Goal: Task Accomplishment & Management: Manage account settings

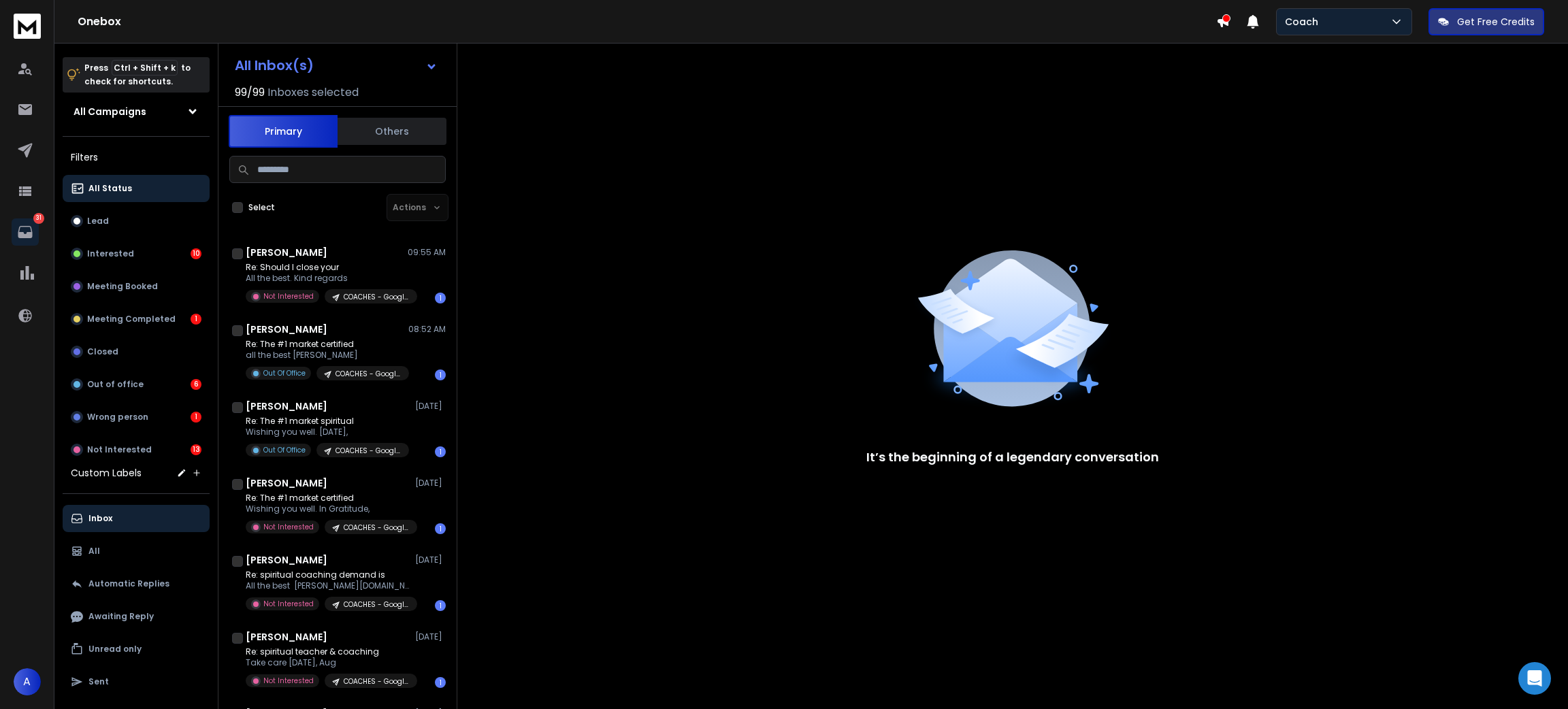
drag, startPoint x: 0, startPoint y: 0, endPoint x: 1310, endPoint y: 14, distance: 1310.1
click at [1310, 14] on button "Coach" at bounding box center [1344, 22] width 136 height 27
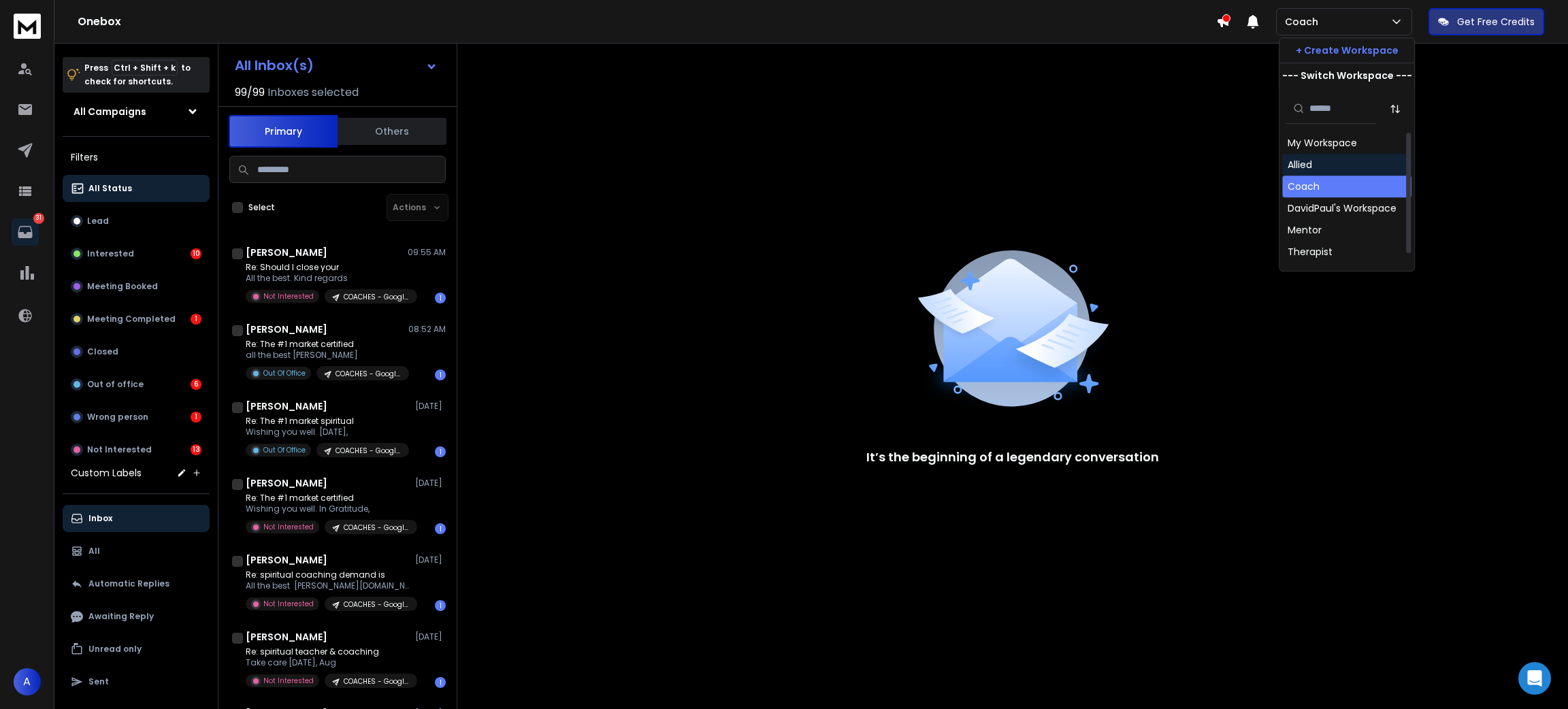
click at [1334, 167] on div "Allied" at bounding box center [1347, 164] width 130 height 22
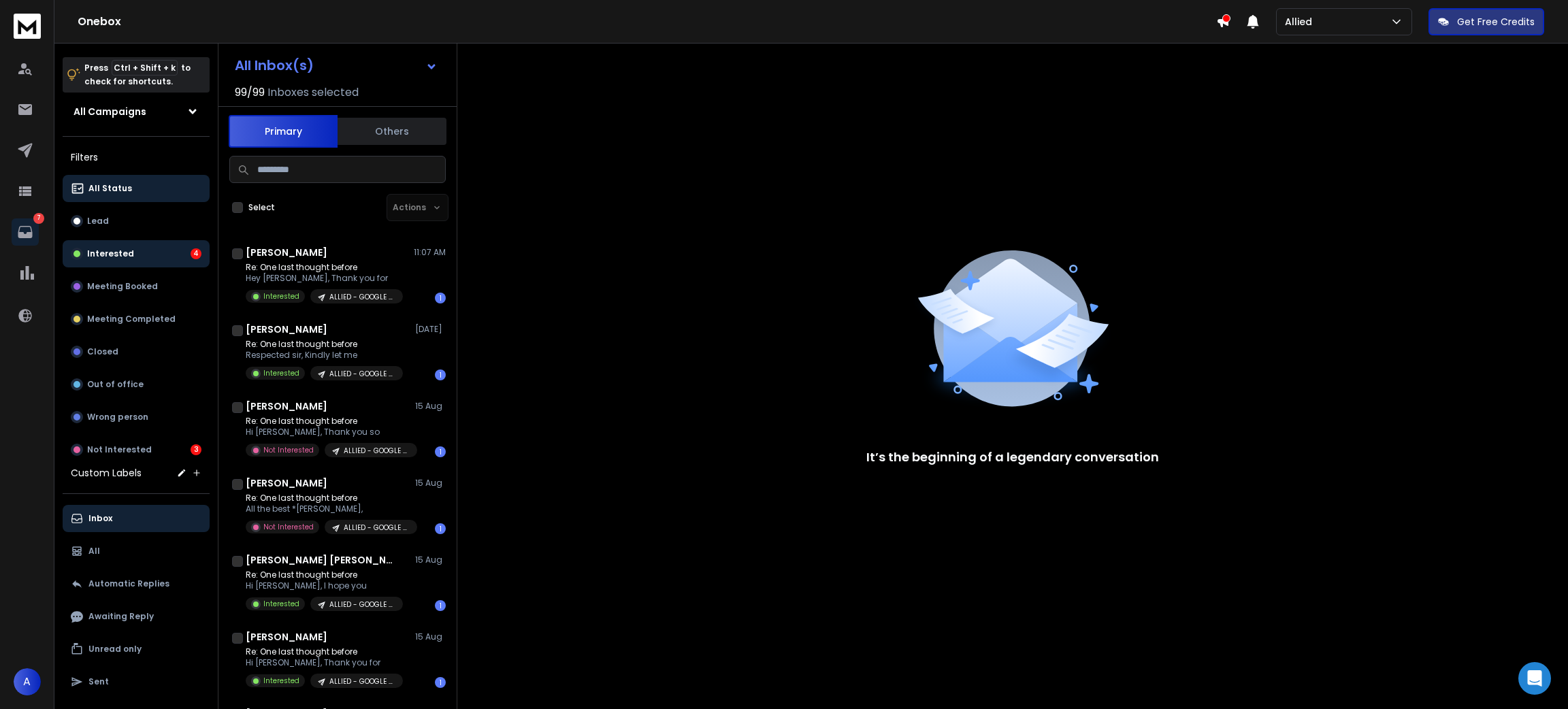
click at [136, 255] on button "Interested 4" at bounding box center [136, 254] width 147 height 27
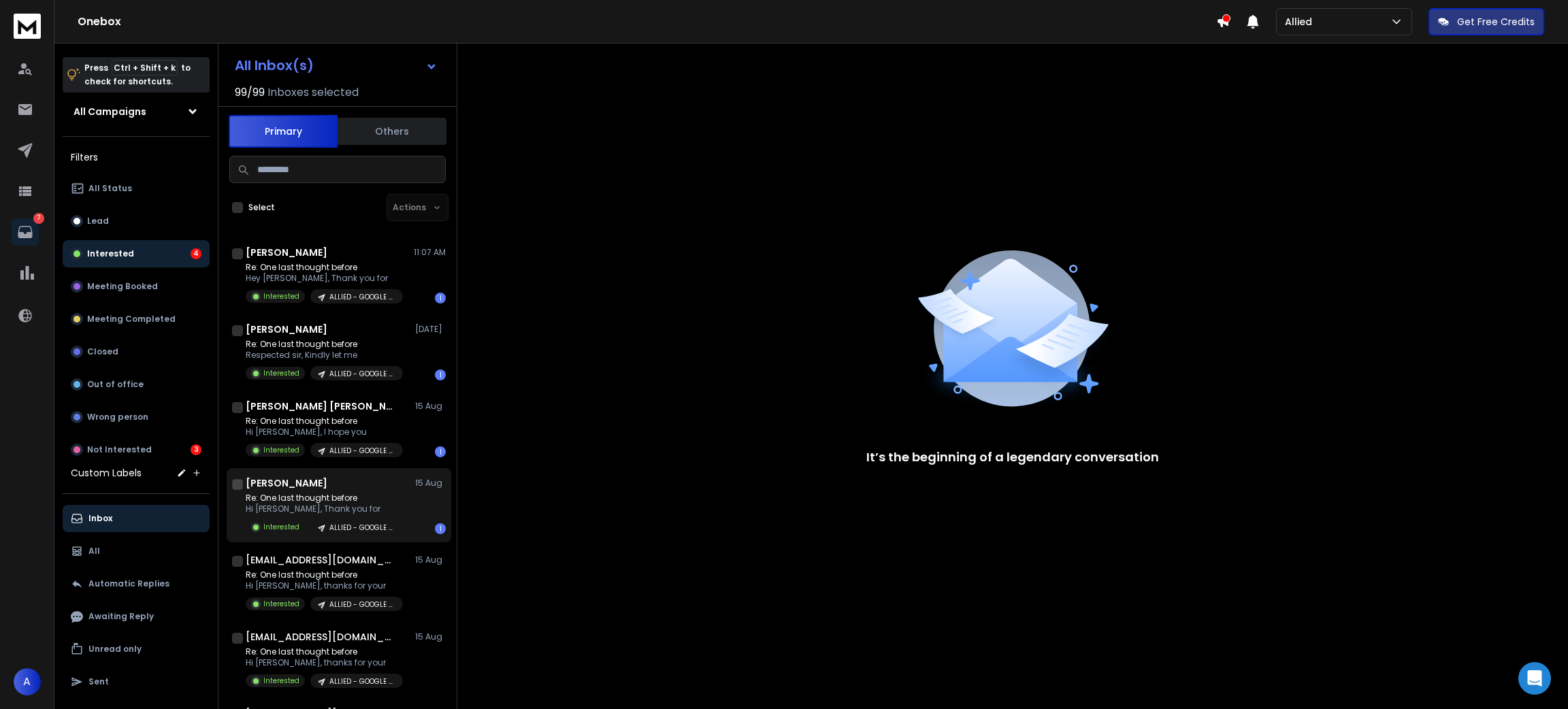
click at [350, 468] on div "Govinda Swami 15 Aug Re: One last thought before Hi Dorothy, Thank you for Inte…" at bounding box center [339, 505] width 224 height 74
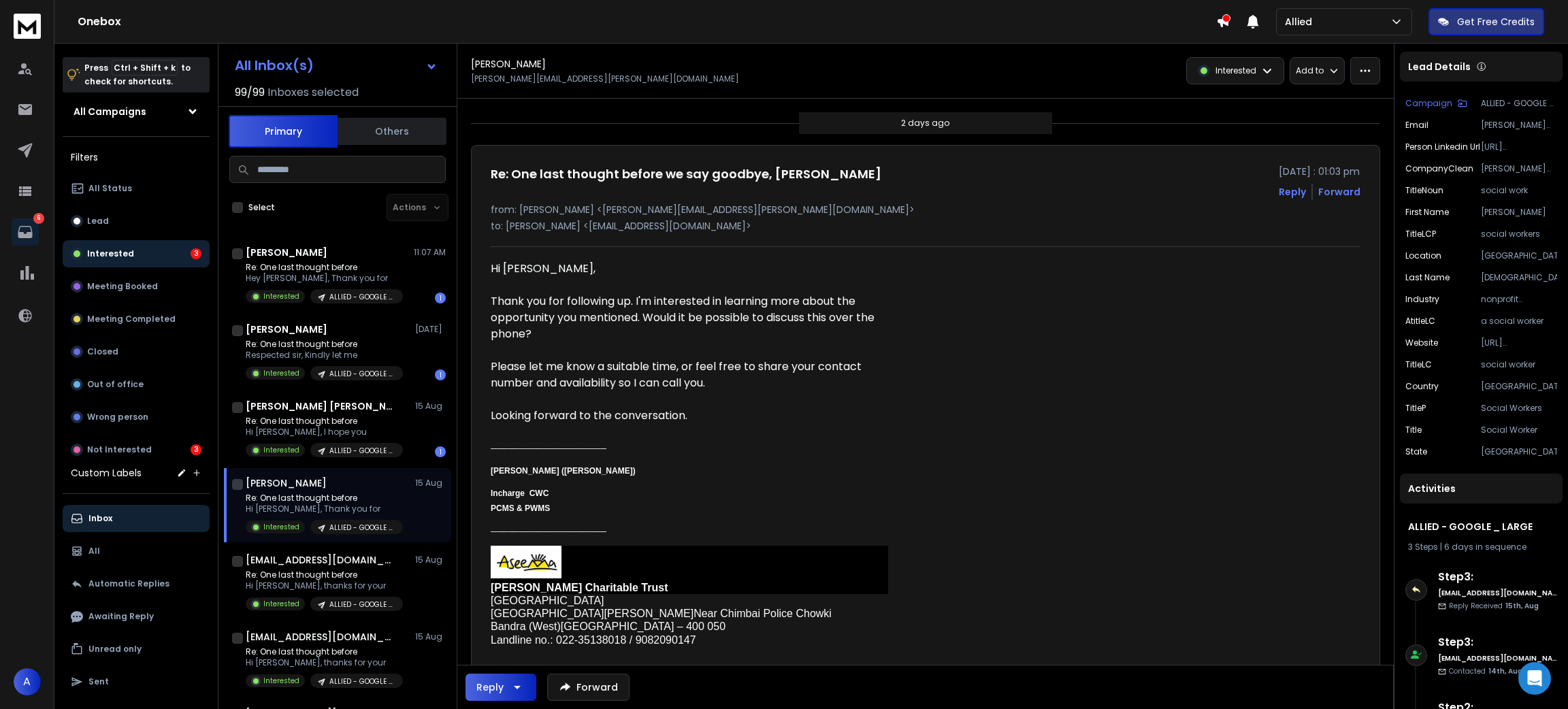
click at [490, 681] on div "Reply" at bounding box center [490, 687] width 27 height 14
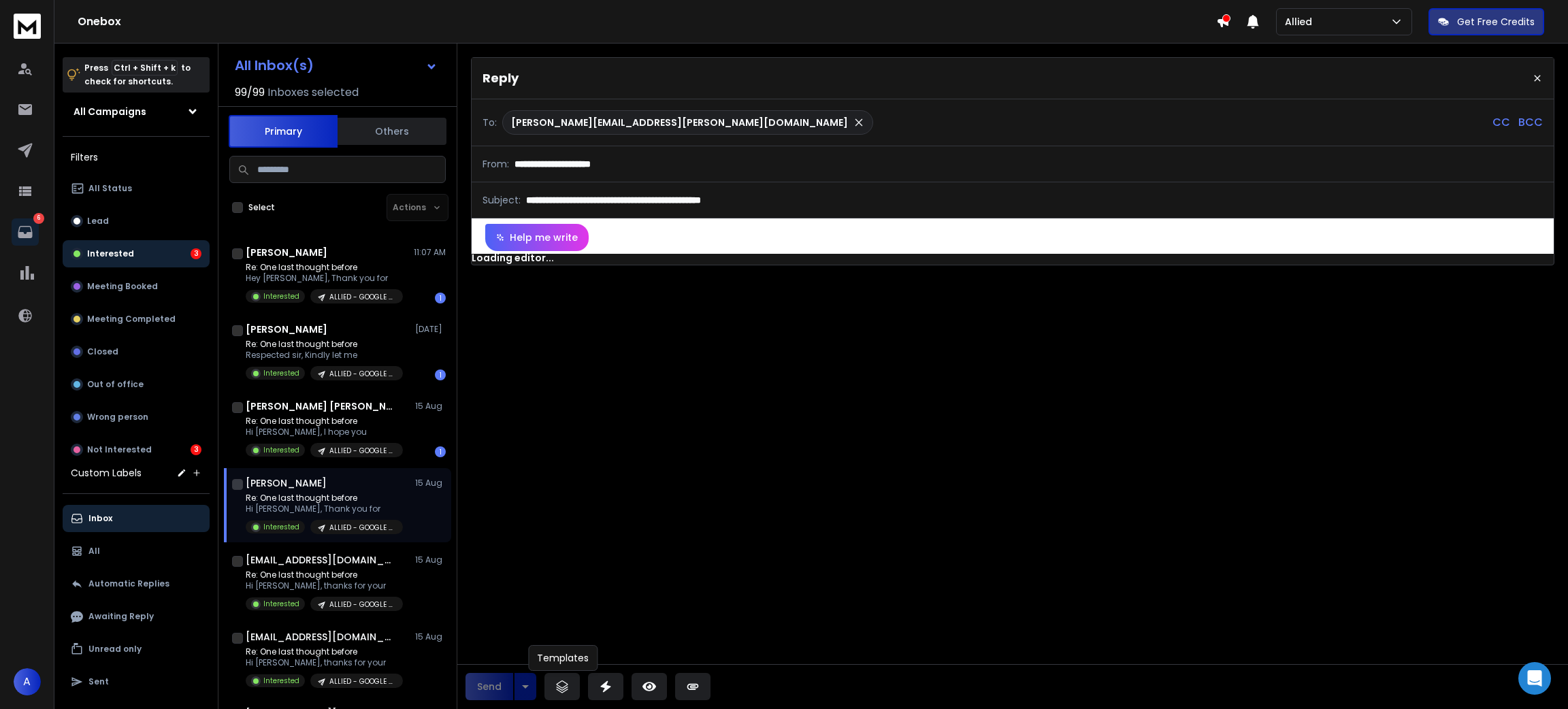
click at [562, 689] on icon at bounding box center [562, 686] width 14 height 14
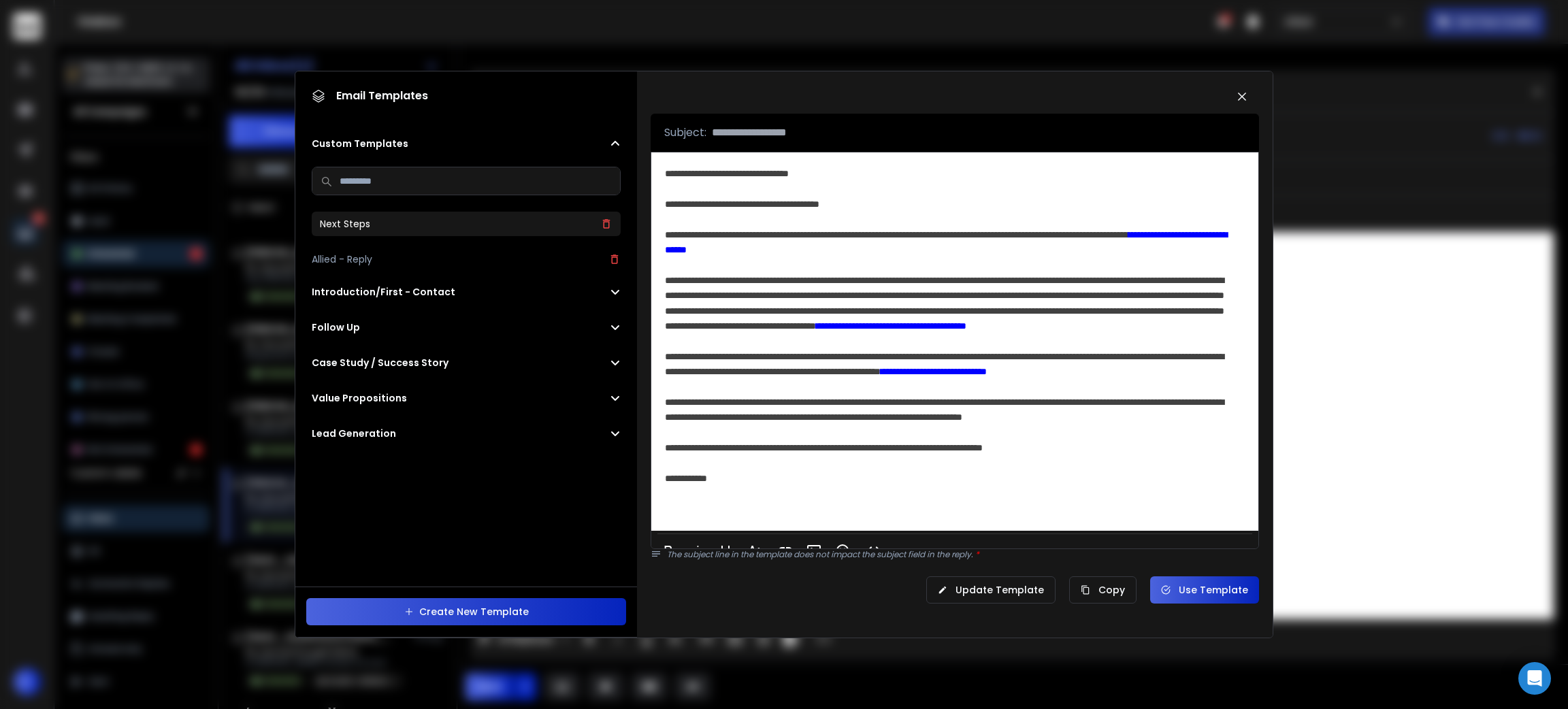
click at [383, 230] on div "Allied - Reply" at bounding box center [466, 223] width 293 height 14
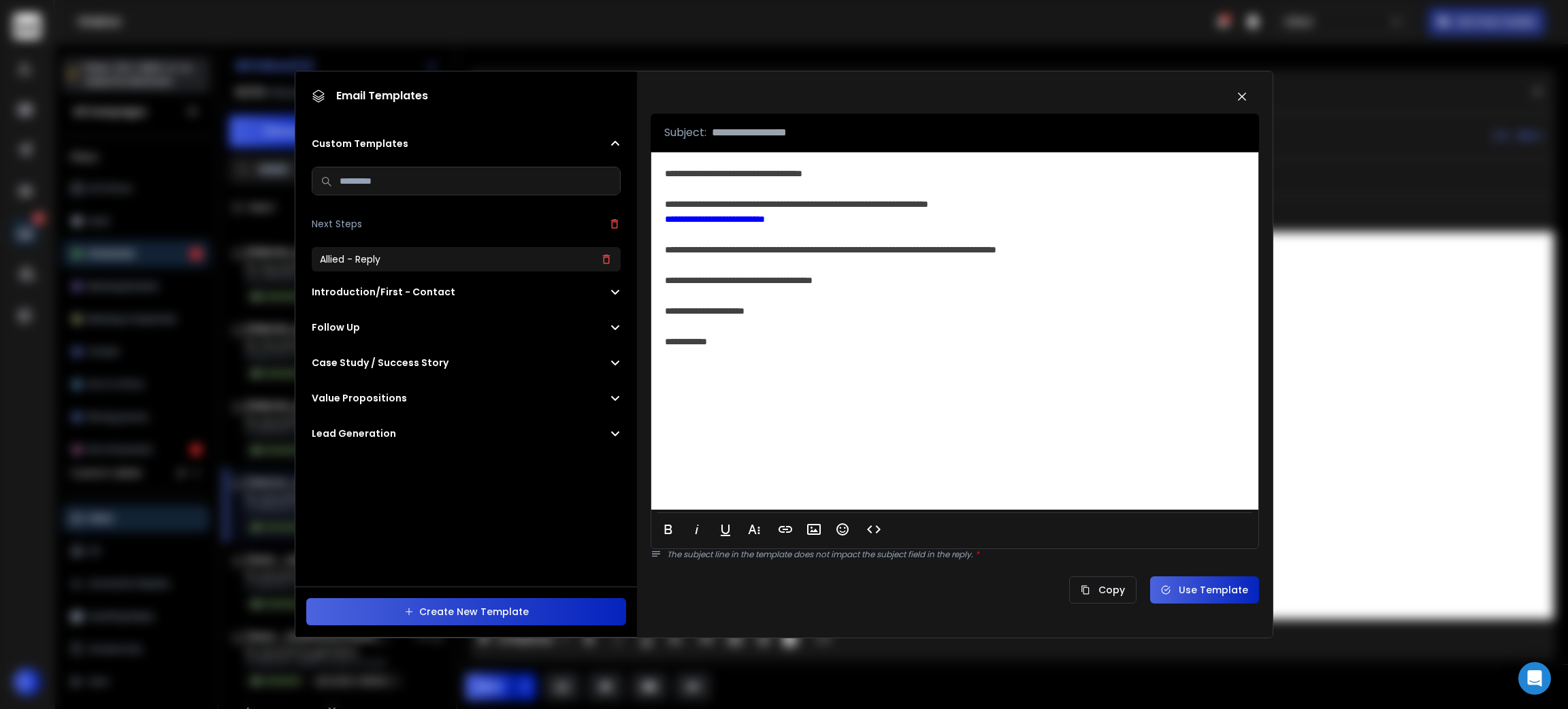
click at [1219, 587] on button "Use Template" at bounding box center [1205, 590] width 109 height 27
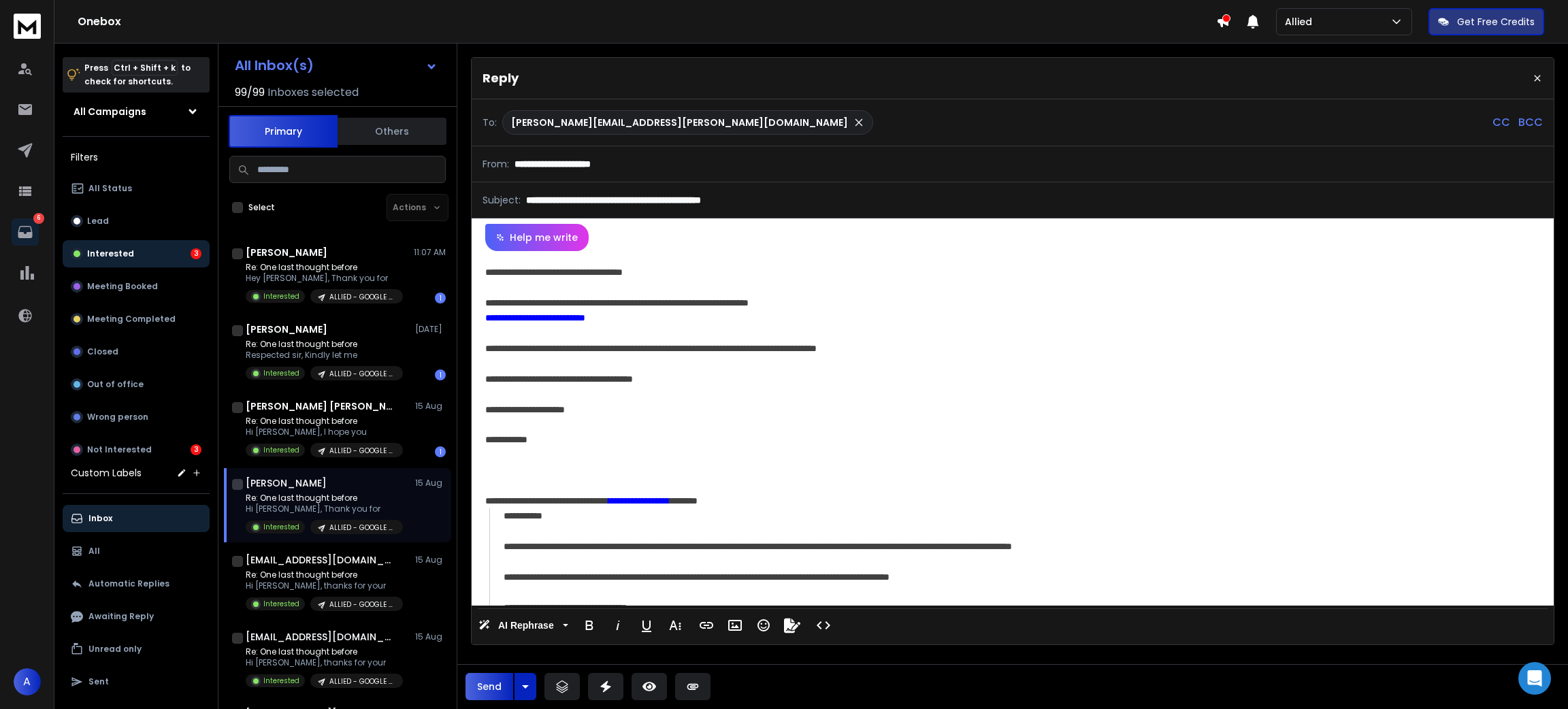
click at [497, 275] on div "**********" at bounding box center [1003, 272] width 1035 height 15
click at [504, 440] on div "**********" at bounding box center [1003, 439] width 1035 height 15
click at [510, 451] on div at bounding box center [1012, 455] width 1055 height 15
click at [716, 379] on div "**********" at bounding box center [1003, 379] width 1035 height 15
click at [490, 687] on button "Send" at bounding box center [489, 686] width 48 height 27
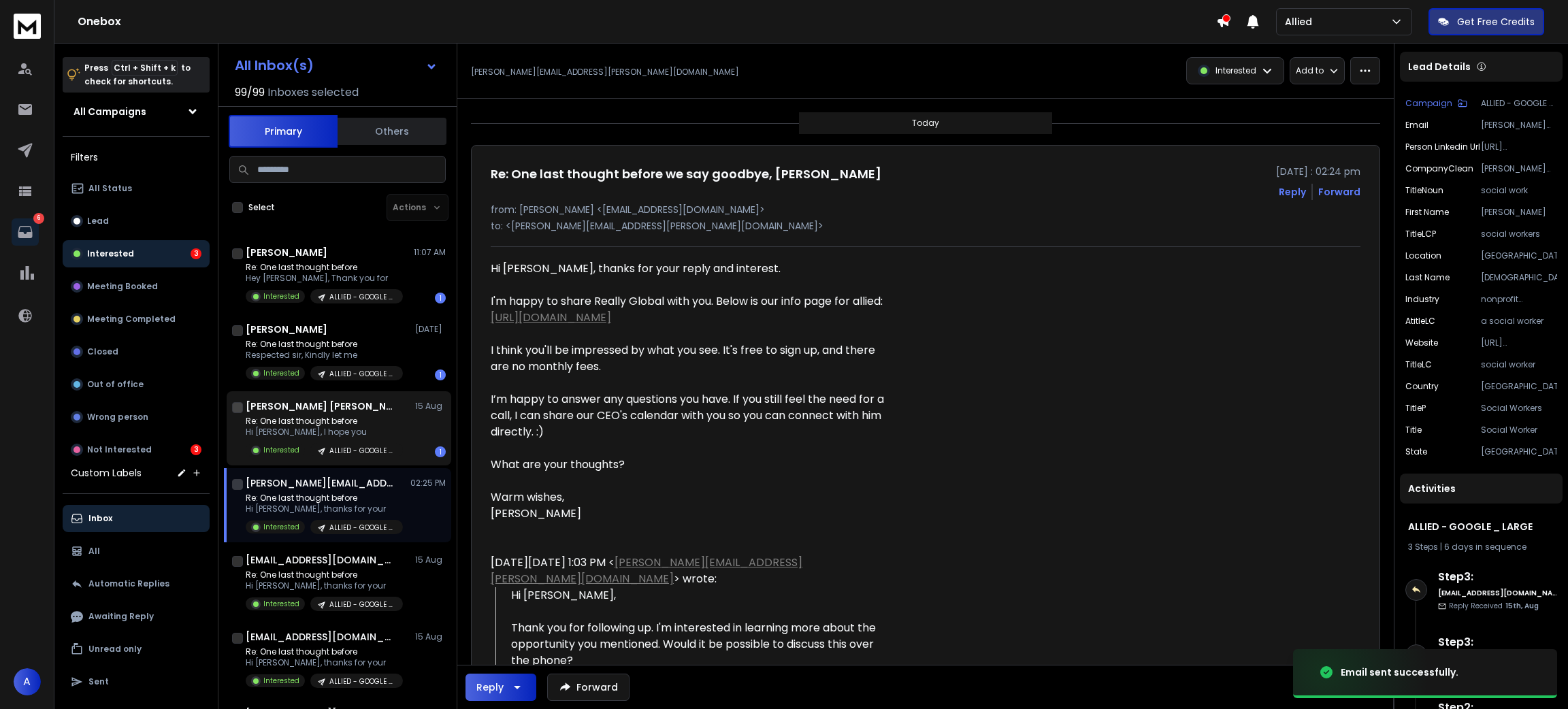
click at [340, 418] on p "Re: One last thought before" at bounding box center [324, 421] width 157 height 11
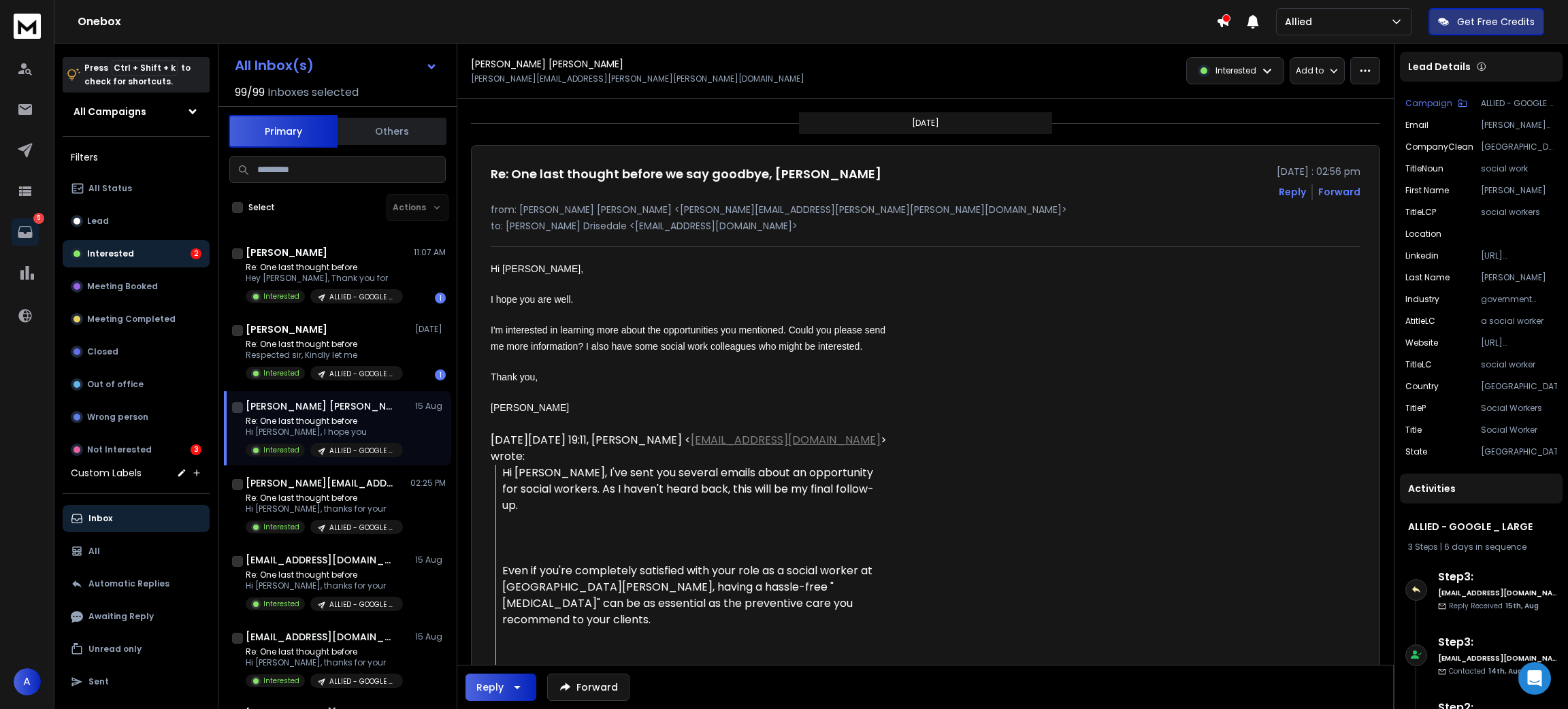
click at [499, 687] on div "Reply" at bounding box center [490, 687] width 27 height 14
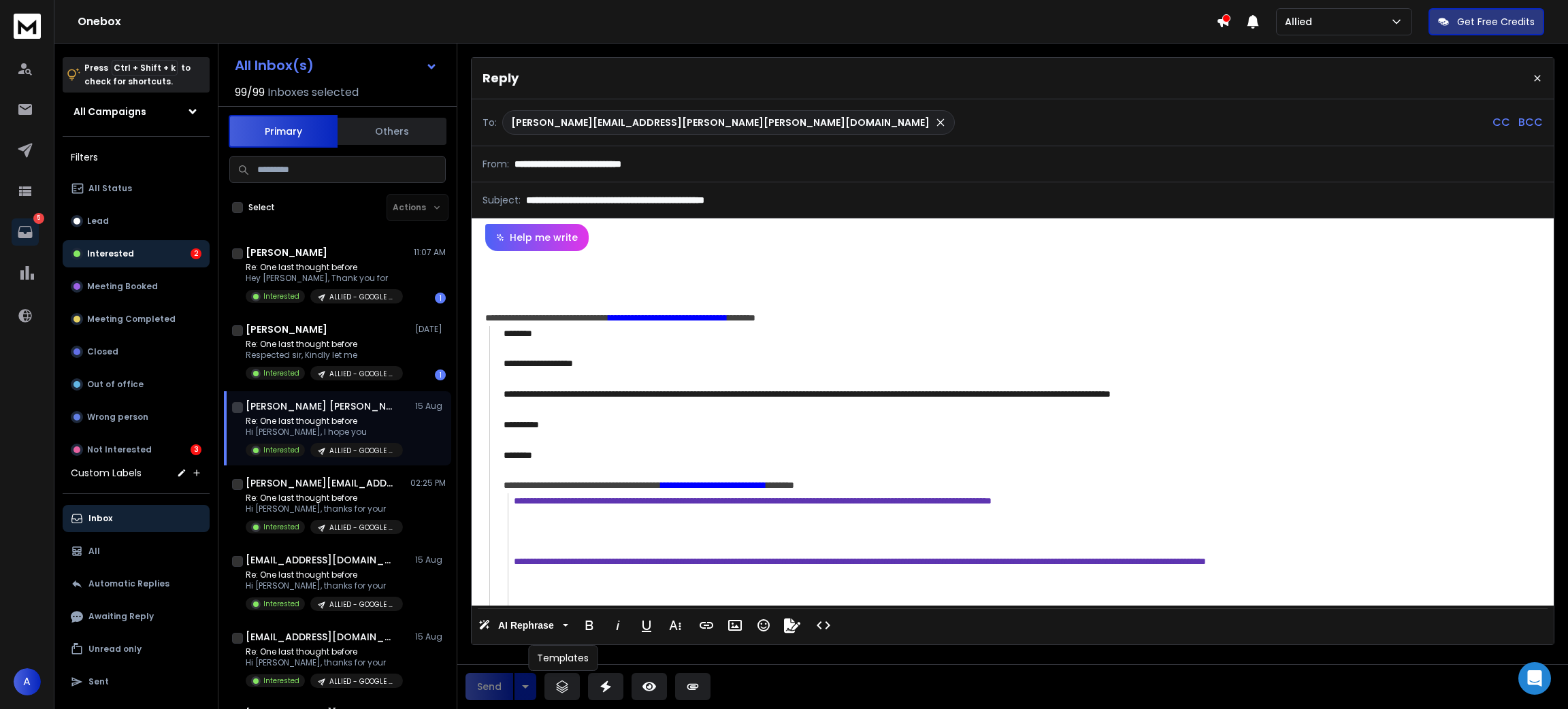
click at [550, 690] on button at bounding box center [562, 686] width 36 height 27
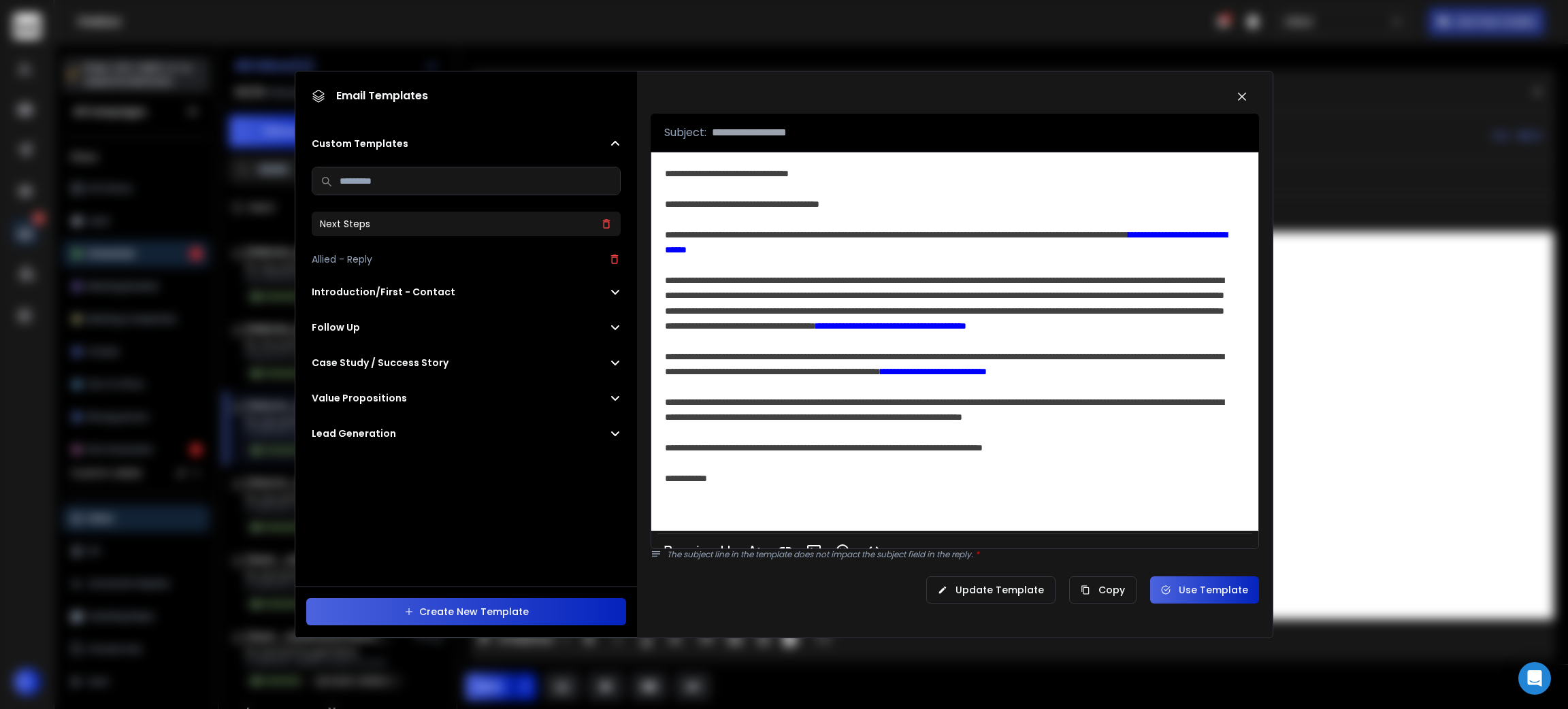
click at [411, 230] on div "Allied - Reply" at bounding box center [466, 223] width 293 height 14
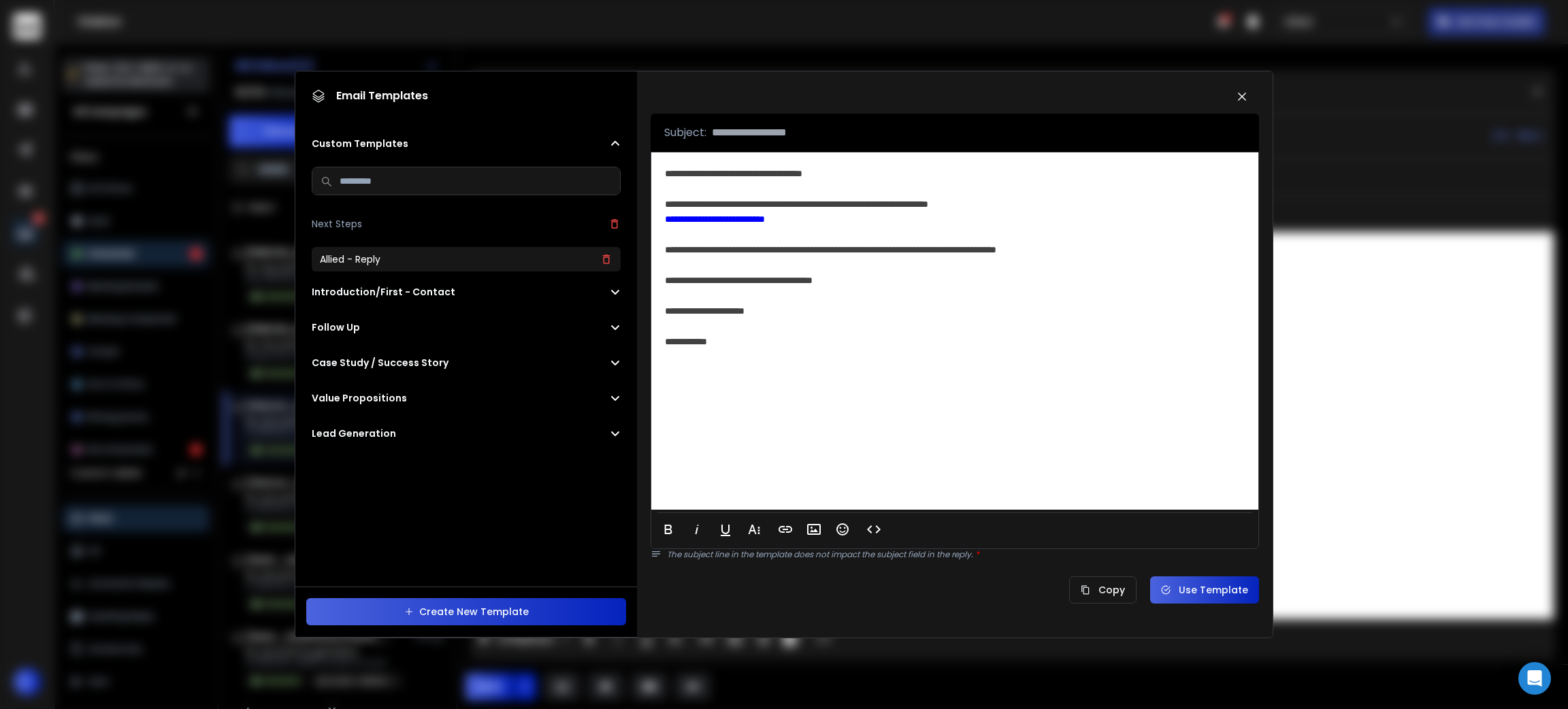
click at [1194, 594] on button "Use Template" at bounding box center [1205, 590] width 109 height 27
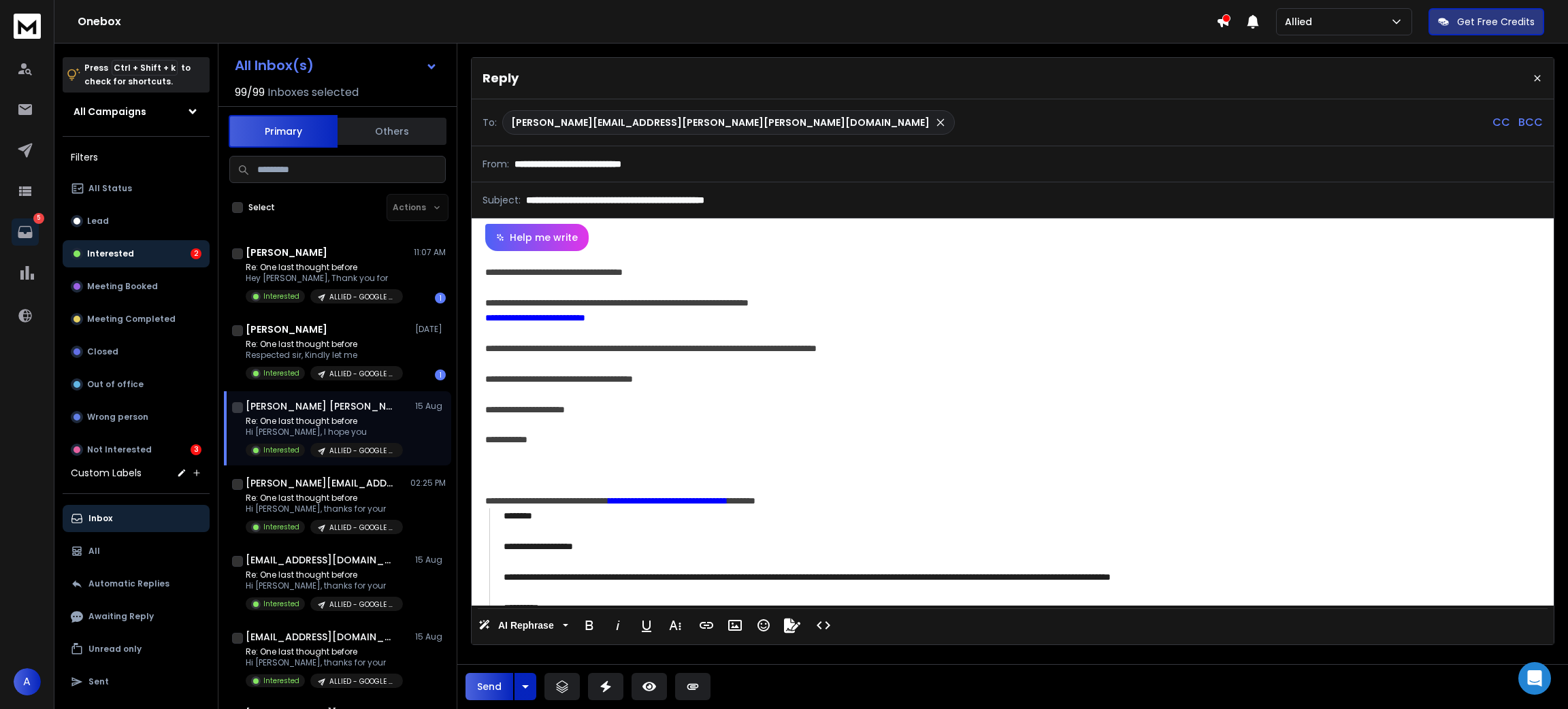
click at [497, 277] on div "**********" at bounding box center [1003, 272] width 1035 height 15
click at [522, 455] on div at bounding box center [1012, 455] width 1055 height 15
click at [750, 381] on div "**********" at bounding box center [1003, 379] width 1035 height 15
click at [474, 685] on button "Send" at bounding box center [489, 686] width 48 height 27
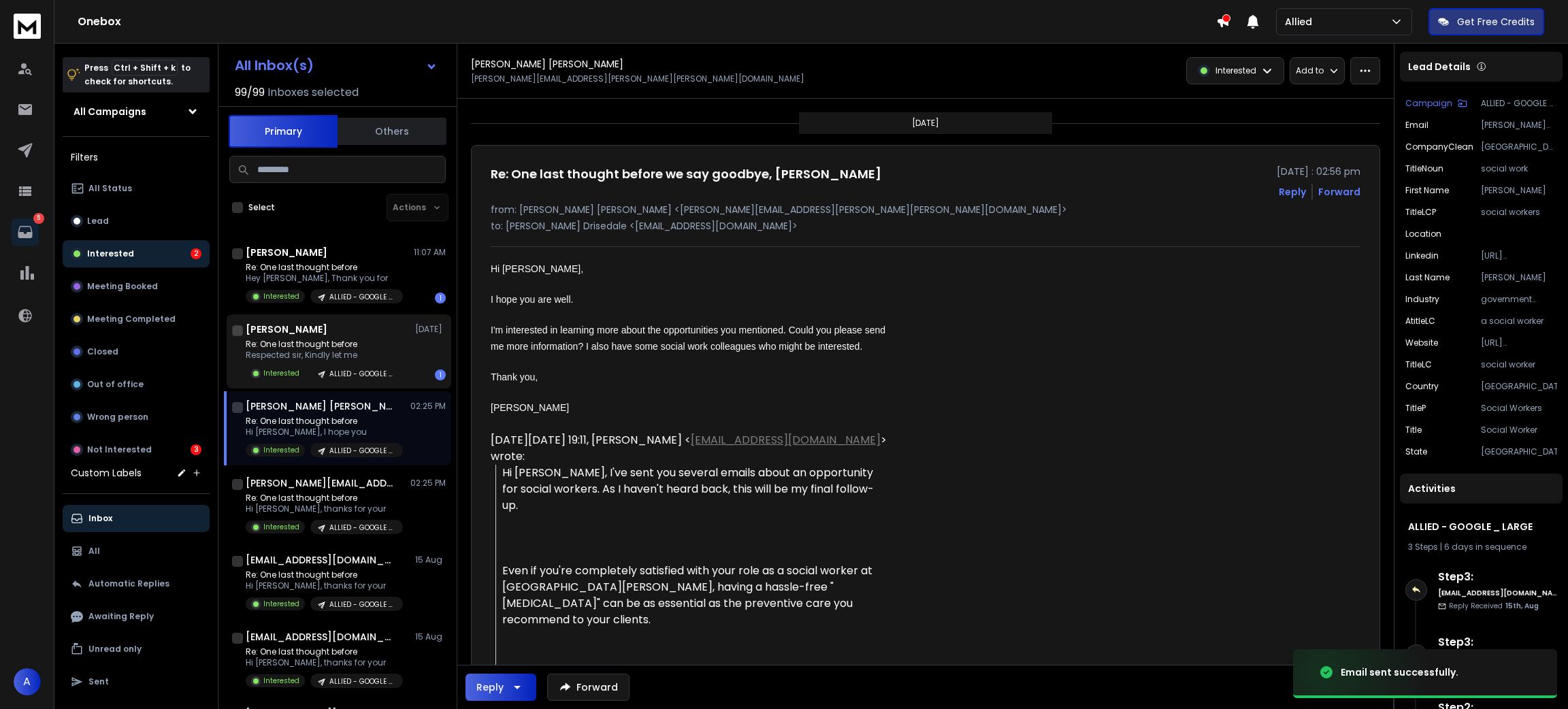
click at [366, 346] on p "Re: One last thought before" at bounding box center [324, 344] width 157 height 11
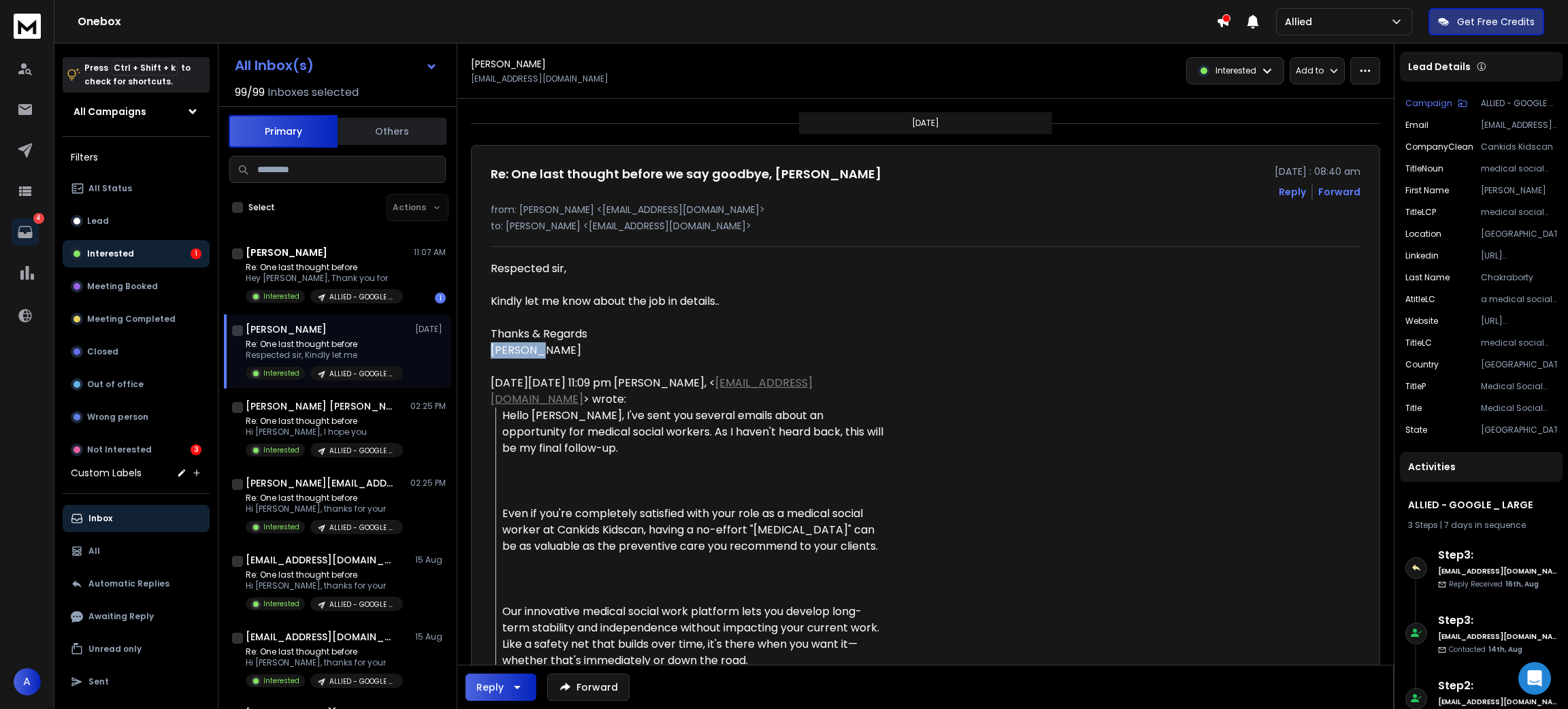
drag, startPoint x: 491, startPoint y: 351, endPoint x: 541, endPoint y: 357, distance: 50.4
click at [541, 357] on div "Arundhuti Chakraborty" at bounding box center [689, 351] width 397 height 17
copy div "Arundhuti"
click at [487, 694] on div "Reply" at bounding box center [501, 687] width 49 height 17
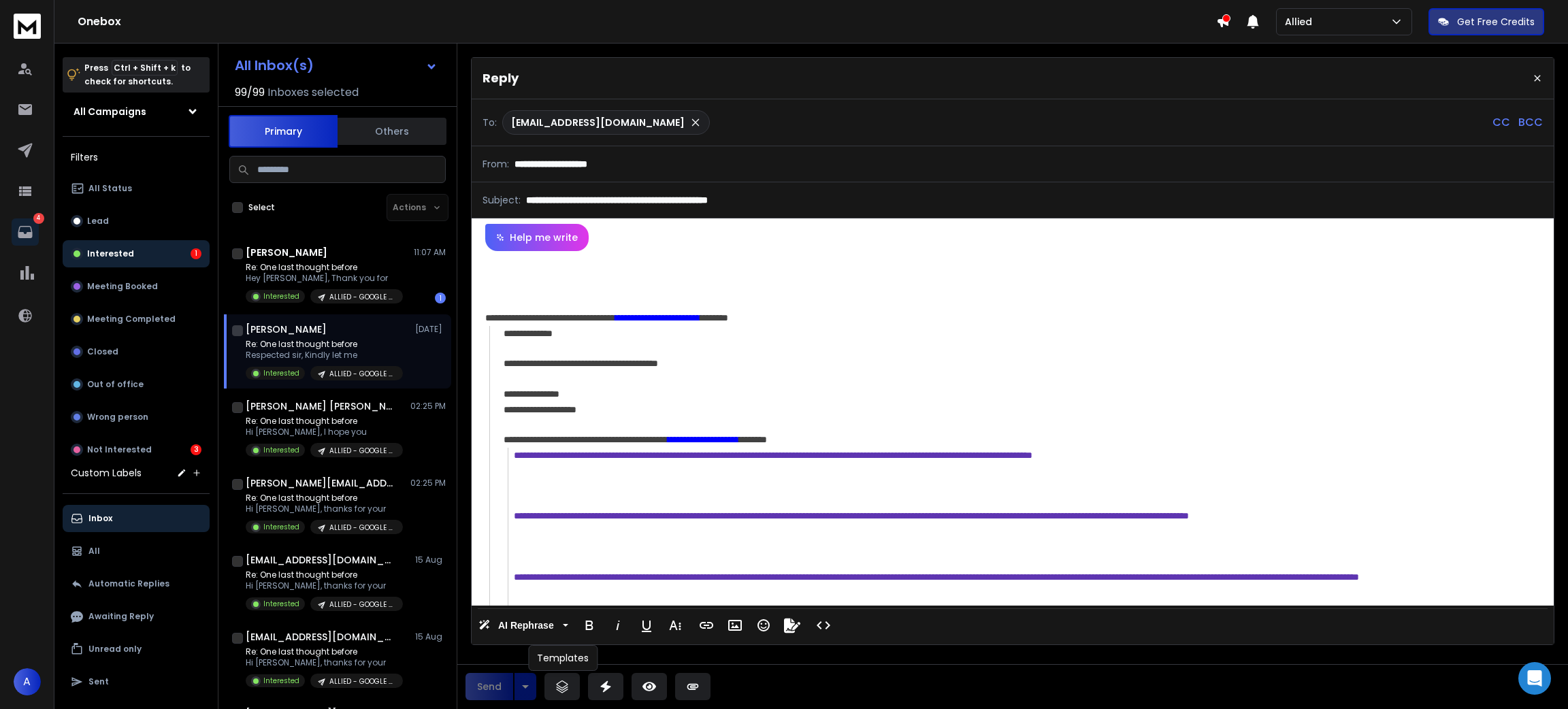
click at [562, 686] on icon at bounding box center [562, 686] width 14 height 14
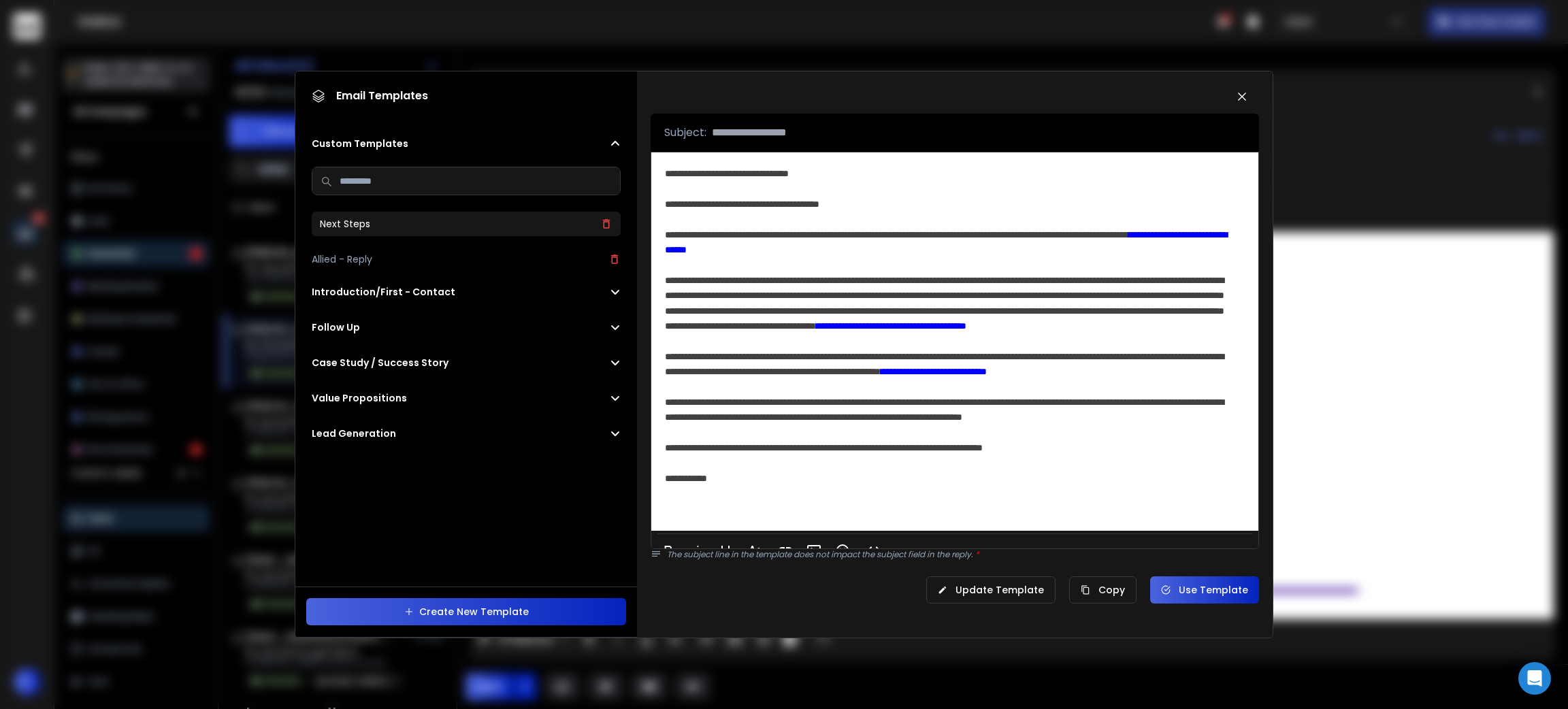
click at [443, 230] on div "Allied - Reply" at bounding box center [466, 223] width 293 height 14
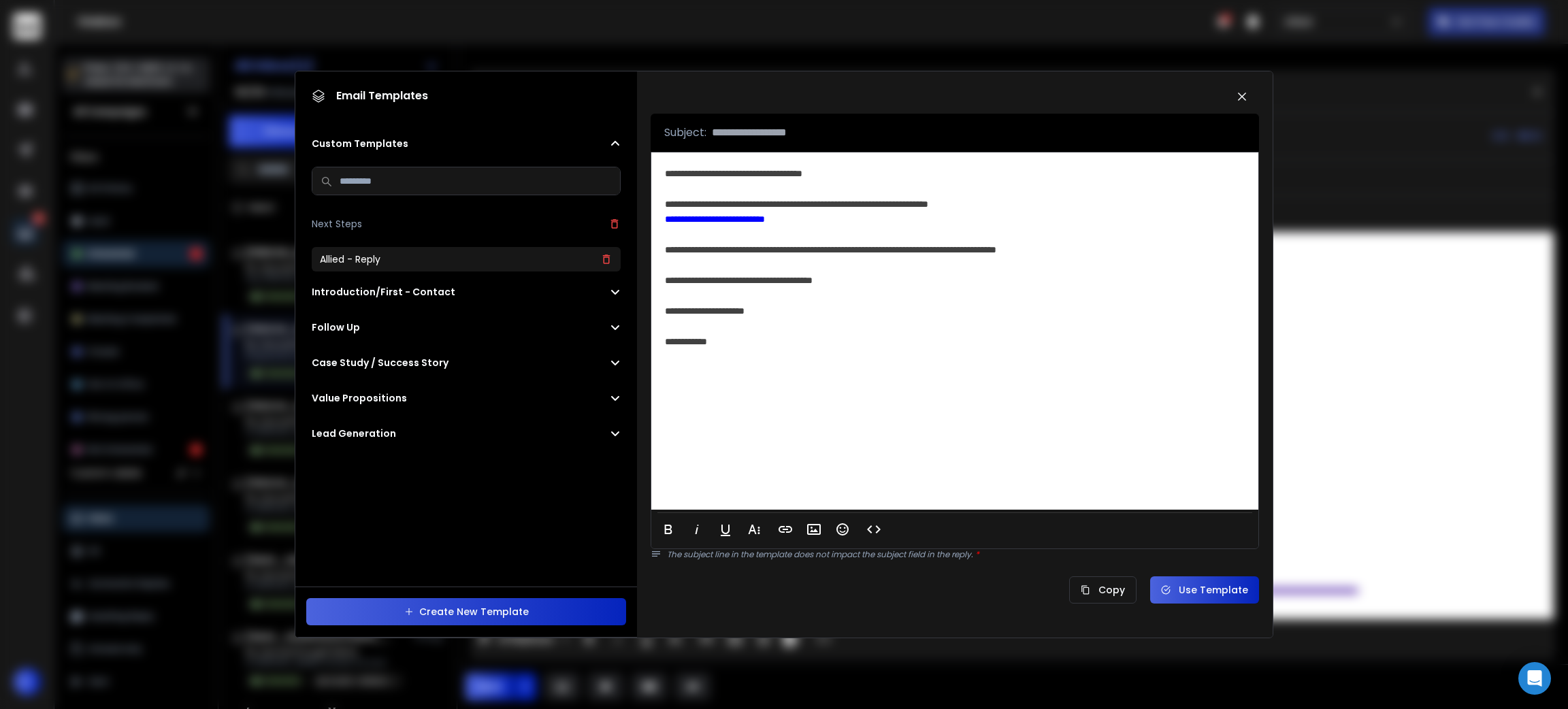
click at [1219, 594] on button "Use Template" at bounding box center [1205, 590] width 109 height 27
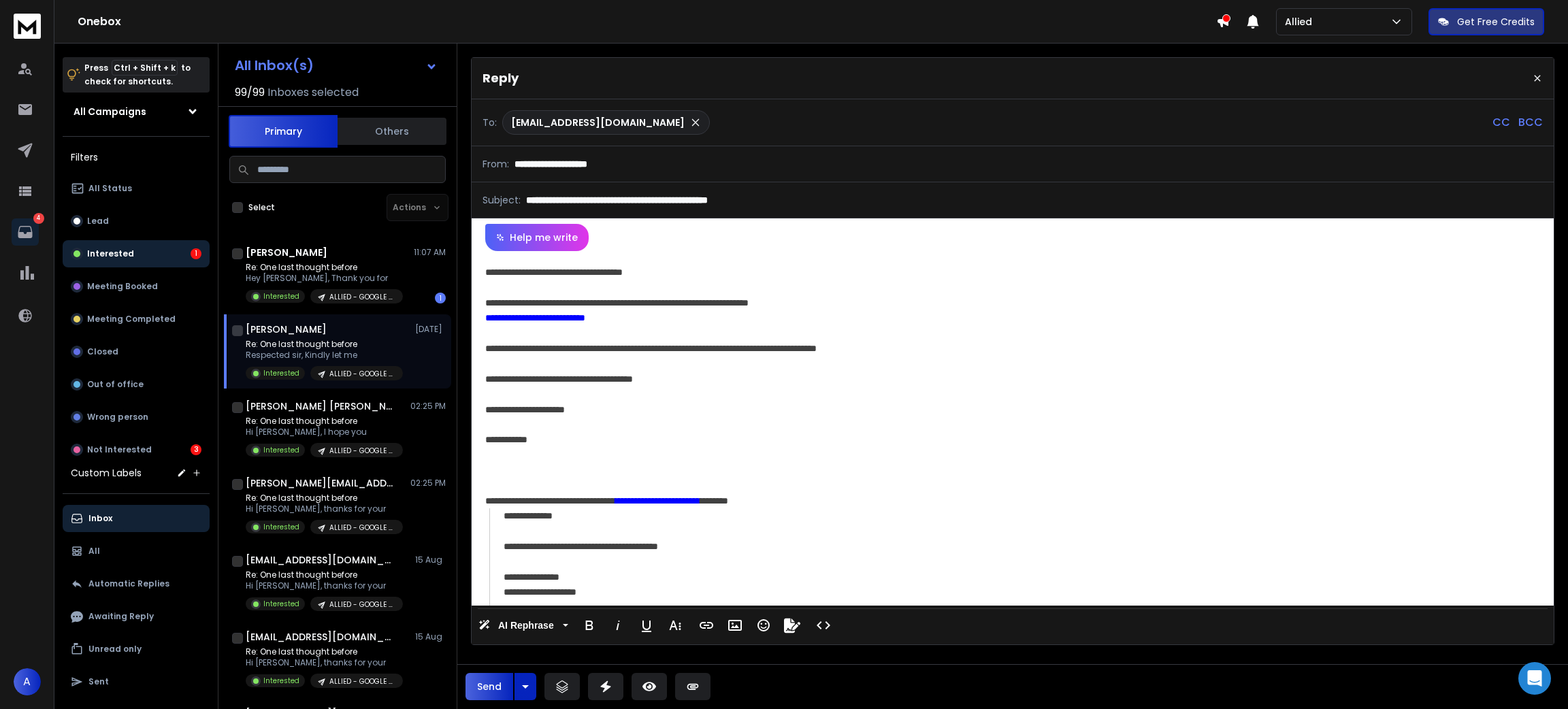
click at [497, 271] on div "**********" at bounding box center [1003, 272] width 1035 height 15
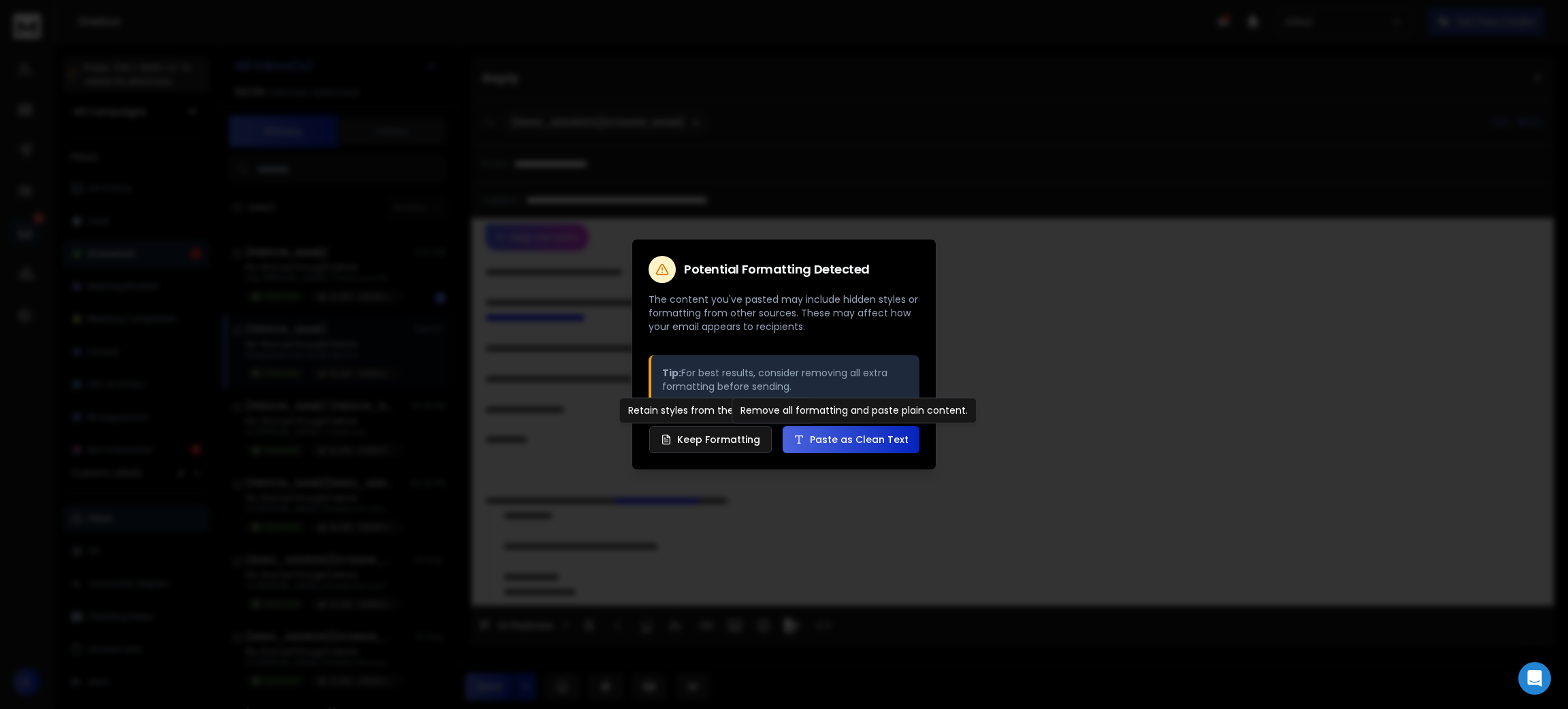
click at [892, 449] on button "Paste as Clean Text" at bounding box center [851, 439] width 137 height 27
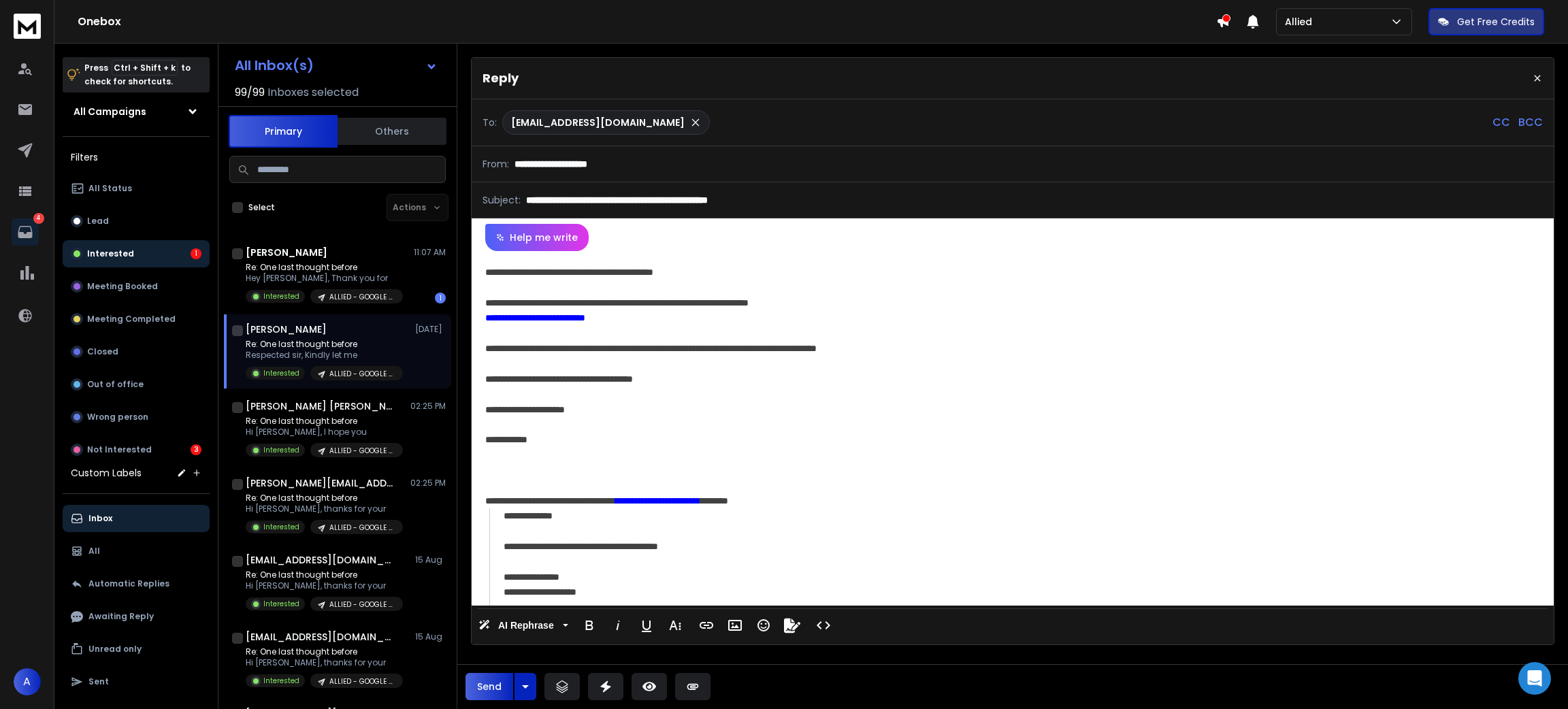
click at [512, 447] on div "**********" at bounding box center [1012, 428] width 1082 height 354
click at [509, 453] on div at bounding box center [1012, 455] width 1055 height 15
click at [484, 694] on button "Send" at bounding box center [489, 686] width 48 height 27
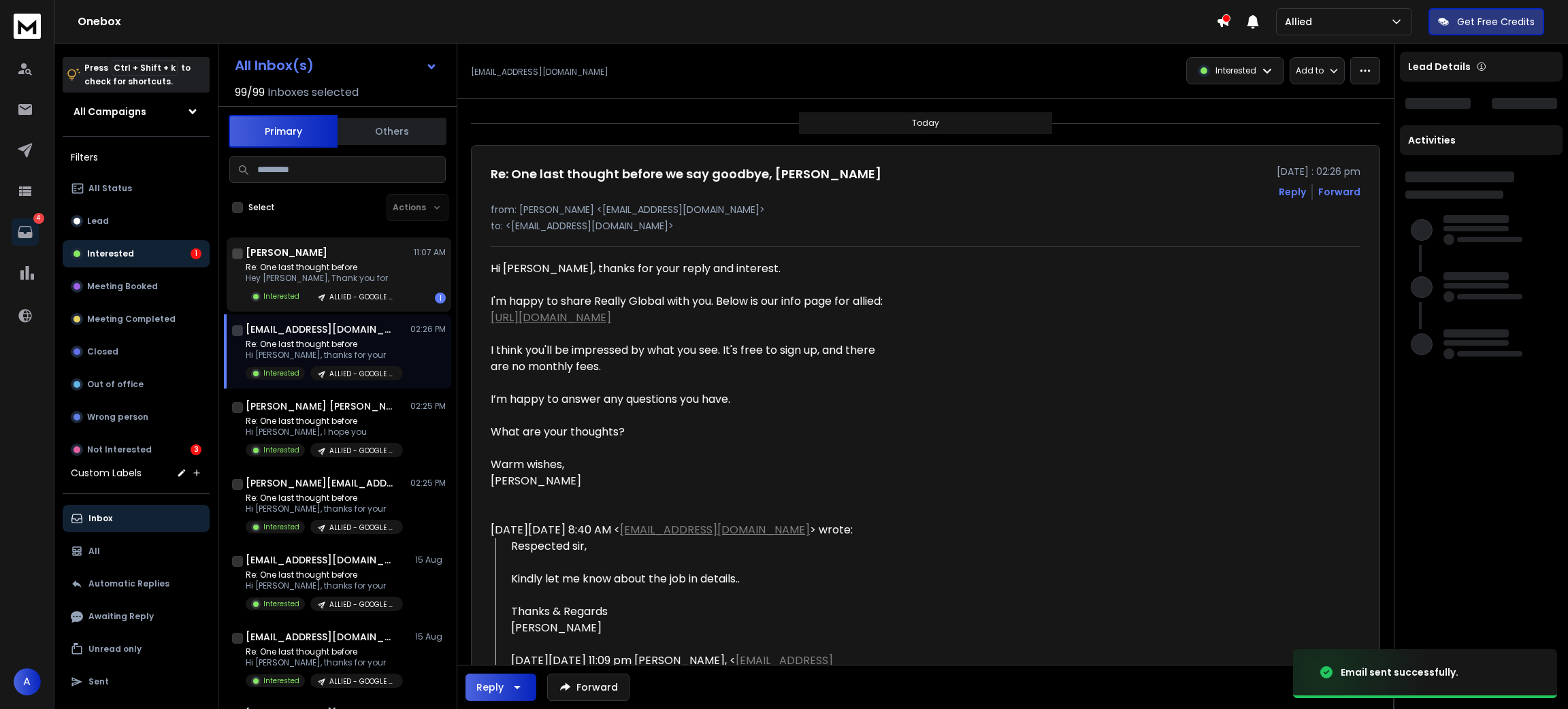
click at [344, 250] on div "Abigail Ngali 11:07 AM" at bounding box center [346, 252] width 200 height 14
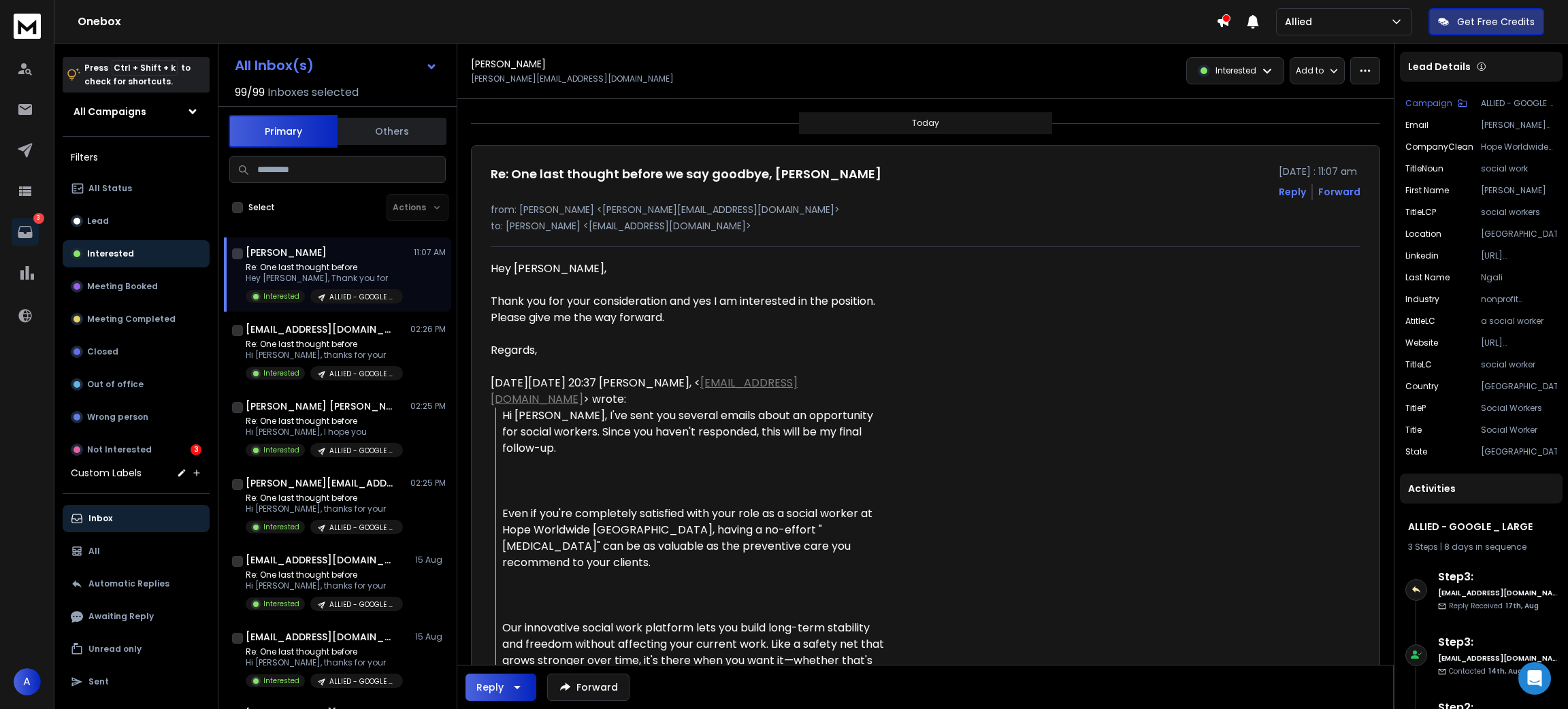
click at [490, 694] on div "Reply" at bounding box center [501, 687] width 49 height 17
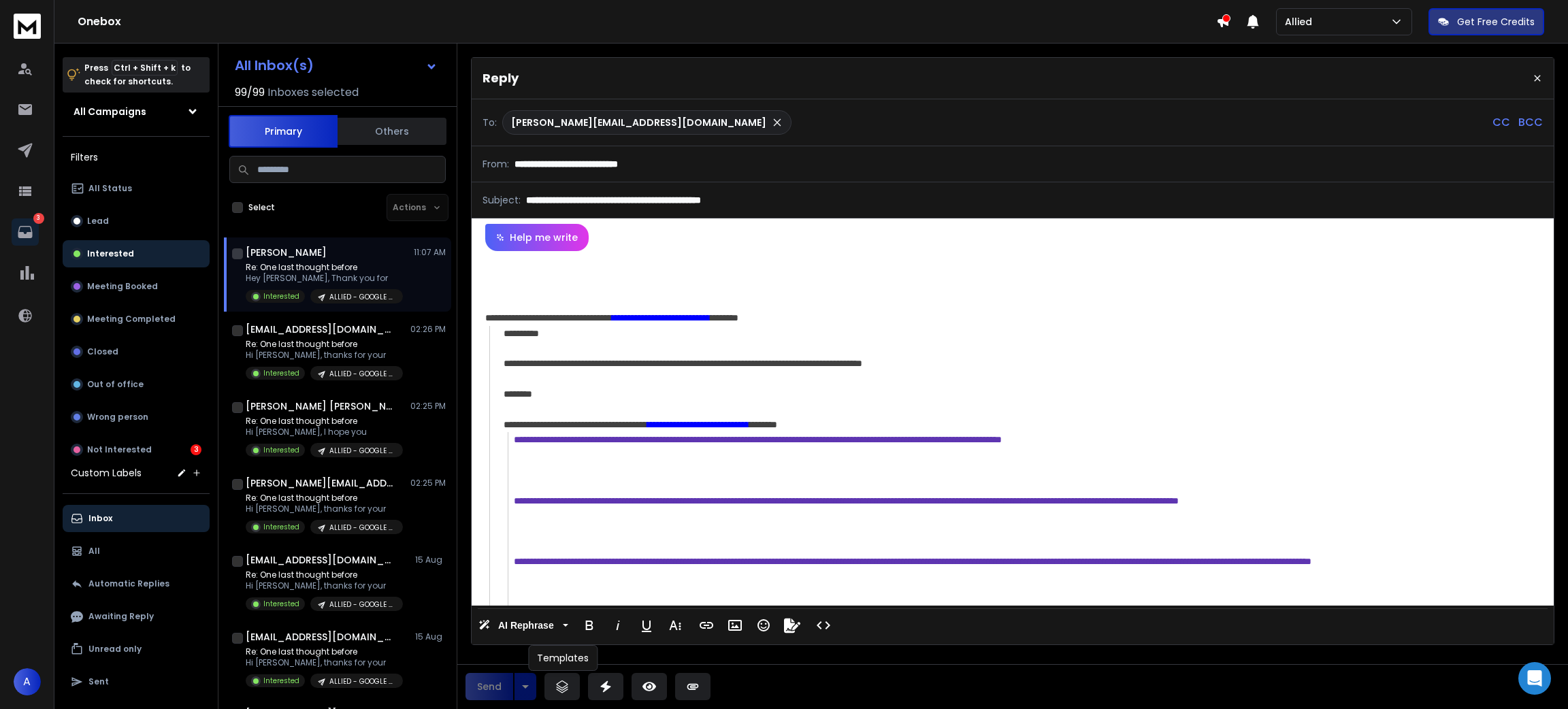
click at [556, 692] on icon at bounding box center [562, 686] width 14 height 14
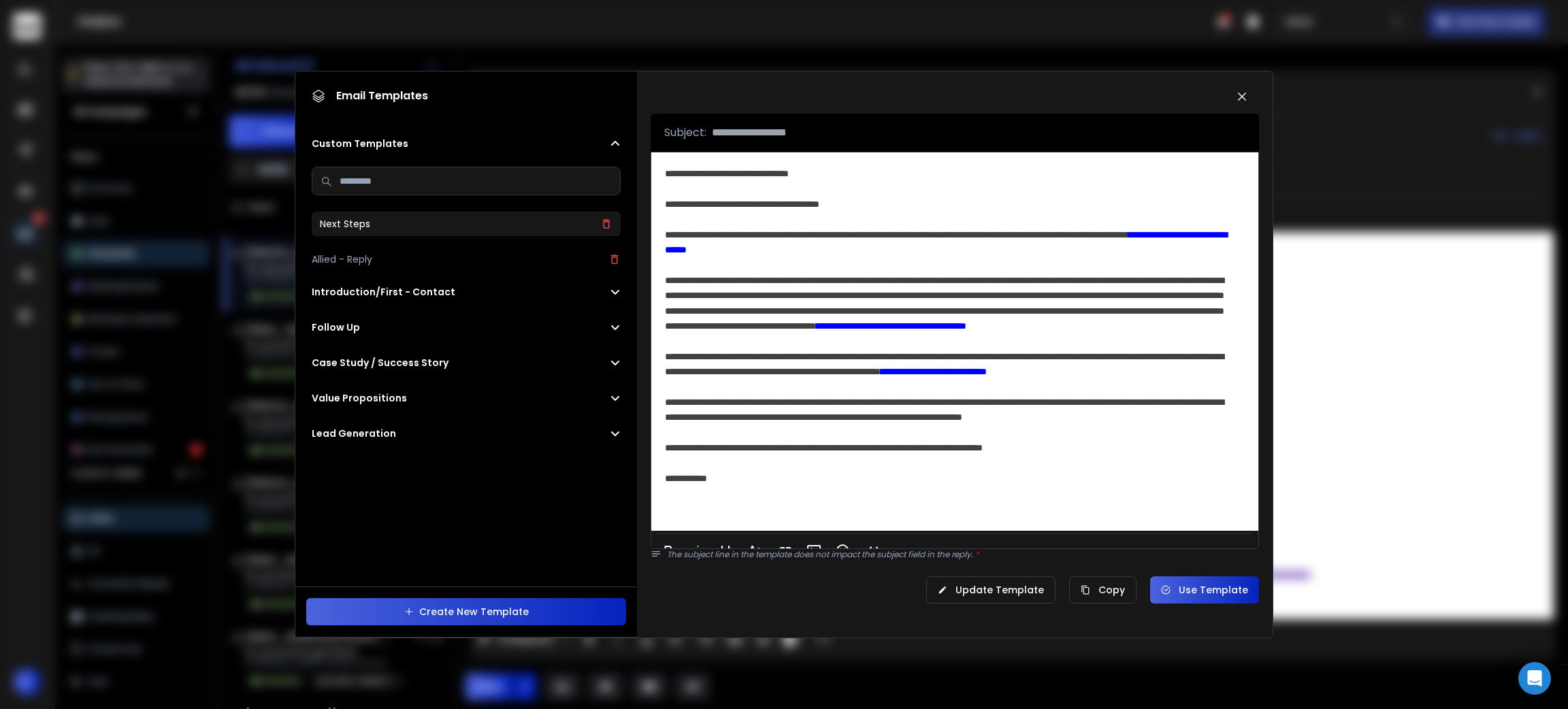
click at [401, 230] on div "Allied - Reply" at bounding box center [466, 223] width 293 height 14
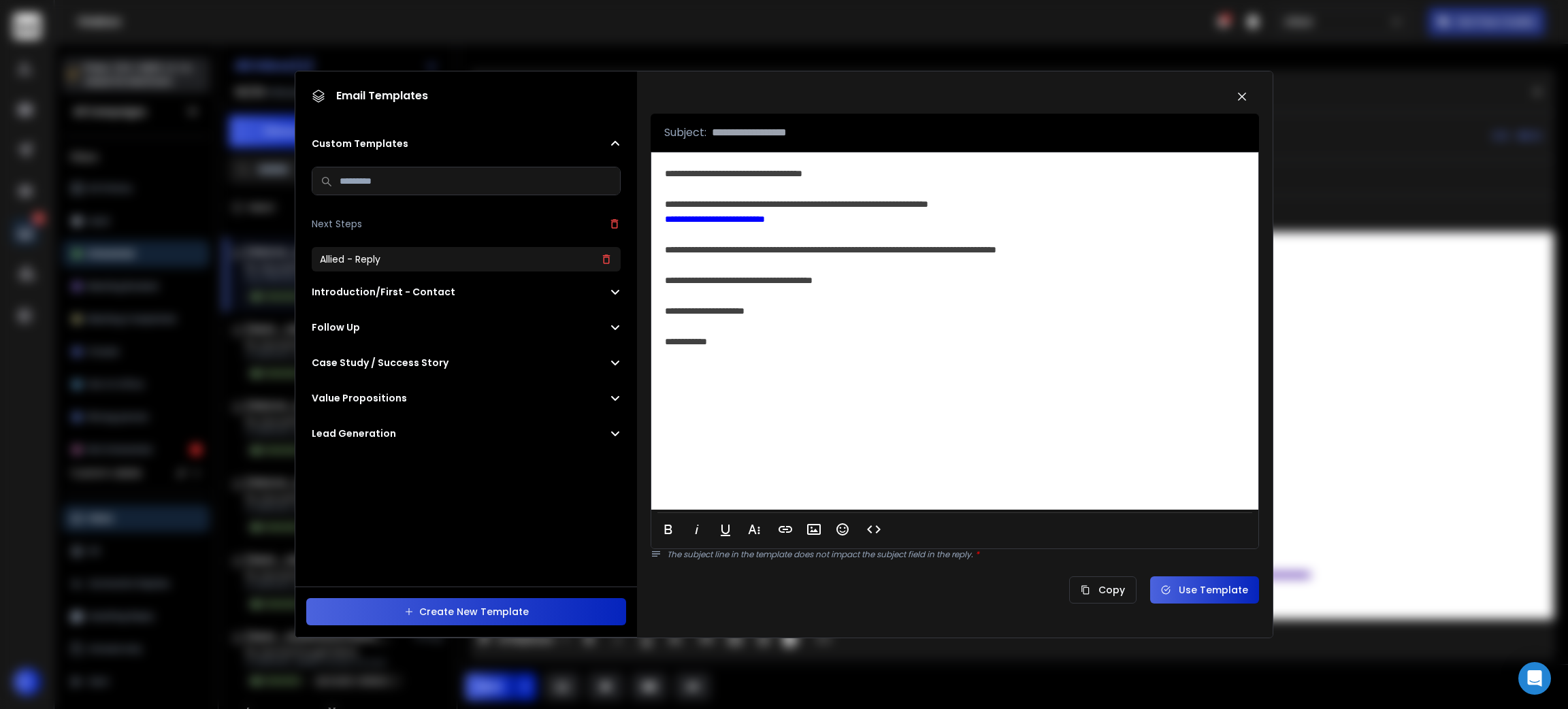
click at [1218, 585] on button "Use Template" at bounding box center [1205, 590] width 109 height 27
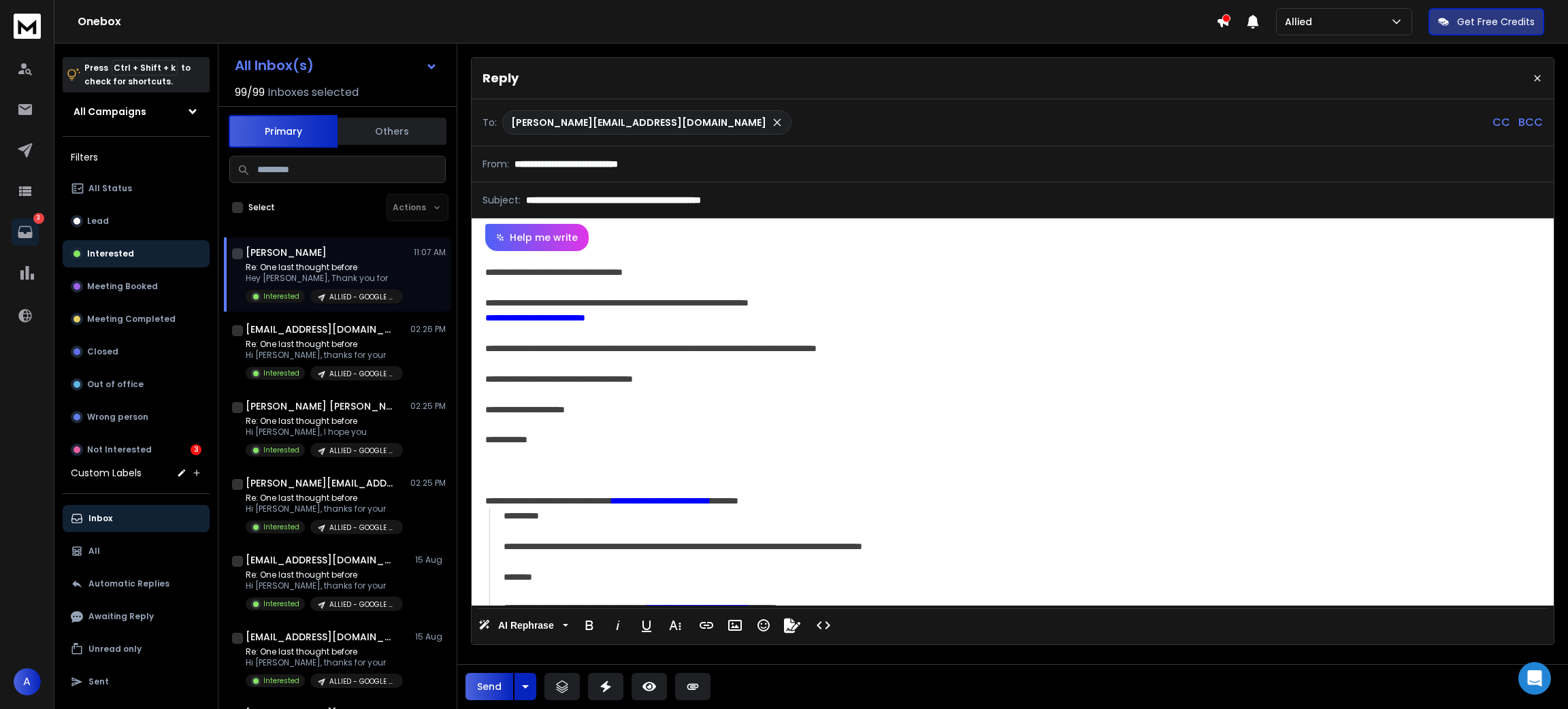
click at [493, 270] on div "**********" at bounding box center [1003, 272] width 1035 height 15
click at [514, 459] on div at bounding box center [1012, 455] width 1055 height 15
click at [471, 697] on button "Send" at bounding box center [489, 686] width 48 height 27
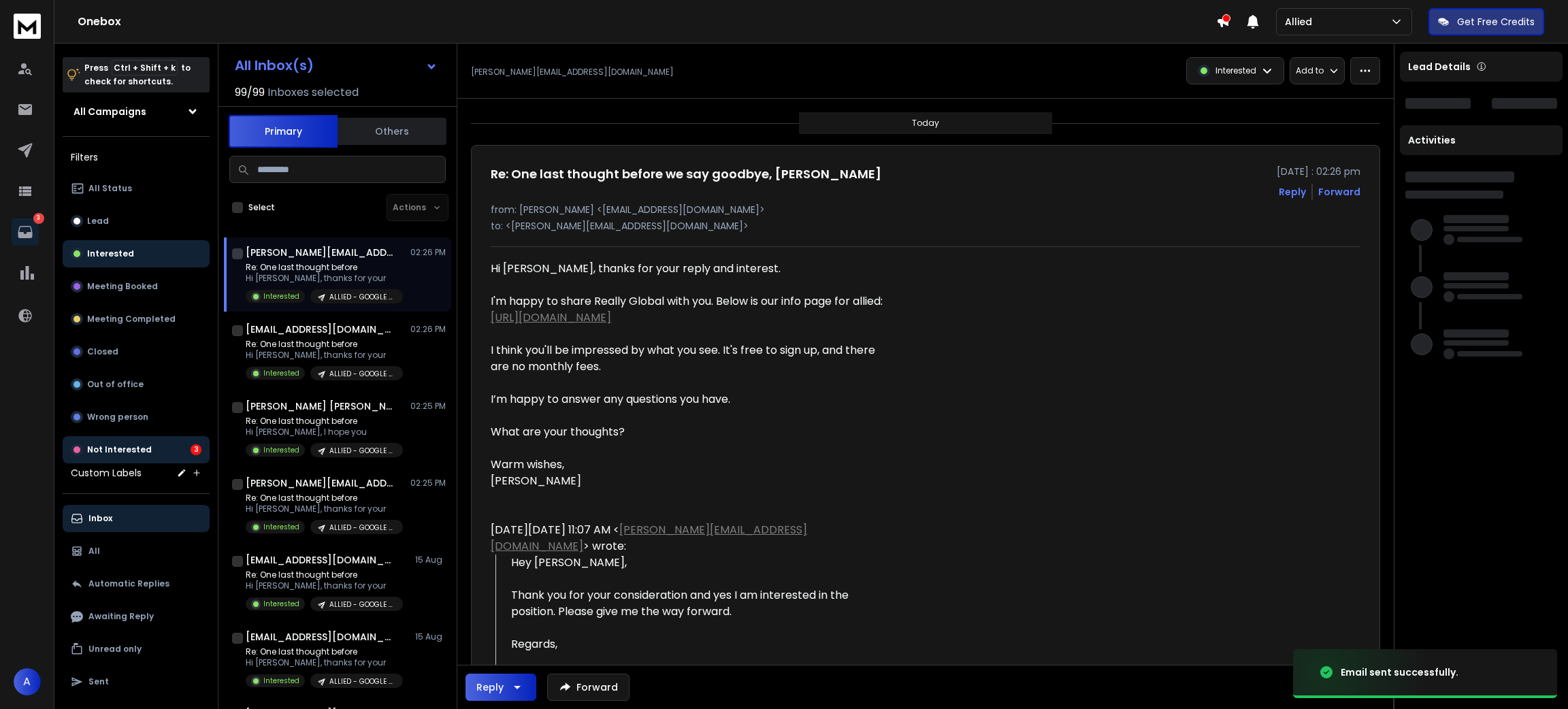
click at [122, 436] on button "Not Interested 3" at bounding box center [136, 450] width 147 height 27
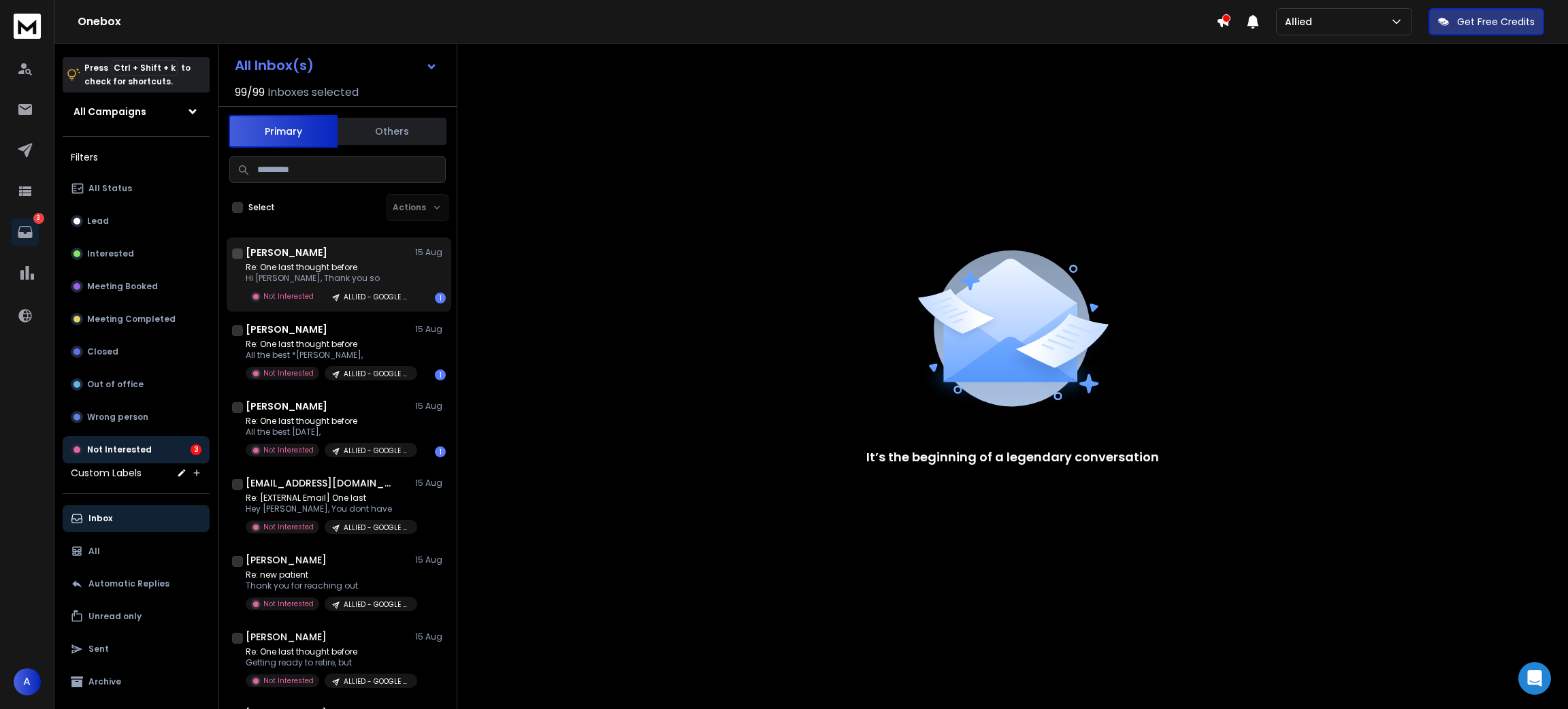
click at [305, 262] on p "Re: One last thought before" at bounding box center [327, 267] width 164 height 11
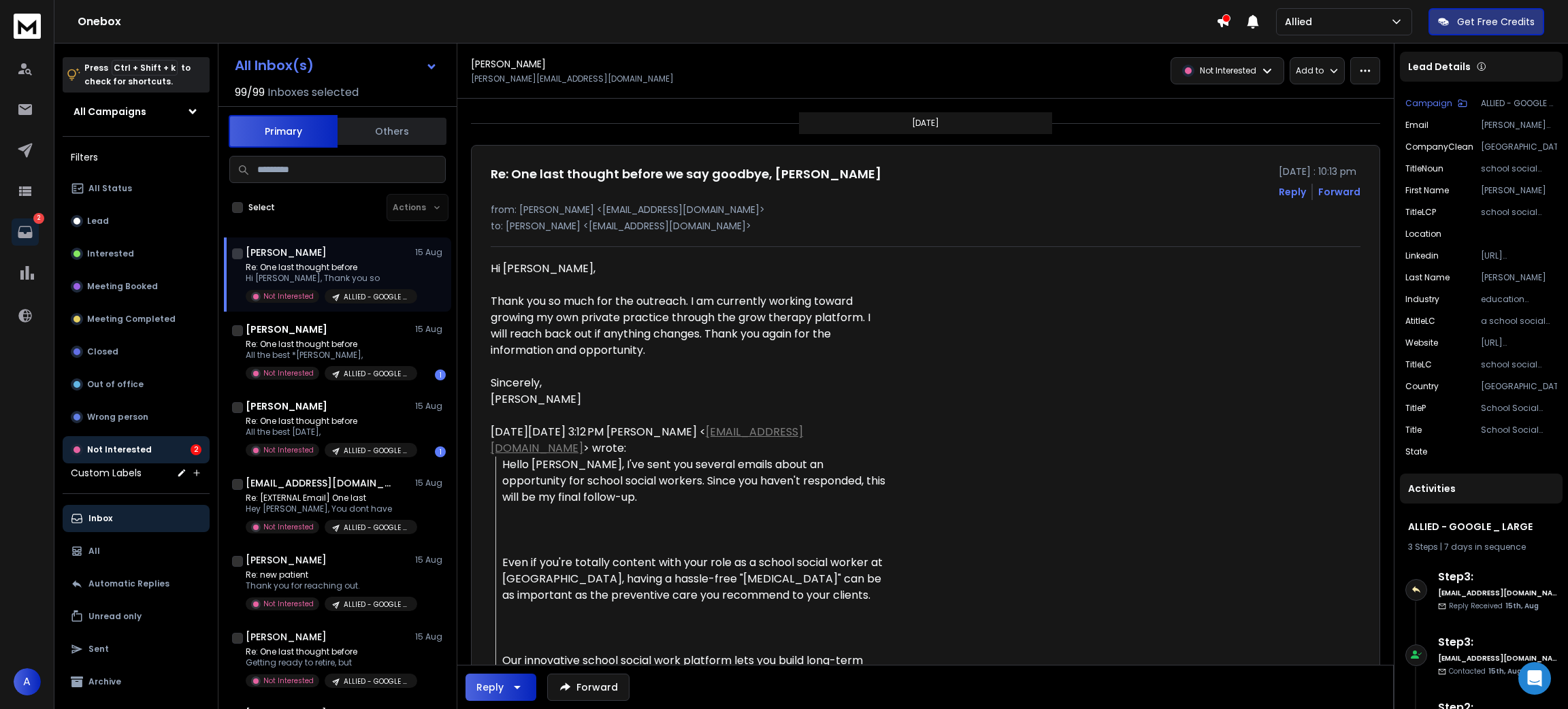
click at [487, 689] on div "Reply" at bounding box center [490, 687] width 27 height 14
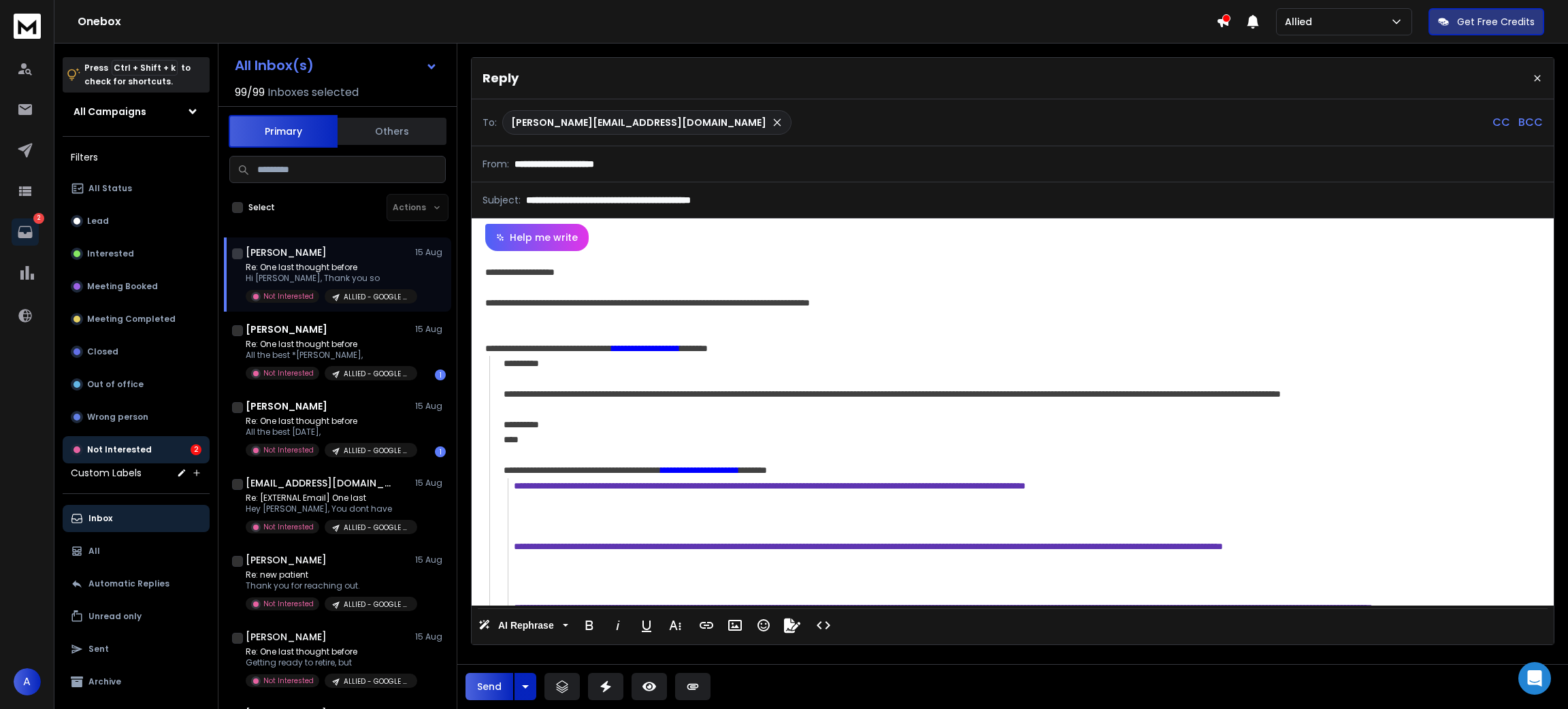
drag, startPoint x: 688, startPoint y: 311, endPoint x: 678, endPoint y: 304, distance: 12.2
click at [493, 684] on button "Send" at bounding box center [489, 686] width 48 height 27
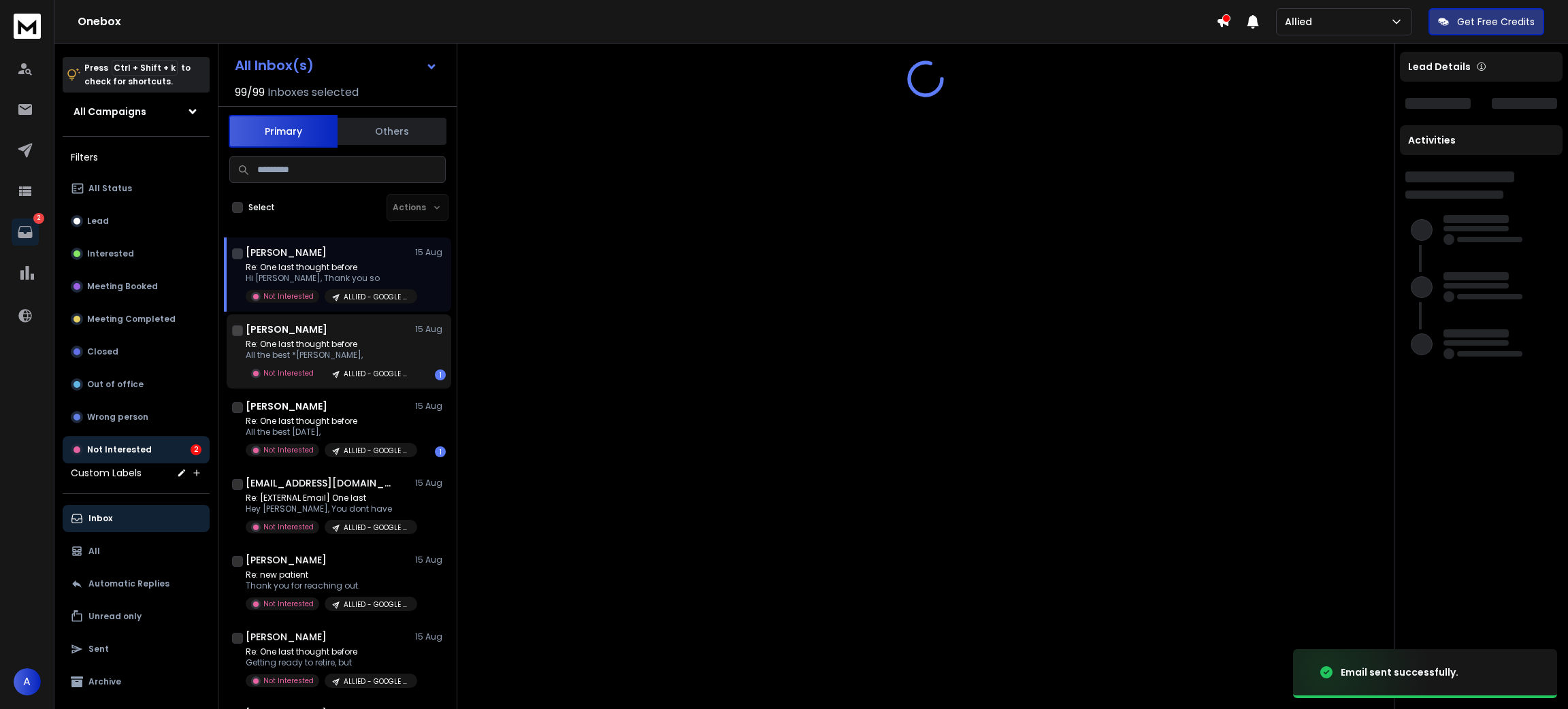
click at [386, 345] on p "Re: One last thought before" at bounding box center [327, 344] width 164 height 11
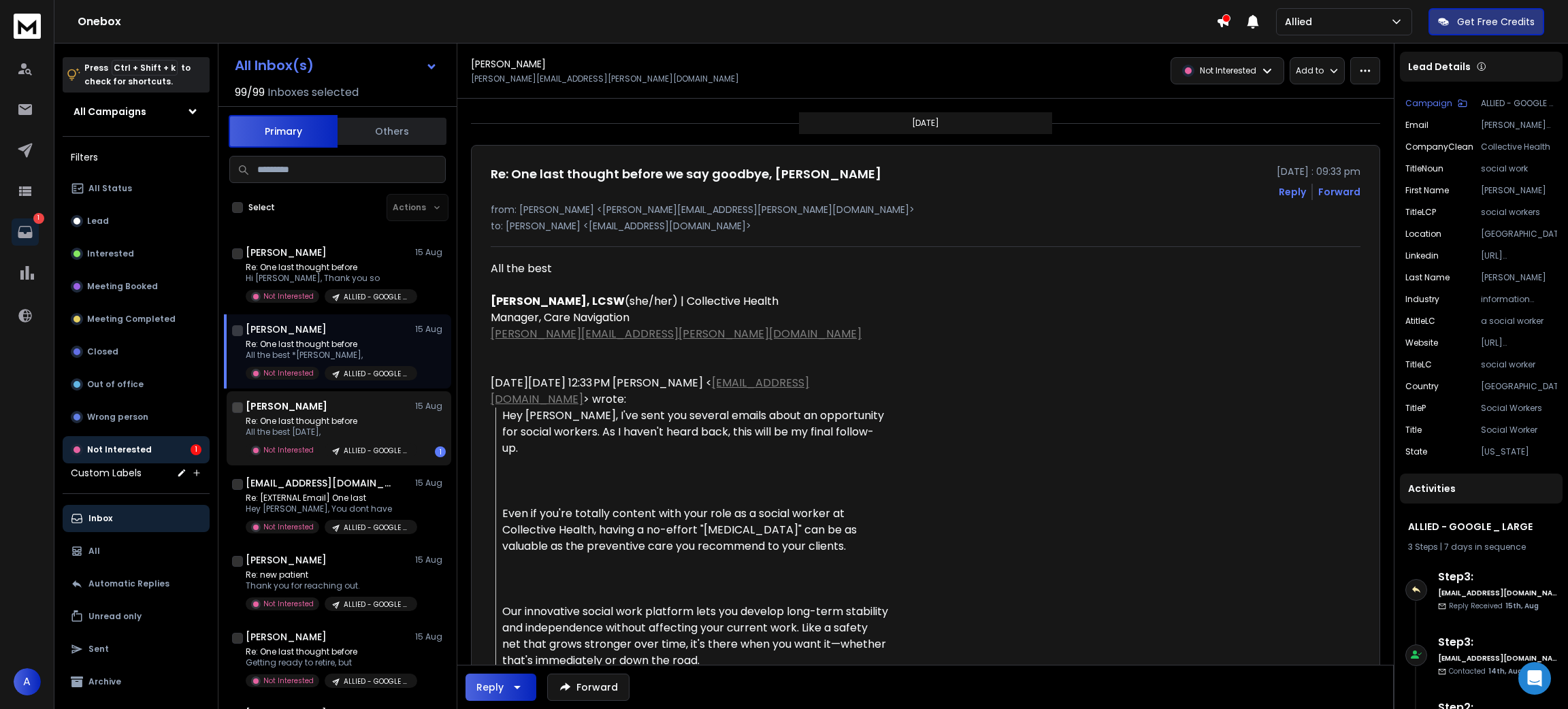
click at [340, 411] on div "Aishwarya Patil 15 Aug" at bounding box center [346, 406] width 200 height 14
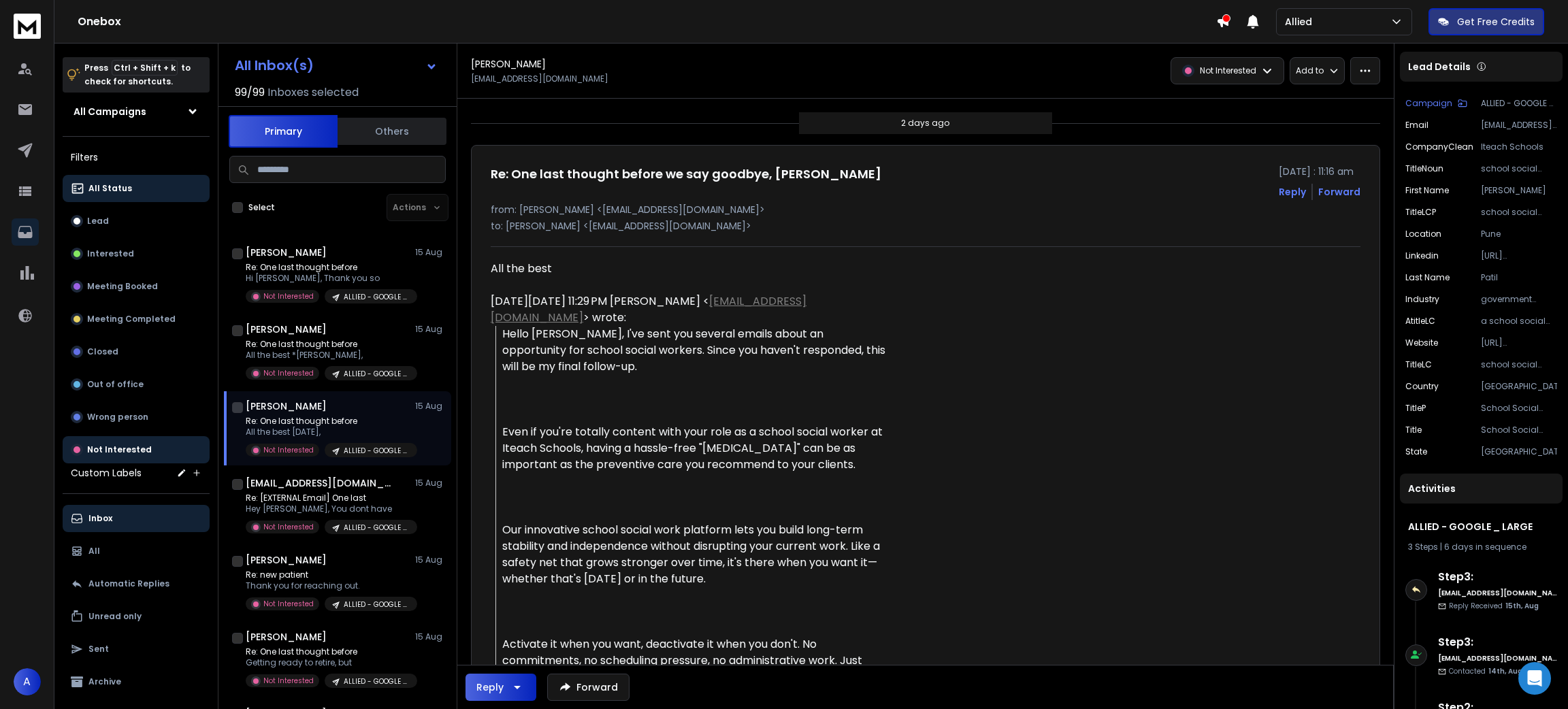
click at [131, 176] on button "All Status" at bounding box center [136, 189] width 147 height 27
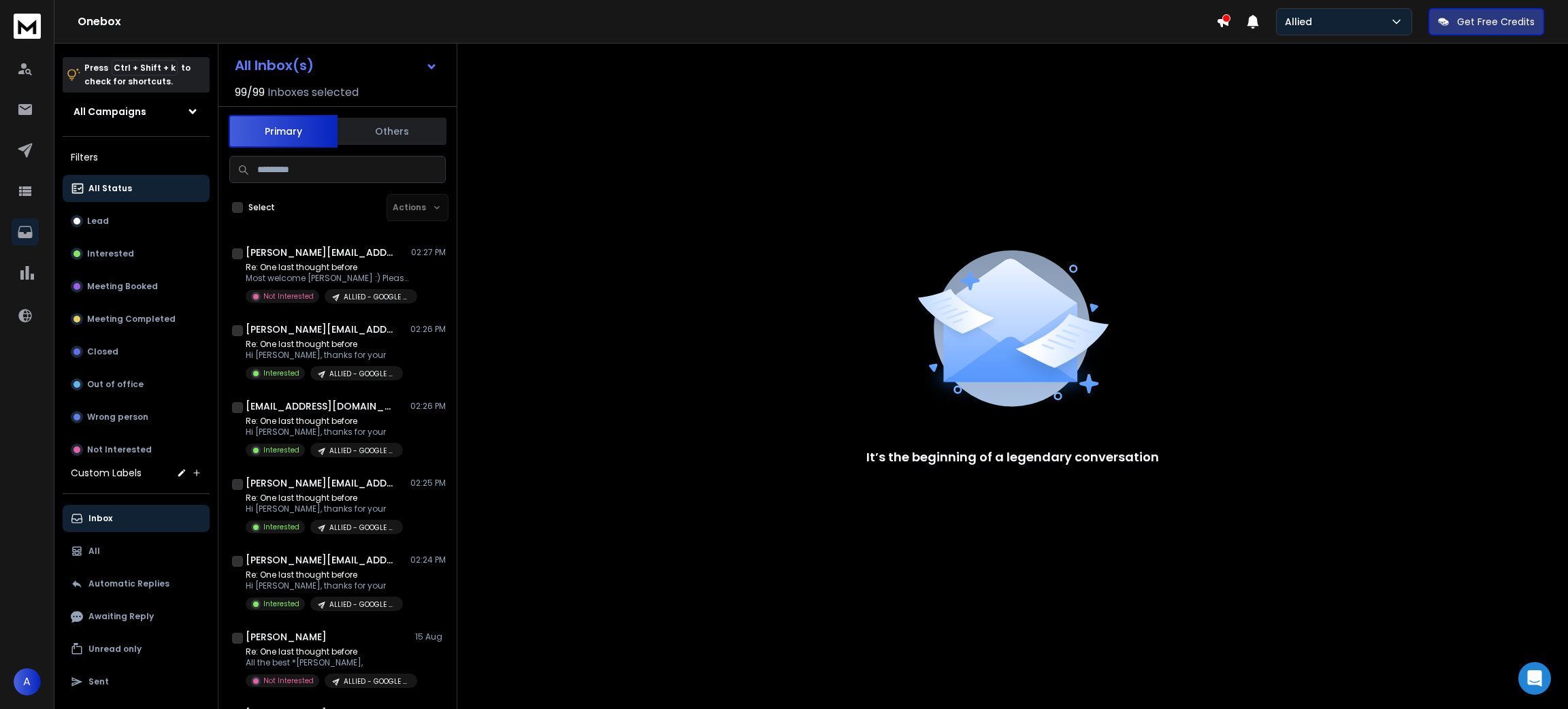
click at [1357, 14] on button "Allied" at bounding box center [1344, 22] width 136 height 27
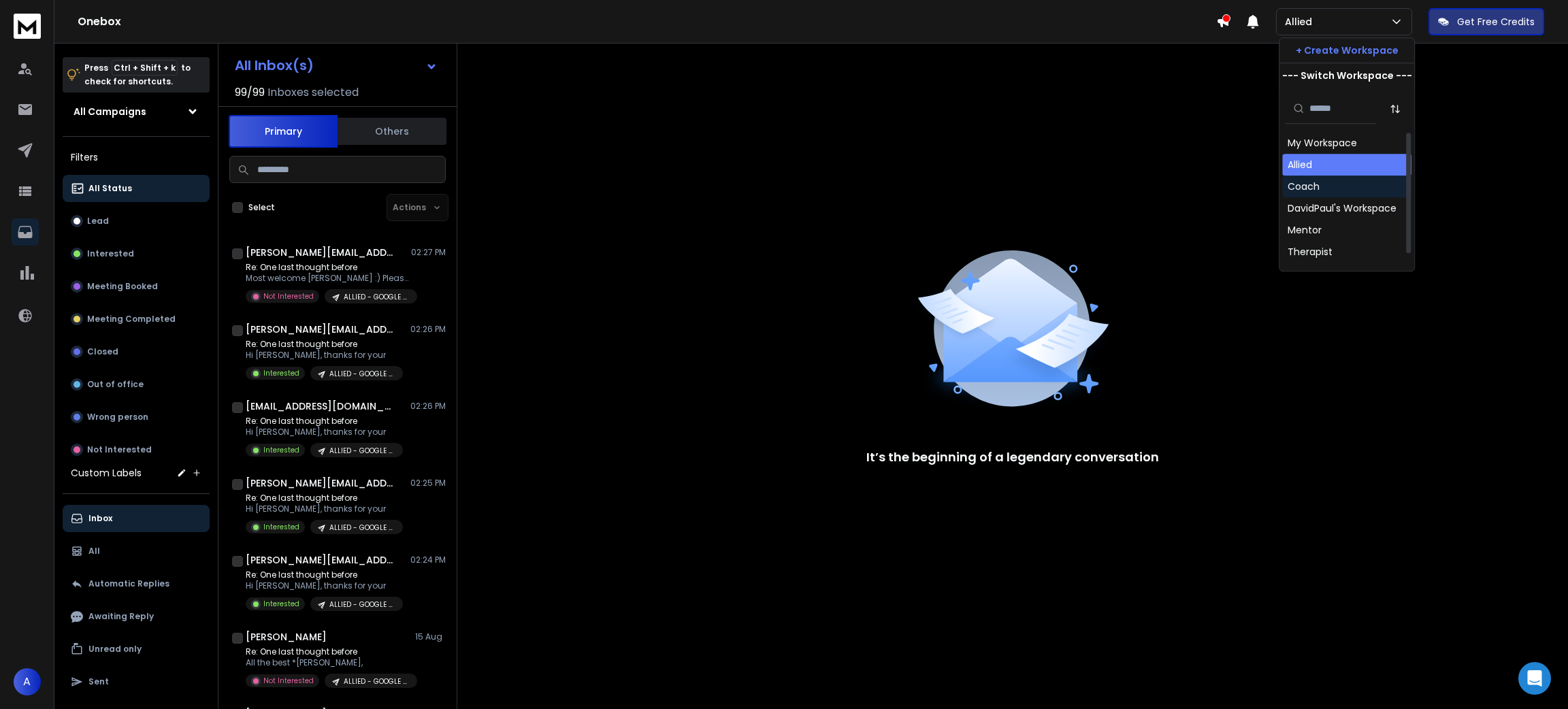
click at [1316, 194] on div "Coach" at bounding box center [1347, 186] width 130 height 22
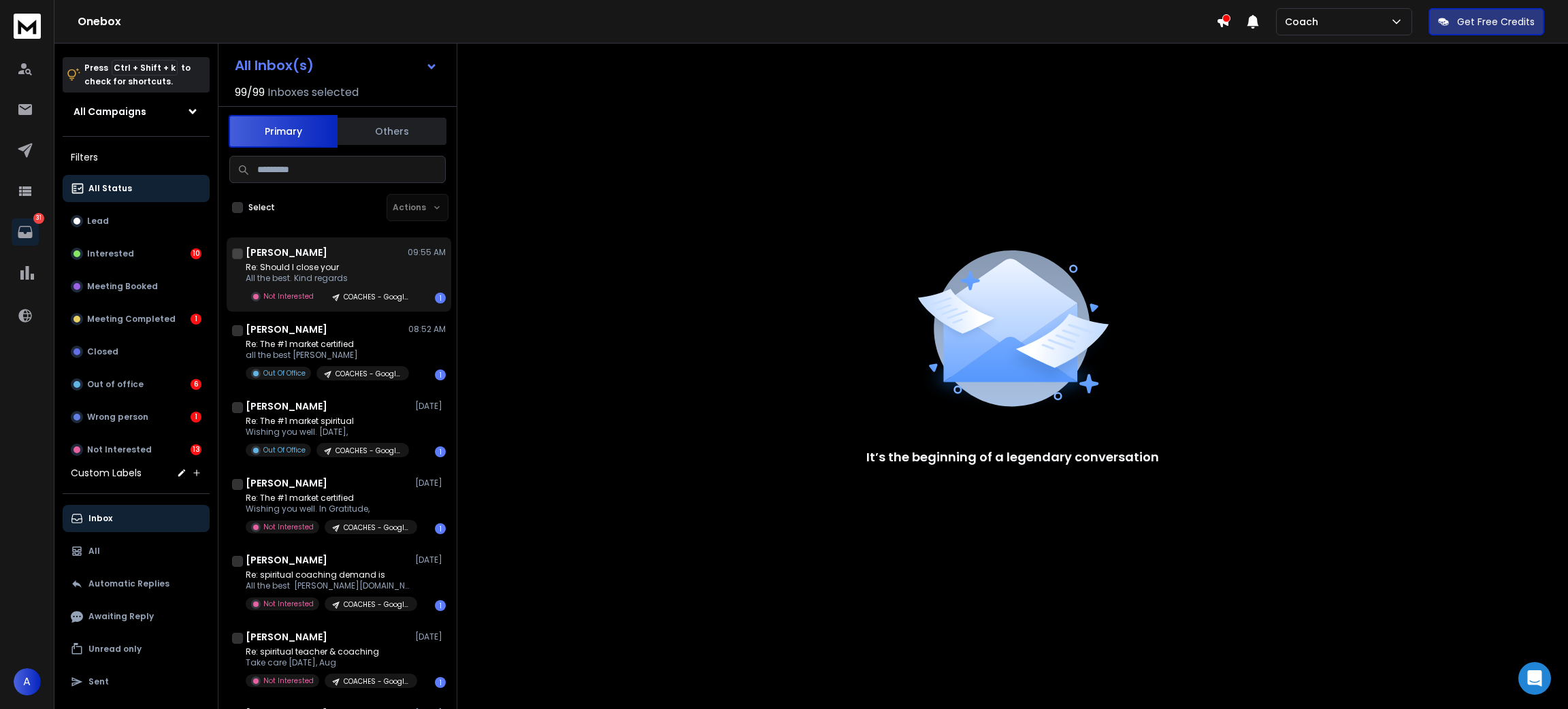
click at [273, 243] on div "Tara Russo 09:55 AM Re: Should I close your All the best. Kind regards Not Inte…" at bounding box center [339, 274] width 224 height 74
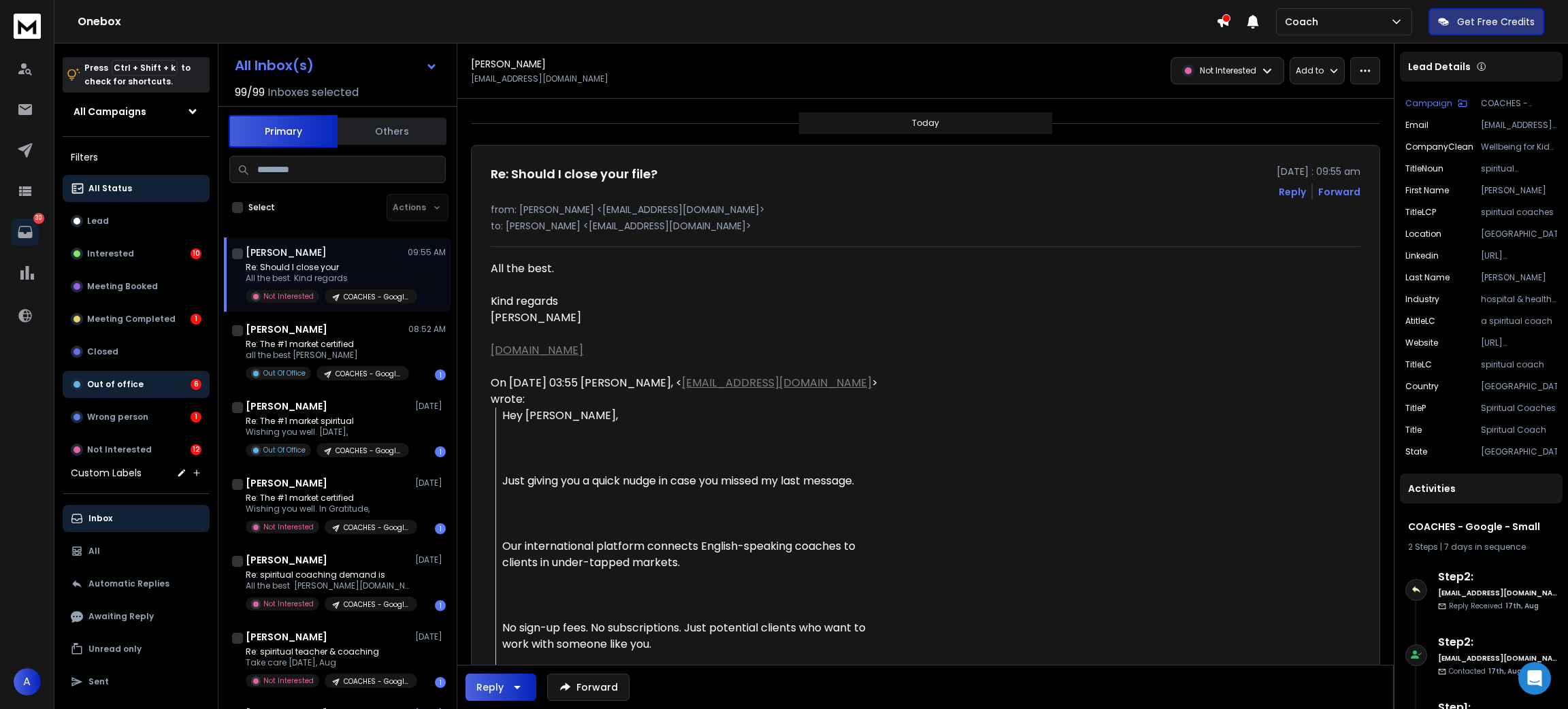
click at [120, 381] on p "Out of office" at bounding box center [115, 384] width 57 height 11
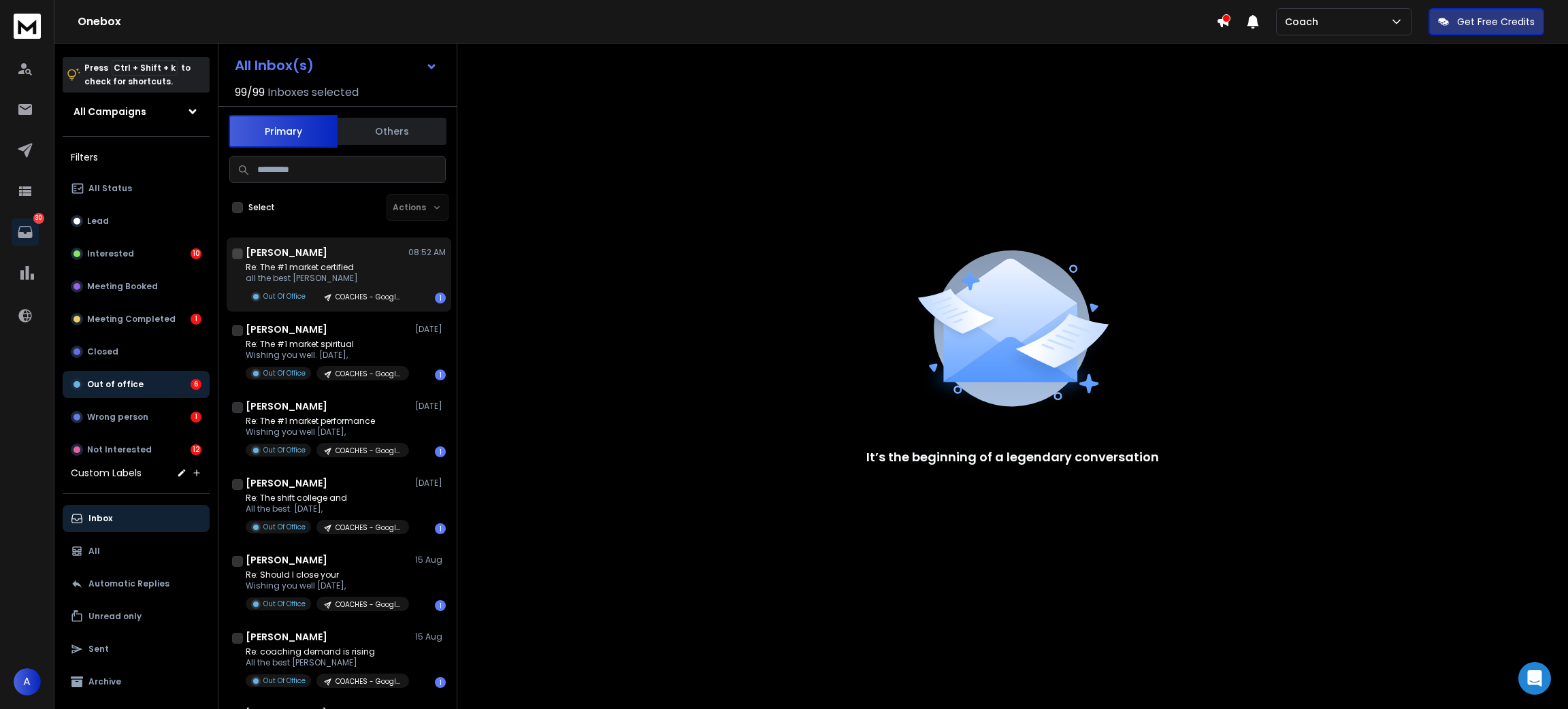
click at [349, 267] on p "Re: The #1 market certified" at bounding box center [327, 267] width 164 height 11
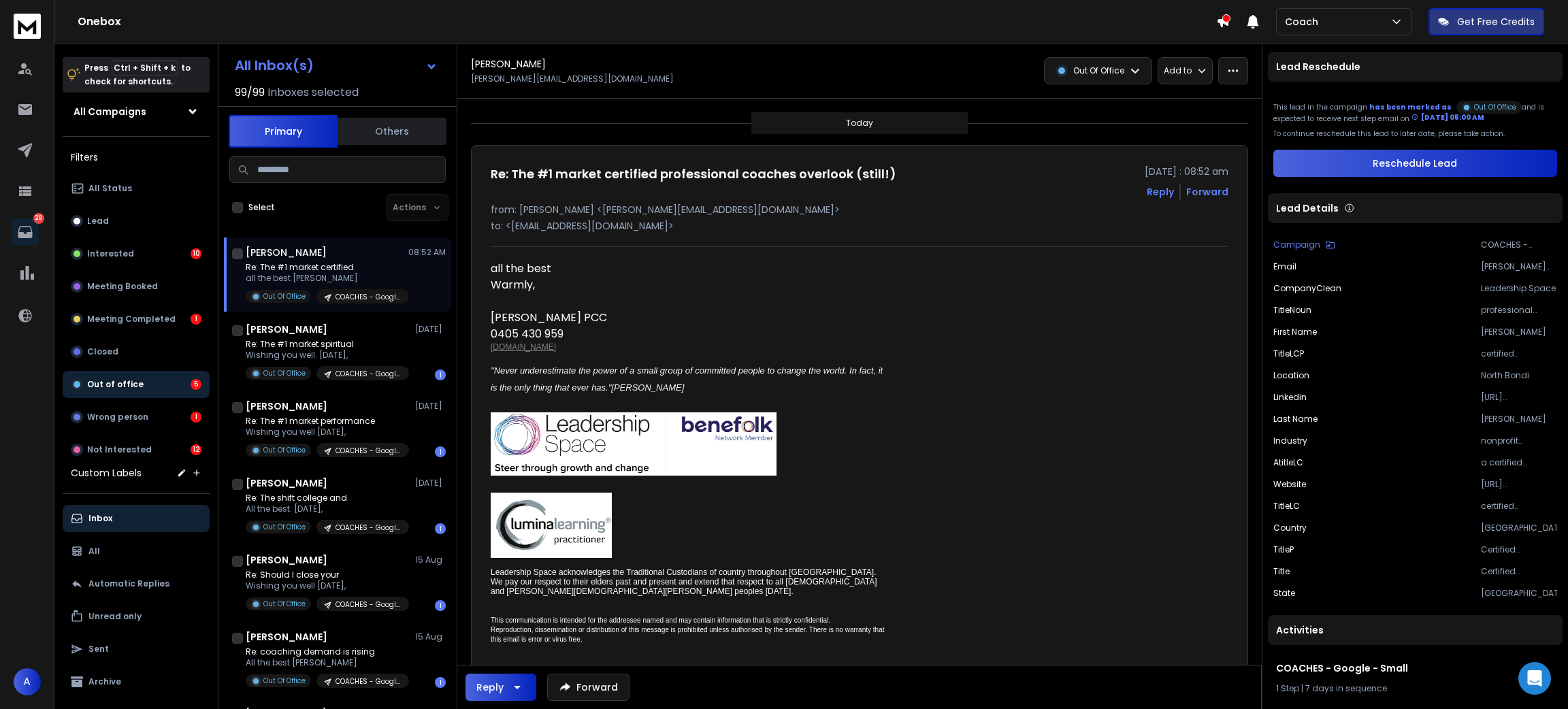
click at [1049, 67] on div "Out Of Office" at bounding box center [1098, 70] width 107 height 26
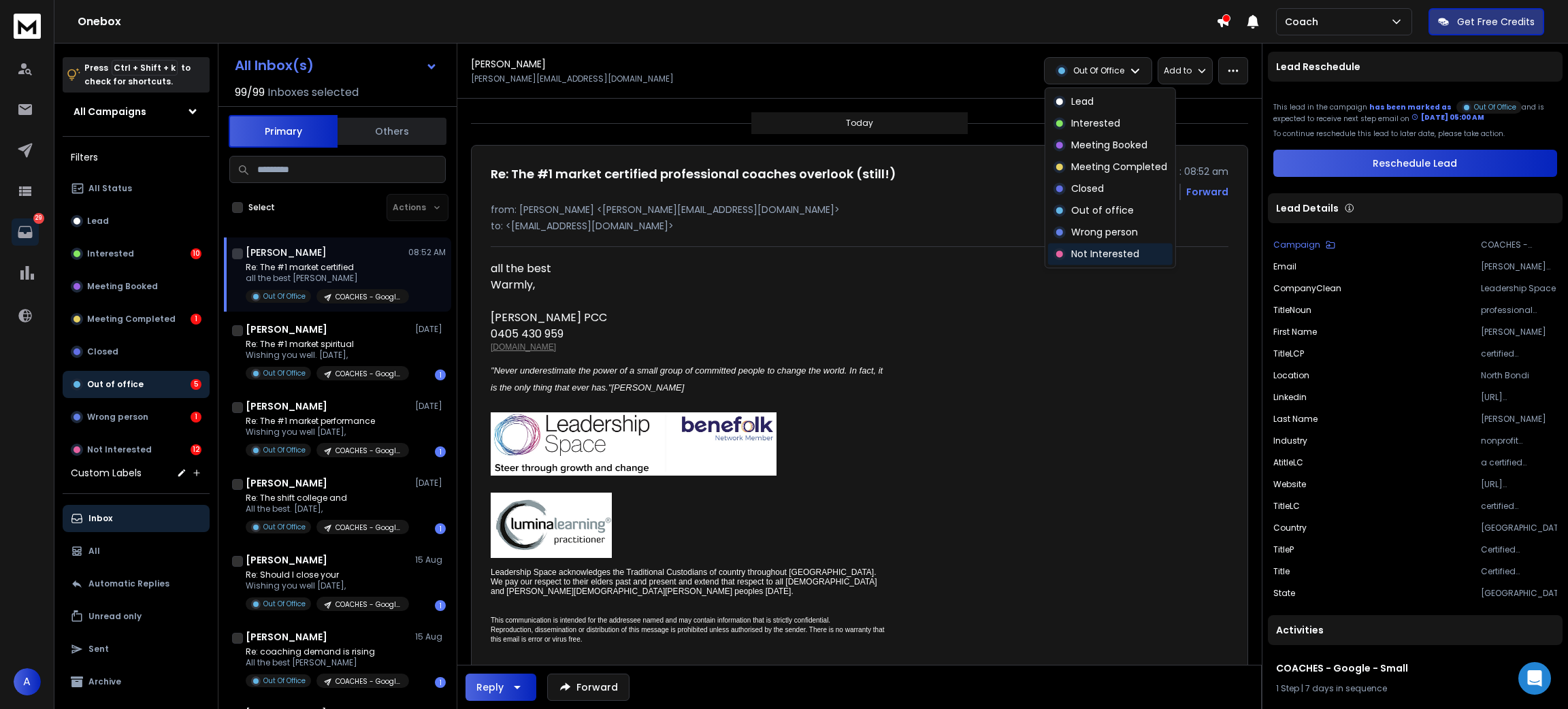
click at [1076, 251] on p "Not Interested" at bounding box center [1106, 254] width 68 height 14
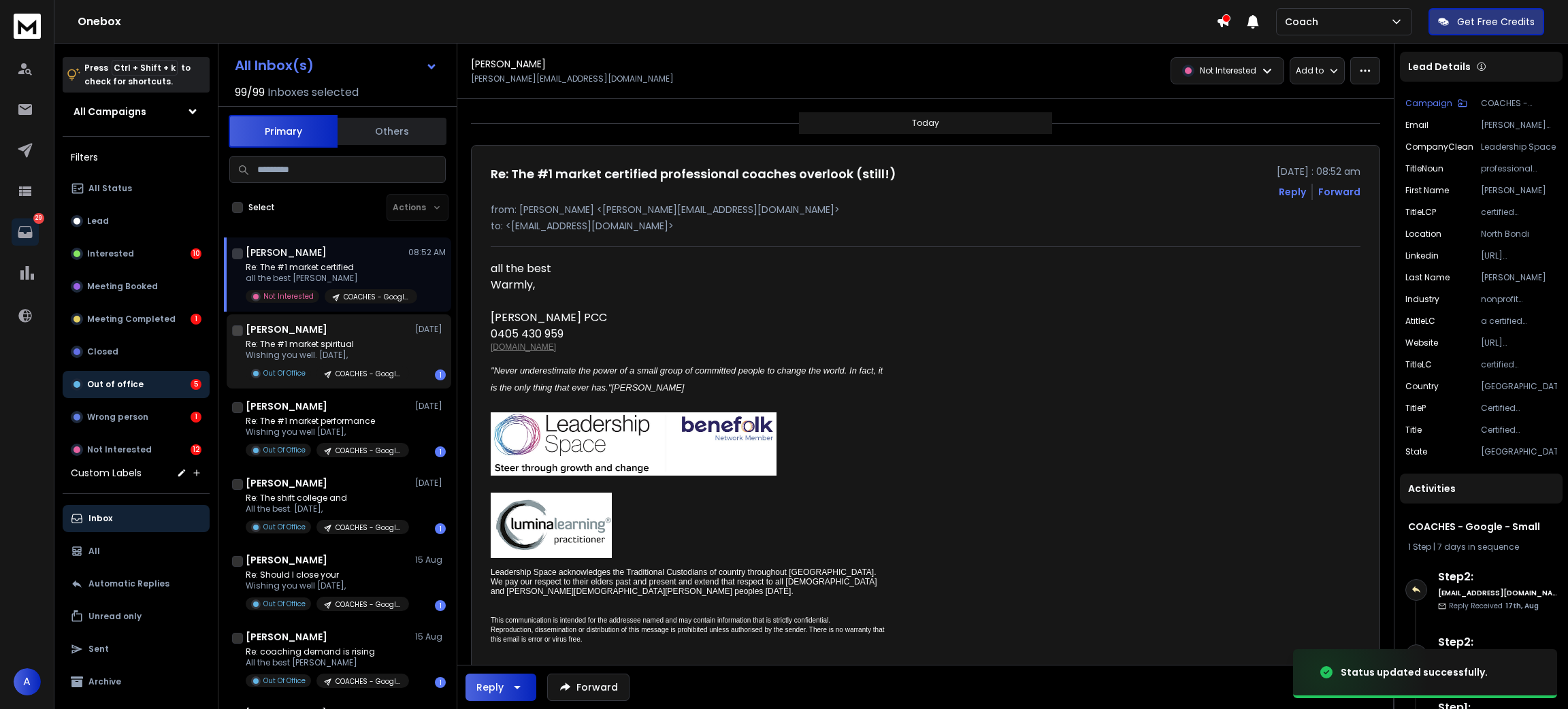
click at [343, 333] on div "Deborah Hinkel 16 Aug" at bounding box center [346, 330] width 200 height 14
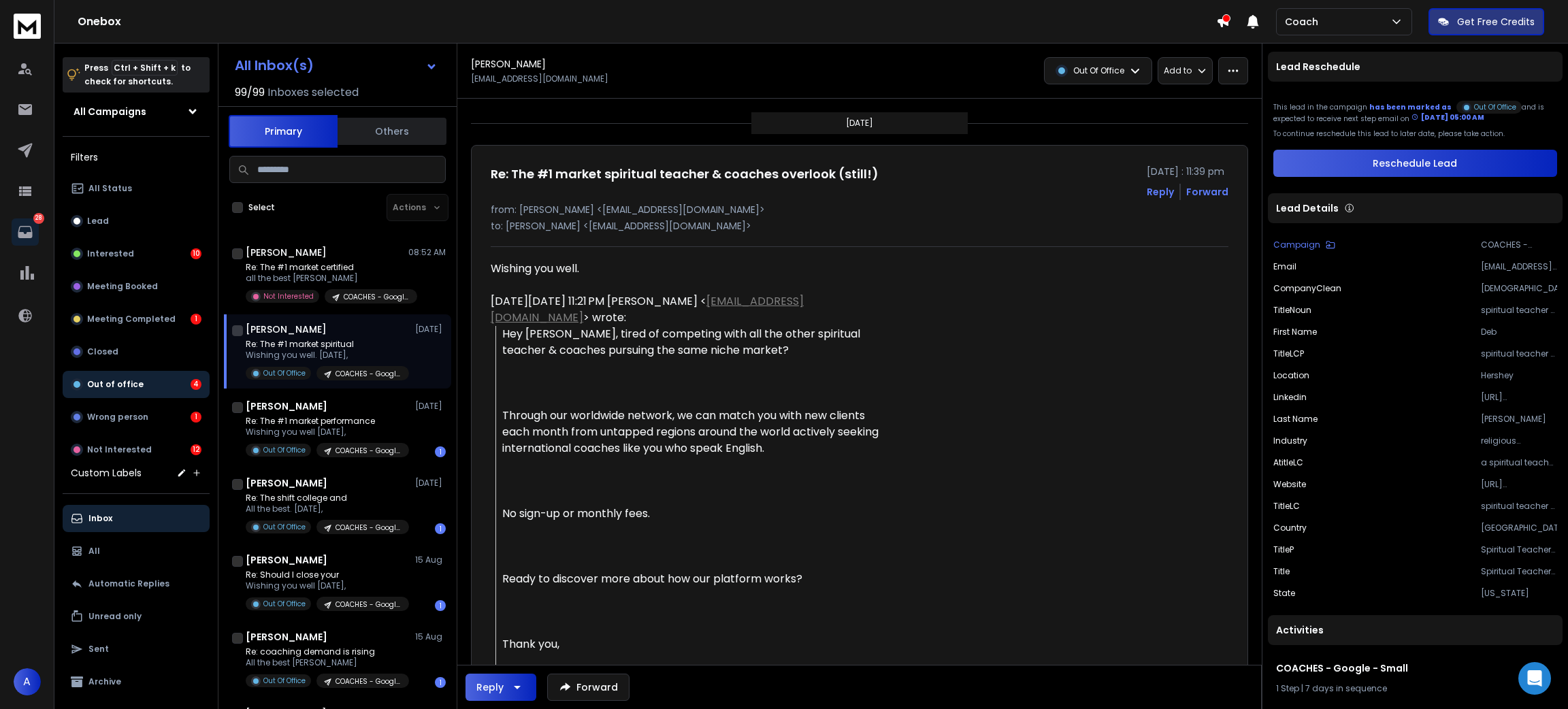
click at [1073, 76] on p "Out Of Office" at bounding box center [1098, 70] width 51 height 11
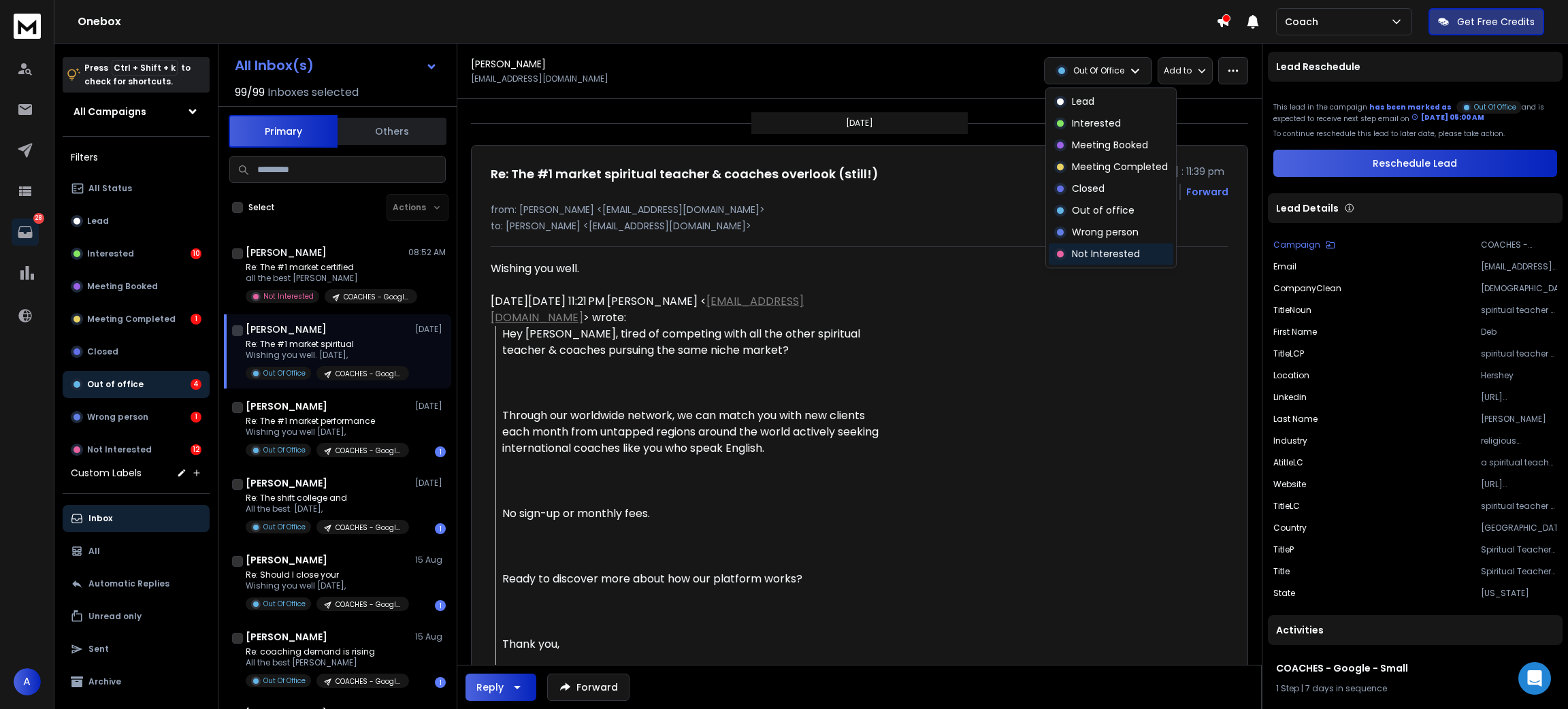
click at [1091, 247] on p "Not Interested" at bounding box center [1106, 254] width 68 height 14
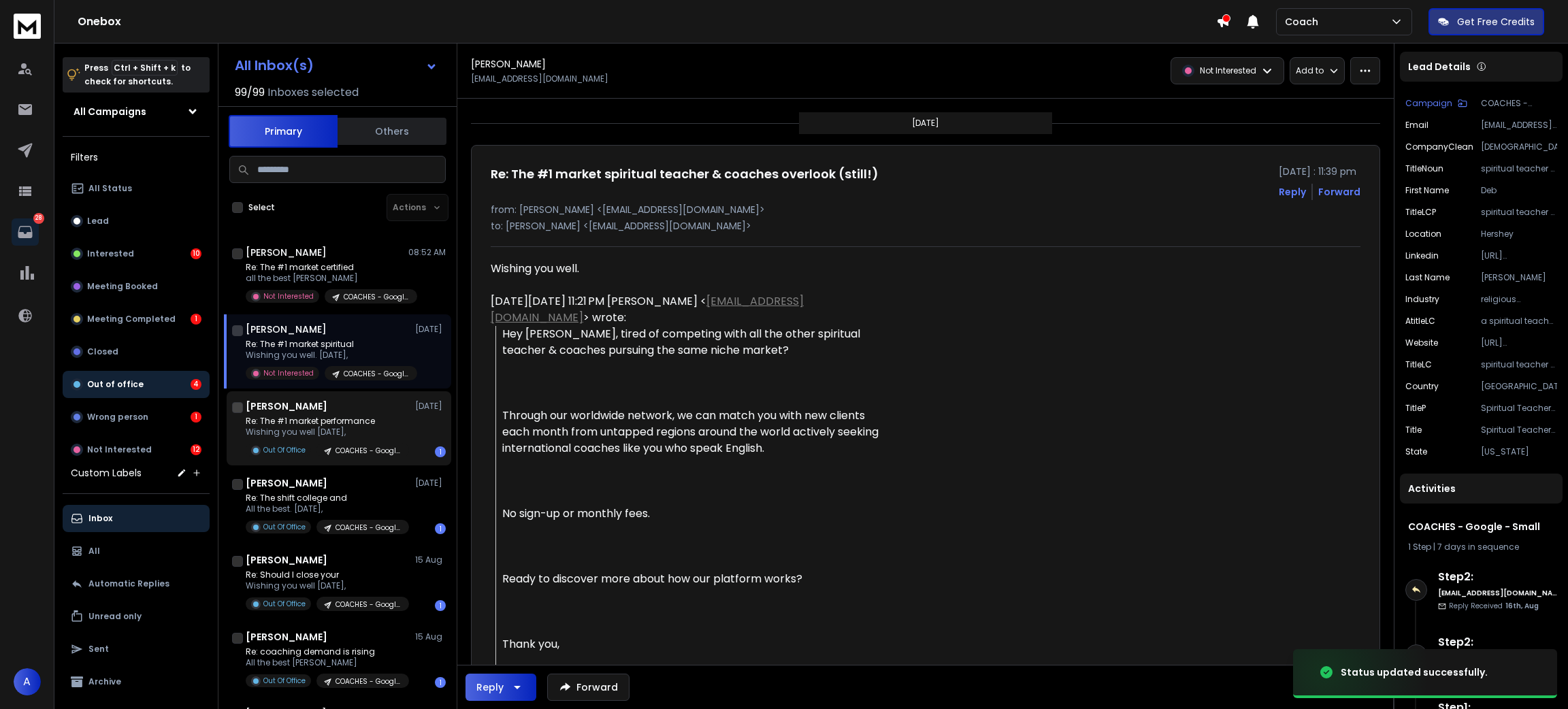
click at [297, 416] on p "Re: The #1 market performance" at bounding box center [327, 421] width 164 height 11
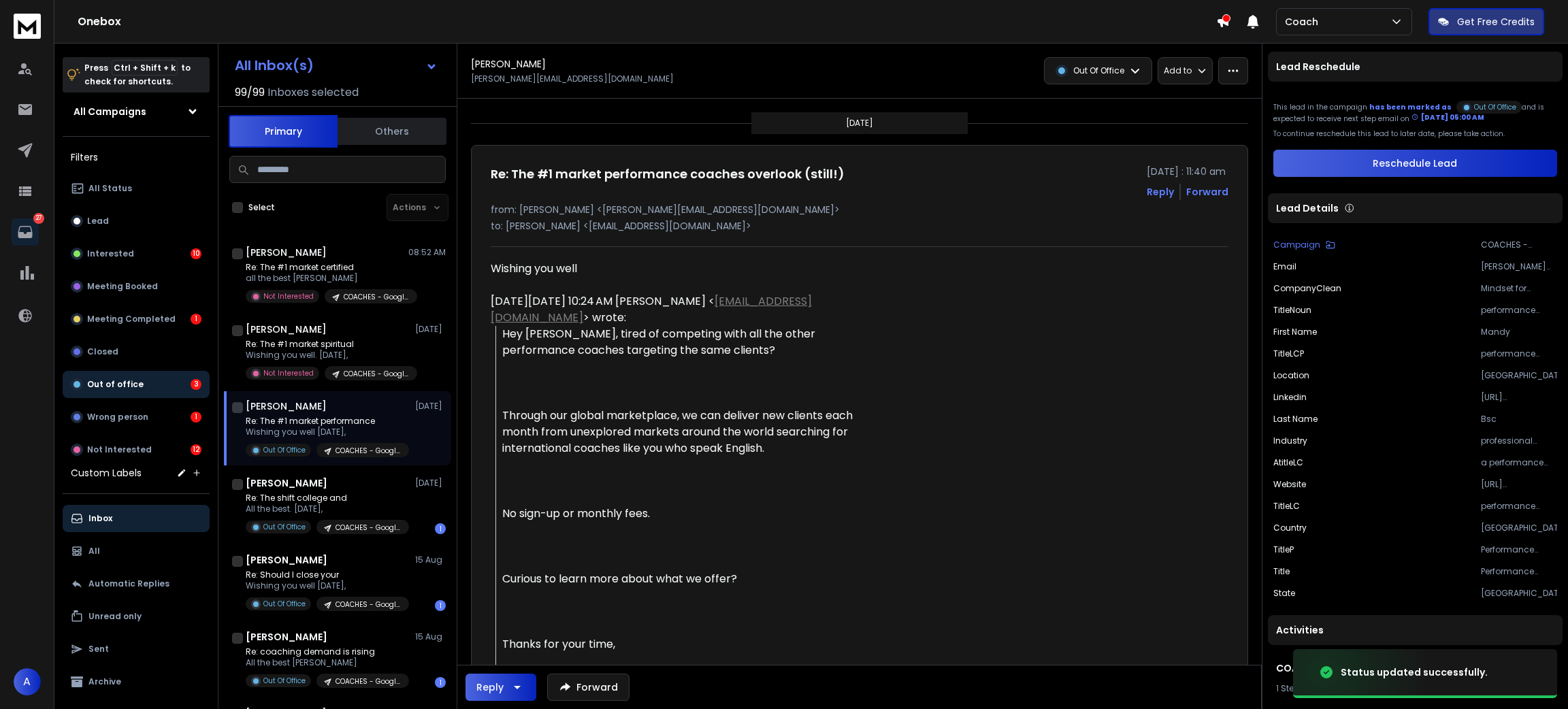
click at [1106, 68] on p "Out Of Office" at bounding box center [1098, 70] width 51 height 11
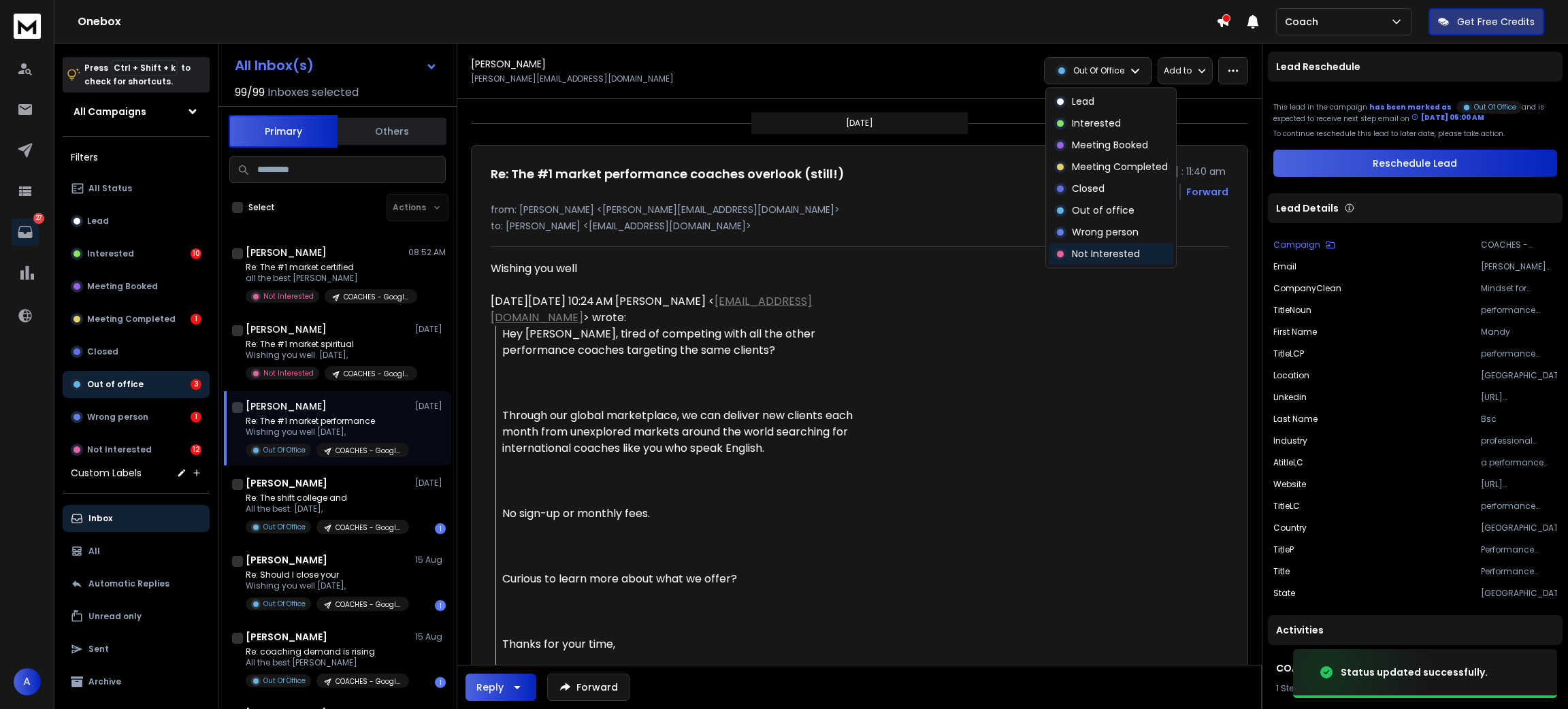
click at [1125, 246] on div "Not Interested" at bounding box center [1111, 254] width 124 height 22
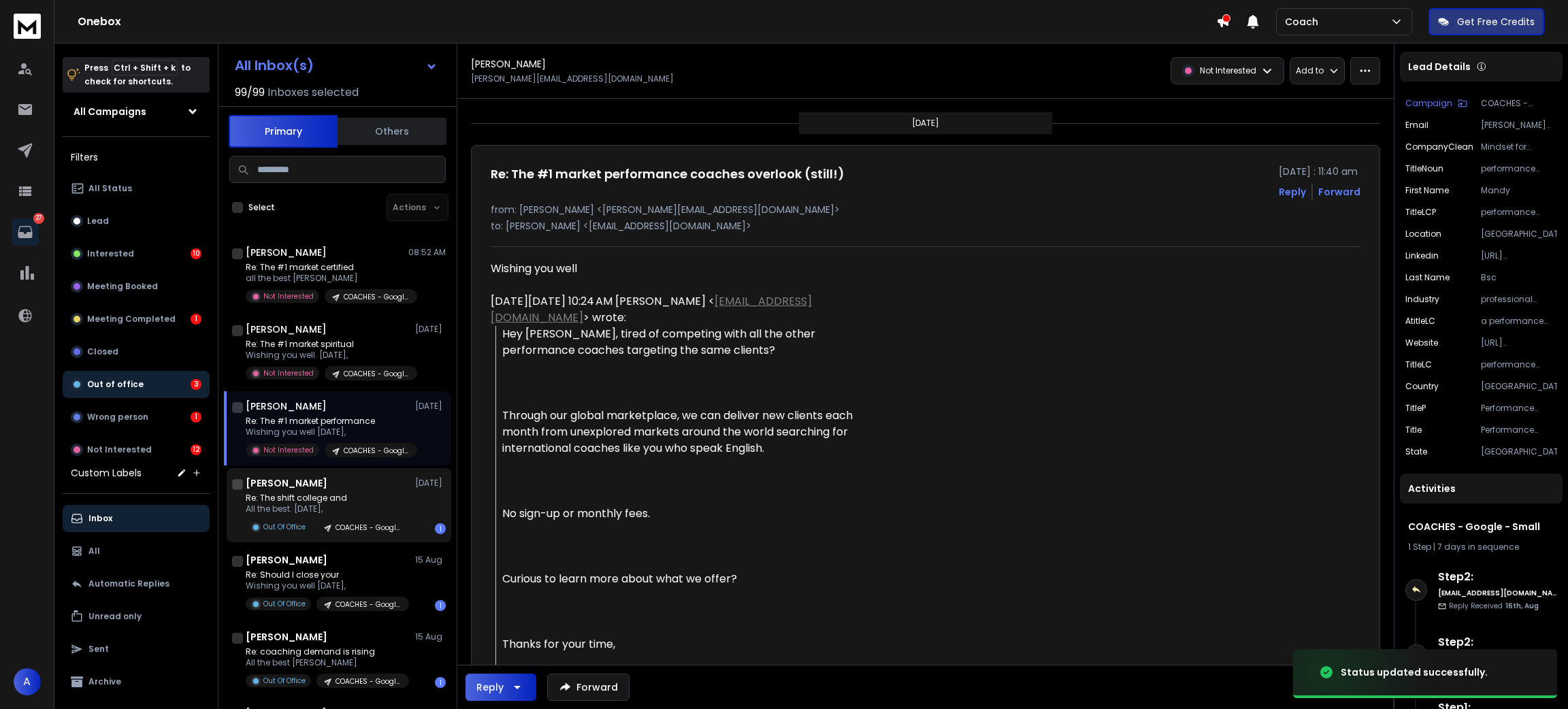
click at [340, 486] on div "Denesha Evans 16 Aug" at bounding box center [346, 483] width 200 height 14
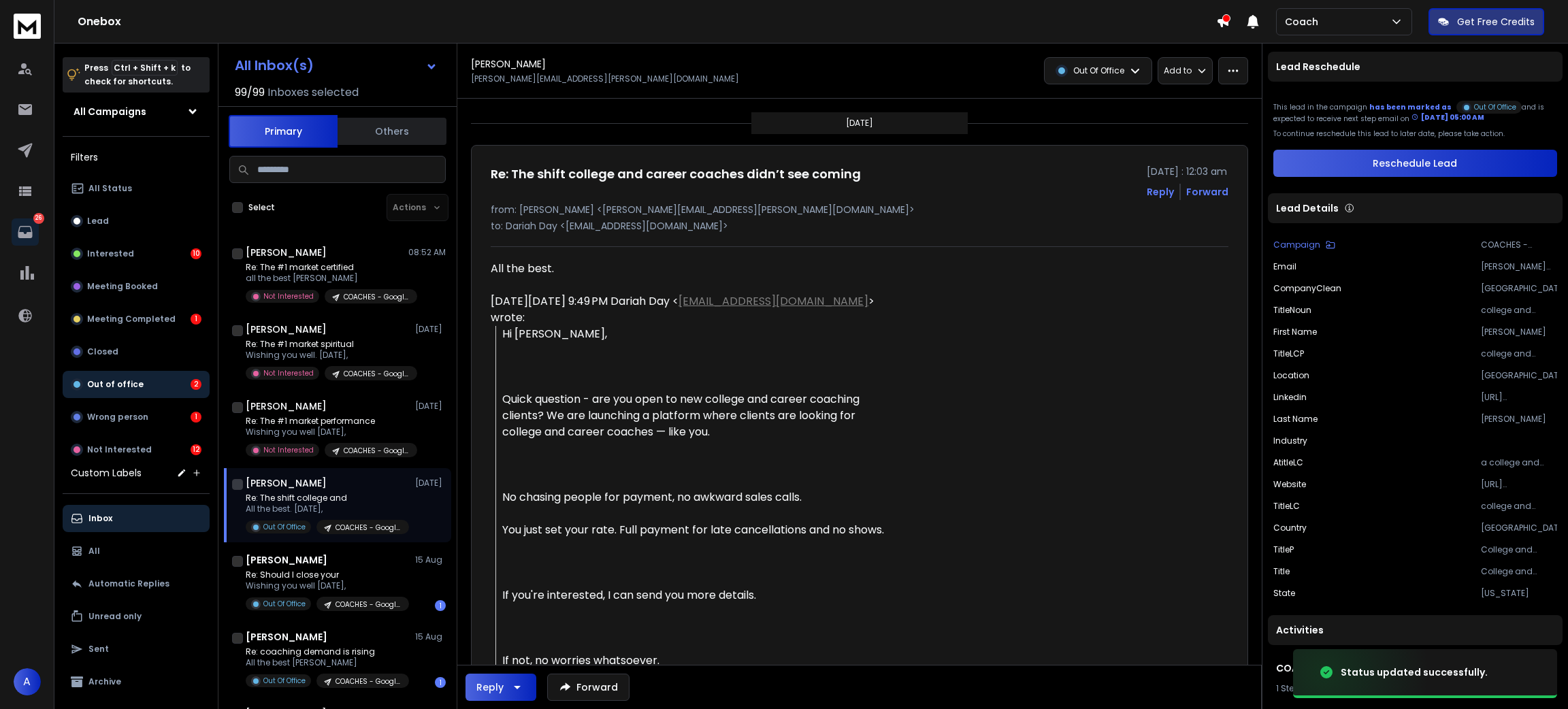
click at [1100, 70] on p "Out Of Office" at bounding box center [1098, 70] width 51 height 11
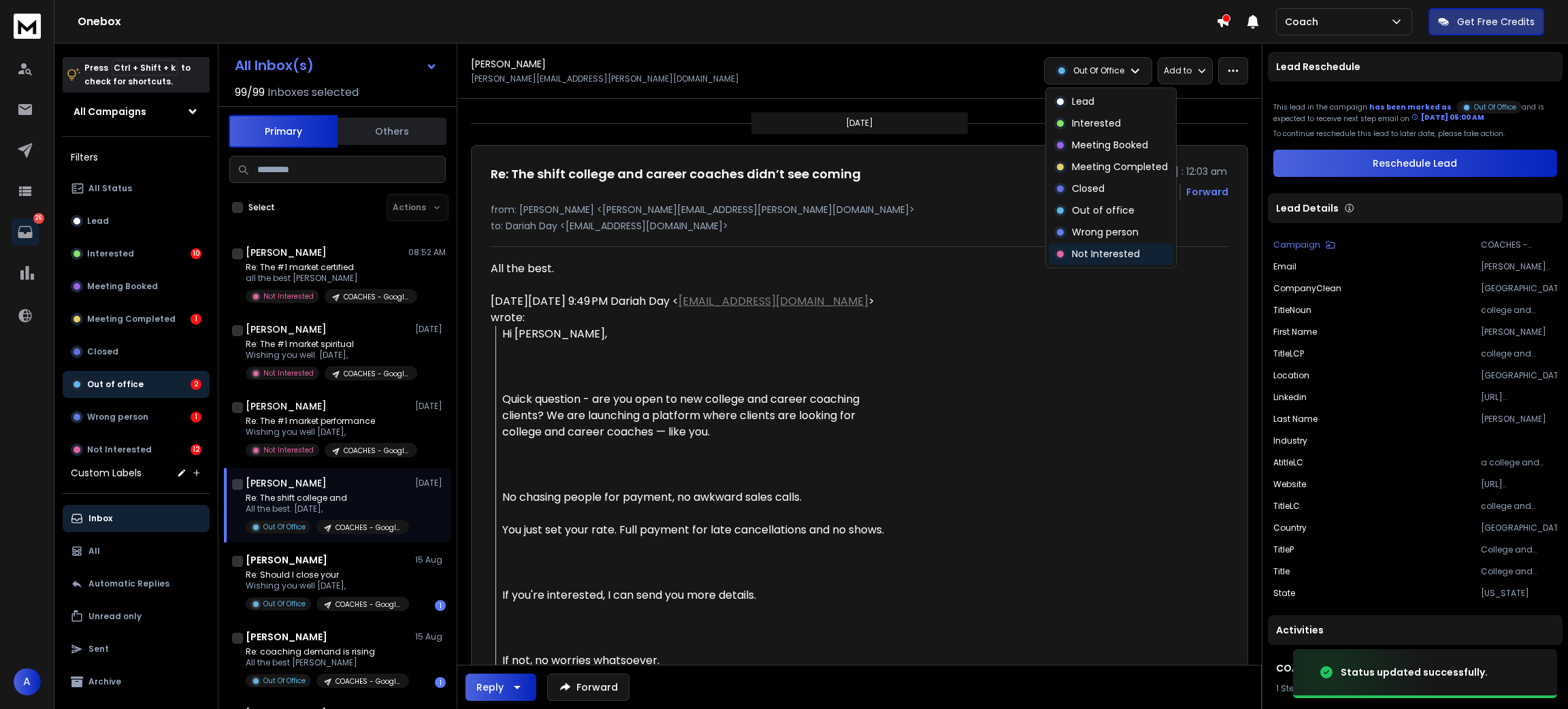
click at [1093, 255] on p "Not Interested" at bounding box center [1106, 254] width 68 height 14
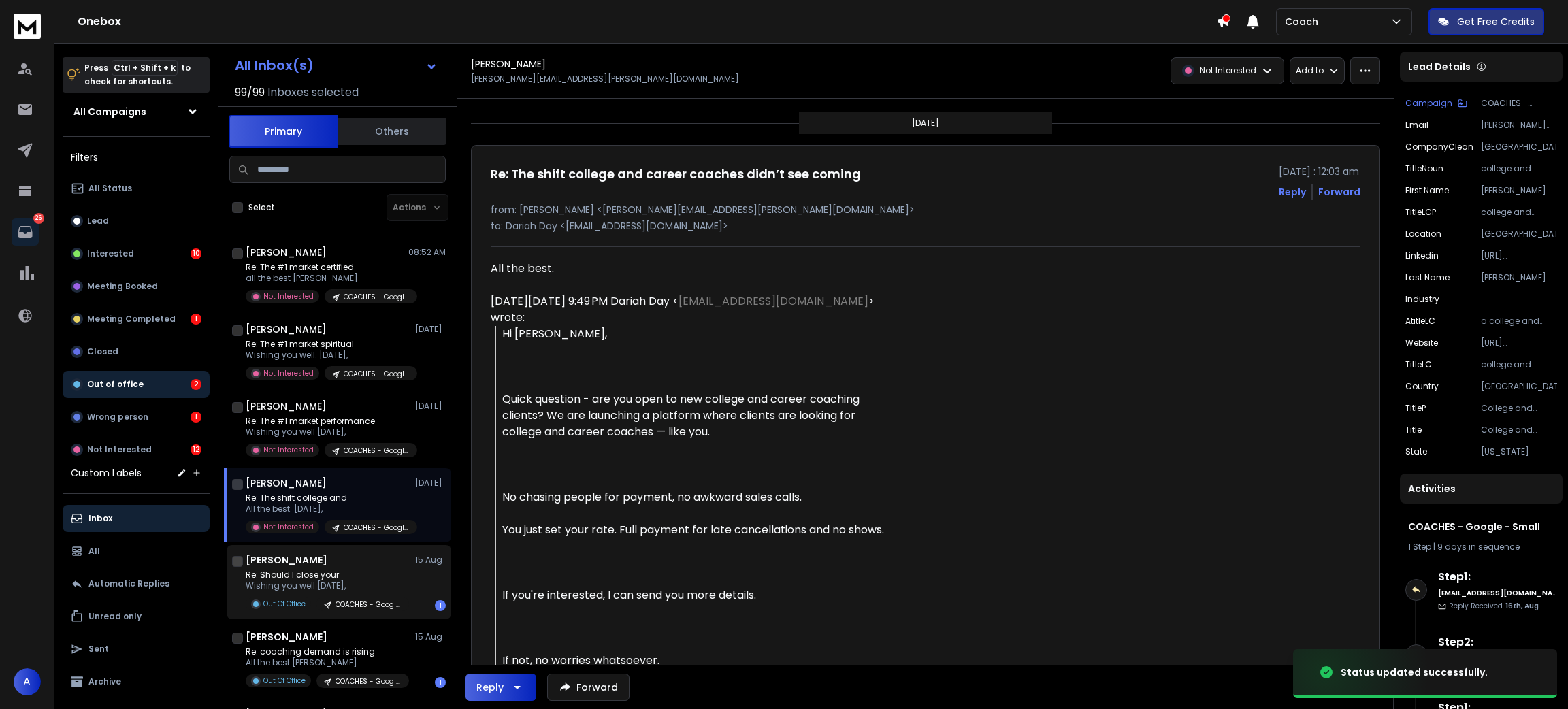
click at [299, 565] on h1 "Kailey Schuchts" at bounding box center [286, 560] width 82 height 14
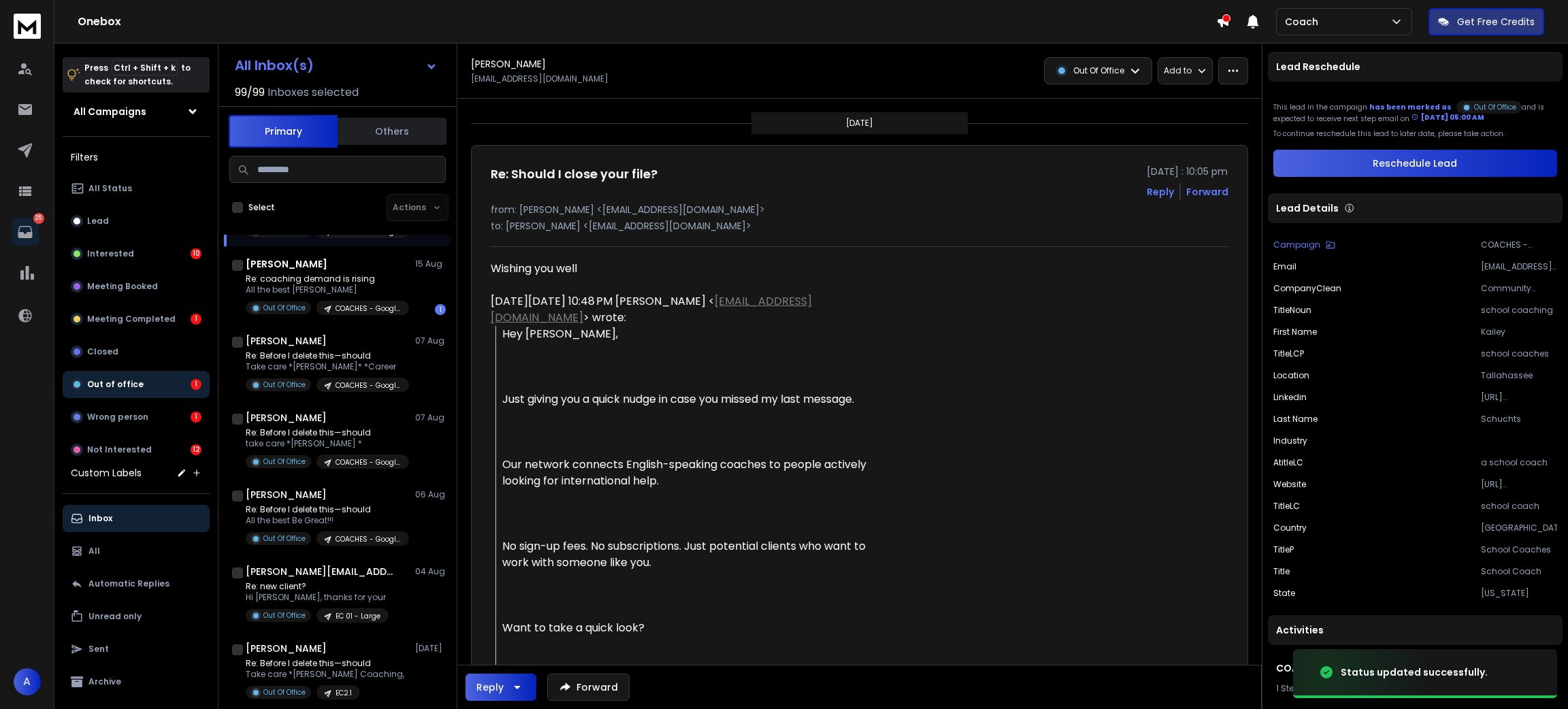
scroll to position [408, 0]
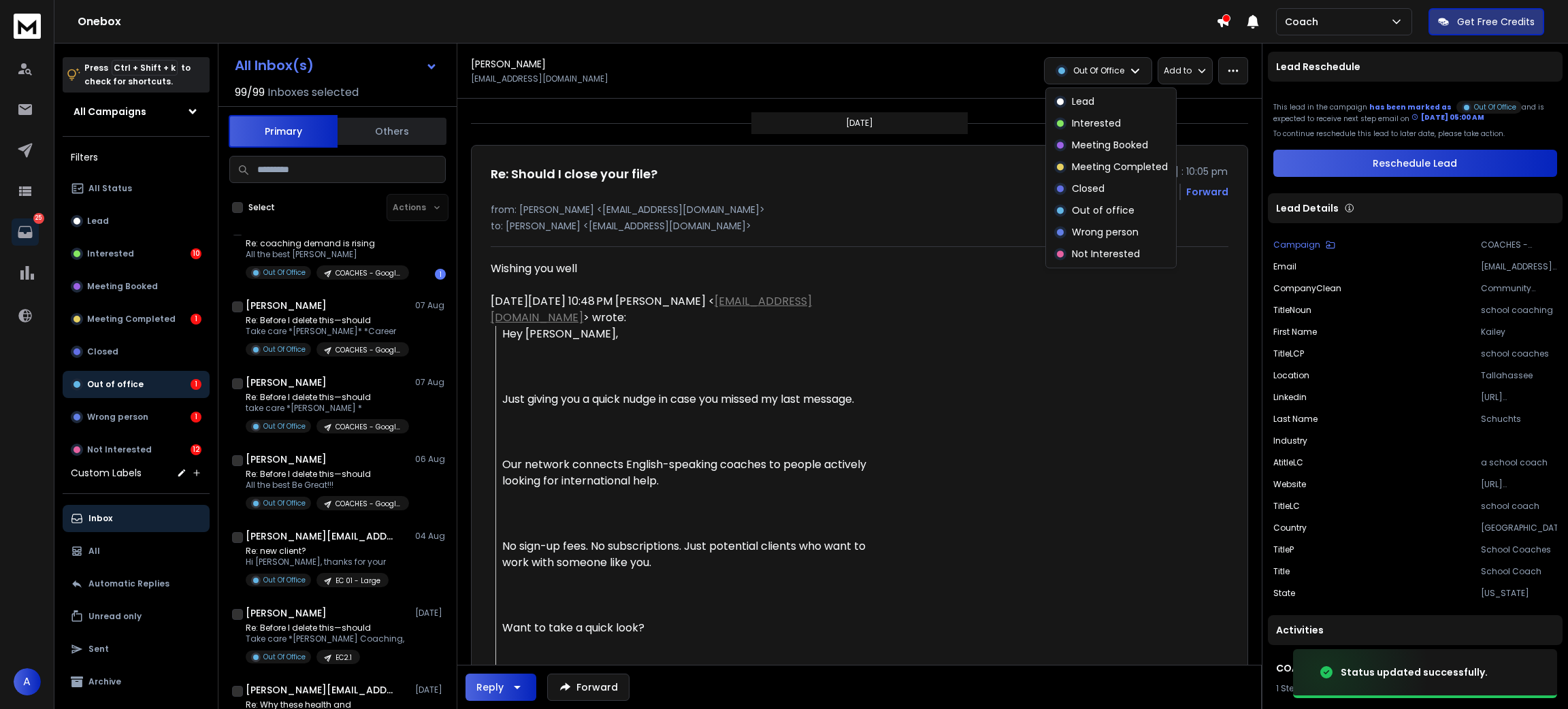
click at [1110, 70] on p "Out Of Office" at bounding box center [1098, 70] width 51 height 11
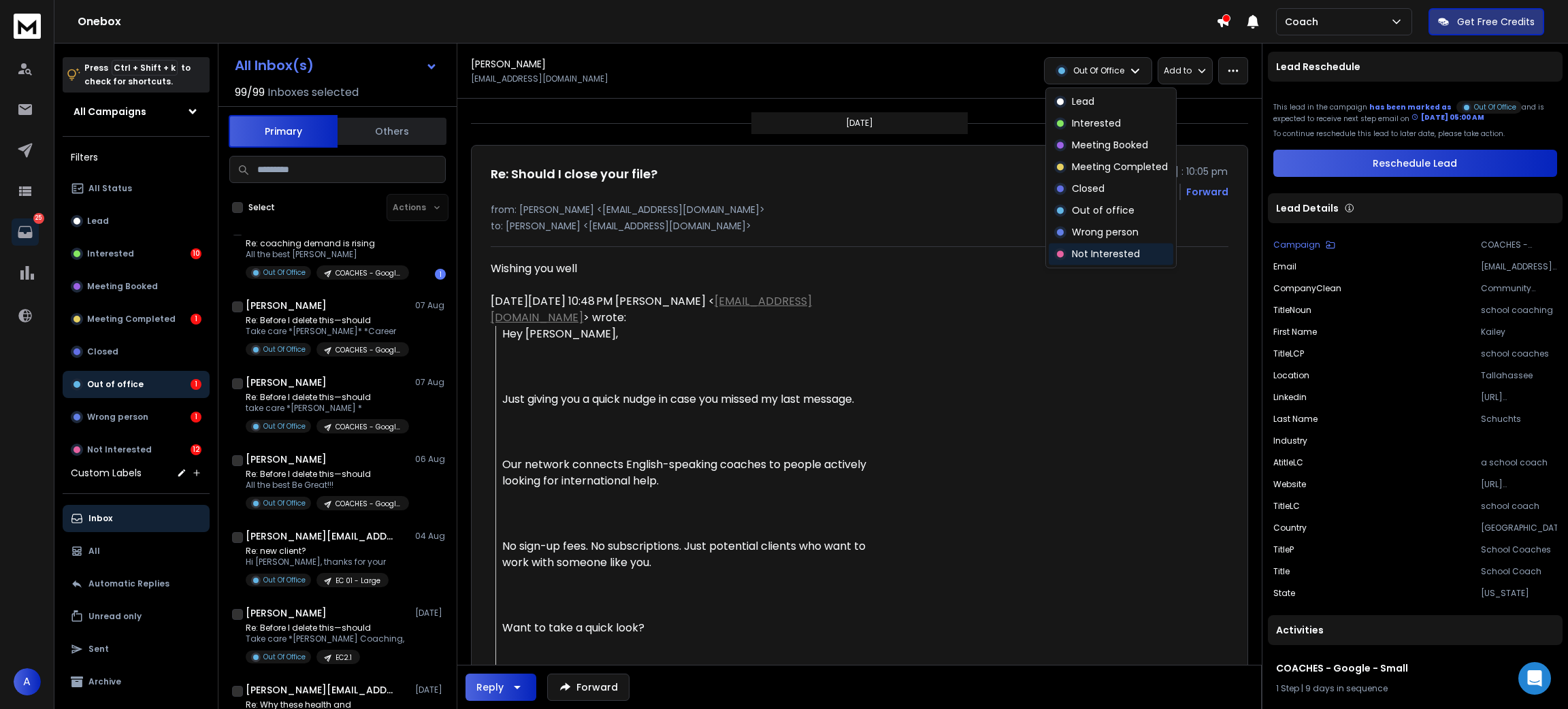
click at [1112, 245] on div "Not Interested" at bounding box center [1111, 254] width 124 height 22
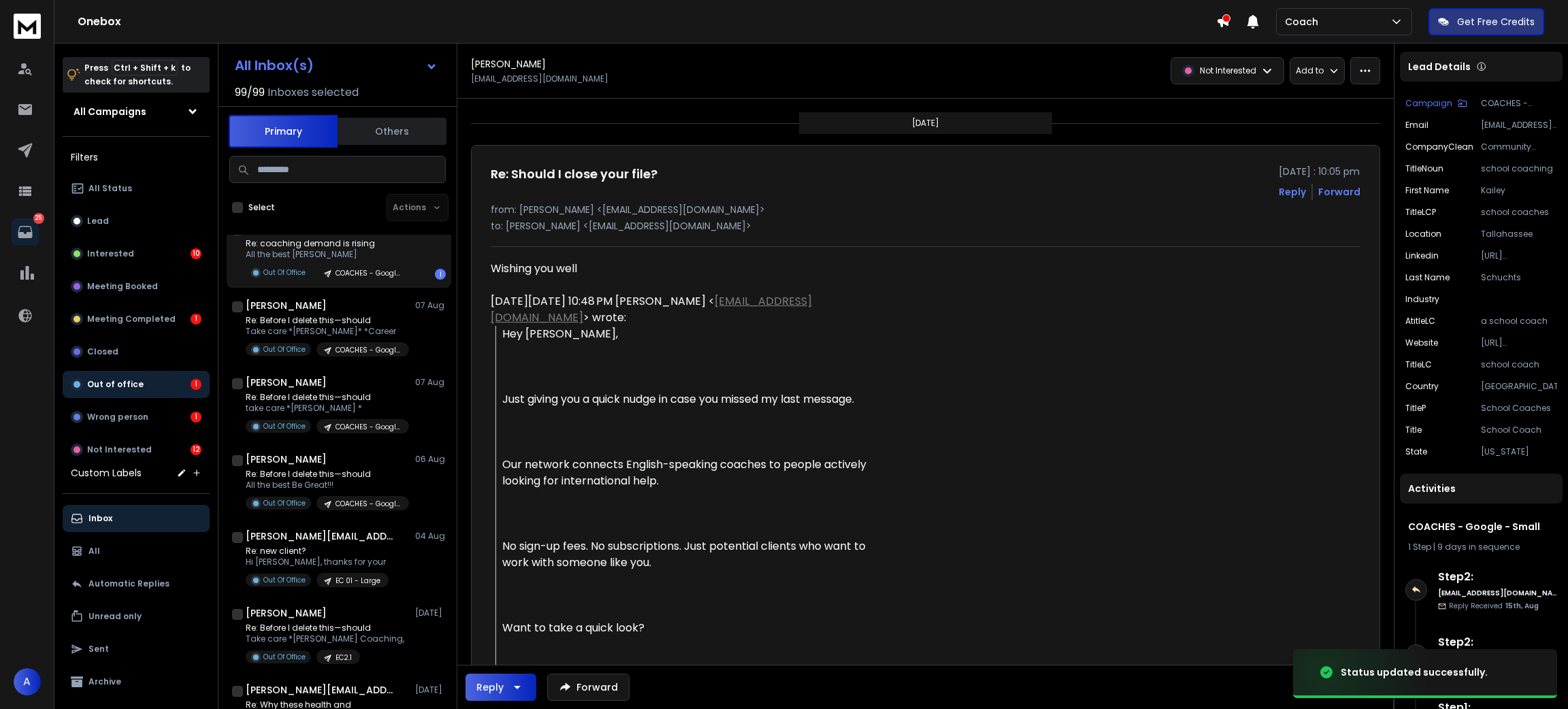
click at [369, 246] on p "Re: coaching demand is rising" at bounding box center [327, 243] width 164 height 11
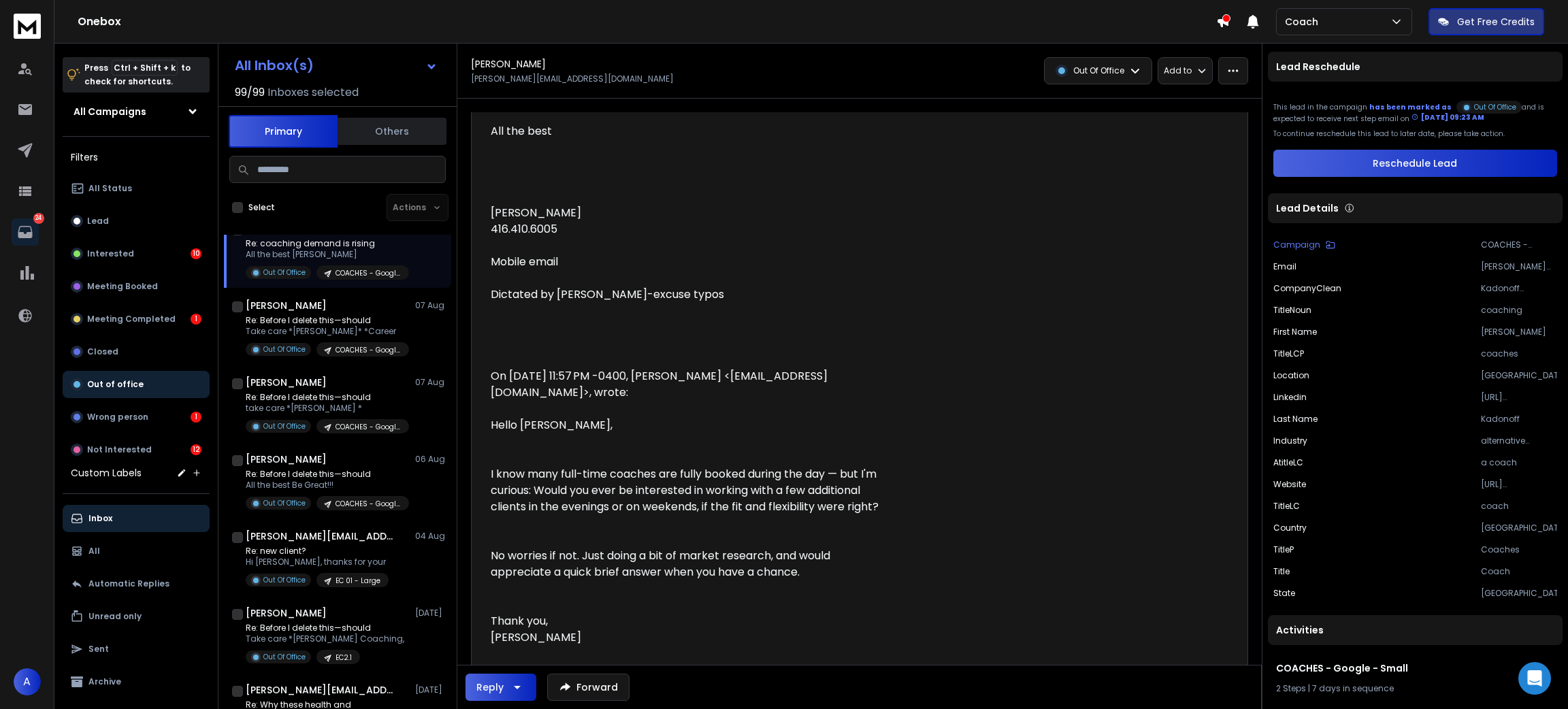
scroll to position [0, 0]
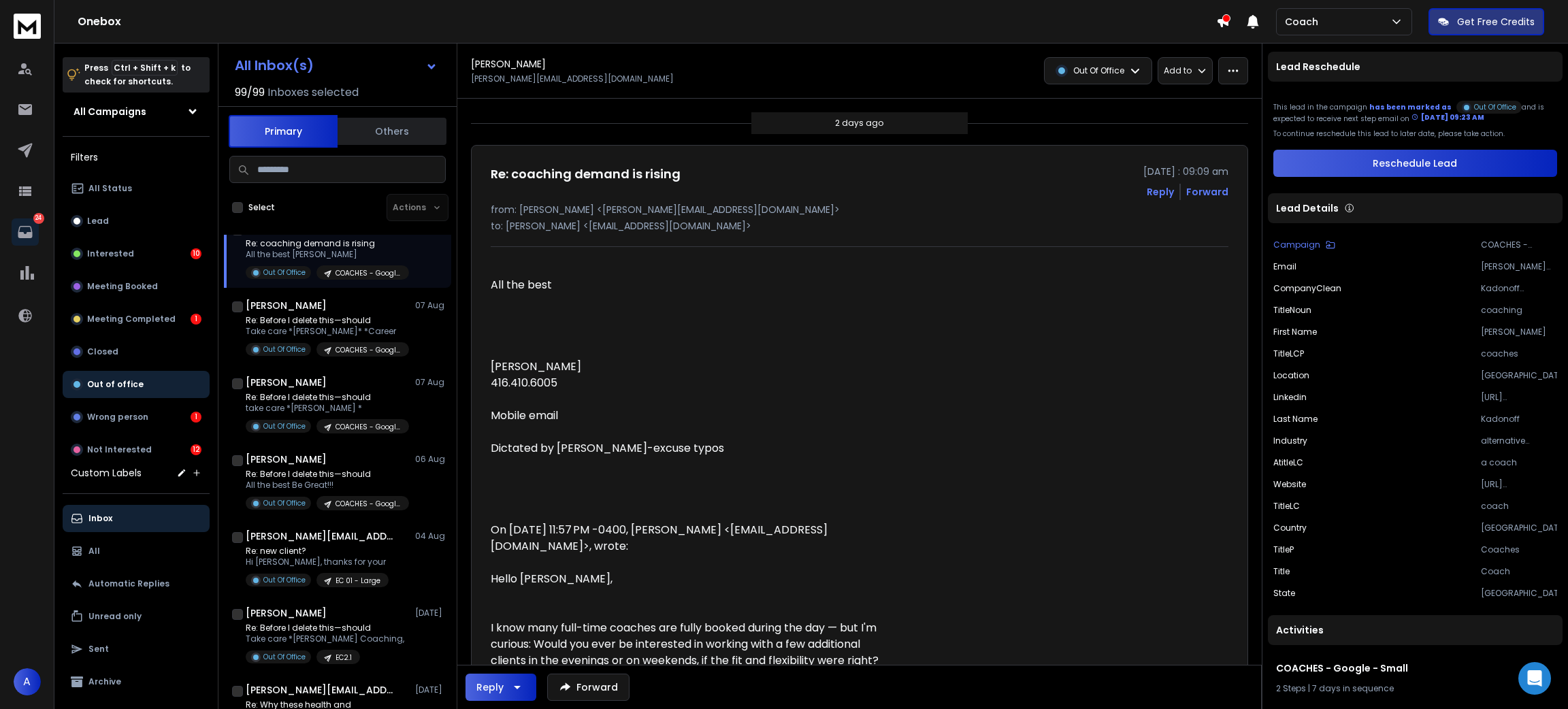
click at [1077, 61] on div "Out Of Office" at bounding box center [1098, 70] width 107 height 26
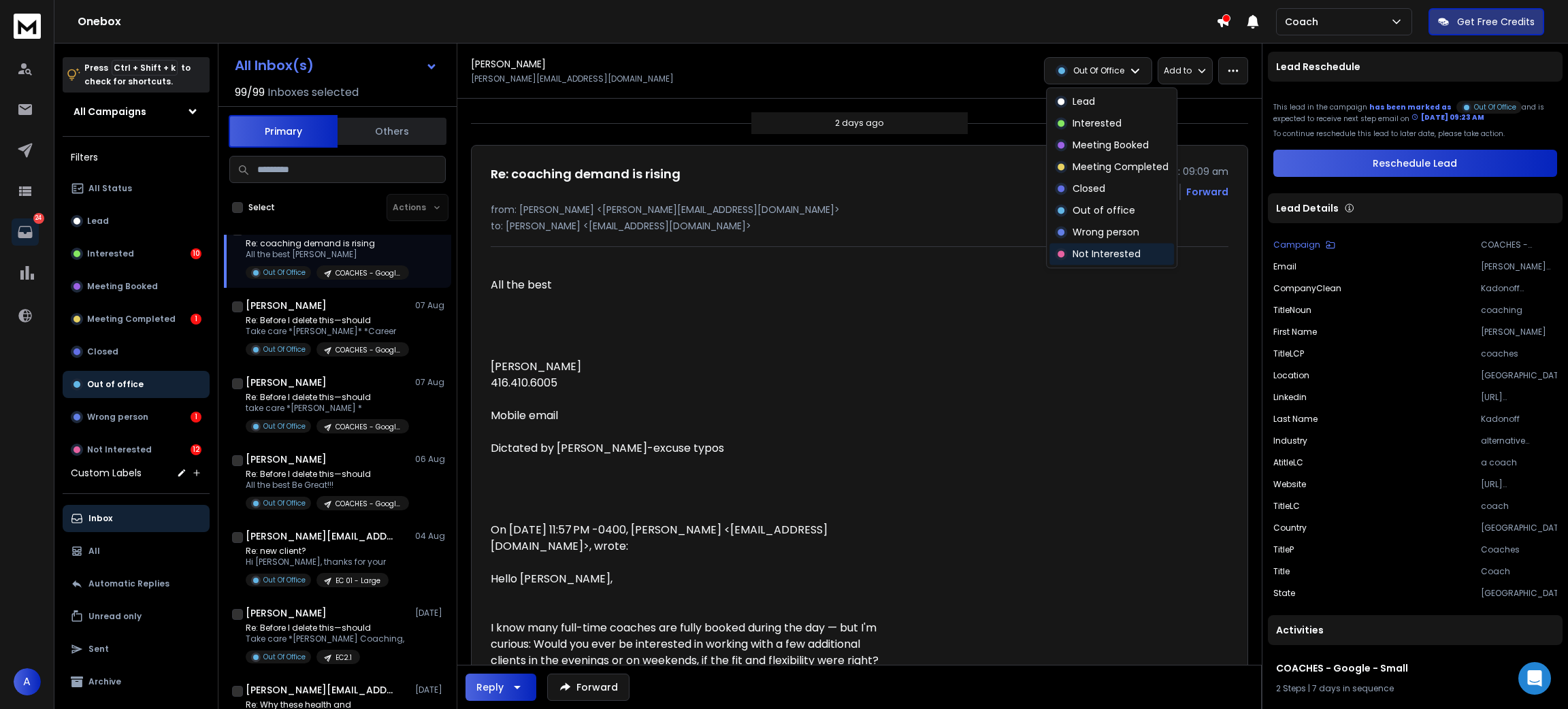
click at [1119, 244] on div "Not Interested" at bounding box center [1112, 254] width 124 height 22
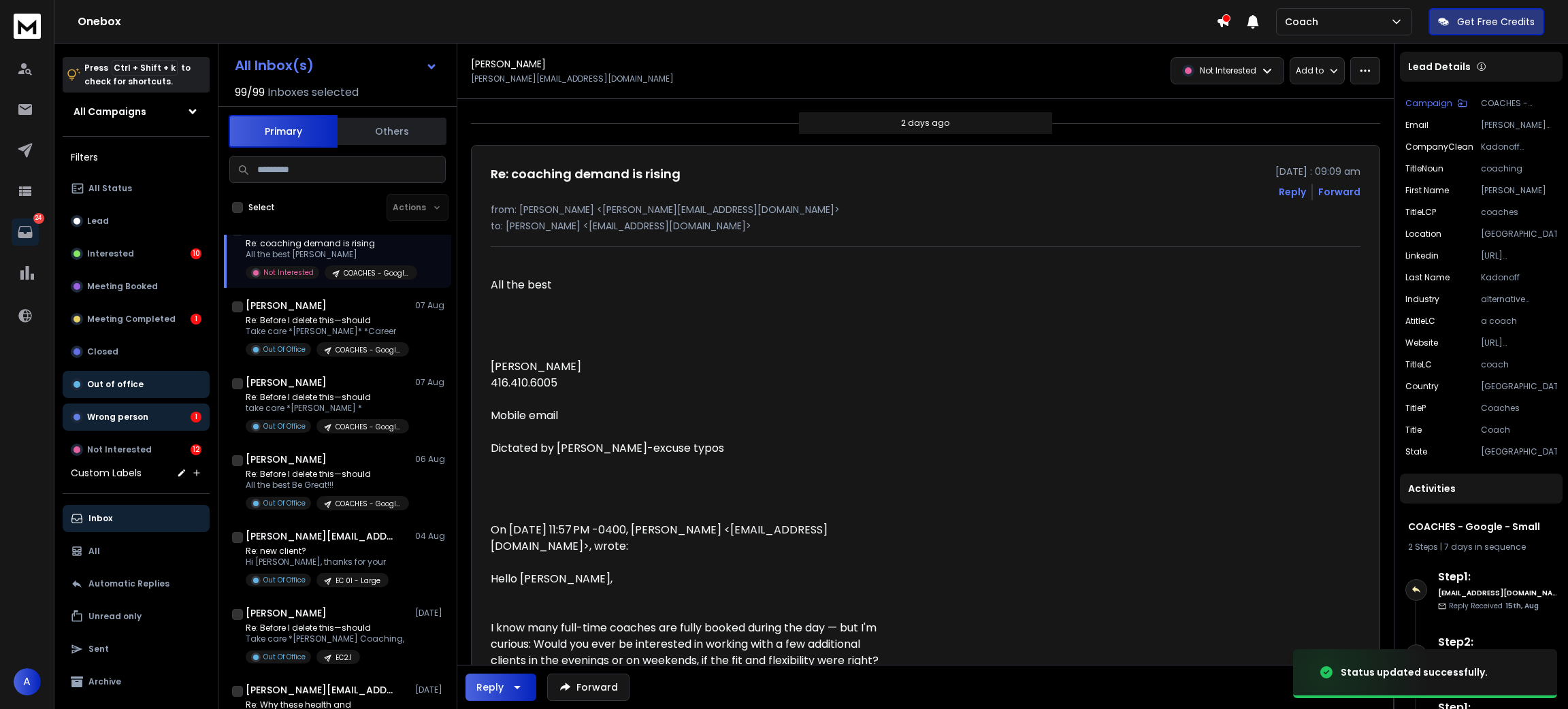
click at [156, 423] on button "Wrong person 1" at bounding box center [136, 417] width 147 height 27
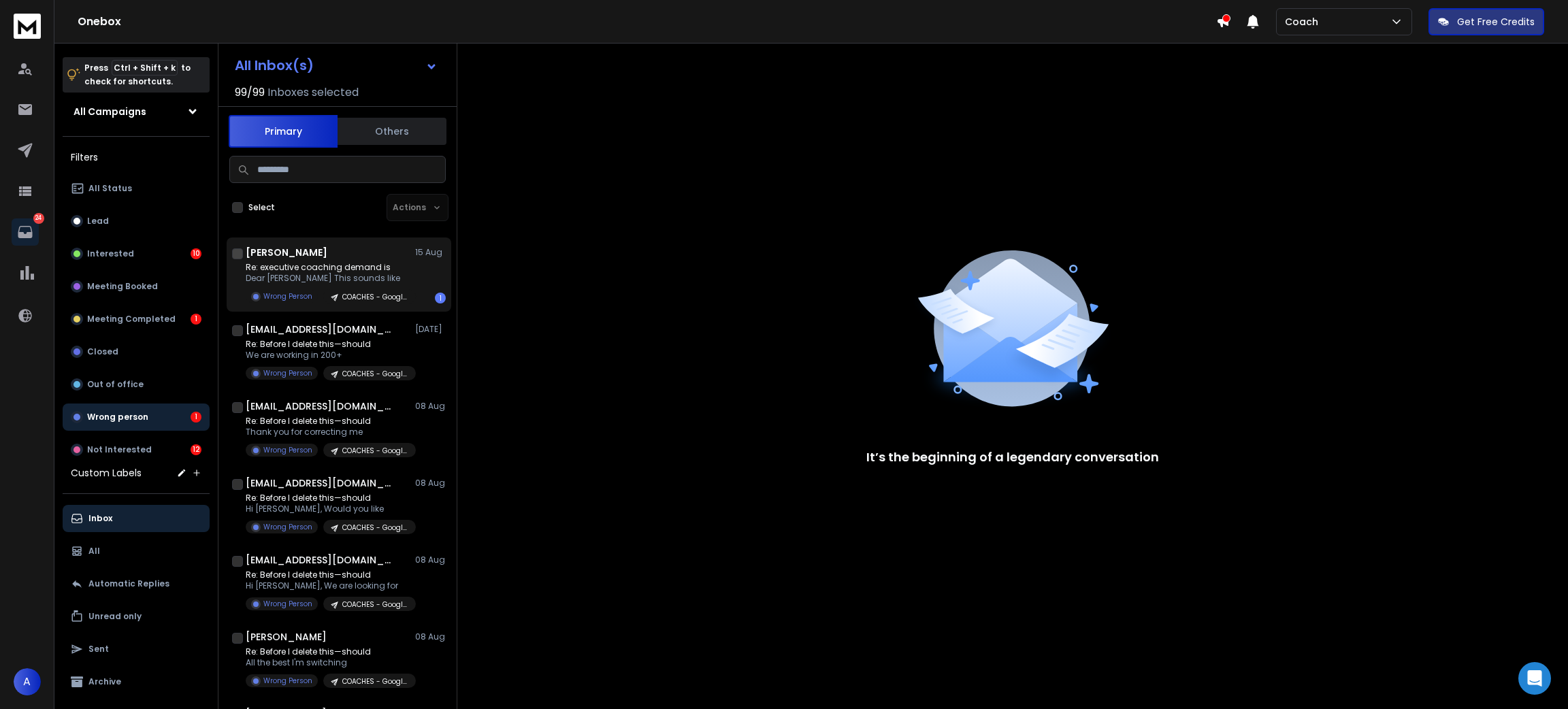
click at [380, 264] on p "Re: executive coaching demand is" at bounding box center [327, 267] width 164 height 11
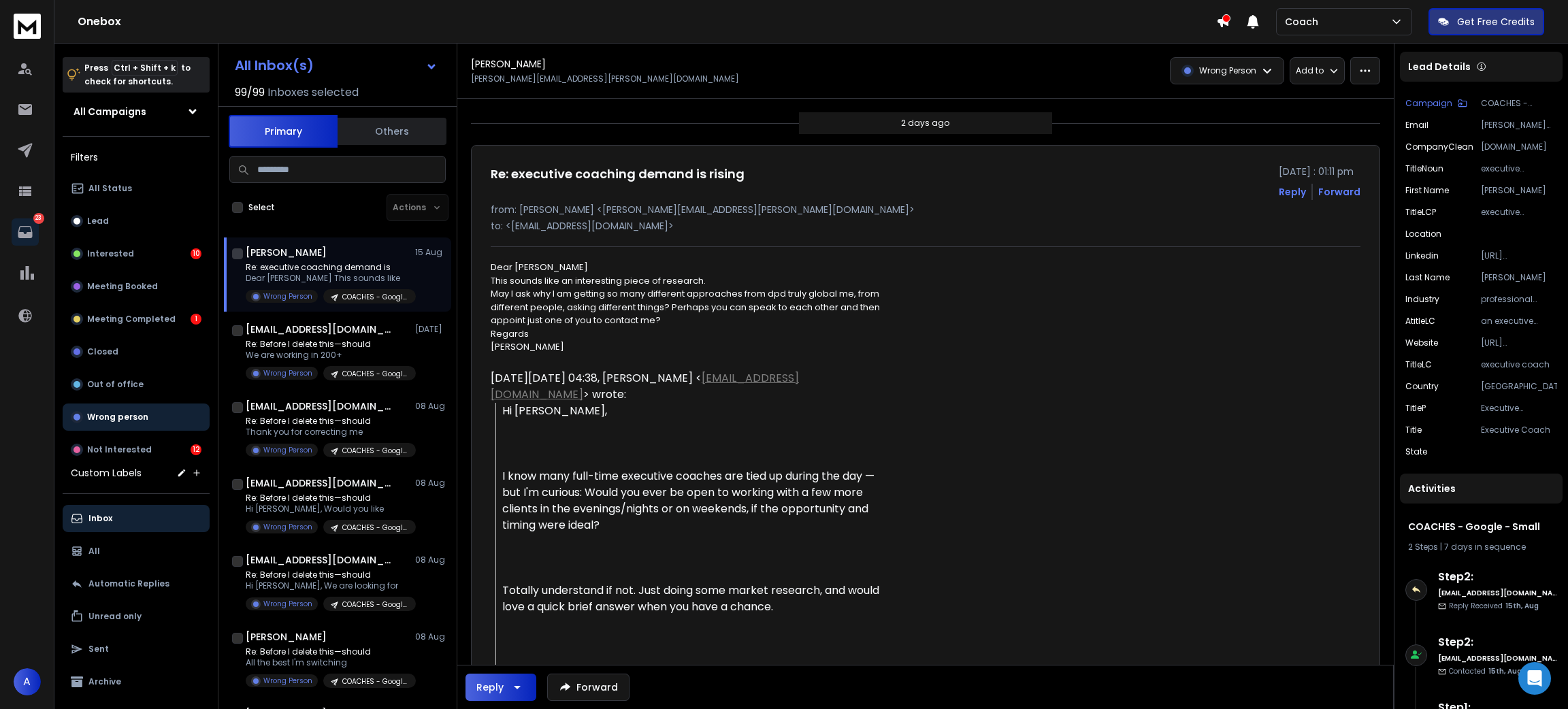
click at [488, 681] on div "Reply" at bounding box center [490, 687] width 27 height 14
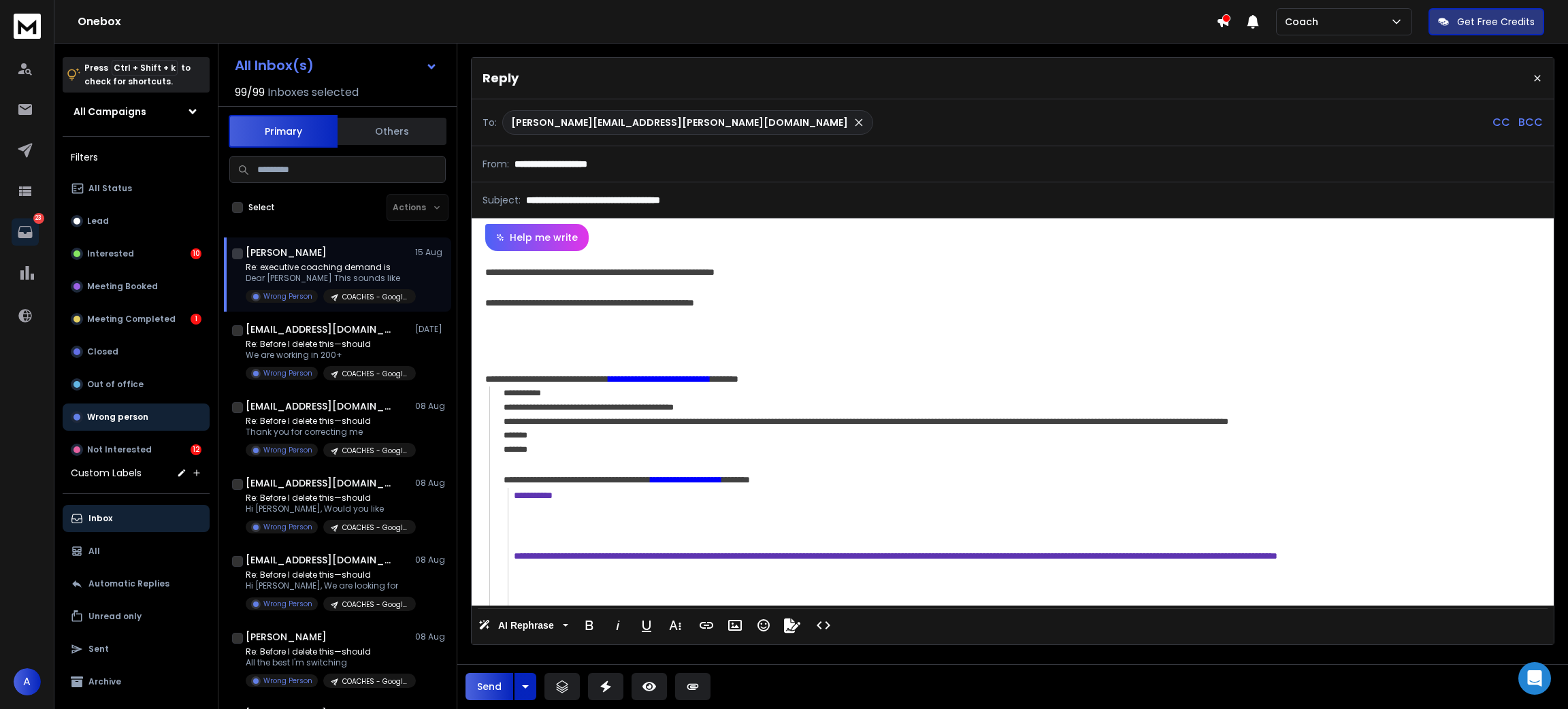
click at [552, 310] on div "**********" at bounding box center [1003, 302] width 1035 height 77
drag, startPoint x: 755, startPoint y: 304, endPoint x: 382, endPoint y: 256, distance: 376.1
click at [382, 256] on div "All Inbox(s) 99 / 99 Inboxes selected Primary Others Select Actions Lorenza Cli…" at bounding box center [893, 398] width 1350 height 709
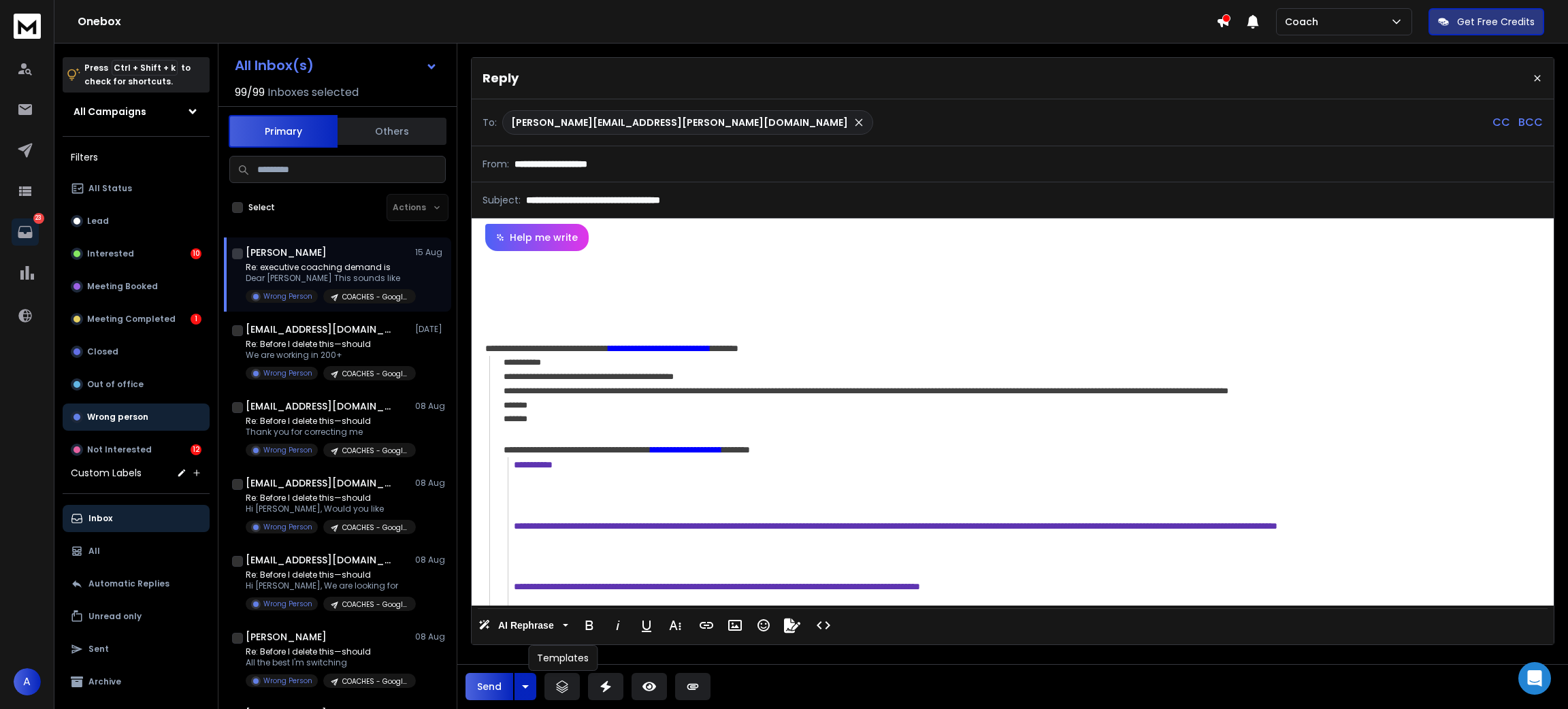
click at [570, 691] on button at bounding box center [562, 686] width 36 height 27
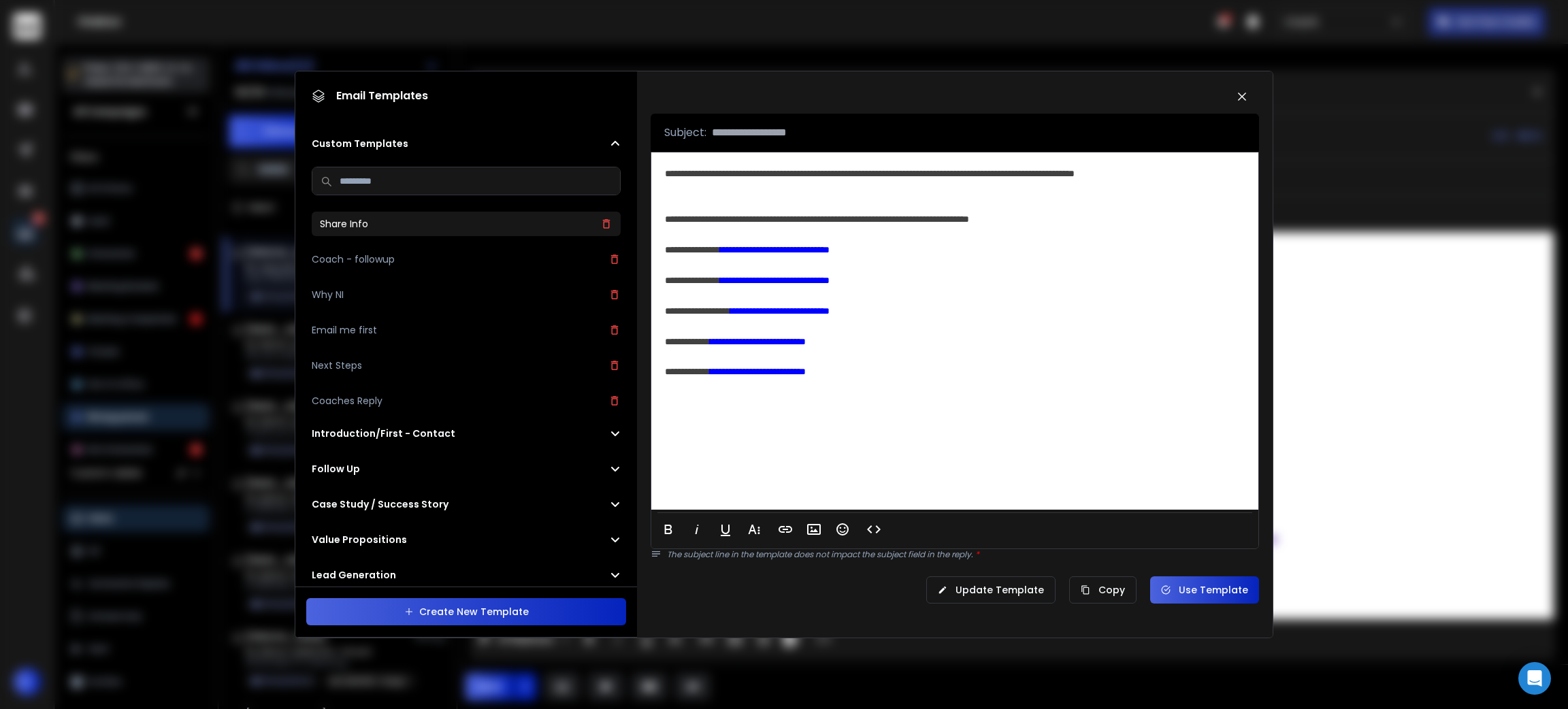
click at [450, 230] on div "Coaches Reply" at bounding box center [466, 223] width 293 height 14
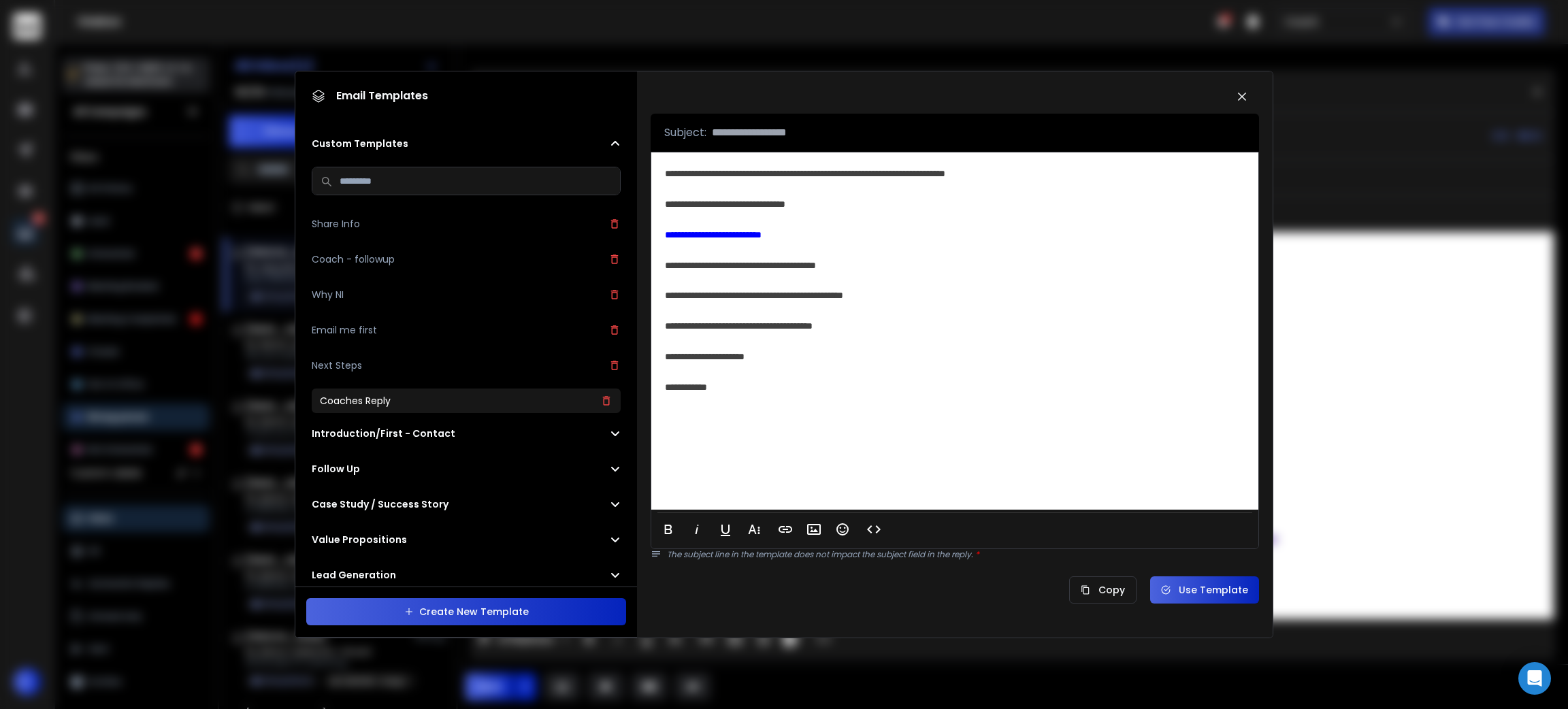
click at [1206, 600] on button "Use Template" at bounding box center [1205, 590] width 109 height 27
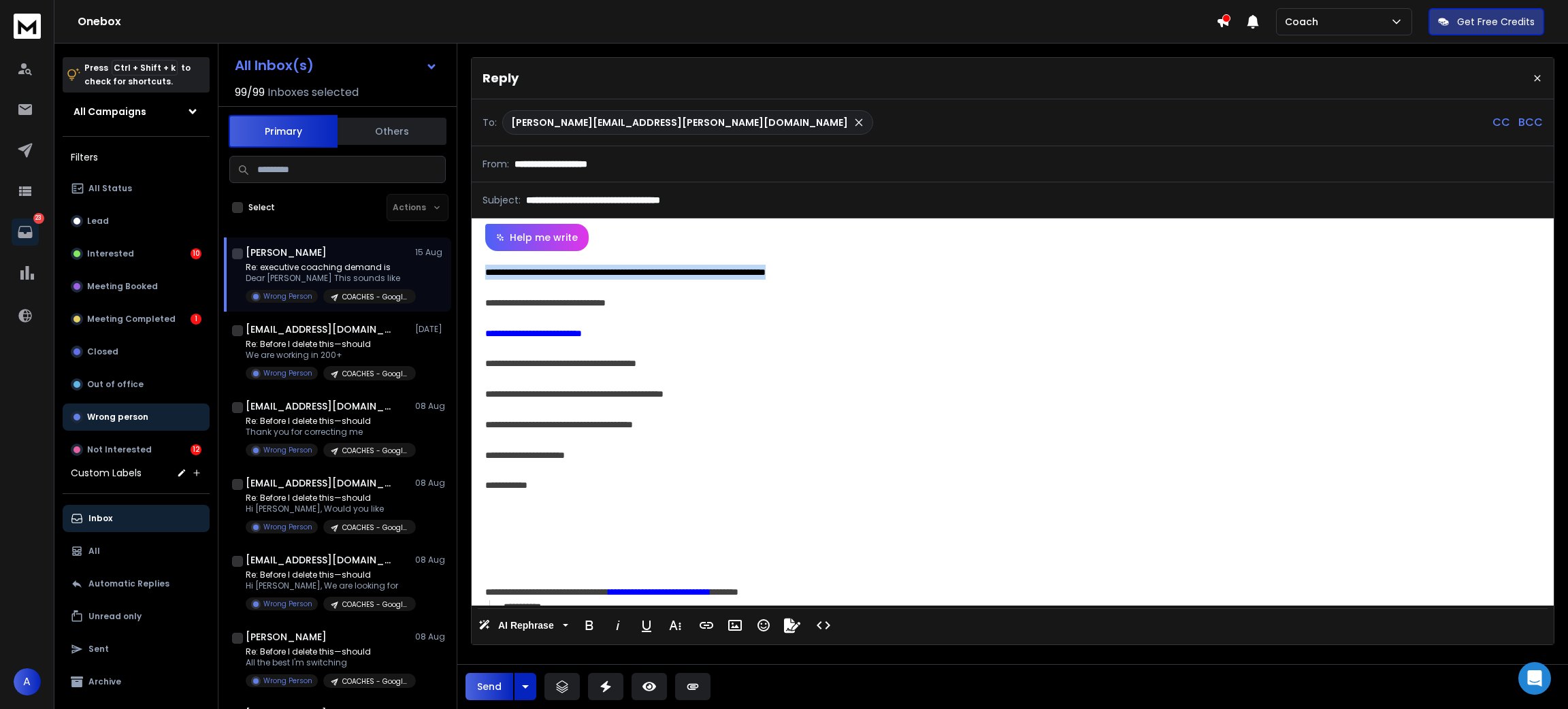
drag, startPoint x: 822, startPoint y: 275, endPoint x: 430, endPoint y: 268, distance: 392.1
click at [430, 268] on div "All Inbox(s) 99 / 99 Inboxes selected Primary Others Select Actions Lorenza Cli…" at bounding box center [893, 398] width 1350 height 709
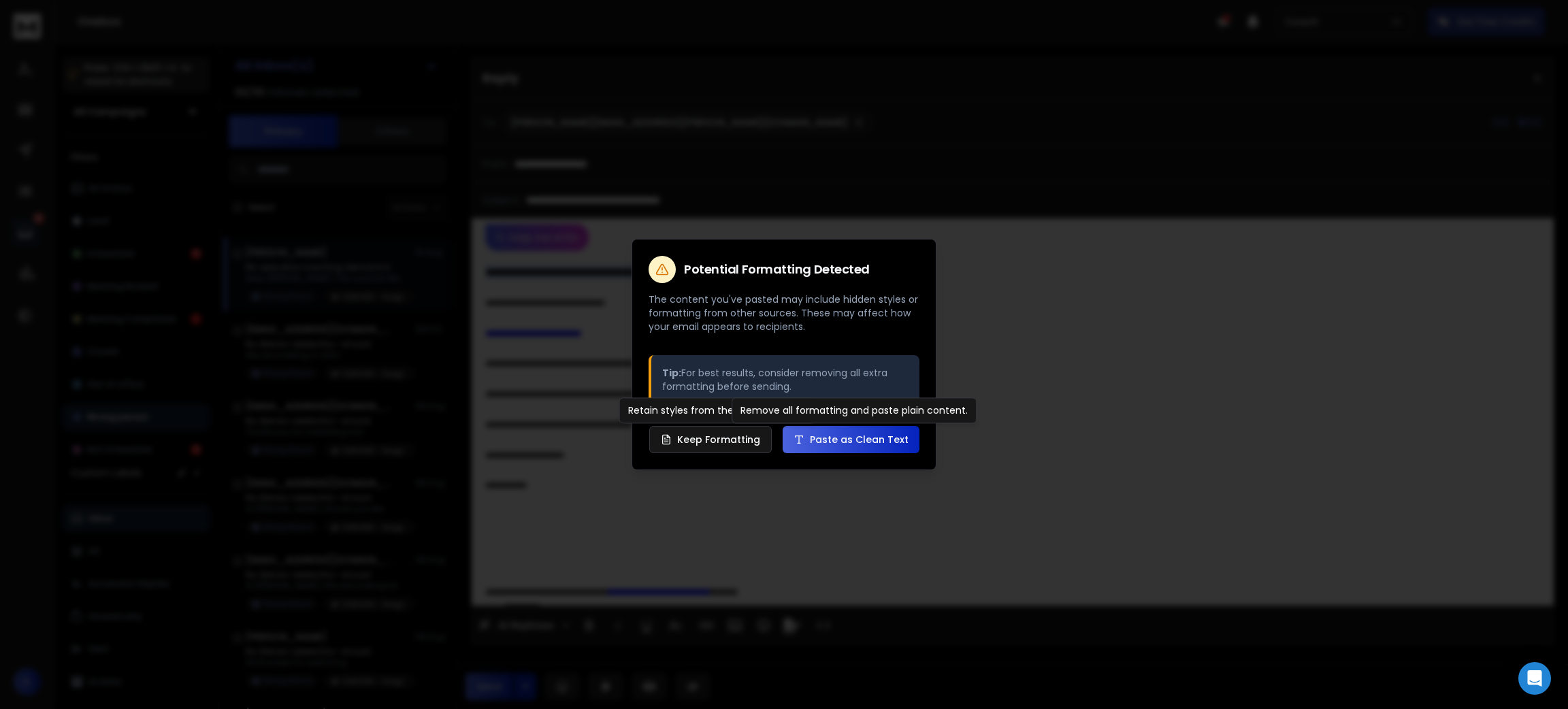
click at [892, 442] on button "Paste as Clean Text" at bounding box center [851, 439] width 137 height 27
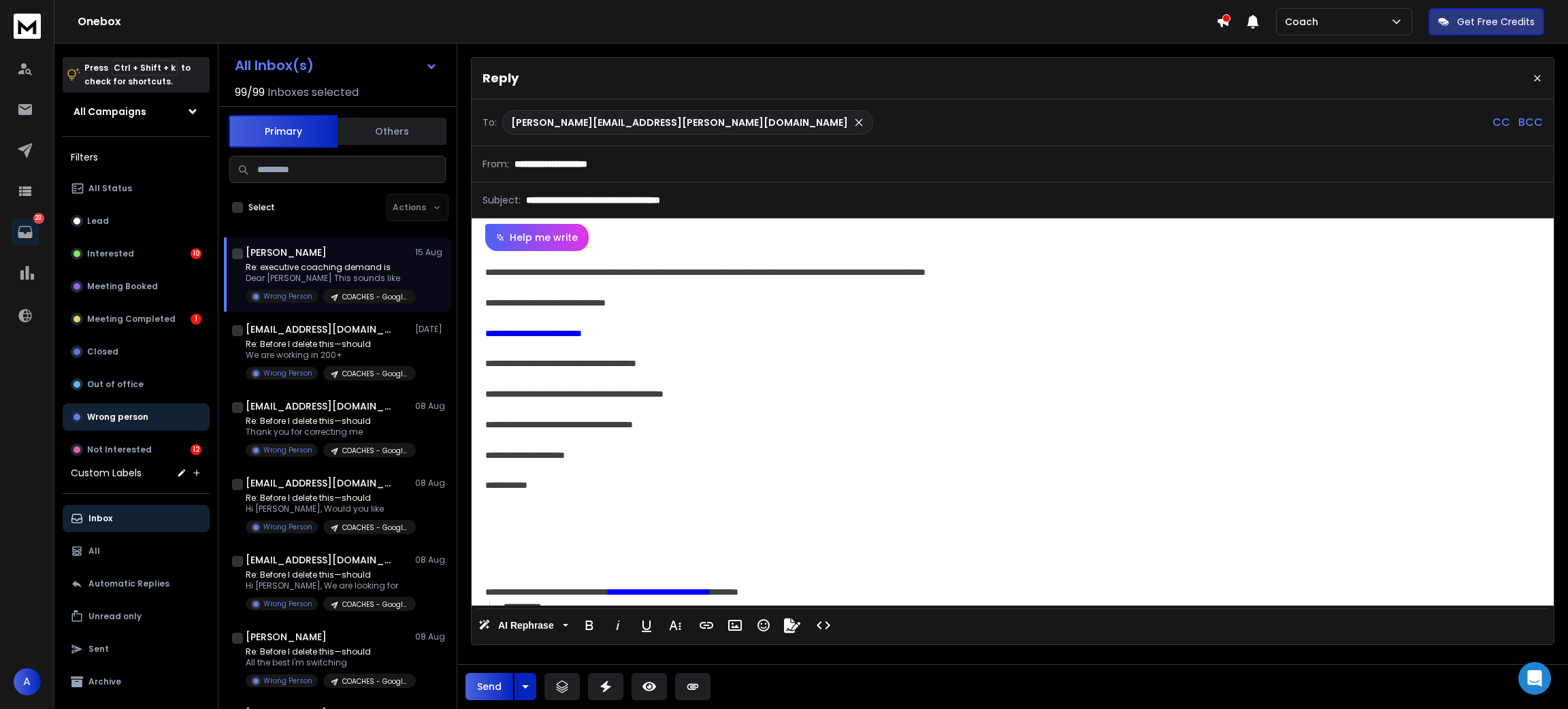
click at [526, 504] on div at bounding box center [1010, 501] width 1051 height 15
click at [478, 680] on button "Send" at bounding box center [489, 686] width 48 height 27
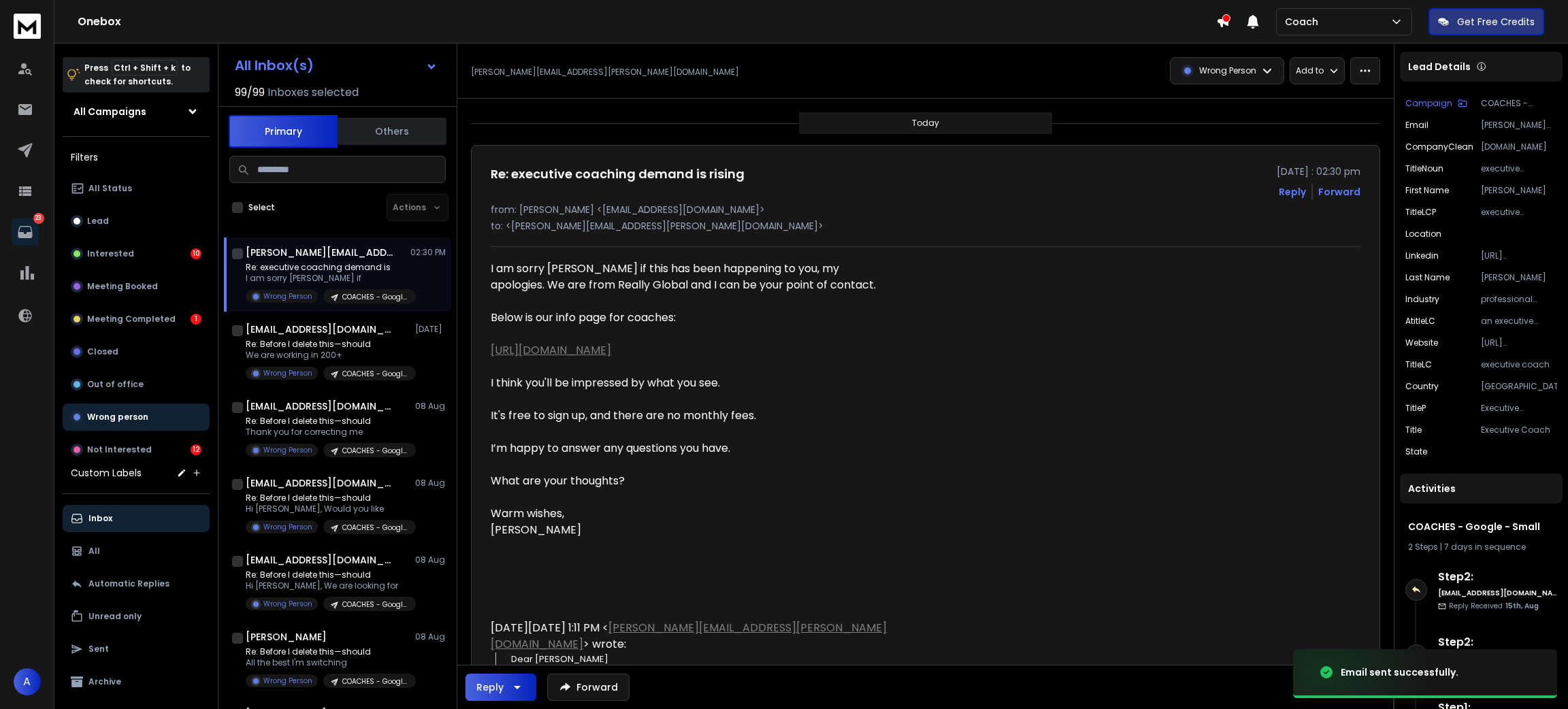
click at [1181, 77] on div "Wrong Person" at bounding box center [1227, 70] width 113 height 26
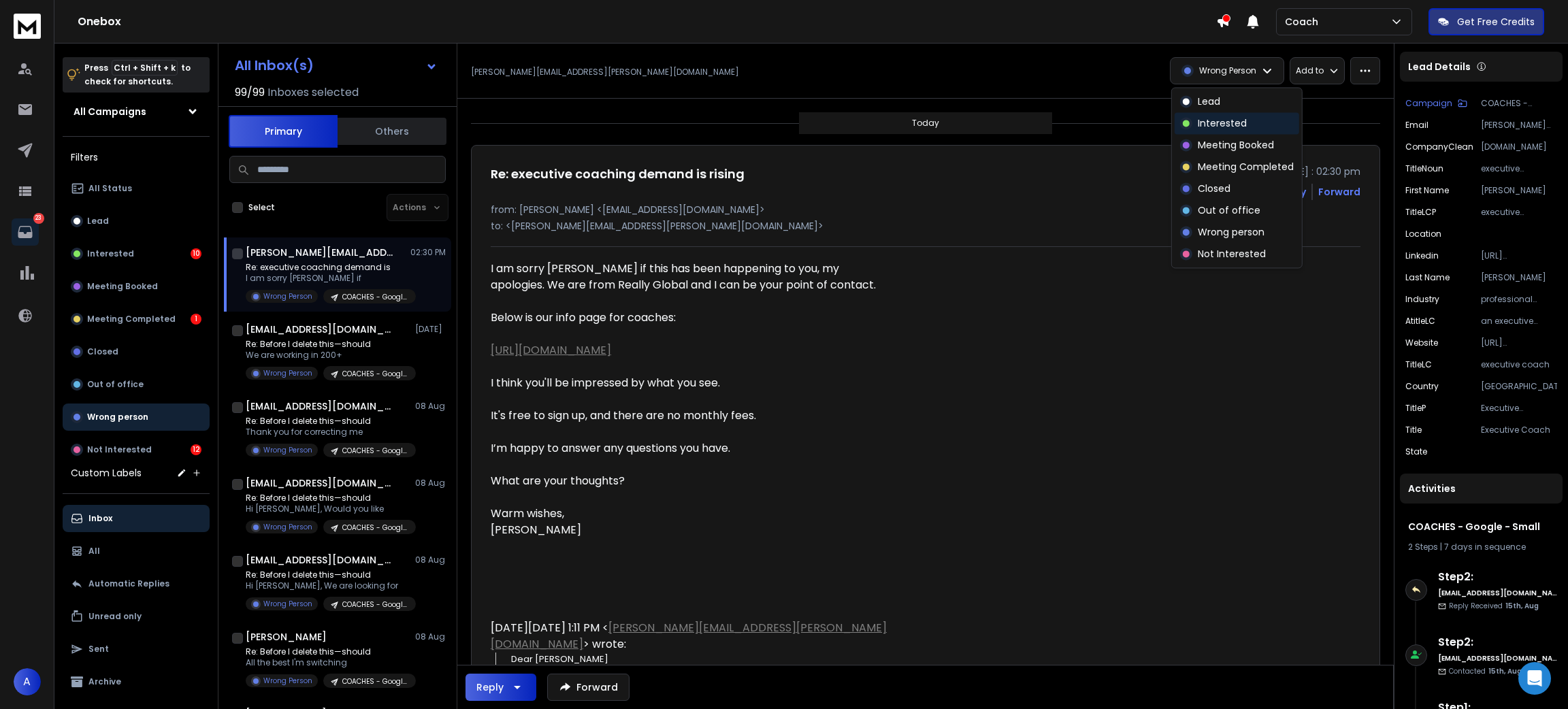
click at [1184, 126] on span at bounding box center [1186, 123] width 12 height 12
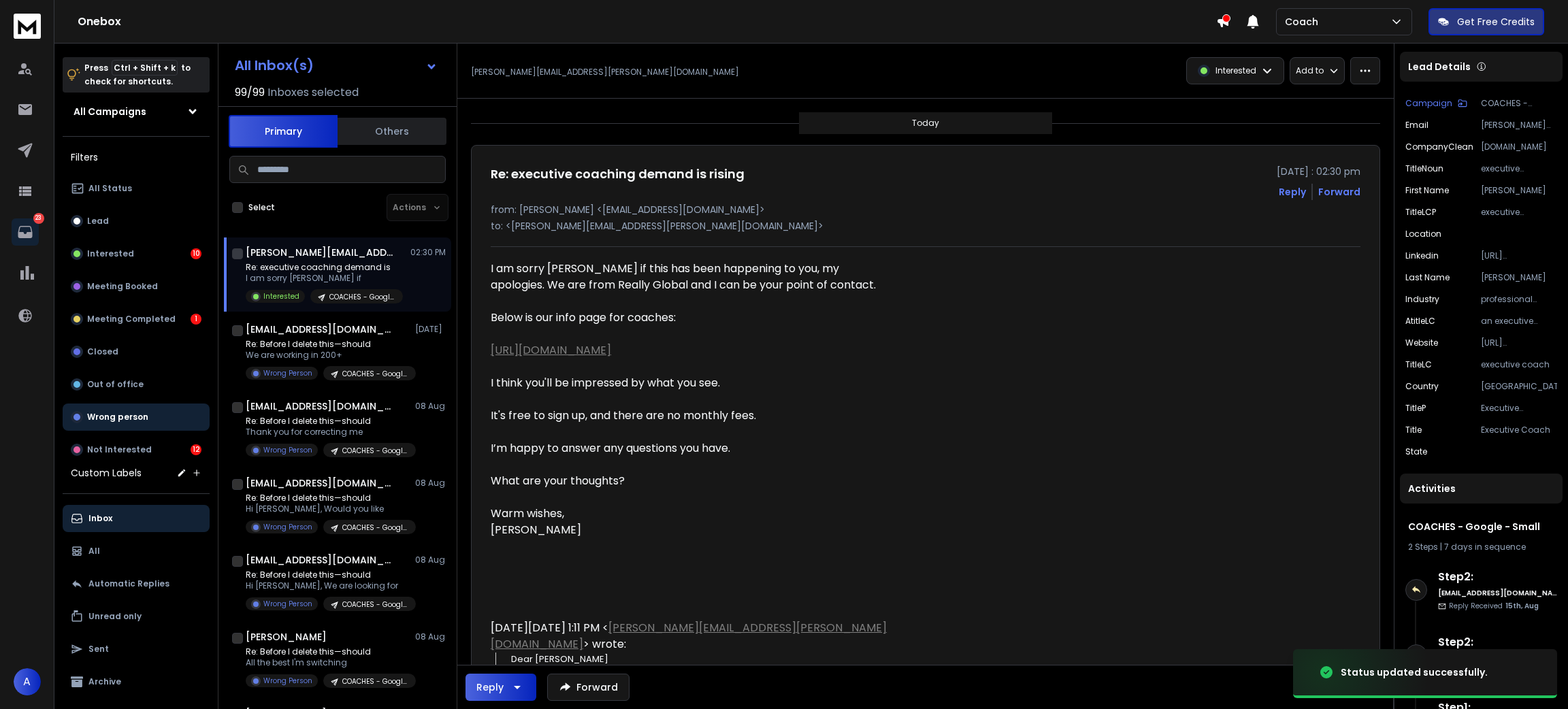
click at [142, 314] on p "Meeting Completed" at bounding box center [131, 319] width 89 height 11
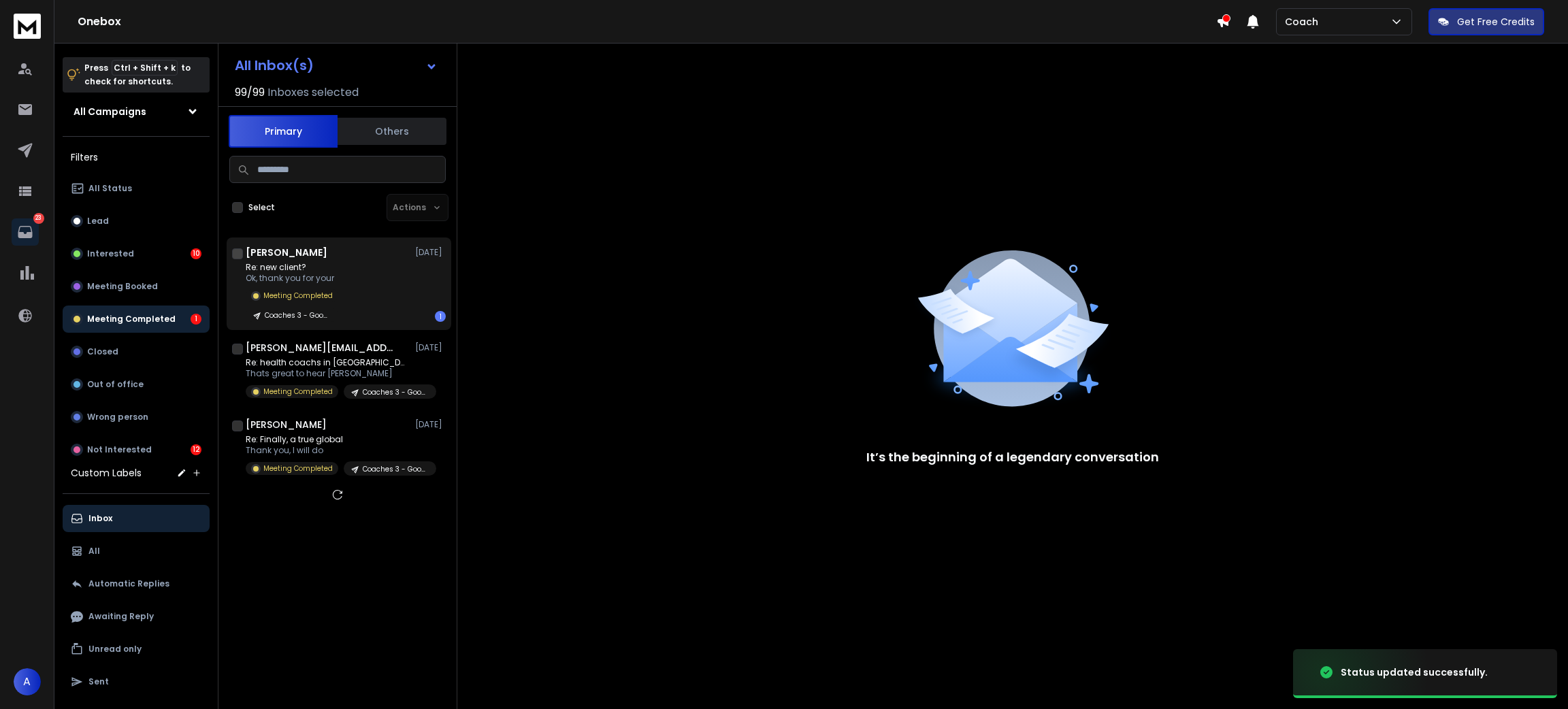
click at [360, 273] on p "Ok, thank you for your" at bounding box center [327, 278] width 164 height 11
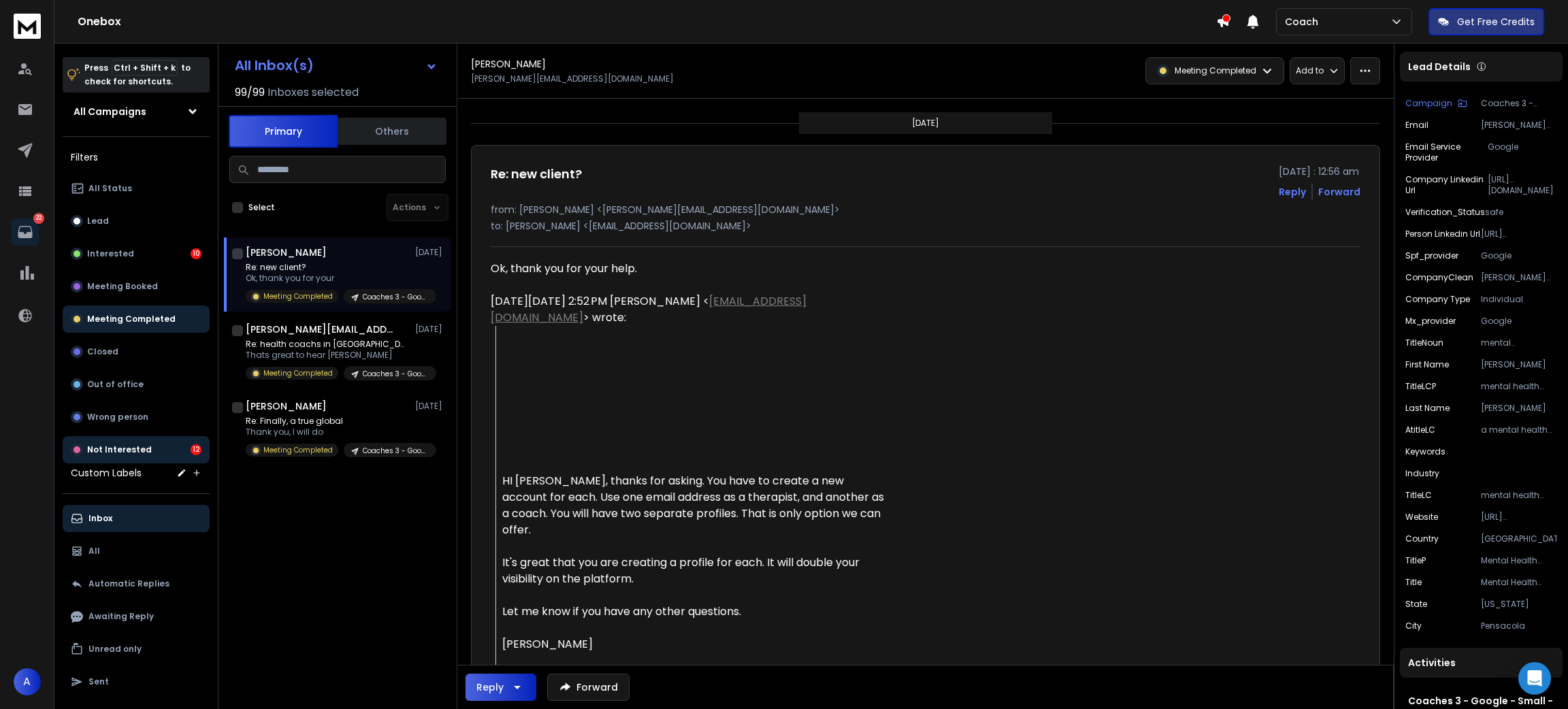
click at [169, 442] on button "Not Interested 12" at bounding box center [136, 450] width 147 height 27
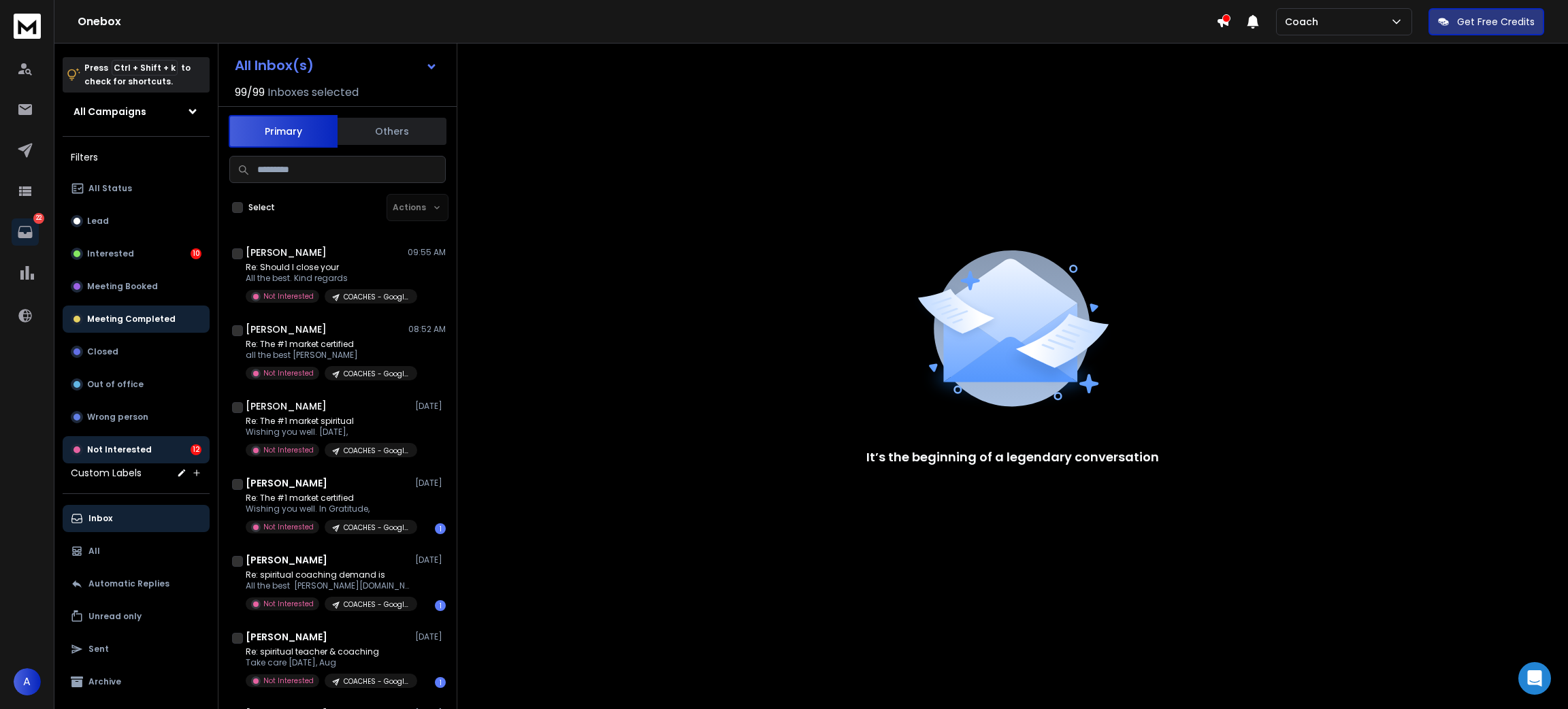
click at [130, 317] on p "Meeting Completed" at bounding box center [131, 319] width 89 height 11
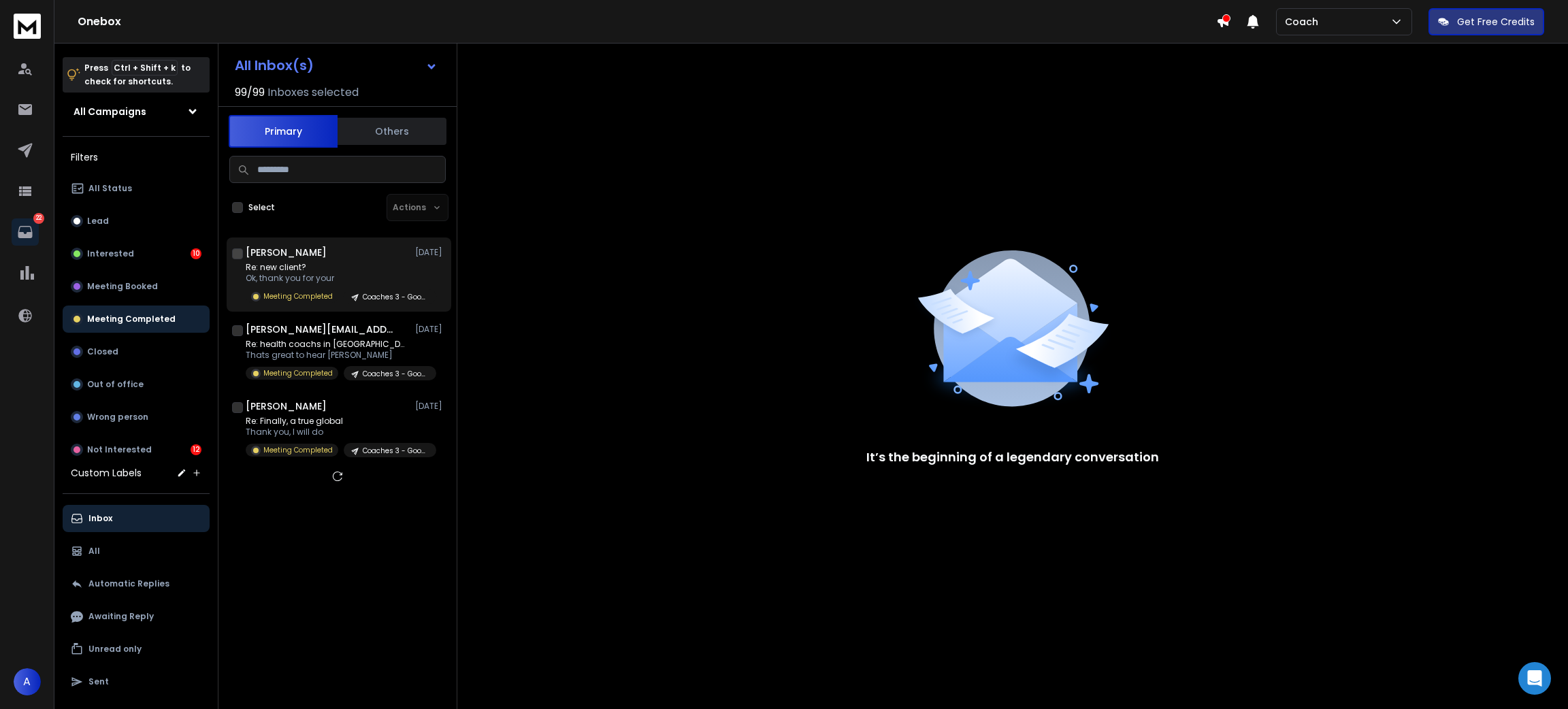
click at [352, 280] on p "Ok, thank you for your" at bounding box center [327, 278] width 164 height 11
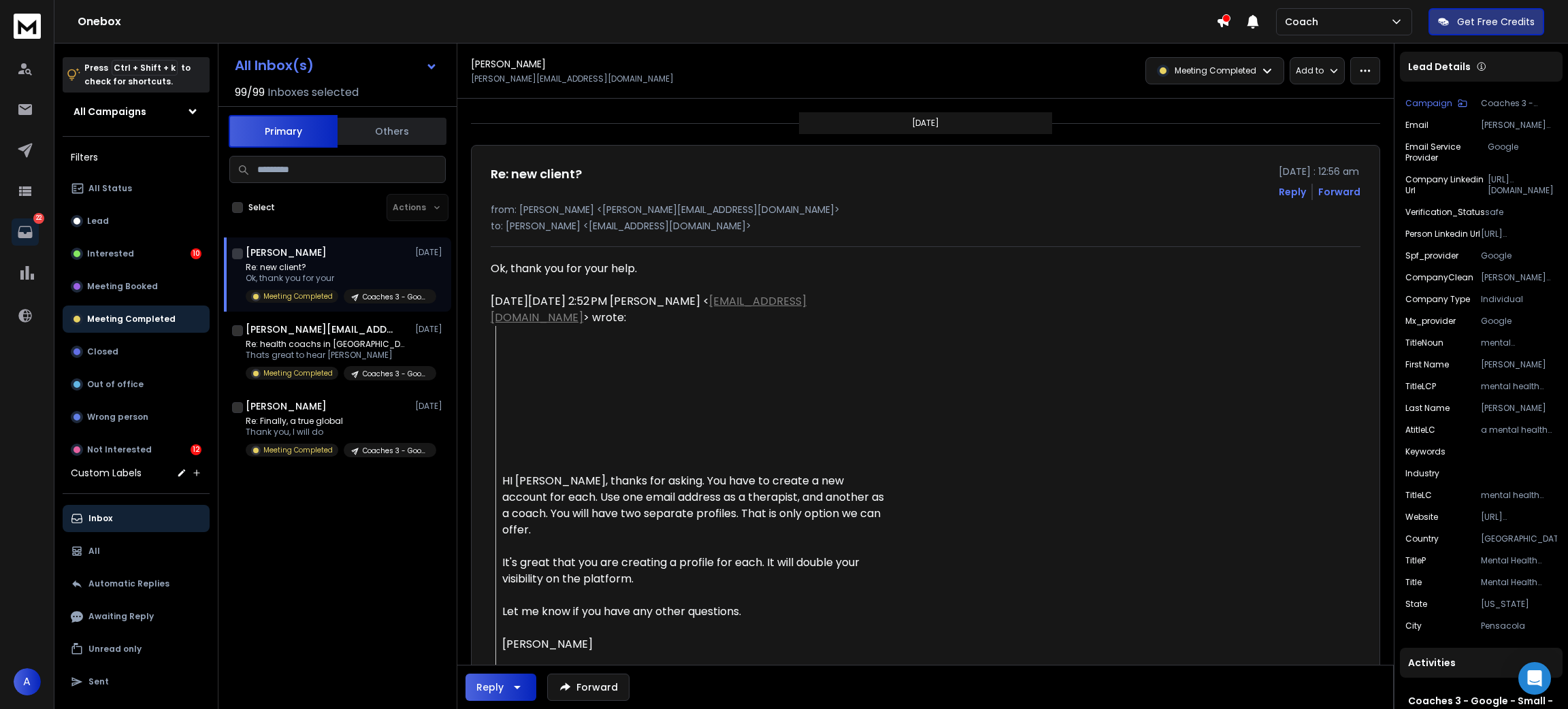
click at [475, 679] on button "Reply" at bounding box center [500, 687] width 70 height 27
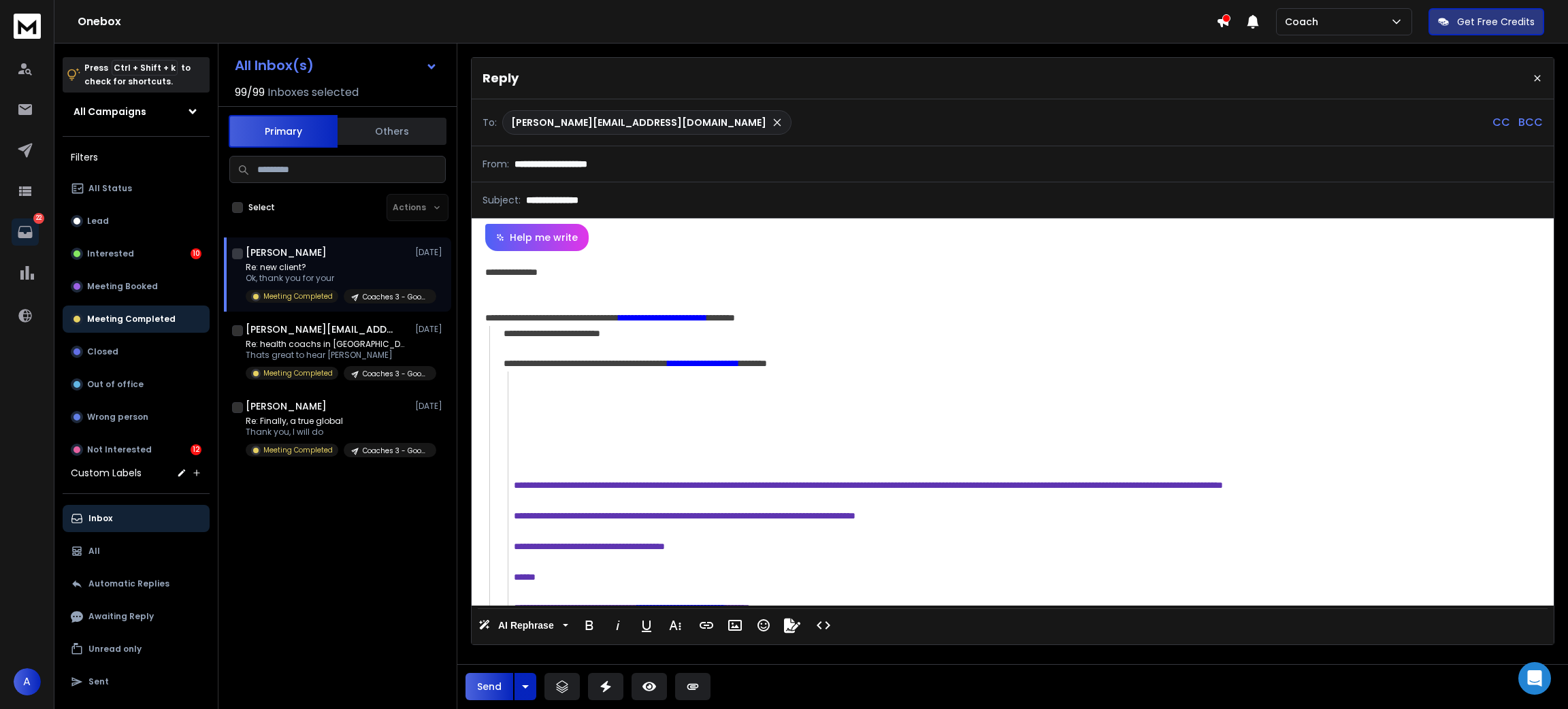
click at [478, 686] on button "Send" at bounding box center [489, 686] width 48 height 27
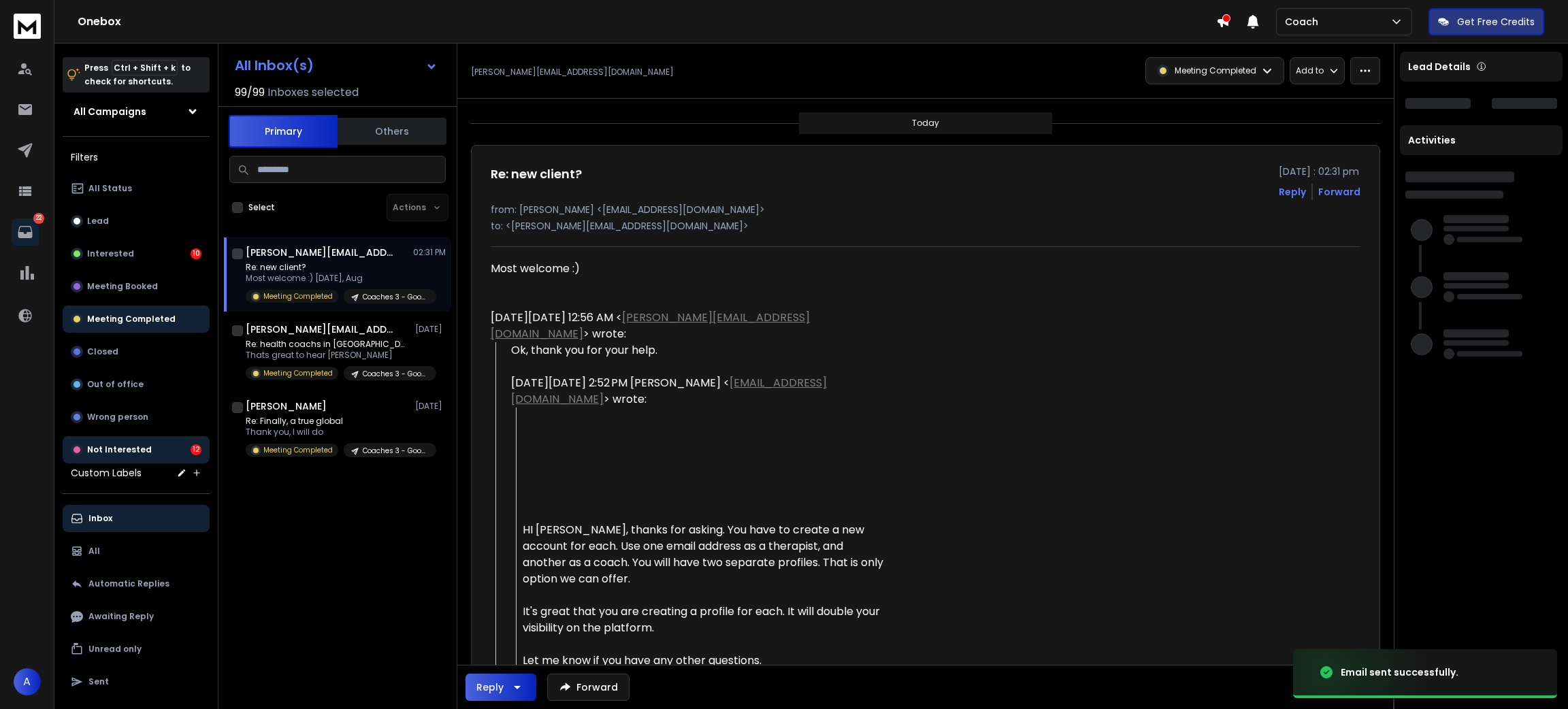
click at [87, 451] on p "Not Interested" at bounding box center [119, 449] width 64 height 11
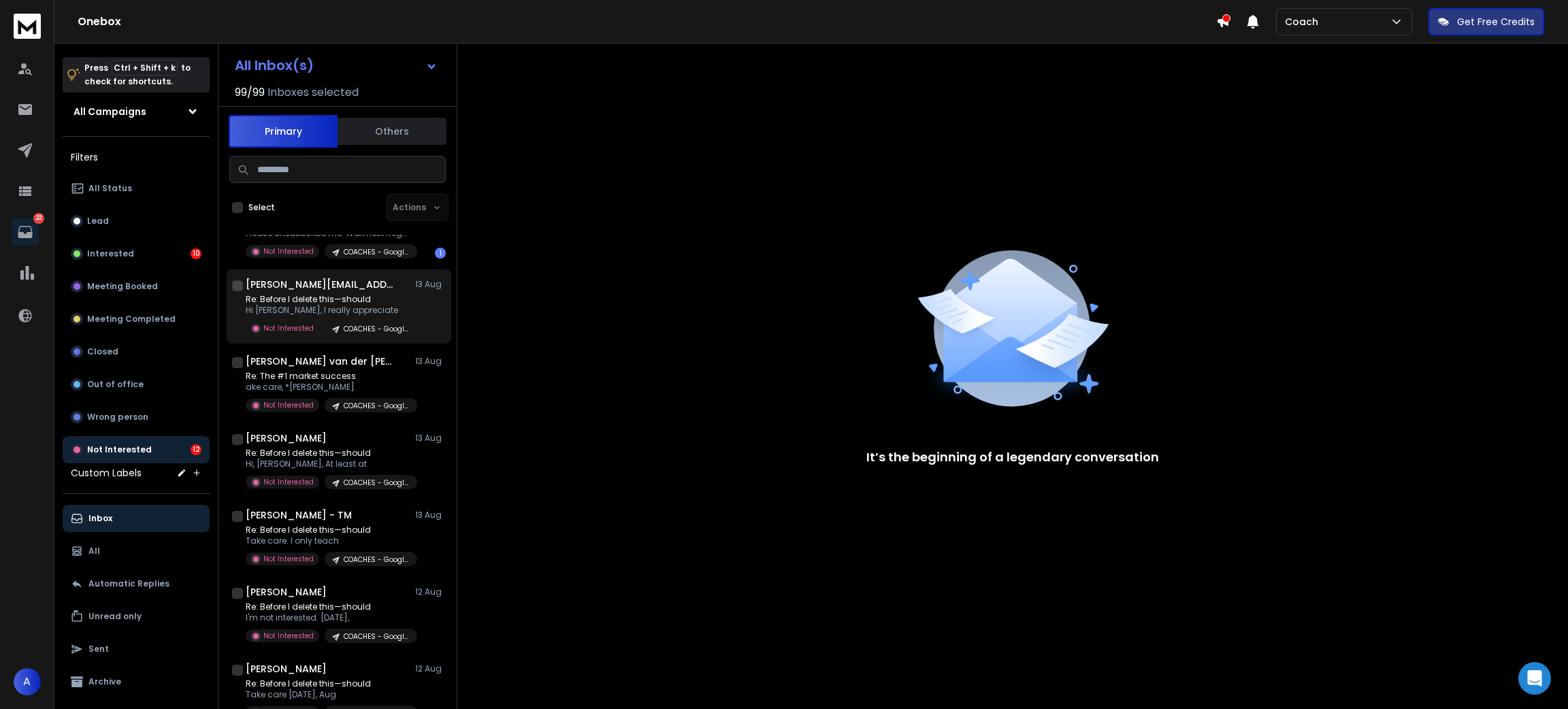
scroll to position [1224, 0]
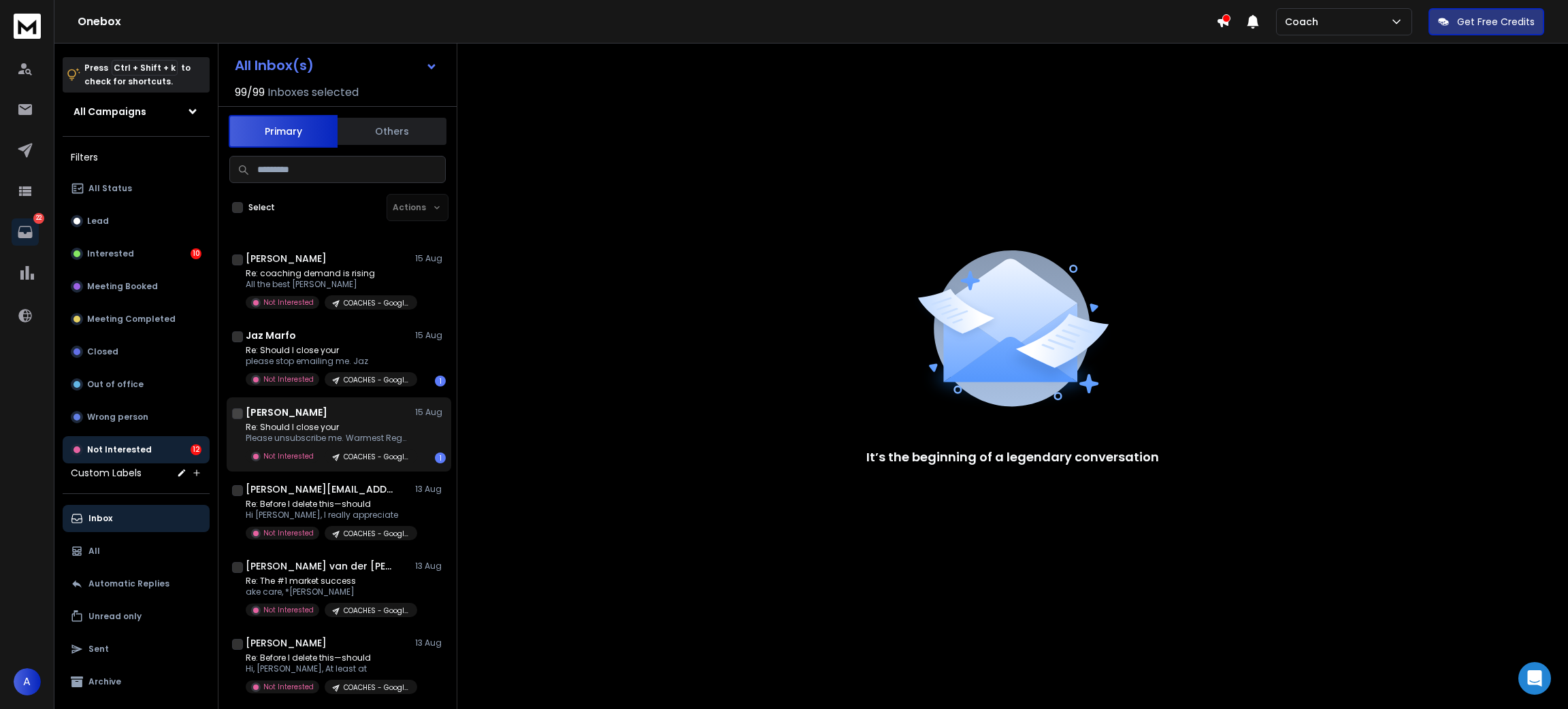
click at [357, 433] on p "Please unsubscribe me. Warmest Regards," at bounding box center [327, 438] width 164 height 11
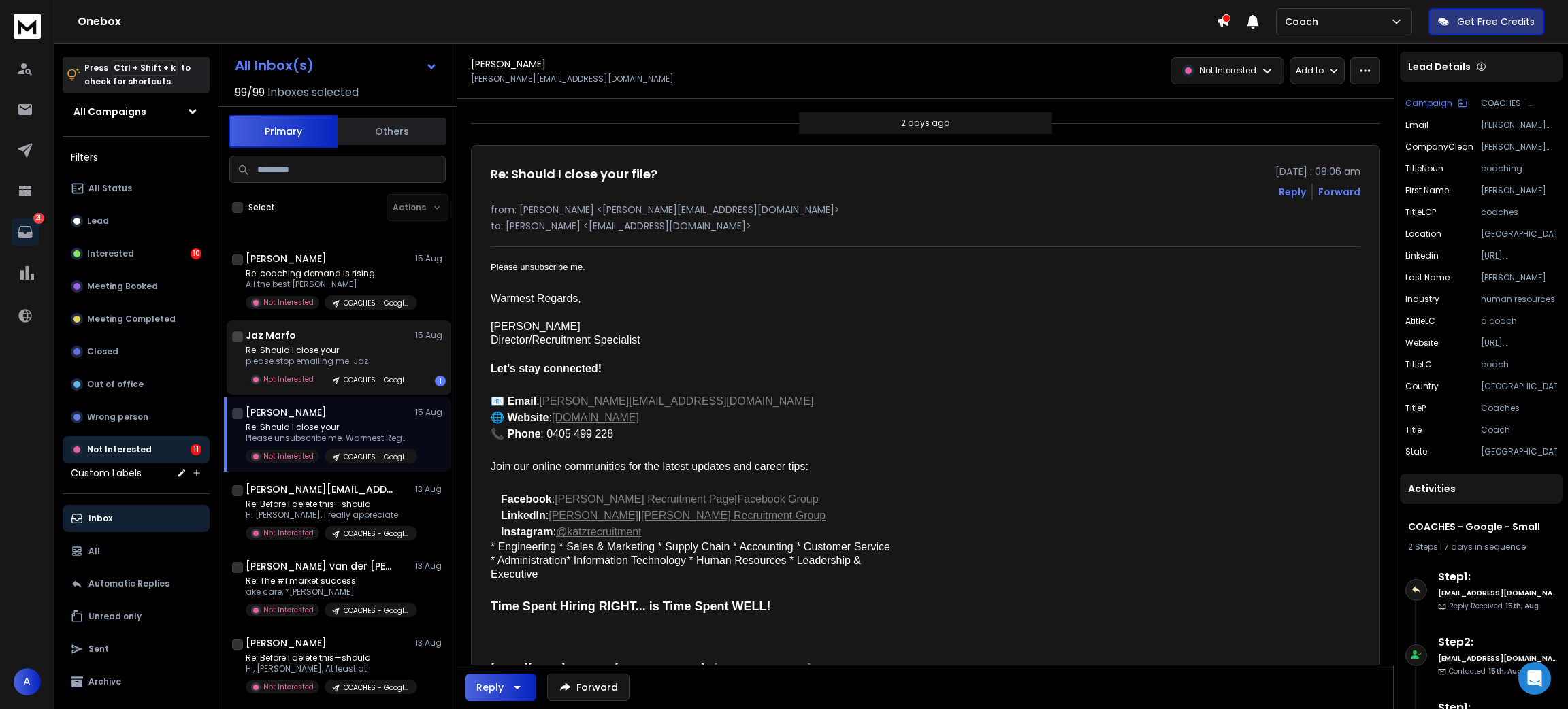
click at [308, 333] on div "Jaz Marfo 15 Aug" at bounding box center [346, 336] width 200 height 14
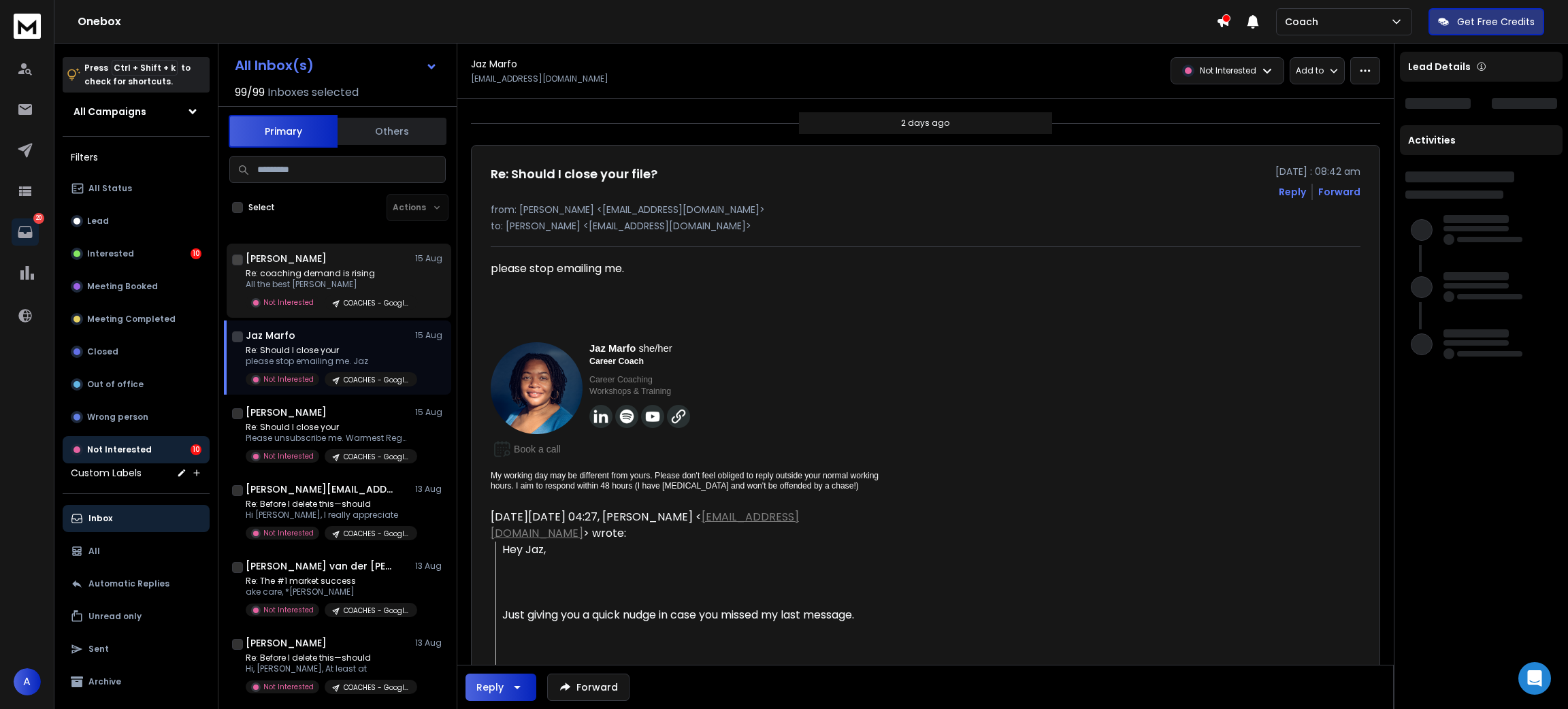
click at [322, 271] on p "Re: coaching demand is rising" at bounding box center [327, 273] width 164 height 11
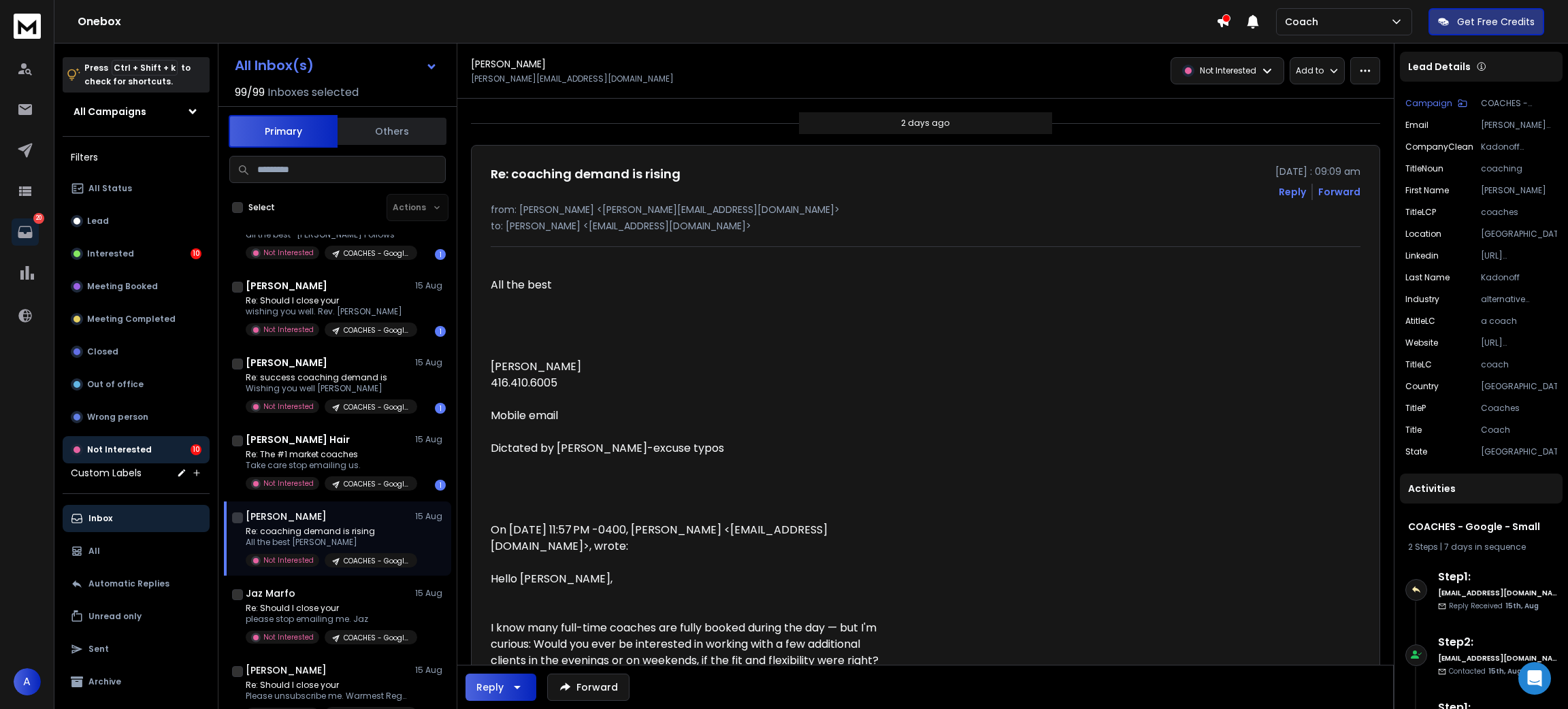
scroll to position [917, 0]
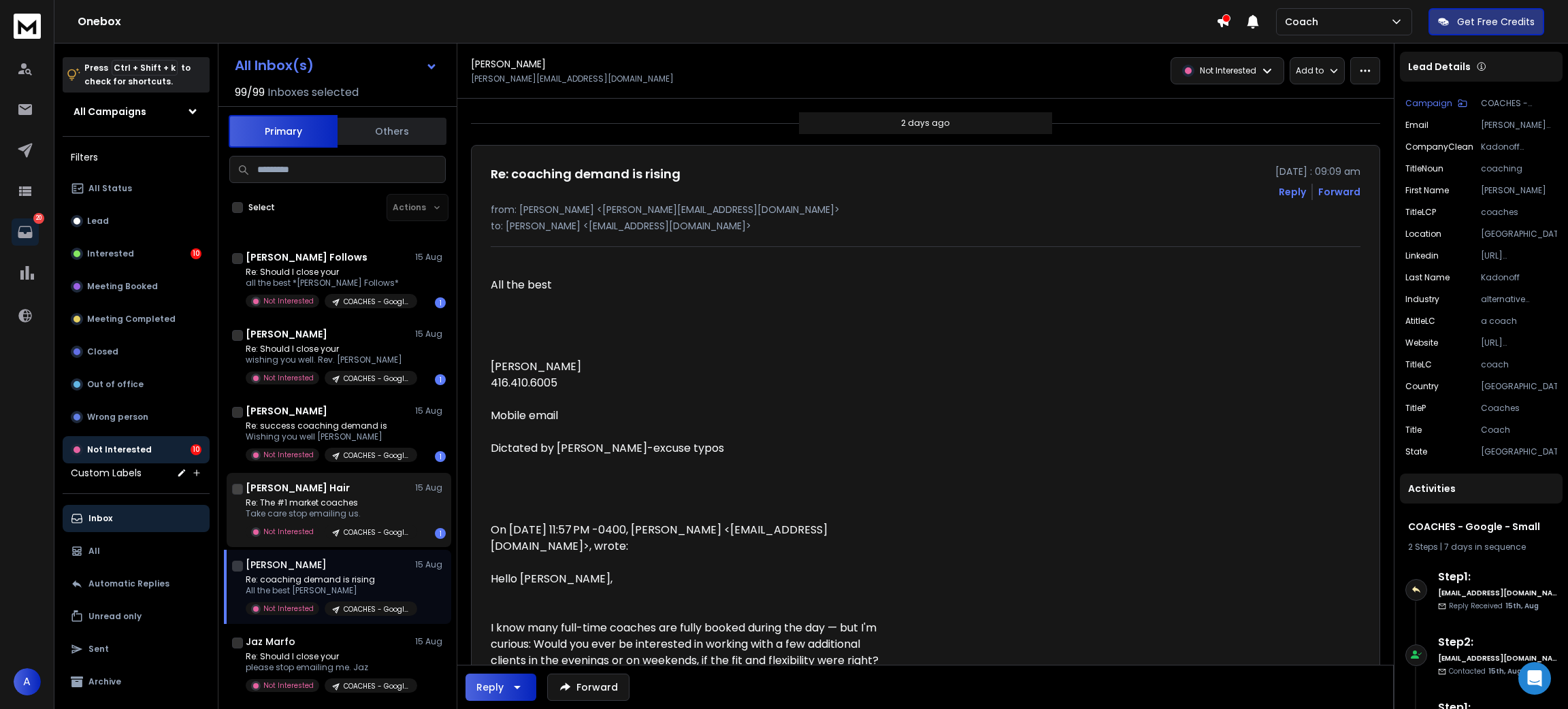
click at [311, 497] on p "Re: The #1 market coaches" at bounding box center [327, 502] width 164 height 11
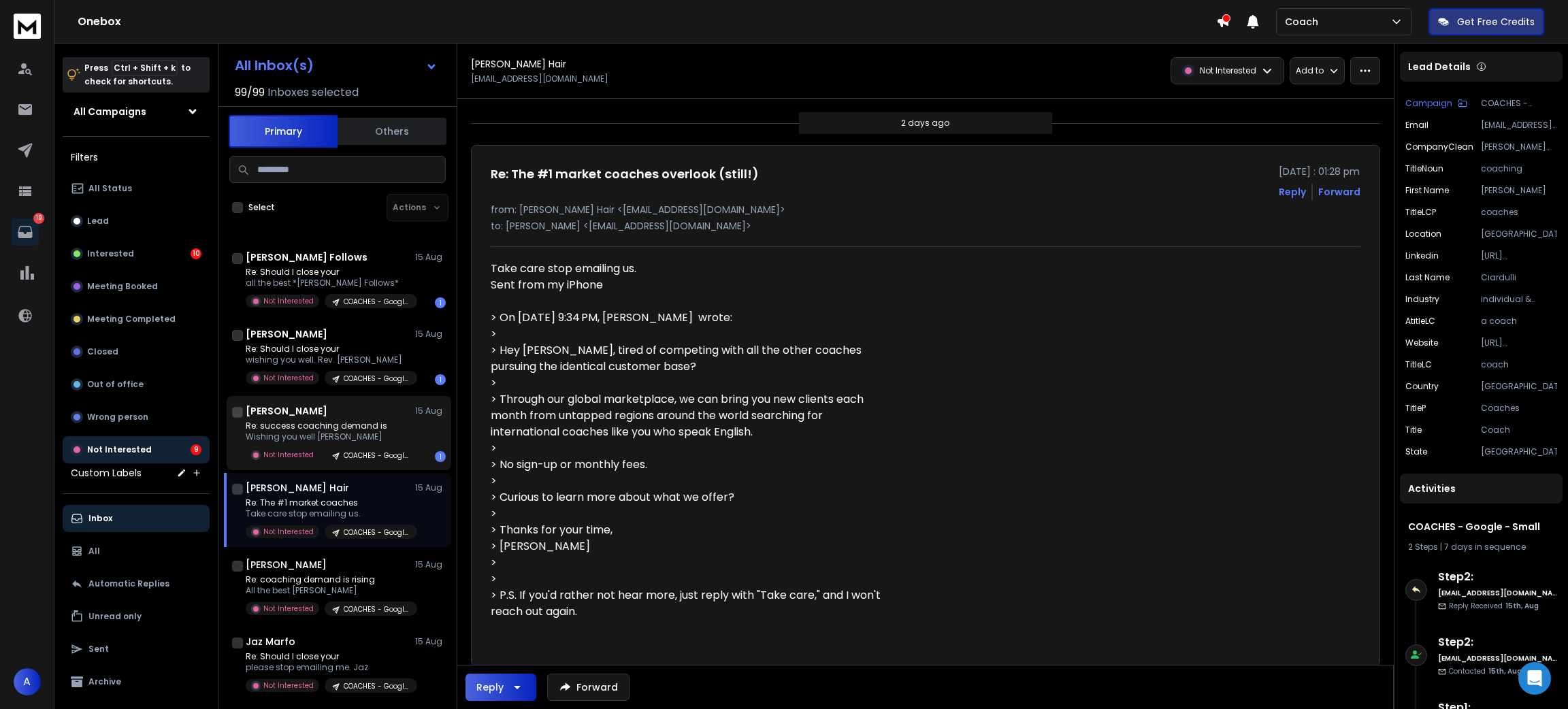
click at [344, 398] on div "Maud Paviet 15 Aug Re: success coaching demand is Wishing you well Maud Paviet-…" at bounding box center [339, 433] width 224 height 74
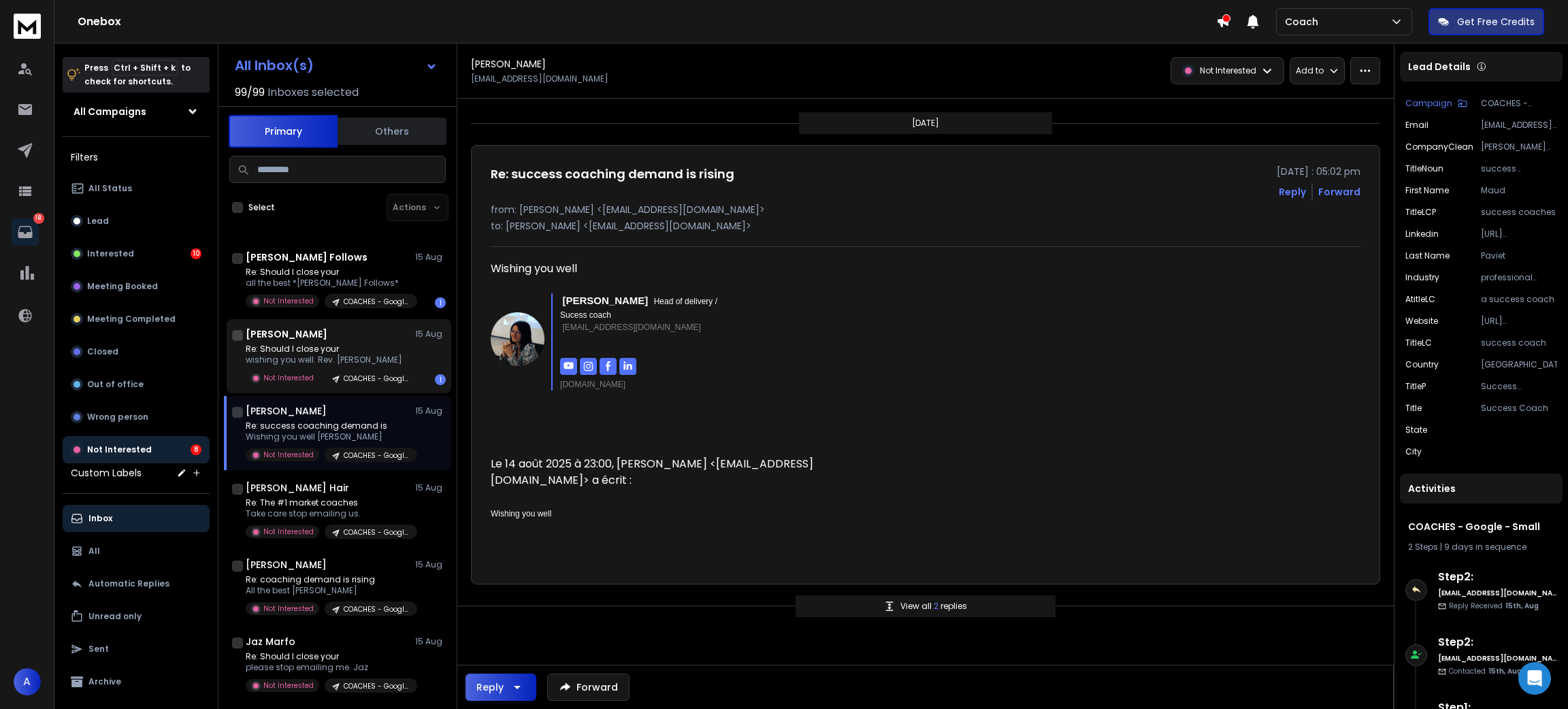
click at [355, 349] on p "Re: Should I close your" at bounding box center [327, 349] width 164 height 11
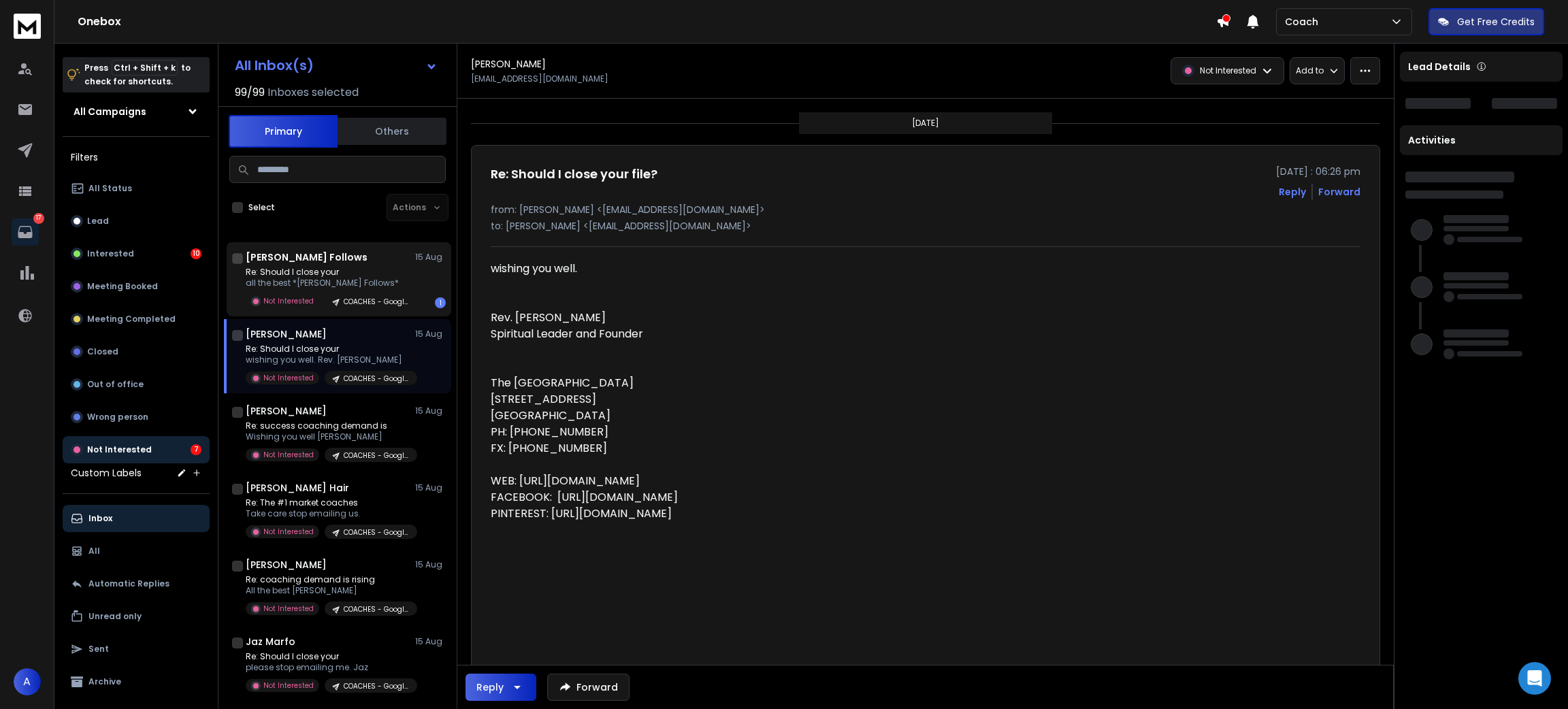
click at [353, 269] on p "Re: Should I close your" at bounding box center [327, 272] width 164 height 11
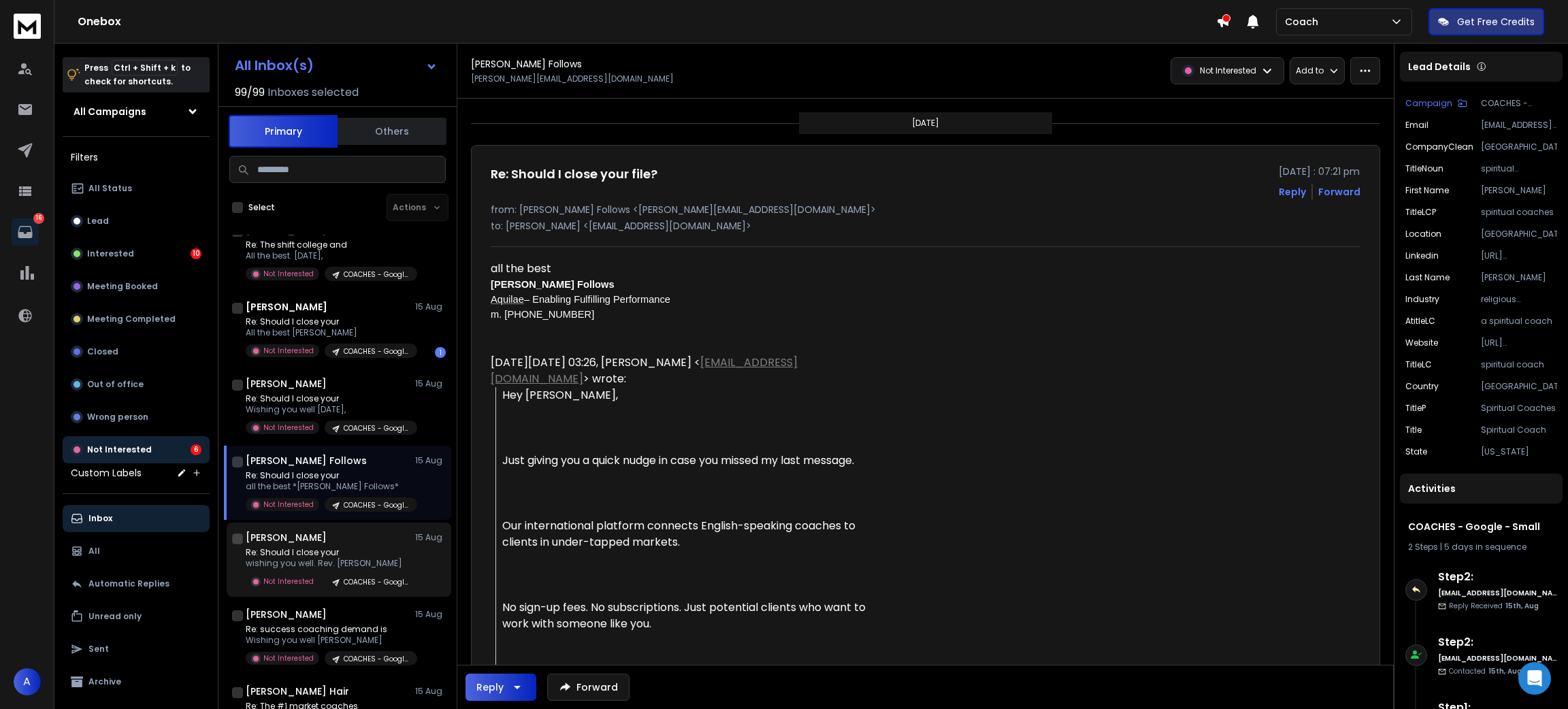
scroll to position [510, 0]
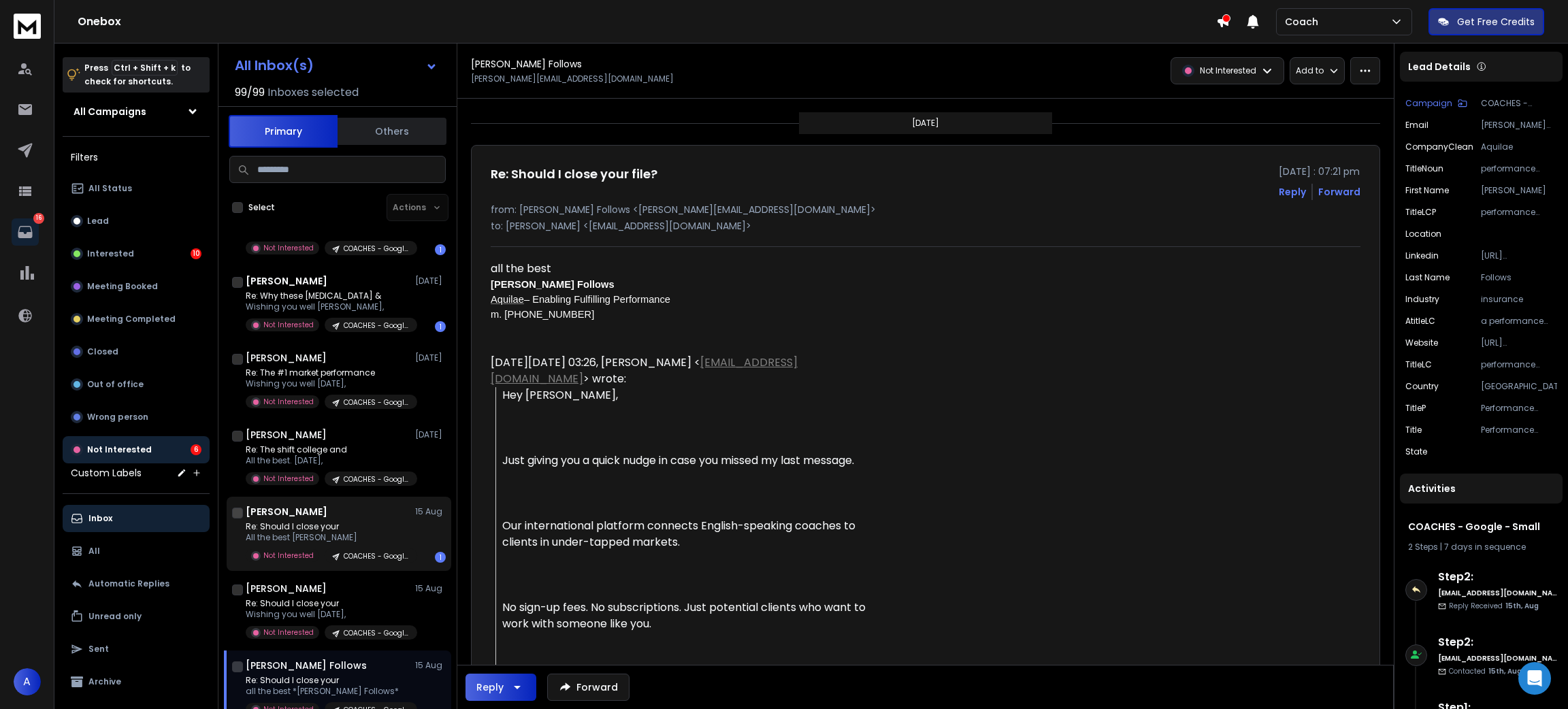
click at [332, 526] on p "Re: Should I close your" at bounding box center [327, 526] width 164 height 11
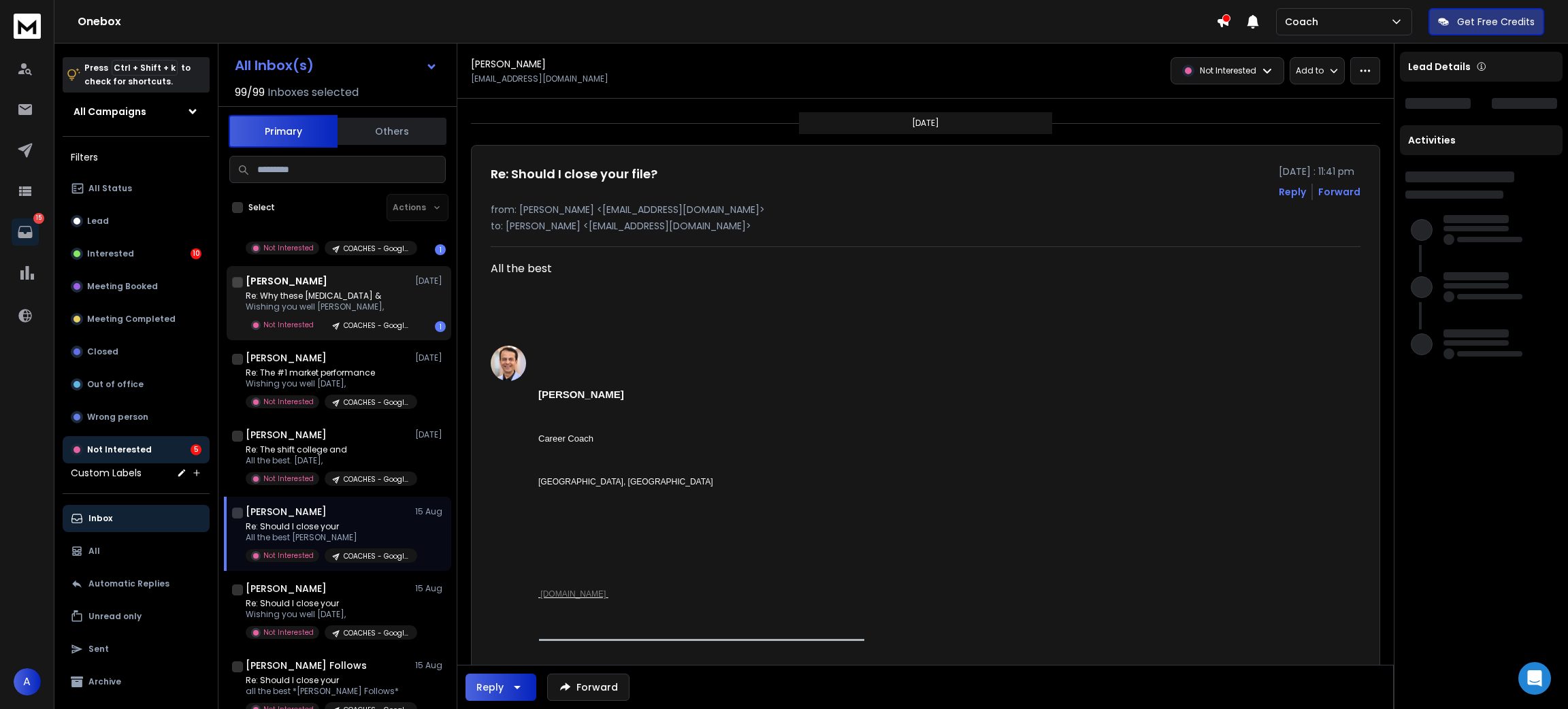
click at [314, 280] on div "Richard Low 16 Aug" at bounding box center [346, 281] width 200 height 14
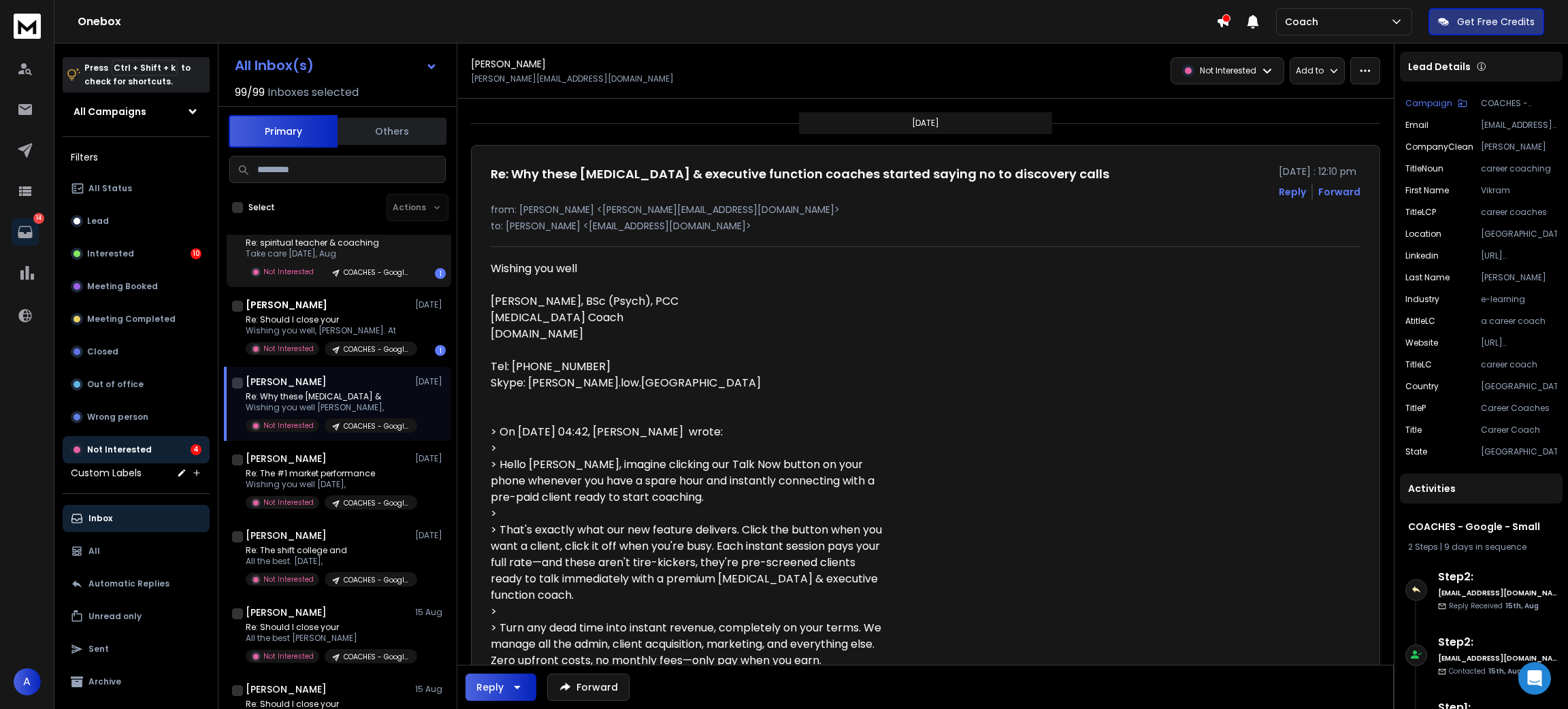
scroll to position [305, 0]
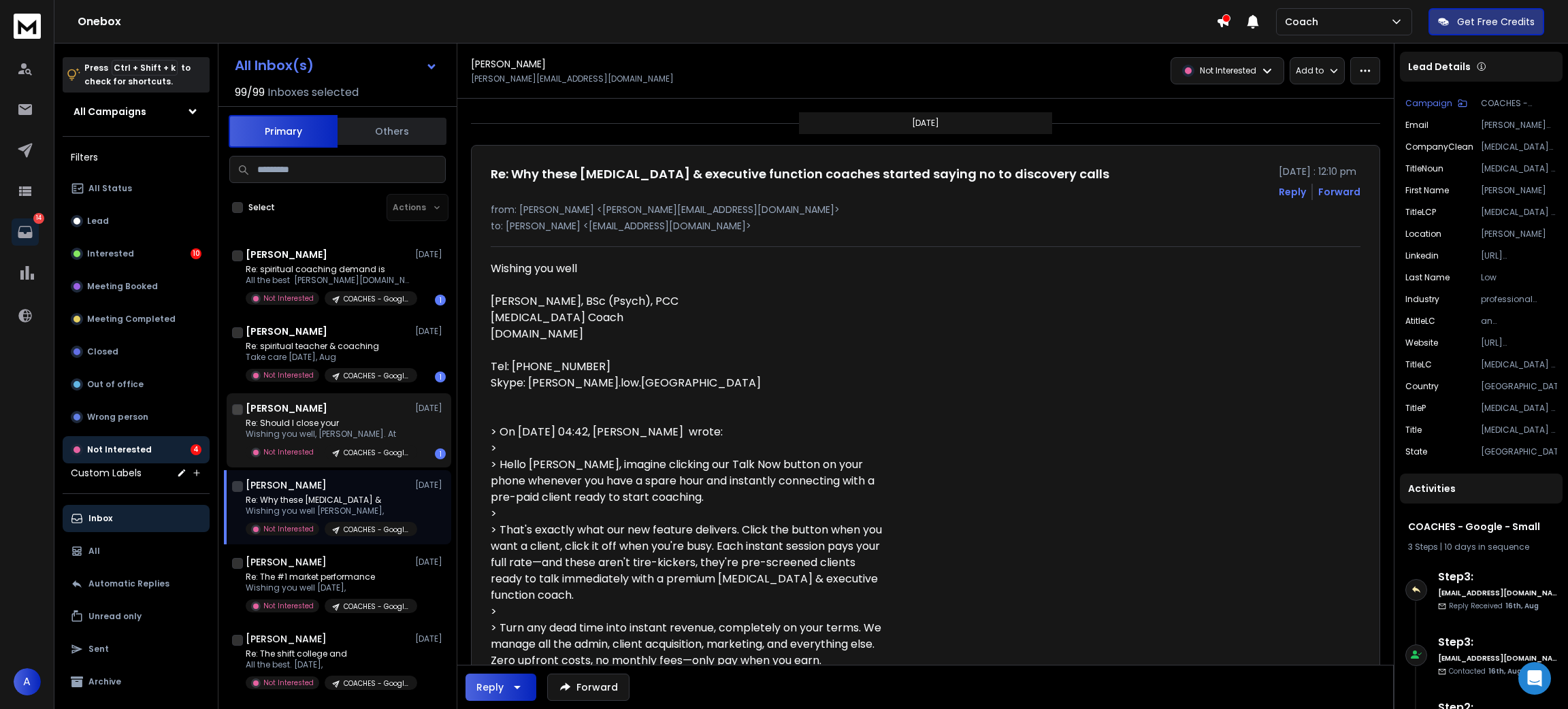
click at [313, 423] on p "Re: Should I close your" at bounding box center [327, 423] width 164 height 11
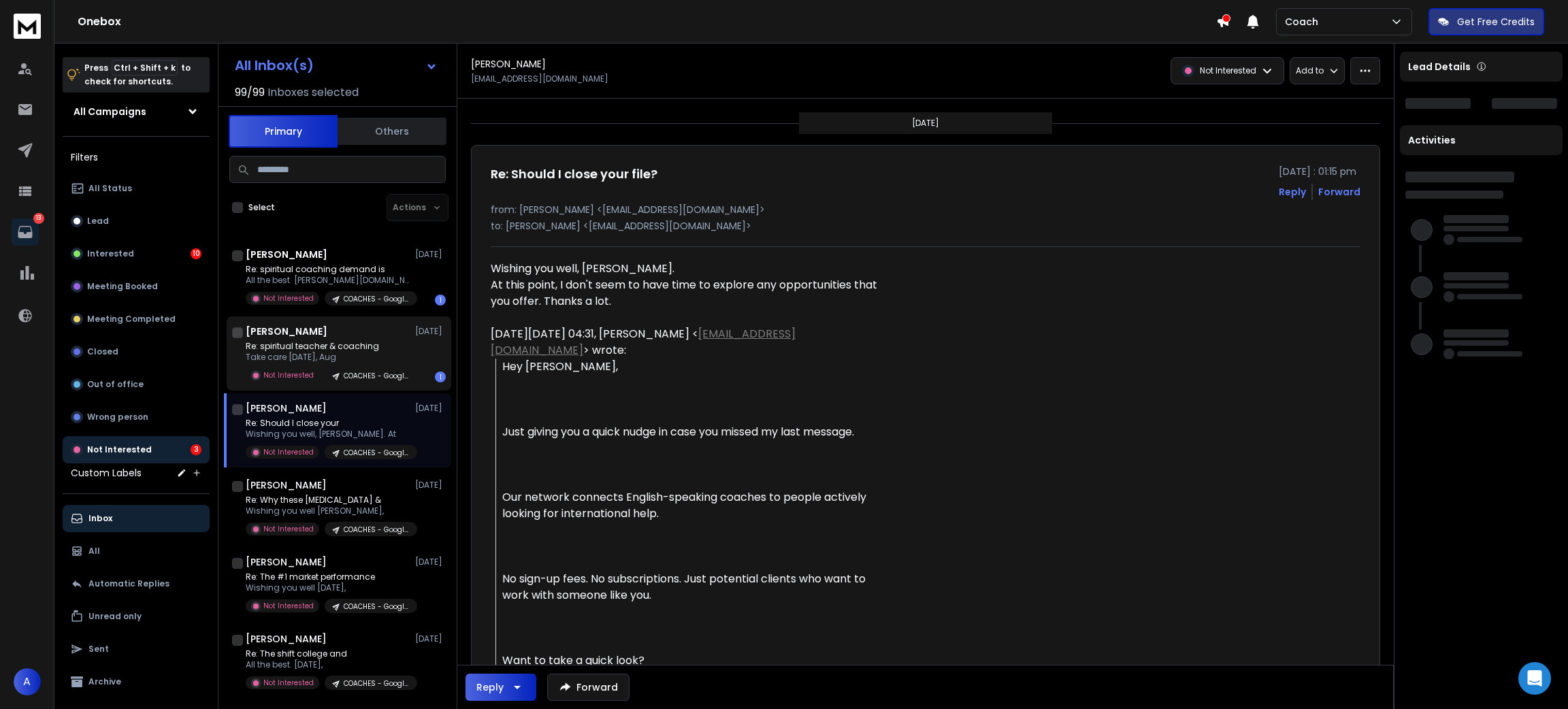
click at [349, 334] on div "Sarah Behm 16 Aug" at bounding box center [346, 331] width 200 height 14
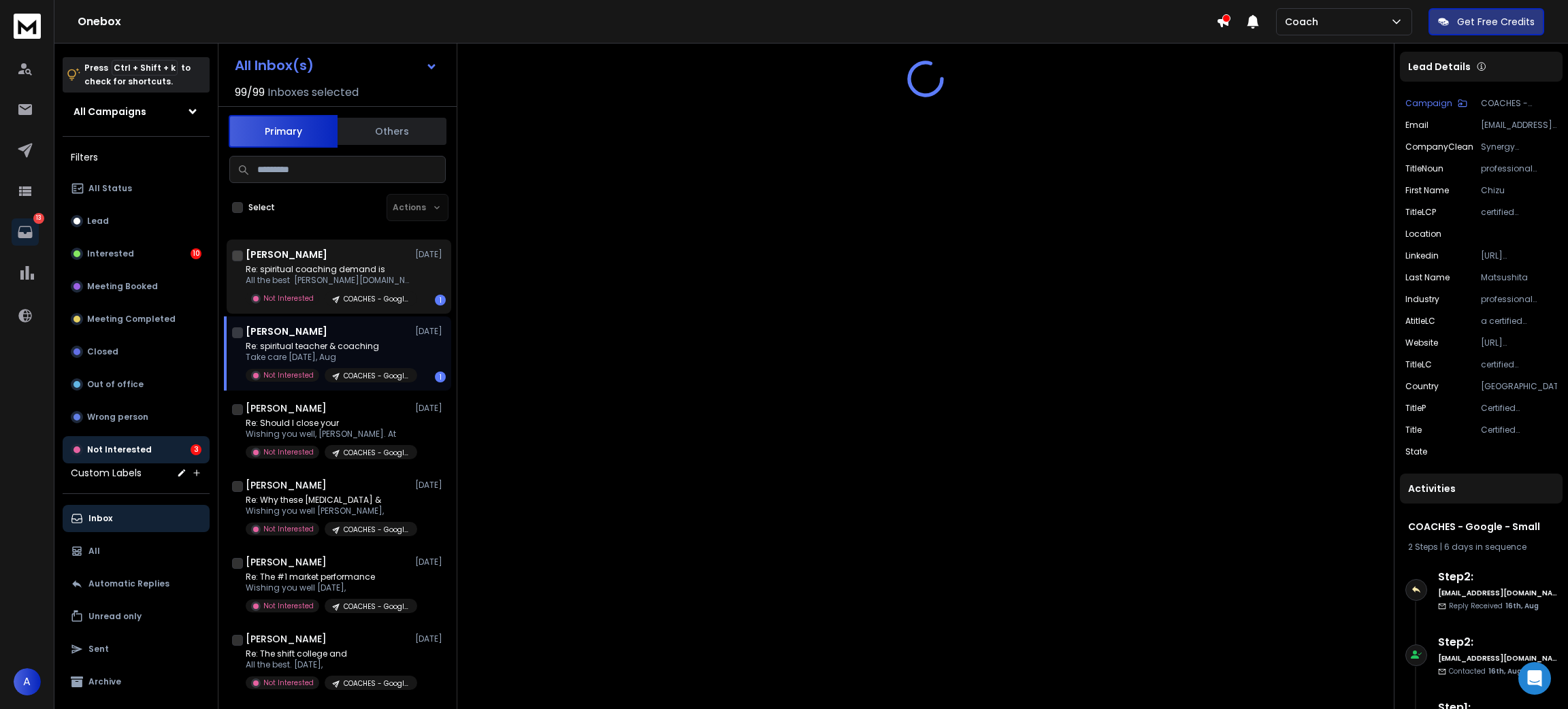
click at [361, 268] on p "Re: spiritual coaching demand is" at bounding box center [327, 269] width 164 height 11
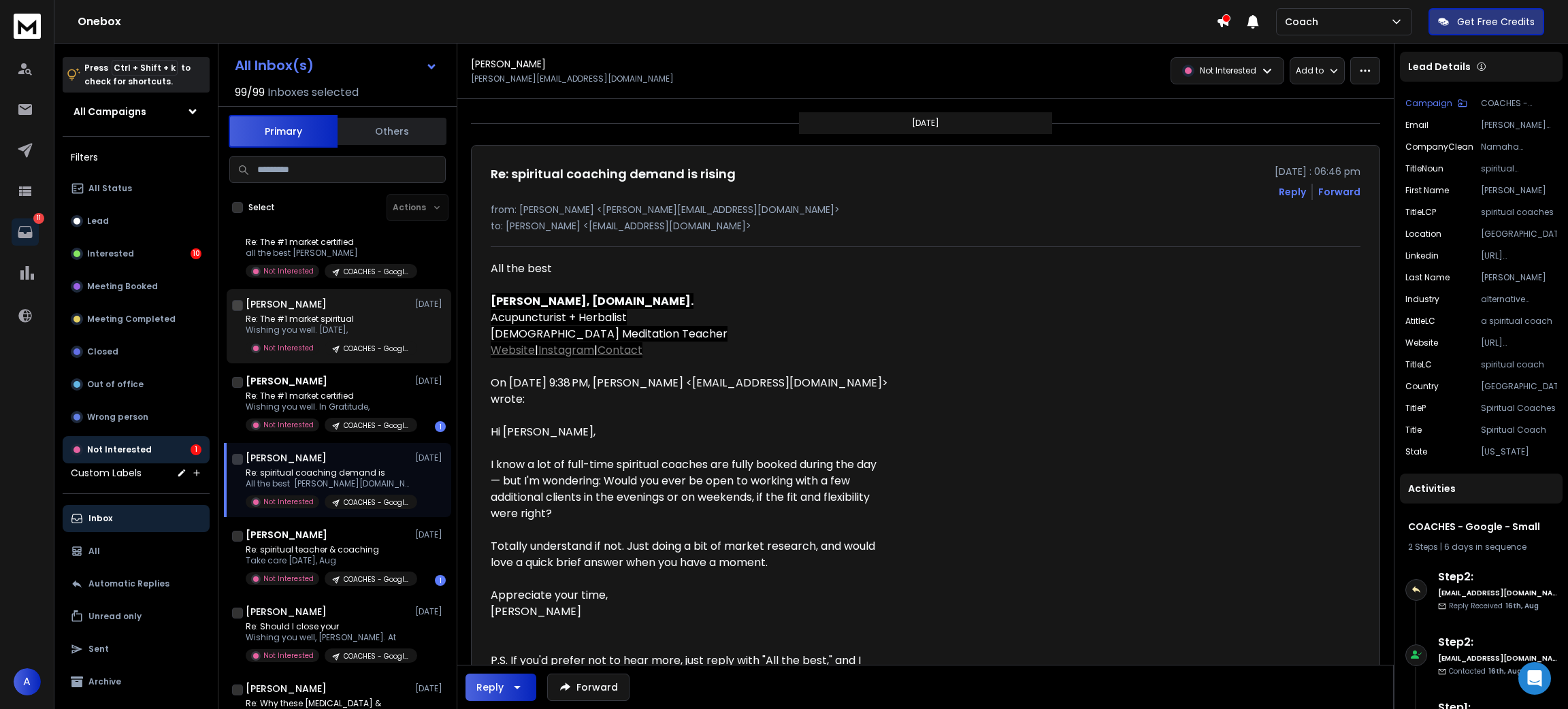
scroll to position [204, 0]
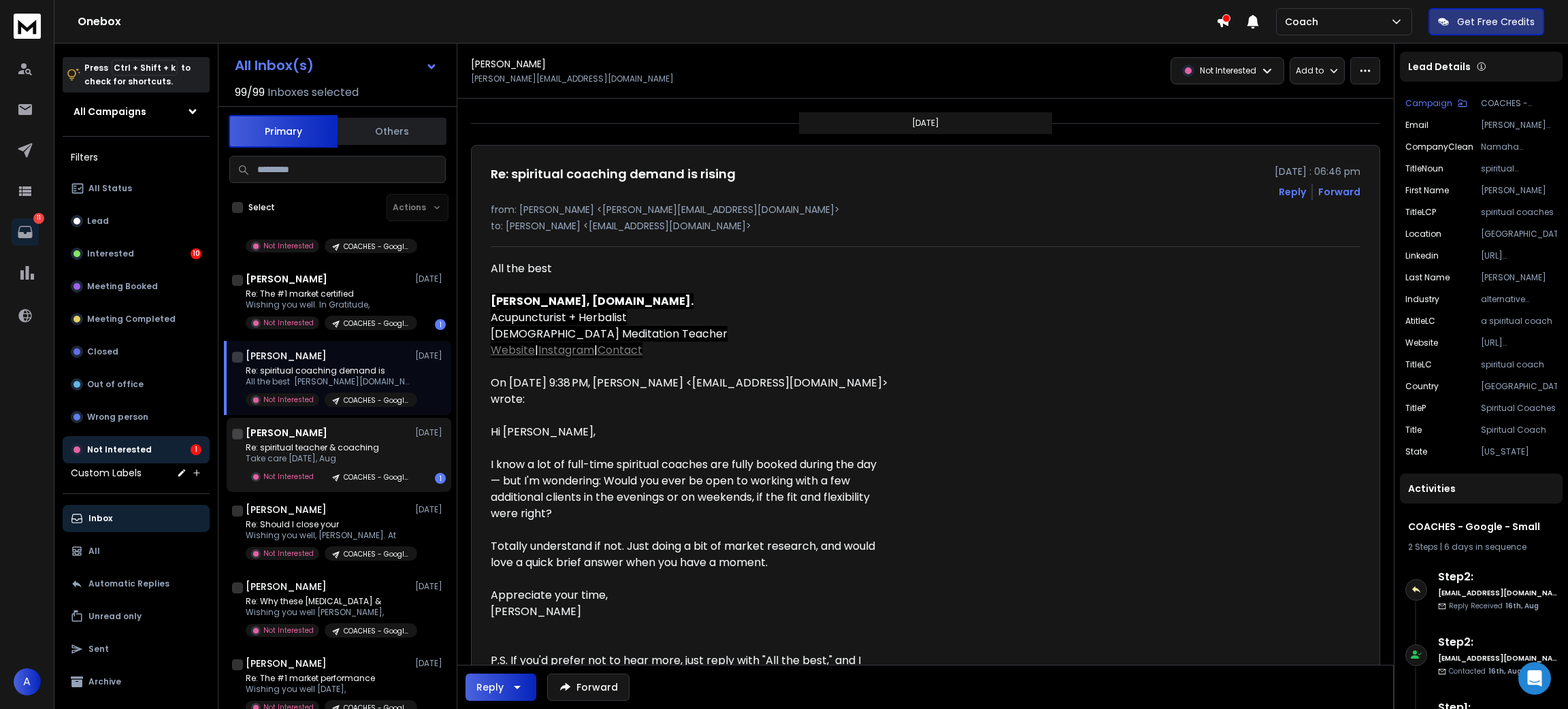
click at [308, 445] on p "Re: spiritual teacher & coaching" at bounding box center [327, 448] width 164 height 11
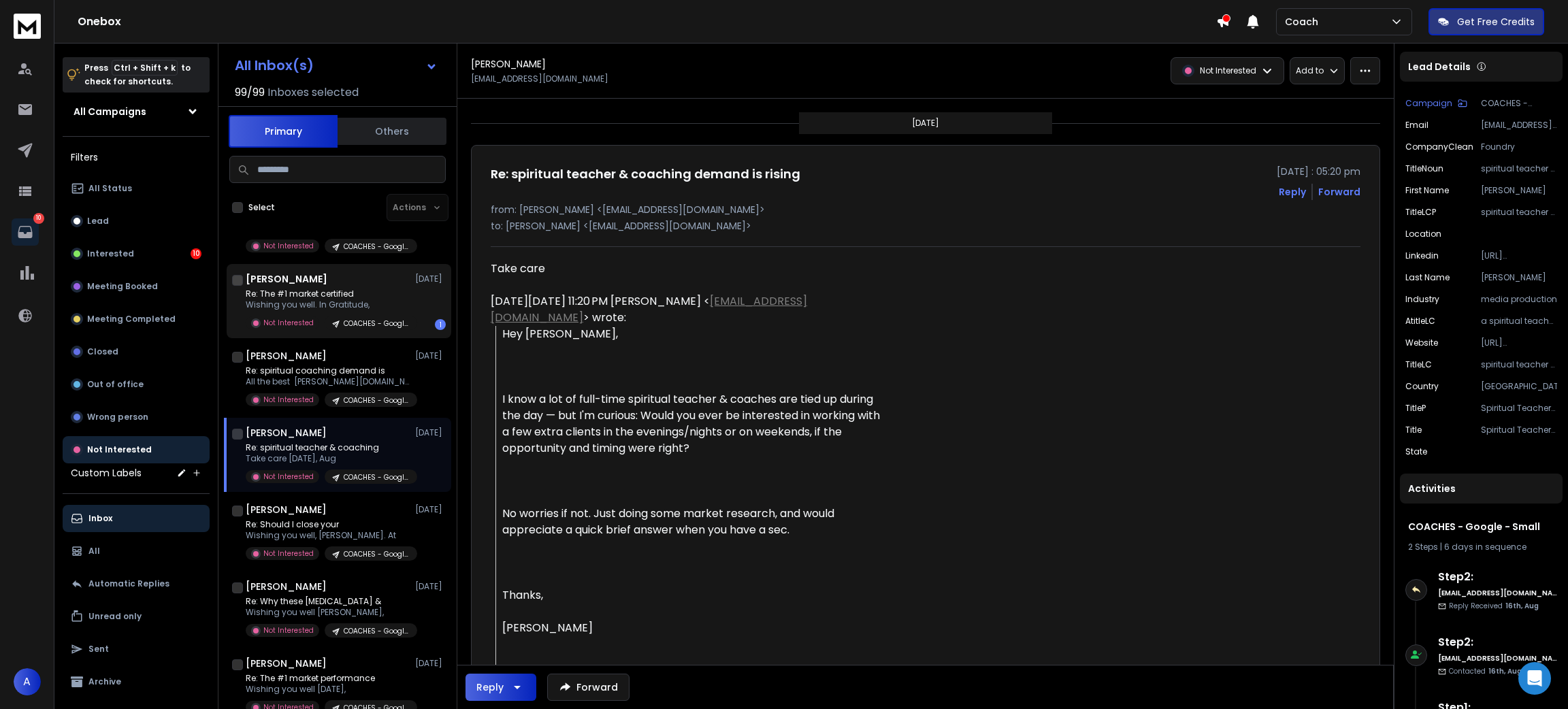
click at [346, 305] on p "Wishing you well. In Gratitude," at bounding box center [327, 305] width 164 height 11
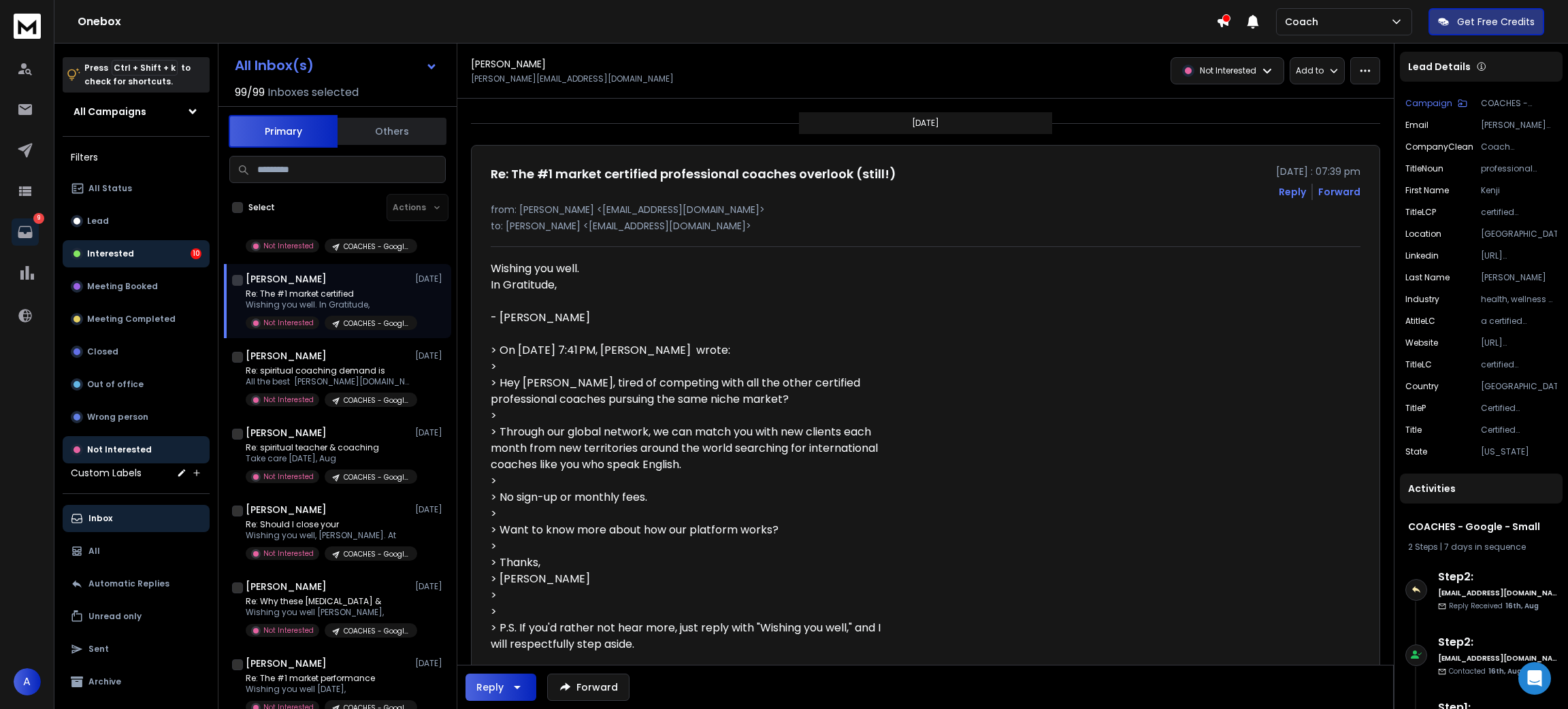
click at [141, 261] on button "Interested 10" at bounding box center [136, 254] width 147 height 27
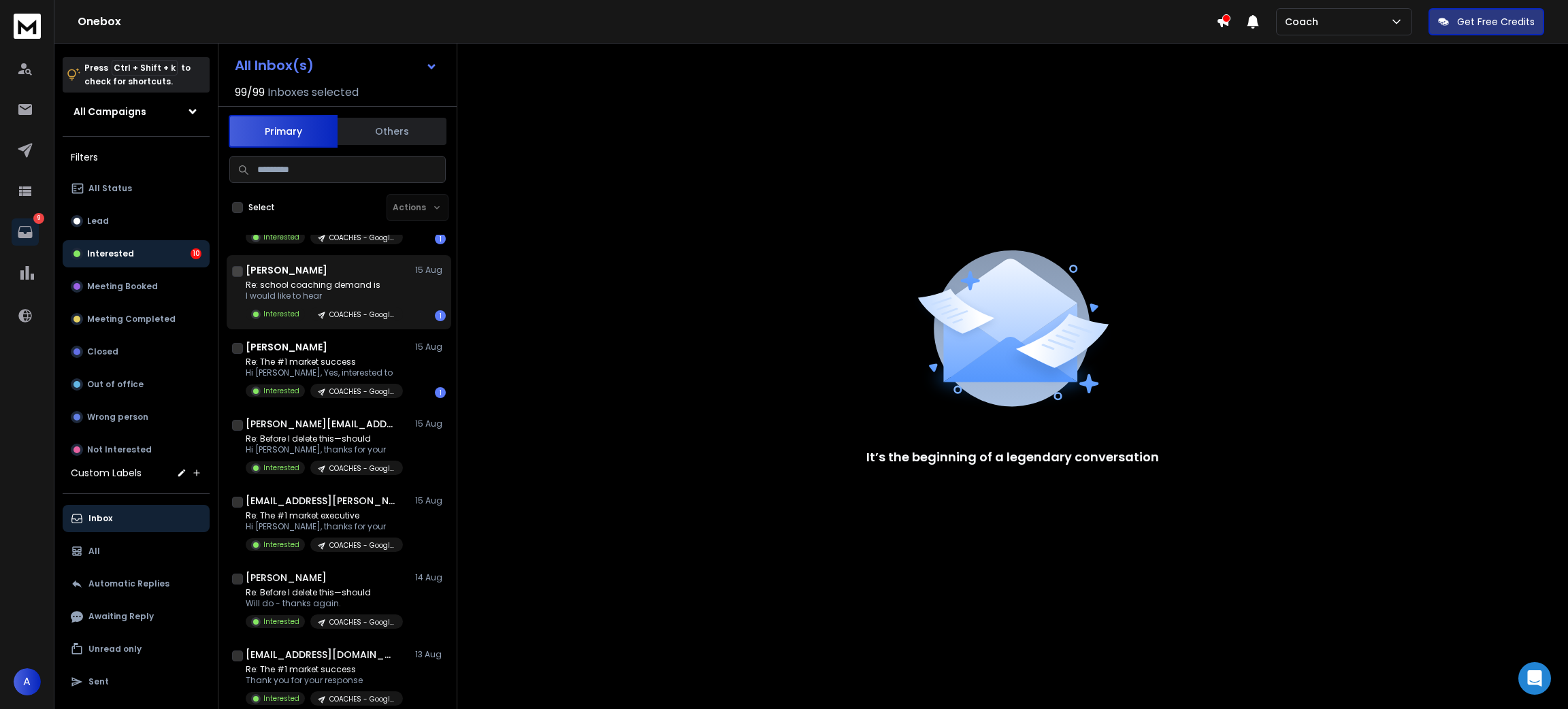
scroll to position [510, 0]
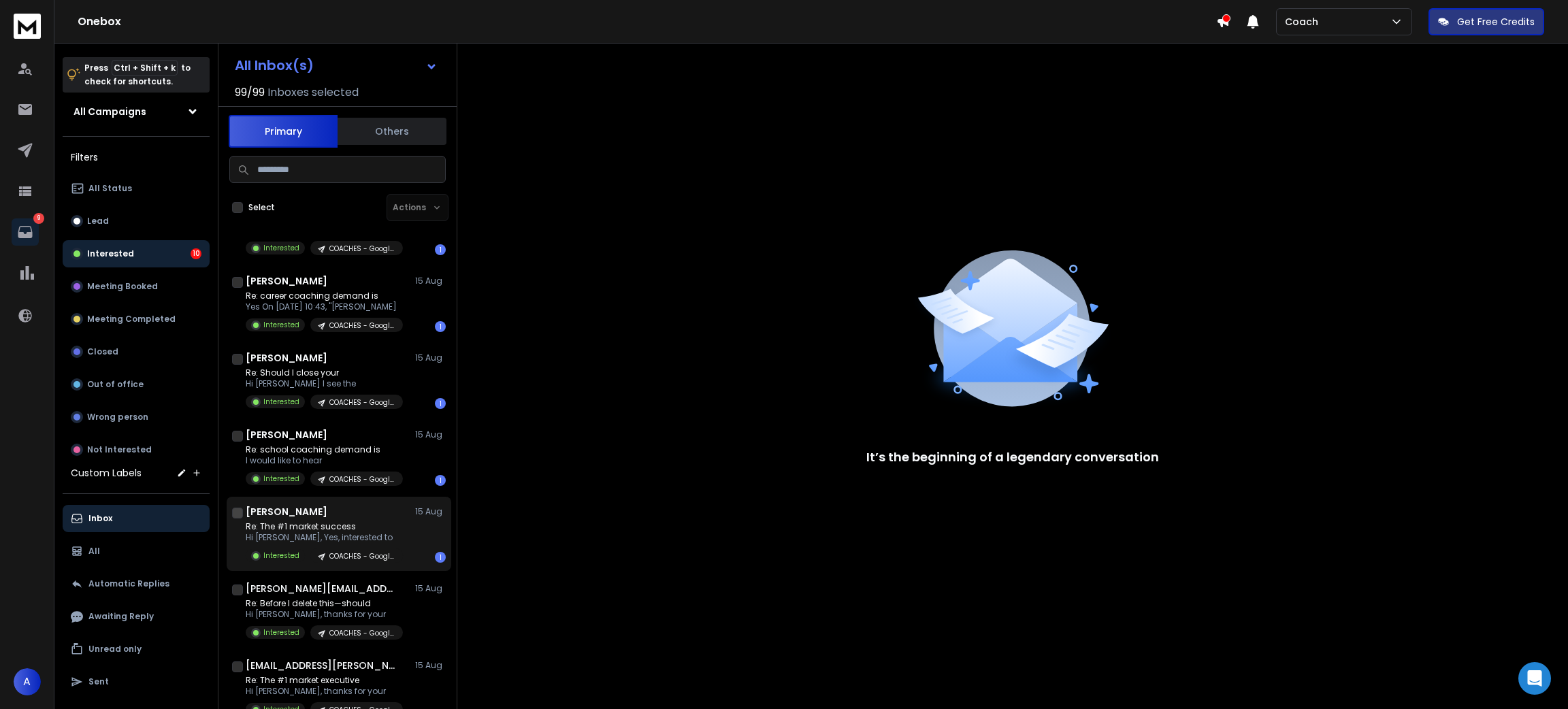
click at [336, 514] on div "Tatyana Petrova 15 Aug" at bounding box center [346, 511] width 200 height 14
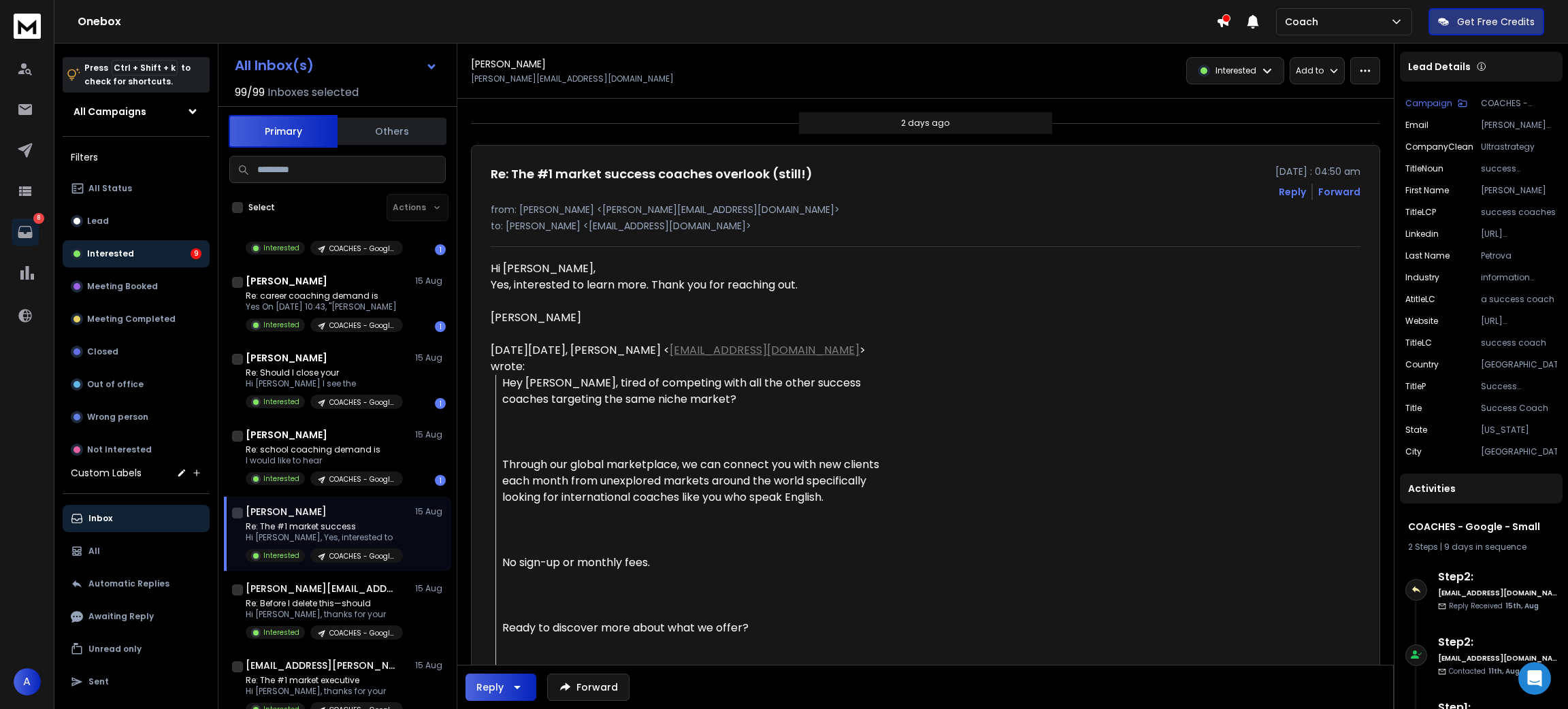
click at [489, 677] on button "Reply" at bounding box center [500, 687] width 70 height 27
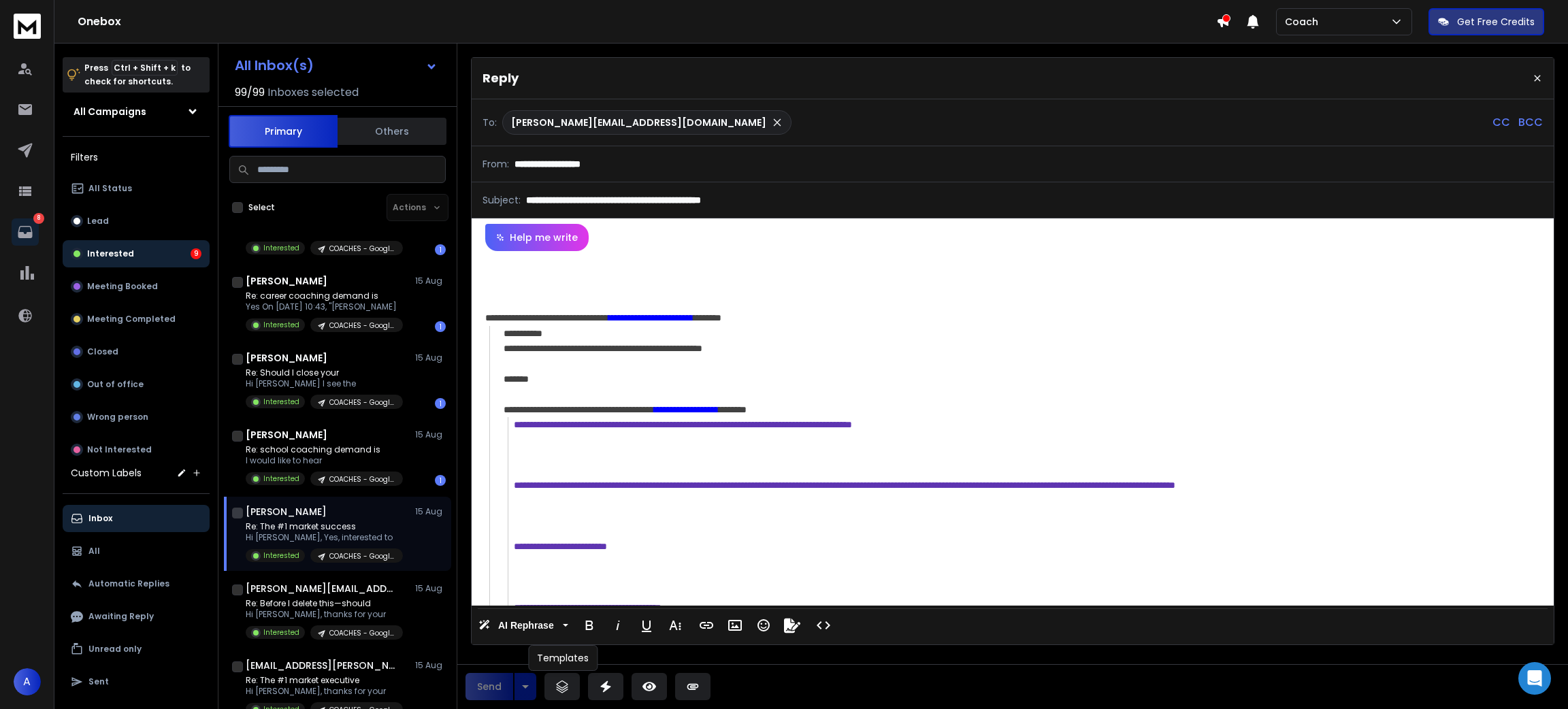
click at [556, 692] on icon at bounding box center [562, 686] width 14 height 14
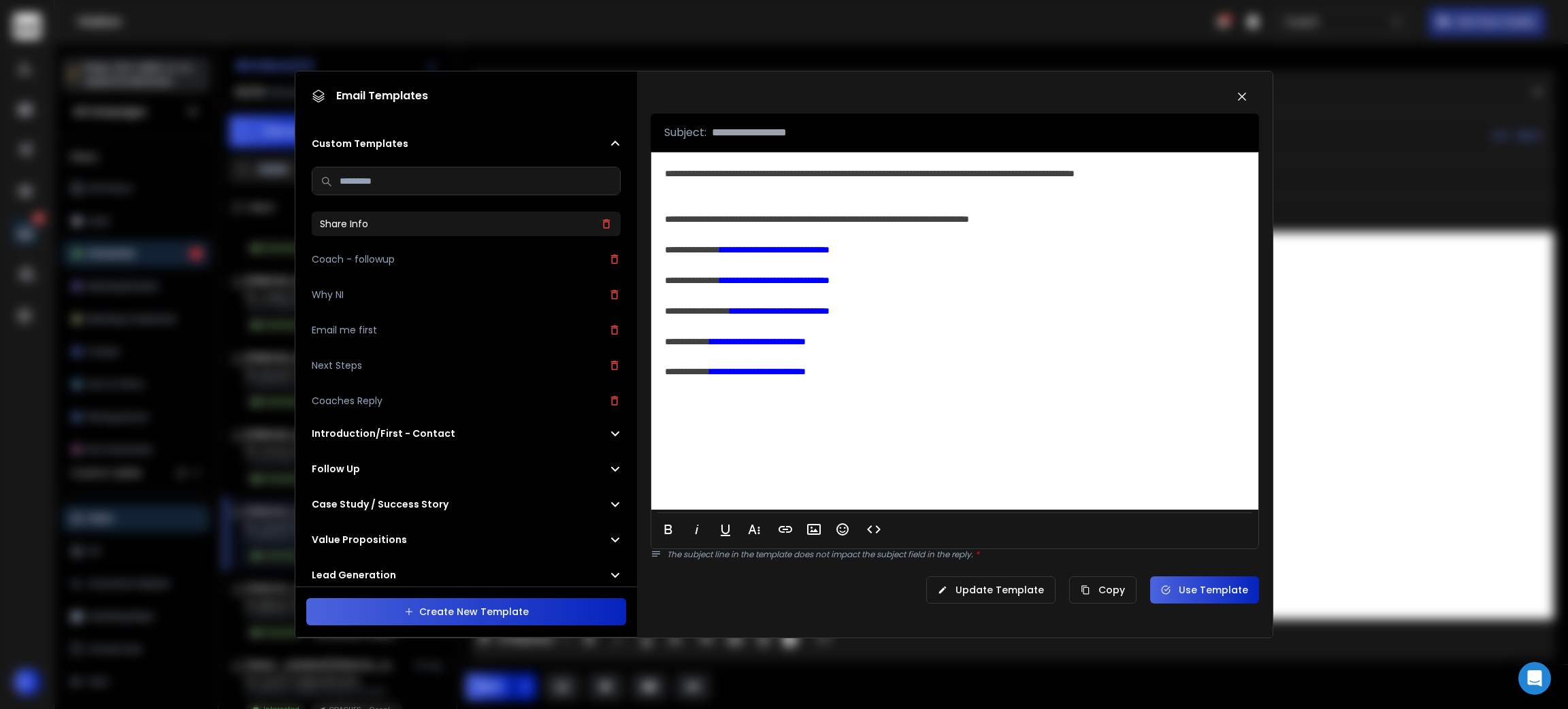
click at [386, 411] on div "Coaches Reply" at bounding box center [466, 401] width 310 height 24
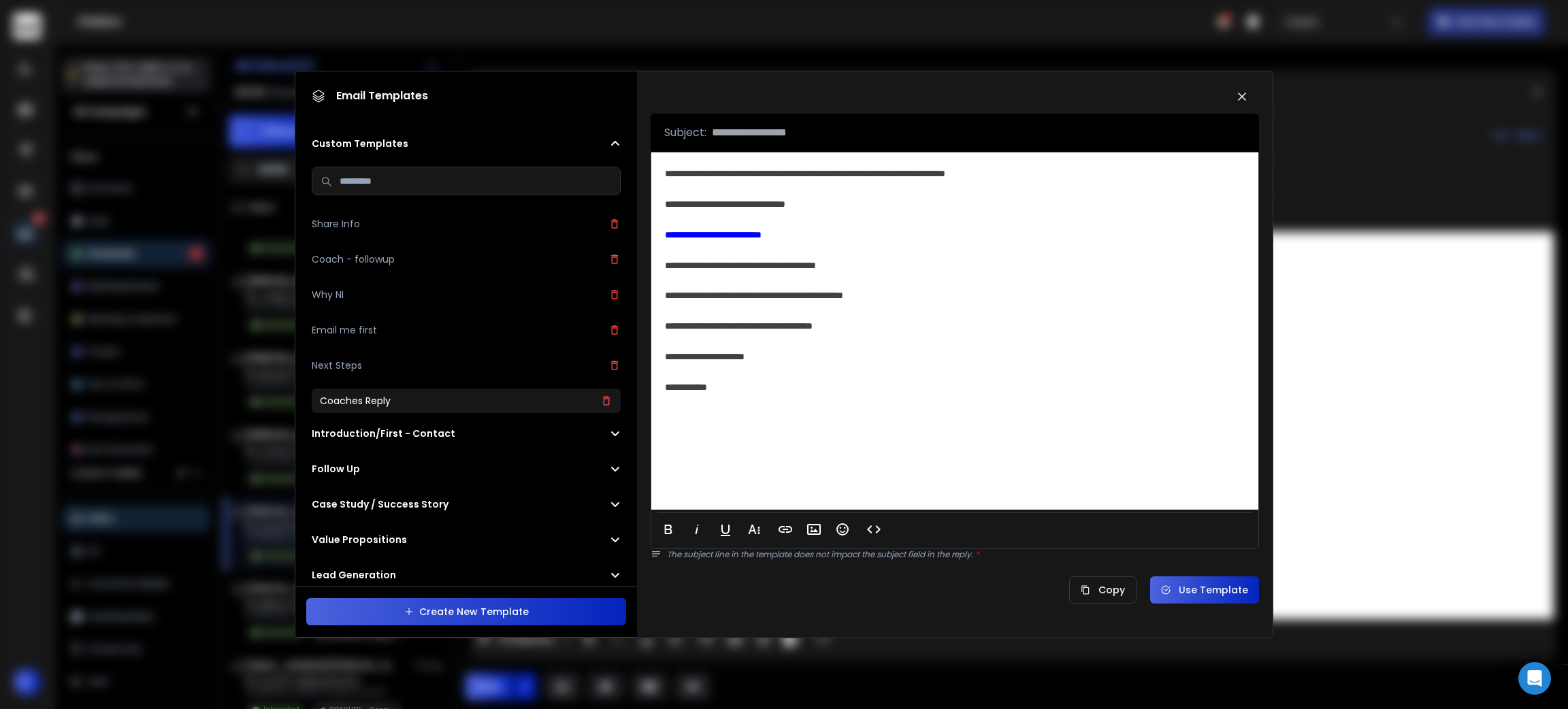
click at [1227, 585] on button "Use Template" at bounding box center [1205, 590] width 109 height 27
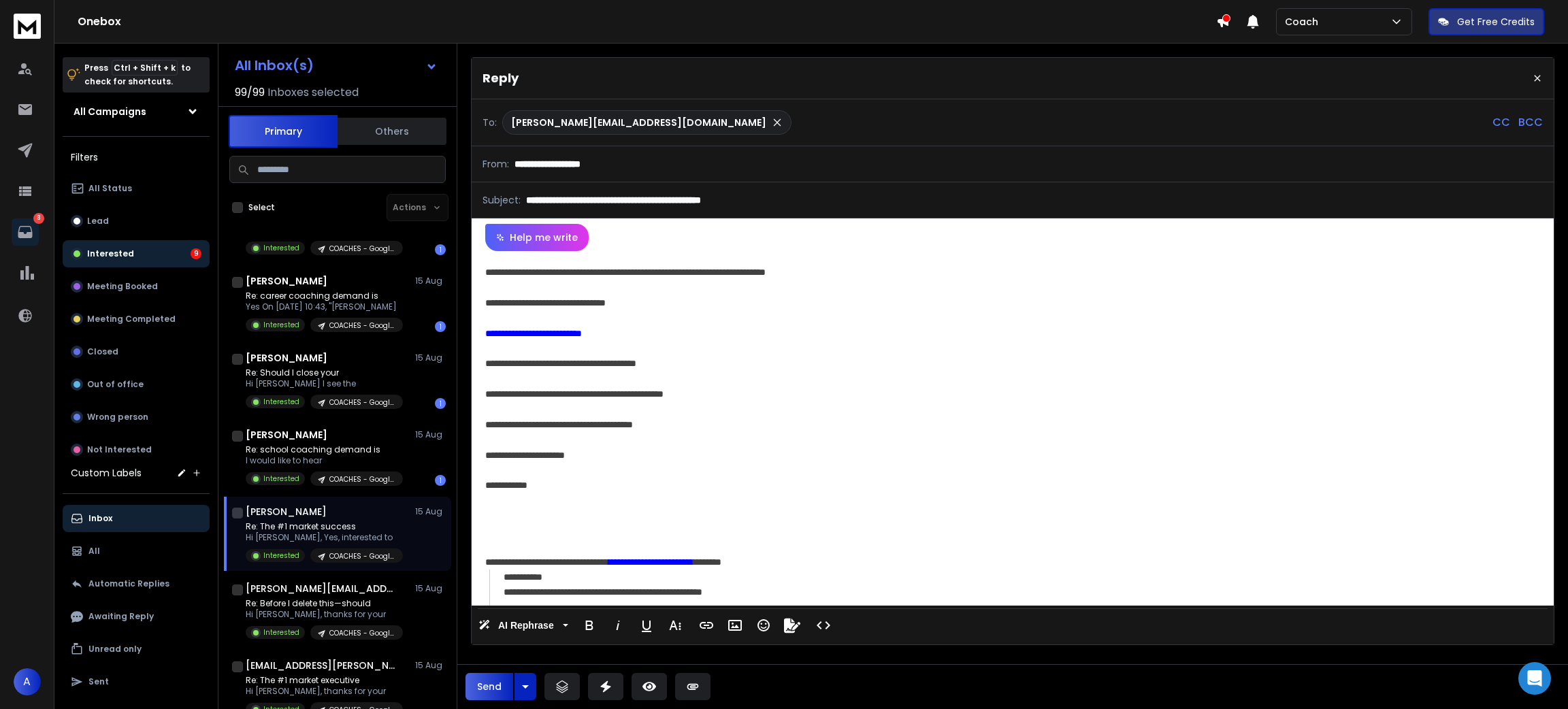
drag, startPoint x: 493, startPoint y: 272, endPoint x: 630, endPoint y: 287, distance: 137.8
click at [495, 273] on div "**********" at bounding box center [1003, 379] width 1035 height 229
click at [497, 501] on div at bounding box center [1012, 501] width 1055 height 15
click at [484, 693] on button "Send" at bounding box center [489, 686] width 48 height 27
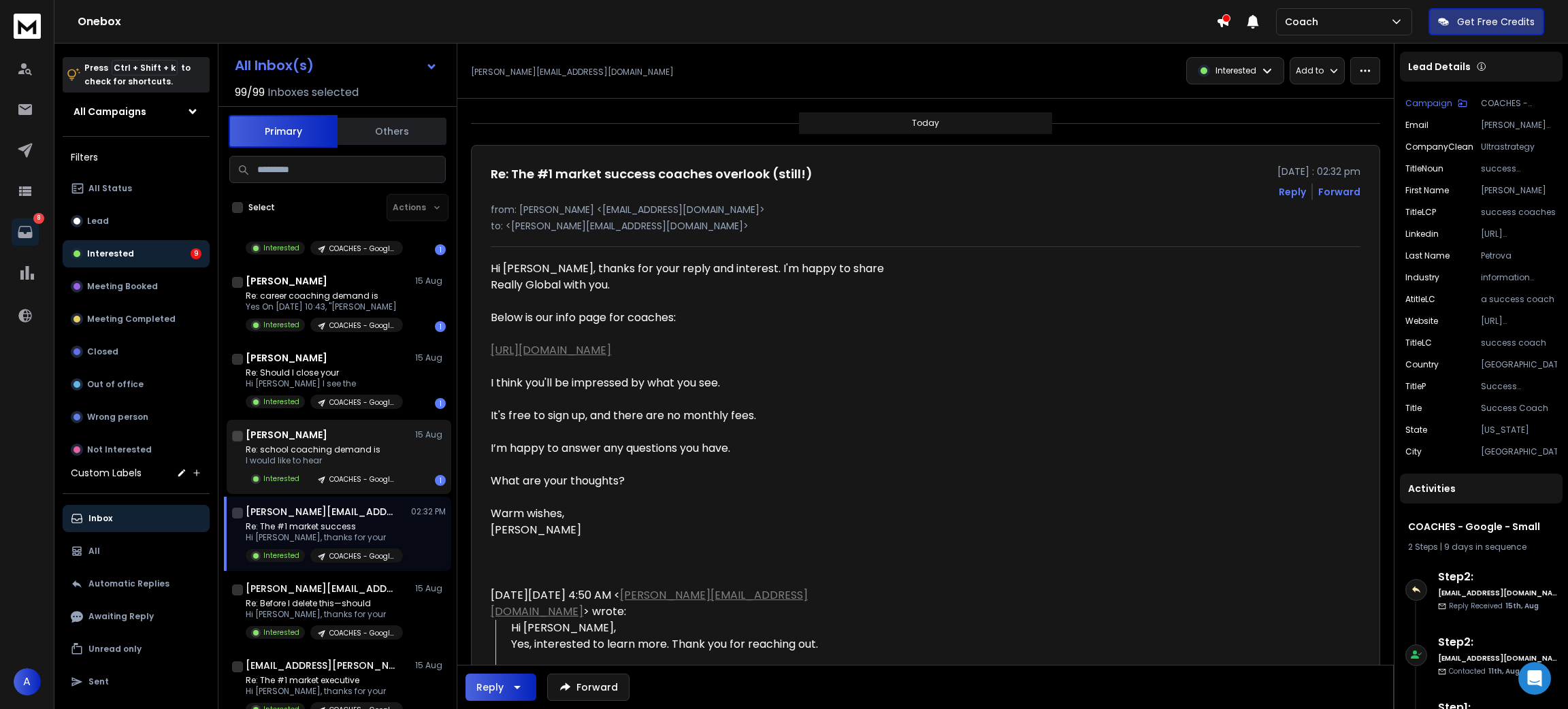
click at [333, 433] on div "Malaky Lewis 15 Aug" at bounding box center [346, 435] width 200 height 14
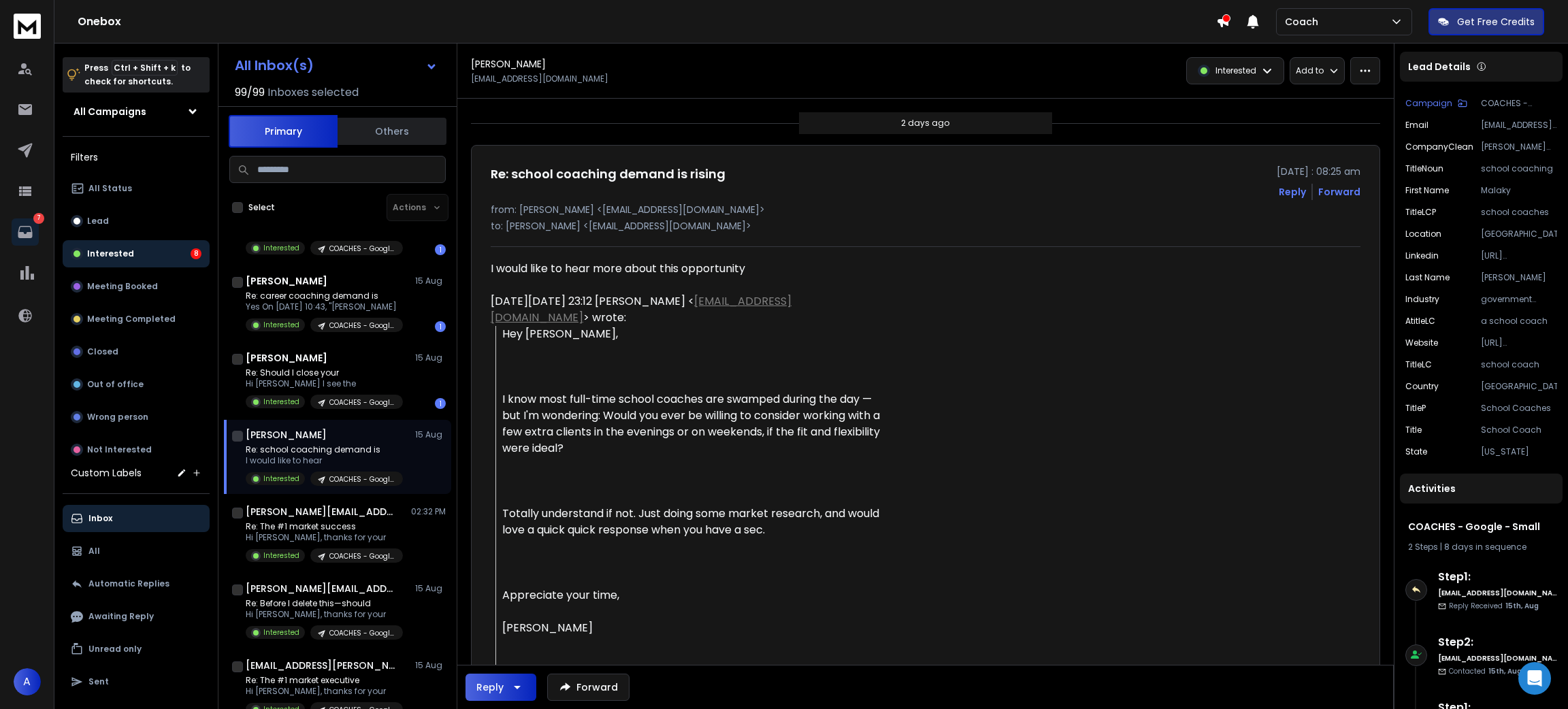
click at [505, 690] on div "Reply" at bounding box center [501, 687] width 49 height 17
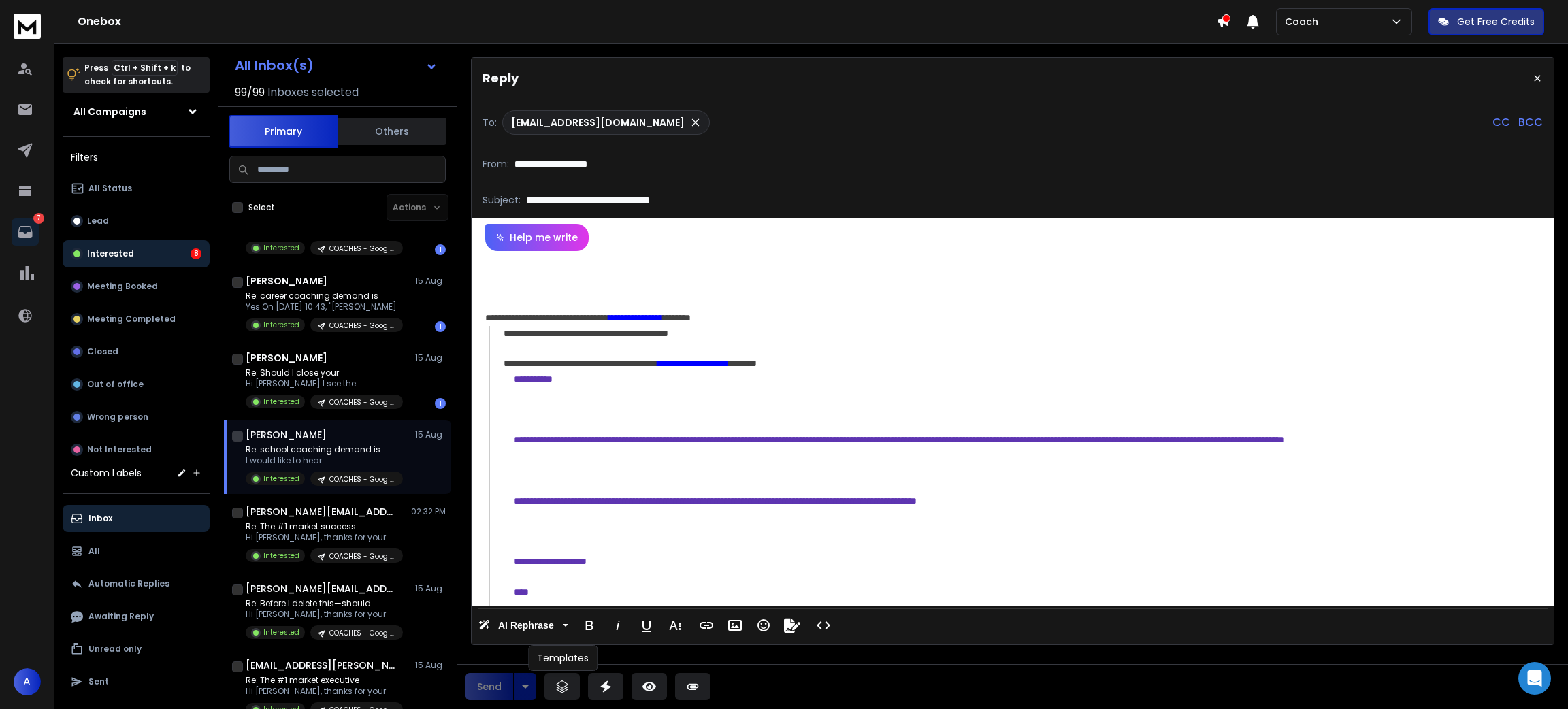
click at [562, 691] on icon at bounding box center [562, 686] width 14 height 14
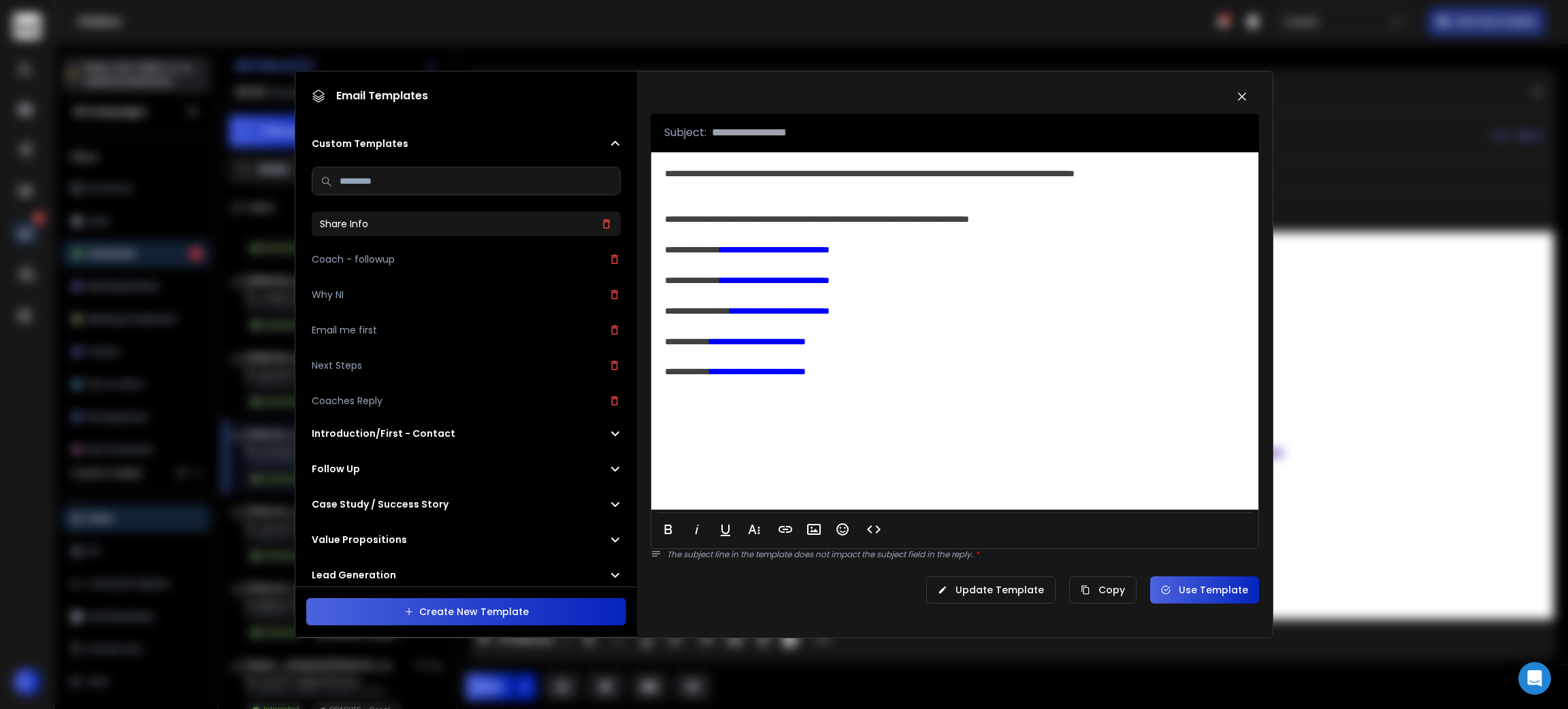
click at [490, 414] on div "Custom Templates Share Info Coach - followup Why NI Email me first Next Steps C…" at bounding box center [467, 362] width 343 height 484
click at [505, 230] on div "Coaches Reply" at bounding box center [466, 223] width 293 height 14
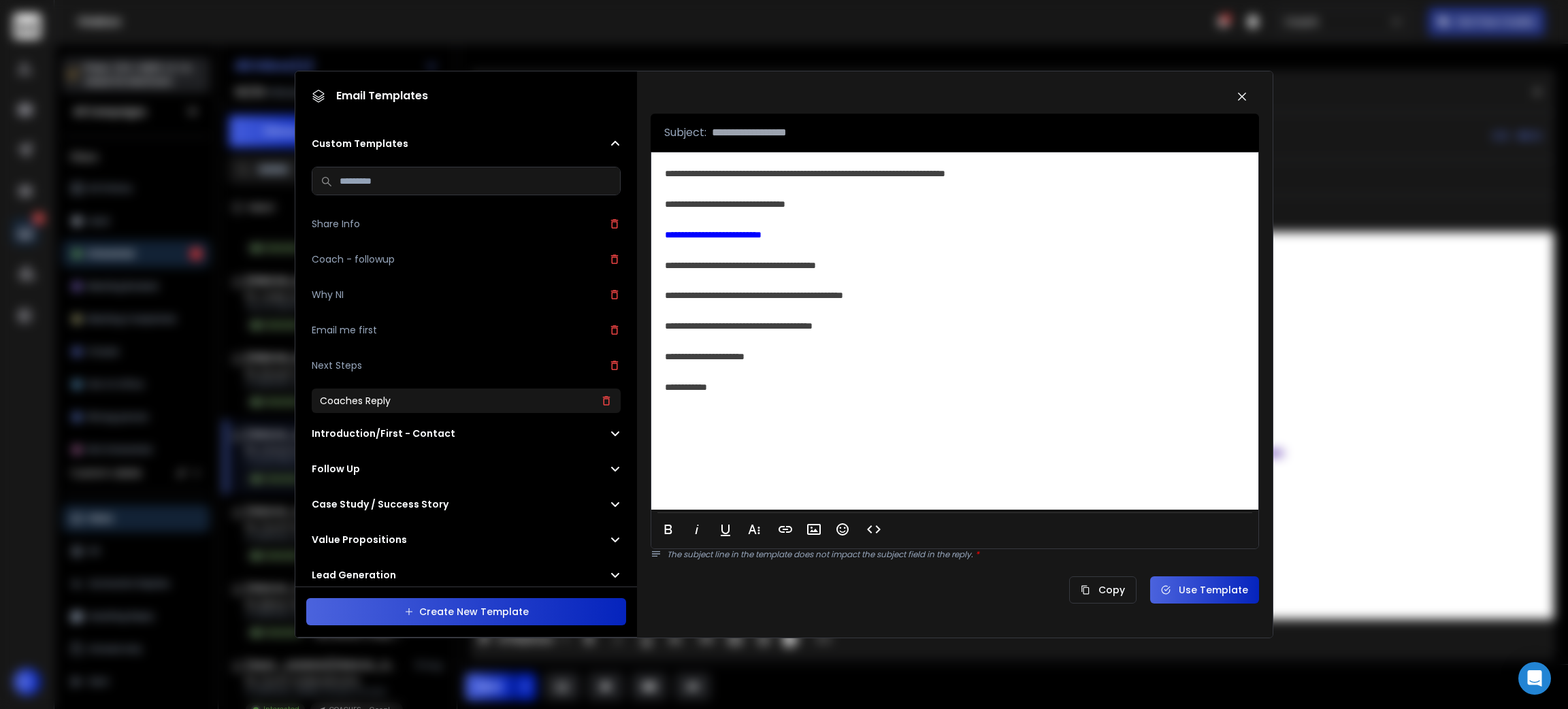
click at [1189, 587] on button "Use Template" at bounding box center [1205, 590] width 109 height 27
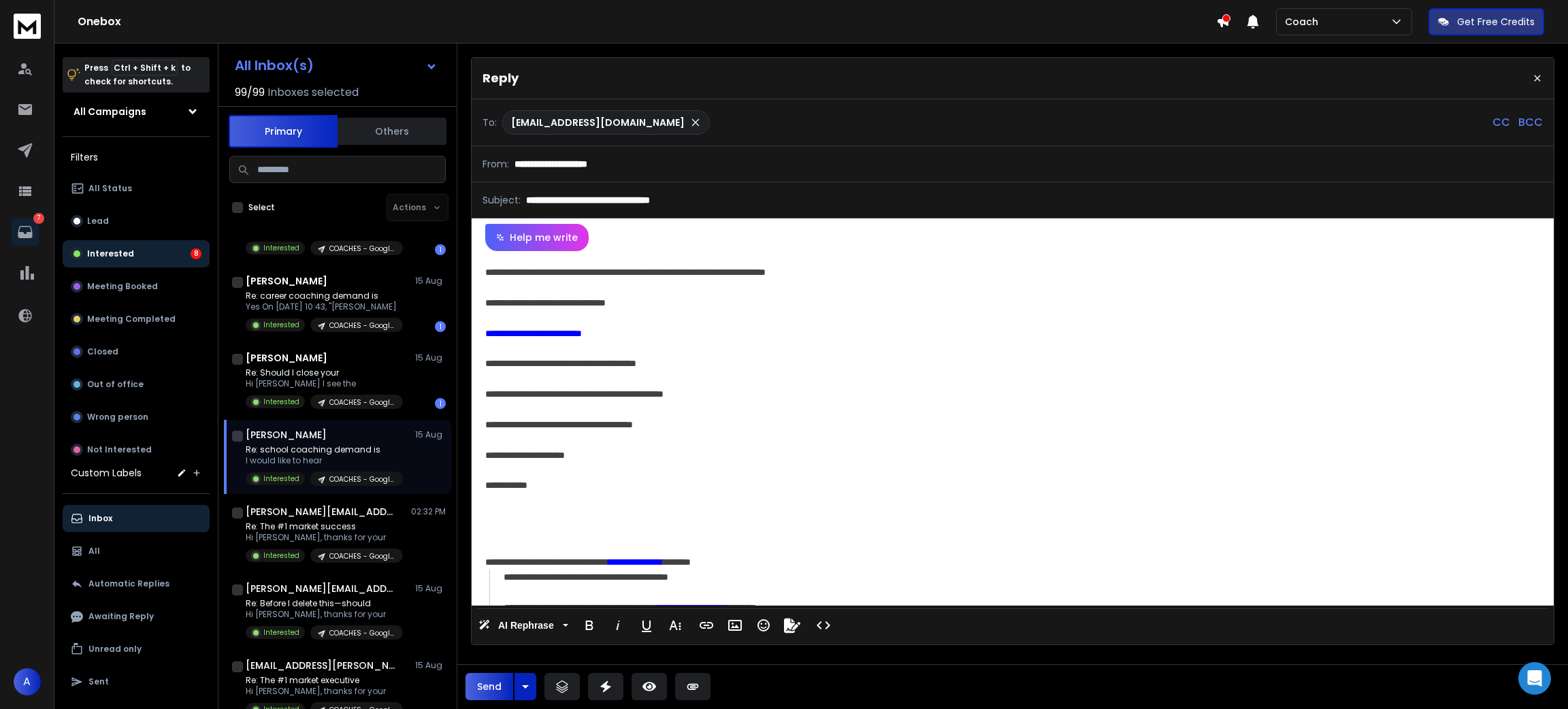
click at [493, 276] on div "**********" at bounding box center [1003, 379] width 1035 height 229
click at [530, 510] on div at bounding box center [1012, 516] width 1055 height 15
click at [493, 685] on button "Send" at bounding box center [489, 686] width 48 height 27
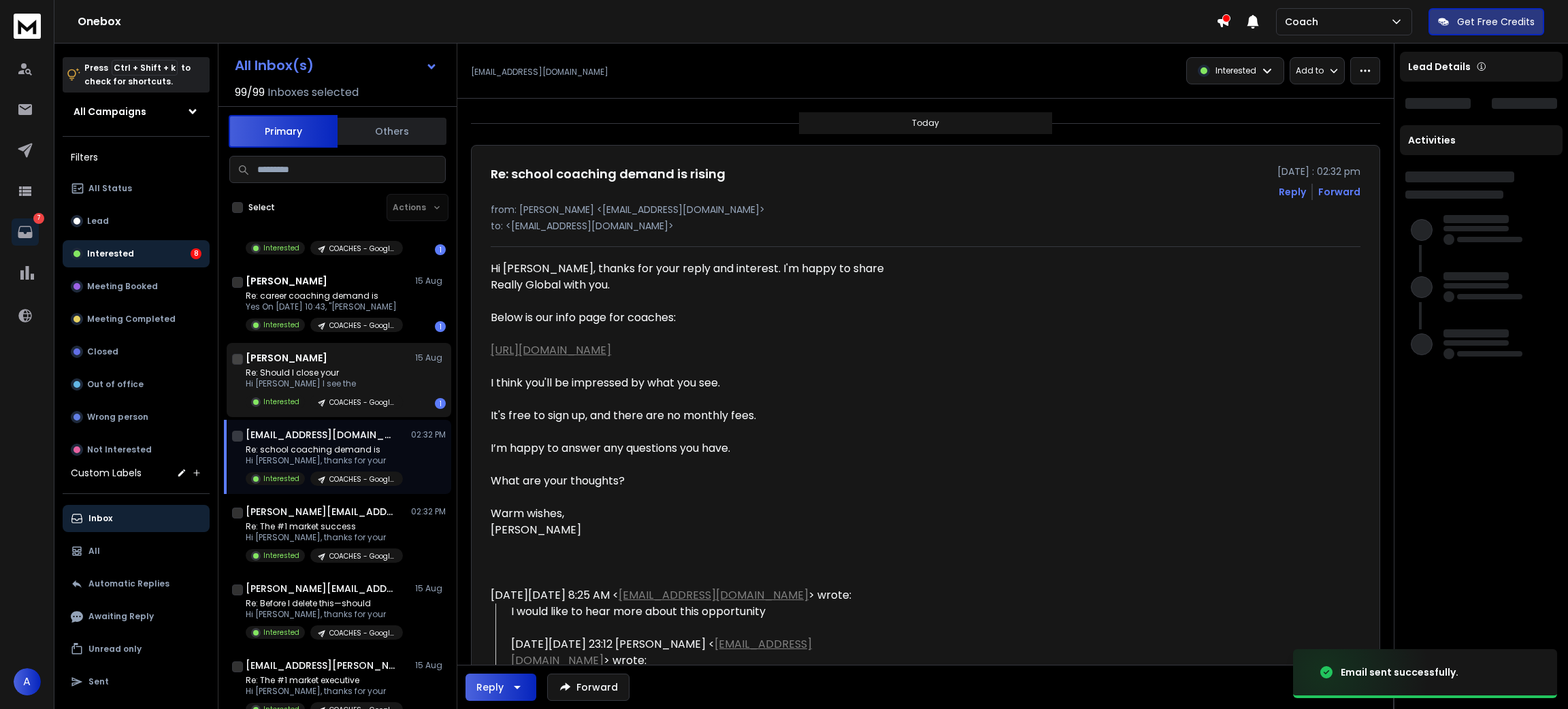
click at [284, 358] on h1 "Petar Krastev" at bounding box center [286, 358] width 82 height 14
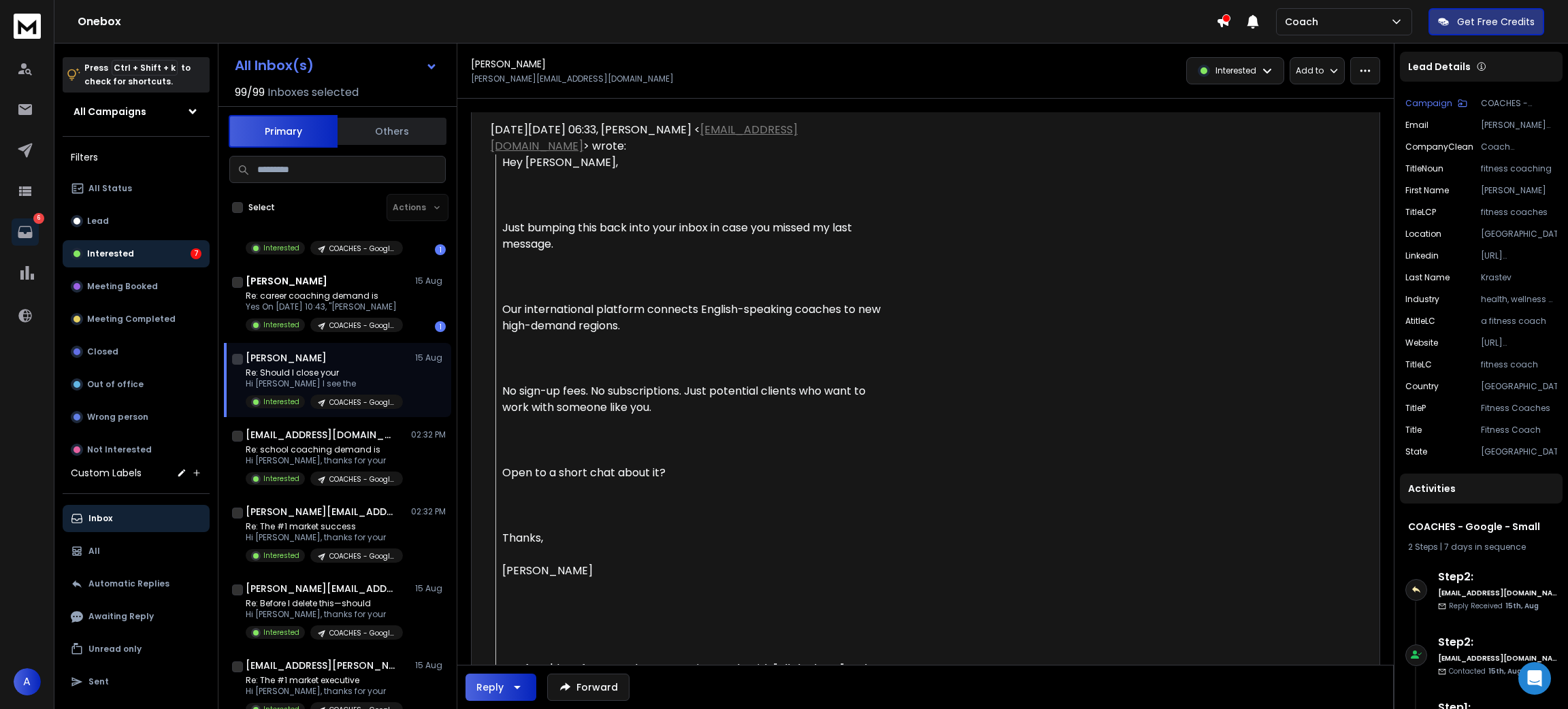
scroll to position [0, 0]
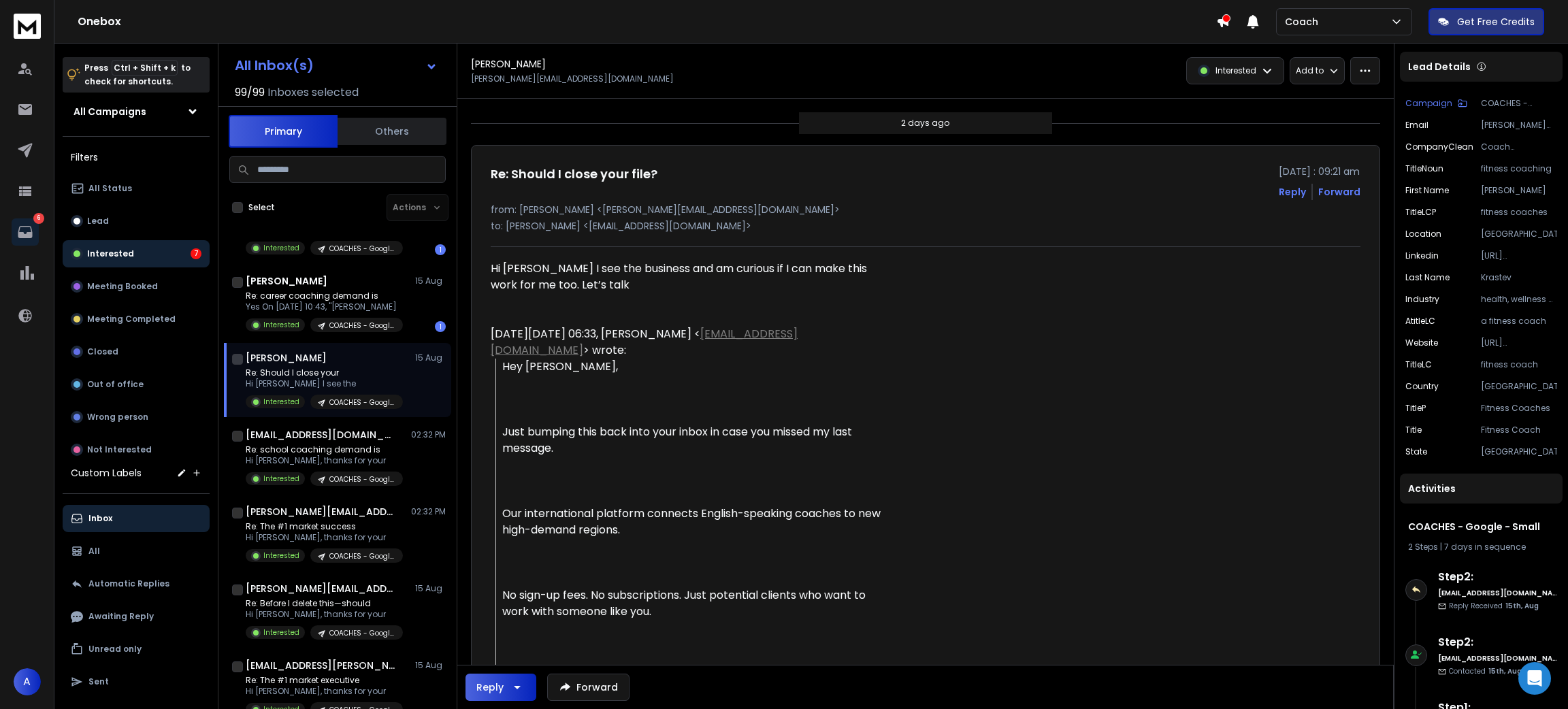
click at [493, 691] on div "Reply" at bounding box center [490, 687] width 27 height 14
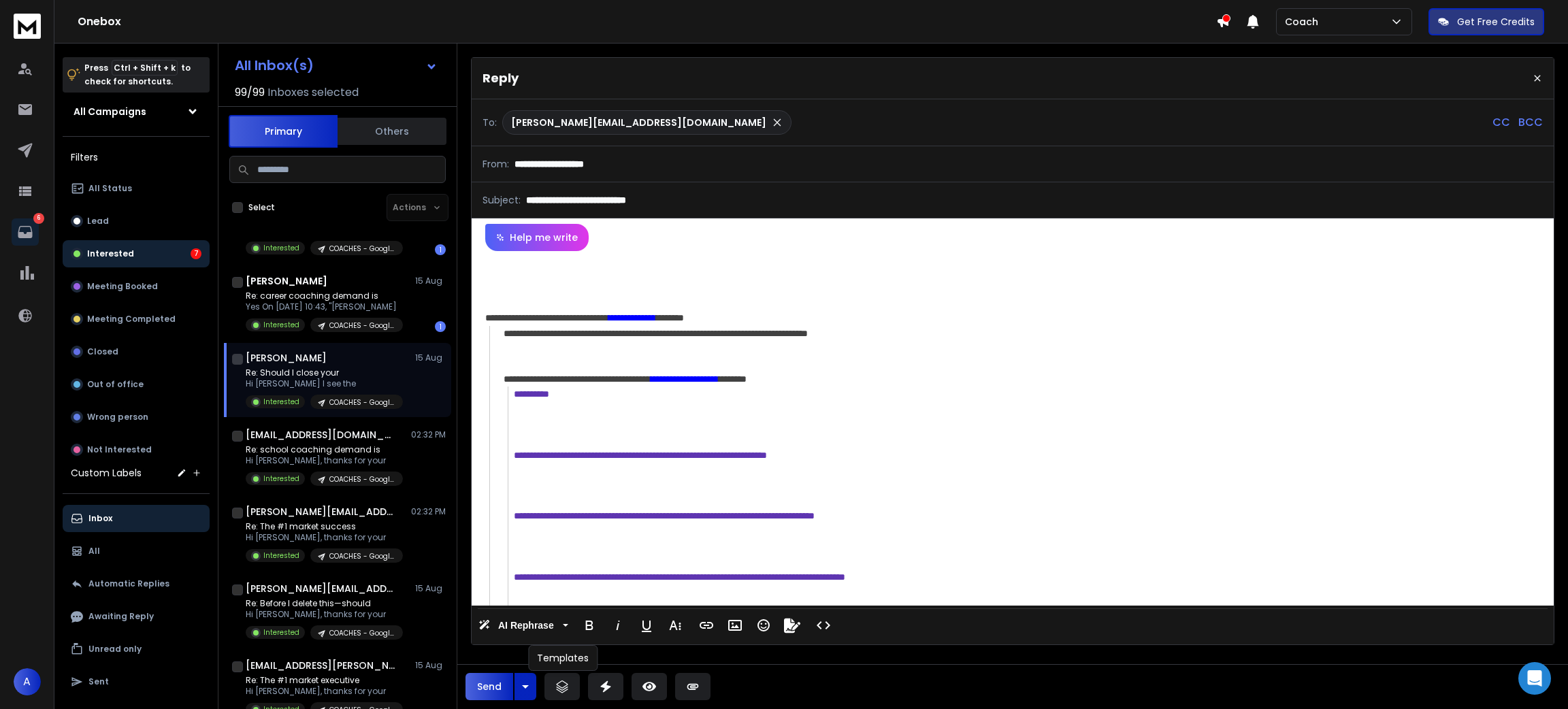
click at [549, 690] on button at bounding box center [562, 686] width 36 height 27
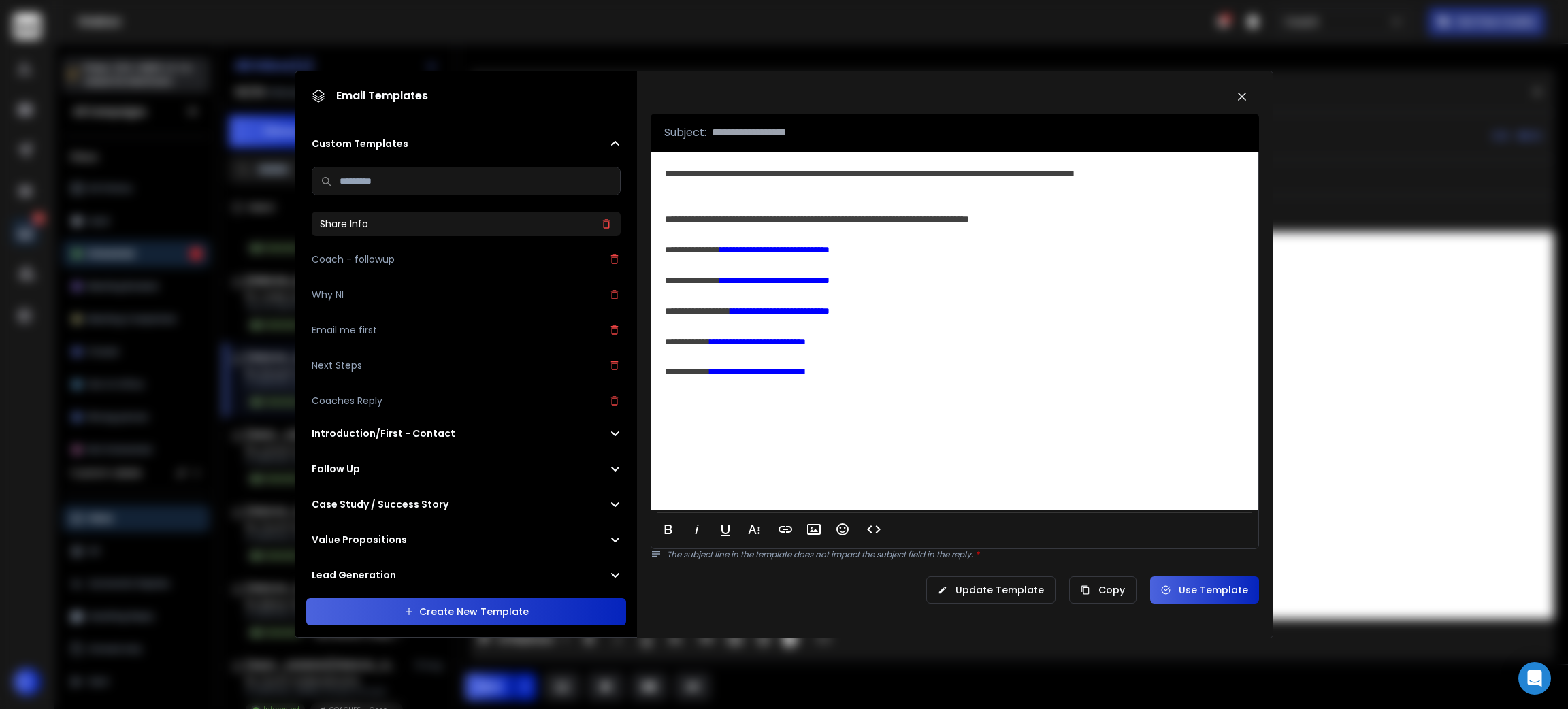
click at [401, 230] on div "Coaches Reply" at bounding box center [466, 223] width 293 height 14
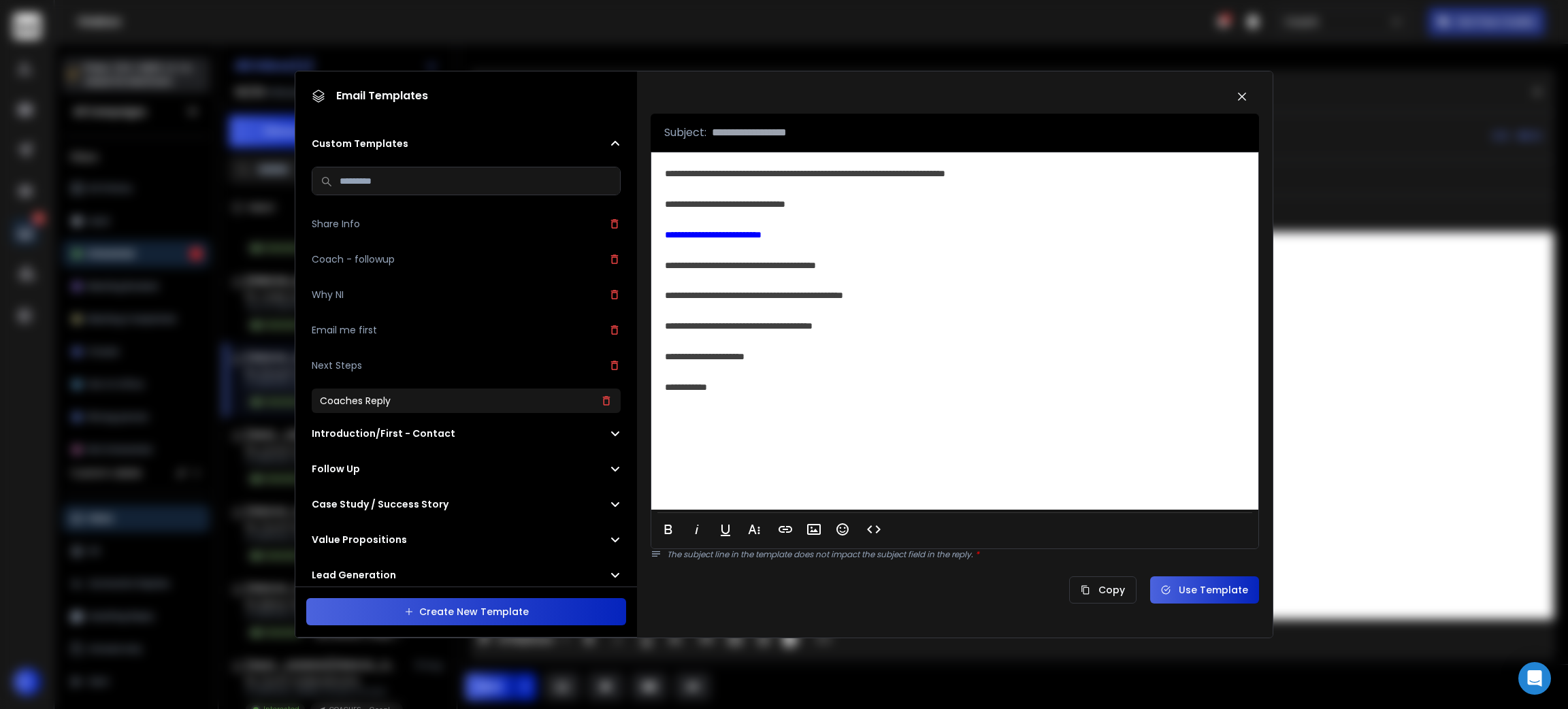
click at [1175, 595] on button "Use Template" at bounding box center [1205, 590] width 109 height 27
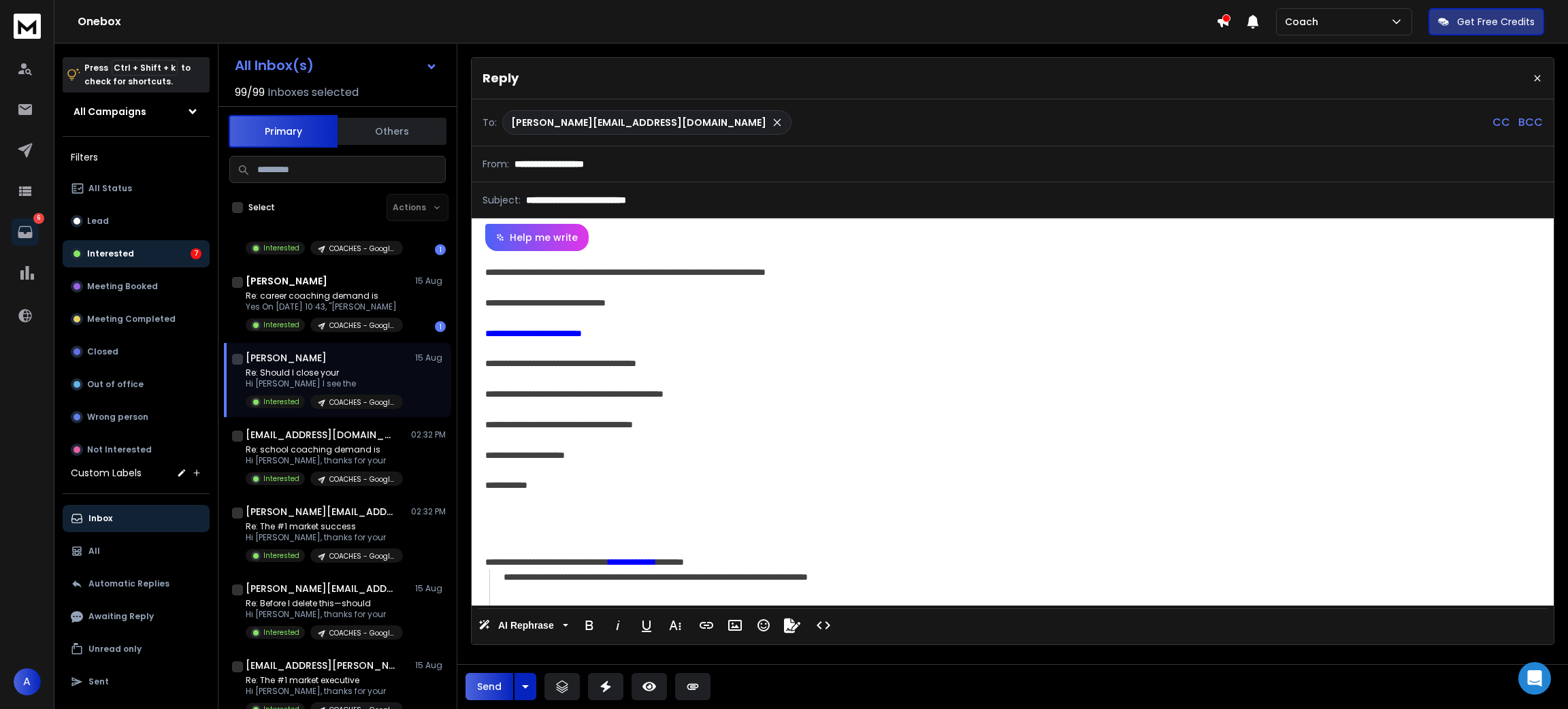
click at [493, 280] on div "**********" at bounding box center [1003, 379] width 1035 height 229
click at [490, 497] on div at bounding box center [1012, 501] width 1055 height 15
click at [473, 692] on button "Send" at bounding box center [489, 686] width 48 height 27
click at [490, 679] on button "Send" at bounding box center [489, 686] width 48 height 27
click at [473, 684] on button "Send" at bounding box center [489, 686] width 48 height 27
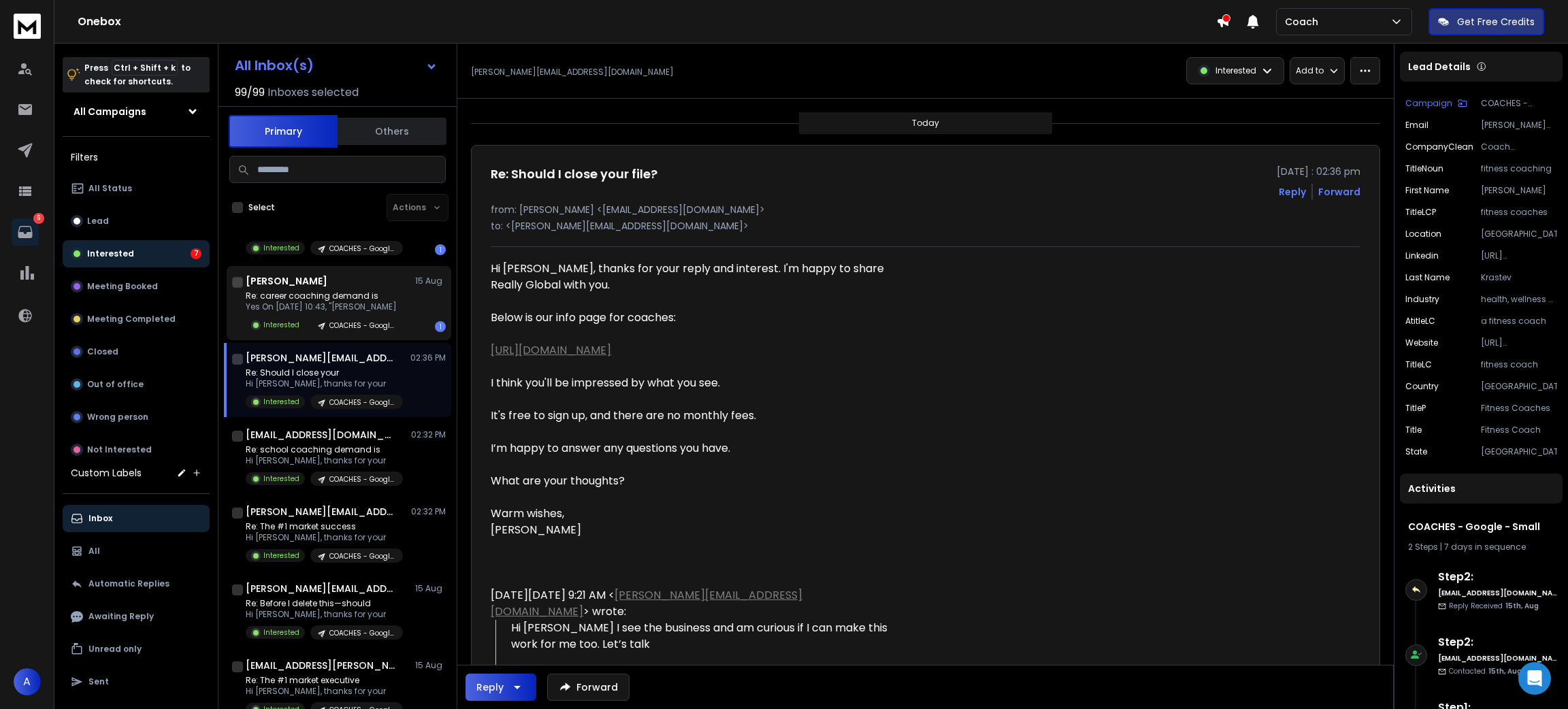
click at [324, 312] on div "Re: career coaching demand is Yes ﻿On 15/8/25, 10:43, "Doreen Interested COACHE…" at bounding box center [324, 311] width 157 height 42
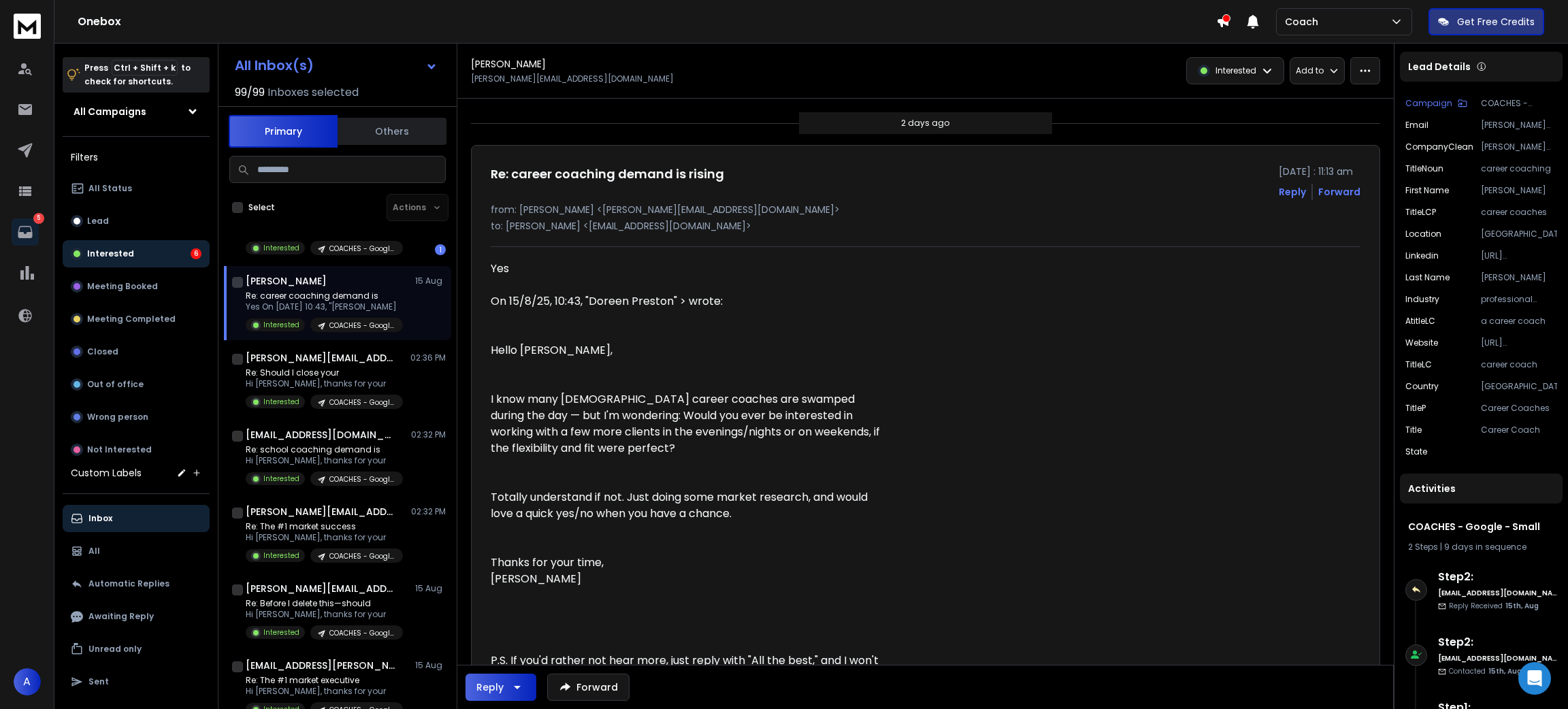
click at [490, 684] on div "Reply" at bounding box center [490, 687] width 27 height 14
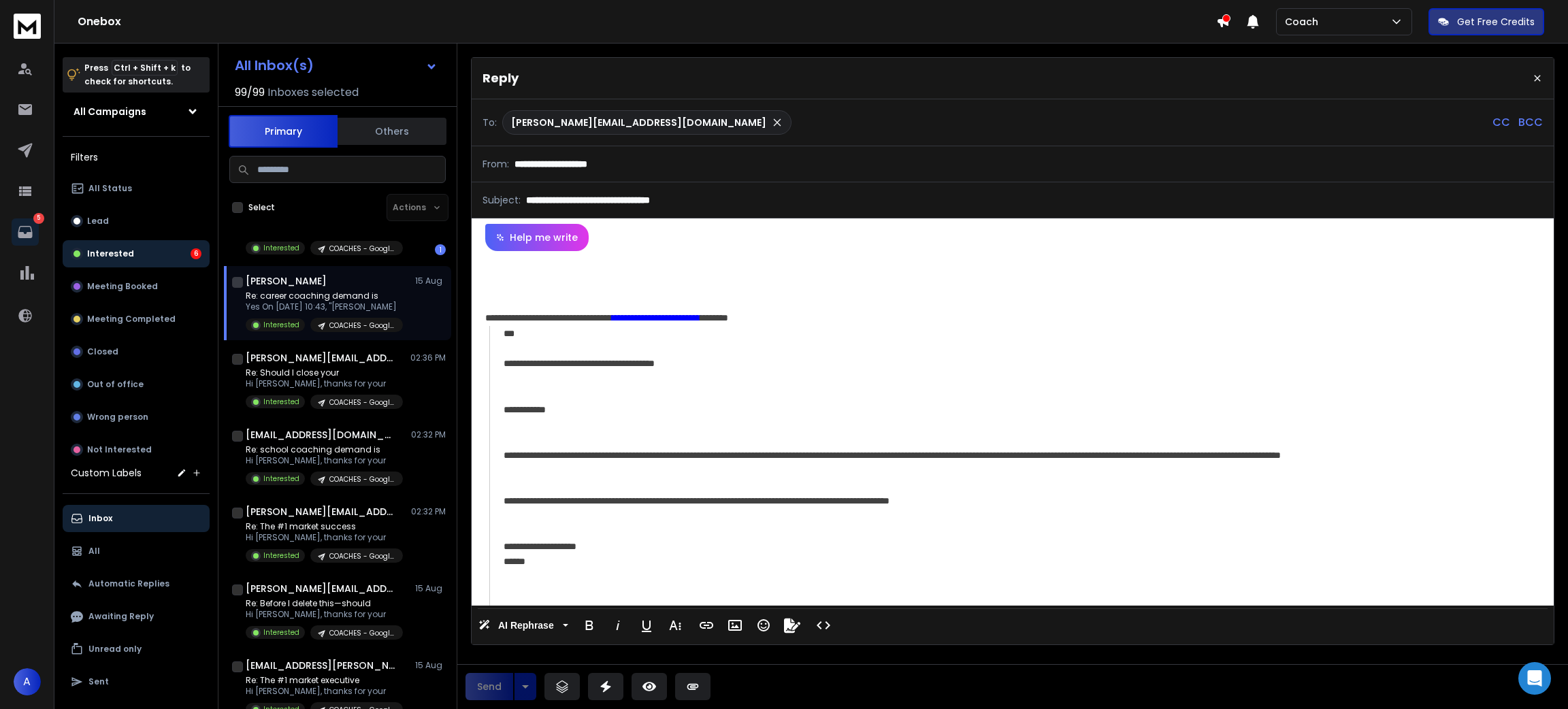
click at [529, 684] on div "Send" at bounding box center [500, 686] width 70 height 27
click at [564, 685] on icon at bounding box center [562, 686] width 14 height 14
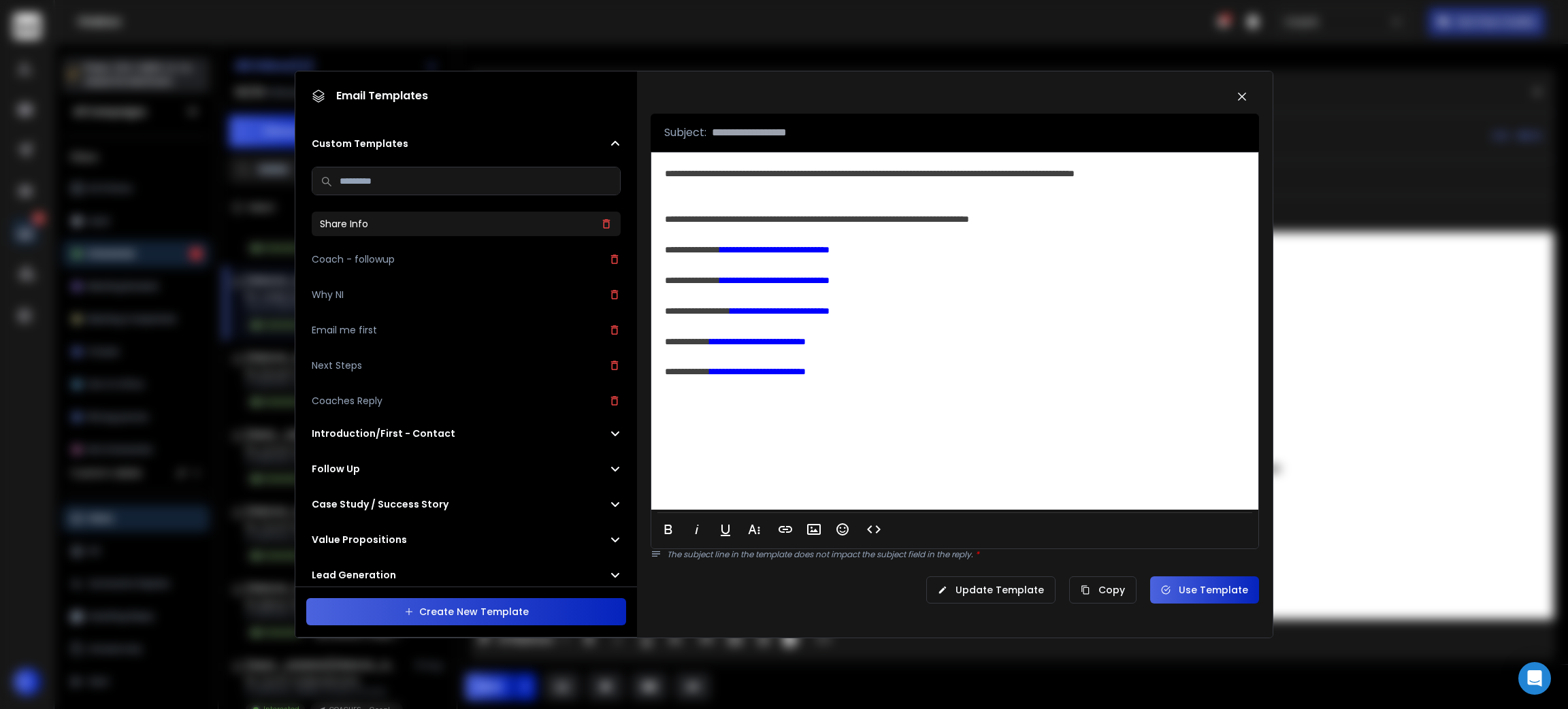
click at [471, 230] on div "Coaches Reply" at bounding box center [466, 223] width 293 height 14
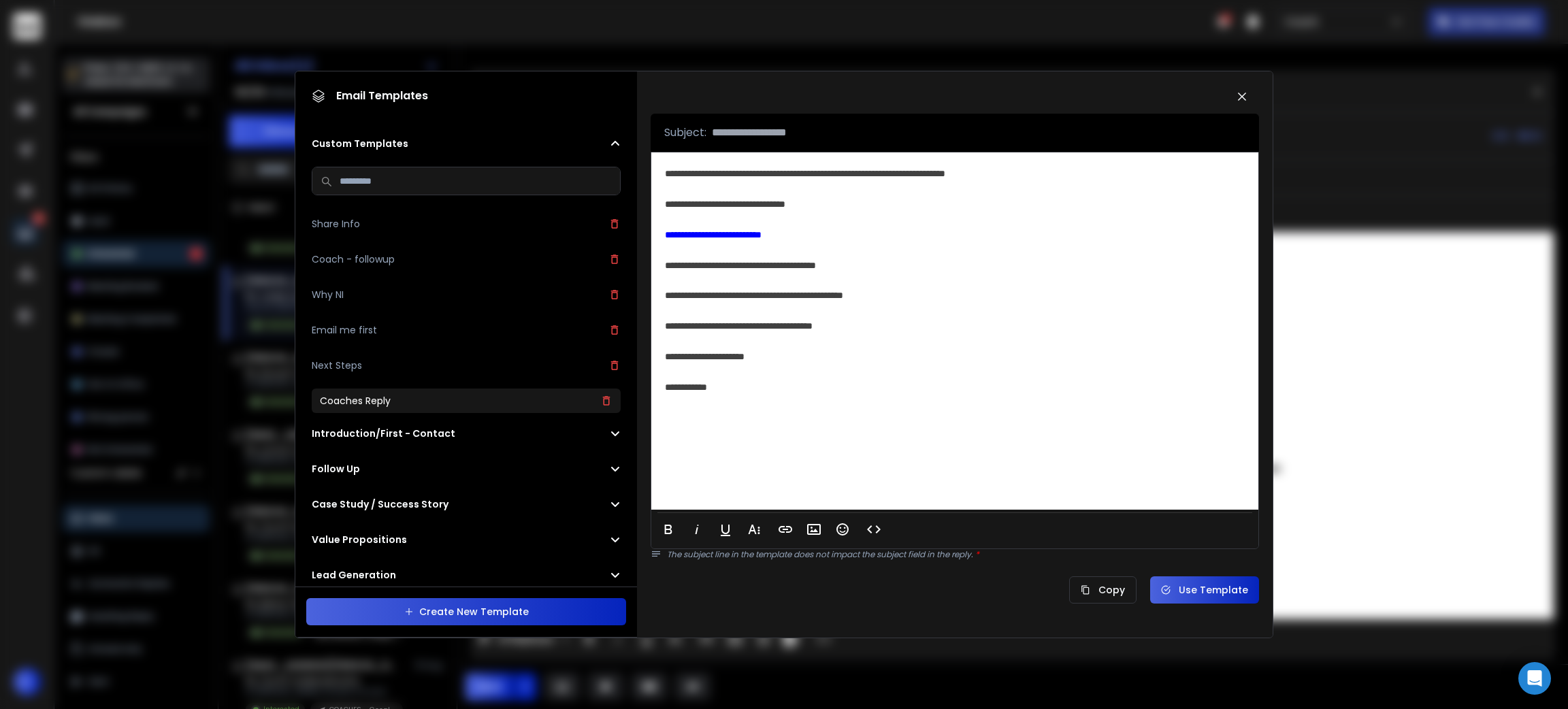
click at [1216, 597] on button "Use Template" at bounding box center [1205, 590] width 109 height 27
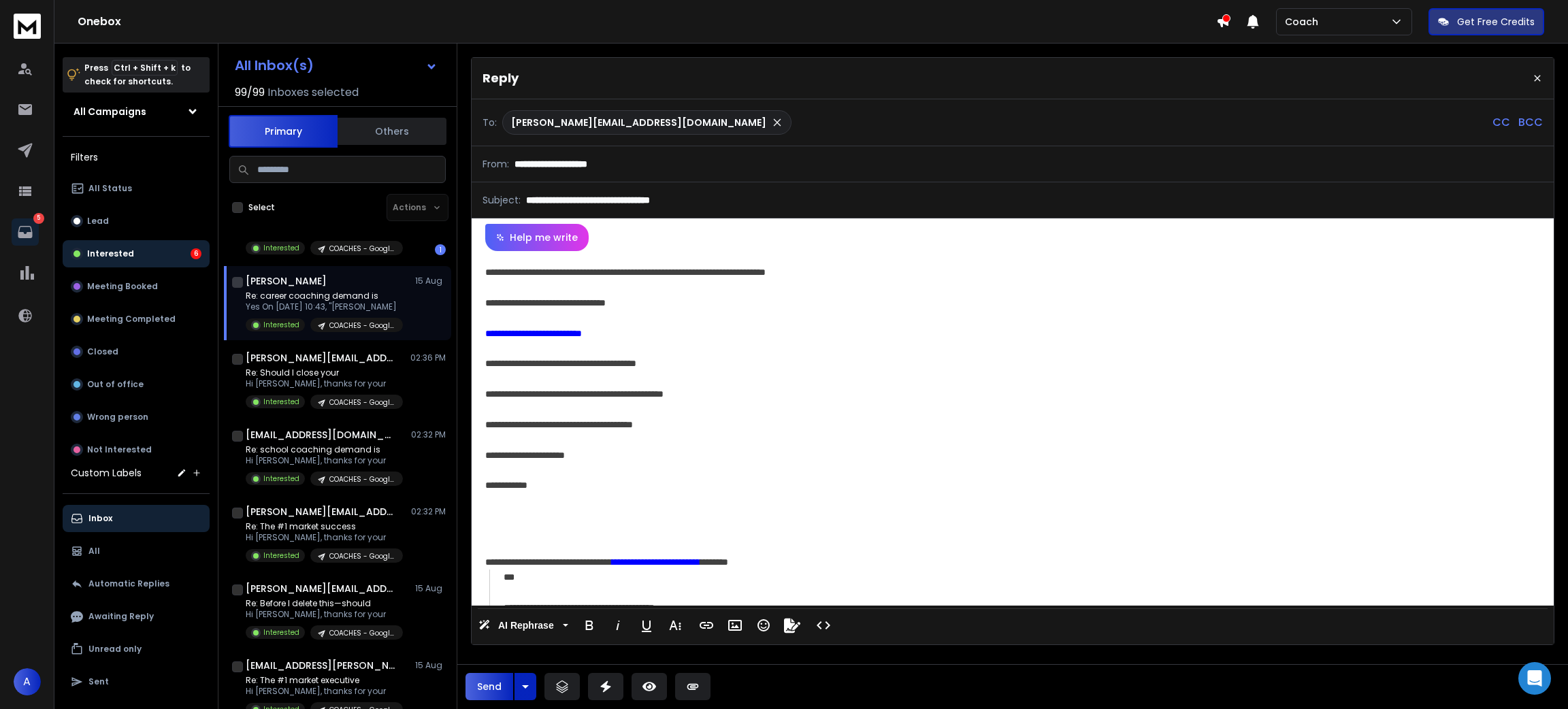
click at [495, 275] on div "**********" at bounding box center [1003, 379] width 1035 height 229
click at [501, 504] on div at bounding box center [1012, 501] width 1055 height 15
click at [483, 691] on button "Send" at bounding box center [489, 686] width 48 height 27
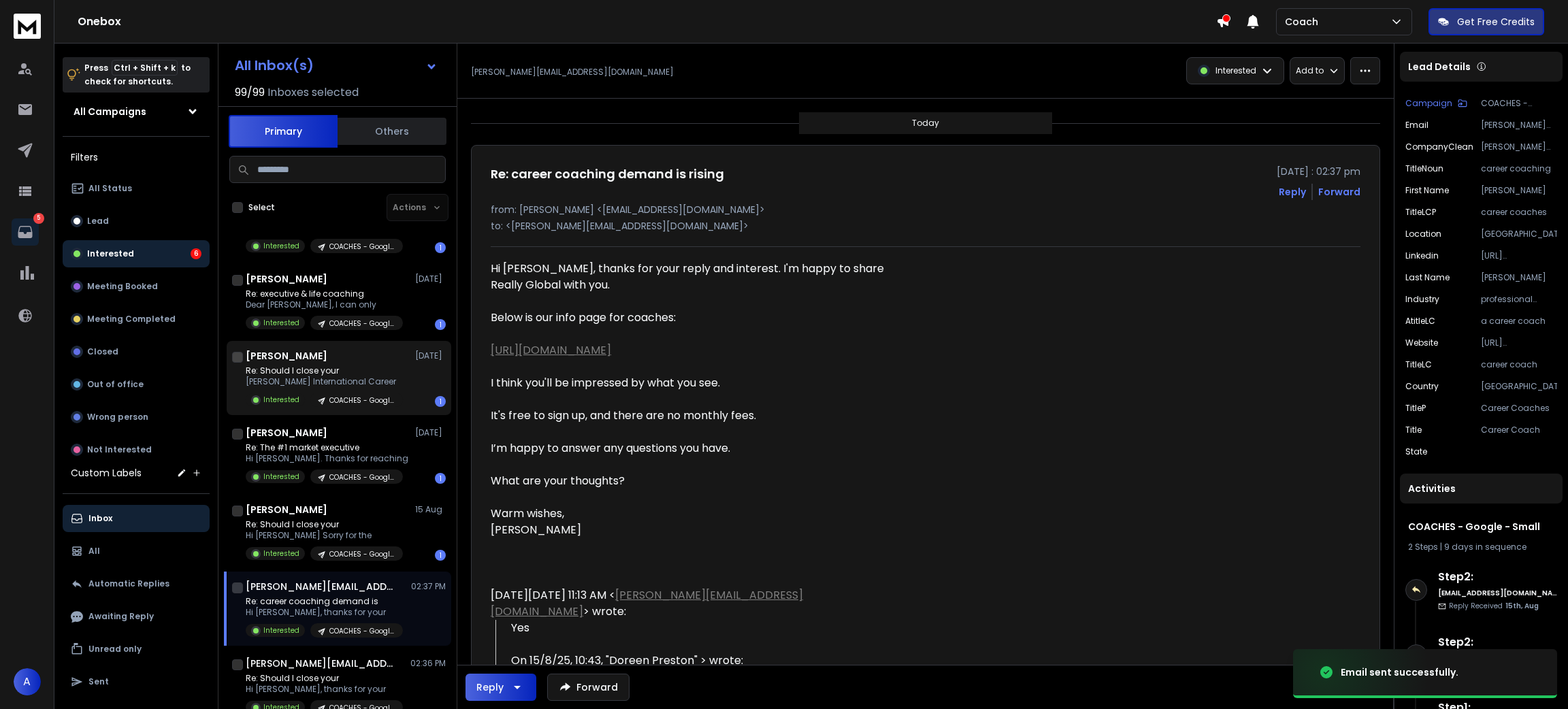
scroll to position [102, 0]
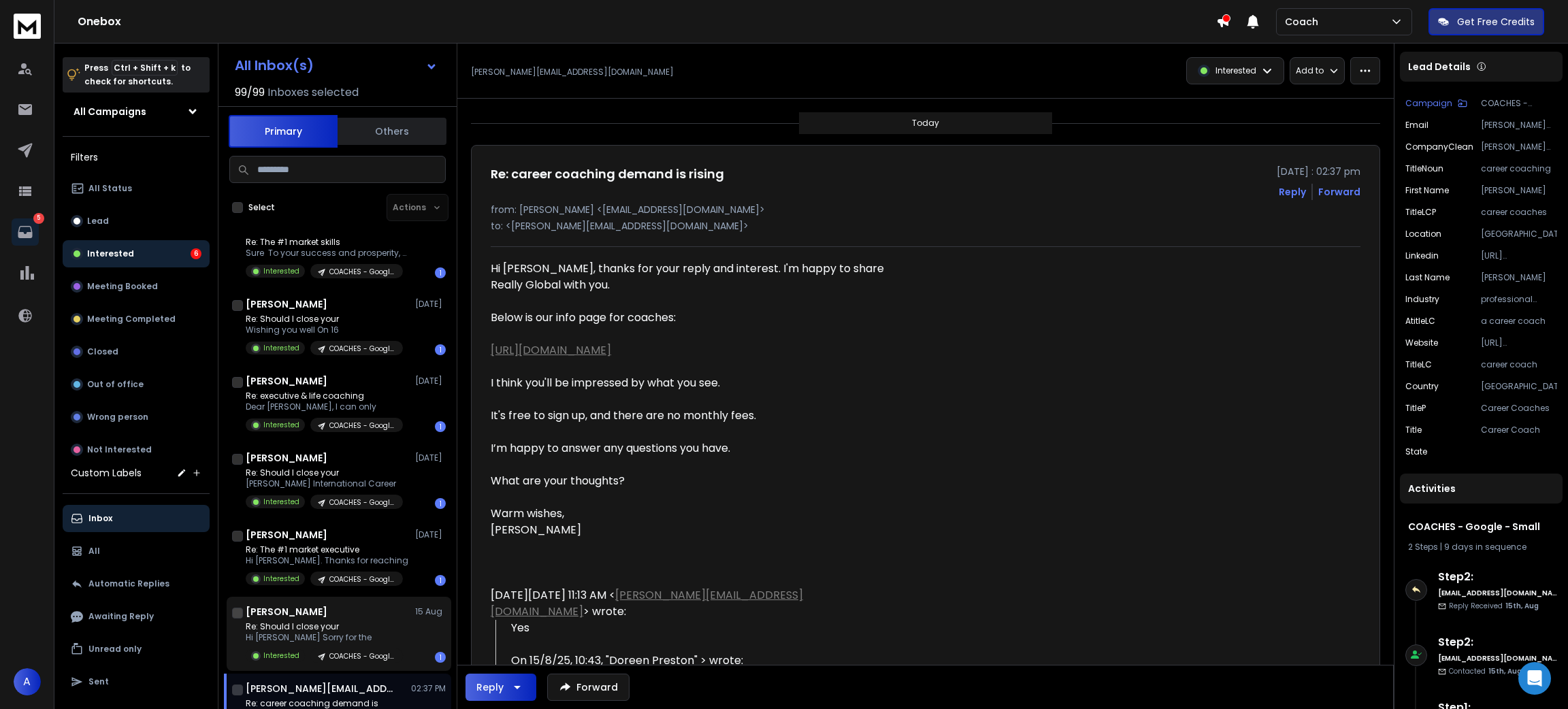
drag, startPoint x: 371, startPoint y: 611, endPoint x: 377, endPoint y: 616, distance: 7.8
click at [377, 616] on div "Lori Jazvac 15 Aug" at bounding box center [346, 611] width 200 height 14
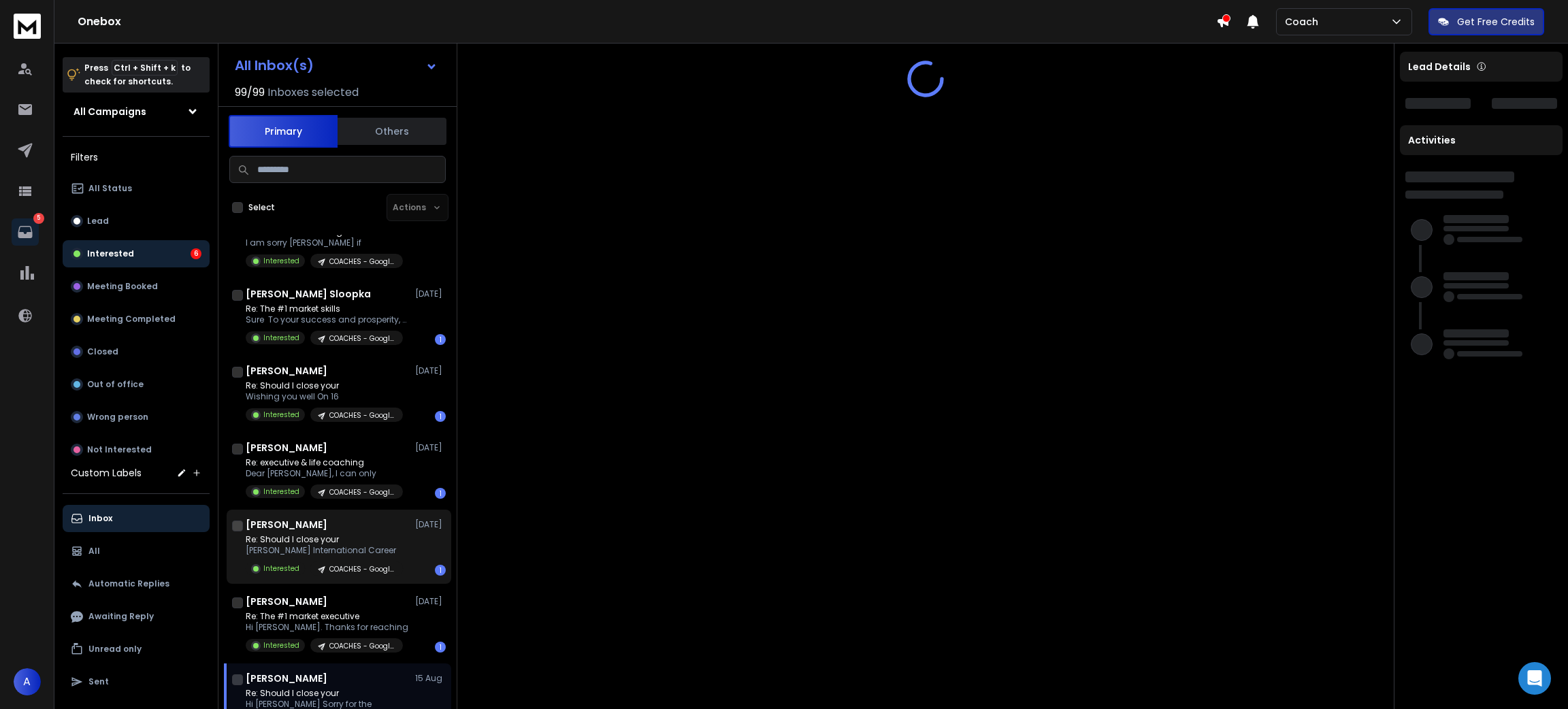
scroll to position [0, 0]
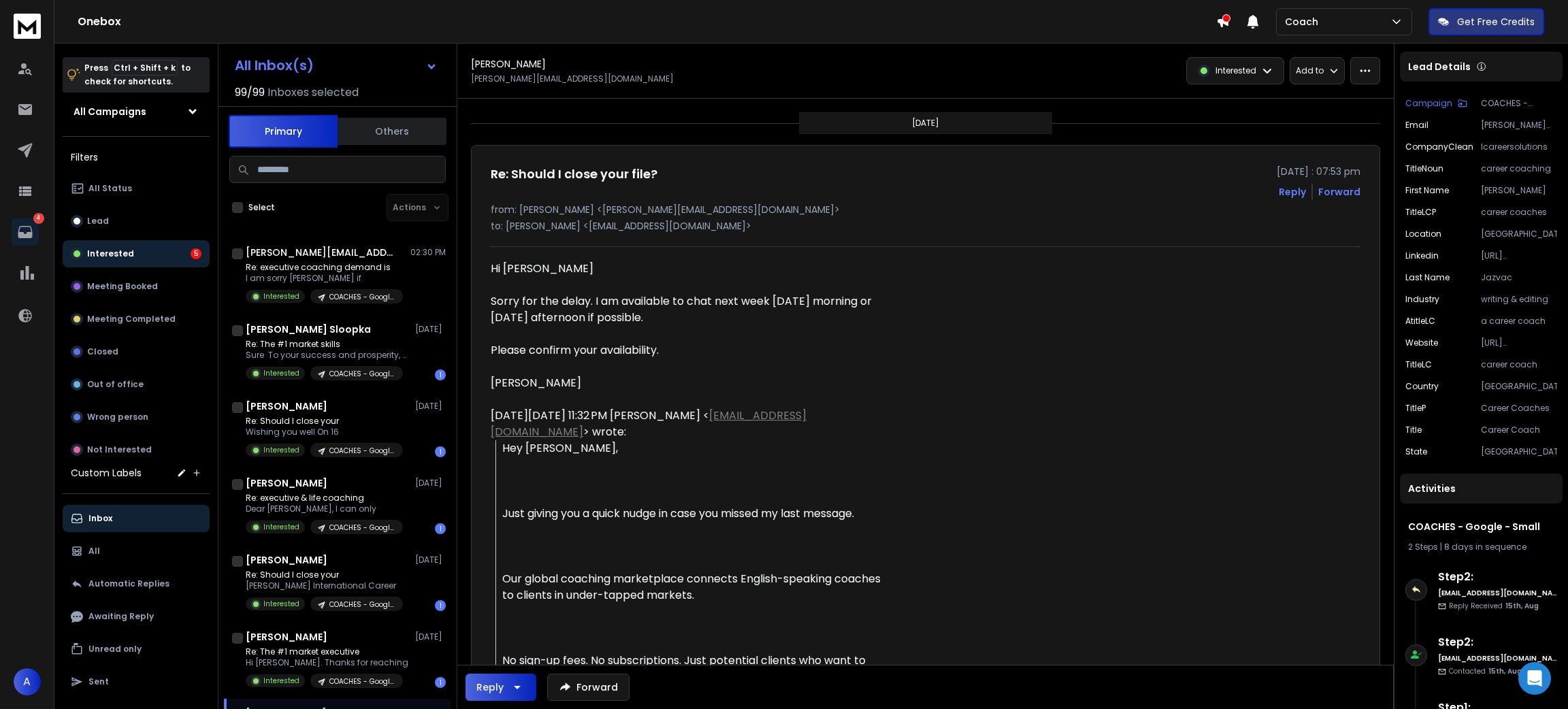
click at [497, 692] on div "Reply" at bounding box center [490, 687] width 27 height 14
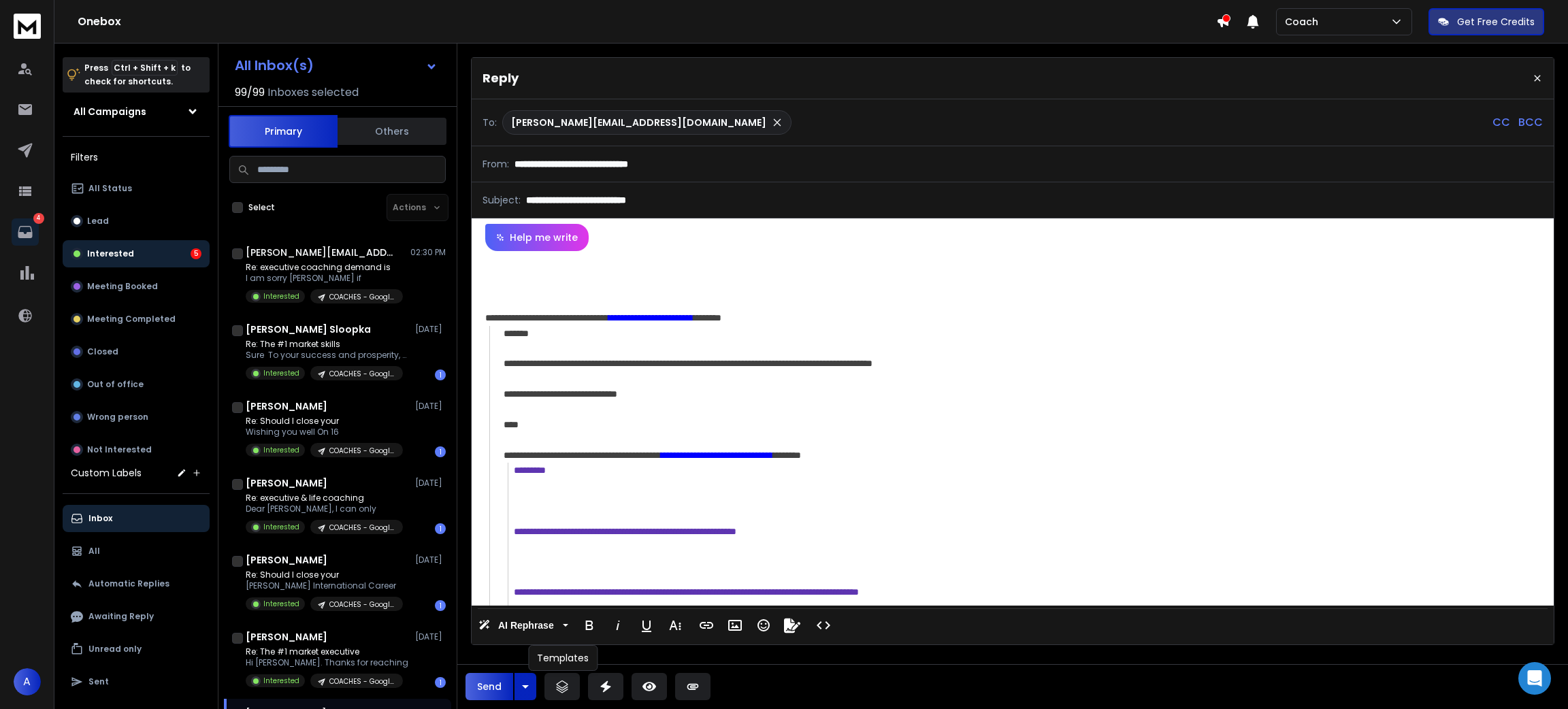
click at [563, 684] on icon at bounding box center [562, 686] width 14 height 14
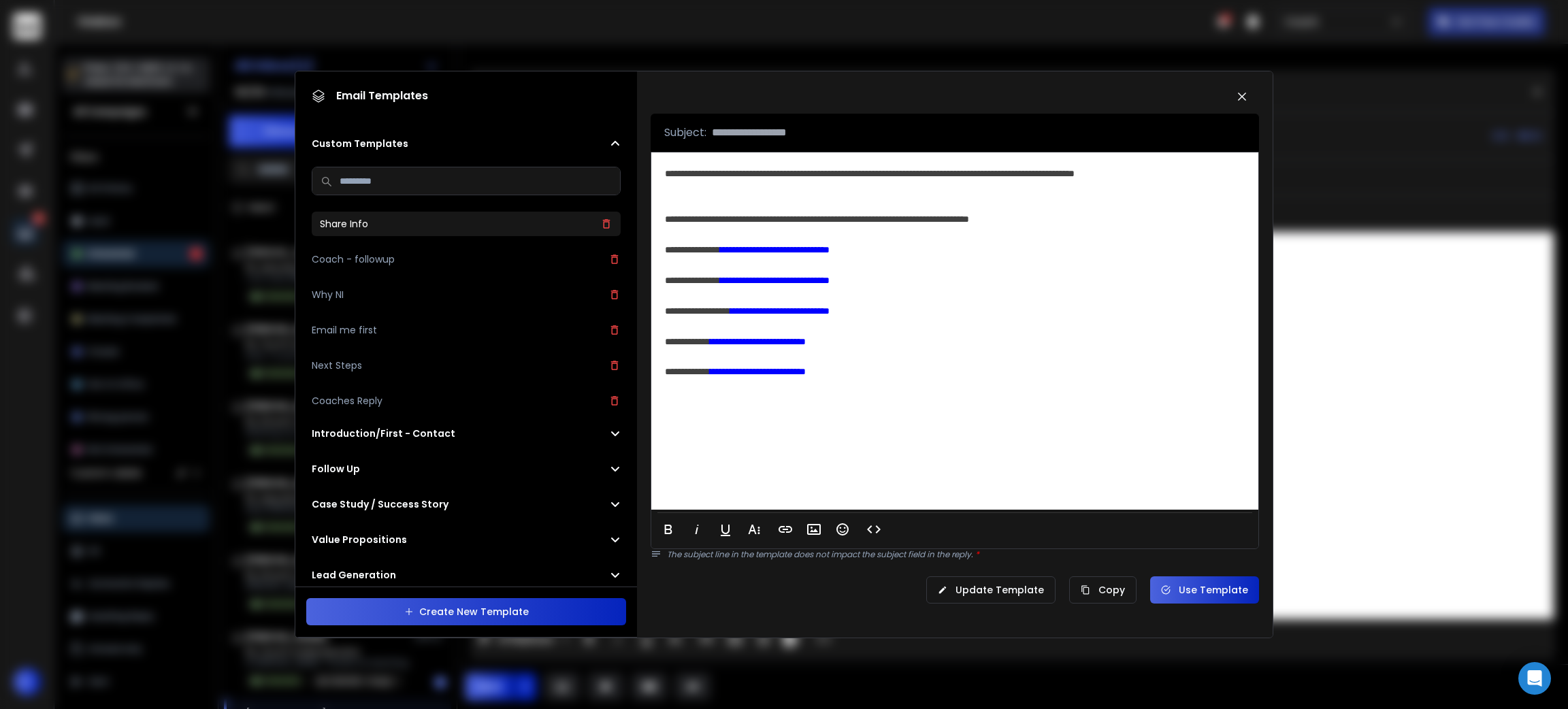
click at [431, 230] on div "Coaches Reply" at bounding box center [466, 223] width 293 height 14
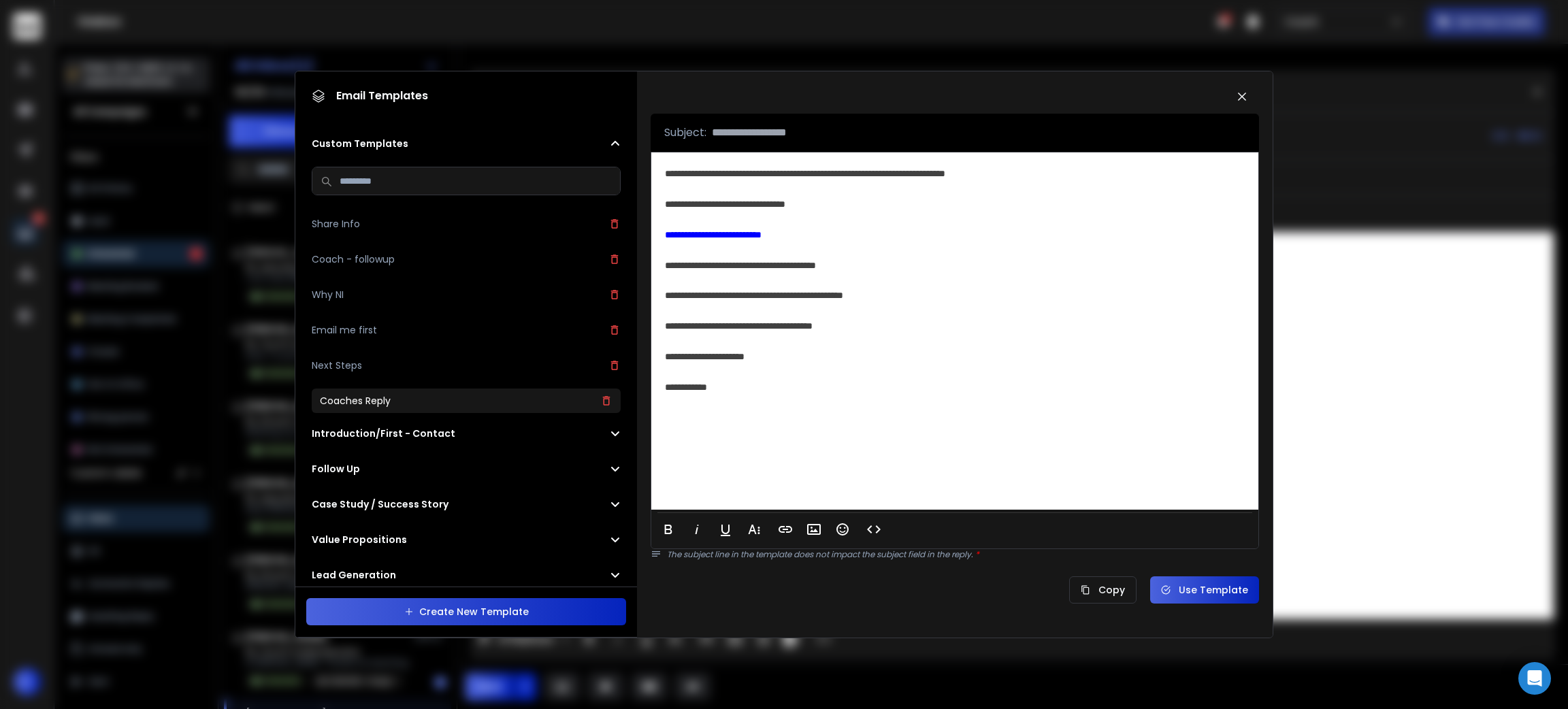
click at [1190, 601] on button "Use Template" at bounding box center [1205, 590] width 109 height 27
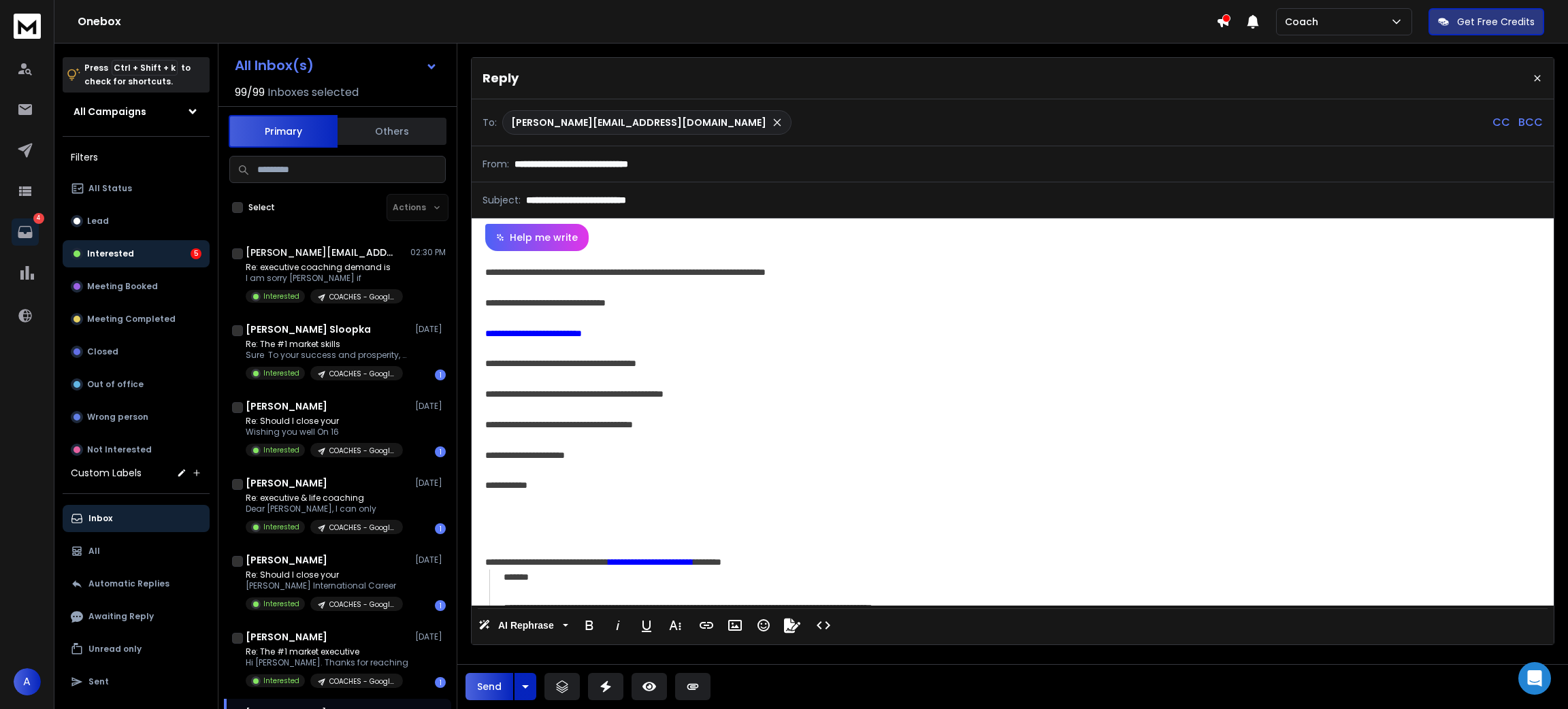
drag, startPoint x: 493, startPoint y: 270, endPoint x: 499, endPoint y: 270, distance: 6.0
click at [497, 270] on div "**********" at bounding box center [1003, 379] width 1035 height 229
click at [496, 501] on div at bounding box center [1012, 501] width 1055 height 15
click at [643, 449] on div "**********" at bounding box center [1003, 379] width 1035 height 229
click at [737, 423] on div "**********" at bounding box center [1003, 379] width 1035 height 229
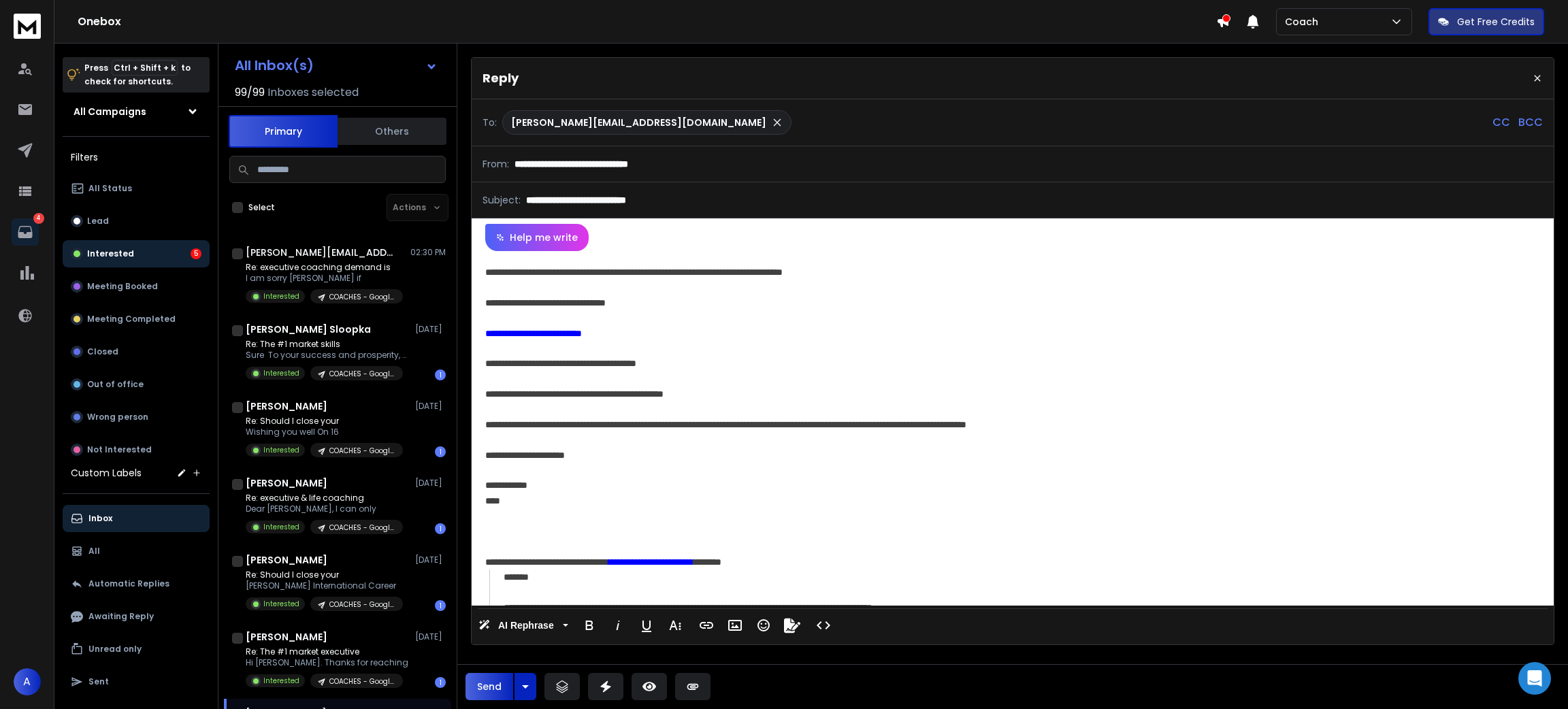
click at [497, 684] on button "Send" at bounding box center [489, 686] width 48 height 27
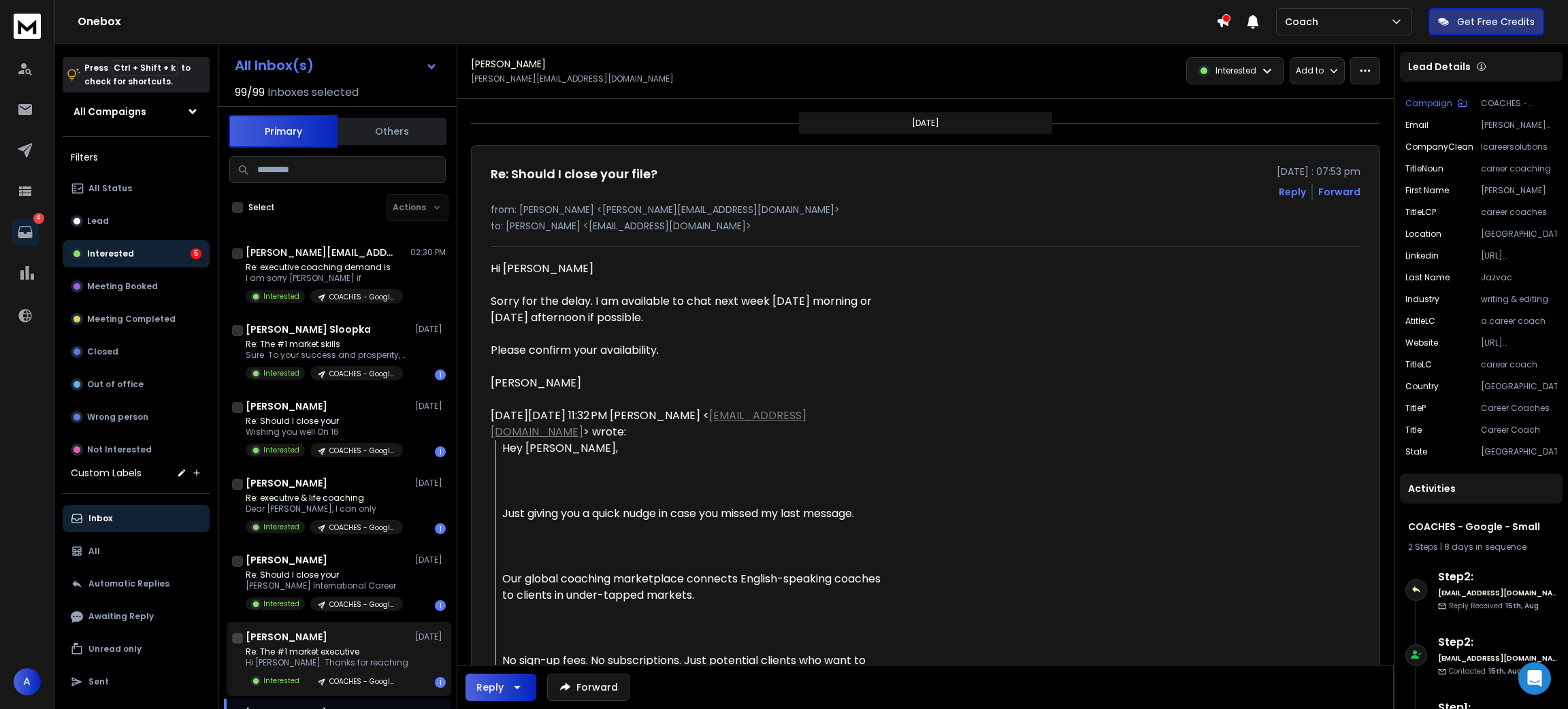
click at [321, 658] on p "Hi Dave. Thanks for reaching" at bounding box center [327, 663] width 163 height 11
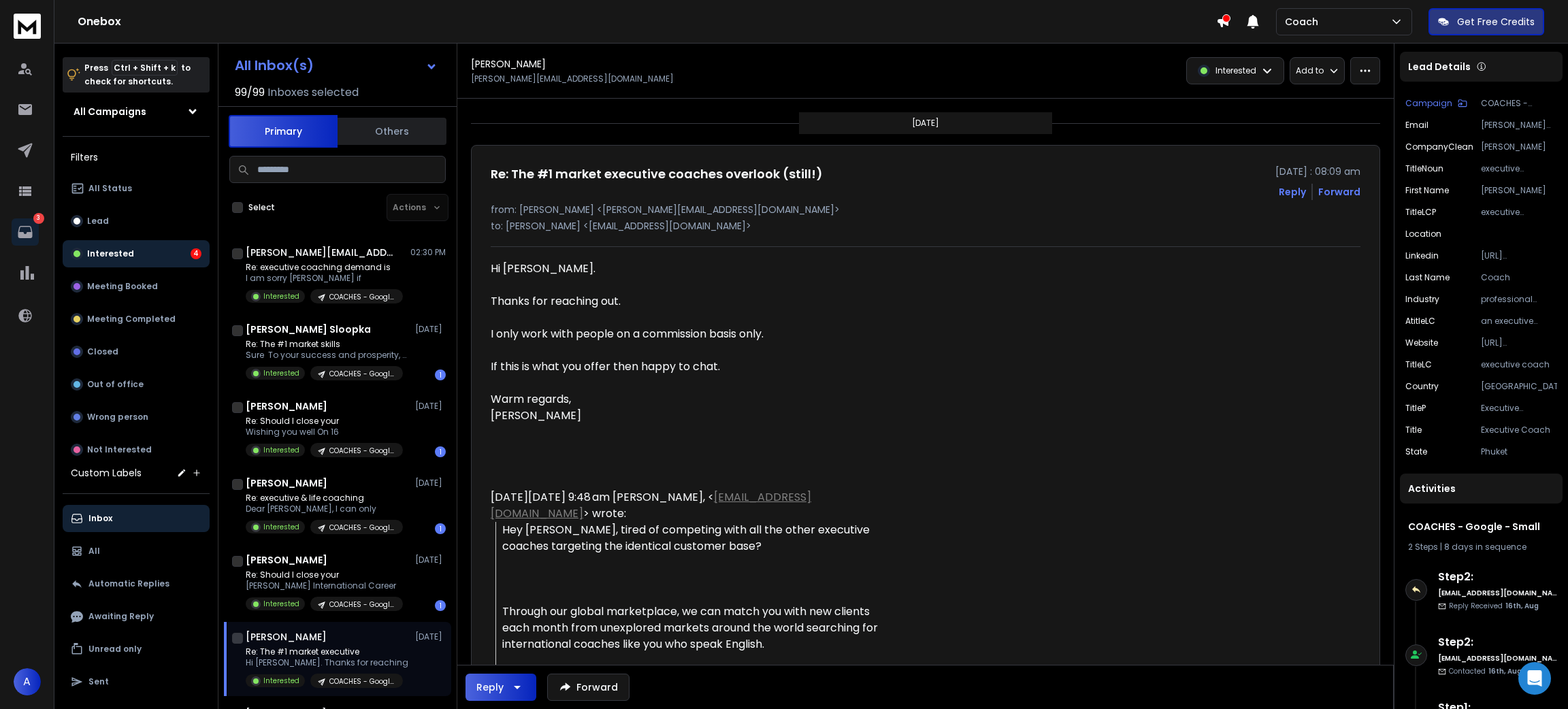
click at [510, 684] on icon "button" at bounding box center [518, 687] width 17 height 17
click at [477, 691] on div "Reply" at bounding box center [490, 687] width 27 height 14
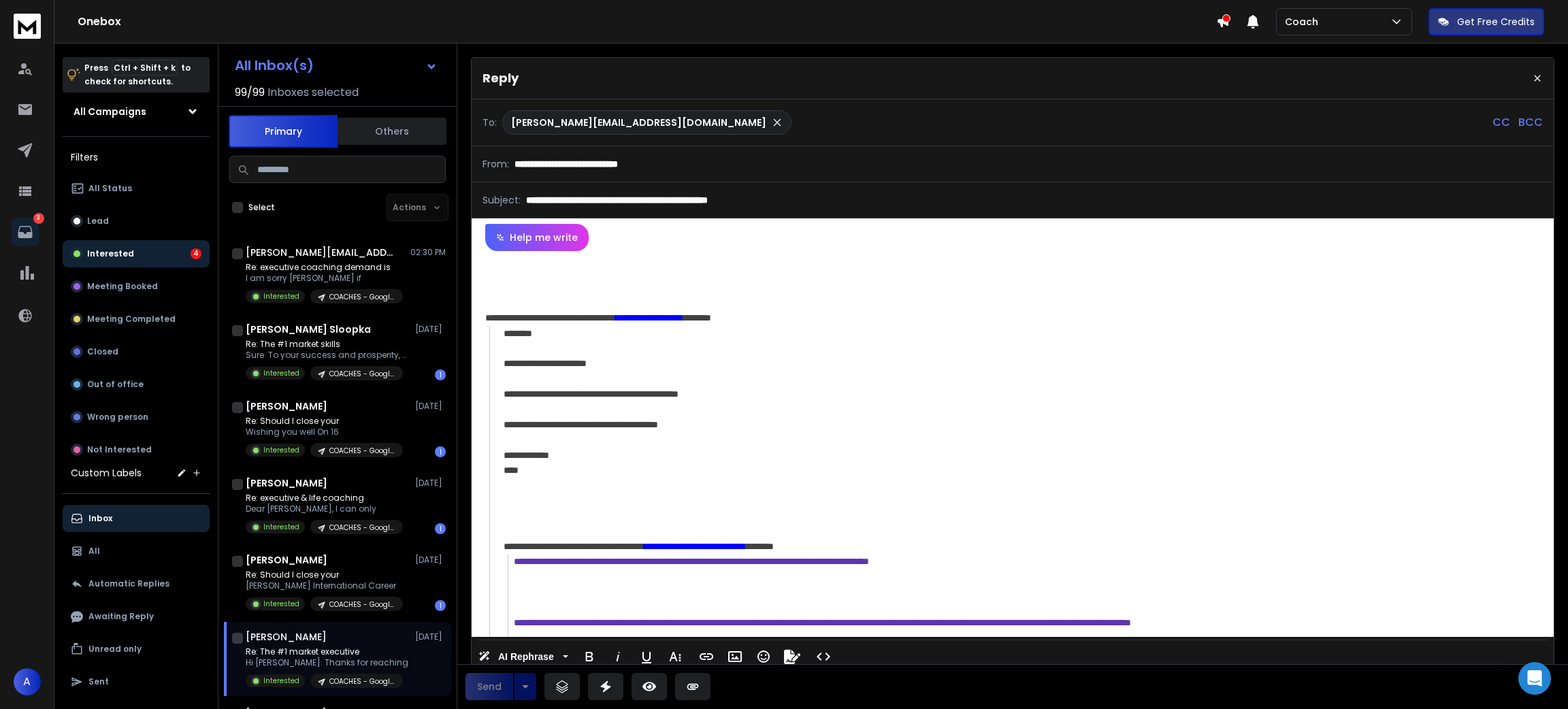
click at [477, 691] on div "Send" at bounding box center [500, 686] width 70 height 27
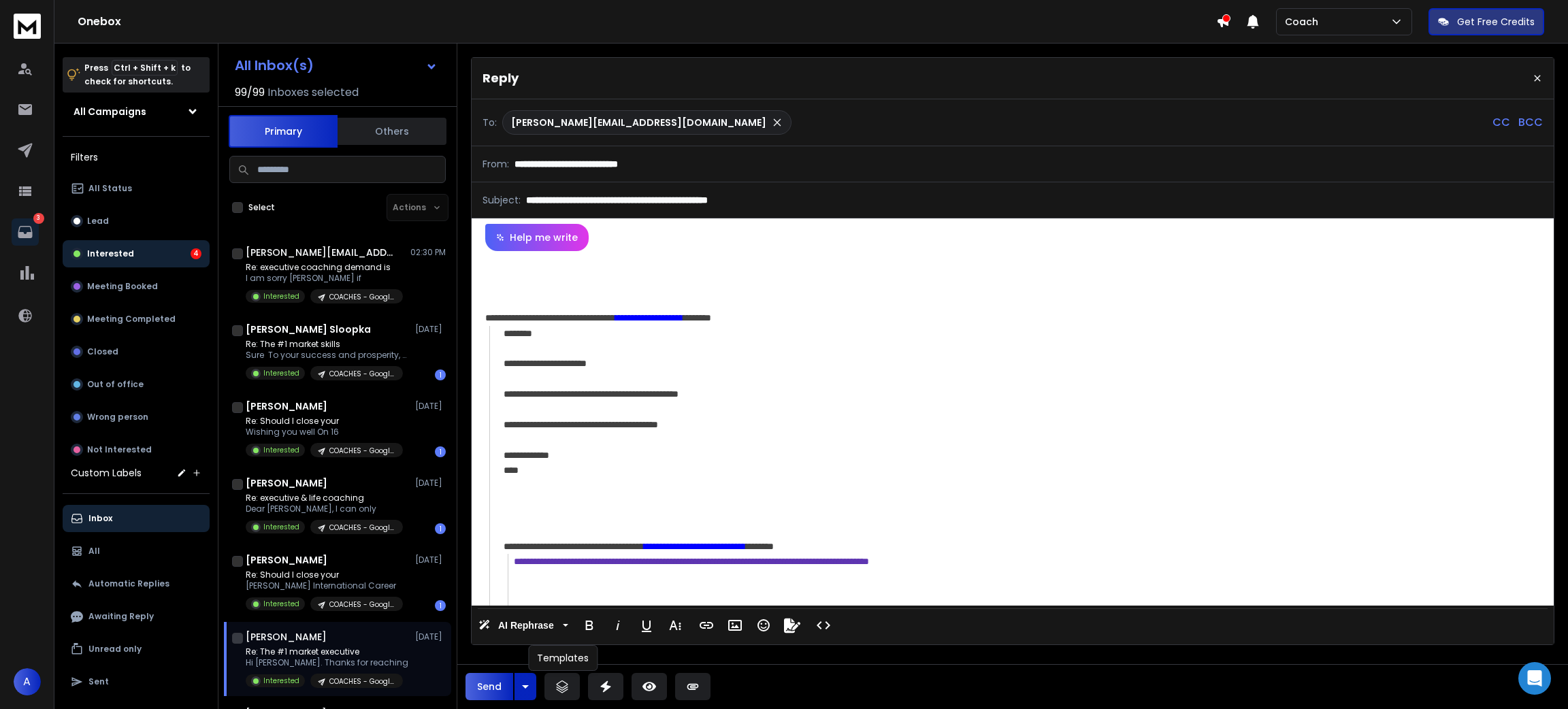
click at [561, 687] on icon at bounding box center [562, 686] width 14 height 14
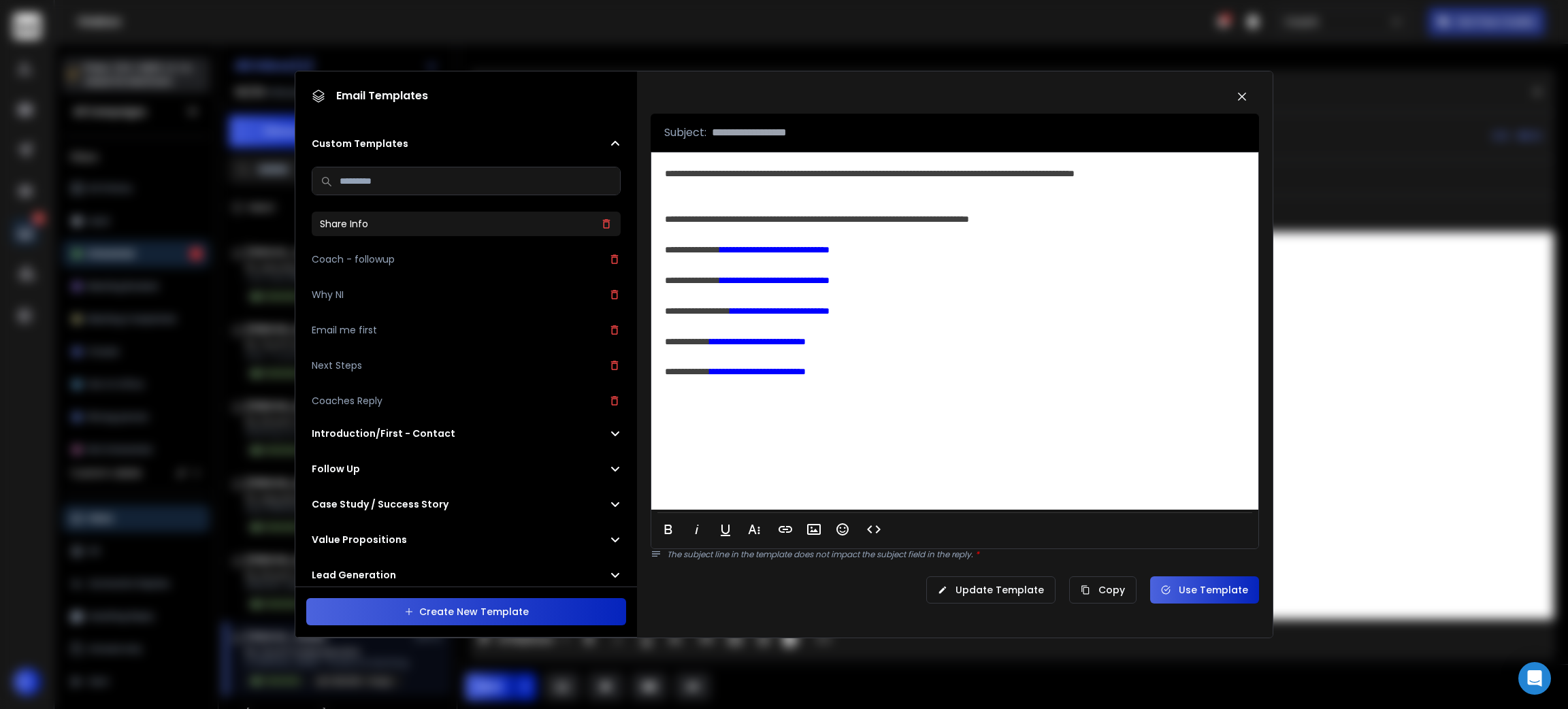
click at [443, 230] on div "Coaches Reply" at bounding box center [466, 223] width 293 height 14
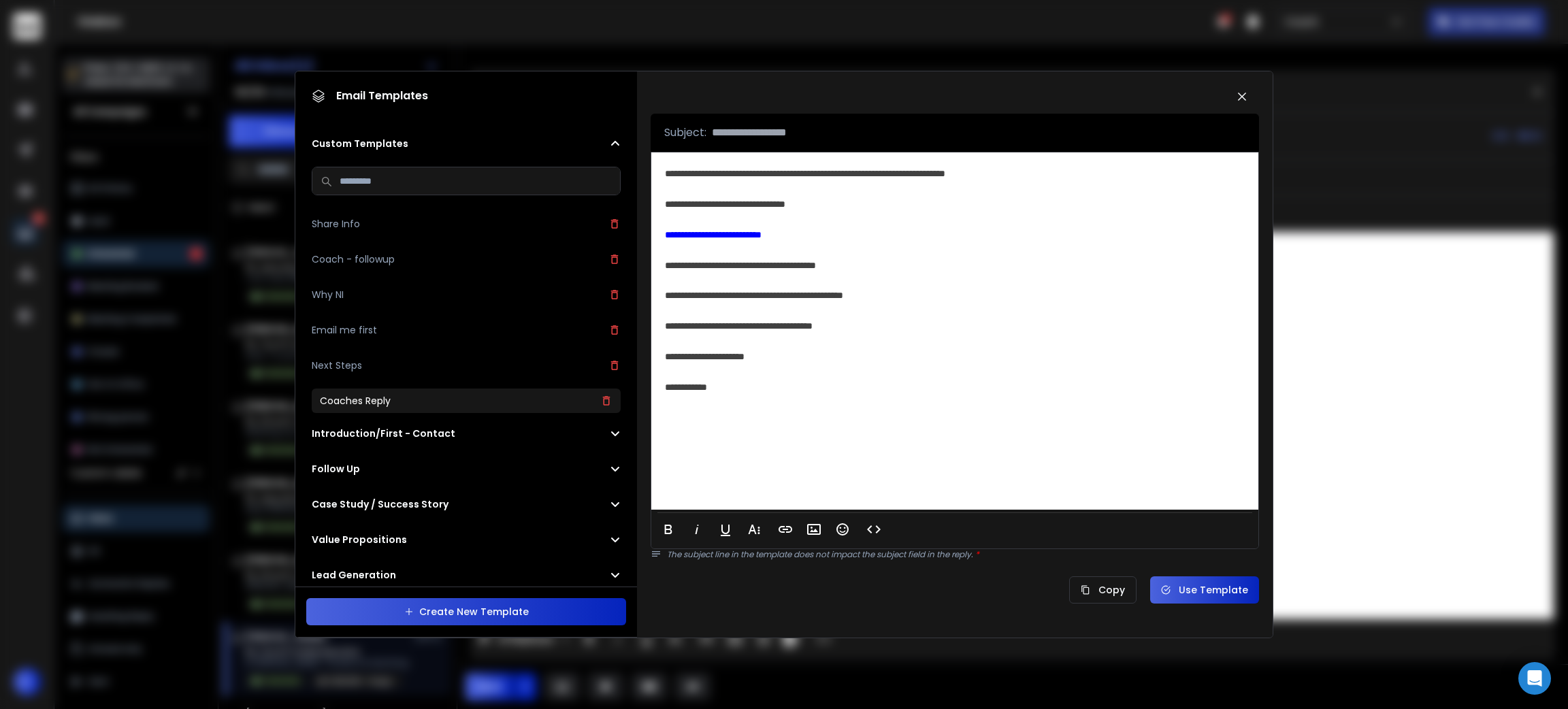
click at [1178, 574] on div "Copy Use Template" at bounding box center [955, 589] width 636 height 43
click at [1183, 589] on button "Use Template" at bounding box center [1205, 590] width 109 height 27
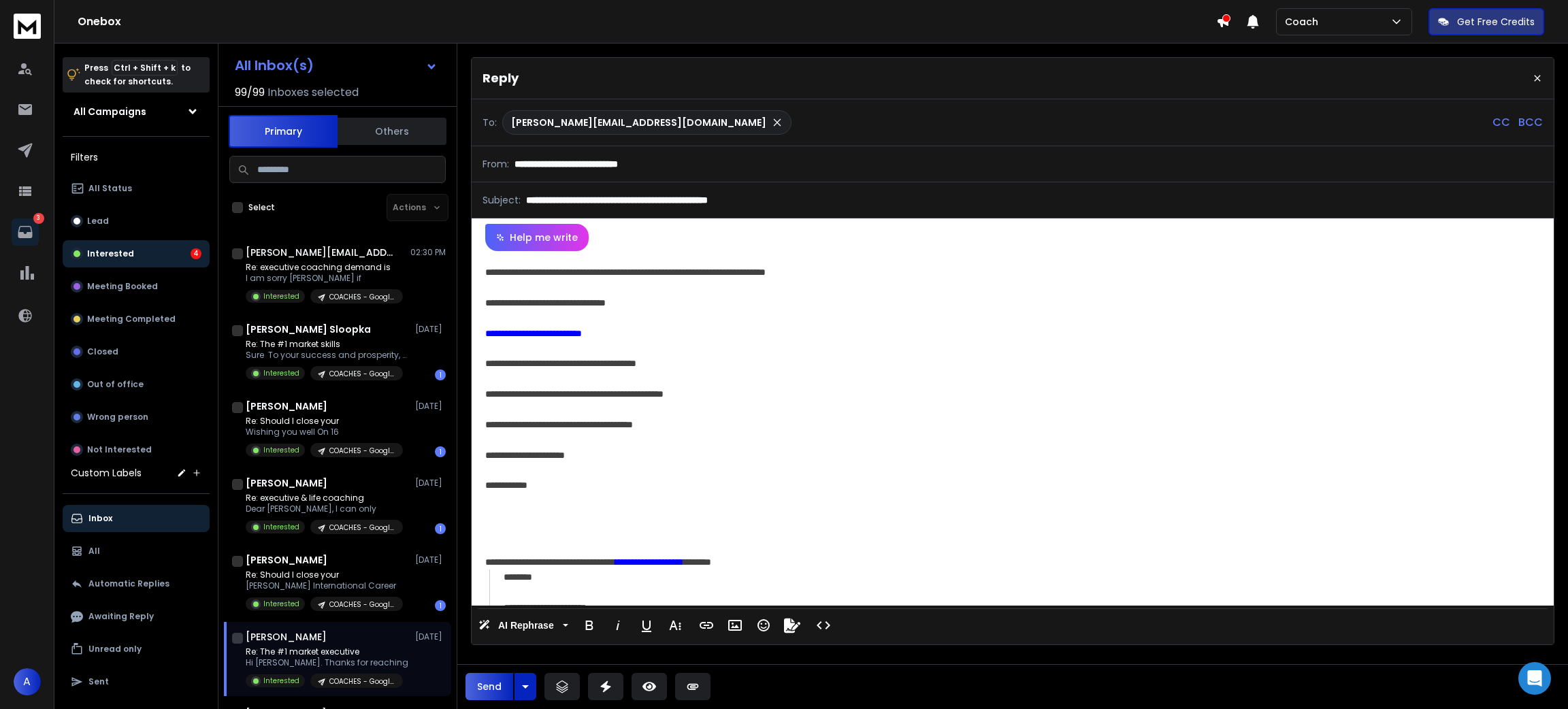
click at [493, 270] on div "**********" at bounding box center [1003, 379] width 1035 height 229
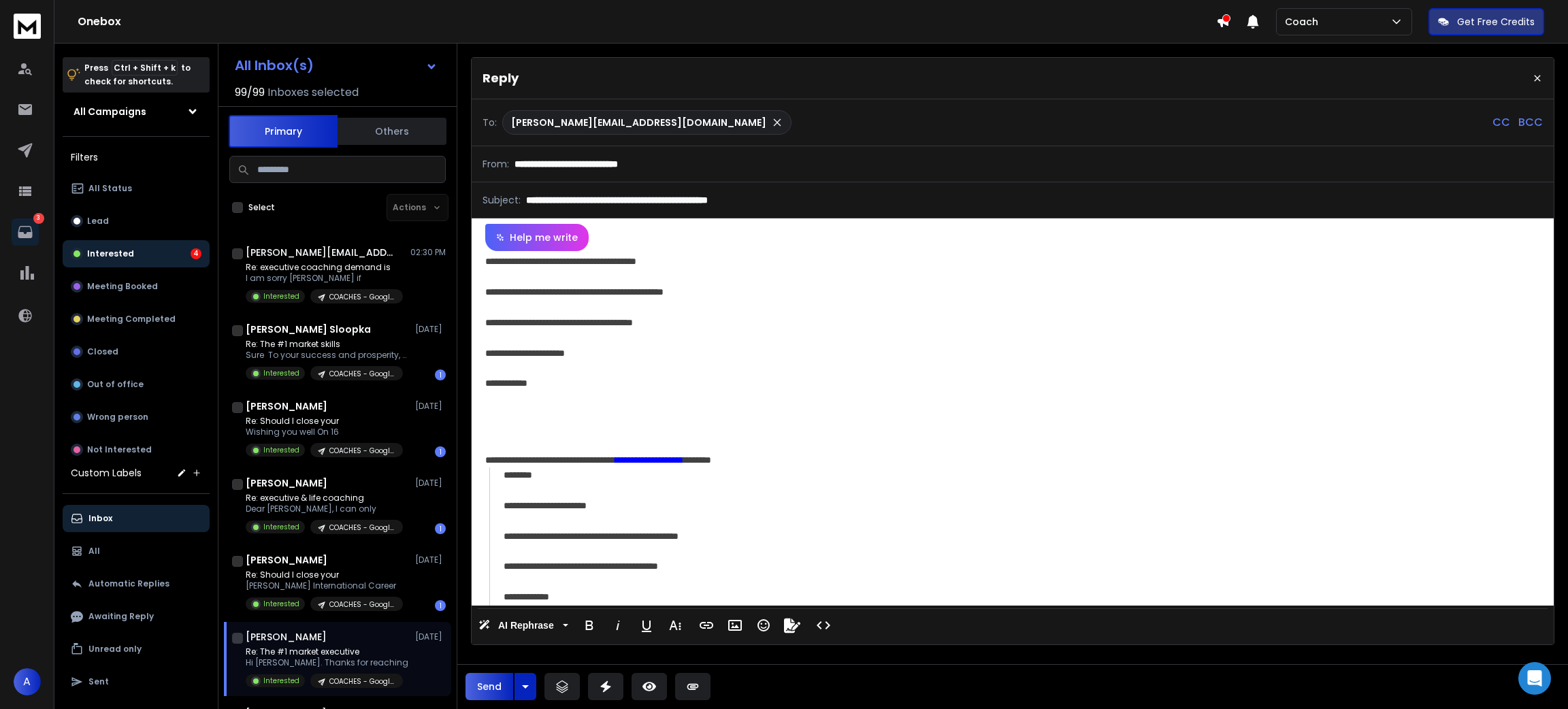
click at [515, 399] on div at bounding box center [1010, 398] width 1051 height 15
click at [787, 330] on div "**********" at bounding box center [1003, 277] width 1035 height 229
click at [783, 292] on div "**********" at bounding box center [1003, 277] width 1035 height 229
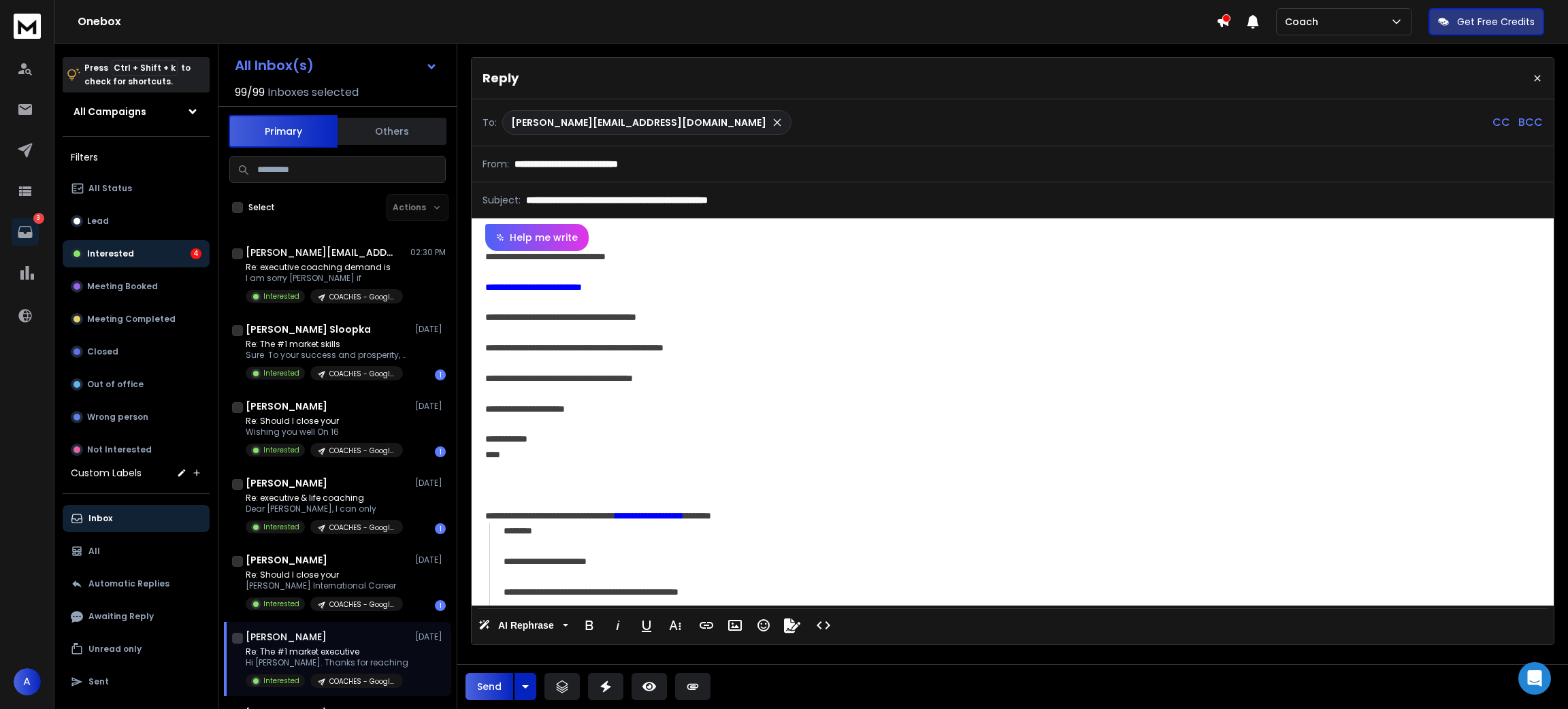
scroll to position [0, 0]
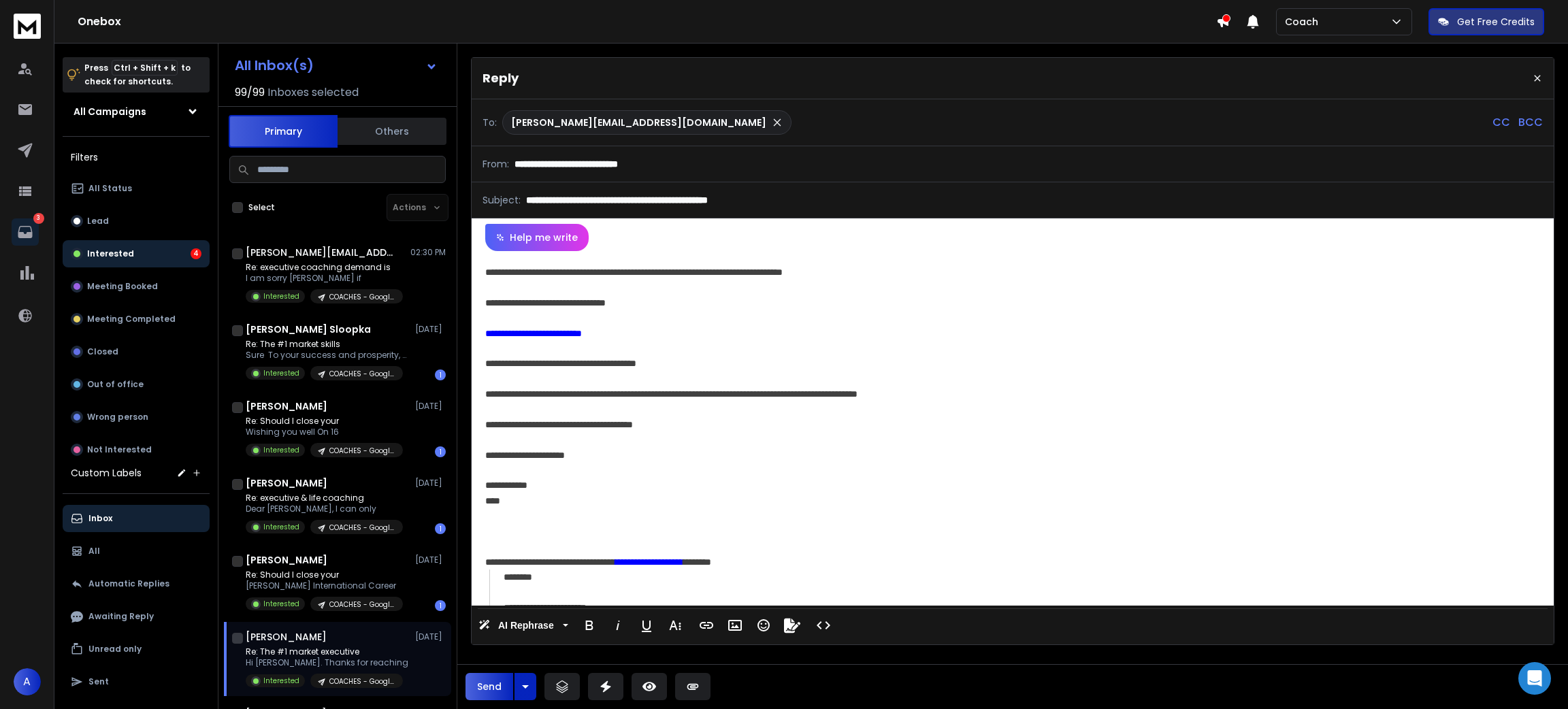
click at [499, 682] on button "Send" at bounding box center [489, 686] width 48 height 27
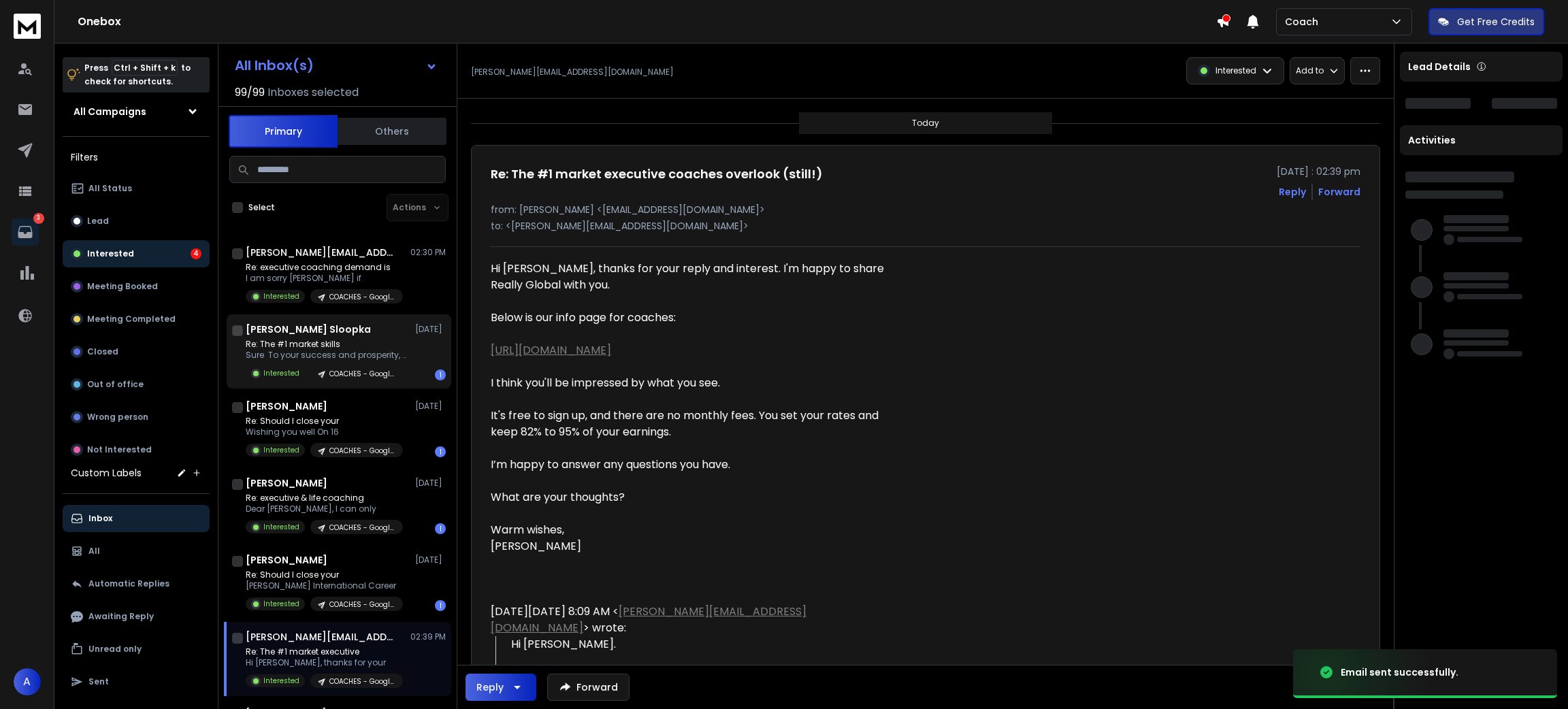
click at [324, 362] on div "Re: The #1 market skills Sure To your success and prosperity, Michael Intereste…" at bounding box center [327, 359] width 164 height 42
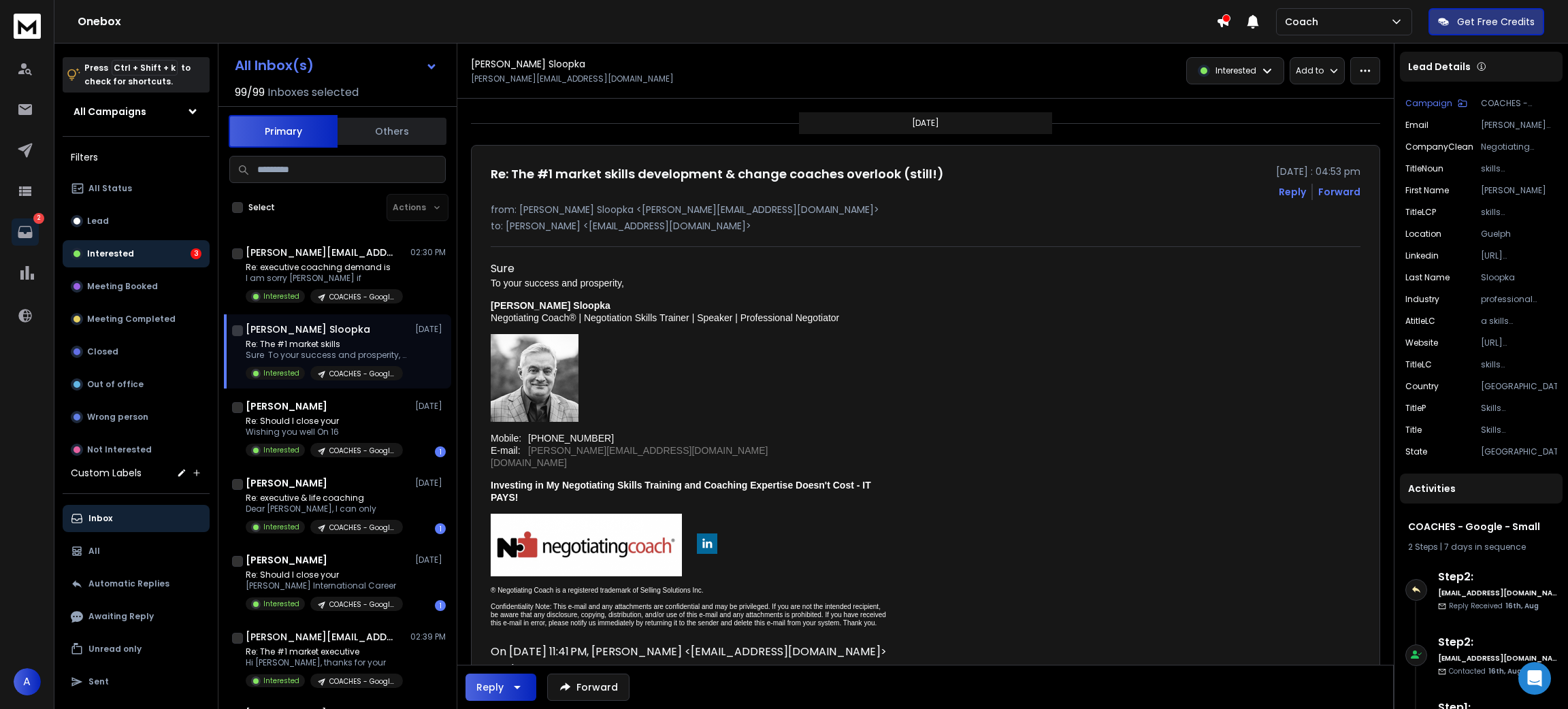
click at [488, 685] on div "Reply" at bounding box center [490, 687] width 27 height 14
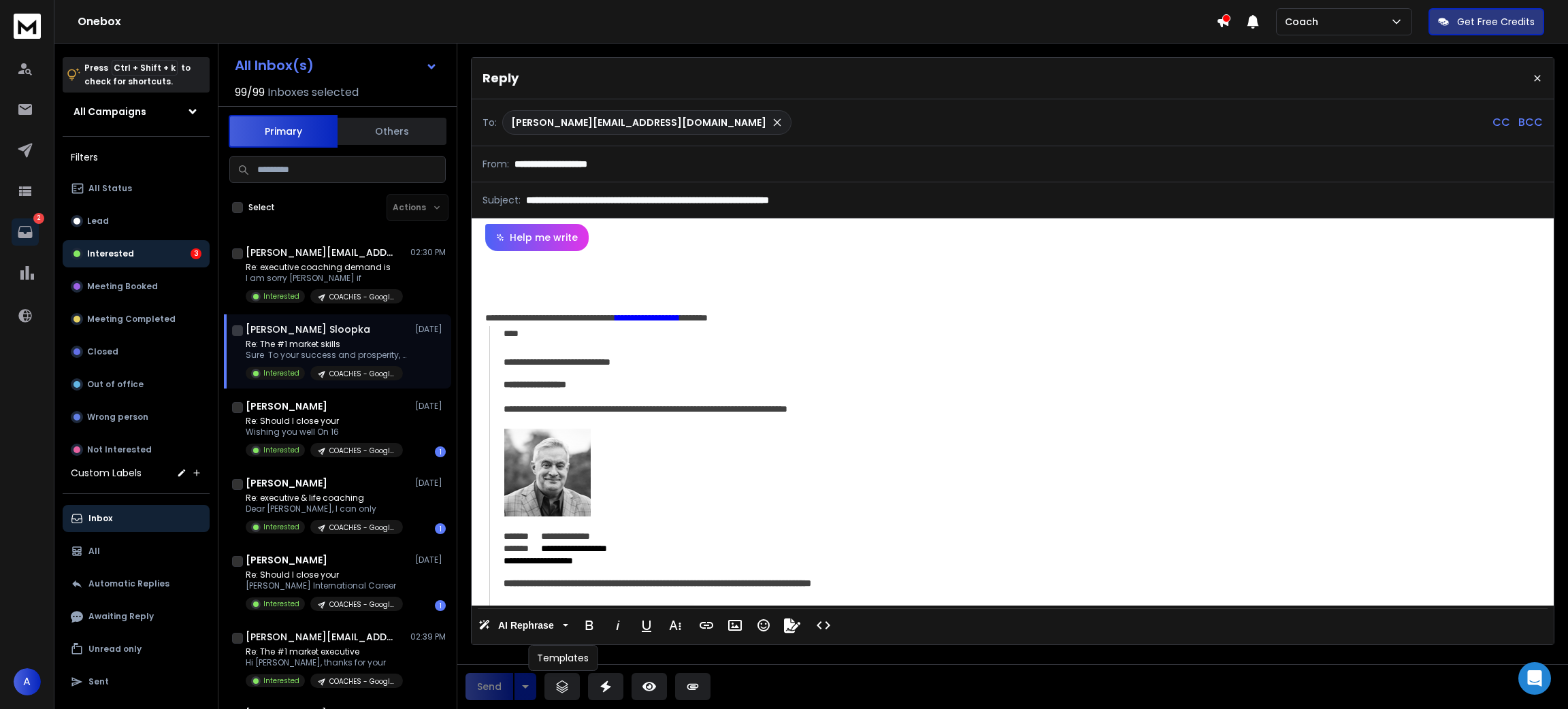
click at [558, 684] on icon at bounding box center [562, 684] width 11 height 8
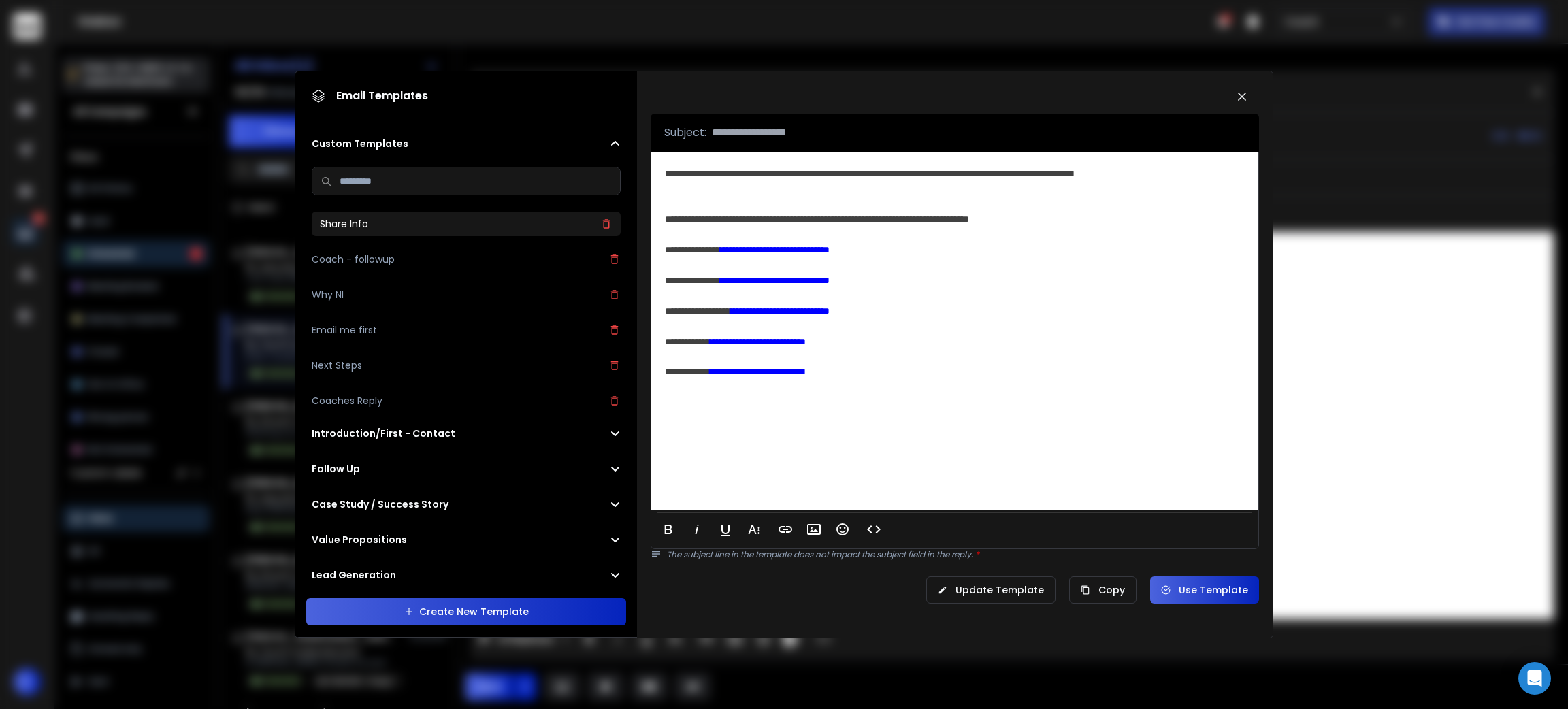
click at [516, 230] on div "Coaches Reply" at bounding box center [466, 223] width 293 height 14
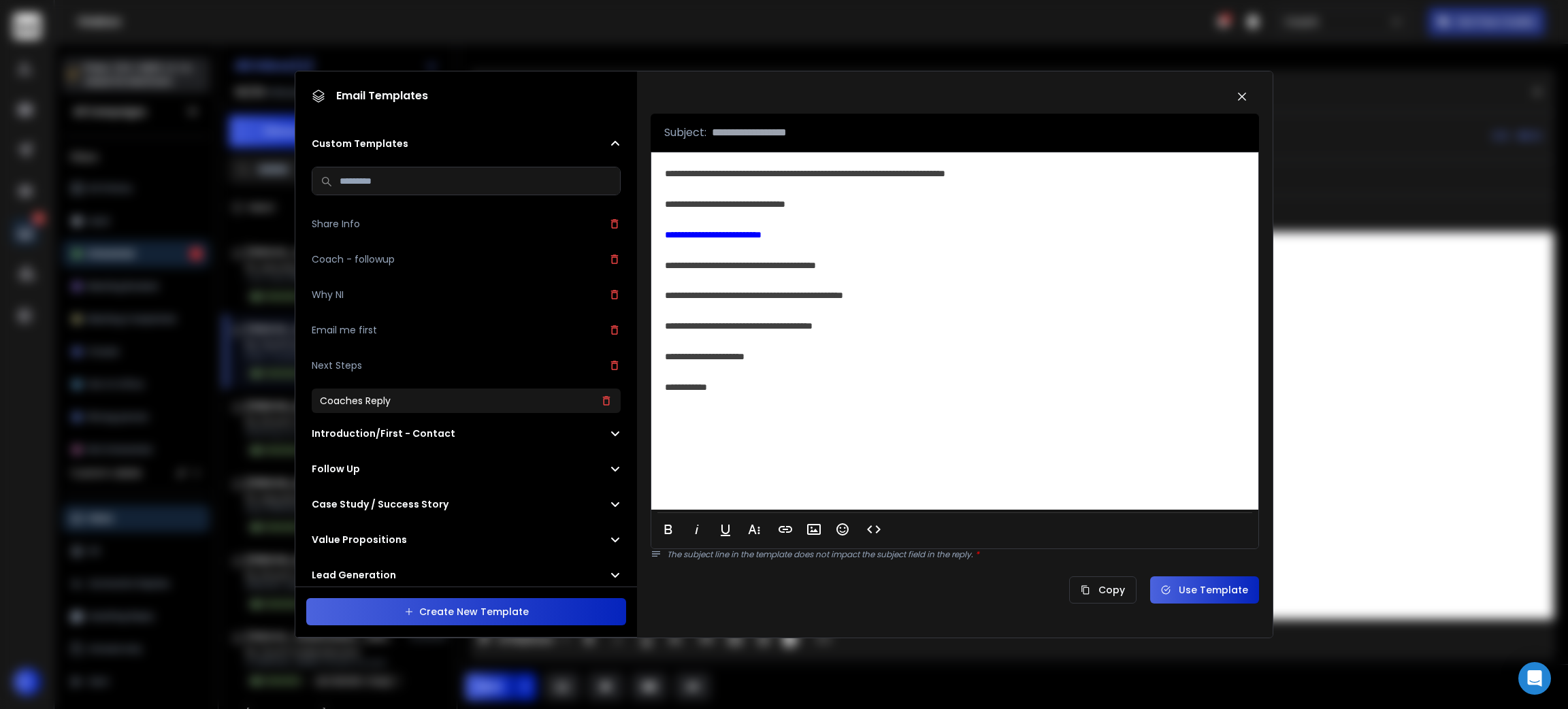
click at [1189, 602] on button "Use Template" at bounding box center [1205, 590] width 109 height 27
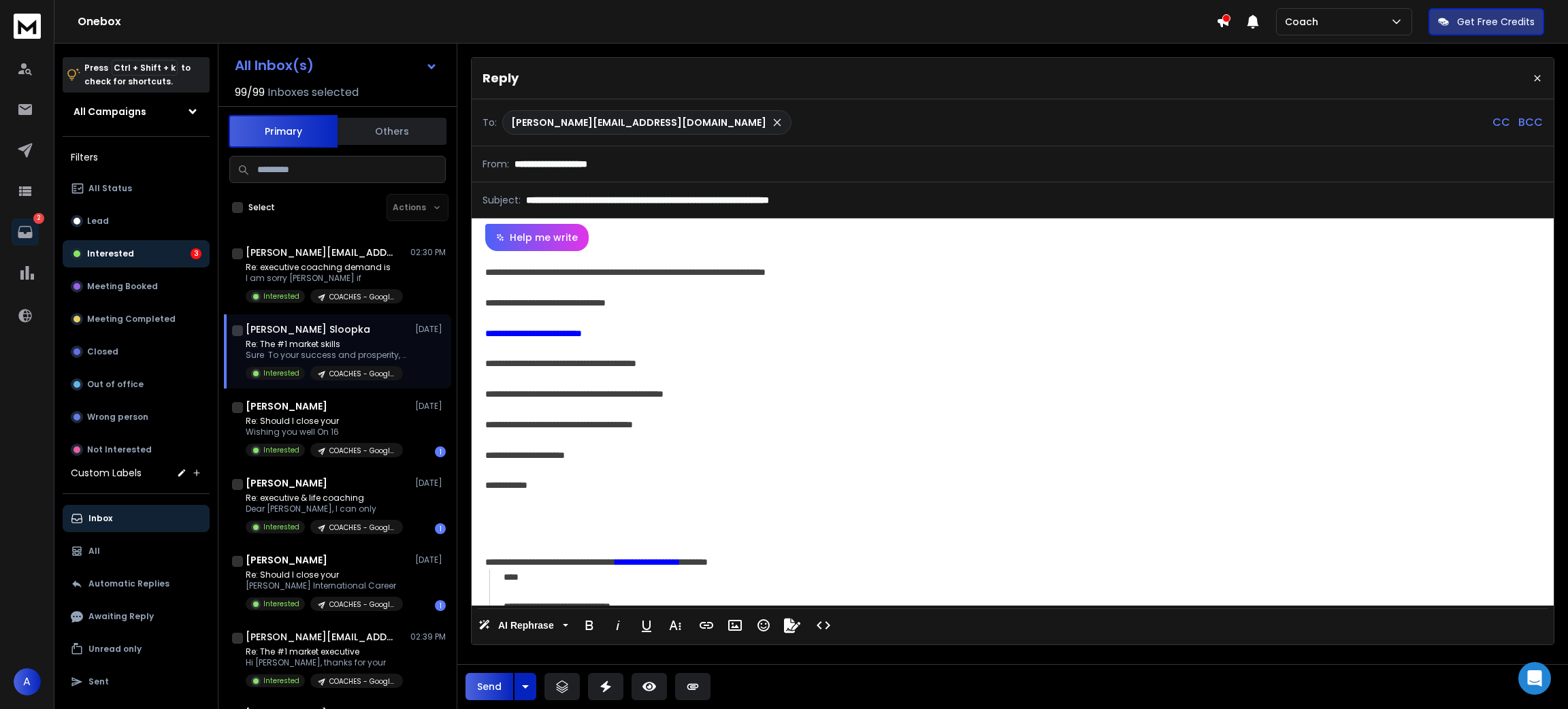
click at [493, 277] on div "**********" at bounding box center [1003, 379] width 1035 height 229
click at [519, 499] on div at bounding box center [1012, 501] width 1055 height 15
click at [487, 692] on button "Send" at bounding box center [489, 686] width 48 height 27
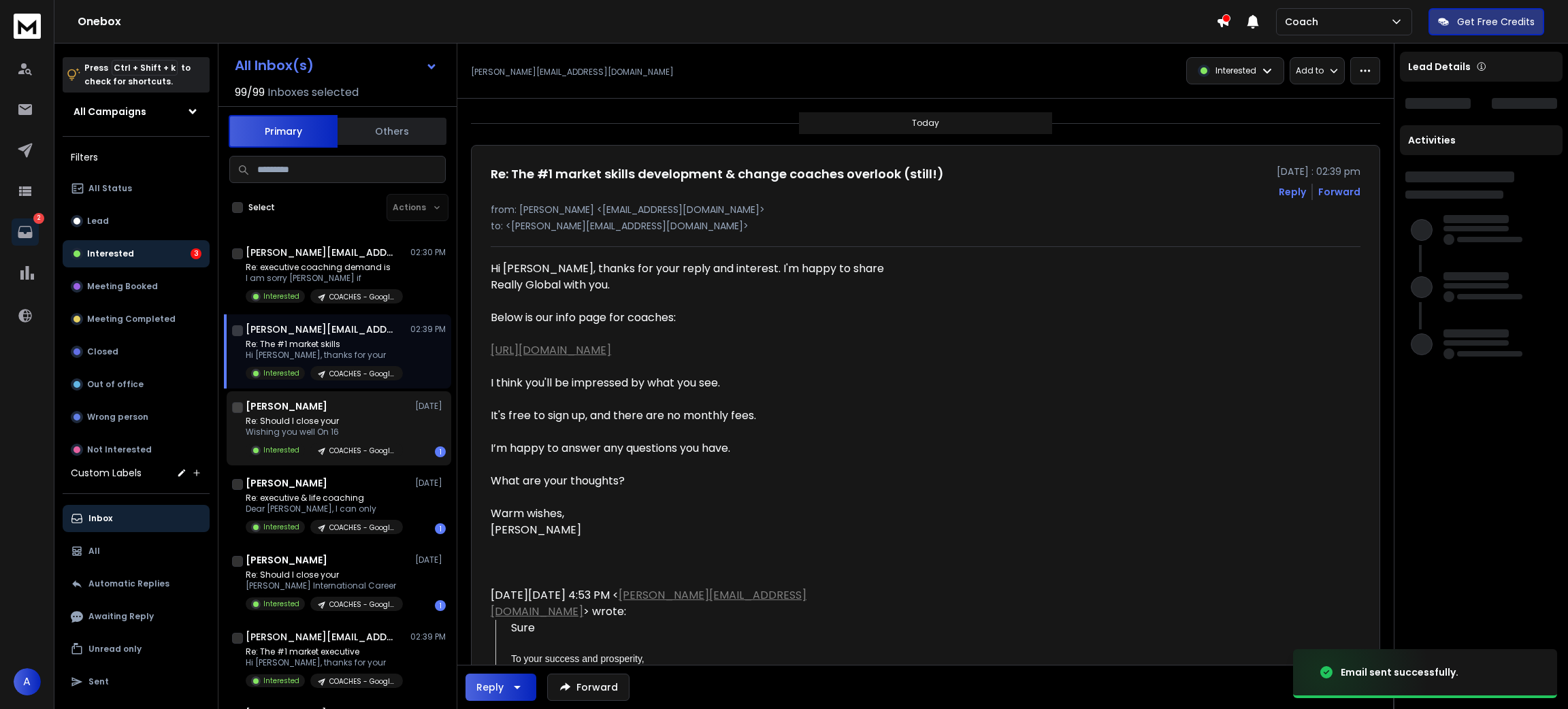
drag, startPoint x: 357, startPoint y: 428, endPoint x: 427, endPoint y: 411, distance: 72.0
click at [357, 428] on p "Wishing you well On 16" at bounding box center [324, 432] width 157 height 11
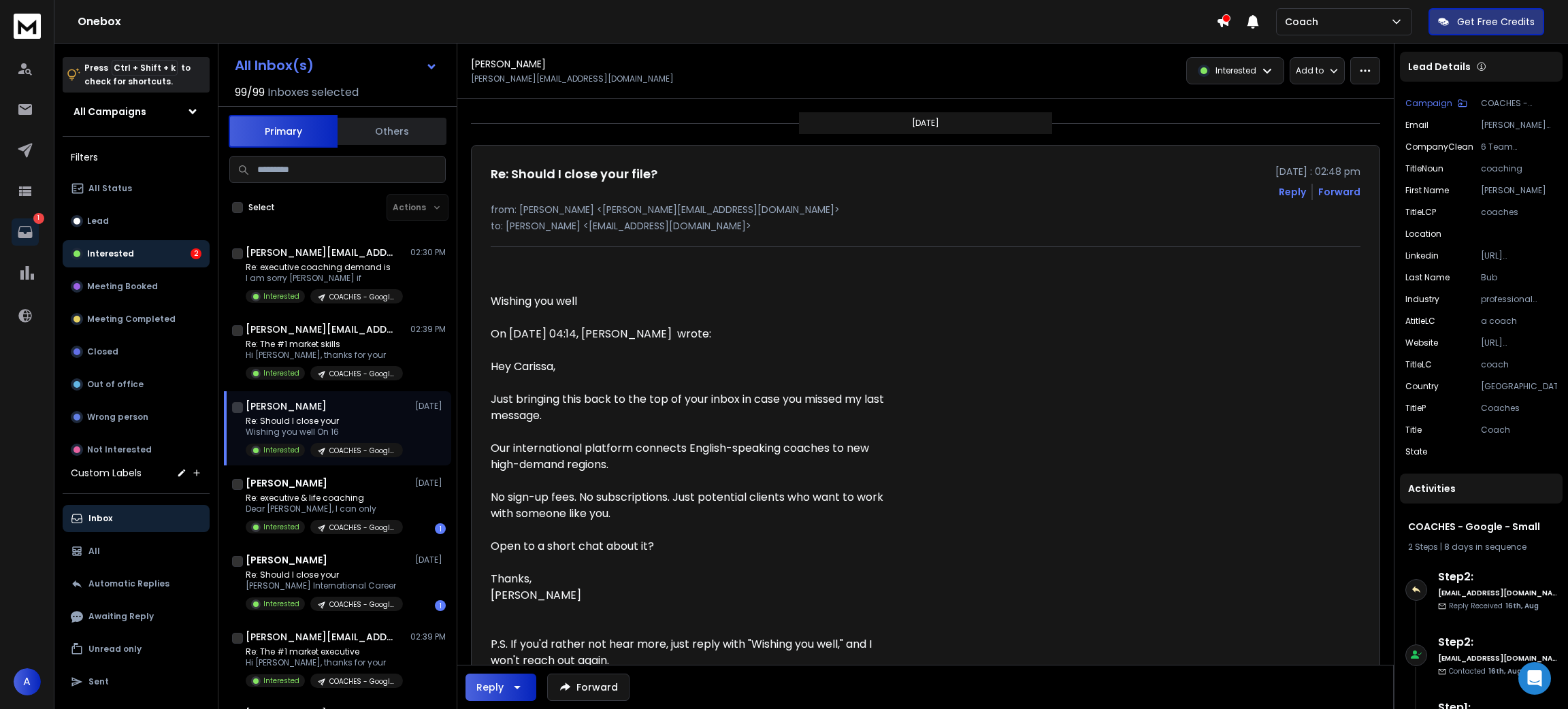
click at [1228, 80] on div "Interested" at bounding box center [1235, 70] width 97 height 26
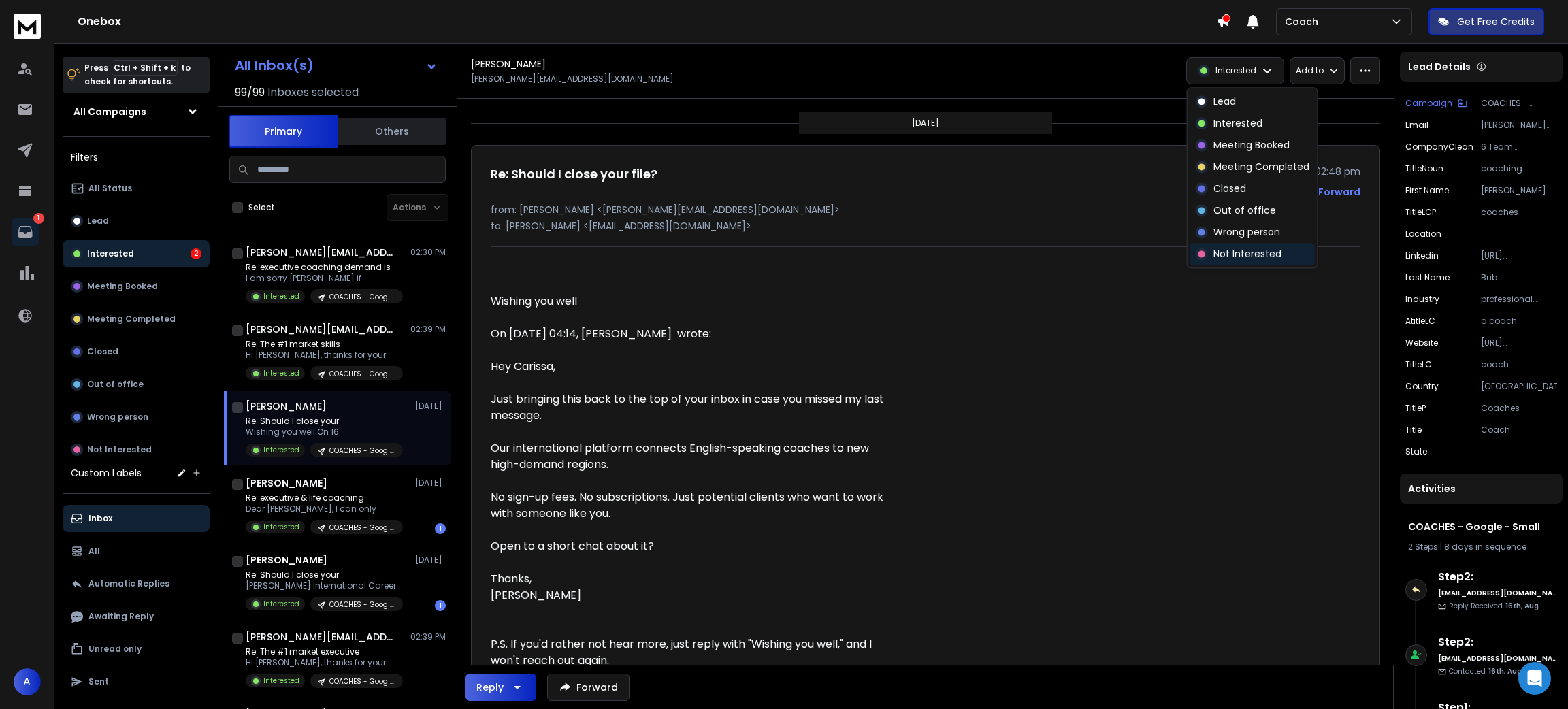
click at [1214, 248] on p "Not Interested" at bounding box center [1247, 254] width 68 height 14
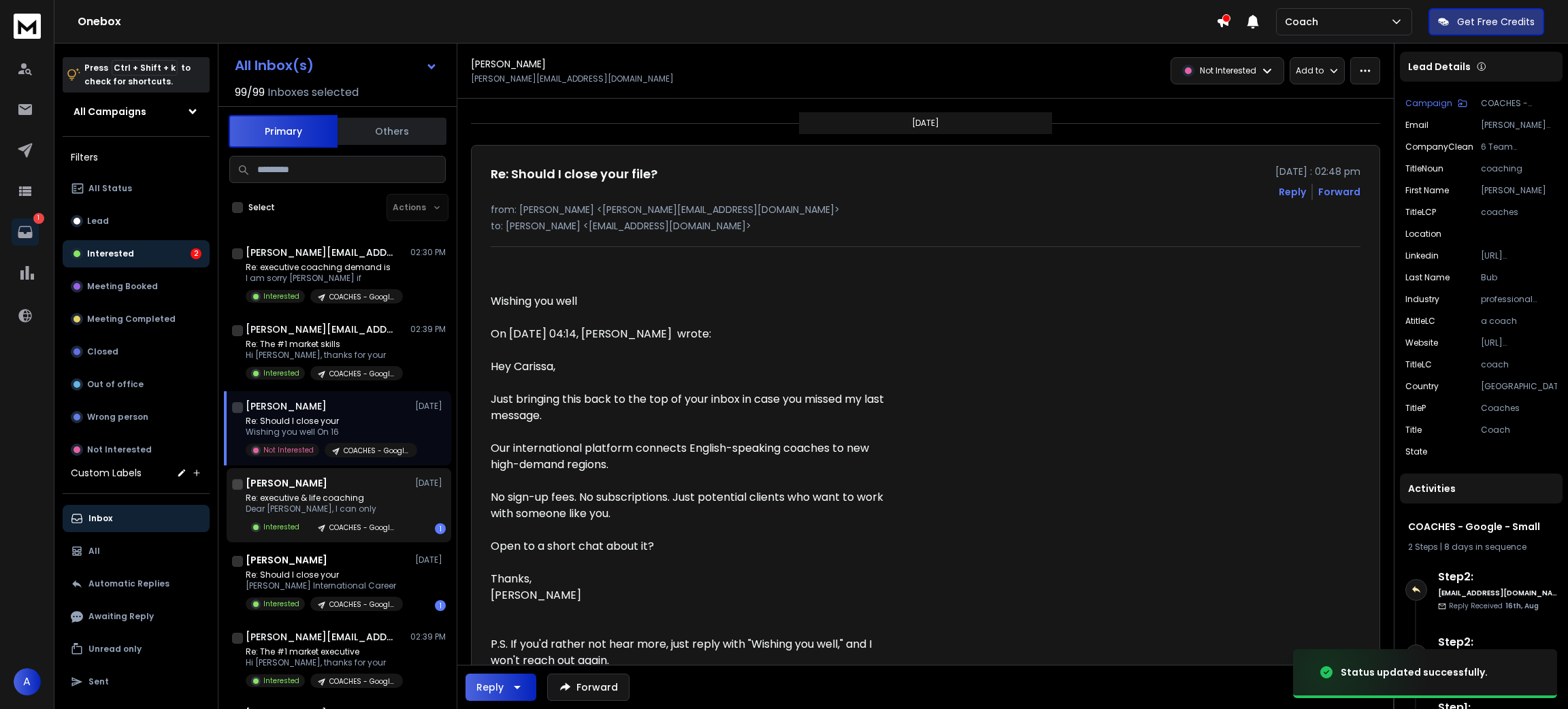
click at [367, 490] on div "Ana Kobelt 16 Aug Re: executive & life coaching Dear Delmi, I can only Interest…" at bounding box center [346, 505] width 200 height 58
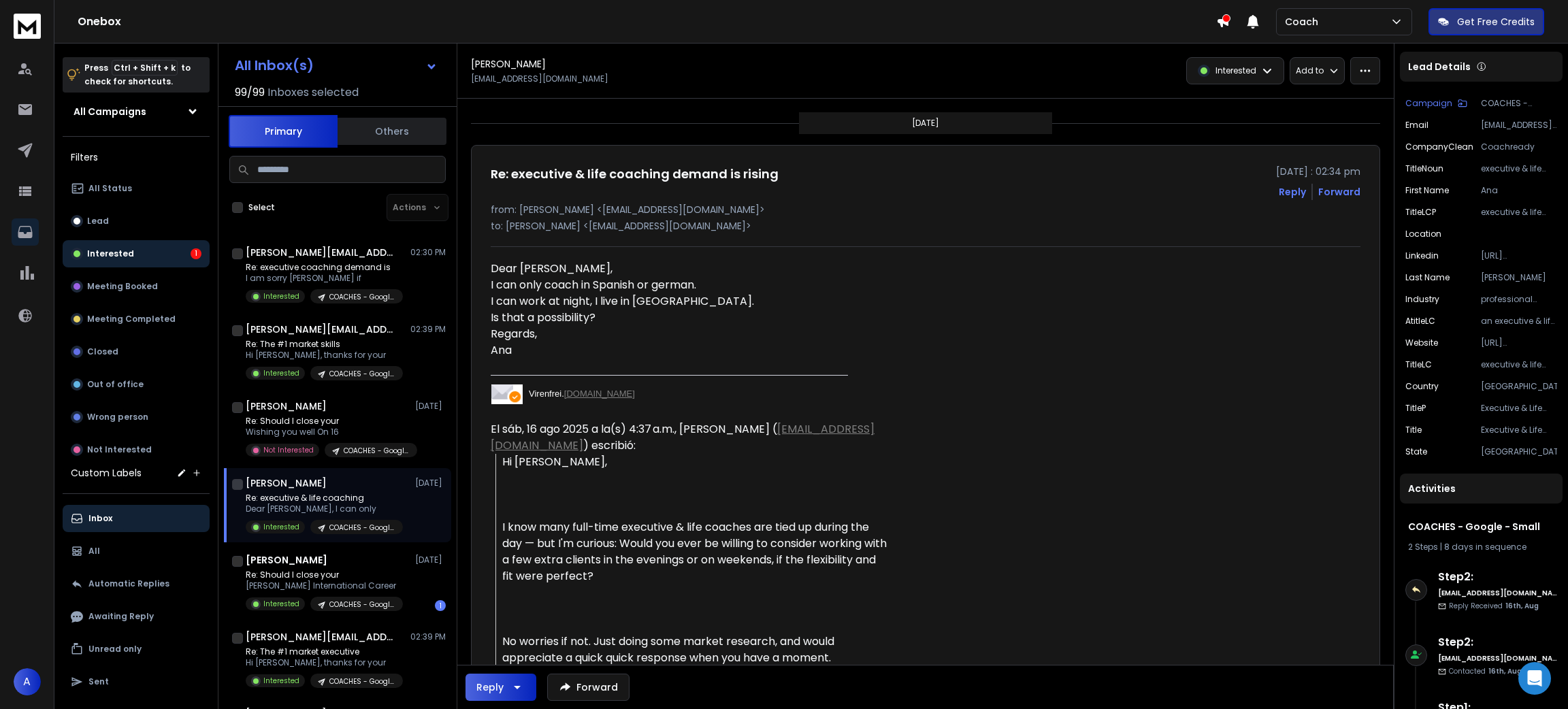
click at [490, 691] on div "Reply" at bounding box center [490, 687] width 27 height 14
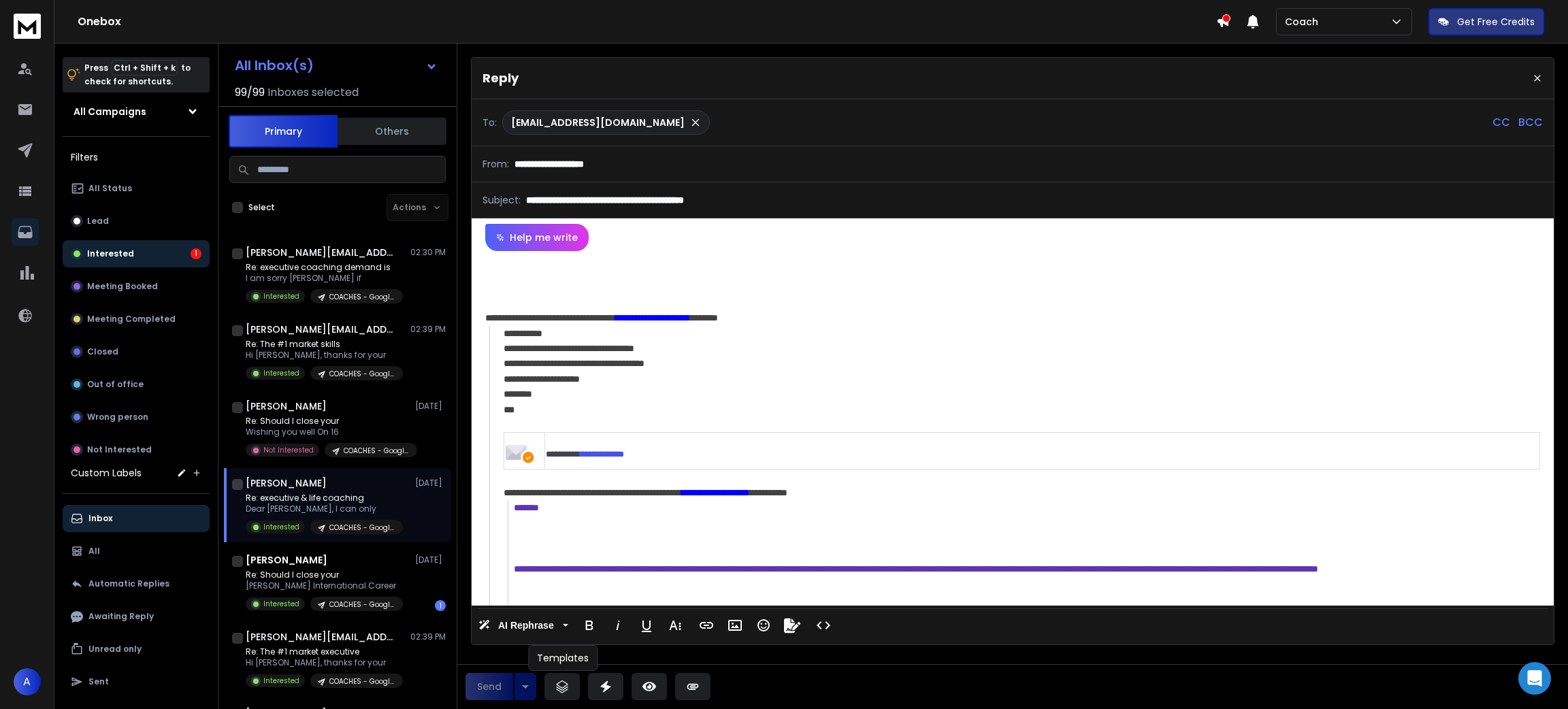
click at [566, 685] on icon at bounding box center [562, 684] width 11 height 8
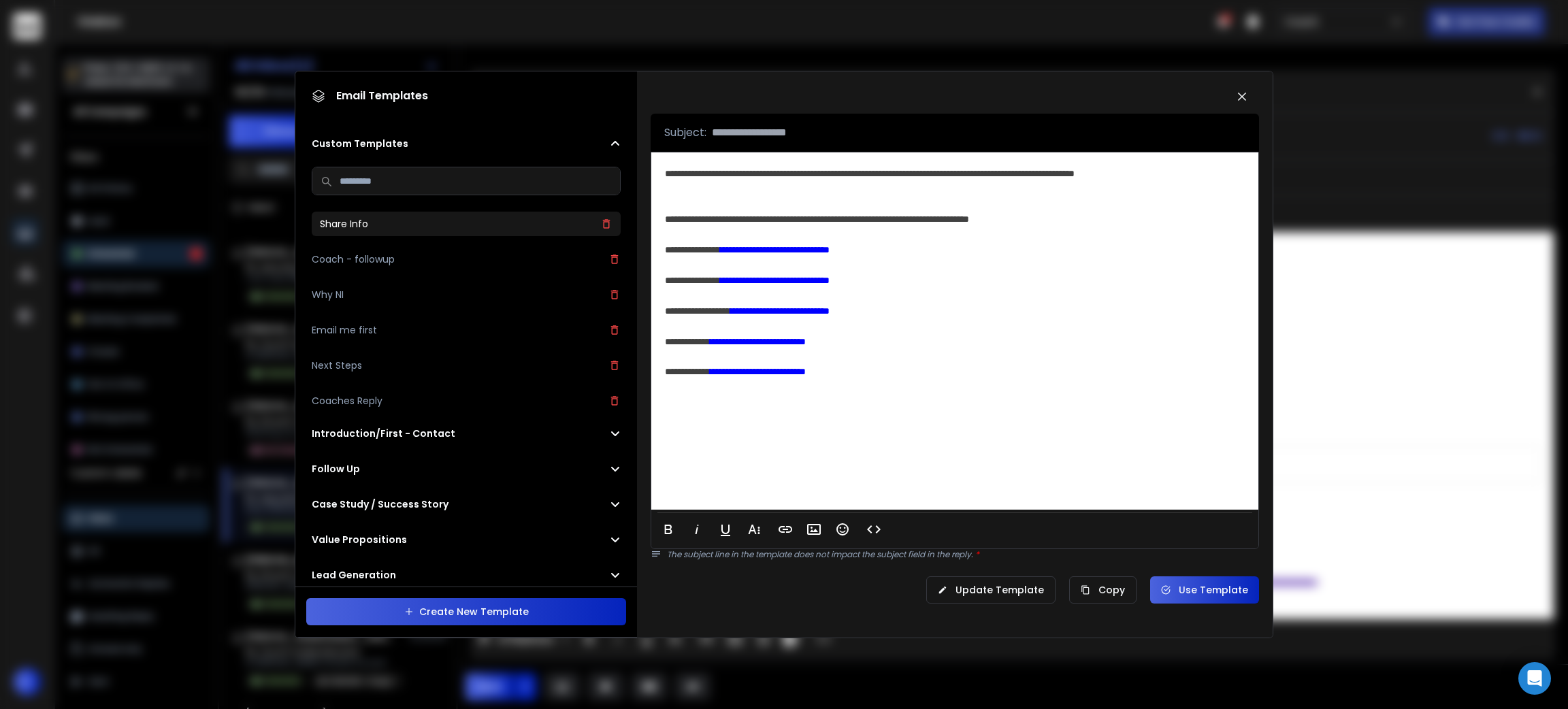
click at [415, 383] on div "Share Info Coach - followup Why NI Email me first Next Steps Coaches Reply" at bounding box center [466, 312] width 310 height 201
click at [418, 230] on div "Coaches Reply" at bounding box center [466, 223] width 293 height 14
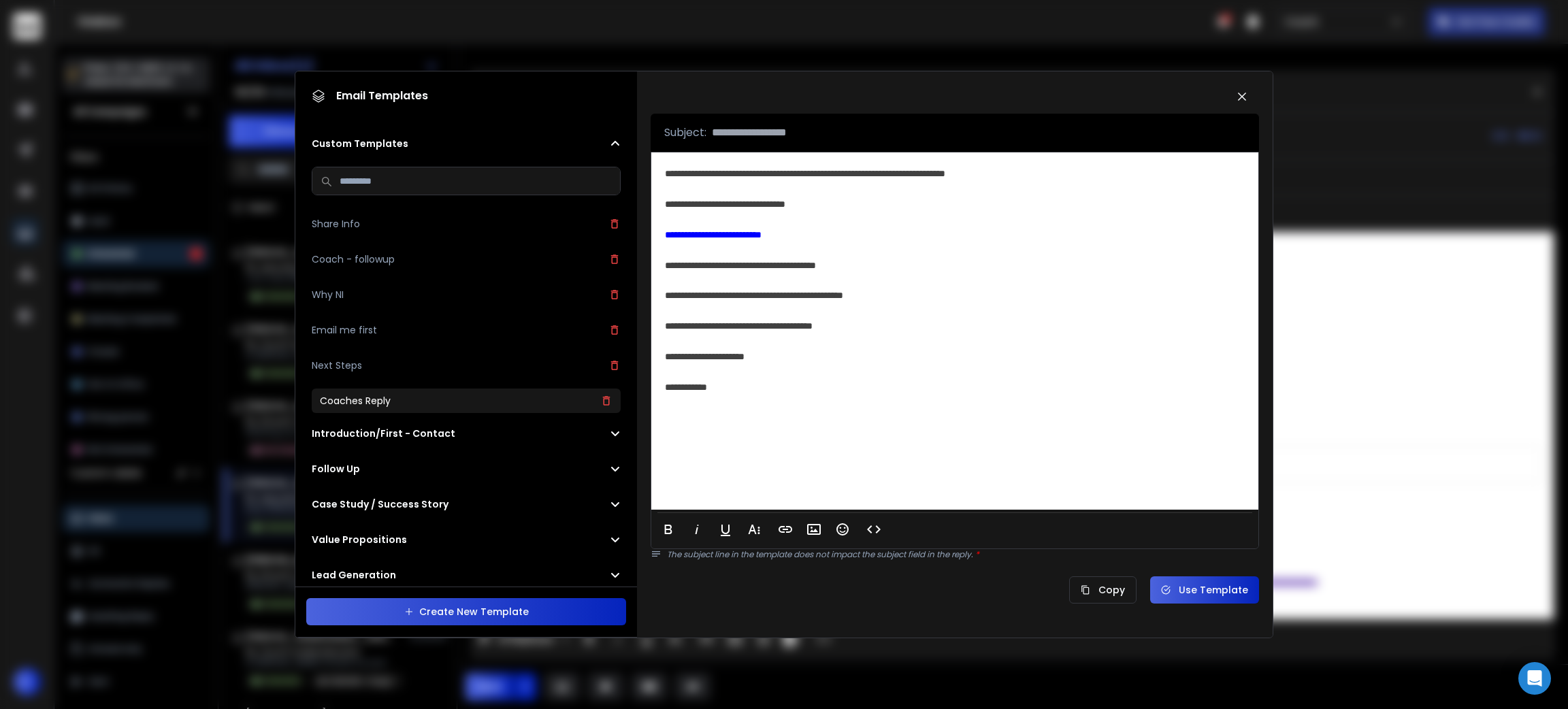
click at [1193, 598] on button "Use Template" at bounding box center [1205, 590] width 109 height 27
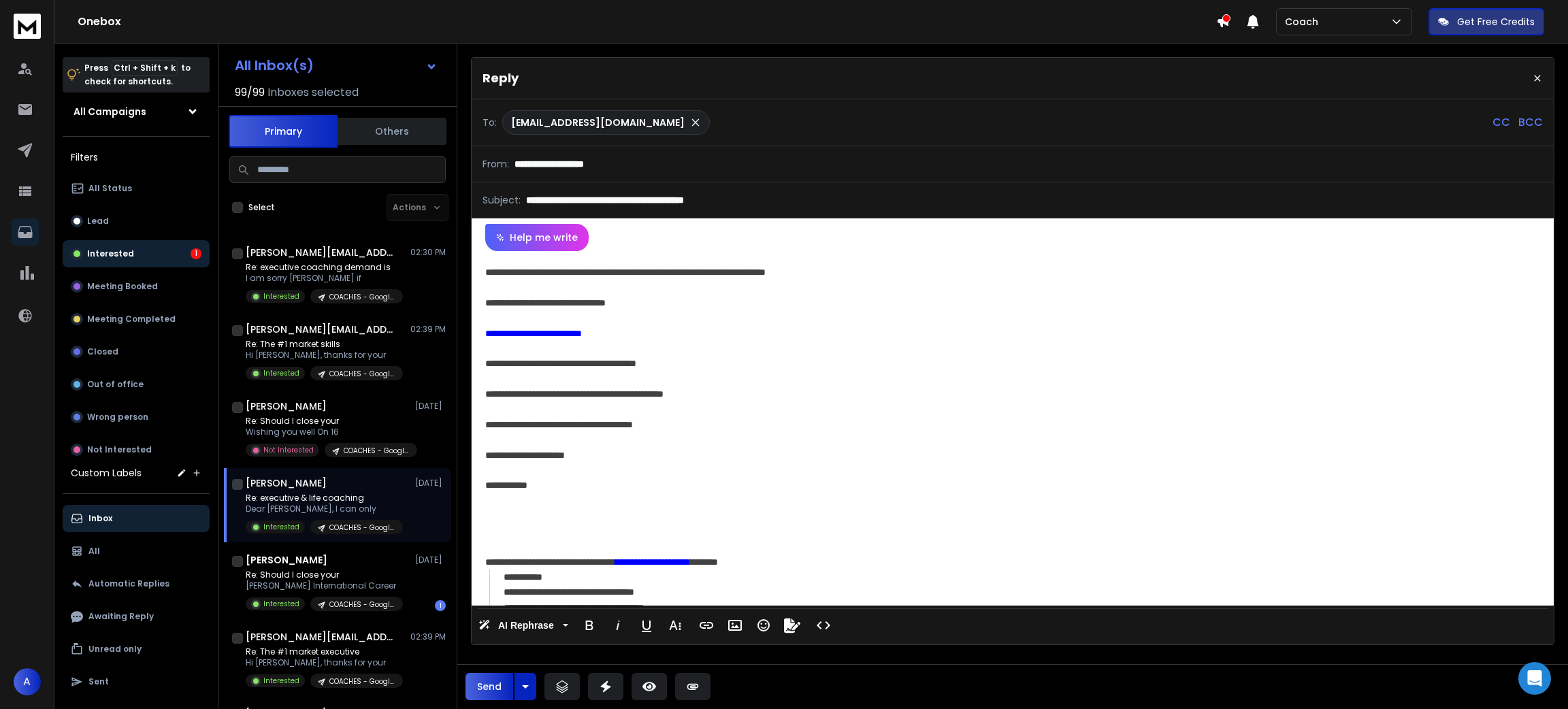
click at [497, 273] on div "**********" at bounding box center [1003, 379] width 1035 height 229
click at [514, 508] on div at bounding box center [1012, 501] width 1055 height 15
click at [755, 431] on div "**********" at bounding box center [1003, 379] width 1035 height 229
click at [489, 688] on button "Send" at bounding box center [489, 686] width 48 height 27
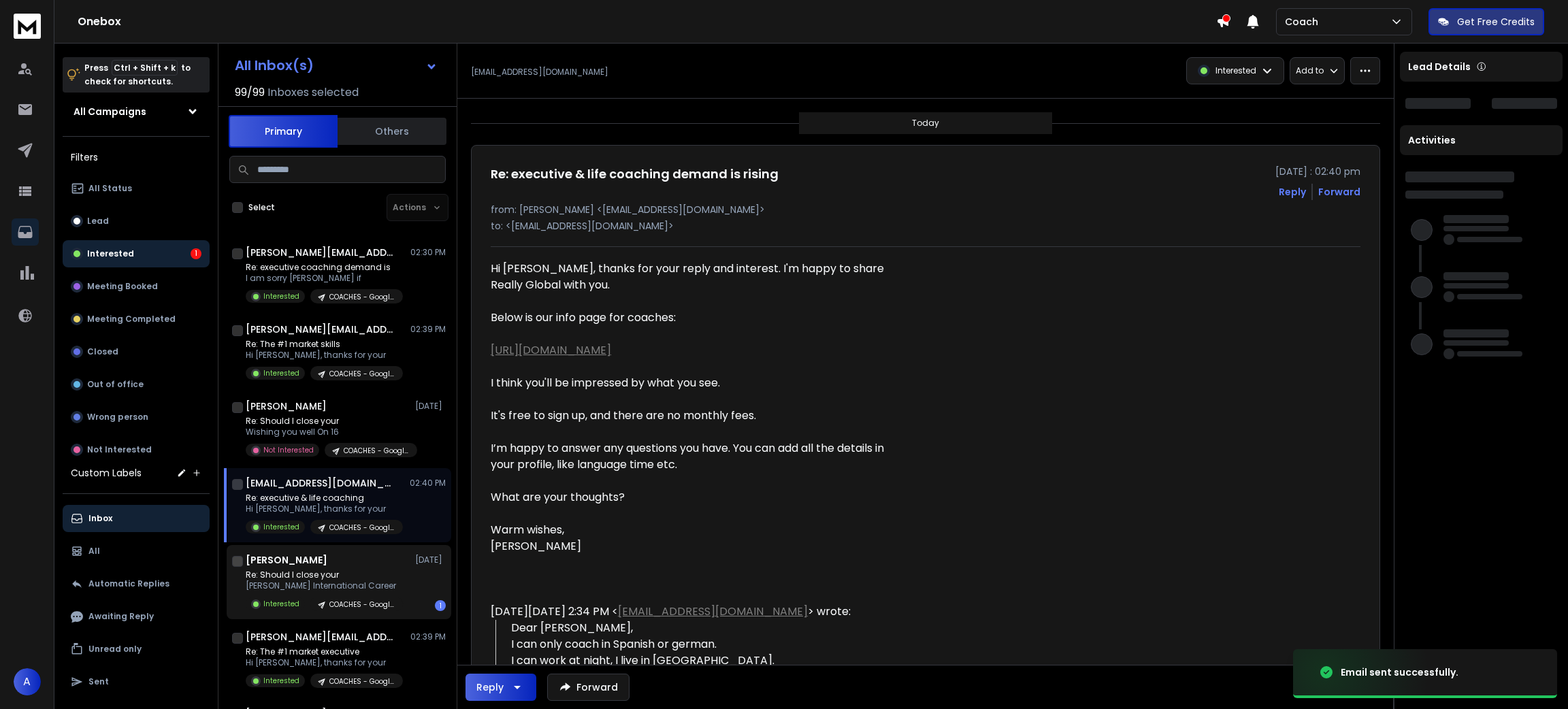
click at [356, 571] on p "Re: Should I close your" at bounding box center [324, 575] width 157 height 11
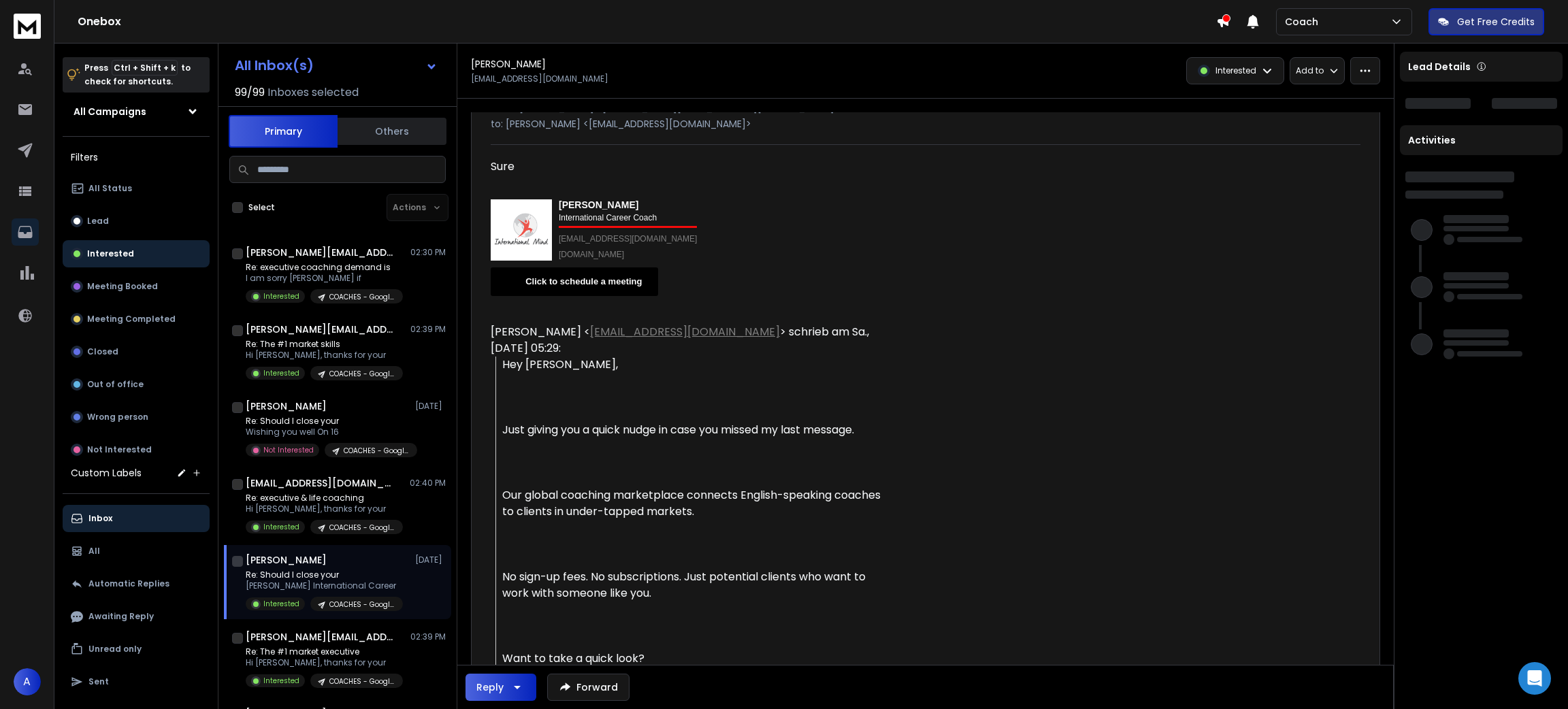
scroll to position [204, 0]
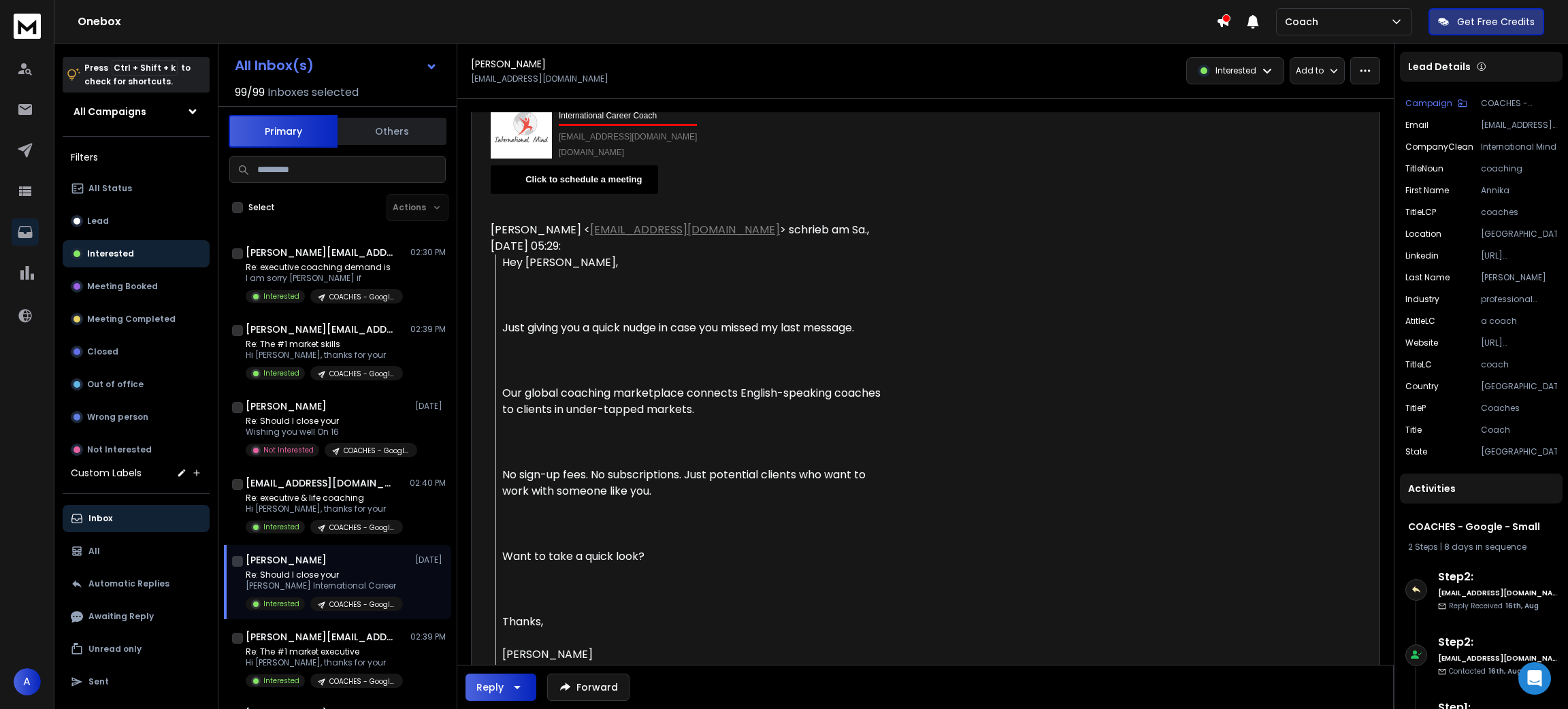
click at [493, 688] on div "Reply" at bounding box center [490, 687] width 27 height 14
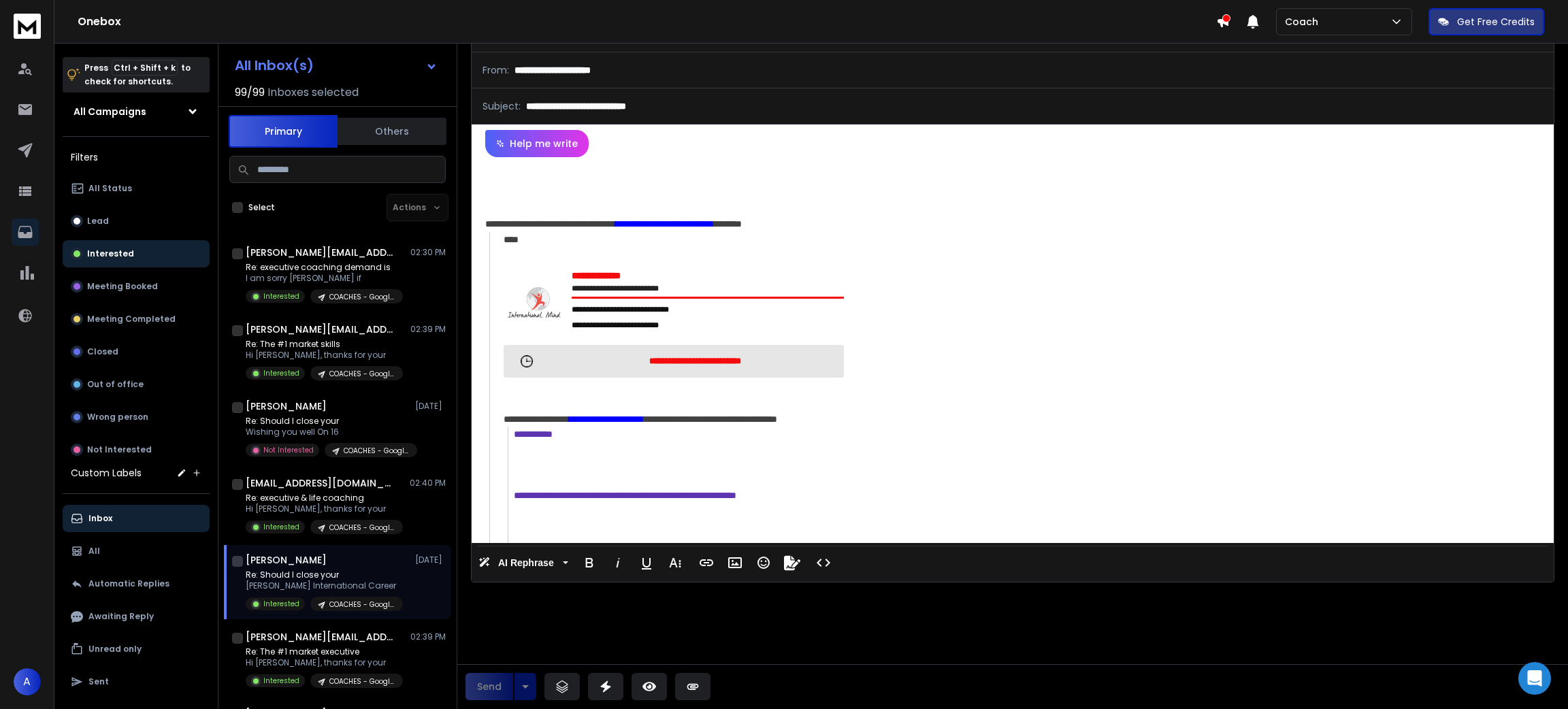
scroll to position [0, 0]
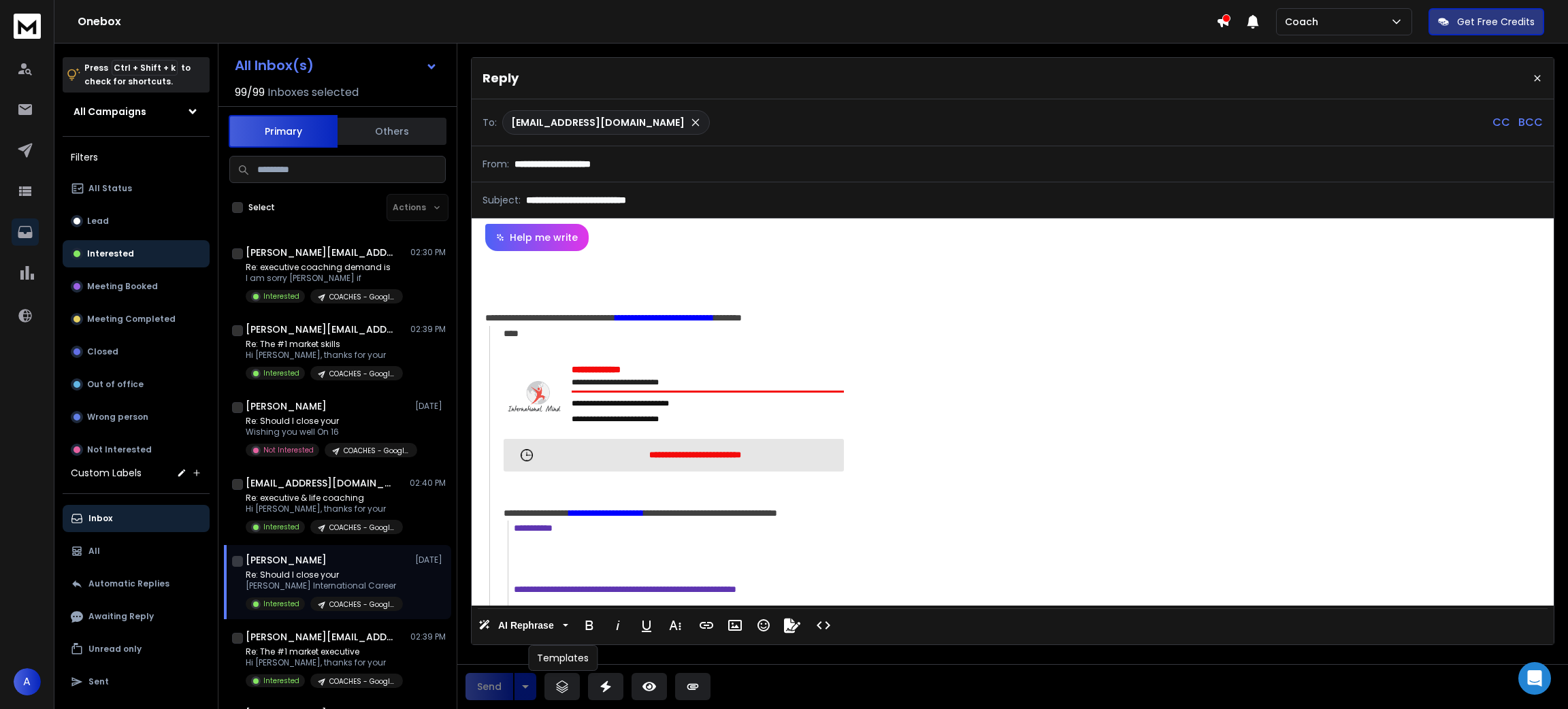
click at [550, 689] on button at bounding box center [562, 686] width 36 height 27
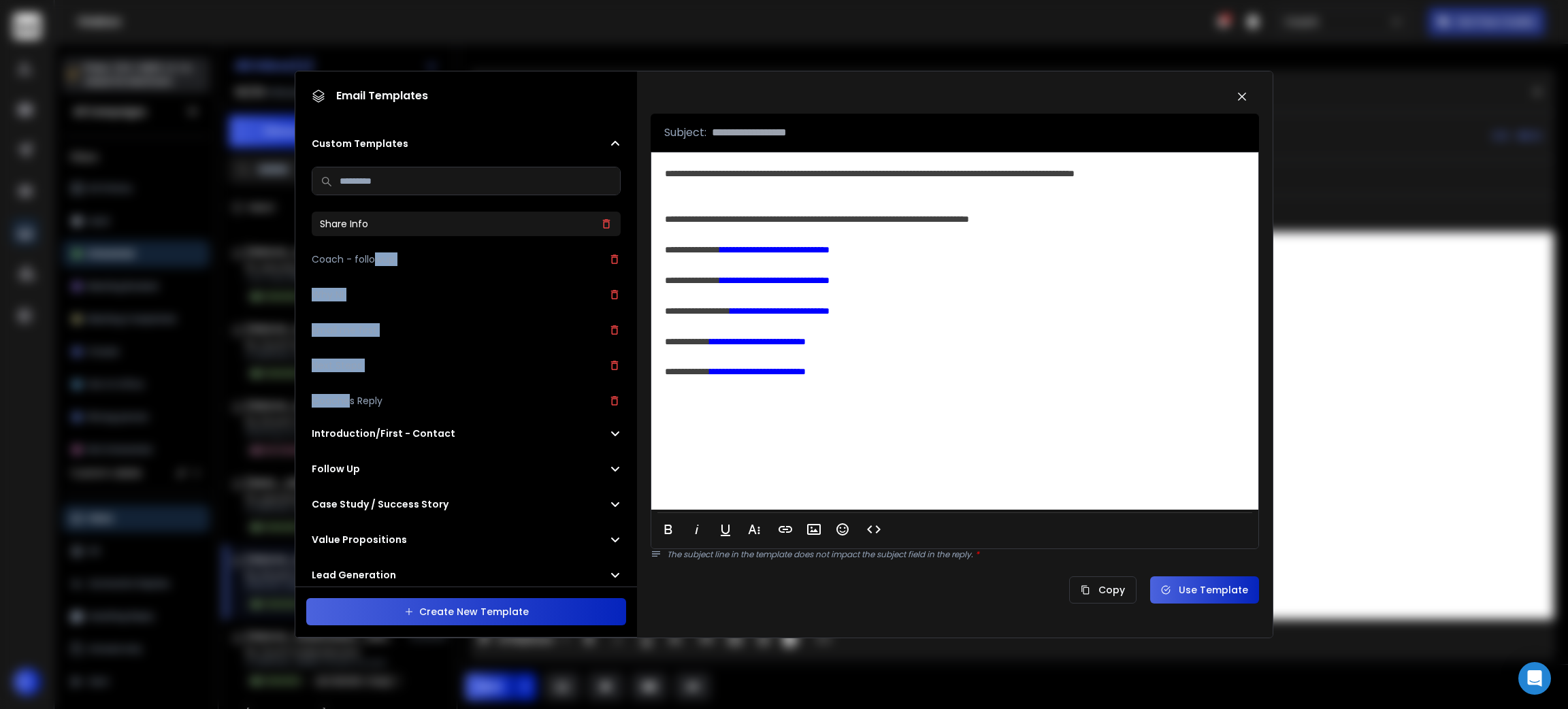
drag, startPoint x: 348, startPoint y: 394, endPoint x: 354, endPoint y: 309, distance: 85.2
click at [364, 283] on div "Share Info Coach - followup Why NI Email me first Next Steps Coaches Reply" at bounding box center [466, 312] width 310 height 201
click at [386, 390] on div "Coaches Reply" at bounding box center [466, 401] width 310 height 24
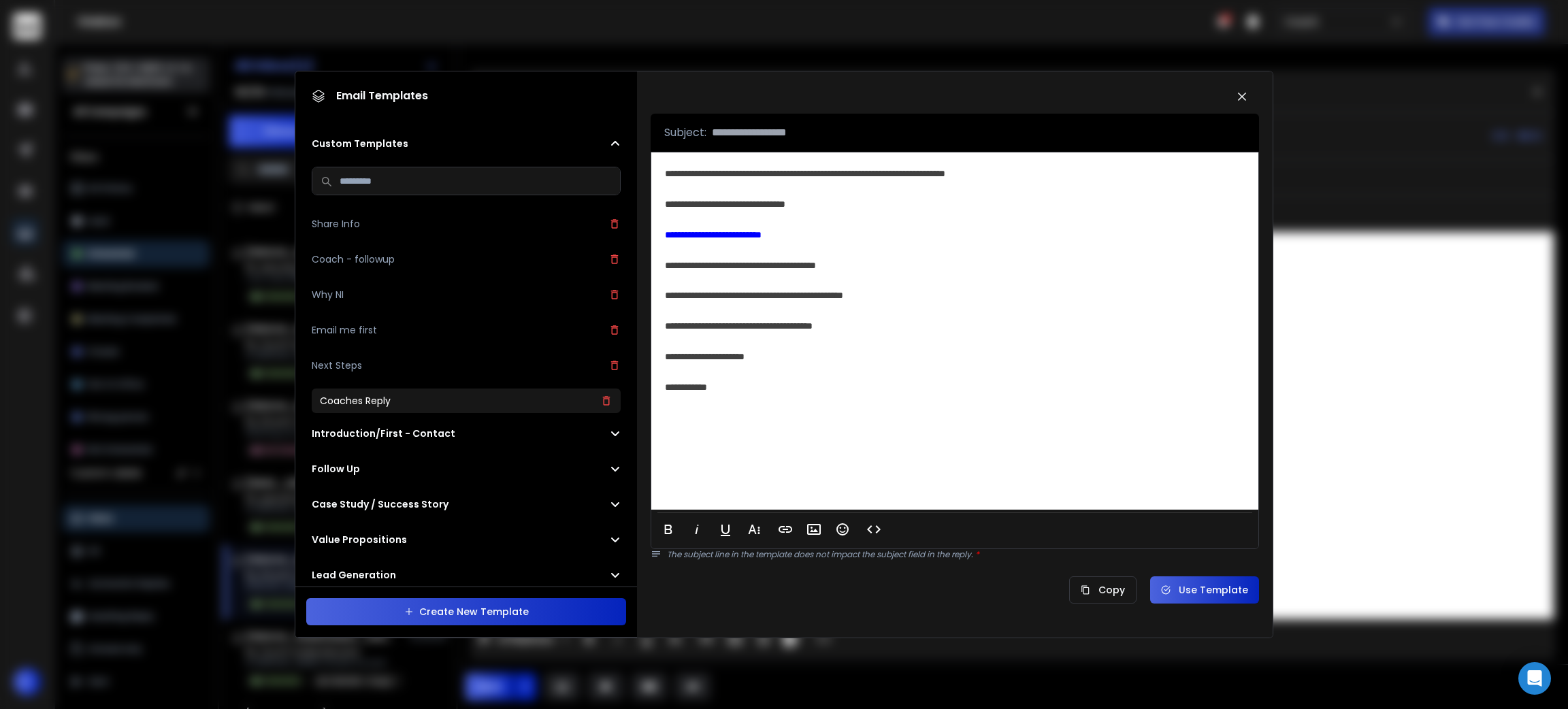
drag, startPoint x: 418, startPoint y: 402, endPoint x: 394, endPoint y: 398, distance: 24.3
click at [394, 398] on div "Coaches Reply" at bounding box center [466, 401] width 293 height 14
click at [1172, 597] on button "Use Template" at bounding box center [1205, 590] width 109 height 27
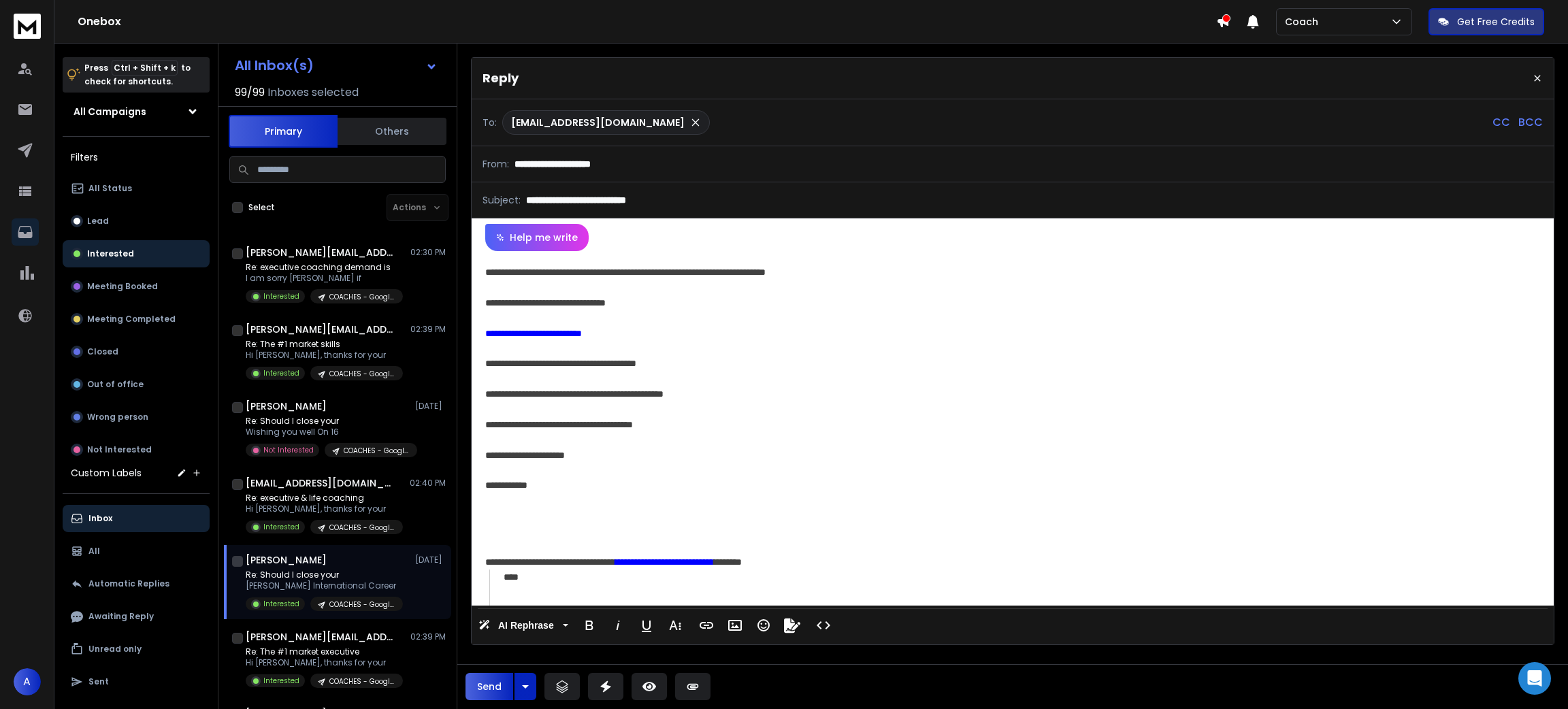
click at [496, 275] on div "**********" at bounding box center [1003, 379] width 1035 height 229
click at [512, 494] on div at bounding box center [1012, 501] width 1055 height 15
click at [496, 698] on button "Send" at bounding box center [489, 686] width 48 height 27
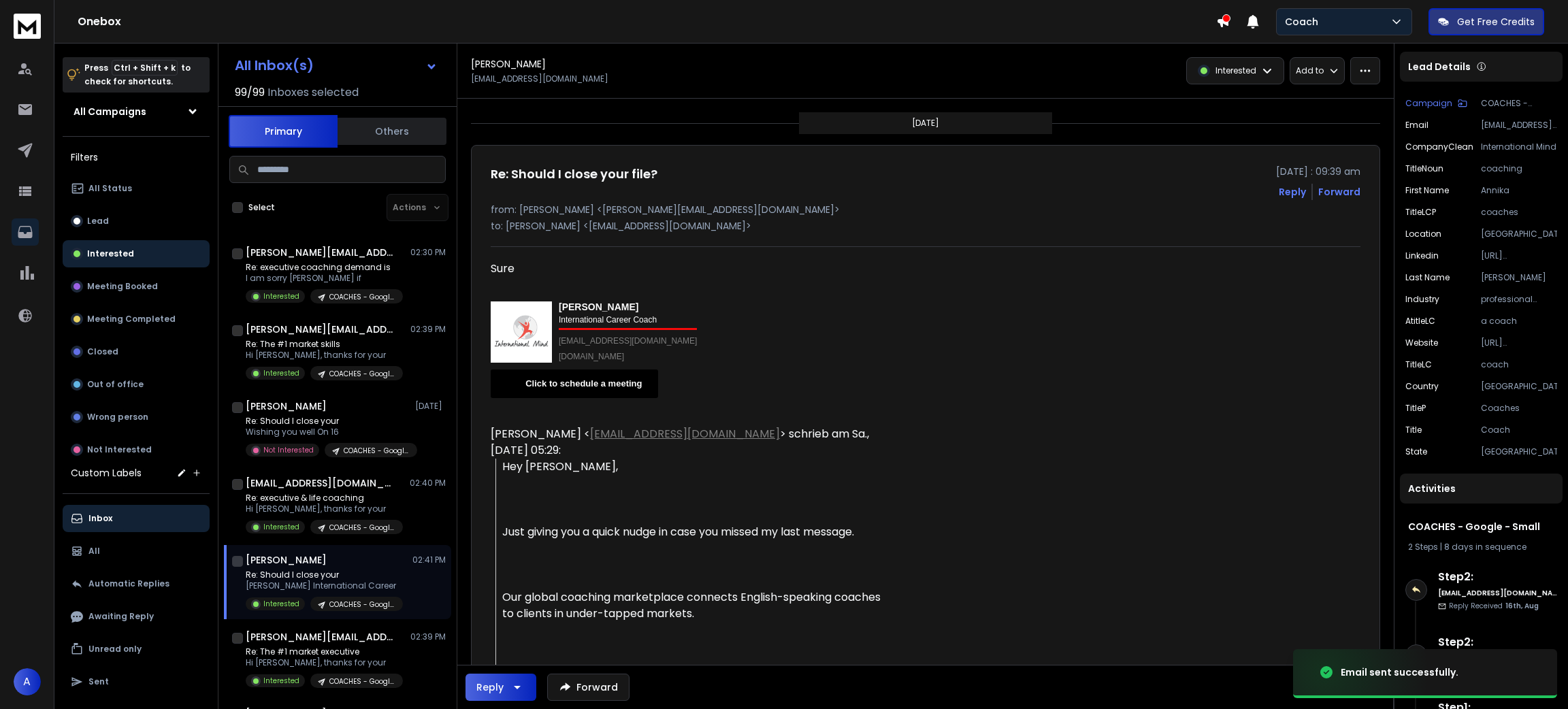
click at [1313, 15] on p "Coach" at bounding box center [1304, 22] width 39 height 14
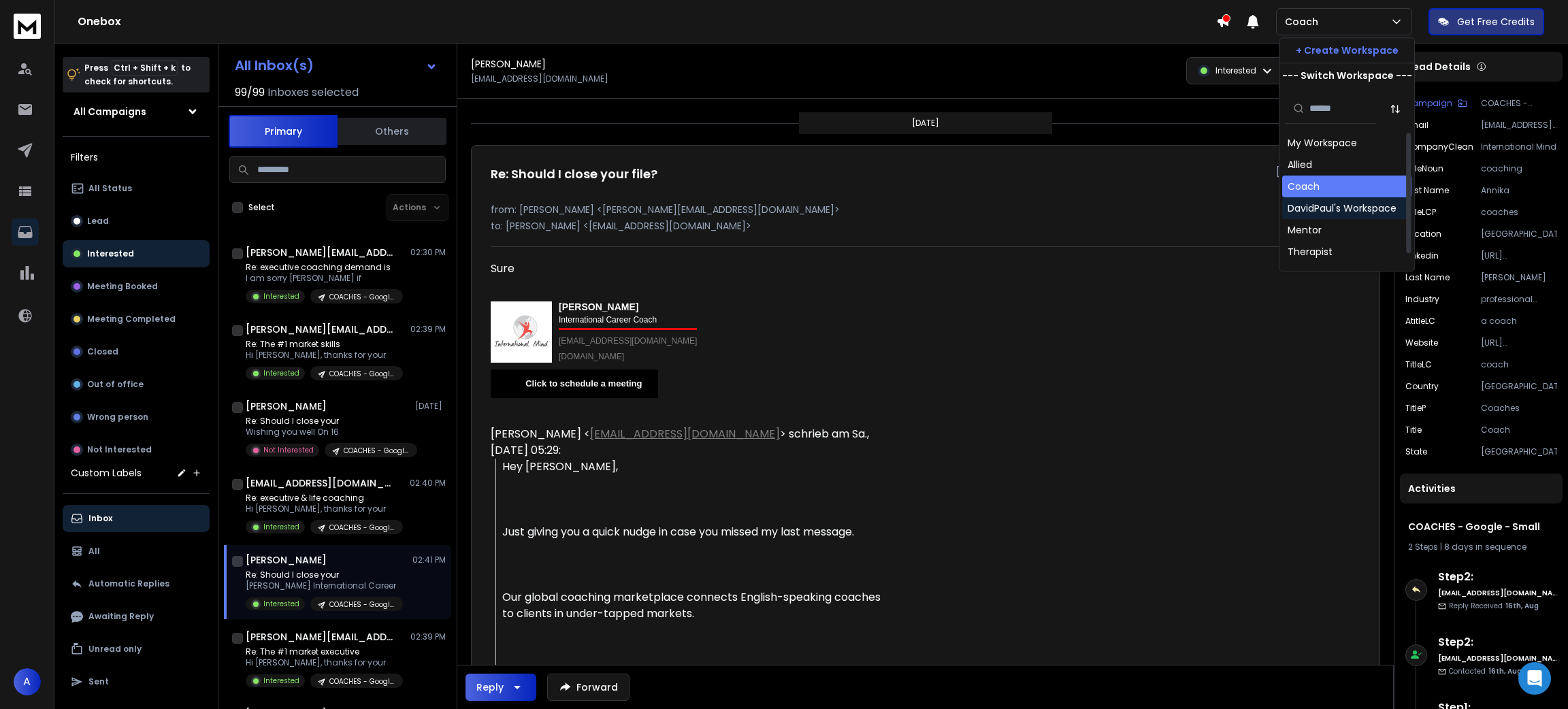
click at [1309, 217] on div "DavidPaul's Workspace" at bounding box center [1347, 208] width 130 height 22
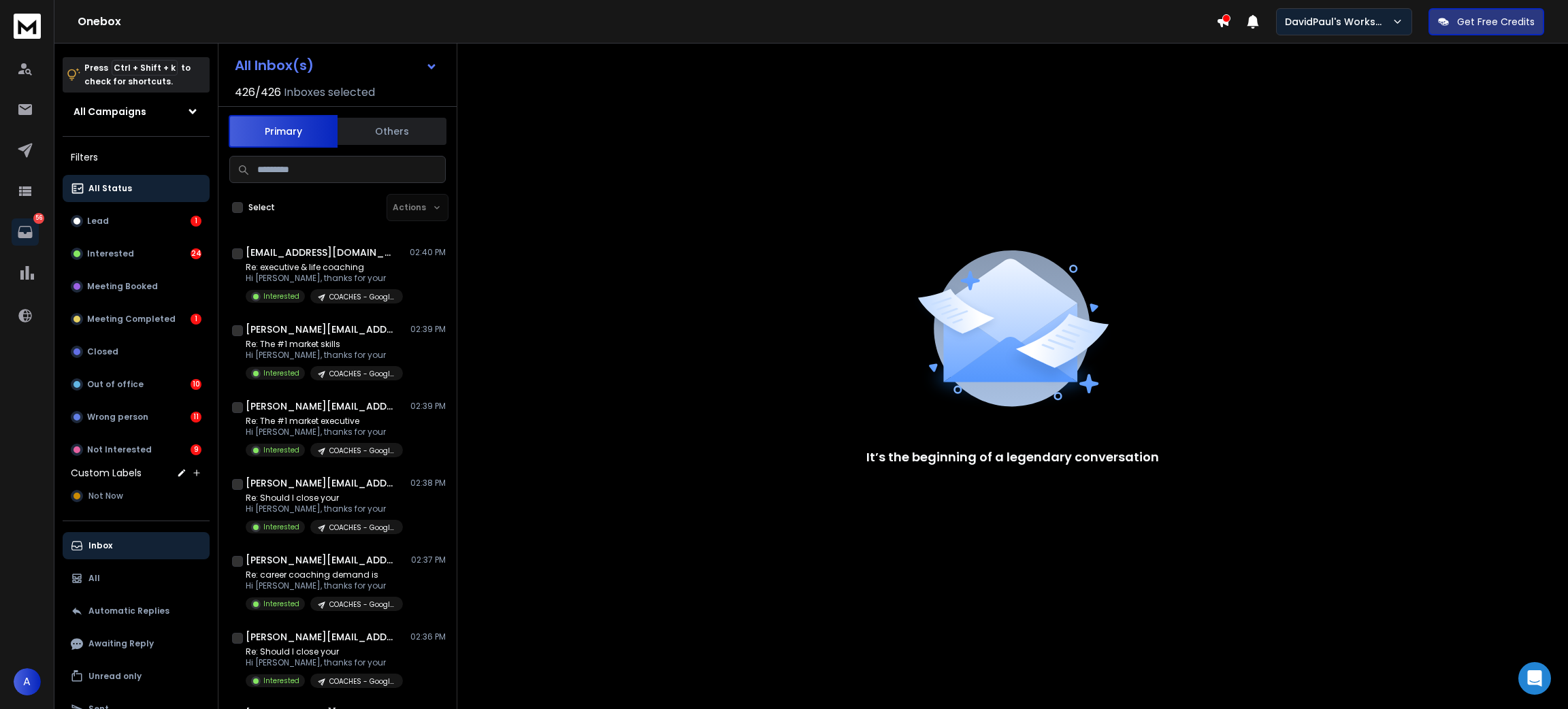
click at [1316, 14] on button "DavidPaul's Workspace" at bounding box center [1344, 22] width 136 height 27
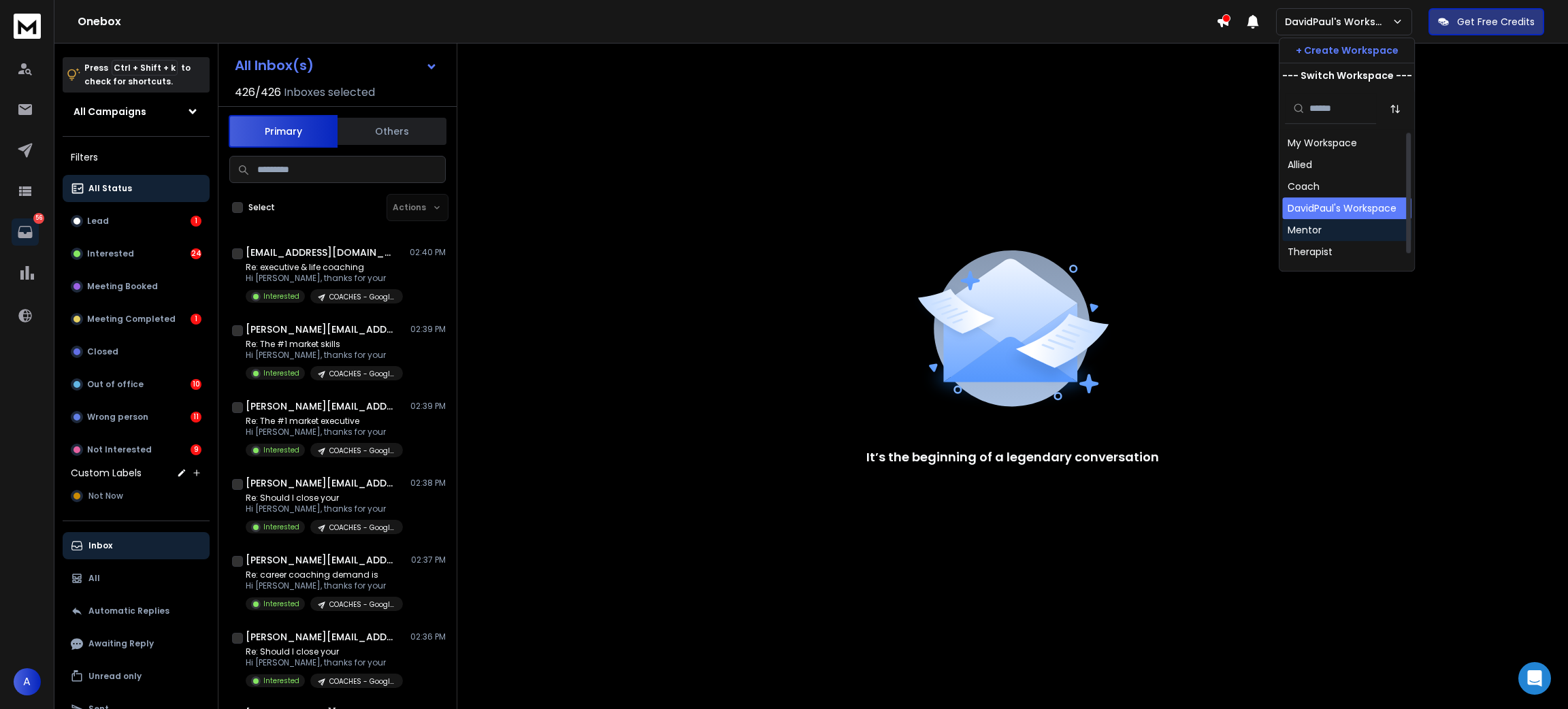
click at [1292, 224] on div "Mentor" at bounding box center [1304, 230] width 34 height 14
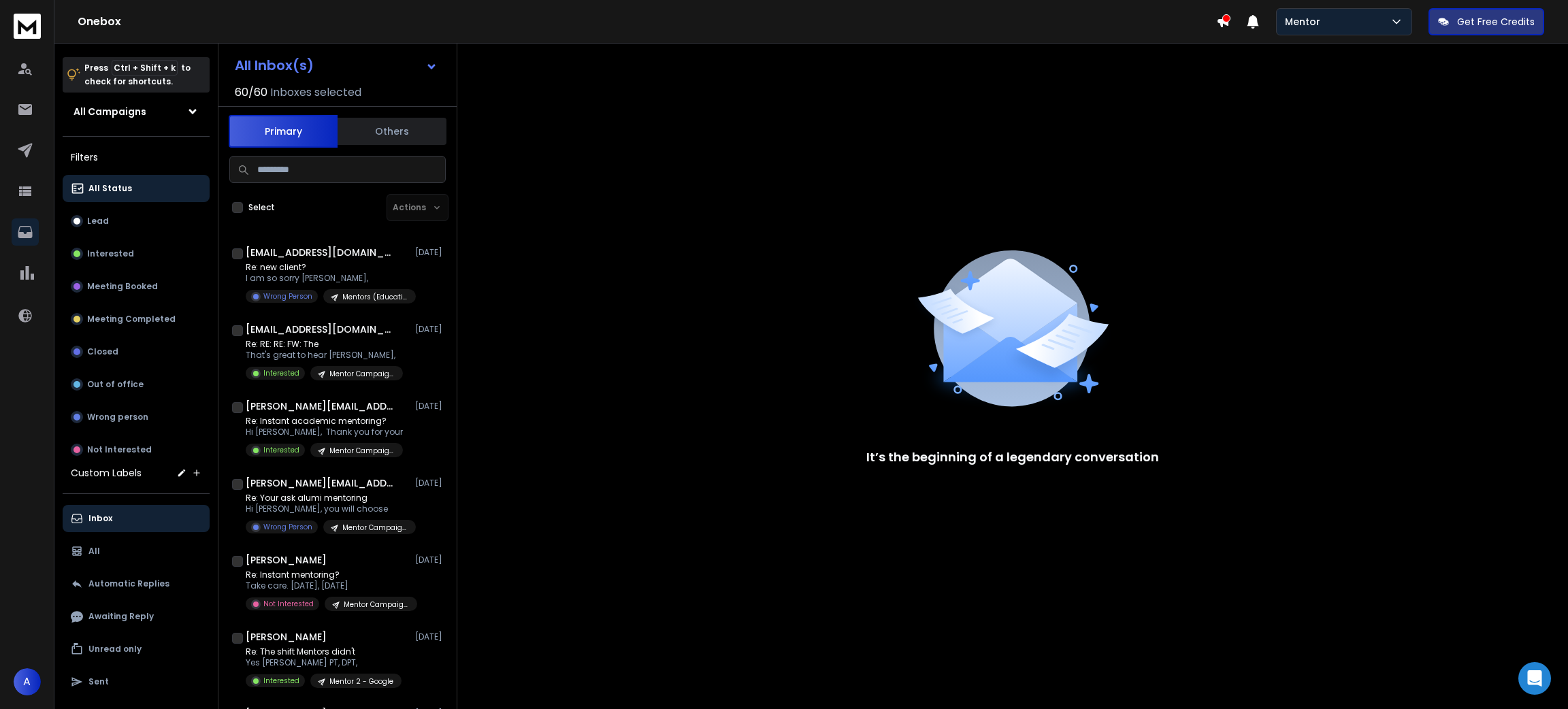
click at [1346, 30] on button "Mentor" at bounding box center [1344, 22] width 136 height 27
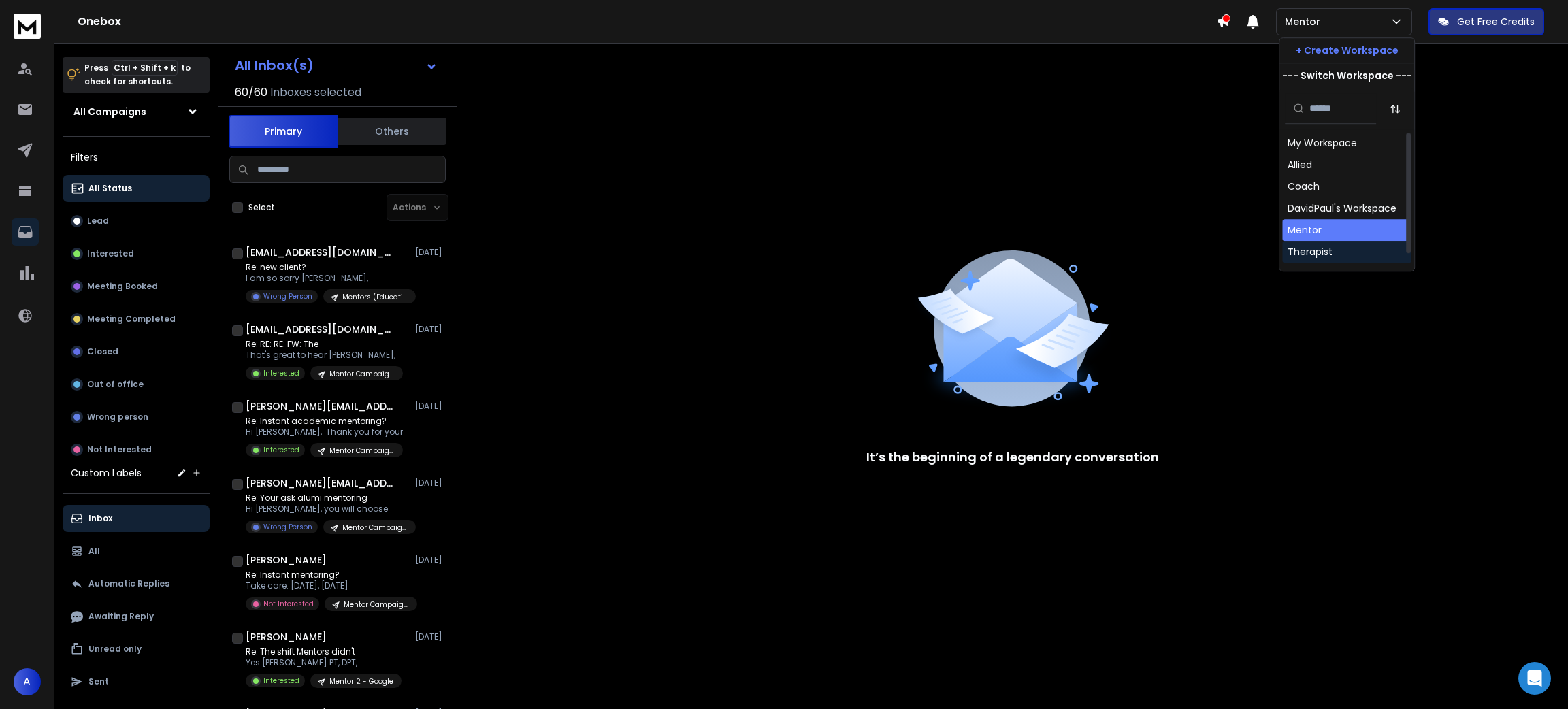
click at [1300, 249] on div "Therapist" at bounding box center [1310, 251] width 45 height 14
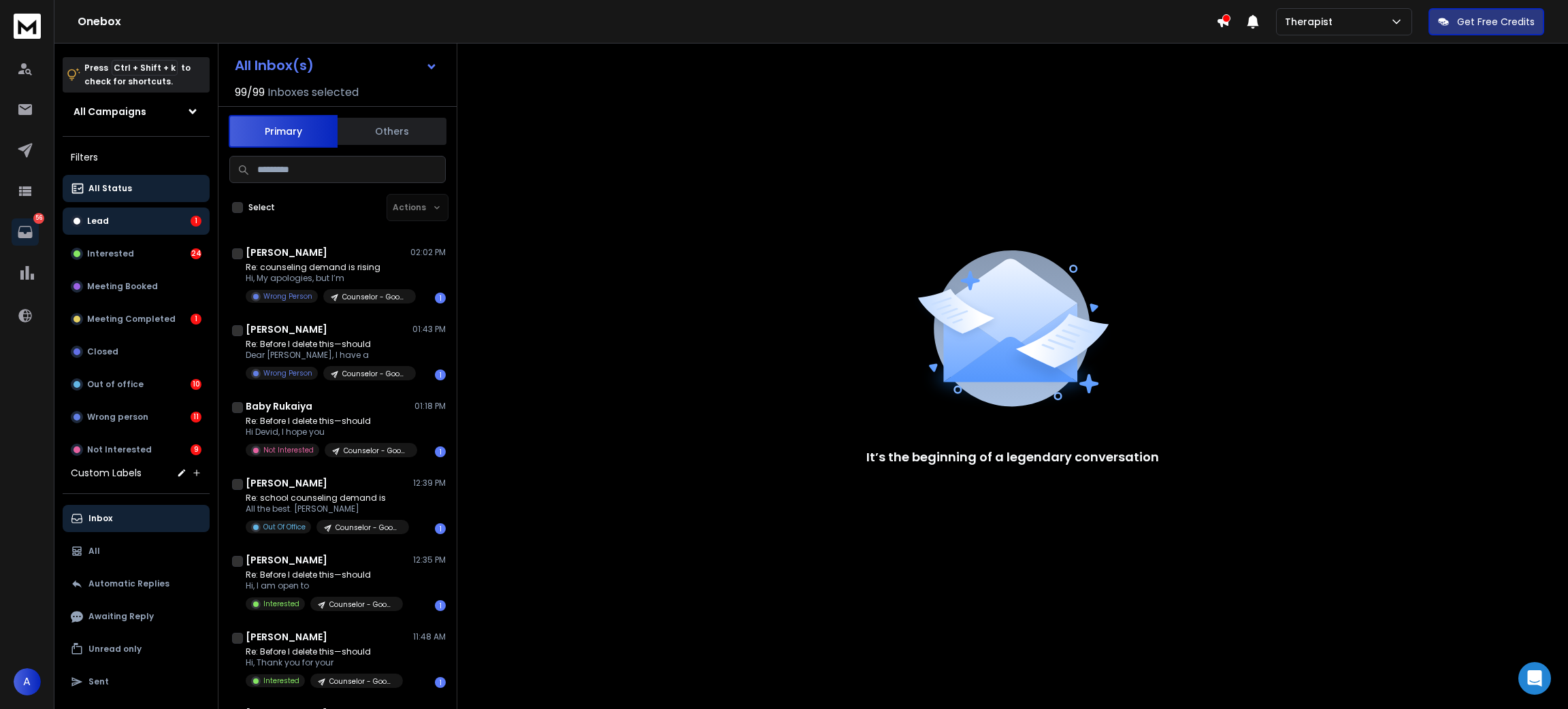
click at [150, 220] on button "Lead 1" at bounding box center [136, 221] width 147 height 27
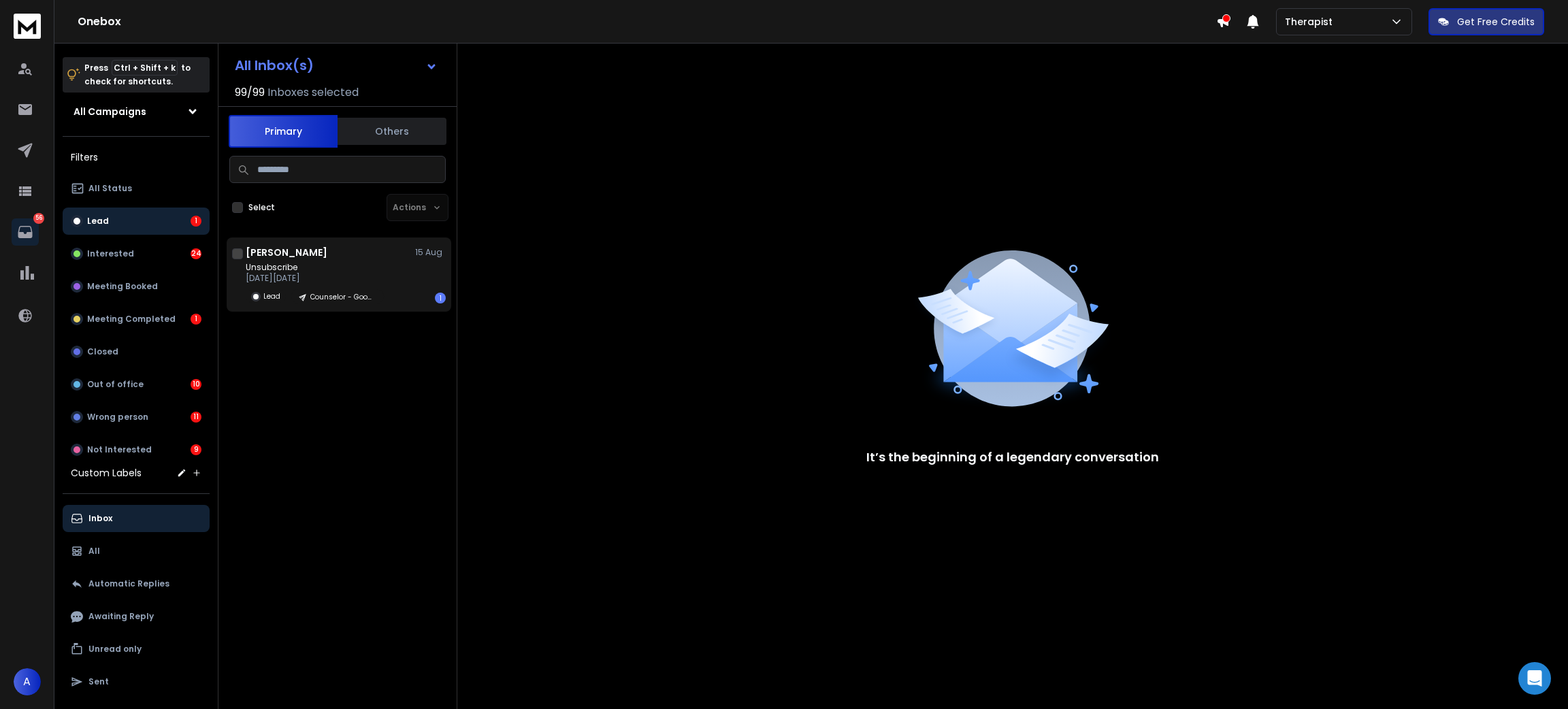
click at [362, 248] on div "Rio Hibler-Kerr 15 Aug" at bounding box center [346, 252] width 200 height 14
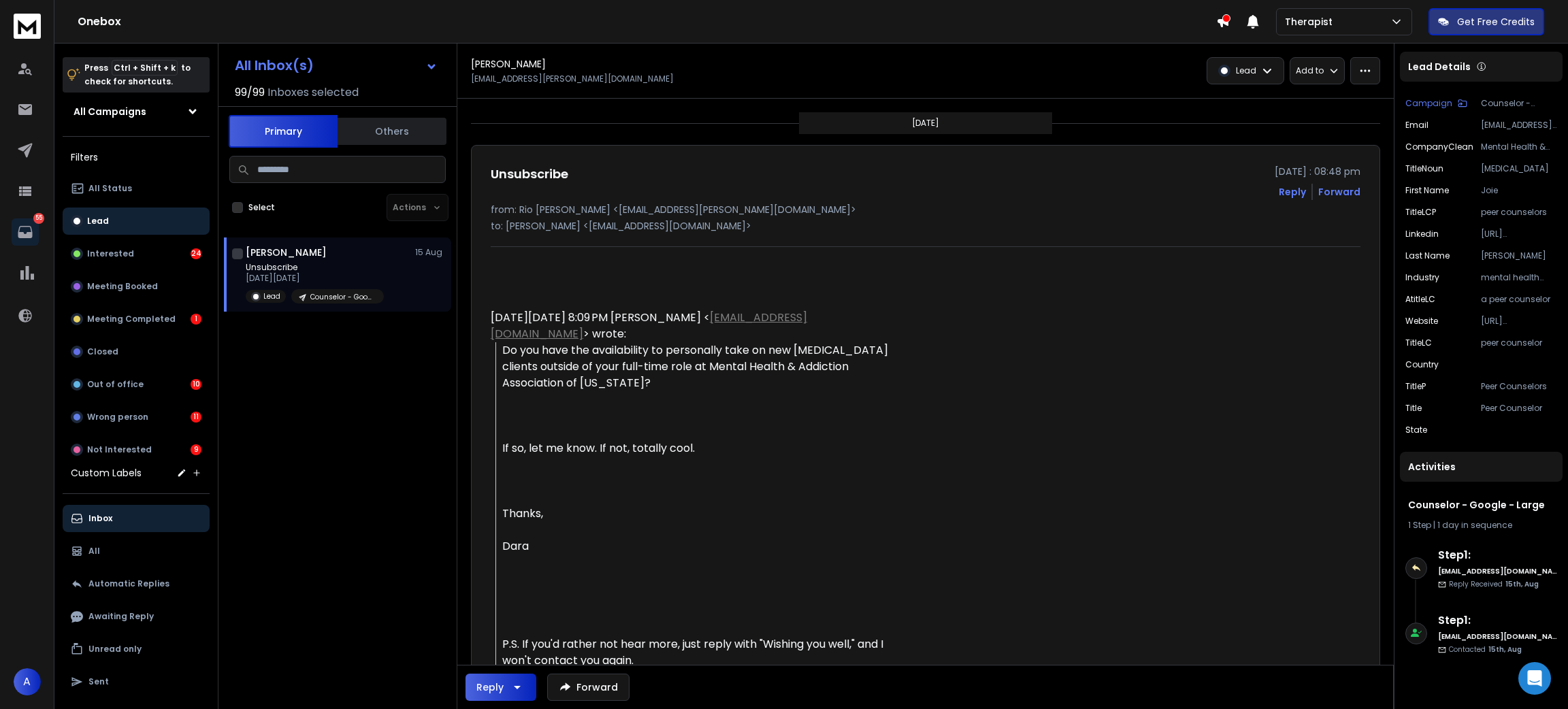
click at [1239, 69] on p "Lead" at bounding box center [1246, 70] width 20 height 11
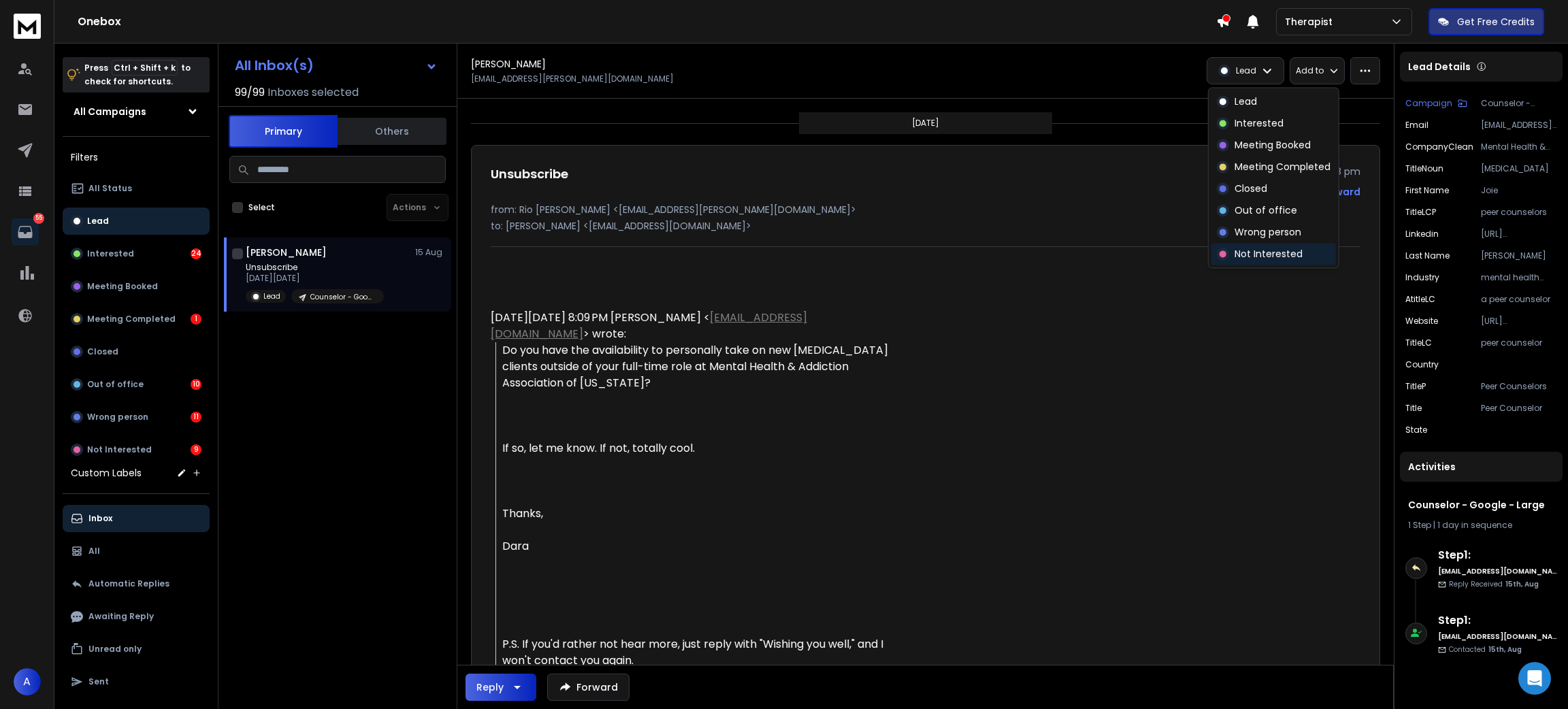
click at [1228, 251] on div "Not Interested" at bounding box center [1260, 254] width 86 height 14
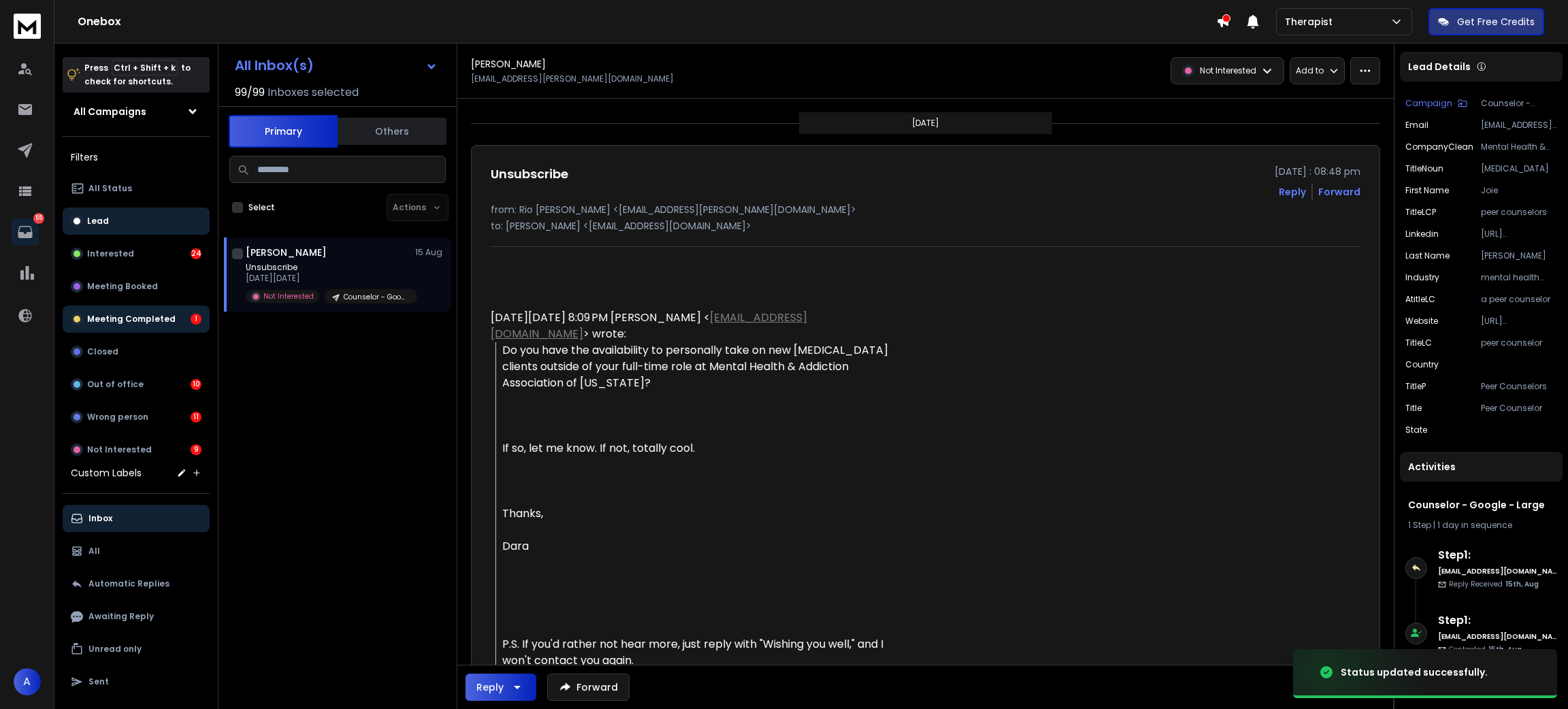
click at [139, 311] on button "Meeting Completed 1" at bounding box center [136, 319] width 147 height 27
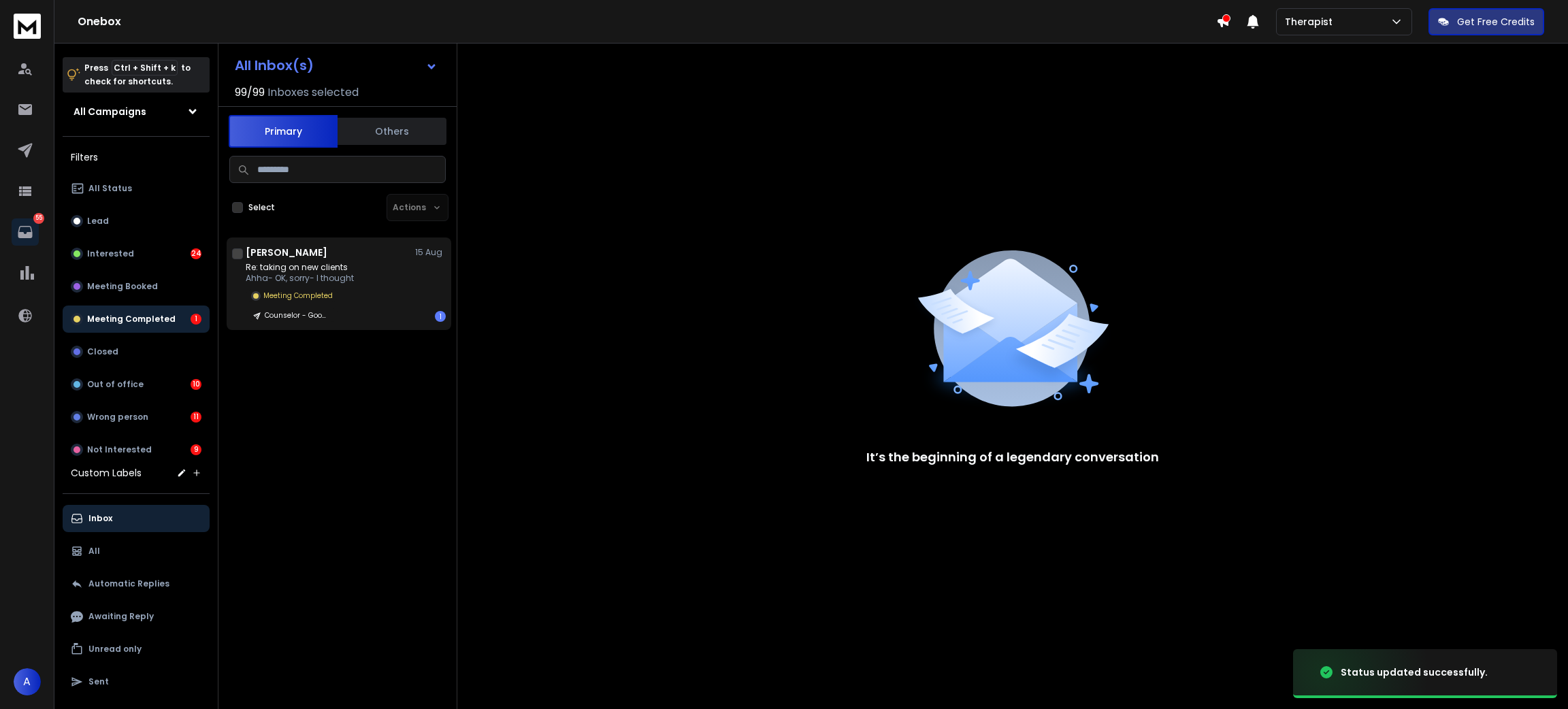
click at [353, 259] on div "Mark Ciarametaro 15 Aug Re: taking on new clients Ahha- OK, sorry- I thought Me…" at bounding box center [346, 283] width 200 height 77
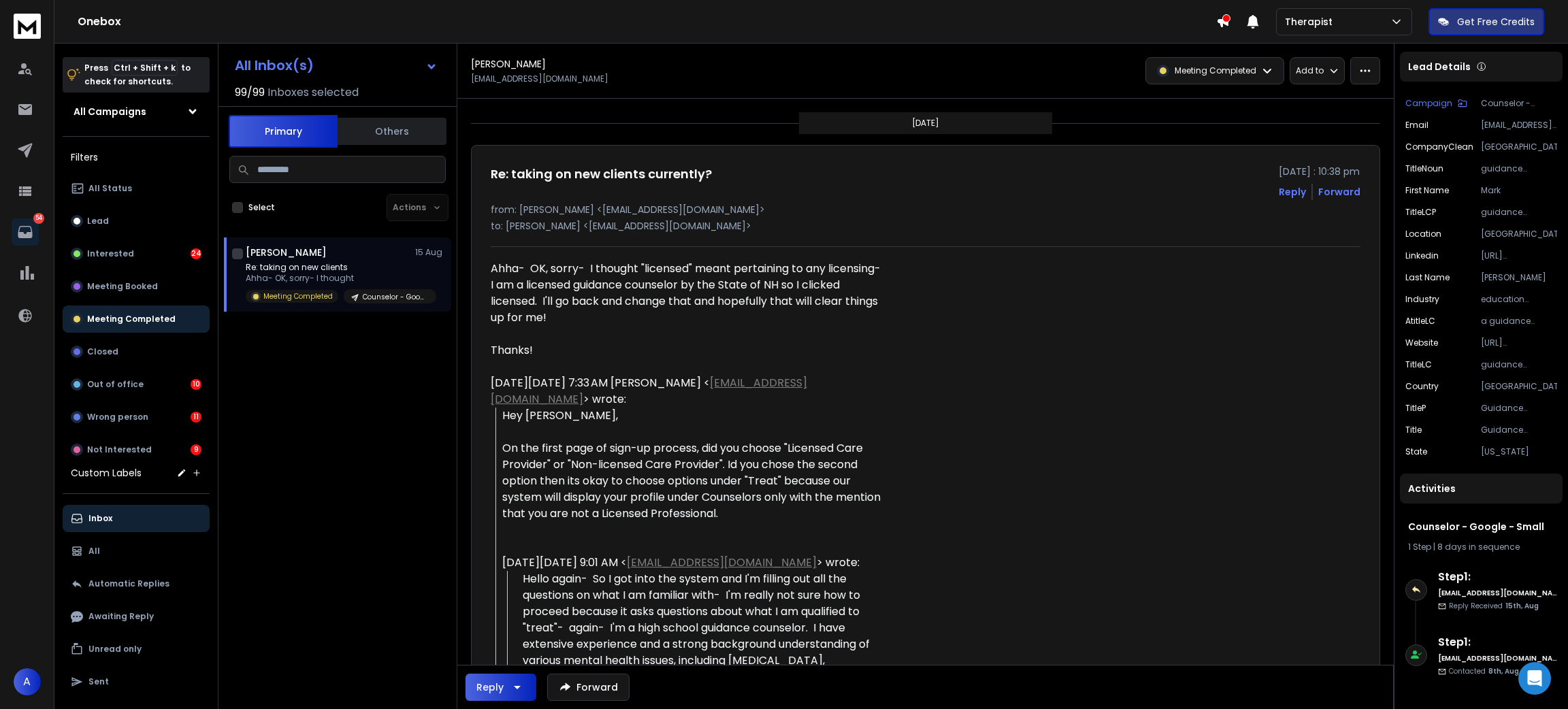
click at [487, 693] on div "Reply" at bounding box center [490, 687] width 27 height 14
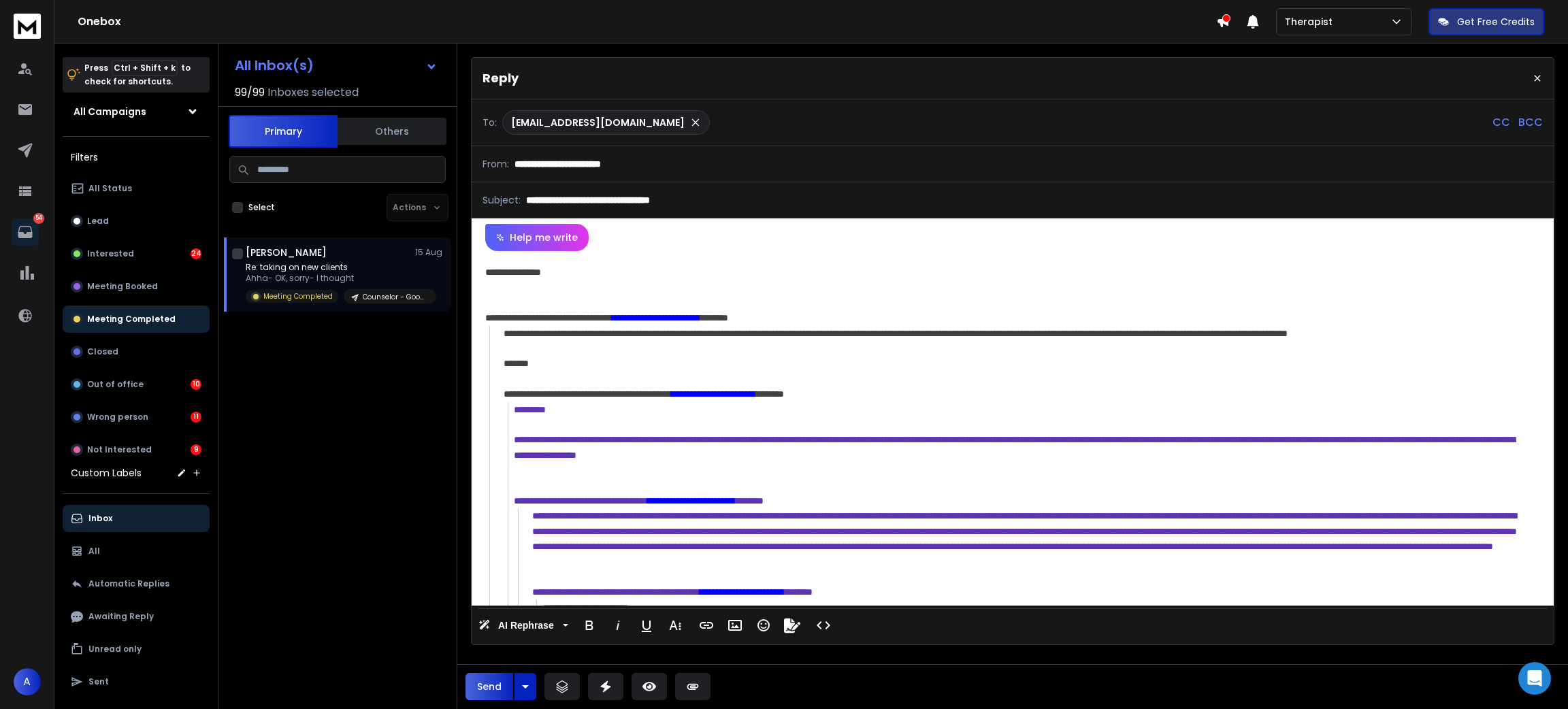
click at [490, 692] on button "Send" at bounding box center [489, 686] width 48 height 27
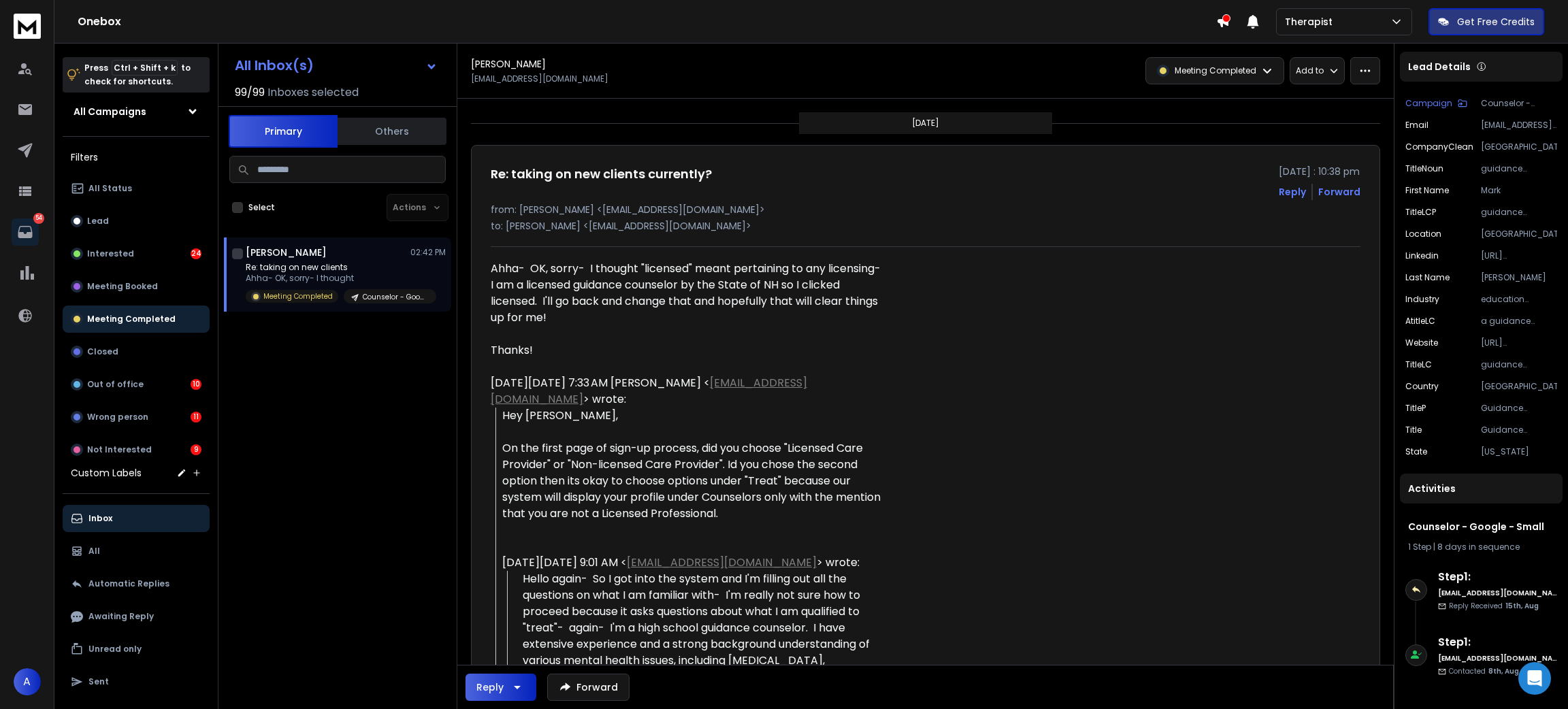
click at [140, 394] on button "Out of office 10" at bounding box center [136, 384] width 147 height 27
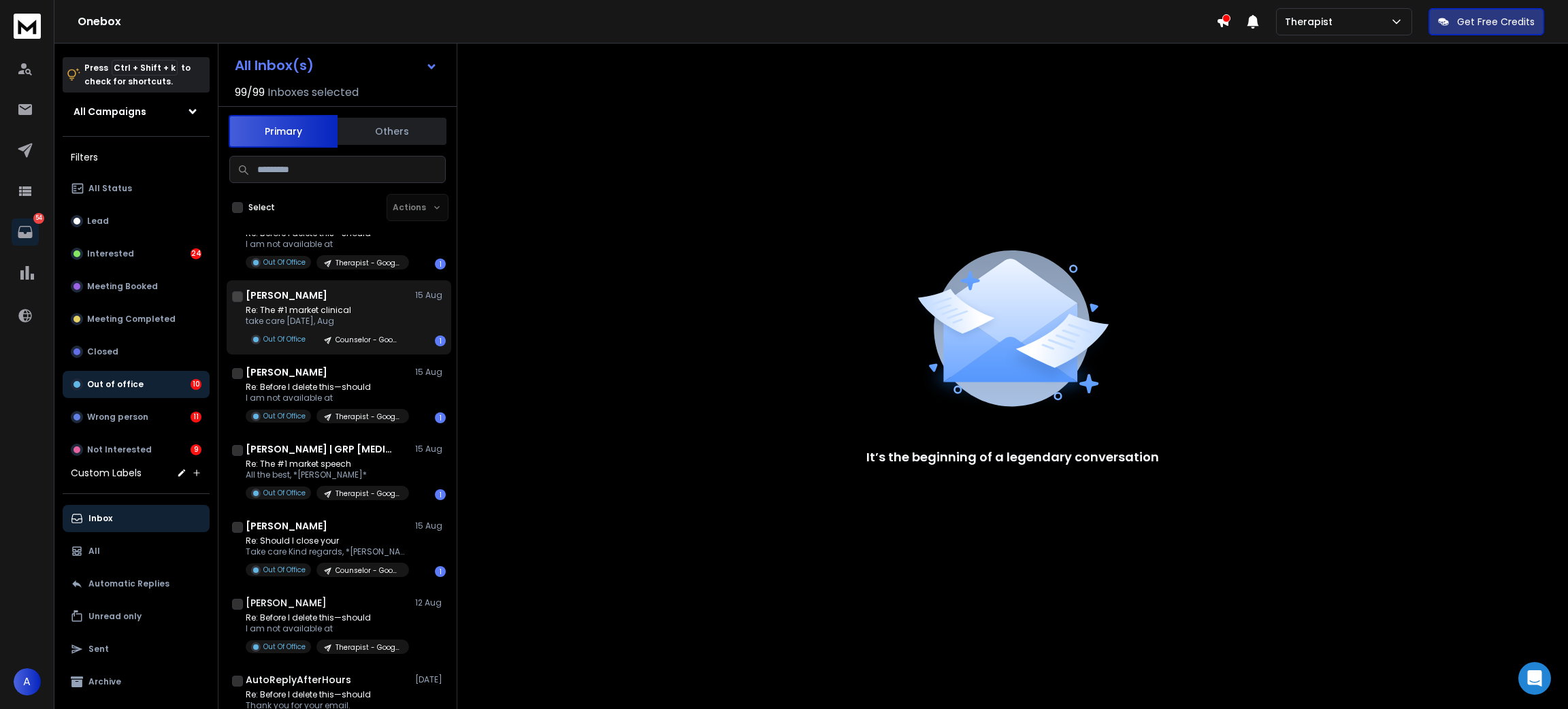
scroll to position [510, 0]
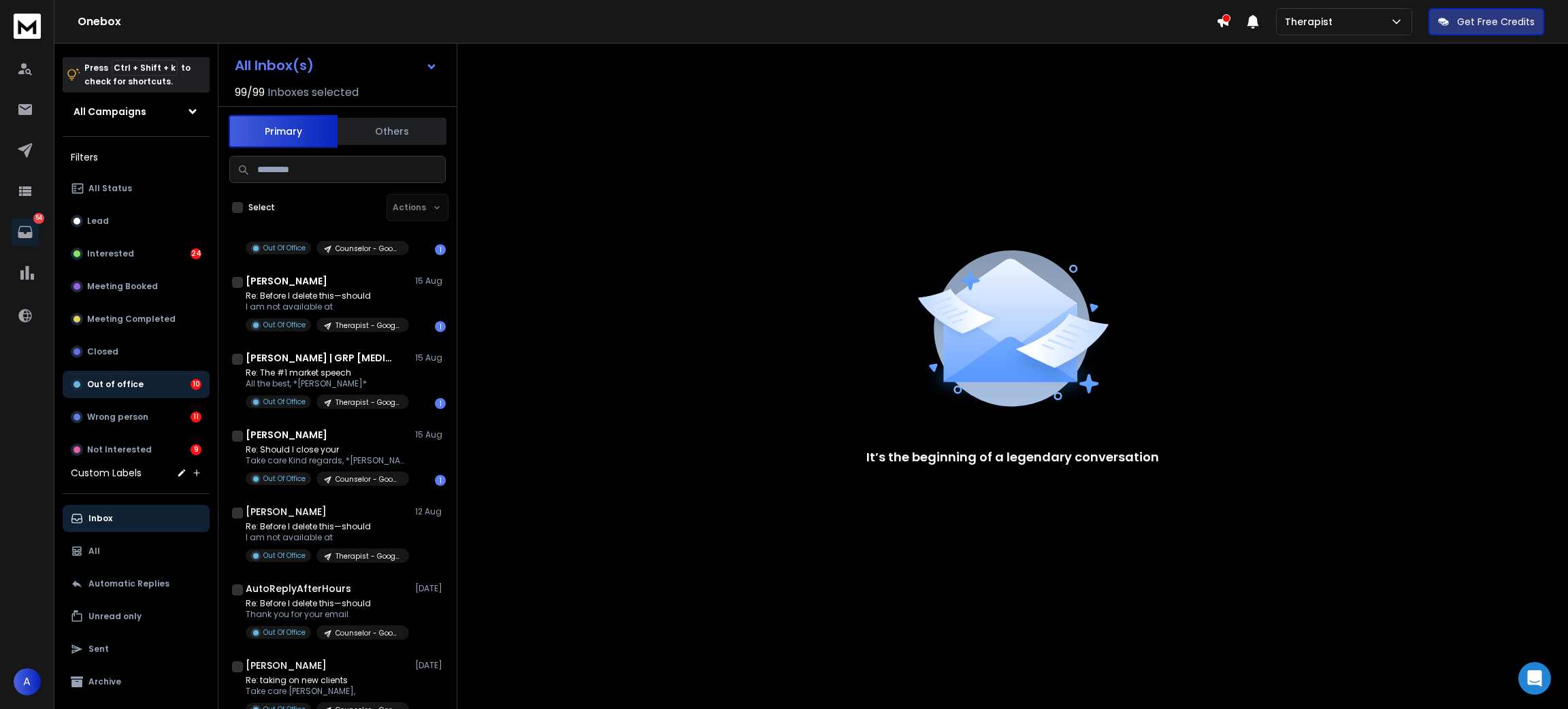
drag, startPoint x: 313, startPoint y: 461, endPoint x: 512, endPoint y: 463, distance: 199.0
click at [312, 463] on p "Take care Kind regards, *Thitichaya" at bounding box center [327, 461] width 164 height 11
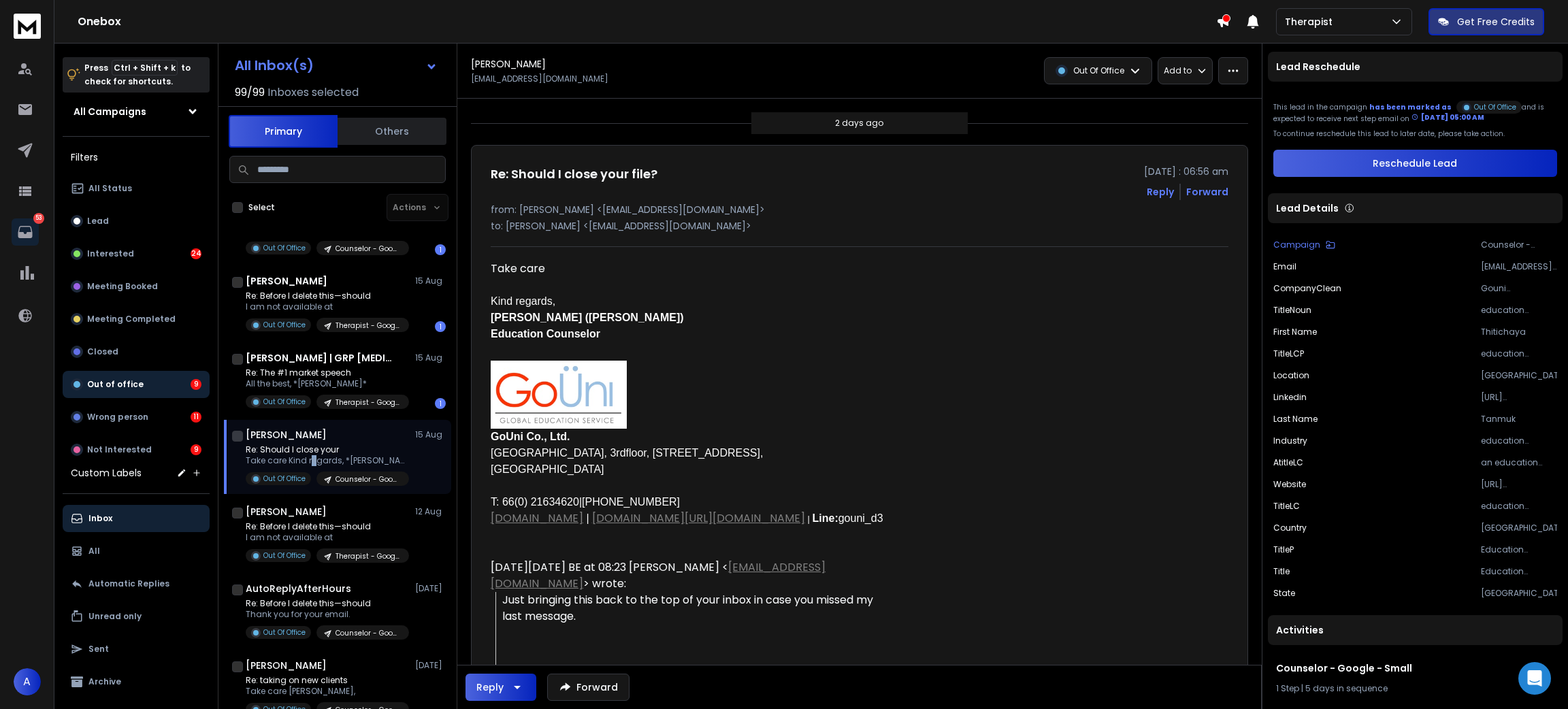
click at [1065, 73] on div at bounding box center [1062, 70] width 12 height 12
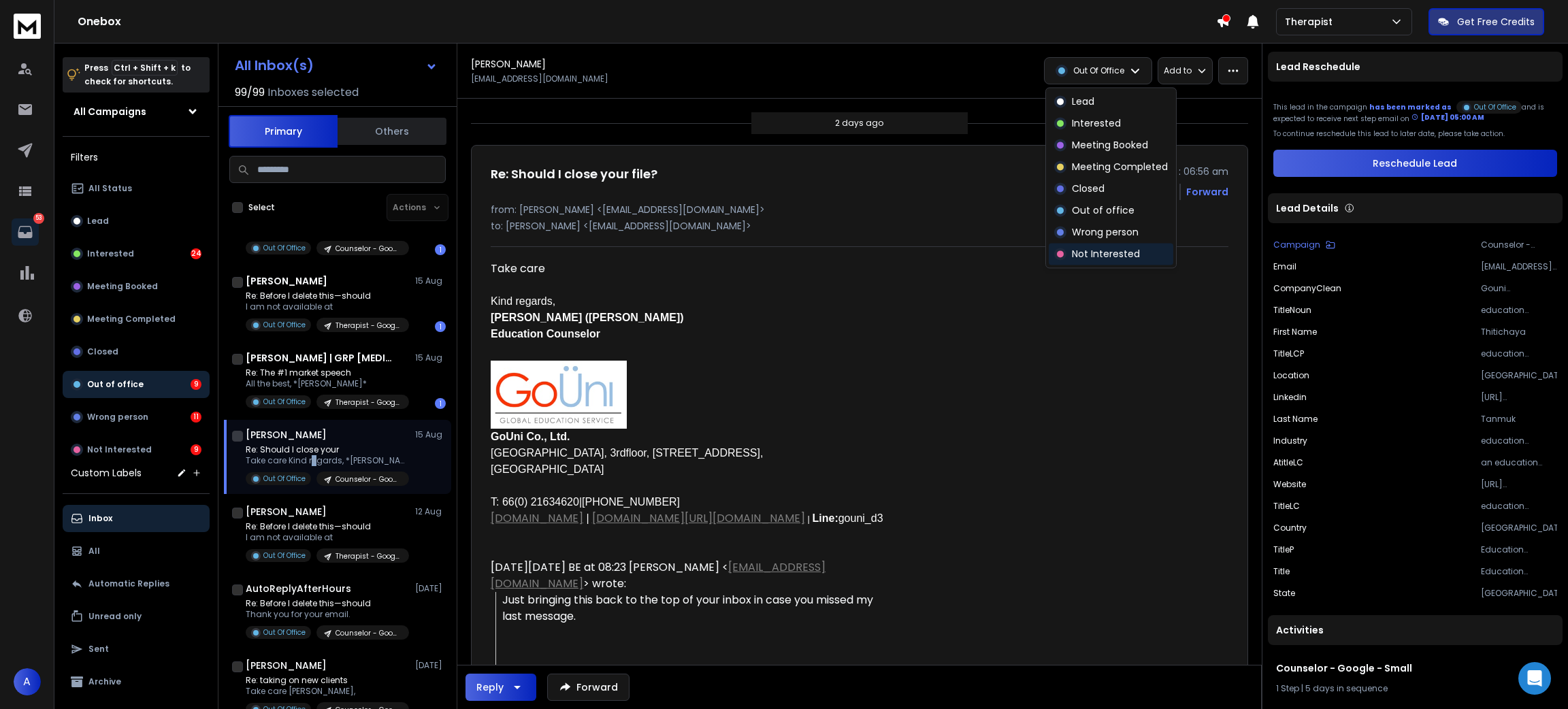
click at [1089, 255] on p "Not Interested" at bounding box center [1106, 254] width 68 height 14
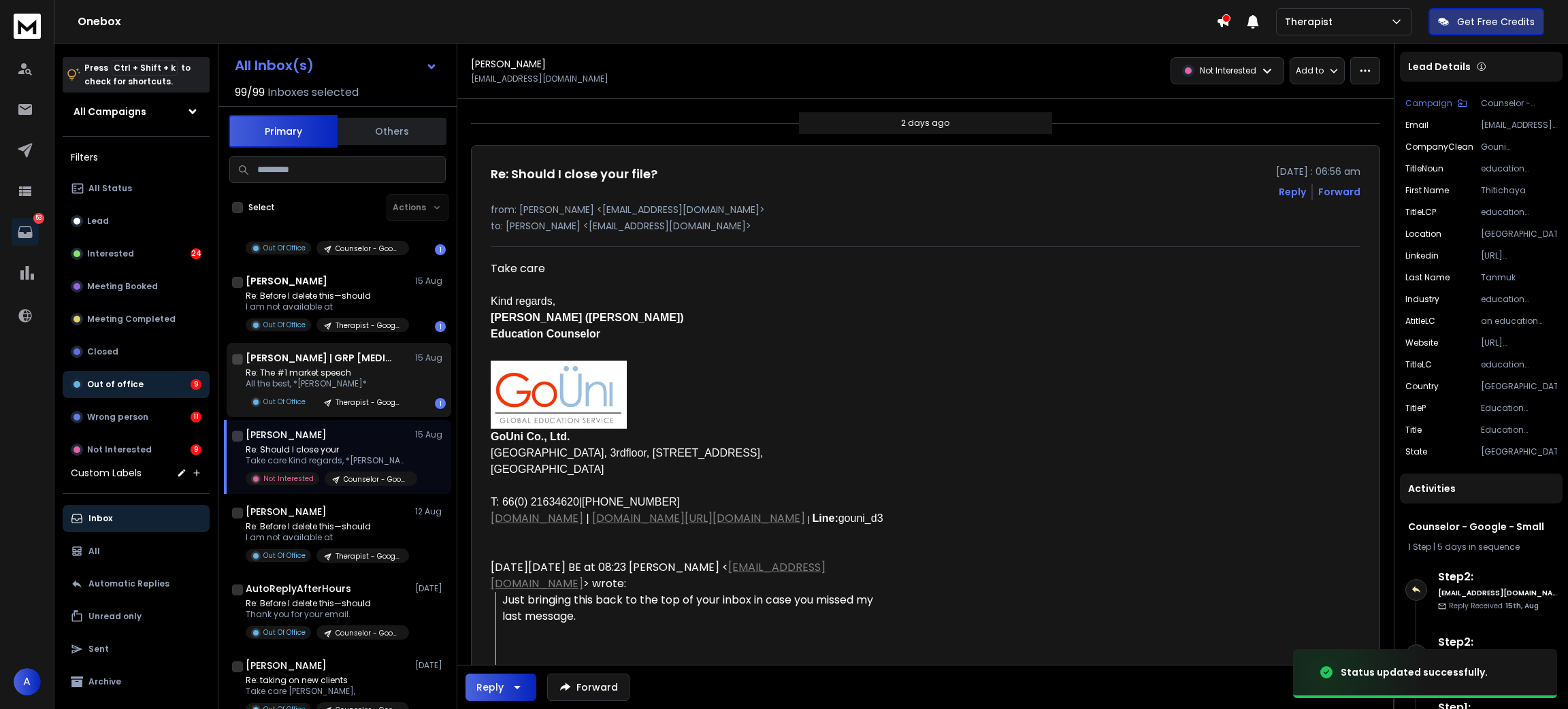
click at [283, 354] on h1 "Renee | GRP Speech Pathology" at bounding box center [321, 358] width 150 height 14
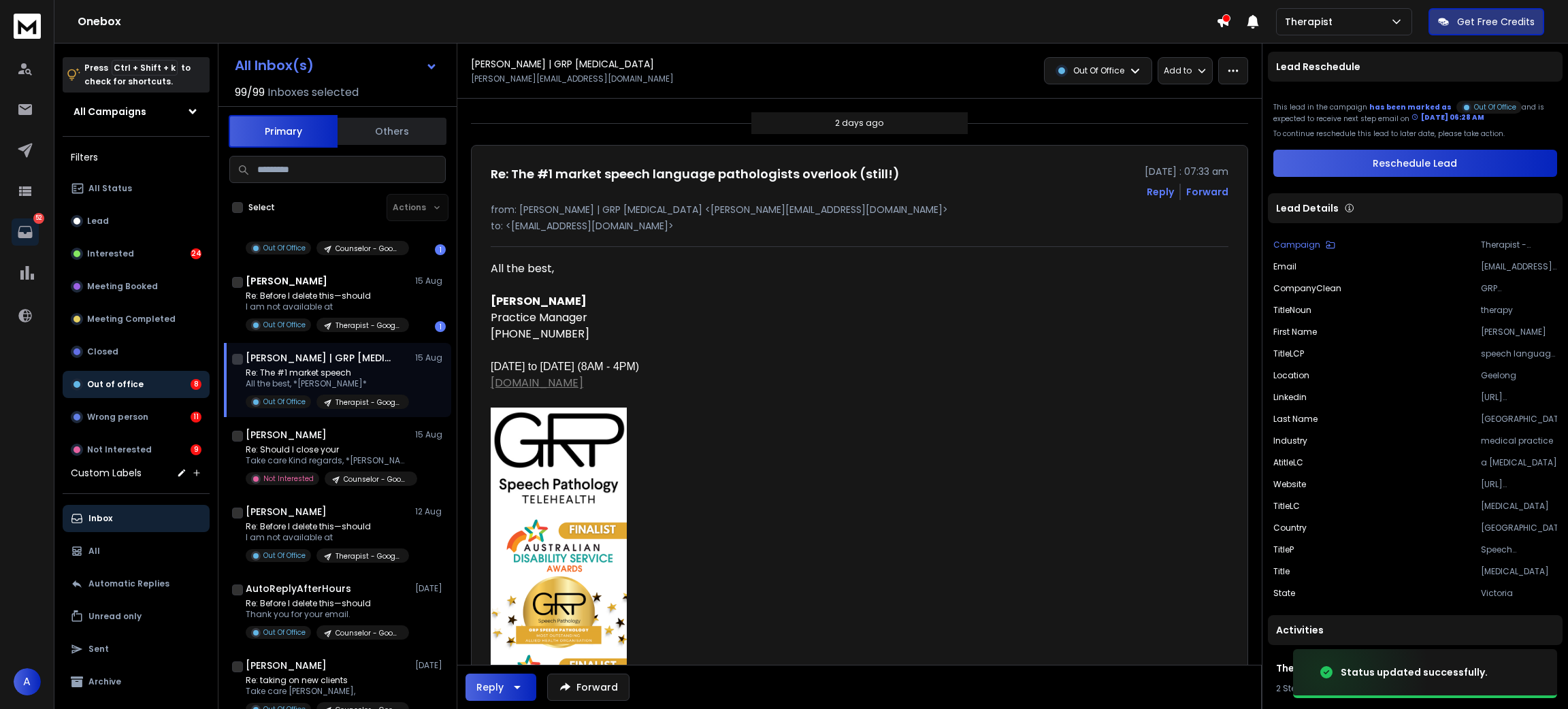
click at [1081, 68] on p "Out Of Office" at bounding box center [1098, 70] width 51 height 11
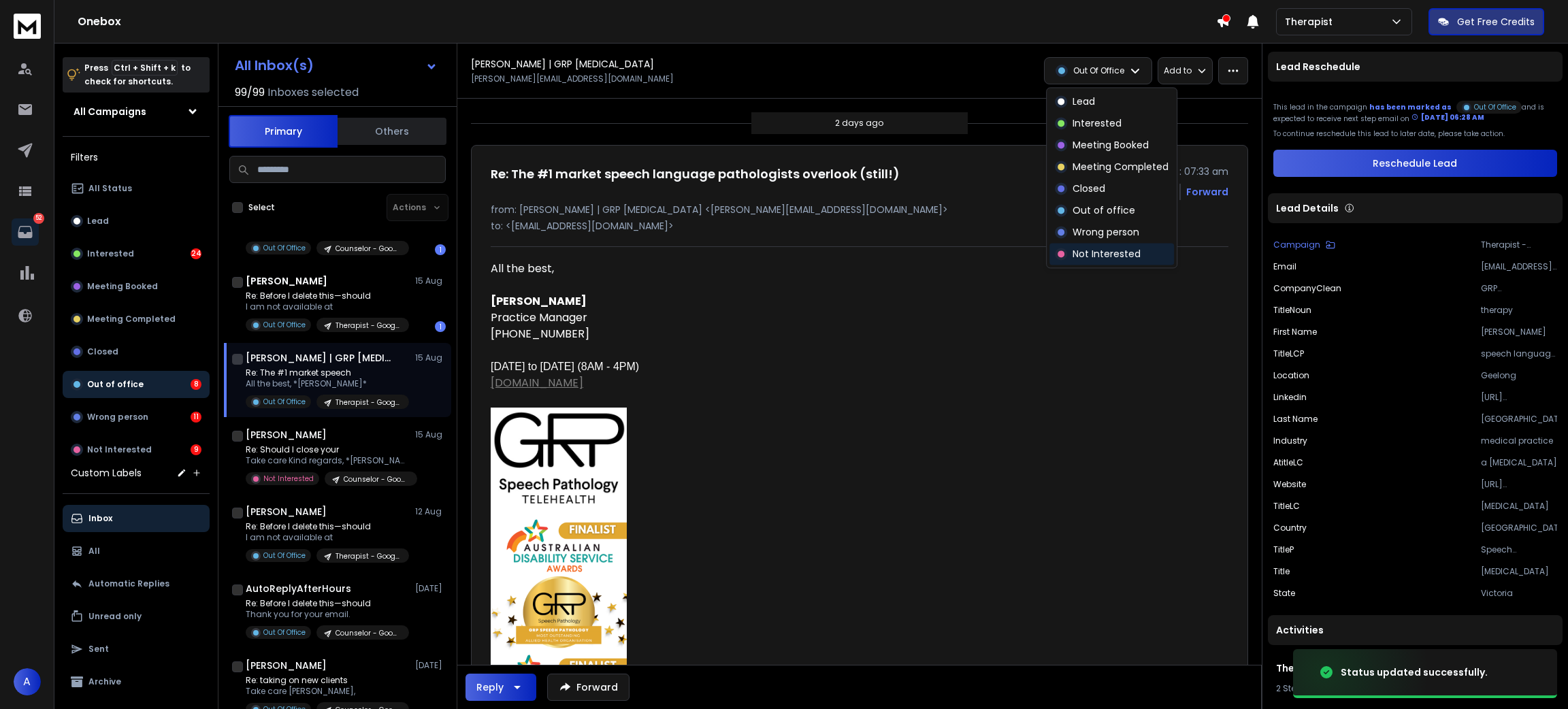
click at [1072, 250] on p "Not Interested" at bounding box center [1106, 254] width 68 height 14
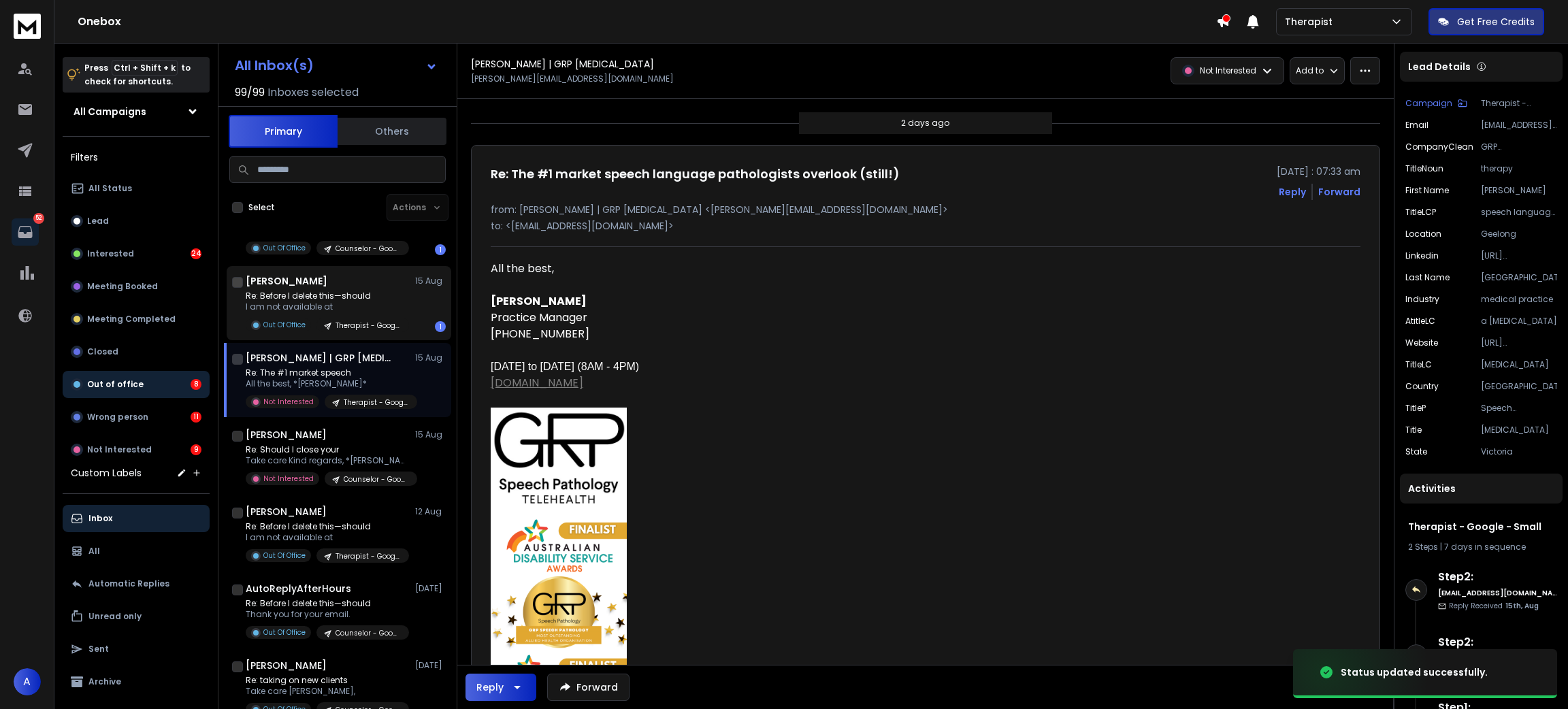
click at [296, 297] on p "Re: Before I delete this—should" at bounding box center [327, 295] width 164 height 11
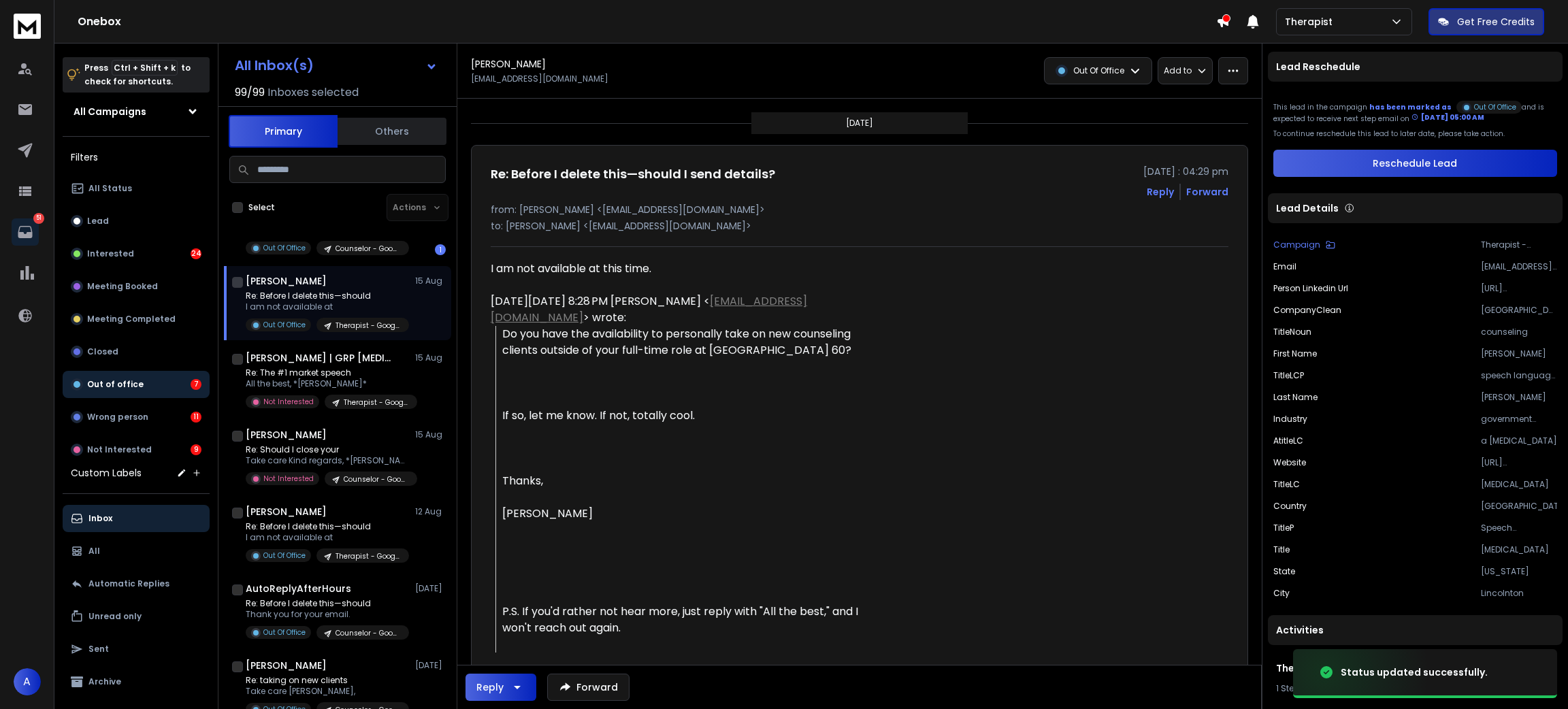
click at [1107, 67] on p "Out Of Office" at bounding box center [1098, 70] width 51 height 11
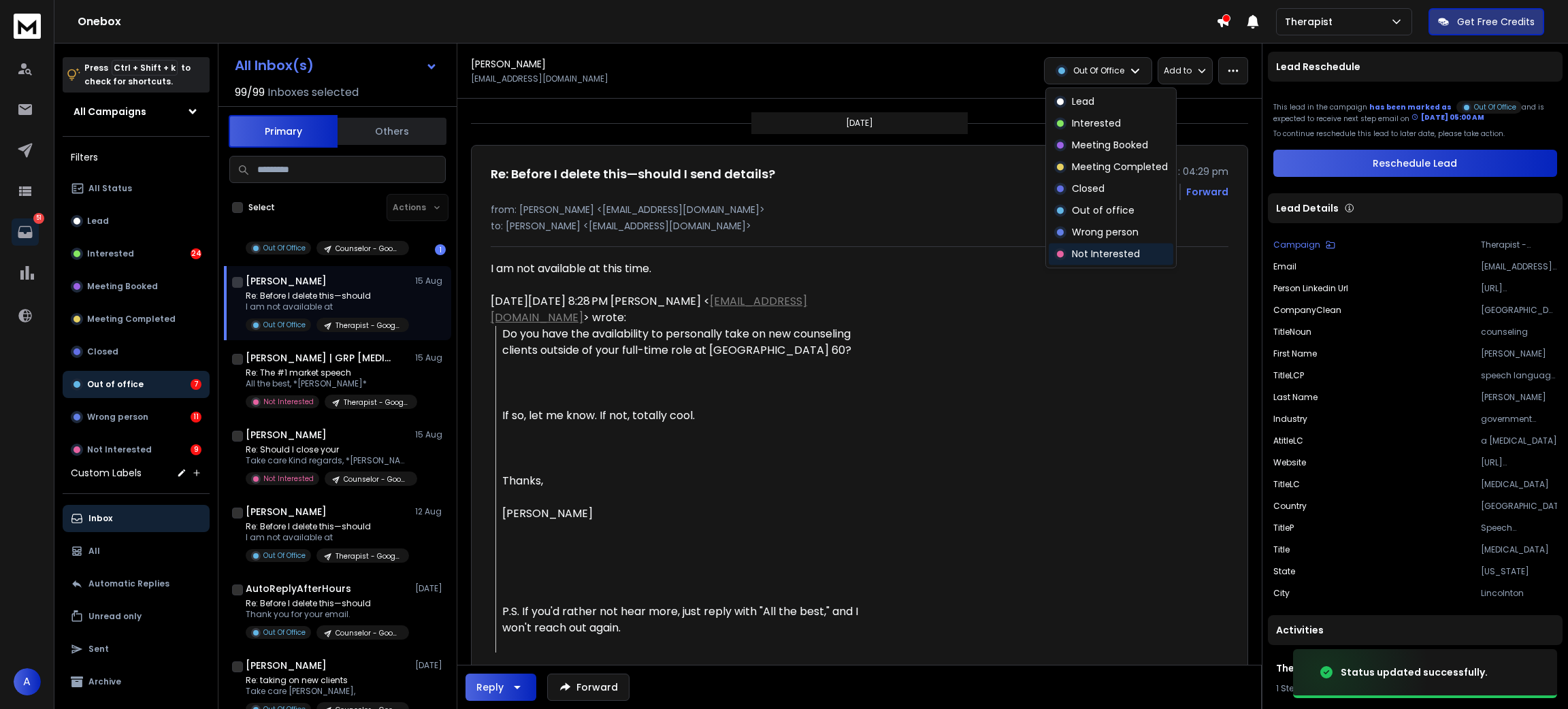
click at [1073, 247] on p "Not Interested" at bounding box center [1106, 254] width 68 height 14
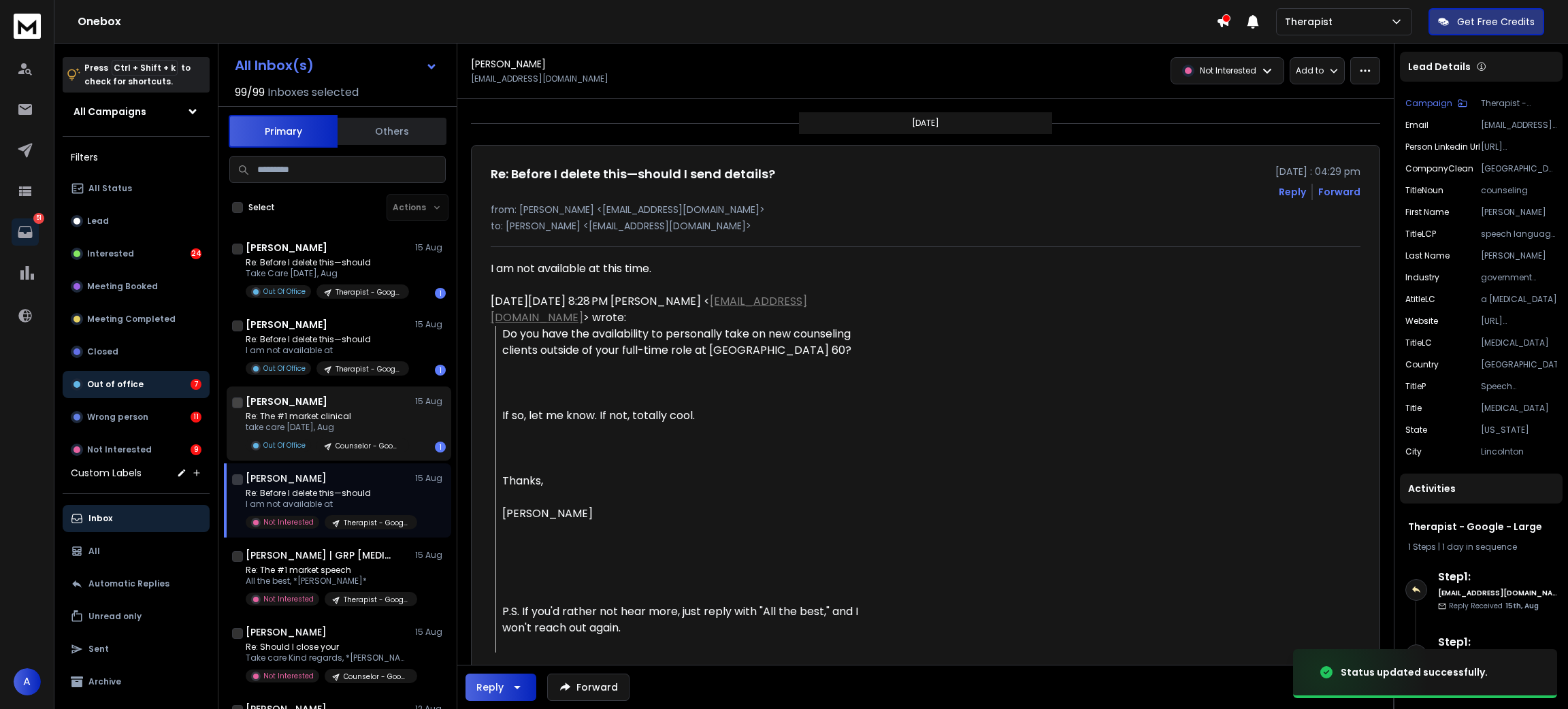
scroll to position [305, 0]
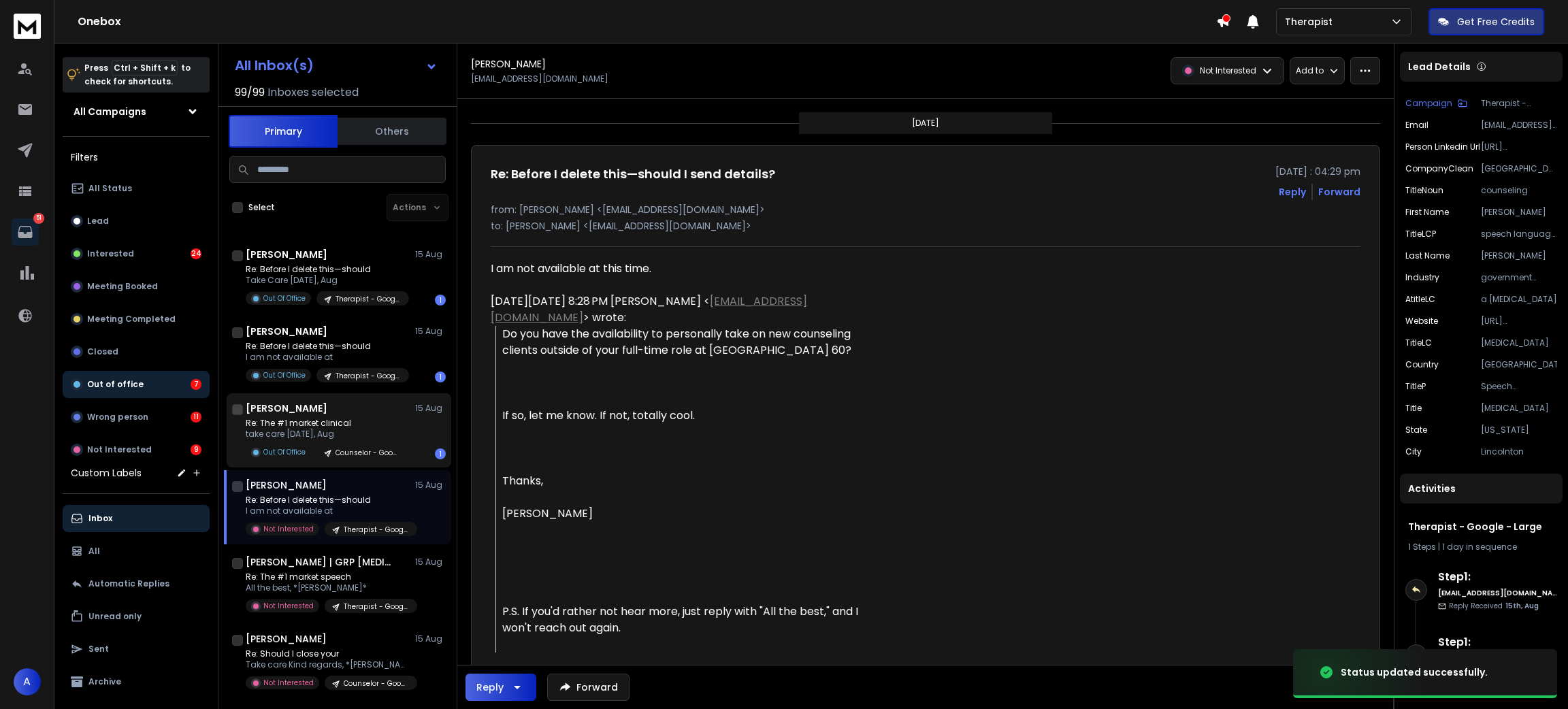
drag, startPoint x: 321, startPoint y: 411, endPoint x: 383, endPoint y: 398, distance: 63.3
click at [321, 411] on div "Patricia Betz 15 Aug" at bounding box center [346, 408] width 200 height 14
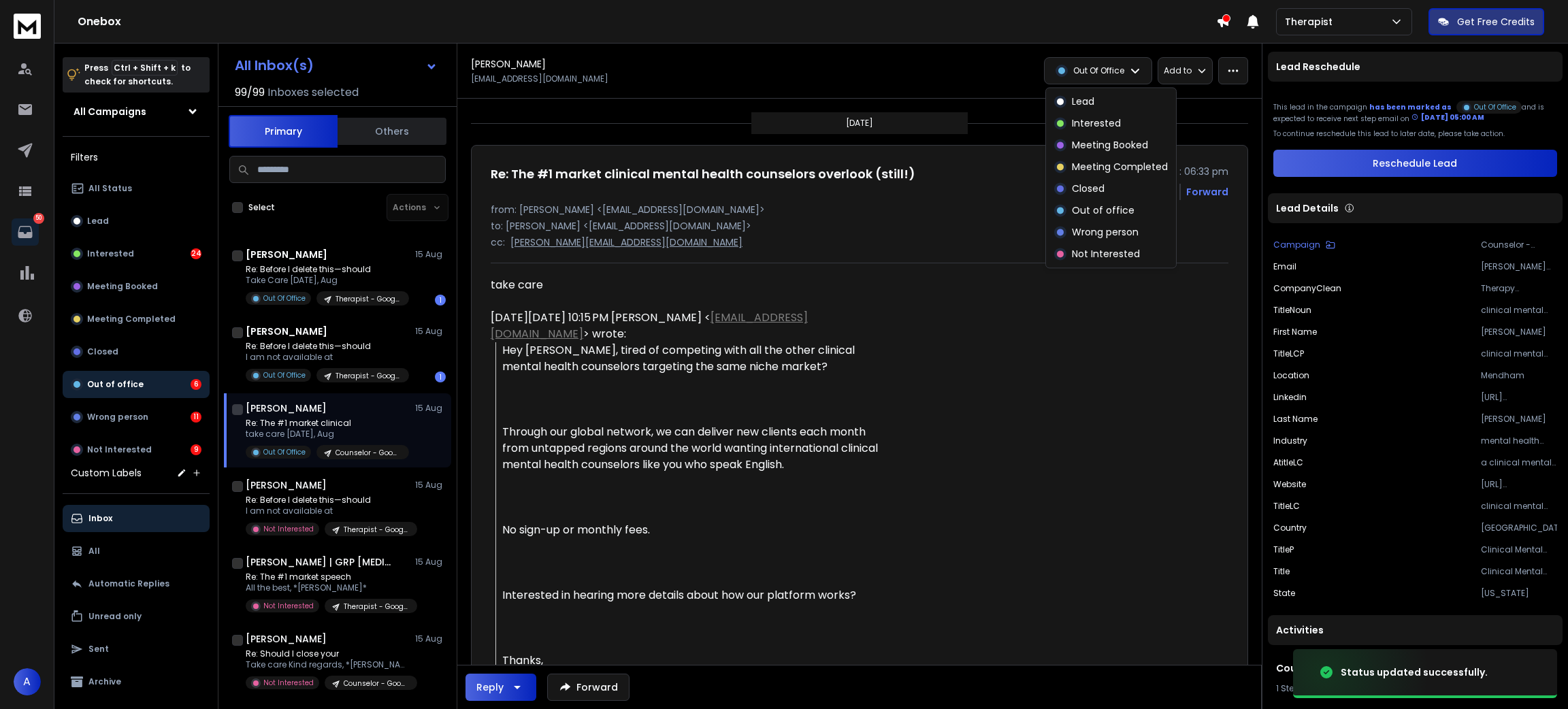
click at [1099, 61] on div "Out Of Office" at bounding box center [1098, 70] width 107 height 26
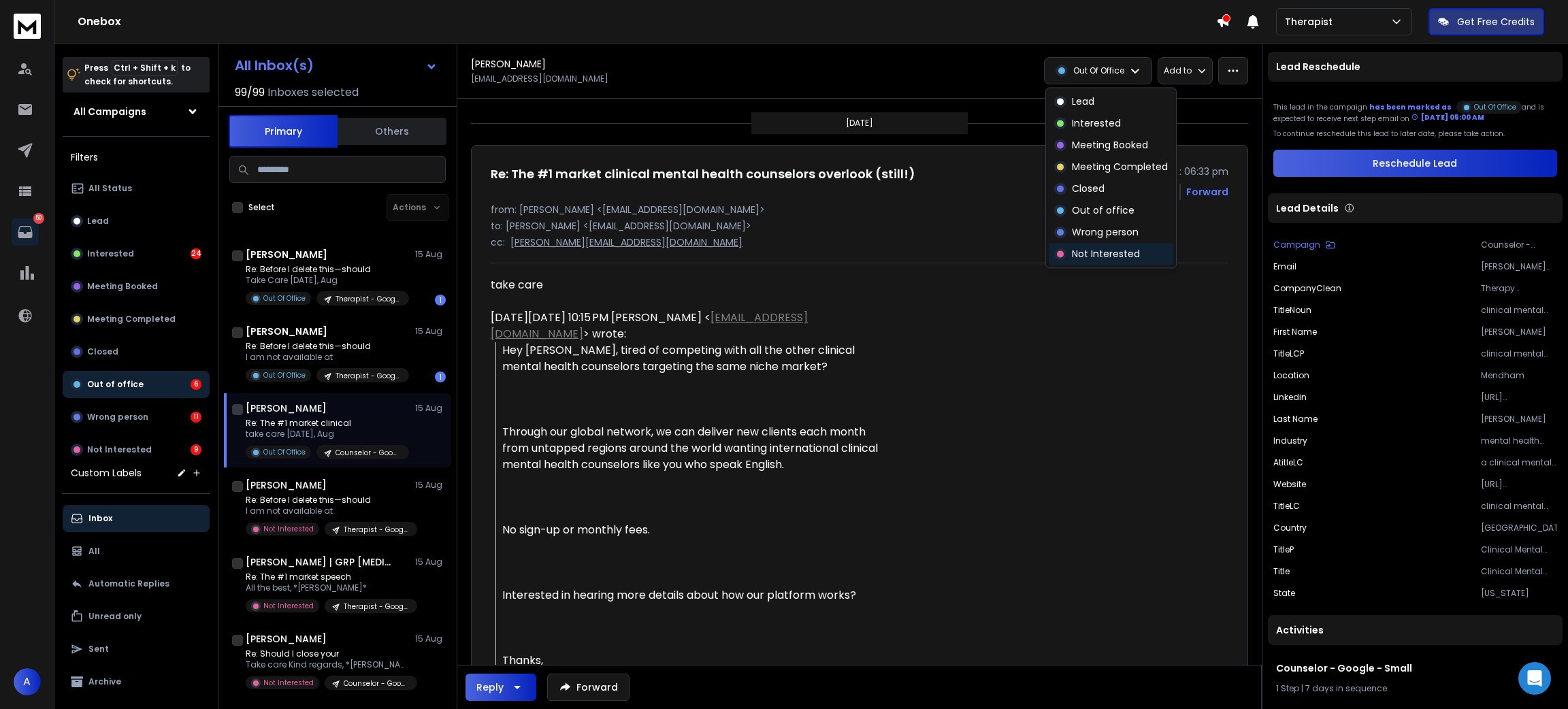
click at [1063, 255] on span at bounding box center [1060, 254] width 12 height 12
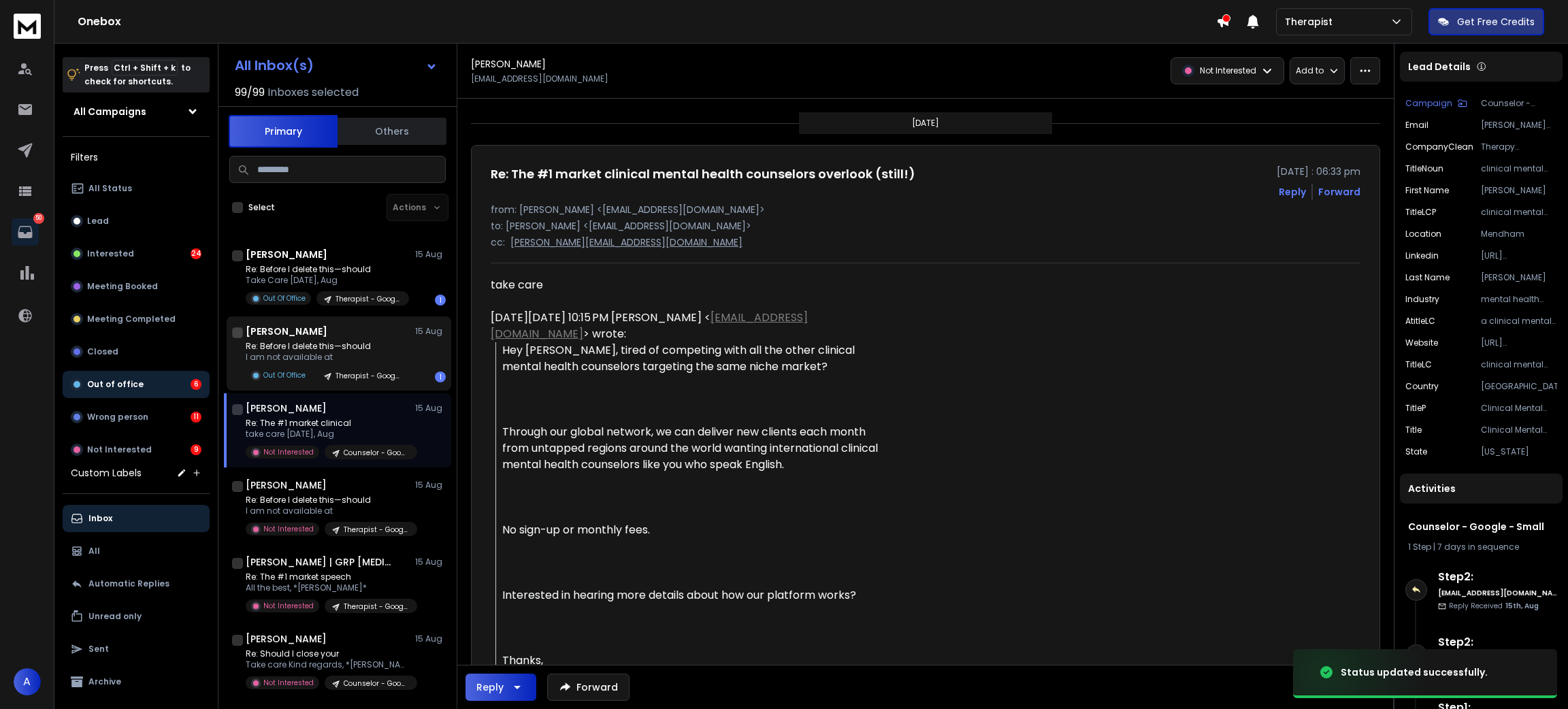
click at [313, 330] on h1 "[PERSON_NAME]" at bounding box center [286, 331] width 82 height 14
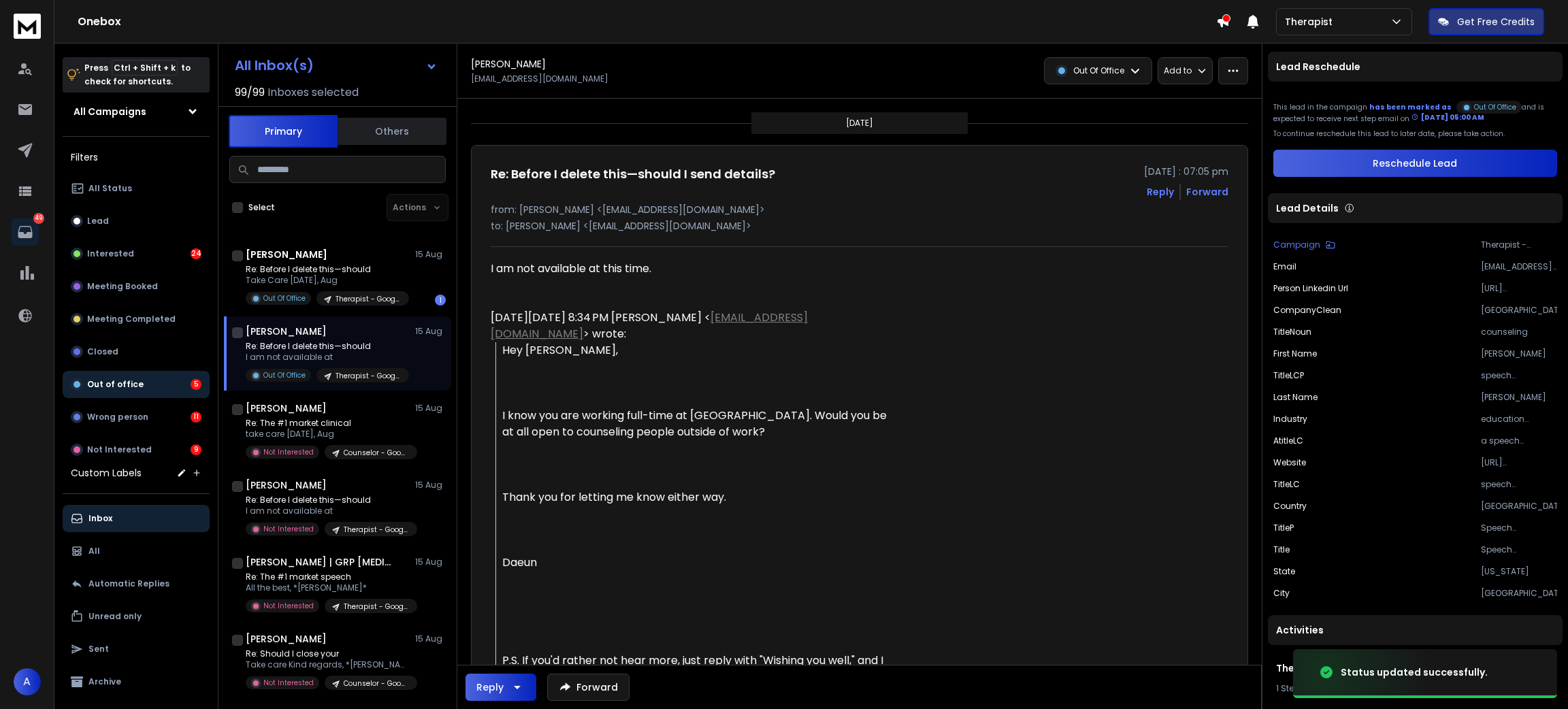
click at [1101, 68] on p "Out Of Office" at bounding box center [1098, 70] width 51 height 11
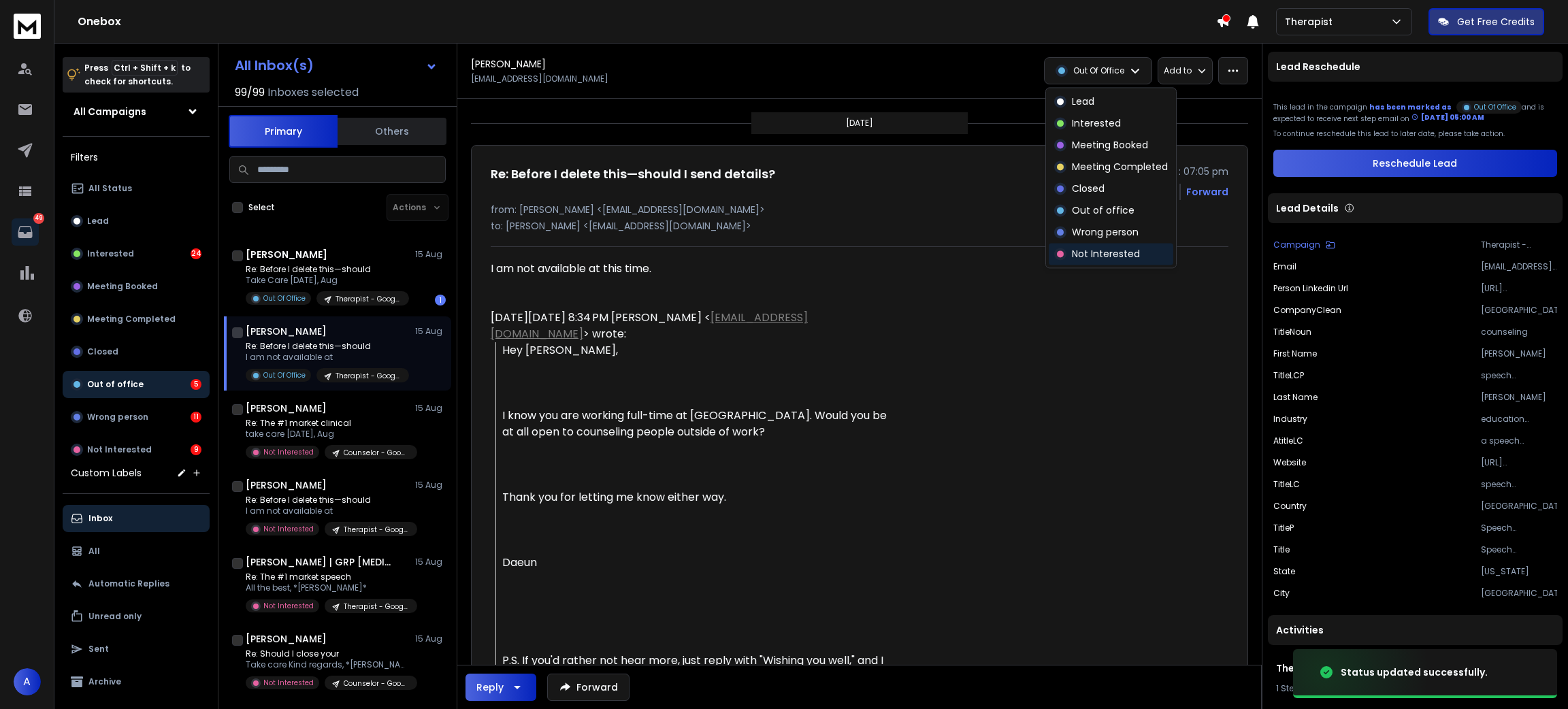
click at [1095, 249] on p "Not Interested" at bounding box center [1106, 254] width 68 height 14
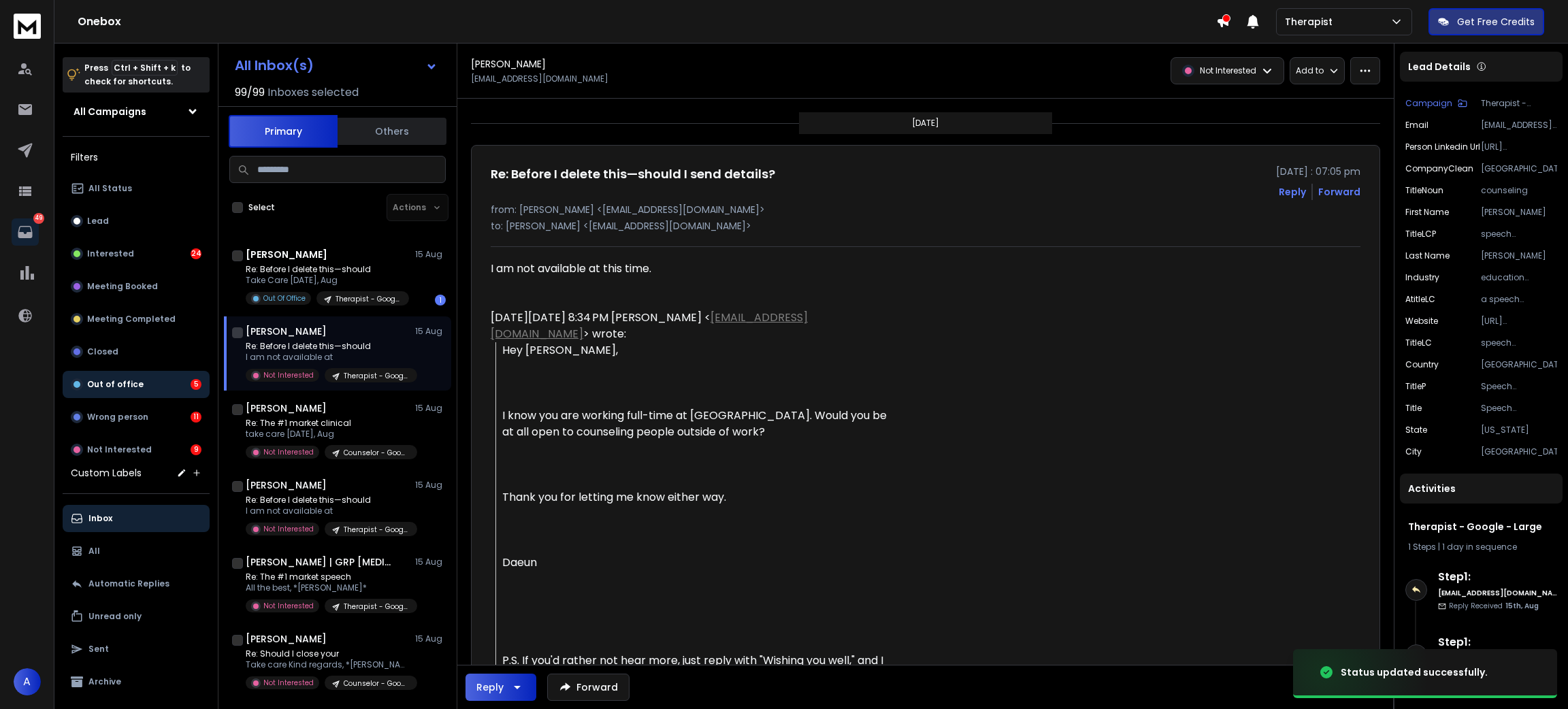
scroll to position [204, 0]
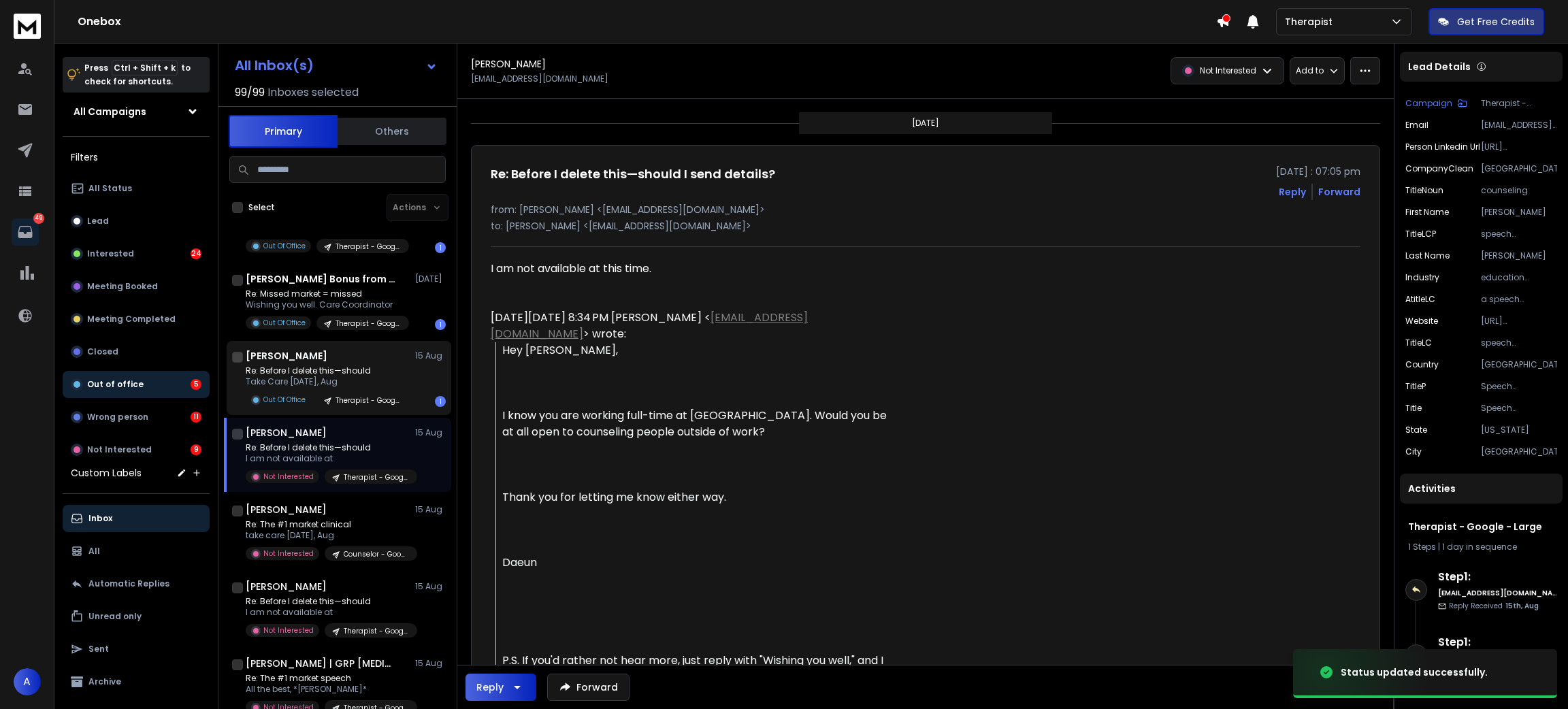
click at [281, 369] on p "Re: Before I delete this—should" at bounding box center [327, 370] width 164 height 11
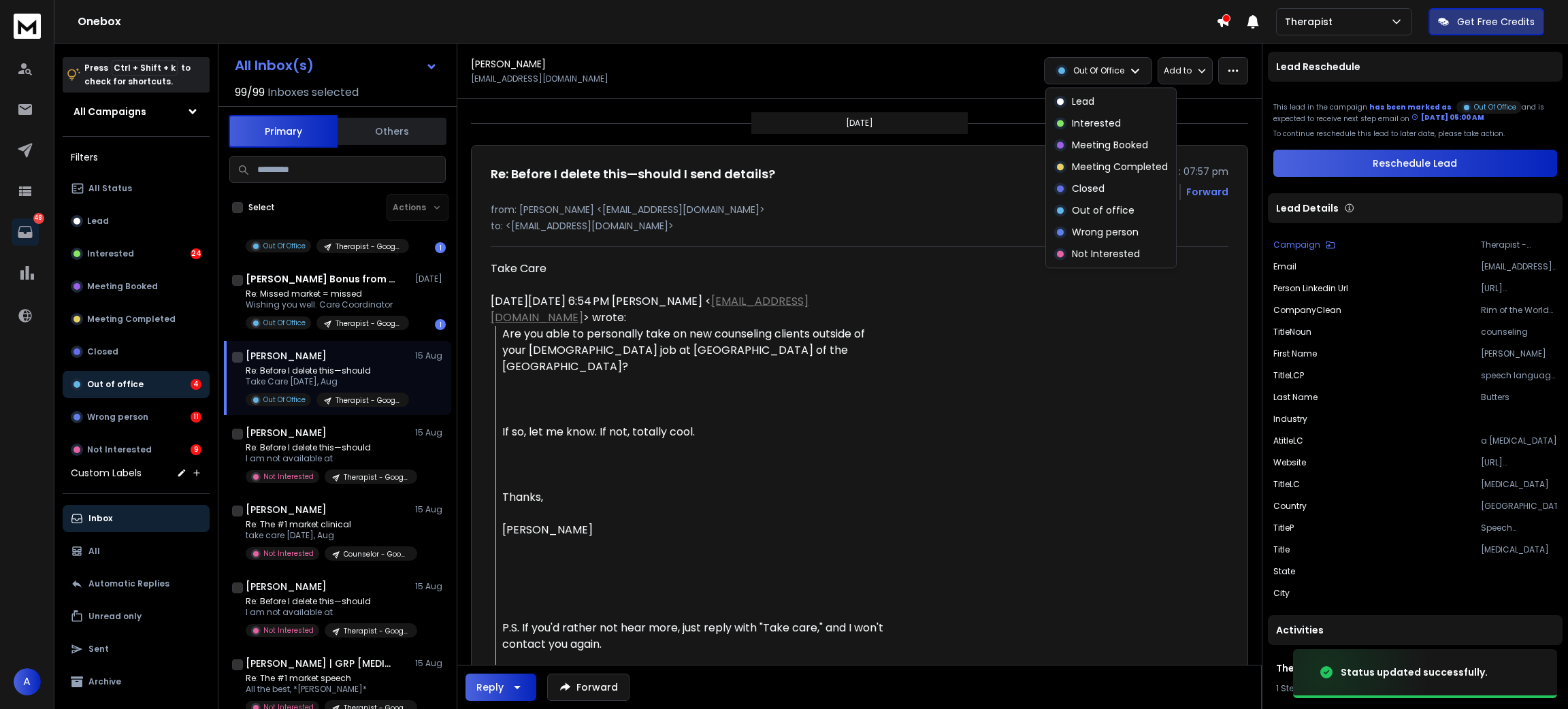
click at [1102, 61] on div "Out Of Office" at bounding box center [1098, 70] width 107 height 26
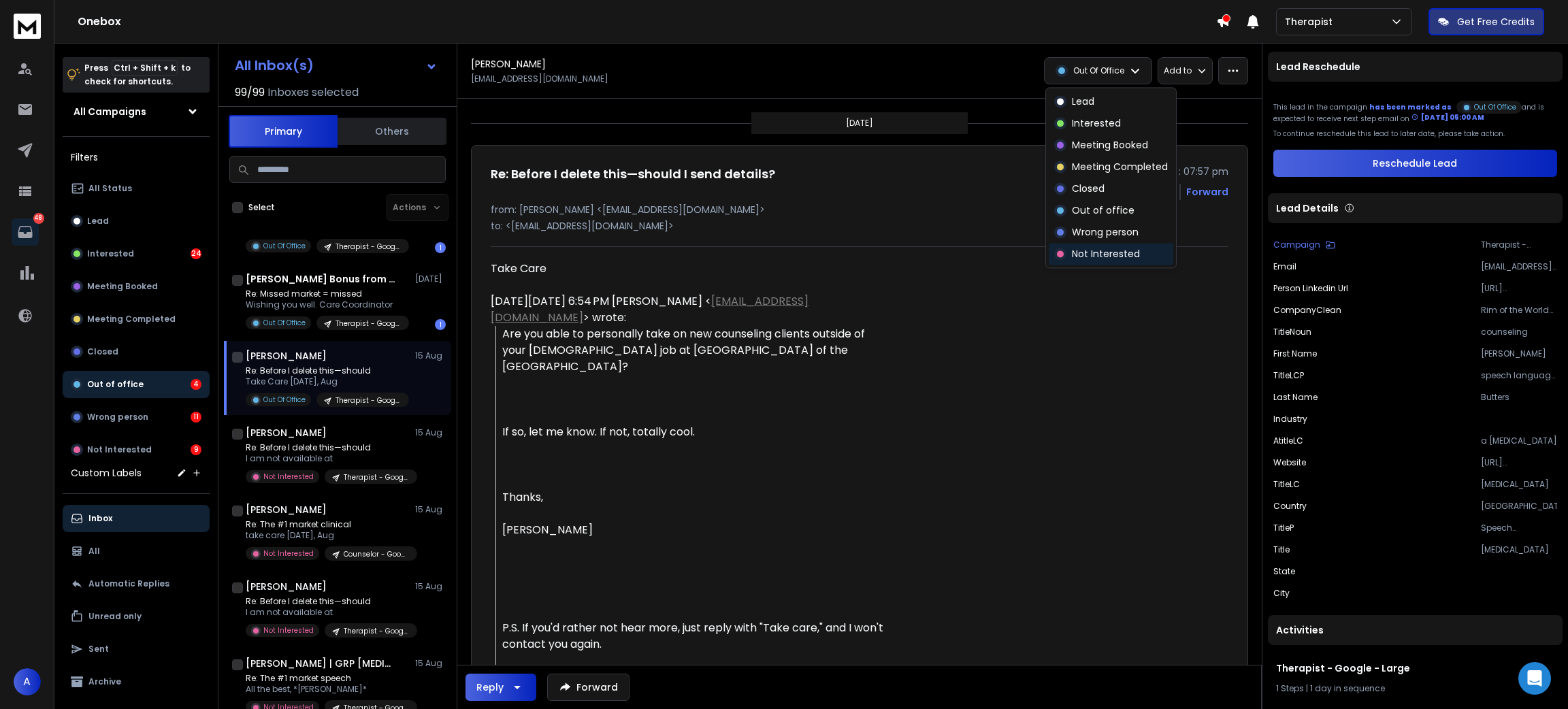
click at [1077, 255] on p "Not Interested" at bounding box center [1106, 254] width 68 height 14
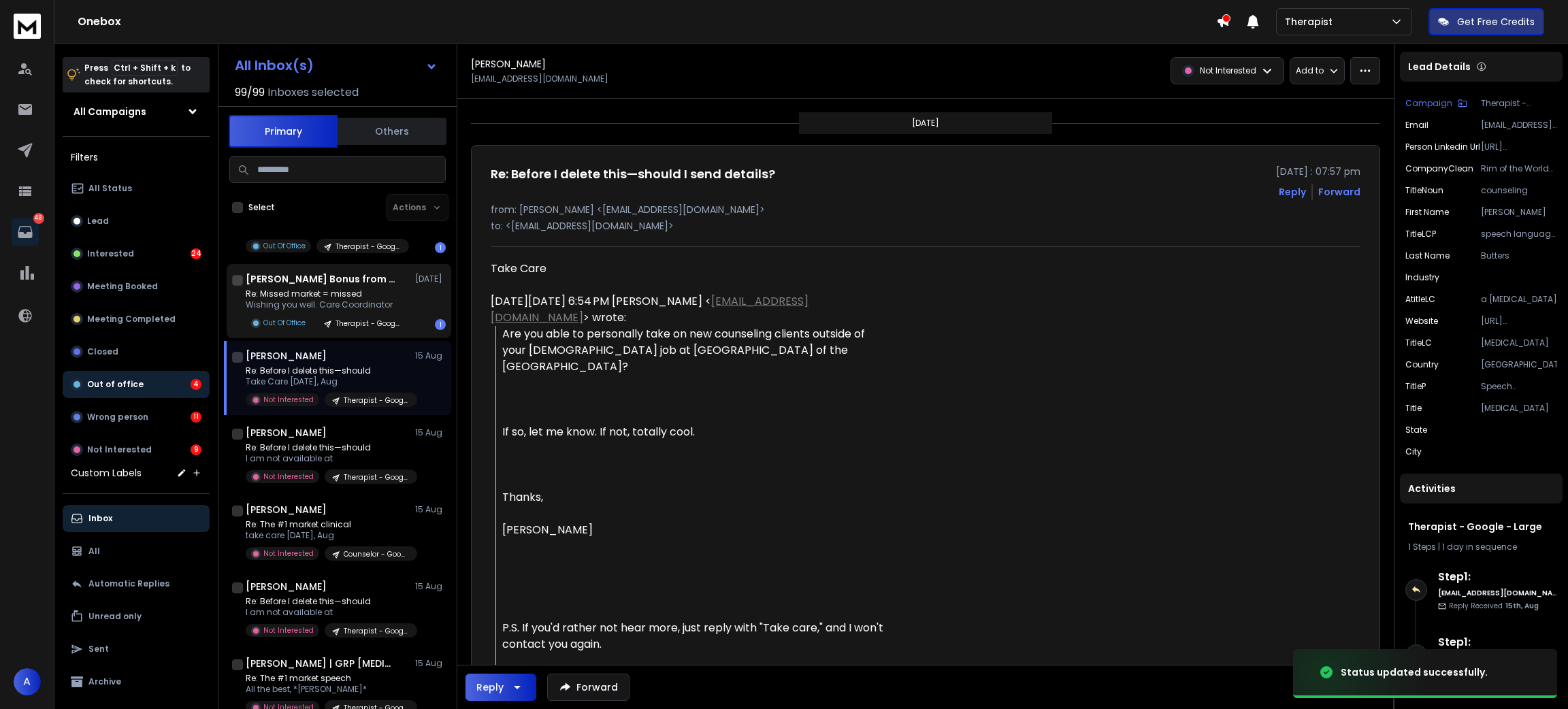
click at [324, 277] on h1 "[PERSON_NAME] Bonus from Shift Collab" at bounding box center [321, 279] width 150 height 14
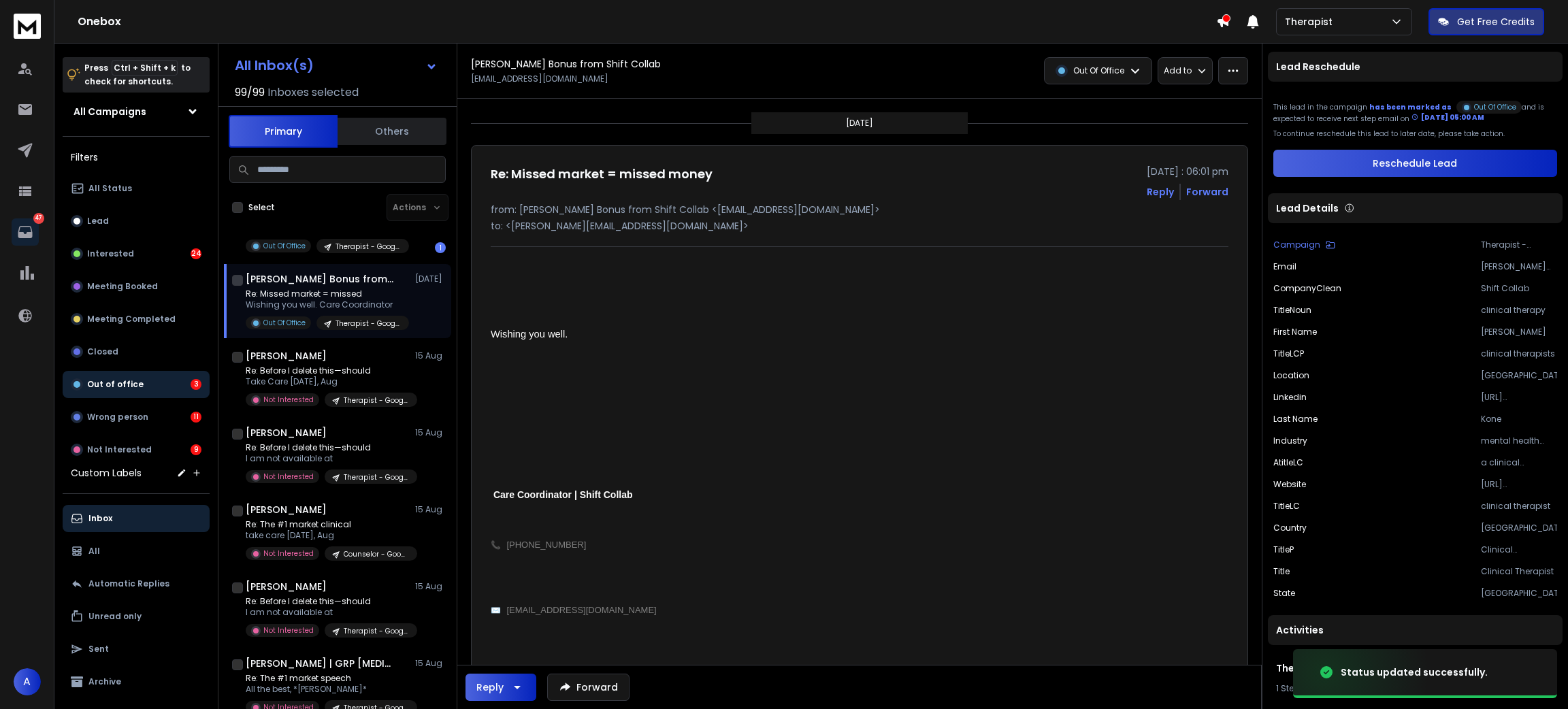
click at [1116, 68] on p "Out Of Office" at bounding box center [1098, 70] width 51 height 11
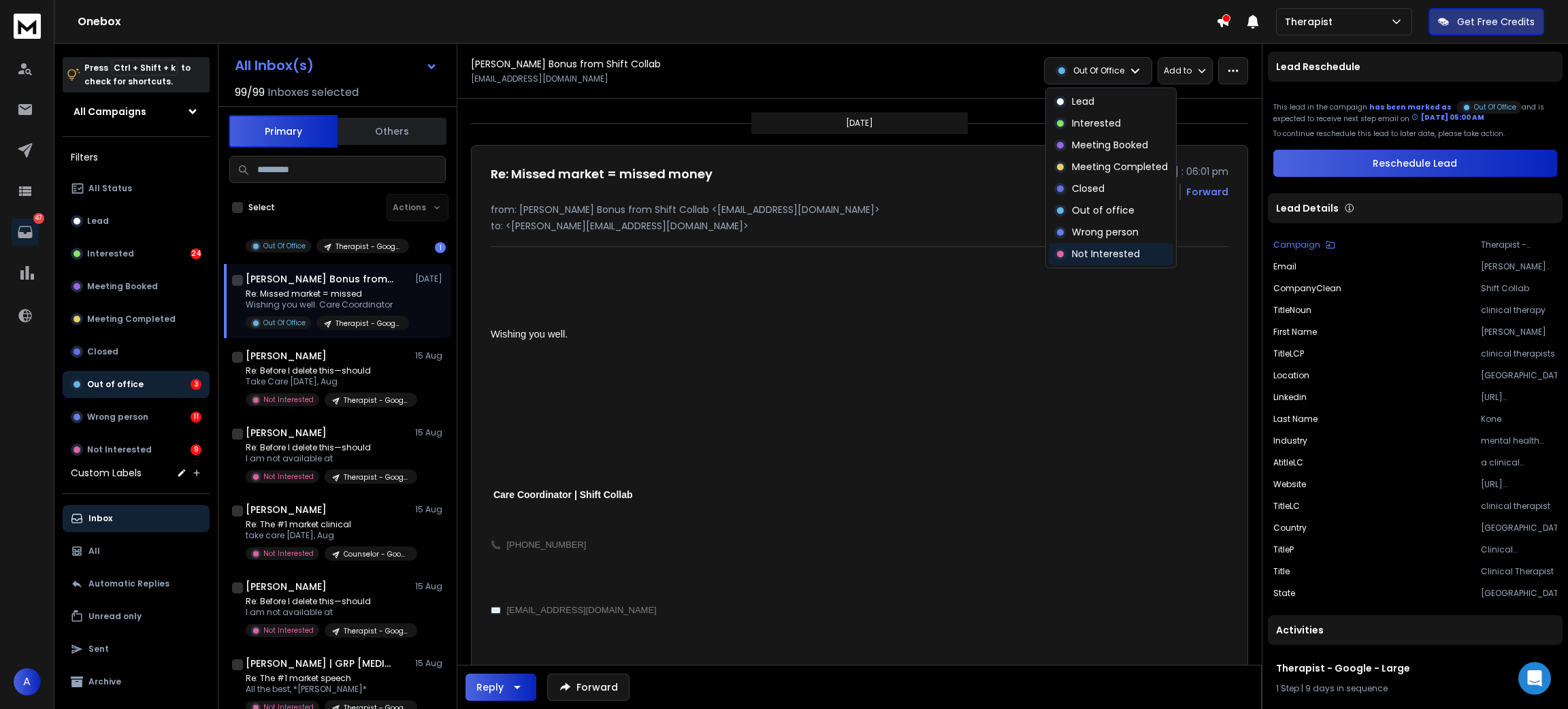
click at [1088, 253] on p "Not Interested" at bounding box center [1106, 254] width 68 height 14
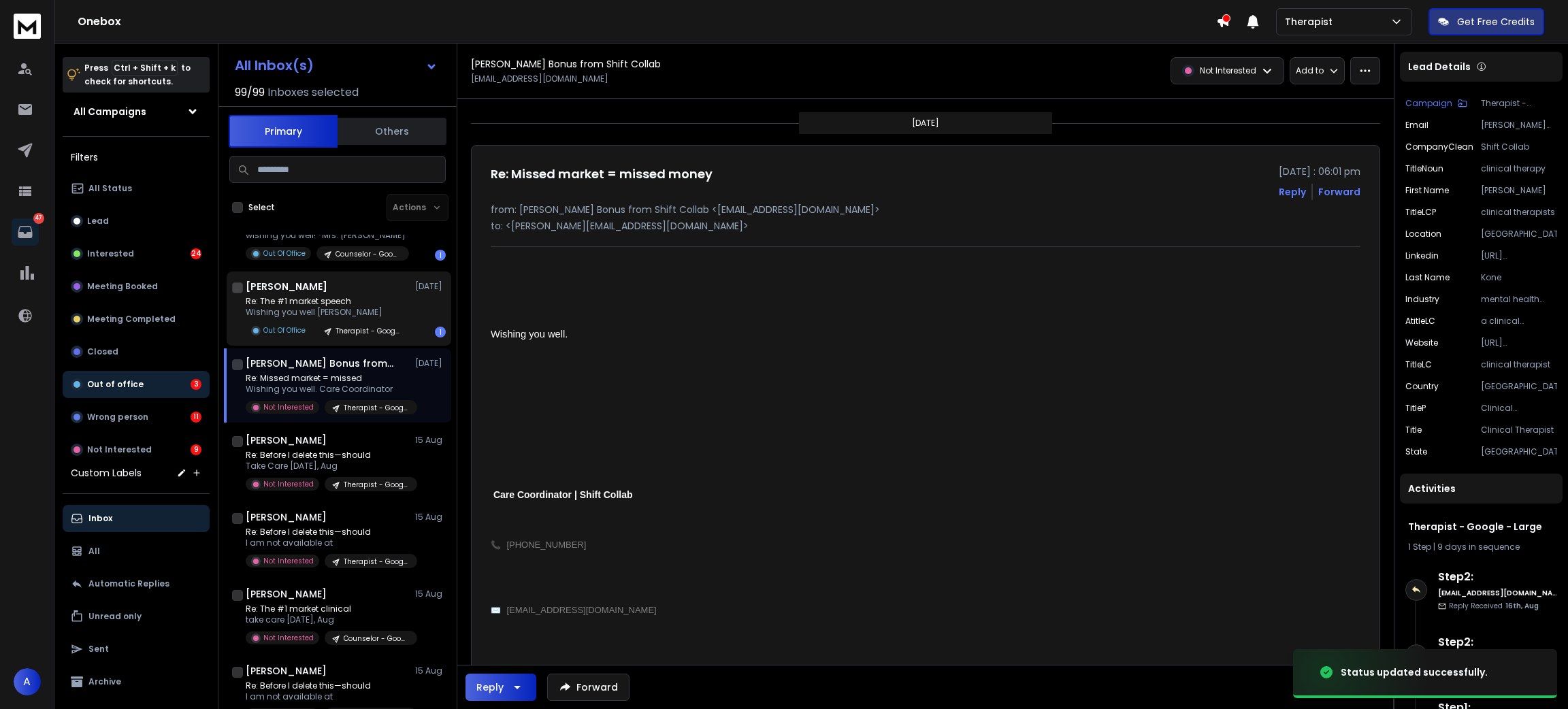
scroll to position [0, 0]
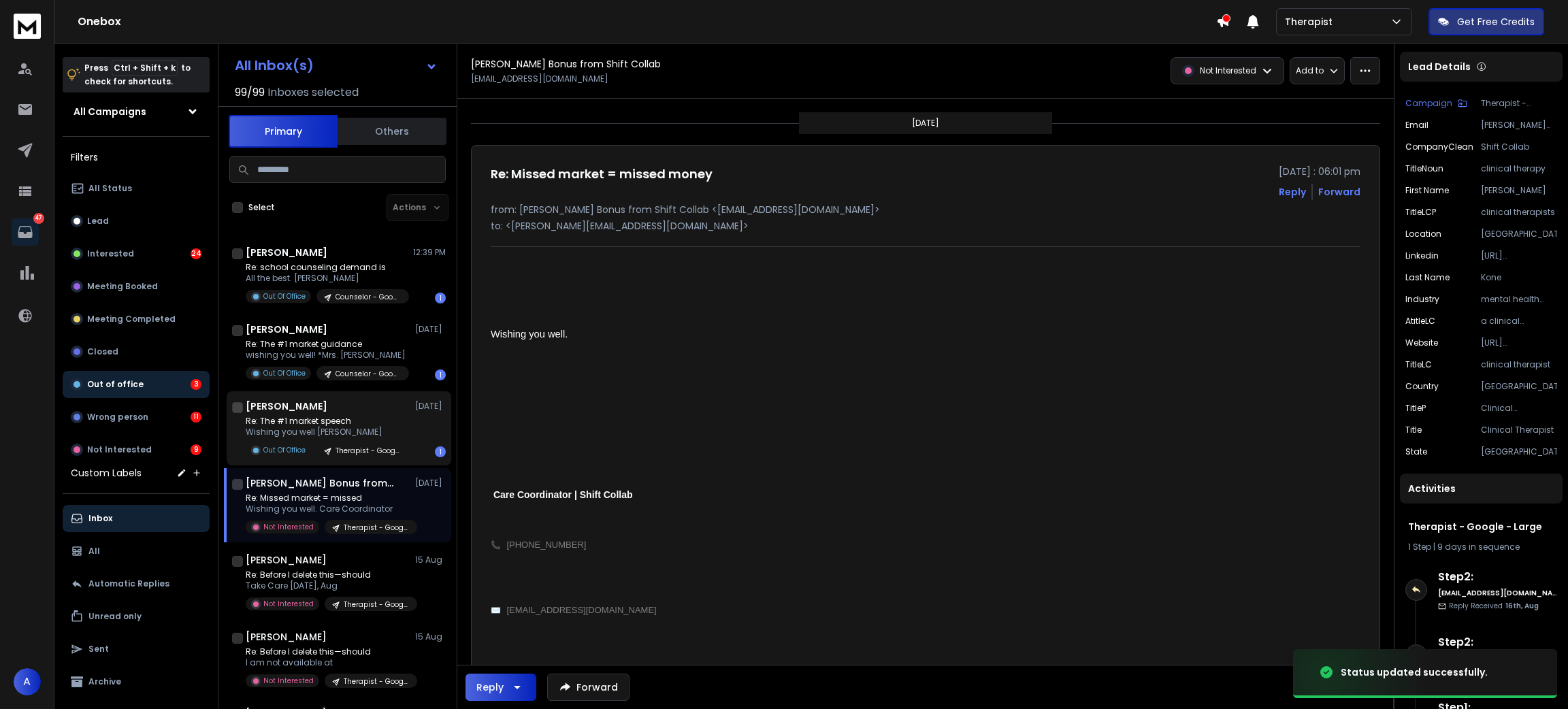
click at [311, 424] on p "Re: The #1 market speech" at bounding box center [327, 421] width 164 height 11
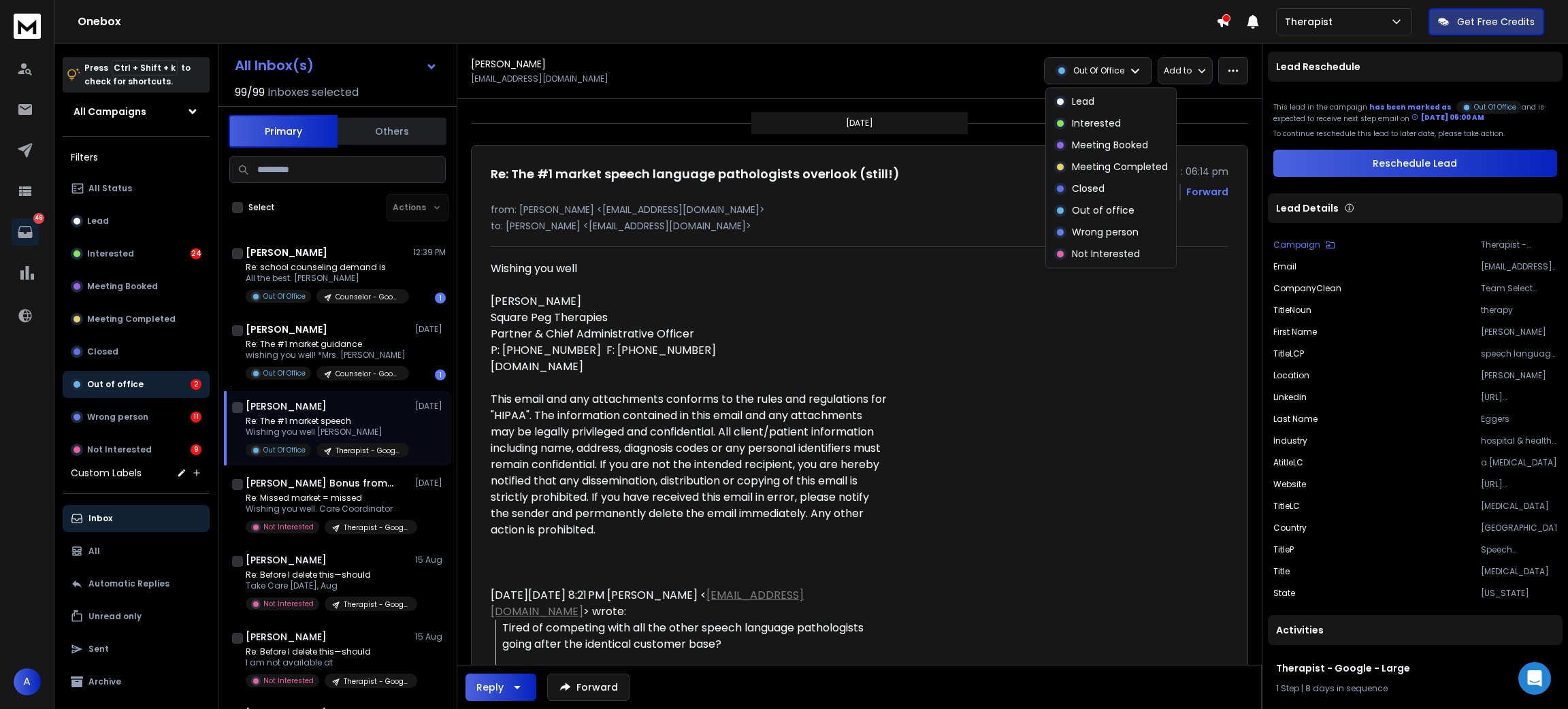
click at [1091, 70] on p "Out Of Office" at bounding box center [1098, 70] width 51 height 11
drag, startPoint x: 1084, startPoint y: 255, endPoint x: 999, endPoint y: 264, distance: 85.5
click at [1083, 255] on p "Not Interested" at bounding box center [1106, 254] width 68 height 14
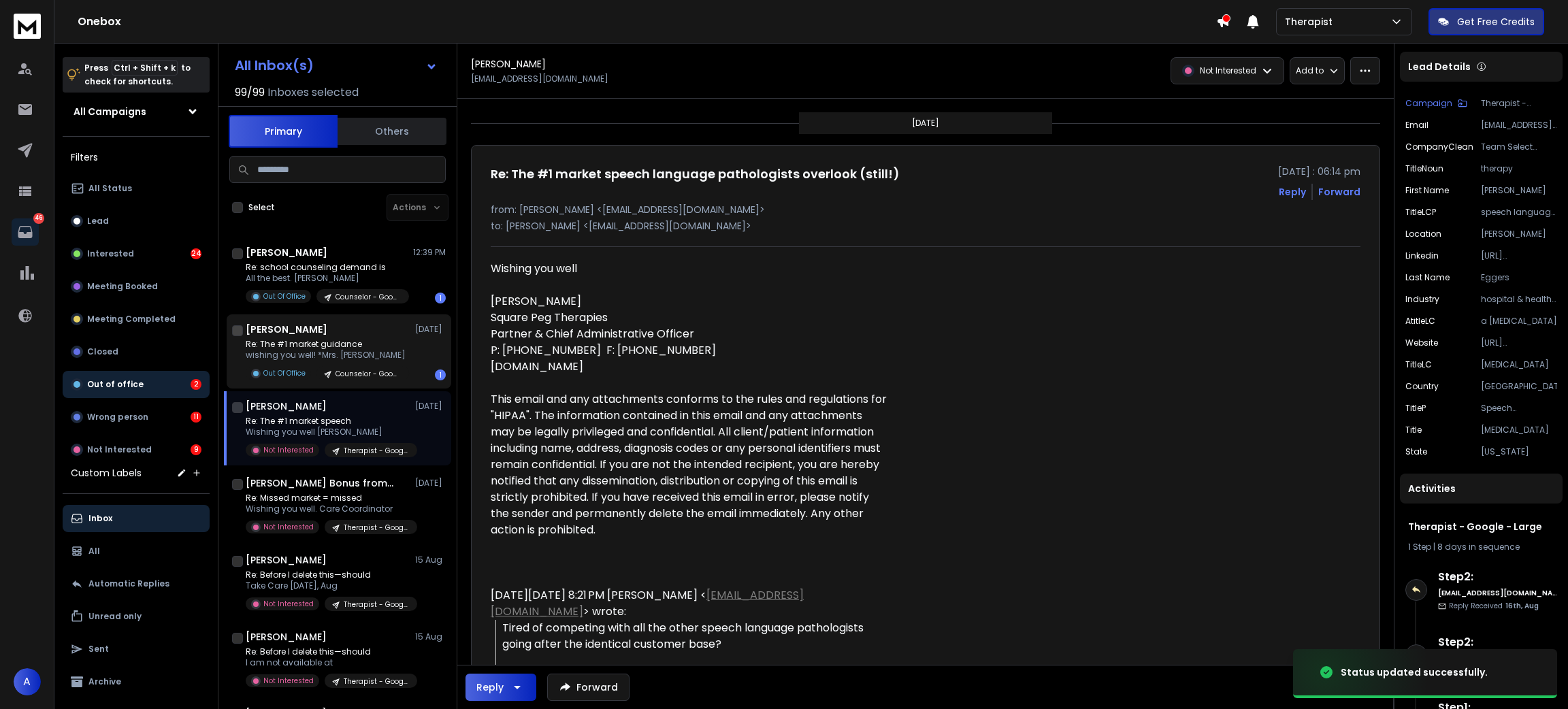
click at [308, 347] on p "Re: The #1 market guidance" at bounding box center [327, 344] width 164 height 11
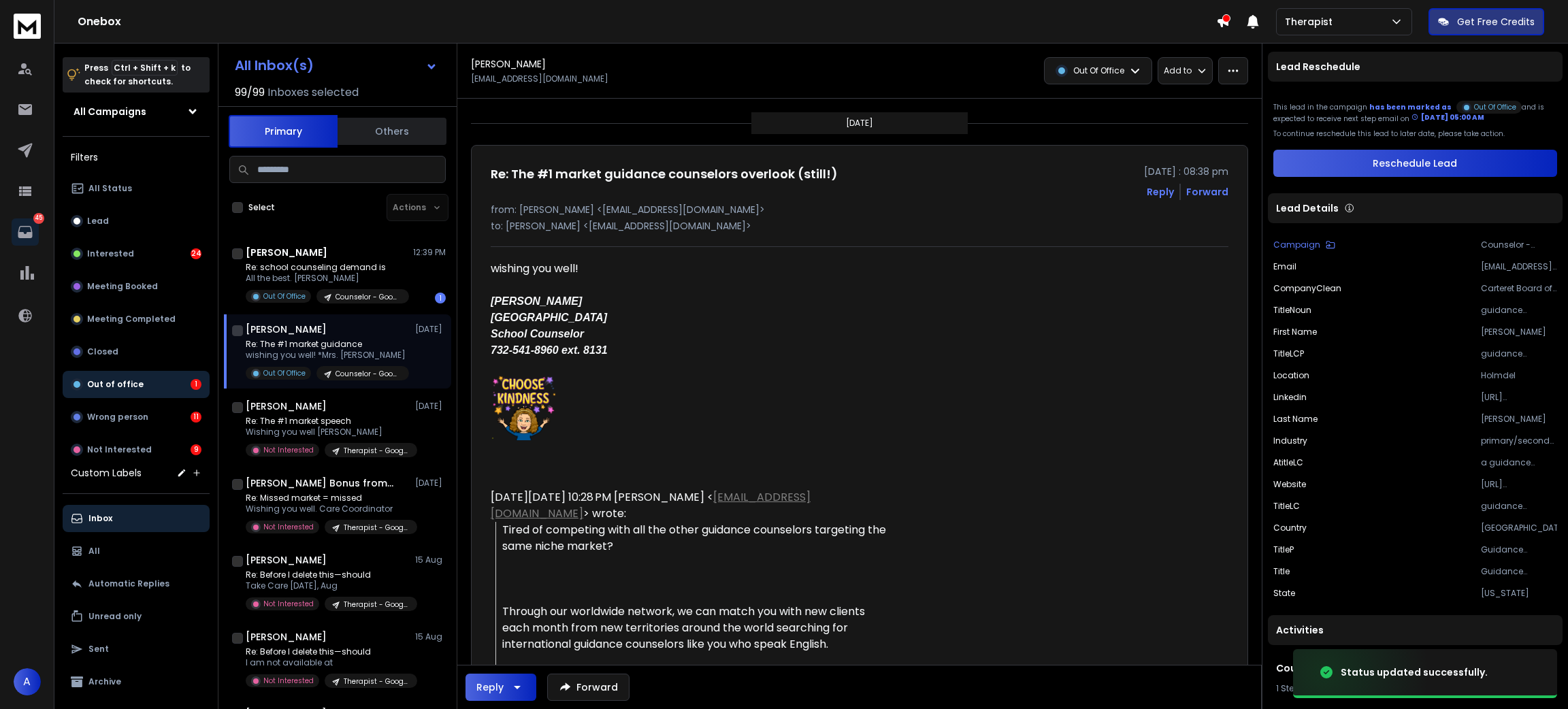
click at [1110, 72] on p "Out Of Office" at bounding box center [1098, 70] width 51 height 11
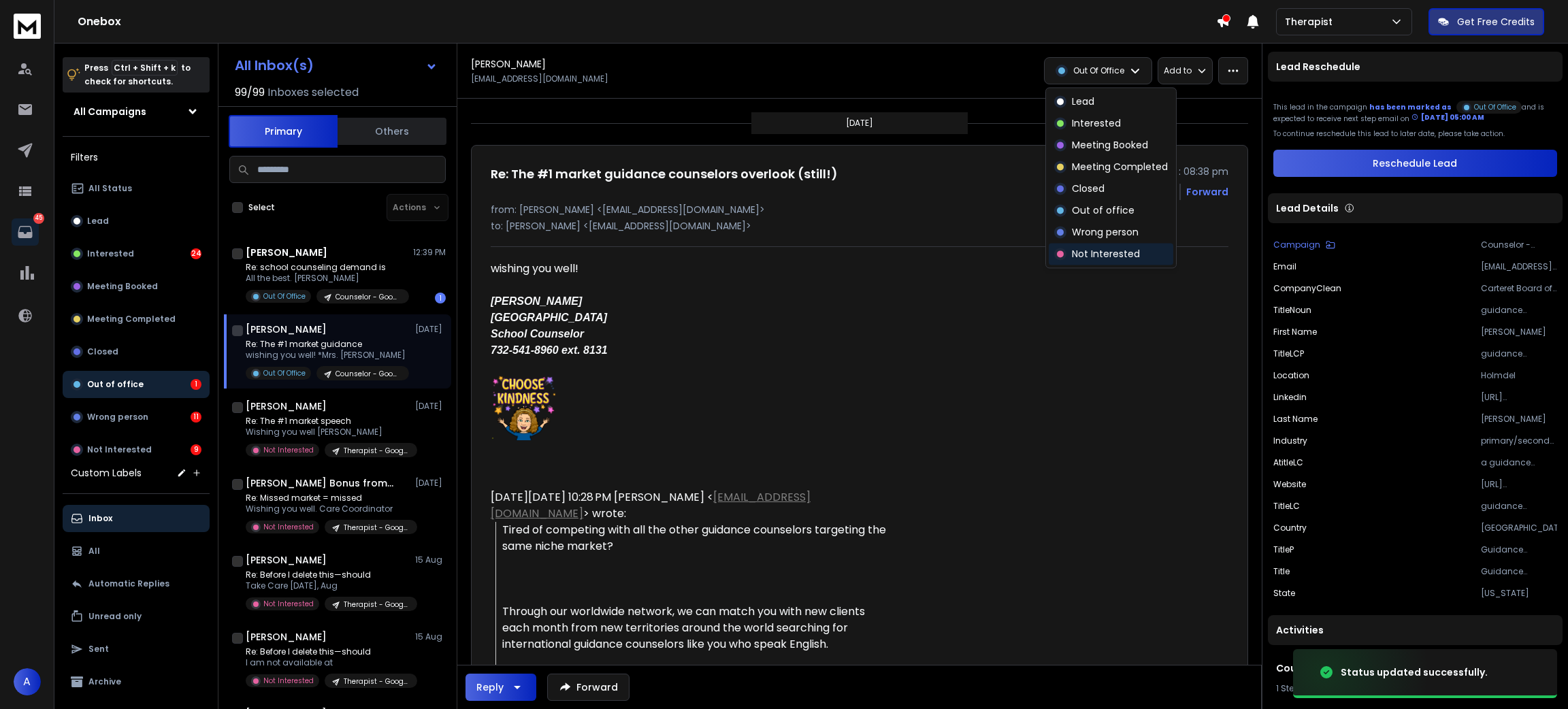
click at [1097, 251] on p "Not Interested" at bounding box center [1106, 254] width 68 height 14
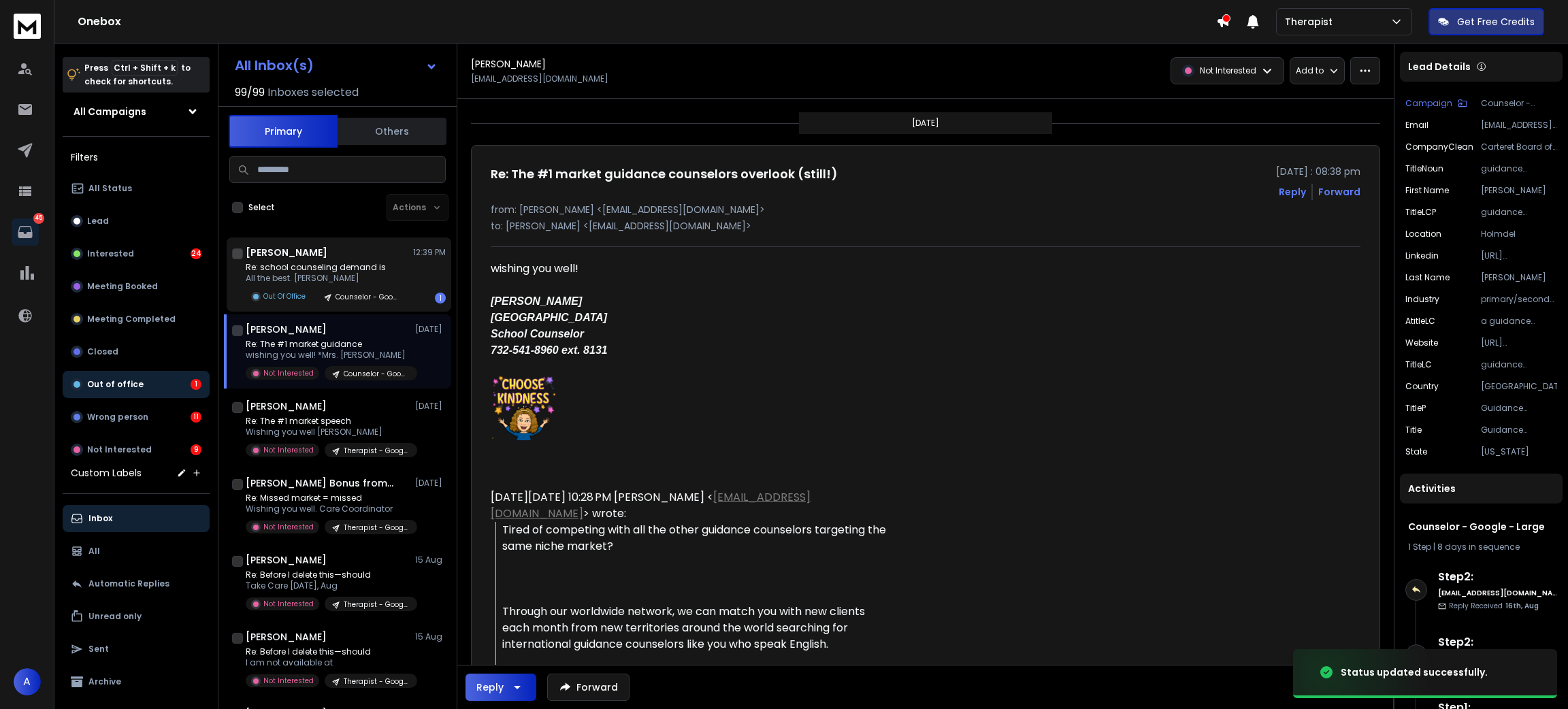
click at [342, 272] on p "Re: school counseling demand is" at bounding box center [327, 267] width 164 height 11
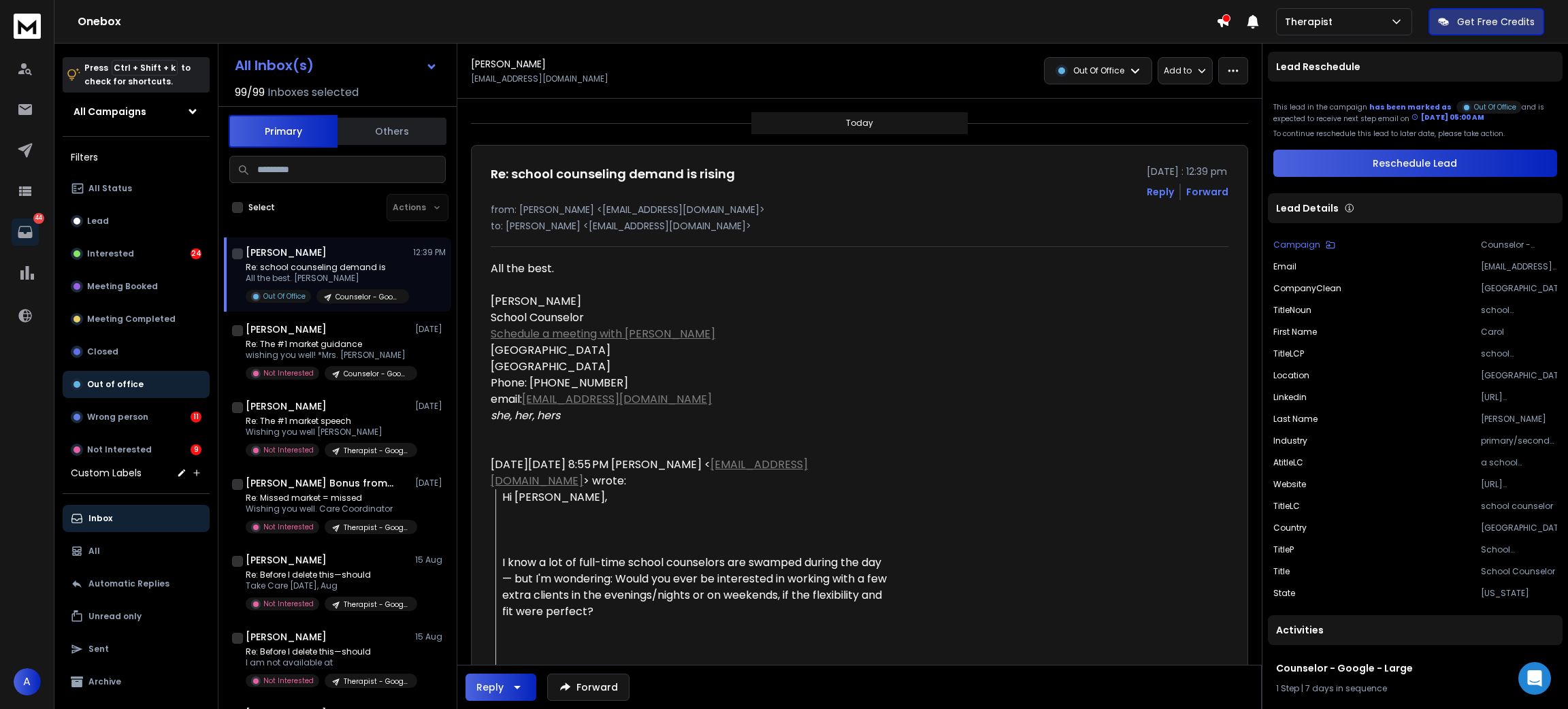
click at [1081, 80] on div "Out Of Office" at bounding box center [1098, 70] width 107 height 26
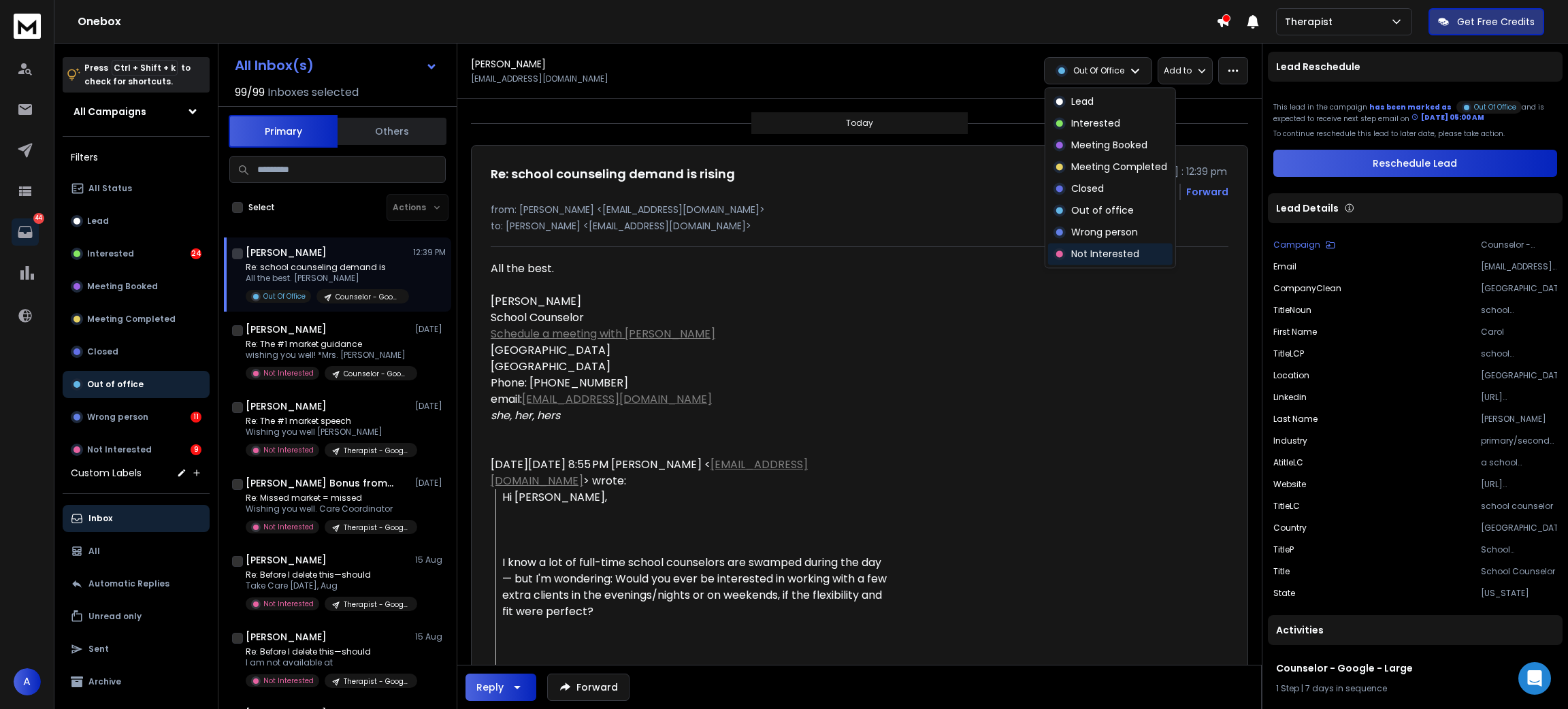
click at [1056, 253] on span at bounding box center [1059, 254] width 12 height 12
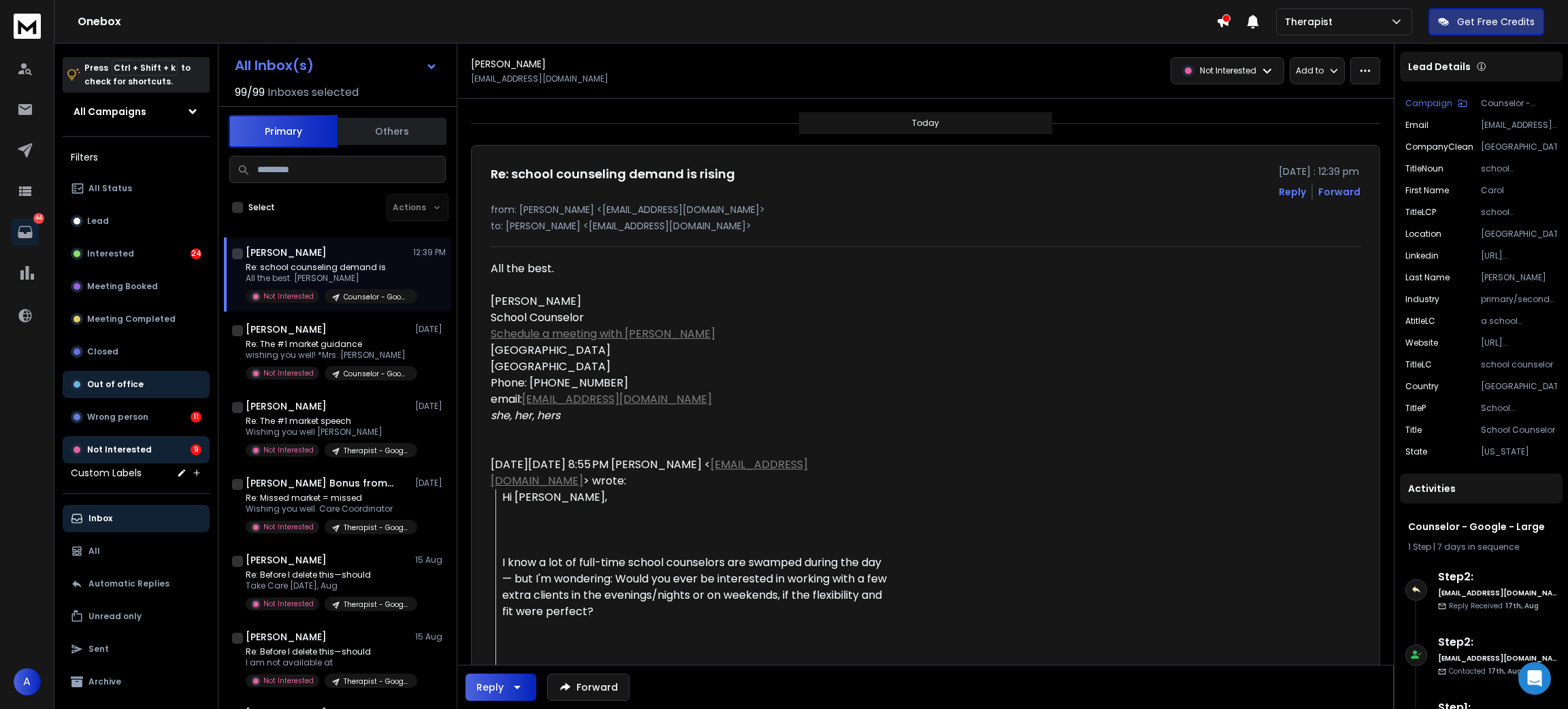
click at [152, 439] on button "Not Interested 9" at bounding box center [136, 450] width 147 height 27
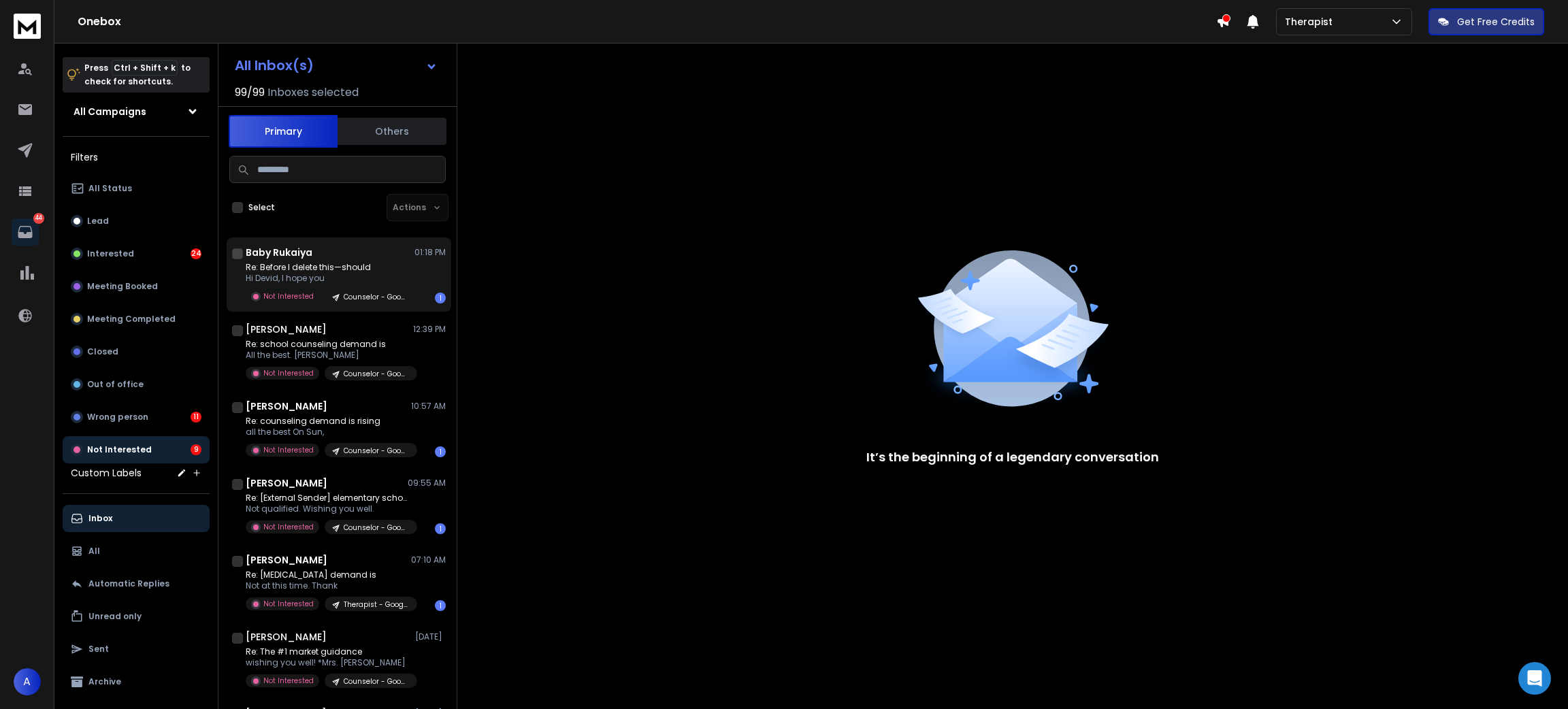
click at [349, 277] on p "Hi Devid, I hope you" at bounding box center [327, 278] width 164 height 11
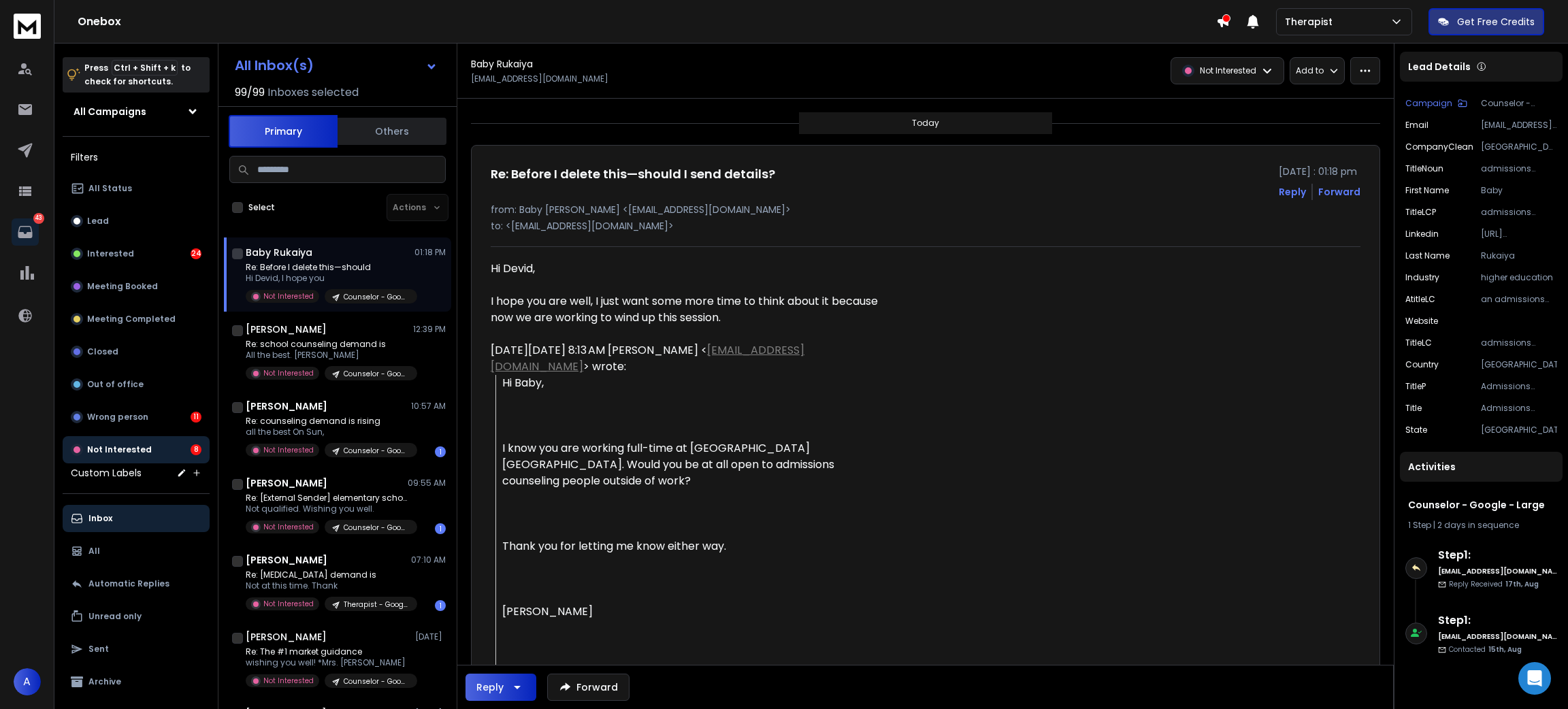
click at [493, 687] on div "Reply" at bounding box center [490, 687] width 27 height 14
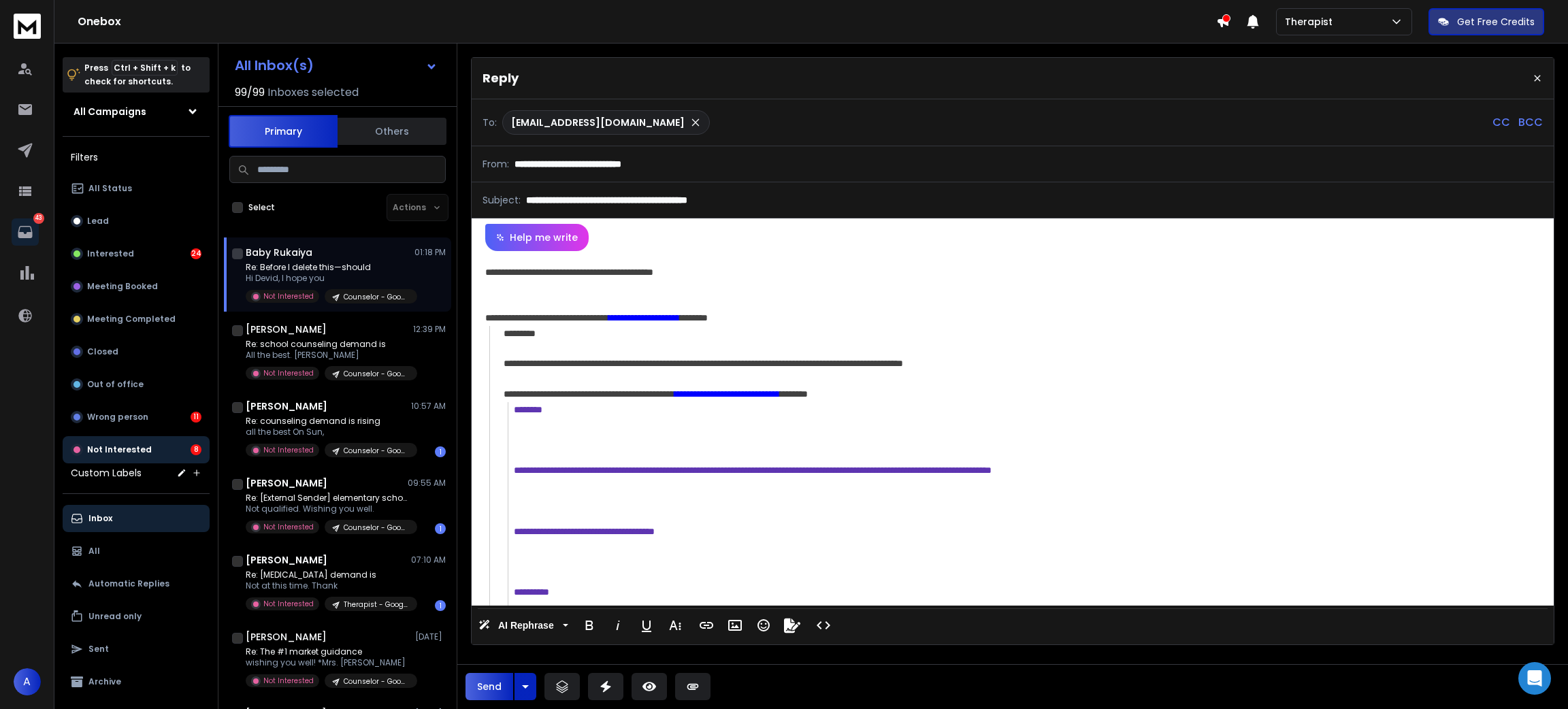
click at [502, 677] on button "Send" at bounding box center [489, 686] width 48 height 27
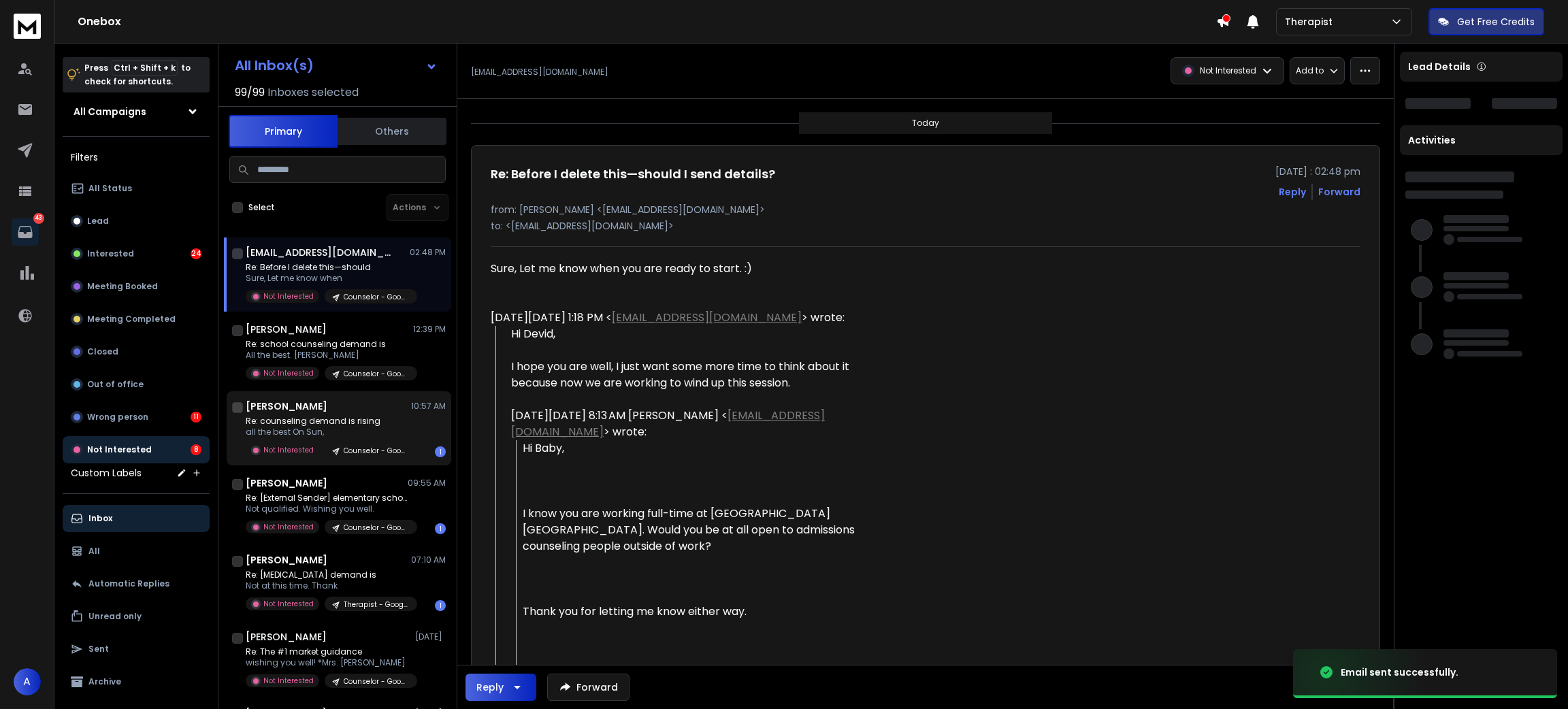
click at [370, 414] on div "Linda Bloemberg 10:57 AM Re: counseling demand is rising all the best On Sun, N…" at bounding box center [346, 428] width 200 height 58
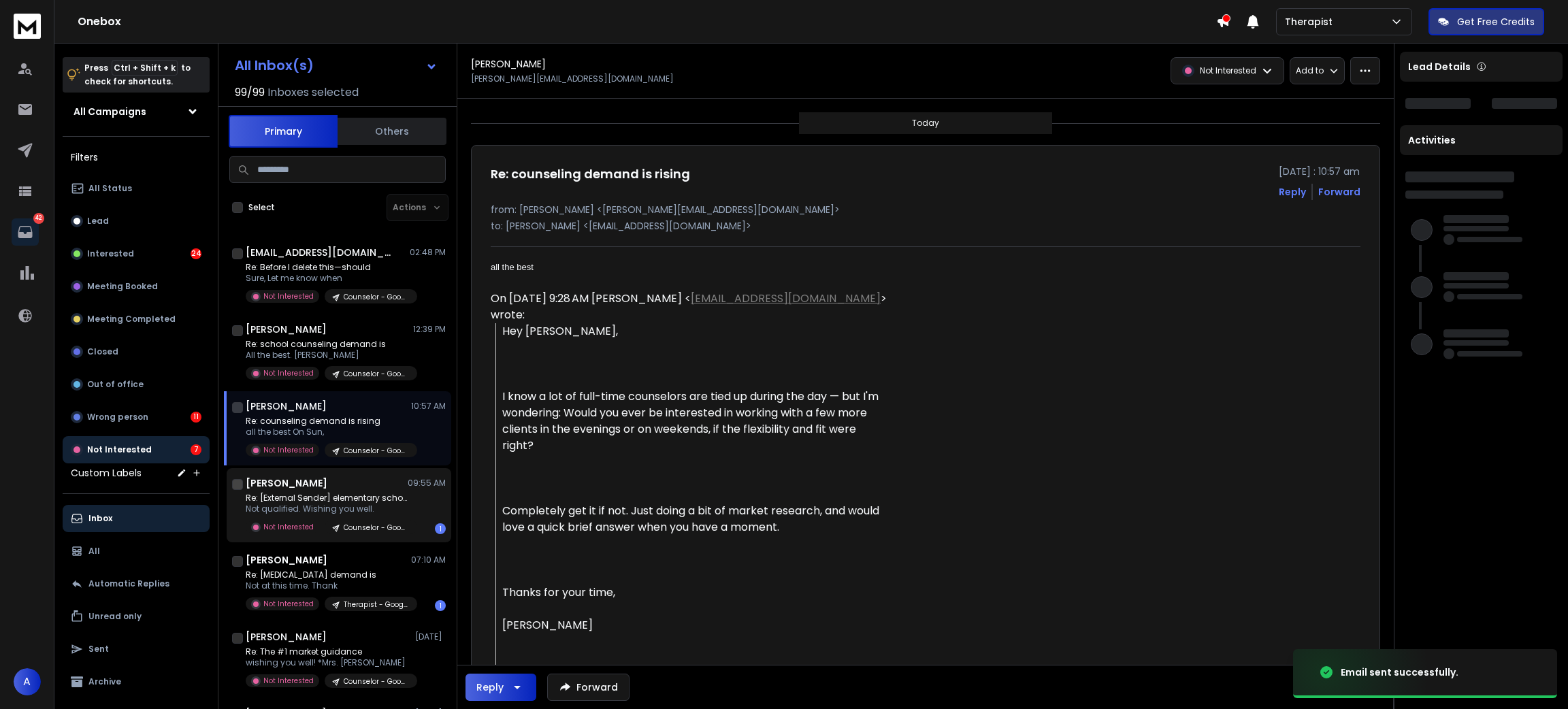
click at [381, 502] on p "Re: [External Sender] elementary school" at bounding box center [327, 498] width 164 height 11
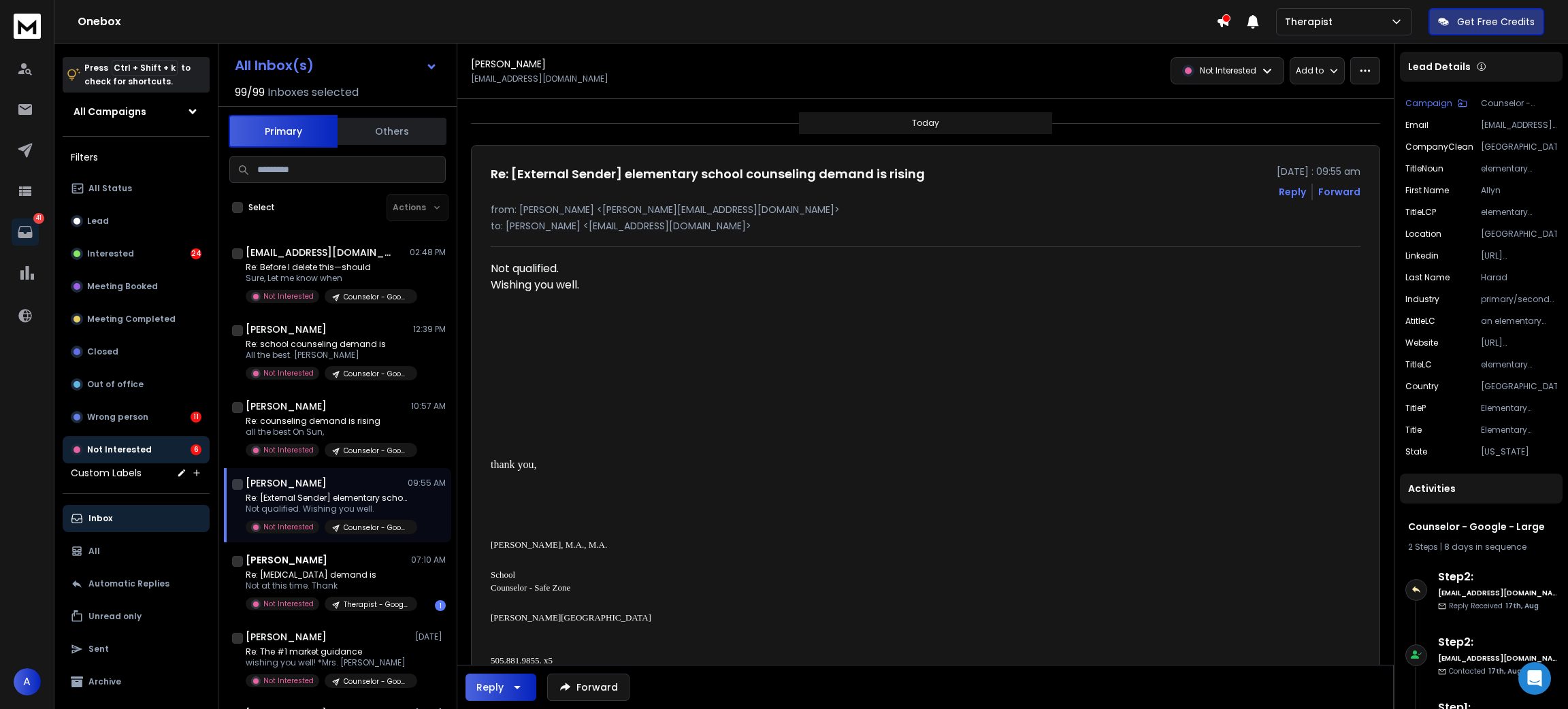
click at [480, 688] on div "Reply" at bounding box center [490, 687] width 27 height 14
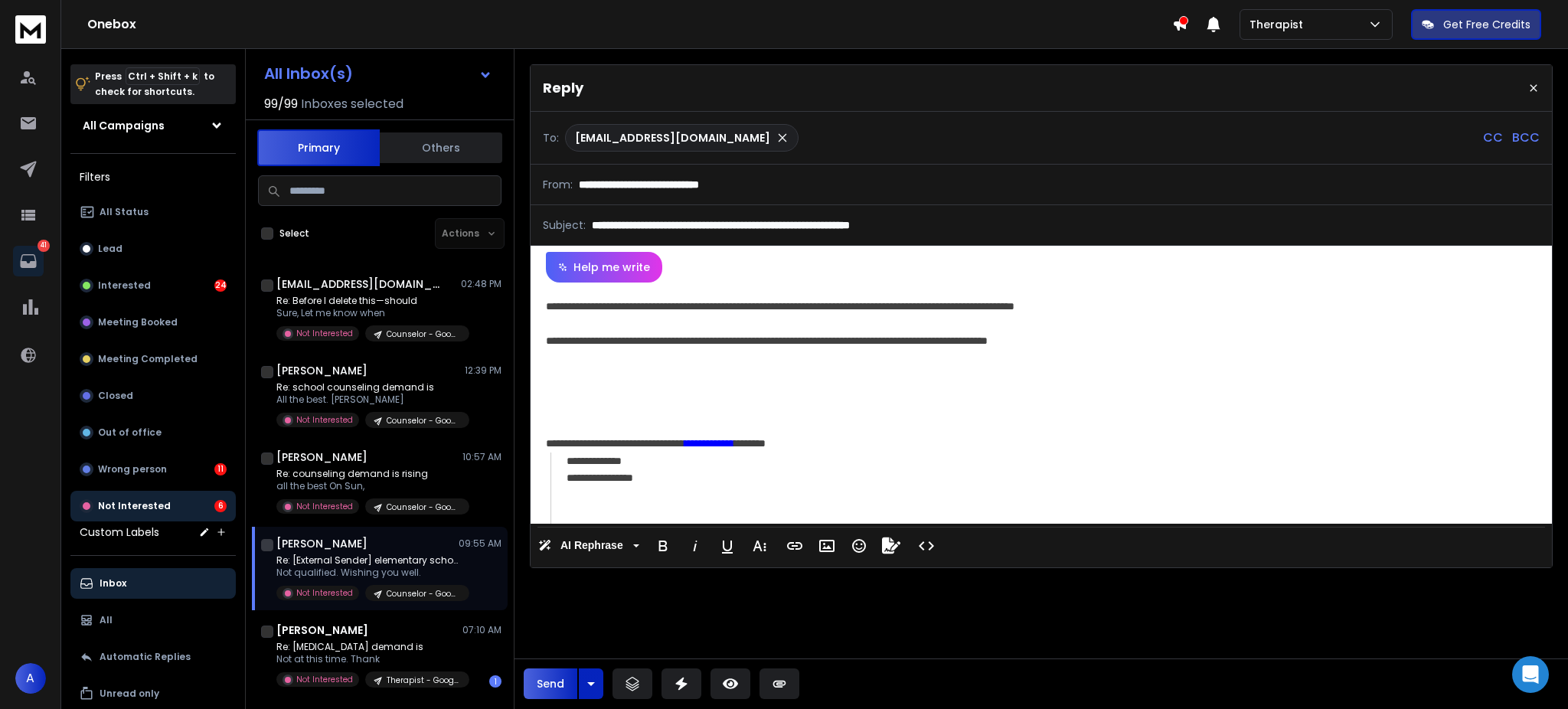
click at [738, 341] on div "**********" at bounding box center [1031, 349] width 971 height 102
click at [560, 372] on div "**********" at bounding box center [1031, 349] width 971 height 102
click at [634, 689] on icon at bounding box center [632, 688] width 13 height 4
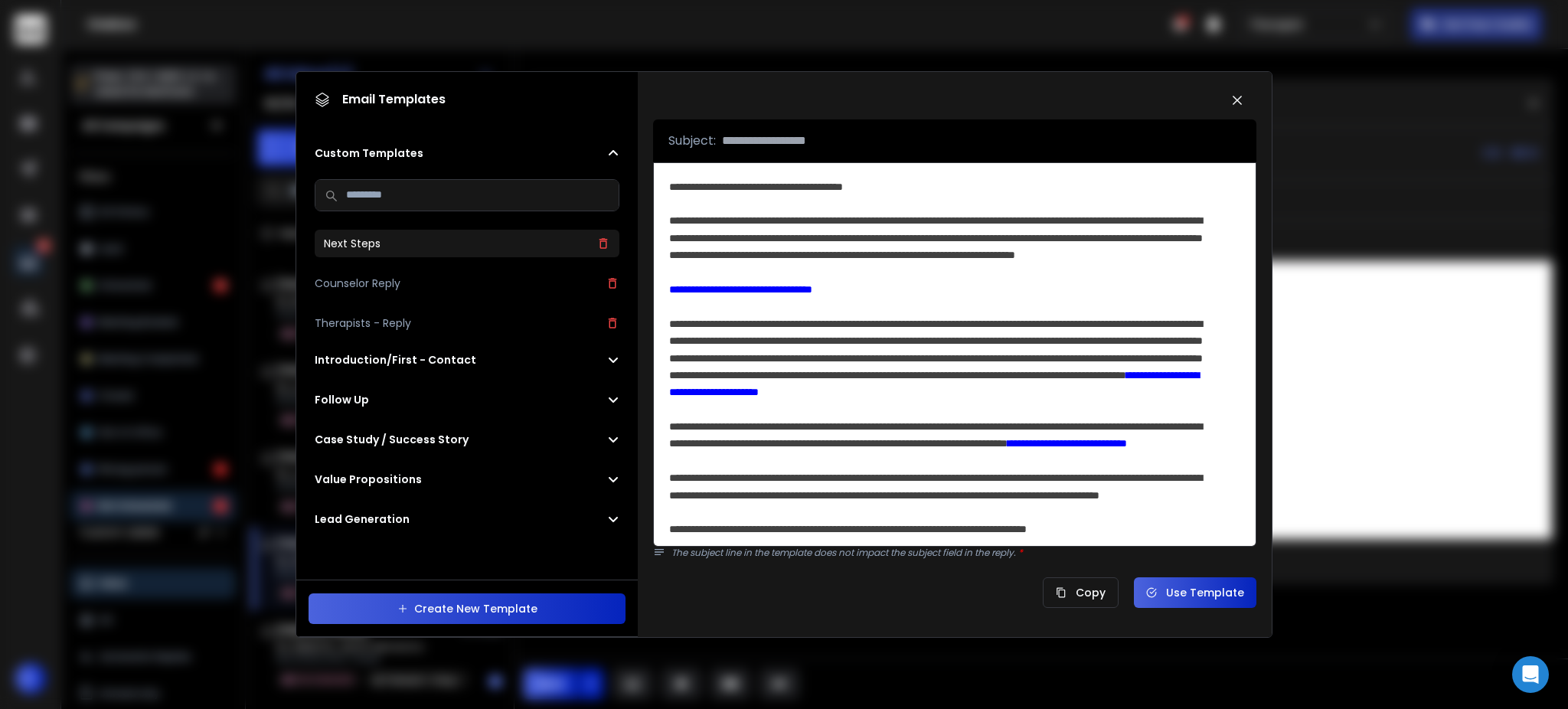
click at [441, 291] on div "Counselor Reply" at bounding box center [466, 283] width 304 height 27
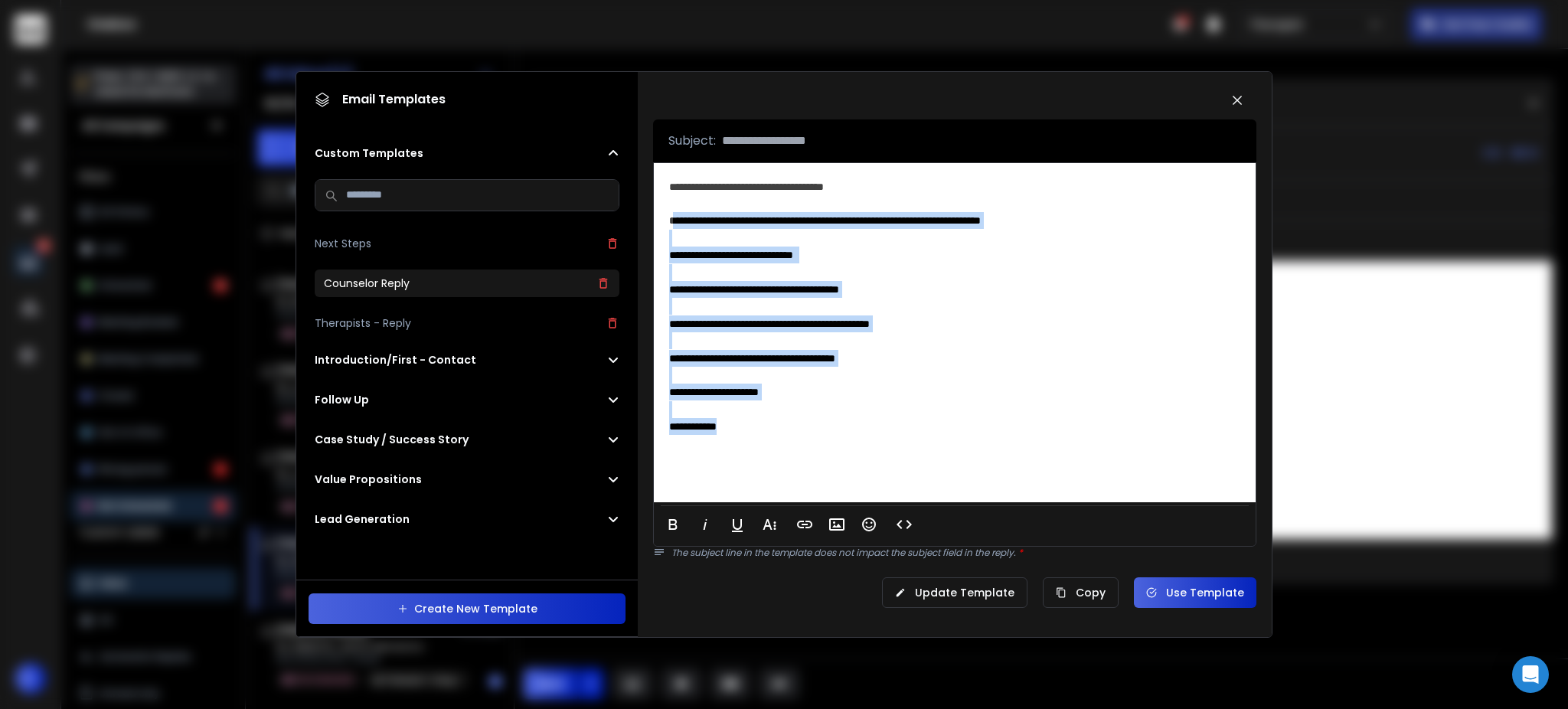
drag, startPoint x: 672, startPoint y: 221, endPoint x: 754, endPoint y: 429, distance: 223.6
click at [754, 429] on div "**********" at bounding box center [955, 332] width 602 height 339
copy div "**********"
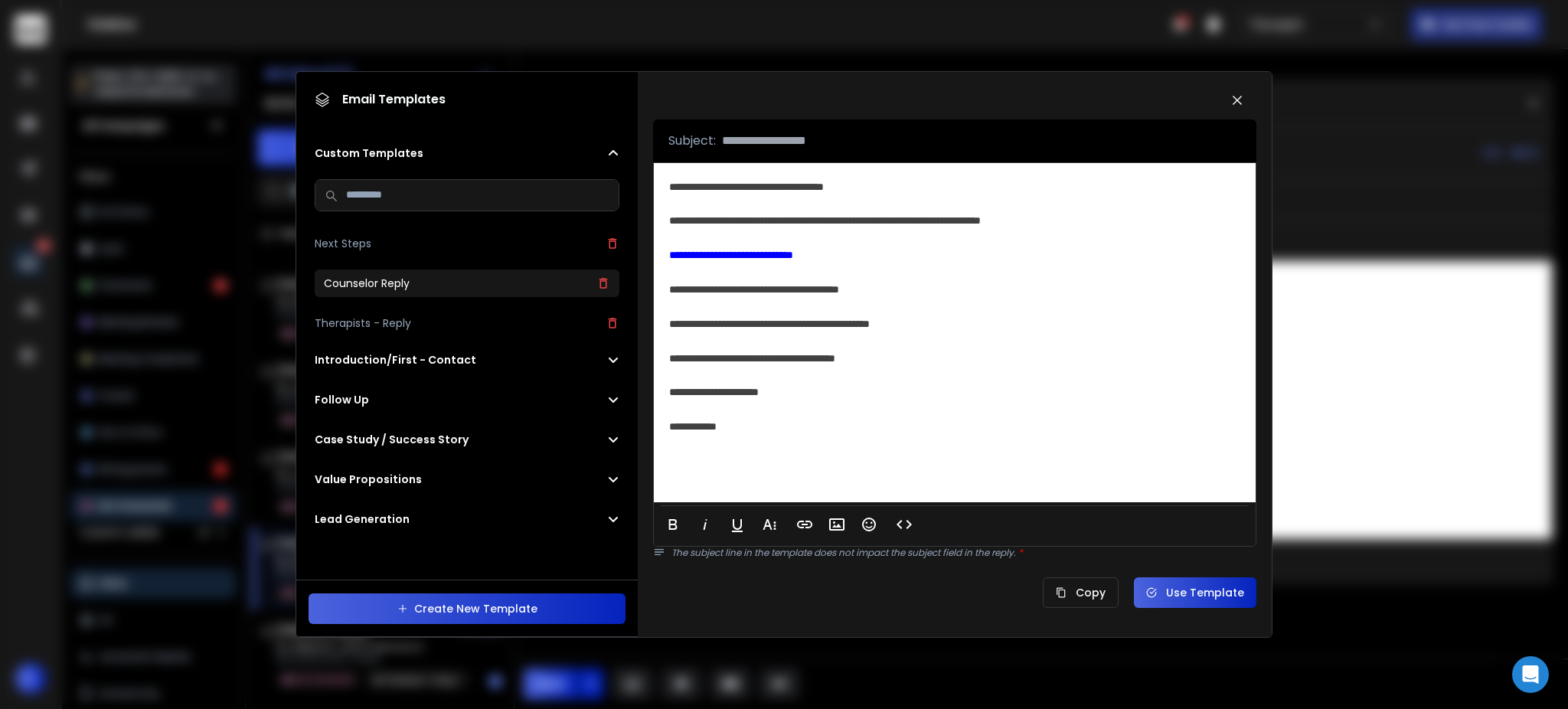
click at [1235, 94] on icon at bounding box center [1237, 101] width 14 height 14
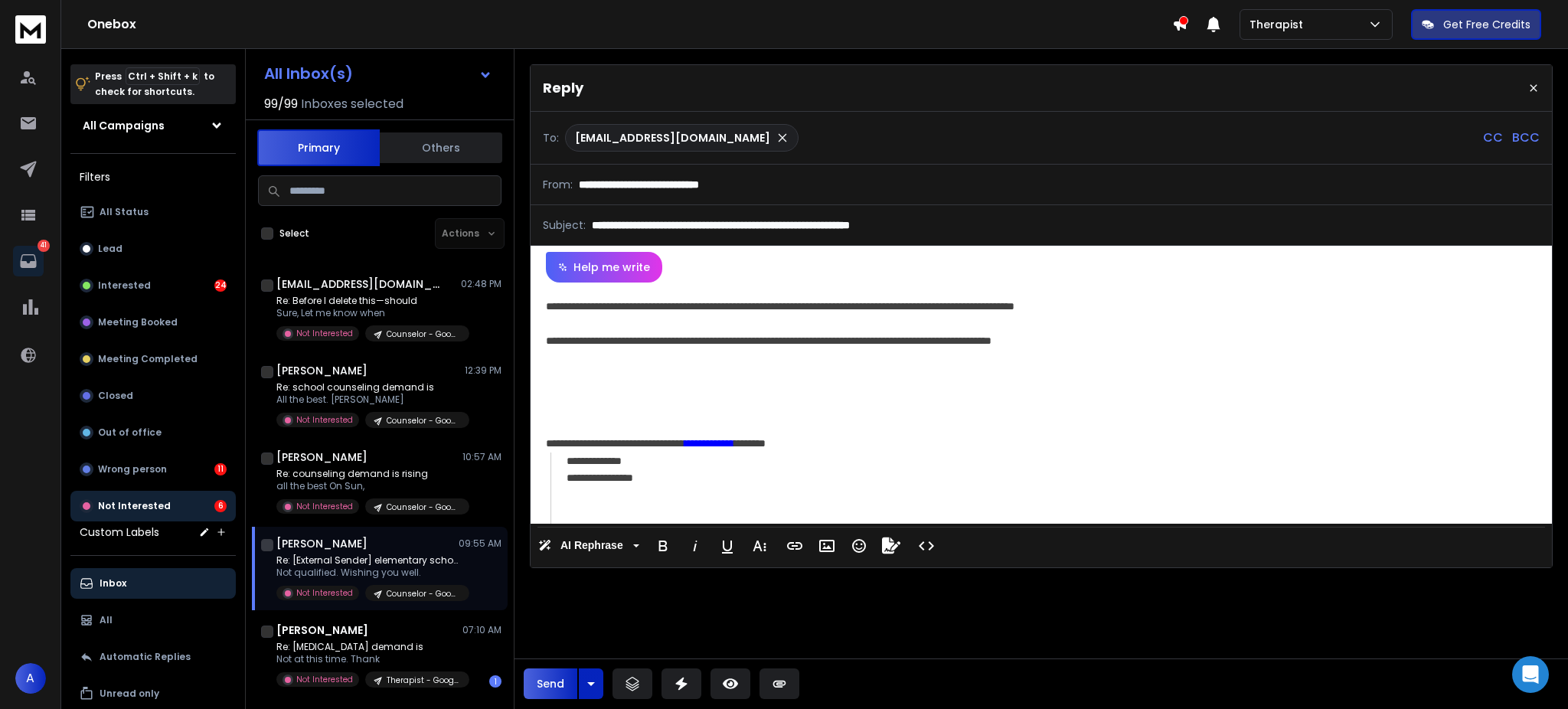
drag, startPoint x: 561, startPoint y: 360, endPoint x: 552, endPoint y: 376, distance: 18.4
click at [559, 366] on div "**********" at bounding box center [1031, 349] width 971 height 102
click at [552, 376] on div "**********" at bounding box center [1031, 349] width 971 height 102
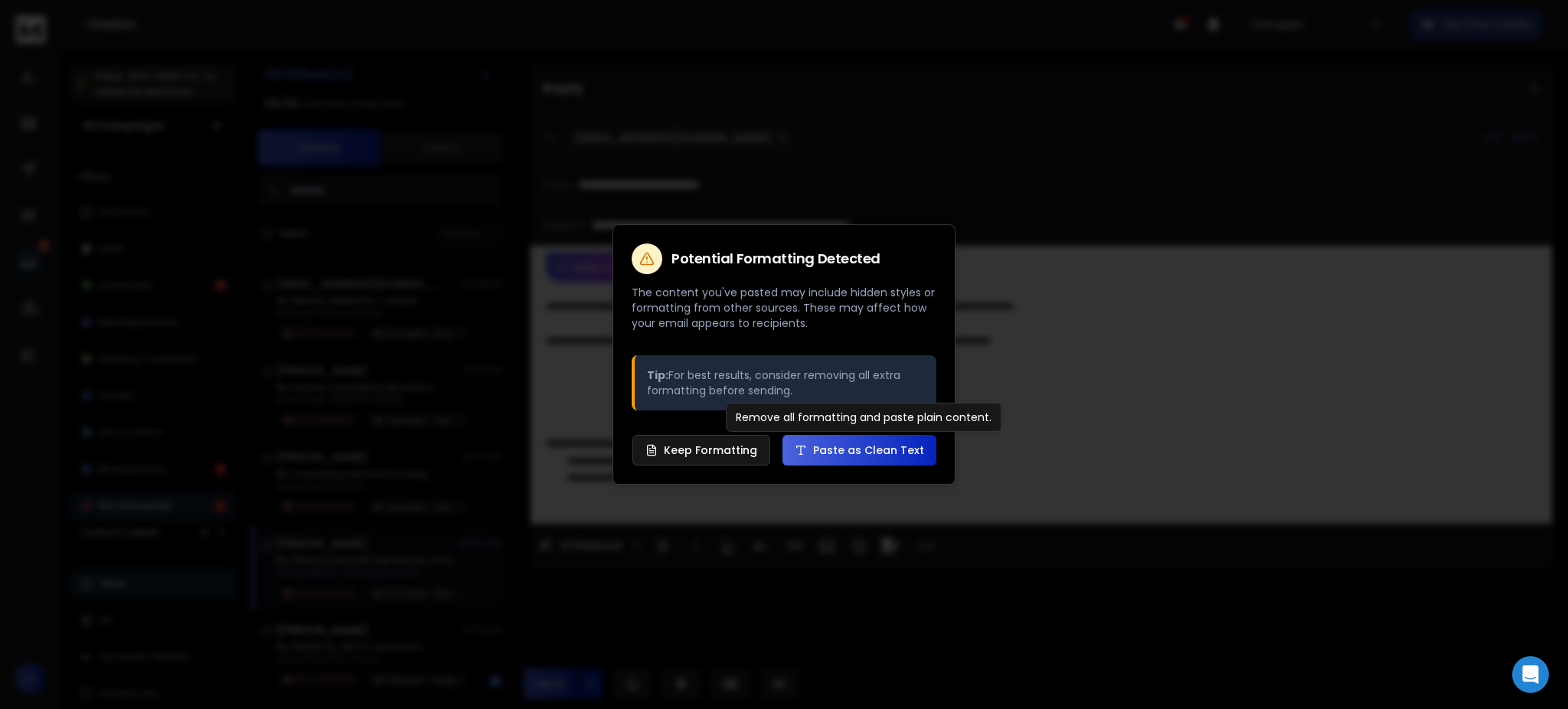
click at [848, 451] on button "Paste as Clean Text" at bounding box center [859, 450] width 154 height 31
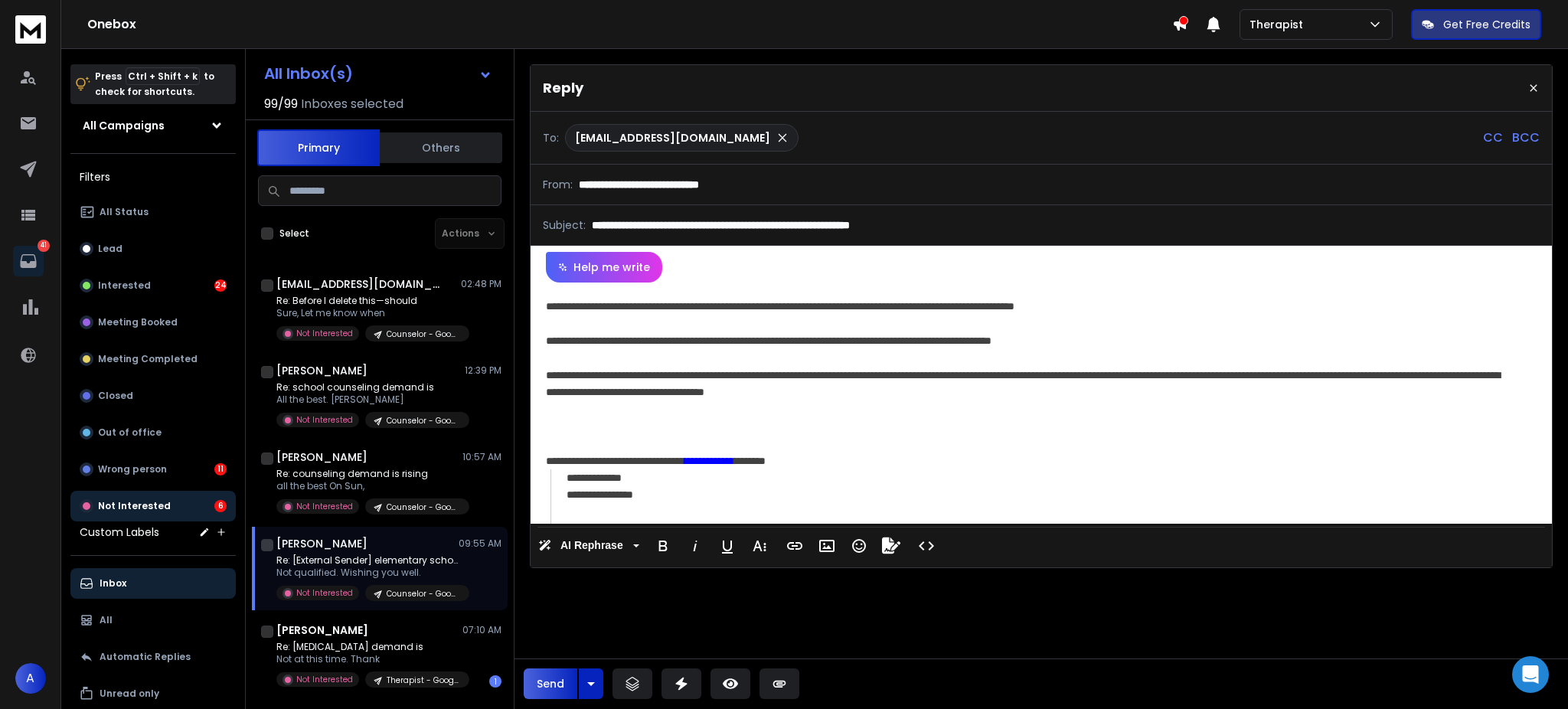
click at [545, 371] on div "**********" at bounding box center [1041, 402] width 1021 height 241
click at [934, 374] on div "**********" at bounding box center [1031, 357] width 971 height 120
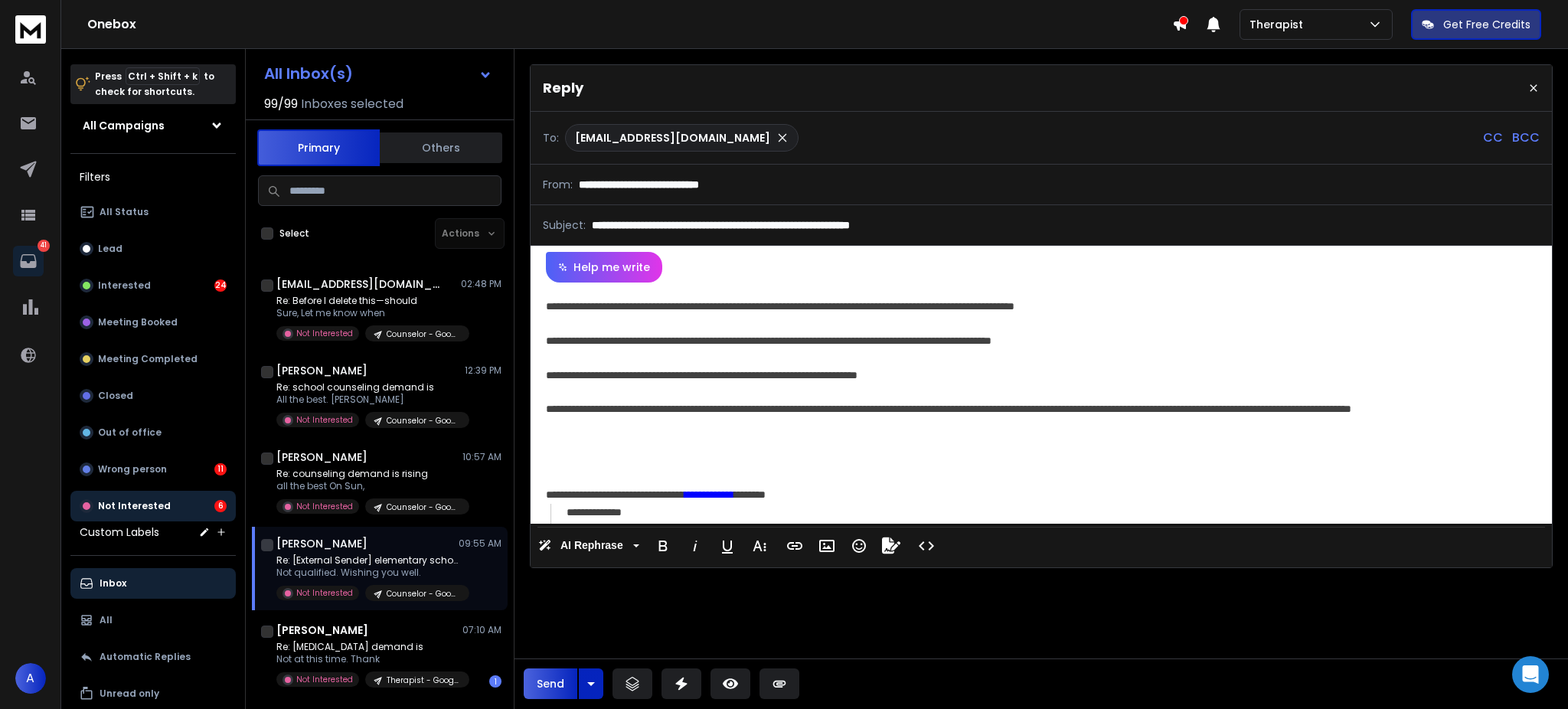
click at [684, 409] on div "**********" at bounding box center [1031, 426] width 971 height 51
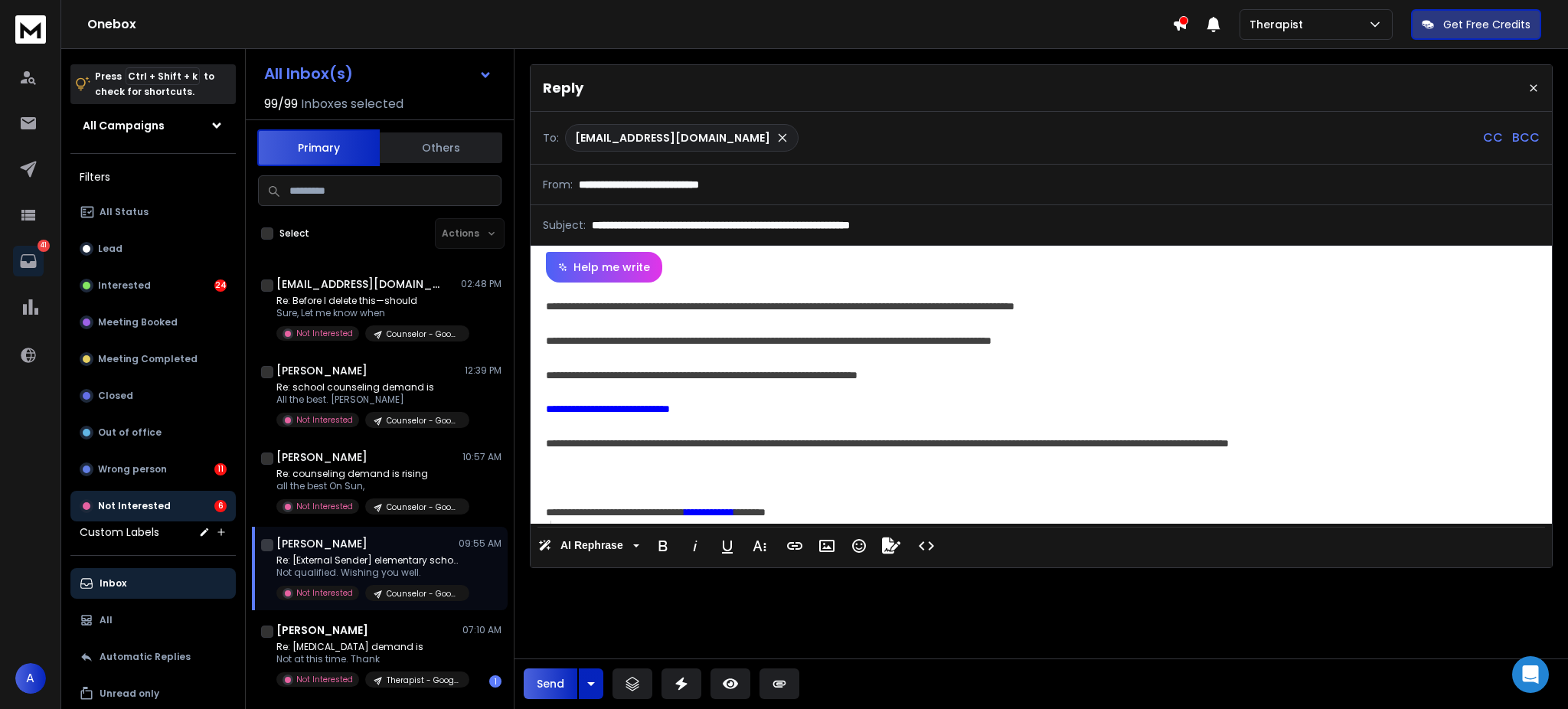
click at [994, 445] on div "**********" at bounding box center [1031, 452] width 971 height 34
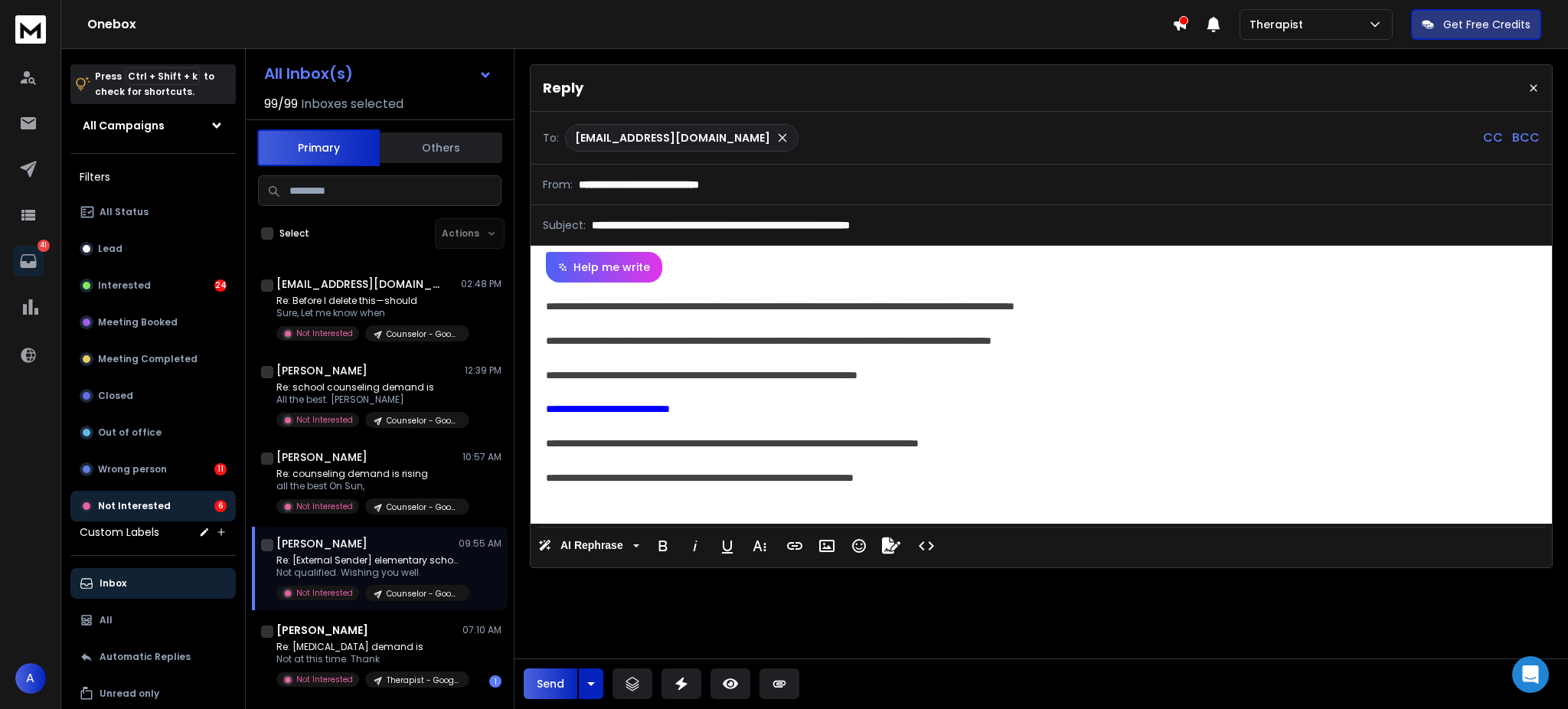
click at [764, 476] on div "**********" at bounding box center [1031, 487] width 971 height 34
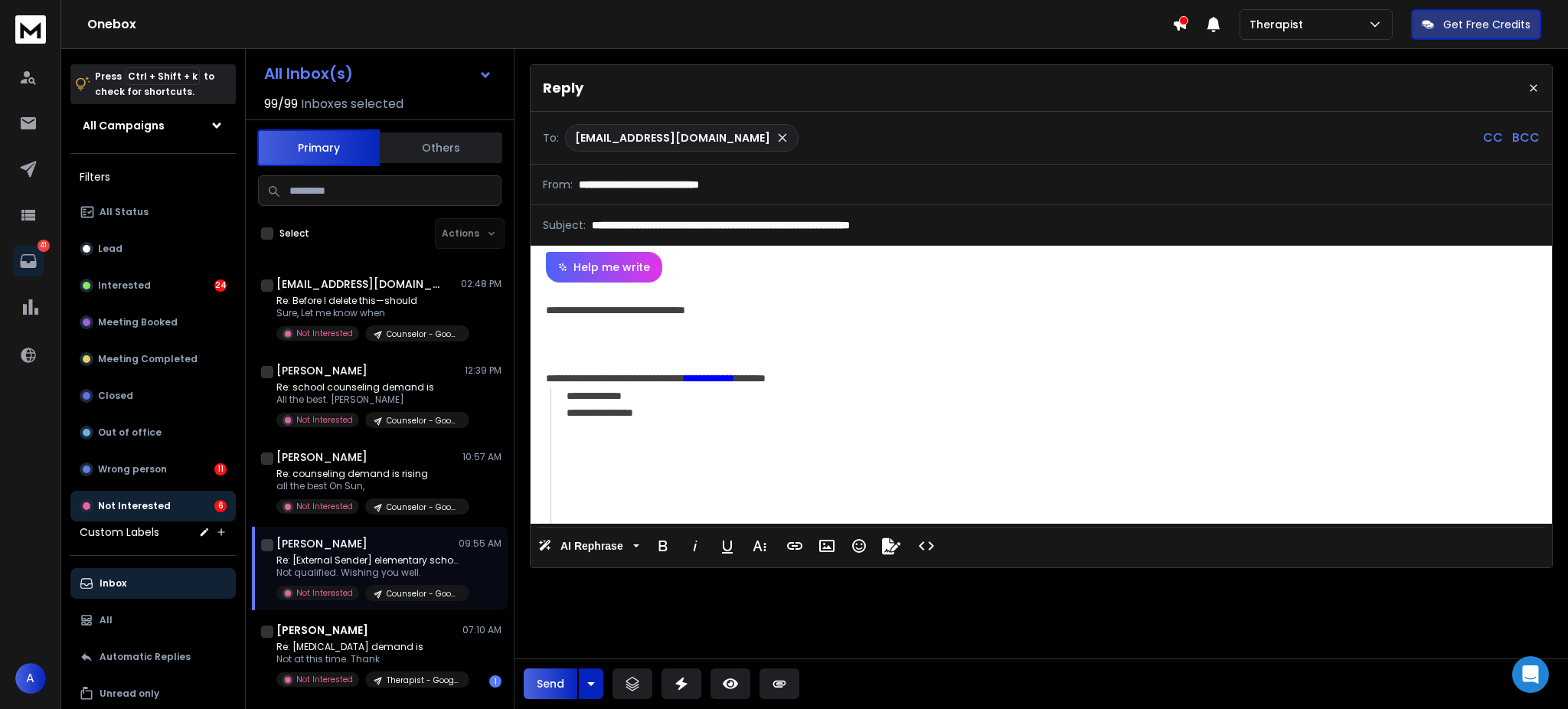
scroll to position [204, 0]
click at [668, 311] on div "**********" at bounding box center [1031, 317] width 971 height 34
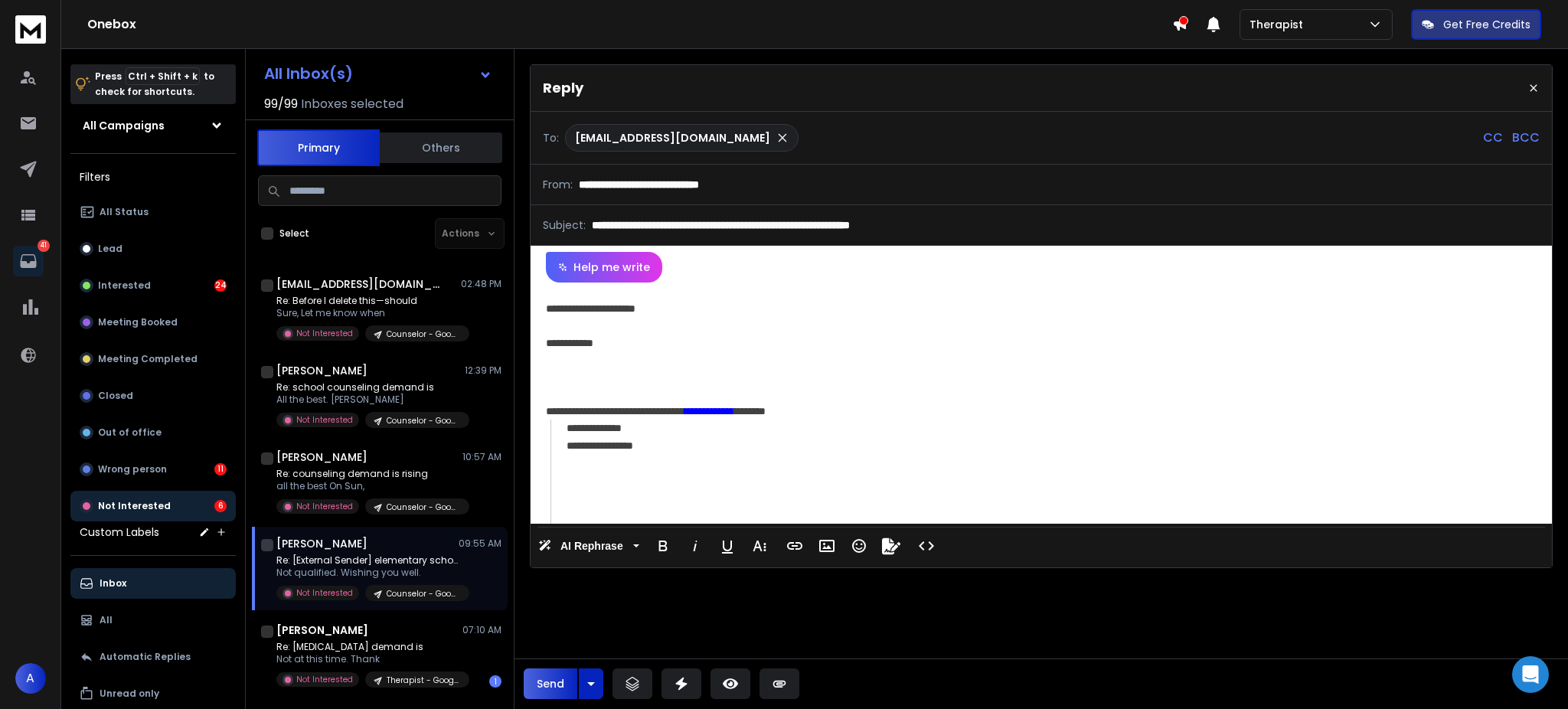
click at [756, 349] on div "**********" at bounding box center [1031, 351] width 971 height 34
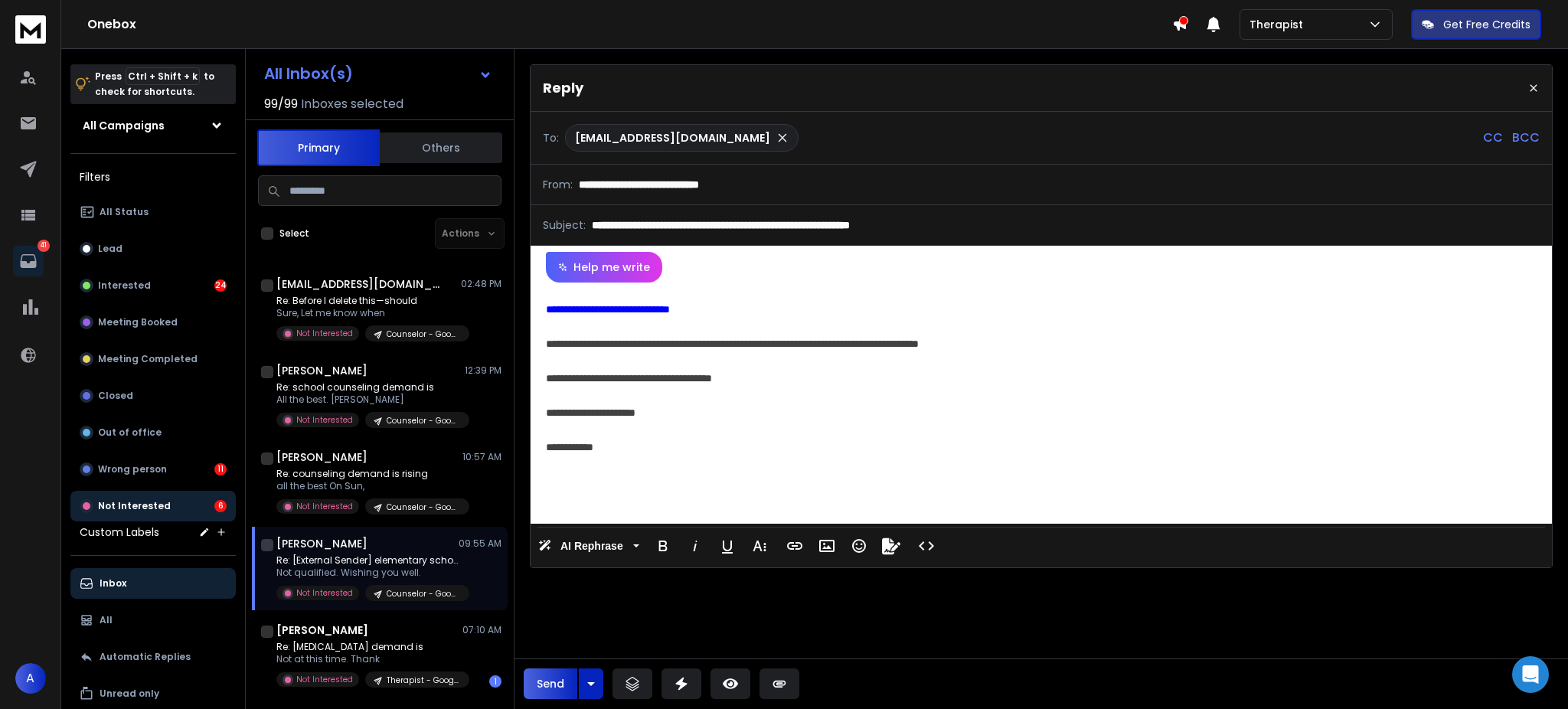
scroll to position [218, 0]
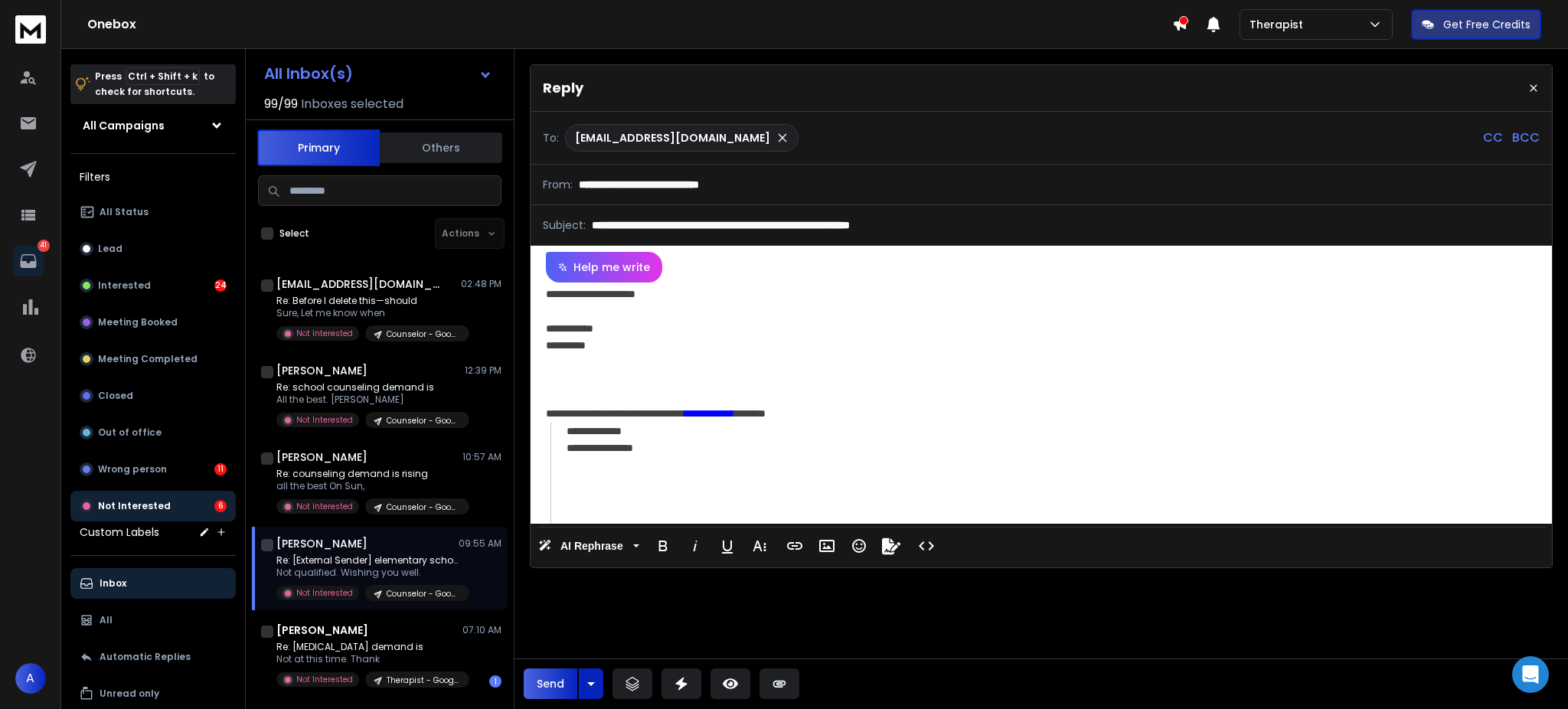
click at [540, 683] on button "Send" at bounding box center [550, 683] width 54 height 31
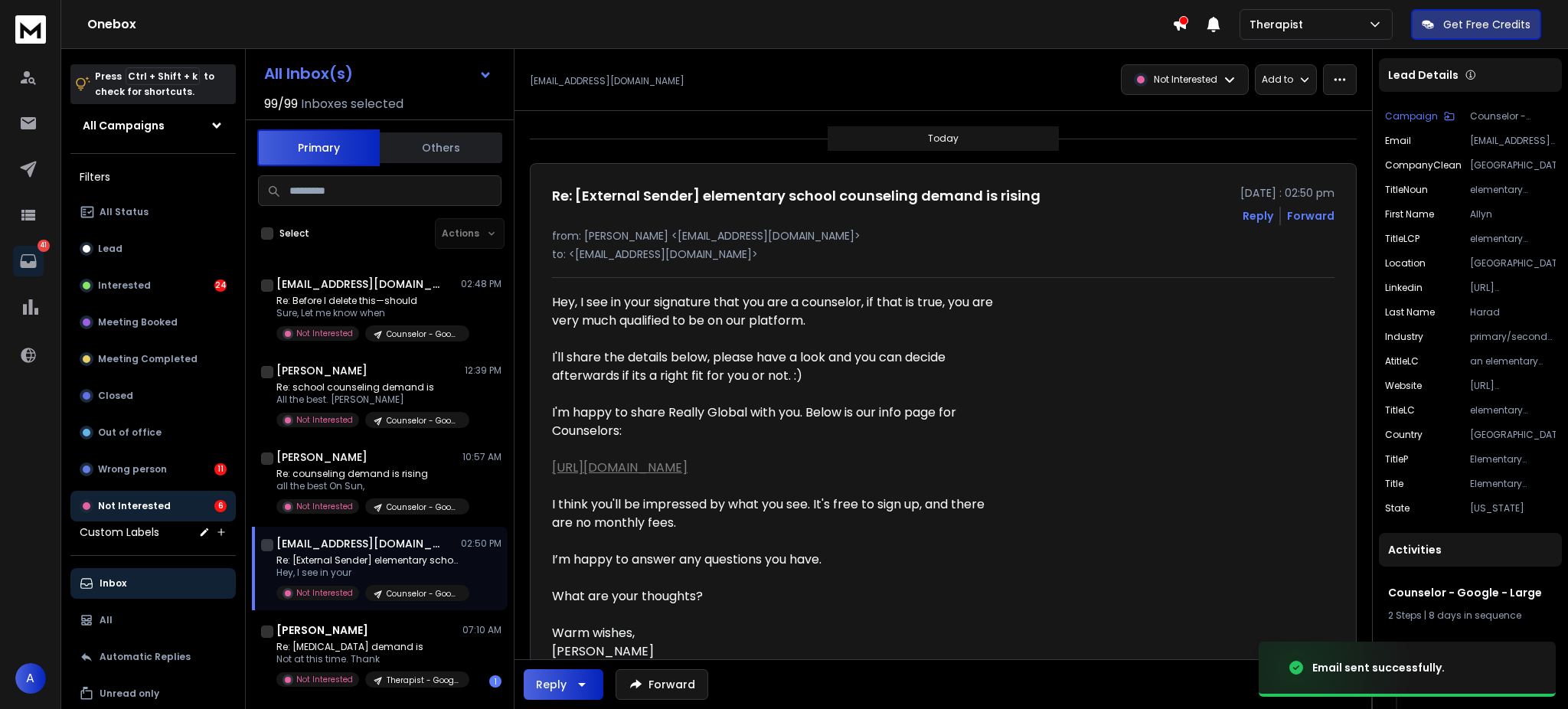
click at [326, 608] on div "harad@aps.edu 02:50 PM Re: [External Sender] elementary school Hey, I see in yo…" at bounding box center [381, 568] width 252 height 84
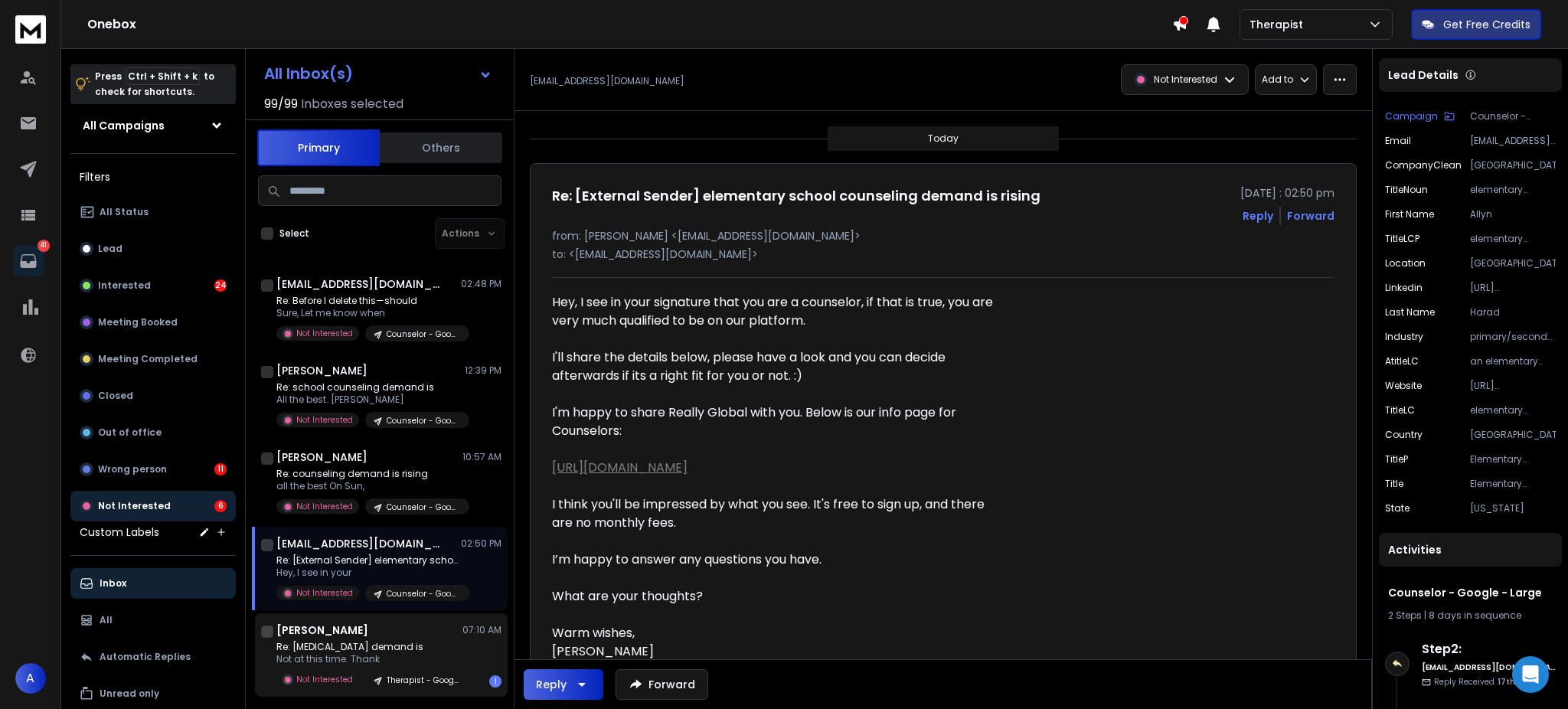
click at [323, 648] on p "Re: speech therapy demand is" at bounding box center [368, 647] width 184 height 12
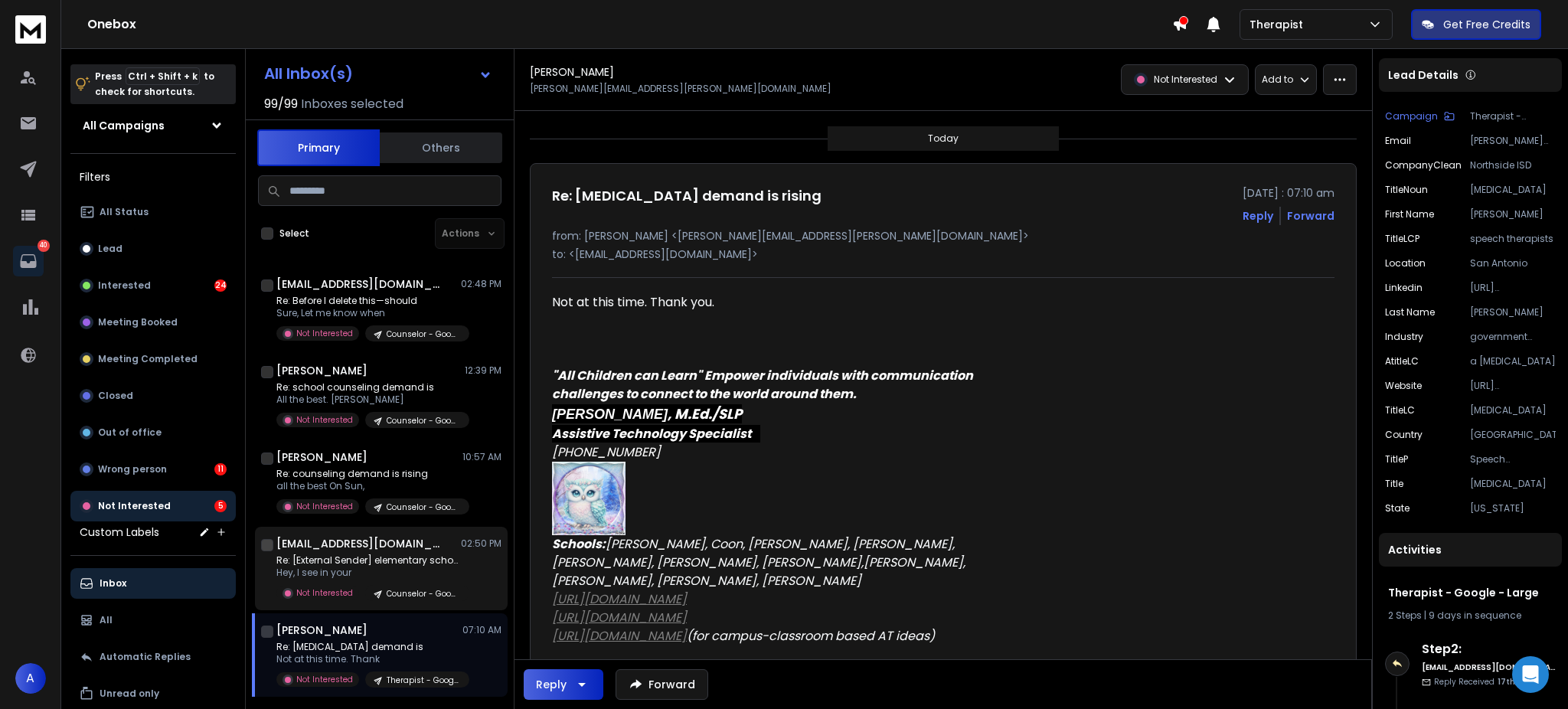
click at [370, 537] on div "harad@aps.edu 02:50 PM" at bounding box center [389, 544] width 225 height 15
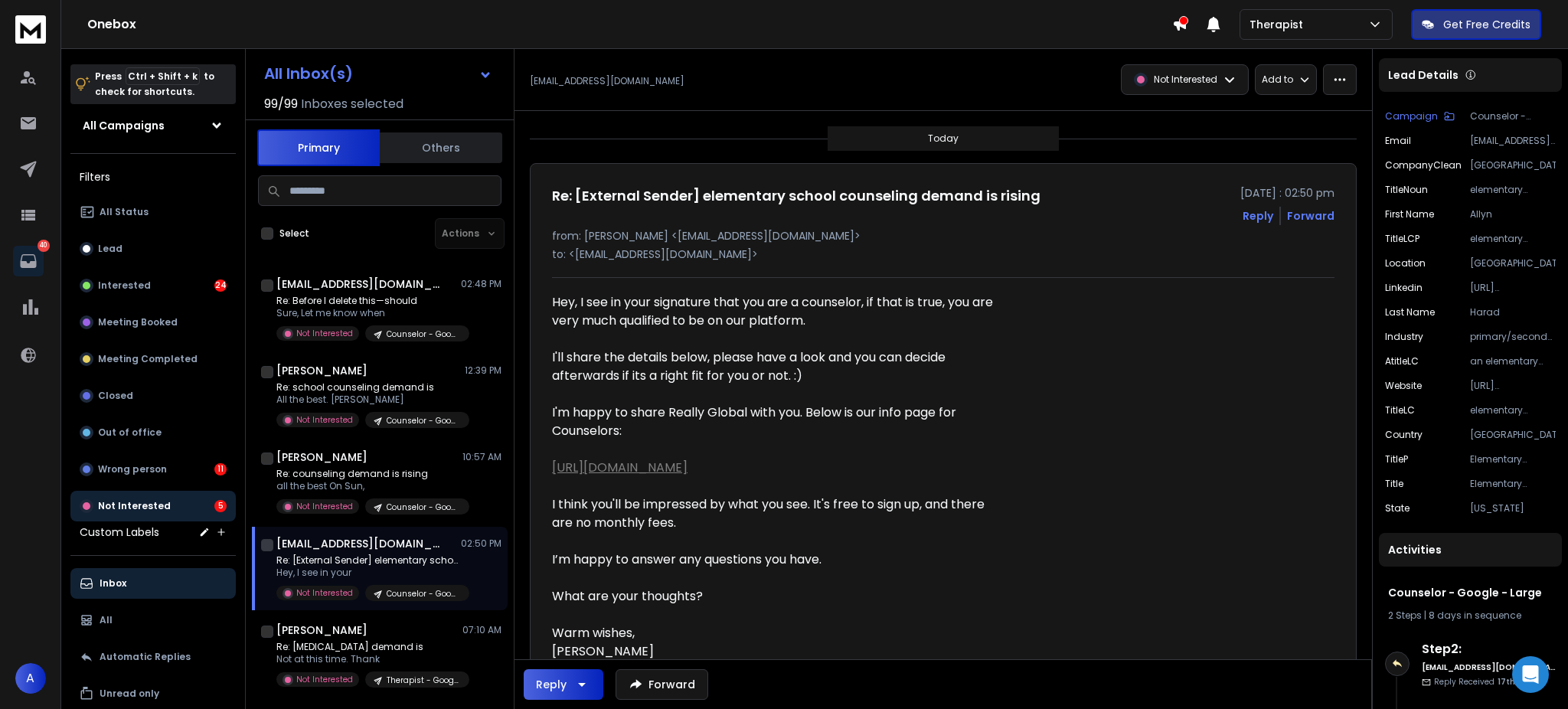
click at [1238, 75] on div "Not Interested" at bounding box center [1185, 79] width 126 height 29
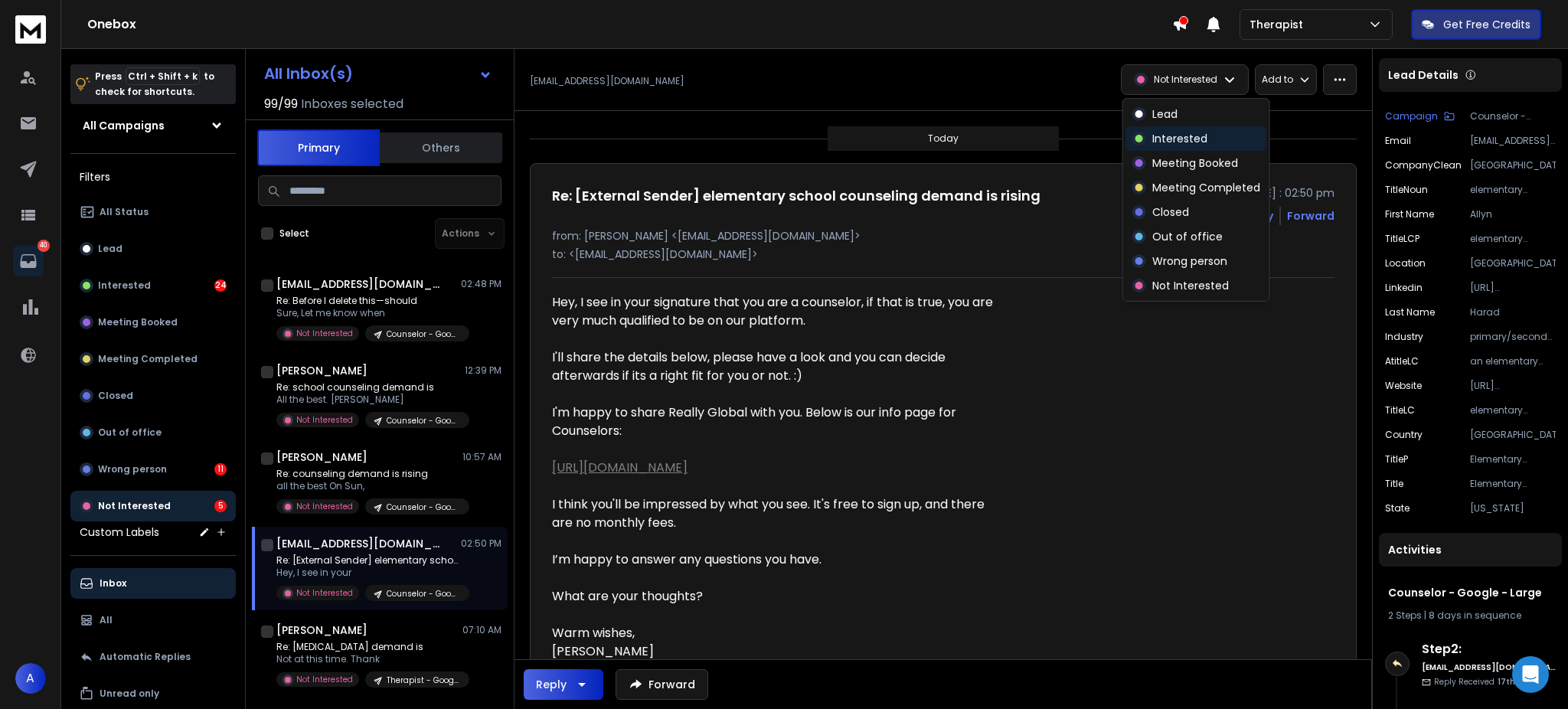
click at [1168, 136] on p "Interested" at bounding box center [1180, 139] width 55 height 15
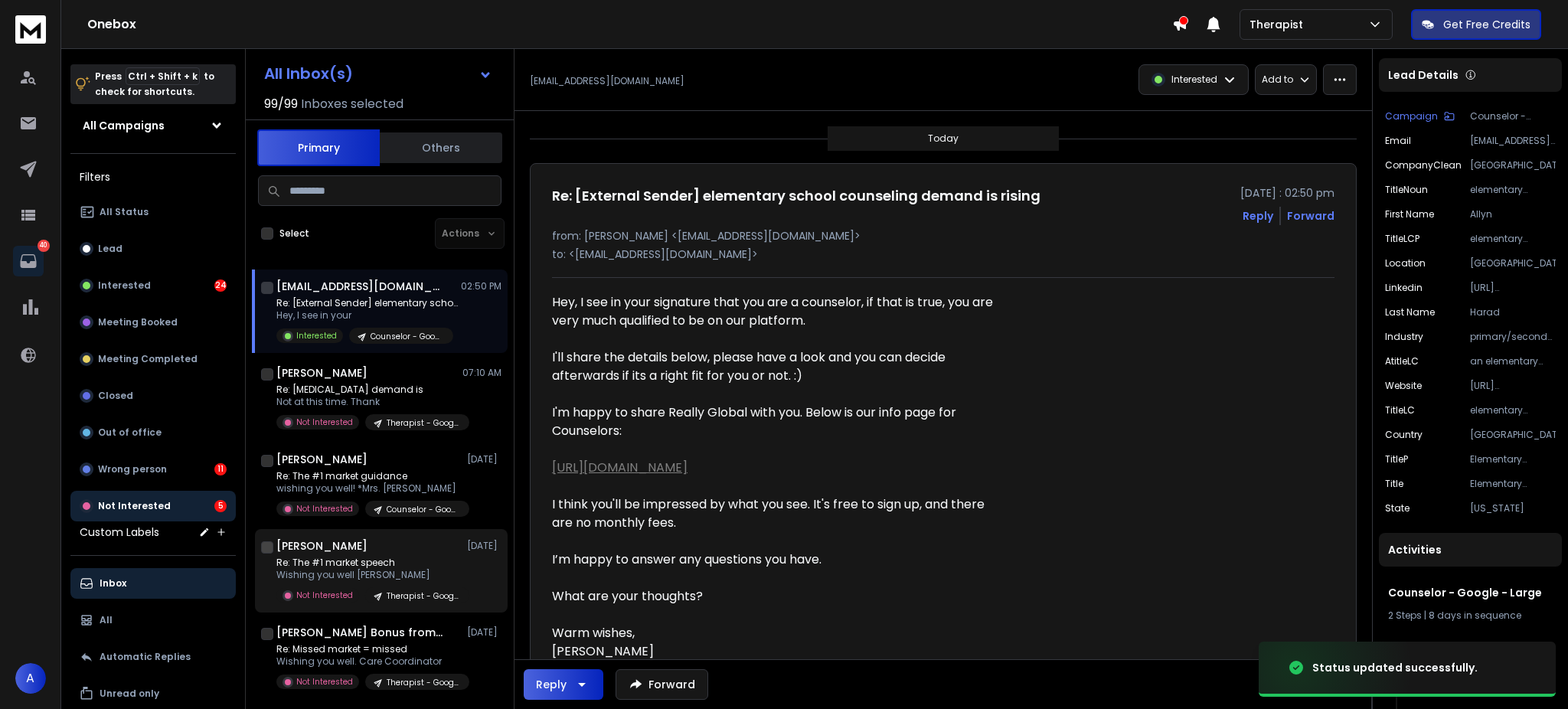
scroll to position [306, 0]
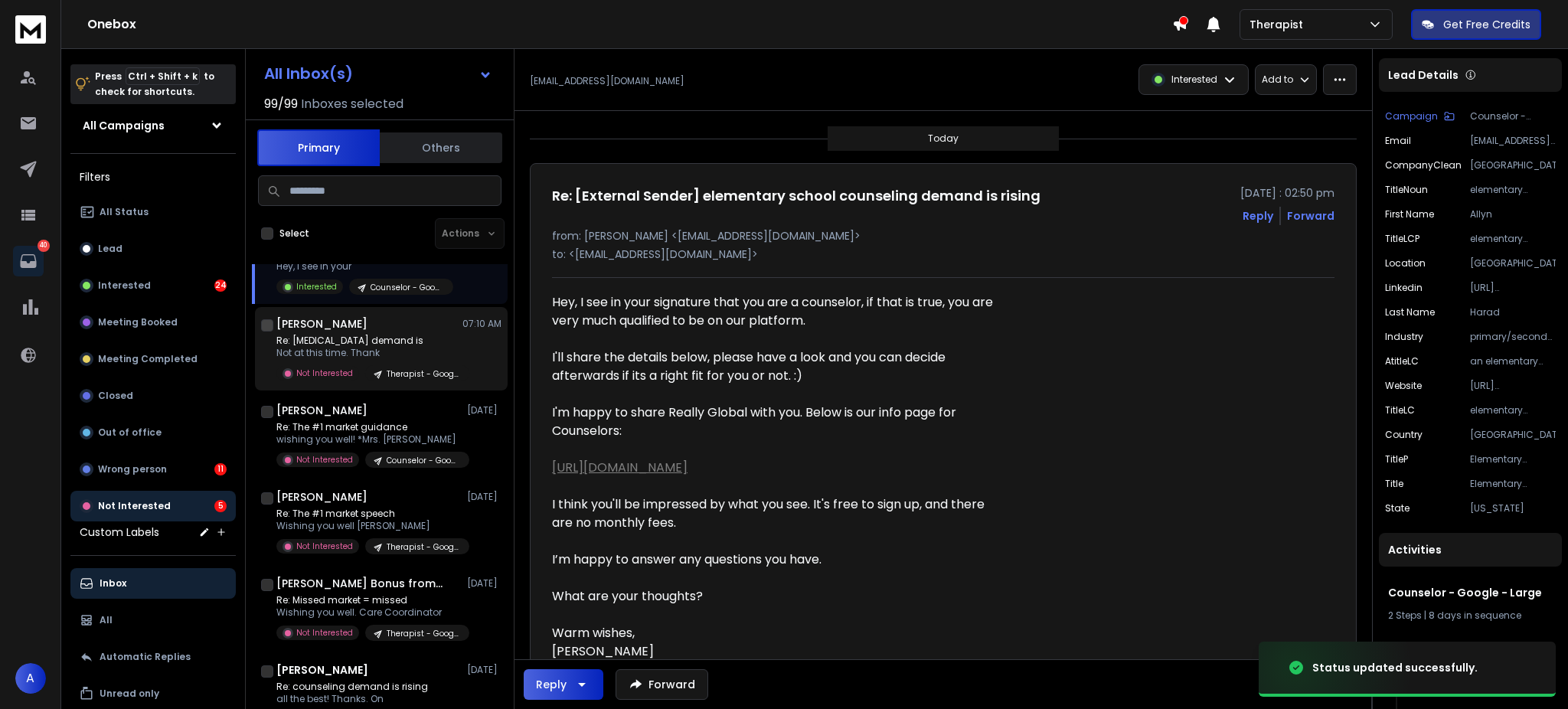
click at [374, 343] on p "Re: speech therapy demand is" at bounding box center [368, 340] width 184 height 12
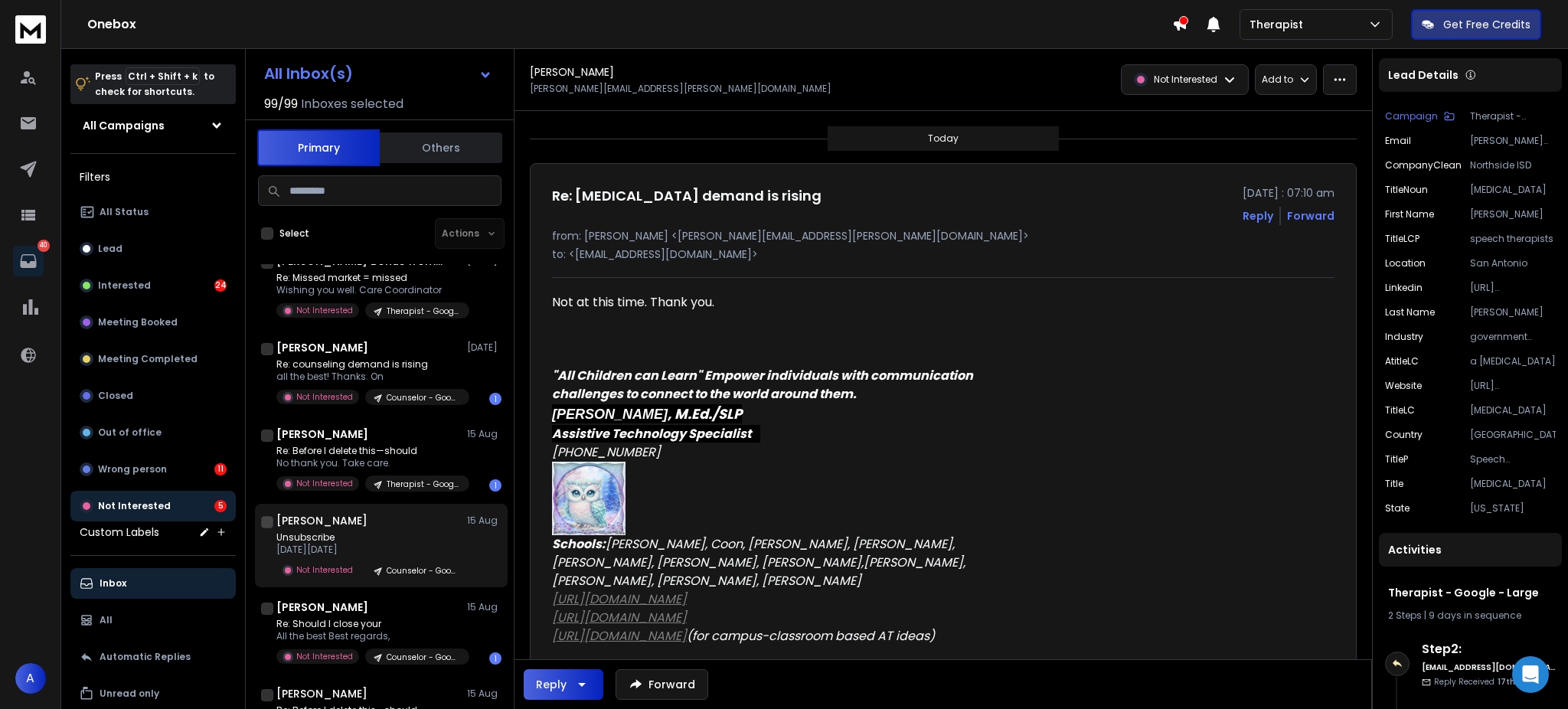
scroll to position [816, 0]
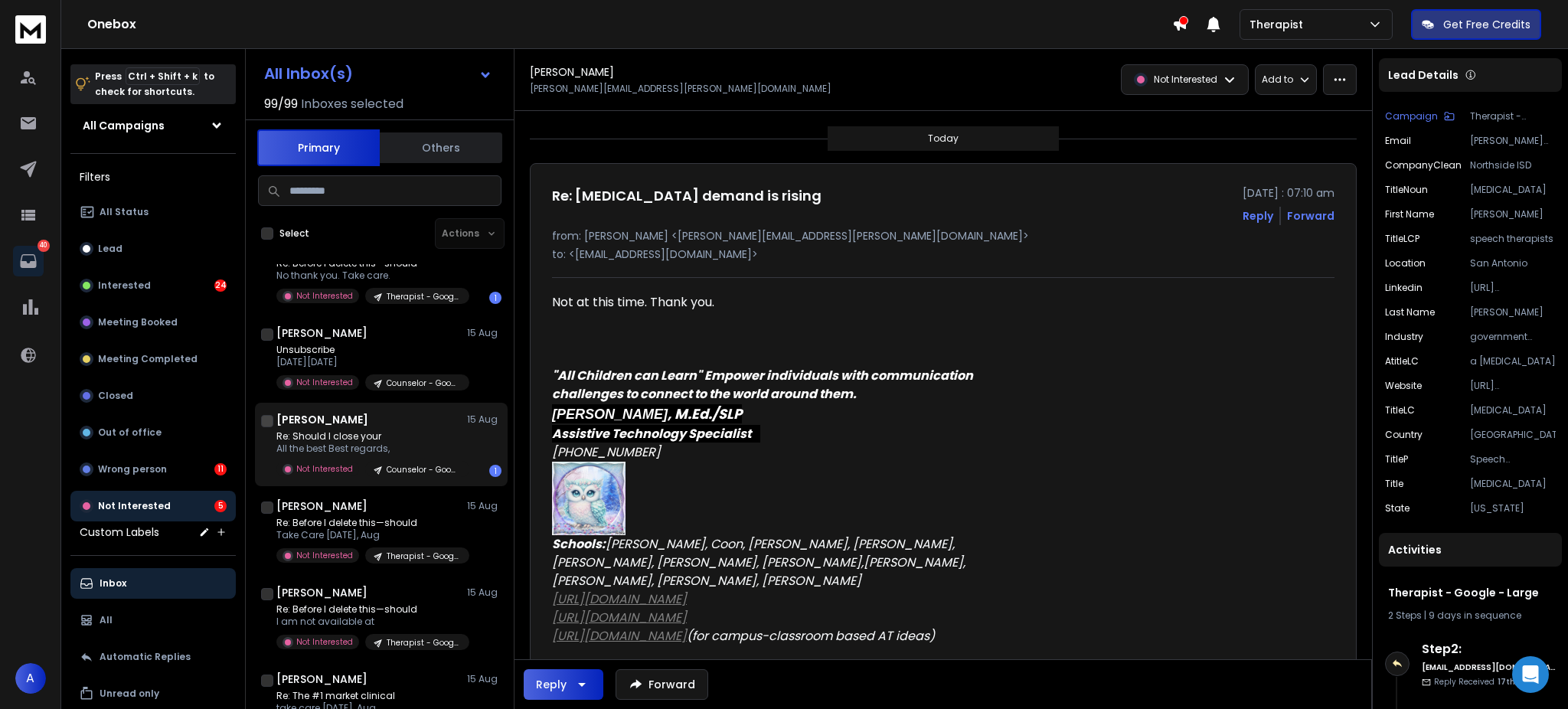
click at [421, 430] on p "Re: Should I close your" at bounding box center [368, 436] width 184 height 12
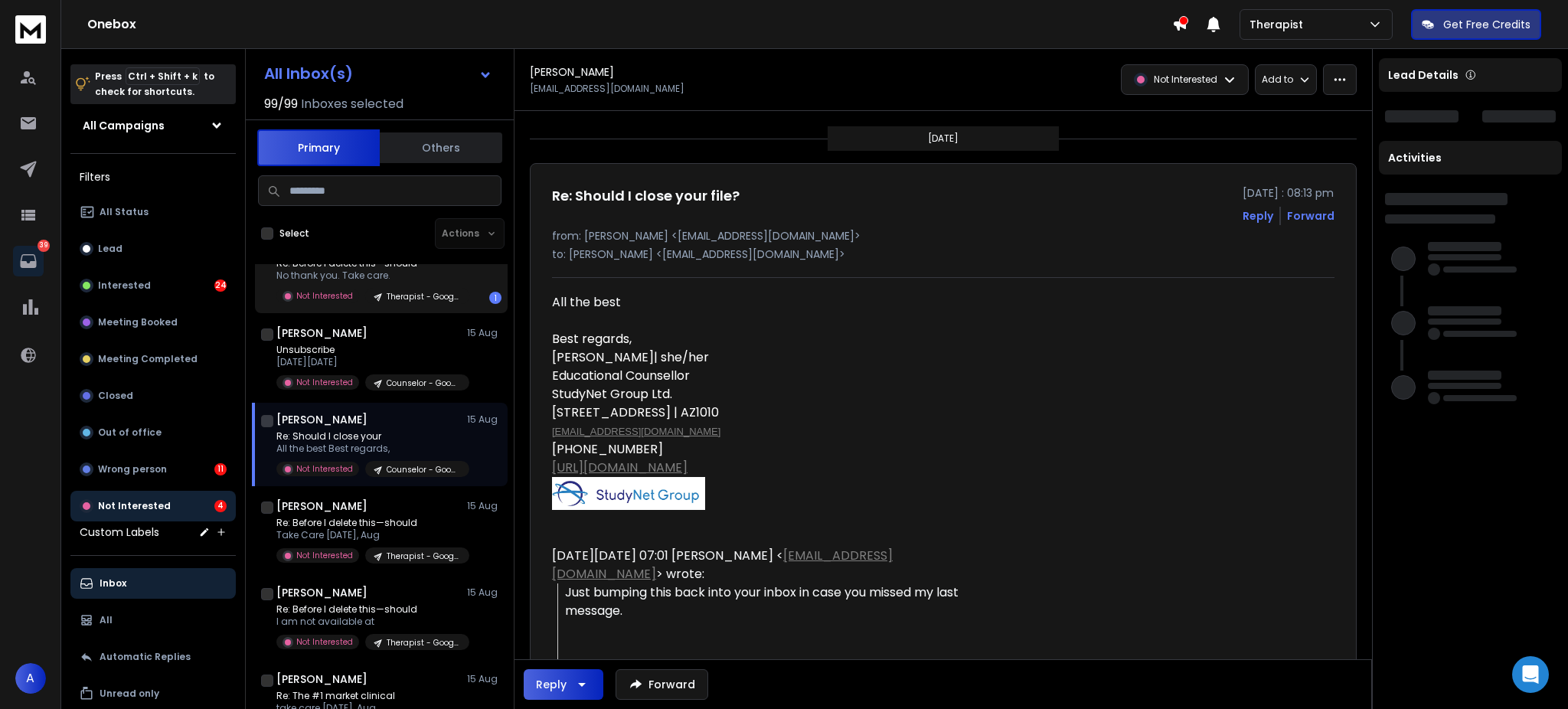
click at [404, 269] on p "No thank you. Take care." at bounding box center [368, 275] width 184 height 12
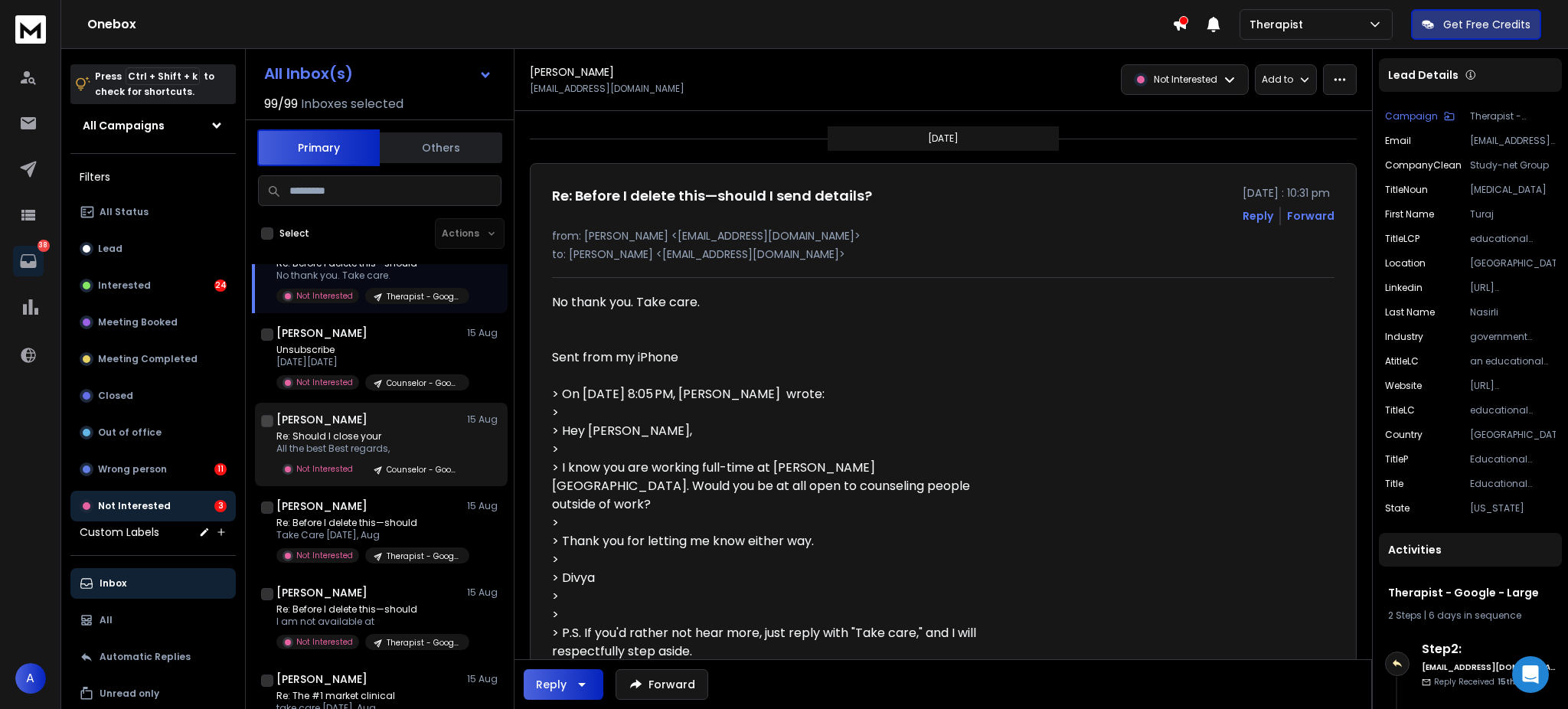
scroll to position [612, 0]
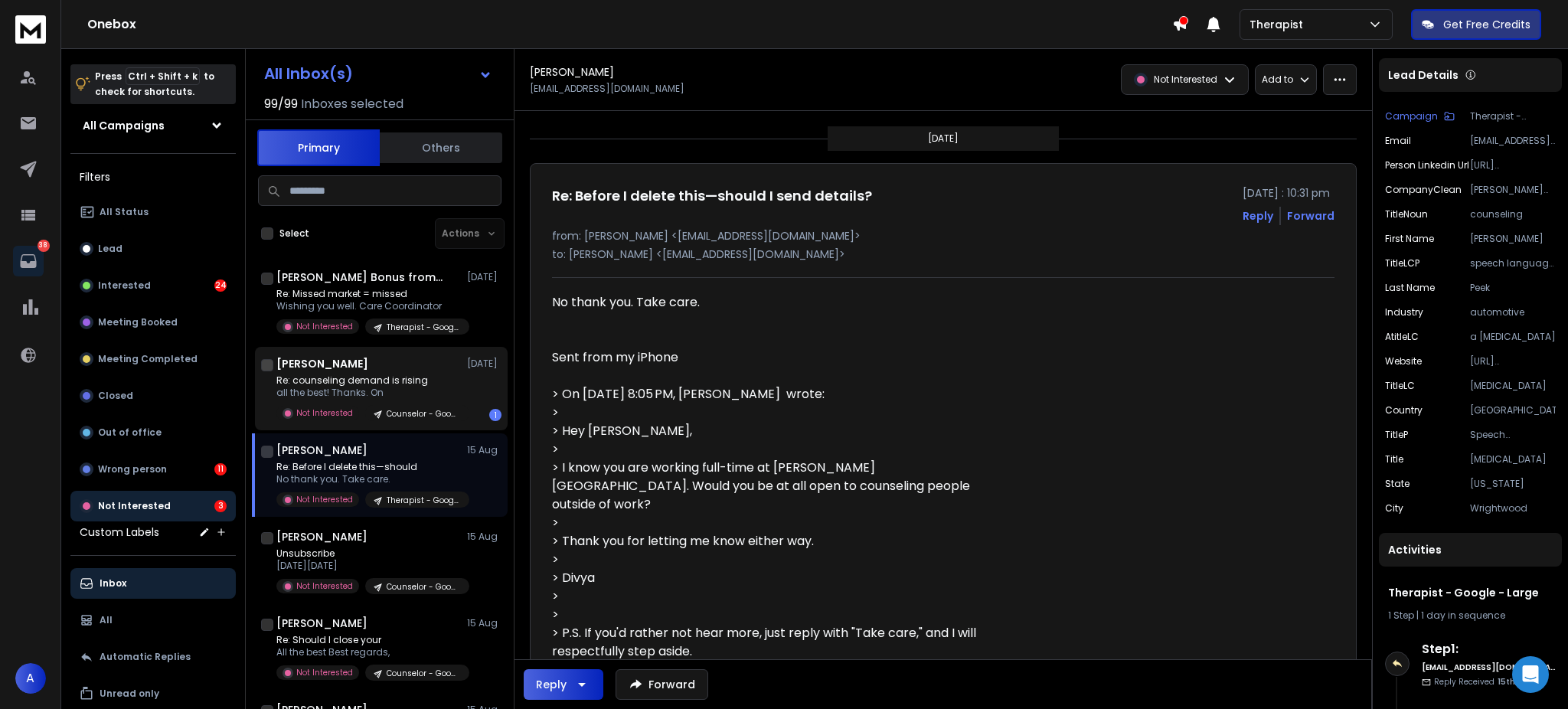
click at [422, 395] on p "all the best! Thanks. On" at bounding box center [368, 393] width 184 height 12
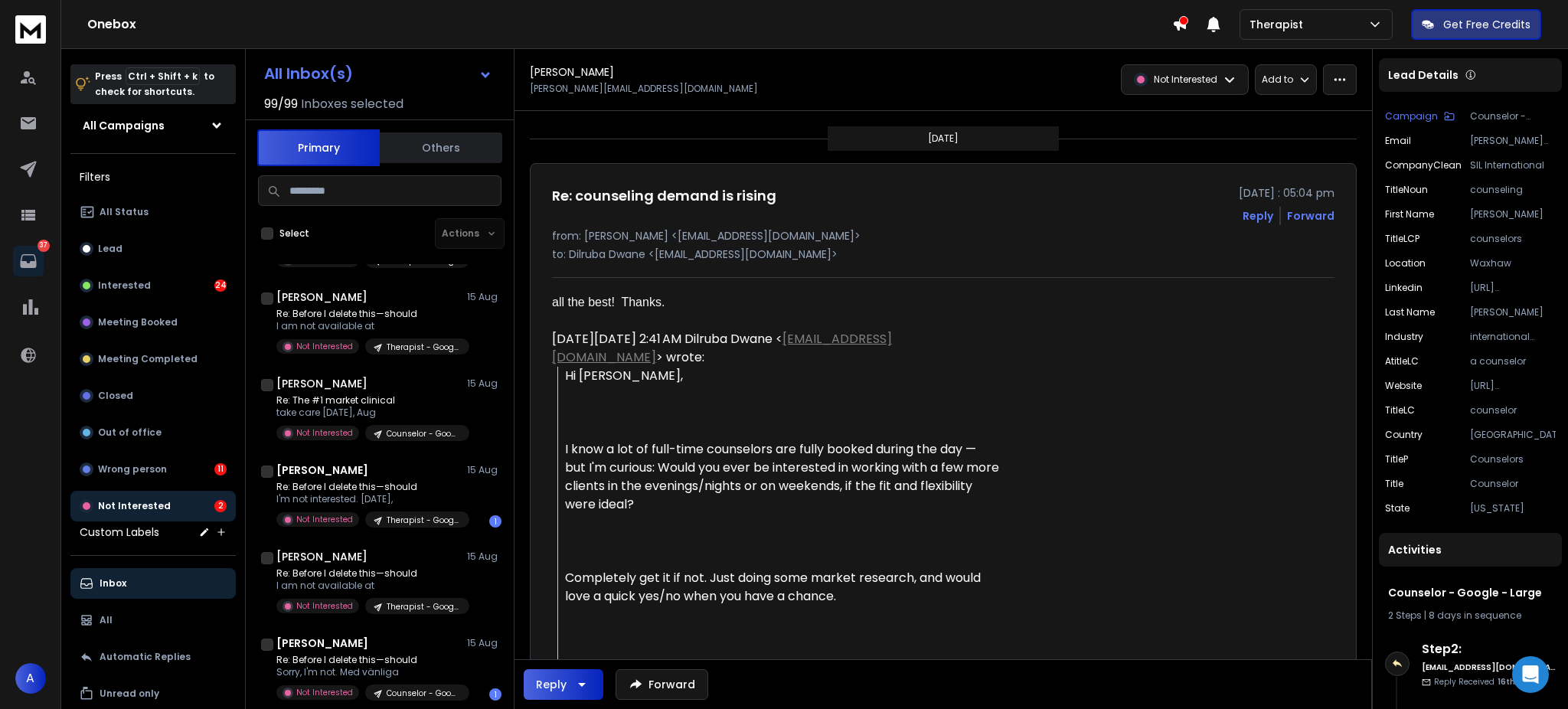
scroll to position [1225, 0]
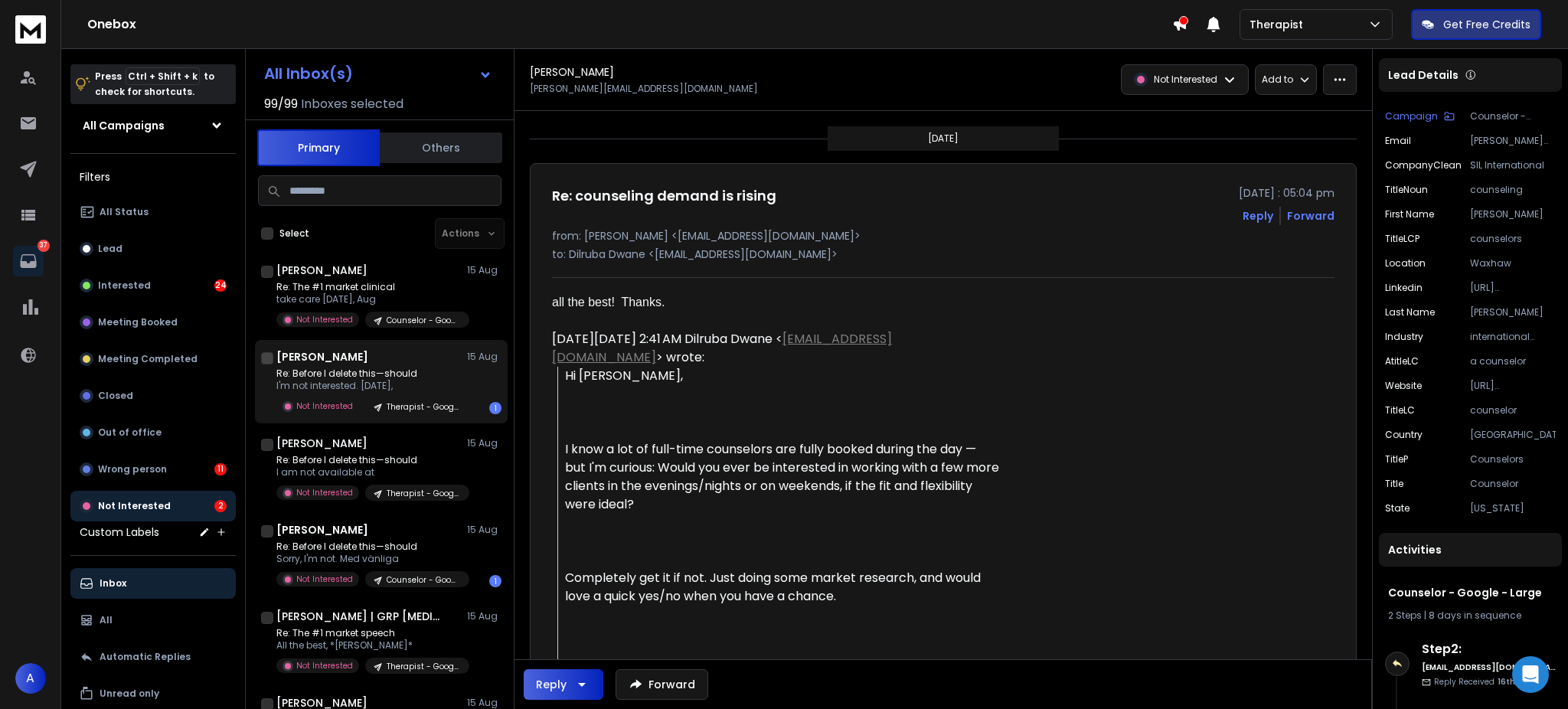
click at [408, 375] on p "Re: Before I delete this—should" at bounding box center [368, 373] width 184 height 12
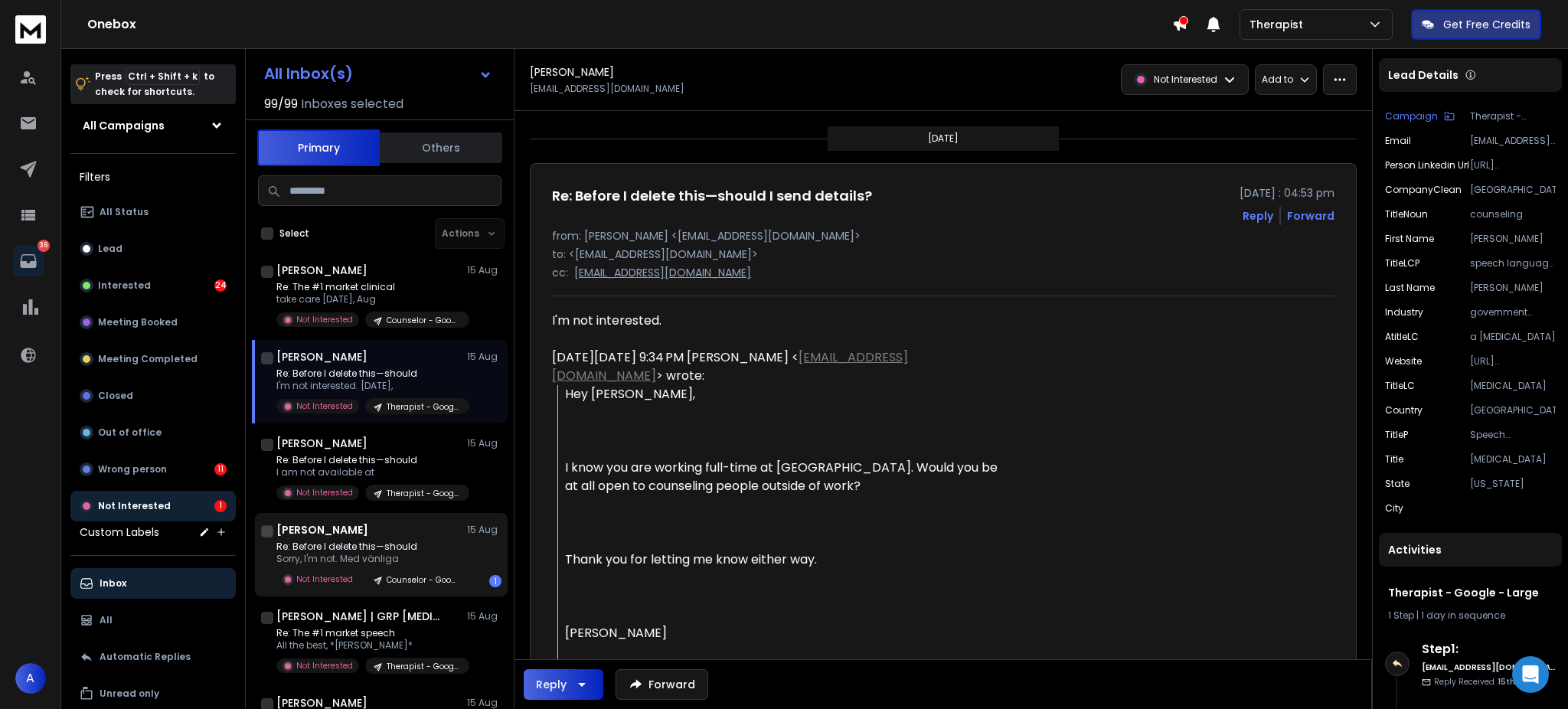
click at [369, 569] on div "Re: Before I delete this—should Sorry, I'm not. Med vänliga Not Interested Coun…" at bounding box center [373, 563] width 193 height 47
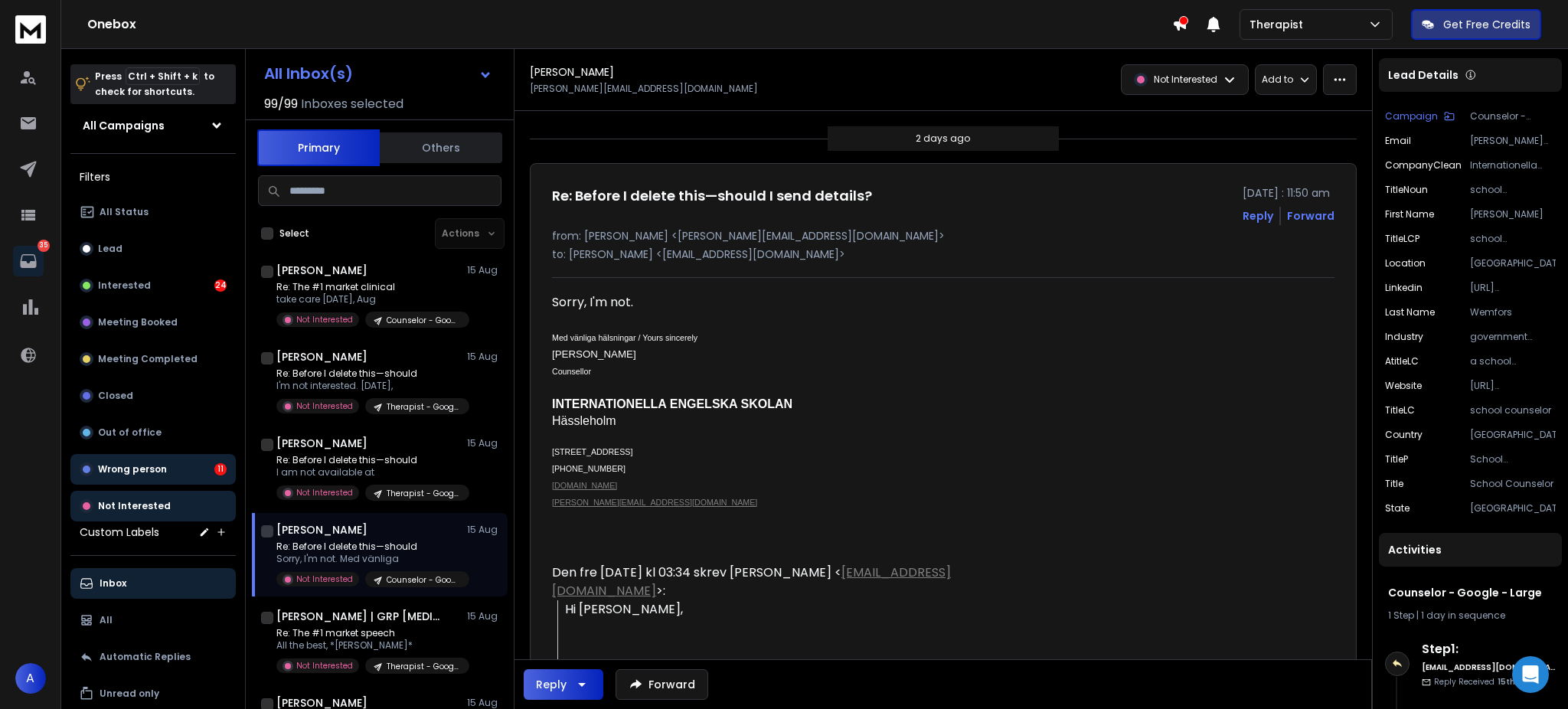
click at [142, 463] on p "Wrong person" at bounding box center [132, 469] width 69 height 12
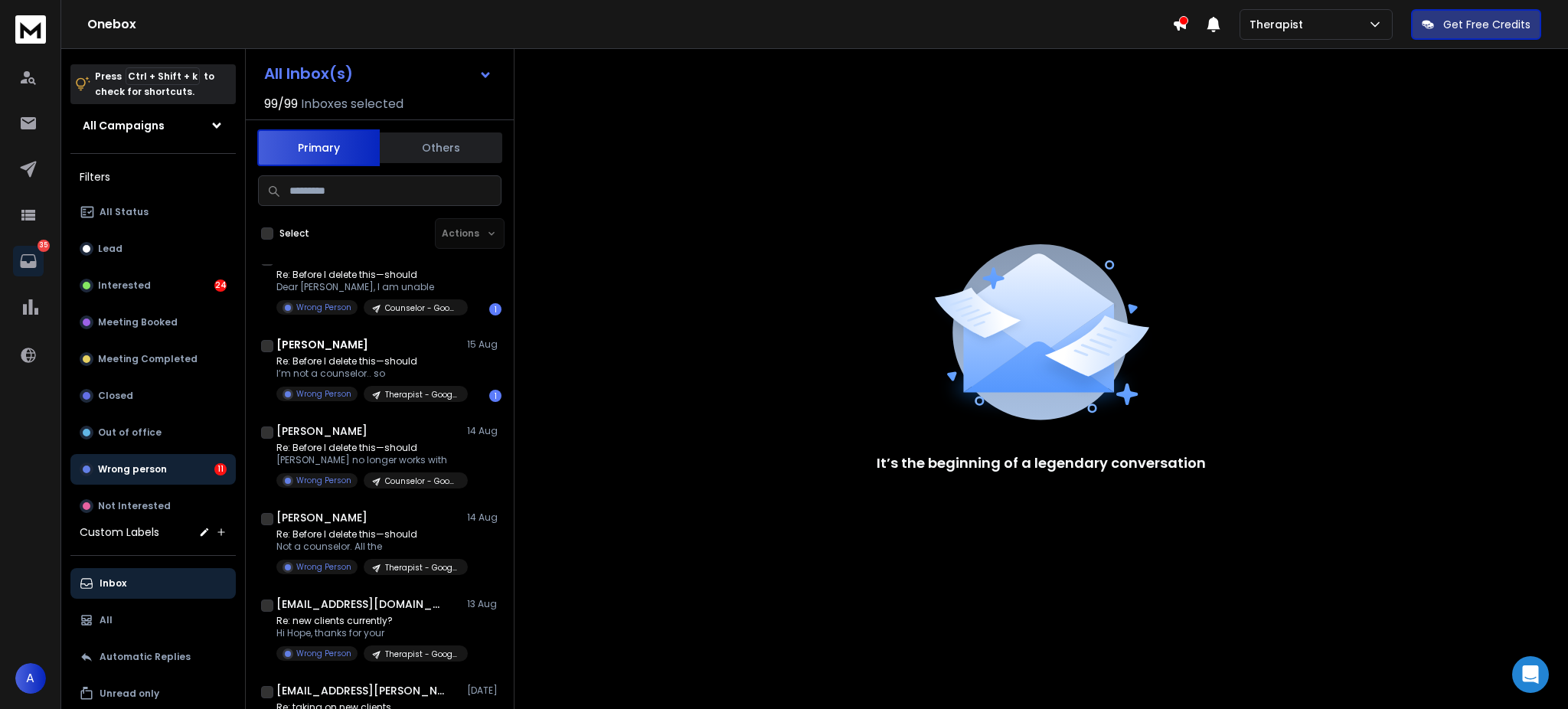
scroll to position [816, 0]
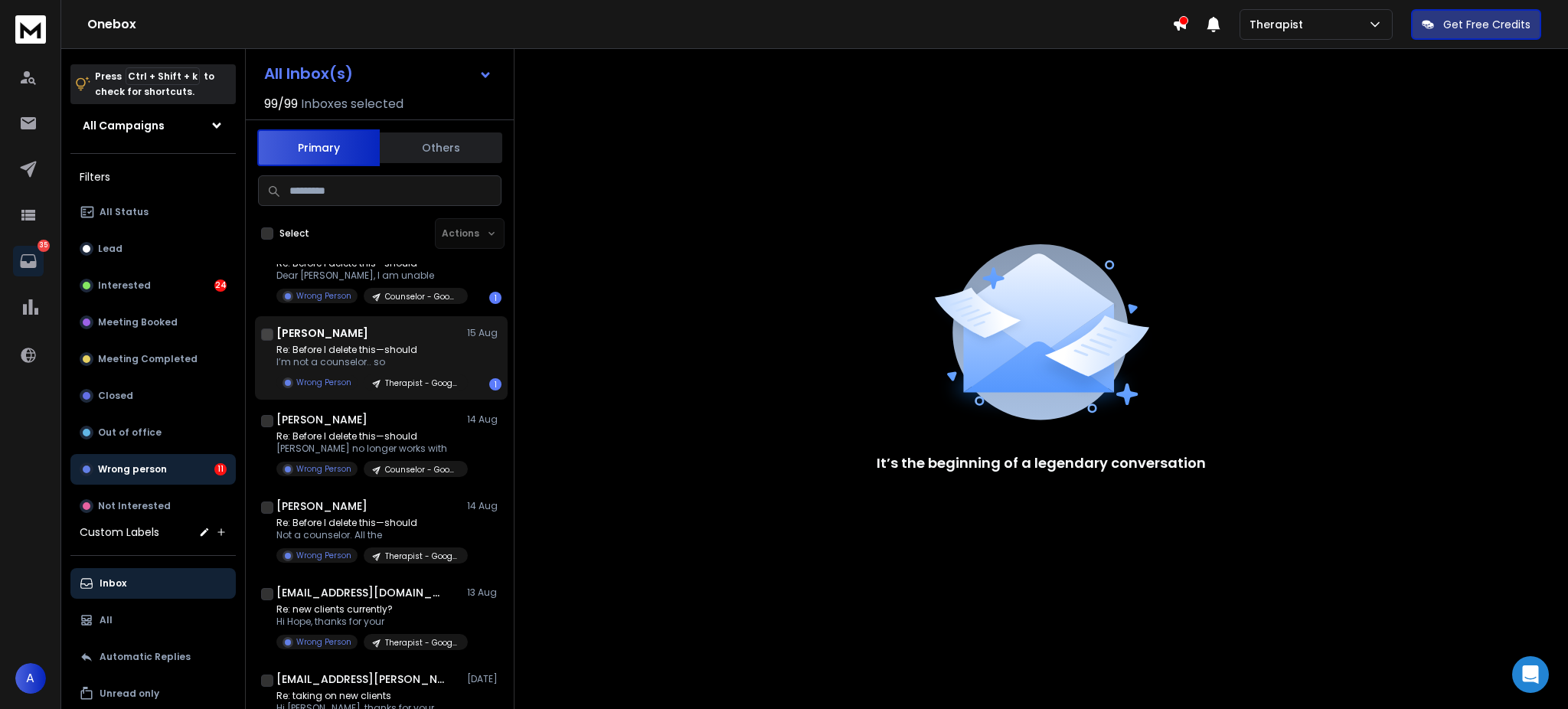
click at [423, 360] on p "I’m not a counselor.. so" at bounding box center [368, 362] width 184 height 12
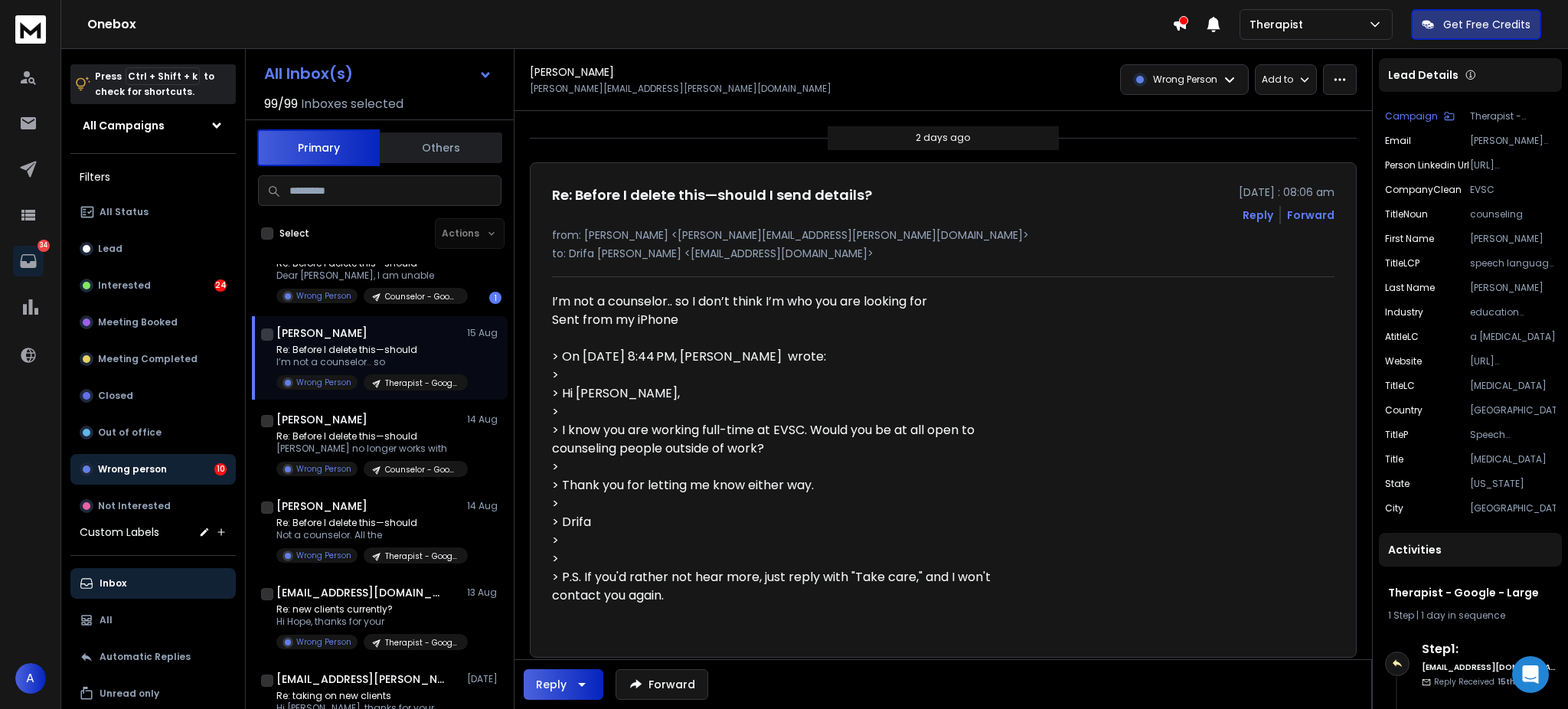
scroll to position [0, 0]
click at [564, 674] on button "Reply" at bounding box center [563, 684] width 79 height 31
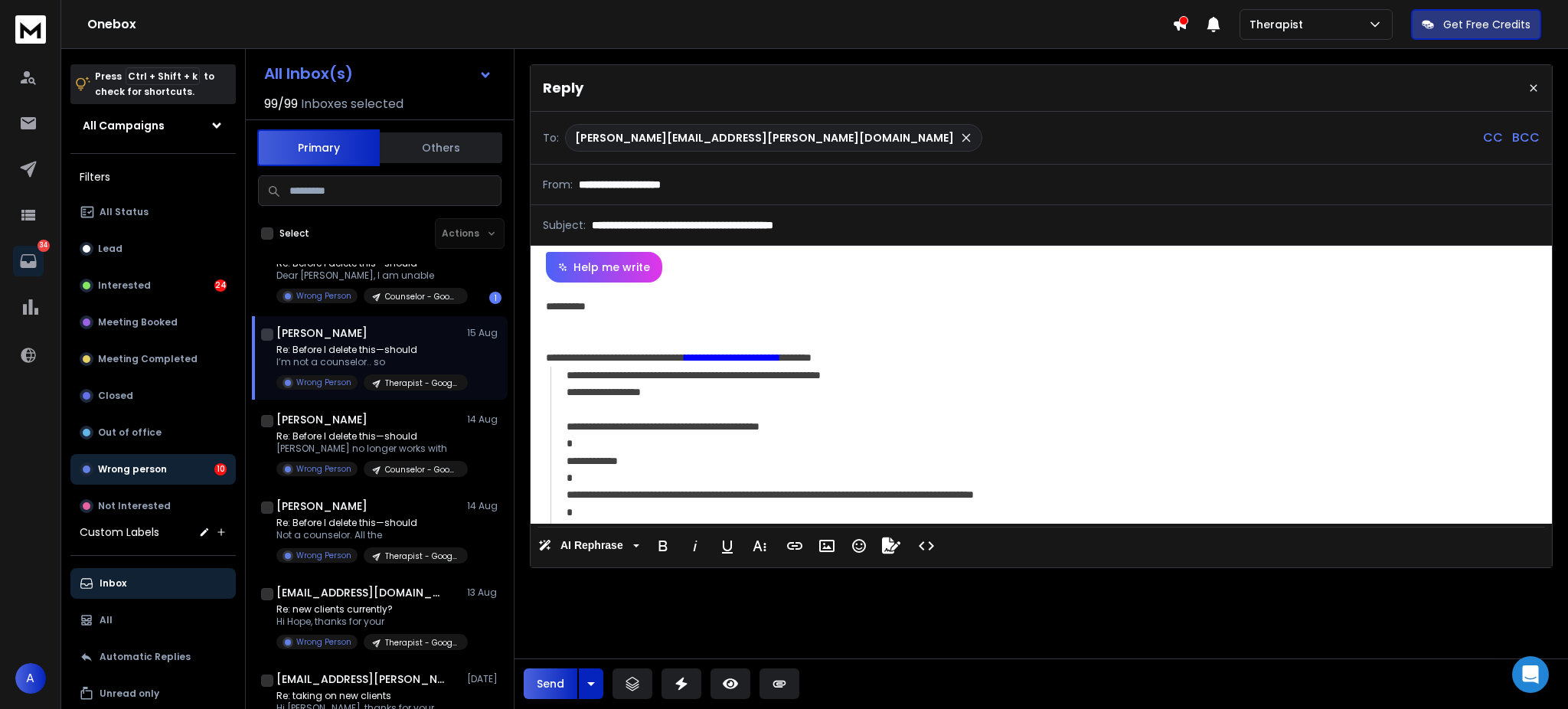
click at [1529, 92] on icon at bounding box center [1534, 88] width 12 height 12
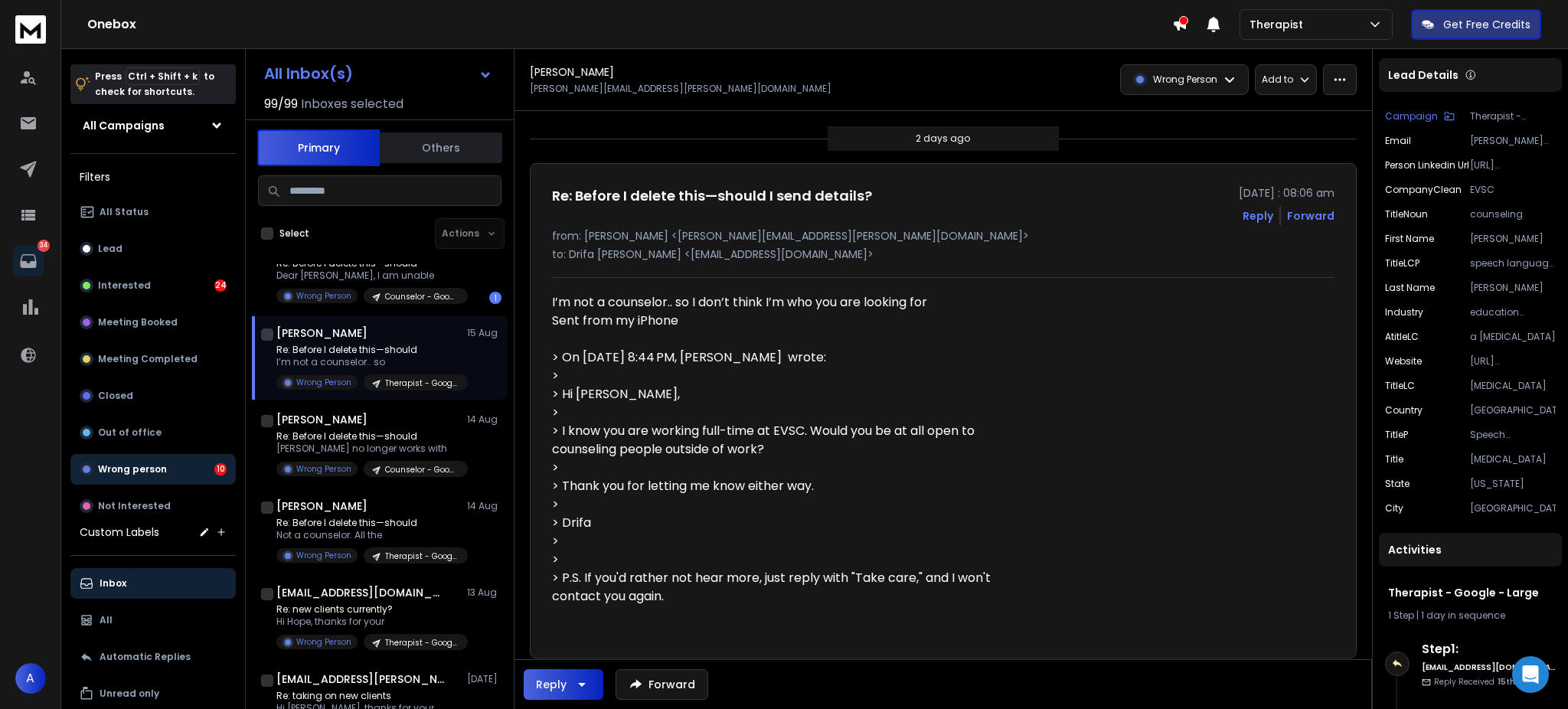
click at [1488, 343] on p "a speech language pathologist" at bounding box center [1513, 337] width 86 height 12
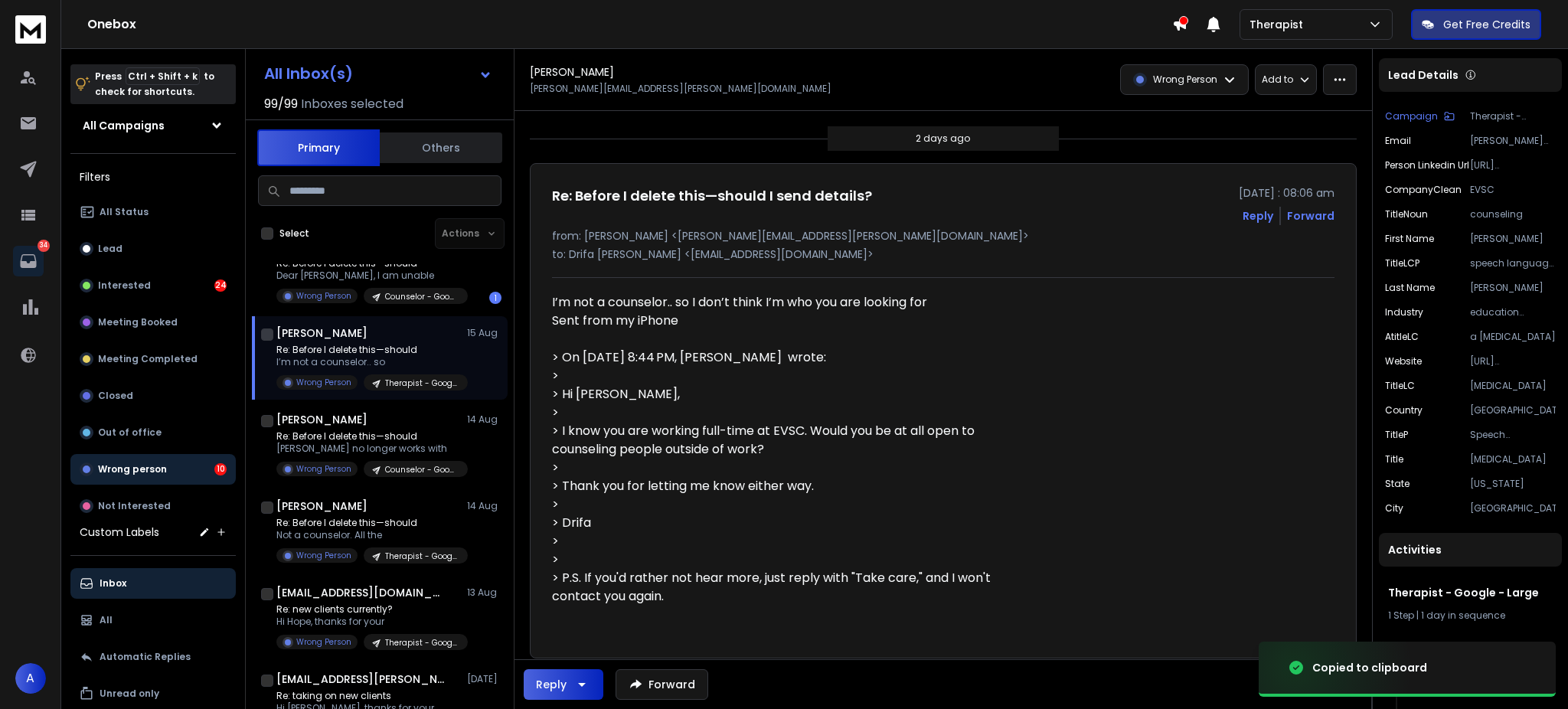
click at [547, 681] on div "Reply" at bounding box center [552, 684] width 31 height 15
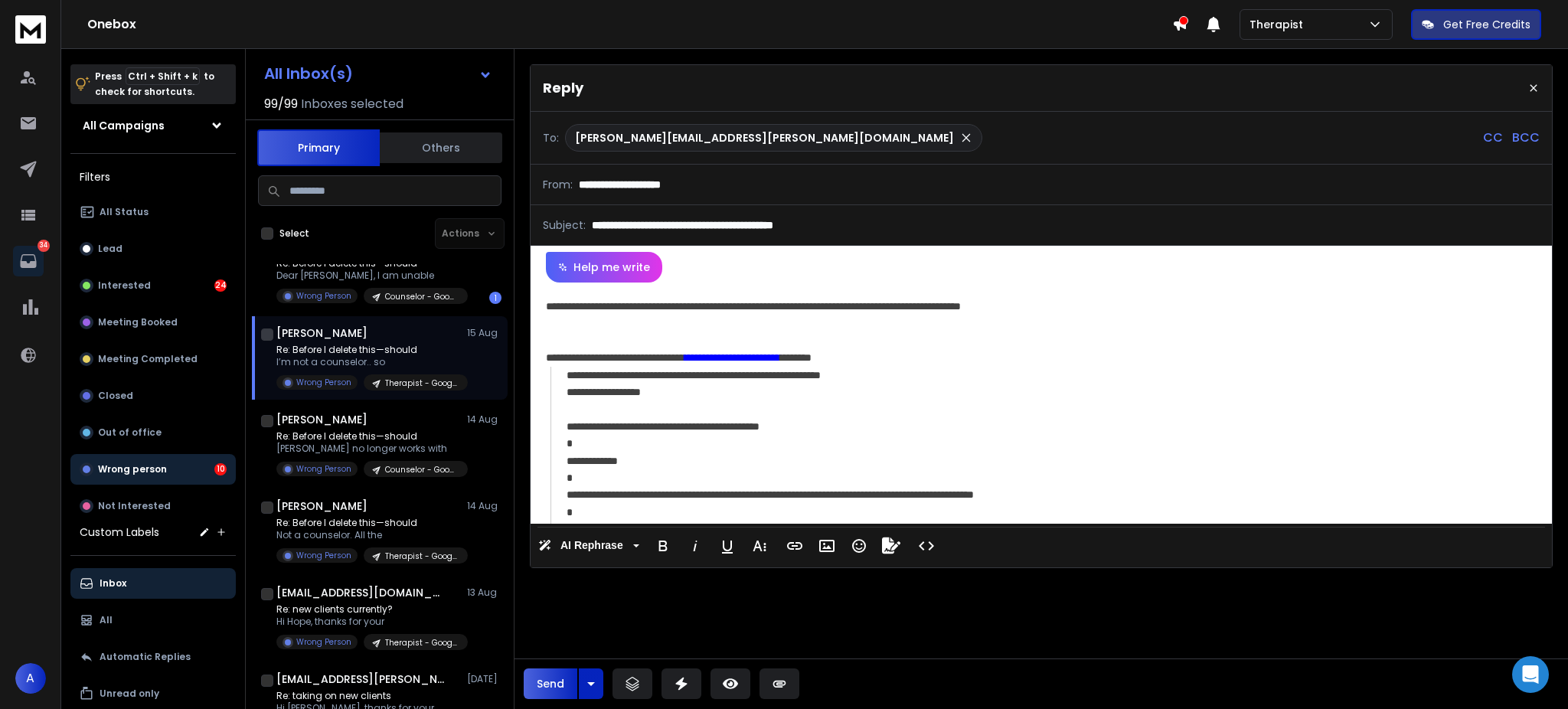
click at [923, 304] on div "**********" at bounding box center [1031, 306] width 971 height 17
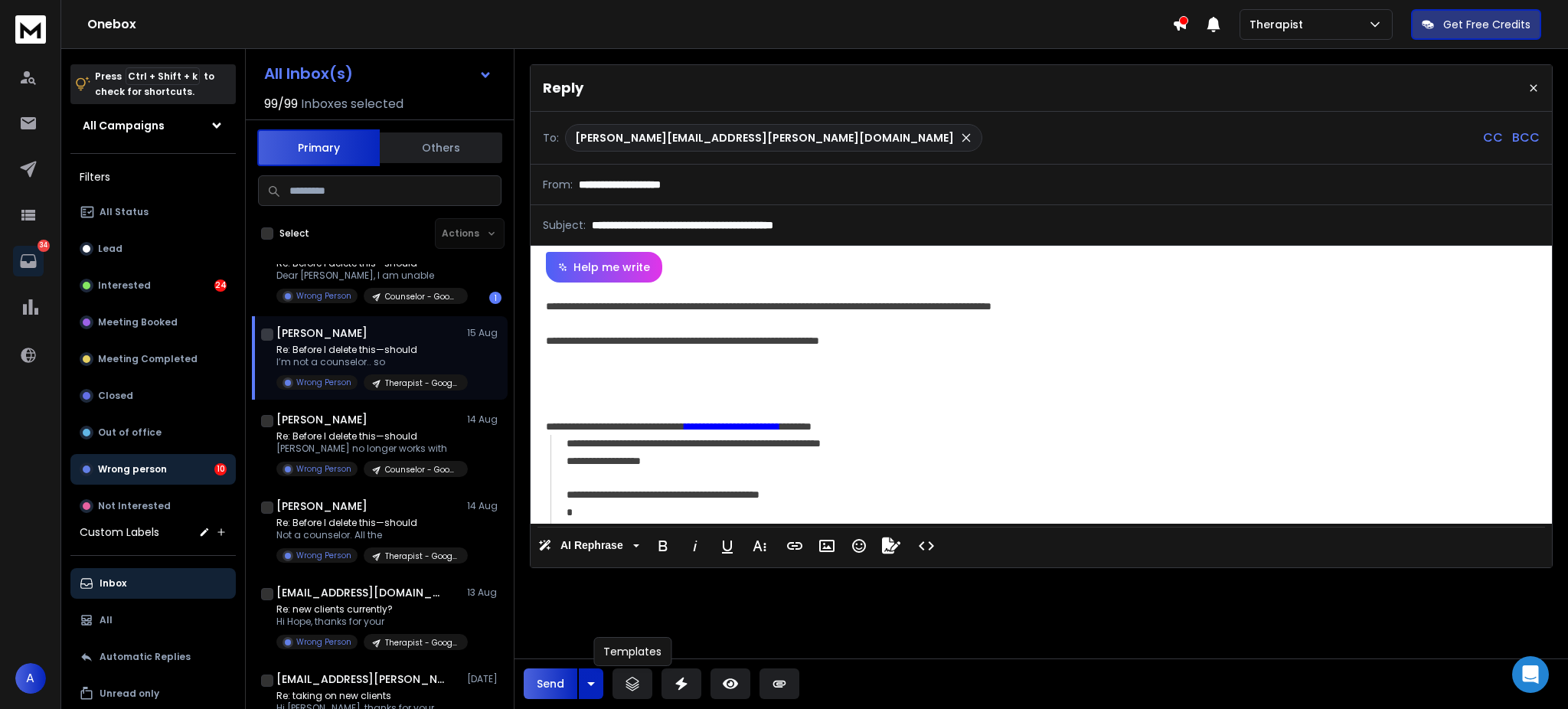
click at [628, 689] on icon at bounding box center [633, 683] width 15 height 15
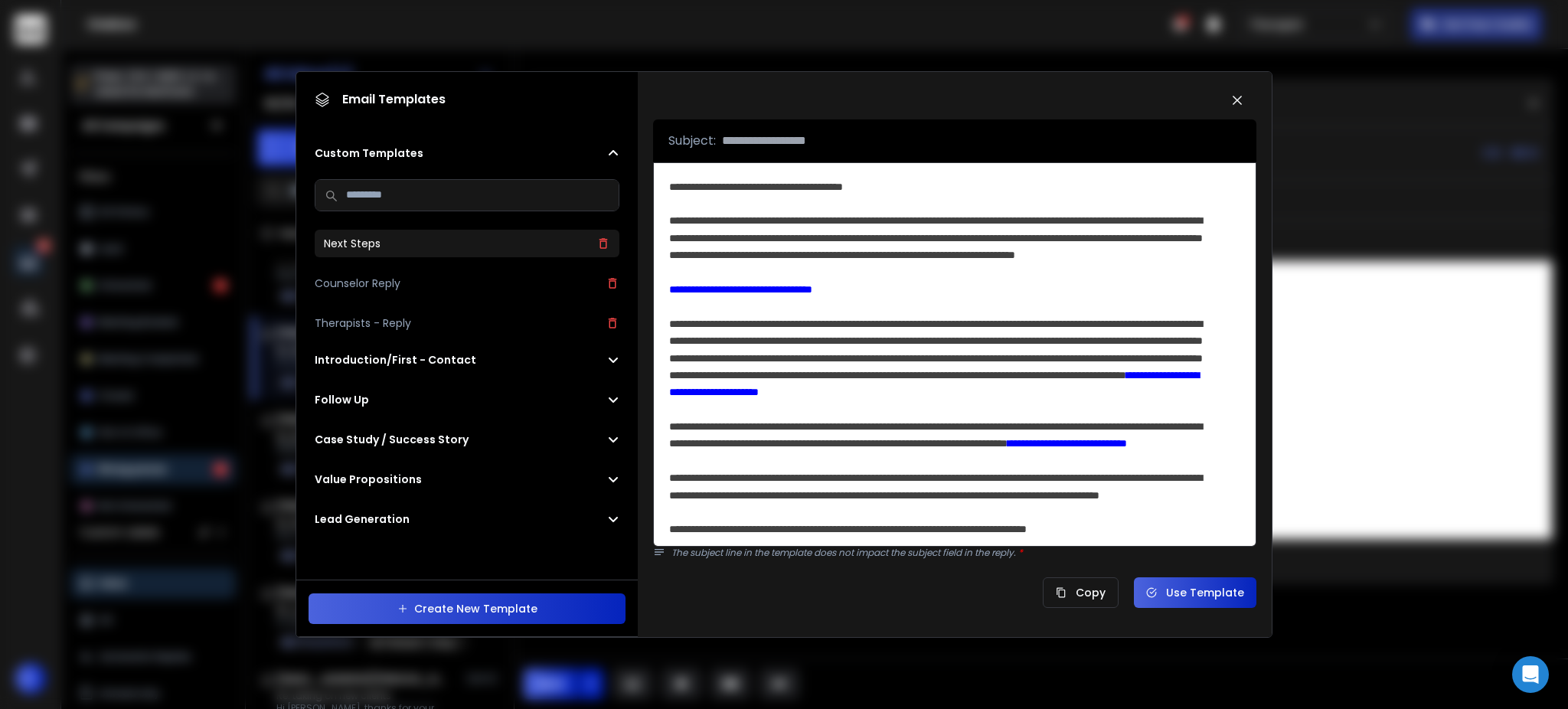
click at [380, 251] on h3 "Therapists - Reply" at bounding box center [352, 244] width 56 height 15
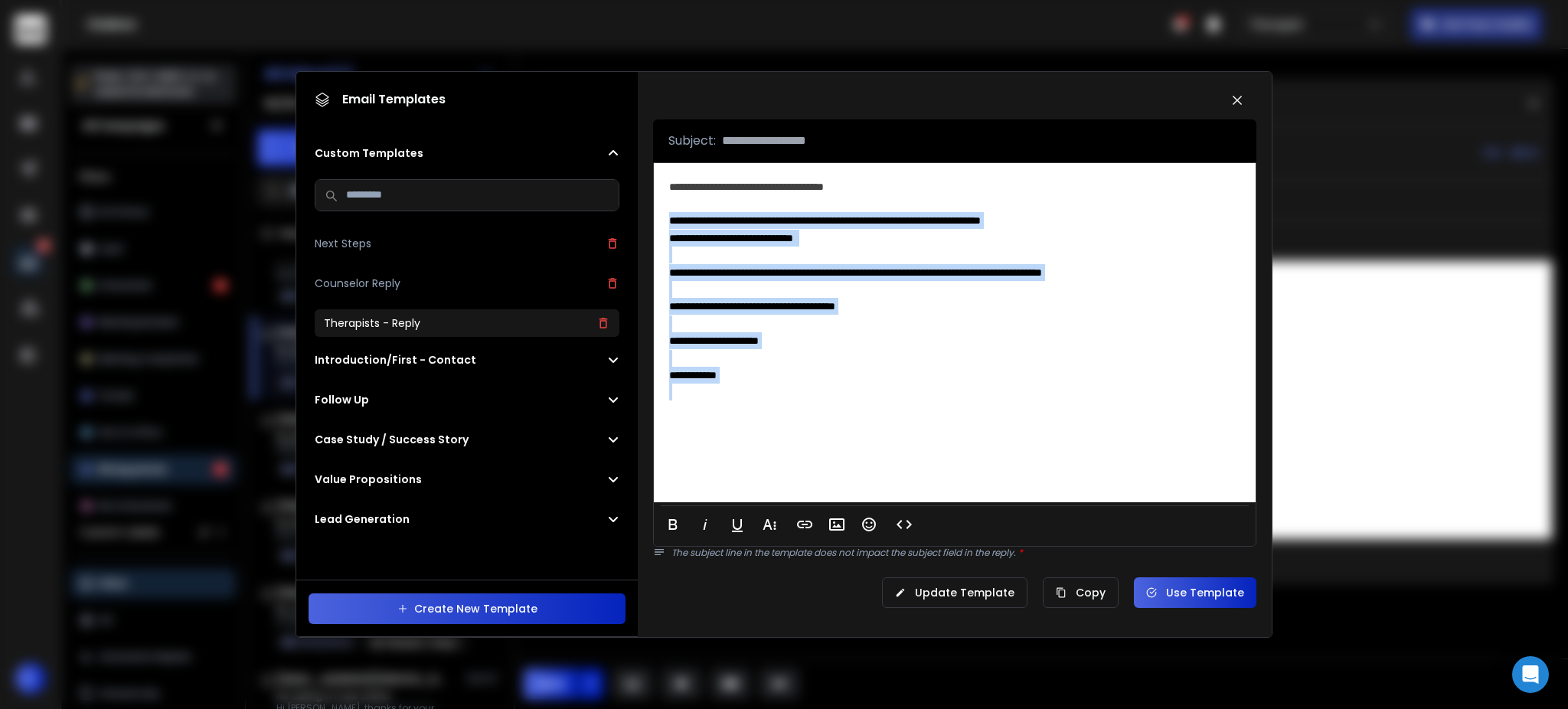
drag, startPoint x: 665, startPoint y: 214, endPoint x: 781, endPoint y: 387, distance: 208.3
click at [781, 387] on div "**********" at bounding box center [955, 332] width 602 height 339
copy div "**********"
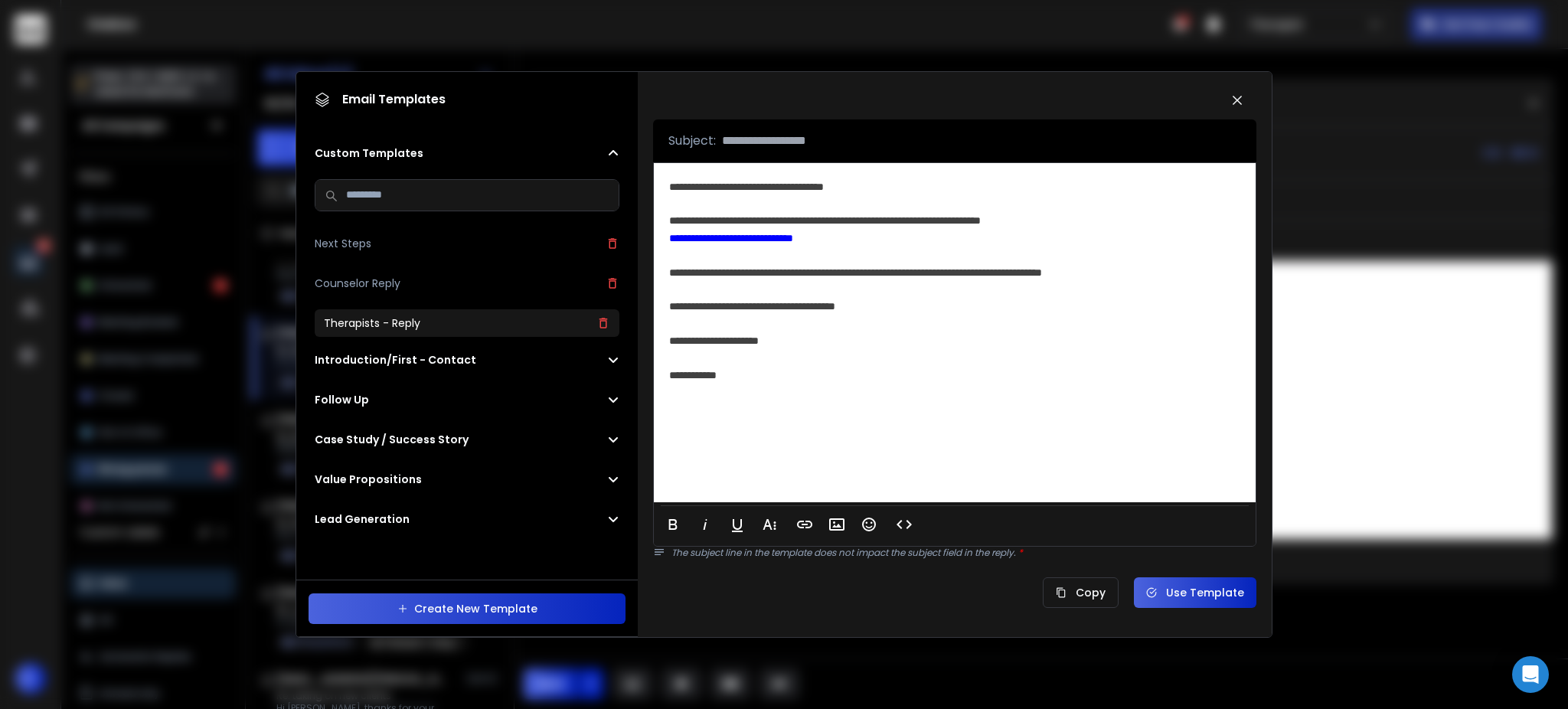
drag, startPoint x: 1232, startPoint y: 95, endPoint x: 1169, endPoint y: 141, distance: 78.0
click at [1233, 96] on icon at bounding box center [1237, 101] width 14 height 14
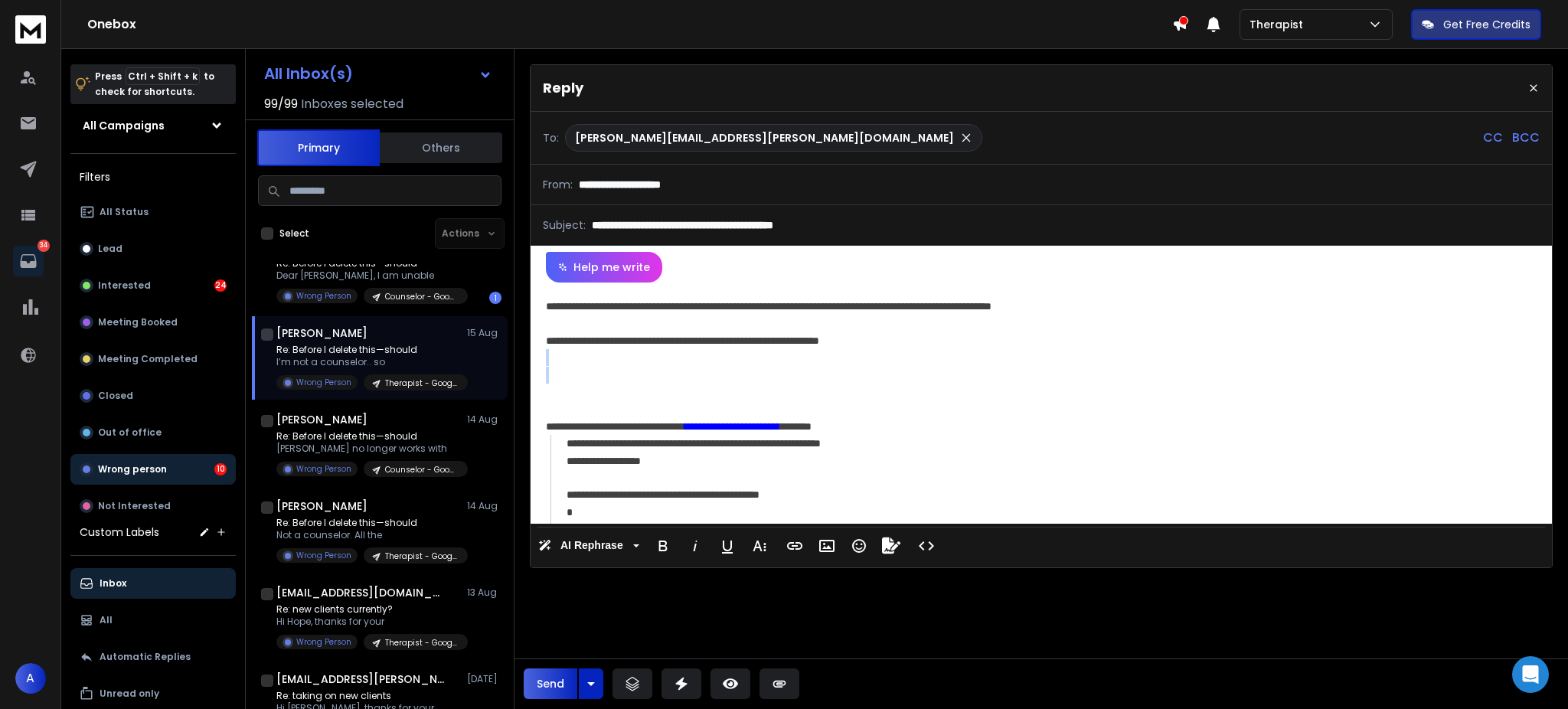
click at [570, 372] on div "**********" at bounding box center [1041, 402] width 1021 height 241
click at [570, 372] on div at bounding box center [1041, 375] width 991 height 17
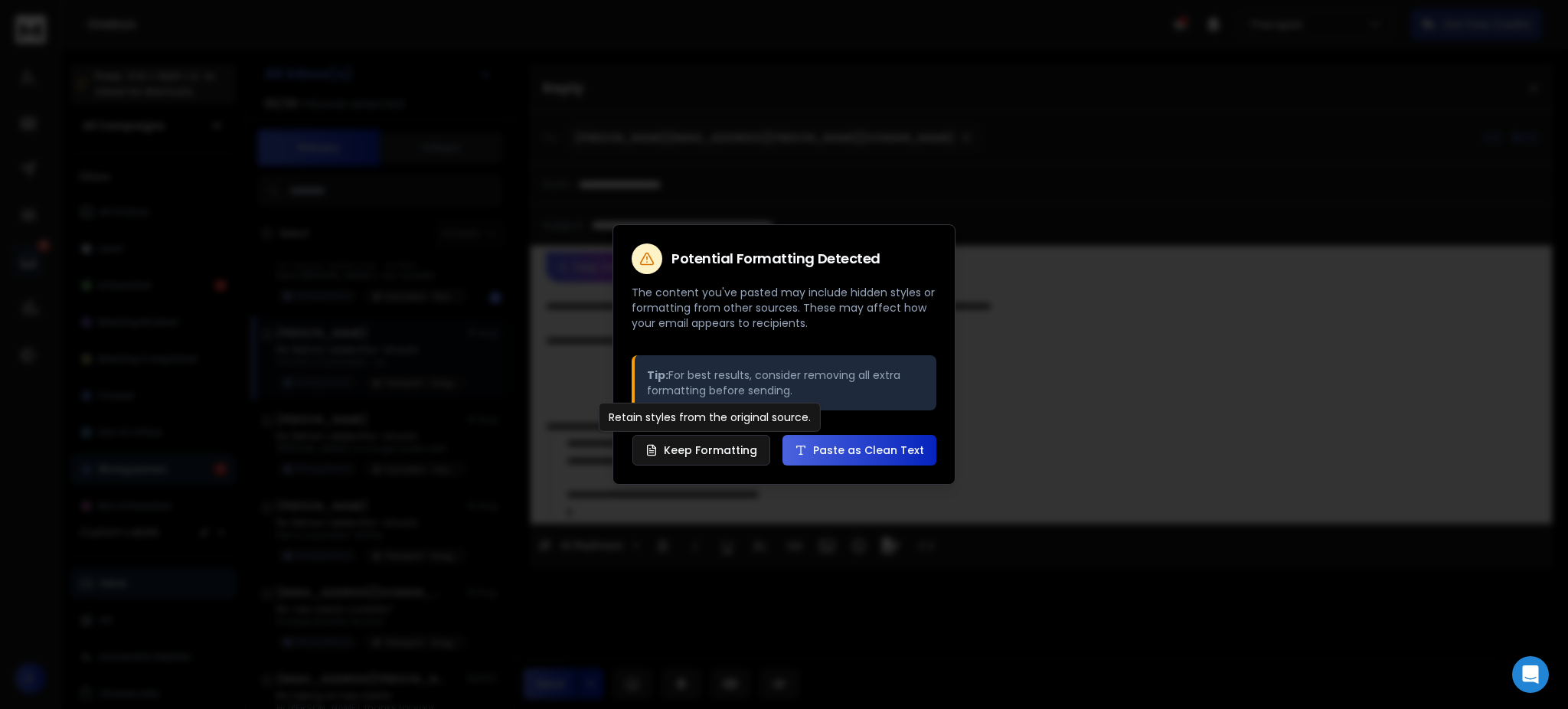
click at [807, 442] on button "Paste as Clean Text" at bounding box center [859, 450] width 154 height 31
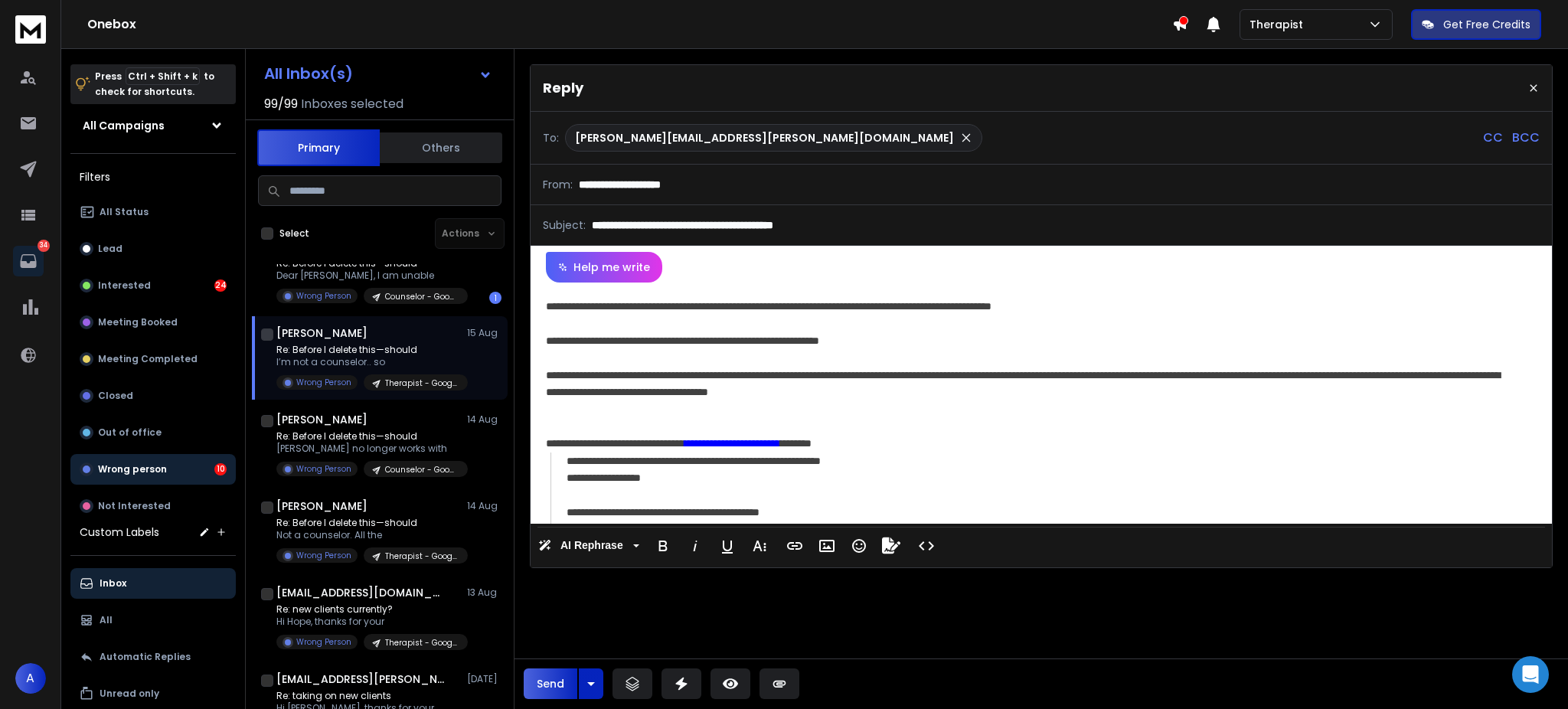
drag, startPoint x: 927, startPoint y: 372, endPoint x: 1005, endPoint y: 388, distance: 79.6
click at [927, 372] on div "**********" at bounding box center [1031, 383] width 971 height 34
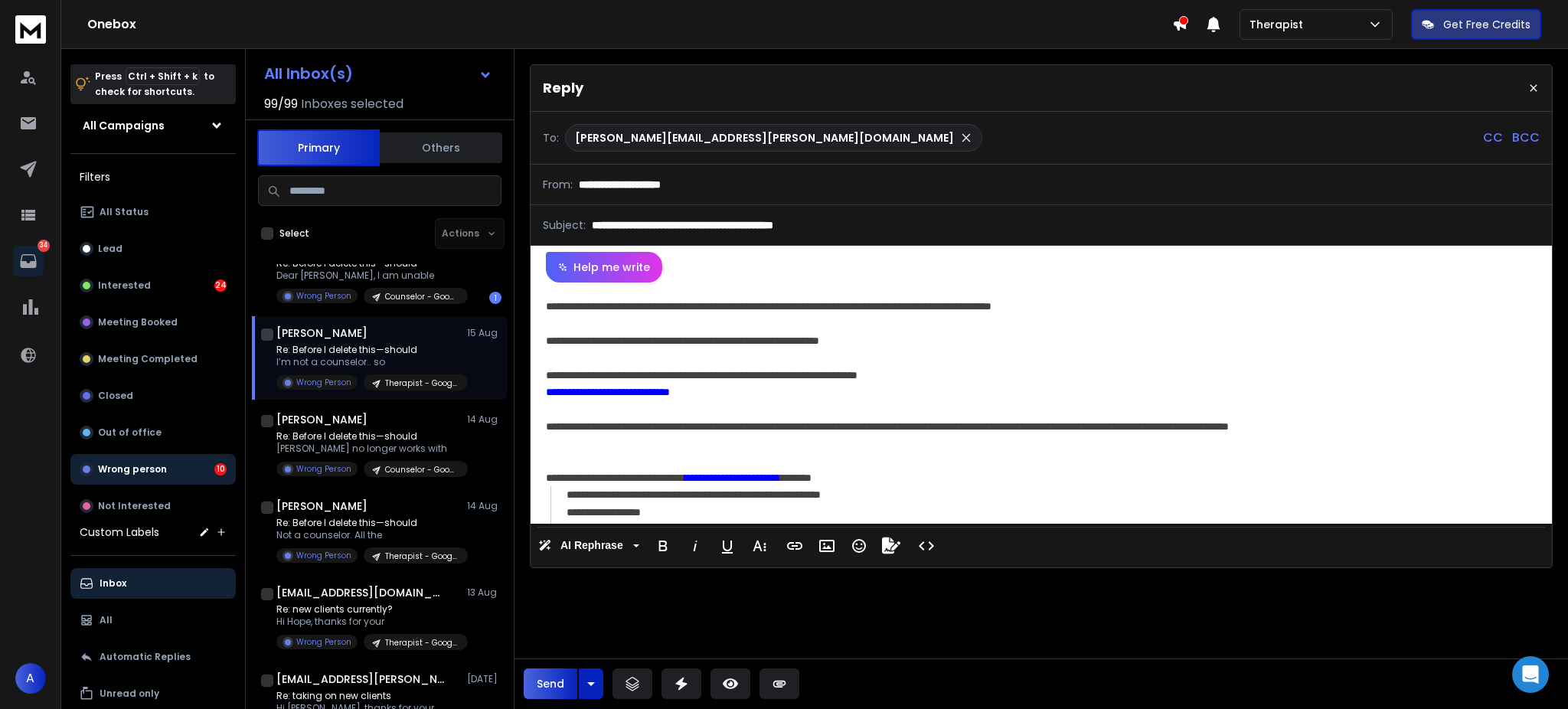
click at [998, 427] on div "**********" at bounding box center [1031, 426] width 971 height 17
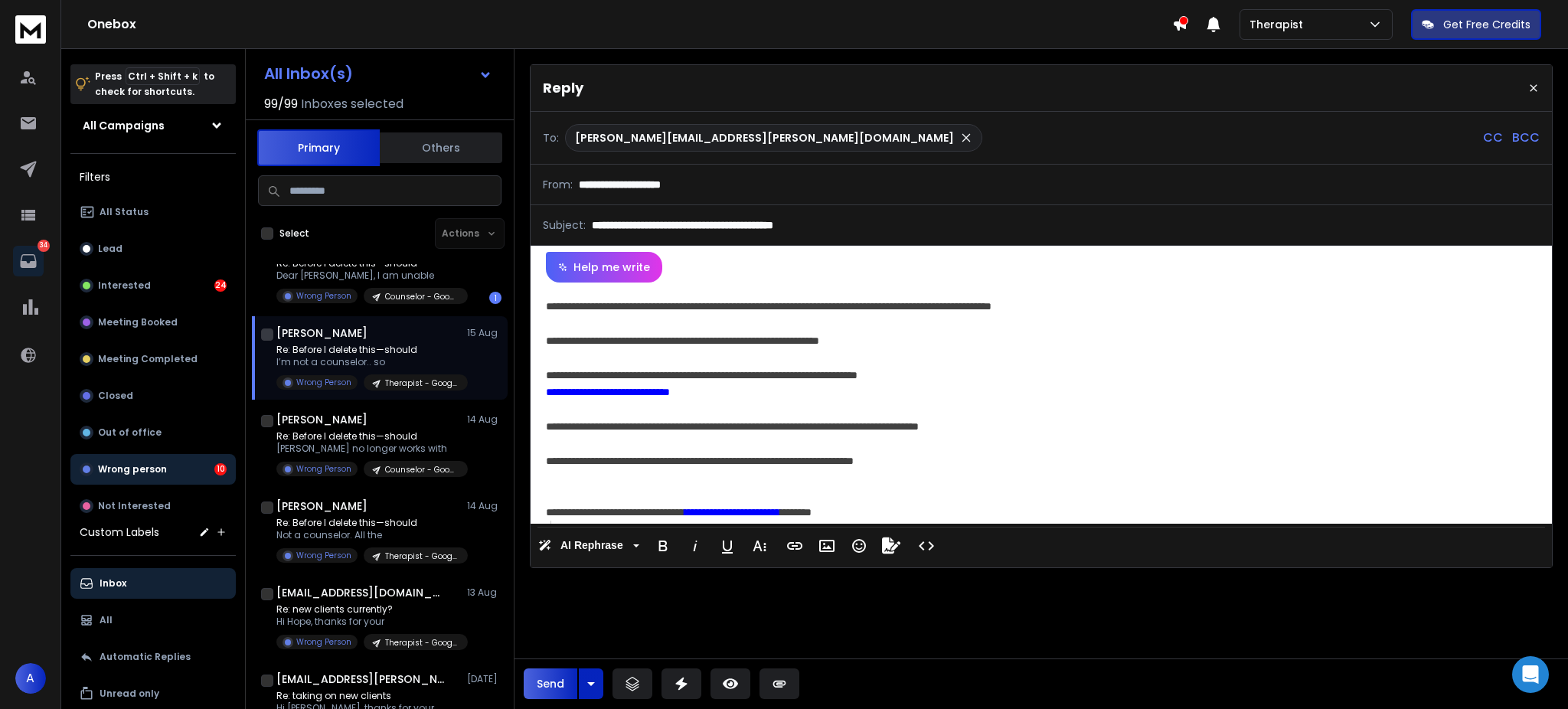
click at [763, 463] on div "**********" at bounding box center [1031, 461] width 971 height 17
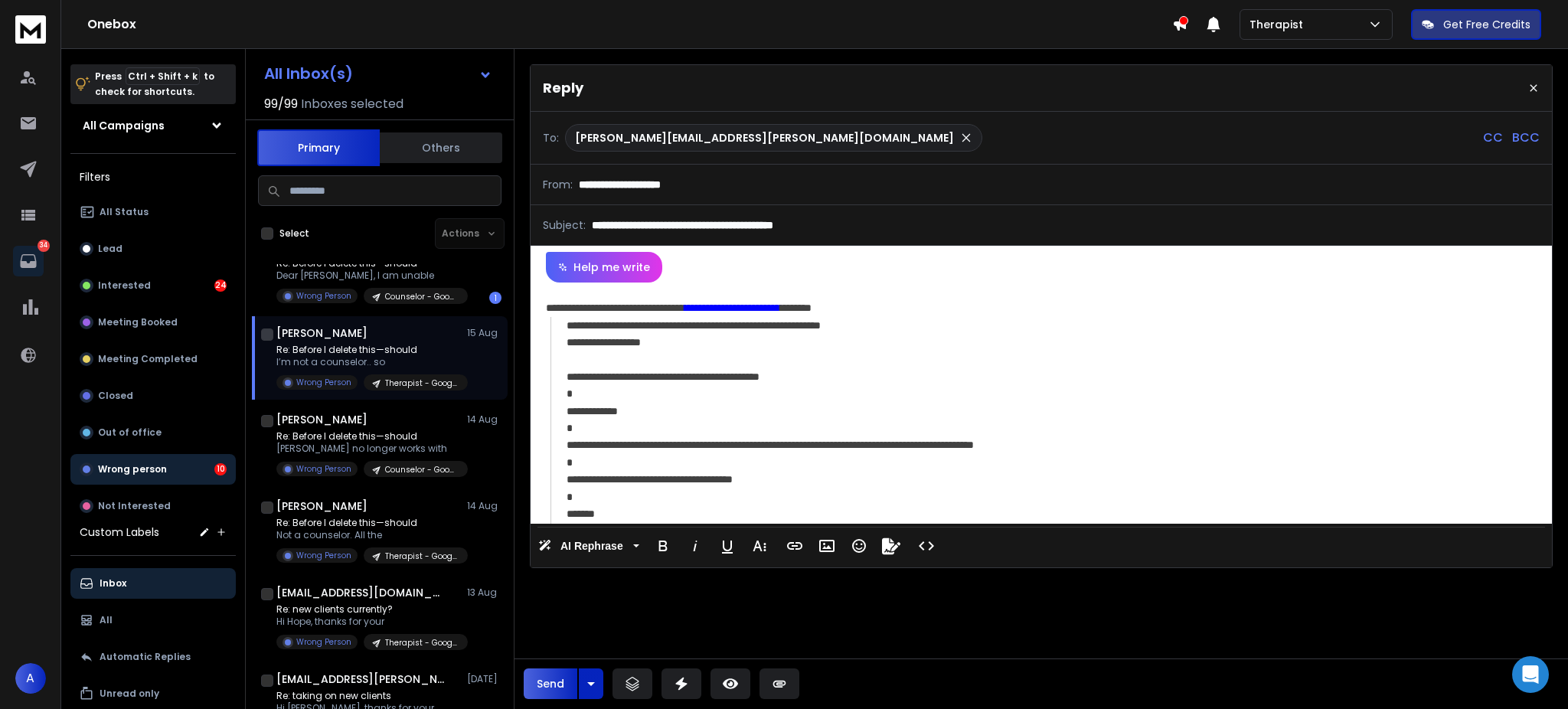
scroll to position [152, 0]
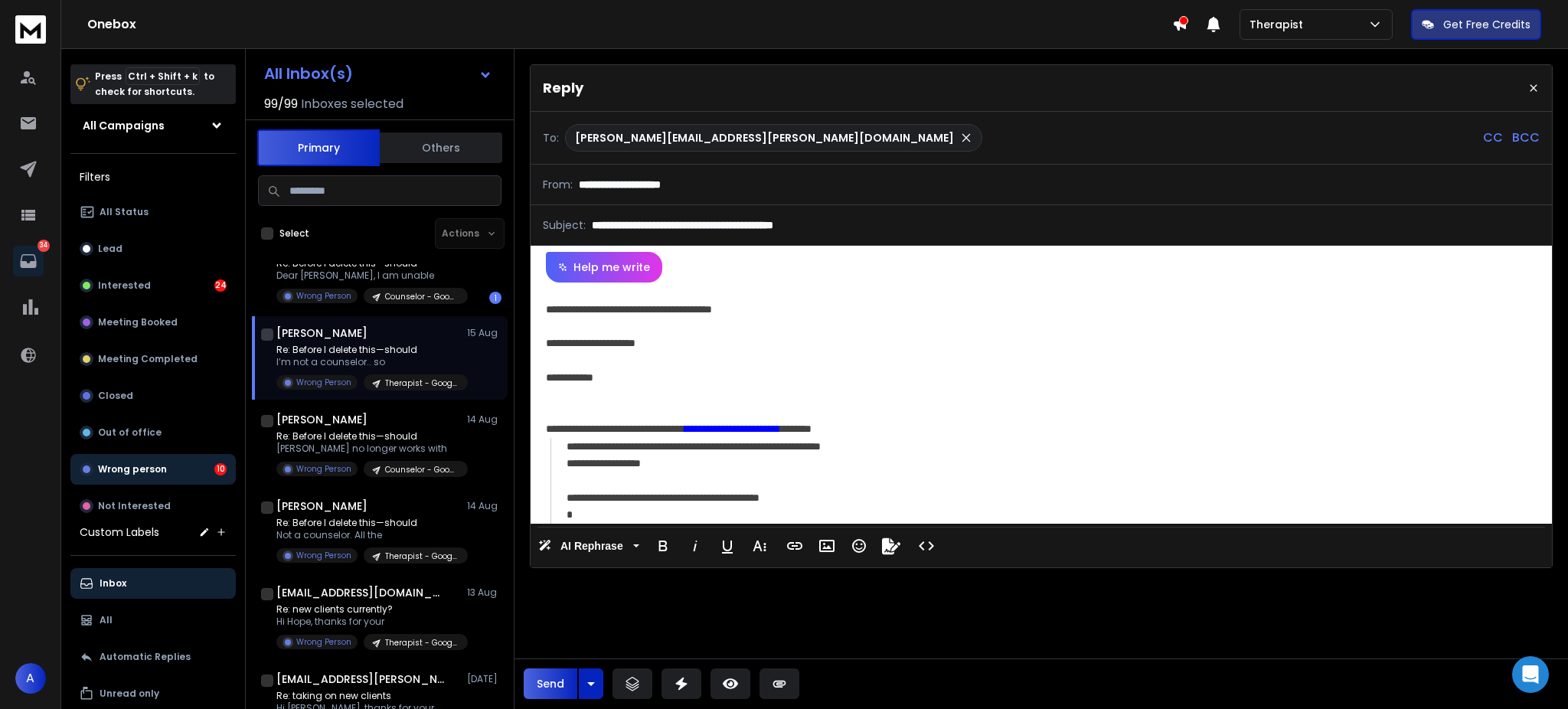
click at [556, 388] on div at bounding box center [1039, 395] width 987 height 17
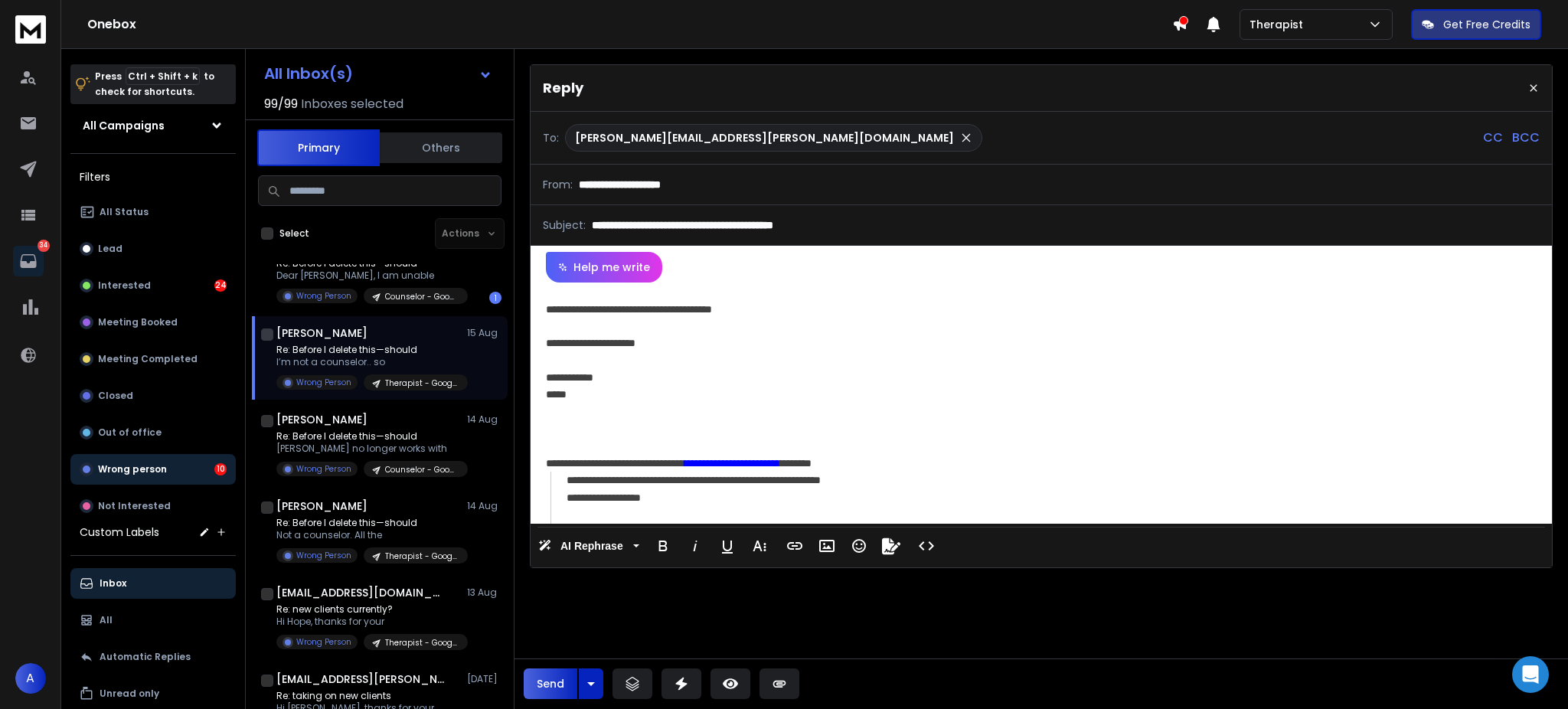
click at [540, 685] on button "Send" at bounding box center [550, 683] width 54 height 31
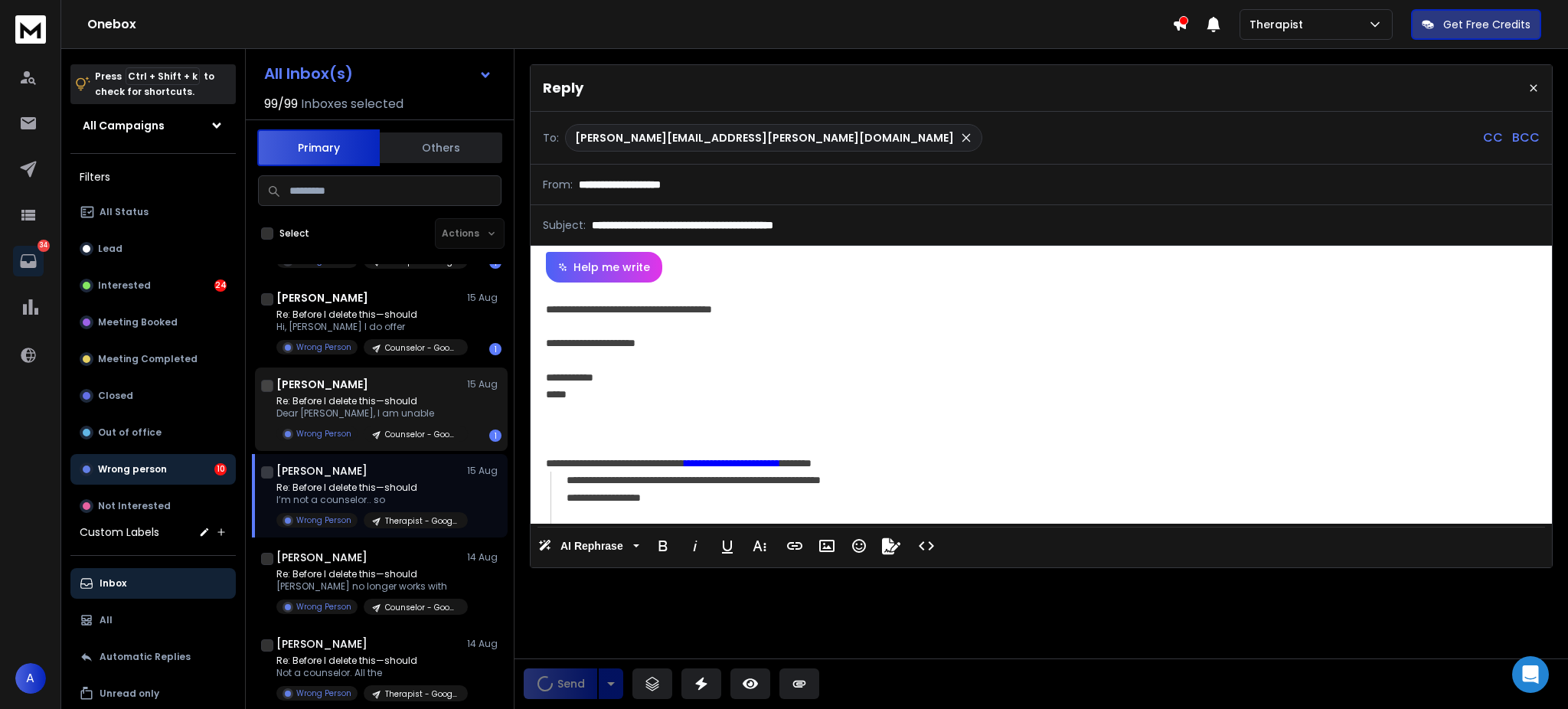
scroll to position [612, 0]
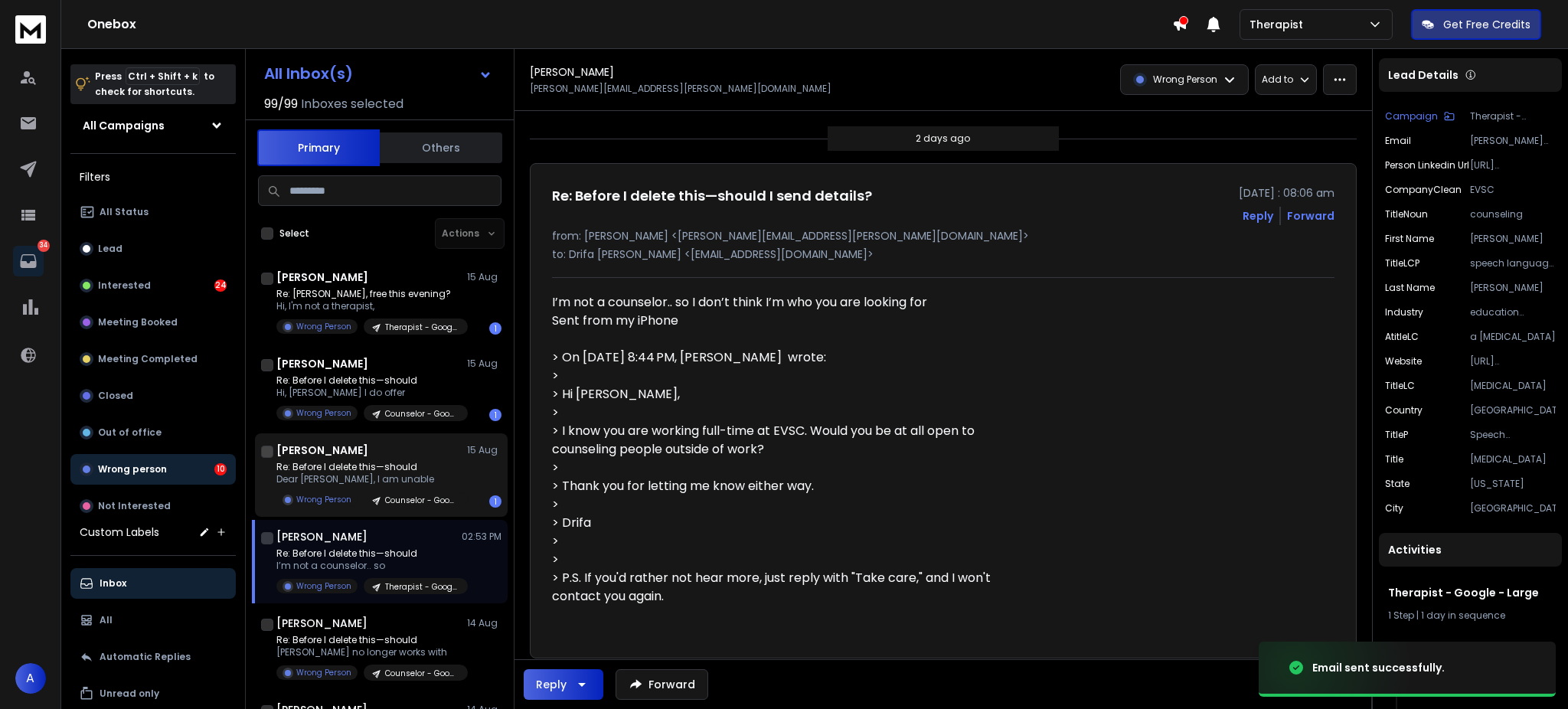
click at [407, 454] on div "Vinitaa Panwar 15 Aug" at bounding box center [389, 450] width 225 height 15
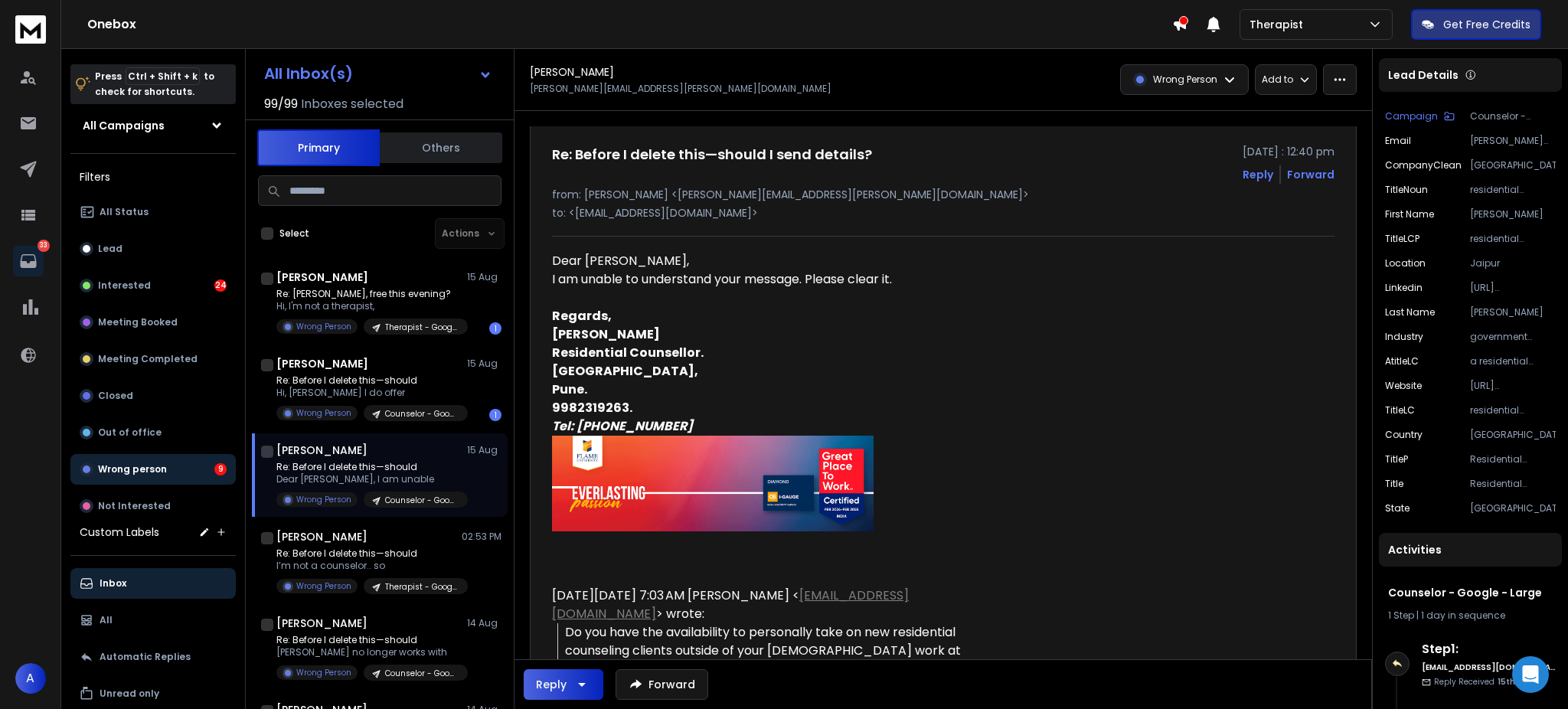
scroll to position [0, 0]
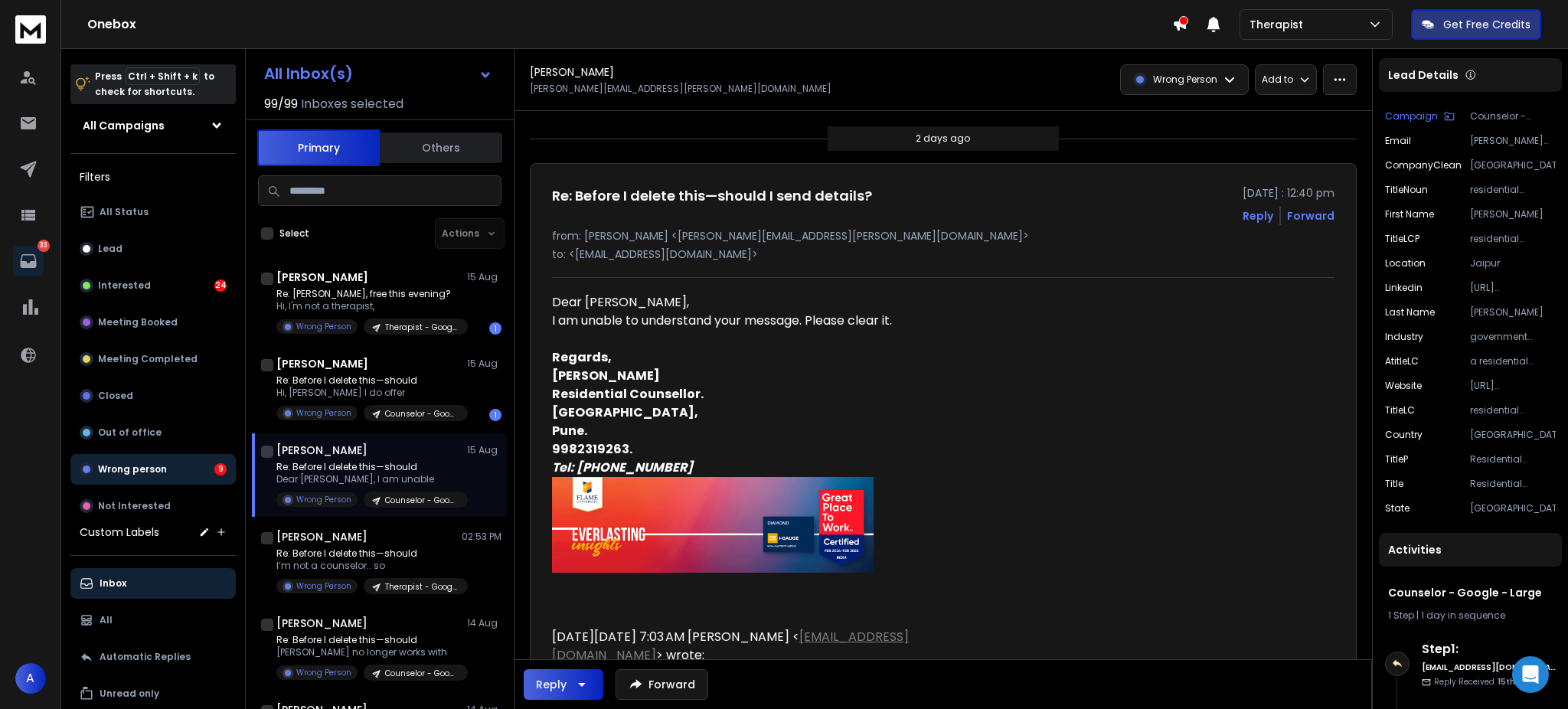
click at [558, 684] on div "Reply" at bounding box center [552, 684] width 31 height 15
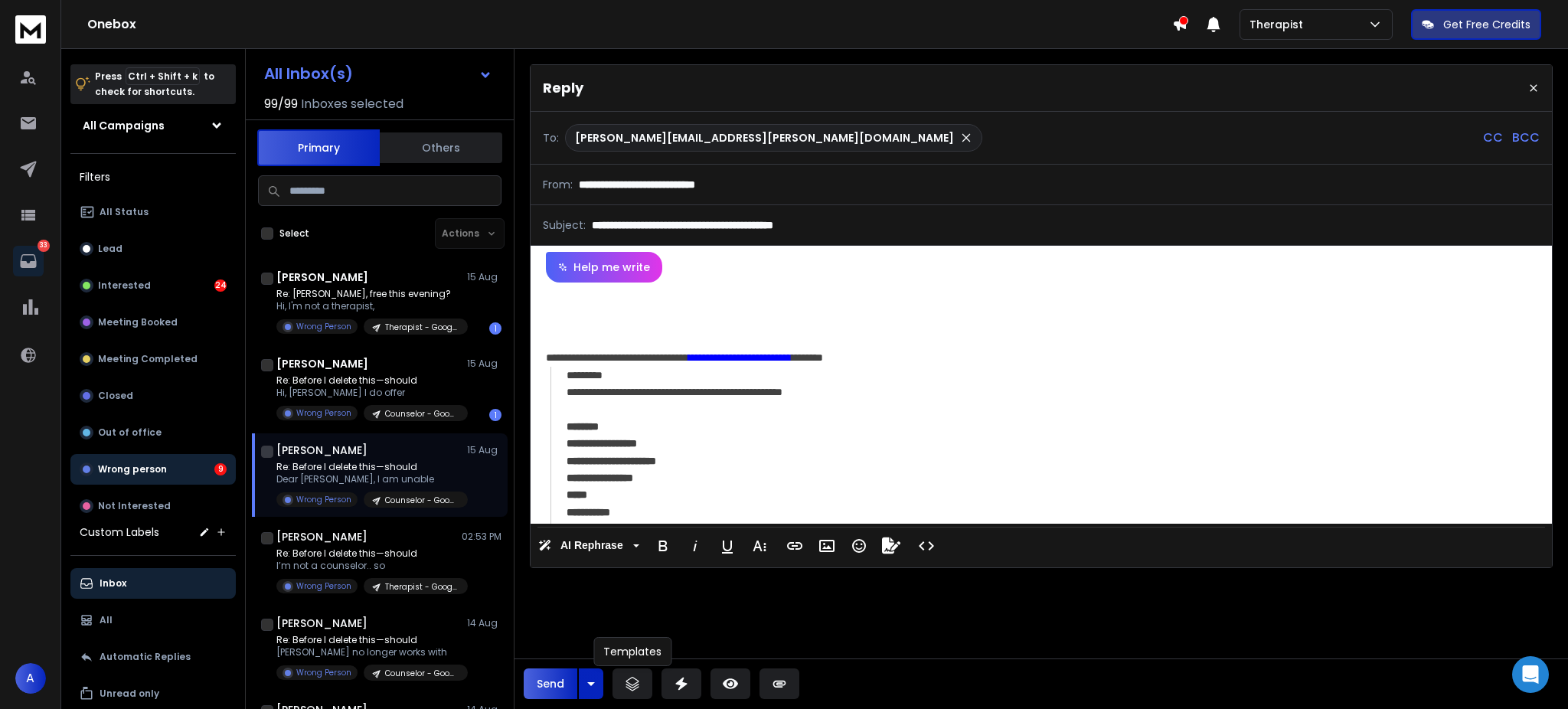
click at [634, 683] on icon at bounding box center [633, 683] width 15 height 15
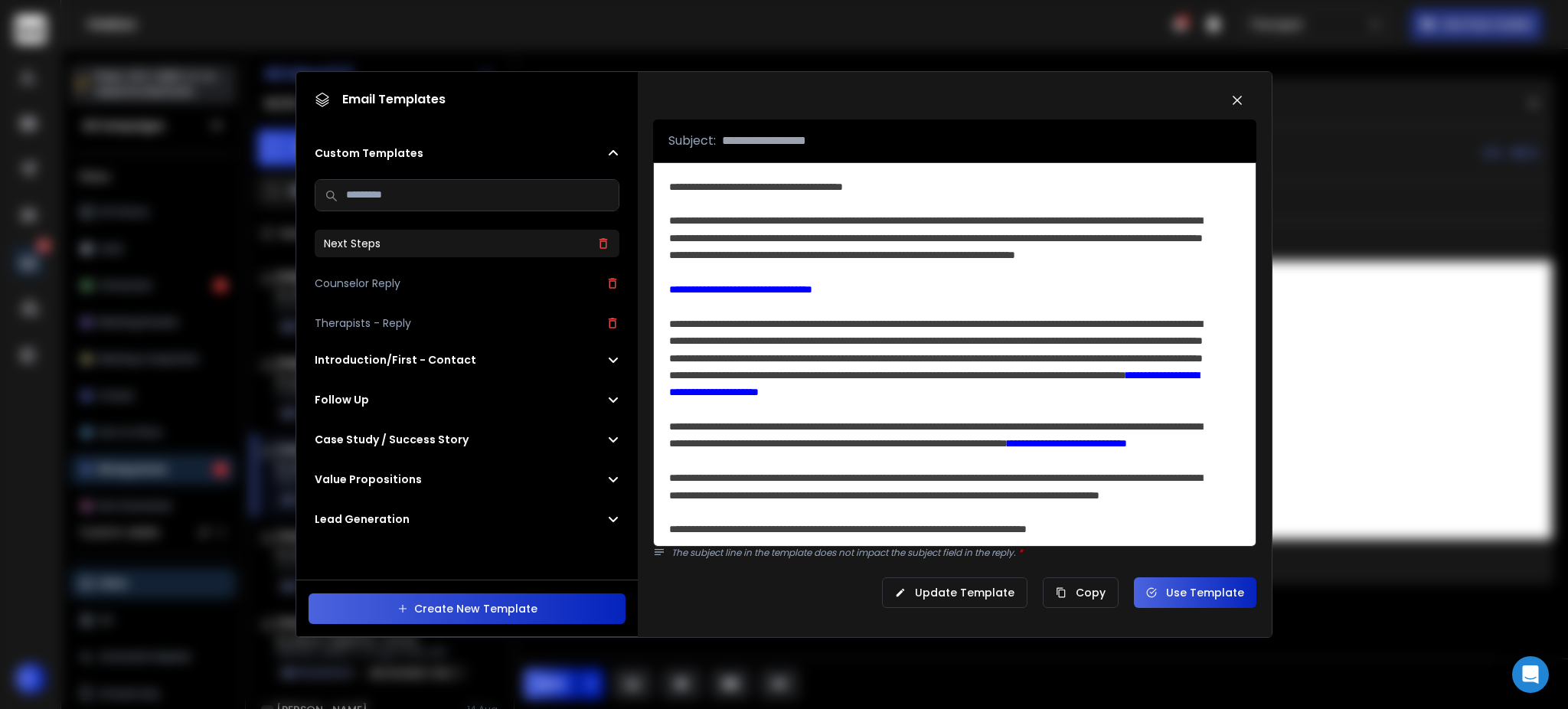
click at [485, 251] on div "Counselor Reply" at bounding box center [467, 244] width 286 height 15
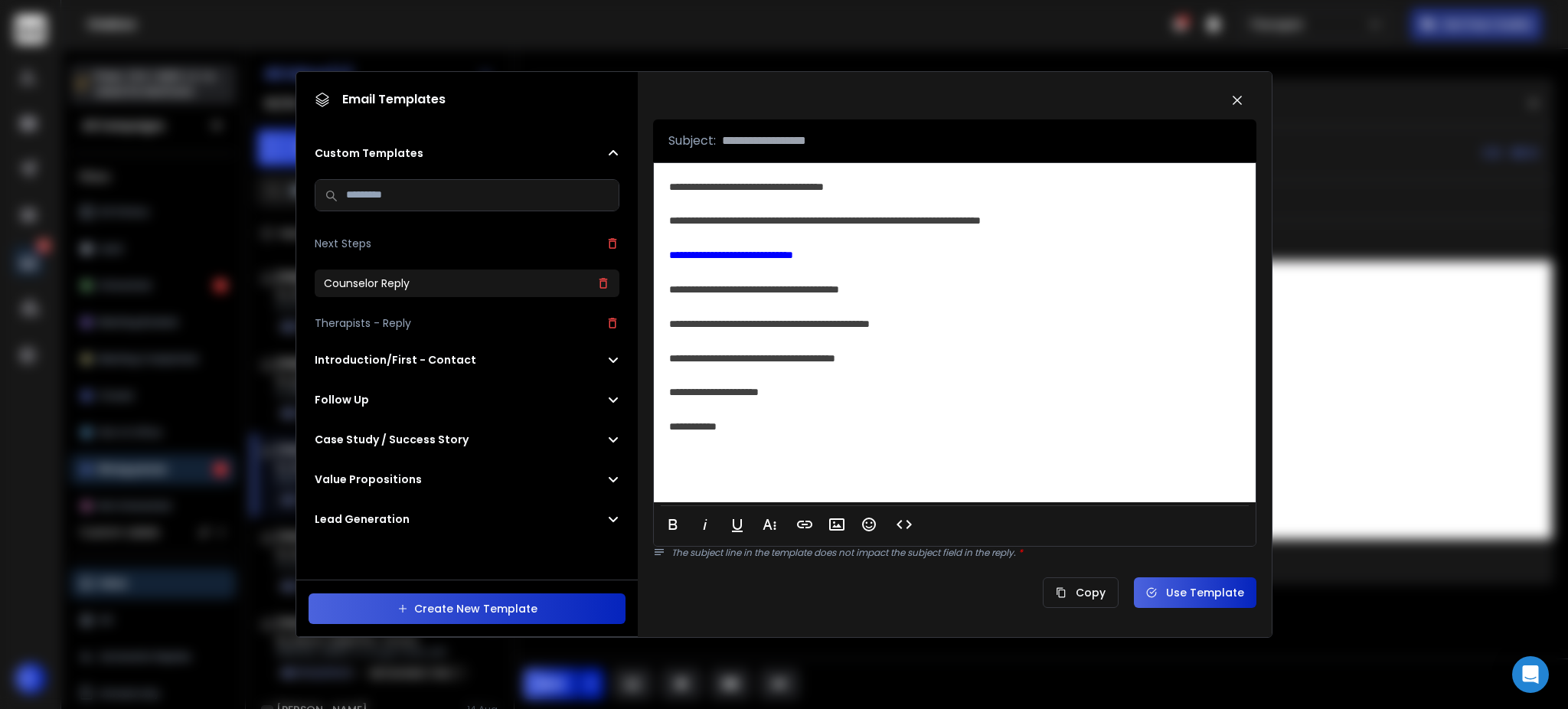
drag, startPoint x: 1222, startPoint y: 588, endPoint x: 1177, endPoint y: 539, distance: 66.5
click at [1218, 587] on button "Use Template" at bounding box center [1195, 592] width 123 height 31
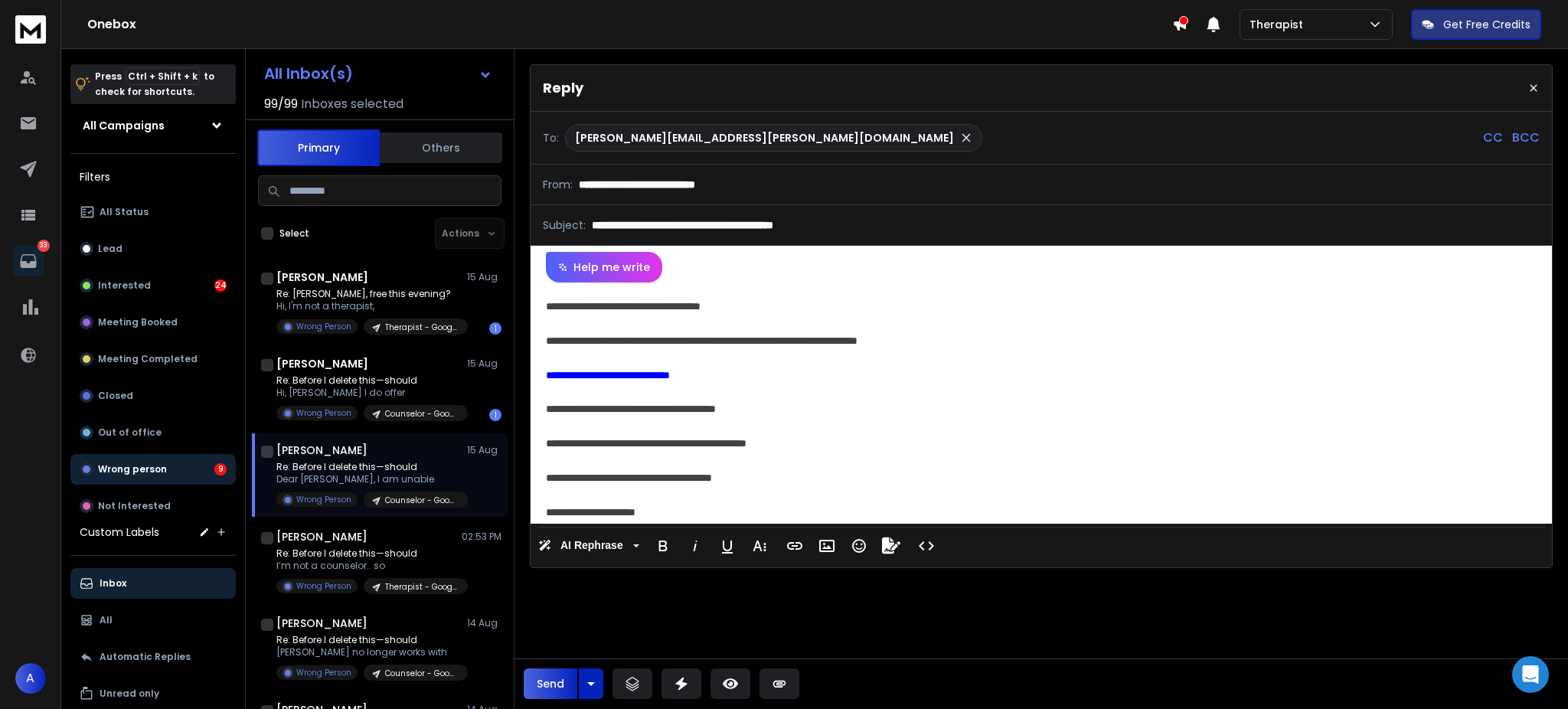
click at [558, 310] on div "**********" at bounding box center [1031, 306] width 971 height 17
click at [631, 336] on div "**********" at bounding box center [1031, 341] width 971 height 17
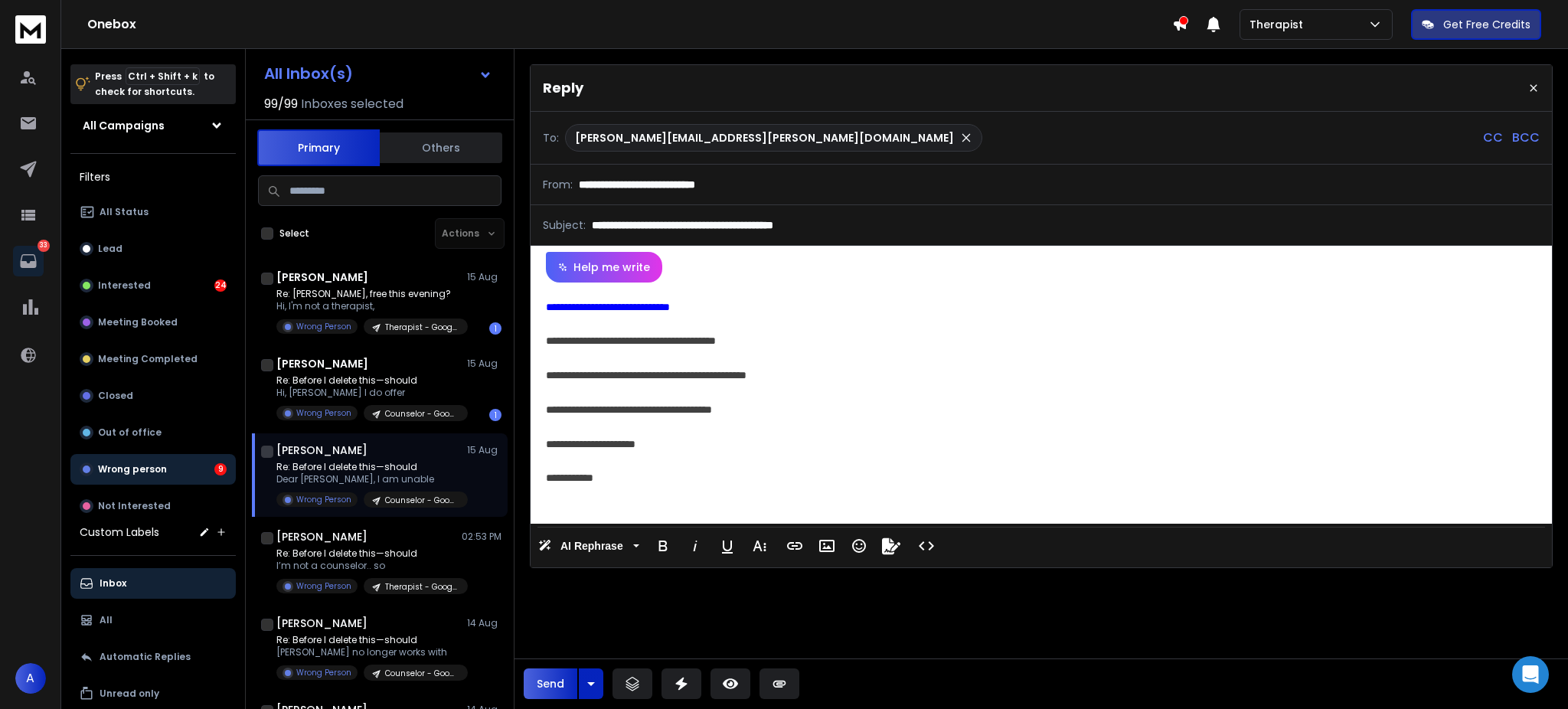
scroll to position [101, 0]
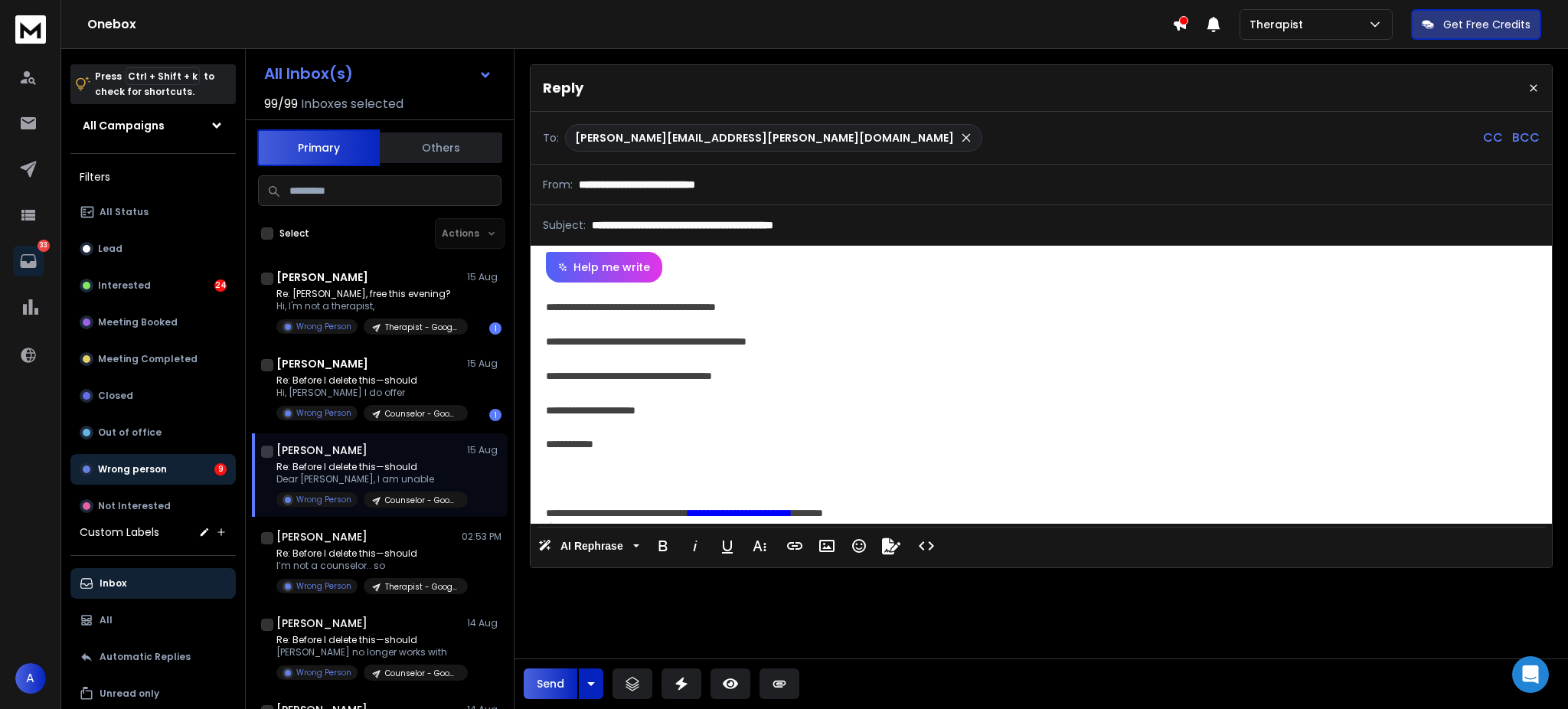
click at [561, 462] on div at bounding box center [1039, 462] width 987 height 17
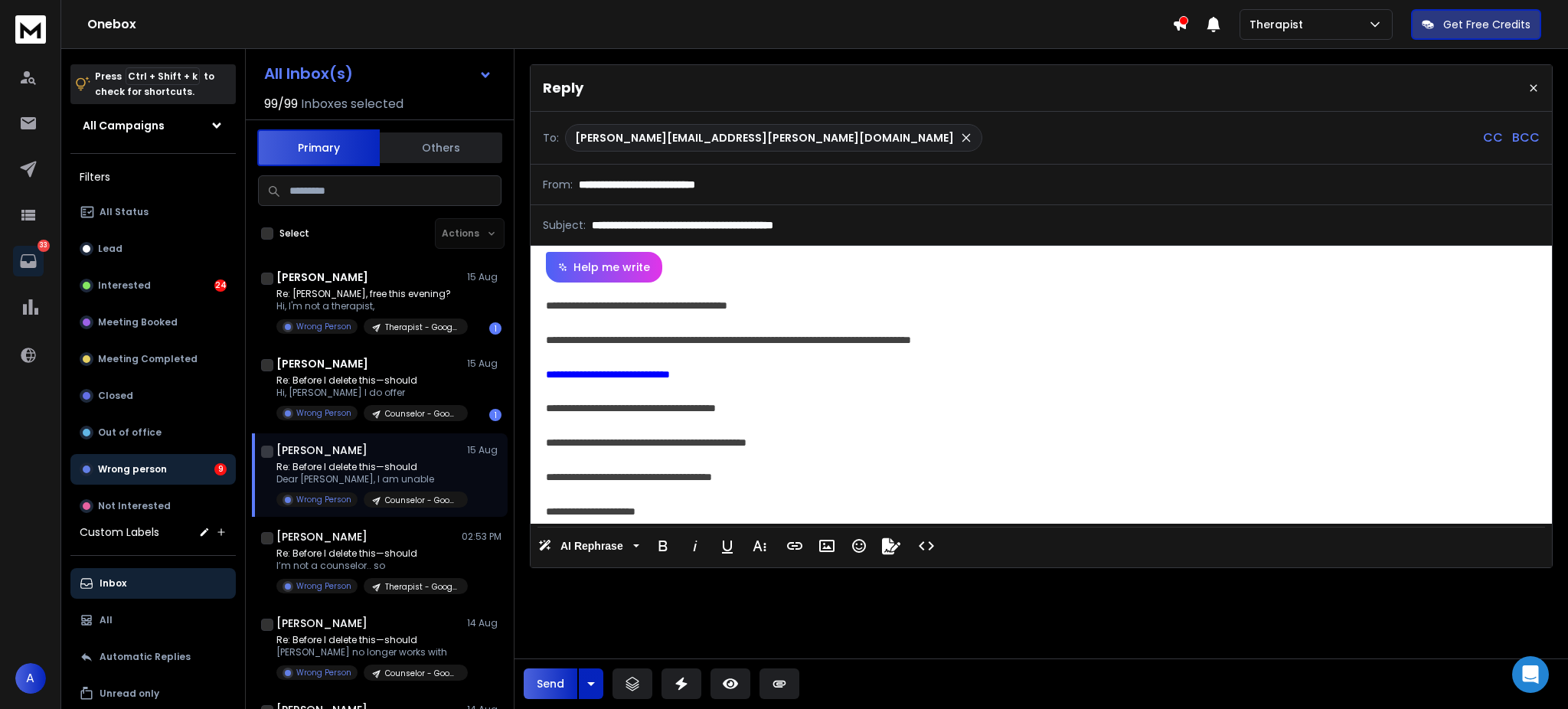
scroll to position [0, 0]
click at [559, 689] on button "Send" at bounding box center [550, 683] width 54 height 31
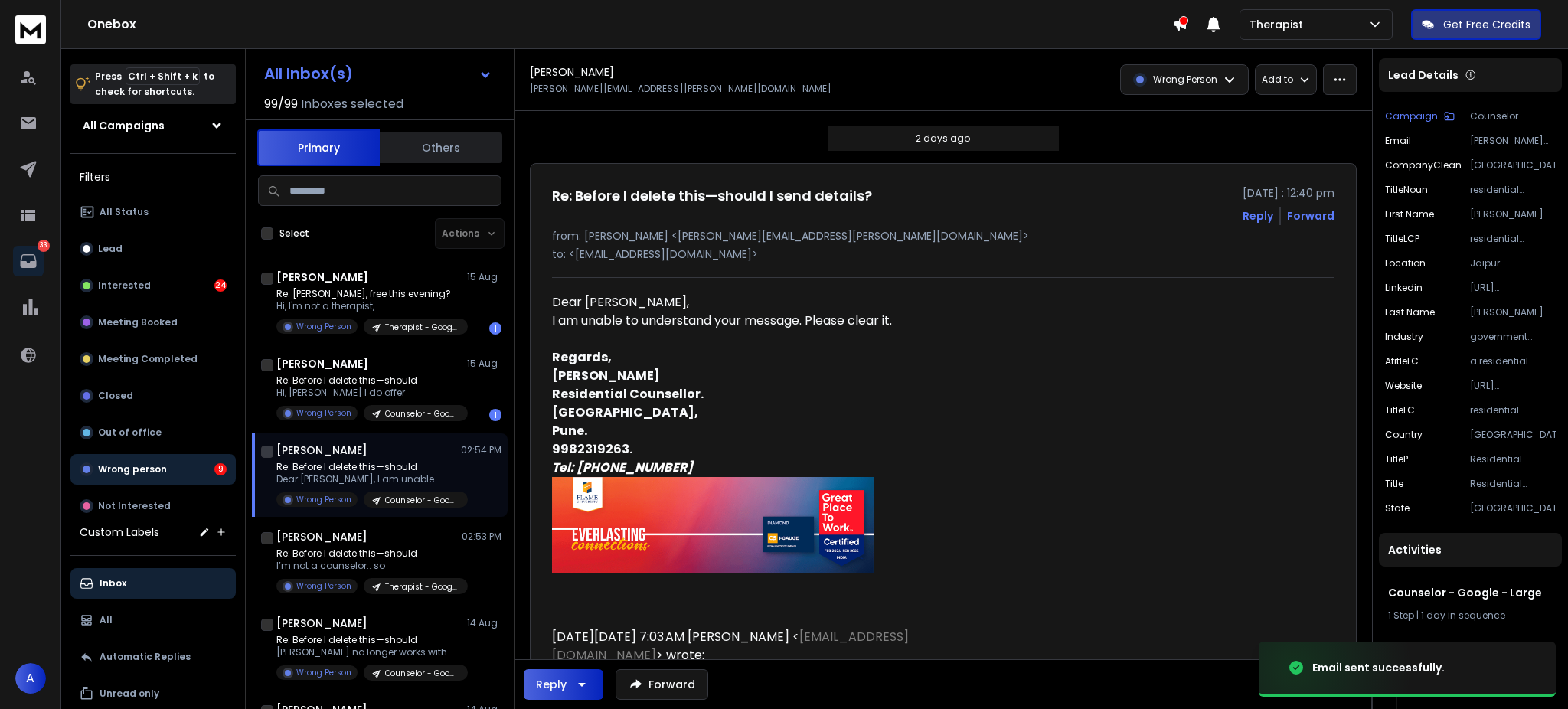
click at [1134, 84] on div "Wrong Person" at bounding box center [1184, 79] width 127 height 29
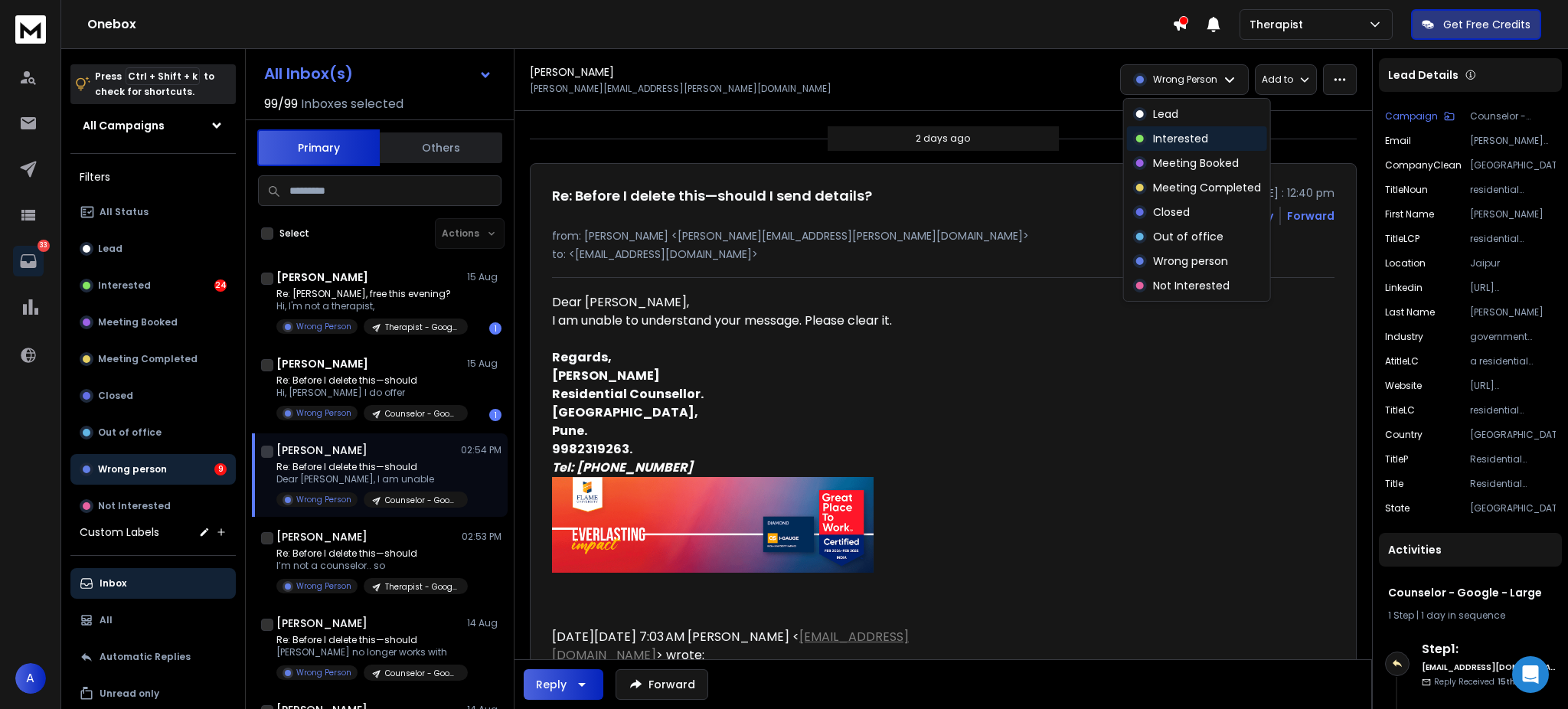
click at [1186, 141] on p "Interested" at bounding box center [1180, 139] width 55 height 15
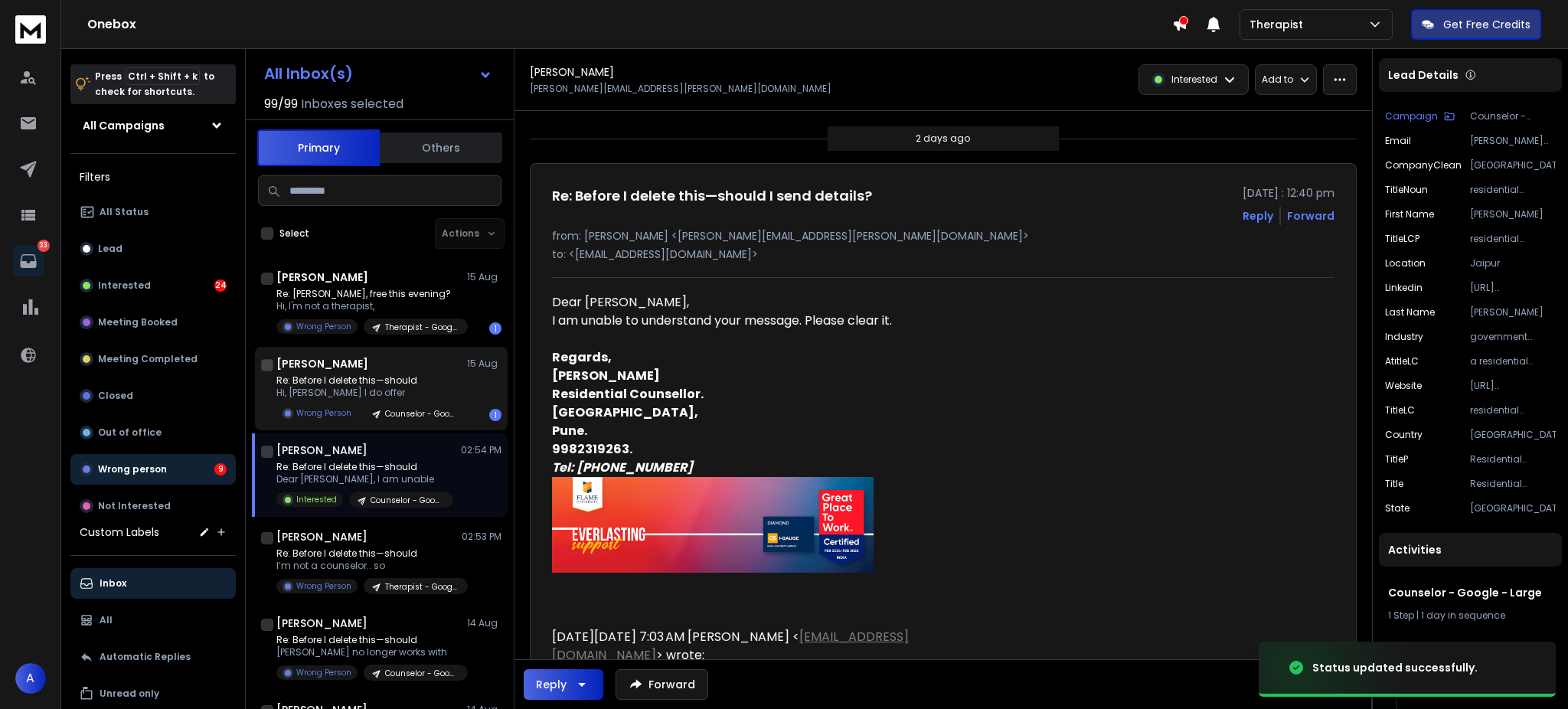
click at [352, 379] on p "Re: Before I delete this—should" at bounding box center [368, 380] width 184 height 12
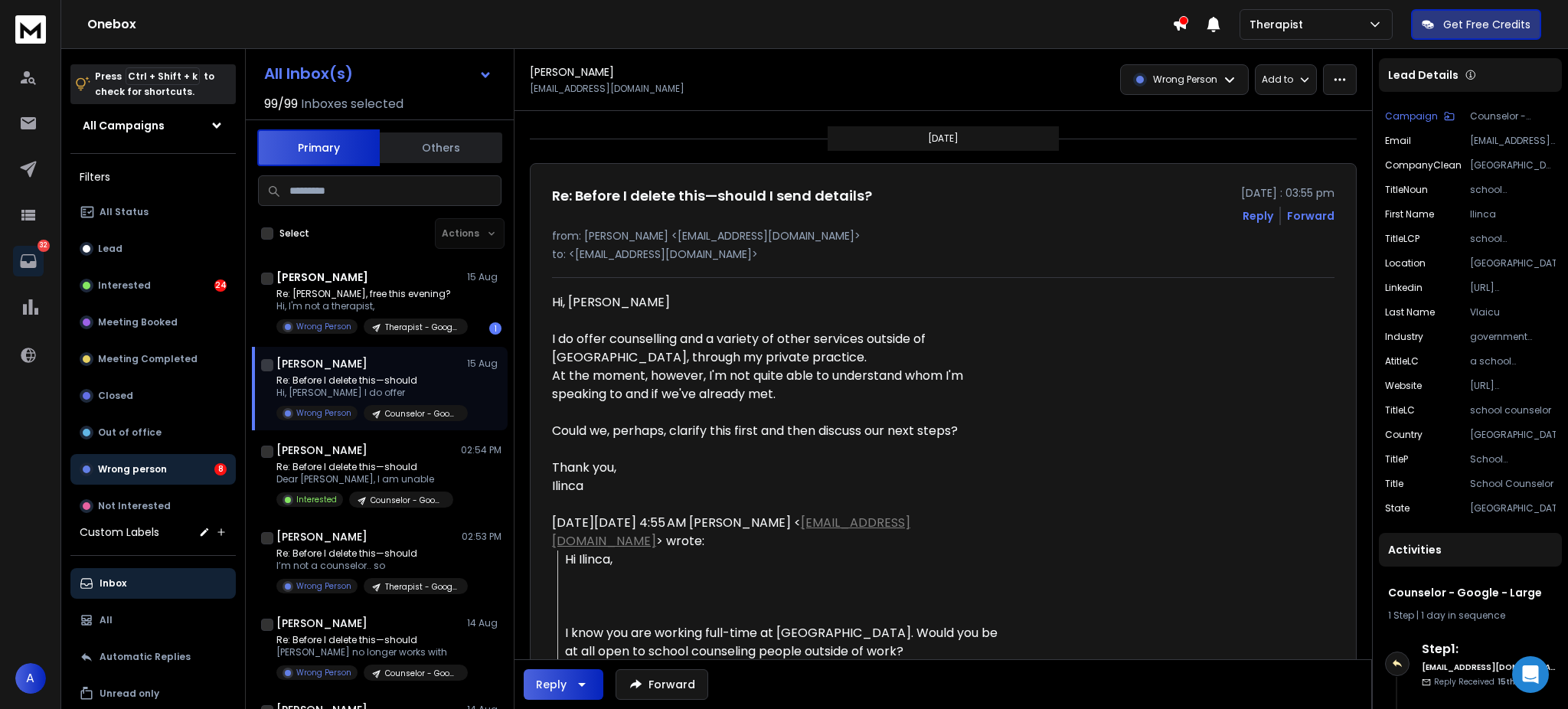
click at [541, 695] on button "Reply" at bounding box center [563, 684] width 79 height 31
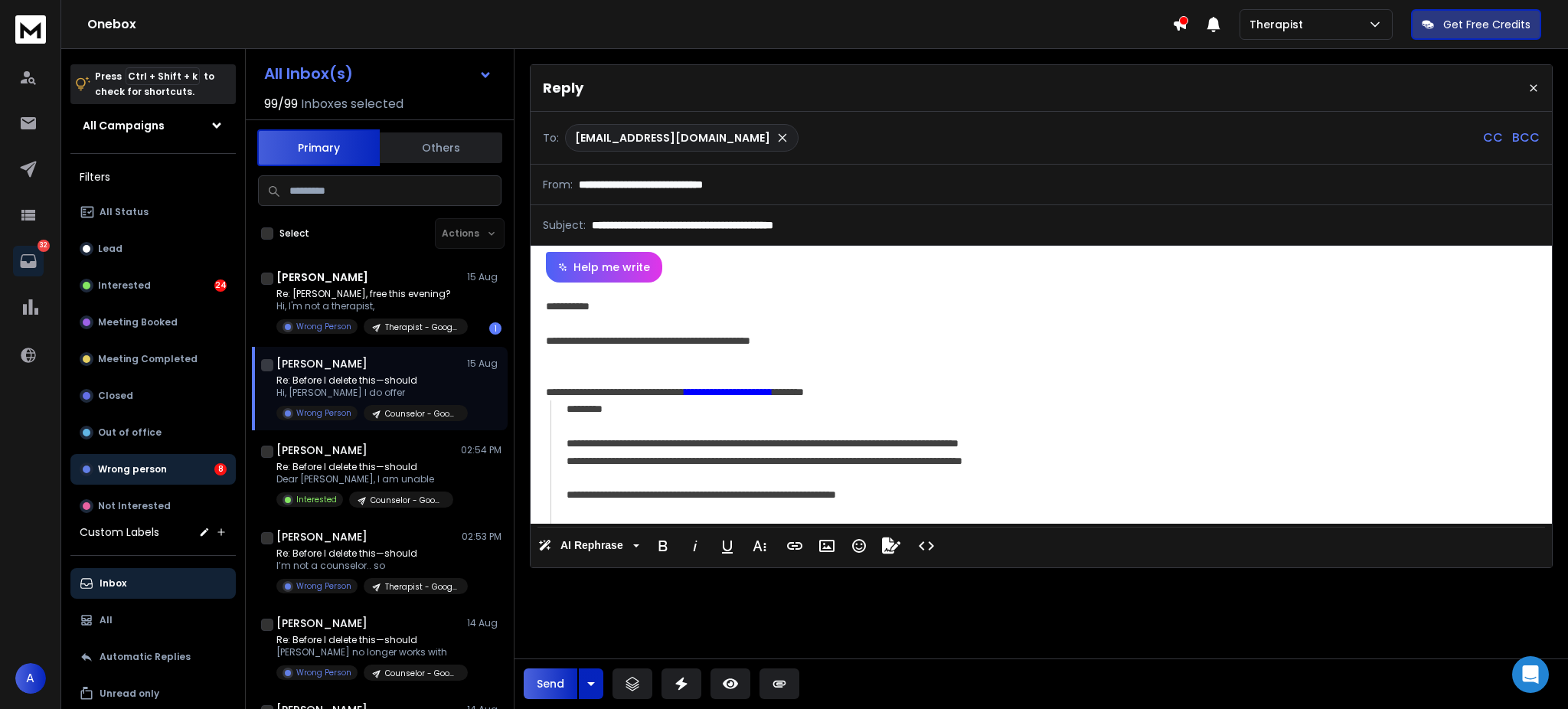
click at [842, 343] on div "**********" at bounding box center [1031, 323] width 971 height 51
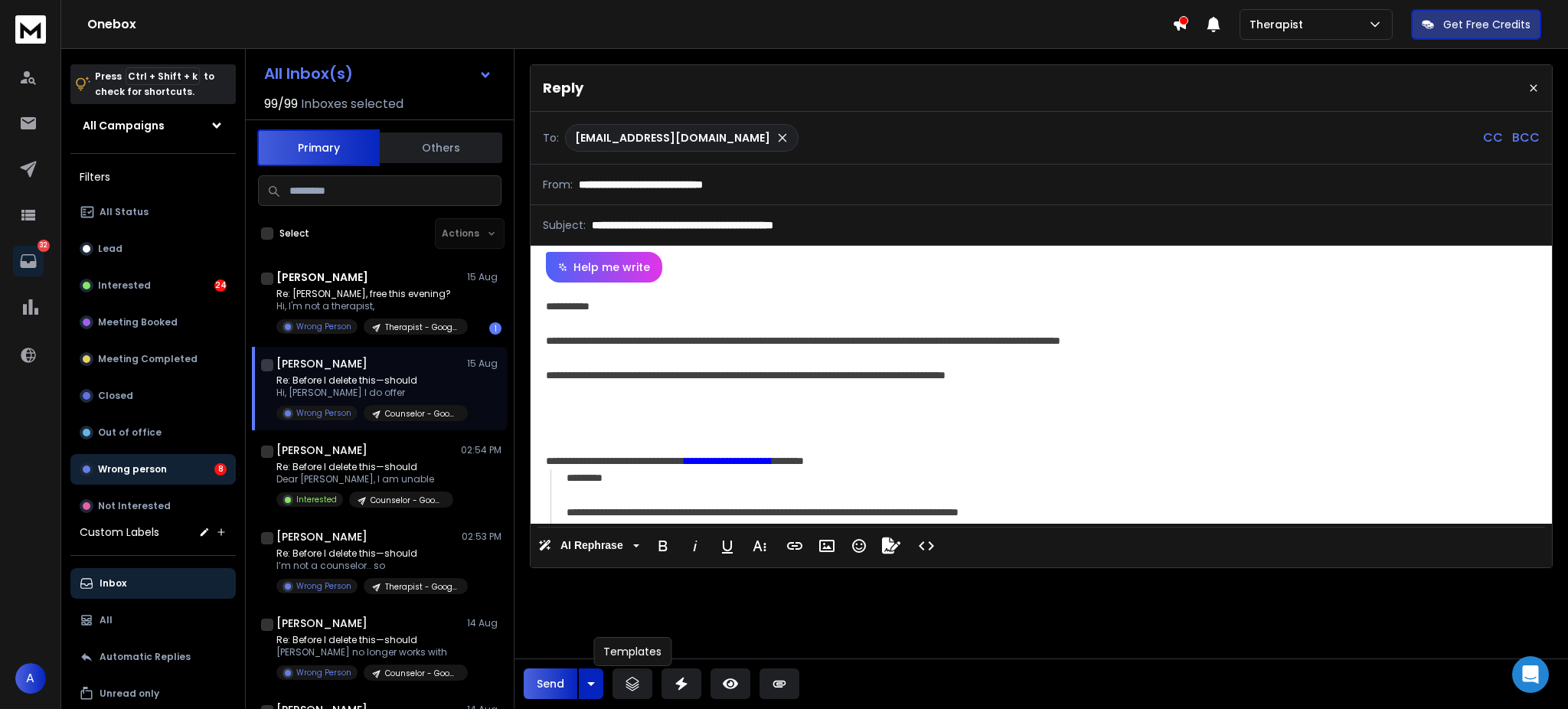
click at [634, 691] on icon at bounding box center [633, 683] width 15 height 15
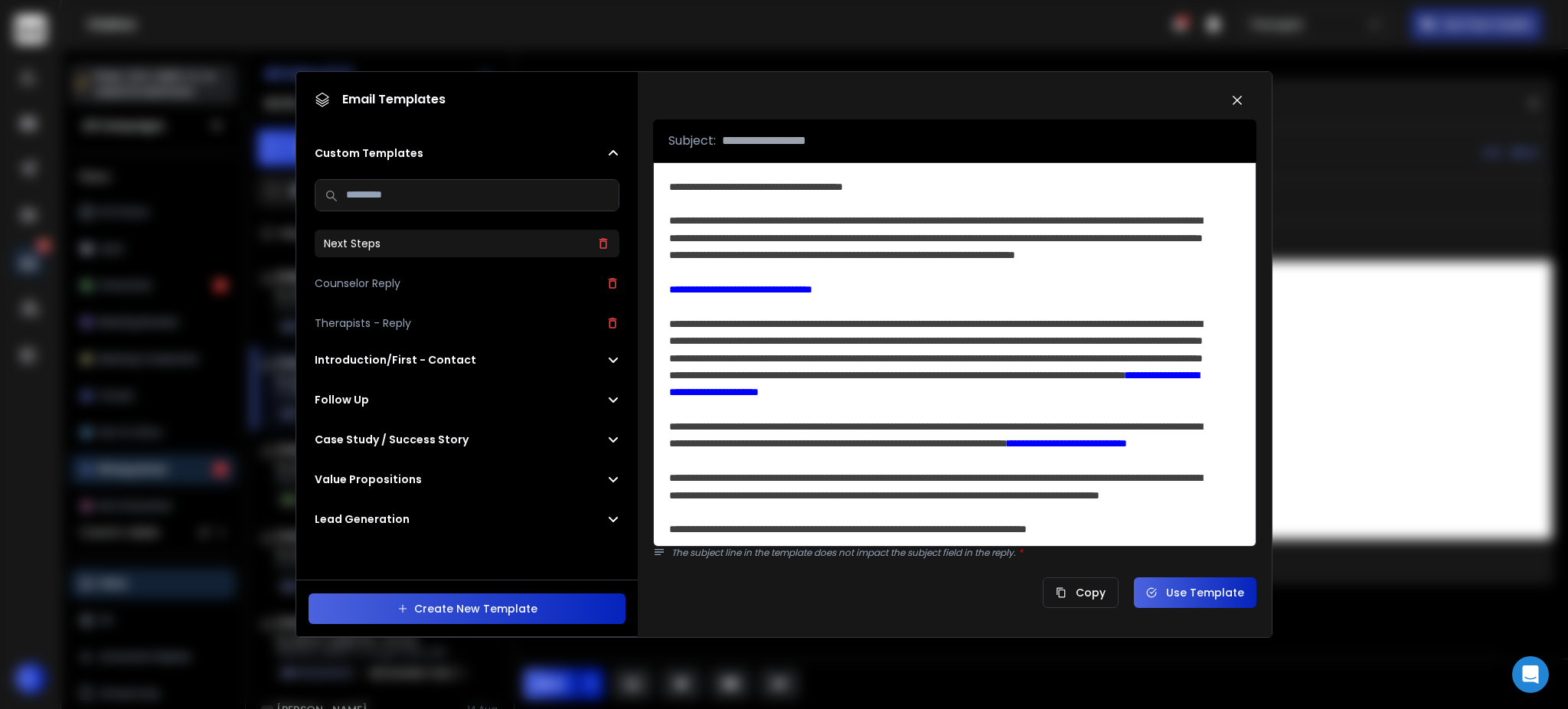
click at [475, 251] on div "Counselor Reply" at bounding box center [467, 244] width 286 height 15
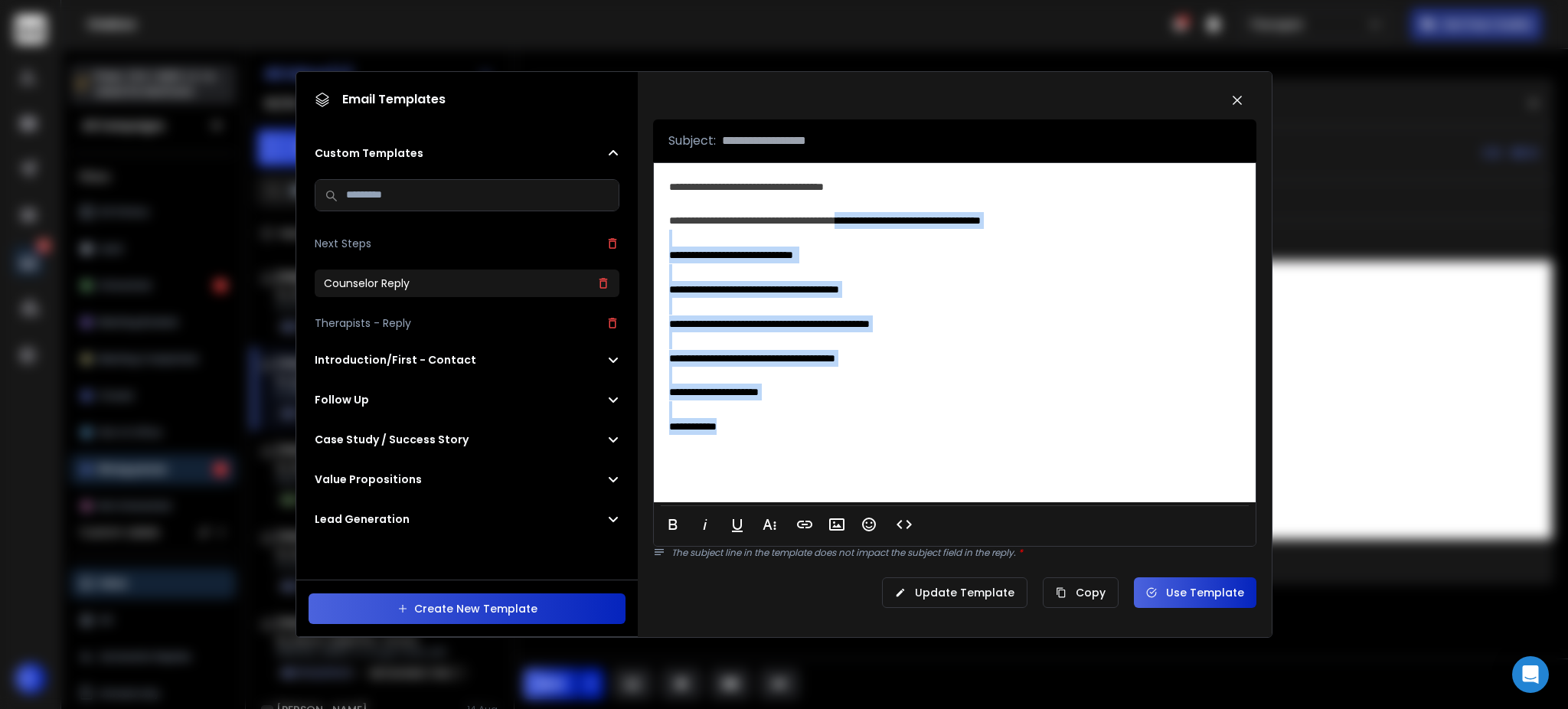
drag, startPoint x: 873, startPoint y: 223, endPoint x: 837, endPoint y: 421, distance: 201.2
click at [837, 421] on div "**********" at bounding box center [955, 332] width 602 height 339
copy div "**********"
click at [1155, 591] on icon at bounding box center [1151, 592] width 11 height 11
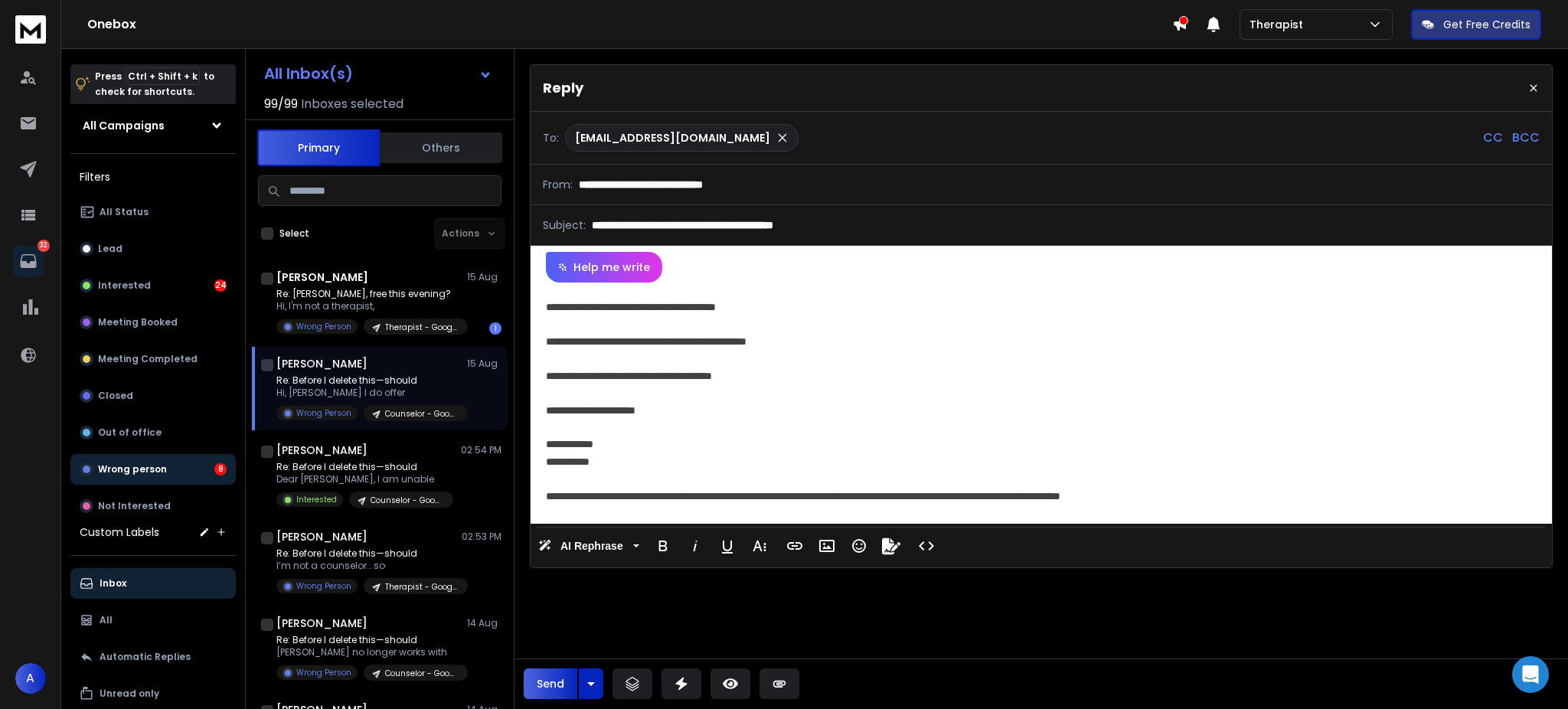
scroll to position [204, 0]
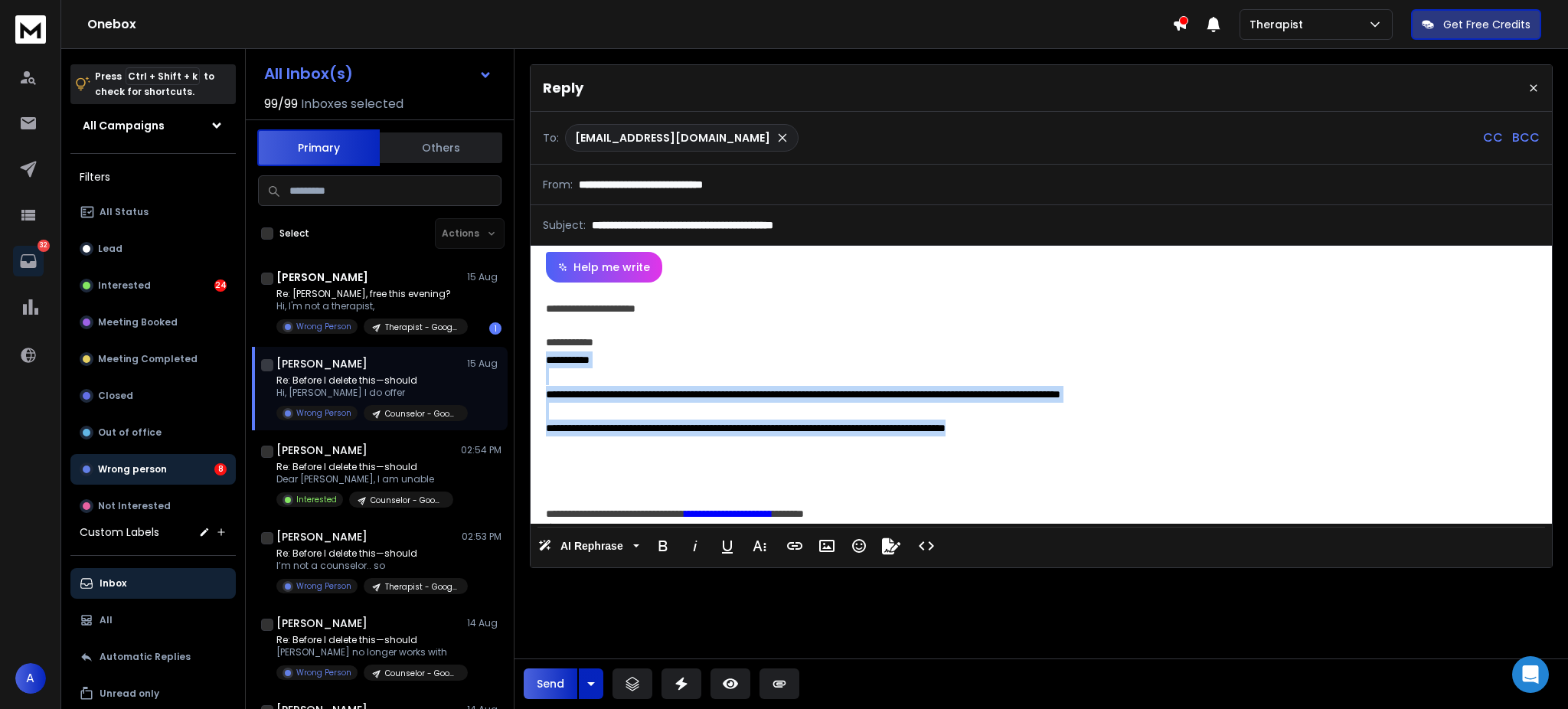
drag, startPoint x: 542, startPoint y: 354, endPoint x: 1063, endPoint y: 432, distance: 526.8
click at [1063, 432] on div "**********" at bounding box center [1039, 402] width 1018 height 241
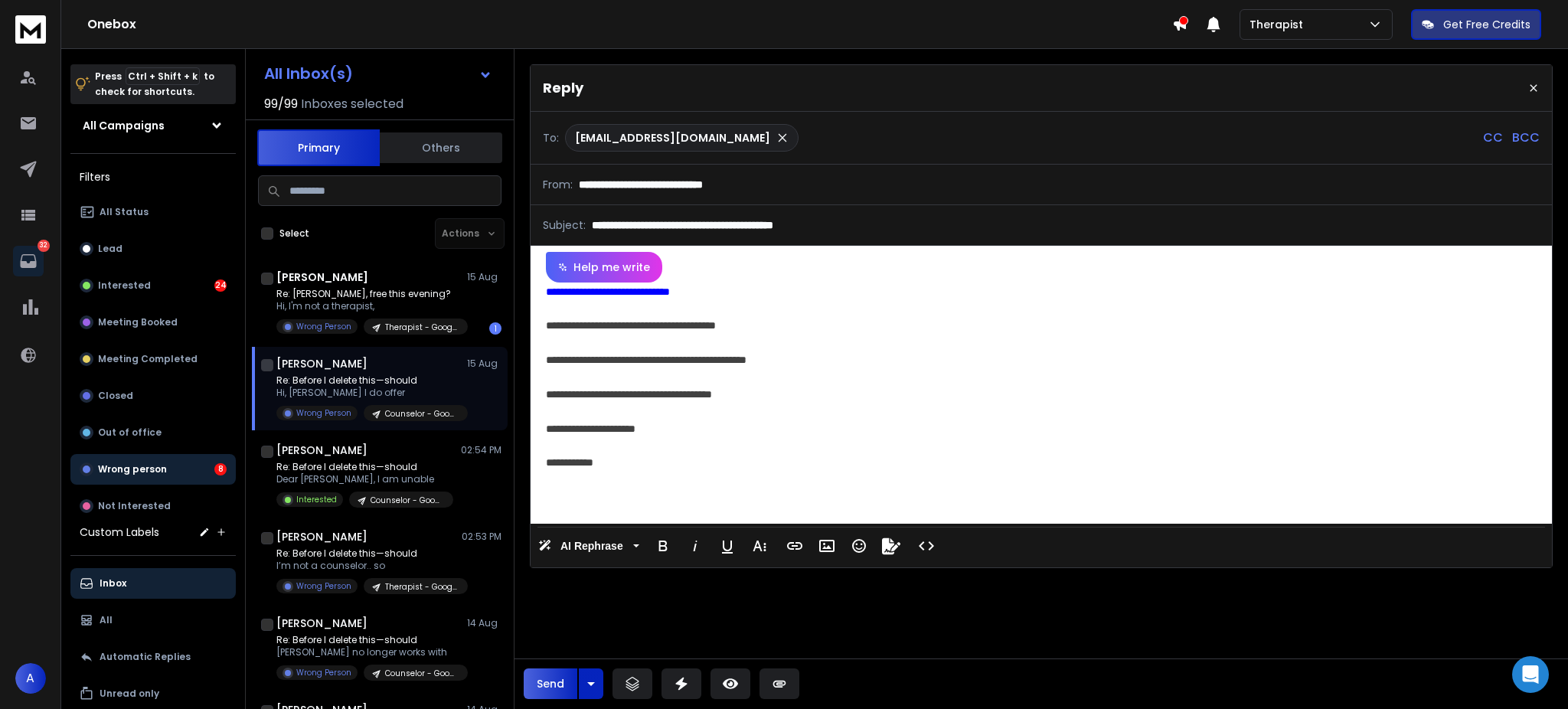
scroll to position [0, 0]
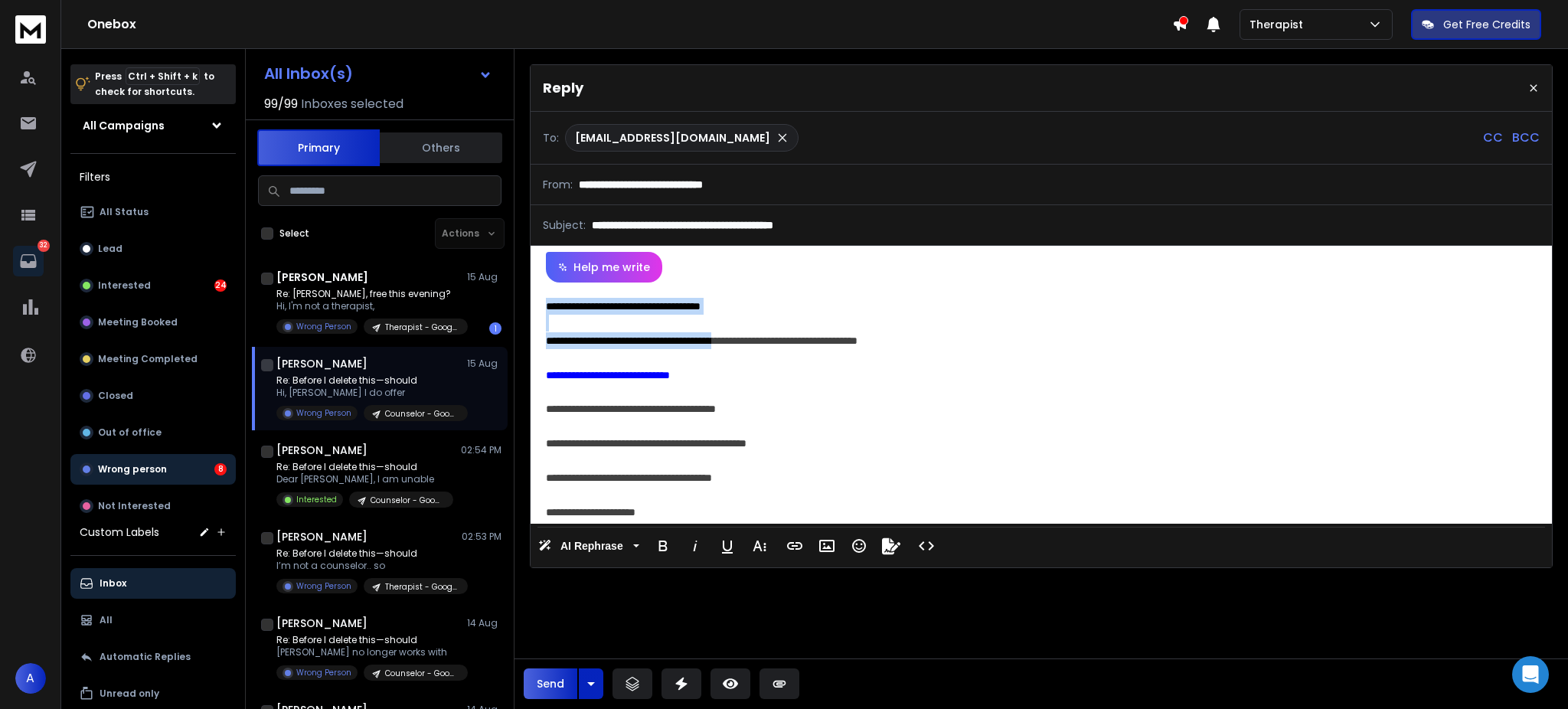
drag, startPoint x: 749, startPoint y: 342, endPoint x: 536, endPoint y: 309, distance: 215.5
click at [536, 309] on div "**********" at bounding box center [1039, 402] width 1018 height 241
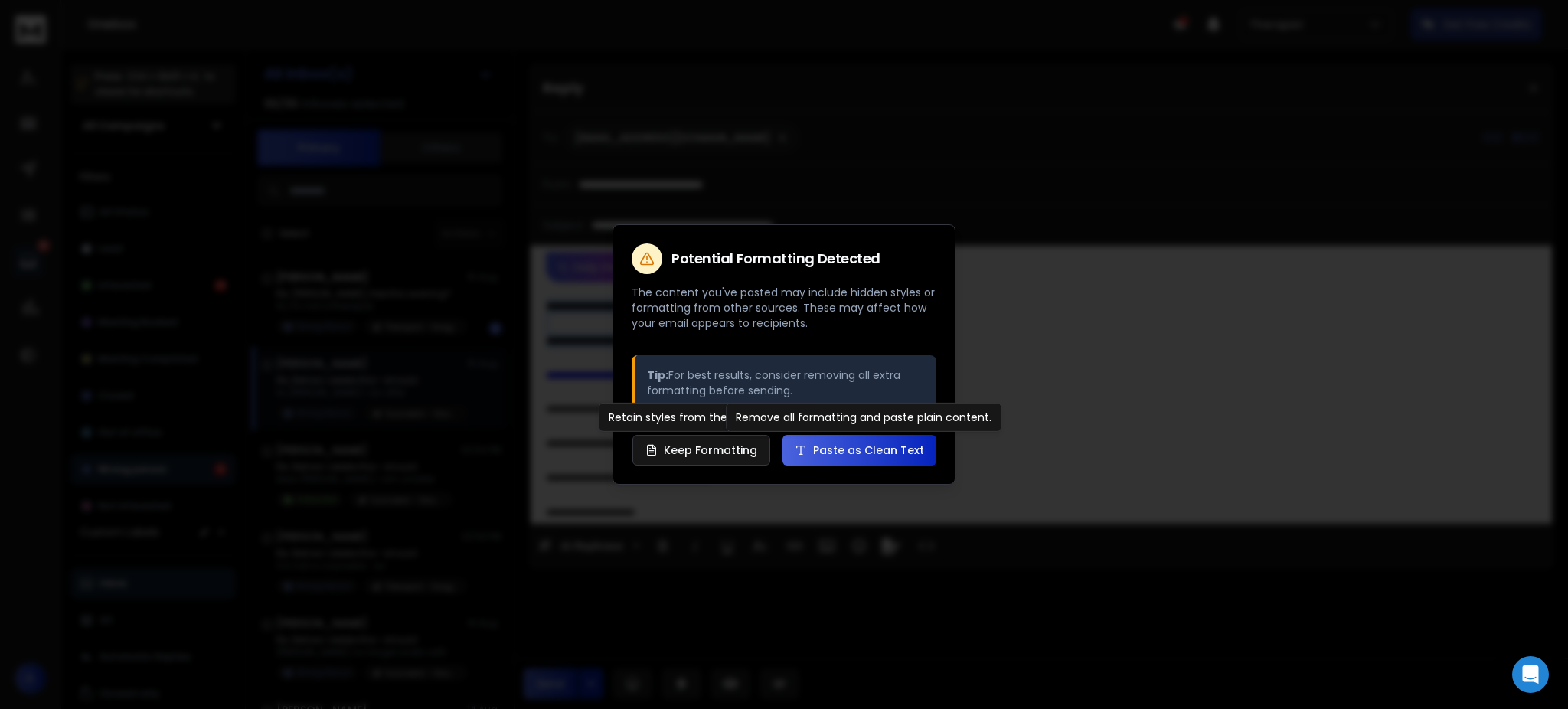
click at [835, 451] on button "Paste as Clean Text" at bounding box center [859, 450] width 154 height 31
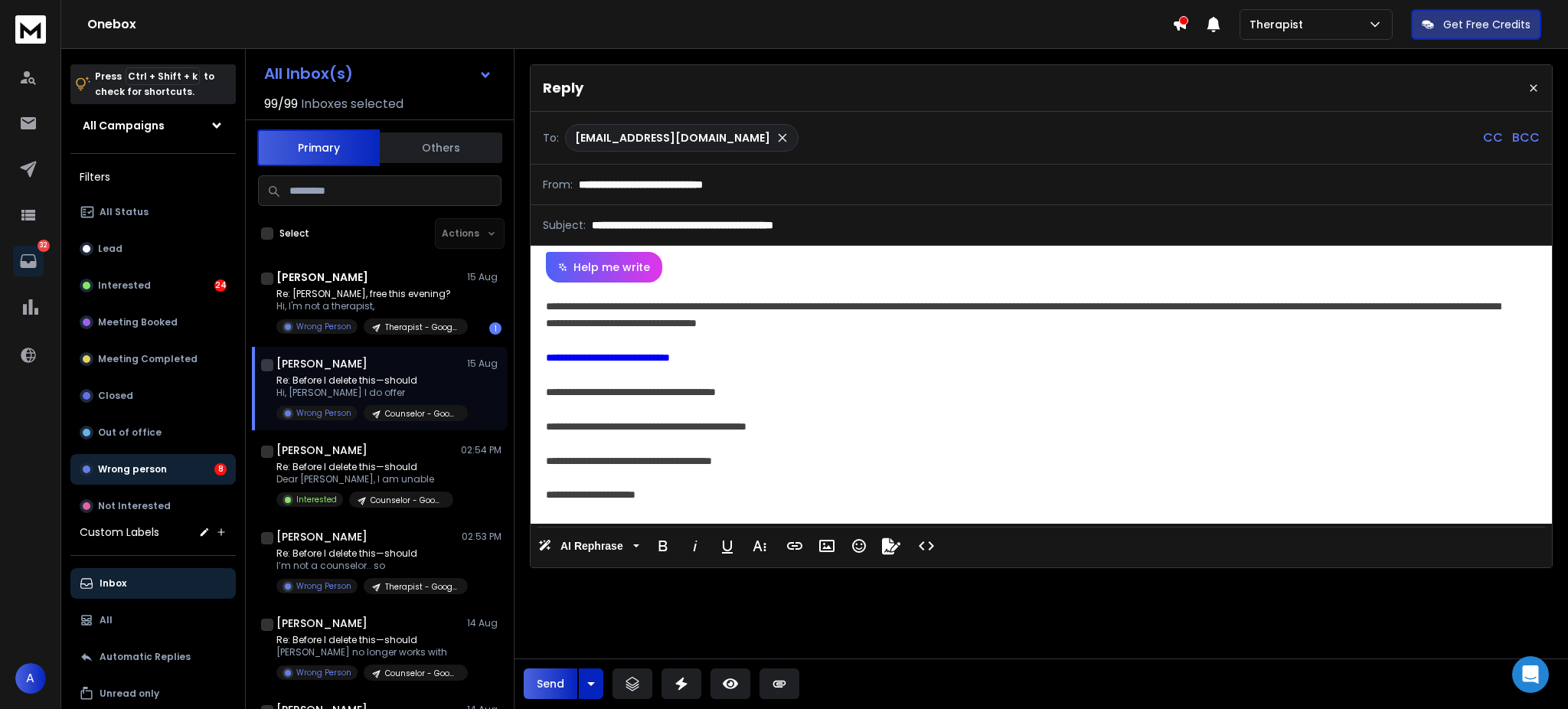
click at [592, 307] on div "**********" at bounding box center [1031, 314] width 971 height 34
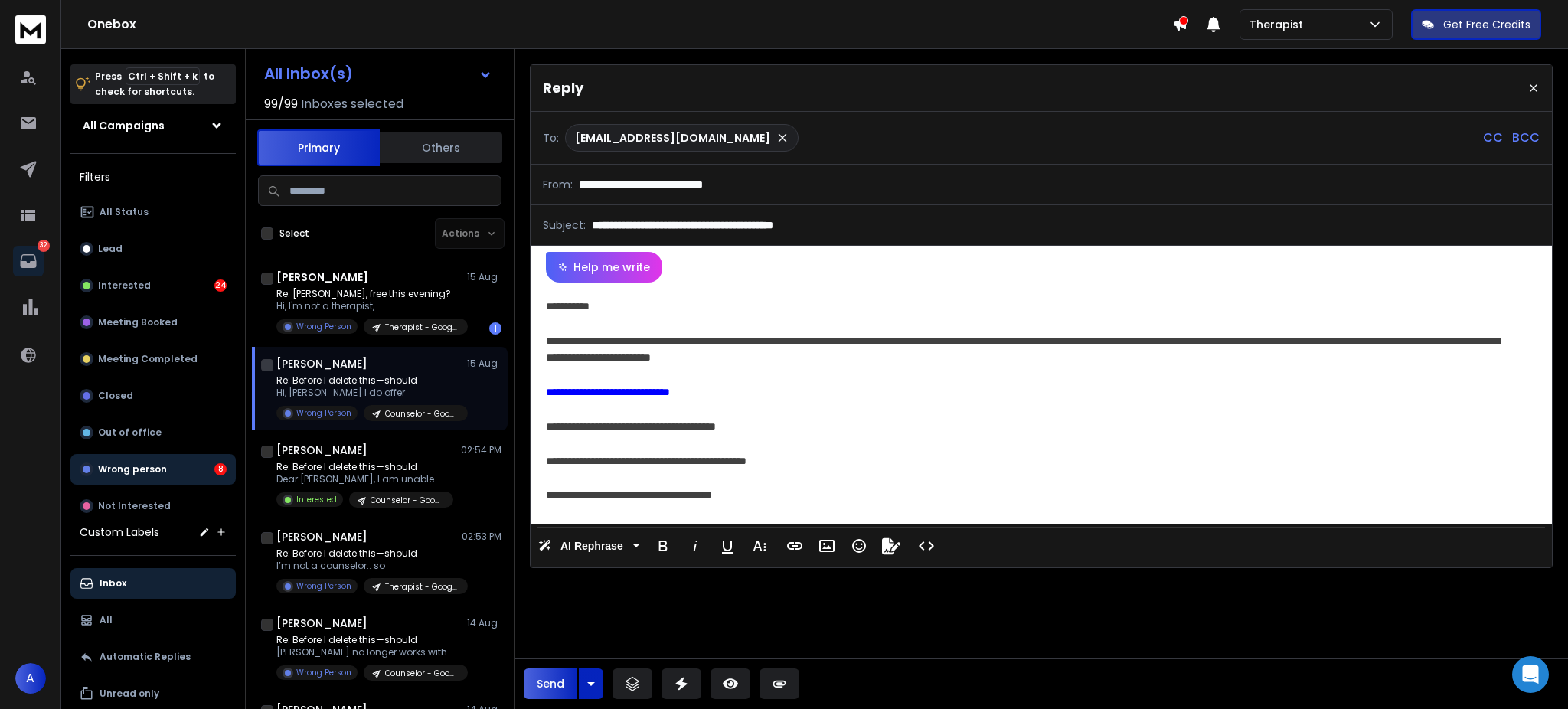
click at [1183, 342] on div "**********" at bounding box center [1031, 331] width 971 height 69
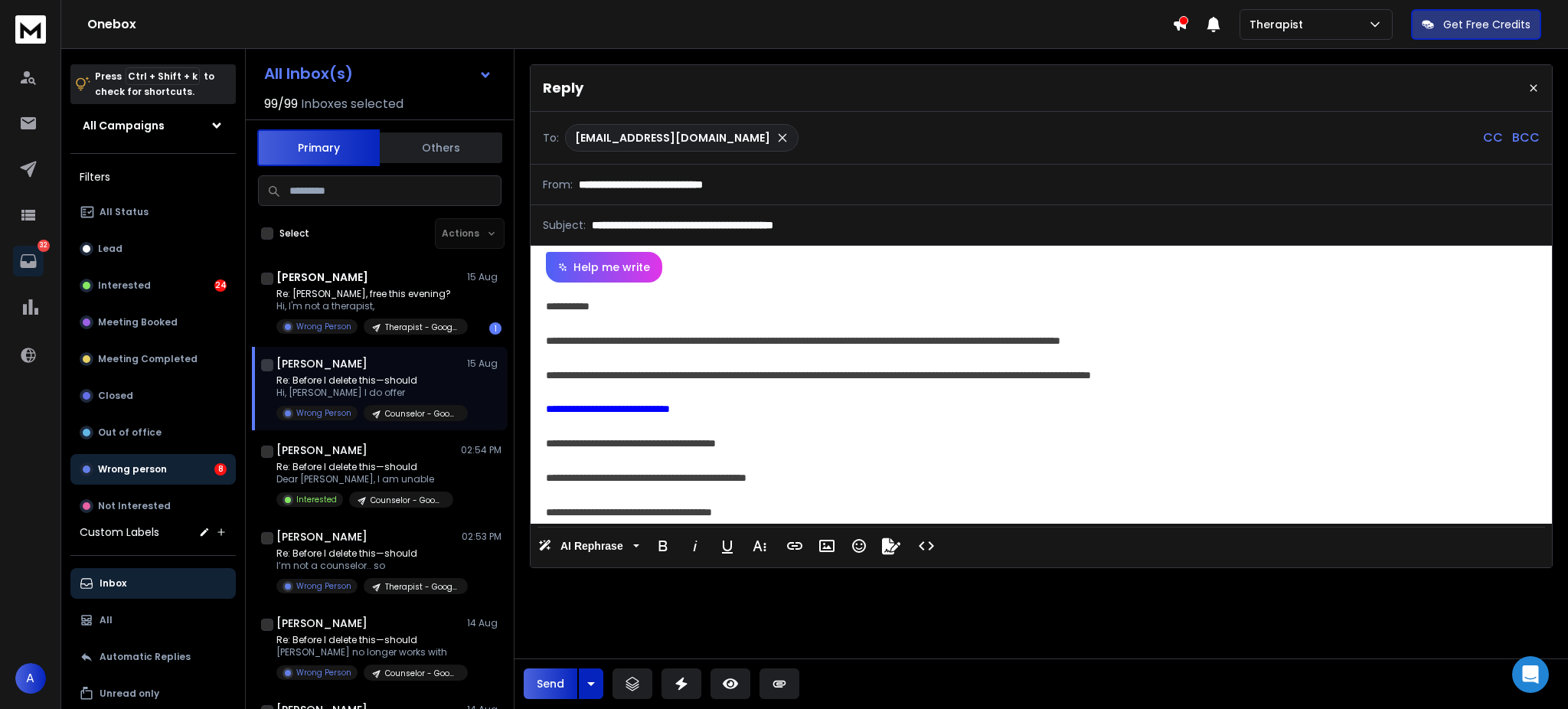
click at [1038, 378] on div "**********" at bounding box center [1031, 340] width 971 height 86
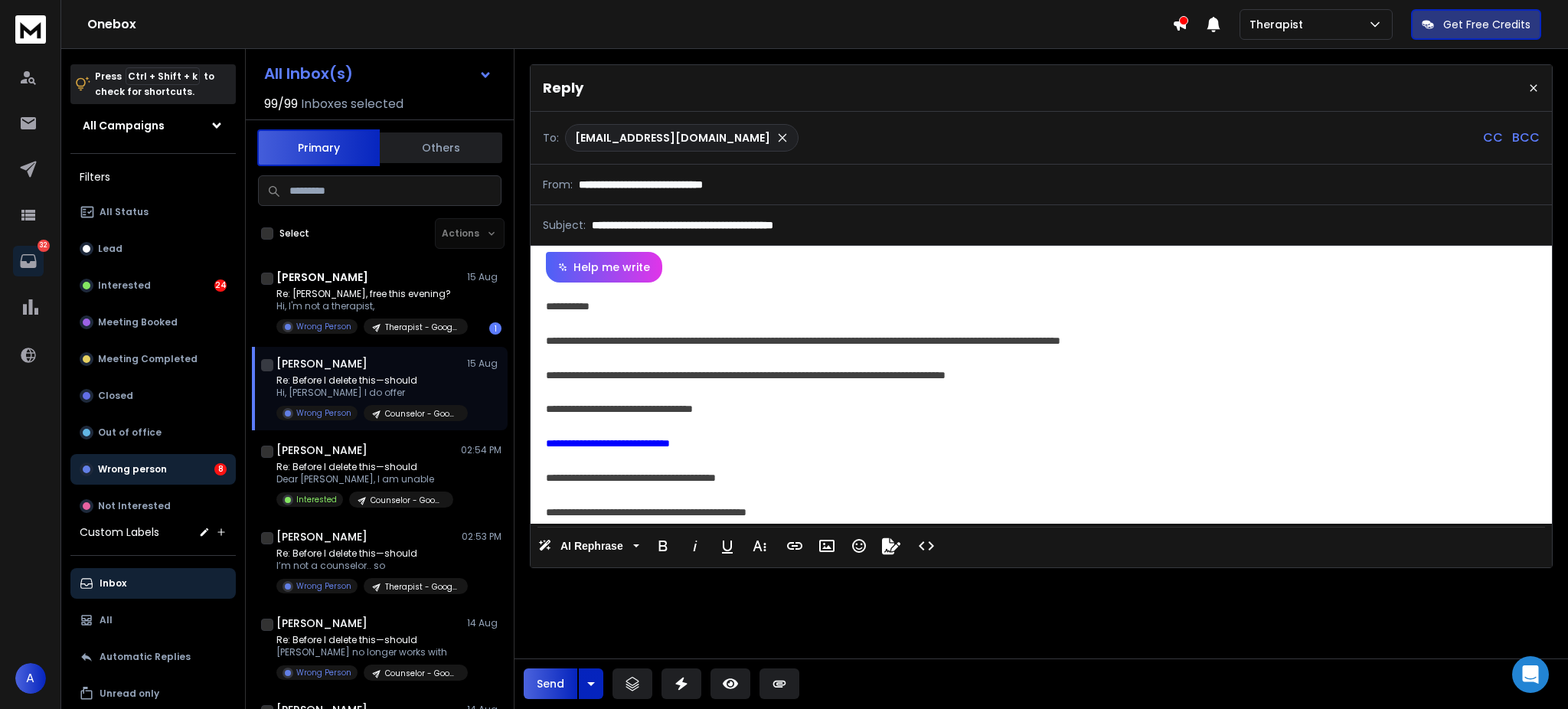
click at [652, 424] on div at bounding box center [1039, 426] width 987 height 17
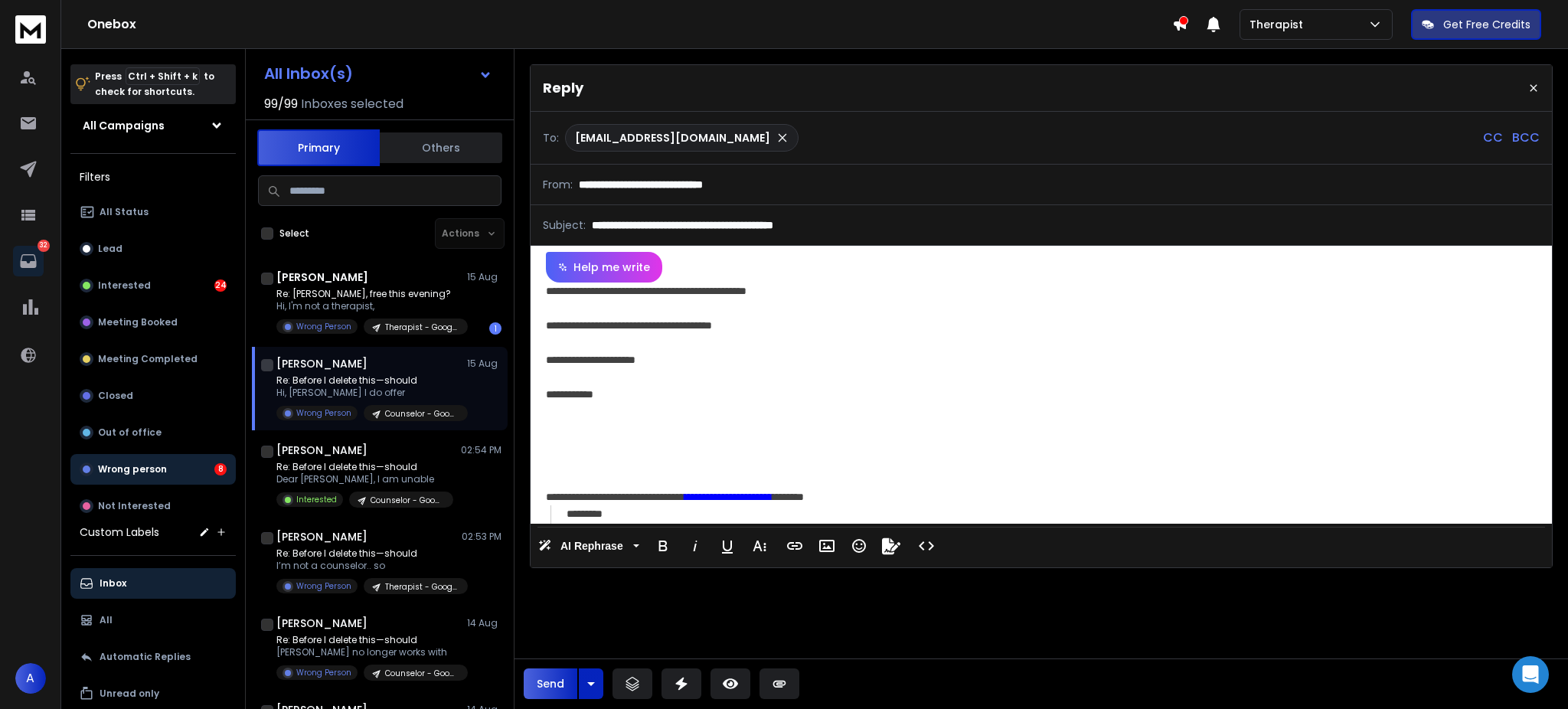
scroll to position [306, 0]
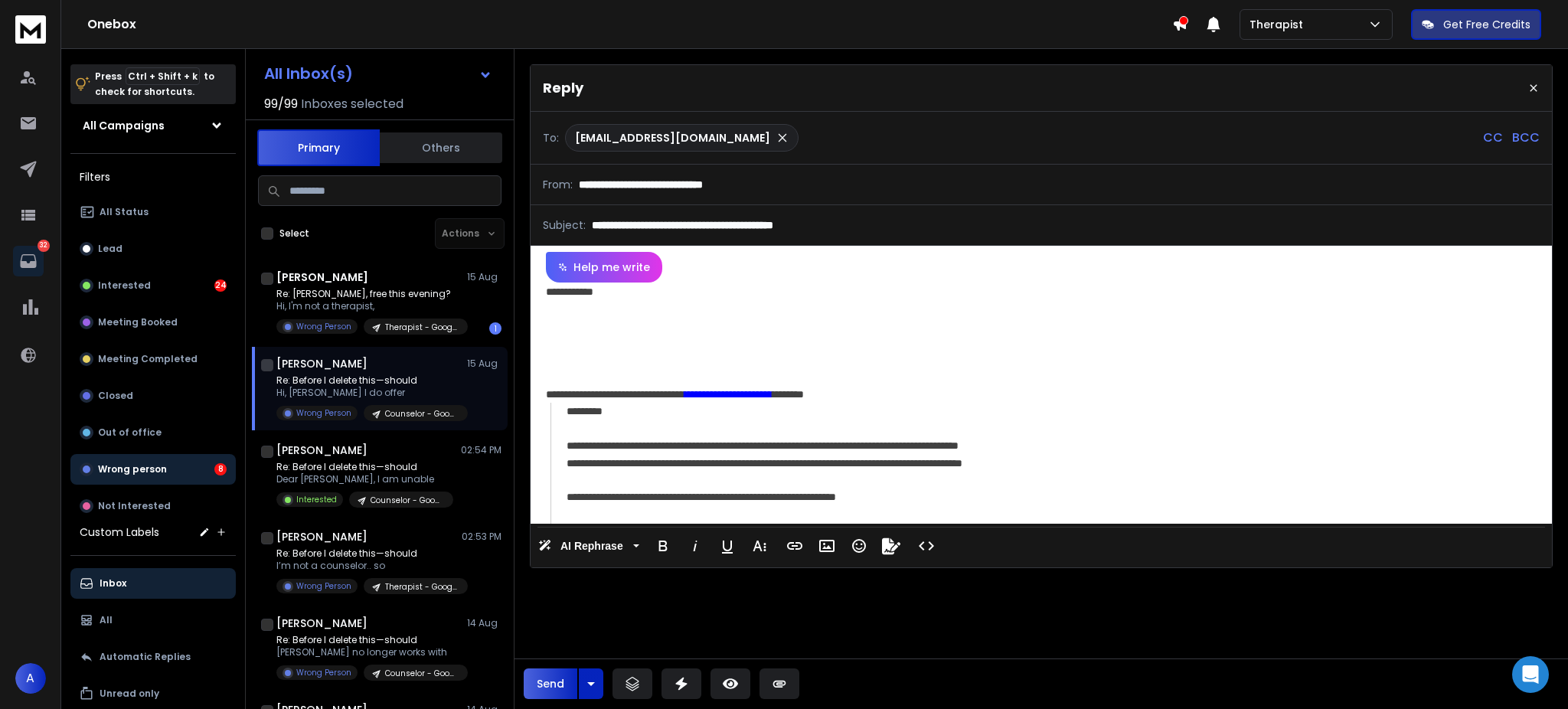
click at [617, 312] on div at bounding box center [1031, 308] width 971 height 17
click at [554, 681] on button "Send" at bounding box center [550, 683] width 54 height 31
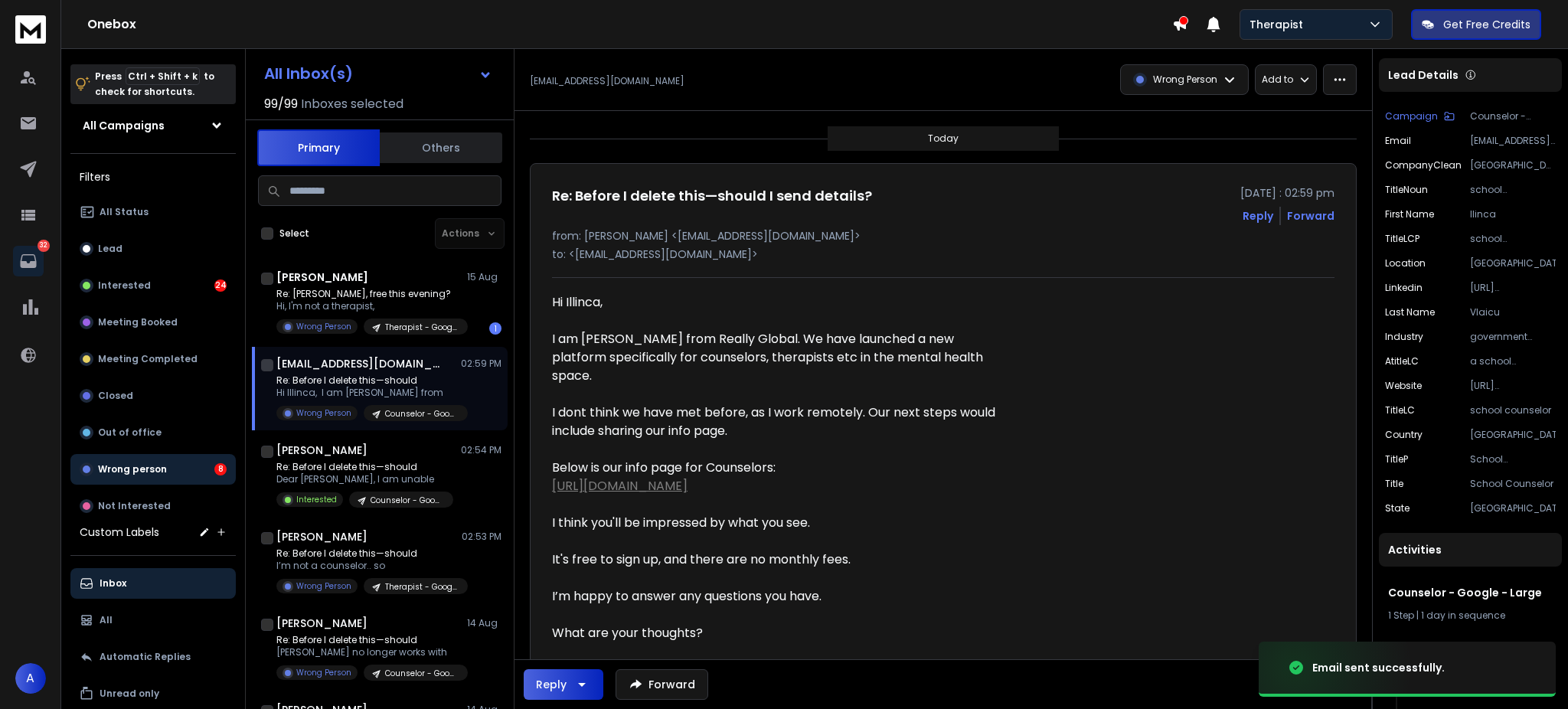
click at [1302, 21] on p "Therapist" at bounding box center [1280, 25] width 60 height 15
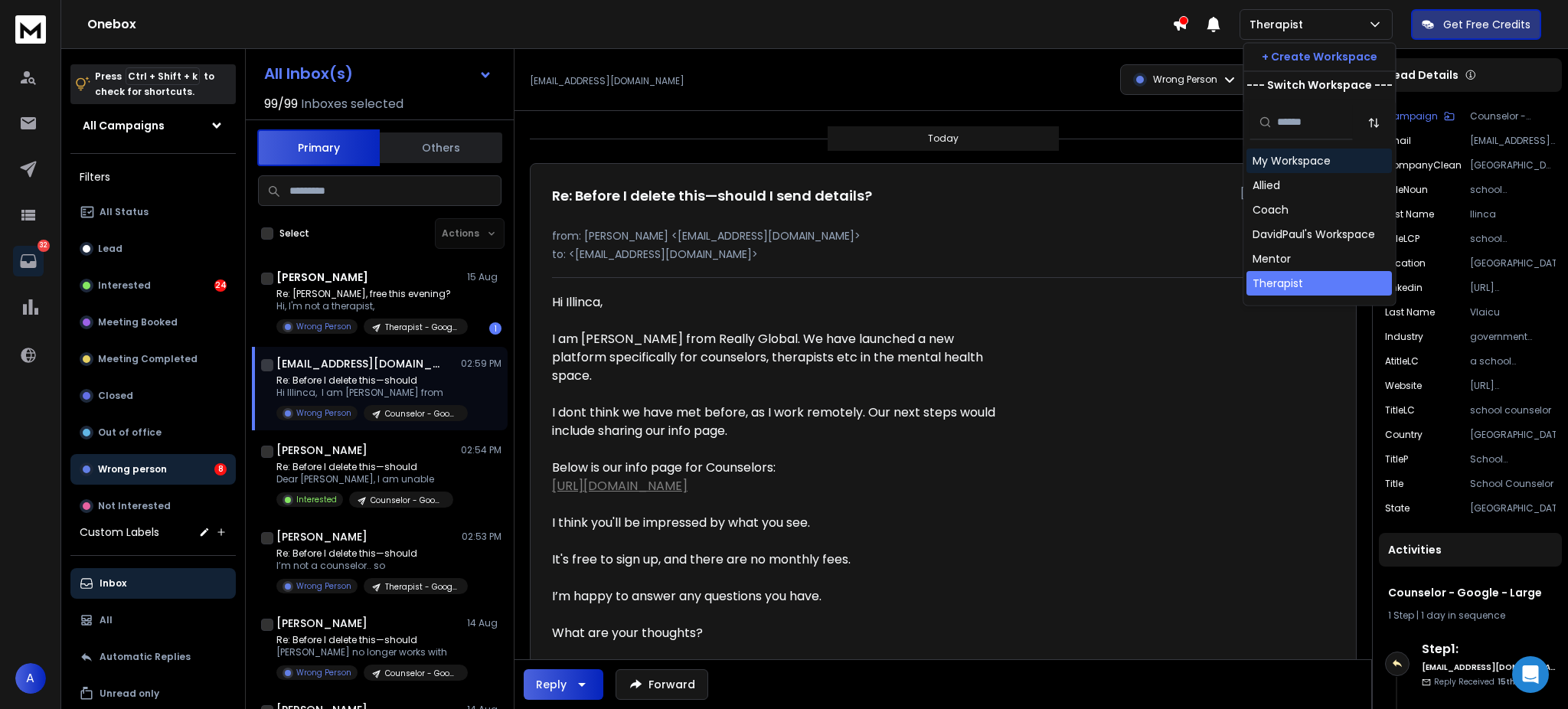
click at [929, 72] on div "ilinca.vlaicu@verita.ro" at bounding box center [734, 79] width 409 height 15
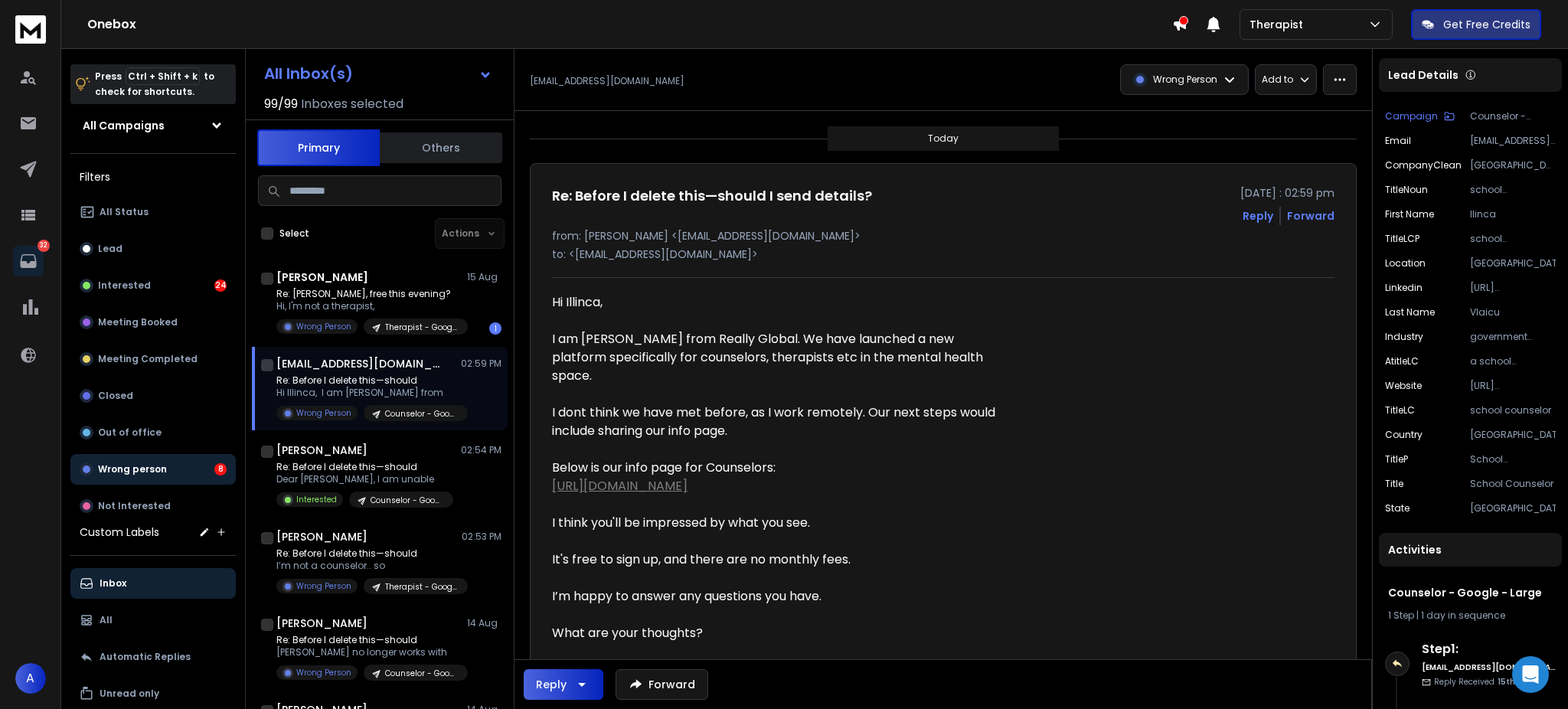
click at [1211, 80] on p "Wrong Person" at bounding box center [1184, 79] width 64 height 12
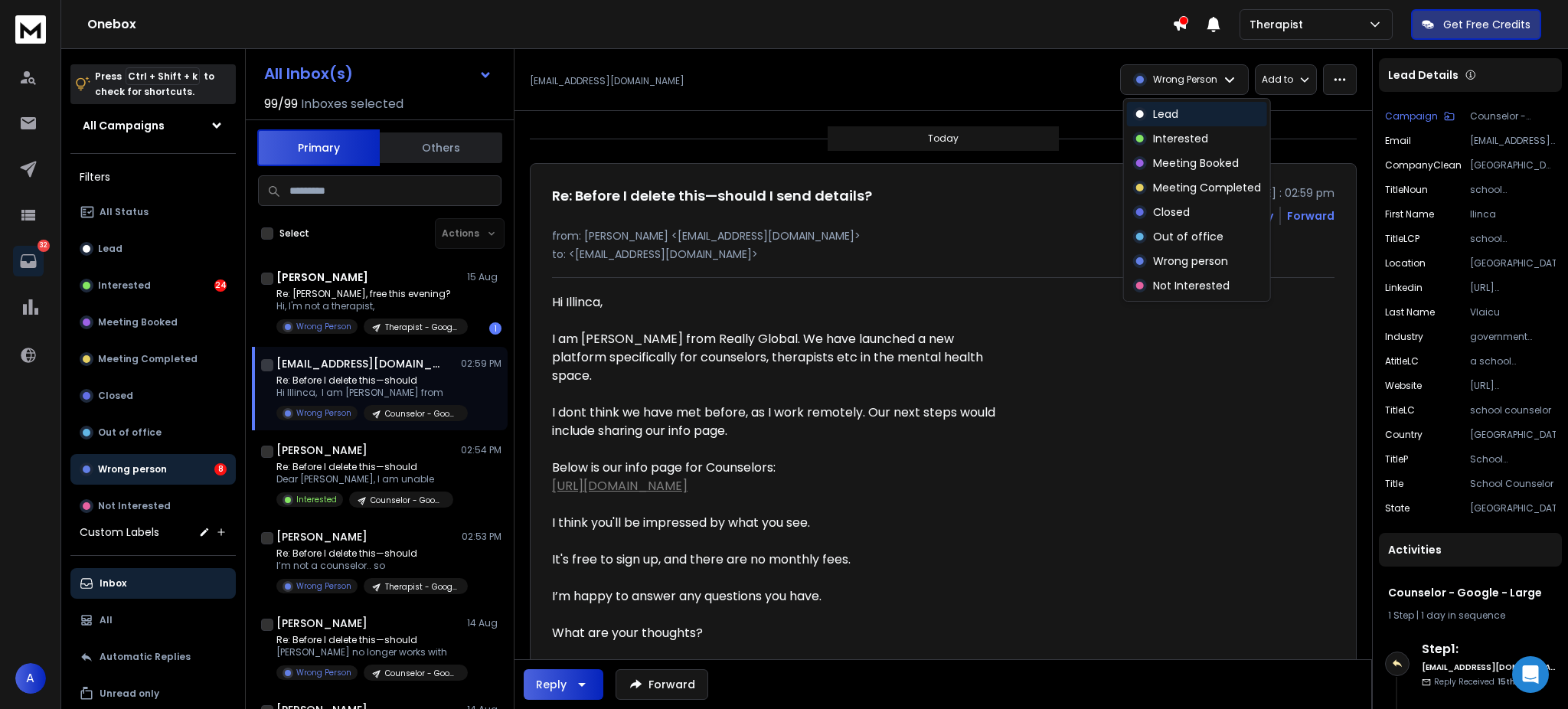
drag, startPoint x: 1183, startPoint y: 126, endPoint x: 1066, endPoint y: 182, distance: 129.7
click at [1183, 125] on div "Lead Interested Meeting Booked Meeting Completed Closed Out of office Wrong per…" at bounding box center [1196, 199] width 148 height 204
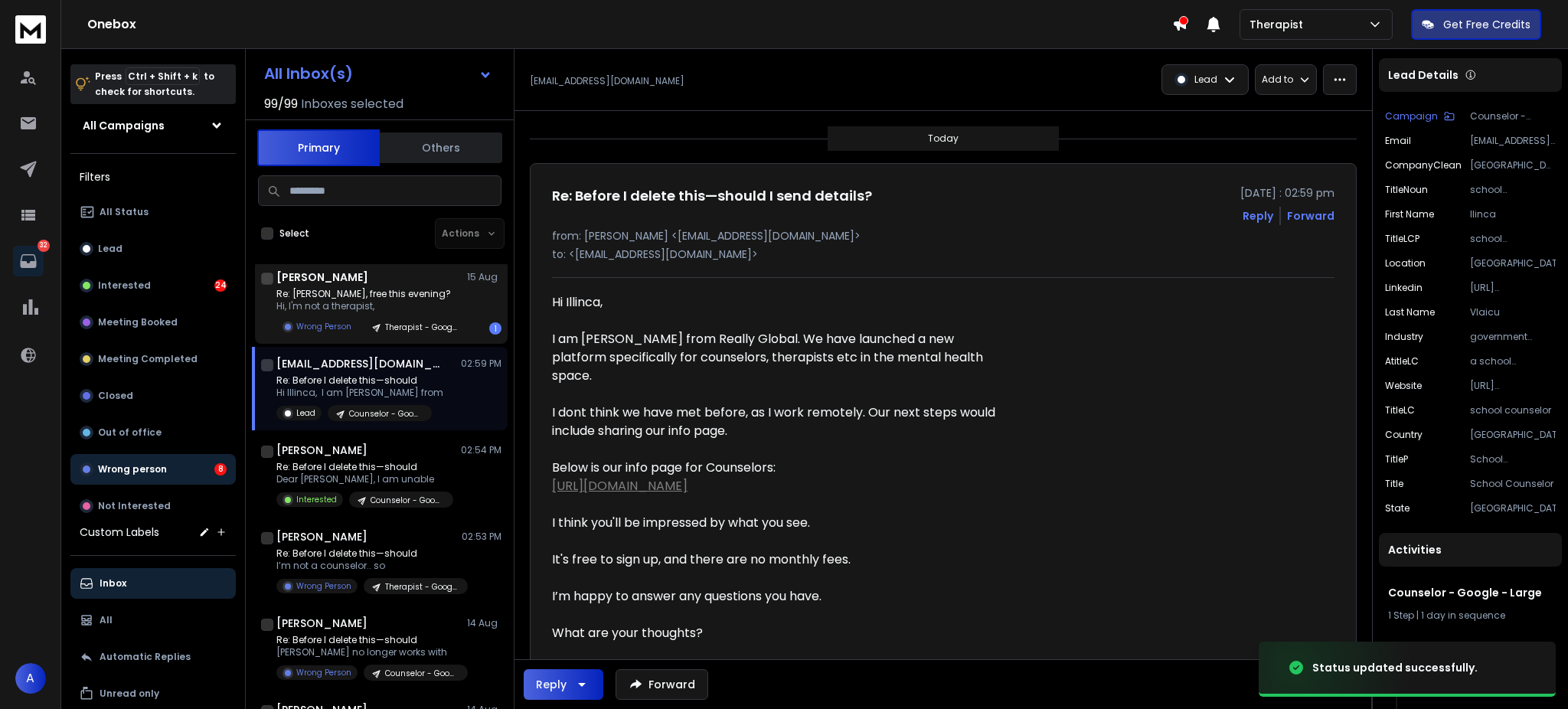
click at [402, 288] on p "Re: Etienne, free this evening?" at bounding box center [368, 294] width 184 height 12
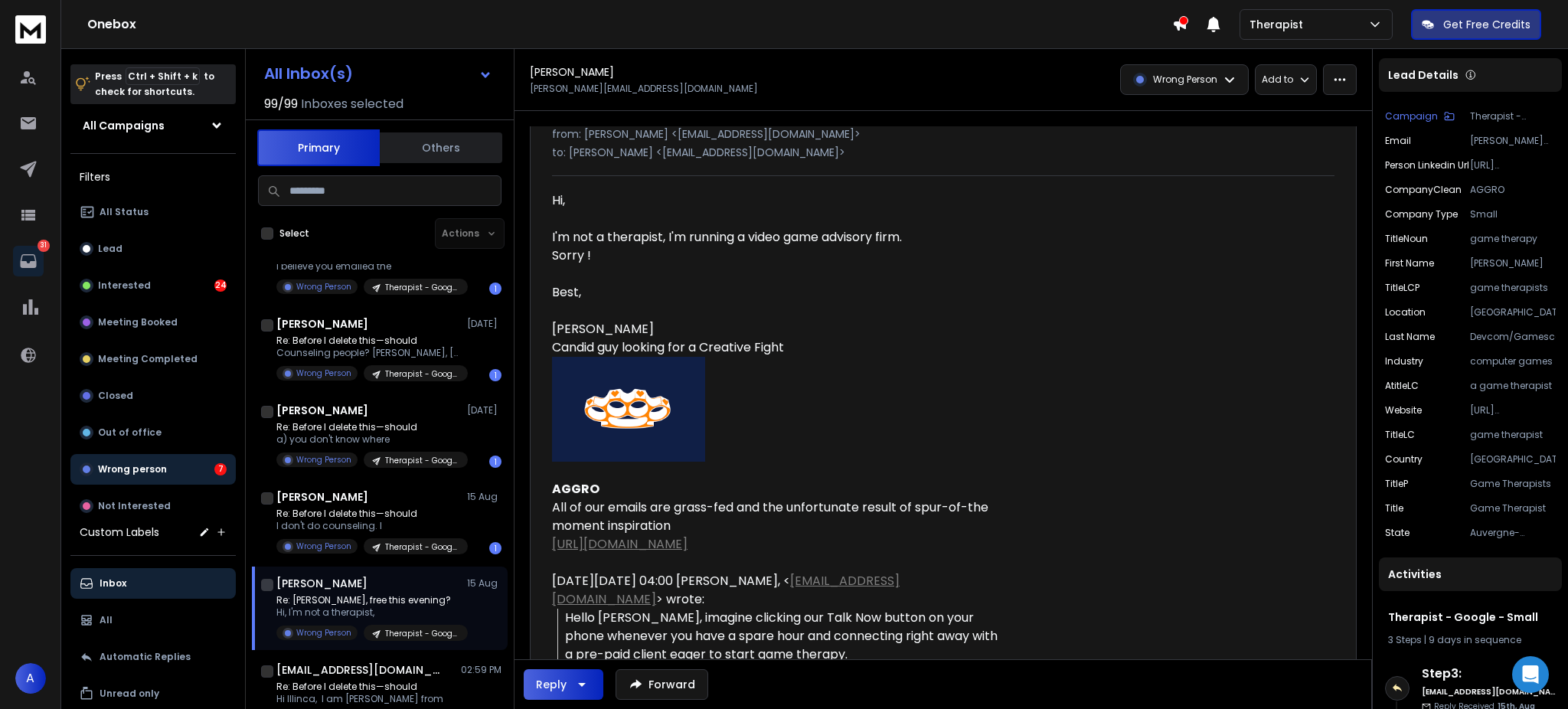
scroll to position [0, 0]
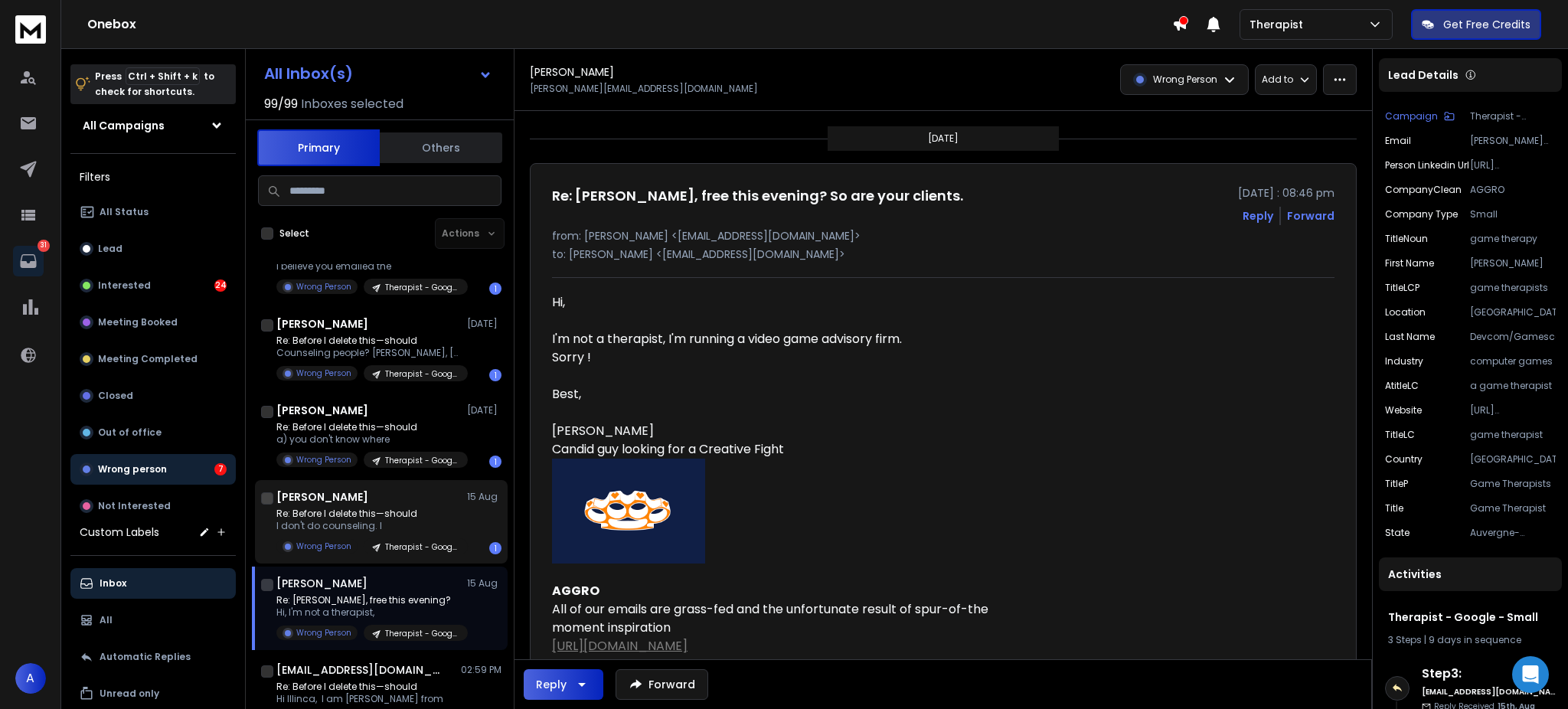
click at [356, 496] on div "Ellisa Slonim 15 Aug" at bounding box center [389, 497] width 225 height 15
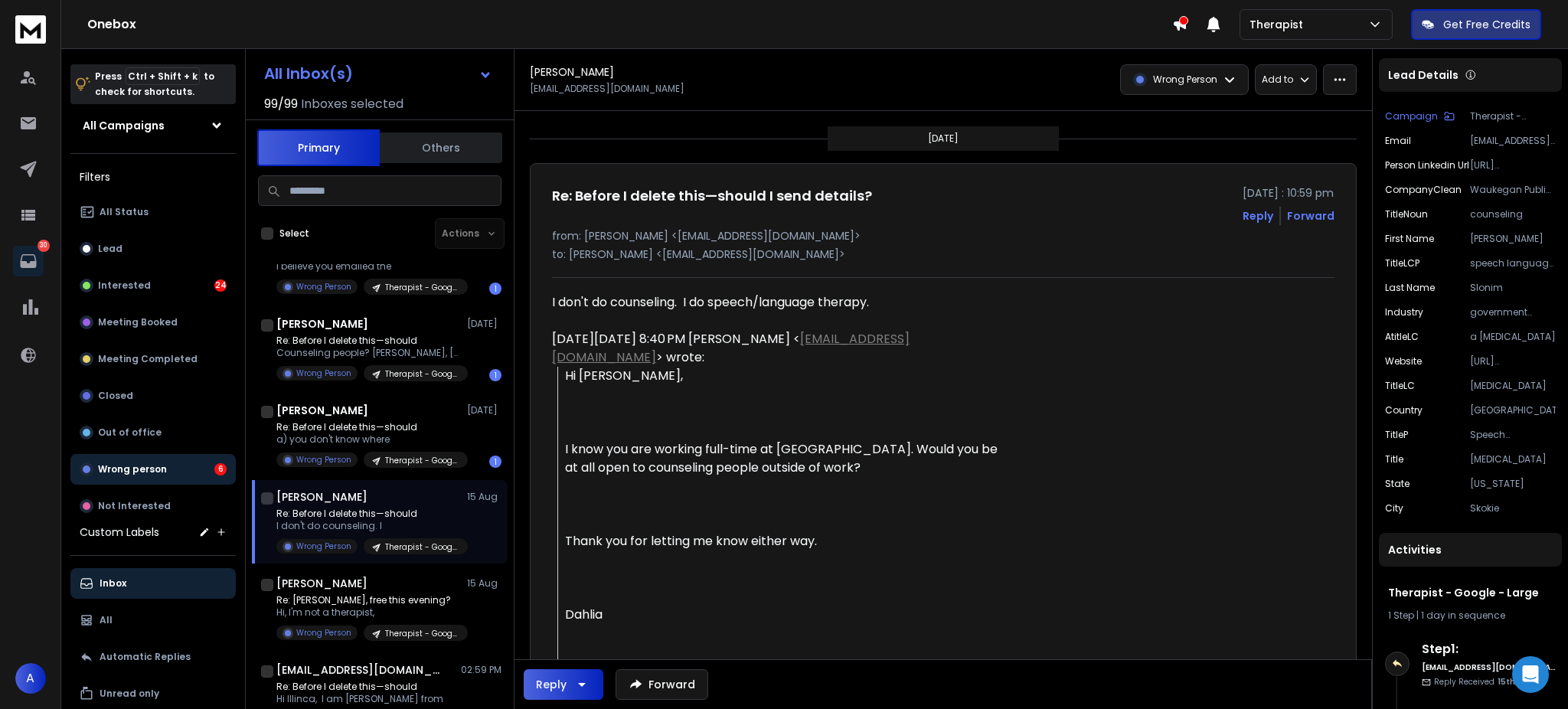
click at [558, 677] on div "Reply" at bounding box center [552, 684] width 31 height 15
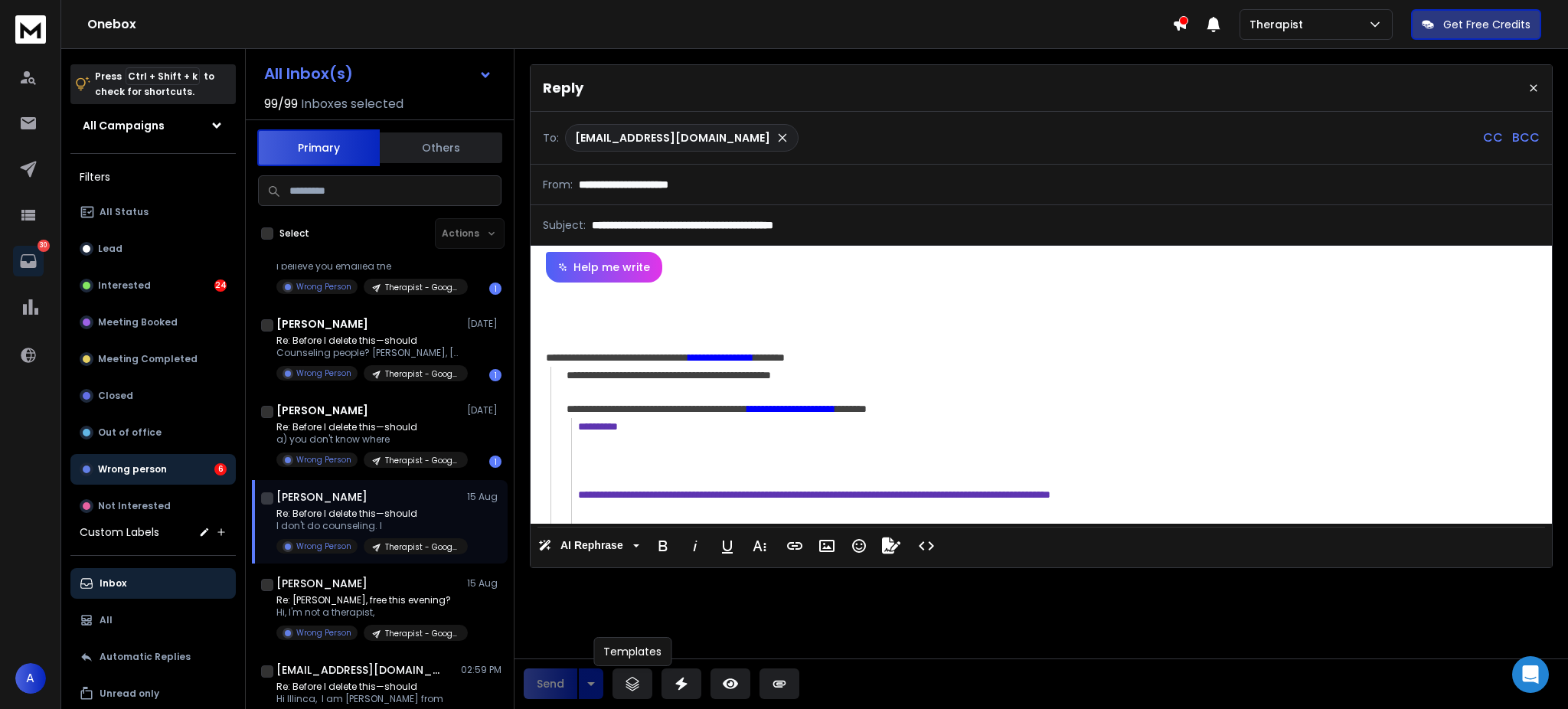
click at [639, 685] on icon at bounding box center [633, 683] width 15 height 15
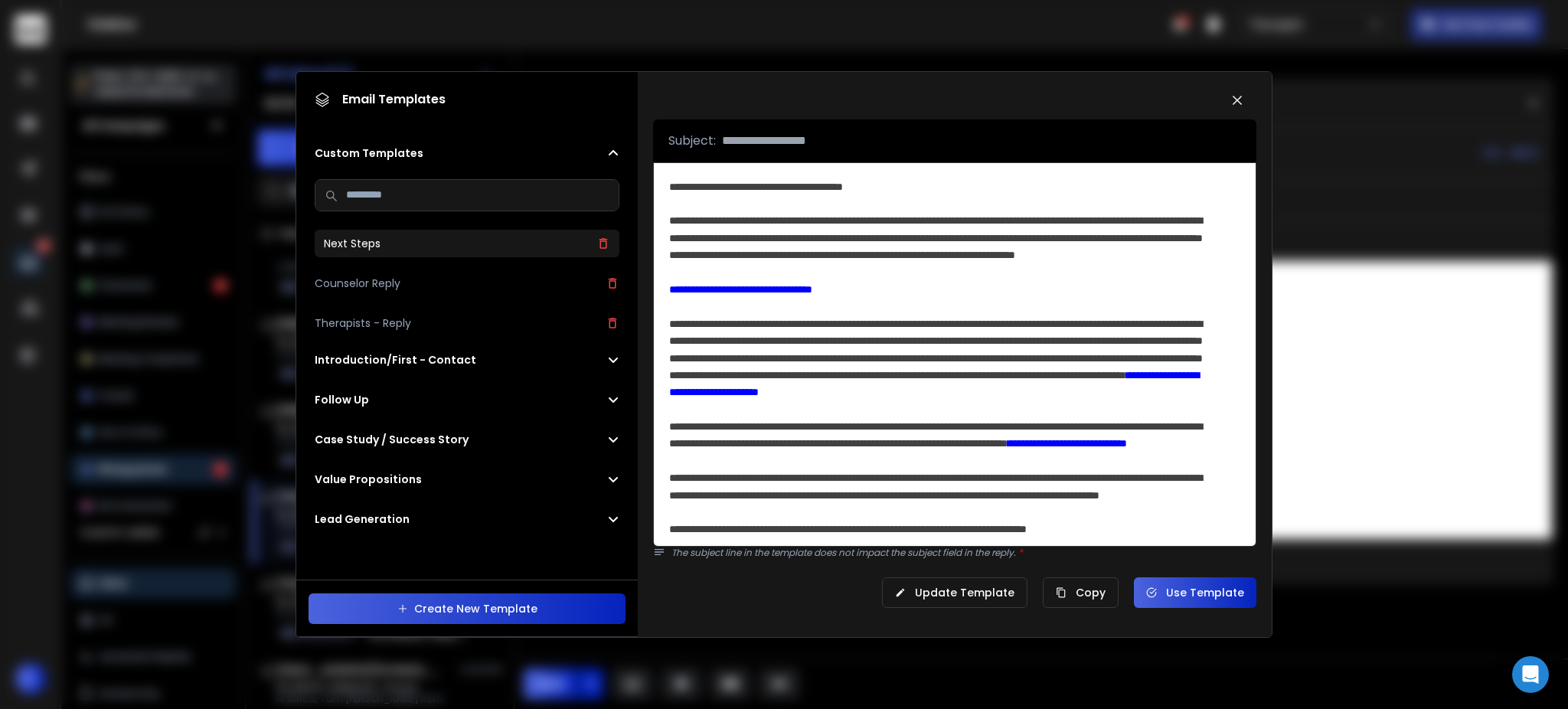
click at [460, 340] on div "Custom Templates Next Steps Counselor Reply Therapists - Reply Introduction/Fir…" at bounding box center [467, 364] width 342 height 474
click at [467, 310] on div "Therapists - Reply" at bounding box center [466, 323] width 304 height 27
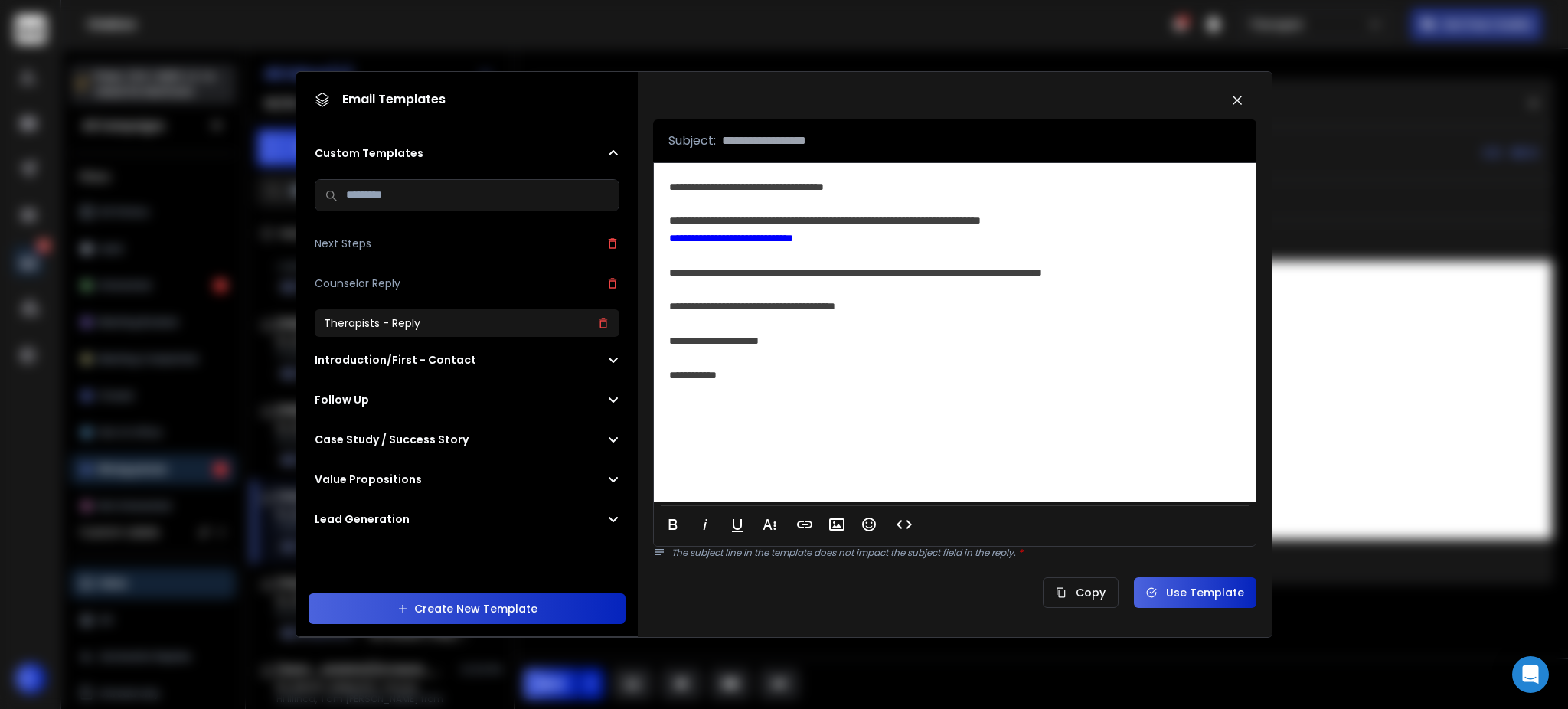
click at [1230, 591] on button "Use Template" at bounding box center [1195, 592] width 123 height 31
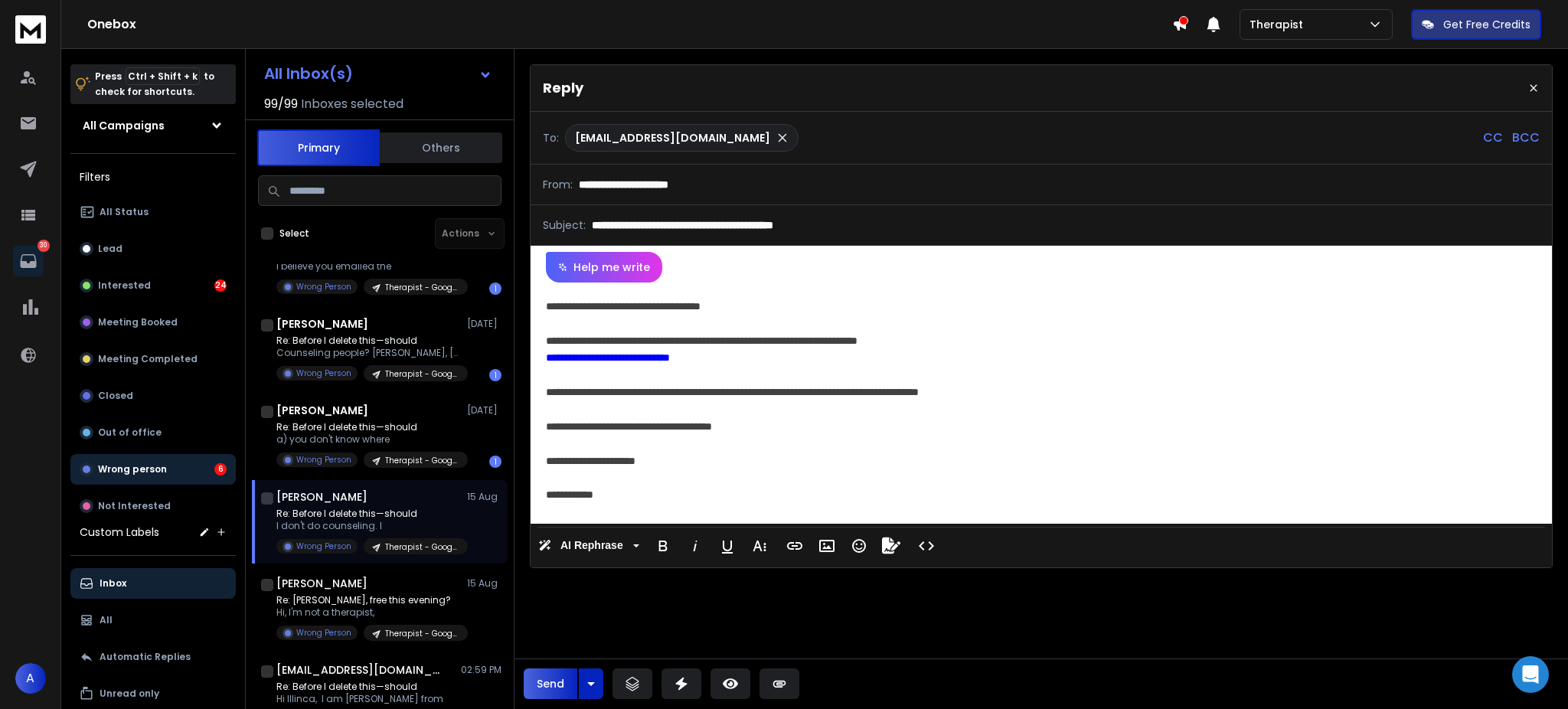
click at [742, 306] on div "**********" at bounding box center [1031, 306] width 971 height 17
click at [1299, 312] on div "**********" at bounding box center [1031, 306] width 971 height 17
click at [556, 514] on div at bounding box center [1039, 512] width 987 height 17
click at [558, 309] on div "**********" at bounding box center [1031, 306] width 971 height 17
click at [553, 686] on button "Send" at bounding box center [550, 683] width 54 height 31
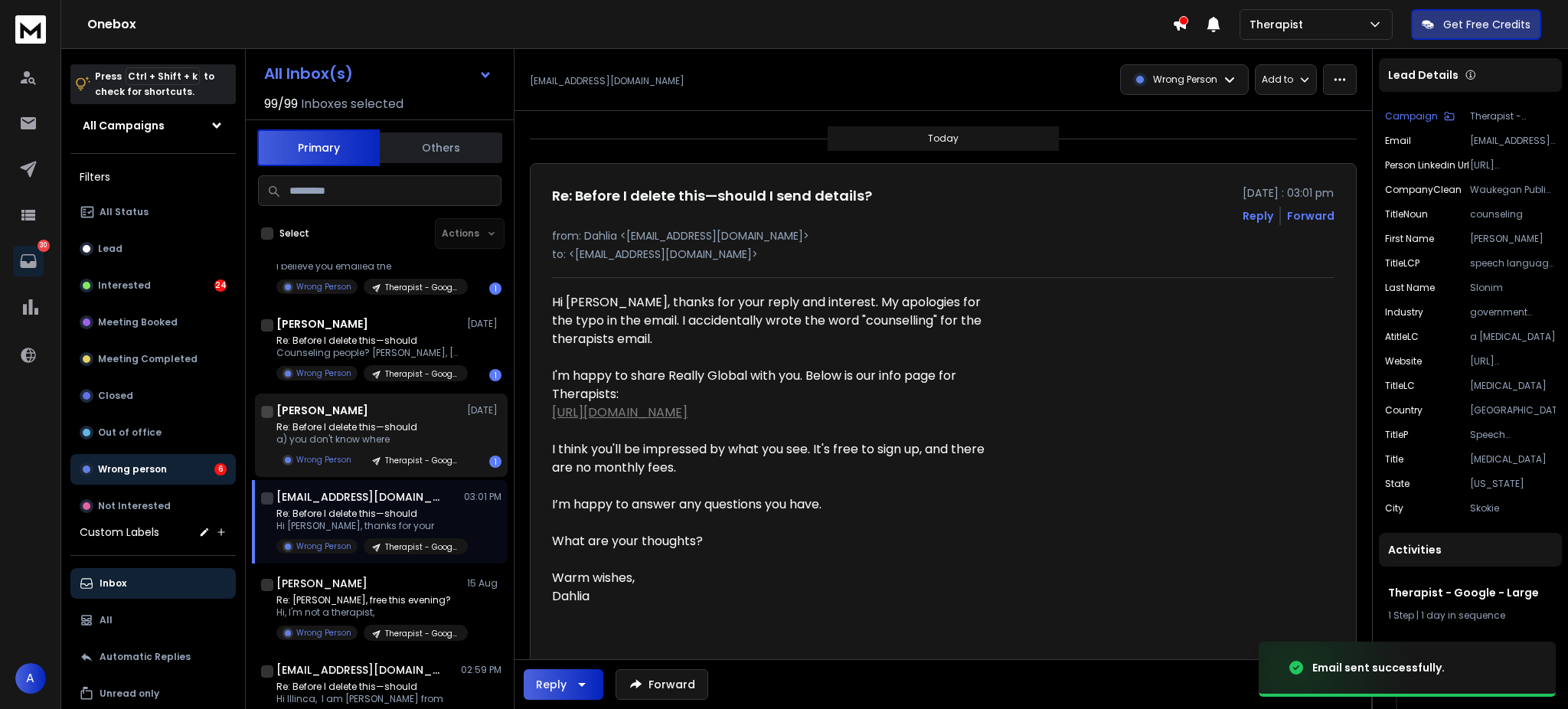
click at [405, 428] on p "Re: Before I delete this—should" at bounding box center [368, 427] width 184 height 12
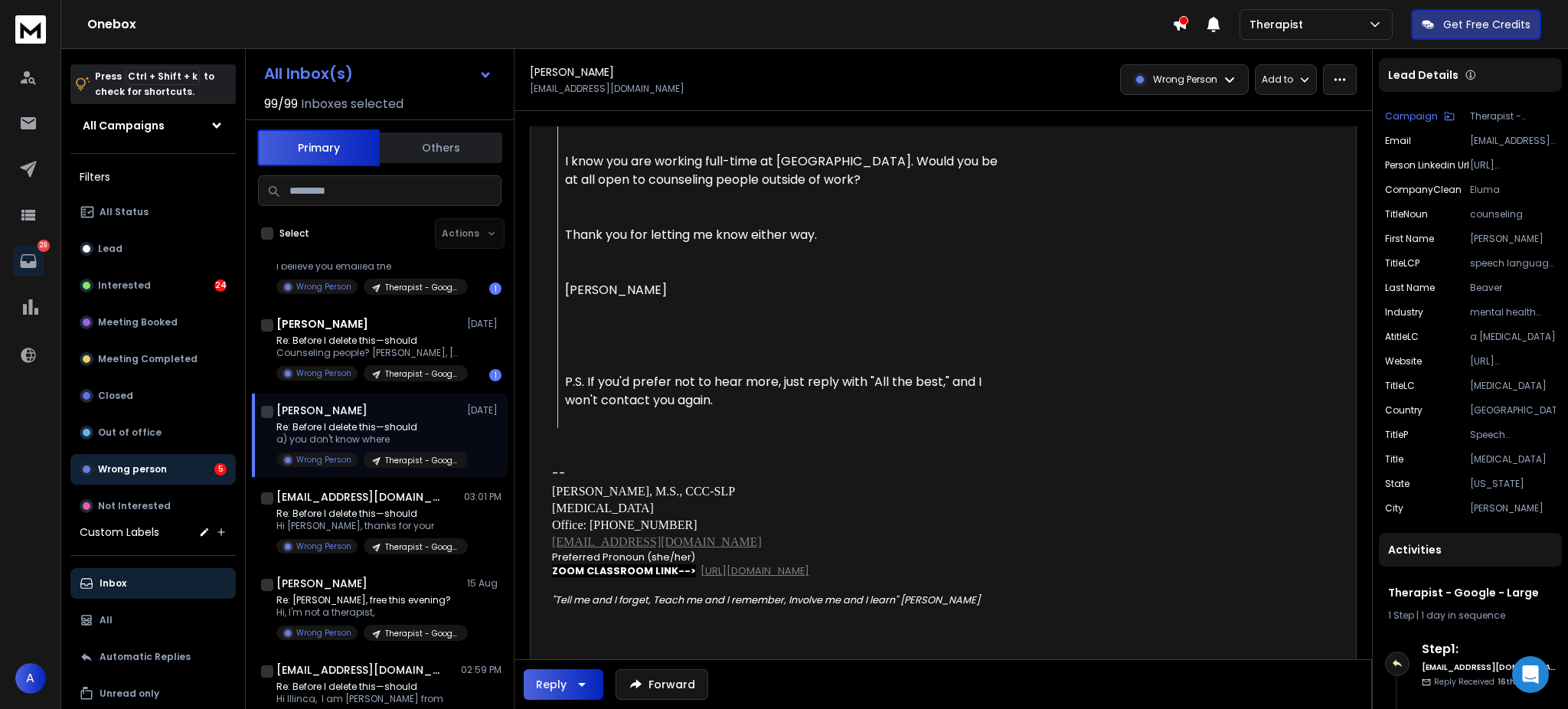
scroll to position [504, 0]
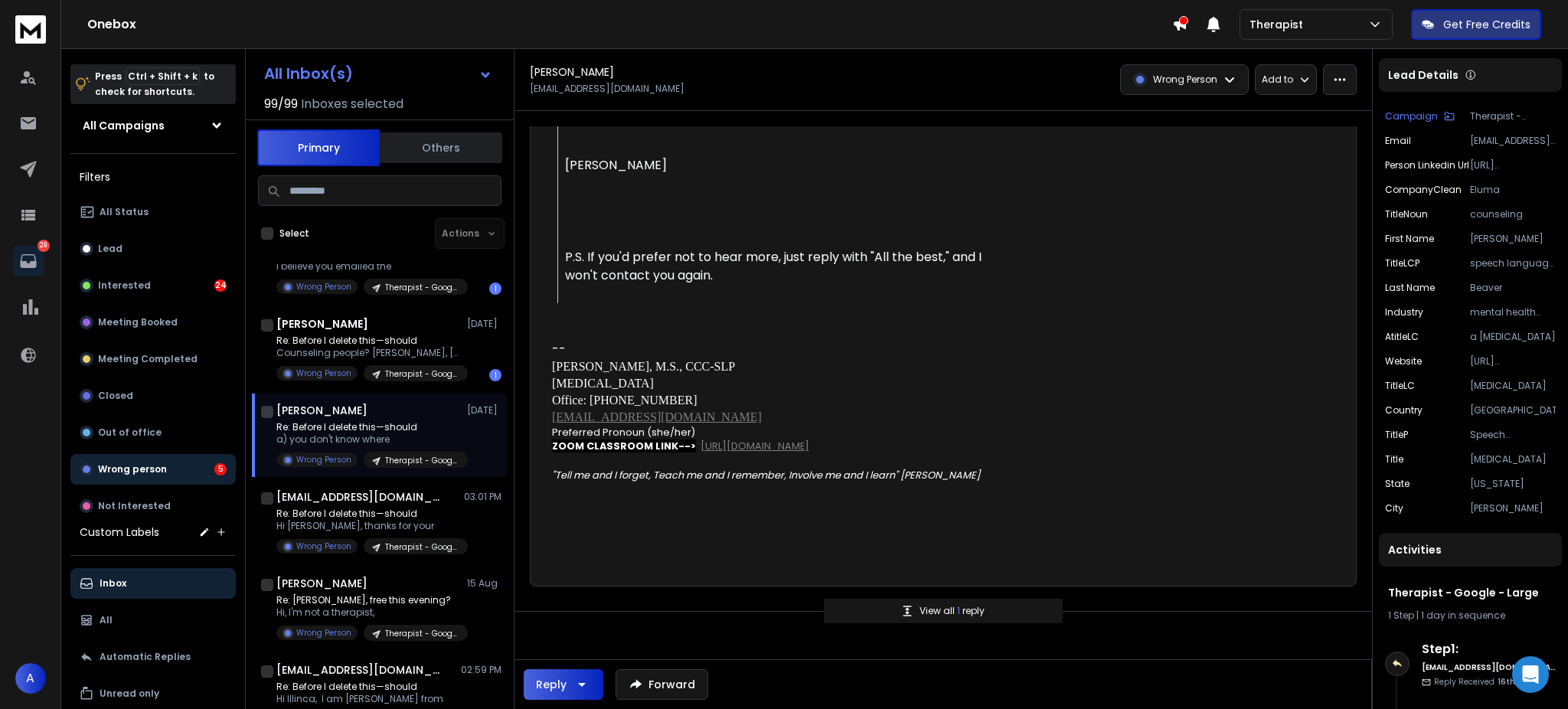
click at [965, 617] on p "View all 1 reply" at bounding box center [952, 610] width 65 height 12
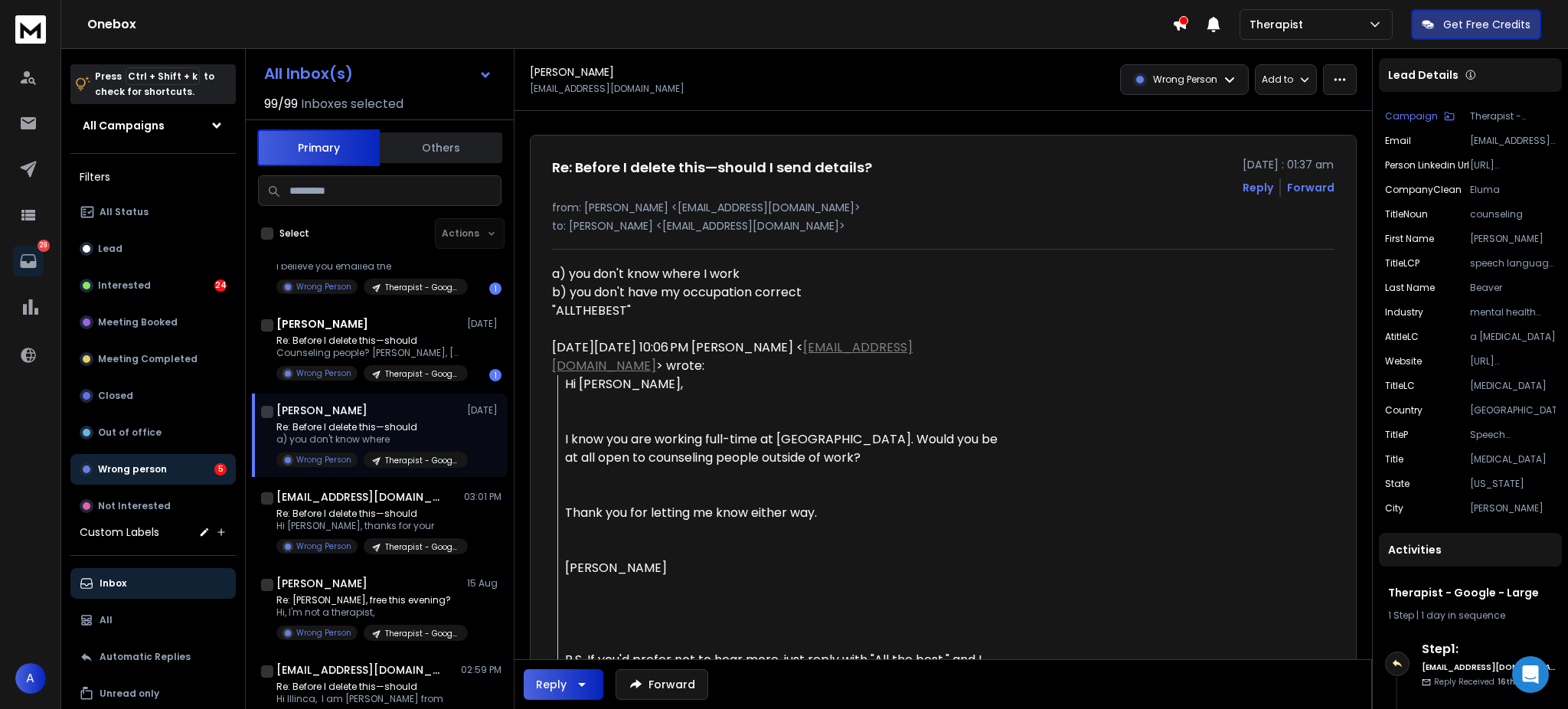
scroll to position [0, 0]
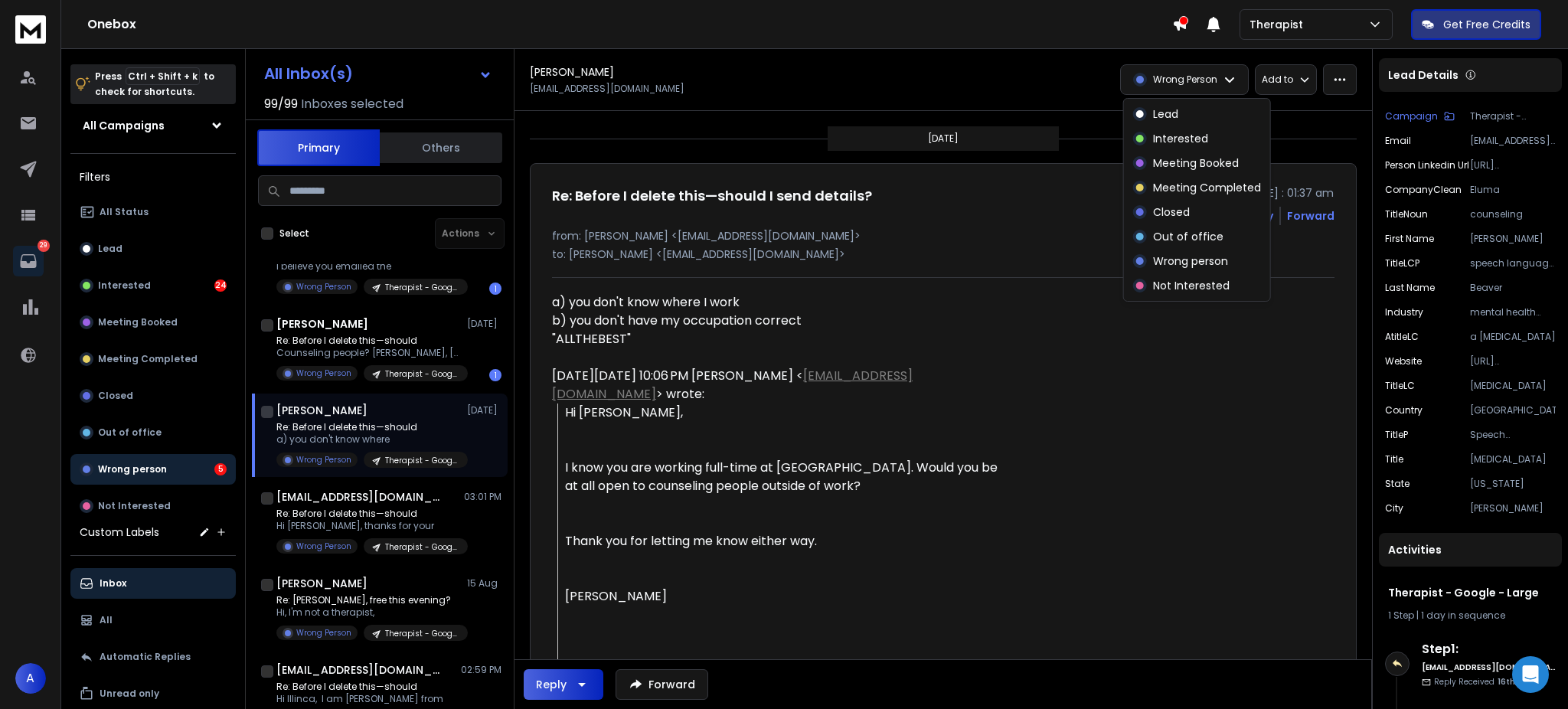
click at [1154, 86] on div "Wrong Person" at bounding box center [1184, 79] width 127 height 29
click at [1169, 289] on p "Not Interested" at bounding box center [1191, 285] width 77 height 15
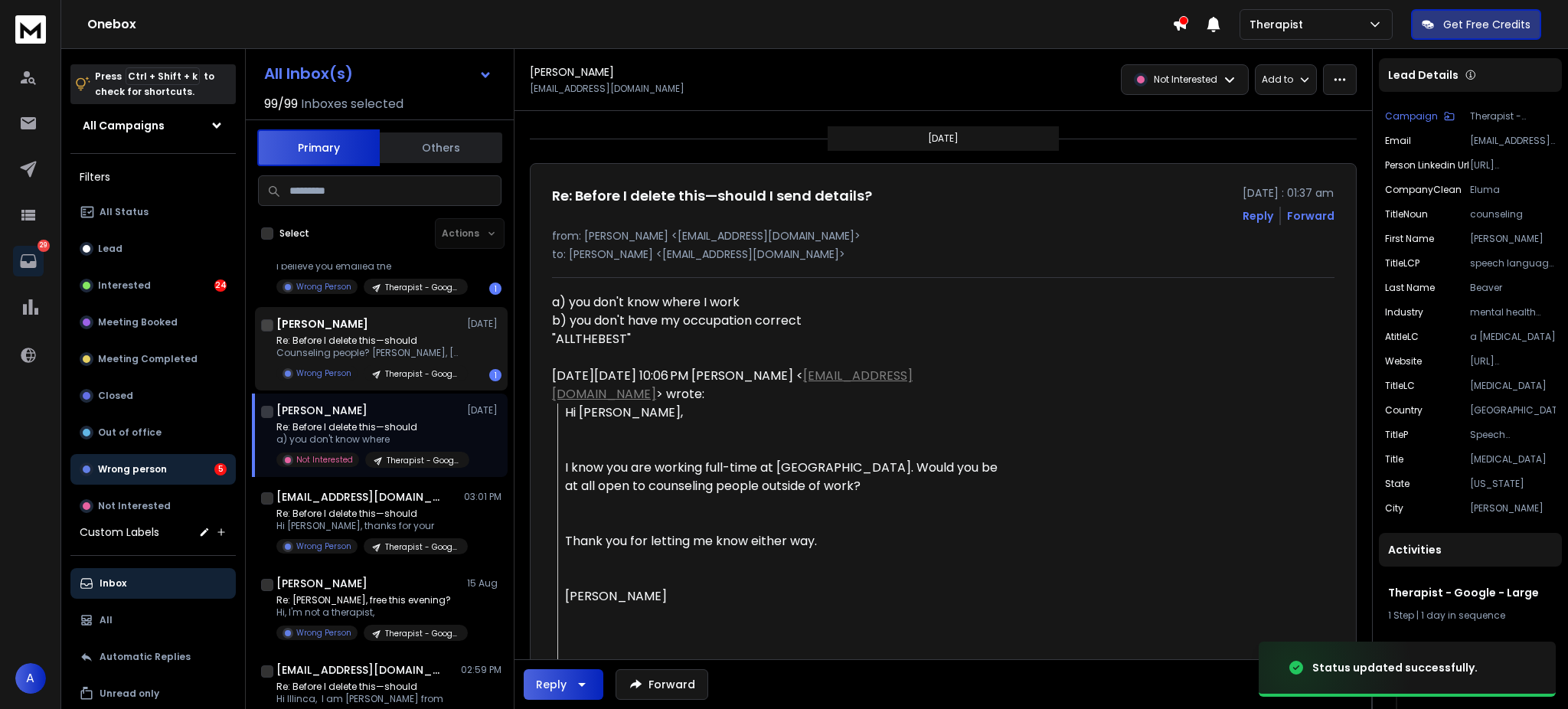
click at [425, 330] on div "Shane Harder 16 Aug" at bounding box center [389, 324] width 225 height 15
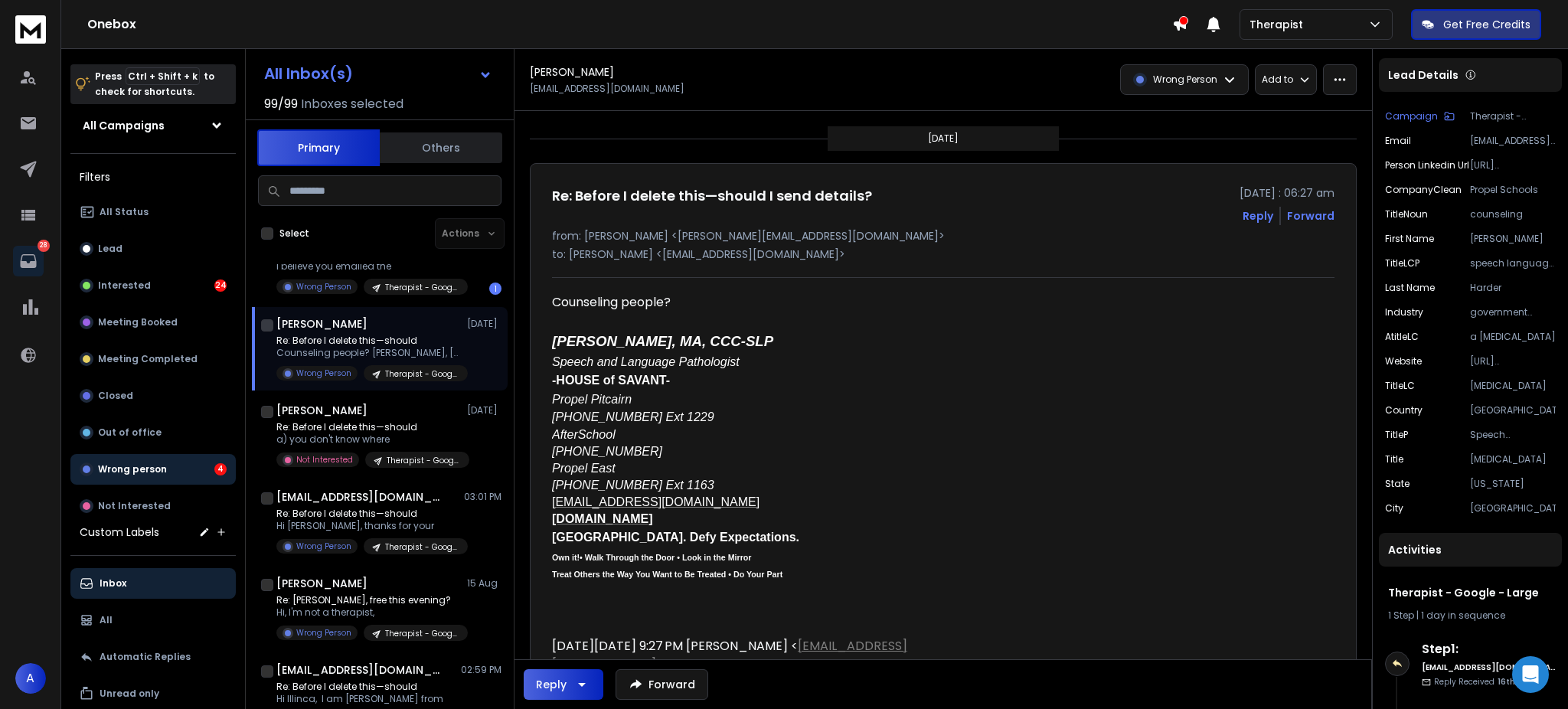
click at [535, 685] on button "Reply" at bounding box center [563, 684] width 79 height 31
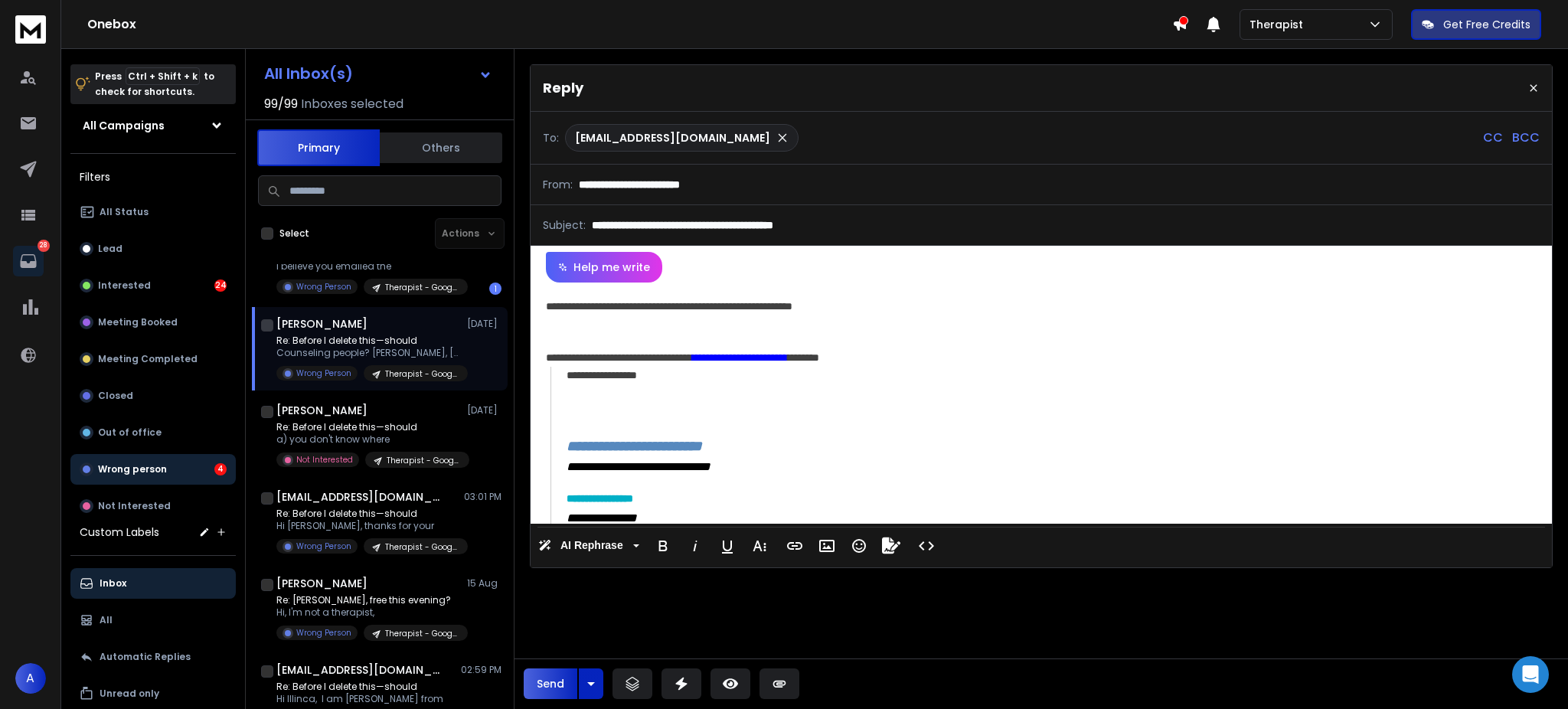
click at [785, 308] on div "**********" at bounding box center [1031, 306] width 971 height 17
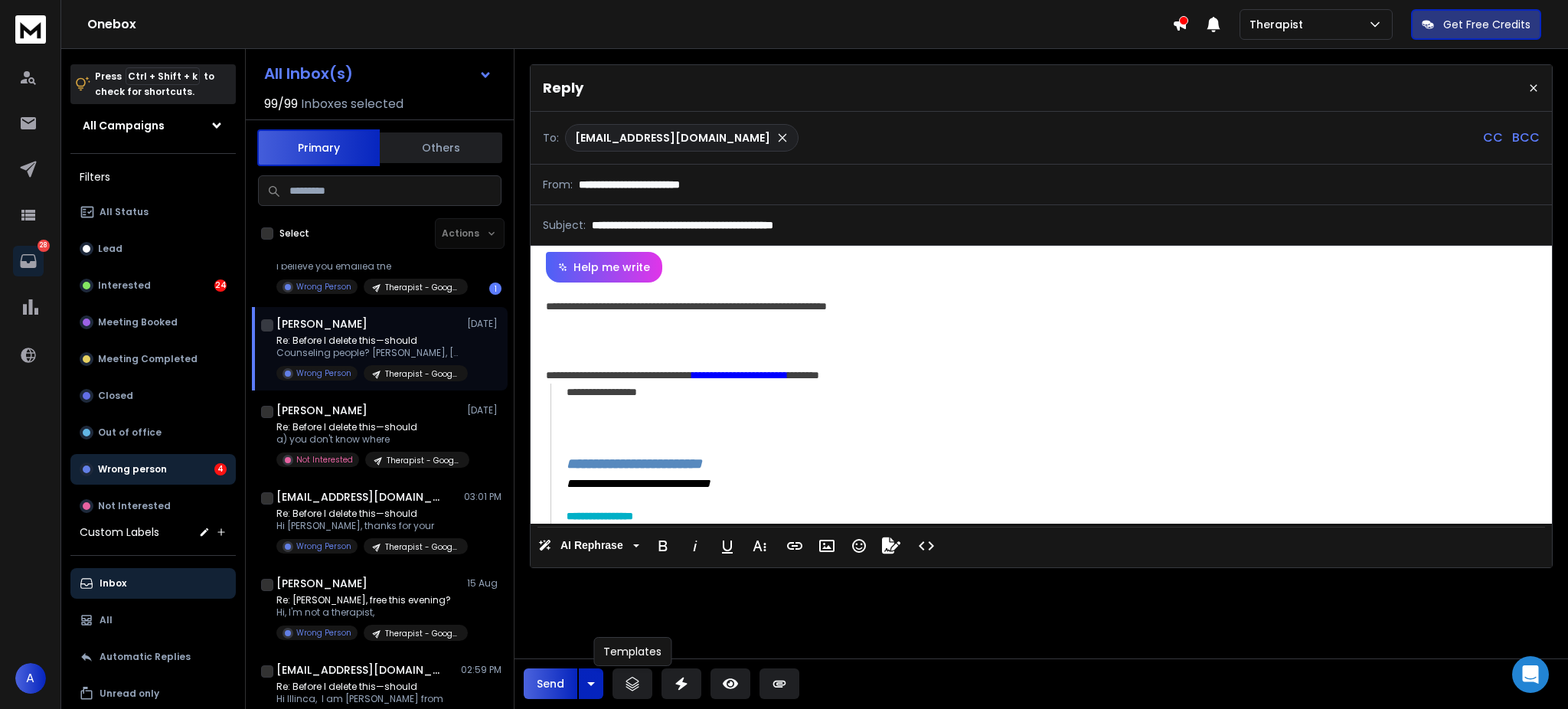
click at [625, 678] on icon at bounding box center [633, 683] width 15 height 15
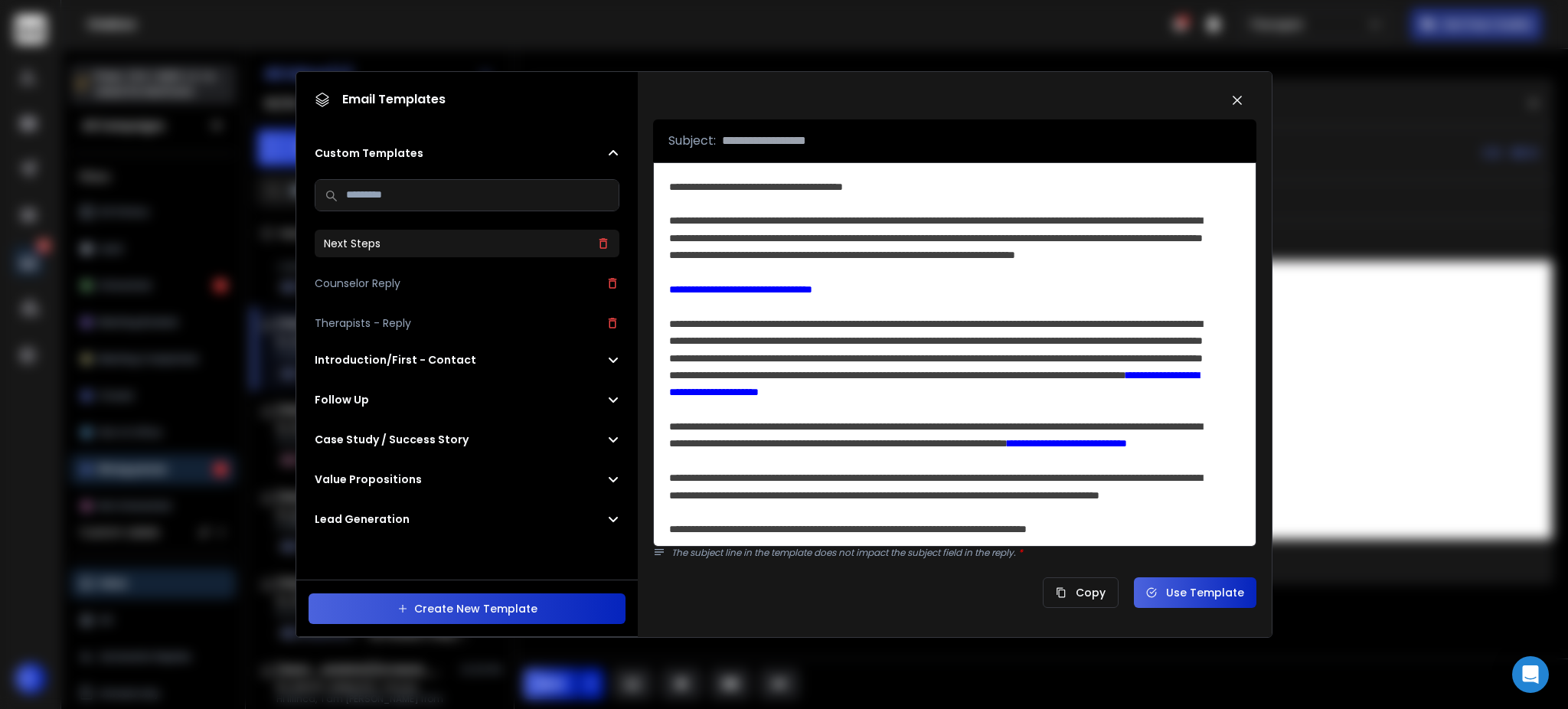
click at [464, 251] on div "Therapists - Reply" at bounding box center [467, 244] width 286 height 15
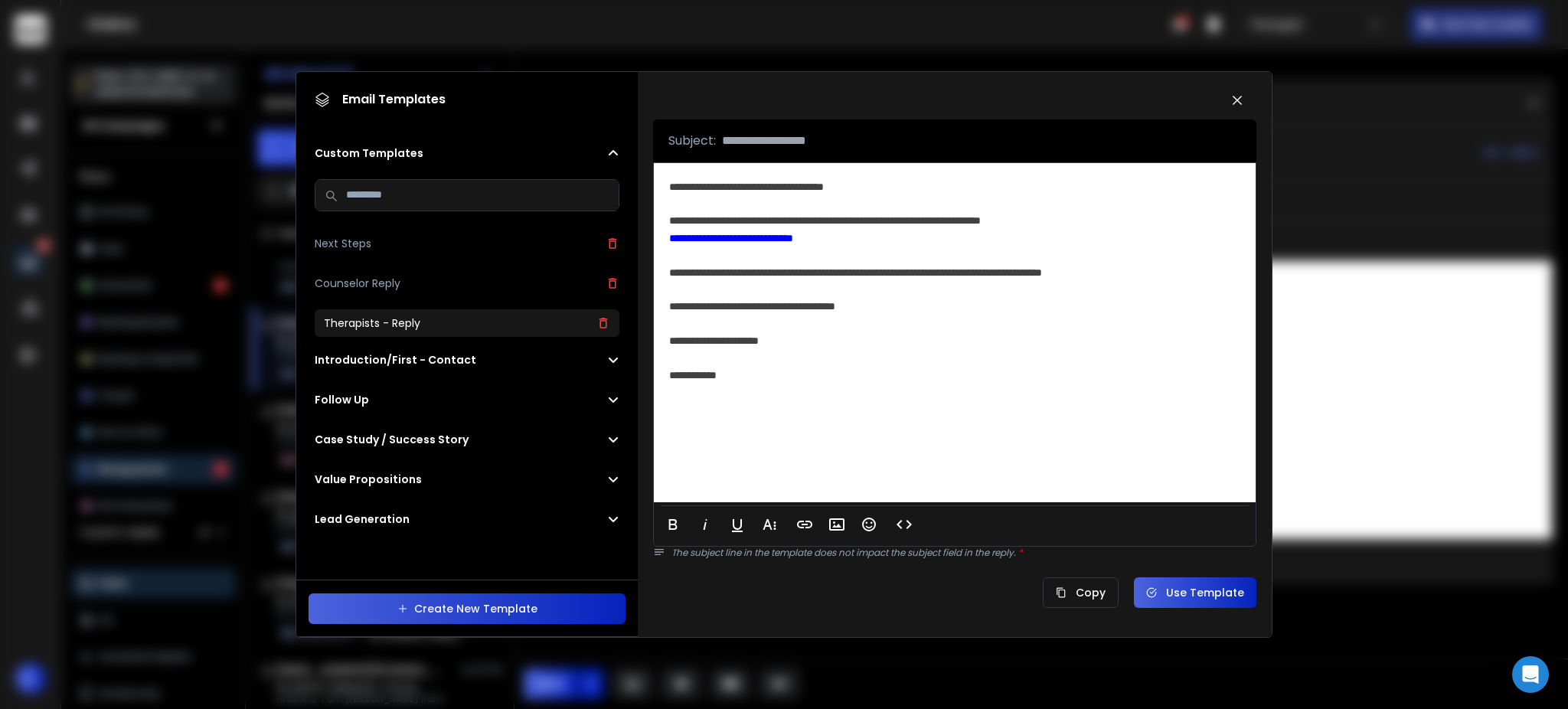
click at [1223, 597] on button "Use Template" at bounding box center [1195, 592] width 123 height 31
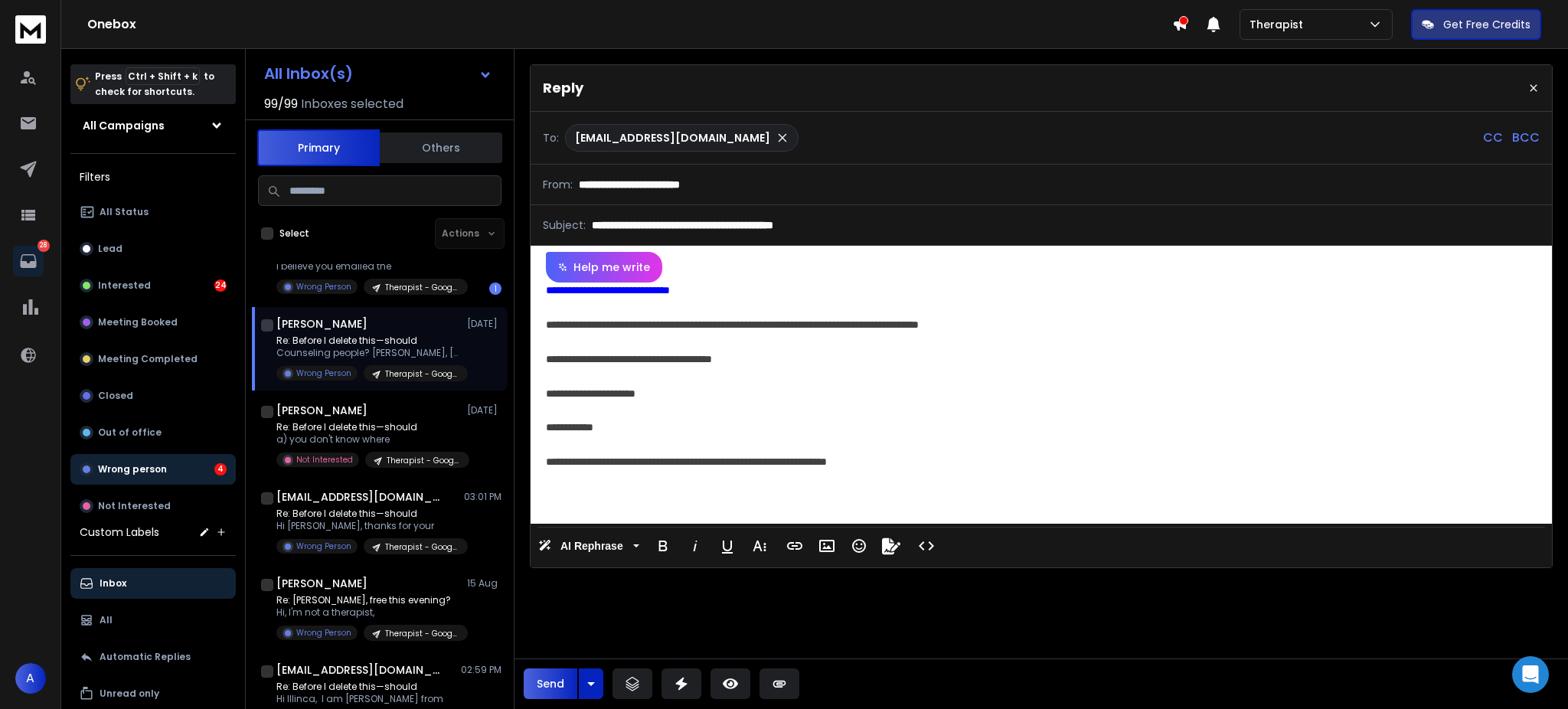
scroll to position [101, 0]
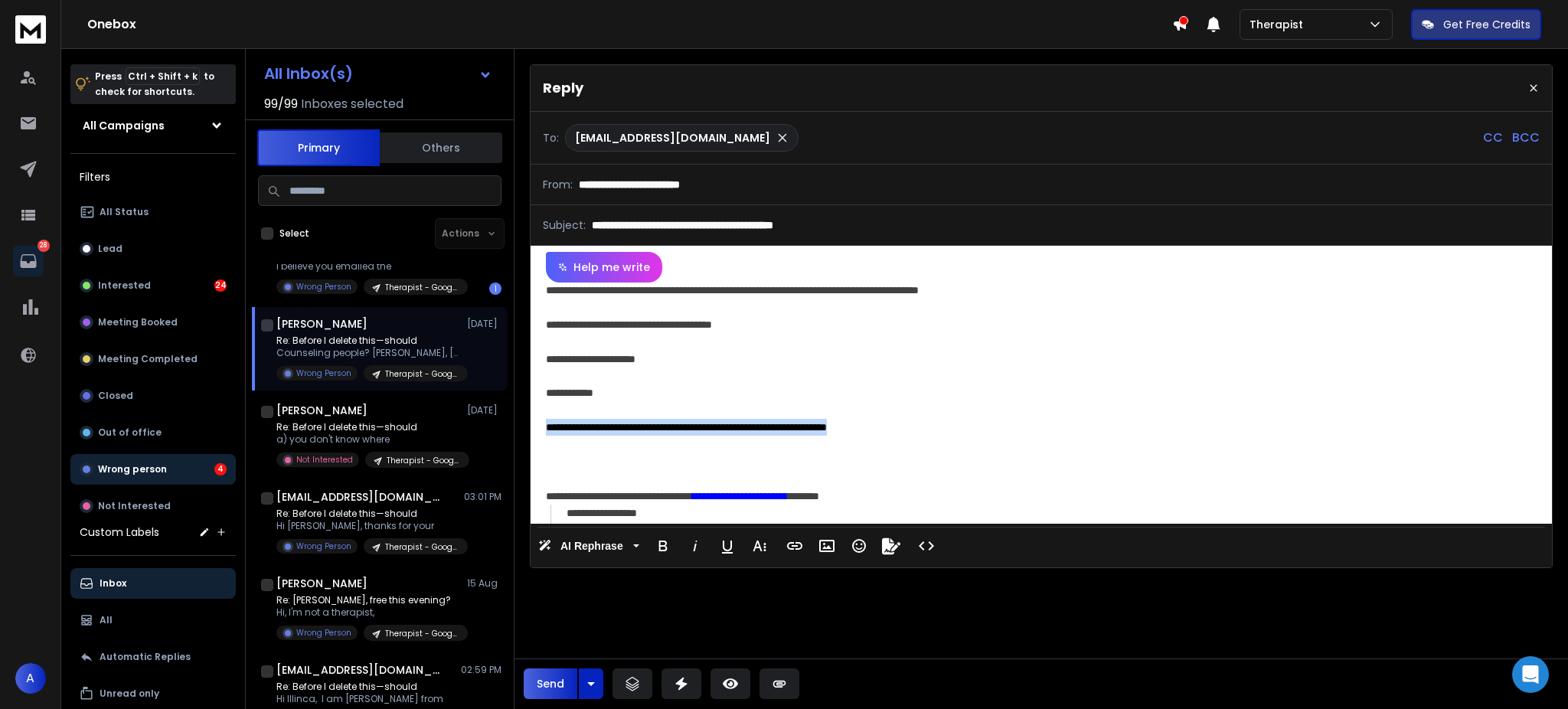
drag, startPoint x: 895, startPoint y: 425, endPoint x: 527, endPoint y: 420, distance: 368.0
click at [527, 420] on div "**********" at bounding box center [1041, 403] width 1054 height 710
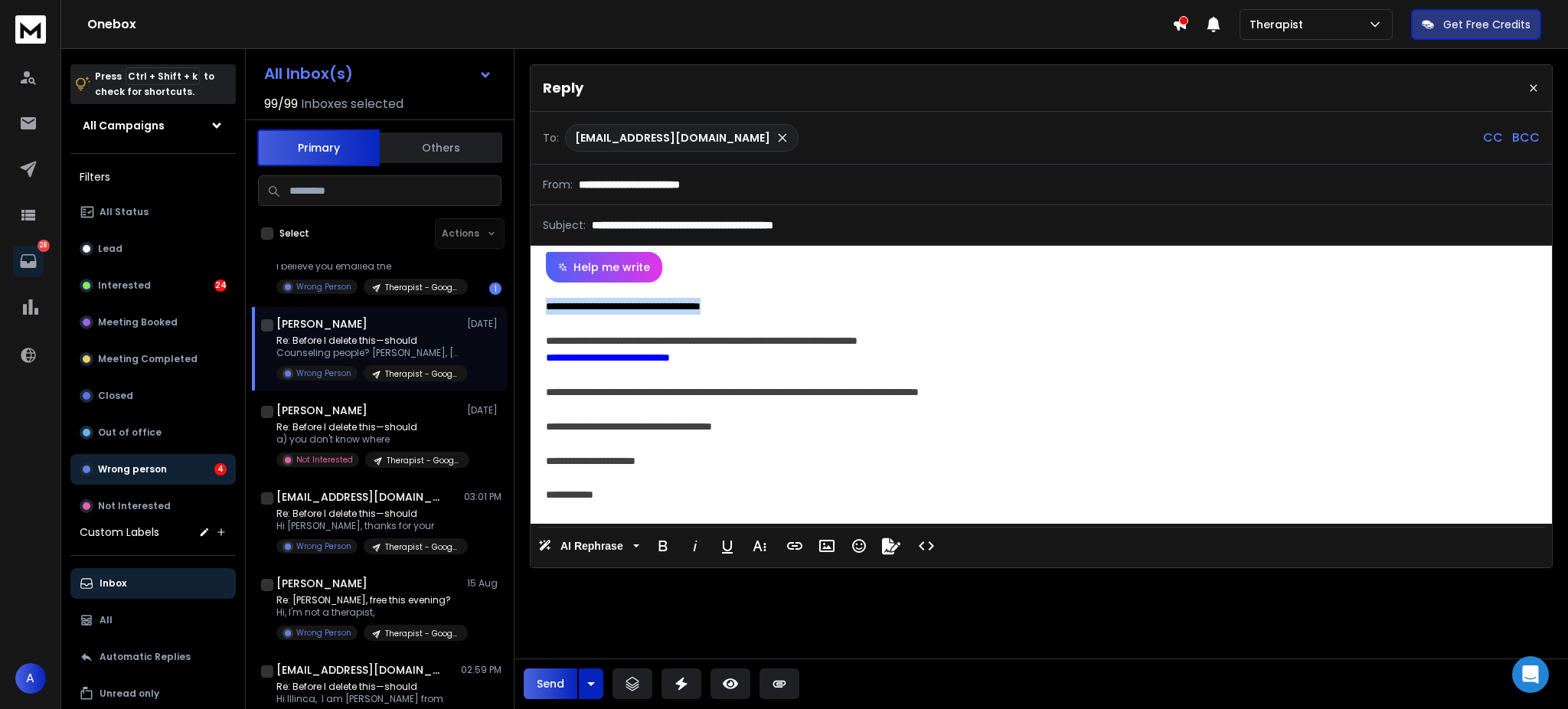
drag, startPoint x: 731, startPoint y: 312, endPoint x: 536, endPoint y: 307, distance: 195.1
click at [536, 307] on div "**********" at bounding box center [1039, 402] width 1018 height 241
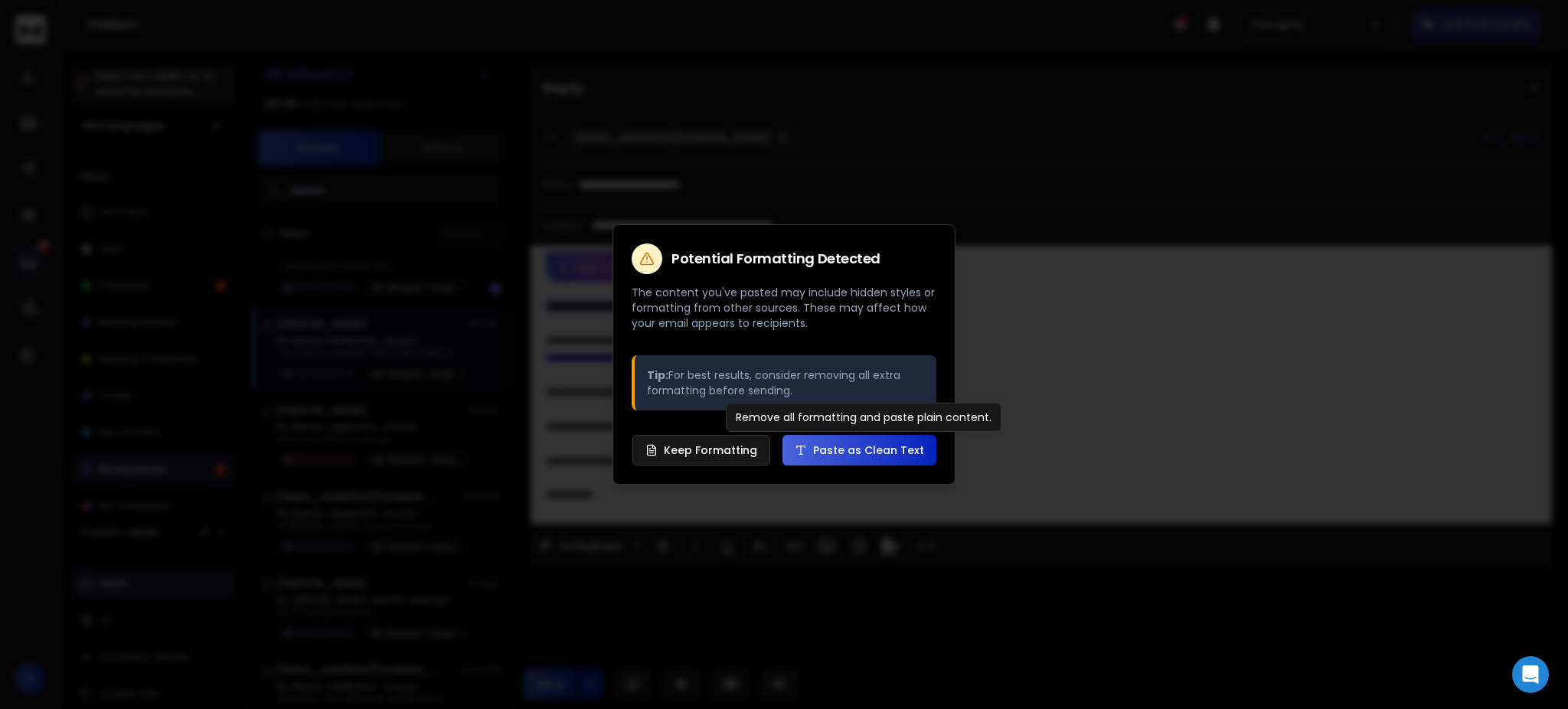
click at [802, 449] on icon at bounding box center [801, 450] width 12 height 12
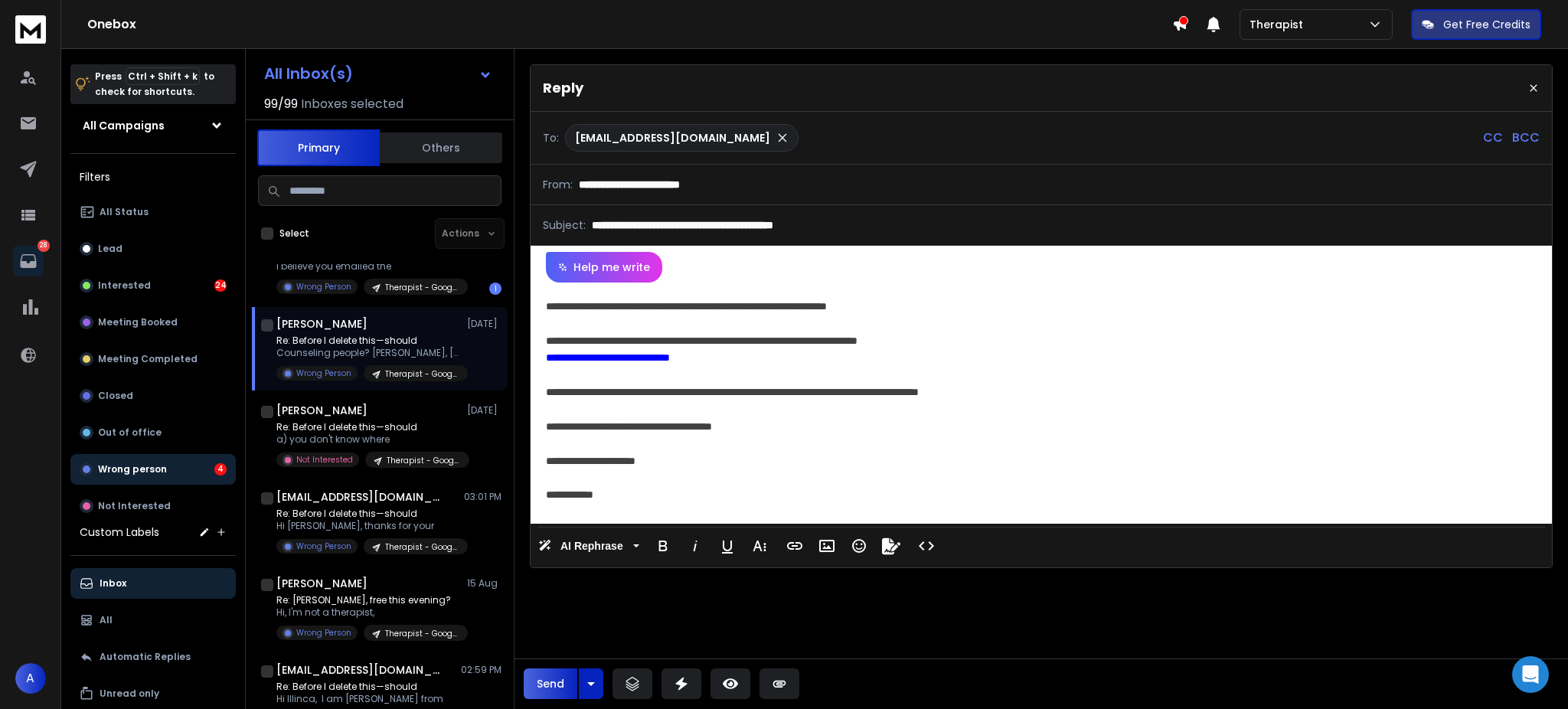
click at [585, 342] on div "**********" at bounding box center [1031, 341] width 971 height 17
click at [735, 349] on div "**********" at bounding box center [1031, 358] width 971 height 17
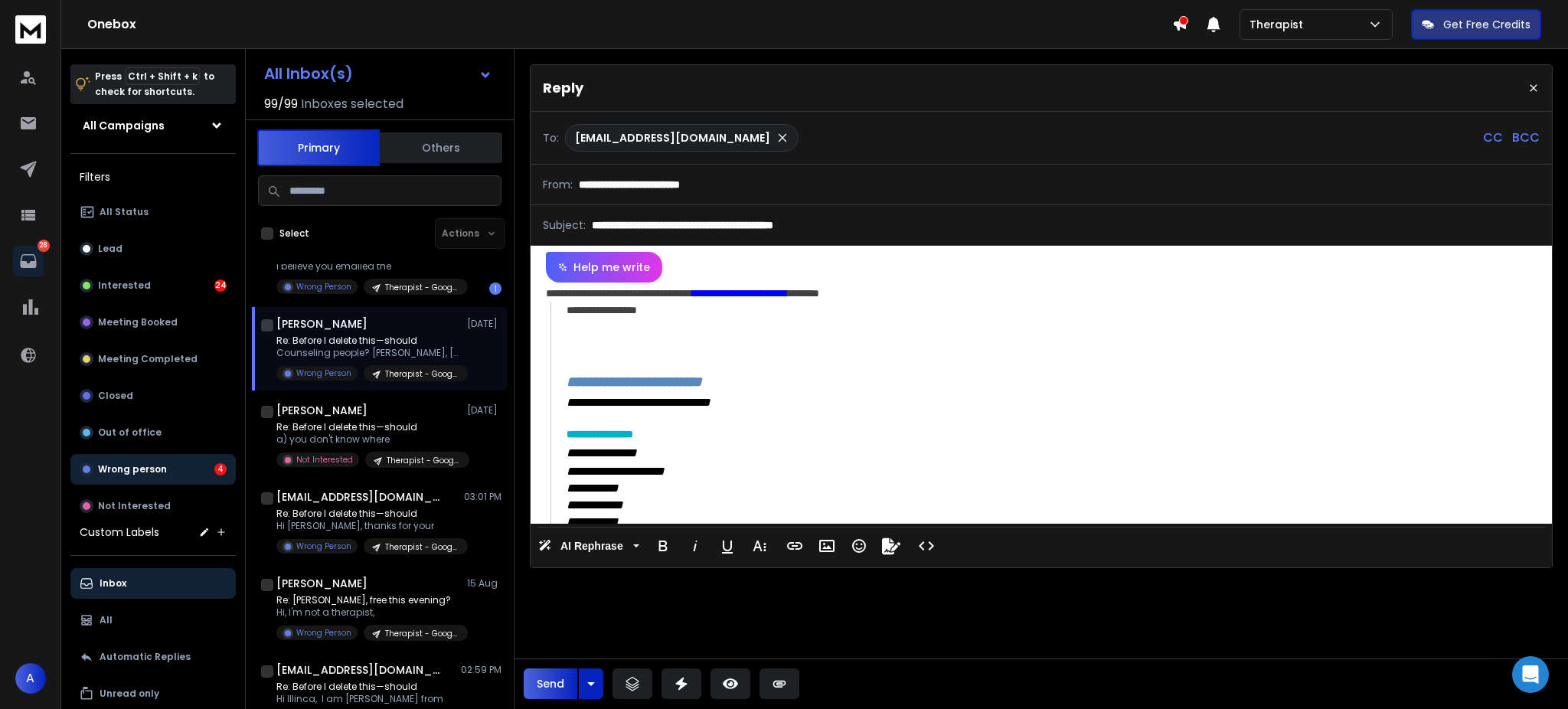
scroll to position [306, 0]
drag, startPoint x: 558, startPoint y: 401, endPoint x: 751, endPoint y: 406, distance: 193.1
click at [751, 406] on div "**********" at bounding box center [1041, 678] width 981 height 758
copy icon "**********"
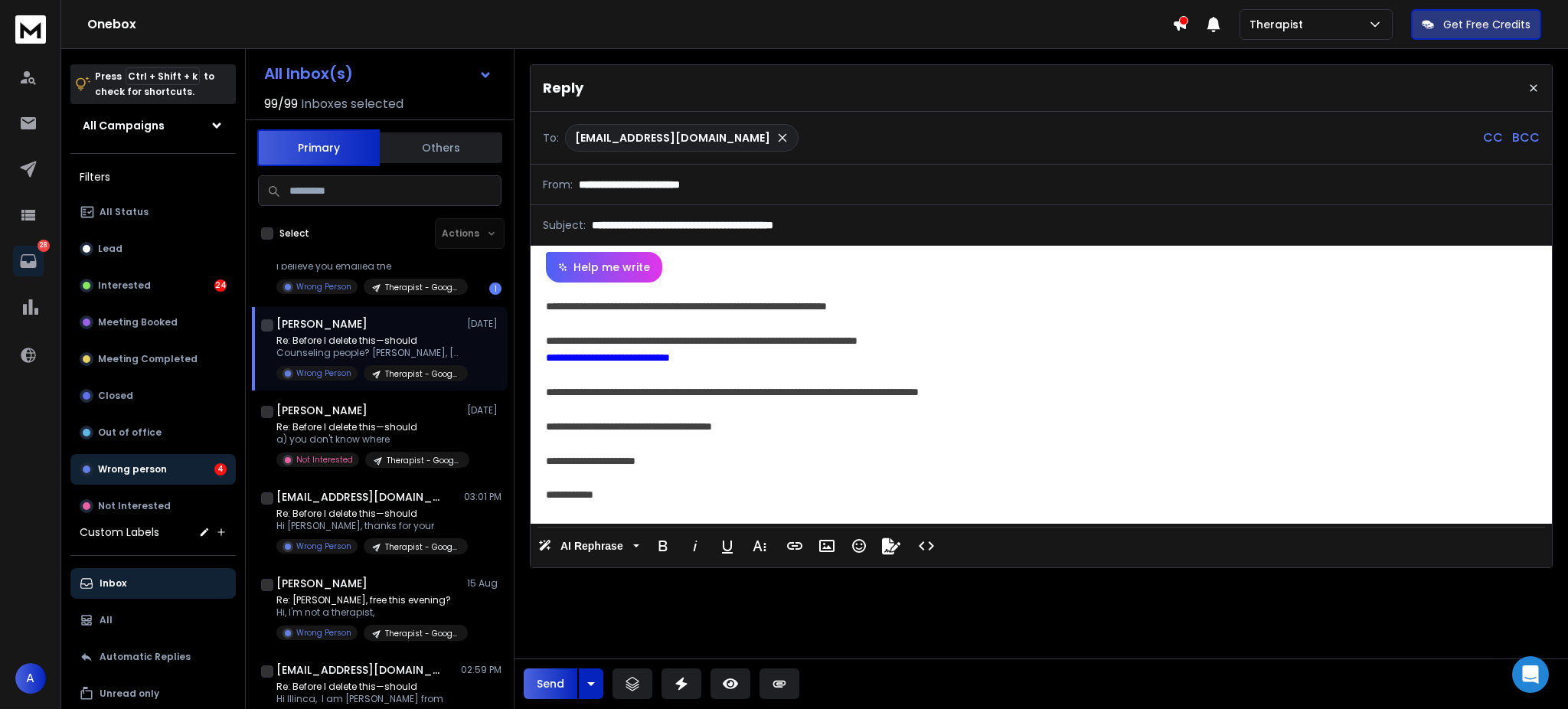
click at [890, 342] on div "**********" at bounding box center [1031, 341] width 971 height 17
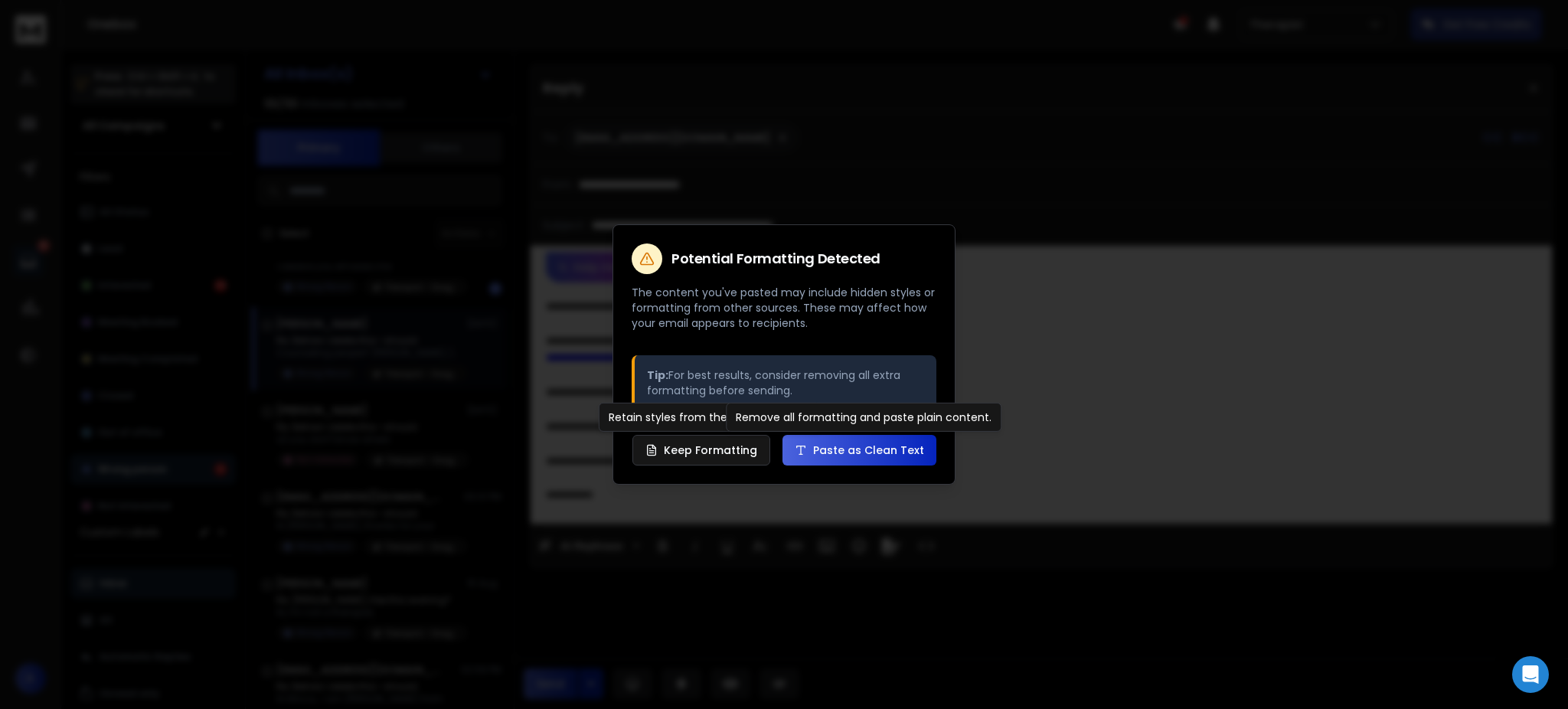
click at [917, 442] on button "Paste as Clean Text" at bounding box center [859, 450] width 154 height 31
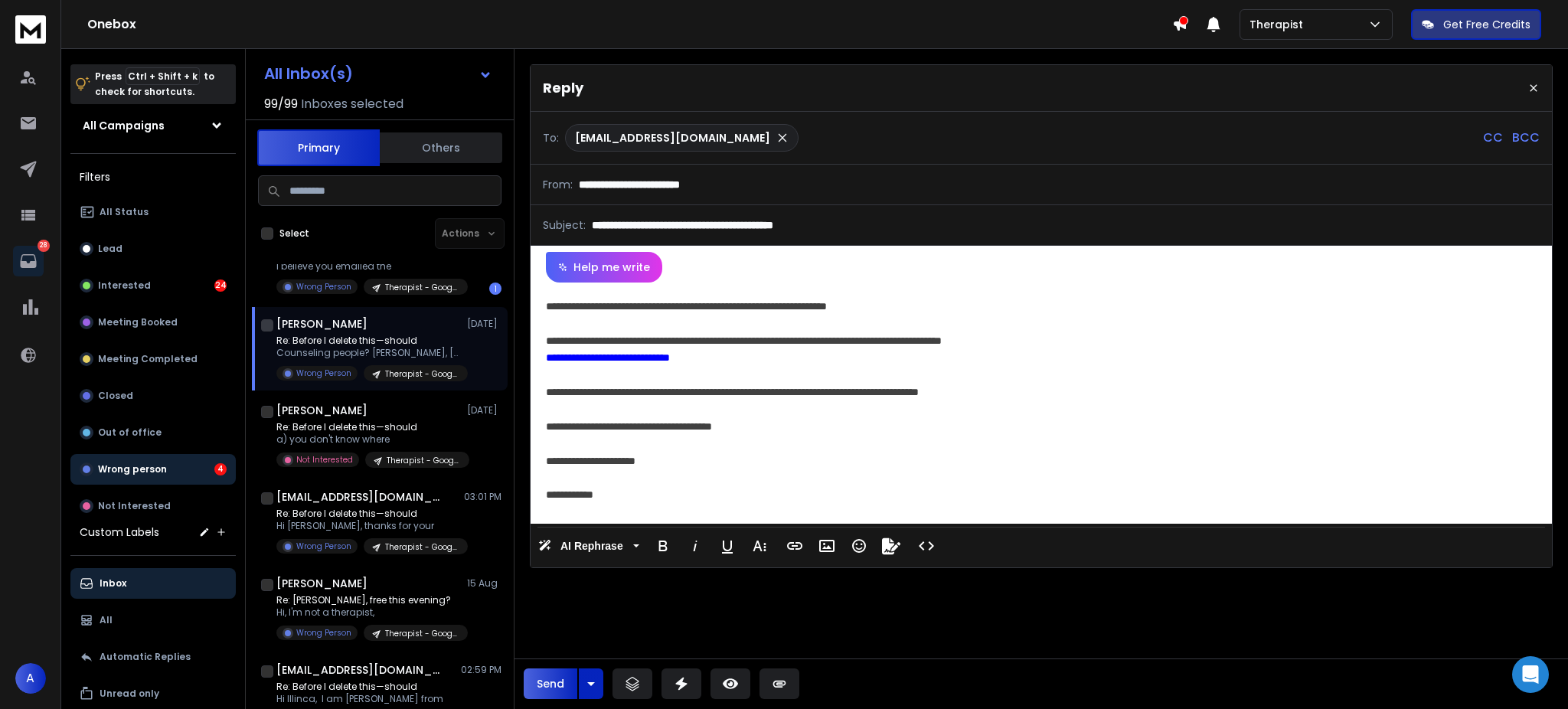
click at [607, 509] on div at bounding box center [1039, 512] width 987 height 17
click at [561, 677] on button "Send" at bounding box center [550, 683] width 54 height 31
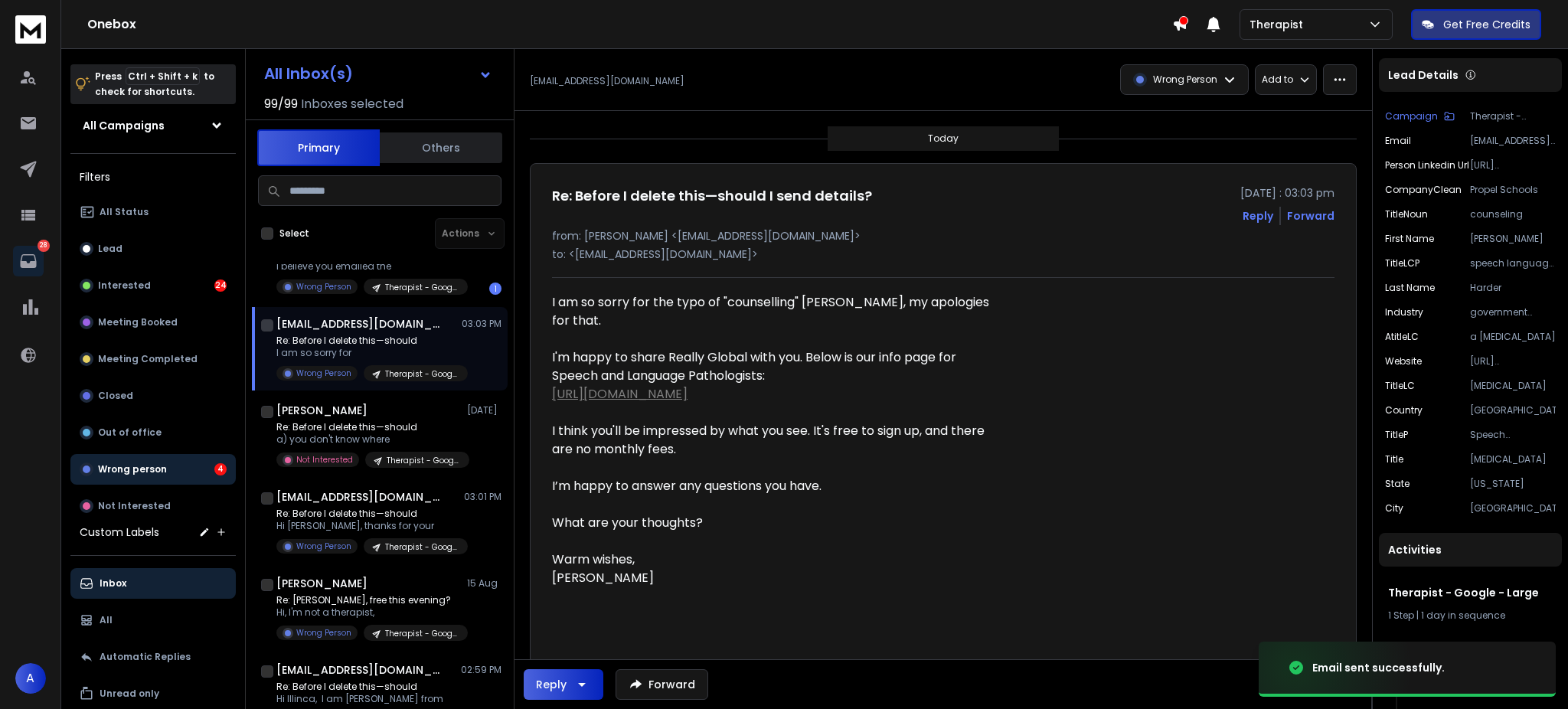
click at [1148, 72] on div "Wrong Person" at bounding box center [1184, 79] width 127 height 29
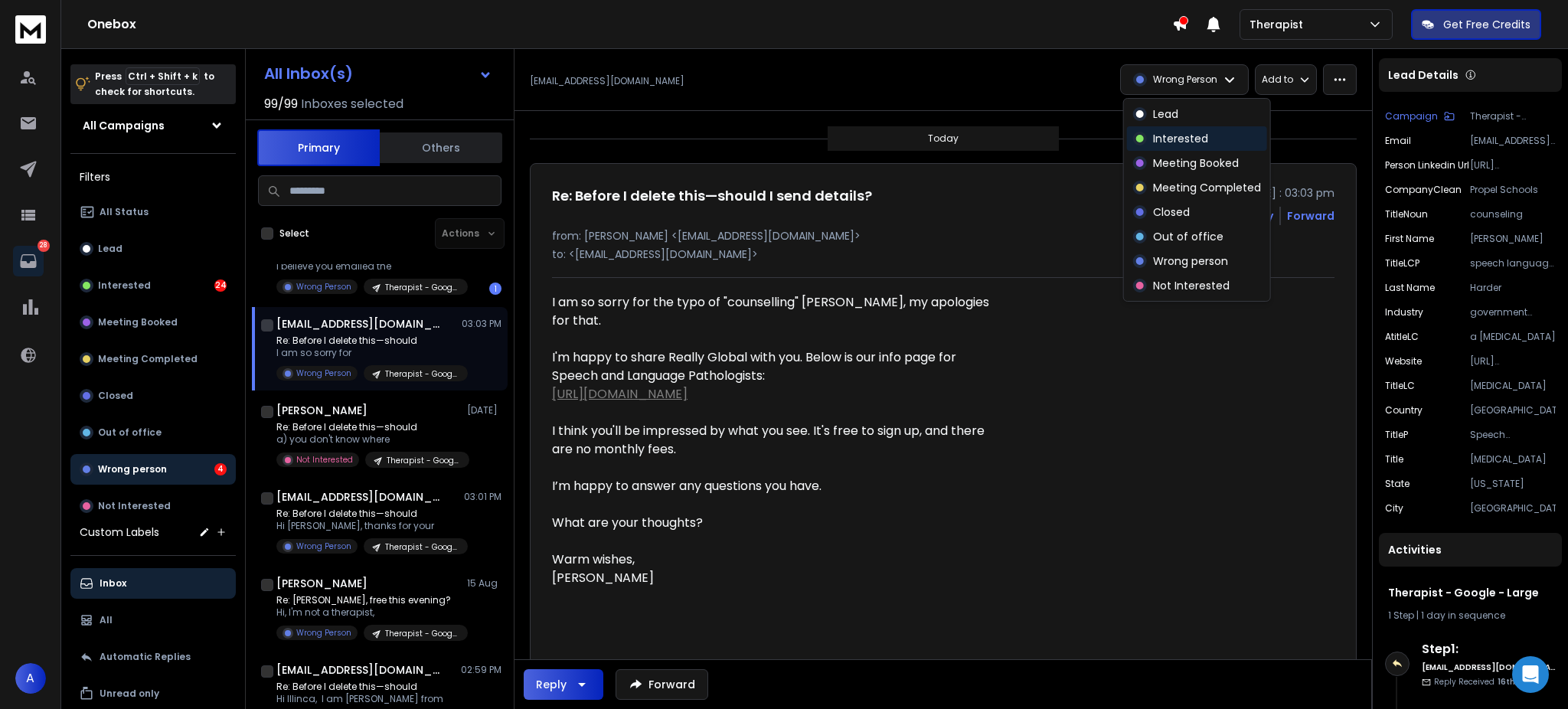
drag, startPoint x: 1166, startPoint y: 139, endPoint x: 1119, endPoint y: 175, distance: 59.2
click at [1165, 139] on p "Interested" at bounding box center [1180, 139] width 55 height 15
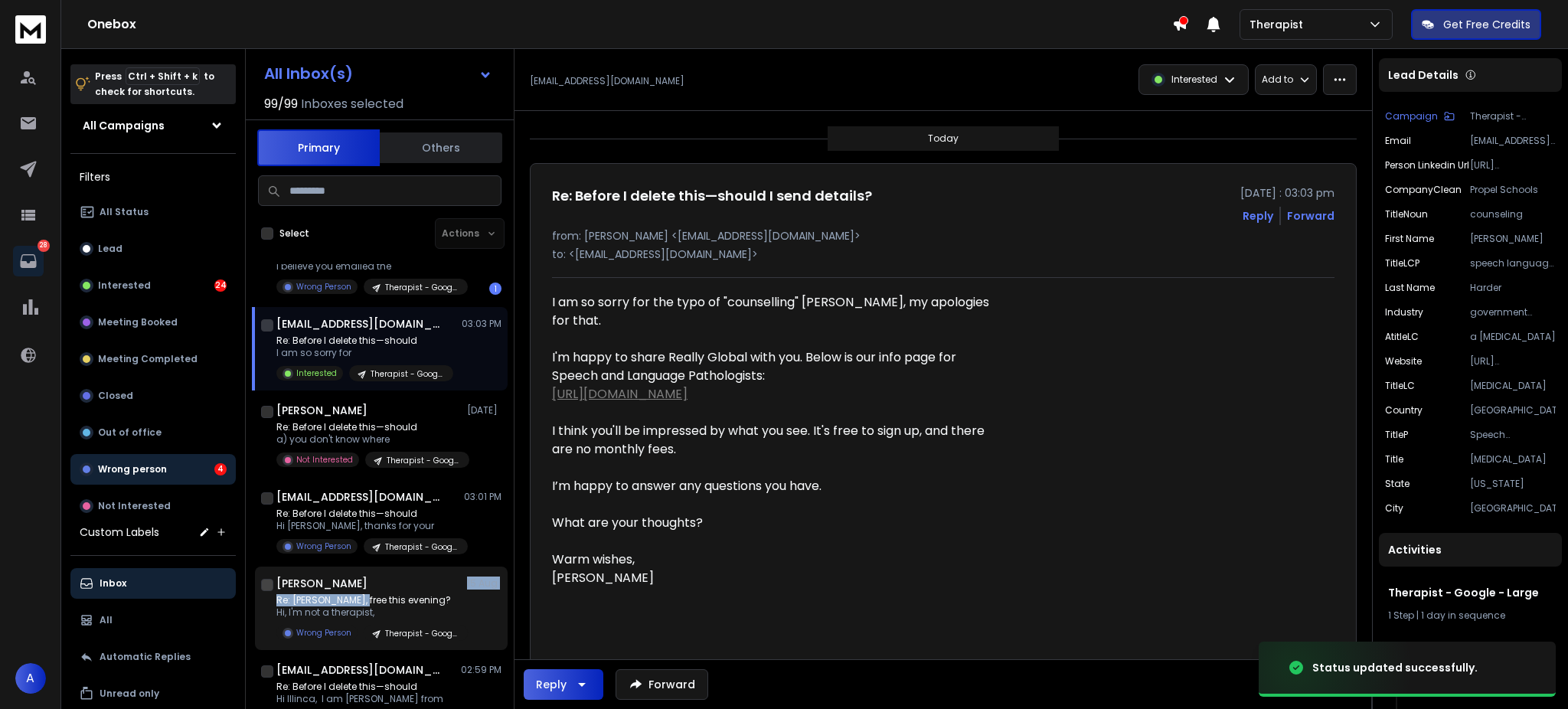
click at [353, 593] on div "Etienne Rouzet 15 Aug Re: Etienne, free this evening? Hi, I'm not a therapist, …" at bounding box center [389, 608] width 225 height 65
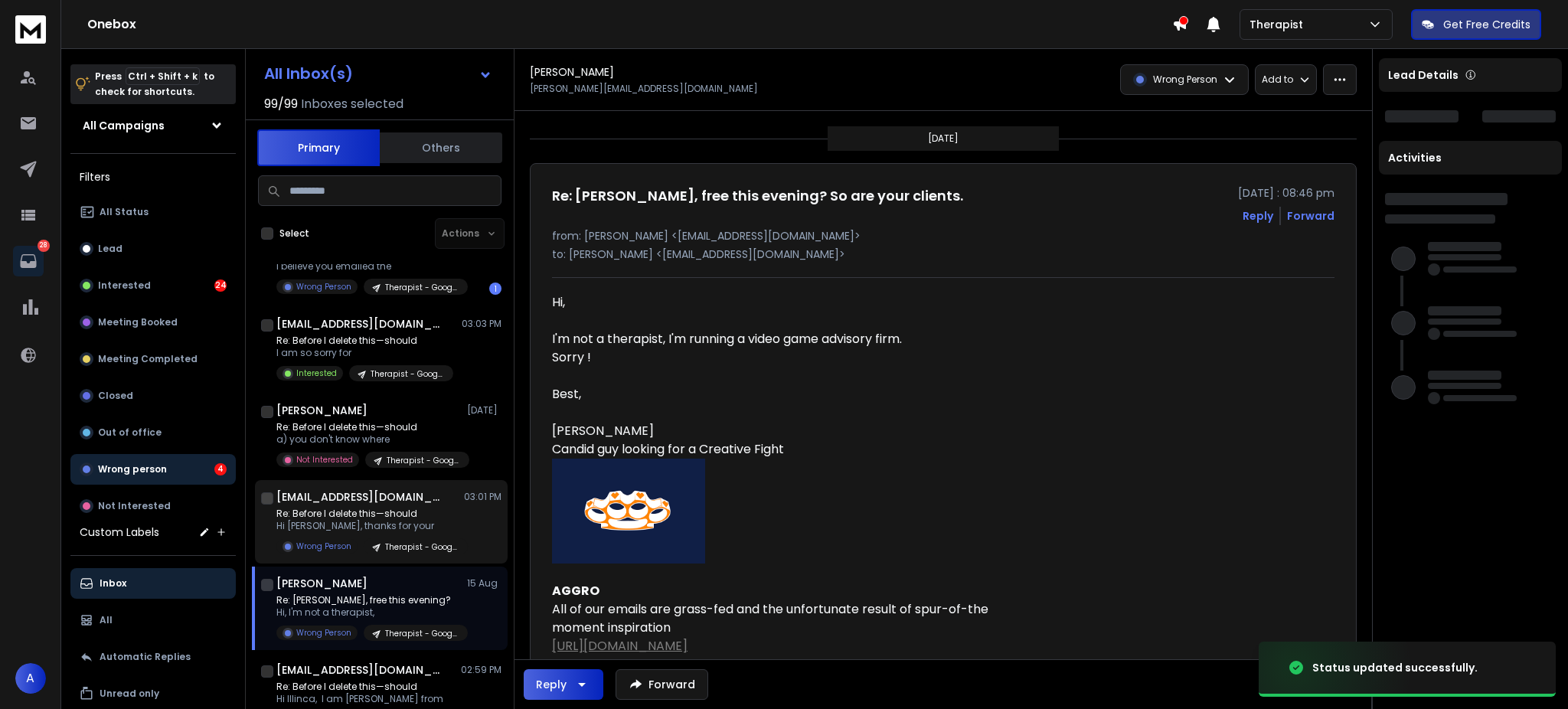
click at [408, 482] on div "eslonim@wps60.org 03:01 PM Re: Before I delete this—should Hi Ellisa, thanks fo…" at bounding box center [381, 522] width 252 height 84
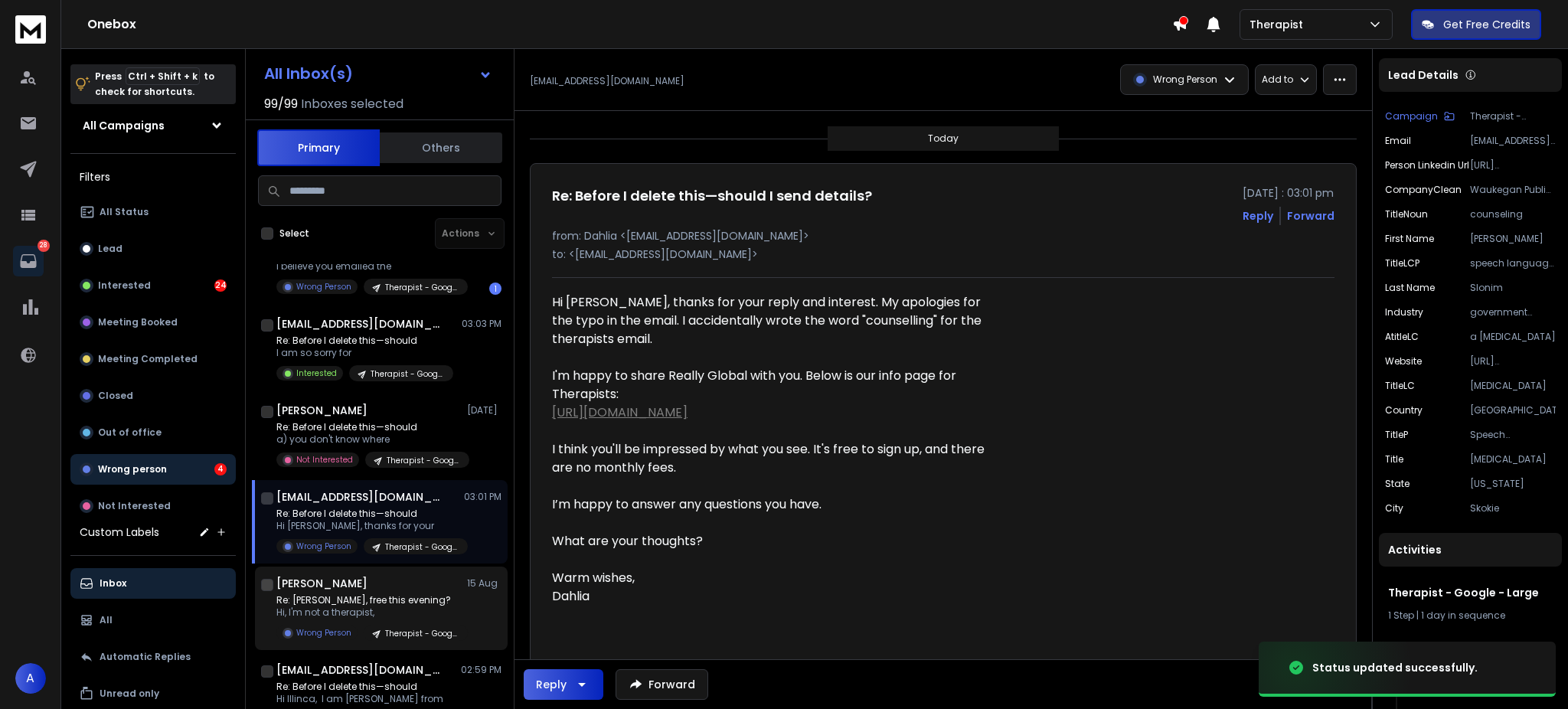
click at [404, 597] on p "Re: Etienne, free this evening?" at bounding box center [368, 600] width 184 height 12
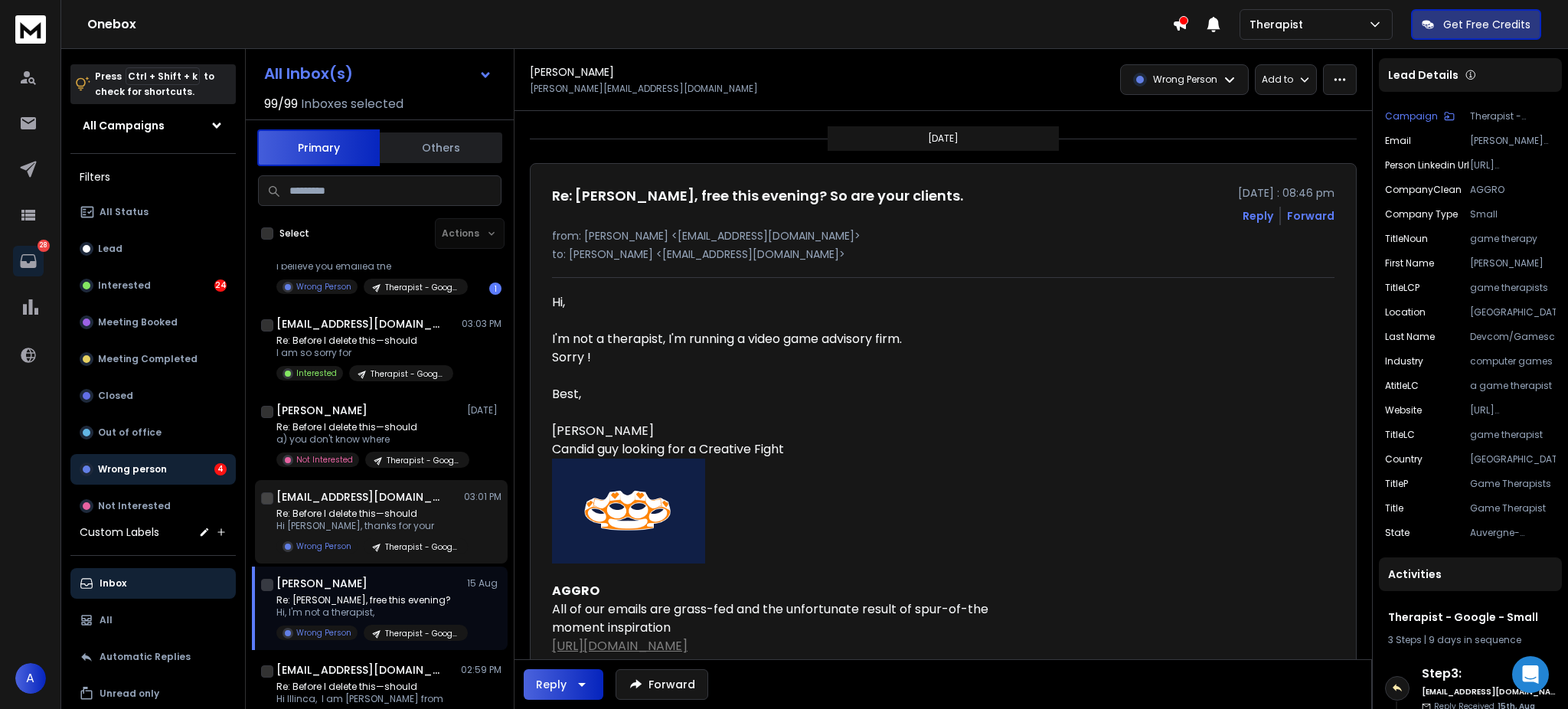
click at [405, 518] on p "Re: Before I delete this—should" at bounding box center [368, 513] width 184 height 12
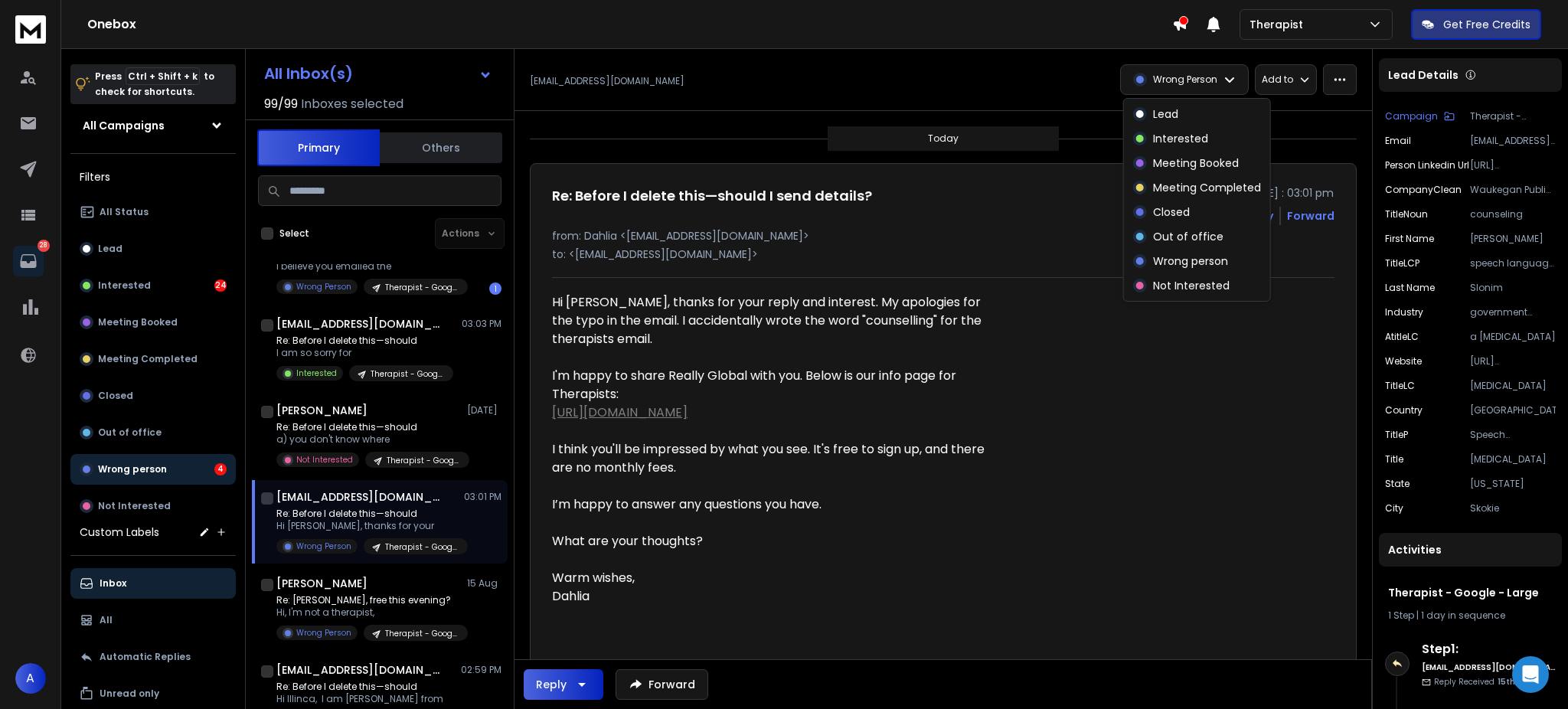
click at [1199, 66] on div "Wrong Person" at bounding box center [1184, 79] width 127 height 29
click at [1189, 133] on p "Interested" at bounding box center [1180, 139] width 55 height 15
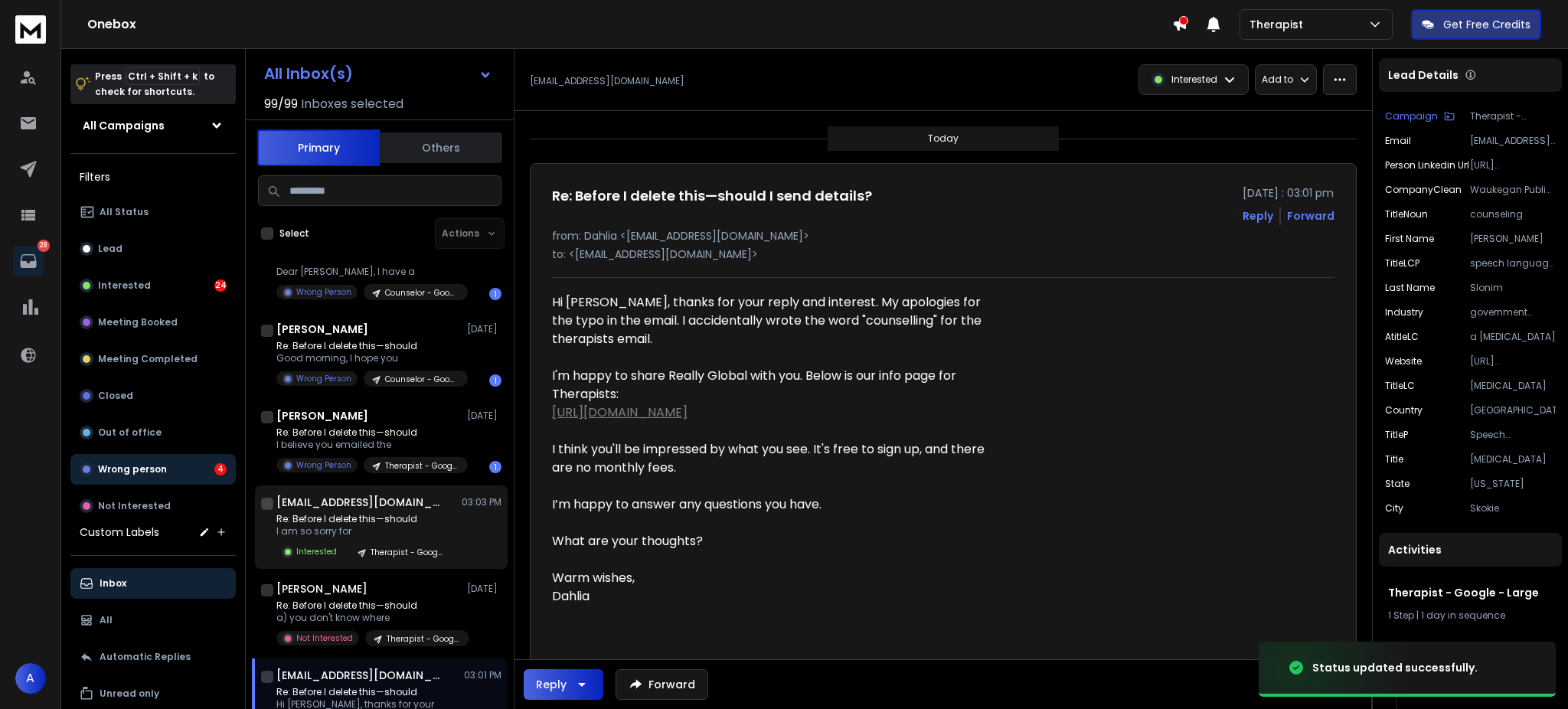
scroll to position [101, 0]
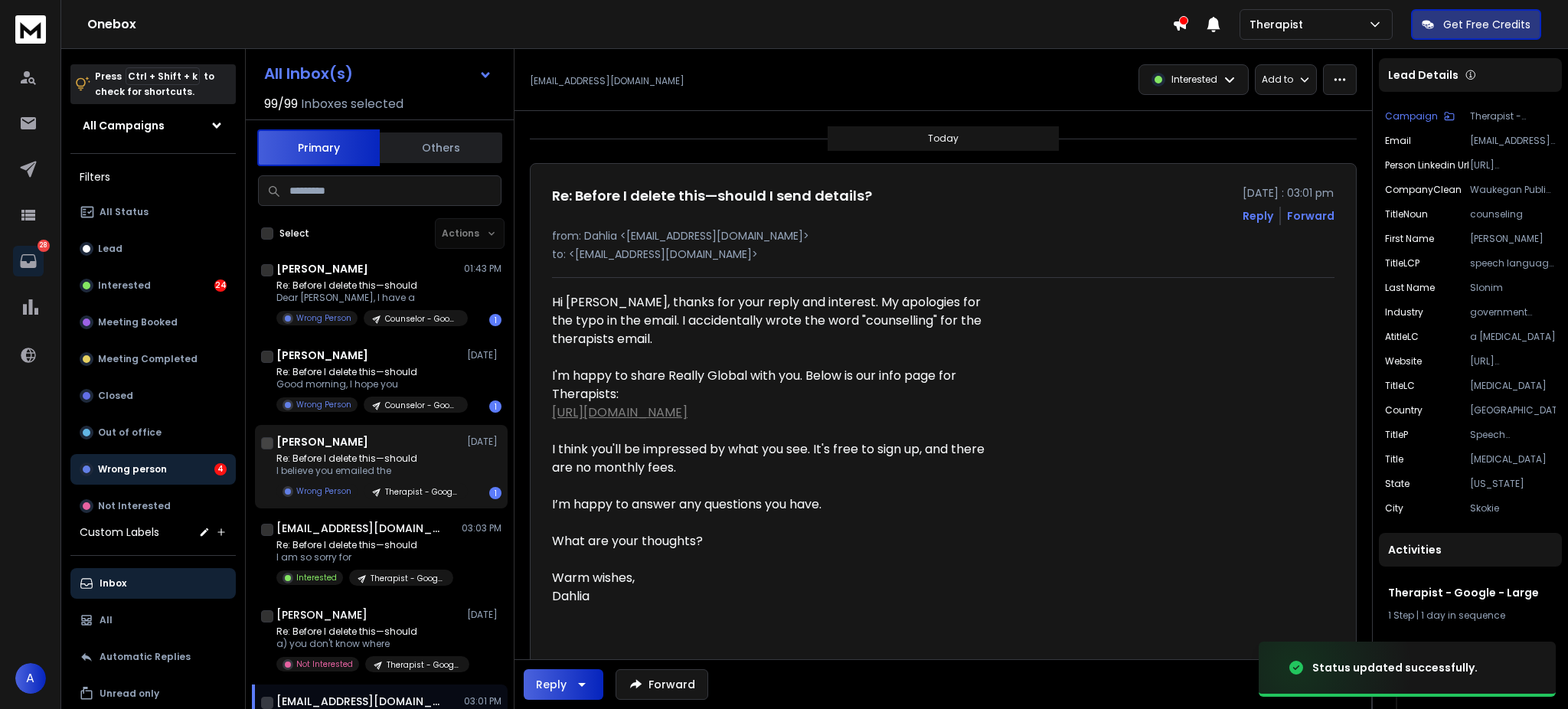
click at [331, 436] on h1 "Melody Young" at bounding box center [322, 441] width 92 height 15
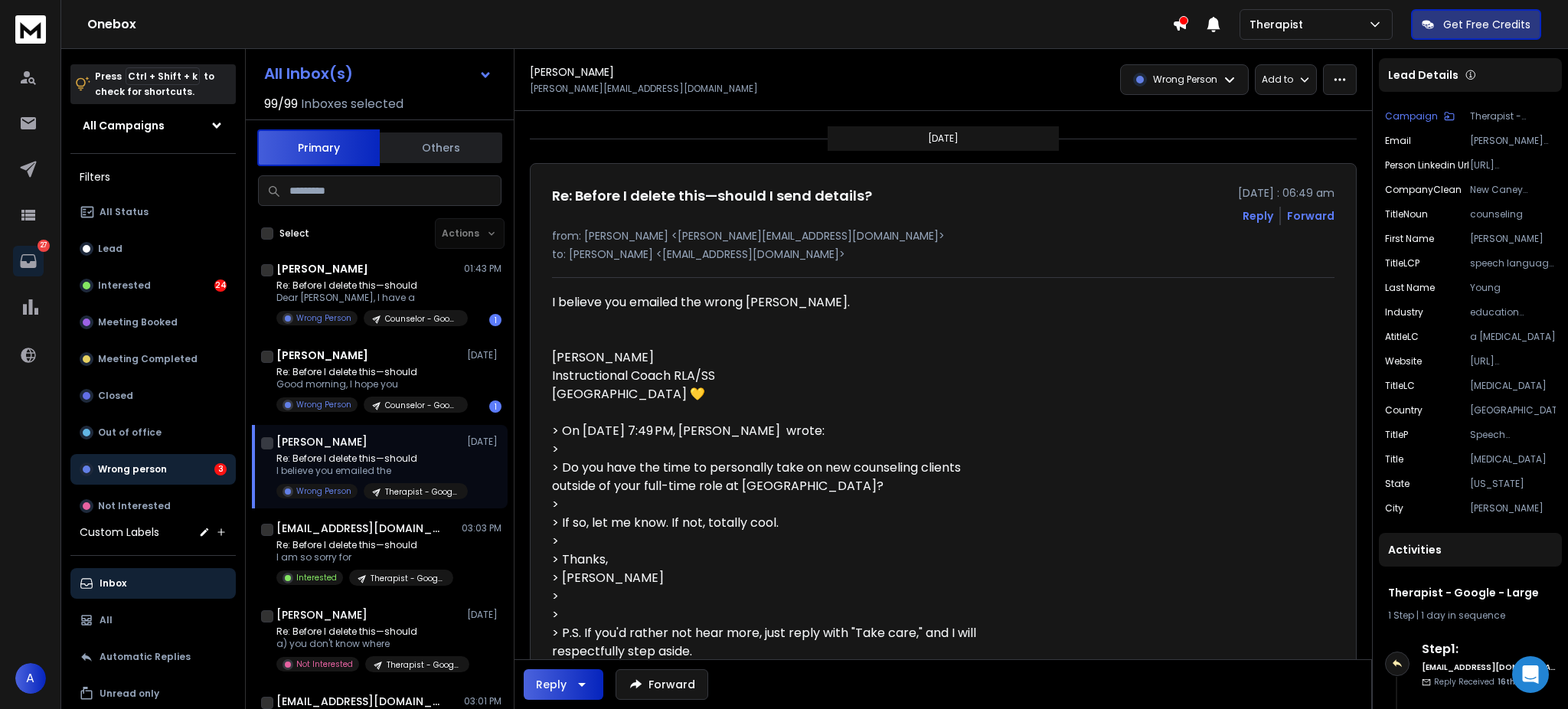
click at [558, 685] on div "Reply" at bounding box center [552, 684] width 31 height 15
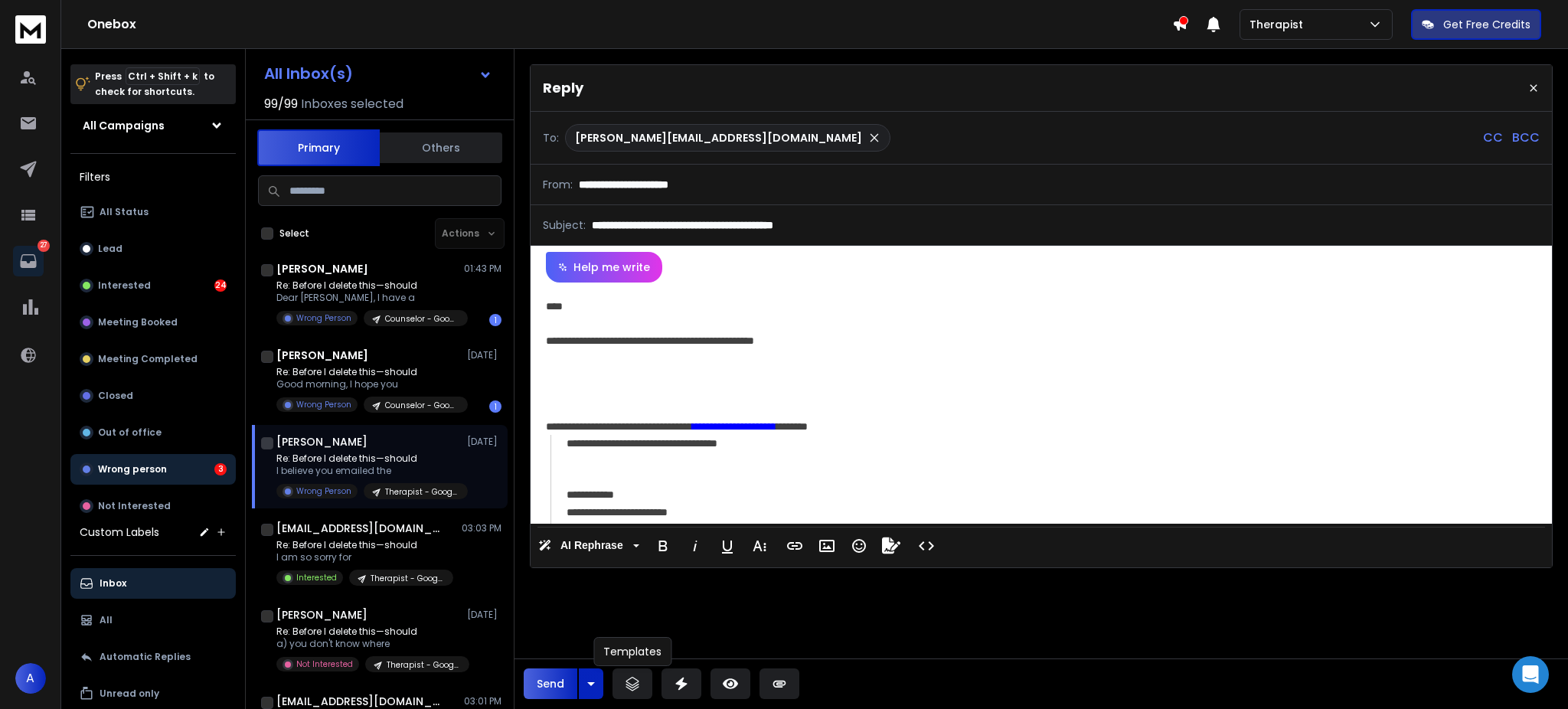
click at [639, 679] on icon at bounding box center [633, 683] width 15 height 15
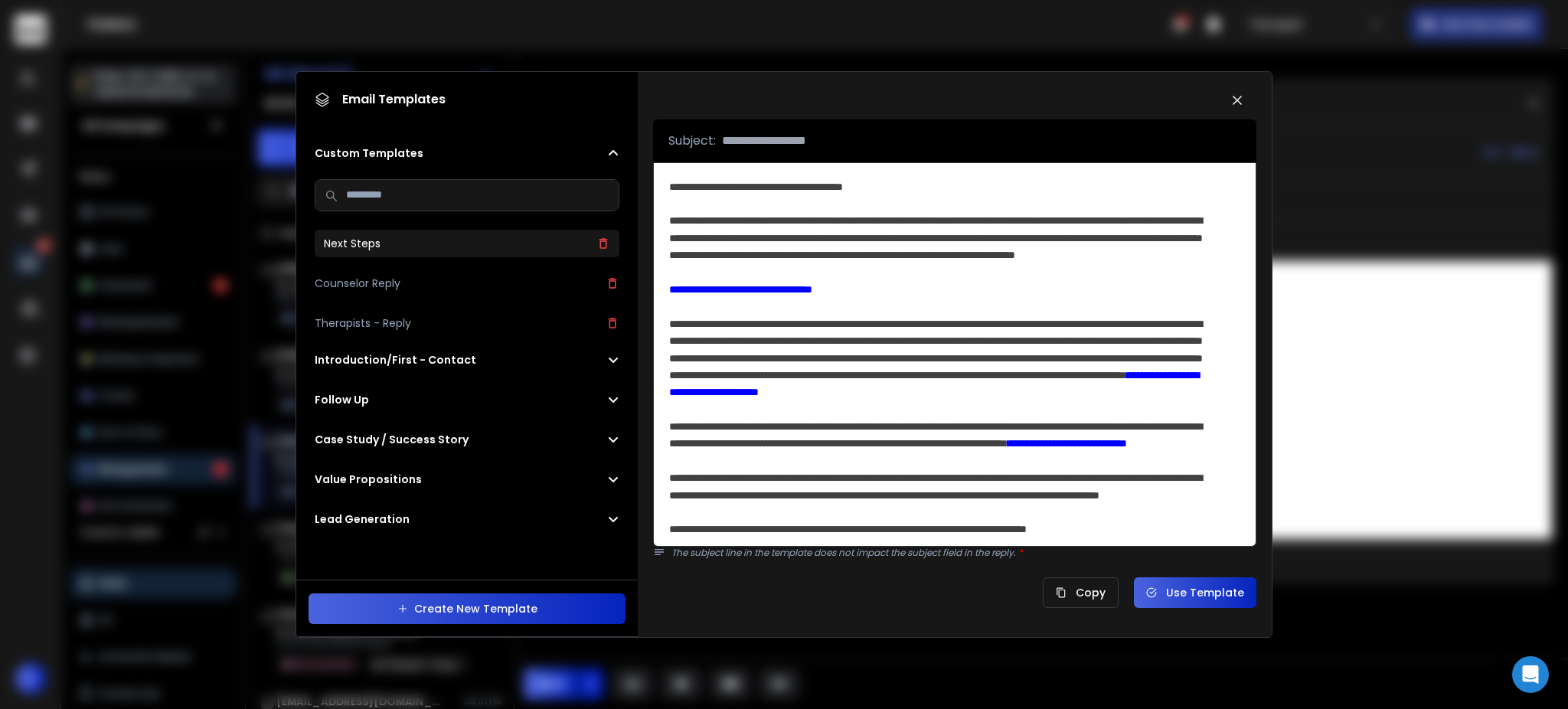
click at [445, 251] on div "Counselor Reply" at bounding box center [467, 244] width 286 height 15
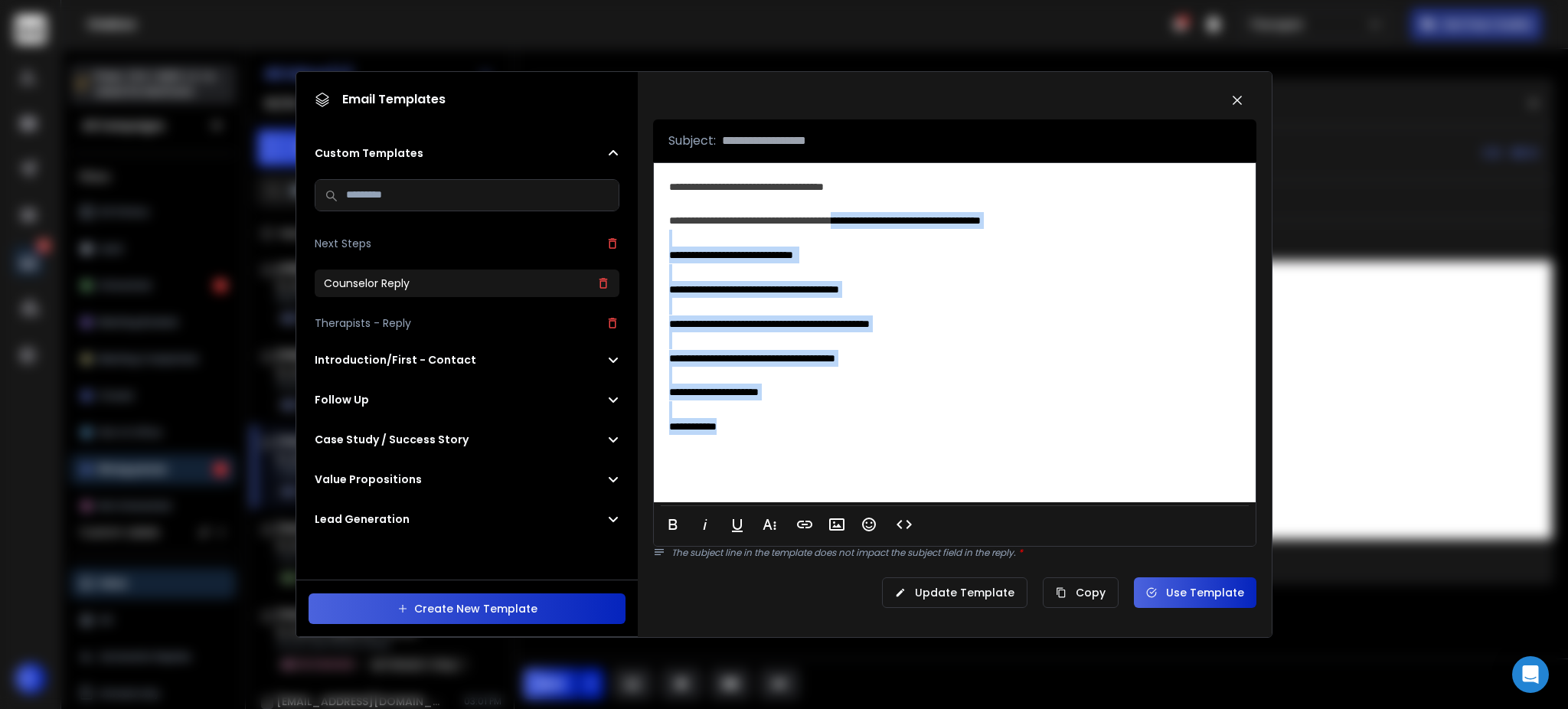
drag, startPoint x: 868, startPoint y: 218, endPoint x: 900, endPoint y: 428, distance: 212.4
click at [900, 428] on div "**********" at bounding box center [955, 332] width 602 height 339
copy div "**********"
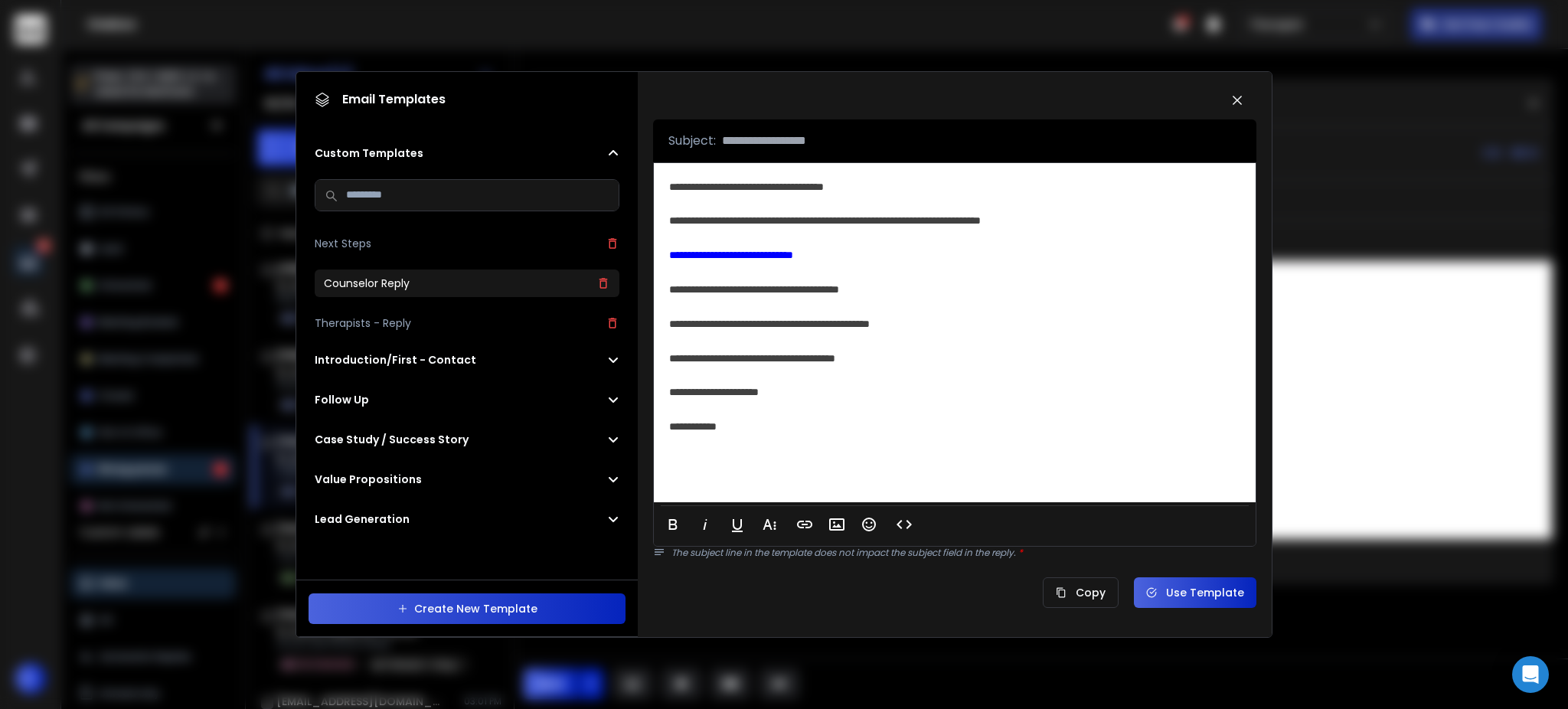
click at [1230, 94] on icon at bounding box center [1237, 101] width 14 height 14
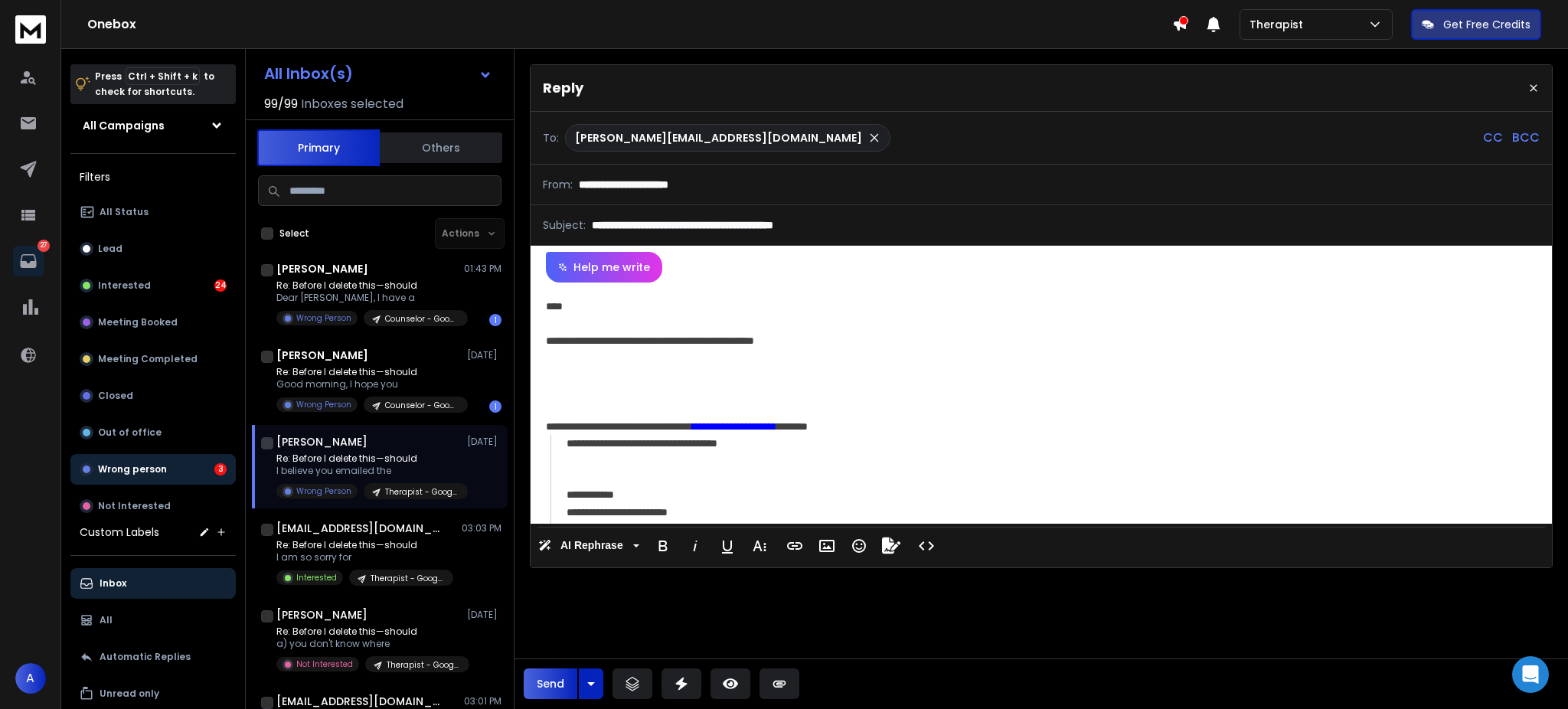
click at [559, 359] on div at bounding box center [1041, 358] width 991 height 17
click at [548, 372] on div at bounding box center [1041, 375] width 991 height 17
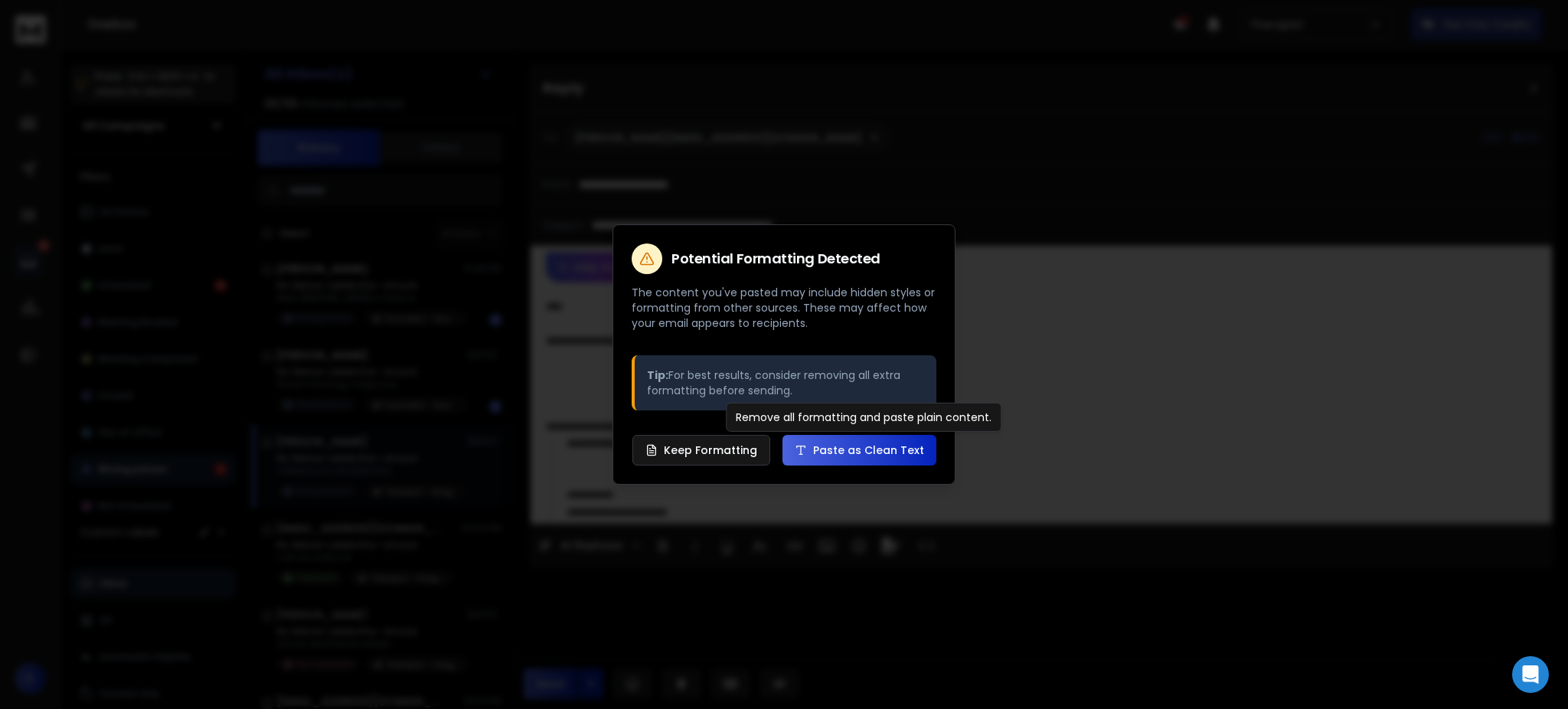
click at [848, 439] on button "Paste as Clean Text" at bounding box center [859, 450] width 154 height 31
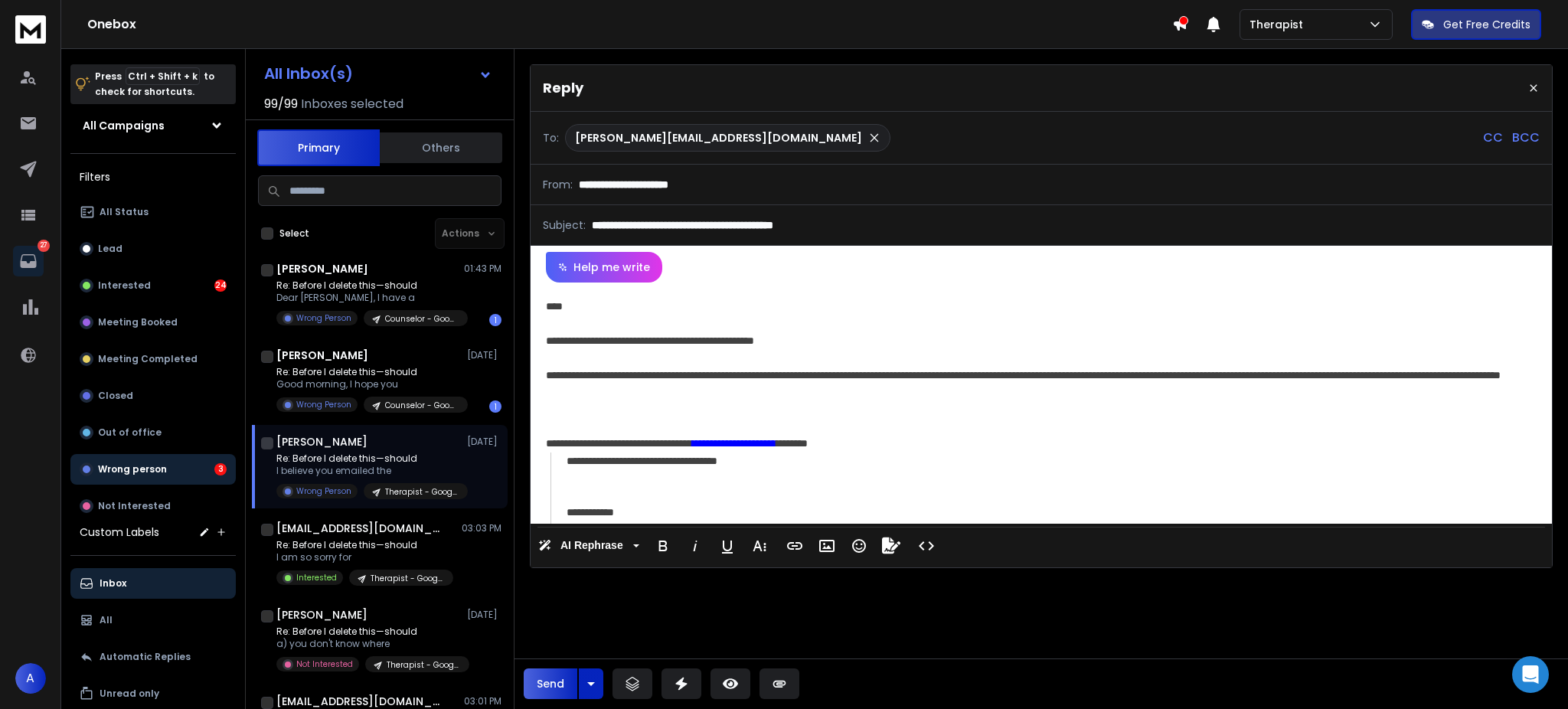
click at [677, 375] on div "**********" at bounding box center [1031, 383] width 971 height 34
click at [680, 375] on div "**********" at bounding box center [1031, 383] width 971 height 34
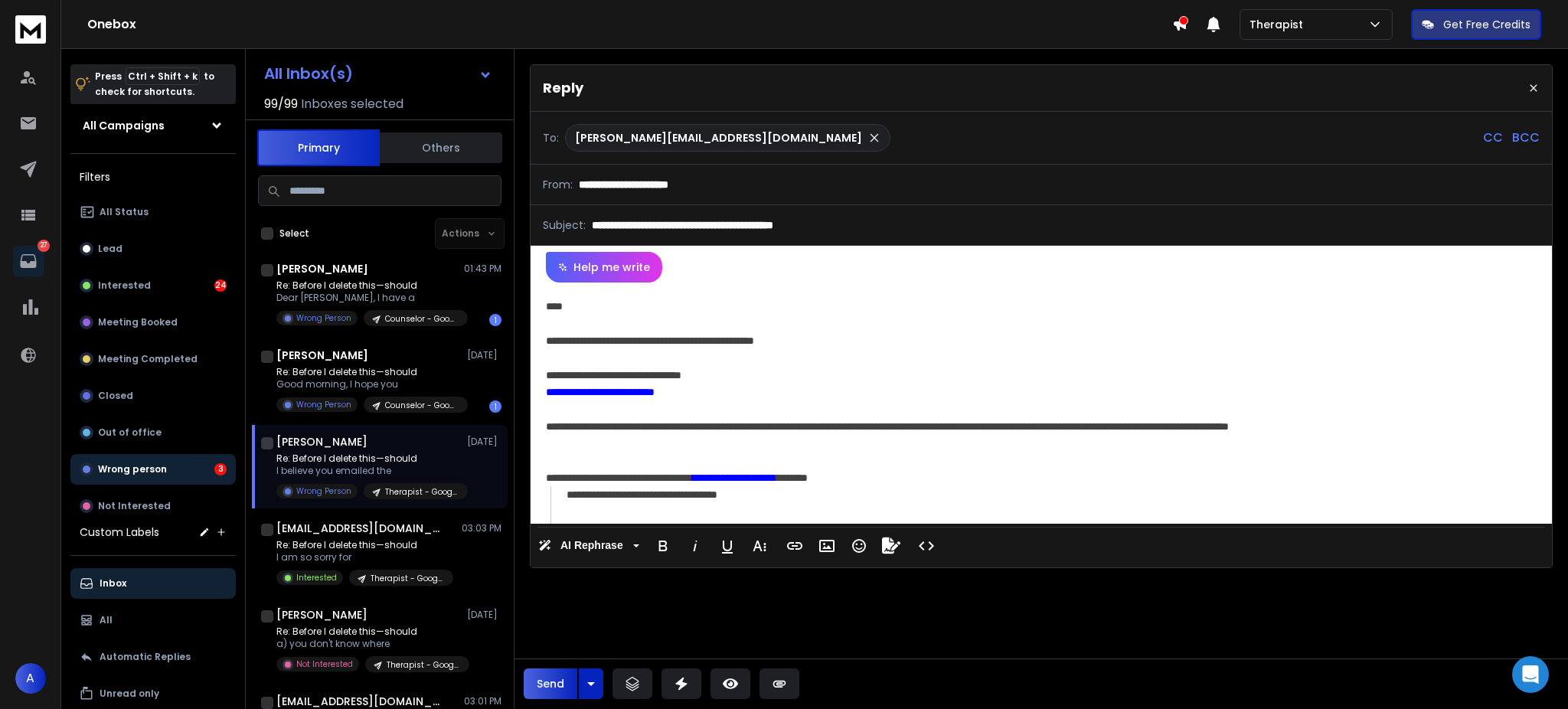
click at [994, 421] on div "**********" at bounding box center [1031, 401] width 971 height 69
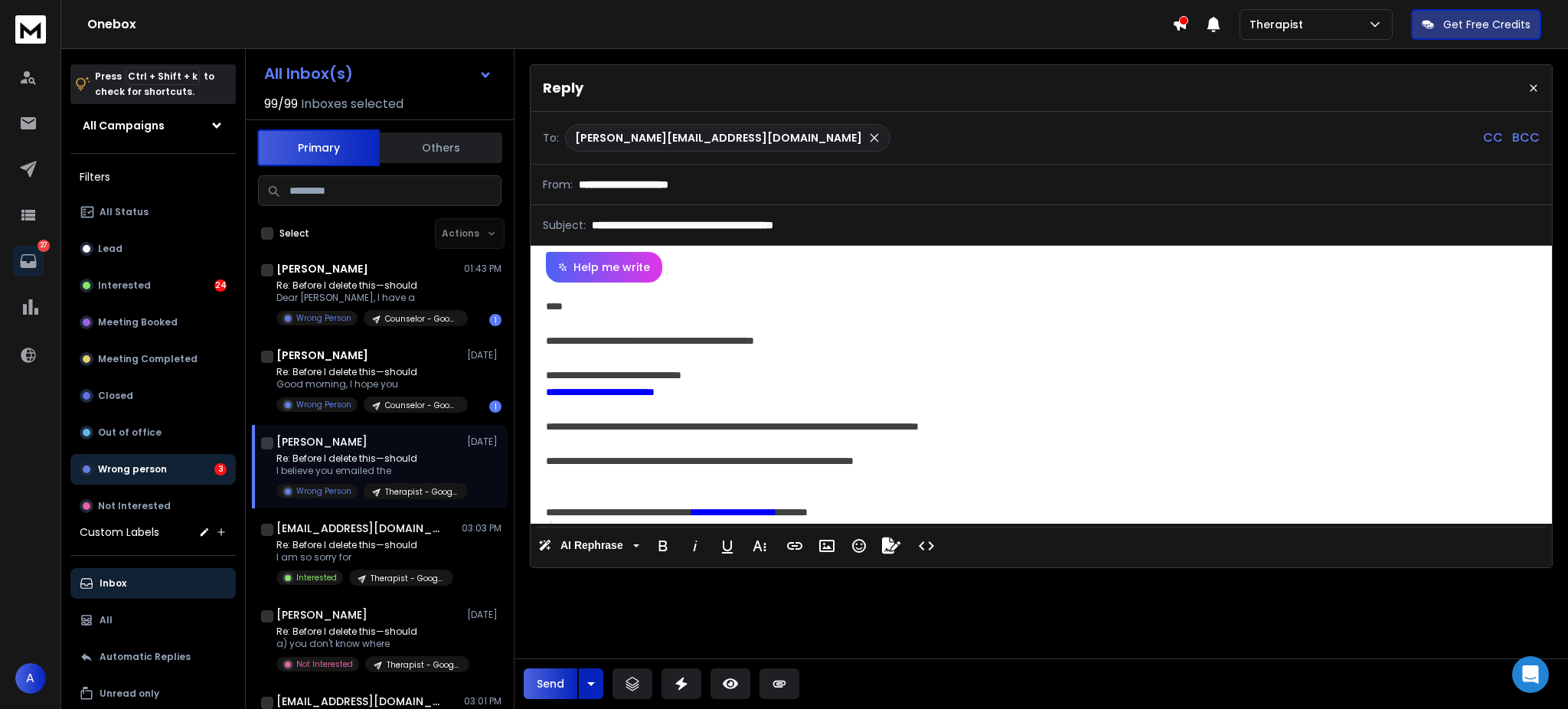
click at [761, 463] on div "**********" at bounding box center [1031, 418] width 971 height 102
click at [666, 493] on div "**********" at bounding box center [1031, 435] width 971 height 137
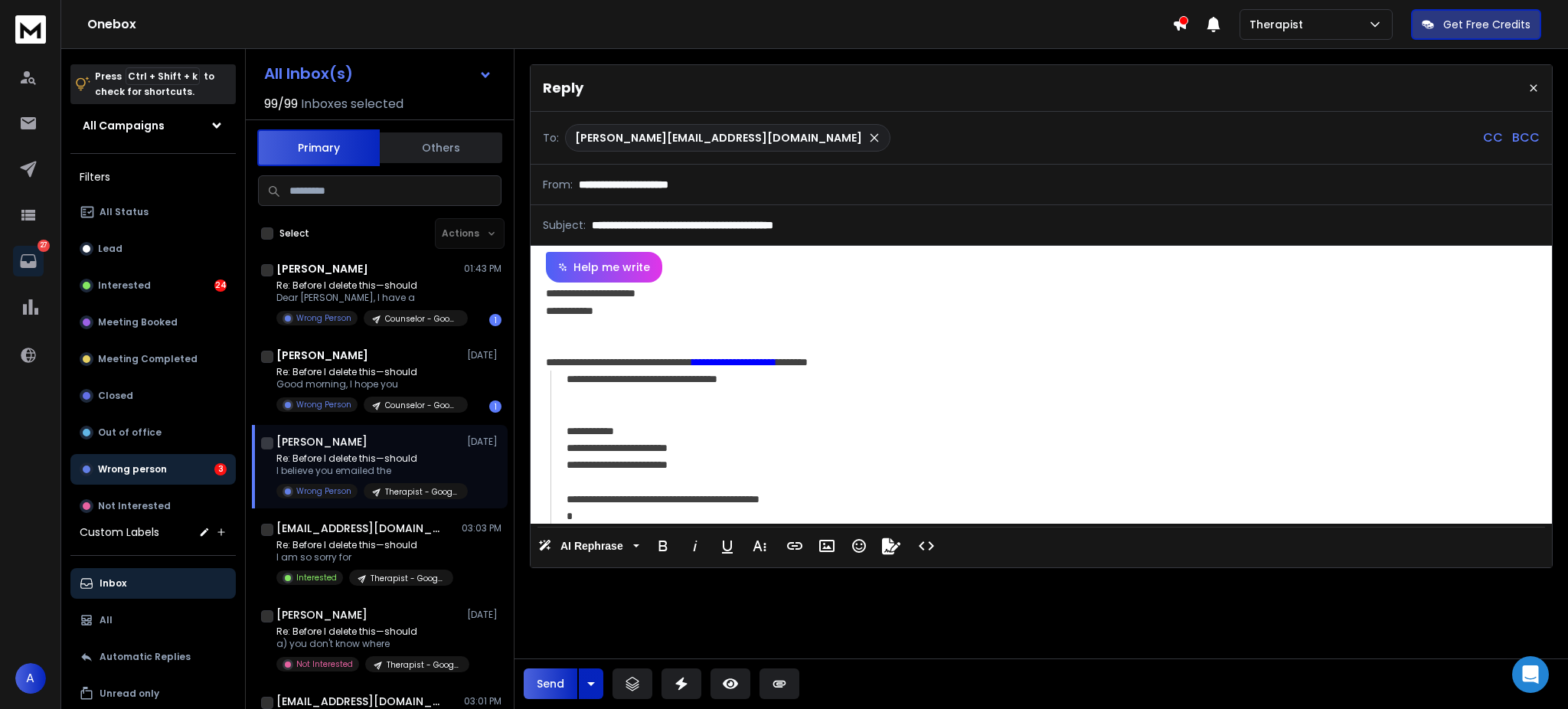
scroll to position [204, 0]
click at [666, 314] on div "**********" at bounding box center [1031, 239] width 971 height 154
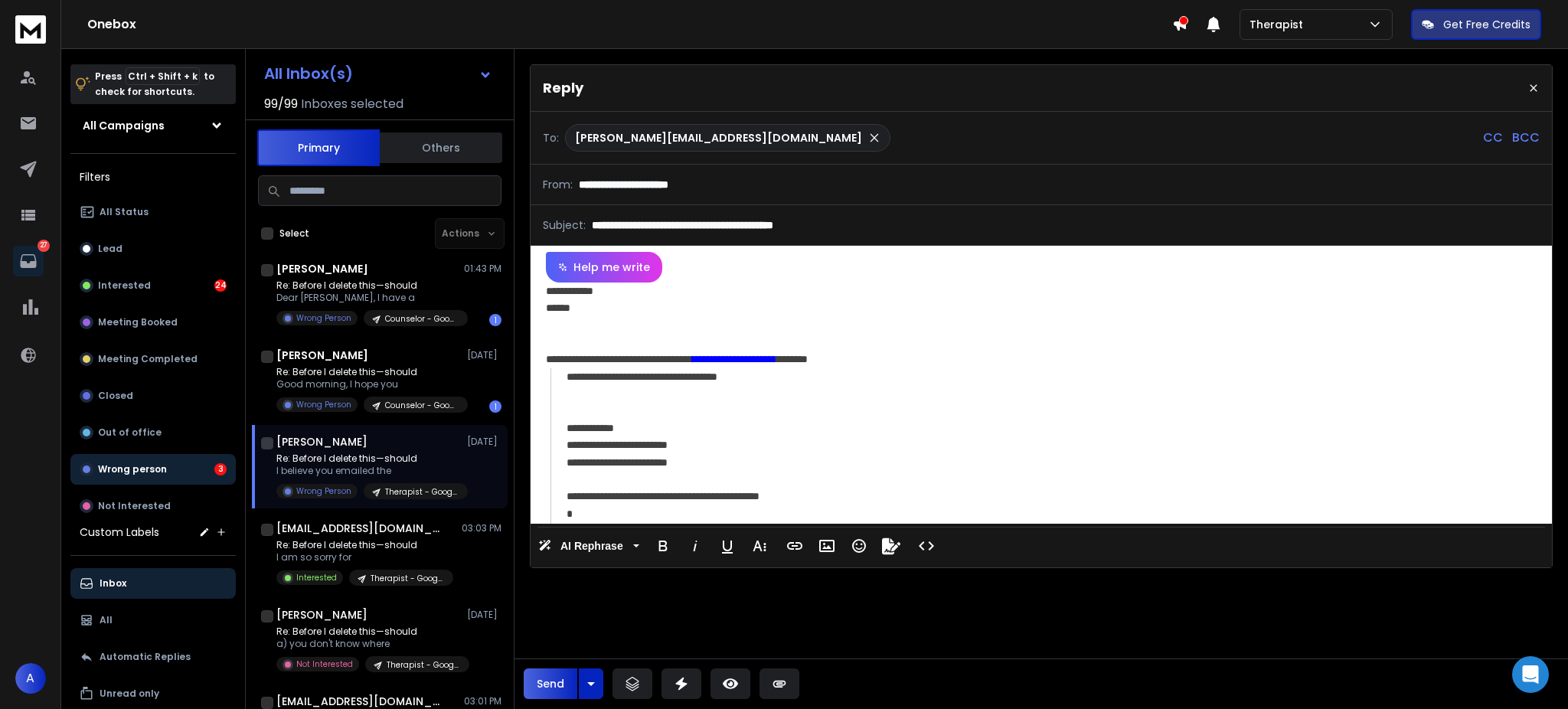
scroll to position [118, 0]
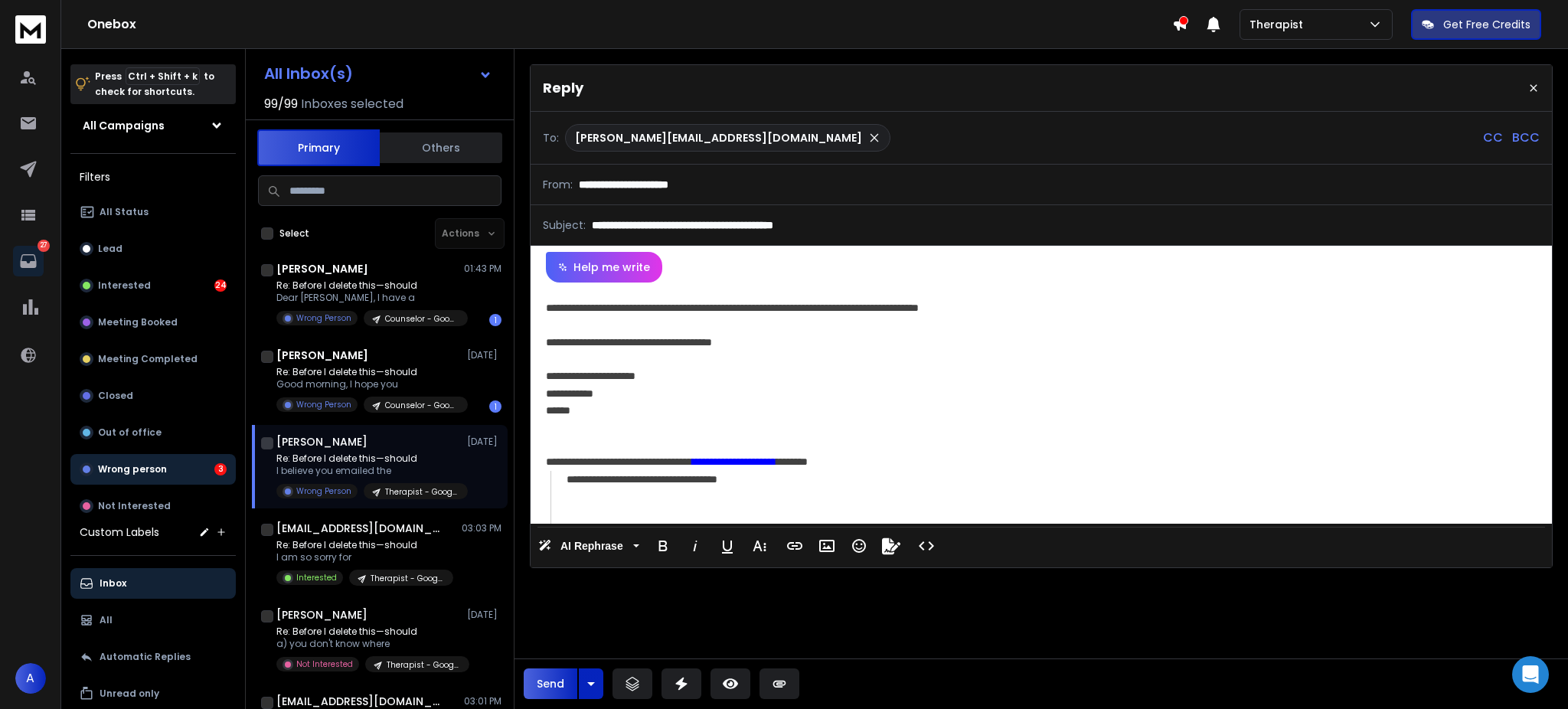
click at [691, 372] on div "**********" at bounding box center [1031, 325] width 971 height 154
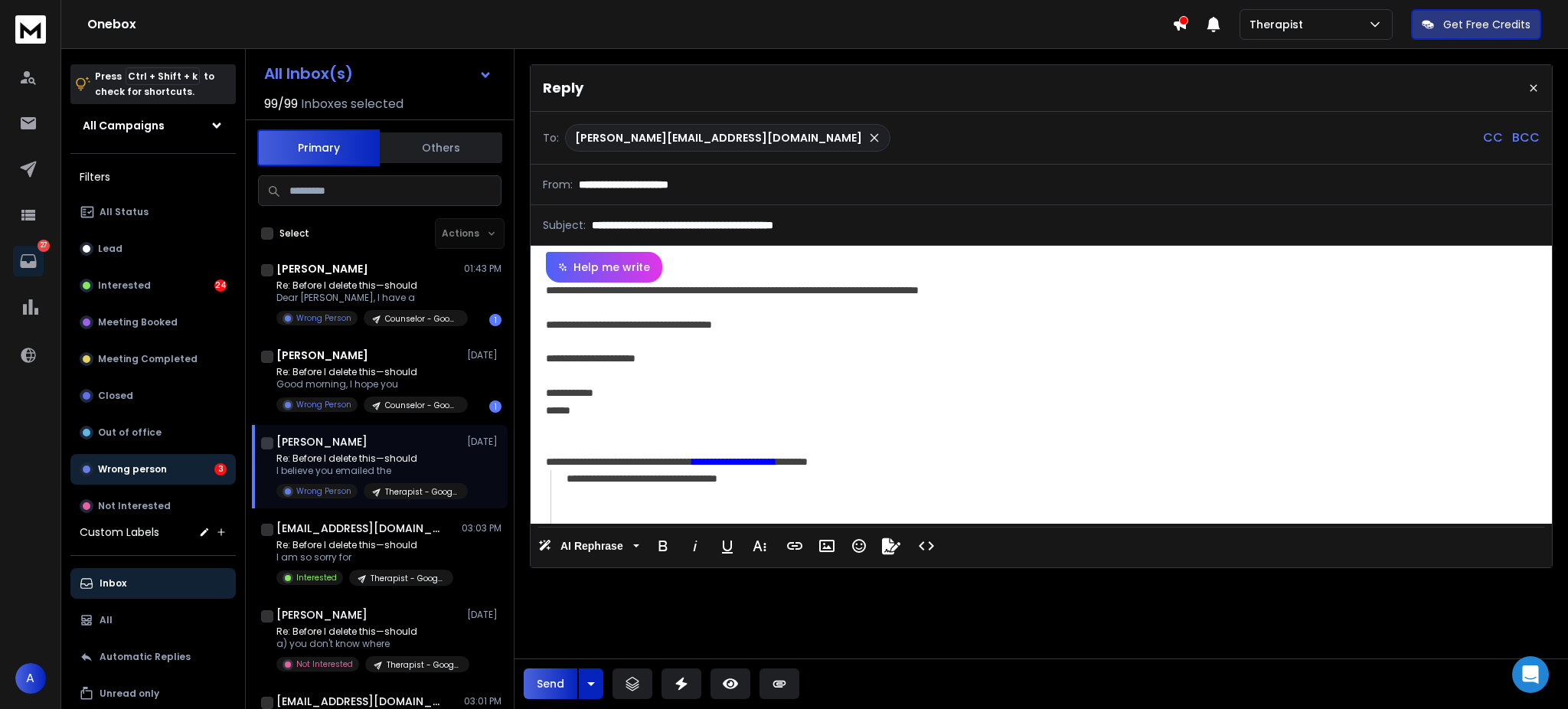
click at [536, 683] on button "Send" at bounding box center [550, 683] width 54 height 31
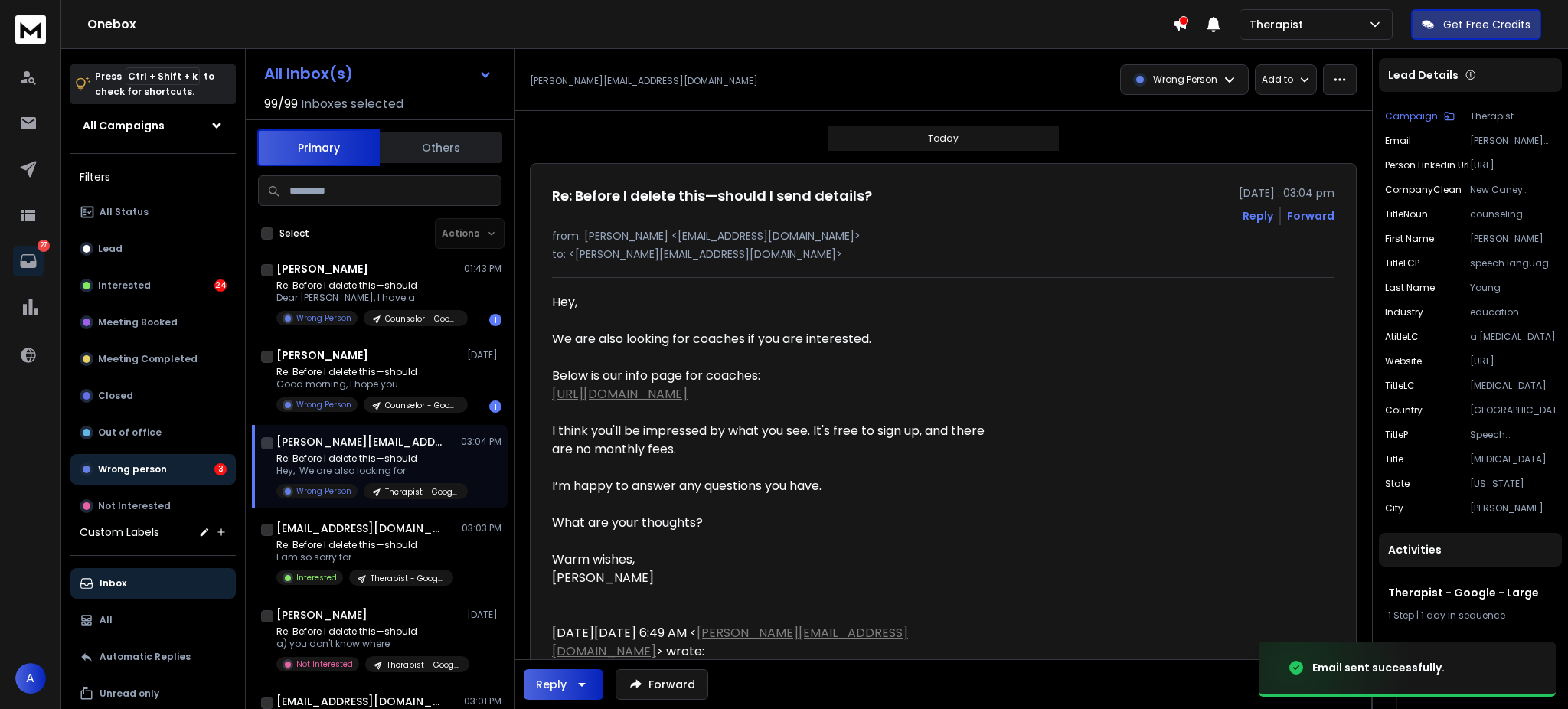
click at [1144, 84] on div at bounding box center [1140, 79] width 14 height 14
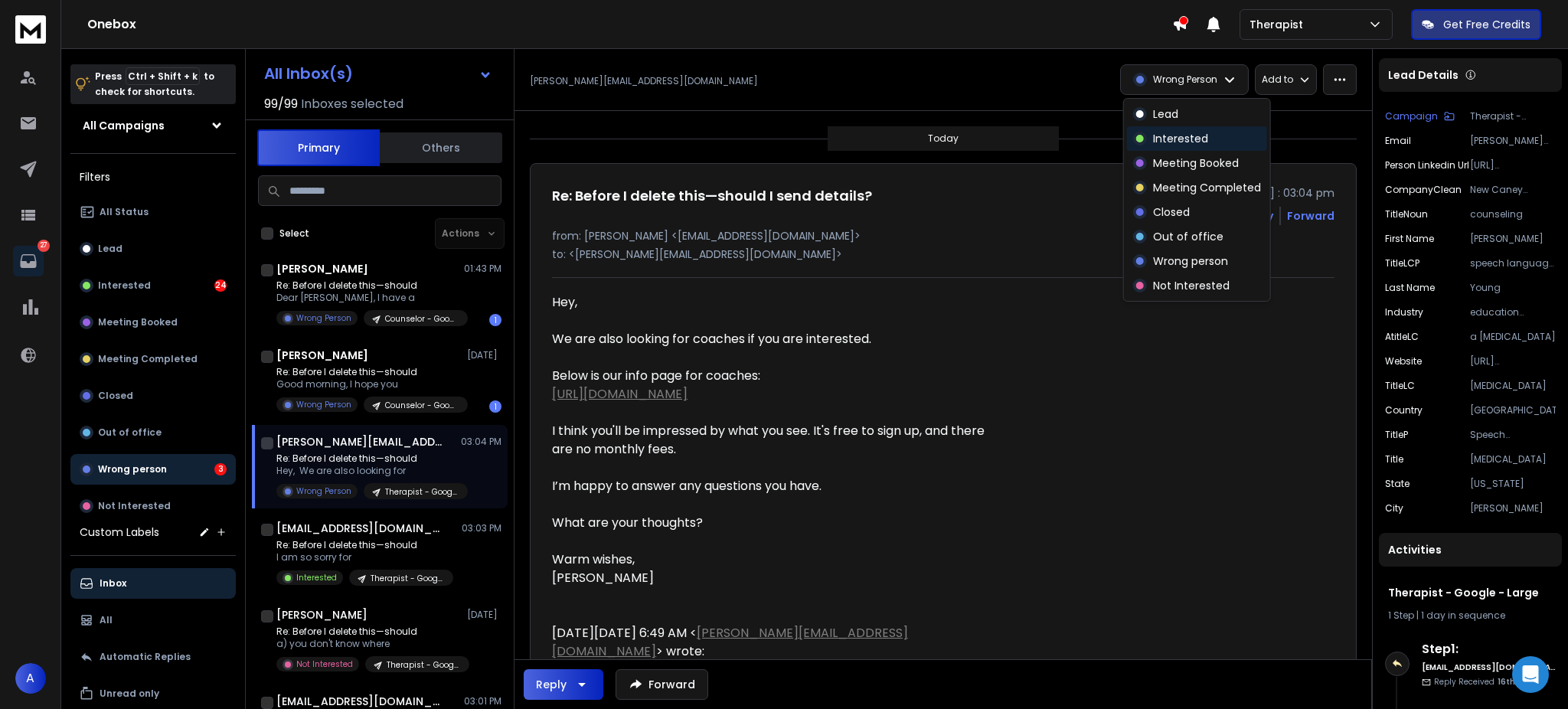
click at [1190, 135] on p "Interested" at bounding box center [1180, 139] width 55 height 15
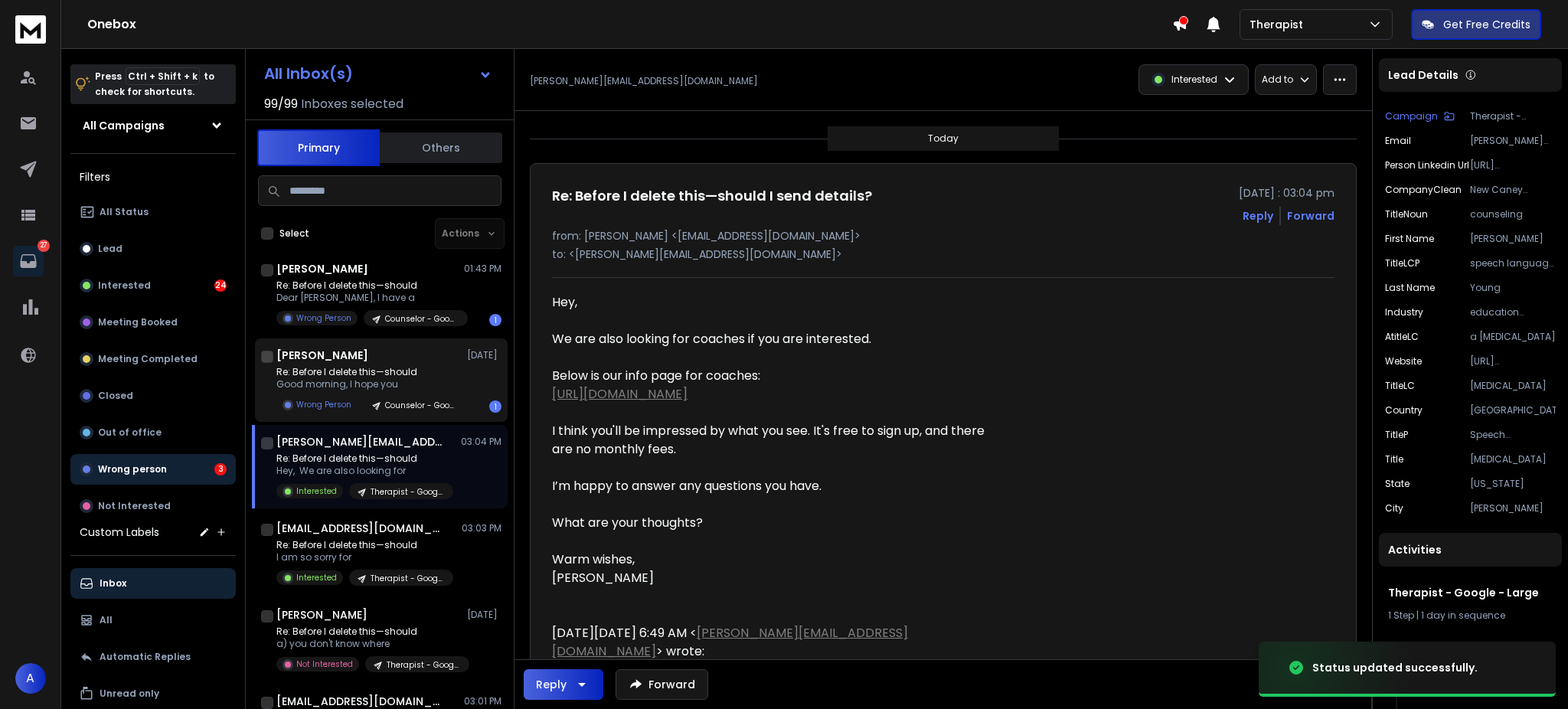
click at [401, 363] on div "Chloe Richmond 16 Aug Re: Before I delete this—should Good morning, I hope you …" at bounding box center [389, 380] width 225 height 65
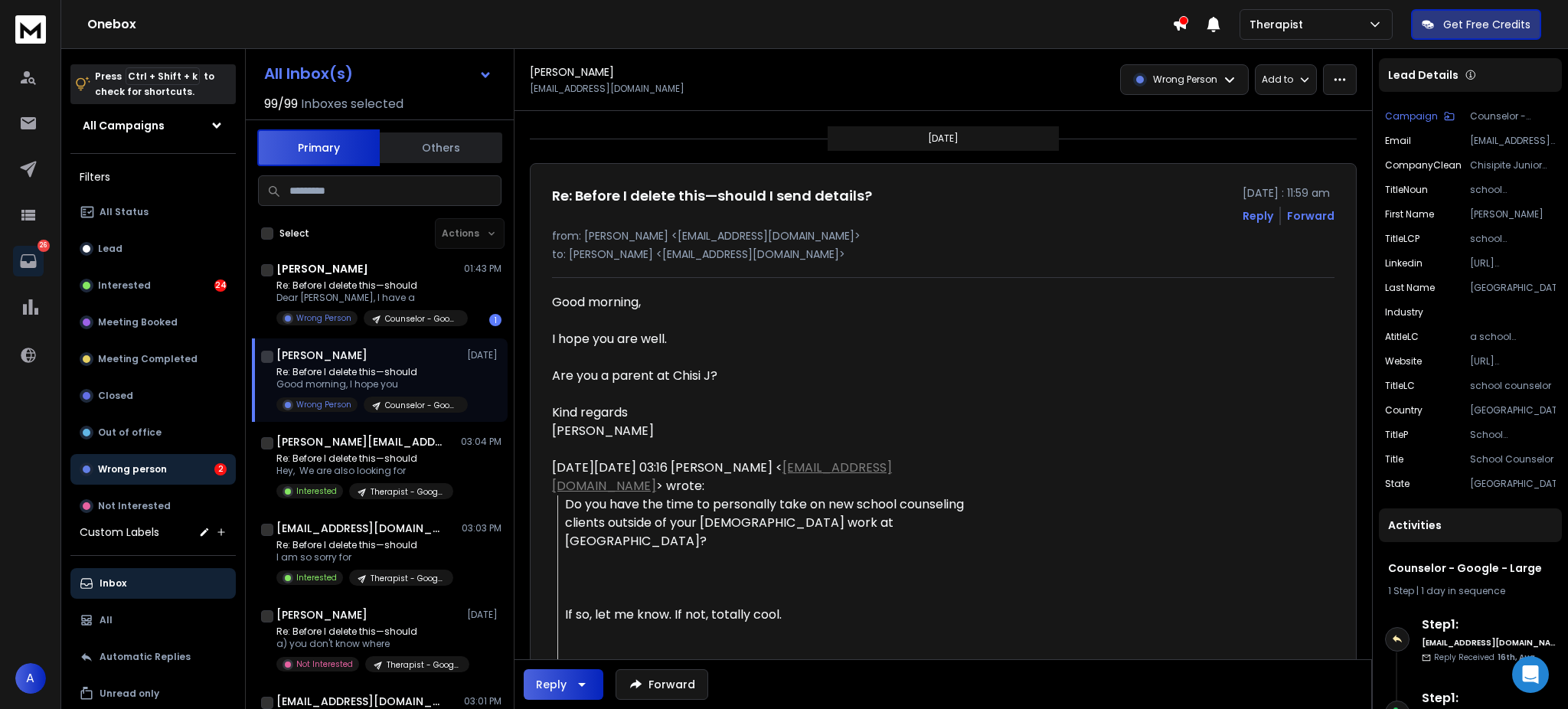
click at [553, 687] on div "Reply" at bounding box center [552, 684] width 31 height 15
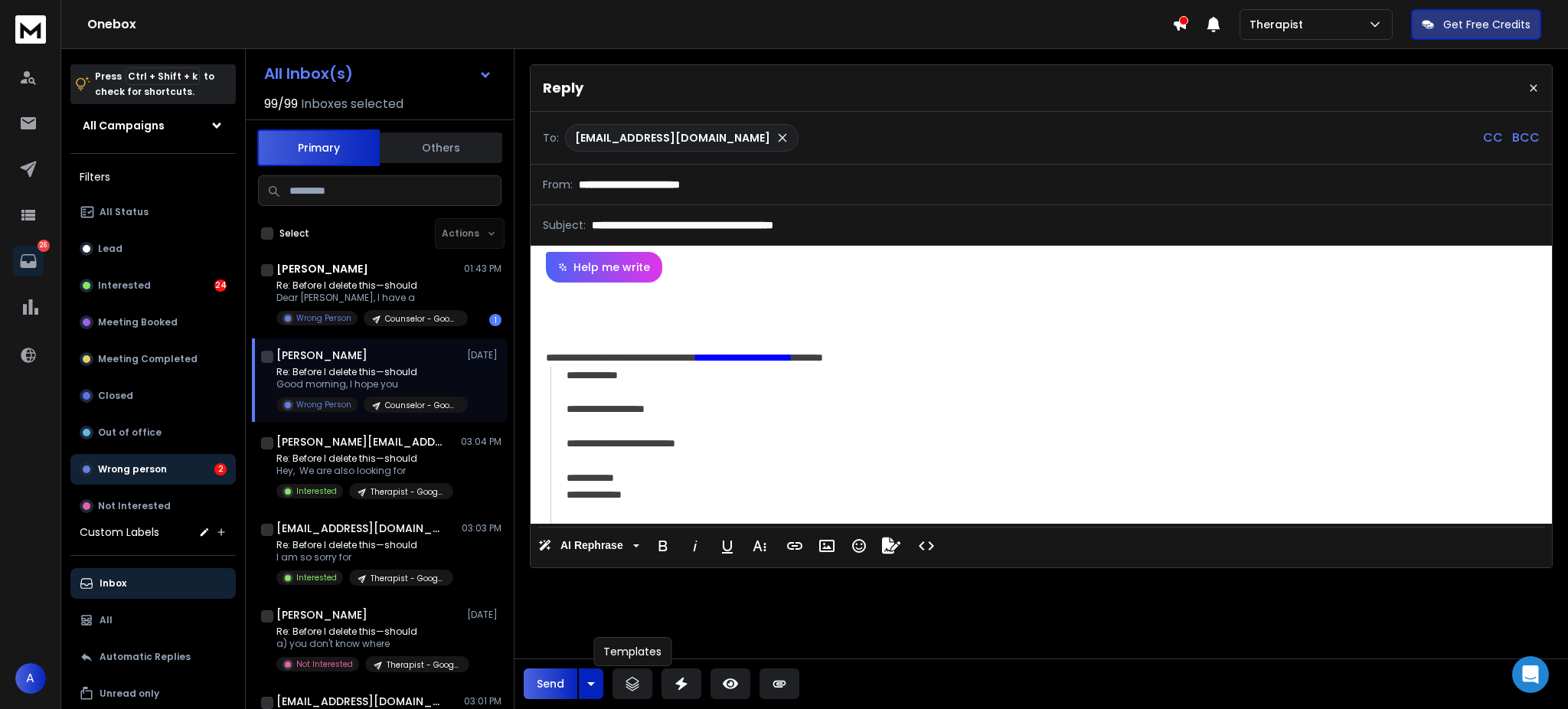
click at [639, 682] on icon at bounding box center [633, 681] width 13 height 9
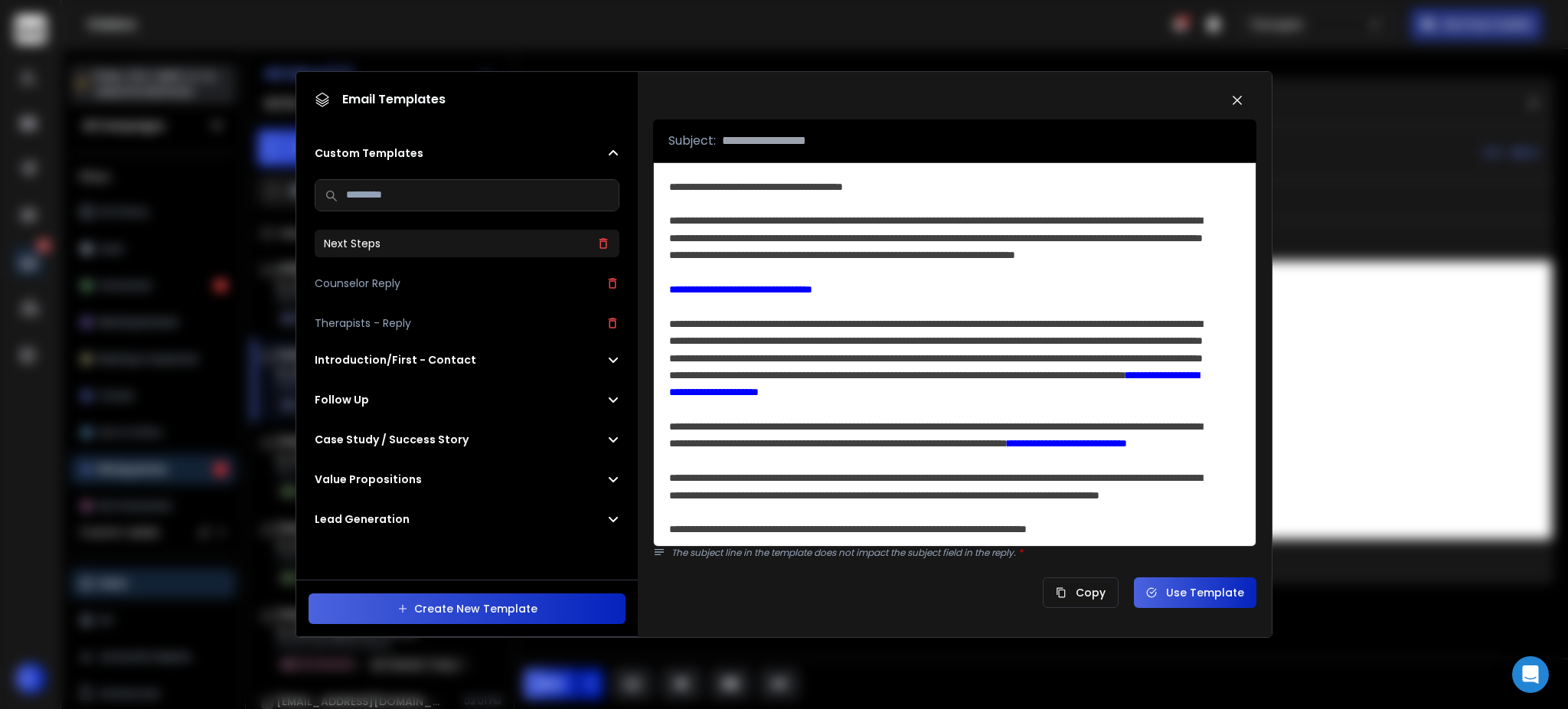
click at [1237, 98] on icon at bounding box center [1237, 101] width 14 height 14
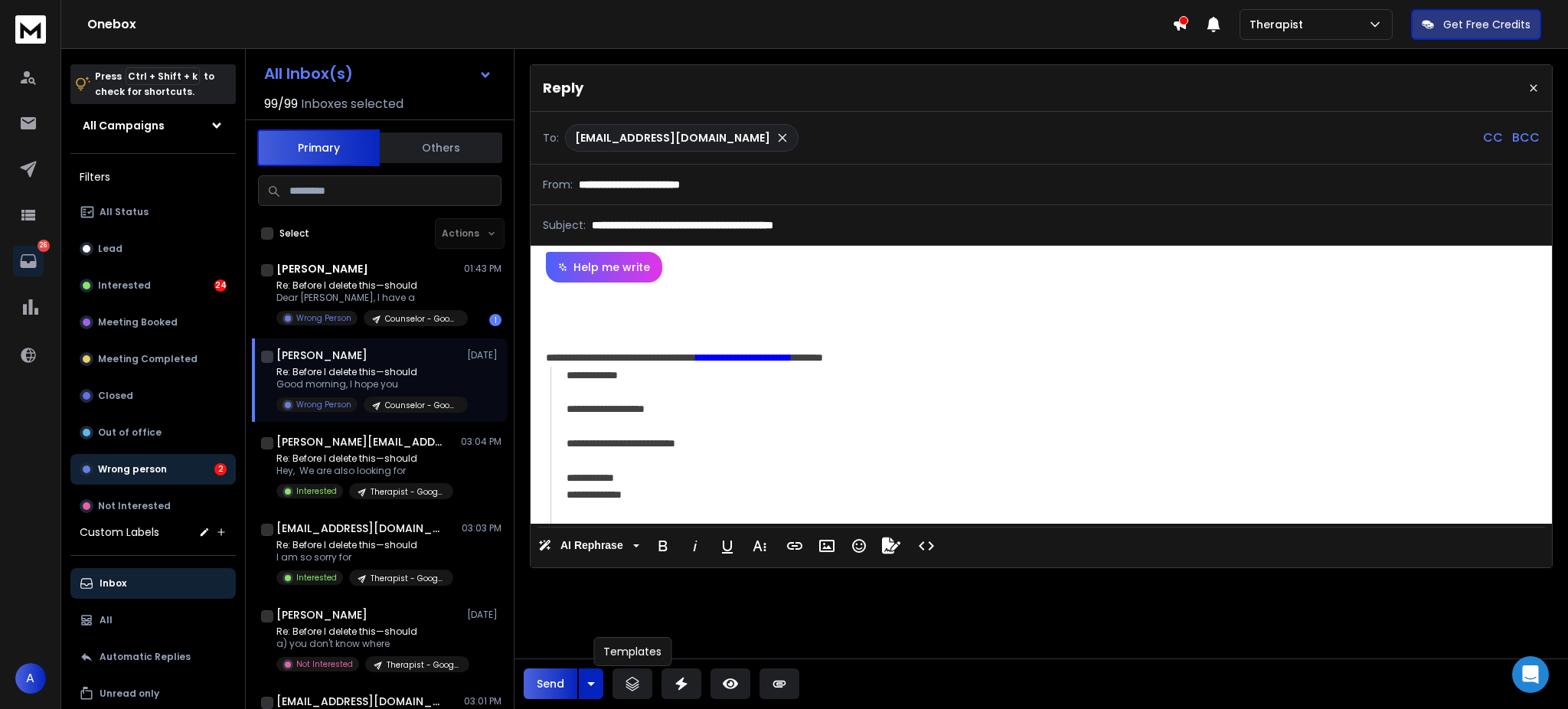
drag, startPoint x: 620, startPoint y: 683, endPoint x: 619, endPoint y: 661, distance: 22.0
click at [621, 683] on button at bounding box center [632, 683] width 40 height 31
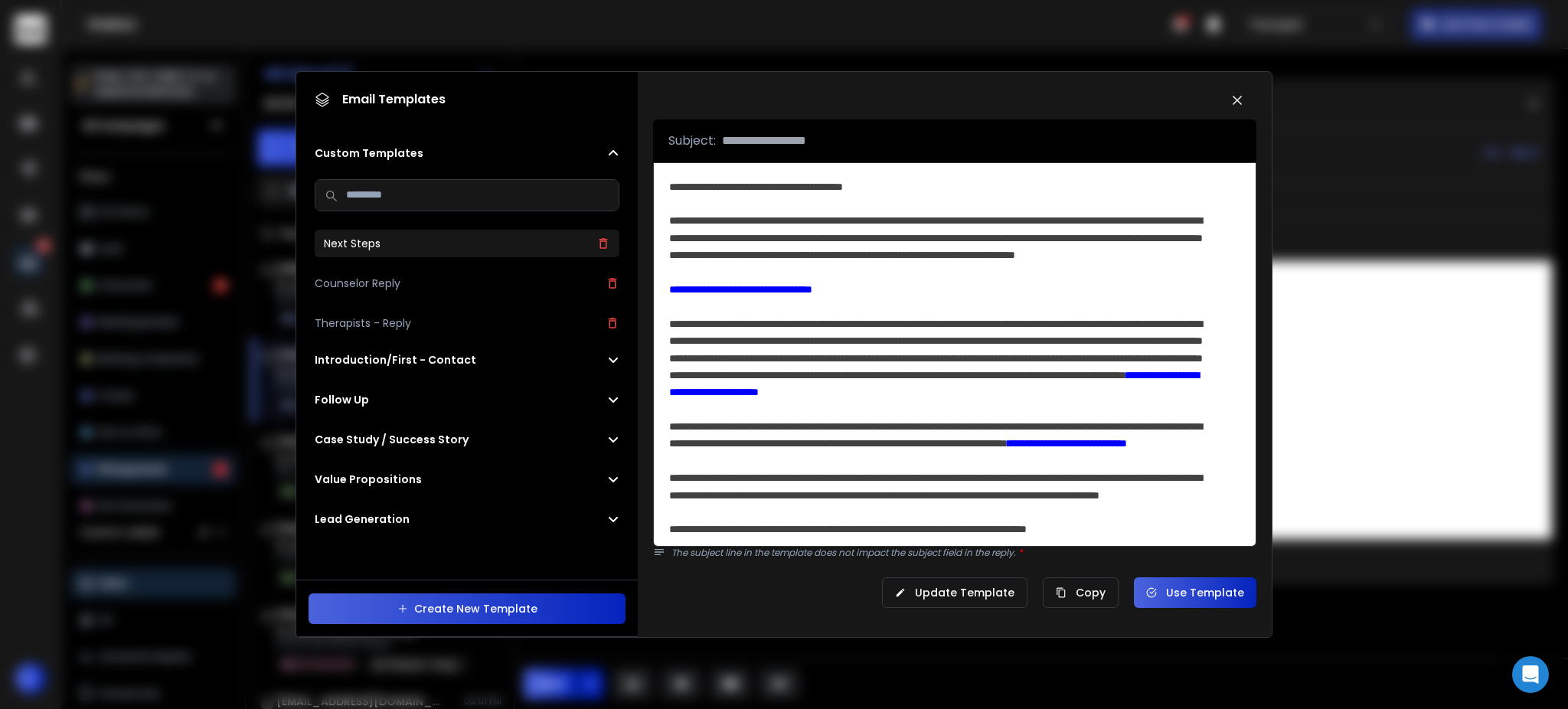
click at [432, 292] on div "Counselor Reply" at bounding box center [466, 283] width 304 height 27
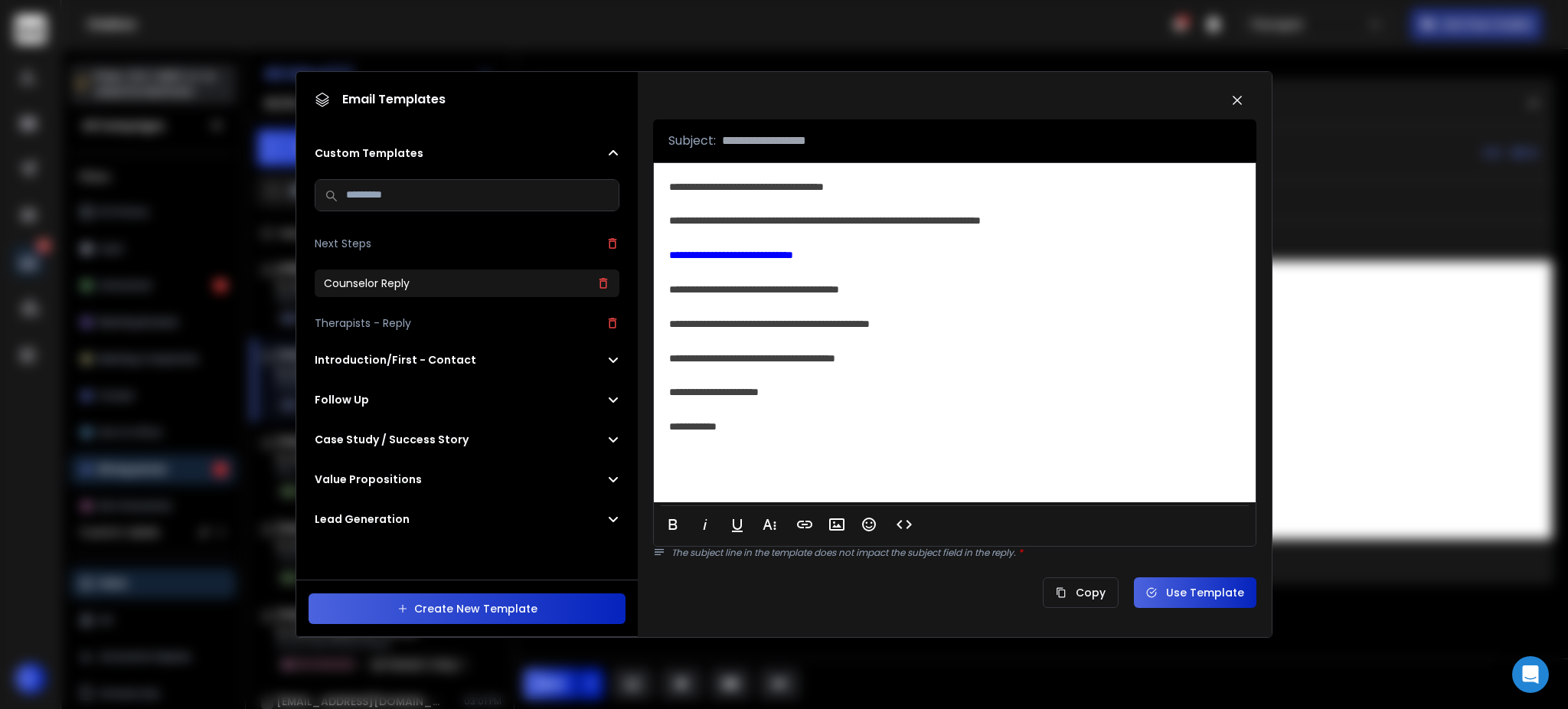
drag, startPoint x: 1204, startPoint y: 590, endPoint x: 1191, endPoint y: 585, distance: 13.9
click at [1201, 589] on button "Use Template" at bounding box center [1195, 592] width 123 height 31
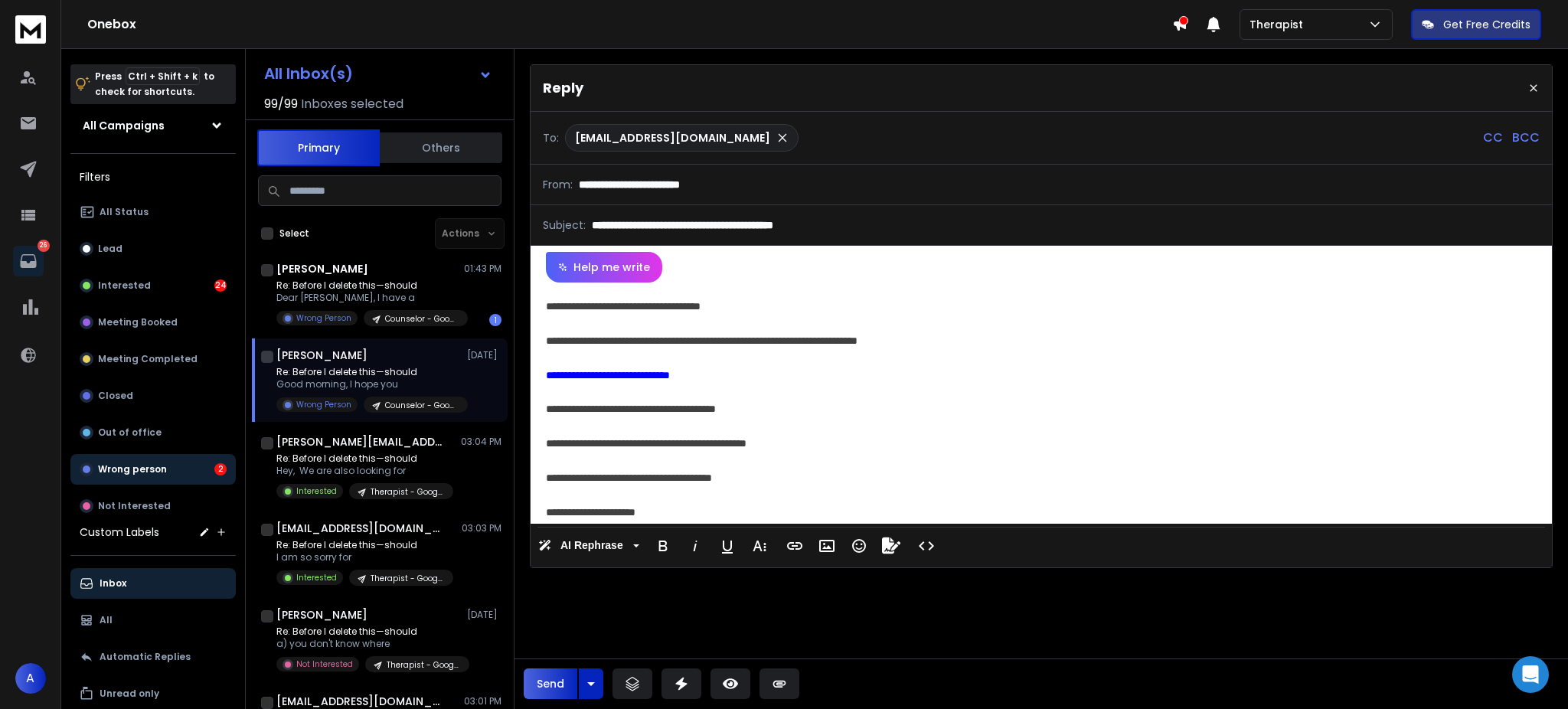
click at [562, 306] on div "**********" at bounding box center [1031, 306] width 971 height 17
click at [769, 303] on div "**********" at bounding box center [1031, 306] width 971 height 17
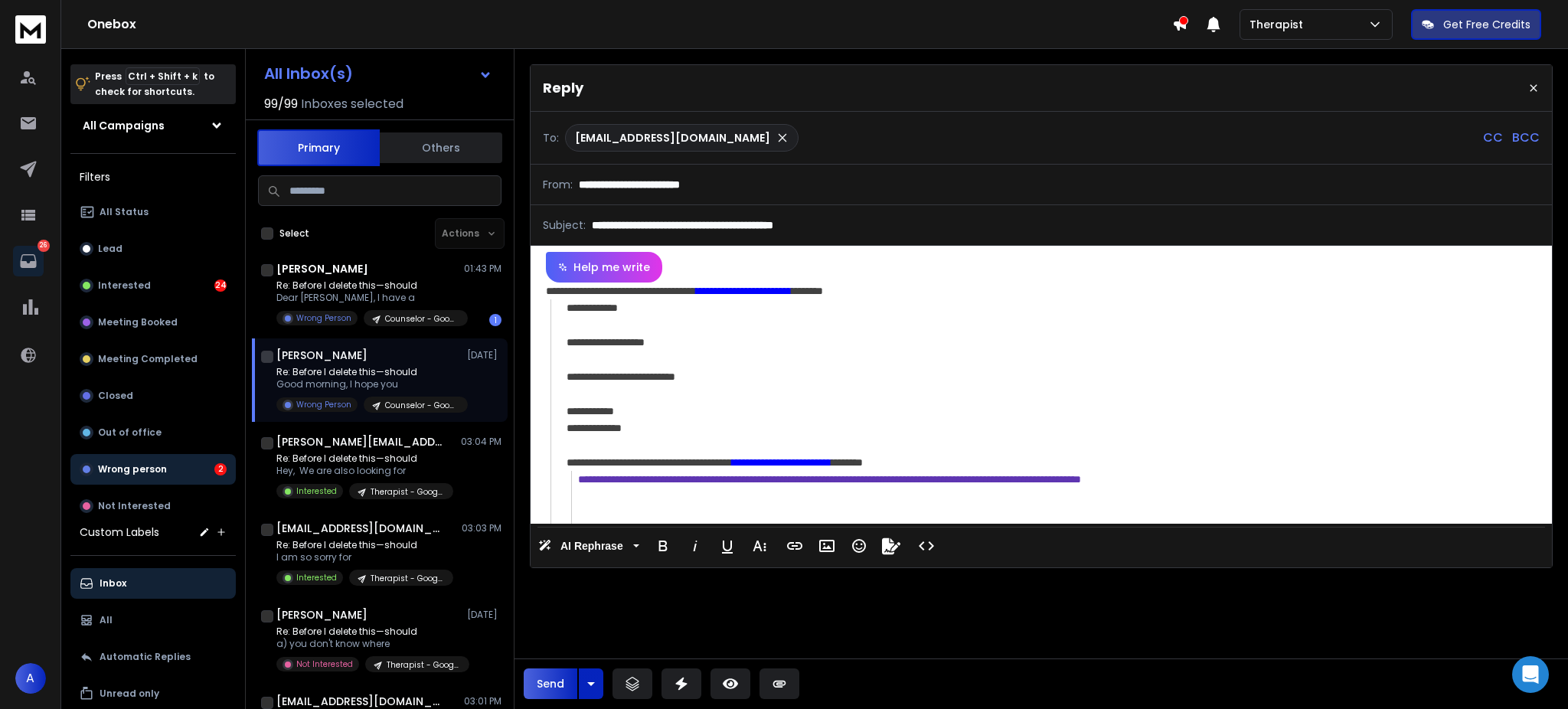
scroll to position [154, 0]
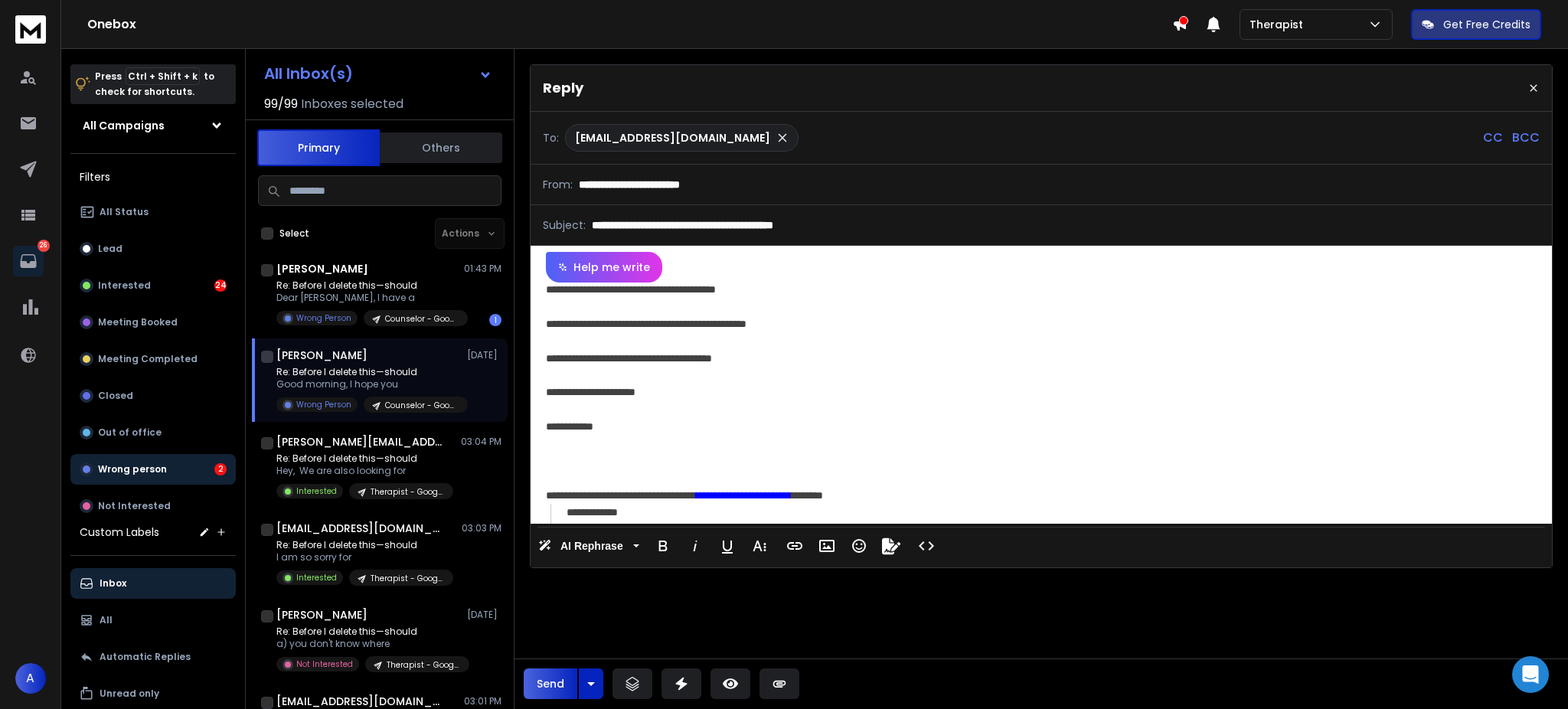
click at [579, 439] on div at bounding box center [1039, 444] width 987 height 17
click at [555, 685] on button "Send" at bounding box center [550, 683] width 54 height 31
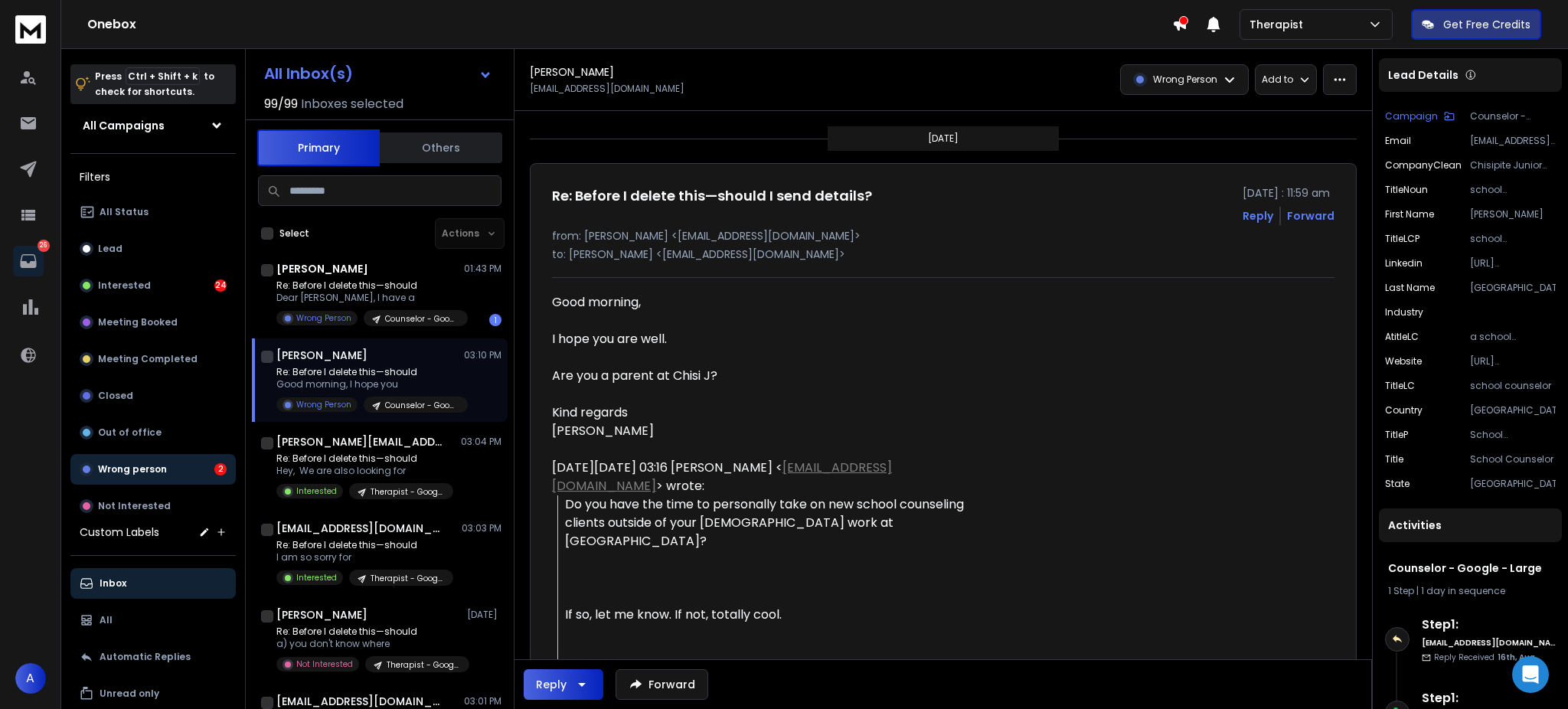
click at [1154, 85] on p "Wrong Person" at bounding box center [1184, 79] width 64 height 12
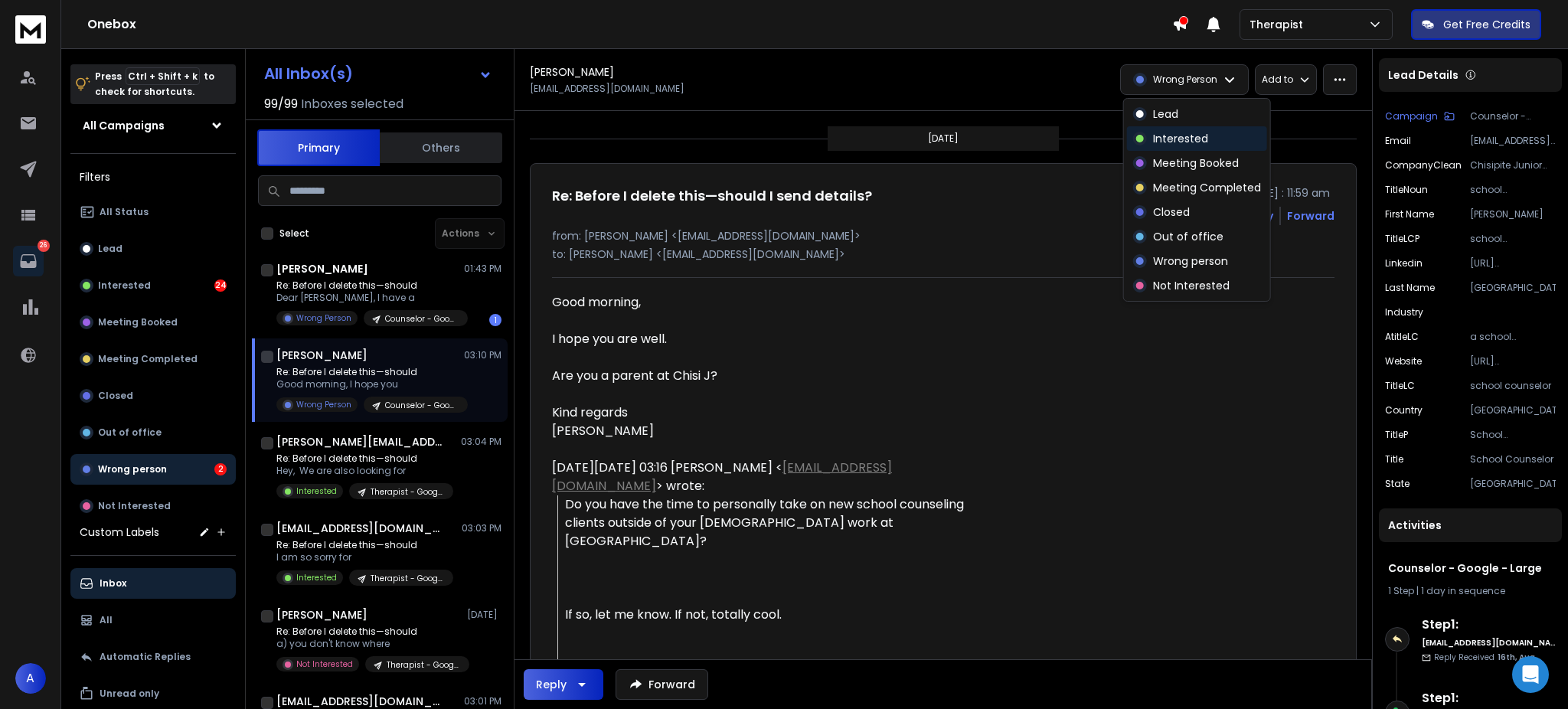
click at [1168, 139] on p "Interested" at bounding box center [1180, 139] width 55 height 15
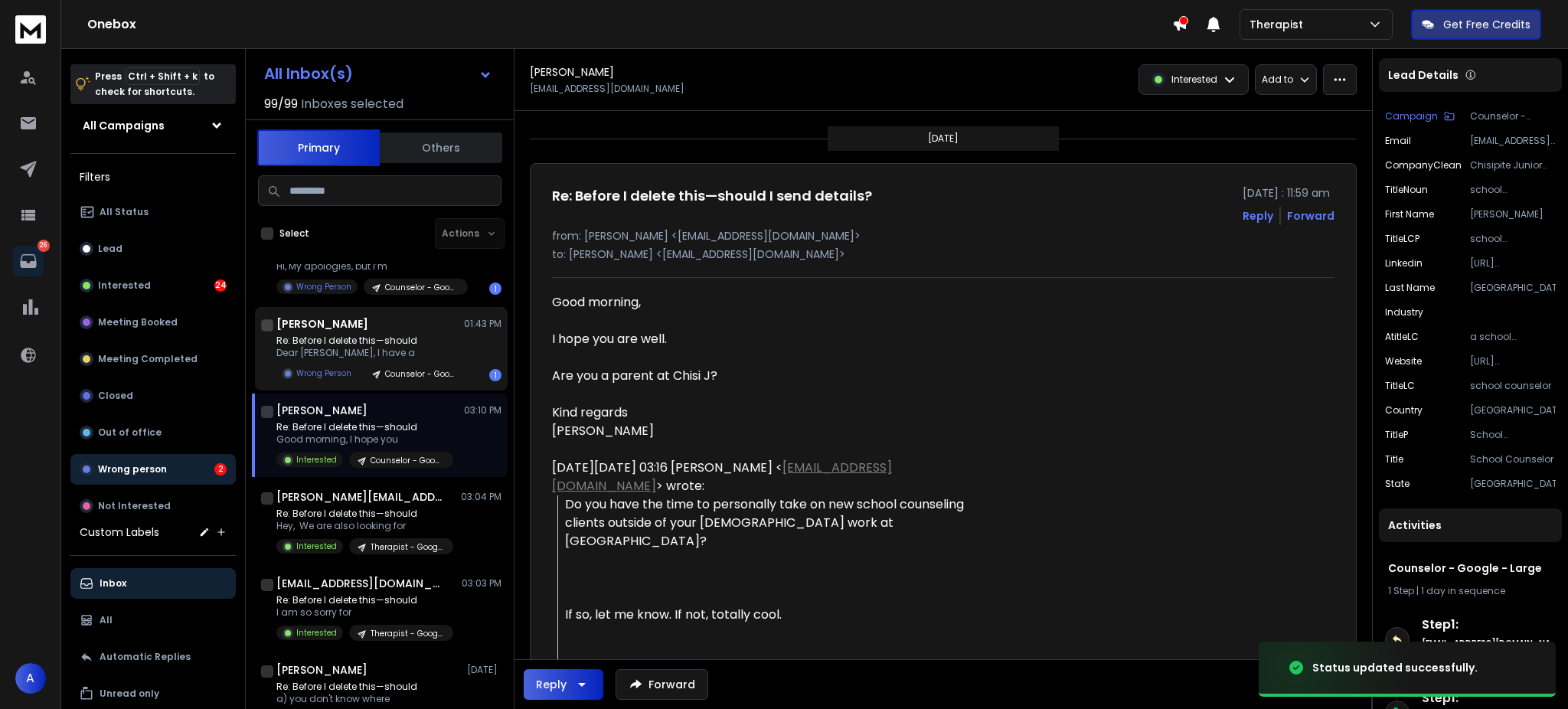
scroll to position [0, 0]
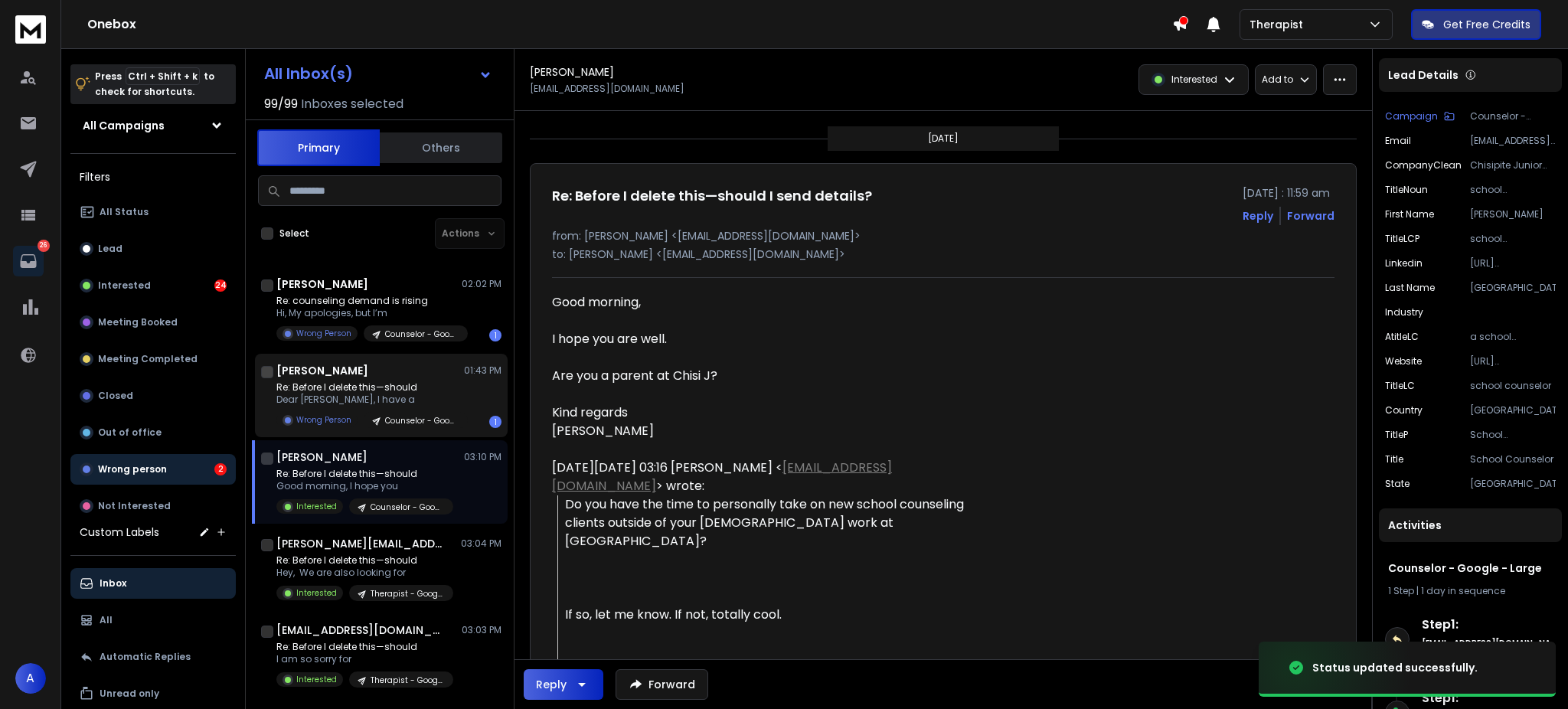
click at [409, 364] on div "Marika Els 01:43 PM" at bounding box center [389, 371] width 225 height 15
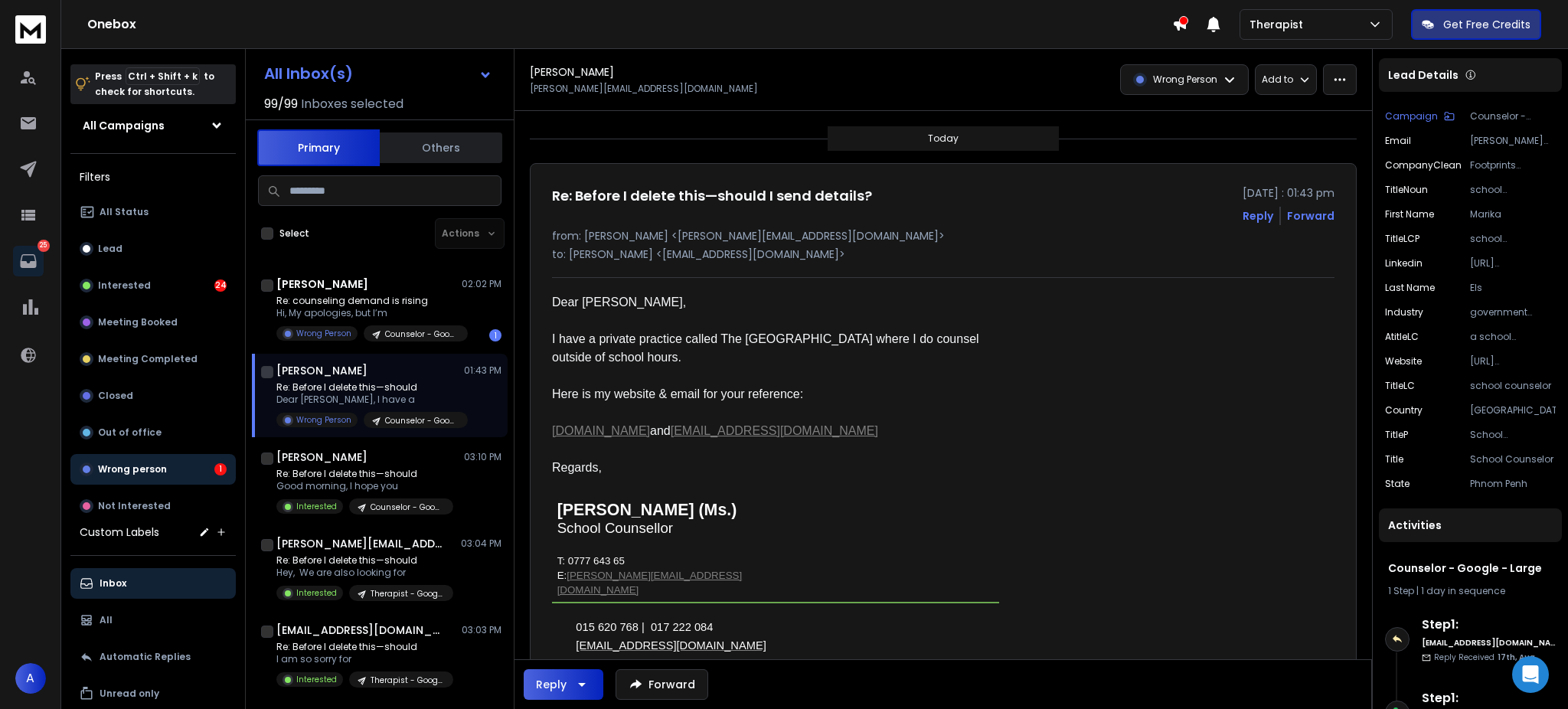
click at [1167, 91] on div "Wrong Person" at bounding box center [1184, 79] width 127 height 29
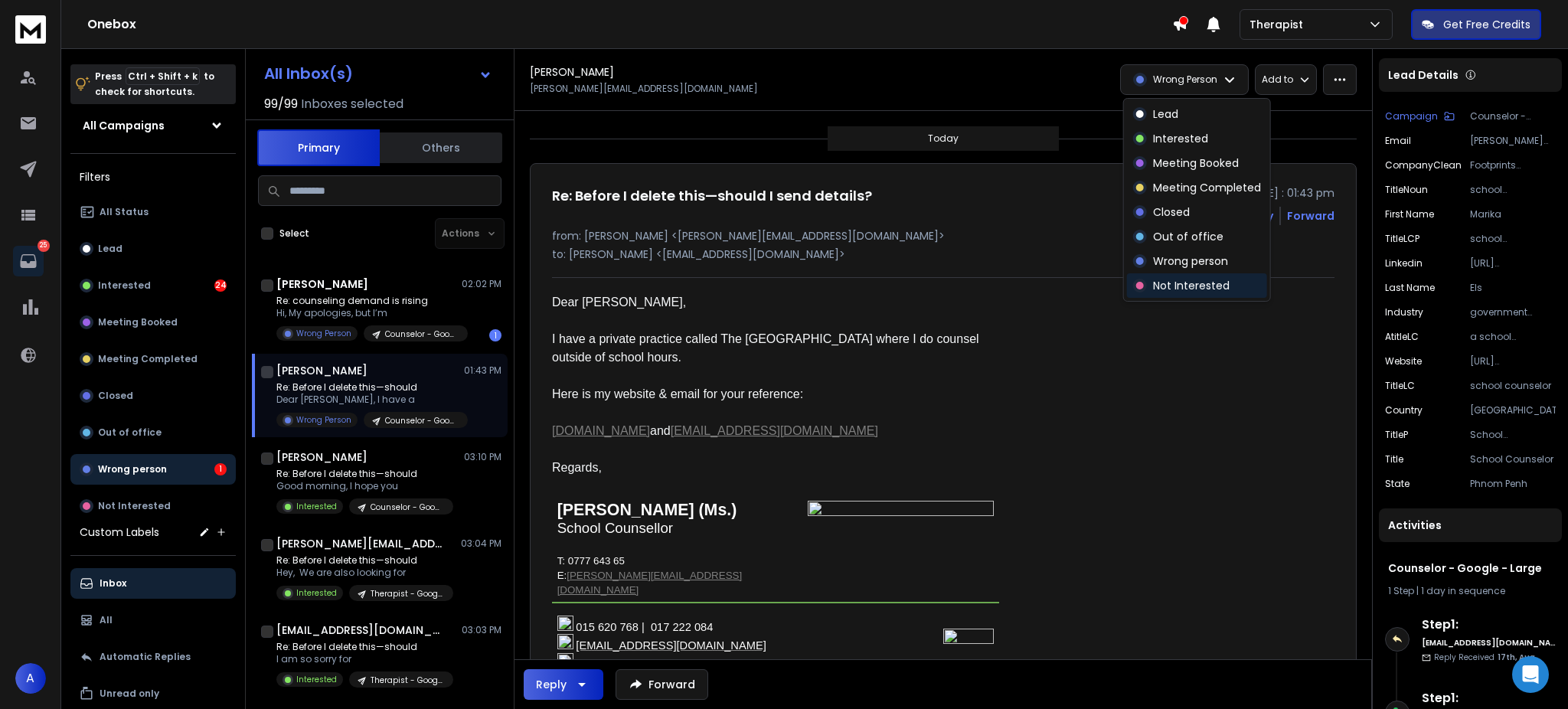
click at [1203, 285] on p "Not Interested" at bounding box center [1191, 285] width 77 height 15
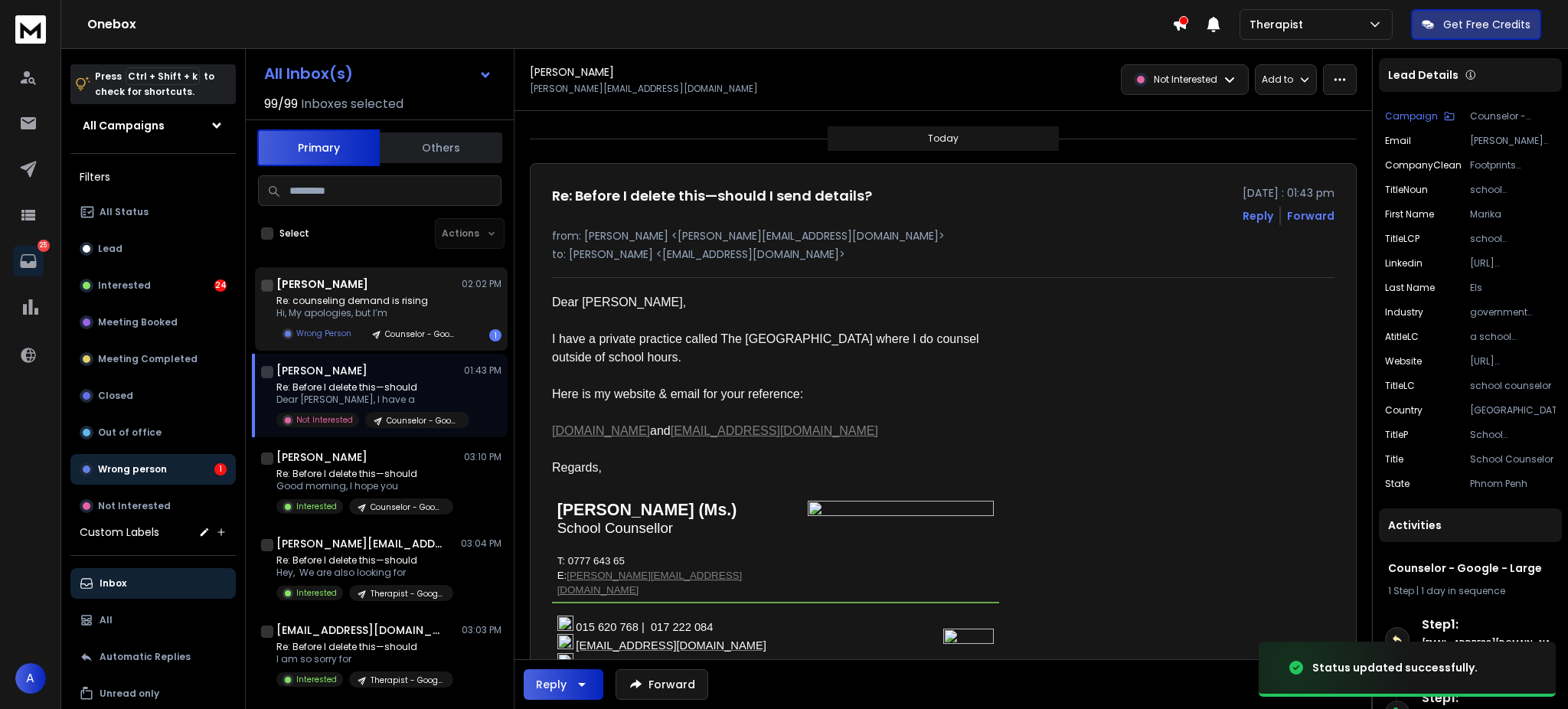
click at [404, 300] on p "Re: counseling demand is rising" at bounding box center [368, 301] width 184 height 12
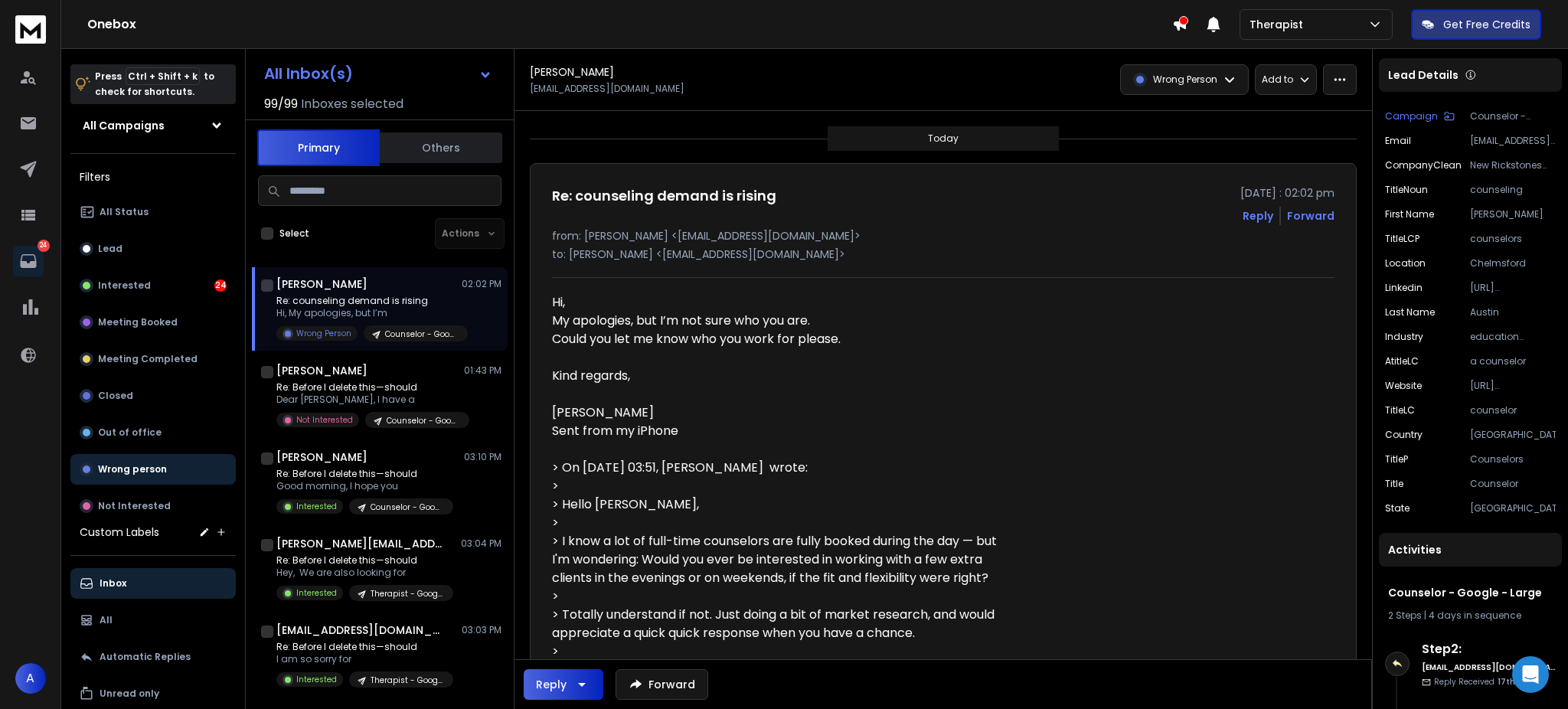
click at [541, 674] on button "Reply" at bounding box center [563, 684] width 79 height 31
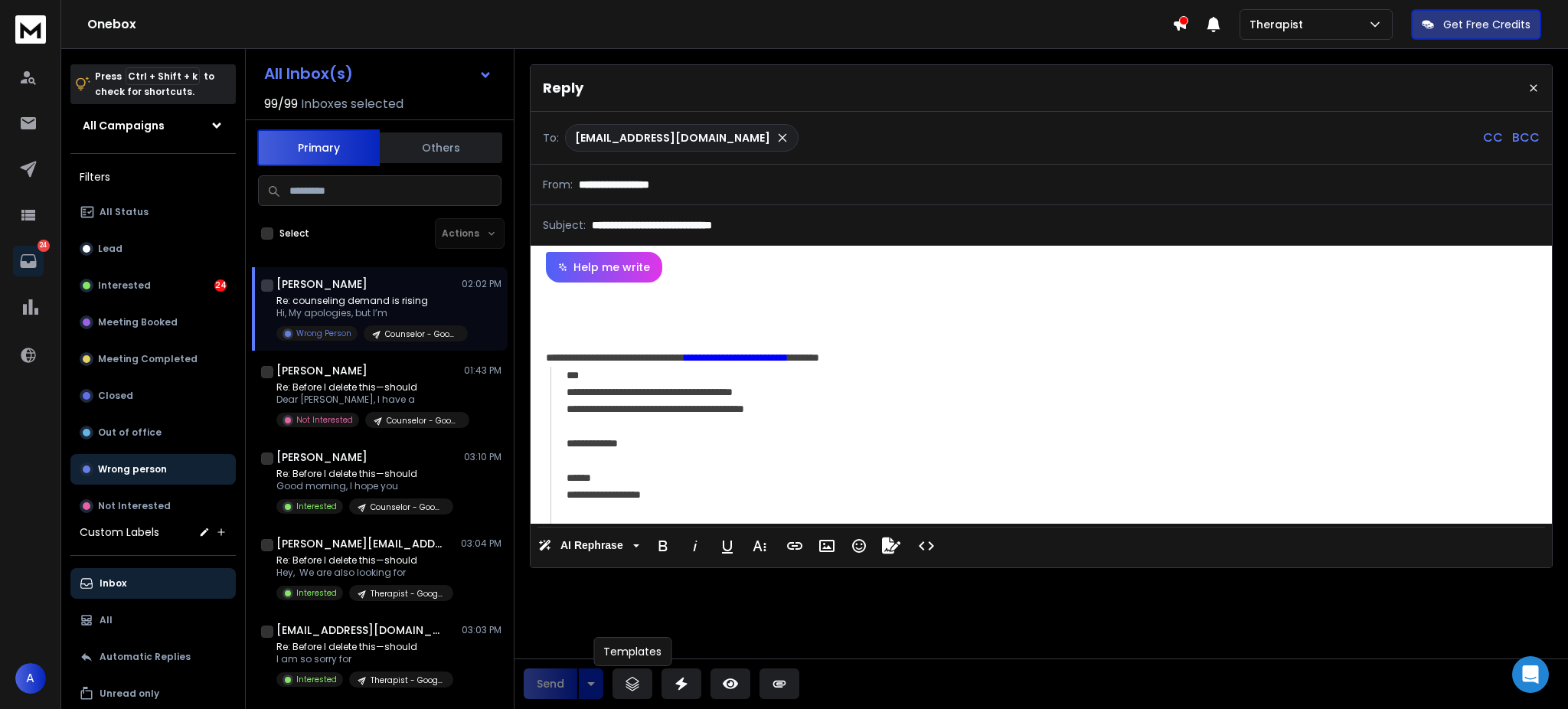
drag, startPoint x: 642, startPoint y: 674, endPoint x: 639, endPoint y: 653, distance: 21.2
click at [642, 674] on button at bounding box center [632, 683] width 40 height 31
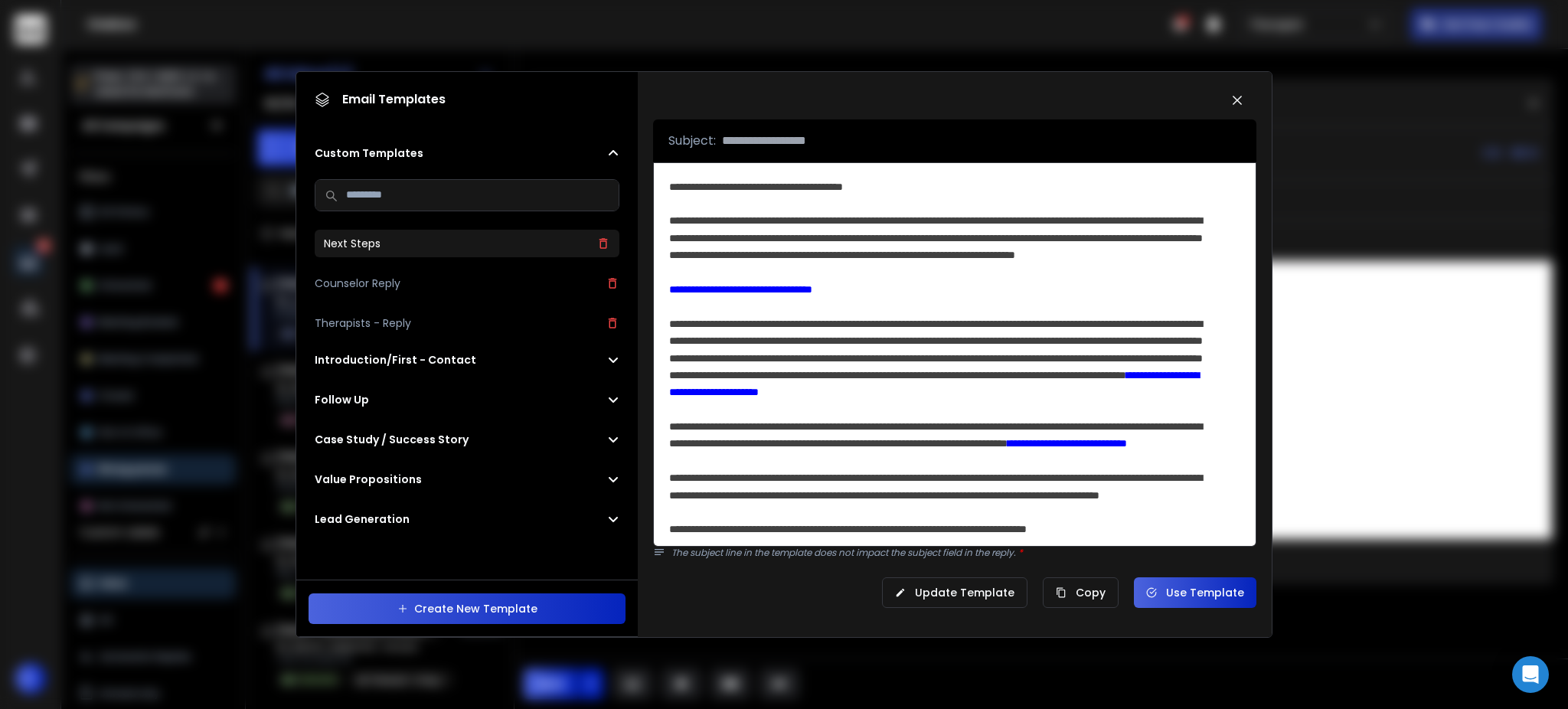
click at [484, 251] on div "Counselor Reply" at bounding box center [467, 244] width 286 height 15
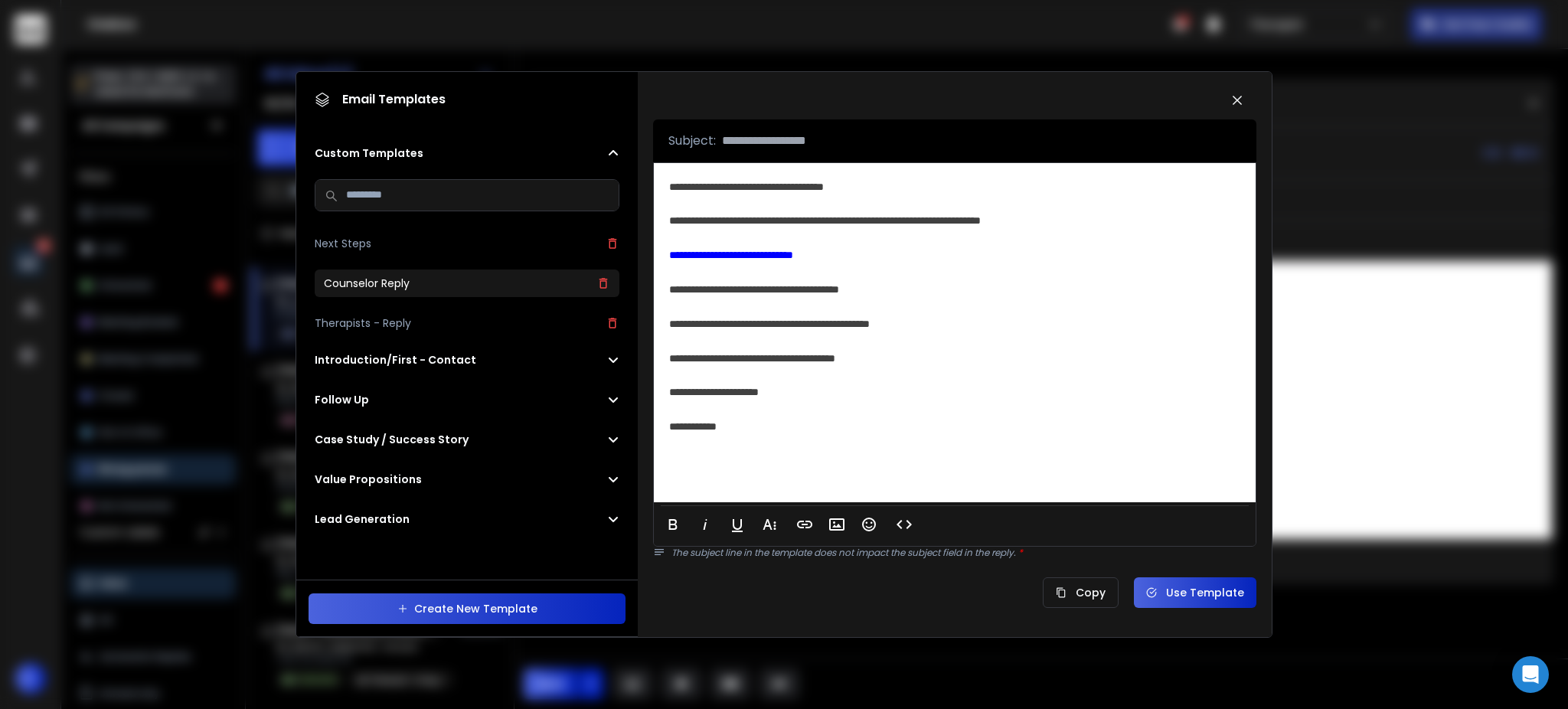
click at [1159, 598] on button "Use Template" at bounding box center [1195, 592] width 123 height 31
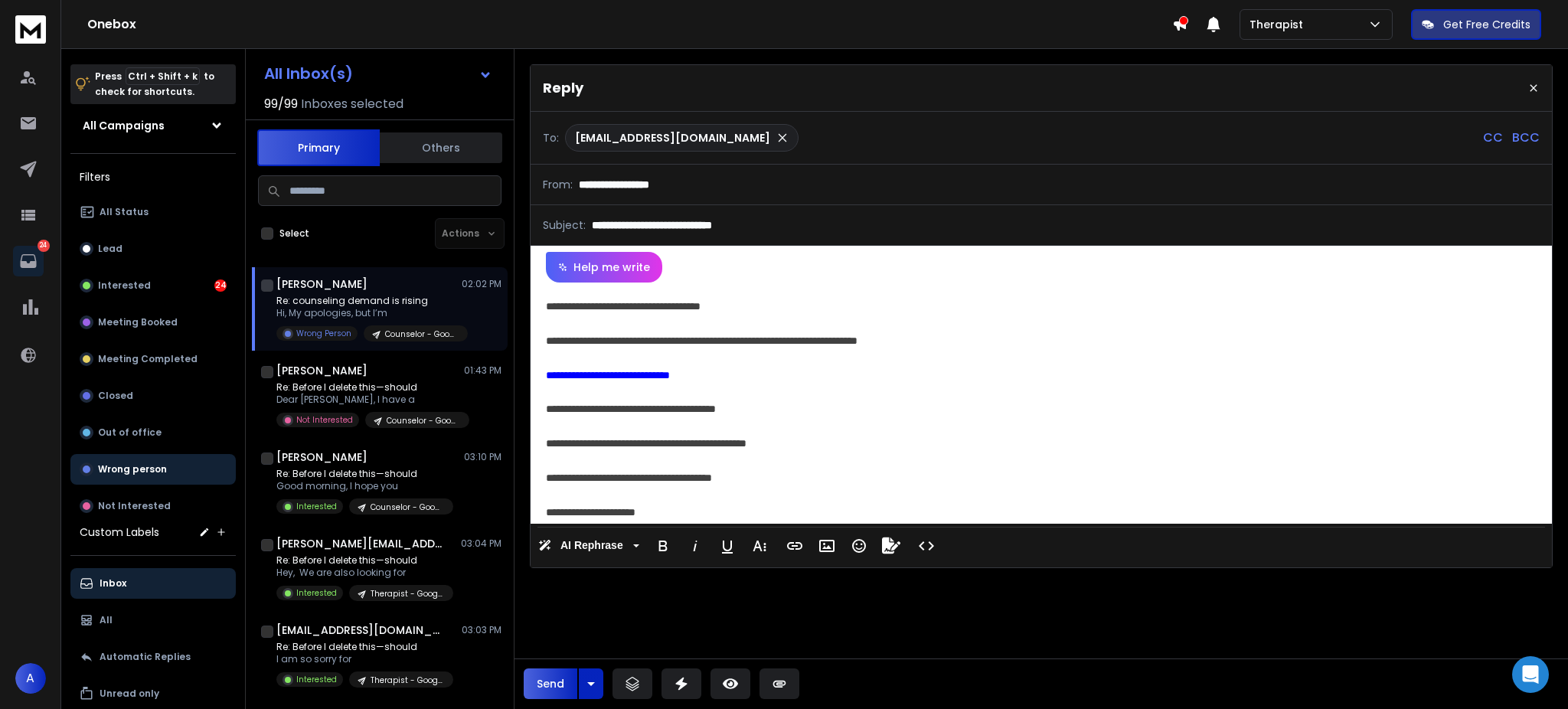
click at [559, 310] on div "**********" at bounding box center [1031, 306] width 971 height 17
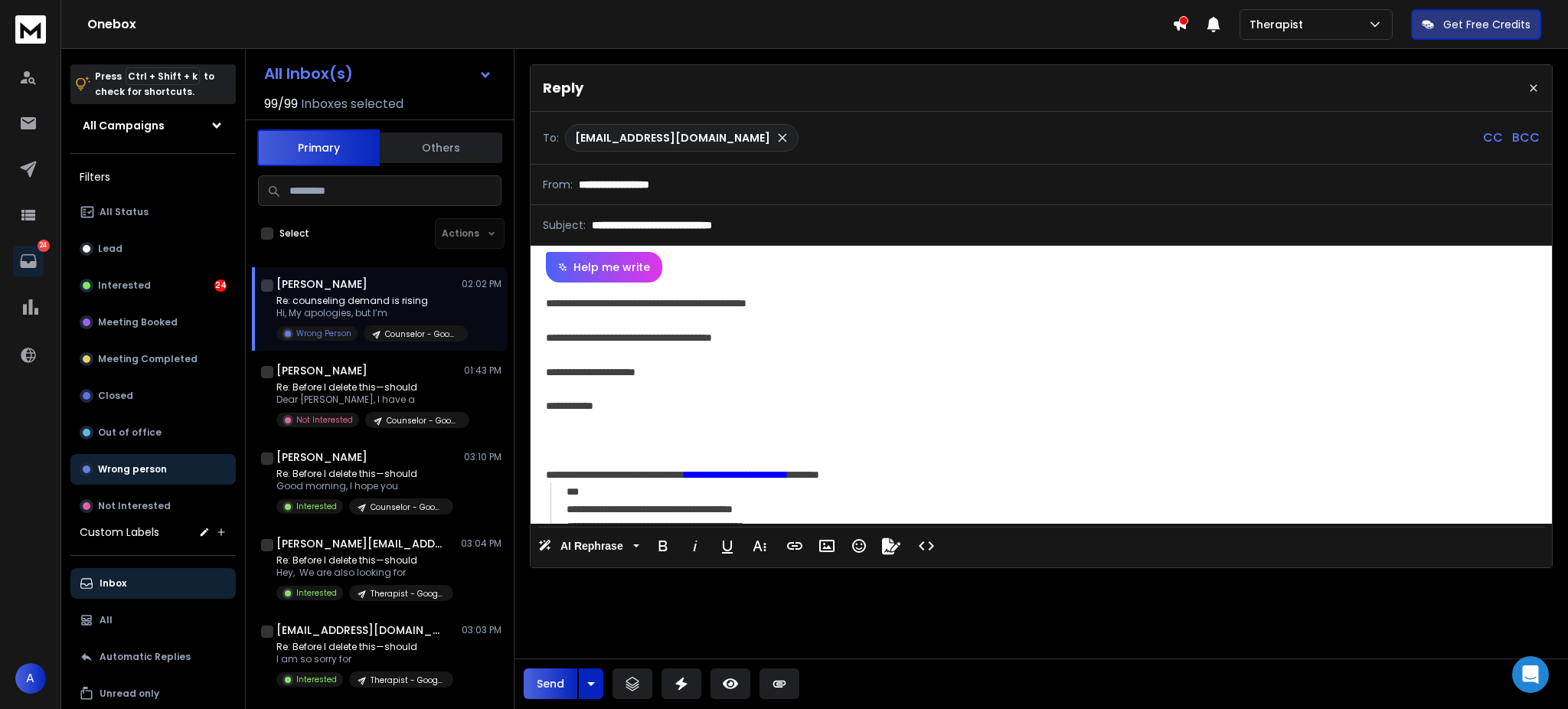
scroll to position [101, 0]
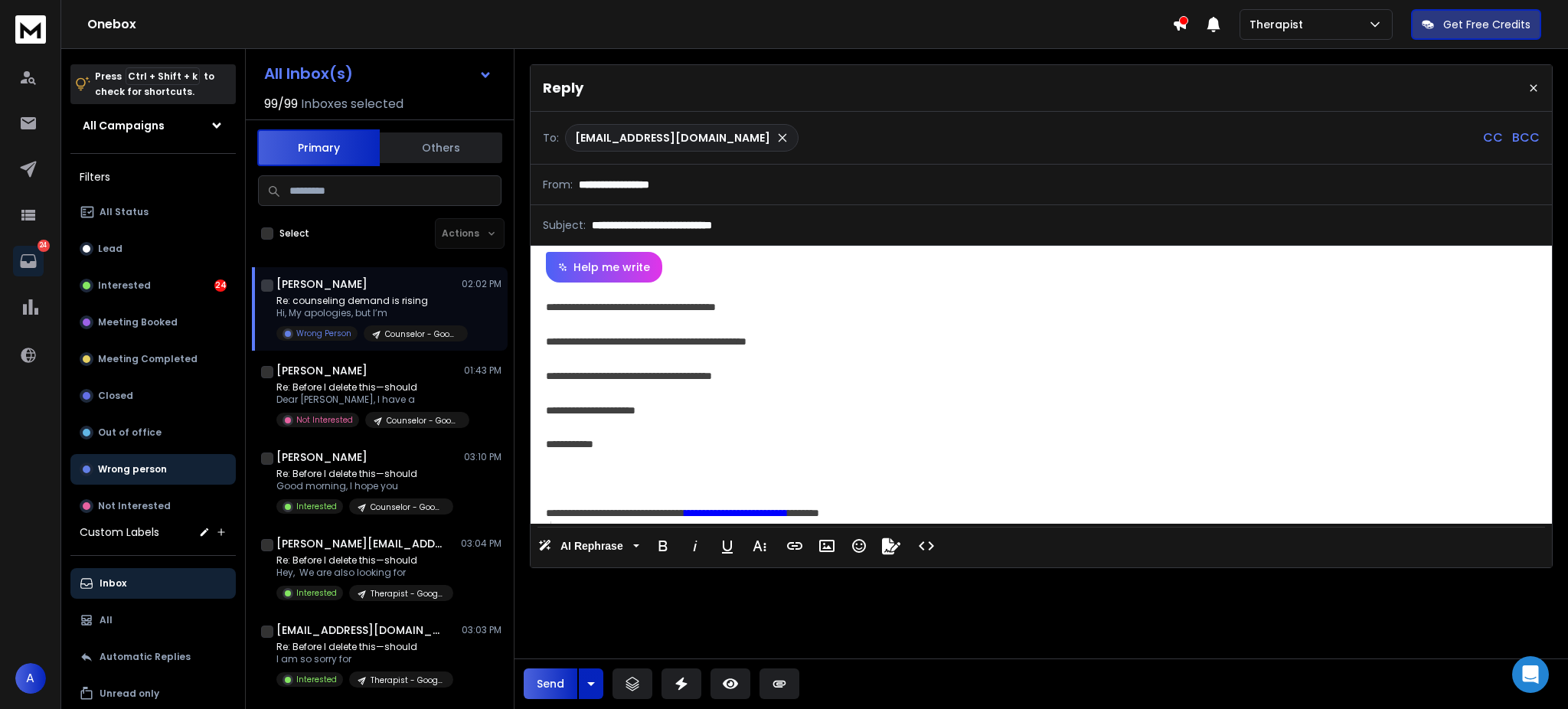
click at [577, 461] on div at bounding box center [1039, 462] width 987 height 17
click at [544, 675] on button "Send" at bounding box center [550, 683] width 54 height 31
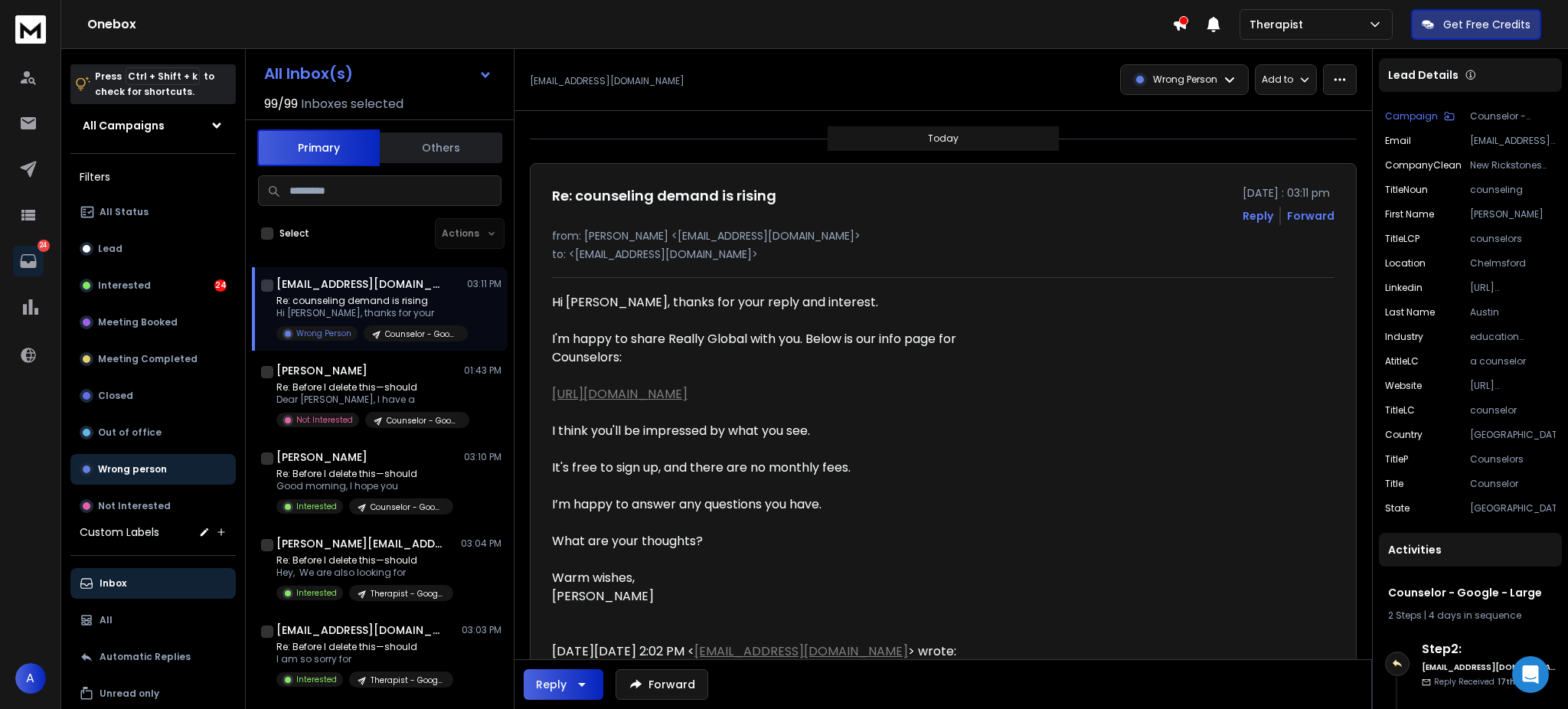
click at [1137, 80] on div at bounding box center [1140, 79] width 14 height 14
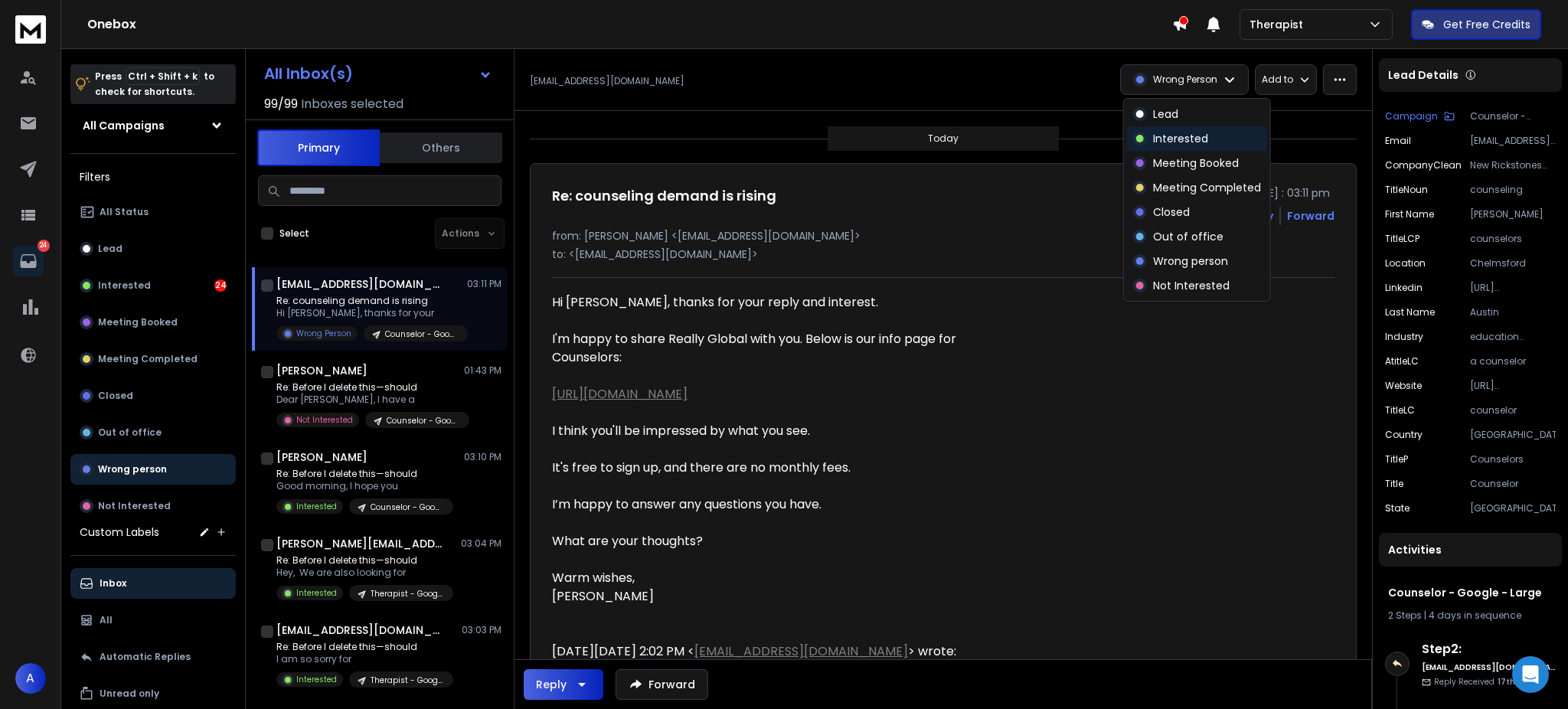
click at [1154, 139] on p "Interested" at bounding box center [1180, 139] width 55 height 15
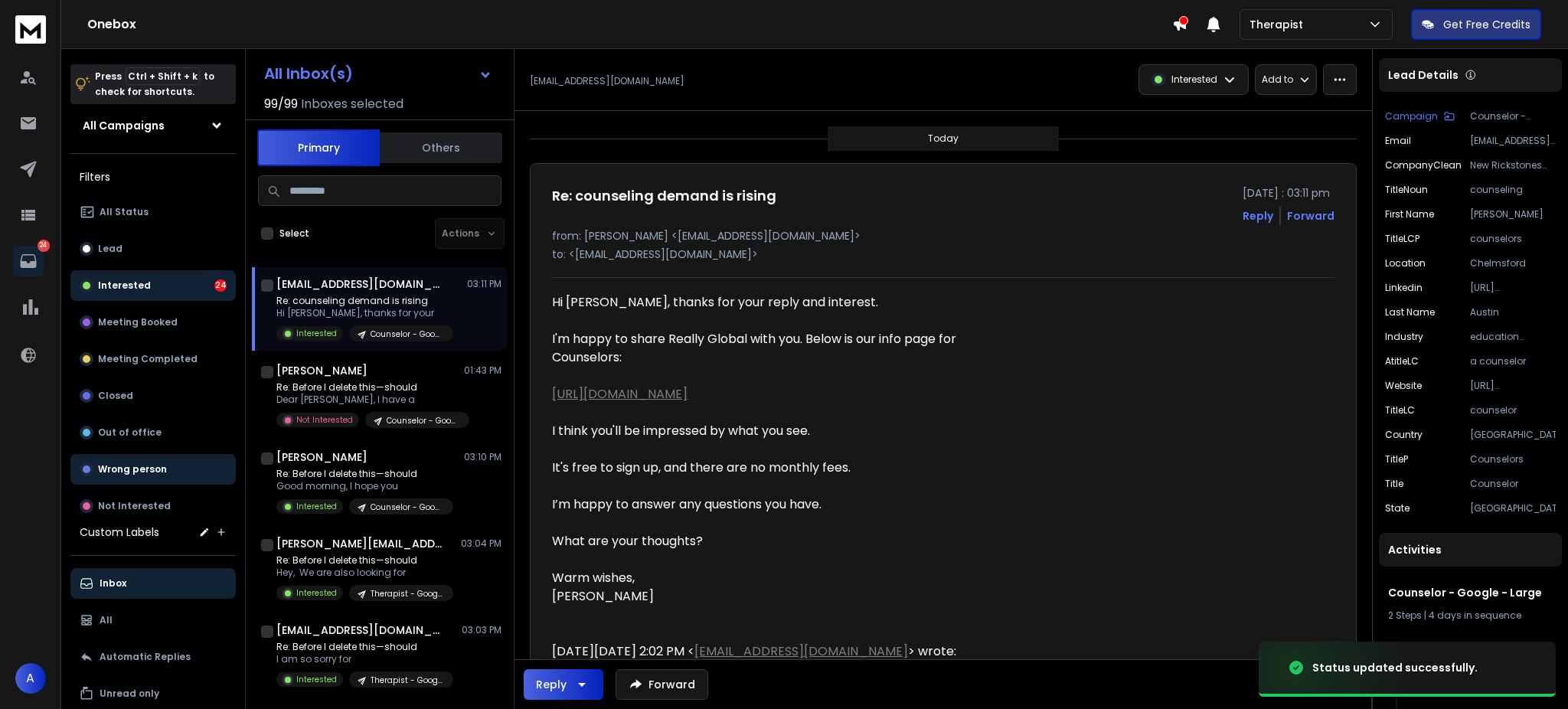
click at [184, 278] on button "Interested 24" at bounding box center [153, 285] width 165 height 31
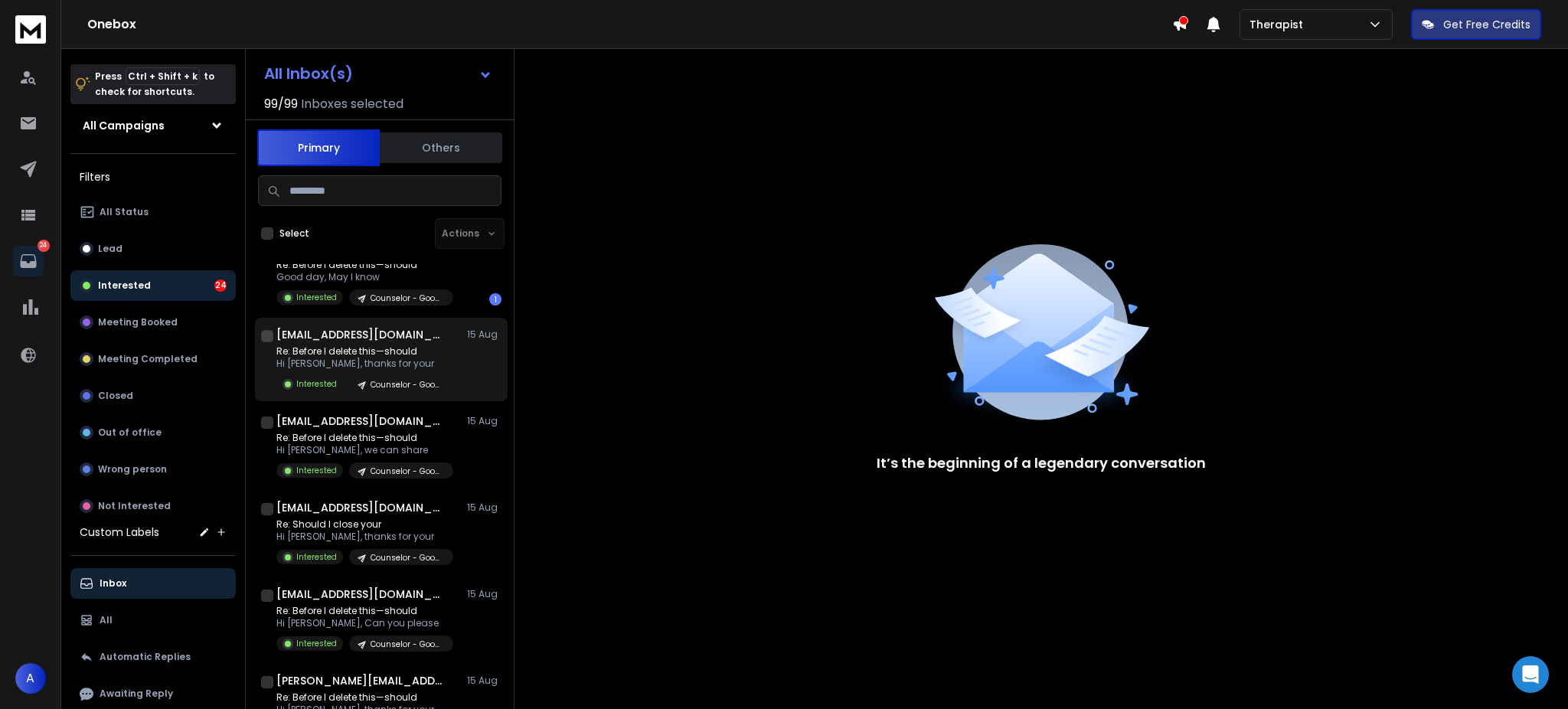
scroll to position [2551, 0]
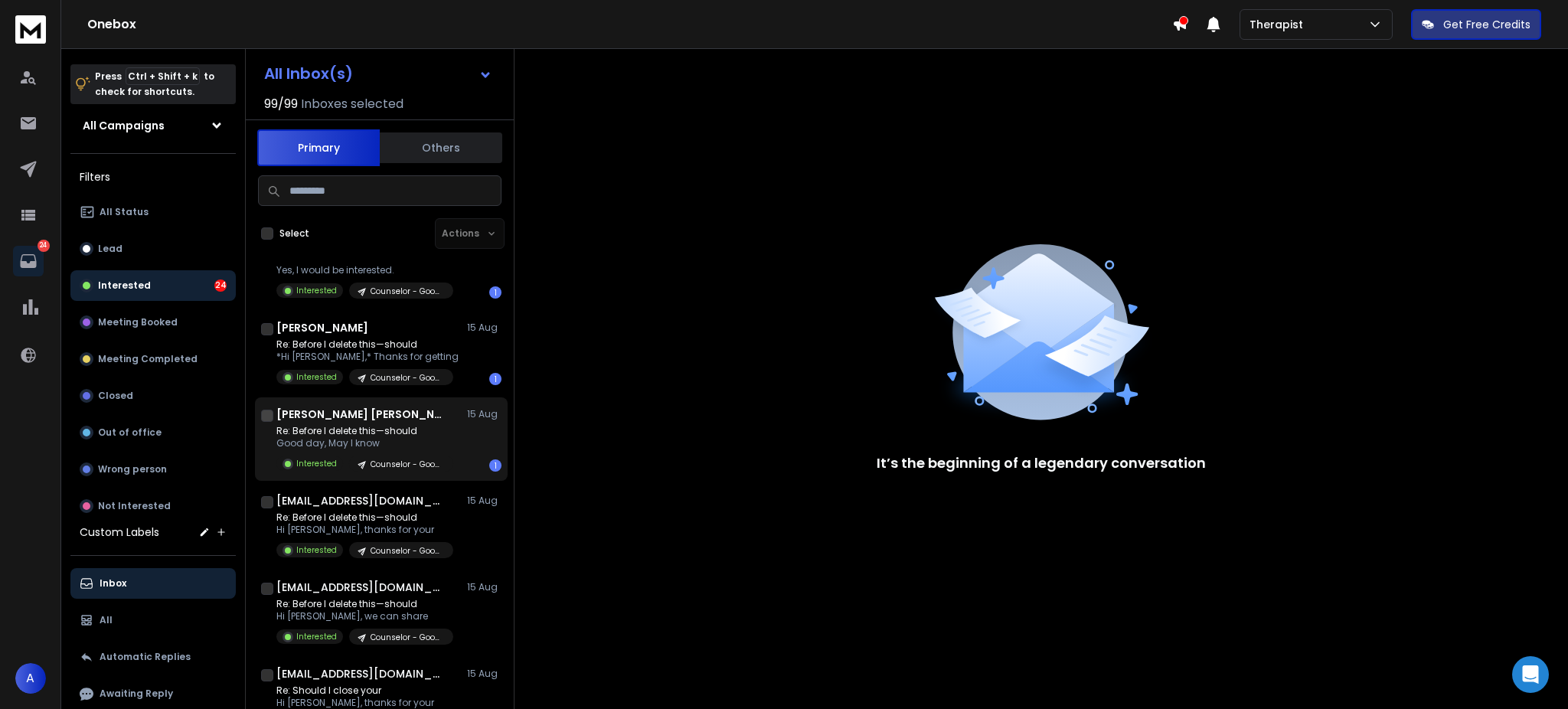
click at [408, 436] on p "Re: Before I delete this—should" at bounding box center [364, 430] width 176 height 12
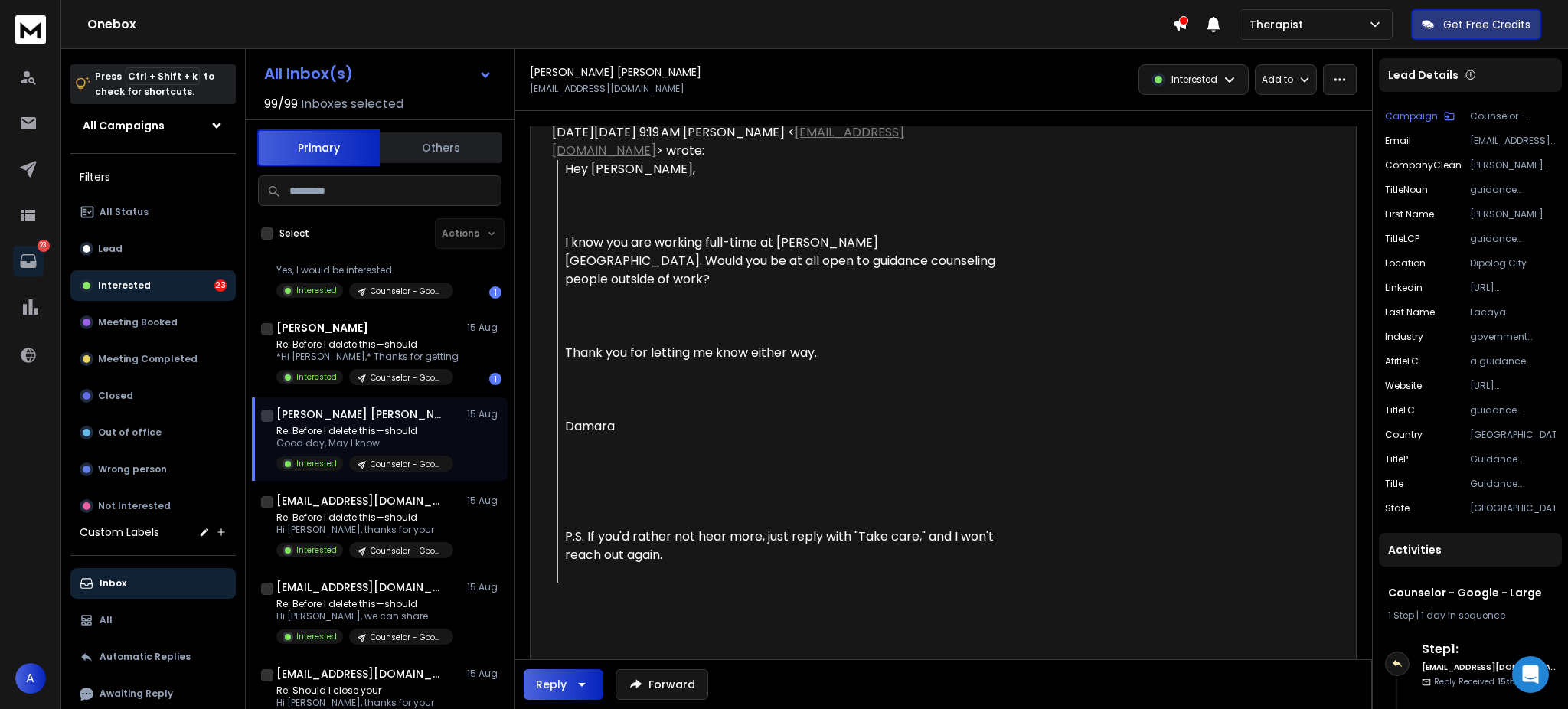
scroll to position [408, 0]
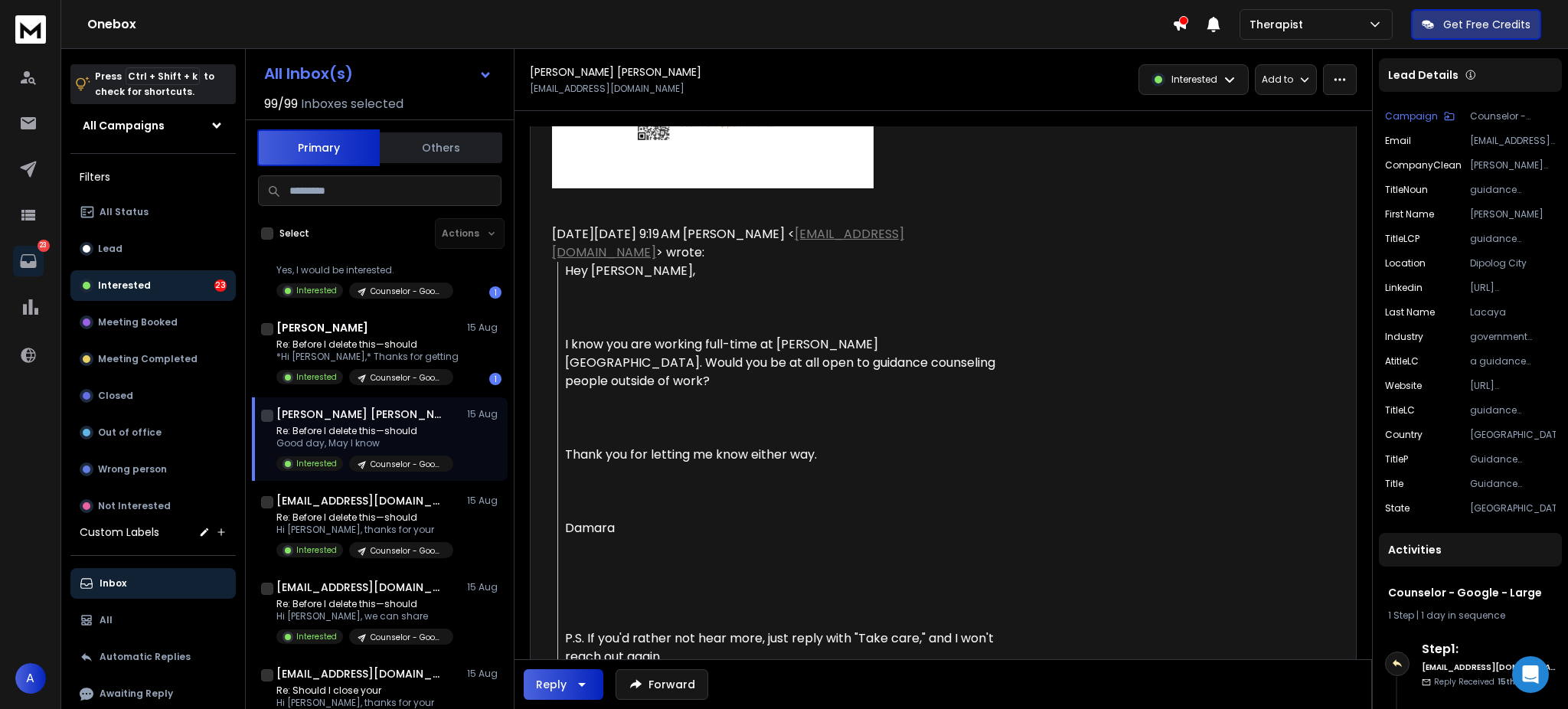
click at [544, 689] on div "Reply" at bounding box center [552, 684] width 31 height 15
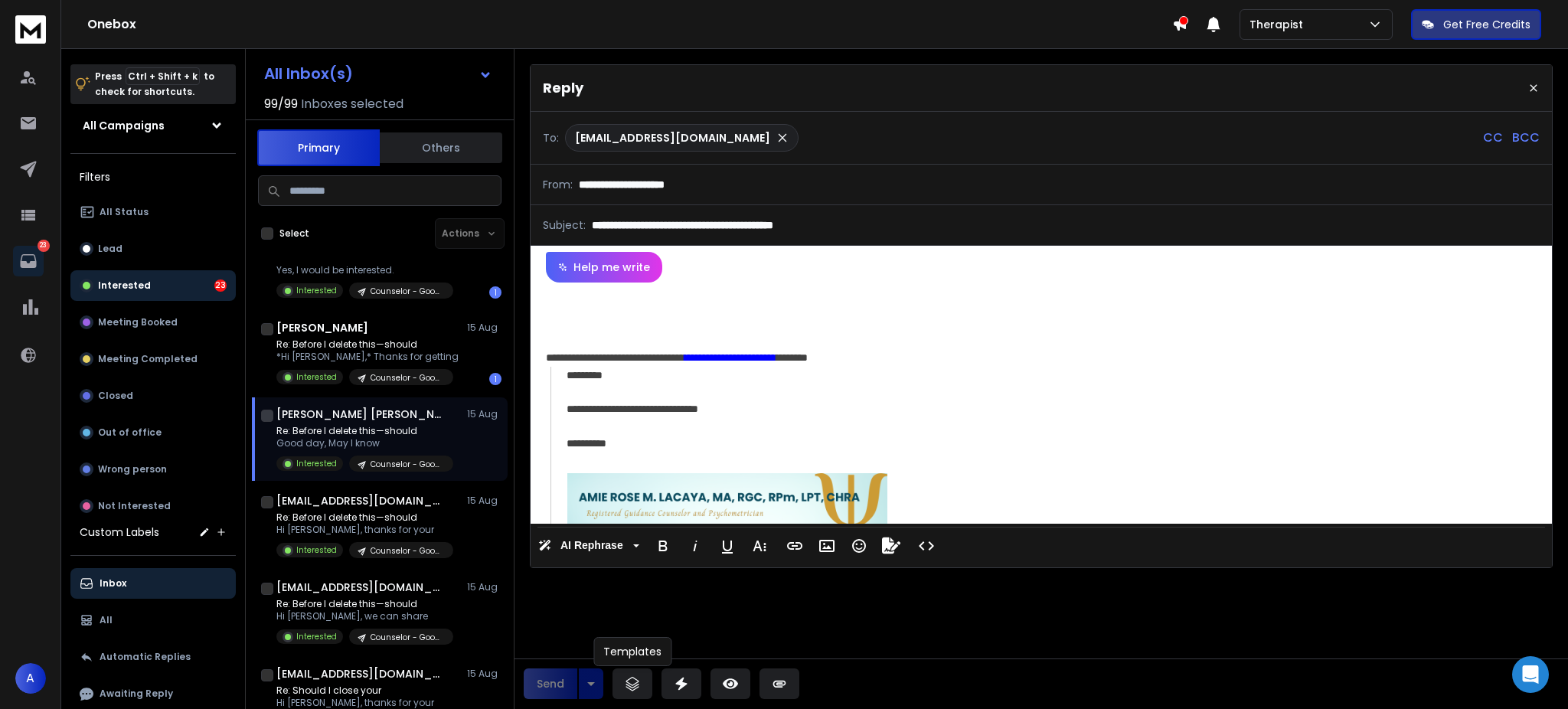
click at [633, 689] on icon at bounding box center [633, 683] width 15 height 15
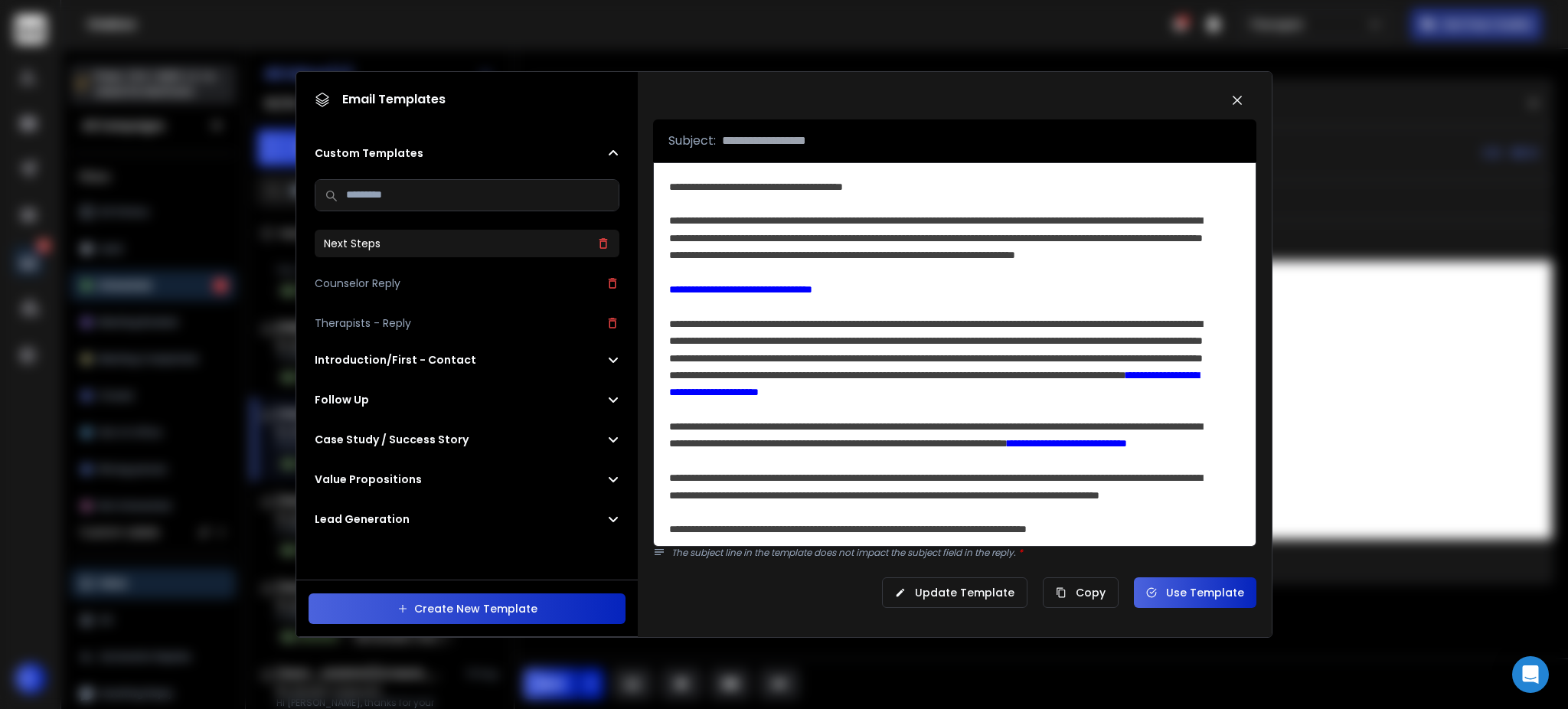
click at [1228, 95] on div at bounding box center [955, 100] width 604 height 38
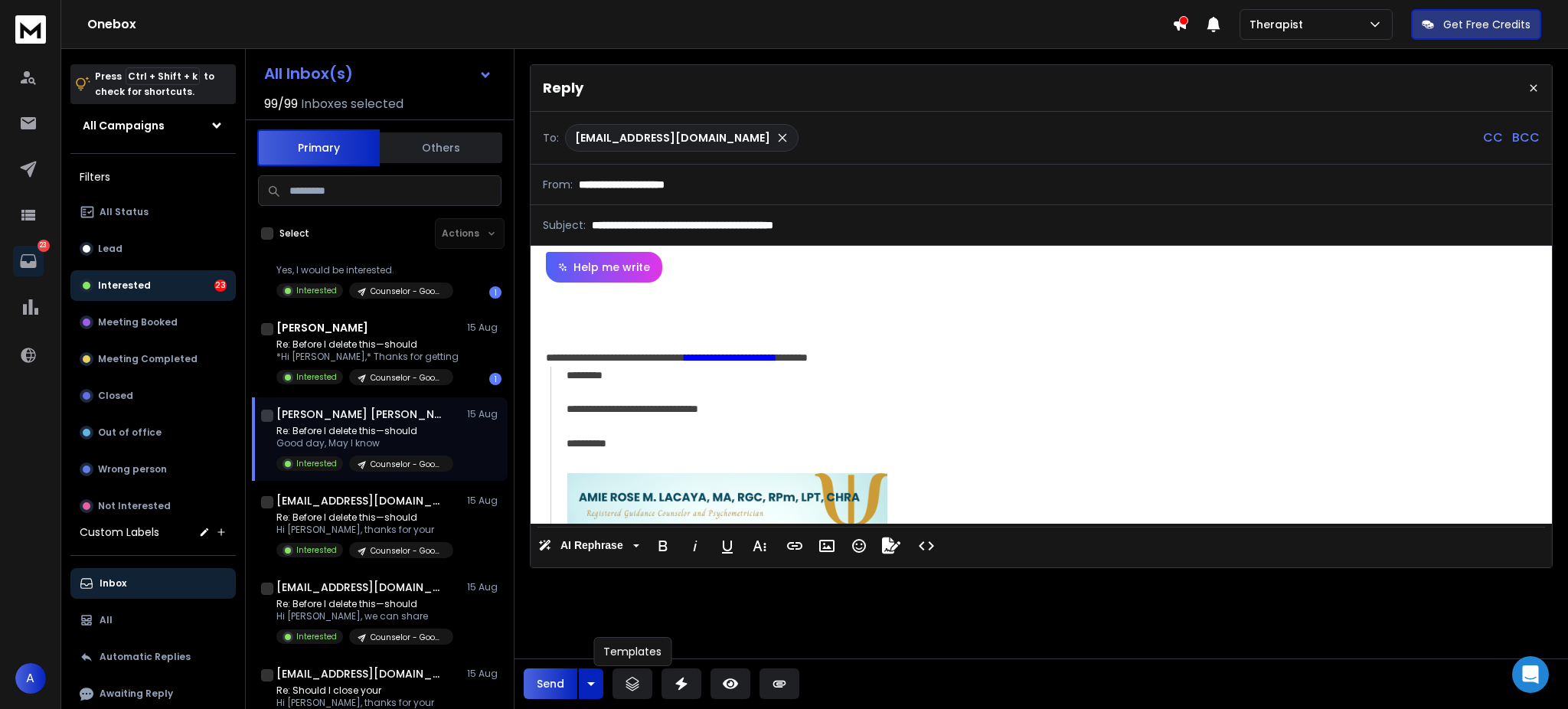
click at [628, 679] on icon at bounding box center [633, 683] width 15 height 15
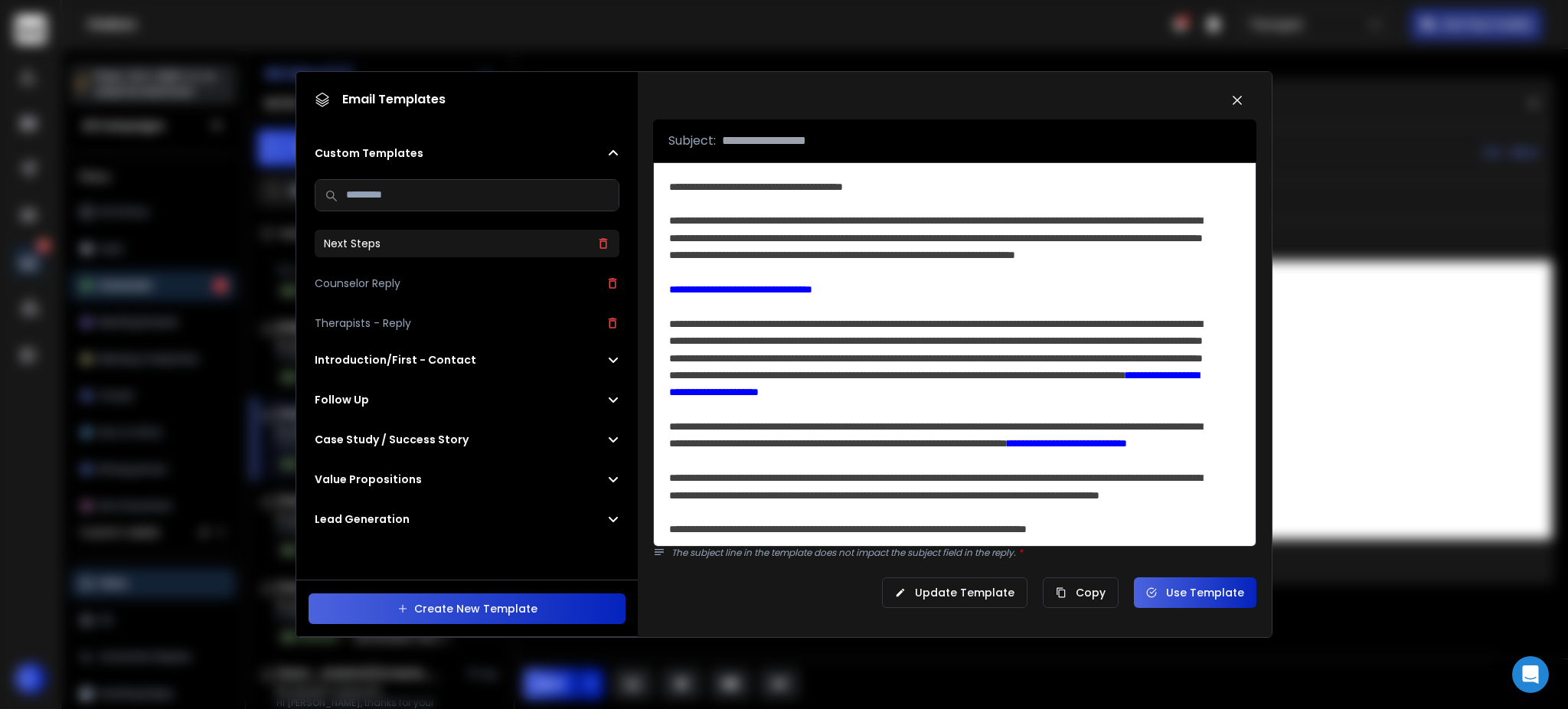
click at [454, 251] on div "Counselor Reply" at bounding box center [467, 244] width 286 height 15
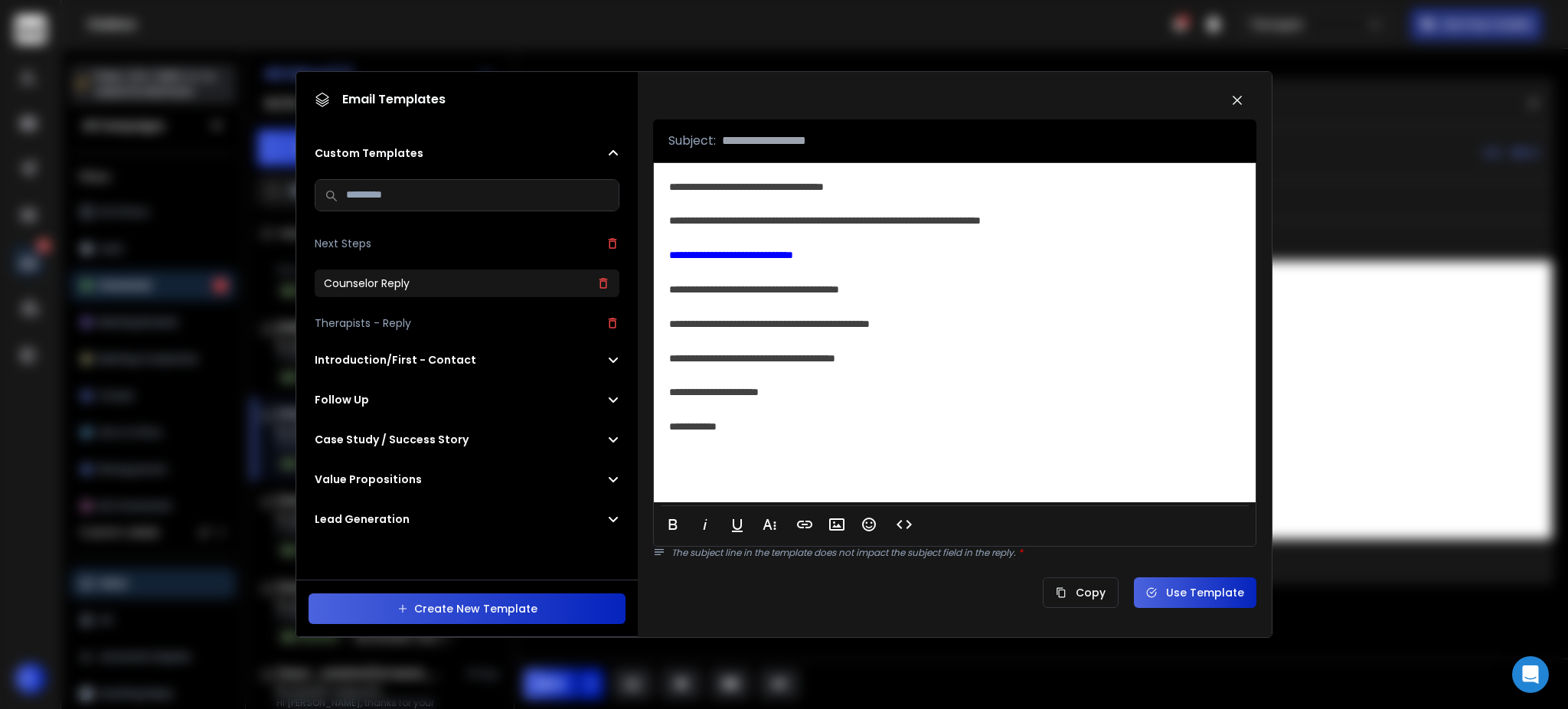
click at [1183, 586] on button "Use Template" at bounding box center [1195, 592] width 123 height 31
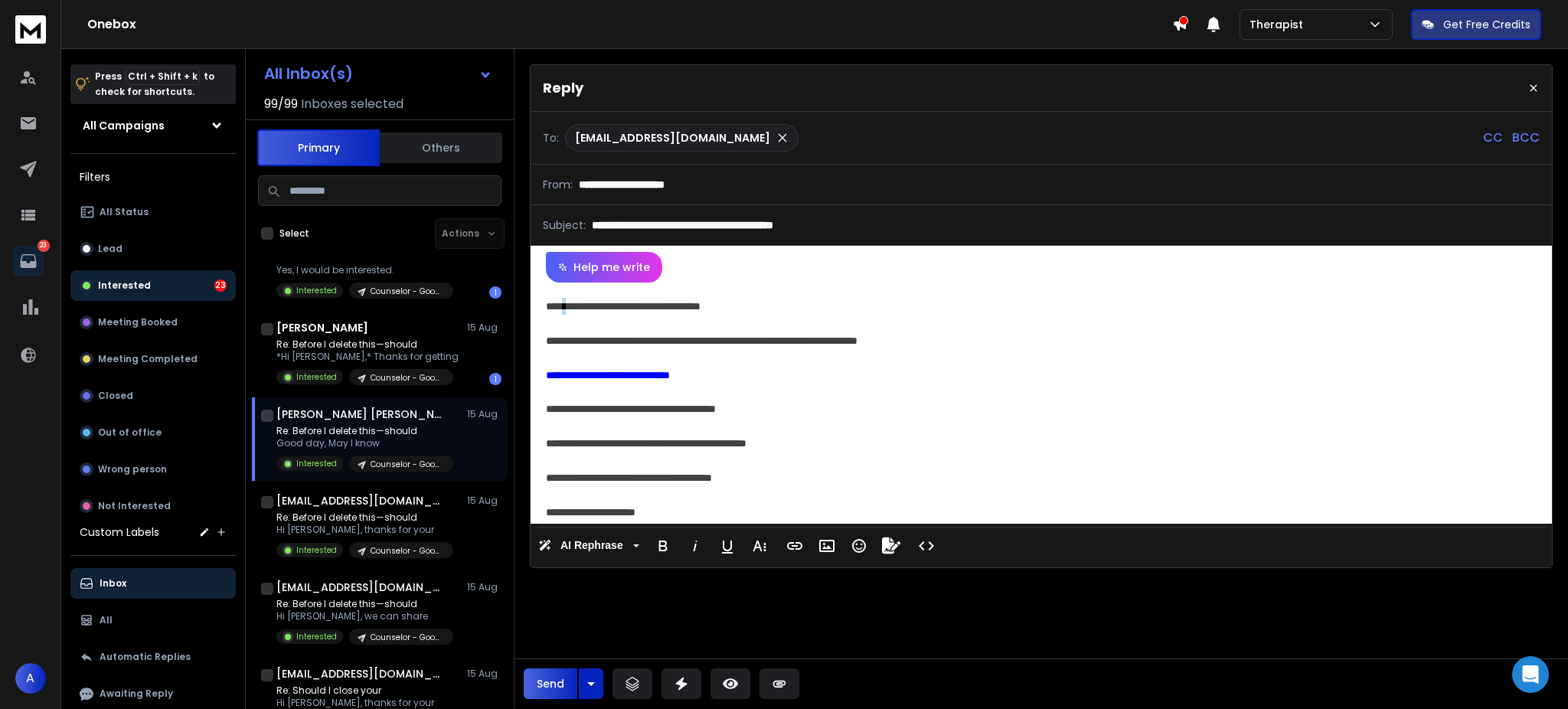
click at [566, 312] on div "**********" at bounding box center [1031, 306] width 971 height 17
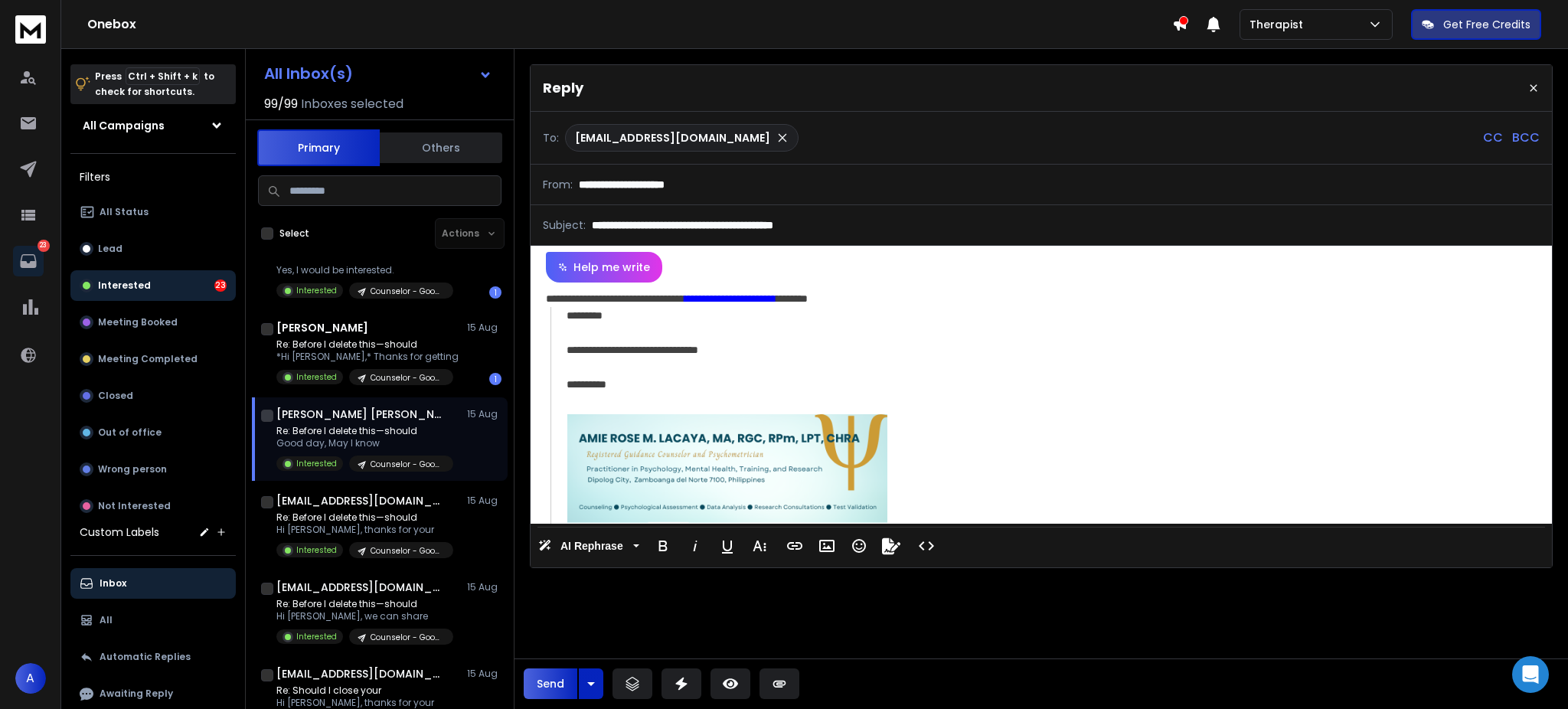
scroll to position [101, 0]
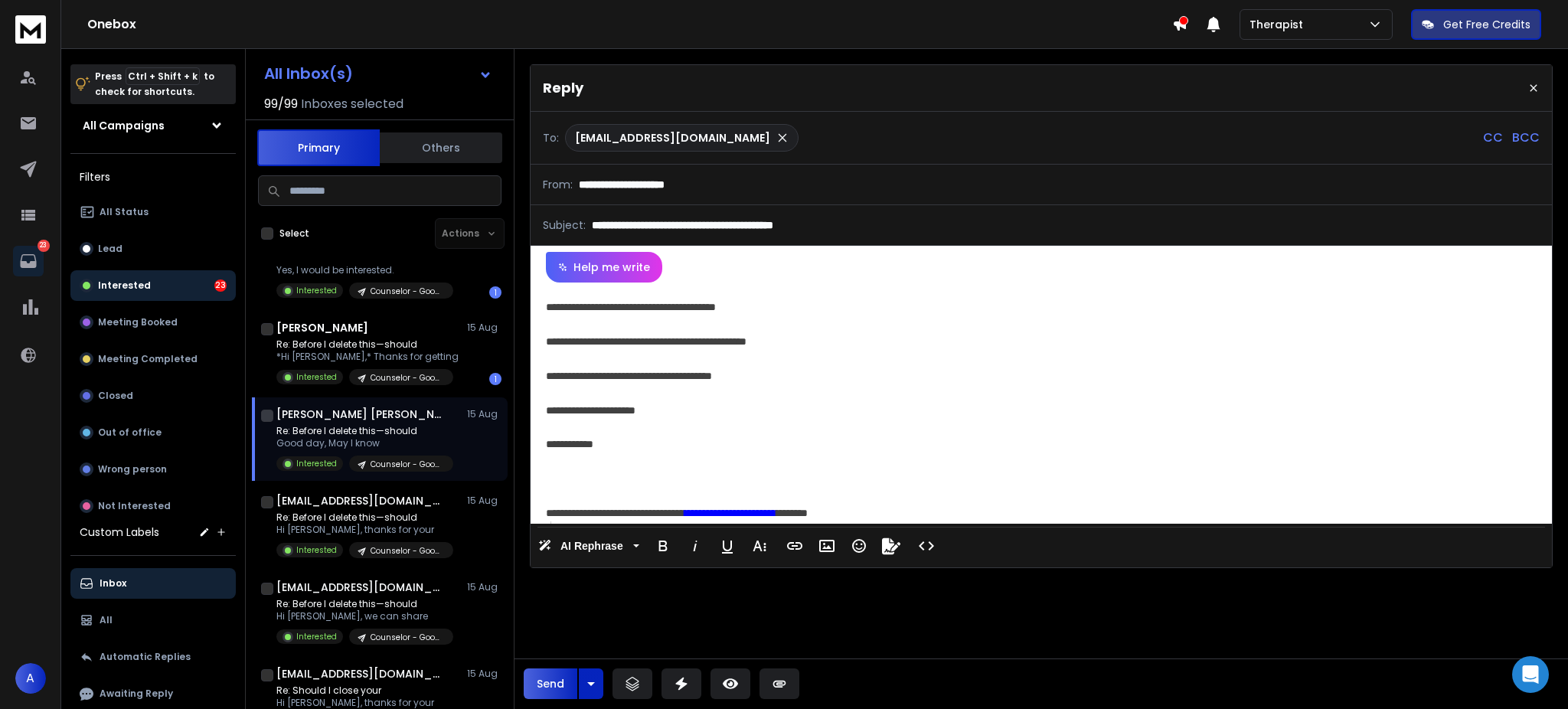
click at [571, 462] on div at bounding box center [1039, 462] width 987 height 17
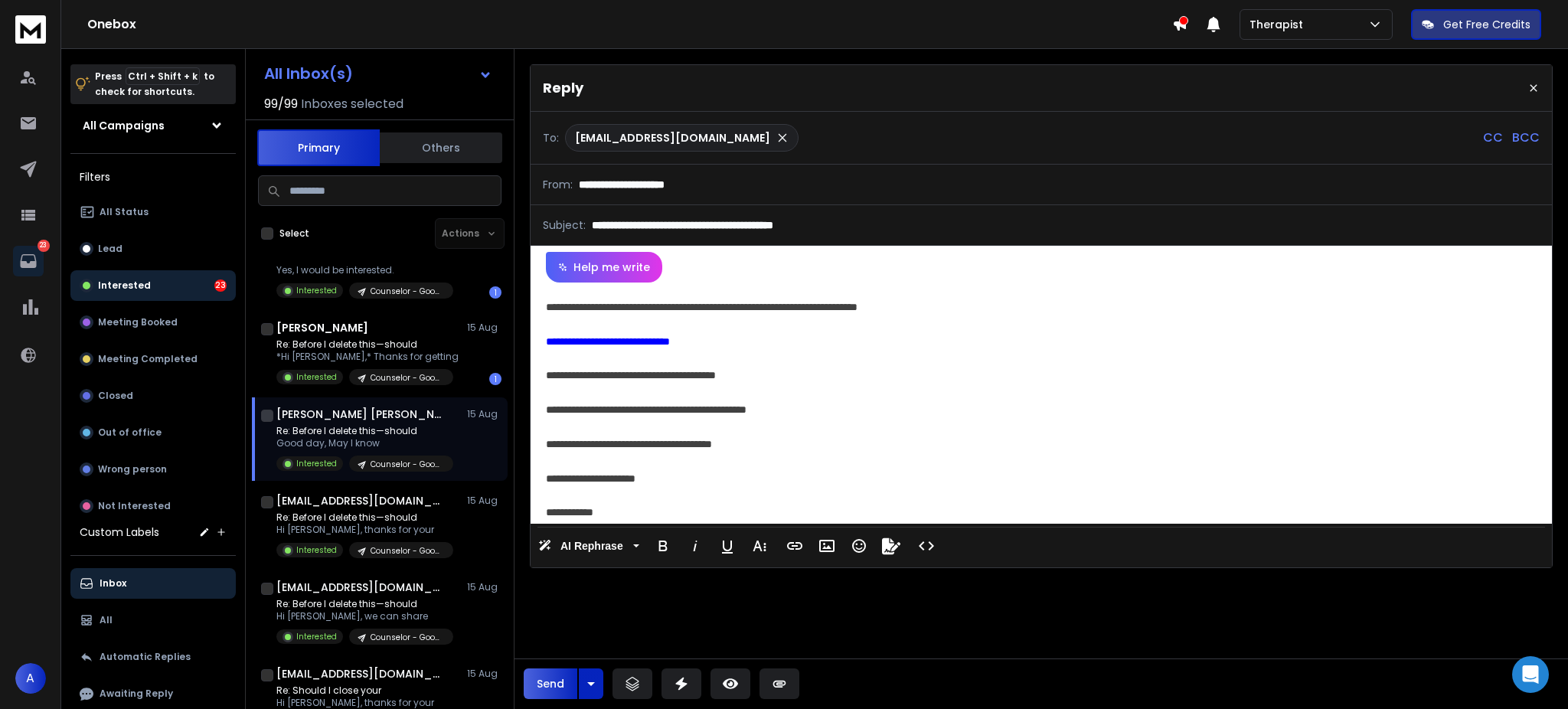
scroll to position [0, 0]
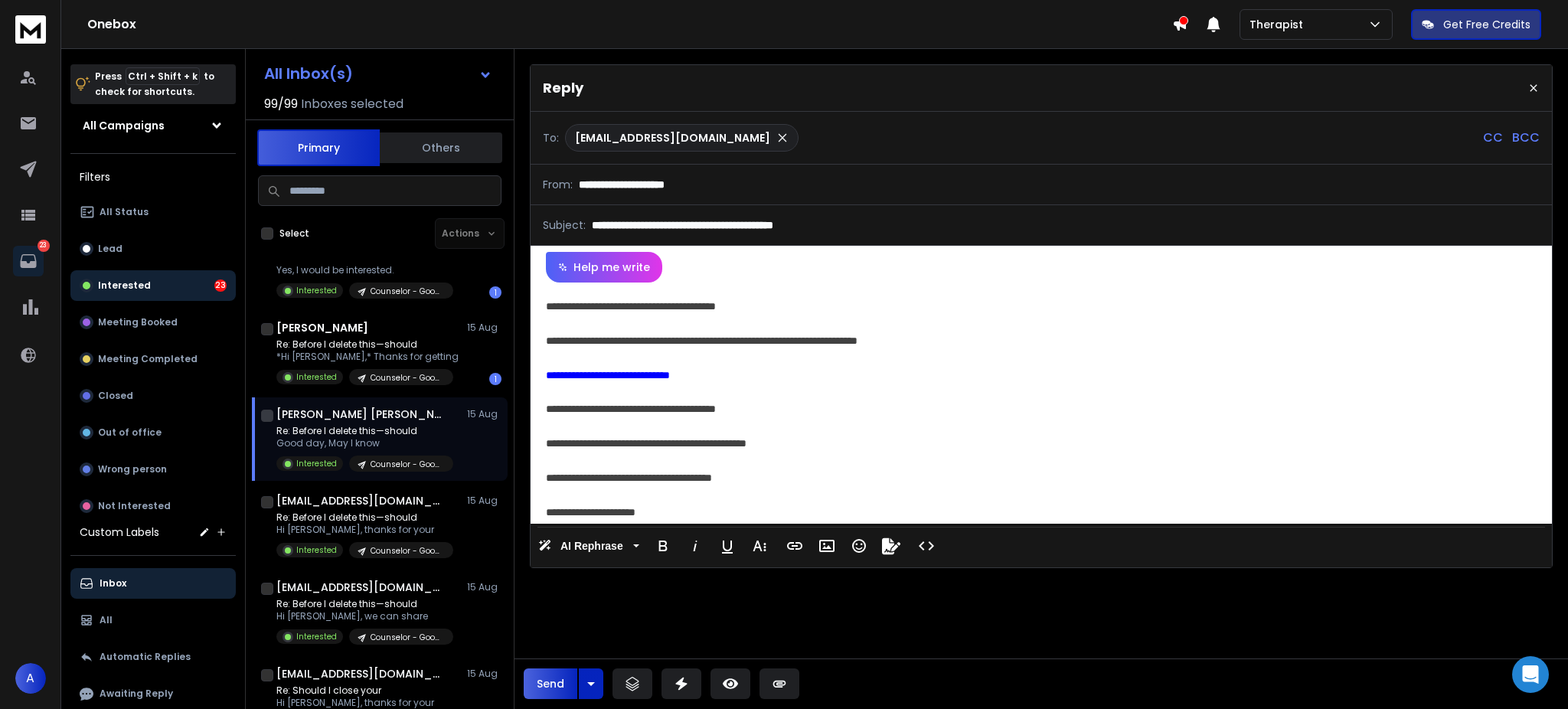
click at [537, 680] on button "Send" at bounding box center [550, 683] width 54 height 31
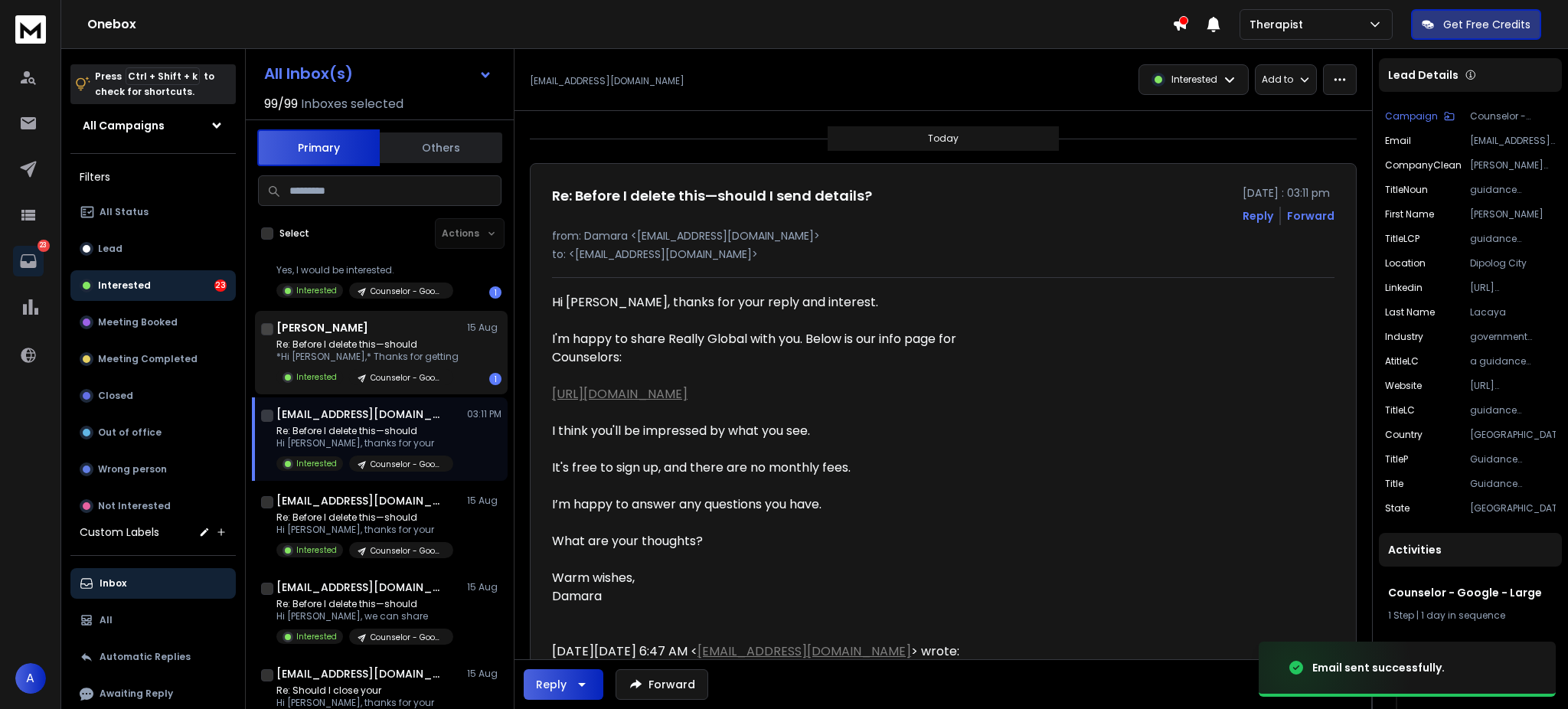
click at [346, 330] on h1 "Bayu Alzihan" at bounding box center [322, 327] width 92 height 15
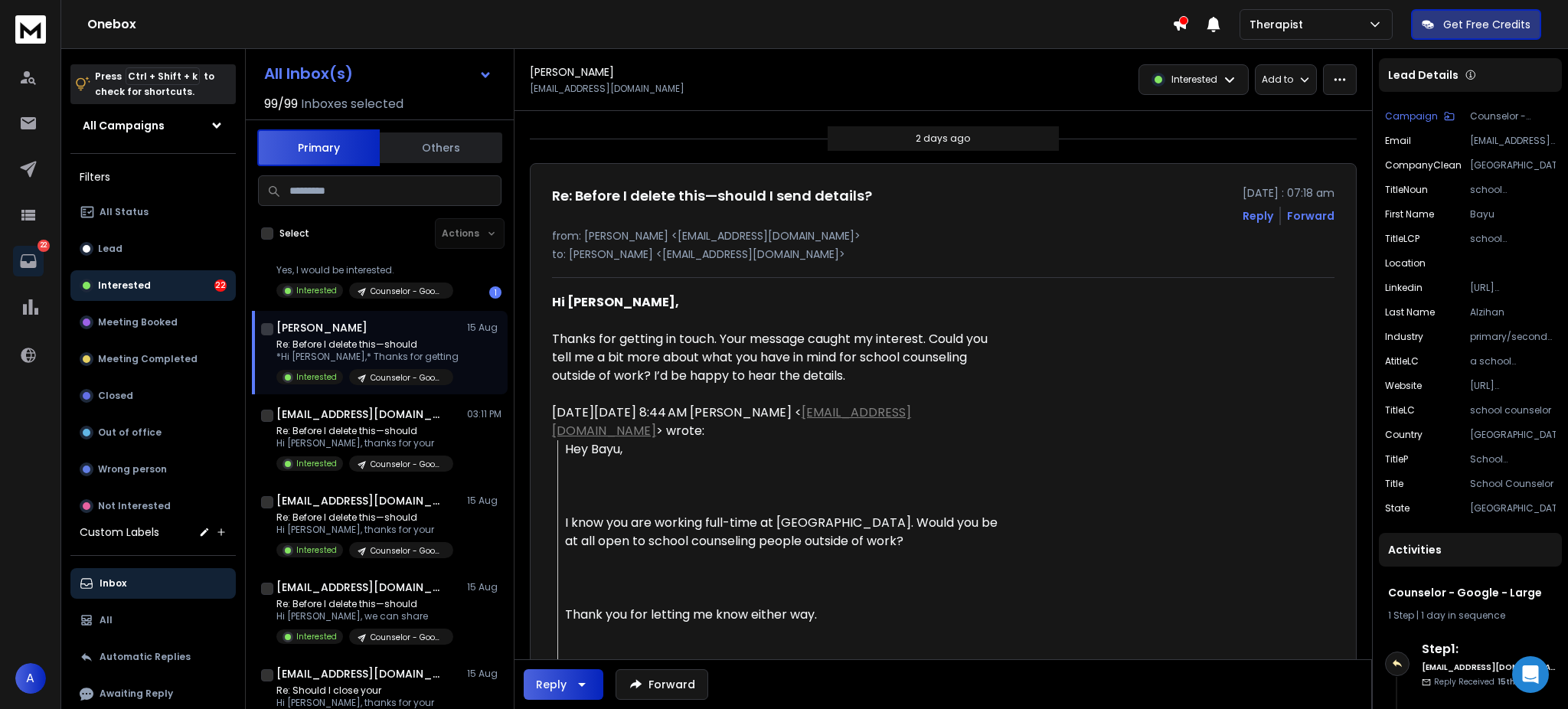
click at [555, 685] on div "Reply" at bounding box center [552, 684] width 31 height 15
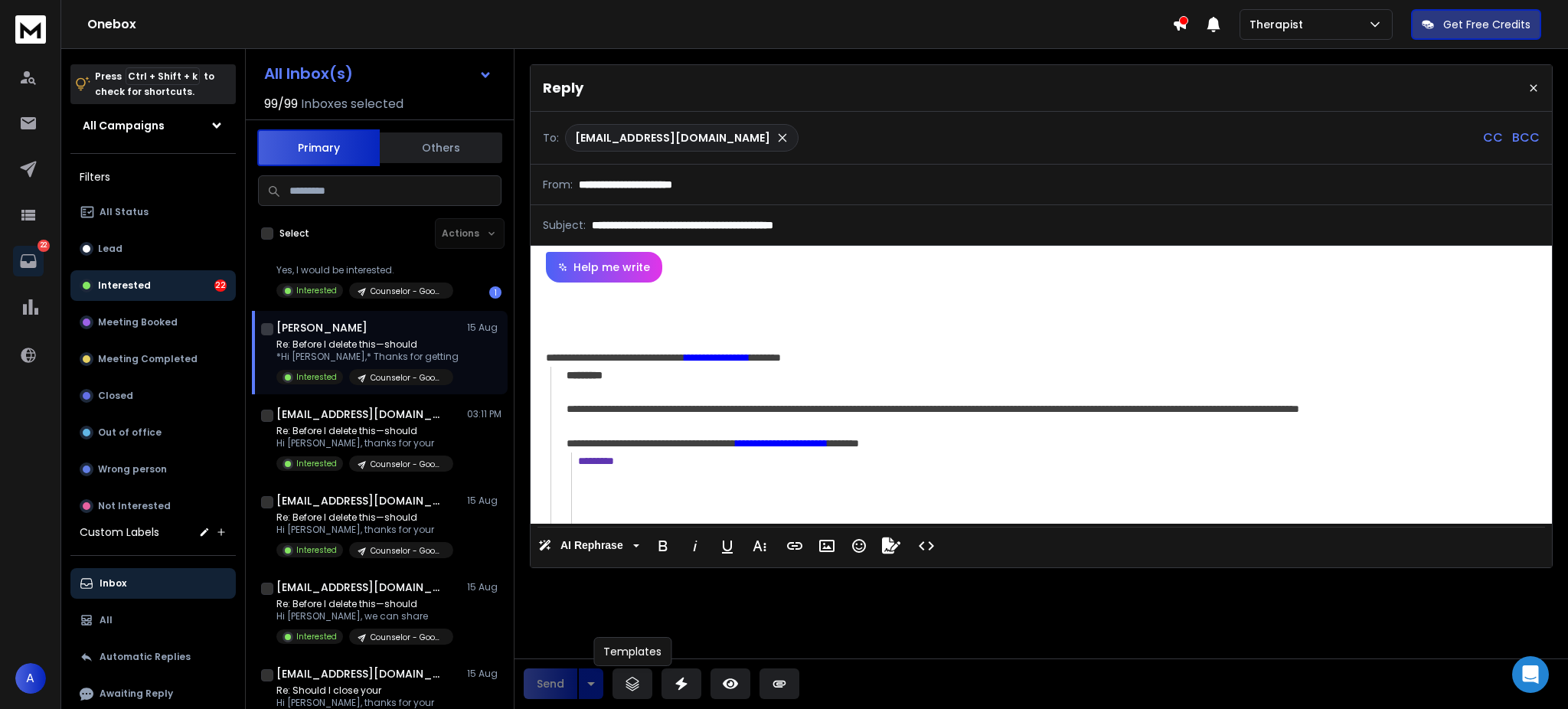
click at [628, 685] on icon at bounding box center [633, 683] width 15 height 15
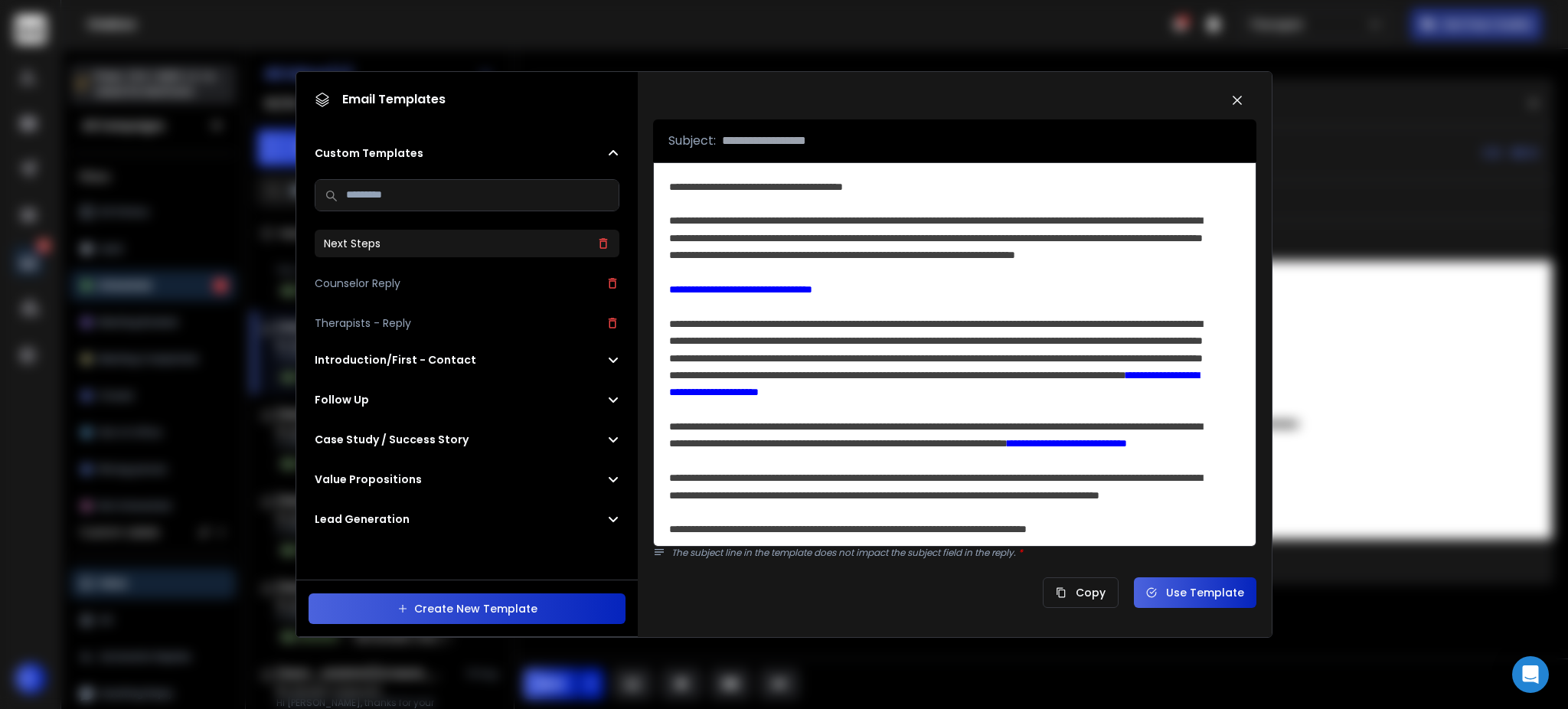
click at [1227, 105] on div at bounding box center [955, 100] width 604 height 38
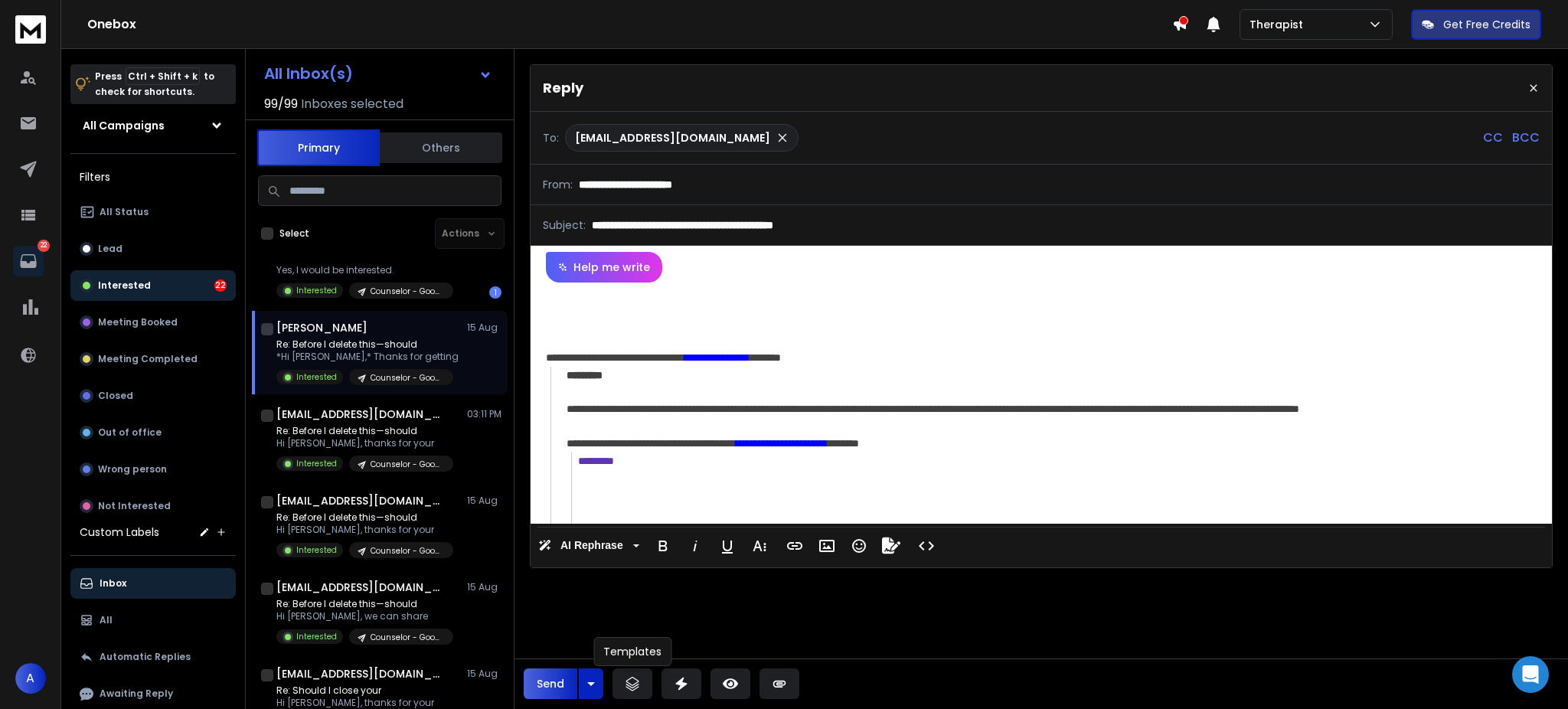
click at [632, 681] on icon at bounding box center [633, 683] width 15 height 15
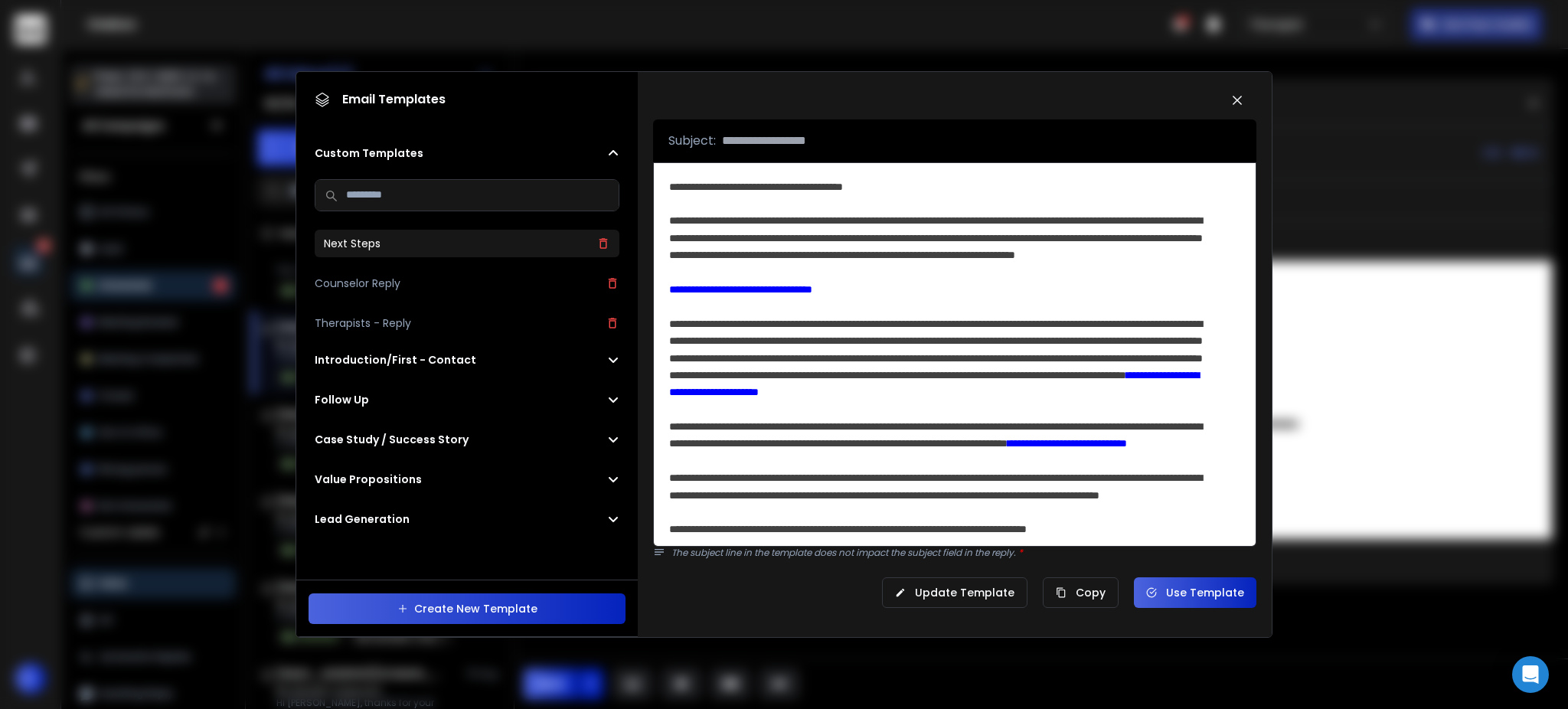
click at [470, 251] on div "Counselor Reply" at bounding box center [467, 244] width 286 height 15
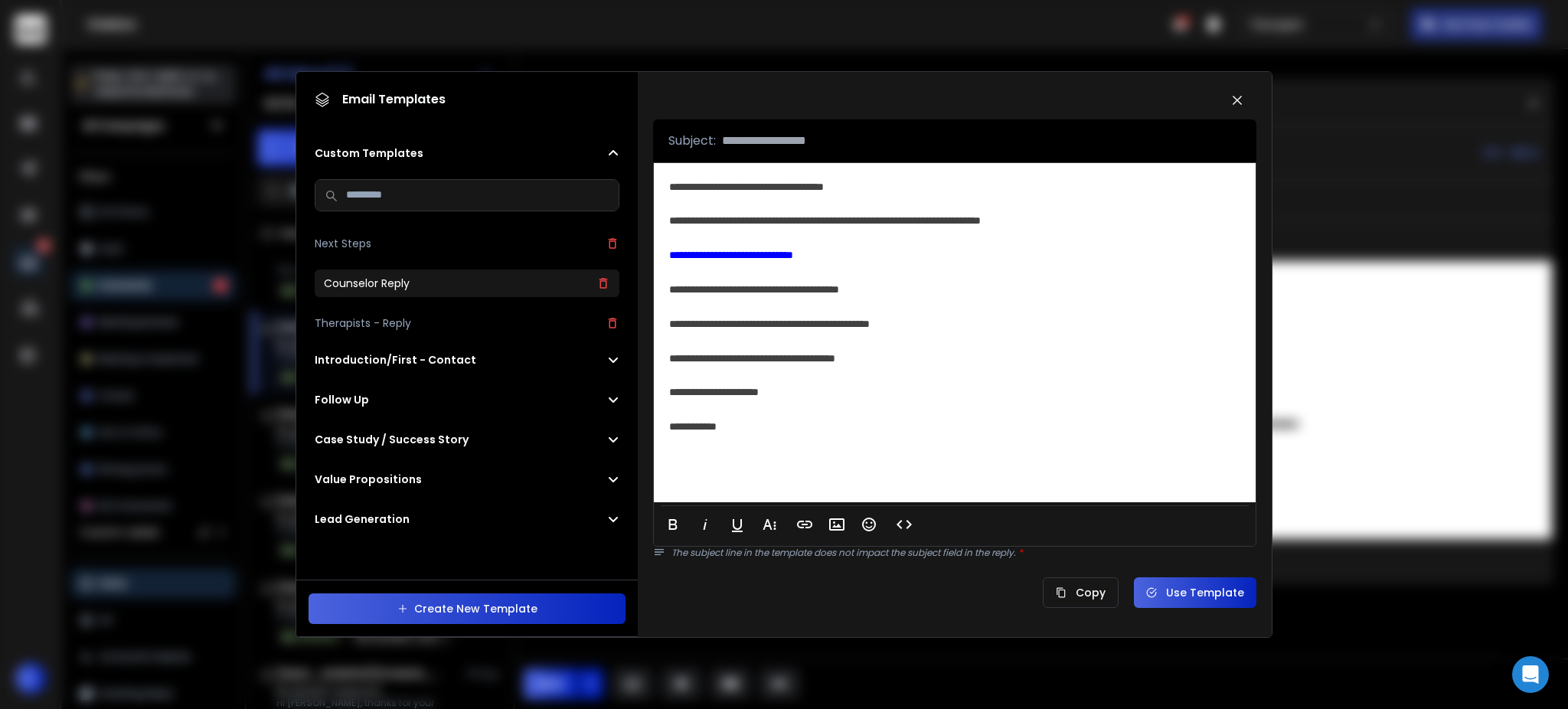
click at [1172, 587] on button "Use Template" at bounding box center [1195, 592] width 123 height 31
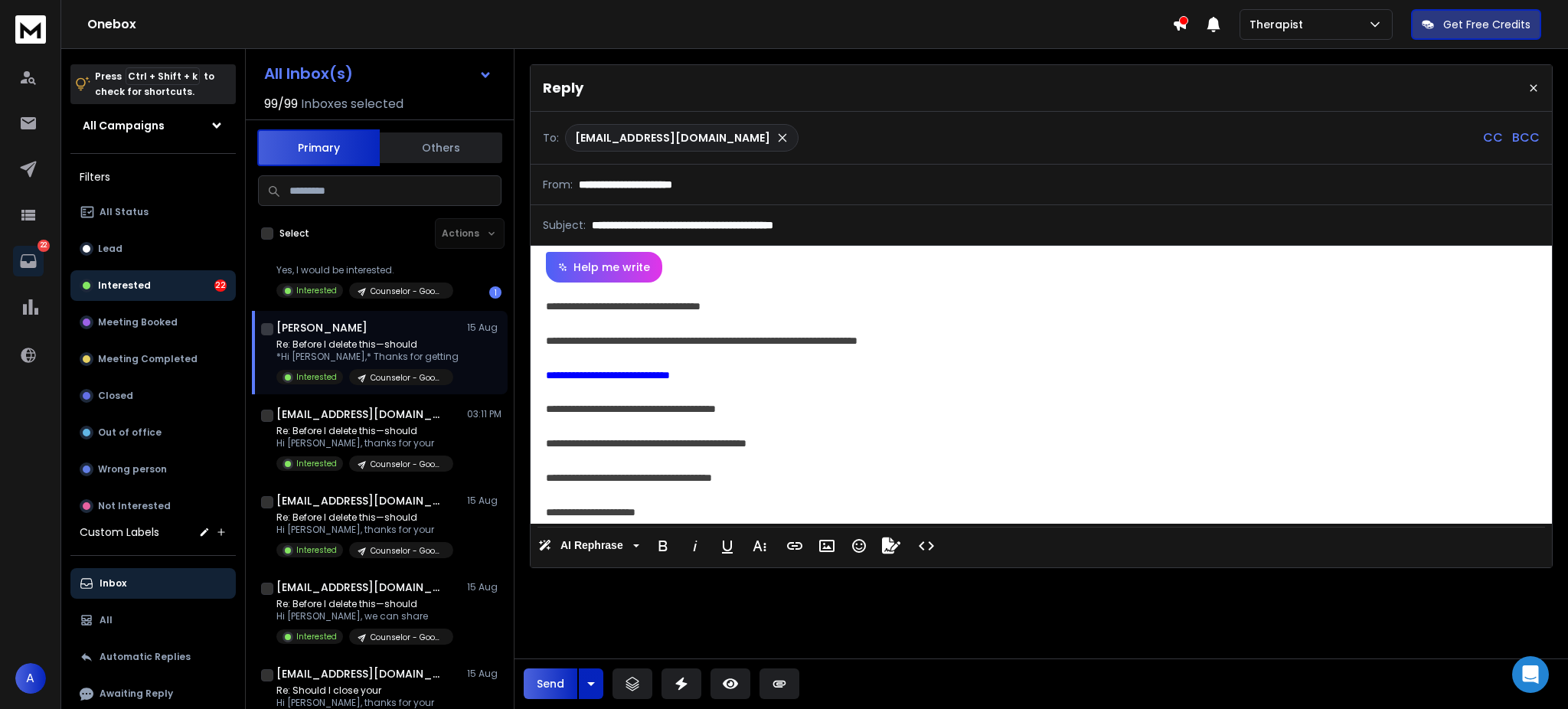
click at [558, 309] on div "**********" at bounding box center [1031, 306] width 971 height 17
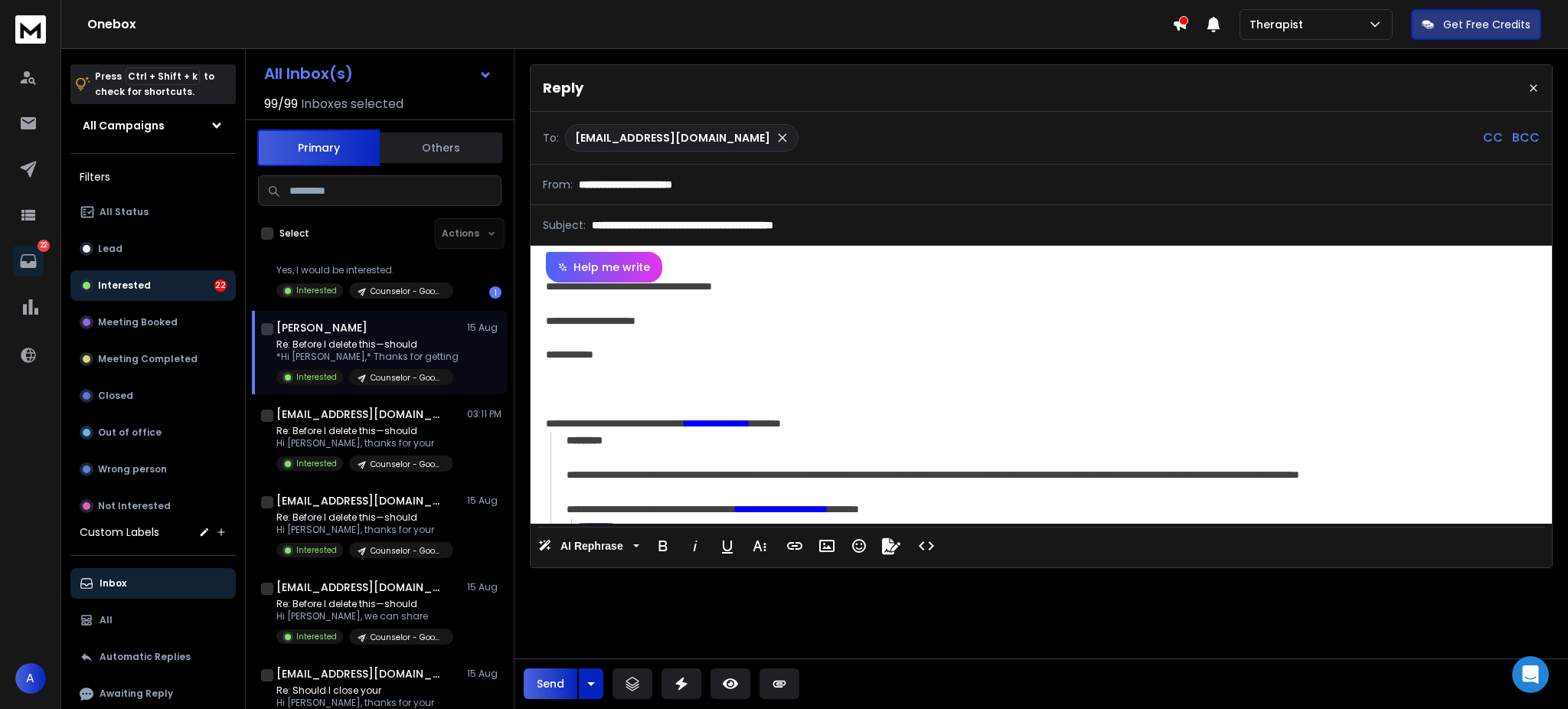
scroll to position [204, 0]
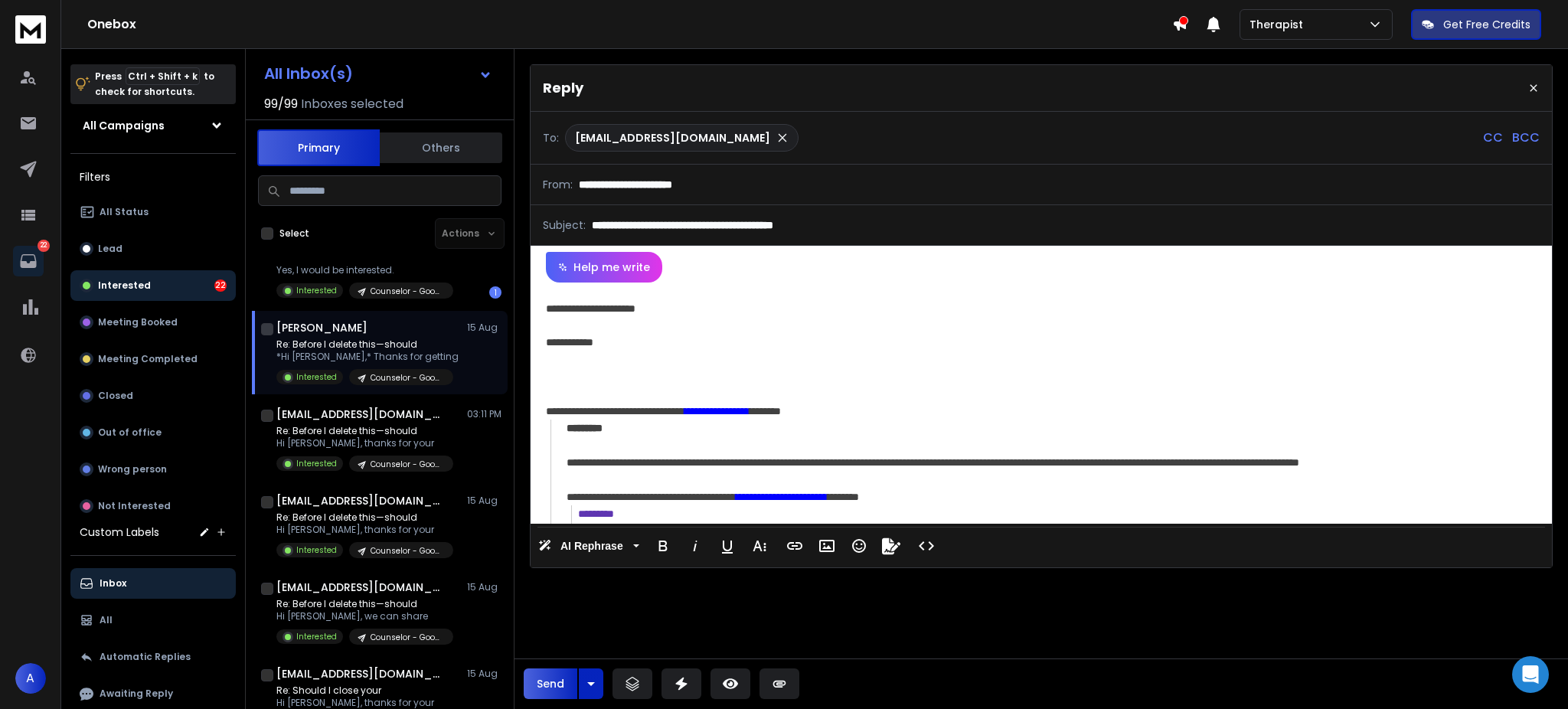
click at [568, 368] on div at bounding box center [1039, 377] width 987 height 17
click at [564, 363] on div at bounding box center [1039, 360] width 987 height 17
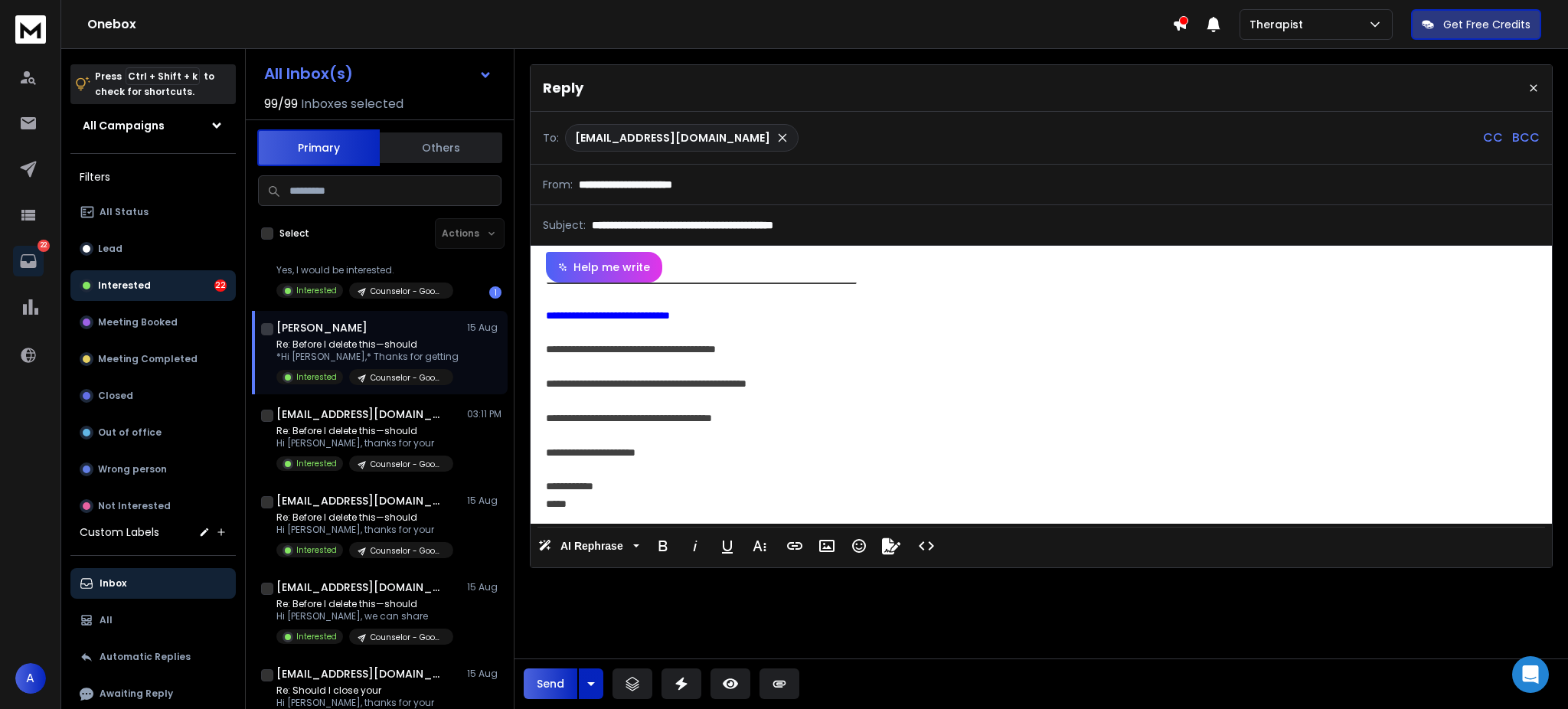
scroll to position [0, 0]
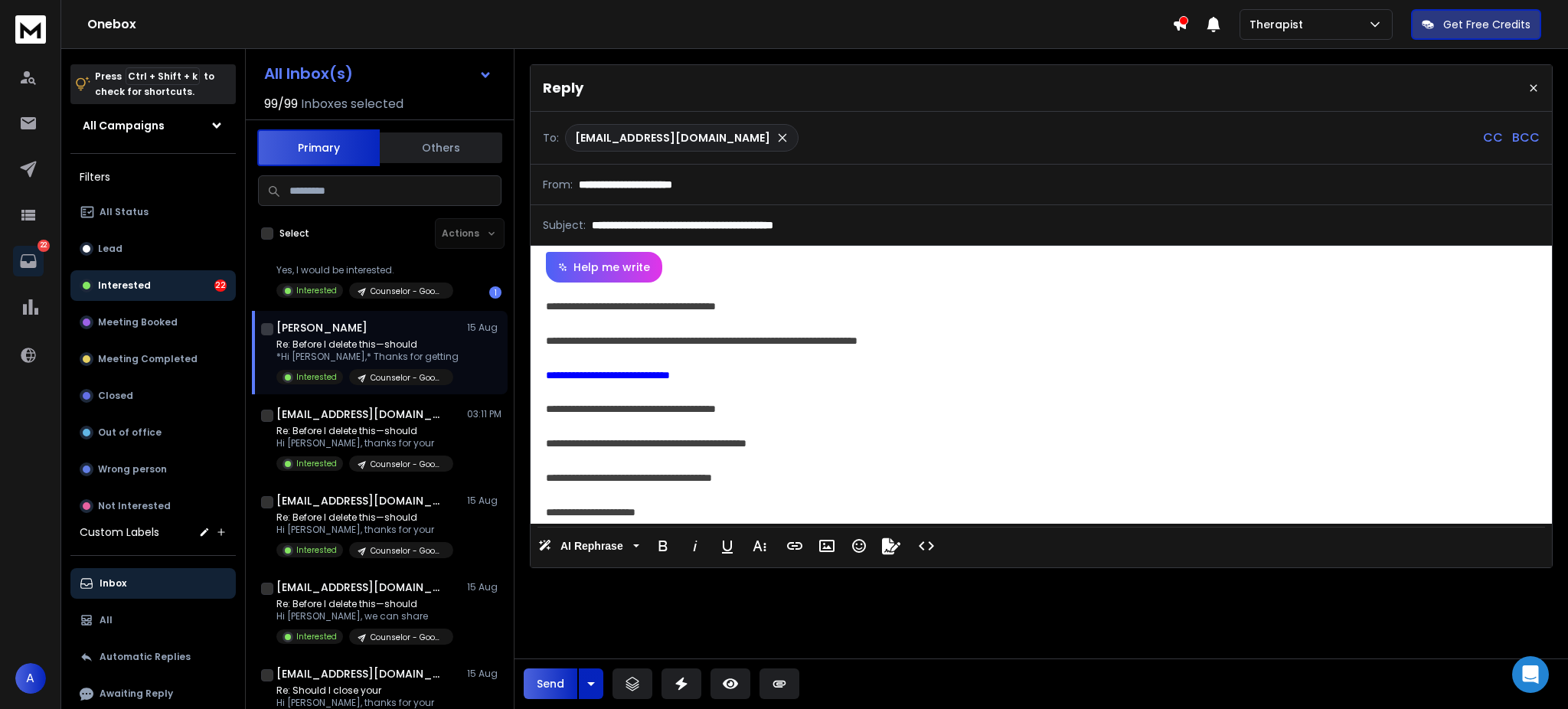
click at [552, 677] on button "Send" at bounding box center [550, 683] width 54 height 31
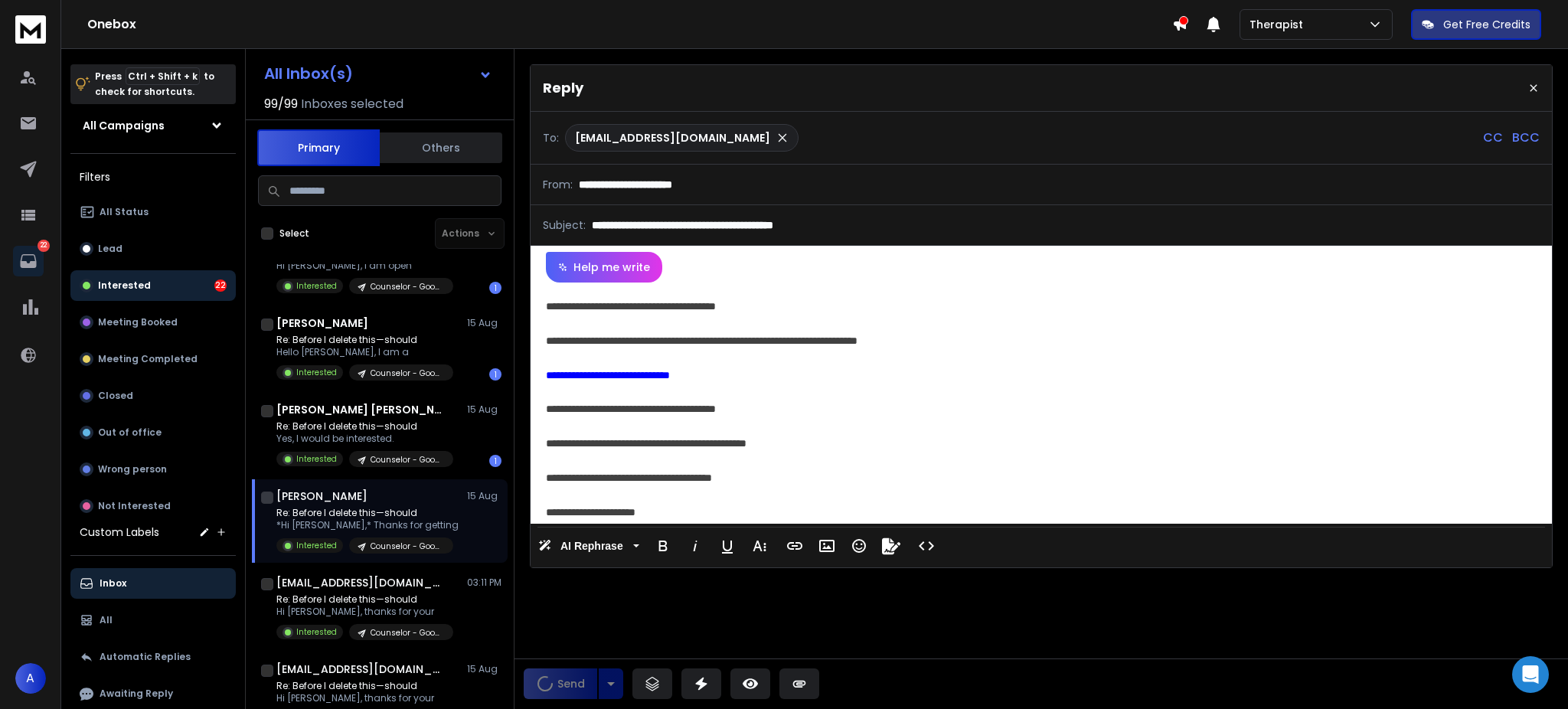
scroll to position [2346, 0]
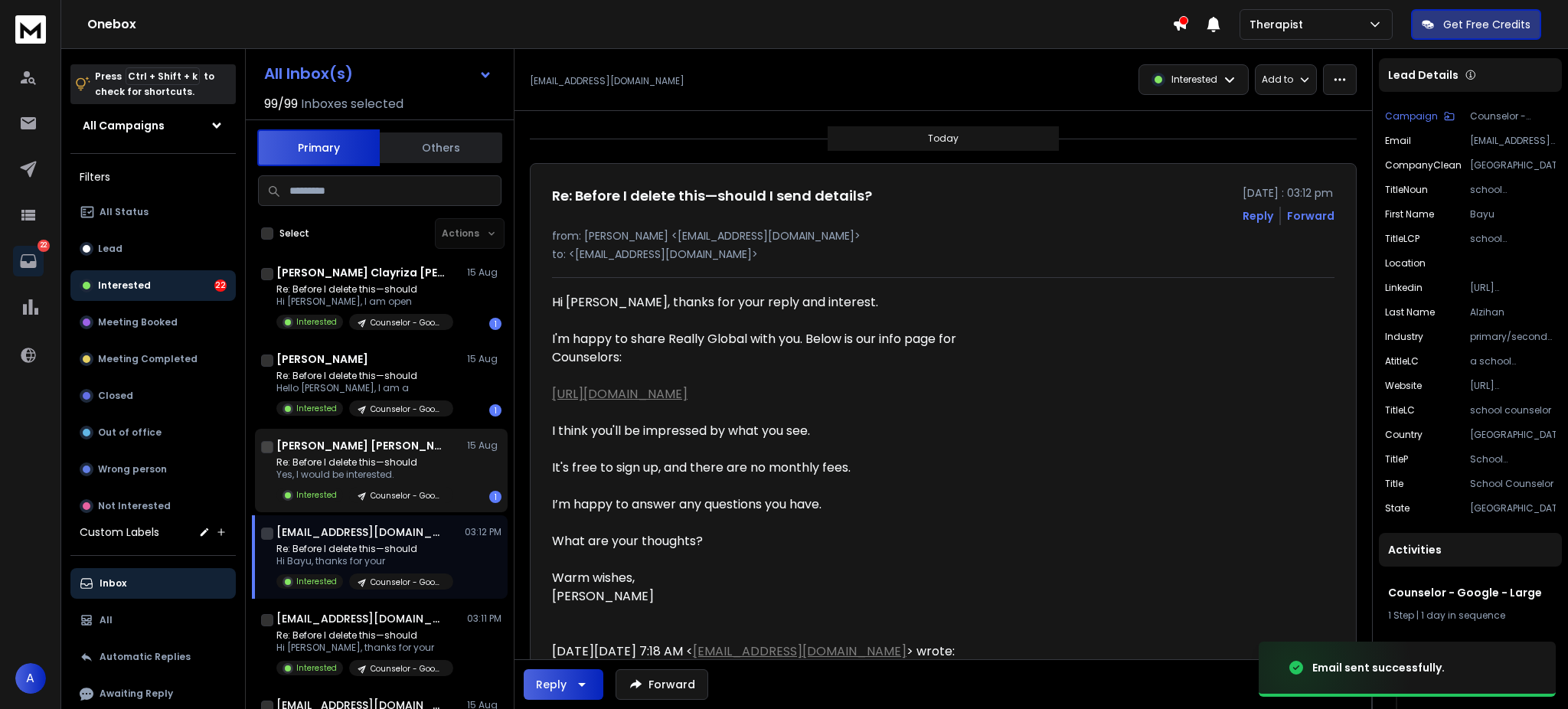
click at [385, 452] on div "Syed Ghayyur Abbas Abidi 15 Aug Re: Before I delete this—should Yes, I would be…" at bounding box center [389, 470] width 225 height 65
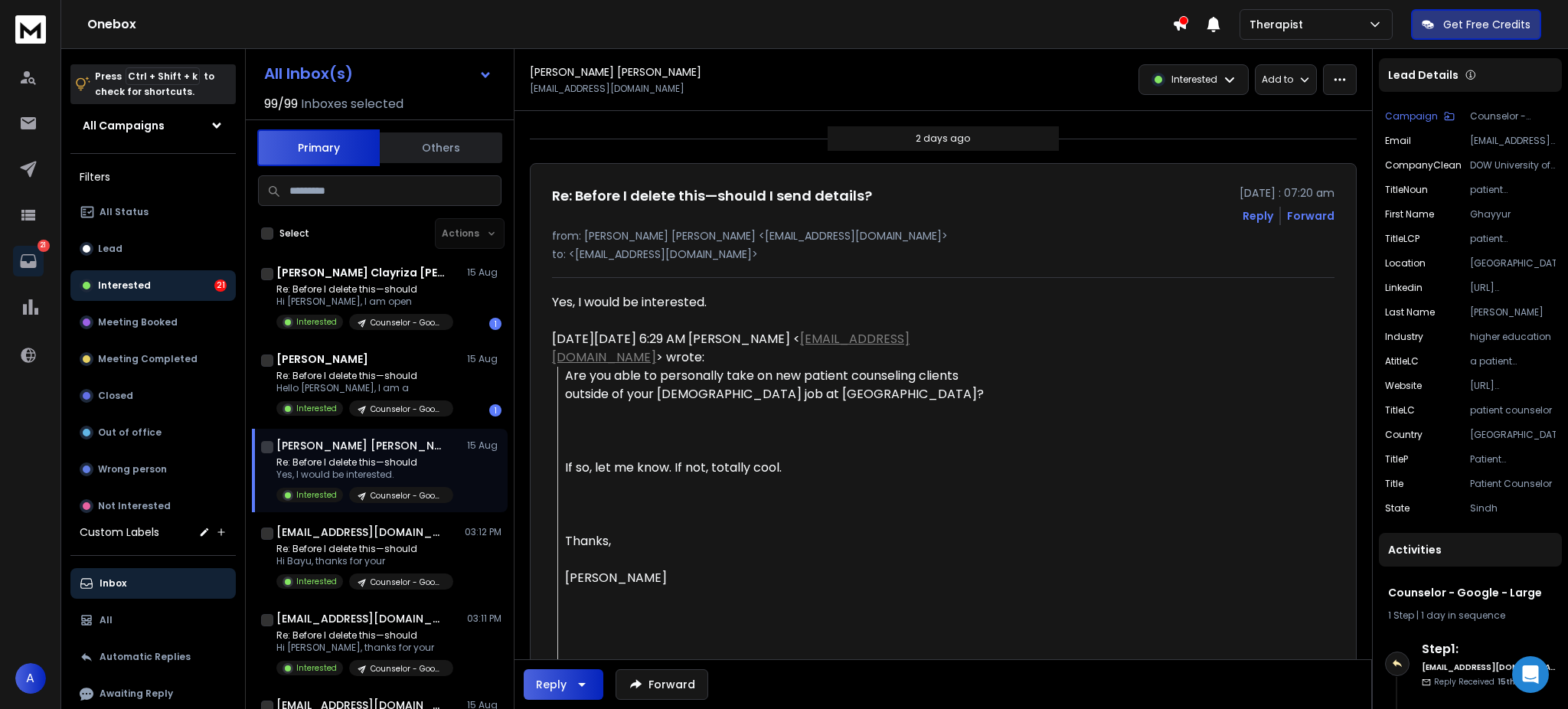
click at [564, 685] on div "Reply" at bounding box center [552, 684] width 31 height 15
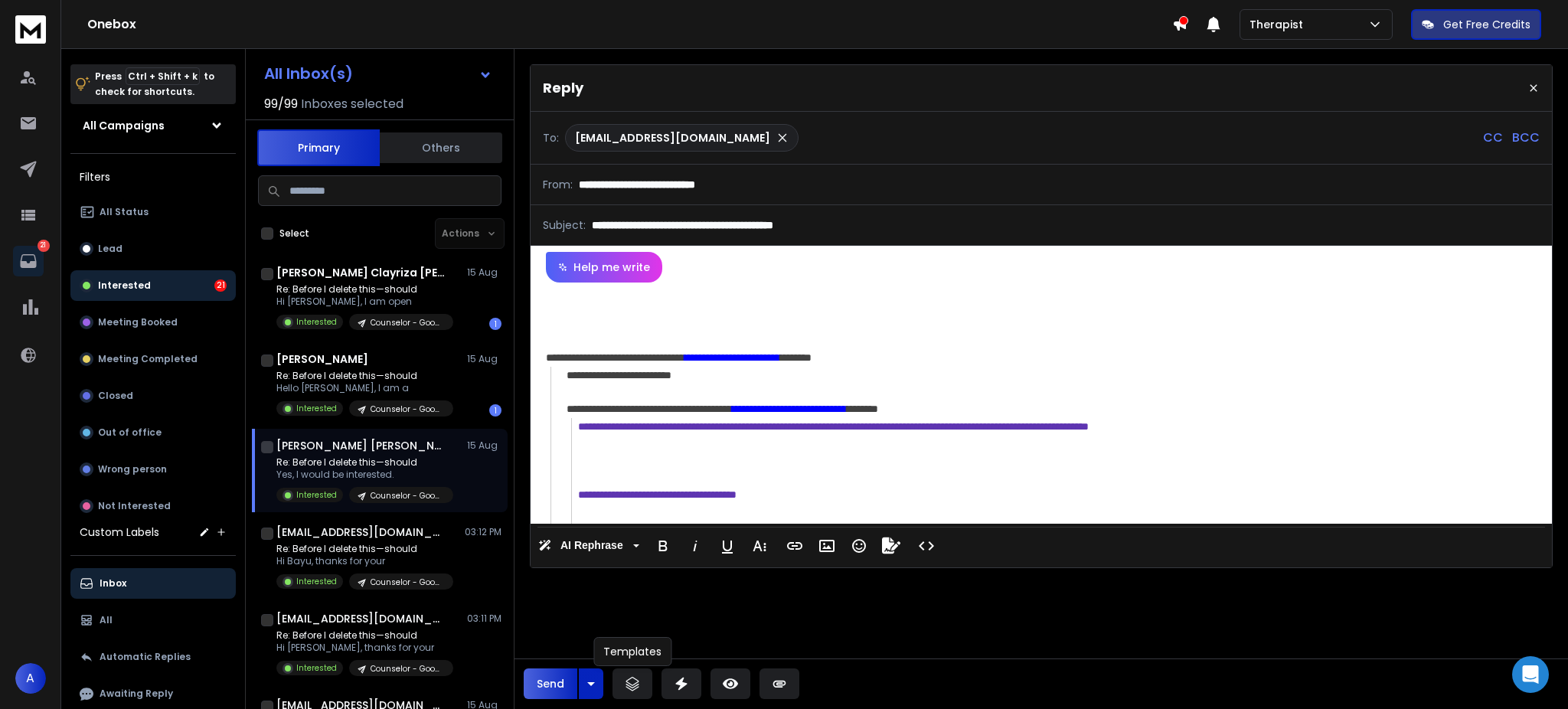
click at [639, 683] on icon at bounding box center [633, 683] width 15 height 15
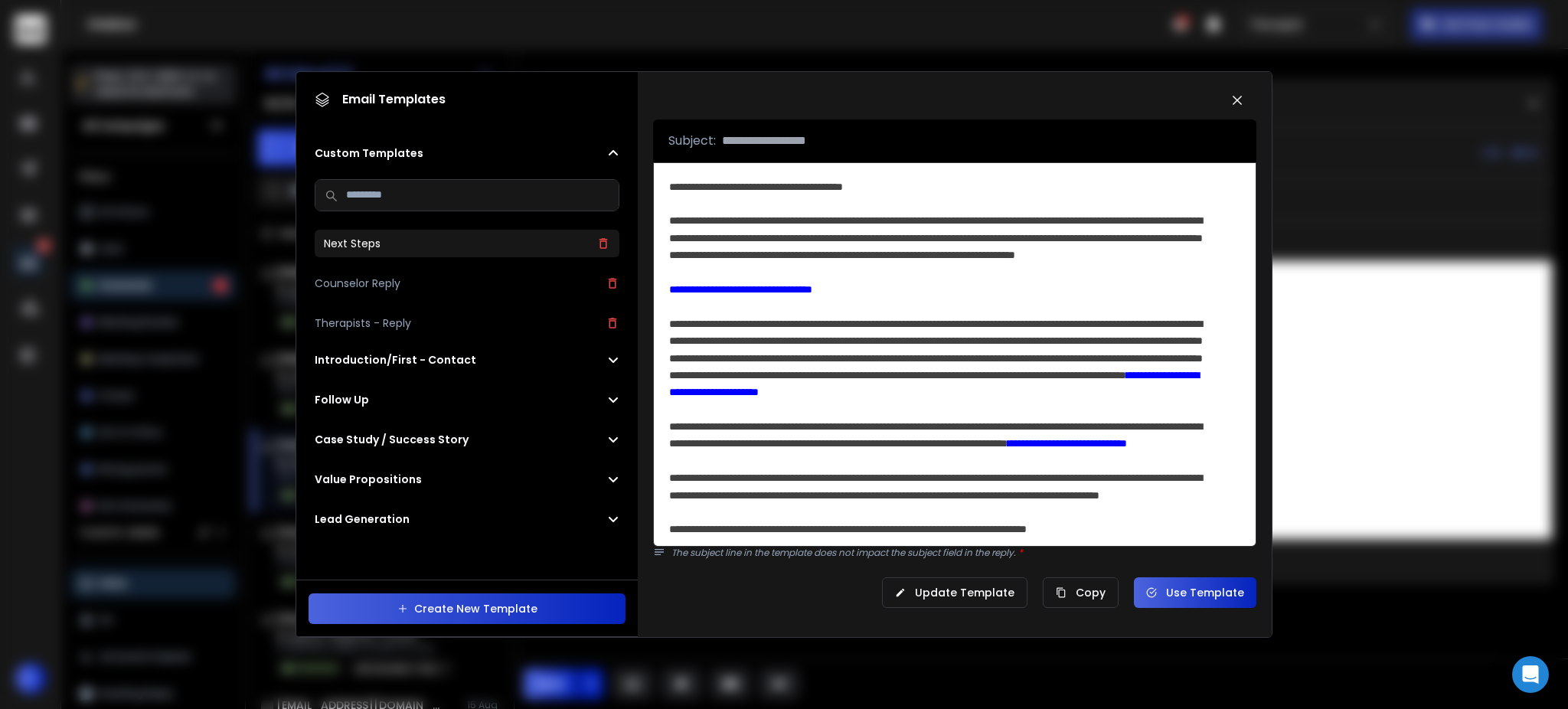
click at [429, 251] on div "Counselor Reply" at bounding box center [467, 244] width 286 height 15
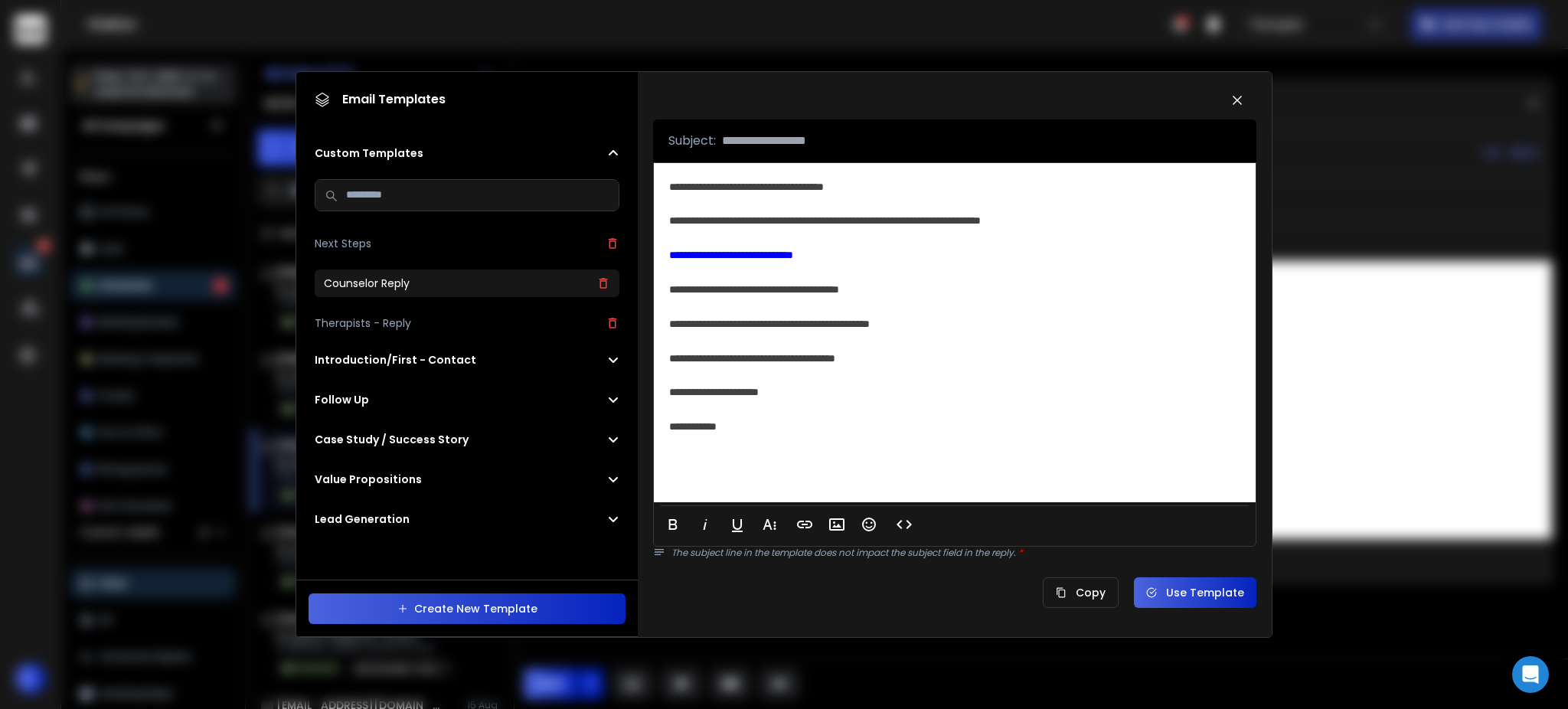
click at [1146, 589] on button "Use Template" at bounding box center [1195, 592] width 123 height 31
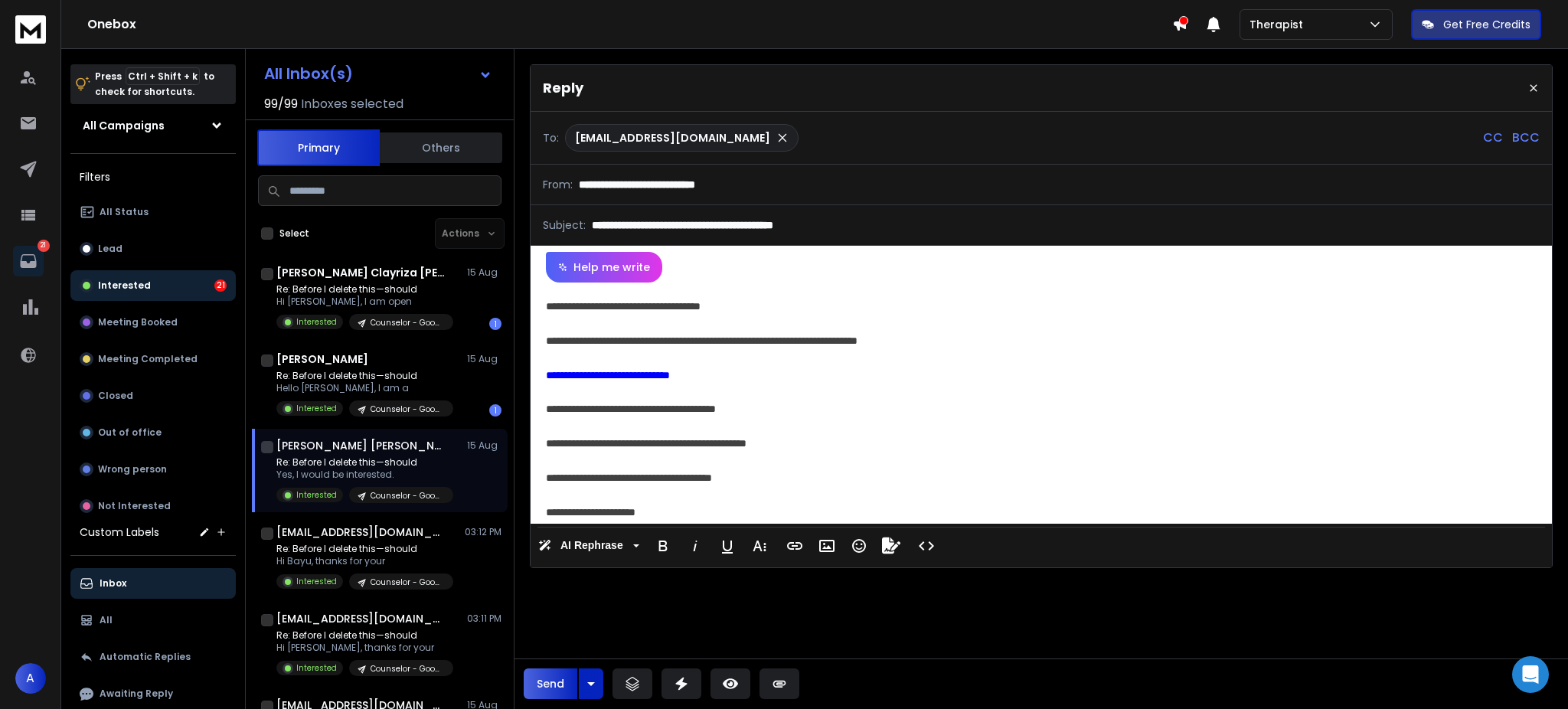
click at [559, 312] on div "**********" at bounding box center [1031, 306] width 971 height 17
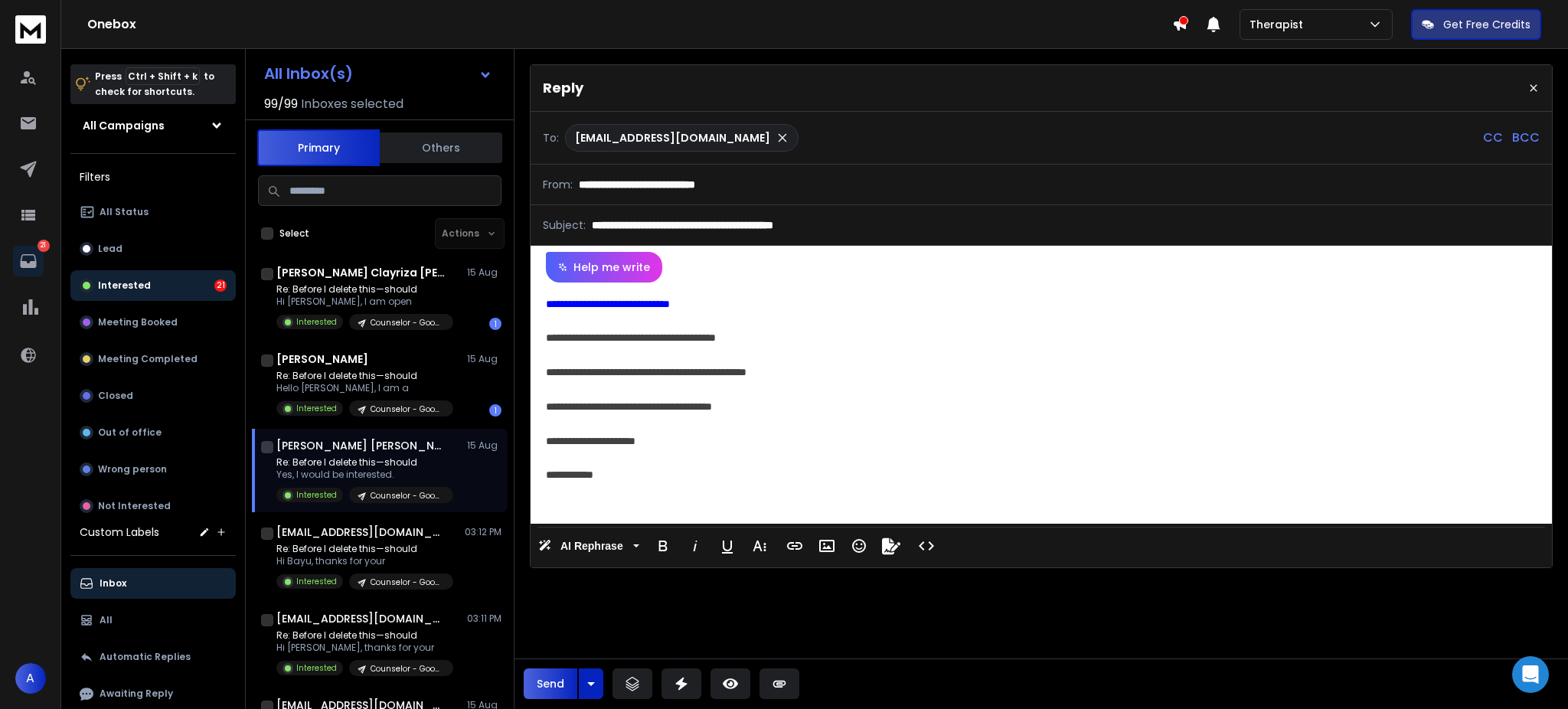
scroll to position [101, 0]
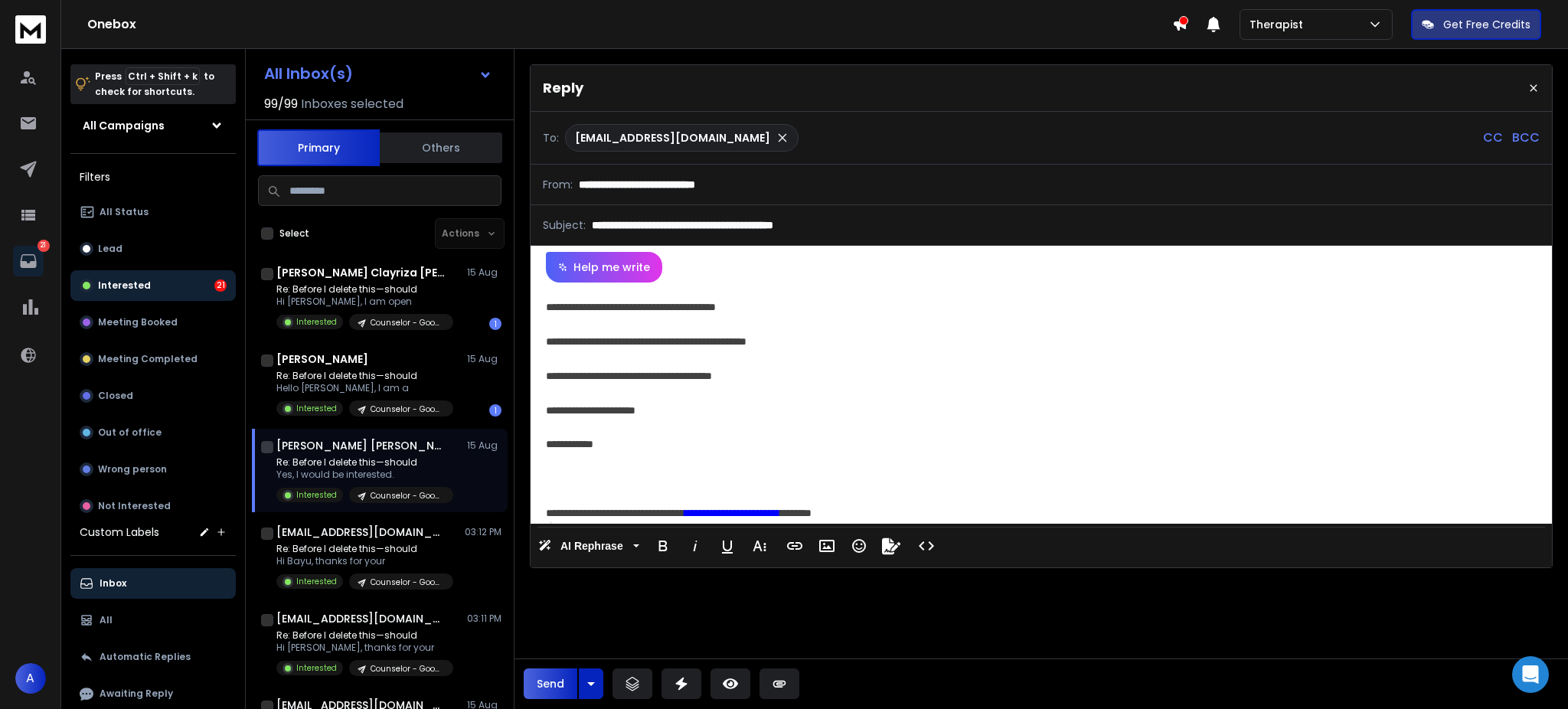
click at [564, 453] on div at bounding box center [1039, 462] width 987 height 17
click at [560, 680] on button "Send" at bounding box center [550, 683] width 54 height 31
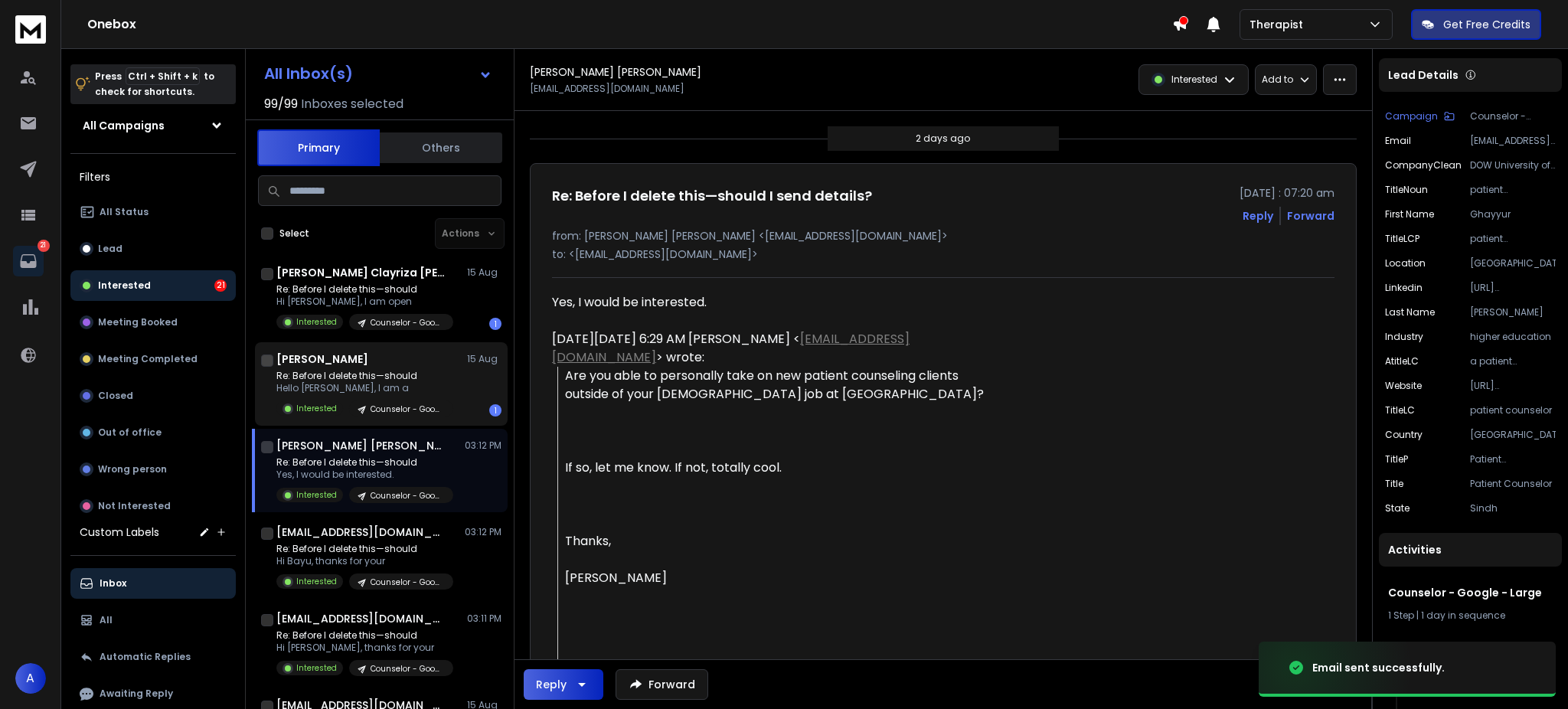
click at [419, 379] on p "Re: Before I delete this—should" at bounding box center [364, 376] width 176 height 12
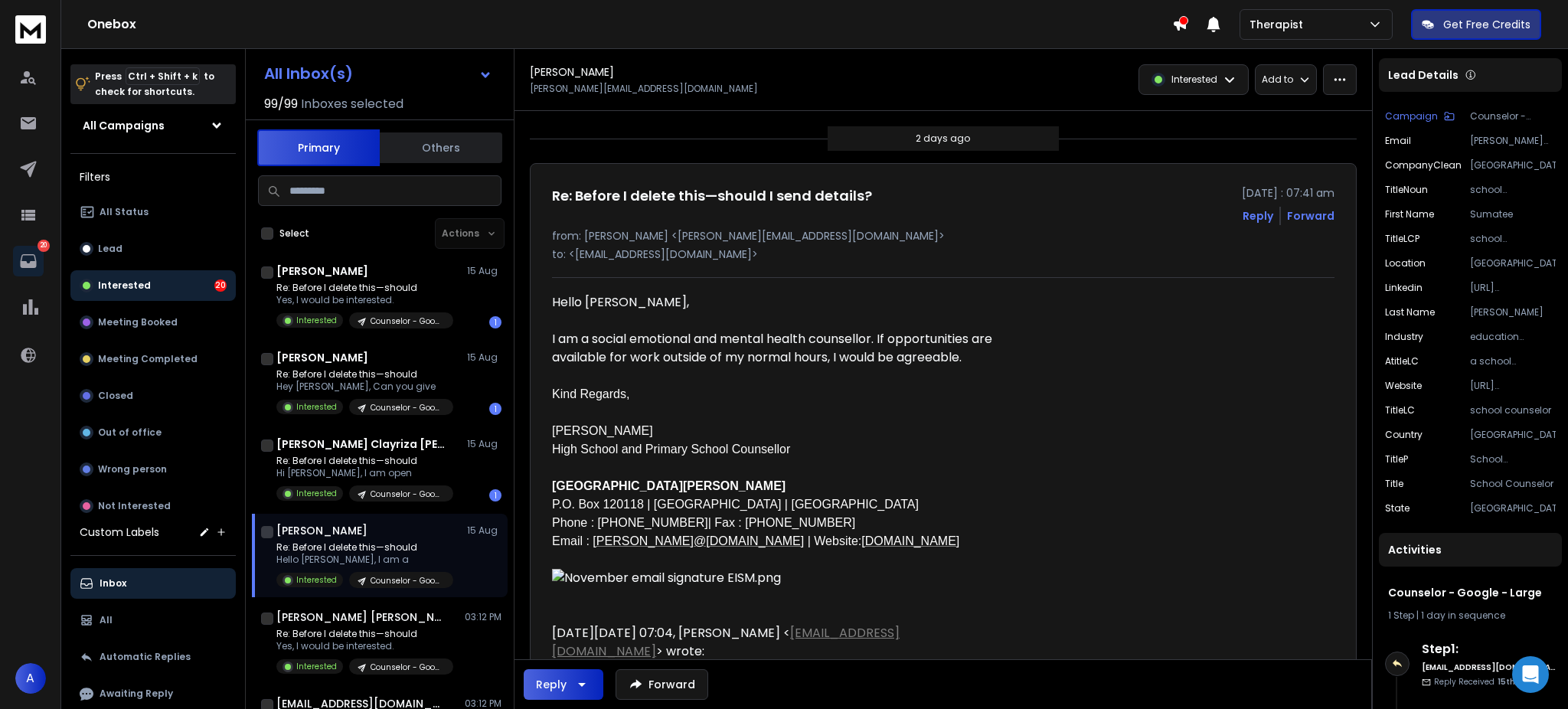
scroll to position [2143, 0]
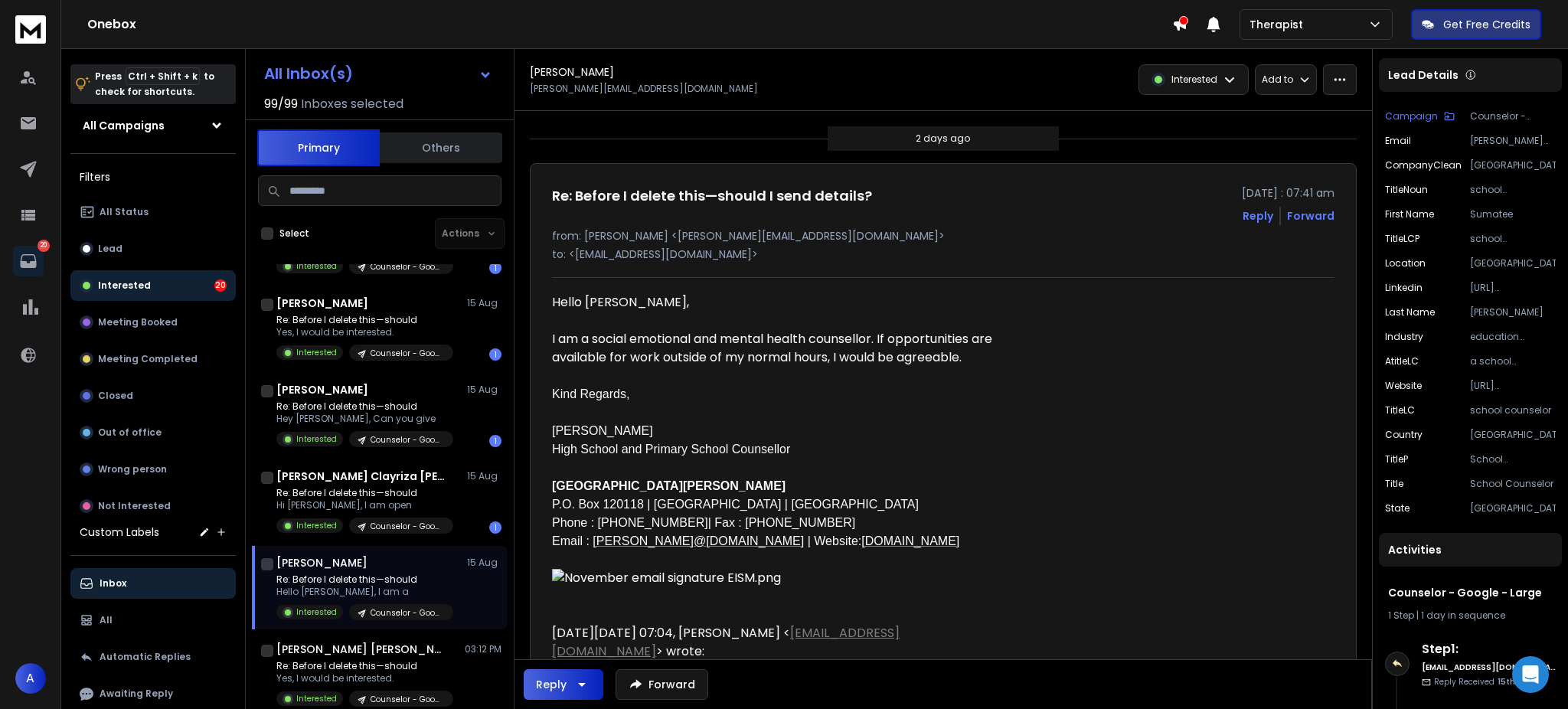
click at [552, 671] on button "Reply" at bounding box center [563, 684] width 79 height 31
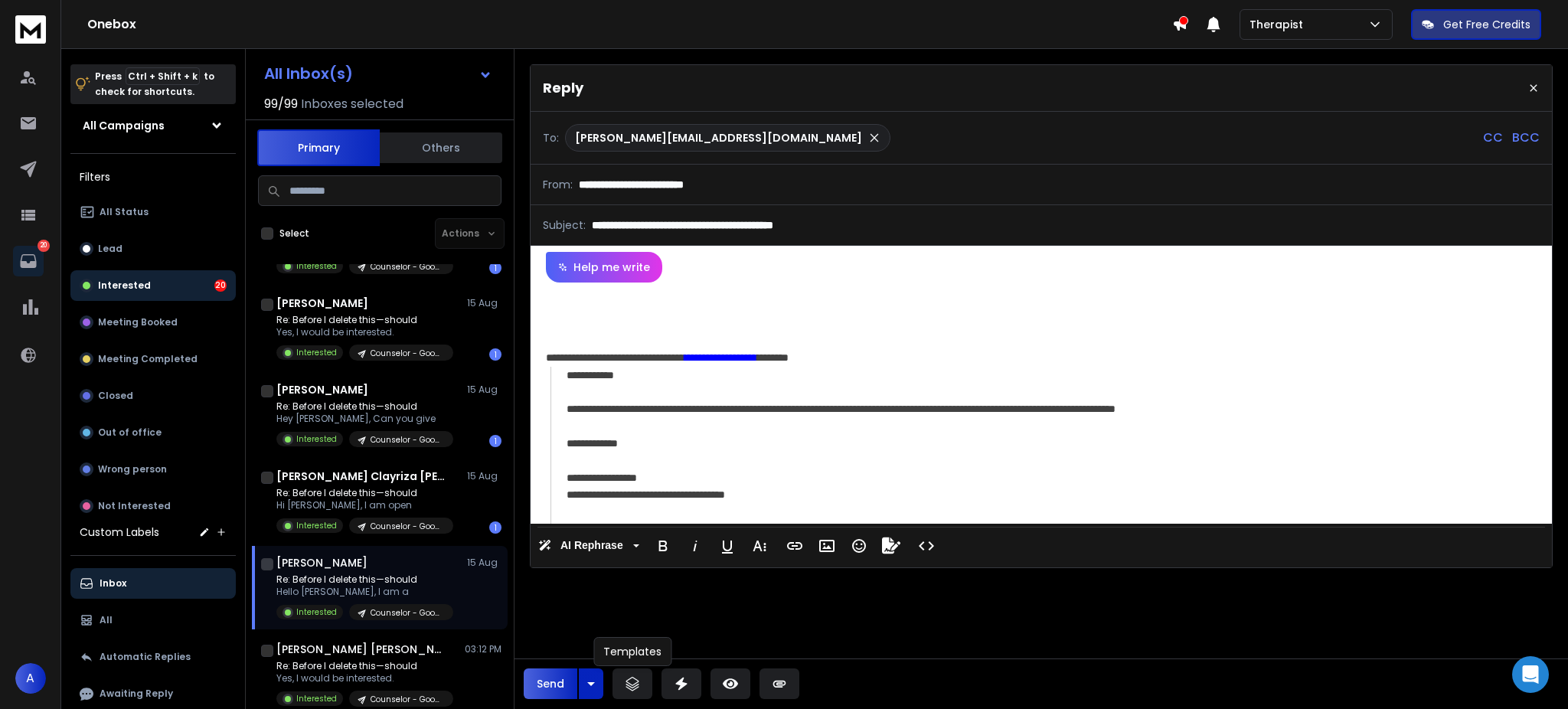
click at [634, 682] on icon at bounding box center [633, 683] width 15 height 15
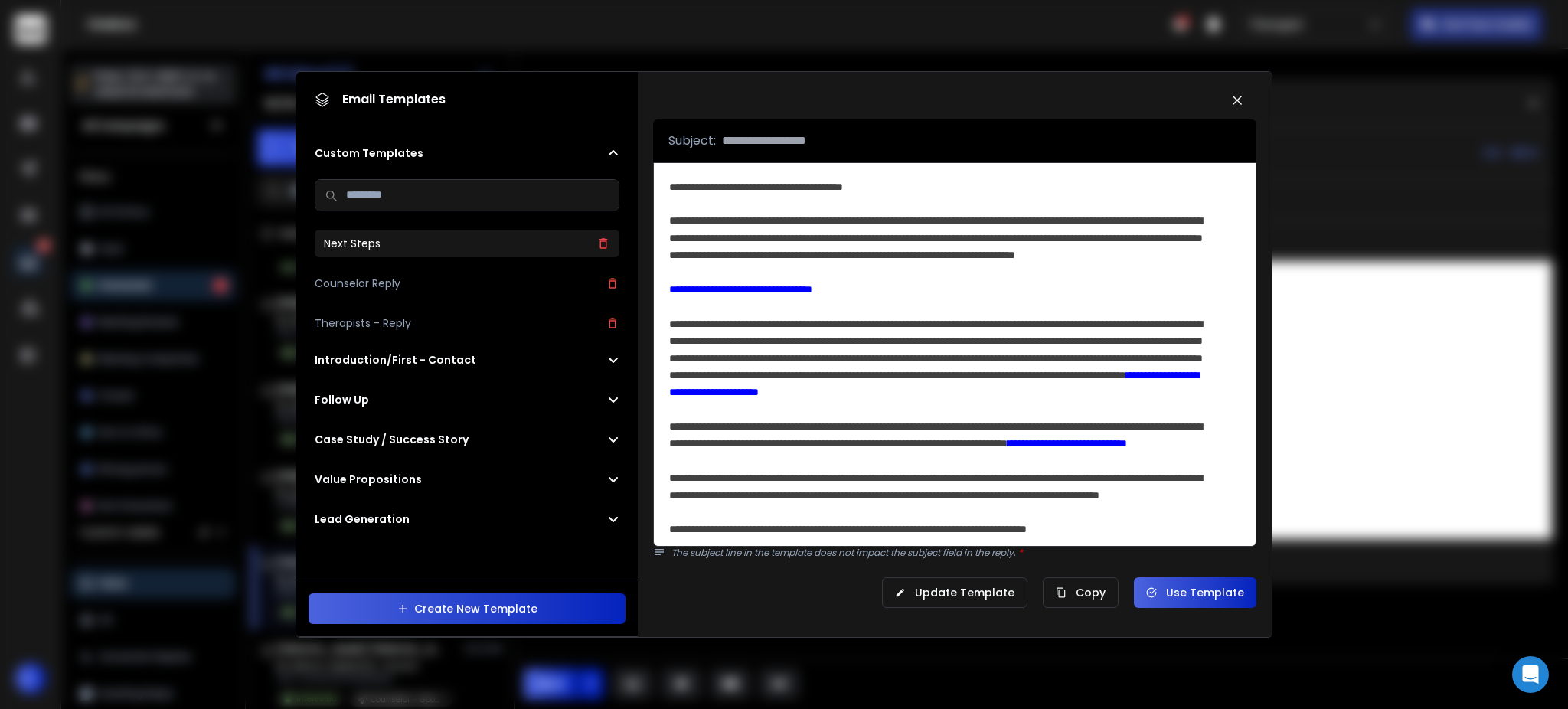
click at [490, 251] on div "Counselor Reply" at bounding box center [467, 244] width 286 height 15
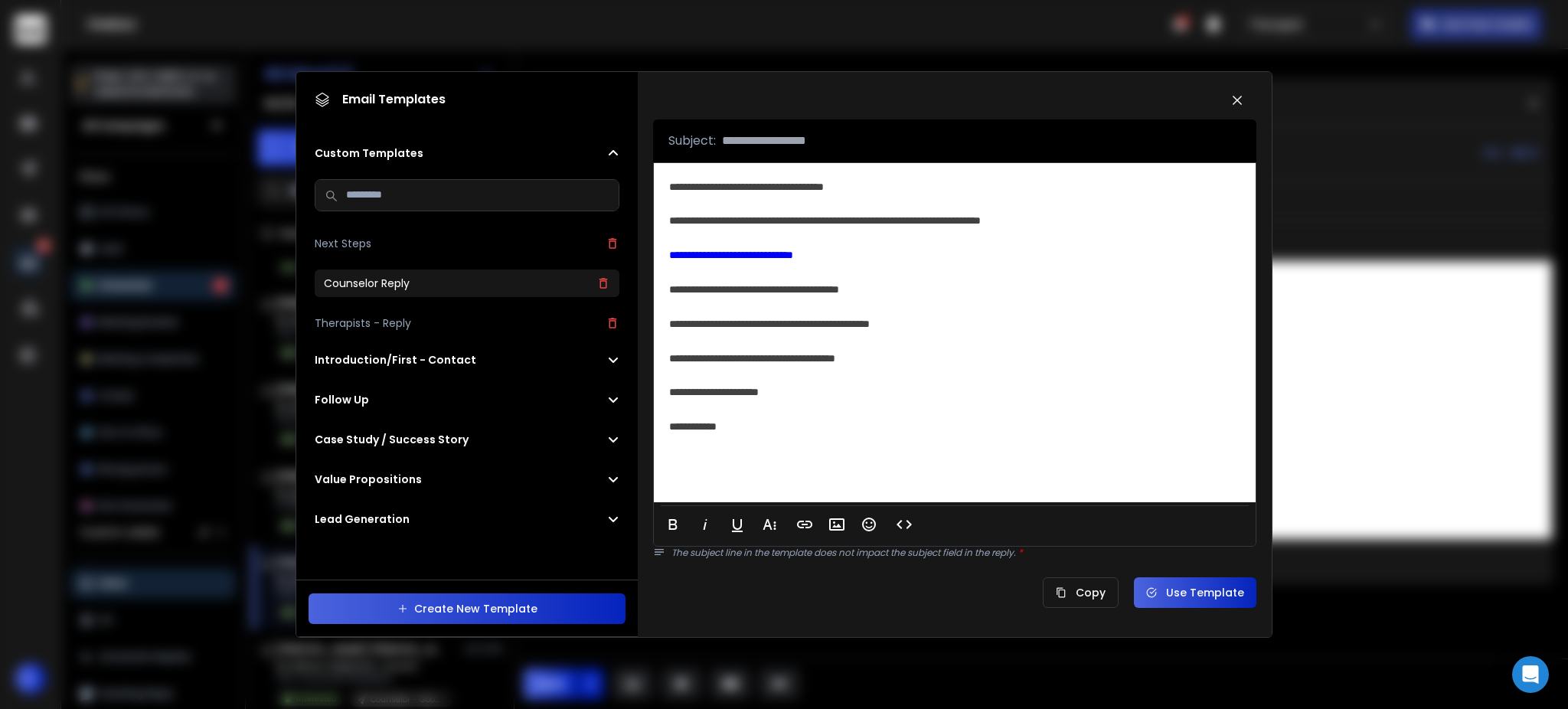
click at [1201, 597] on button "Use Template" at bounding box center [1195, 592] width 123 height 31
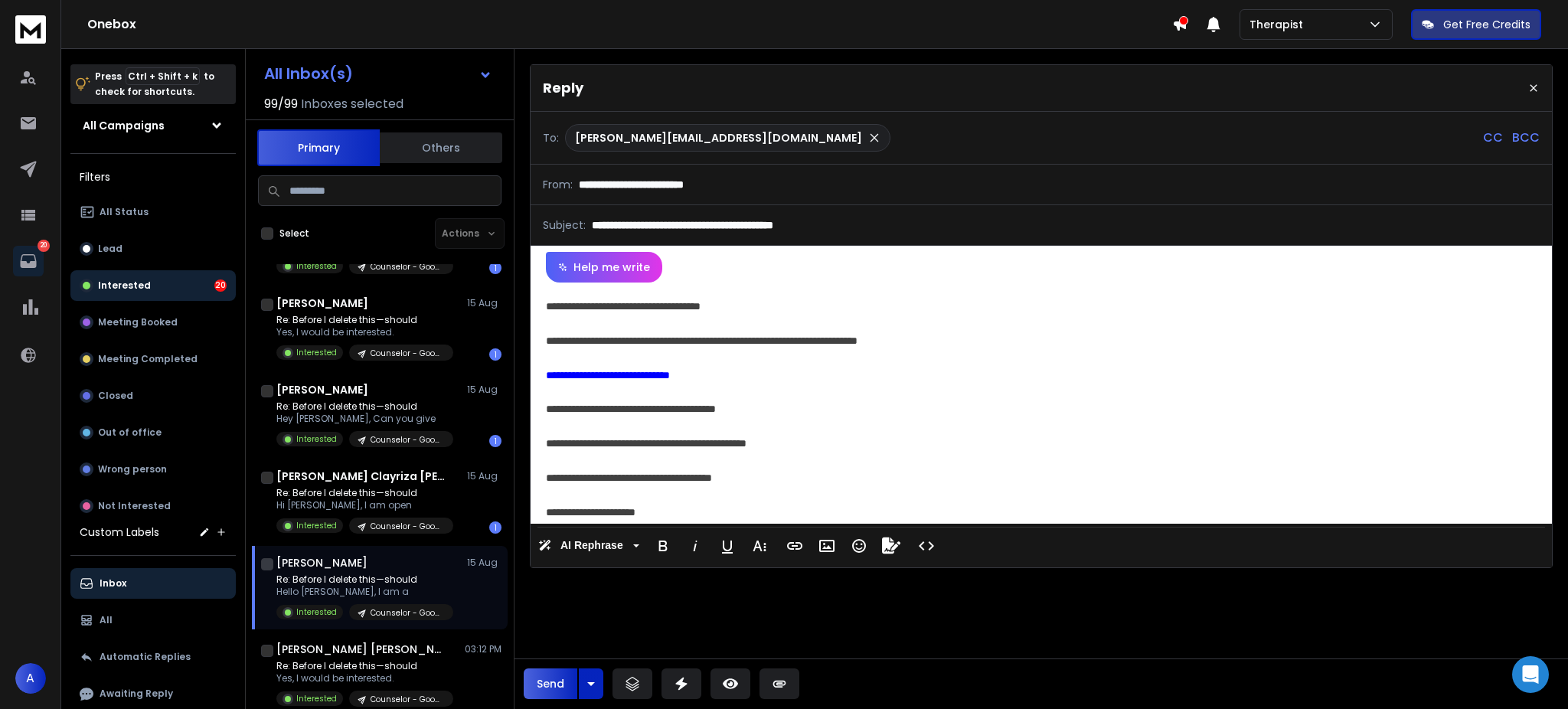
click at [559, 308] on div "**********" at bounding box center [1031, 306] width 971 height 17
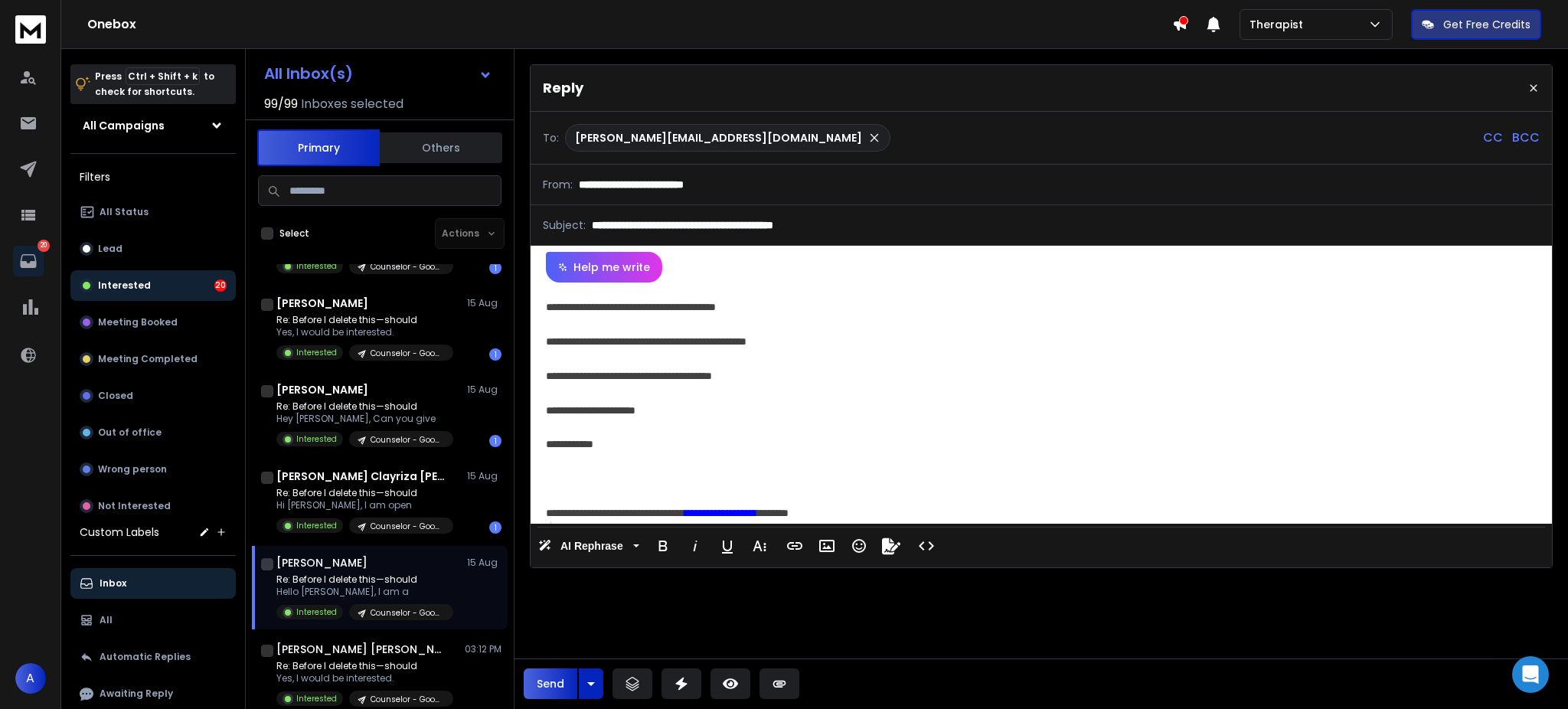
scroll to position [204, 0]
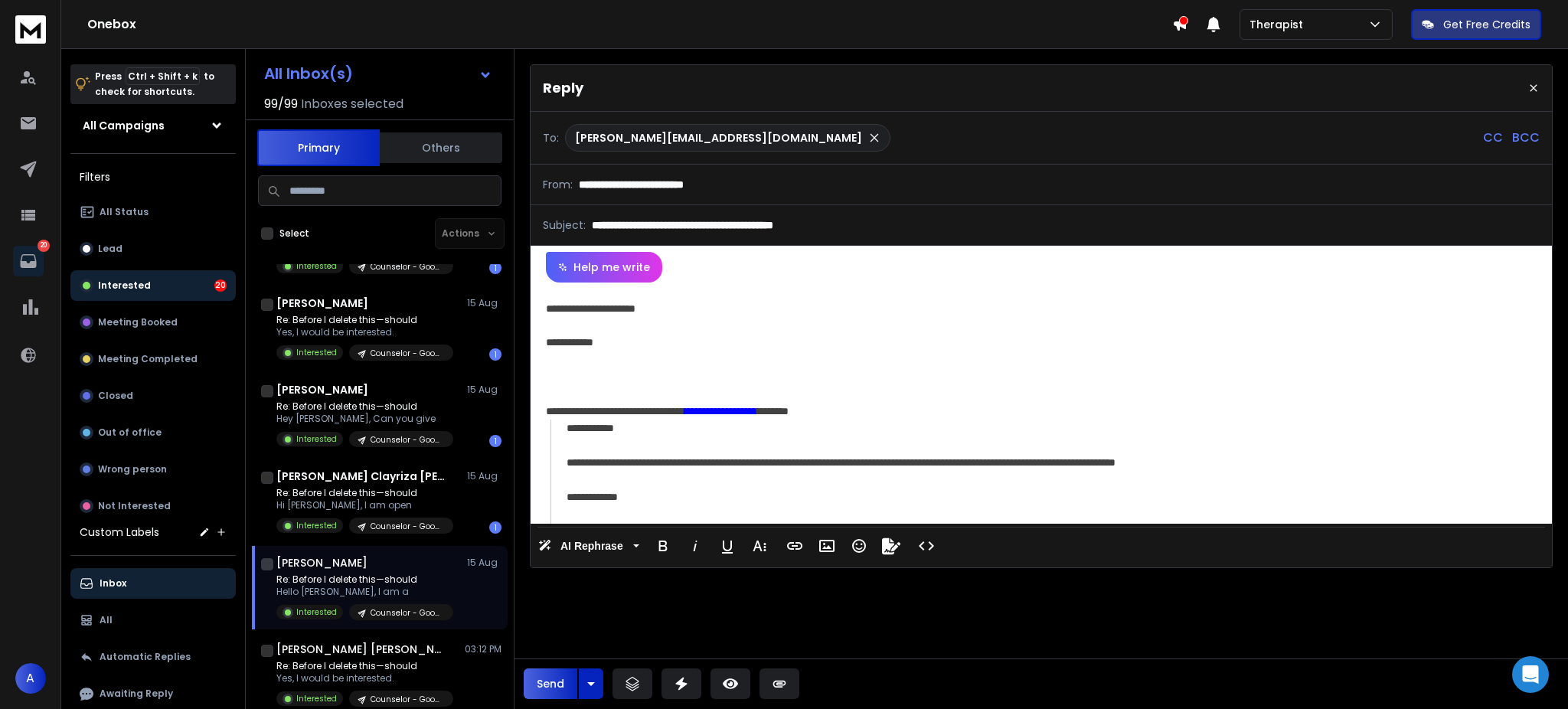
click at [554, 365] on div at bounding box center [1039, 360] width 987 height 17
click at [550, 684] on button "Send" at bounding box center [550, 683] width 54 height 31
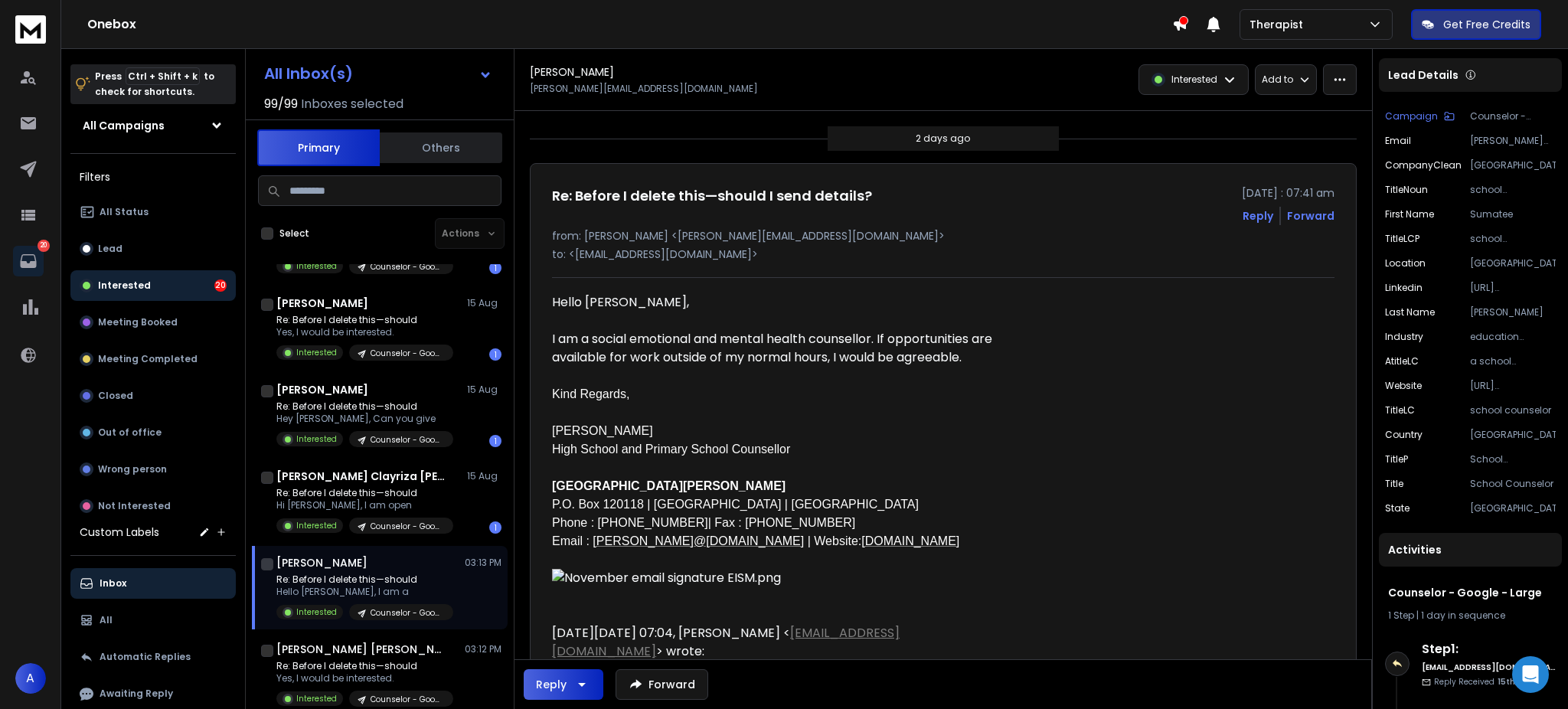
click at [912, 409] on p at bounding box center [775, 412] width 447 height 19
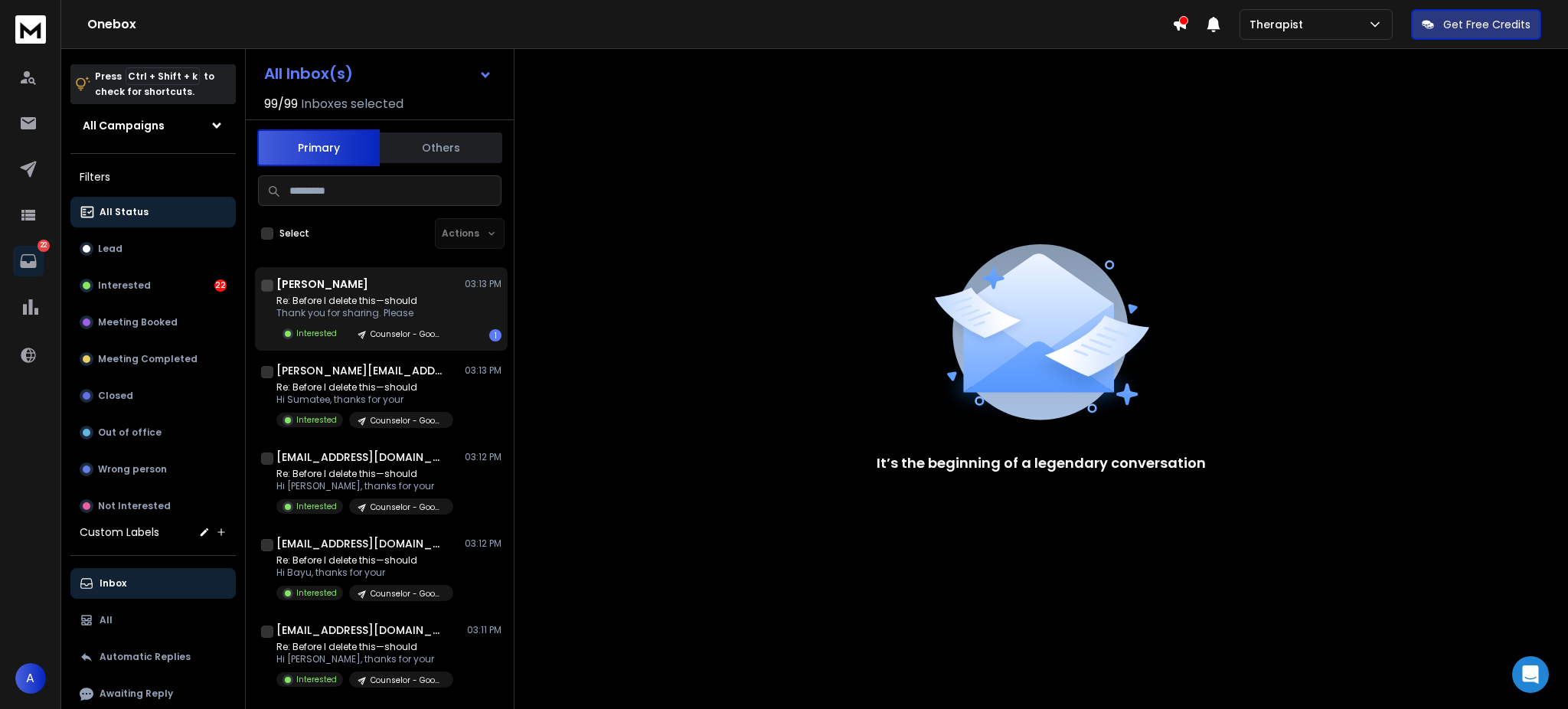
drag, startPoint x: 395, startPoint y: 313, endPoint x: 483, endPoint y: 320, distance: 88.3
click at [395, 313] on p "Thank you for sharing. Please" at bounding box center [364, 313] width 176 height 12
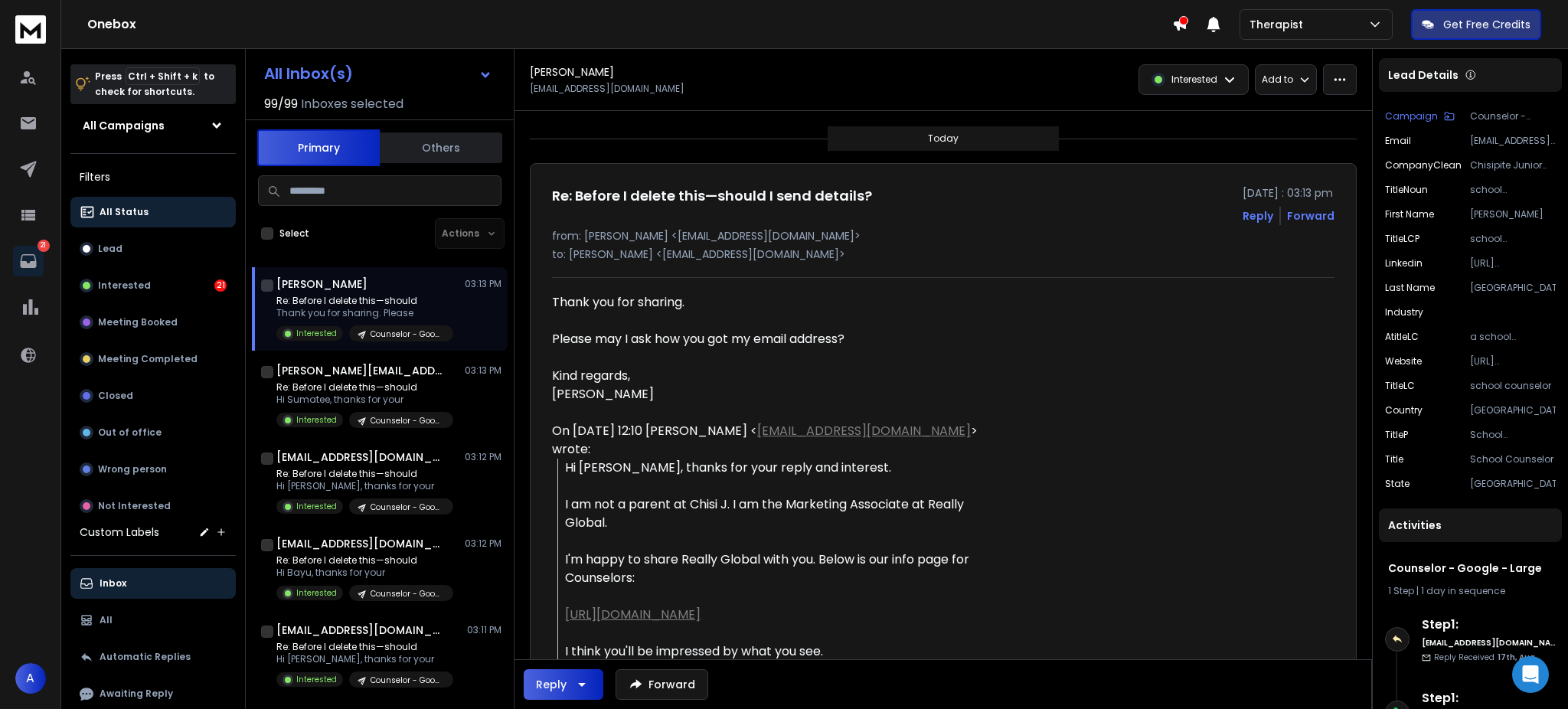
click at [565, 677] on div "Reply" at bounding box center [552, 684] width 31 height 15
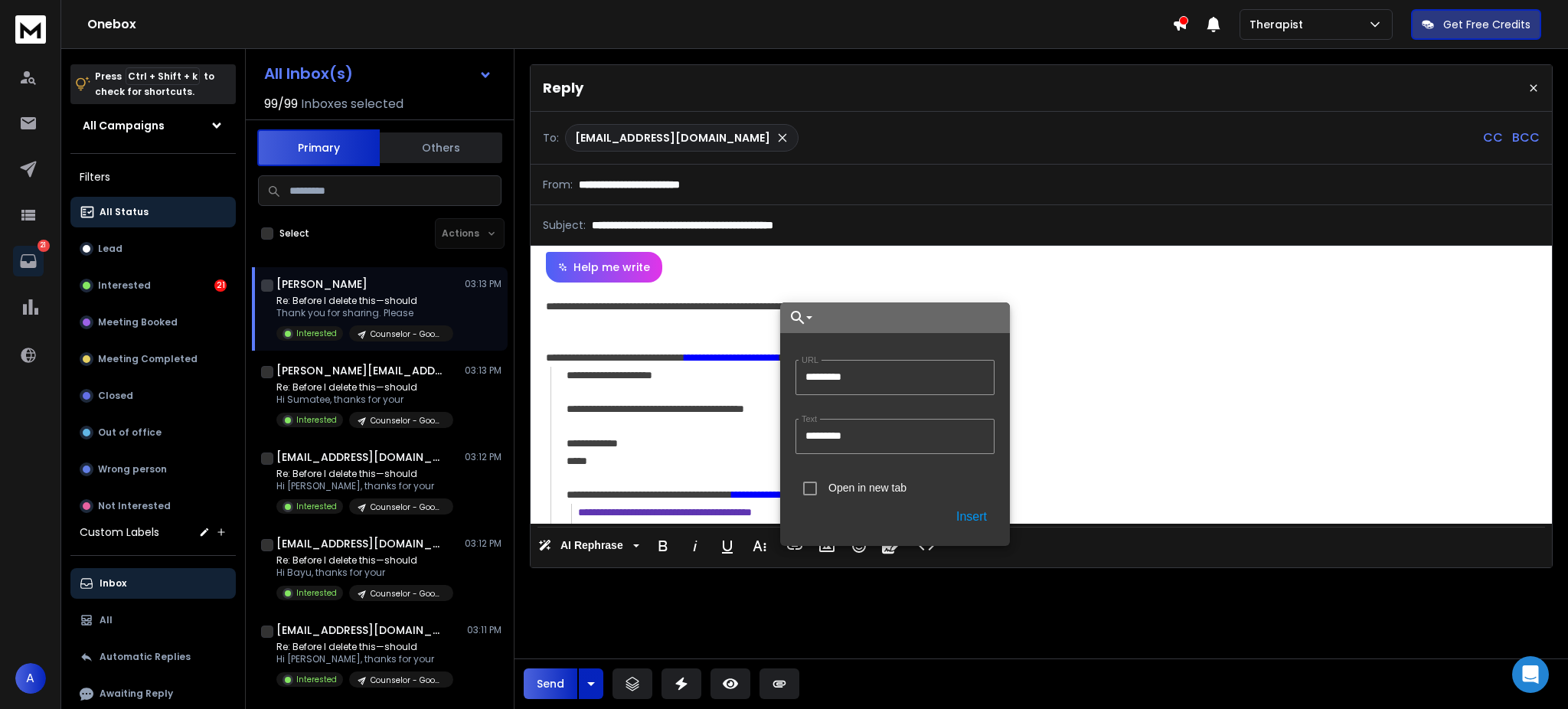
type input "*********"
click at [969, 523] on button "Insert" at bounding box center [972, 516] width 46 height 27
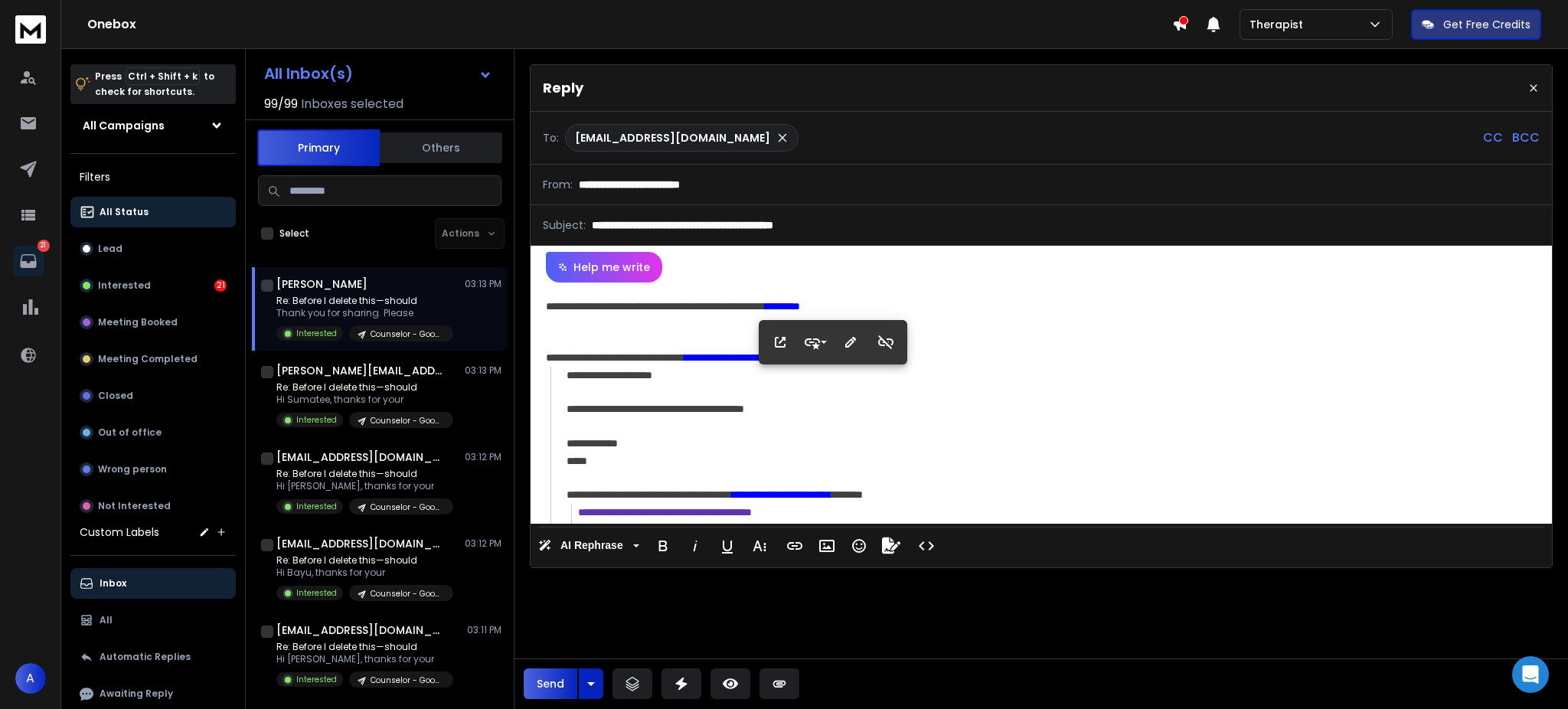
click at [1003, 412] on div "**********" at bounding box center [1043, 409] width 952 height 17
click at [559, 681] on button "Send" at bounding box center [550, 683] width 54 height 31
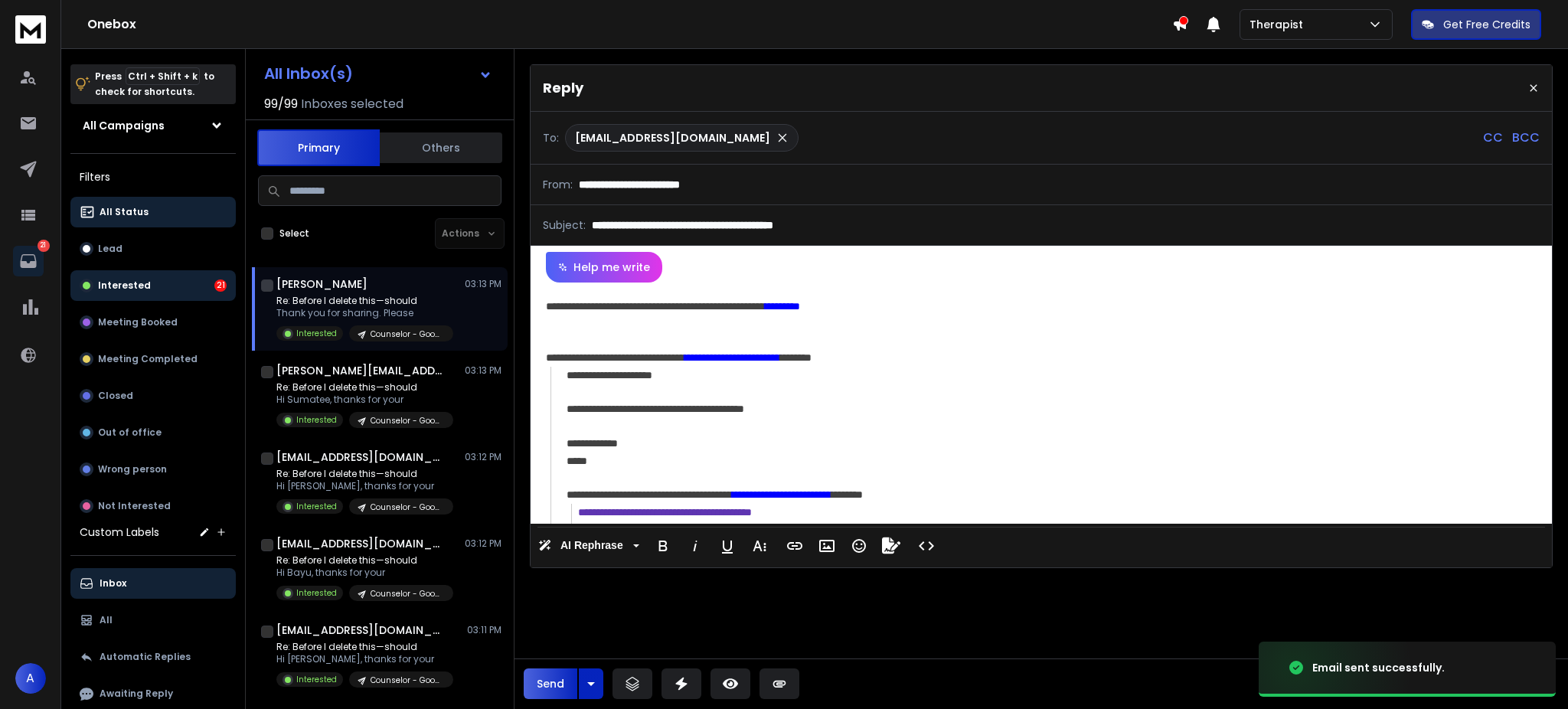
click at [131, 285] on p "Interested" at bounding box center [124, 285] width 53 height 12
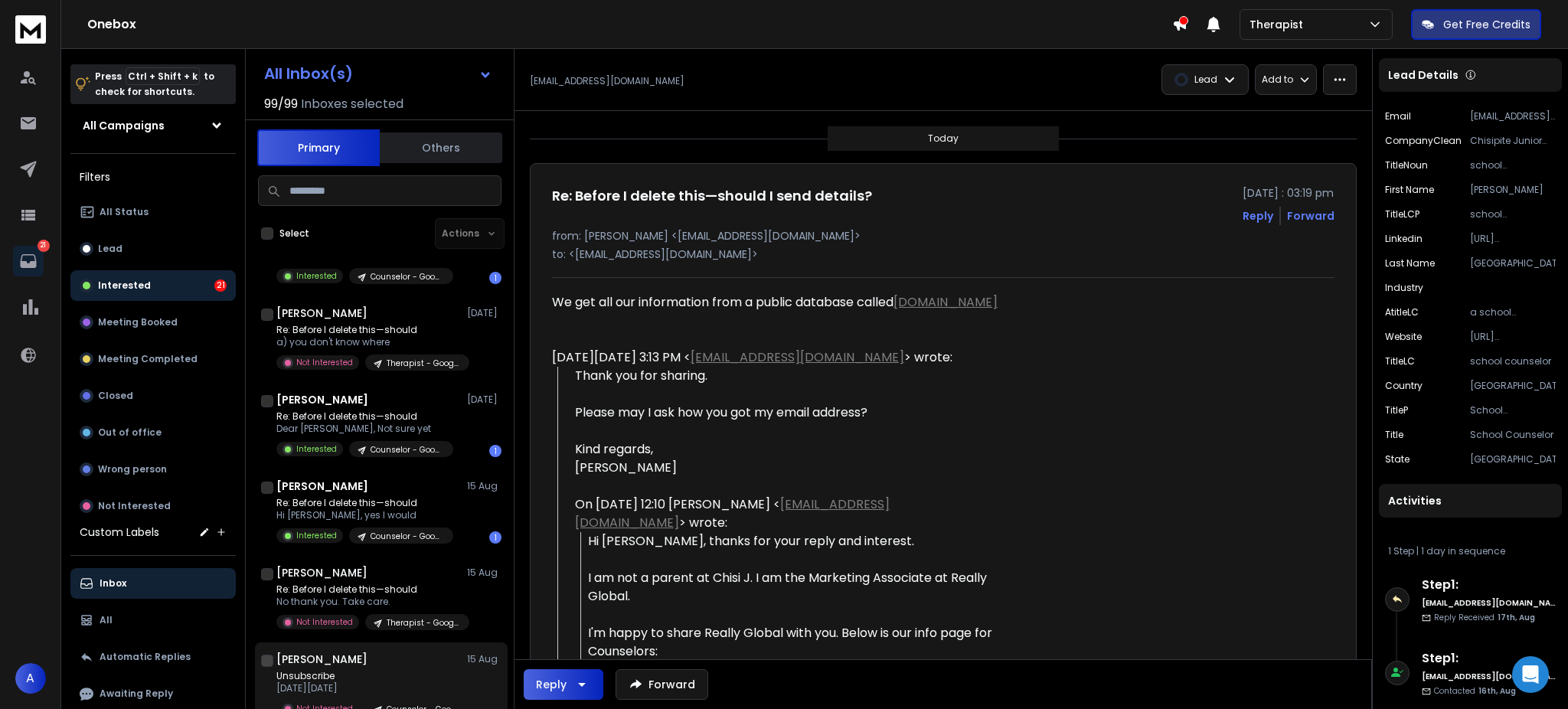
scroll to position [3061, 0]
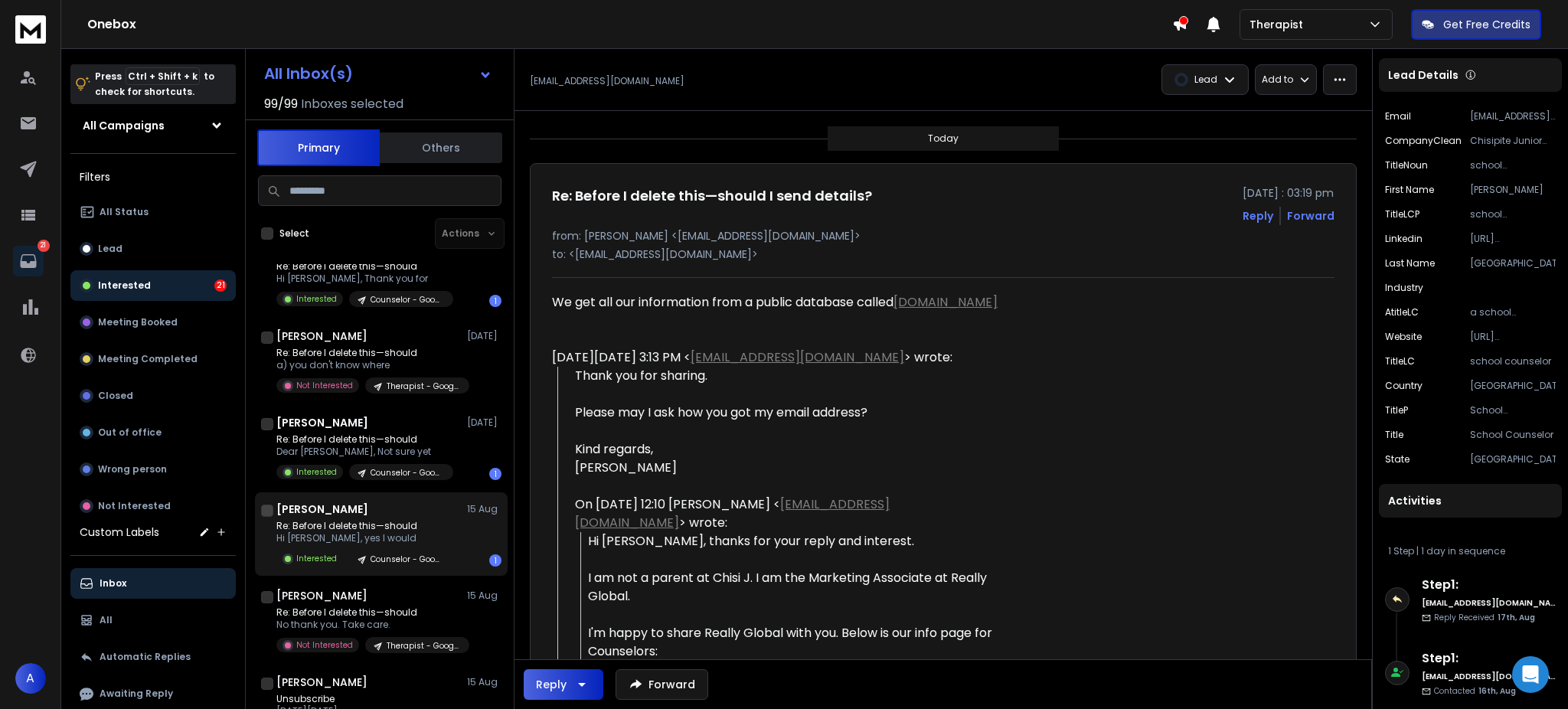
click at [406, 517] on div "[PERSON_NAME] [DATE] Re: Before I delete this—should Hi [PERSON_NAME], yes I wo…" at bounding box center [389, 533] width 225 height 65
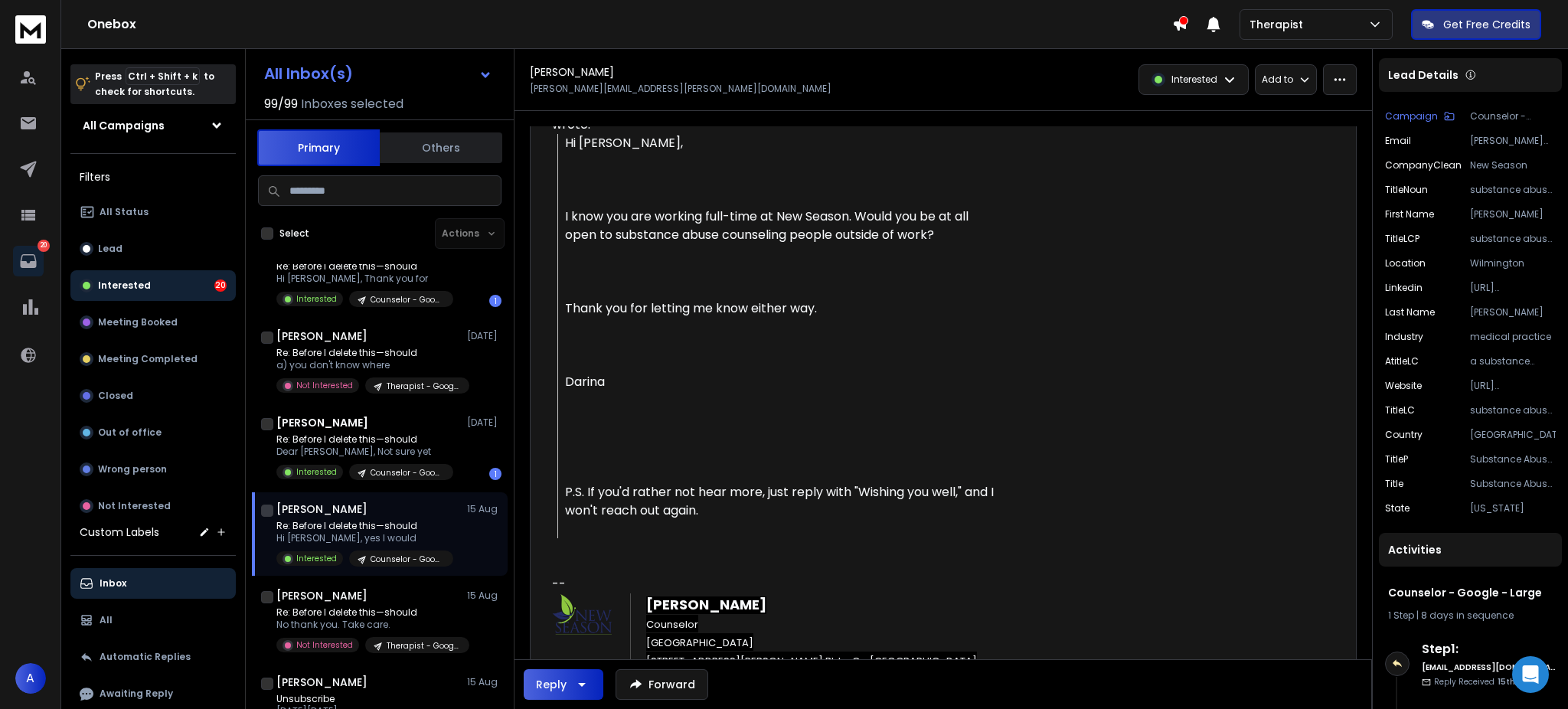
scroll to position [0, 0]
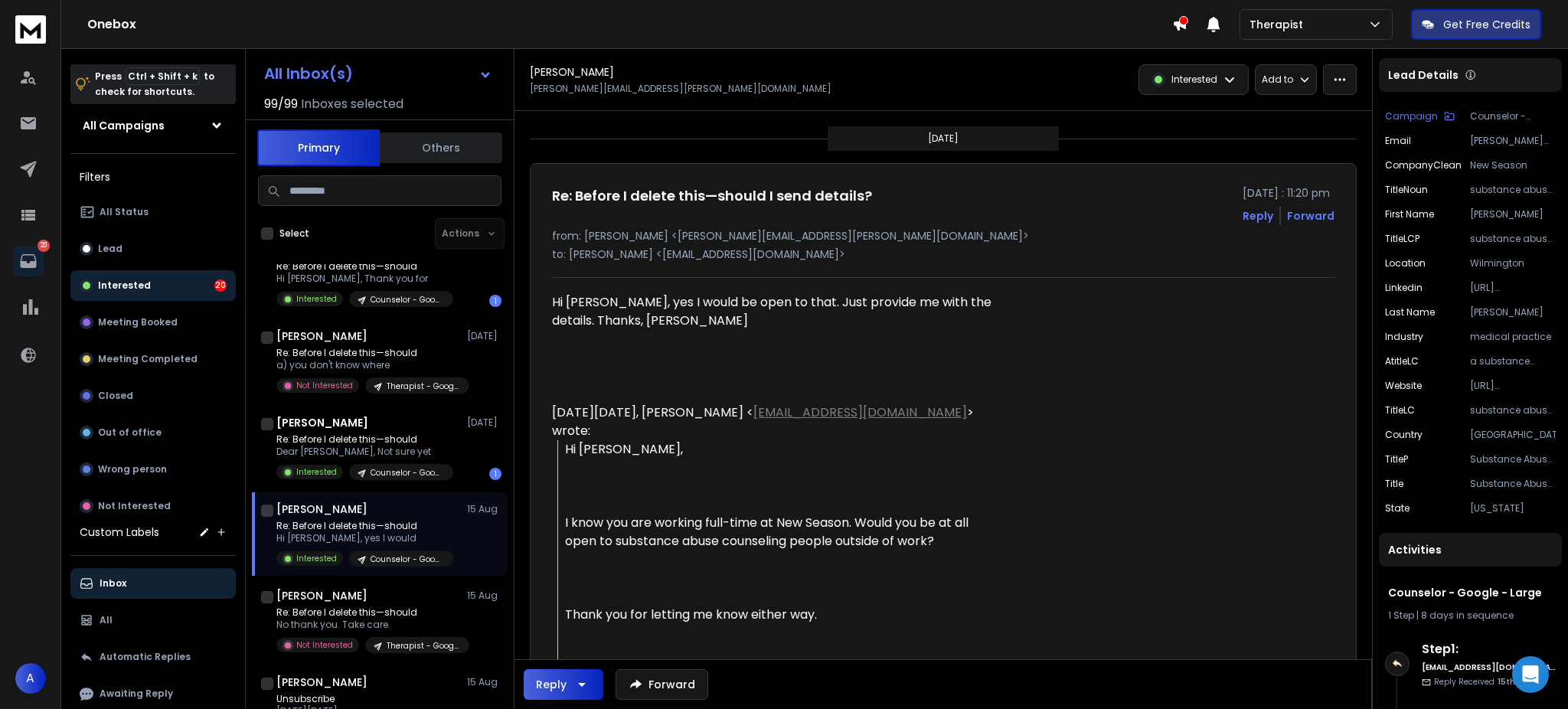
click at [557, 674] on button "Reply" at bounding box center [563, 684] width 79 height 31
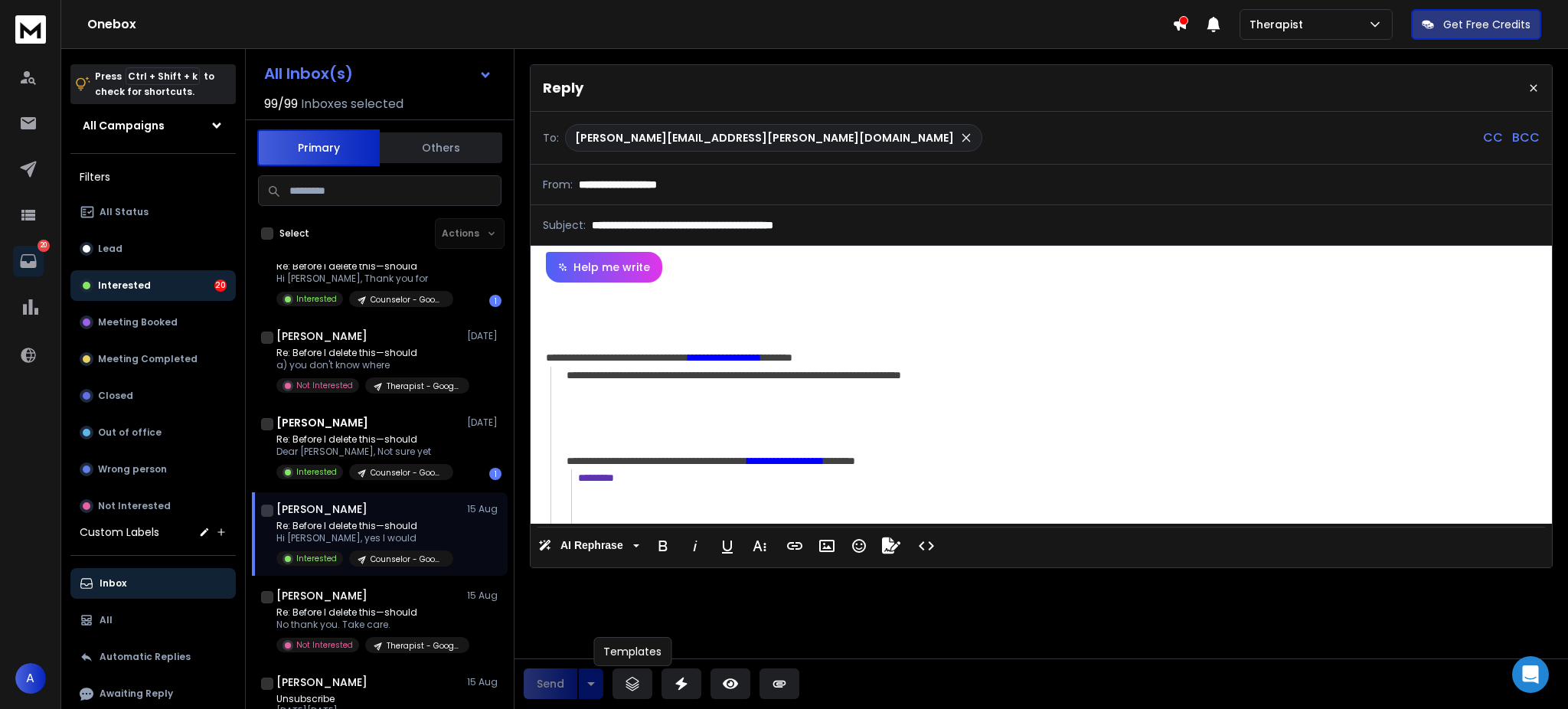
click at [634, 689] on icon at bounding box center [632, 688] width 13 height 4
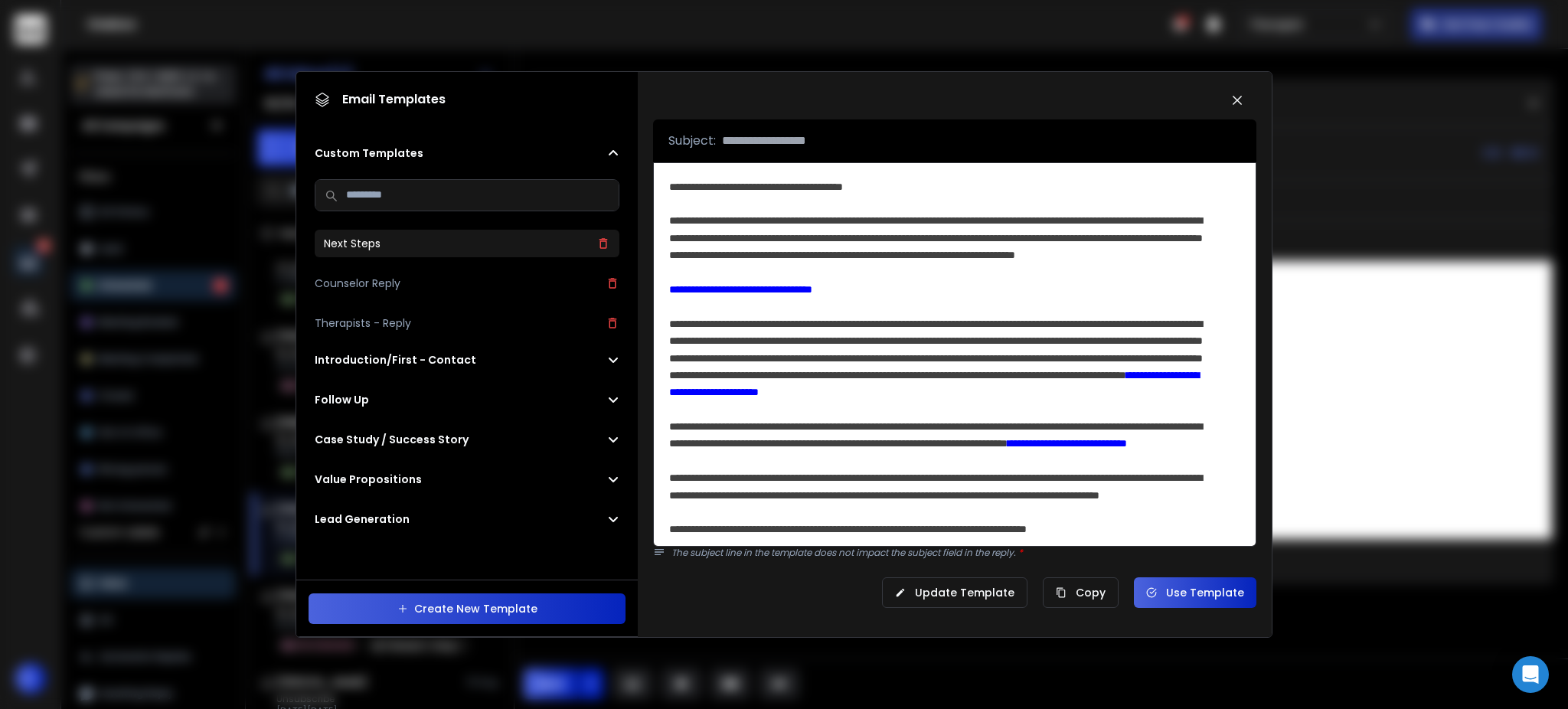
click at [379, 251] on h3 "Counselor Reply" at bounding box center [352, 244] width 56 height 15
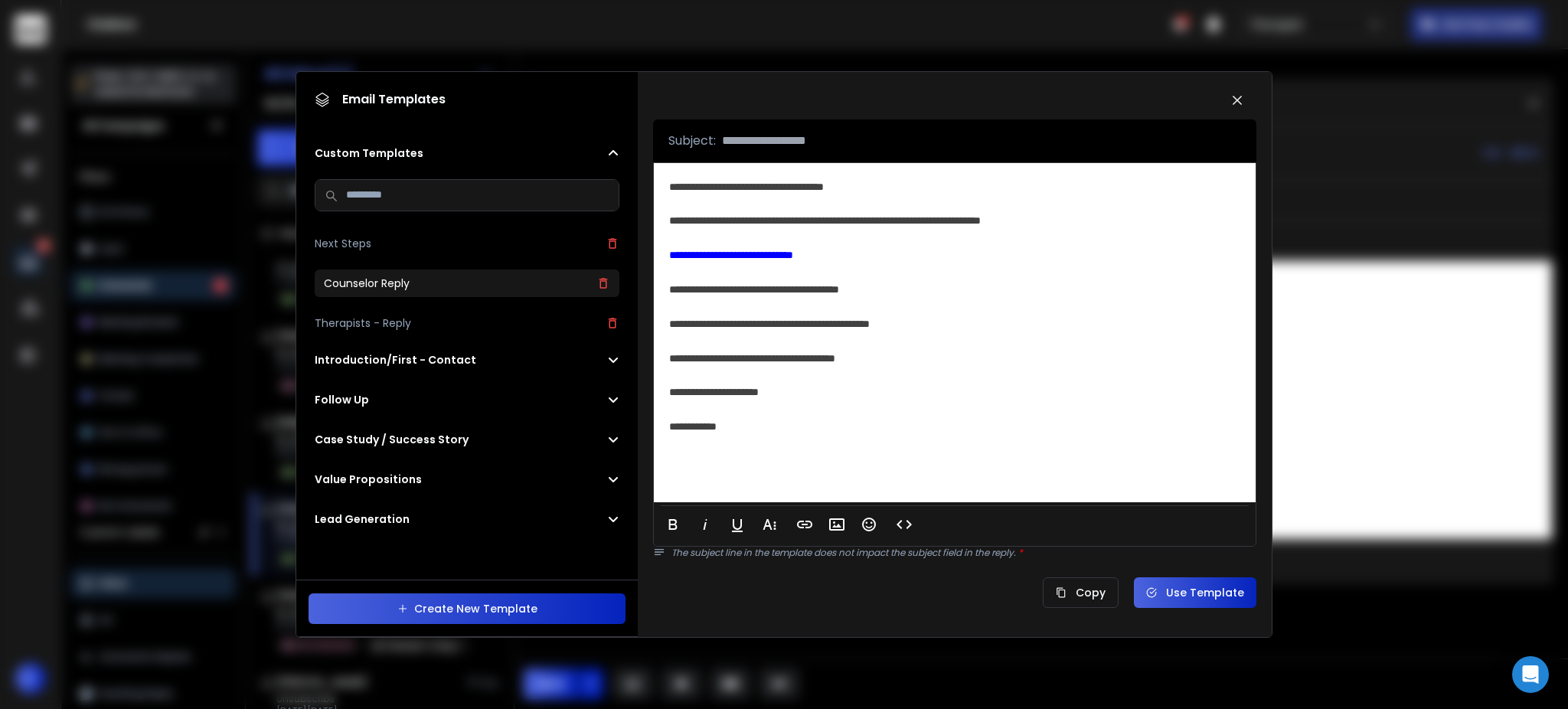
click at [1171, 579] on button "Use Template" at bounding box center [1195, 592] width 123 height 31
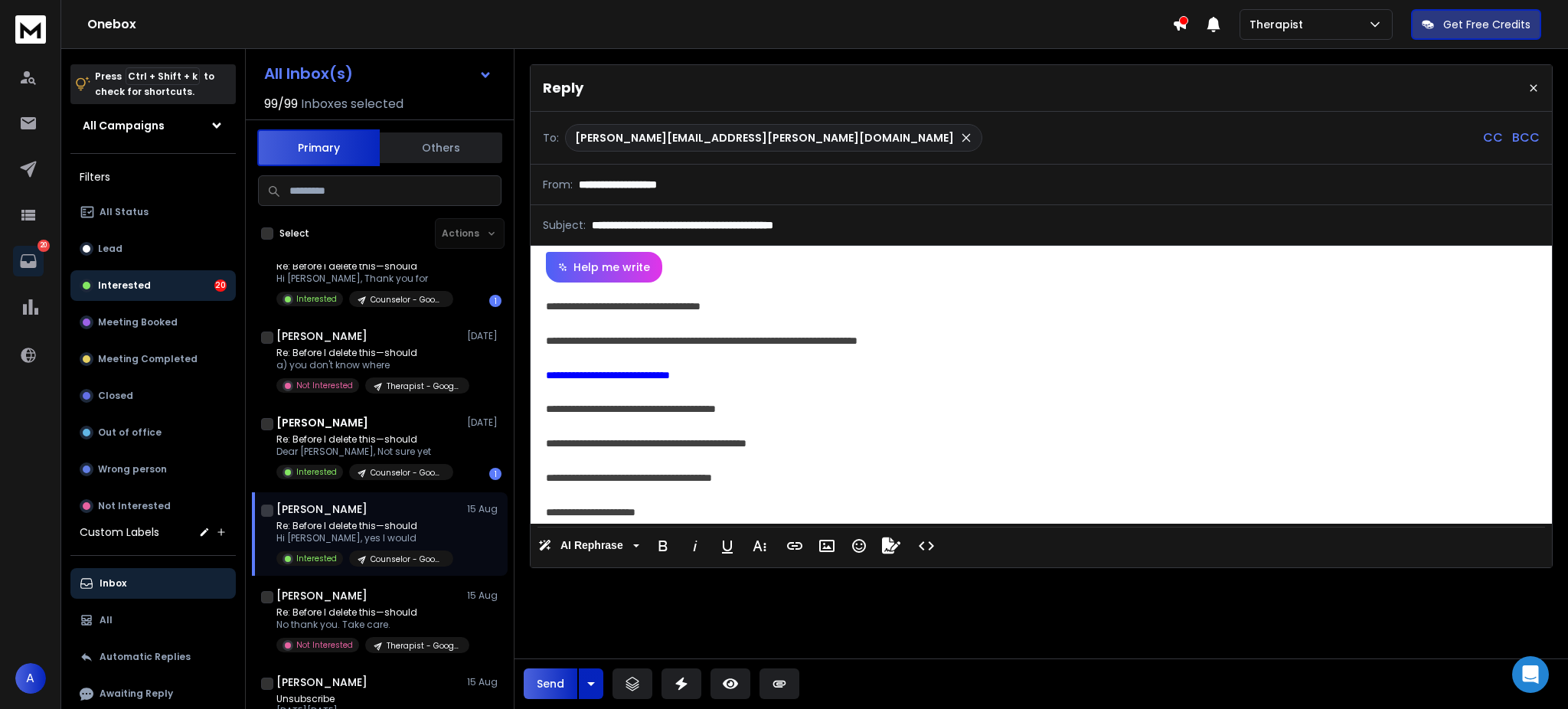
click at [559, 309] on div "**********" at bounding box center [1031, 306] width 971 height 17
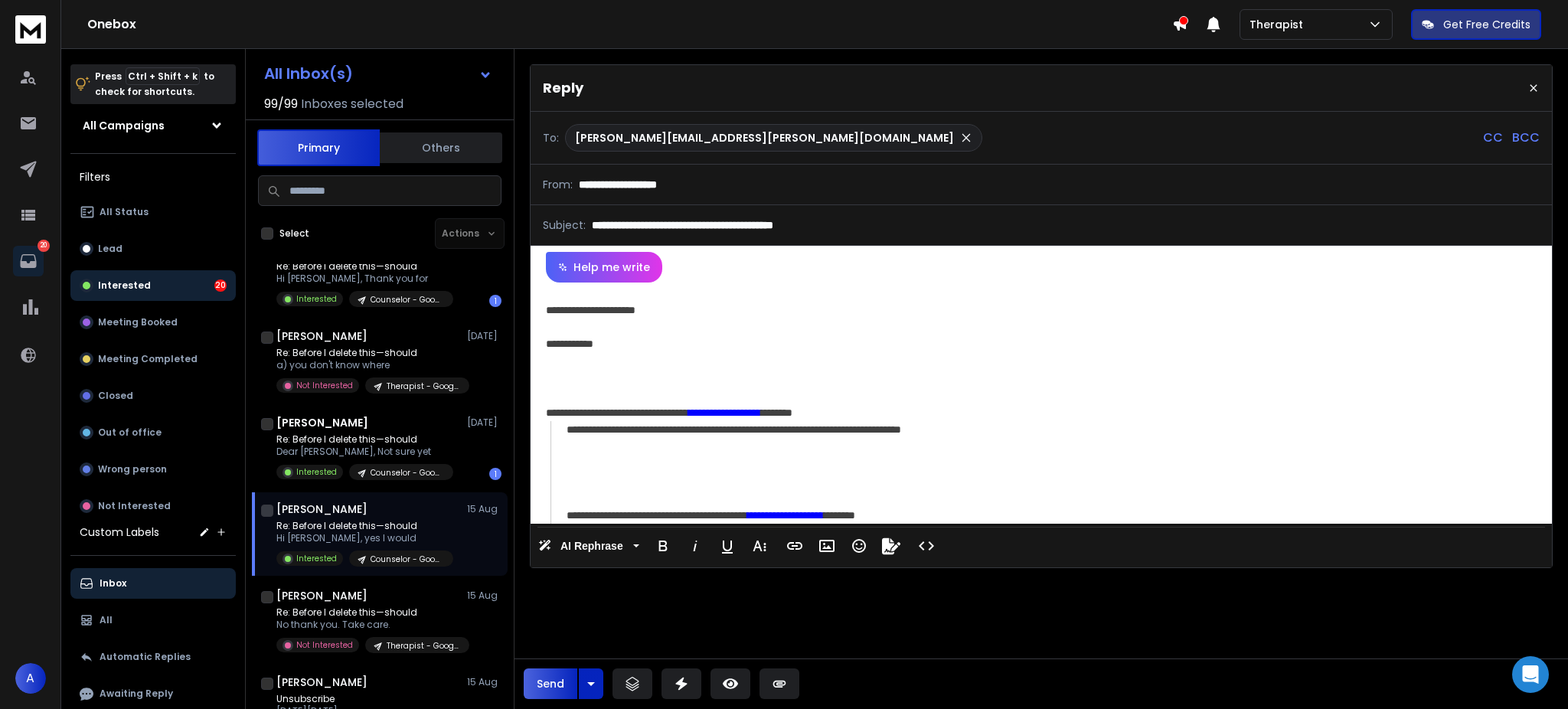
scroll to position [204, 0]
click at [574, 356] on div at bounding box center [1039, 360] width 987 height 17
click at [550, 670] on button "Send" at bounding box center [550, 683] width 54 height 31
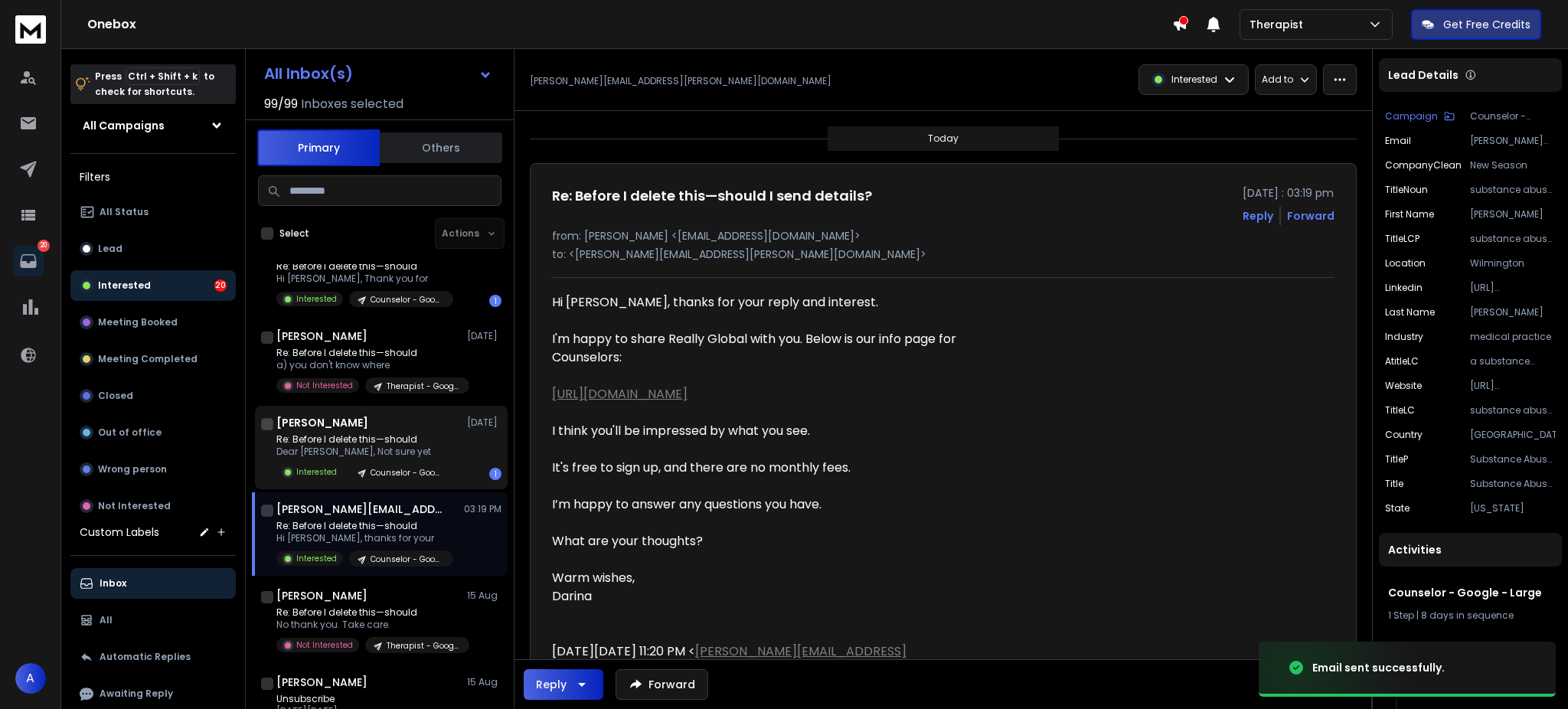
click at [381, 428] on div "[PERSON_NAME] [DATE]" at bounding box center [389, 423] width 225 height 15
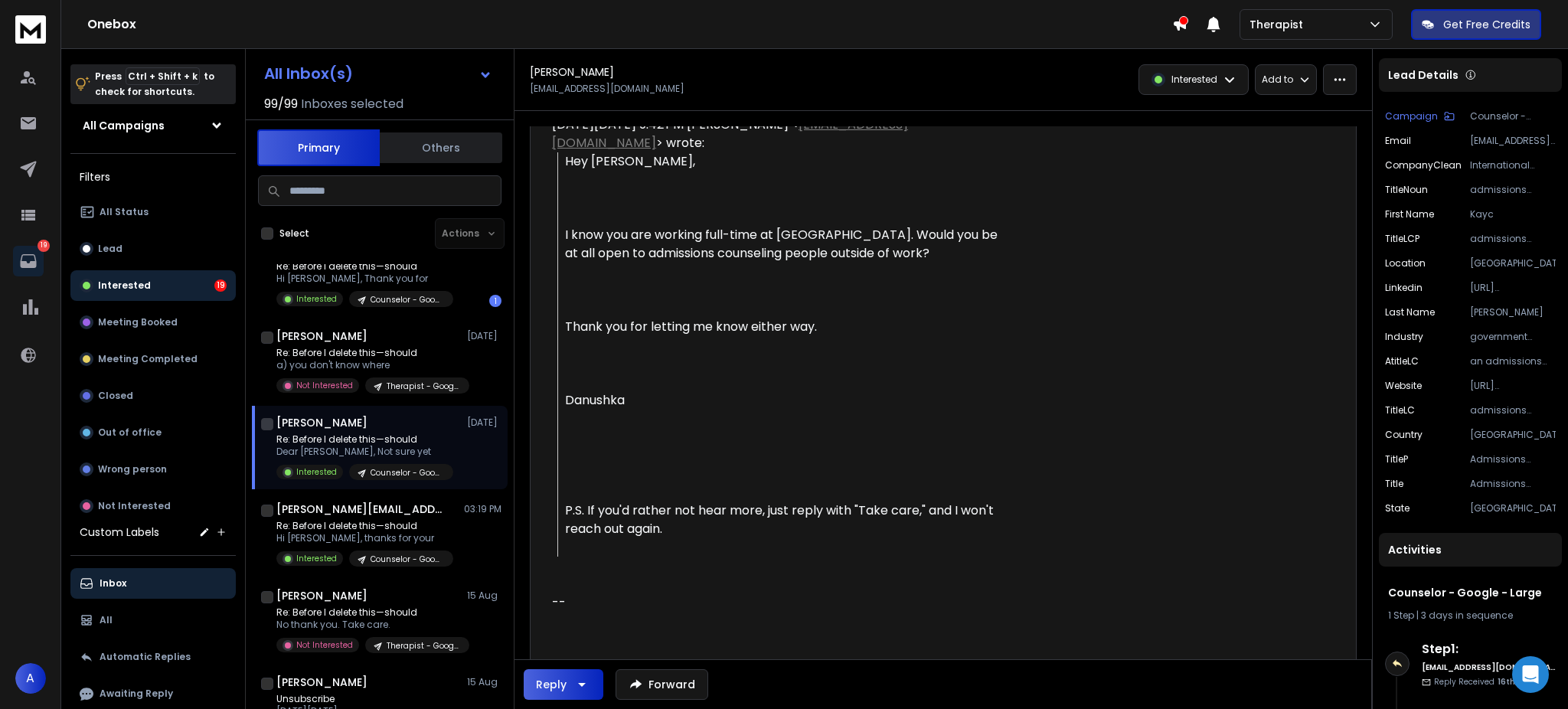
scroll to position [0, 0]
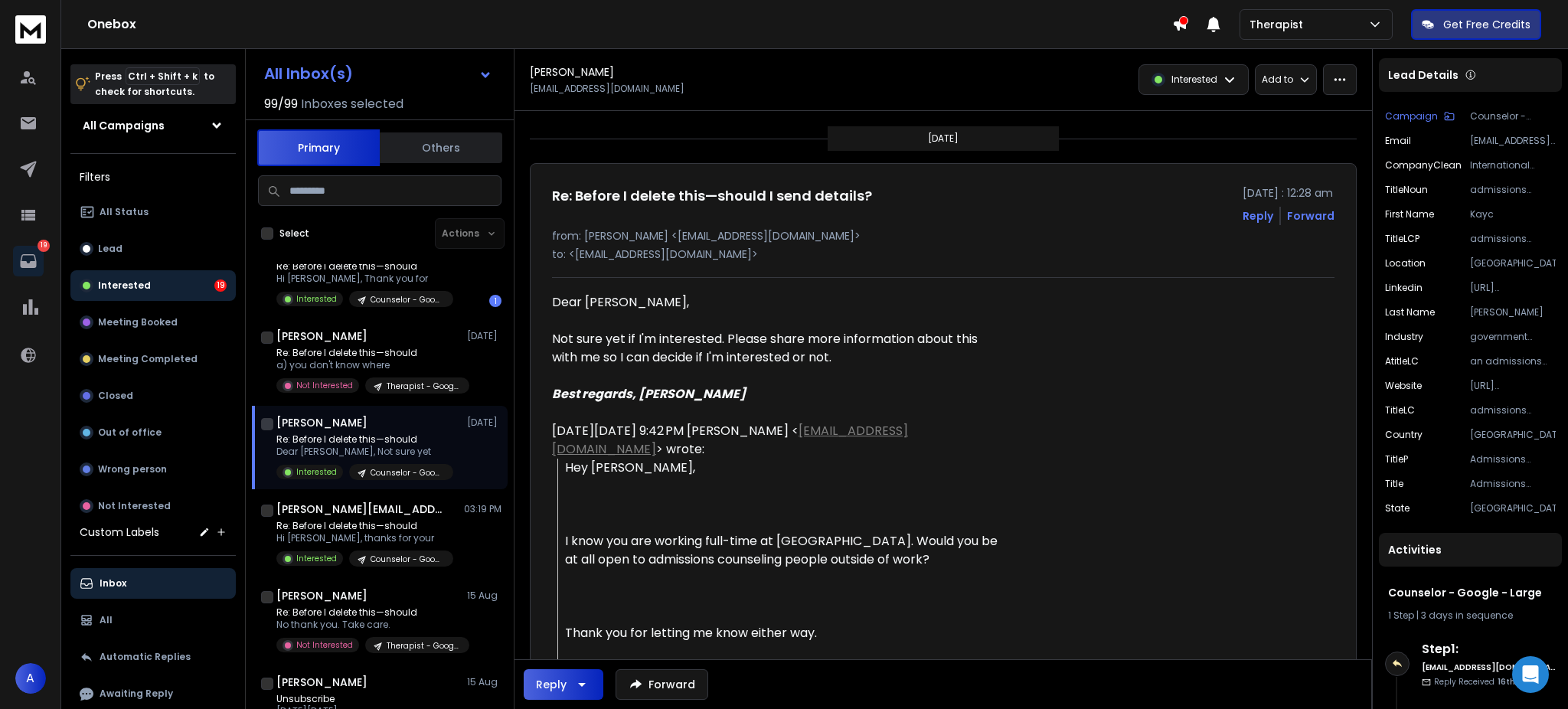
click at [537, 687] on div "Reply" at bounding box center [552, 684] width 31 height 15
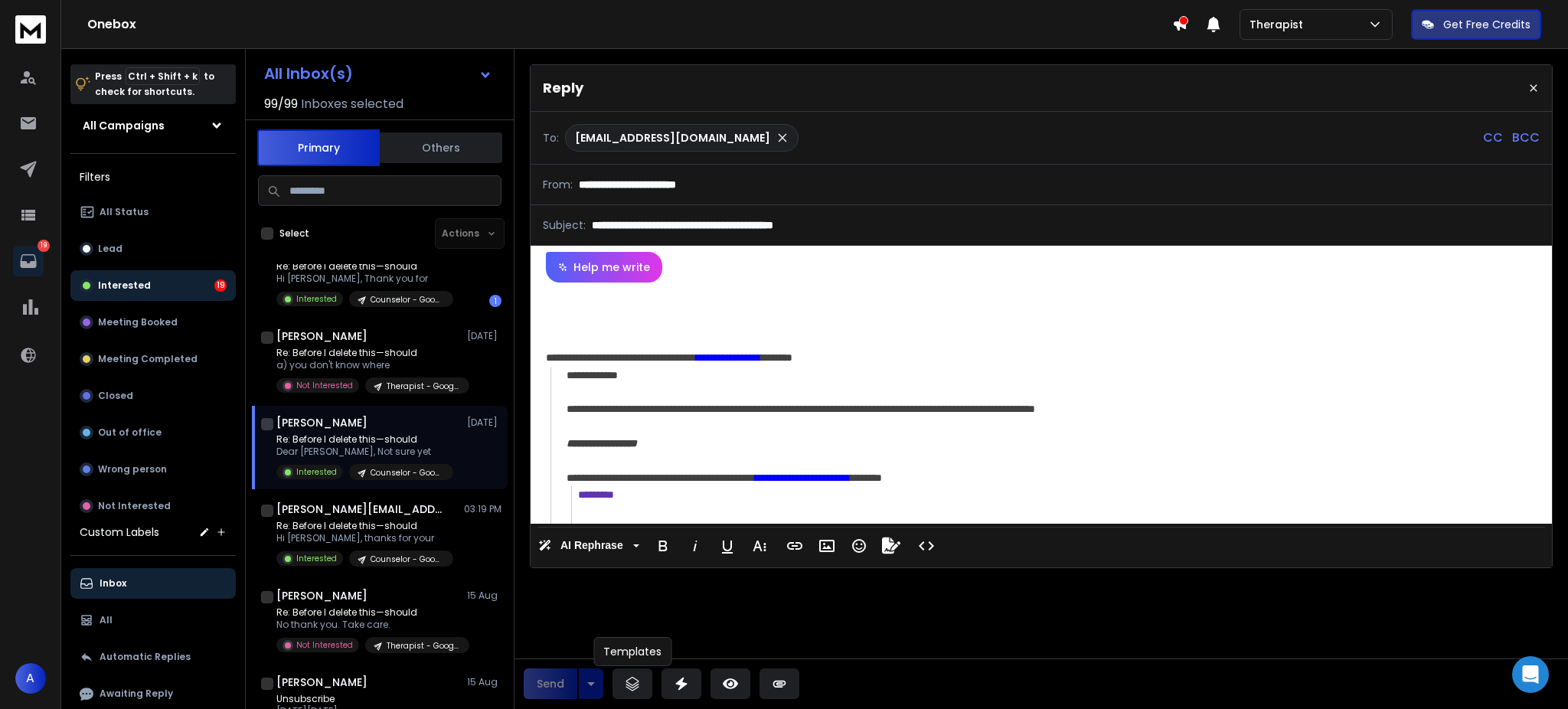
click at [640, 692] on button at bounding box center [632, 683] width 40 height 31
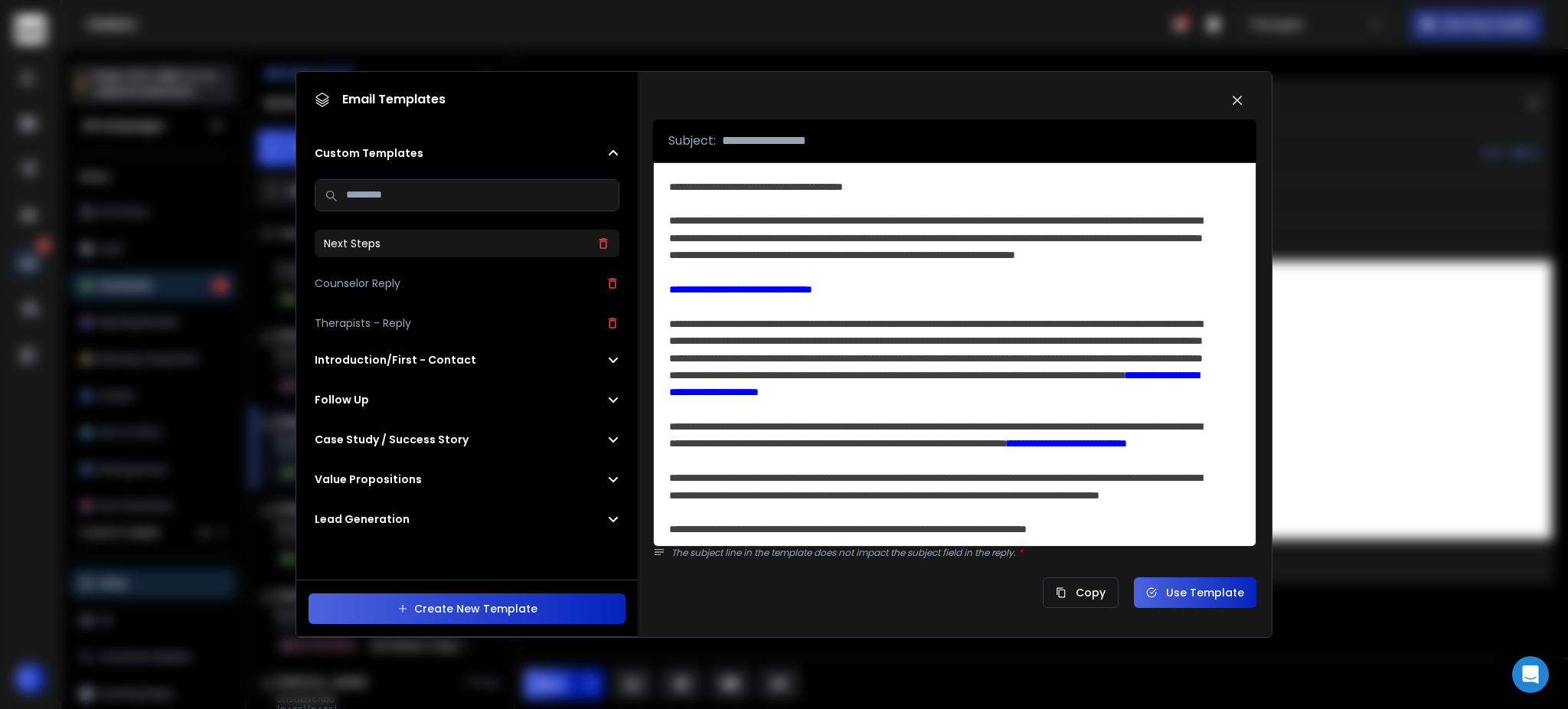
click at [425, 251] on div "Counselor Reply" at bounding box center [467, 244] width 286 height 15
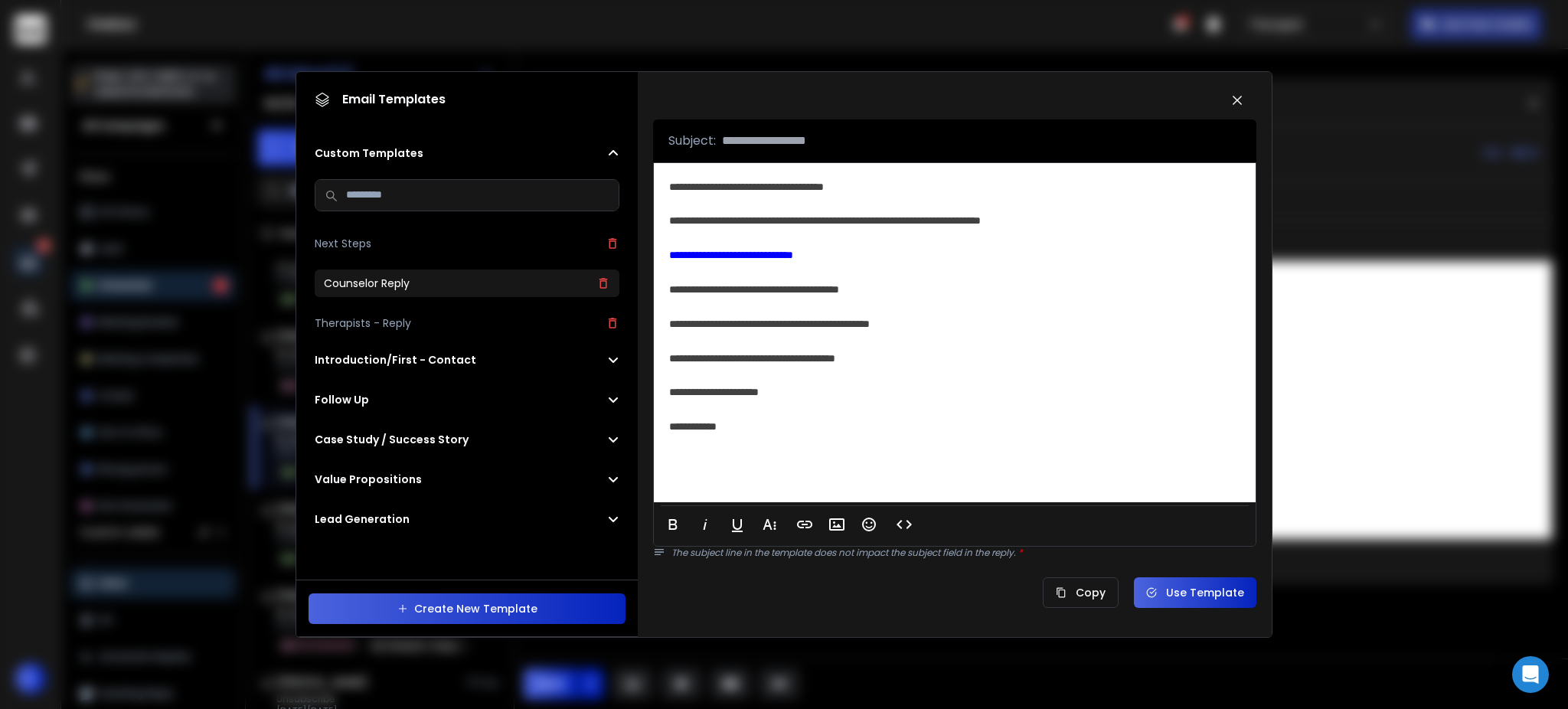
click at [1176, 585] on button "Use Template" at bounding box center [1195, 592] width 123 height 31
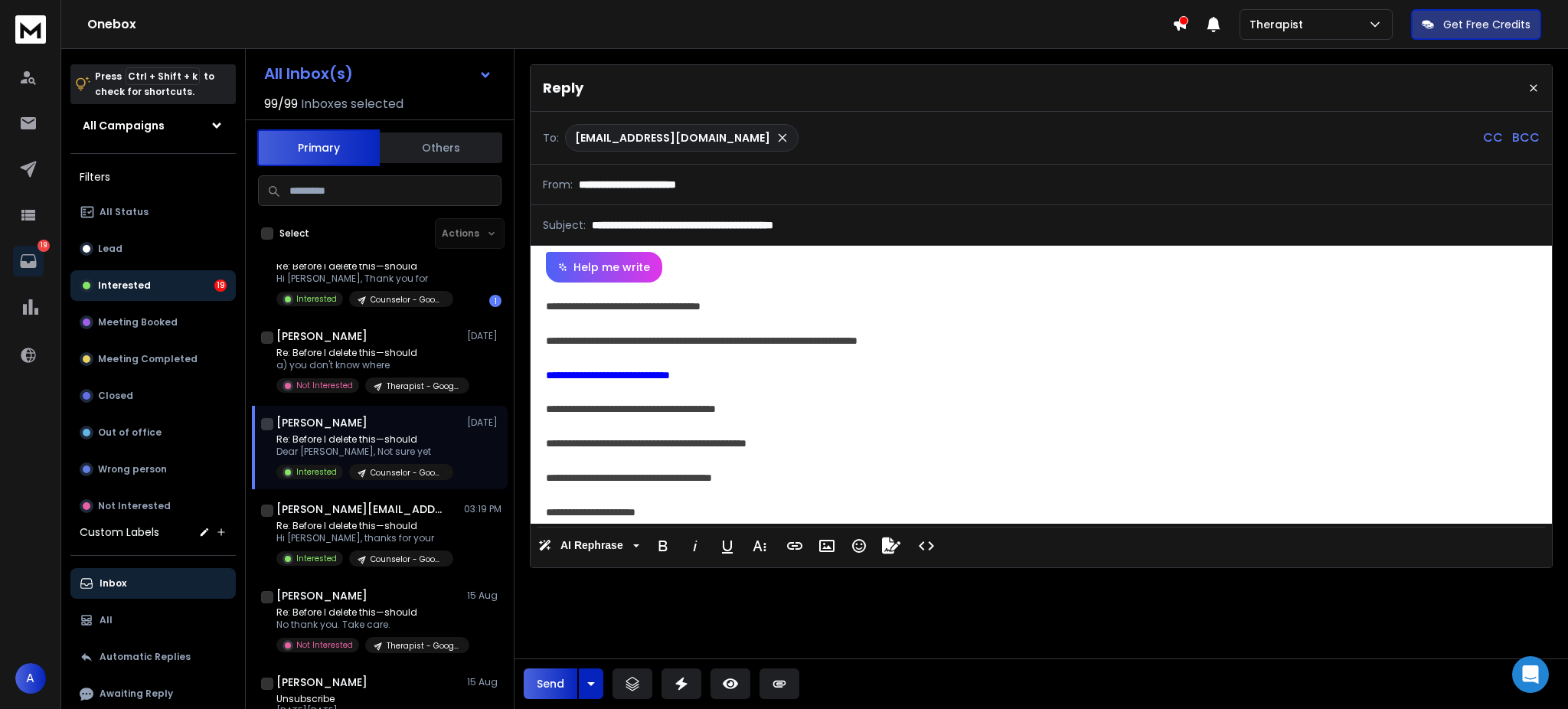
click at [557, 309] on div "**********" at bounding box center [1031, 306] width 971 height 17
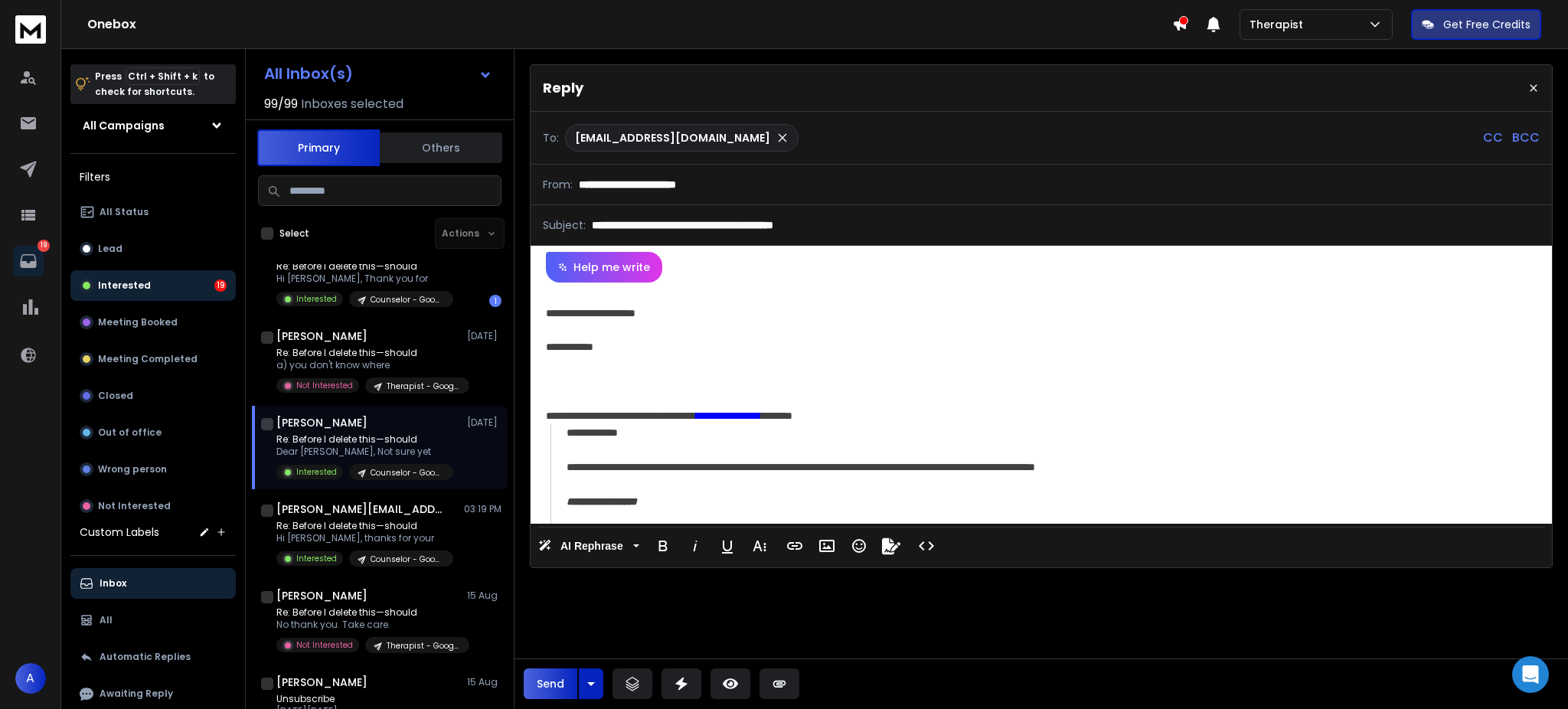
scroll to position [204, 0]
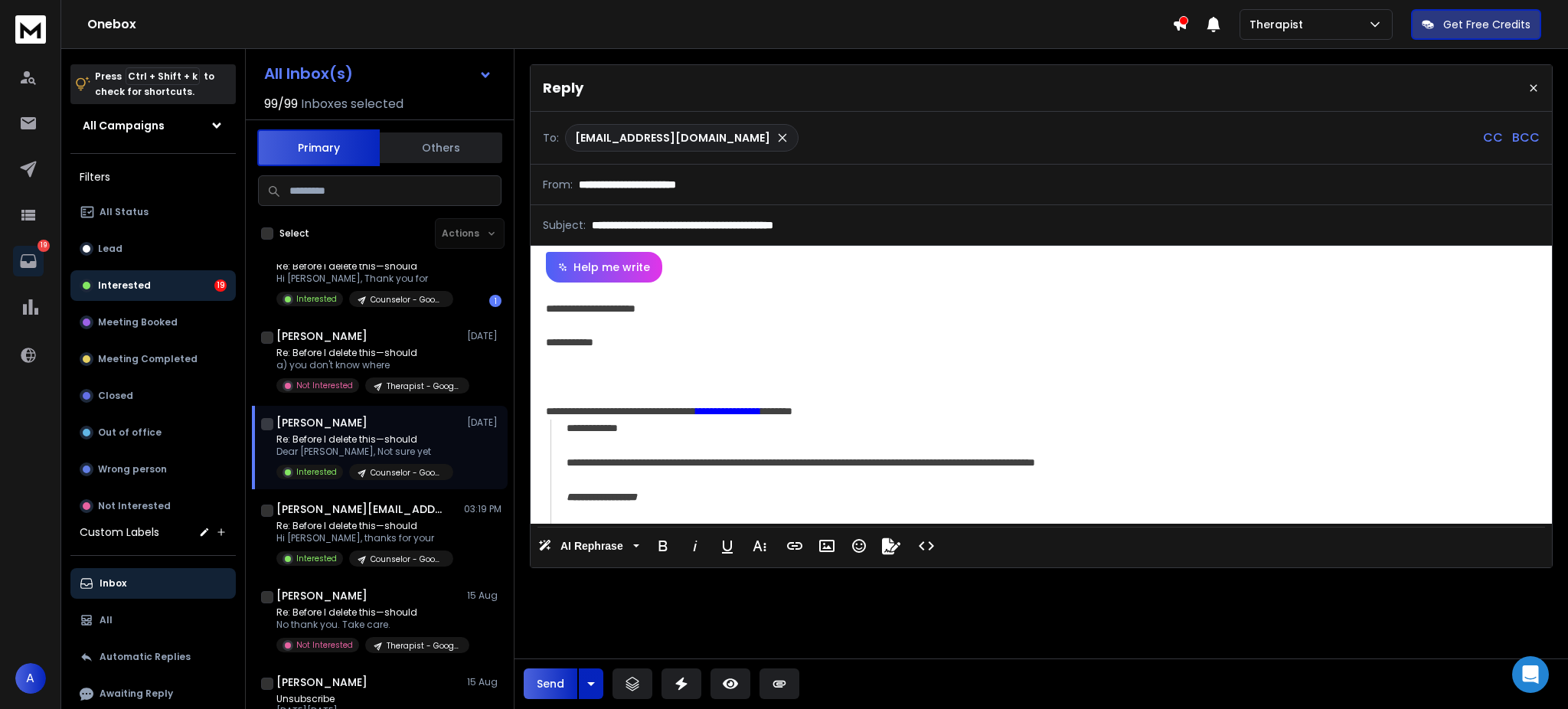
click at [590, 353] on div at bounding box center [1039, 360] width 987 height 17
click at [539, 683] on button "Send" at bounding box center [550, 683] width 54 height 31
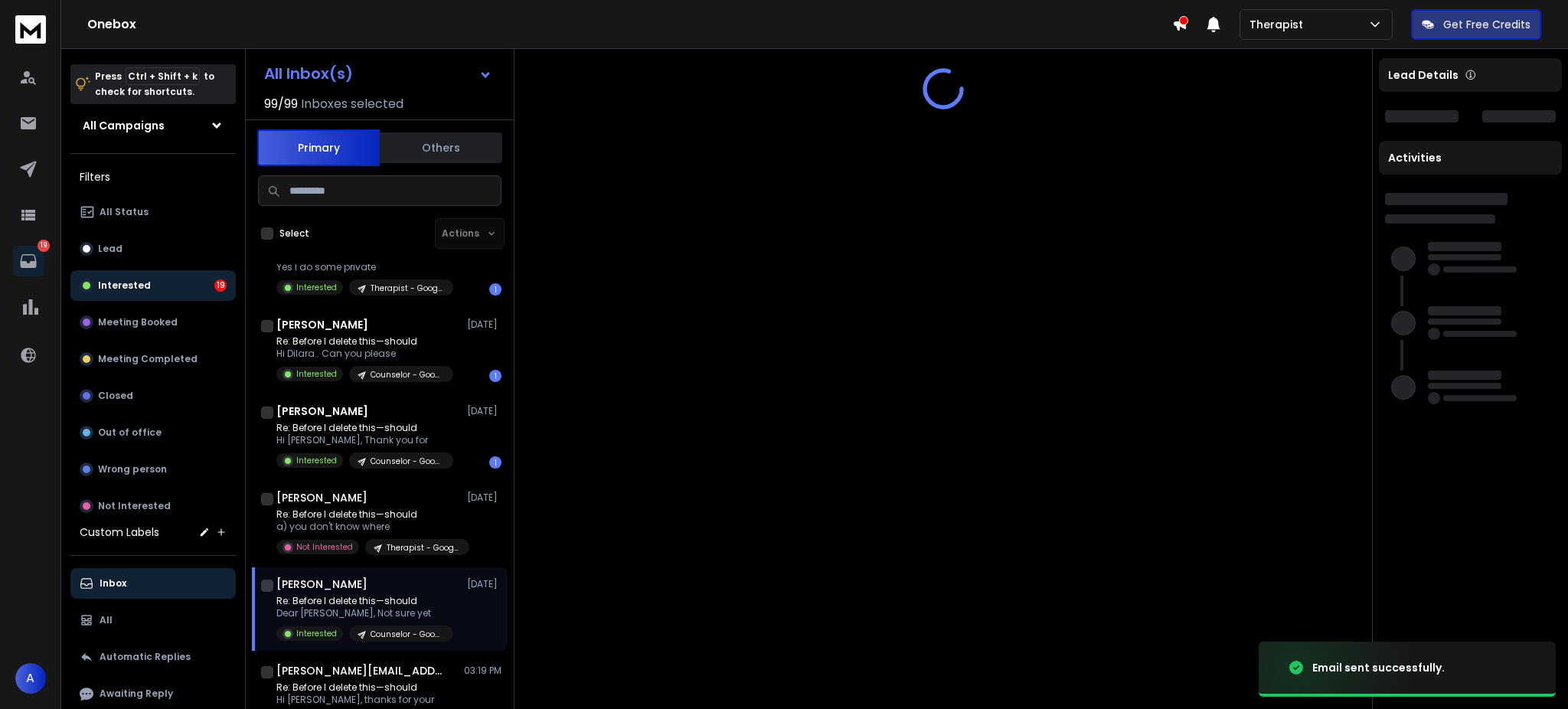
scroll to position [2856, 0]
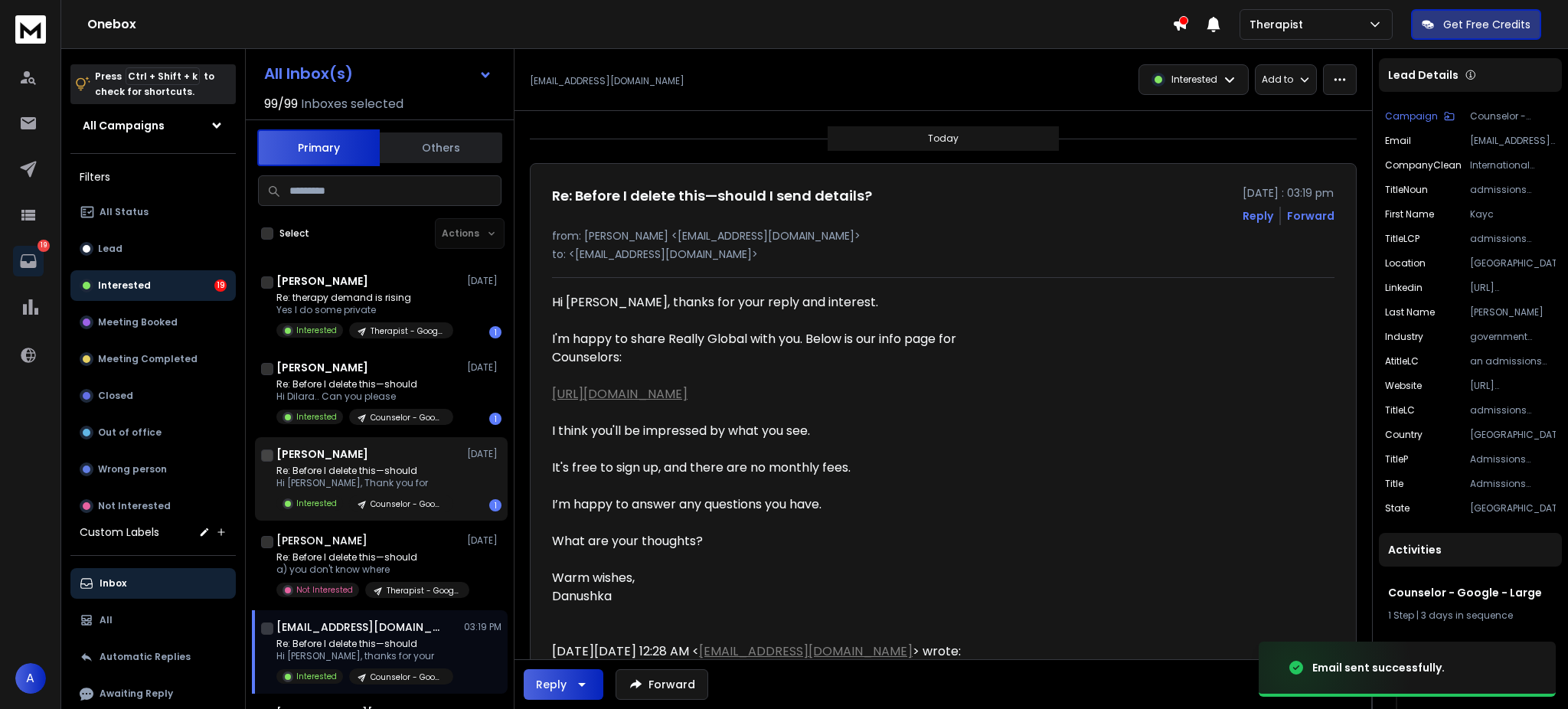
drag, startPoint x: 437, startPoint y: 472, endPoint x: 472, endPoint y: 484, distance: 37.0
click at [438, 473] on p "Re: Before I delete this—should" at bounding box center [364, 470] width 176 height 12
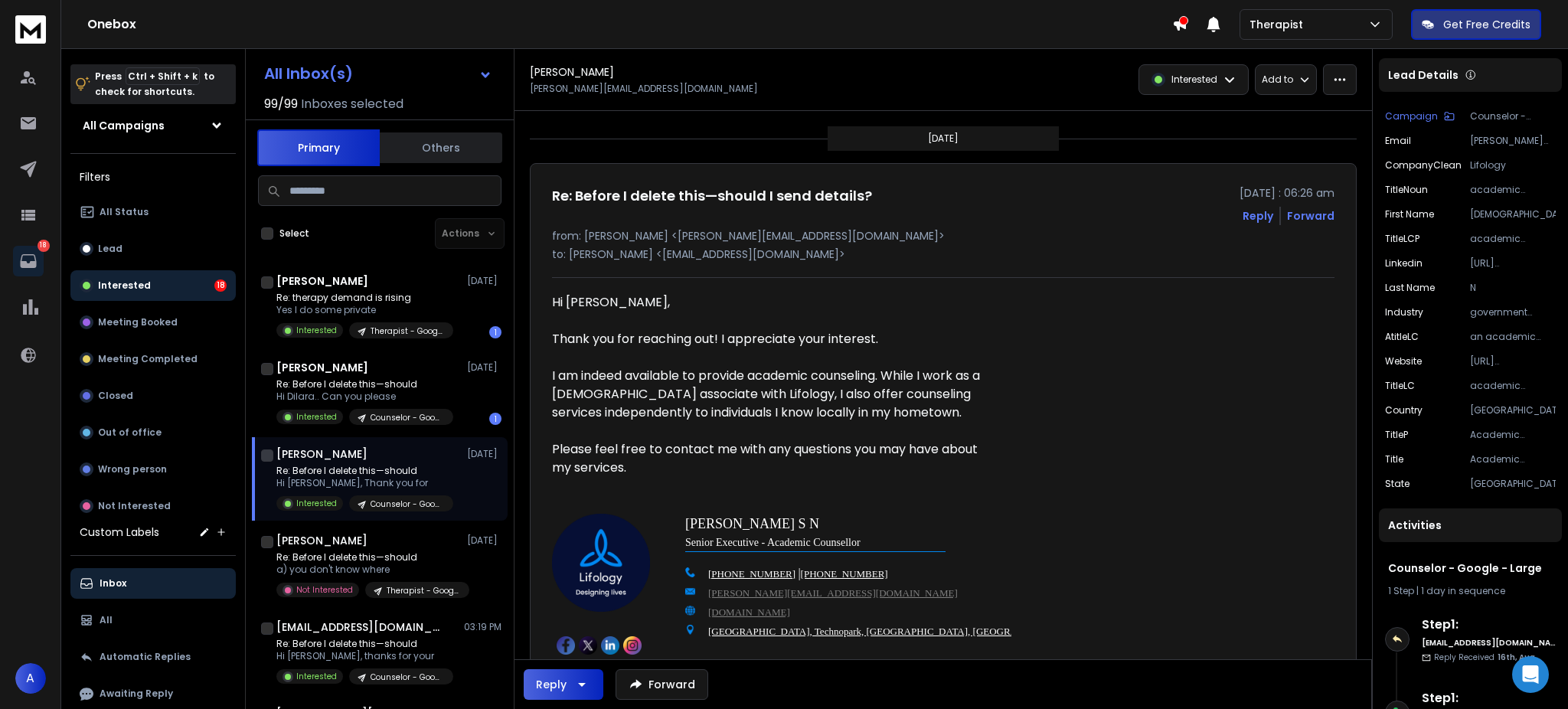
click at [539, 683] on div "Reply" at bounding box center [552, 684] width 31 height 15
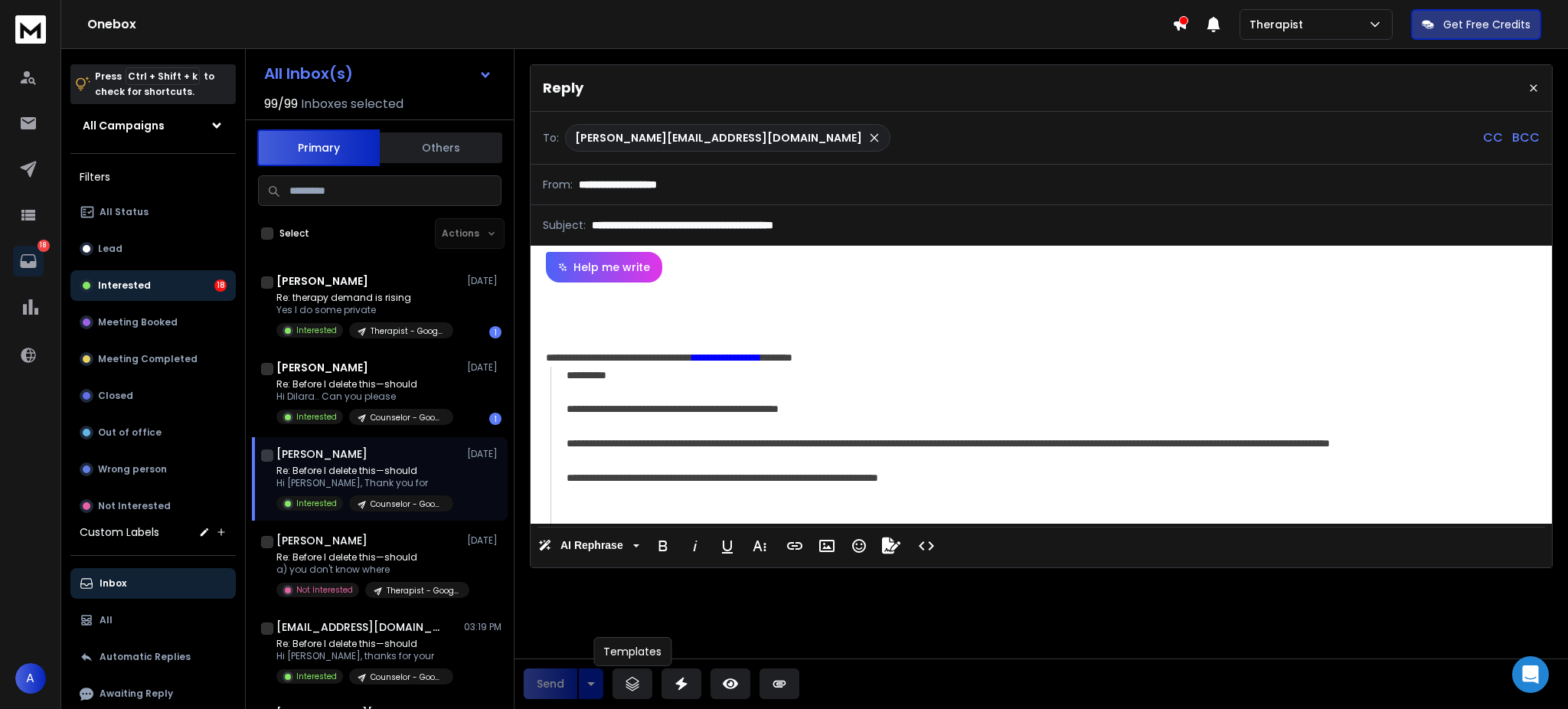
click at [631, 683] on icon at bounding box center [633, 683] width 15 height 15
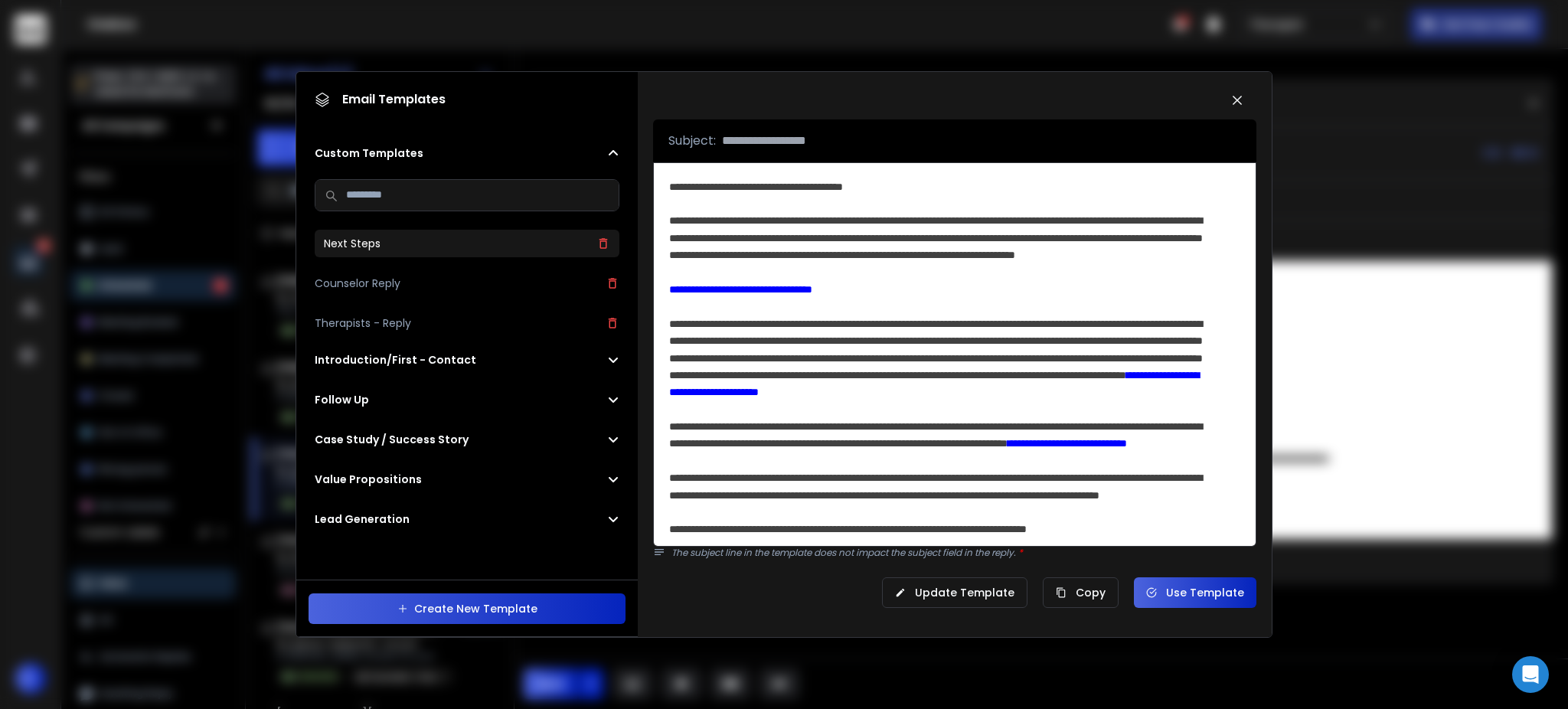
click at [460, 251] on div "Counselor Reply" at bounding box center [467, 244] width 286 height 15
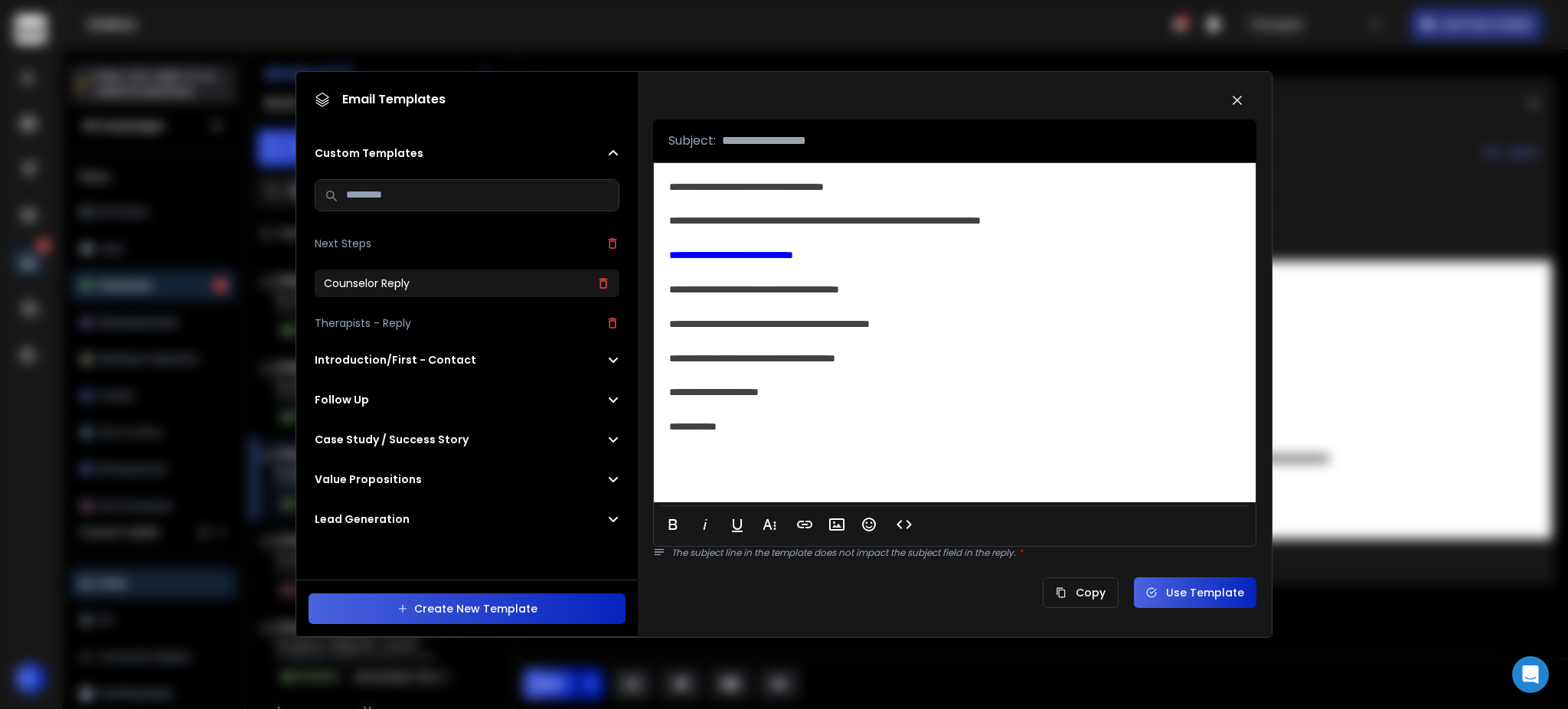
click at [1167, 596] on button "Use Template" at bounding box center [1195, 592] width 123 height 31
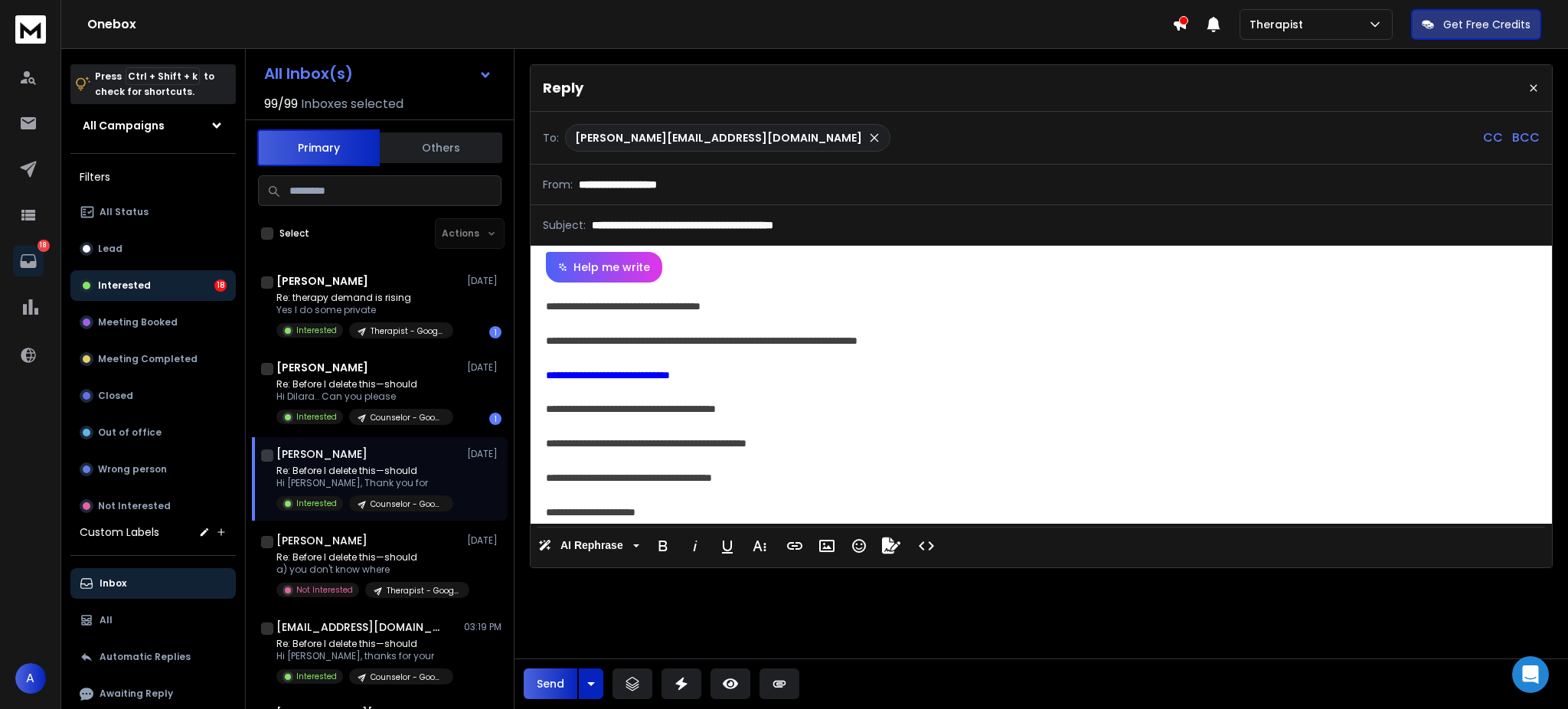
click at [559, 305] on div "**********" at bounding box center [1031, 306] width 971 height 17
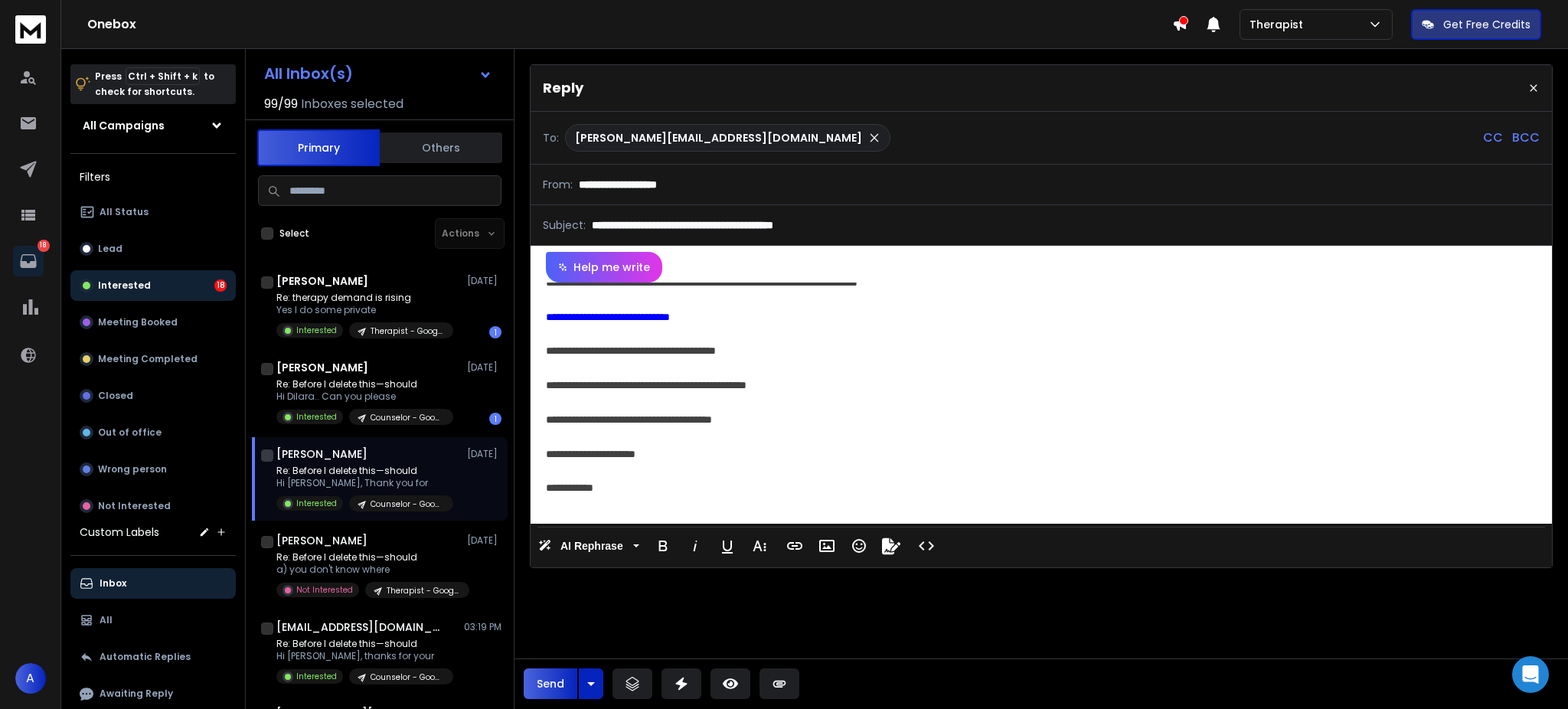
scroll to position [204, 0]
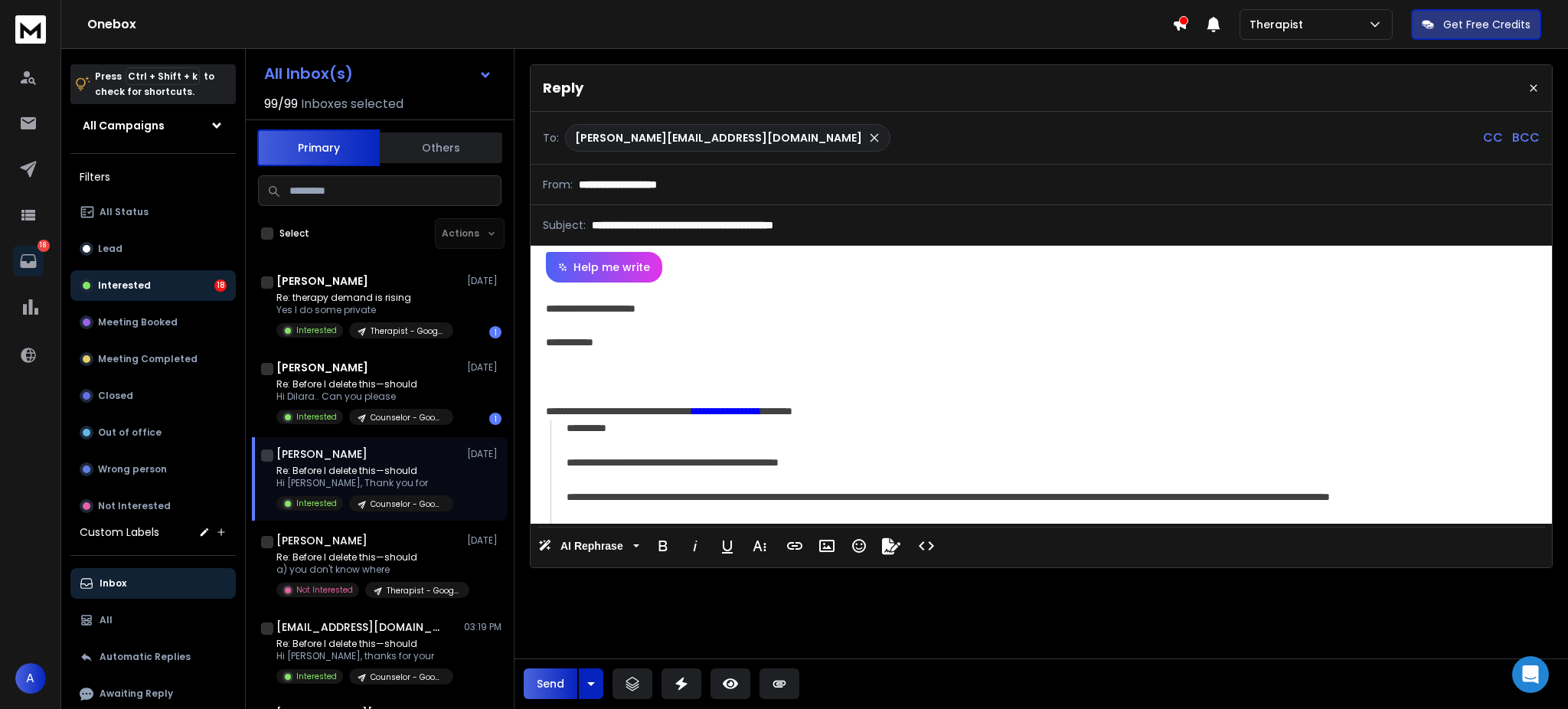
drag, startPoint x: 575, startPoint y: 361, endPoint x: 578, endPoint y: 354, distance: 7.6
click at [575, 359] on div at bounding box center [1039, 360] width 987 height 17
click at [543, 684] on button "Send" at bounding box center [550, 683] width 54 height 31
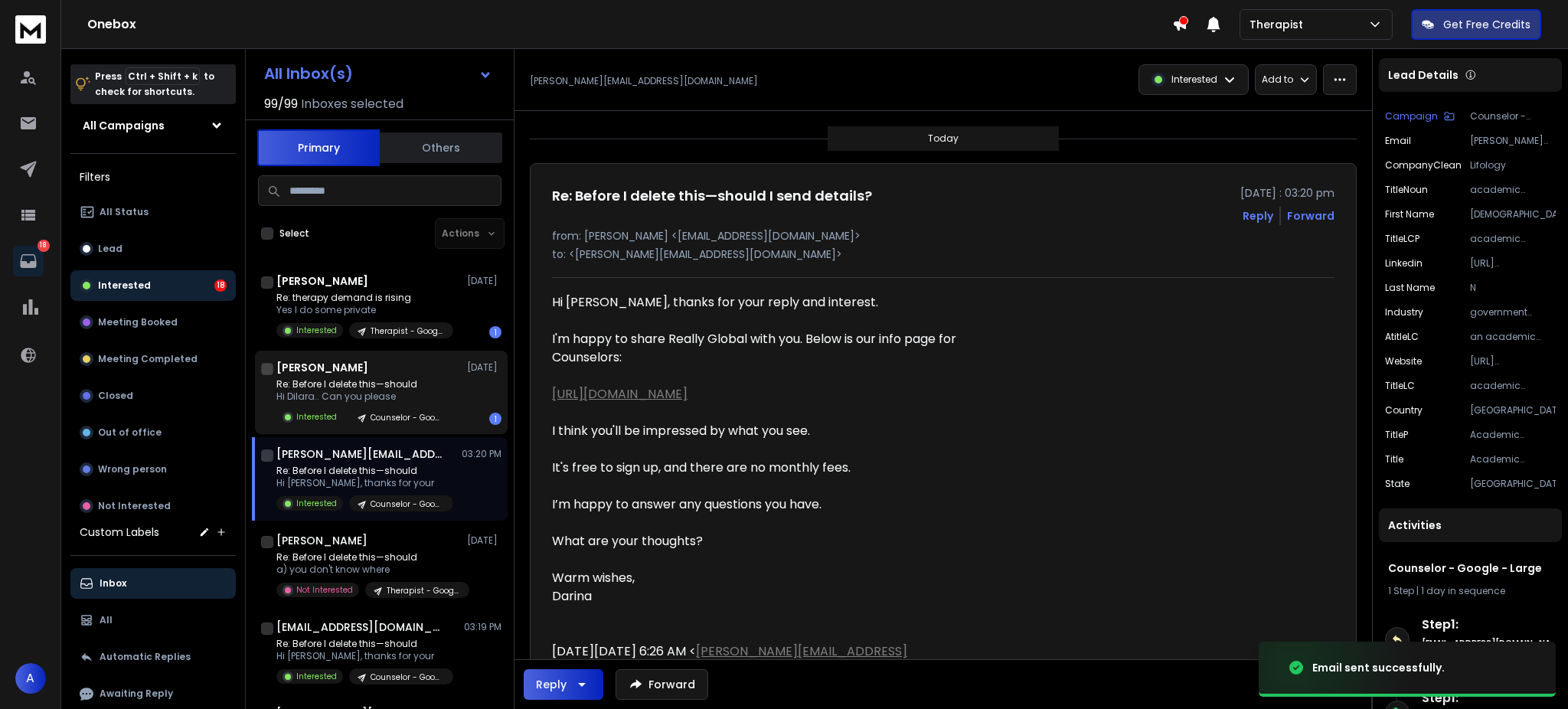
click at [436, 379] on p "Re: Before I delete this—should" at bounding box center [364, 384] width 176 height 12
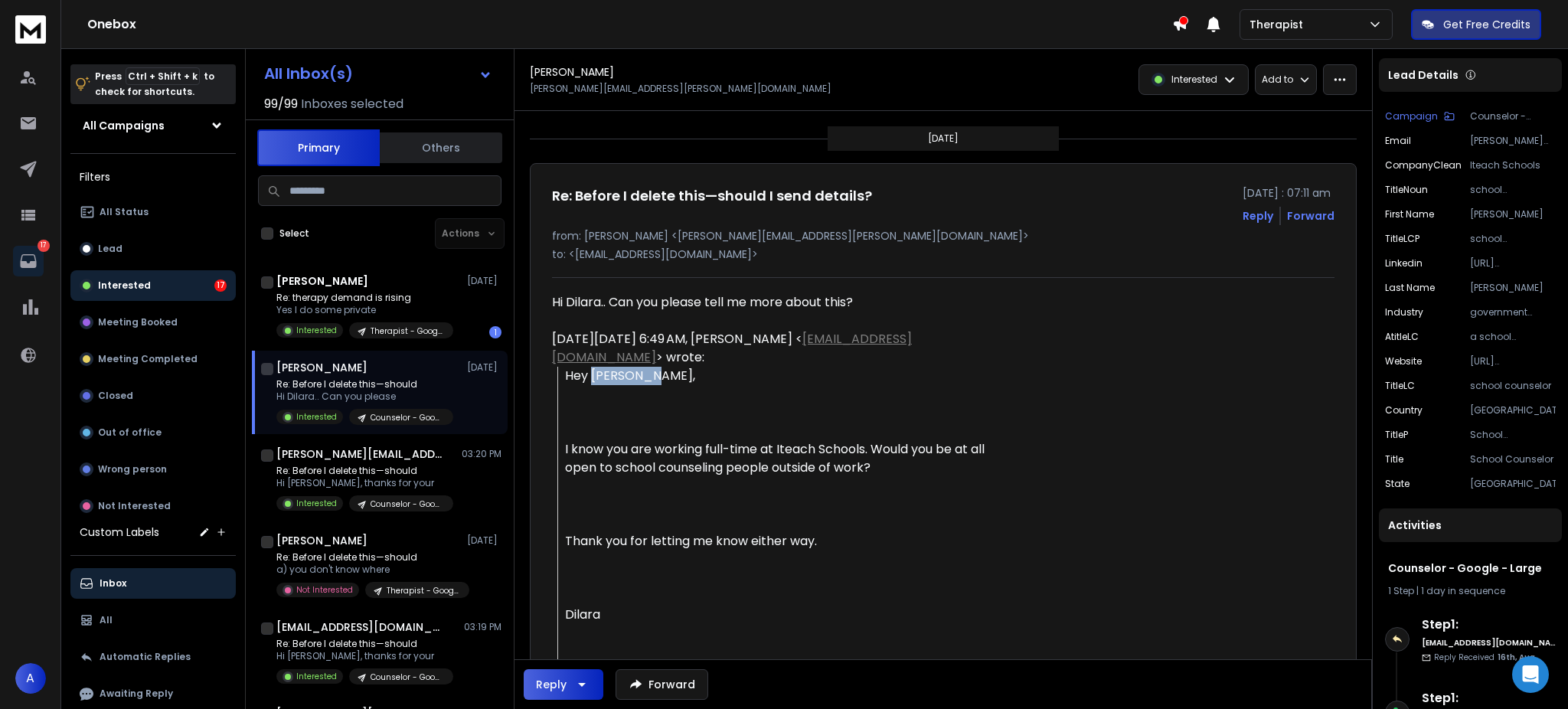
drag, startPoint x: 593, startPoint y: 377, endPoint x: 660, endPoint y: 372, distance: 67.2
click at [660, 372] on blockquote "Hey Madhumita, I know you are working full-time at Iteach Schools. Would you be…" at bounding box center [778, 568] width 442 height 404
copy blockquote "Madhumita"
click at [541, 681] on div "Reply" at bounding box center [552, 684] width 31 height 15
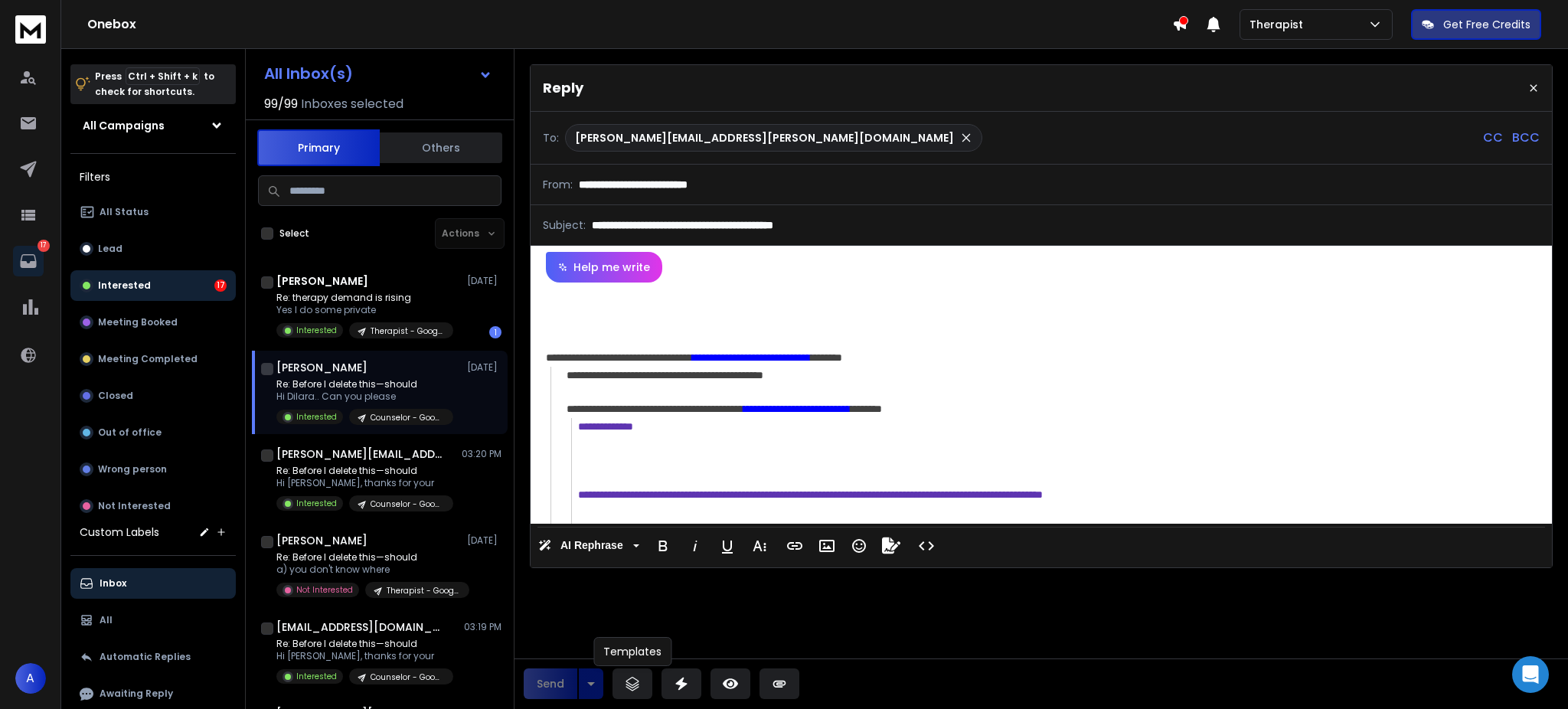
click at [638, 681] on icon at bounding box center [633, 681] width 13 height 9
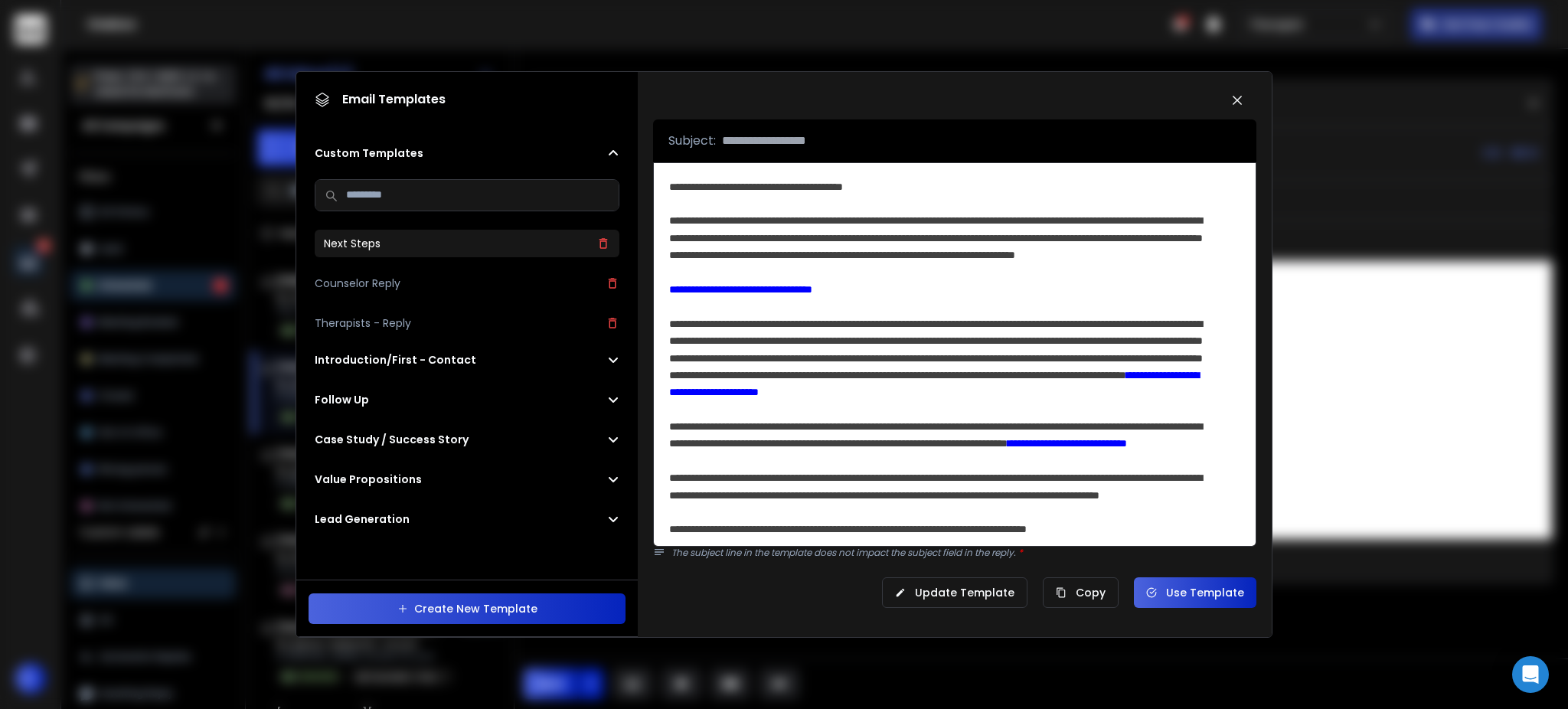
click at [481, 251] on div "Counselor Reply" at bounding box center [467, 244] width 286 height 15
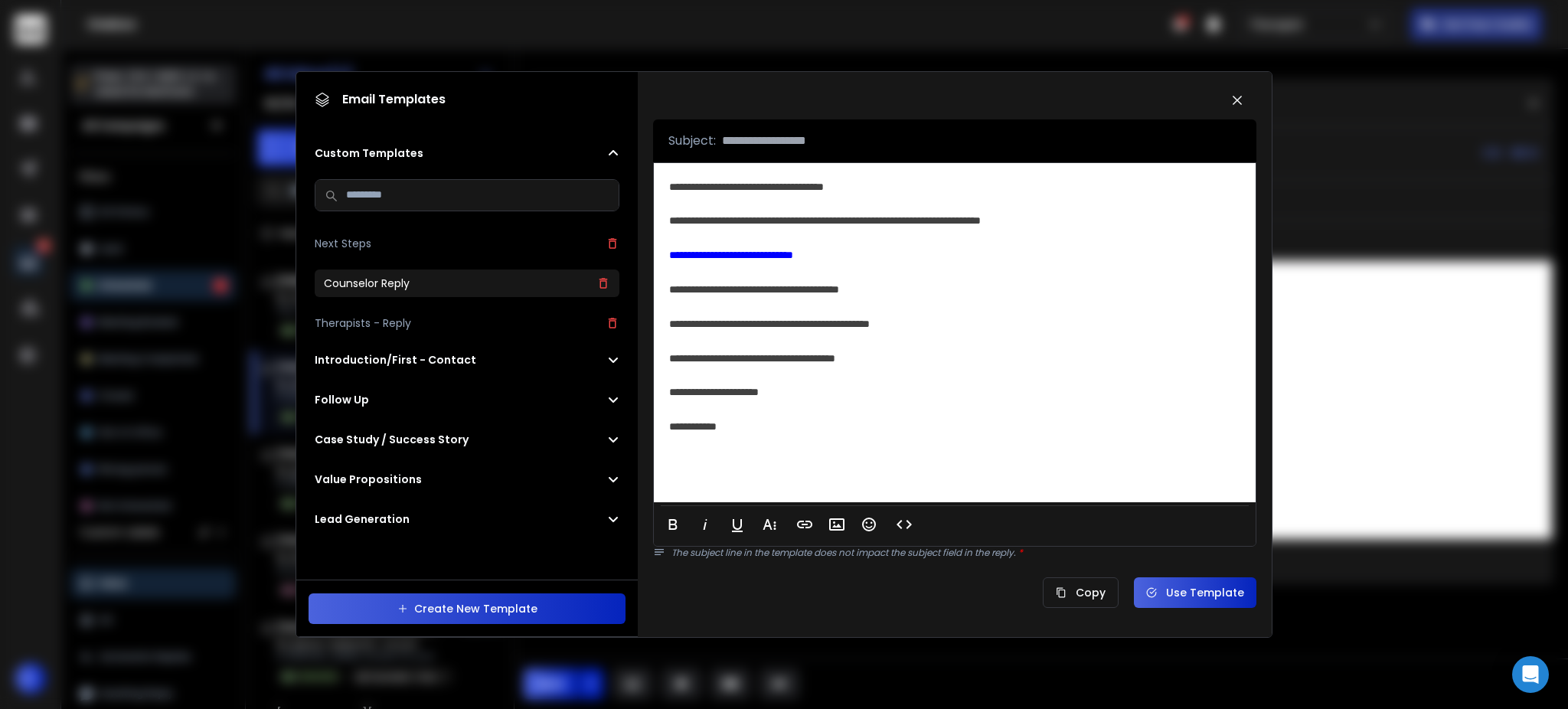
click at [1220, 585] on button "Use Template" at bounding box center [1195, 592] width 123 height 31
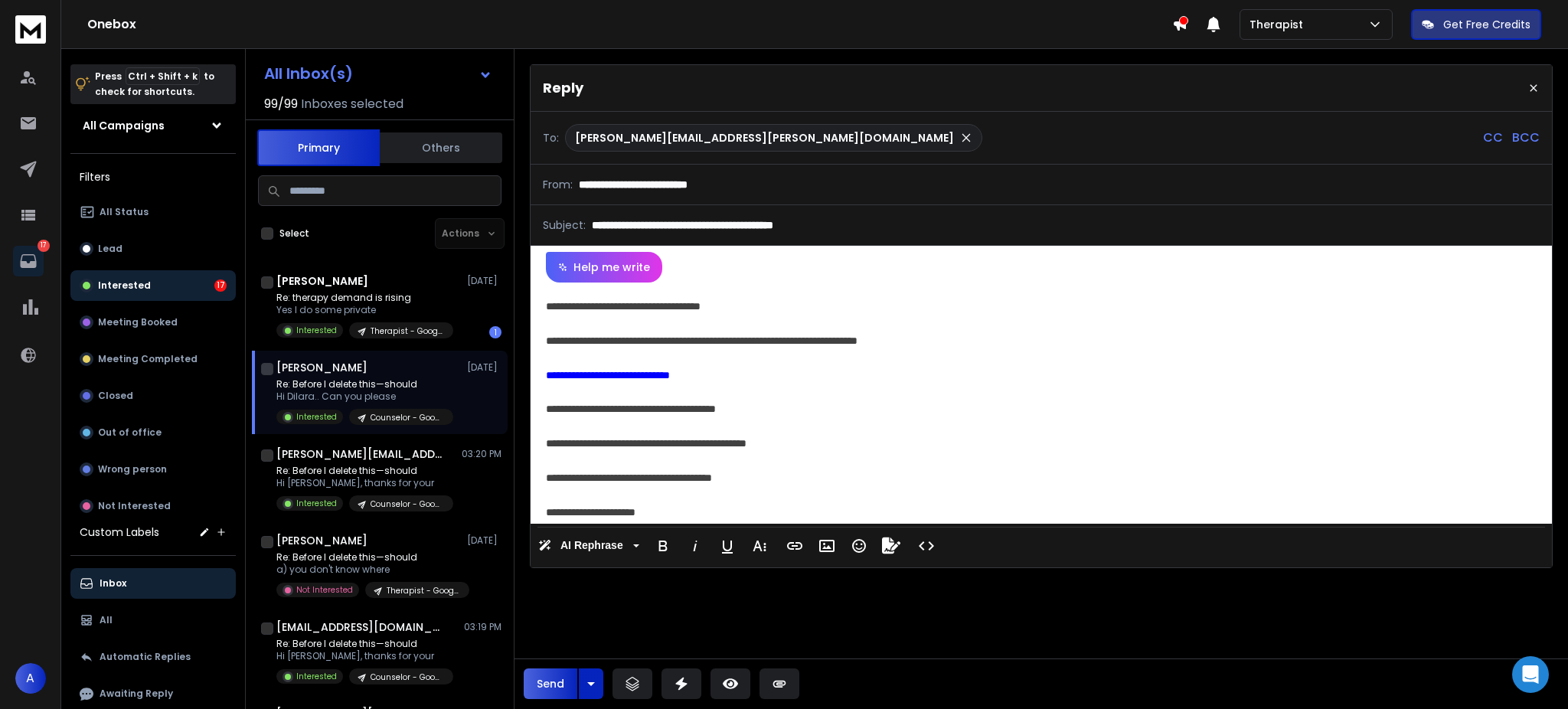
click at [559, 311] on div "**********" at bounding box center [1031, 306] width 971 height 17
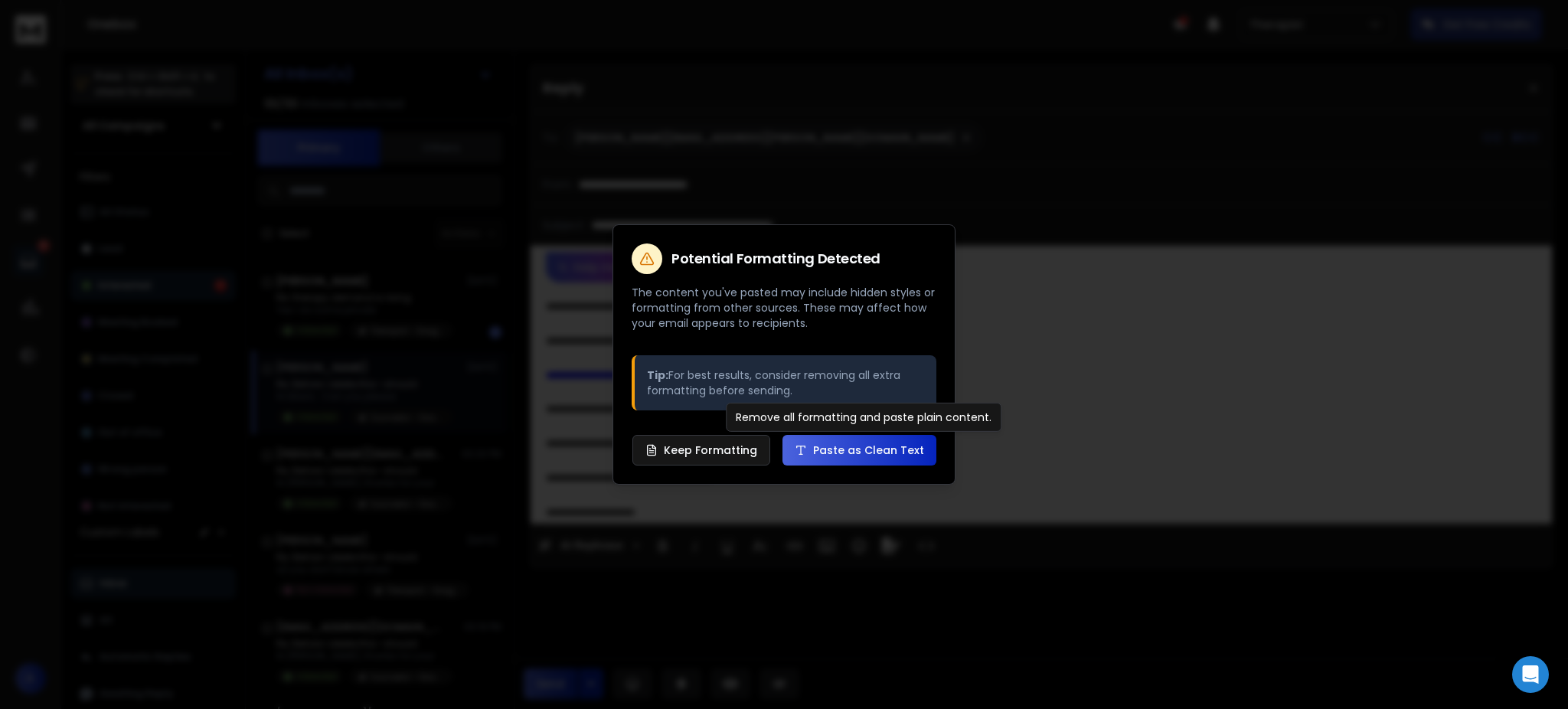
click at [923, 445] on button "Paste as Clean Text" at bounding box center [859, 450] width 154 height 31
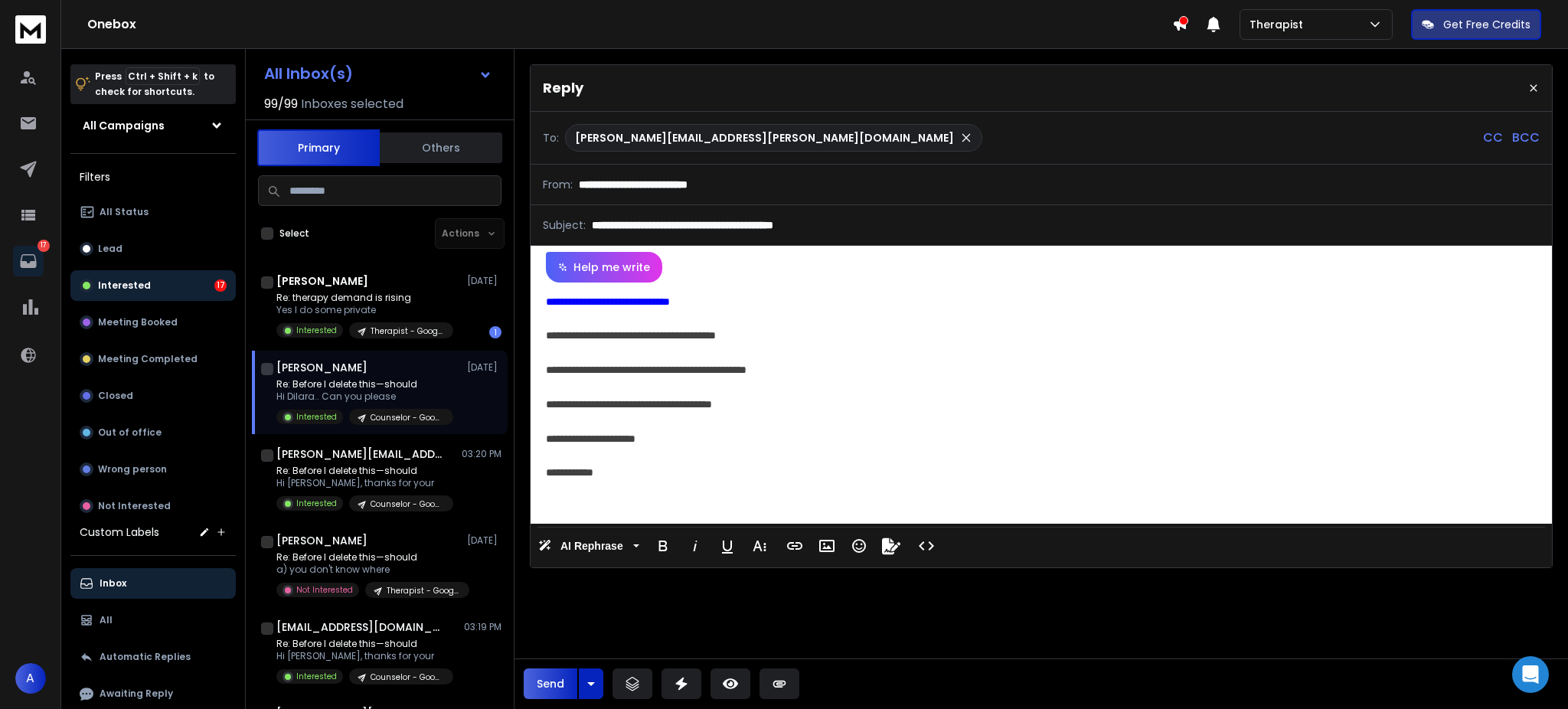
scroll to position [101, 0]
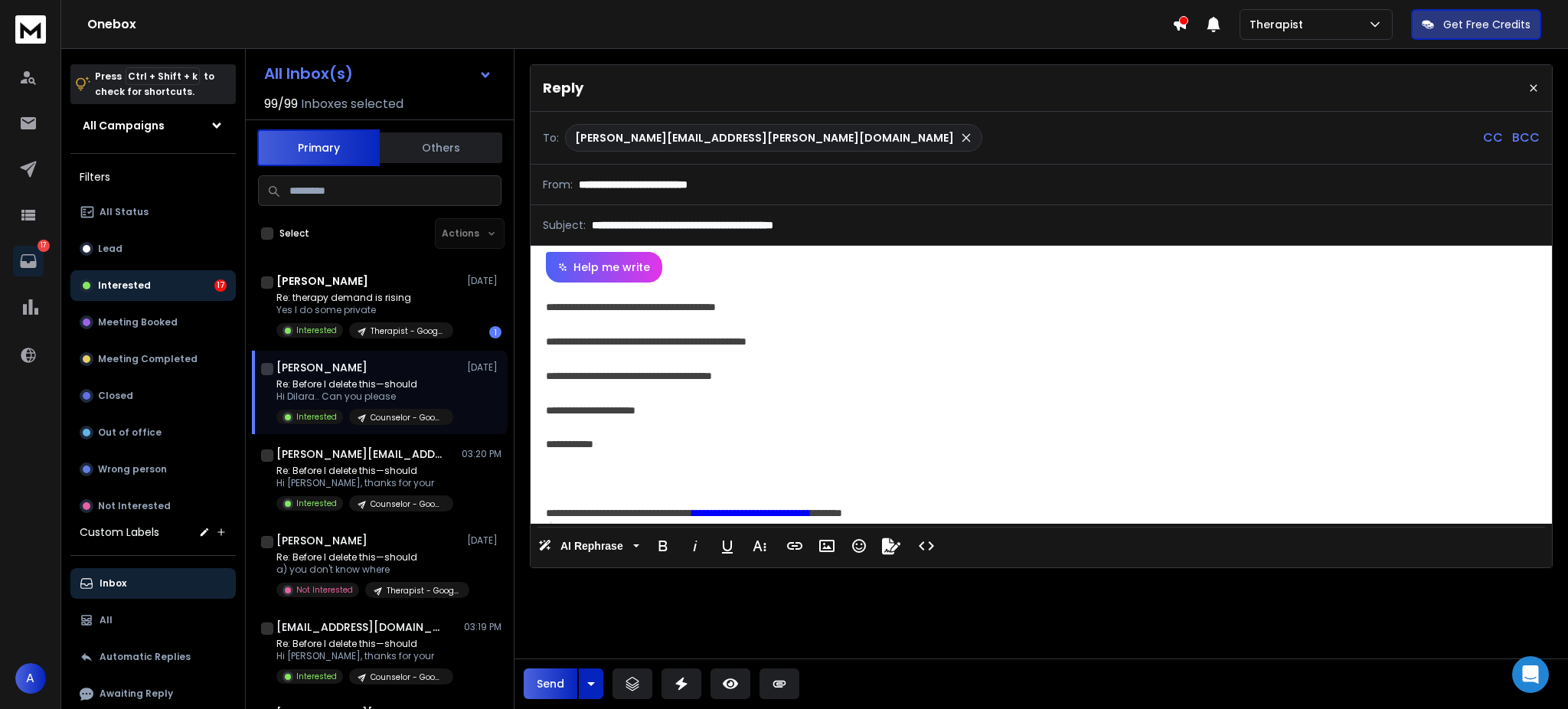
click at [612, 478] on div at bounding box center [1039, 478] width 987 height 17
click at [610, 454] on div at bounding box center [1039, 462] width 987 height 17
click at [552, 681] on button "Send" at bounding box center [550, 683] width 54 height 31
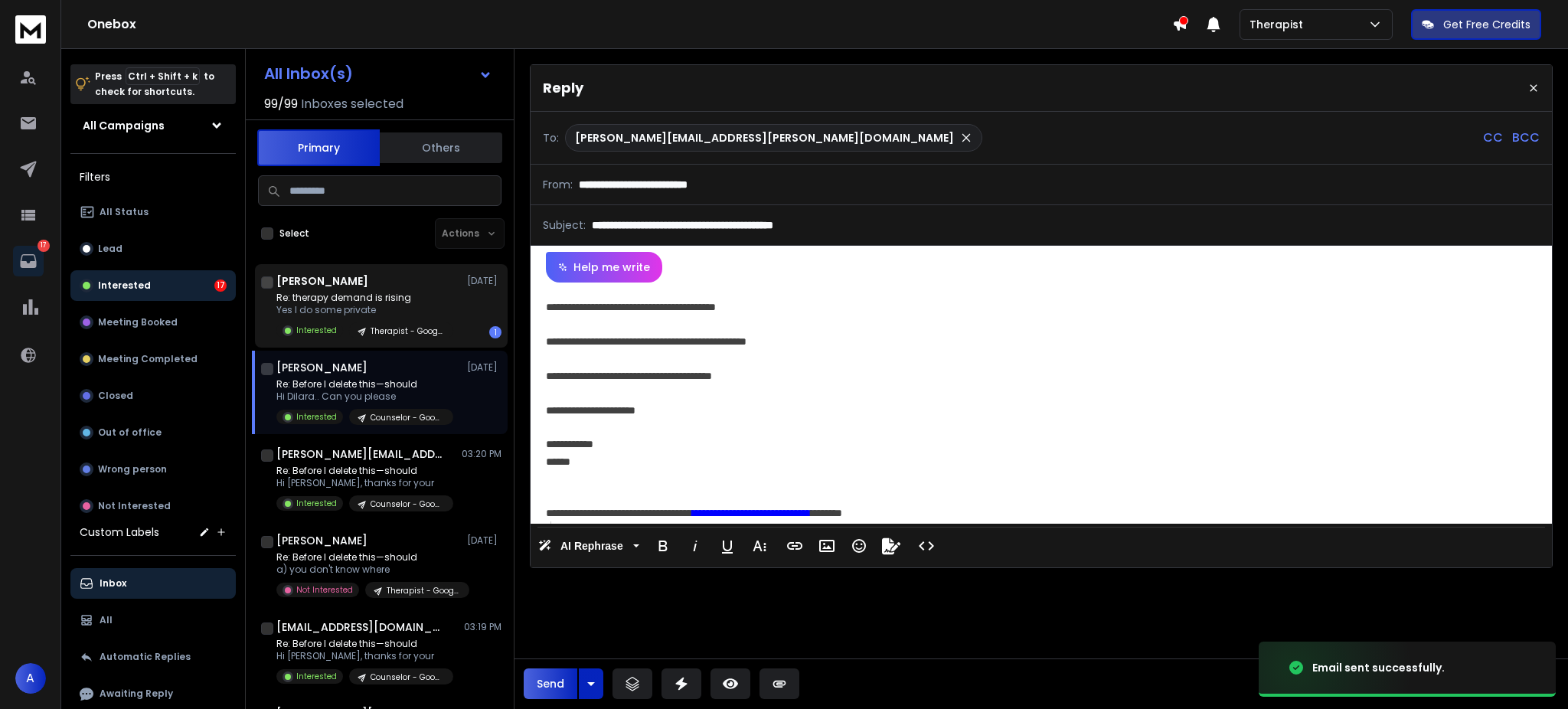
scroll to position [2755, 0]
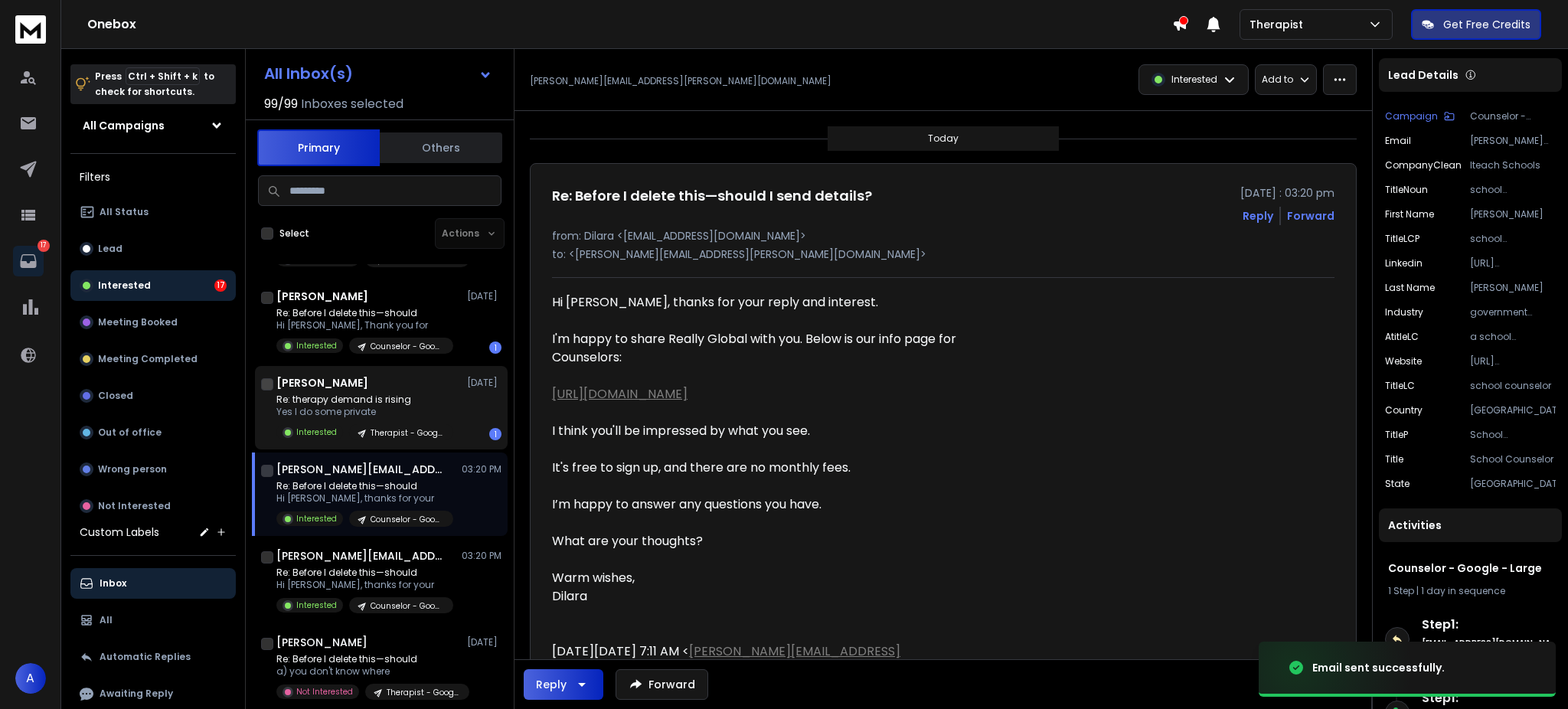
click at [399, 399] on p "Re: therapy demand is rising" at bounding box center [364, 400] width 176 height 12
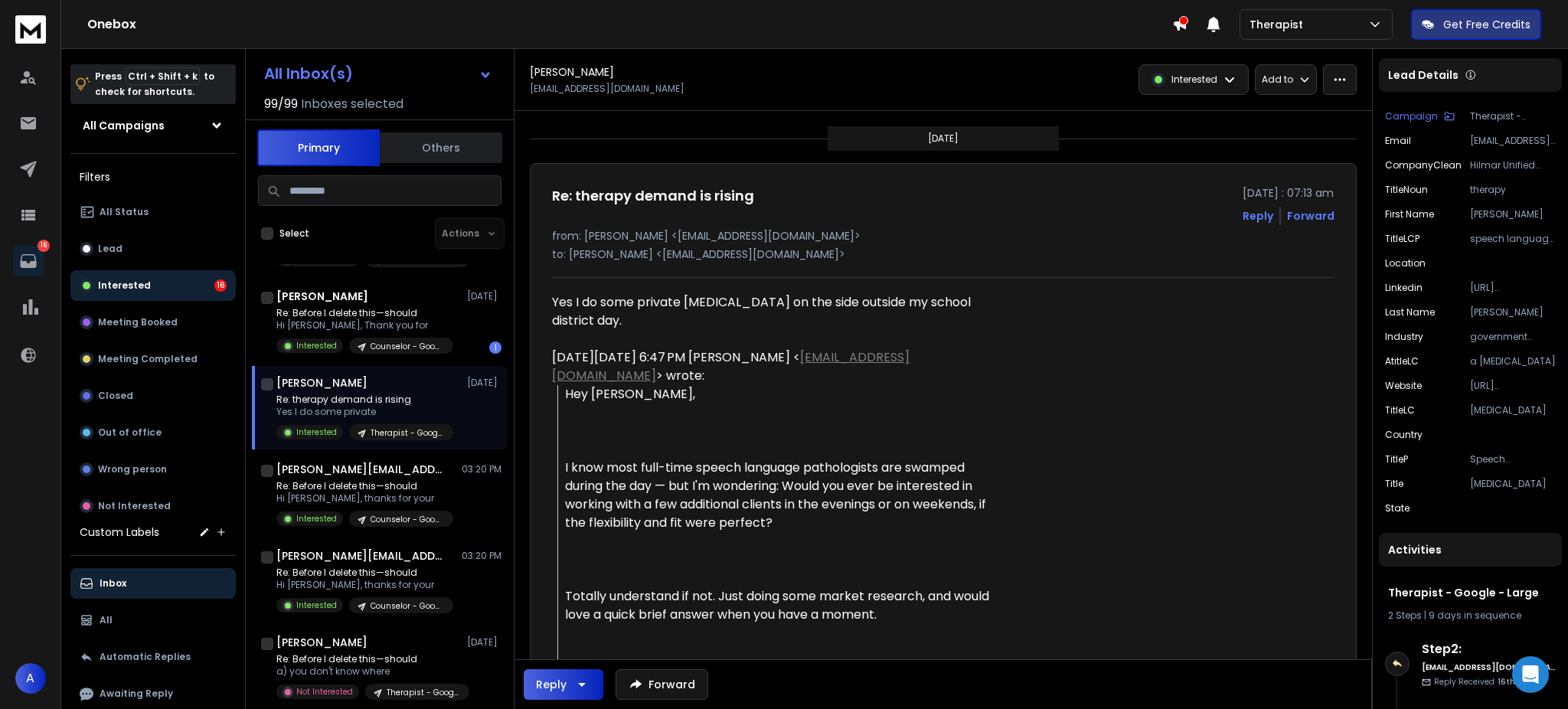
click at [553, 678] on div "Reply" at bounding box center [552, 684] width 31 height 15
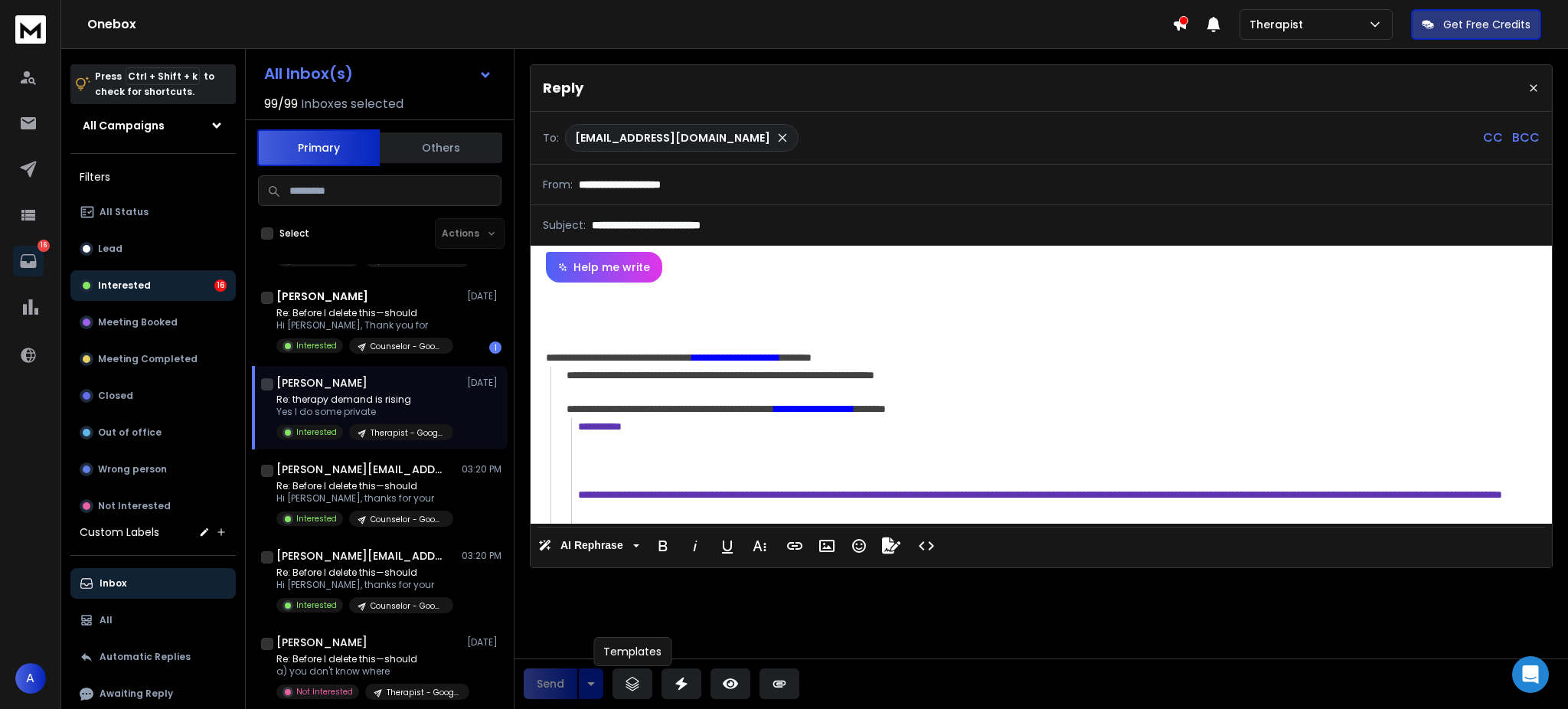
click at [633, 685] on icon at bounding box center [633, 681] width 13 height 9
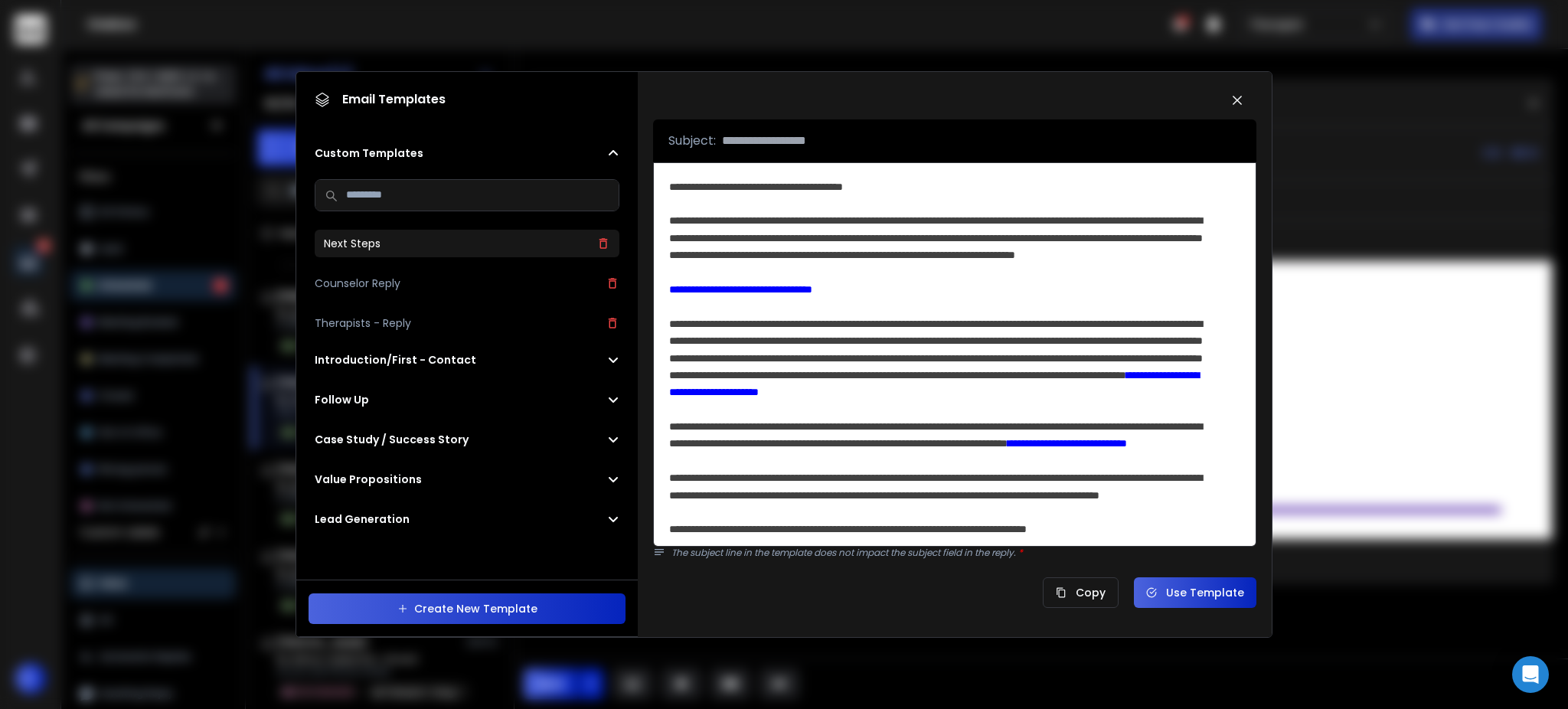
click at [380, 251] on h3 "Therapists - Reply" at bounding box center [352, 244] width 56 height 15
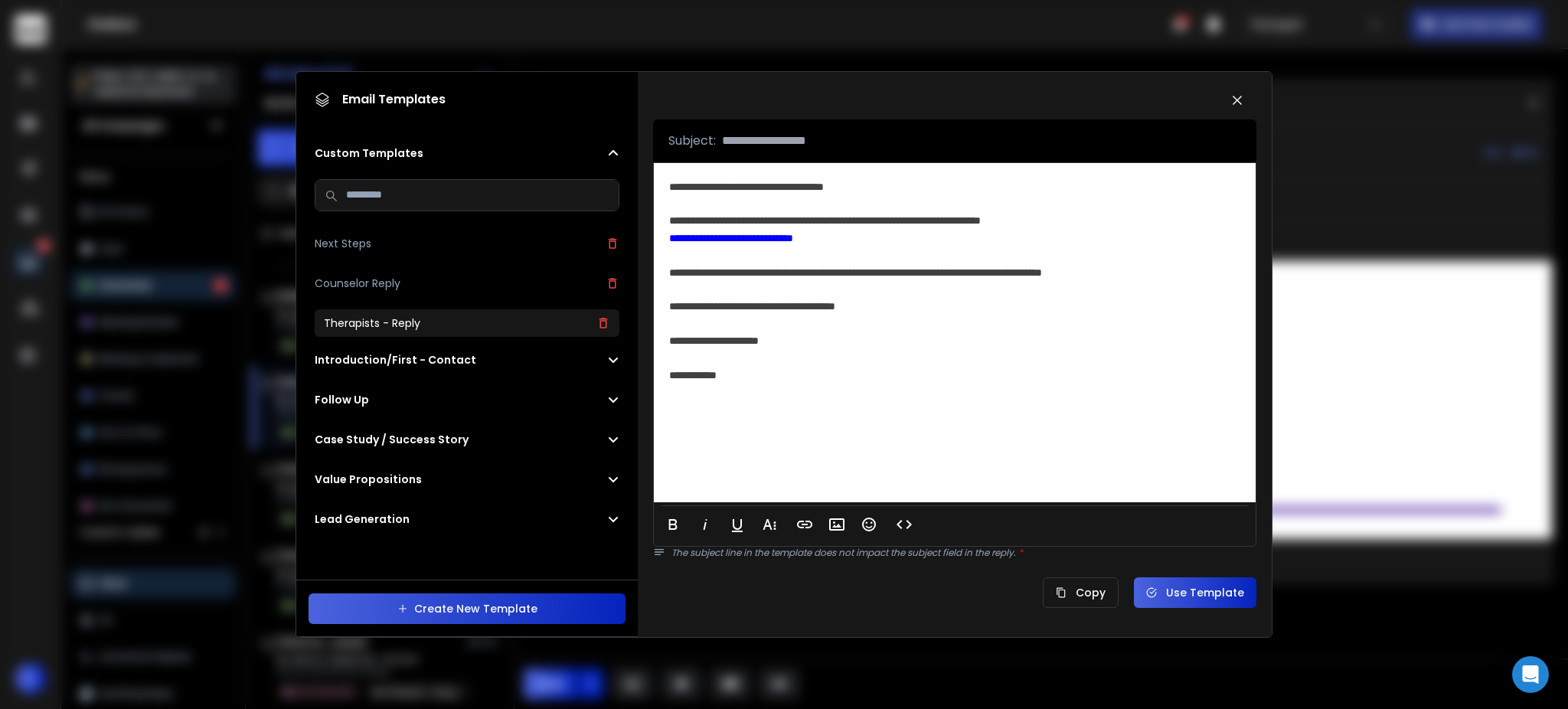
drag, startPoint x: 1175, startPoint y: 586, endPoint x: 1160, endPoint y: 593, distance: 16.6
click at [1179, 585] on button "Use Template" at bounding box center [1195, 592] width 123 height 31
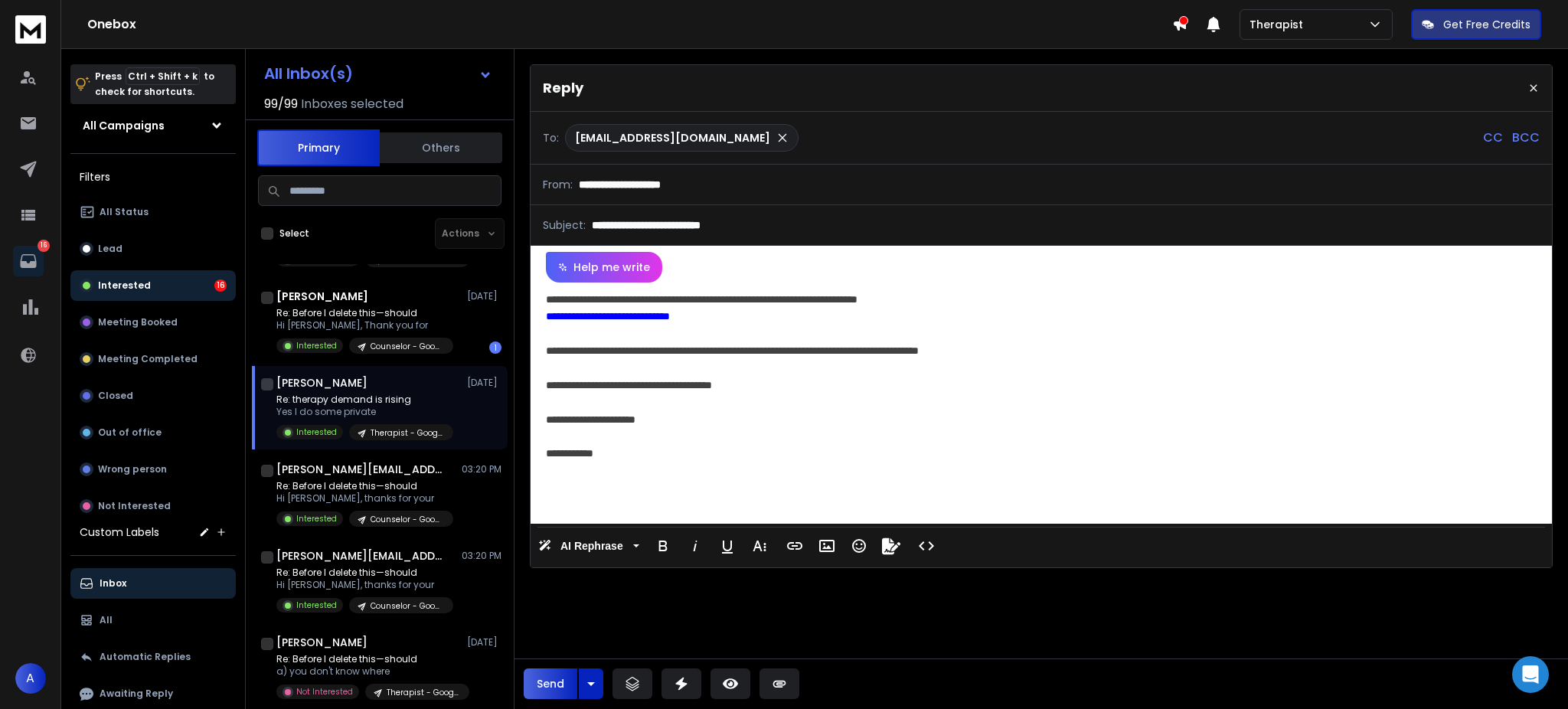
scroll to position [0, 0]
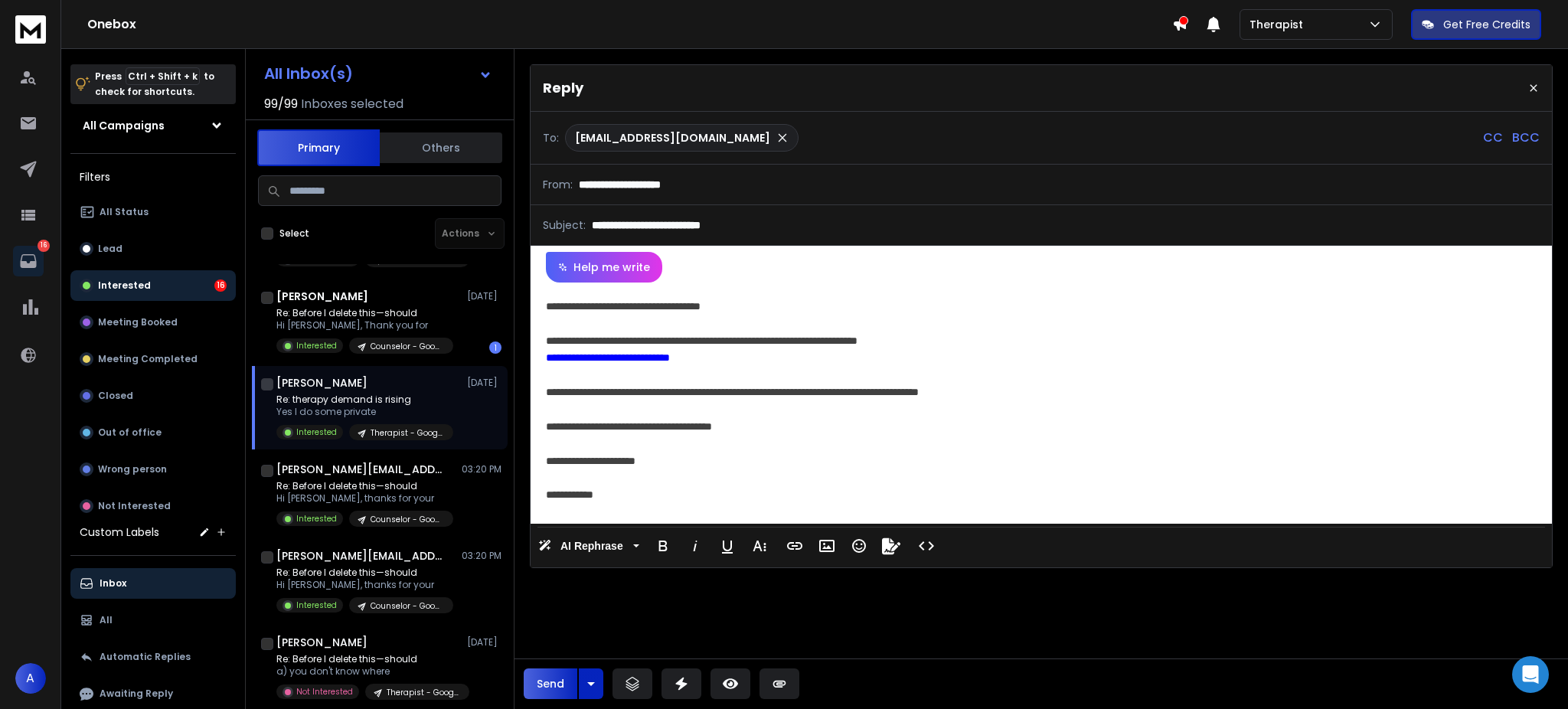
click at [559, 306] on div "**********" at bounding box center [1031, 306] width 971 height 17
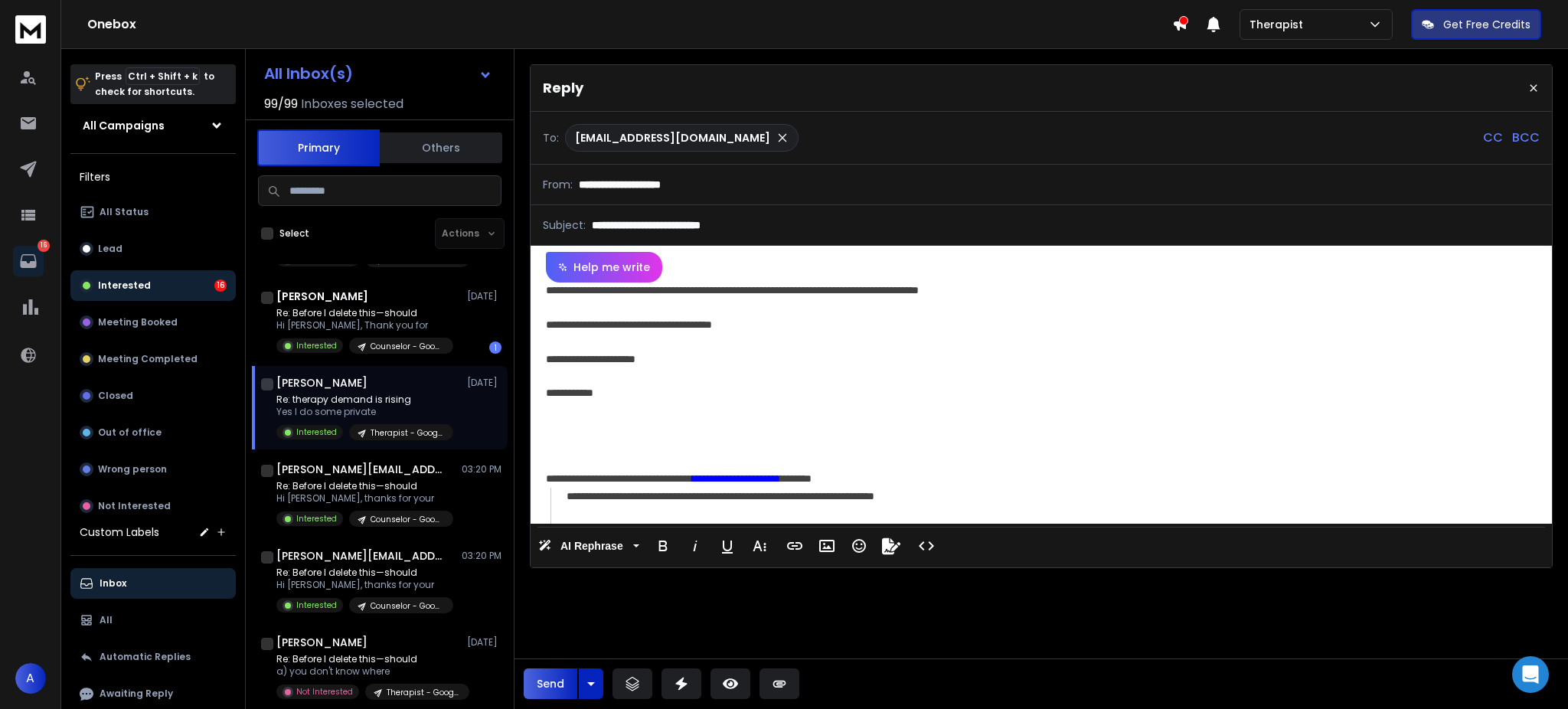
click at [618, 403] on div at bounding box center [1039, 410] width 987 height 17
click at [542, 687] on button "Send" at bounding box center [550, 683] width 54 height 31
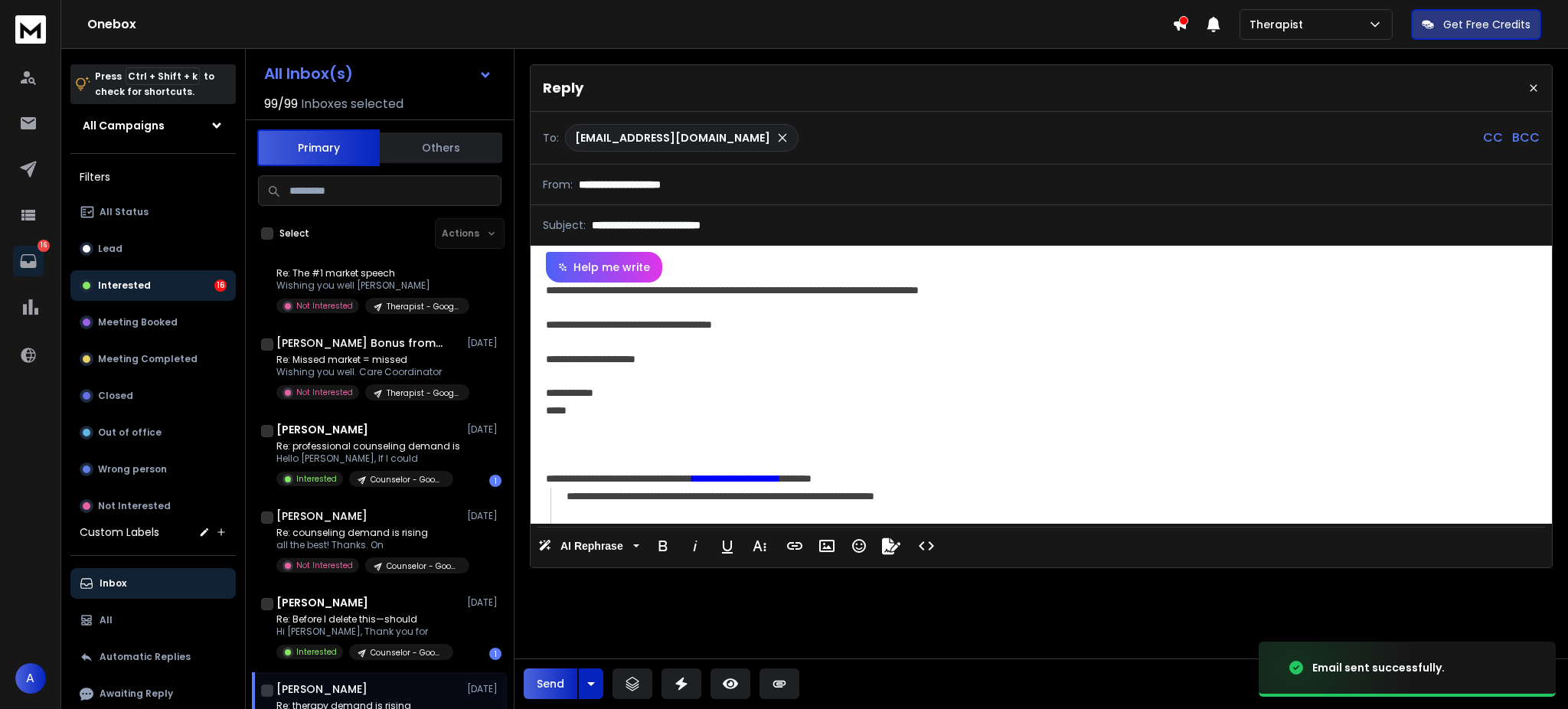
scroll to position [2551, 0]
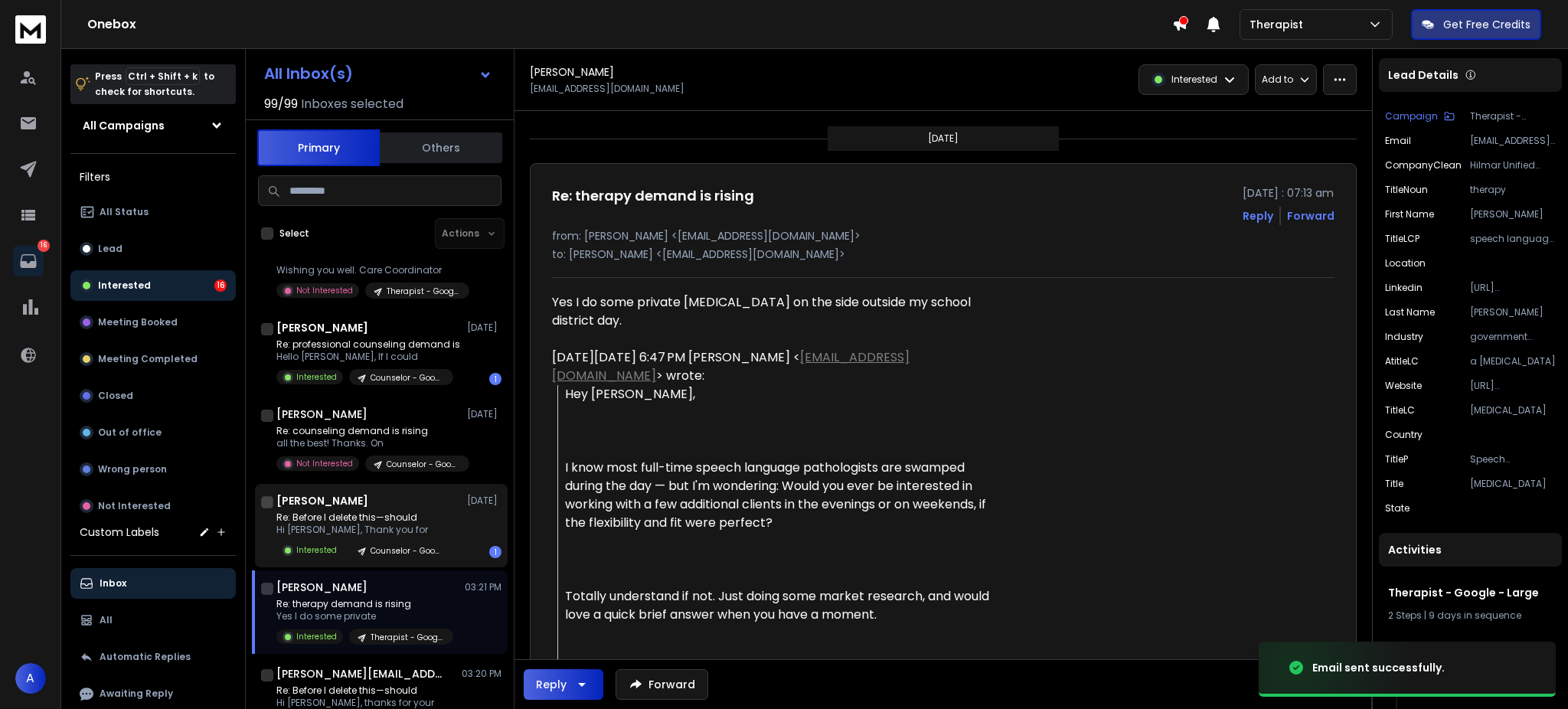
click at [338, 524] on p "Hi Dave, Thank you for" at bounding box center [364, 529] width 176 height 12
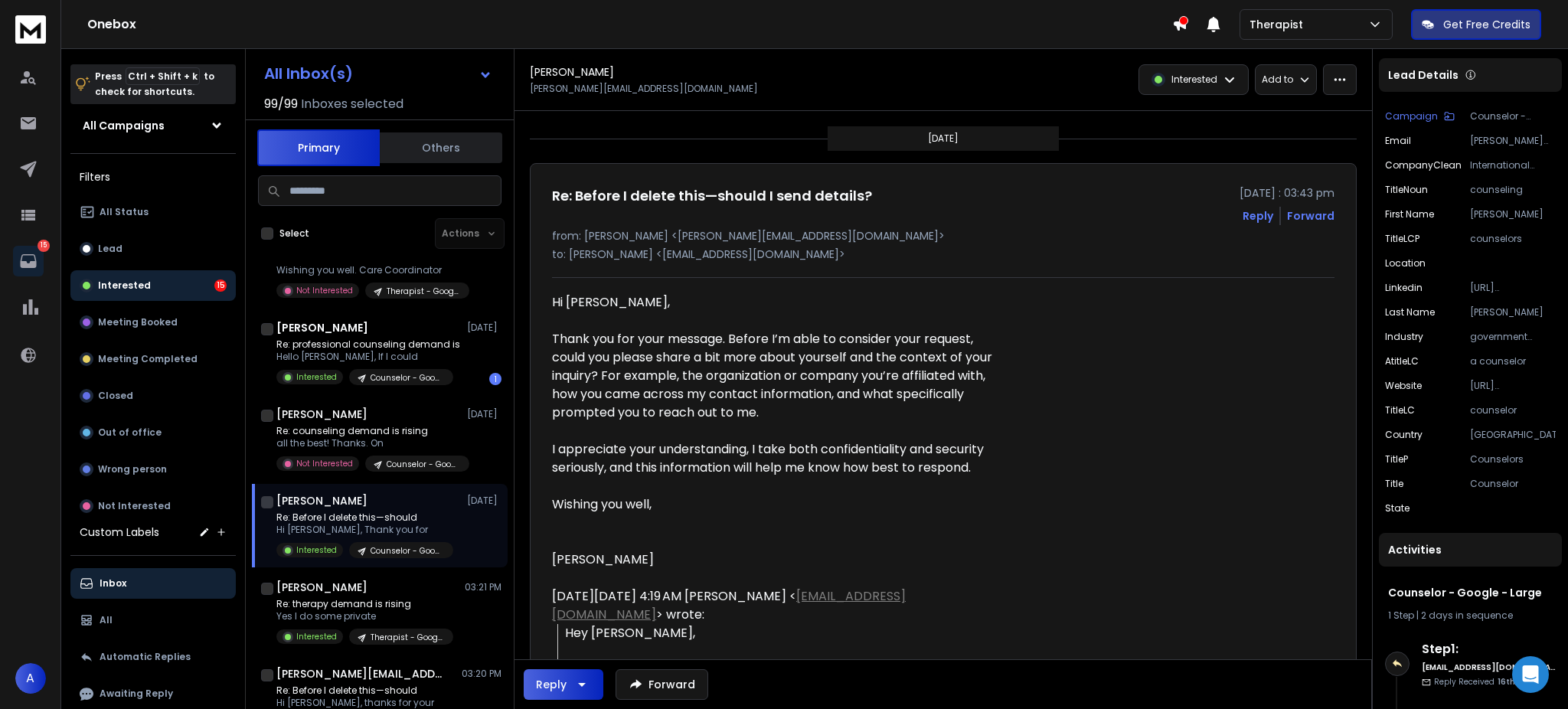
click at [541, 680] on div "Reply" at bounding box center [552, 684] width 31 height 15
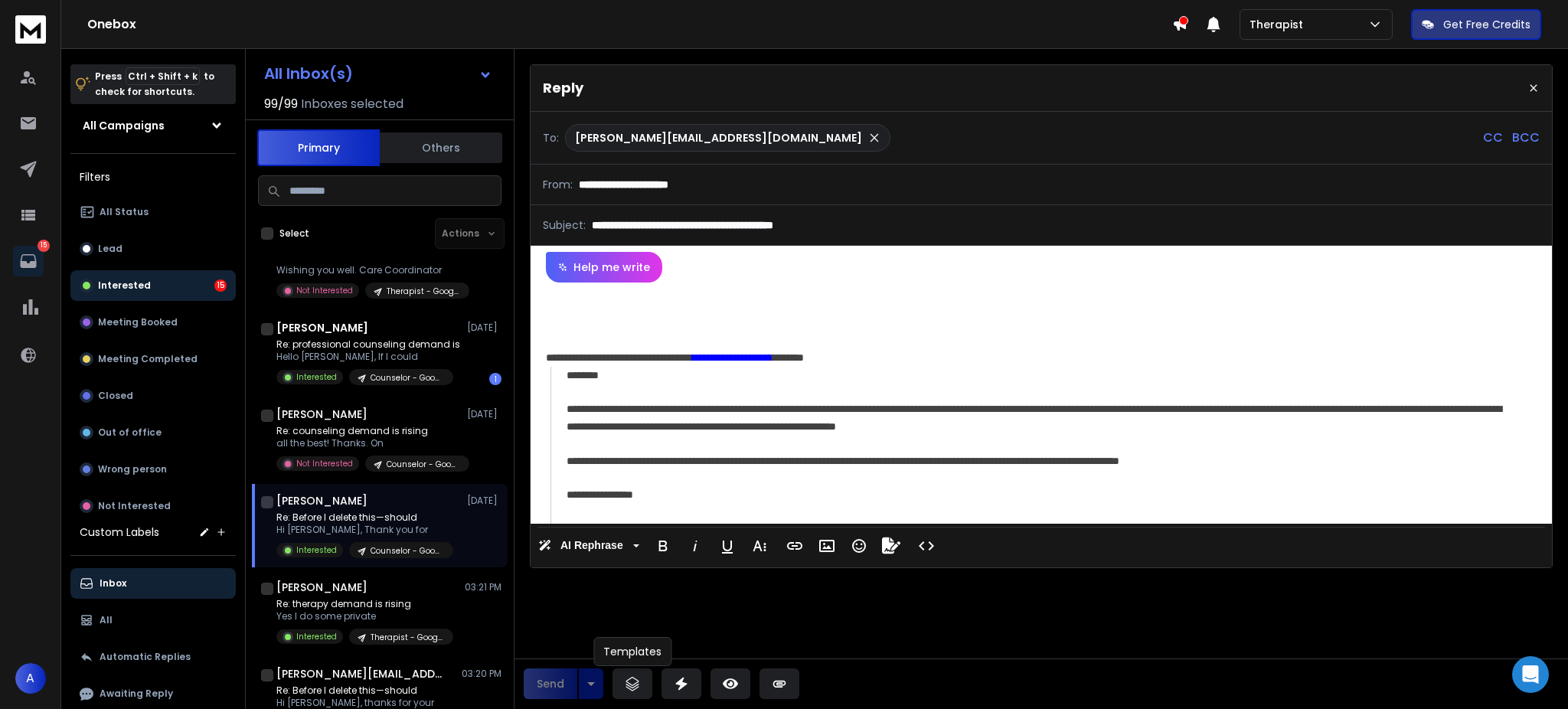
click at [625, 695] on button at bounding box center [632, 683] width 40 height 31
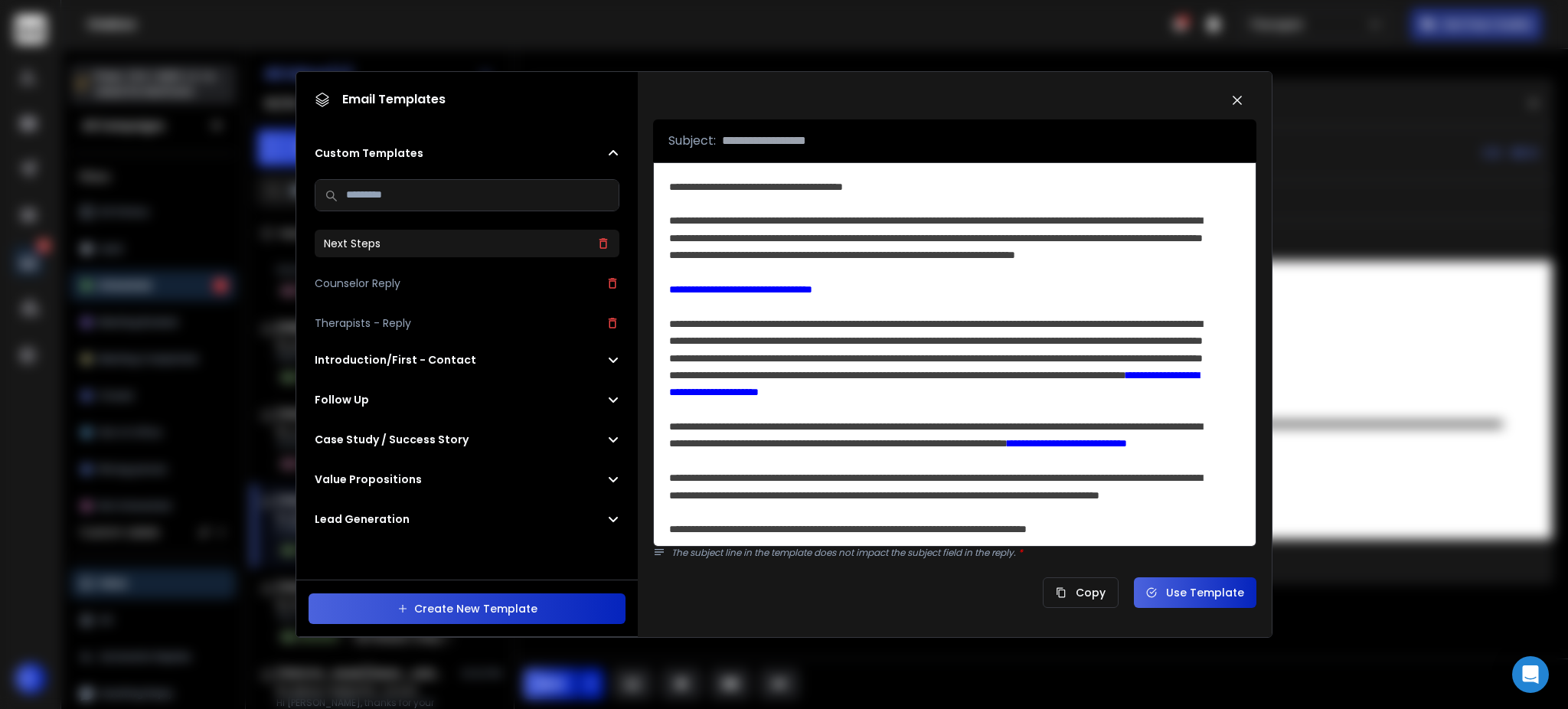
click at [1235, 104] on icon at bounding box center [1237, 101] width 14 height 14
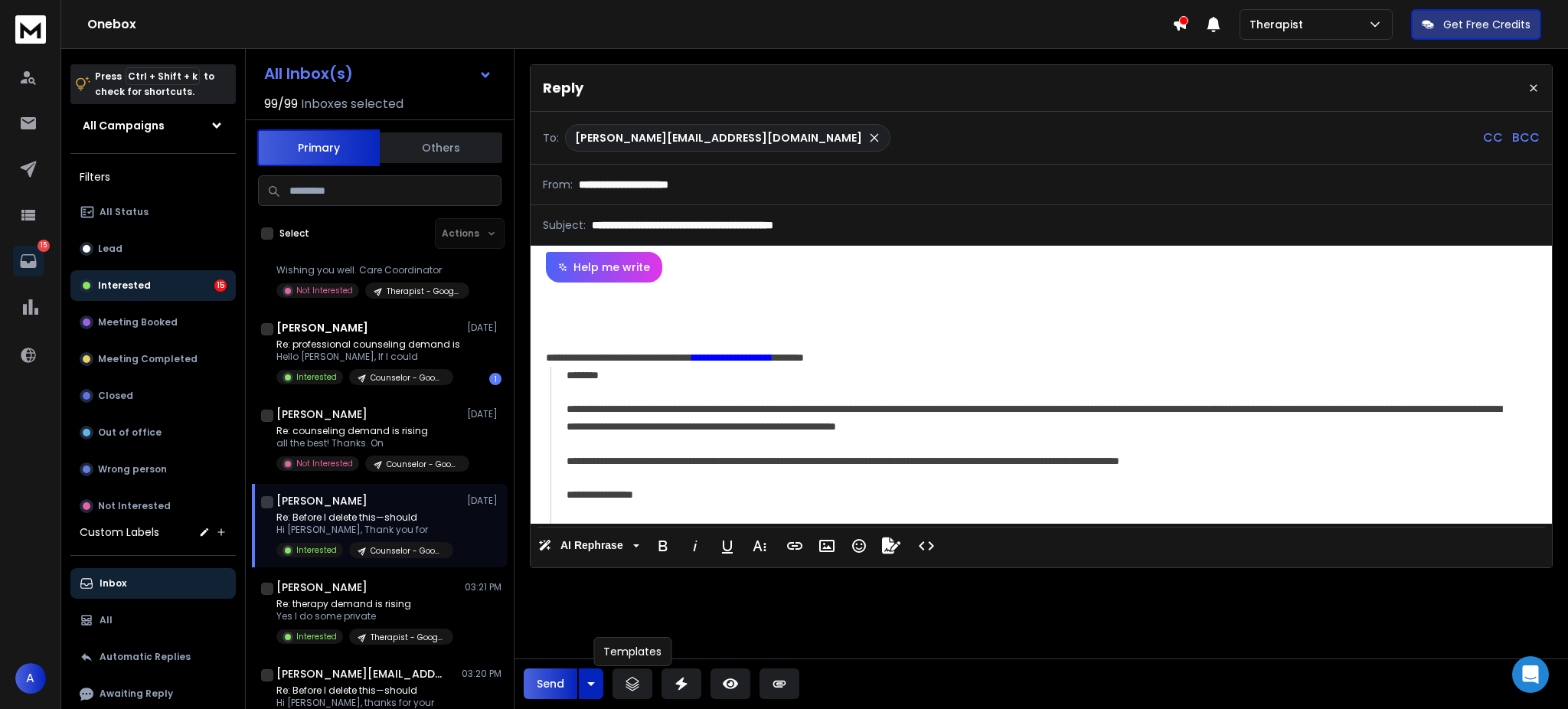
drag, startPoint x: 627, startPoint y: 682, endPoint x: 616, endPoint y: 637, distance: 46.3
click at [625, 683] on icon at bounding box center [633, 683] width 15 height 15
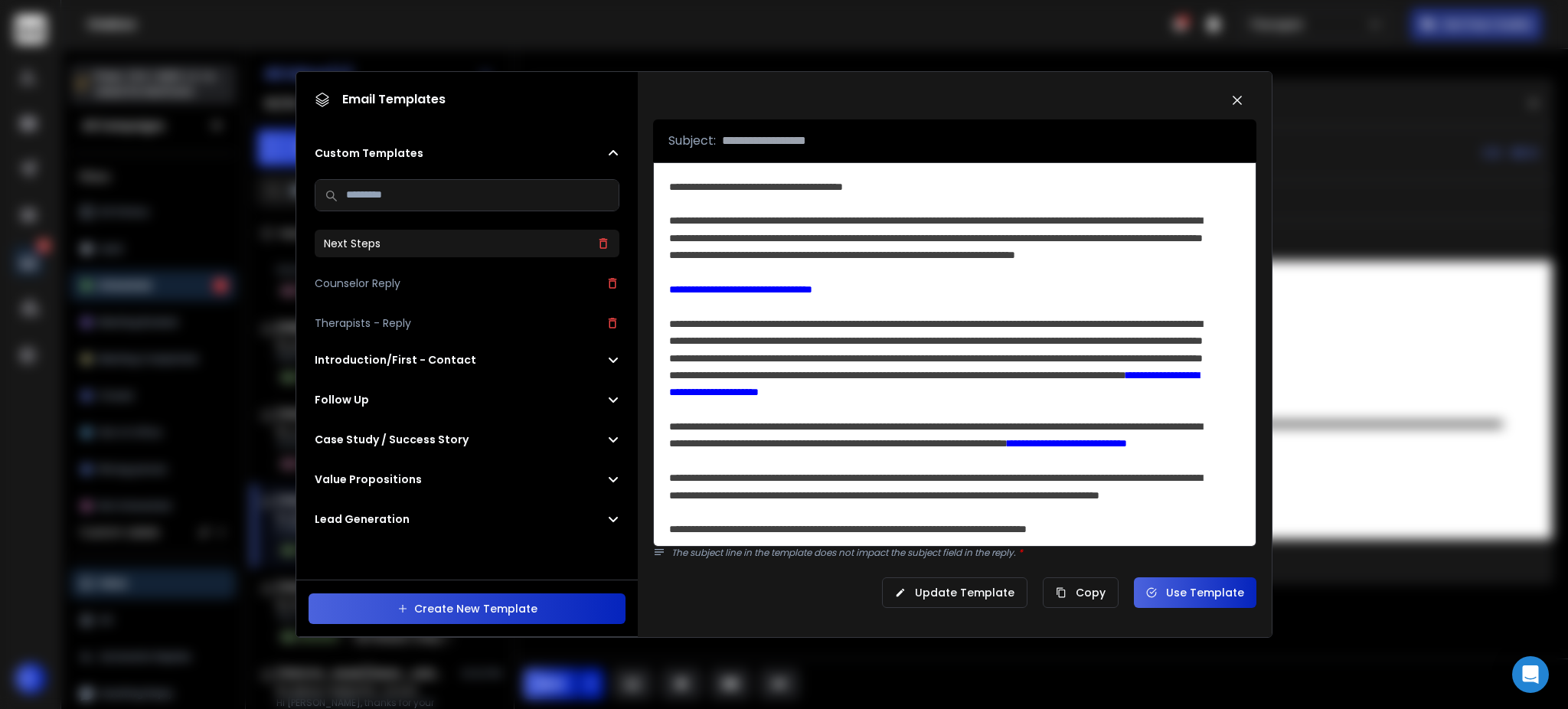
click at [446, 251] on div "Counselor Reply" at bounding box center [467, 244] width 286 height 15
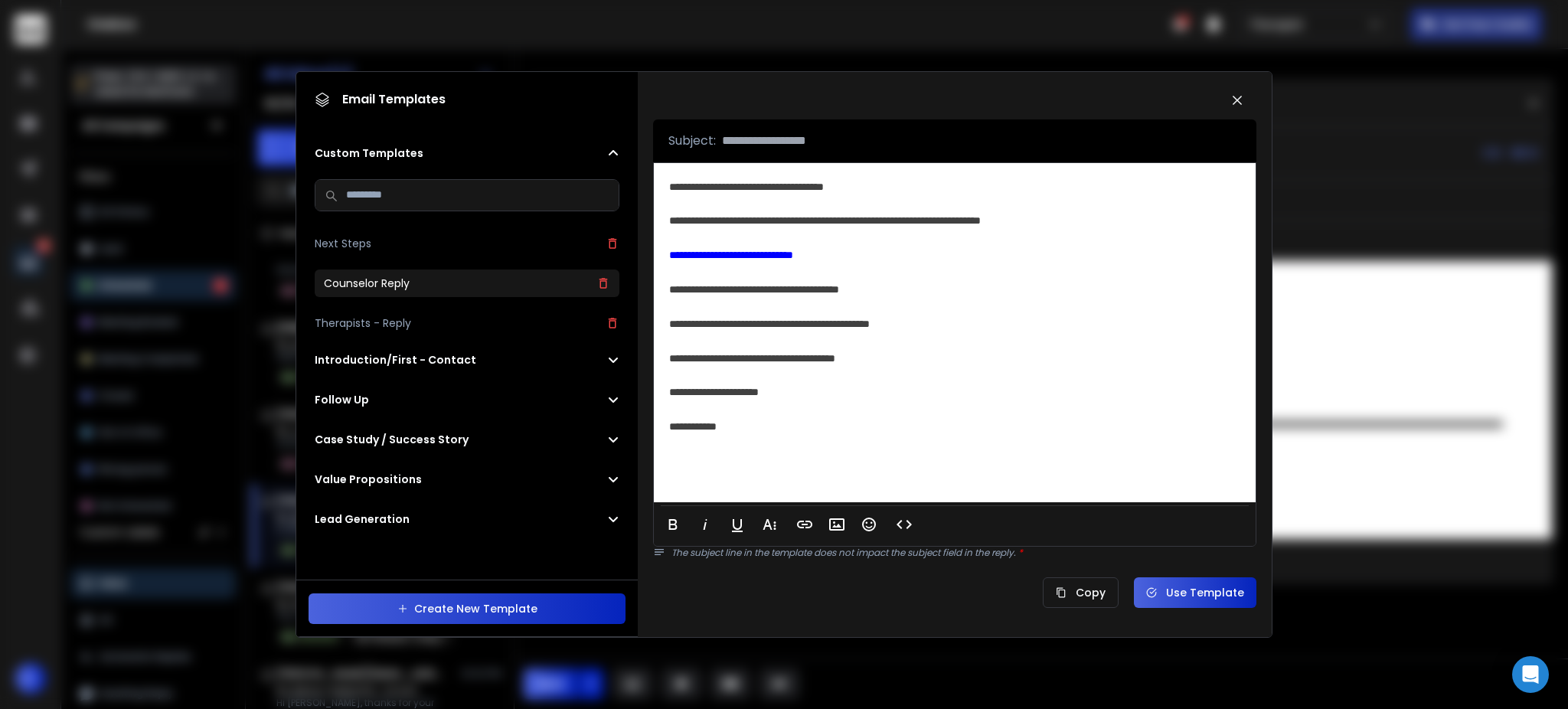
click at [1202, 604] on button "Use Template" at bounding box center [1195, 592] width 123 height 31
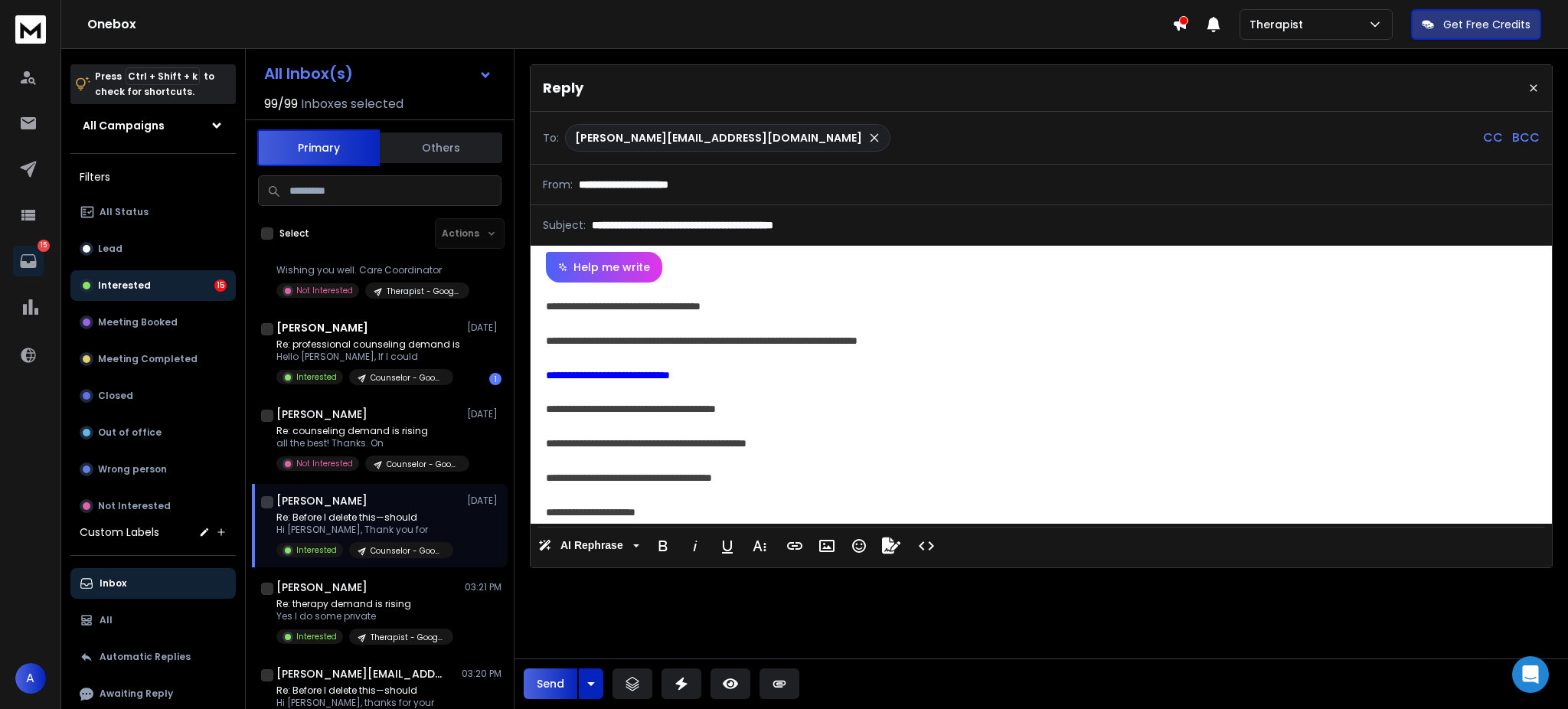
click at [559, 311] on div "**********" at bounding box center [1031, 306] width 971 height 17
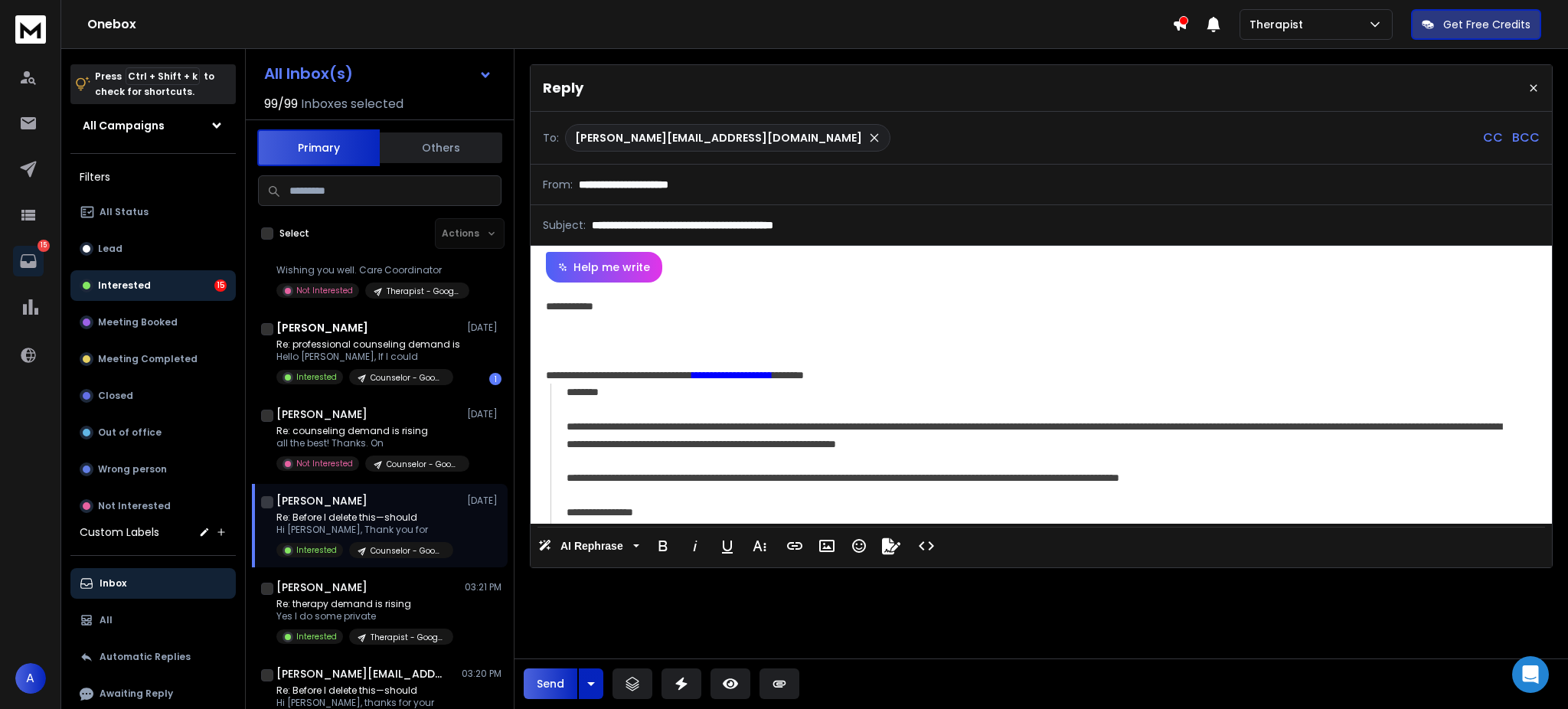
scroll to position [204, 0]
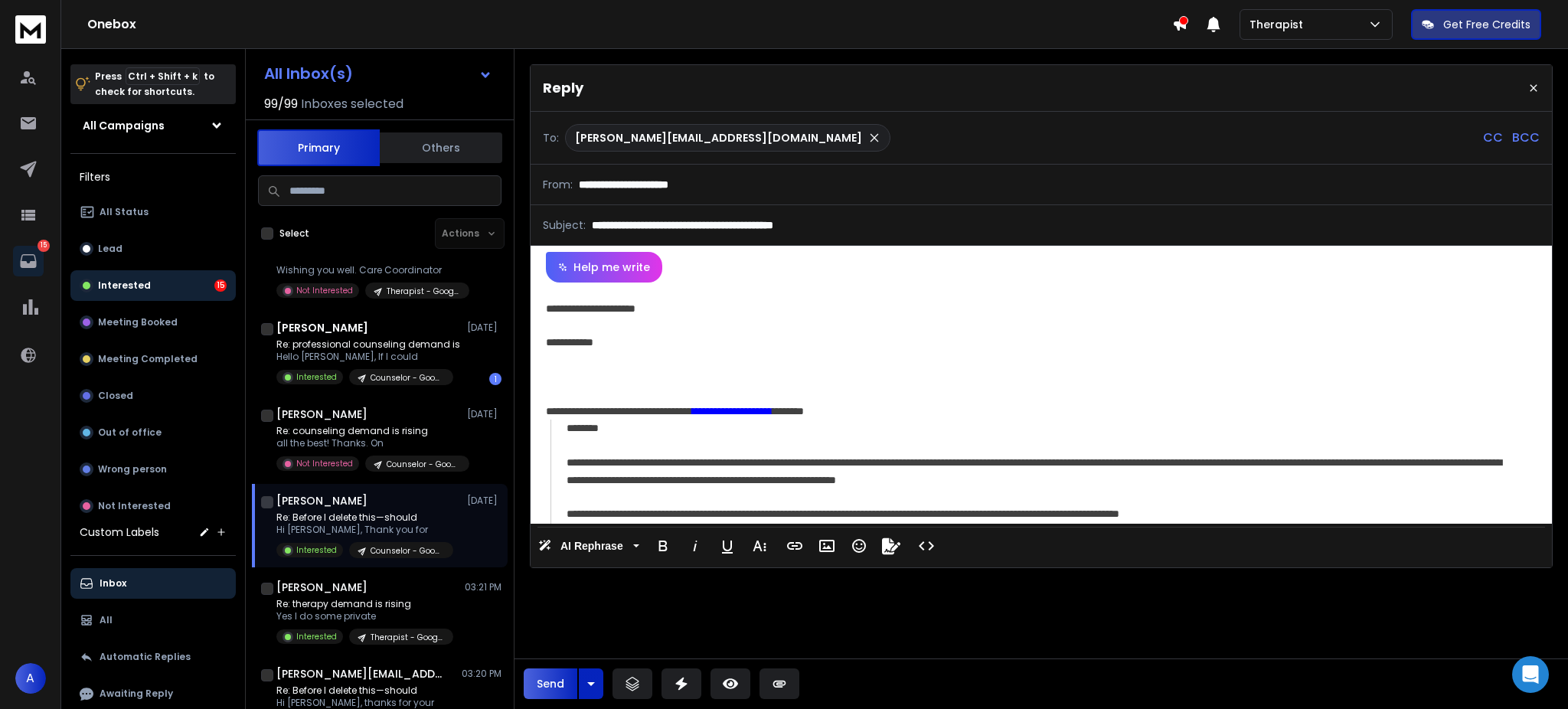
drag, startPoint x: 558, startPoint y: 368, endPoint x: 550, endPoint y: 356, distance: 14.4
click at [553, 366] on div "**********" at bounding box center [1039, 402] width 1018 height 241
click at [554, 349] on div "**********" at bounding box center [1039, 402] width 1018 height 241
click at [560, 352] on div at bounding box center [1039, 360] width 987 height 17
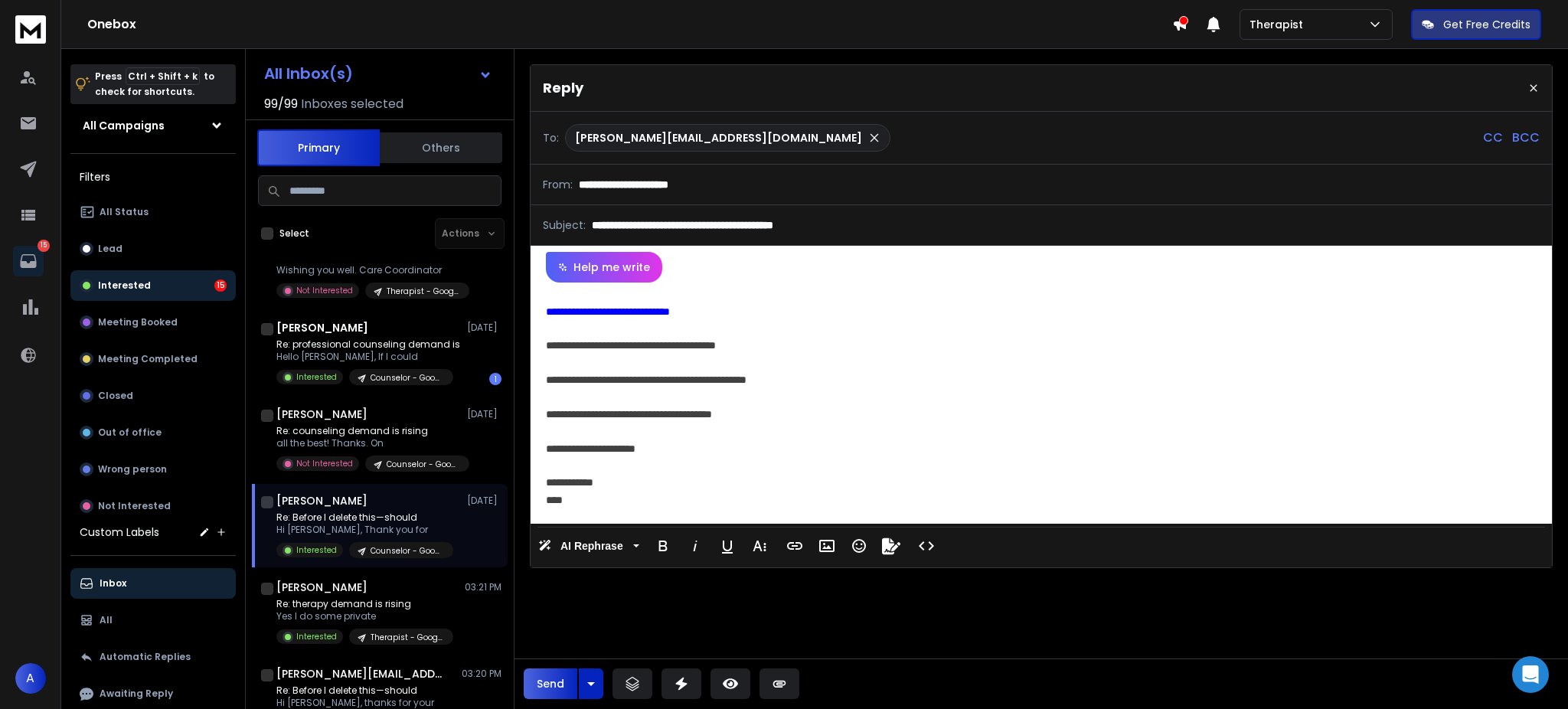
scroll to position [0, 0]
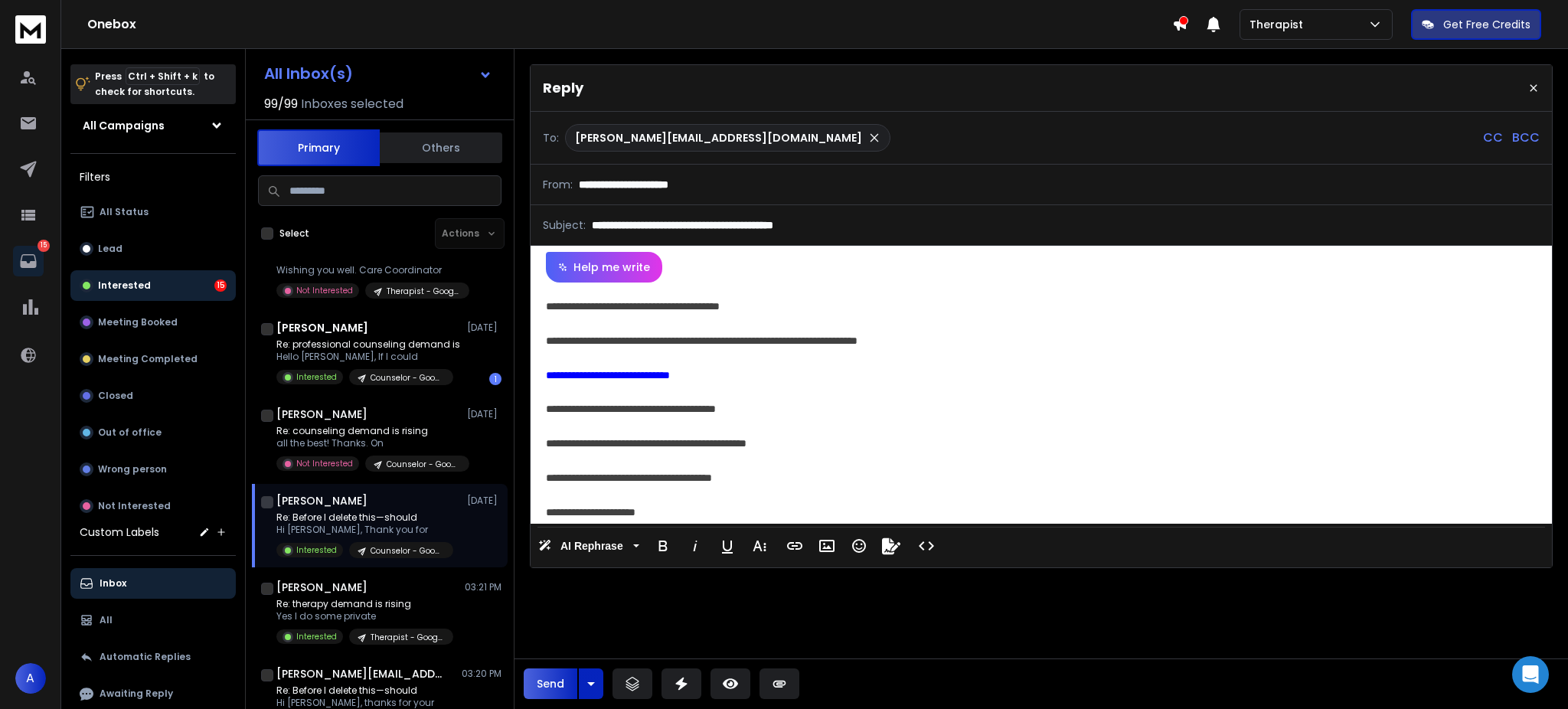
click at [785, 409] on div "**********" at bounding box center [1031, 409] width 971 height 17
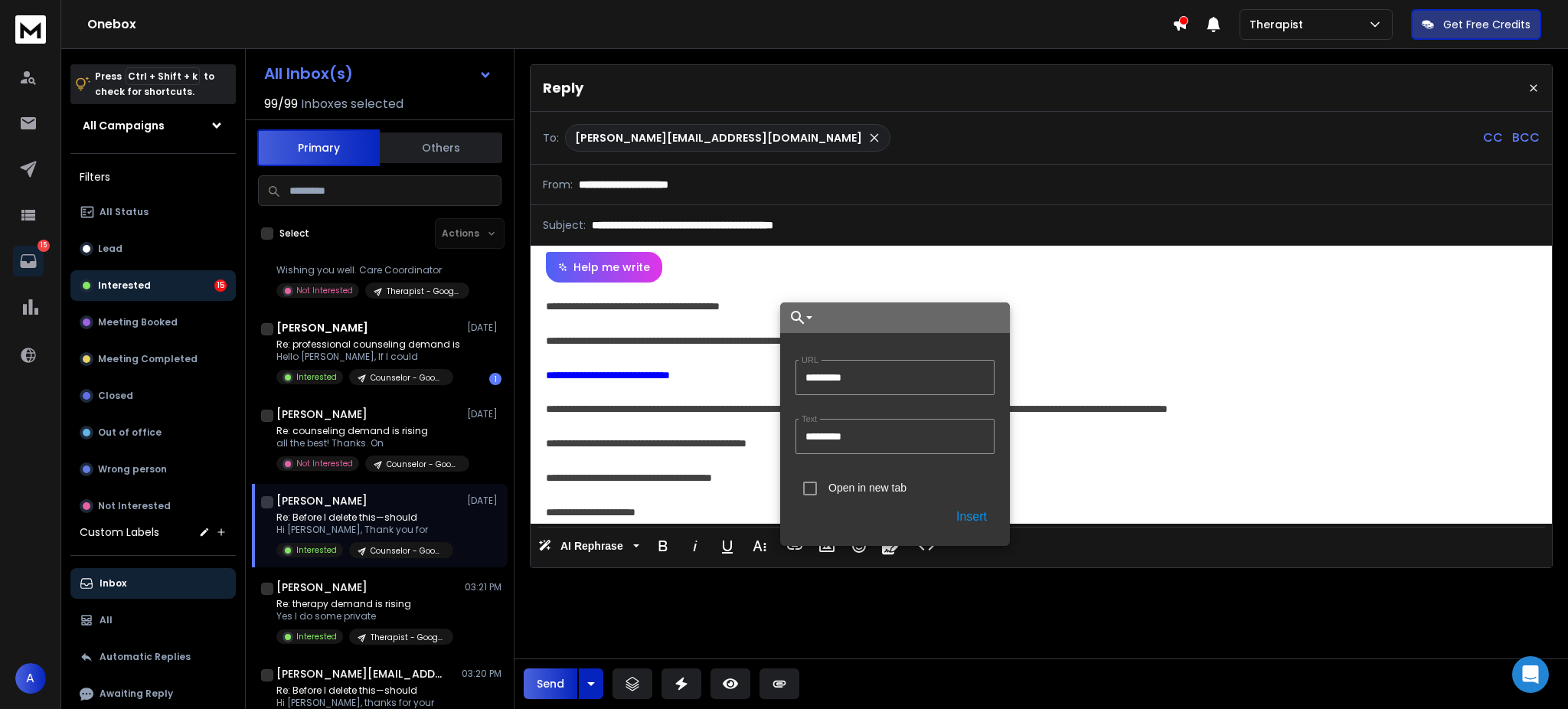
type input "*********"
click at [803, 496] on span at bounding box center [810, 488] width 29 height 29
click at [965, 514] on button "Insert" at bounding box center [972, 516] width 46 height 27
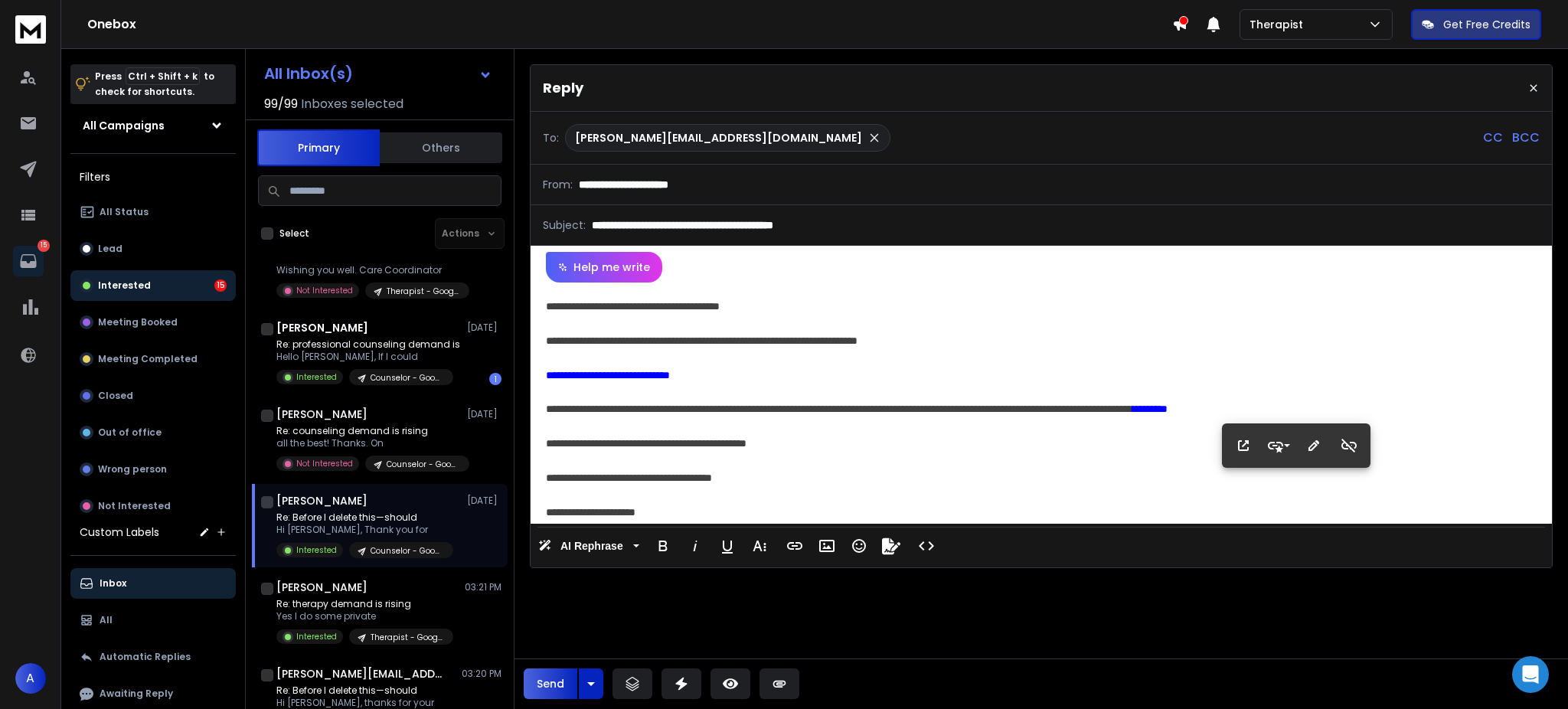
drag, startPoint x: 1368, startPoint y: 383, endPoint x: 1368, endPoint y: 395, distance: 12.0
click at [1368, 383] on div "**********" at bounding box center [1039, 402] width 1018 height 241
click at [1367, 401] on div "**********" at bounding box center [1031, 409] width 971 height 17
click at [547, 687] on button "Send" at bounding box center [550, 683] width 54 height 31
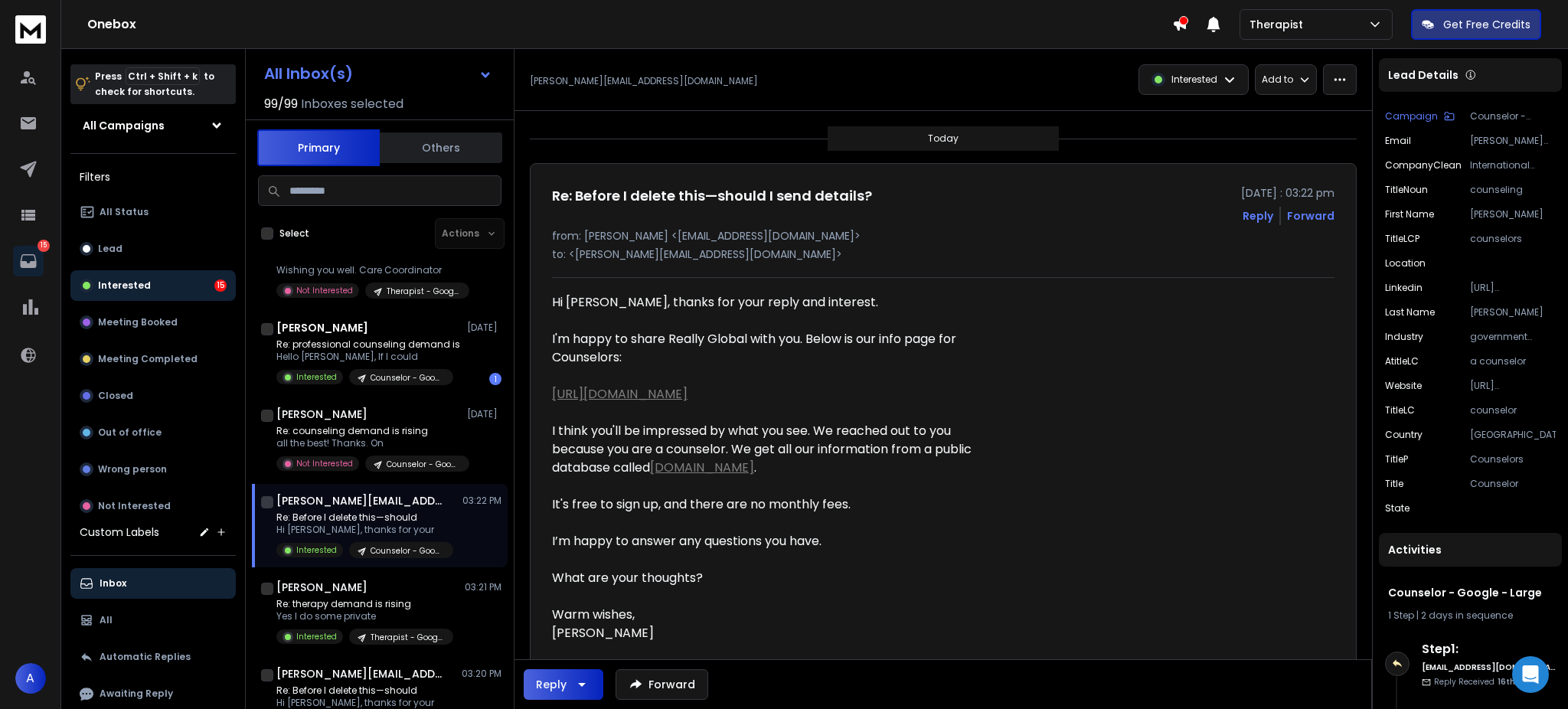
click at [119, 274] on button "Interested 15" at bounding box center [153, 285] width 165 height 31
click at [124, 282] on p "Interested" at bounding box center [124, 285] width 53 height 12
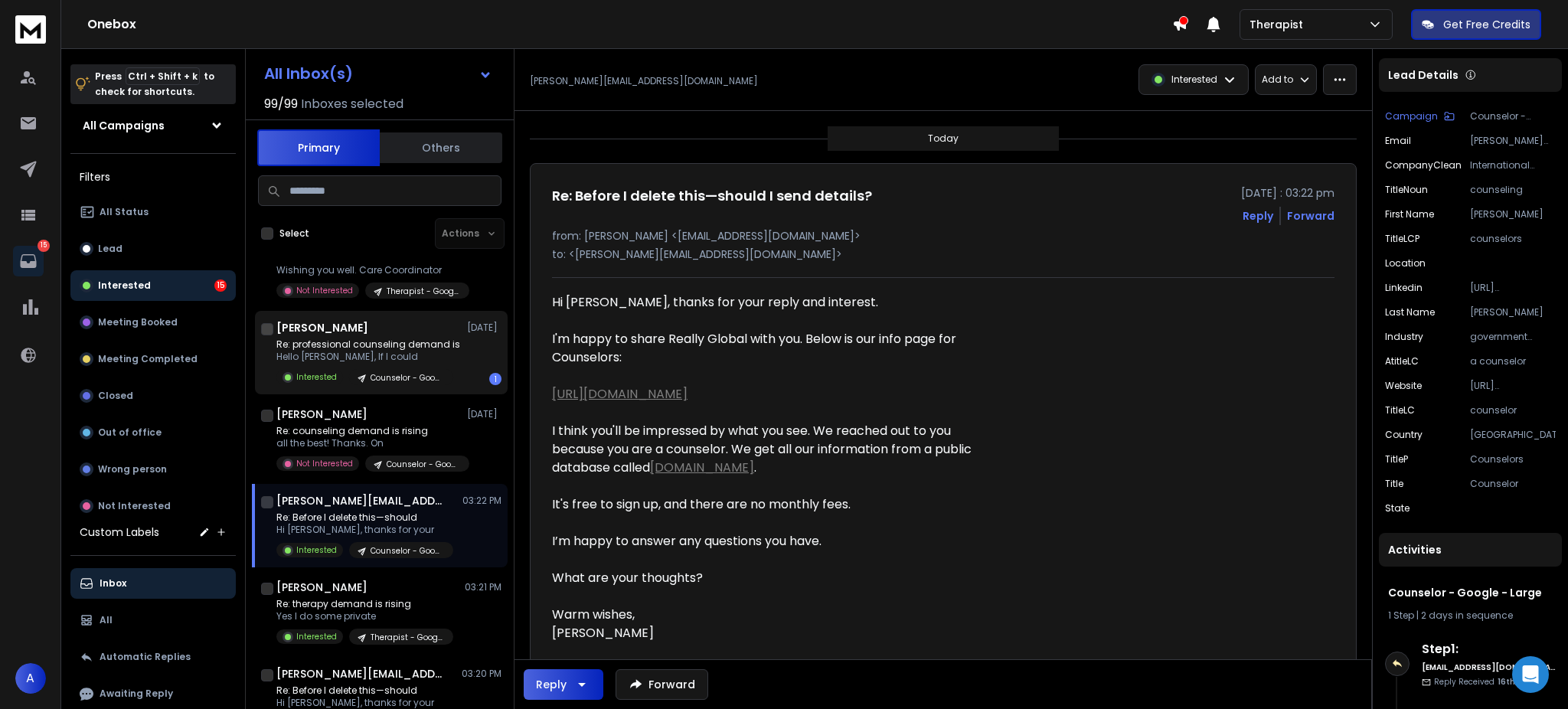
click at [354, 330] on div "Kilby 16 Aug" at bounding box center [389, 327] width 225 height 15
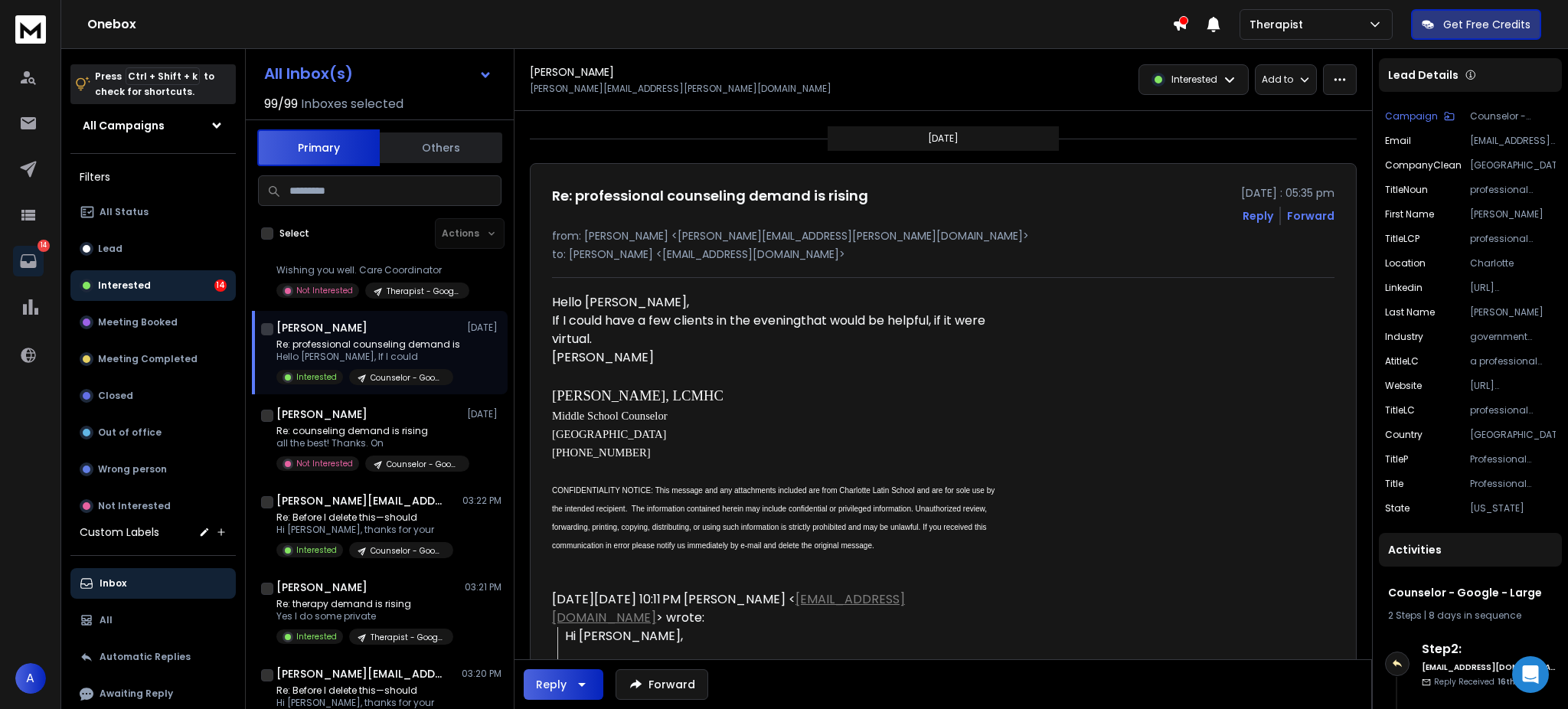
click at [553, 689] on div "Reply" at bounding box center [552, 684] width 31 height 15
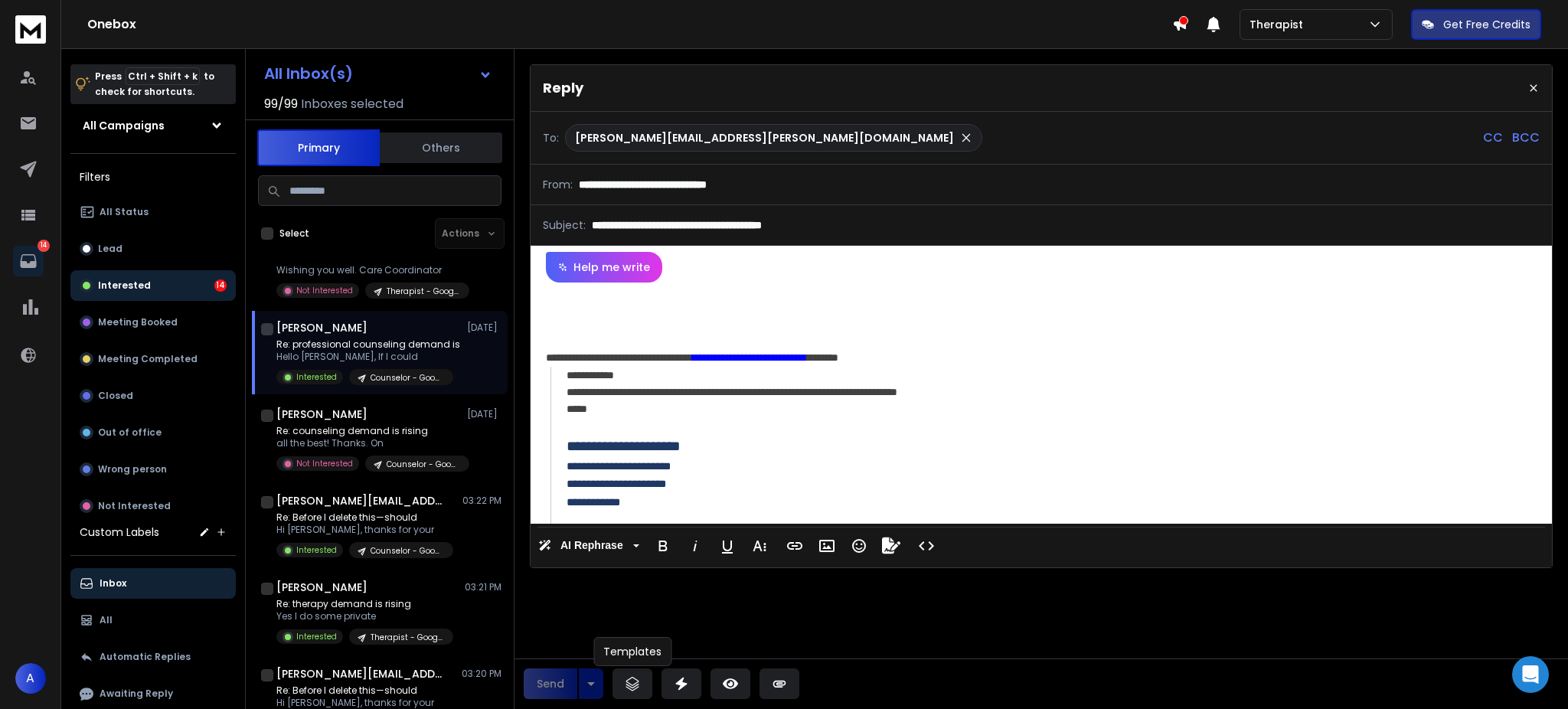
click at [639, 687] on icon at bounding box center [633, 683] width 15 height 15
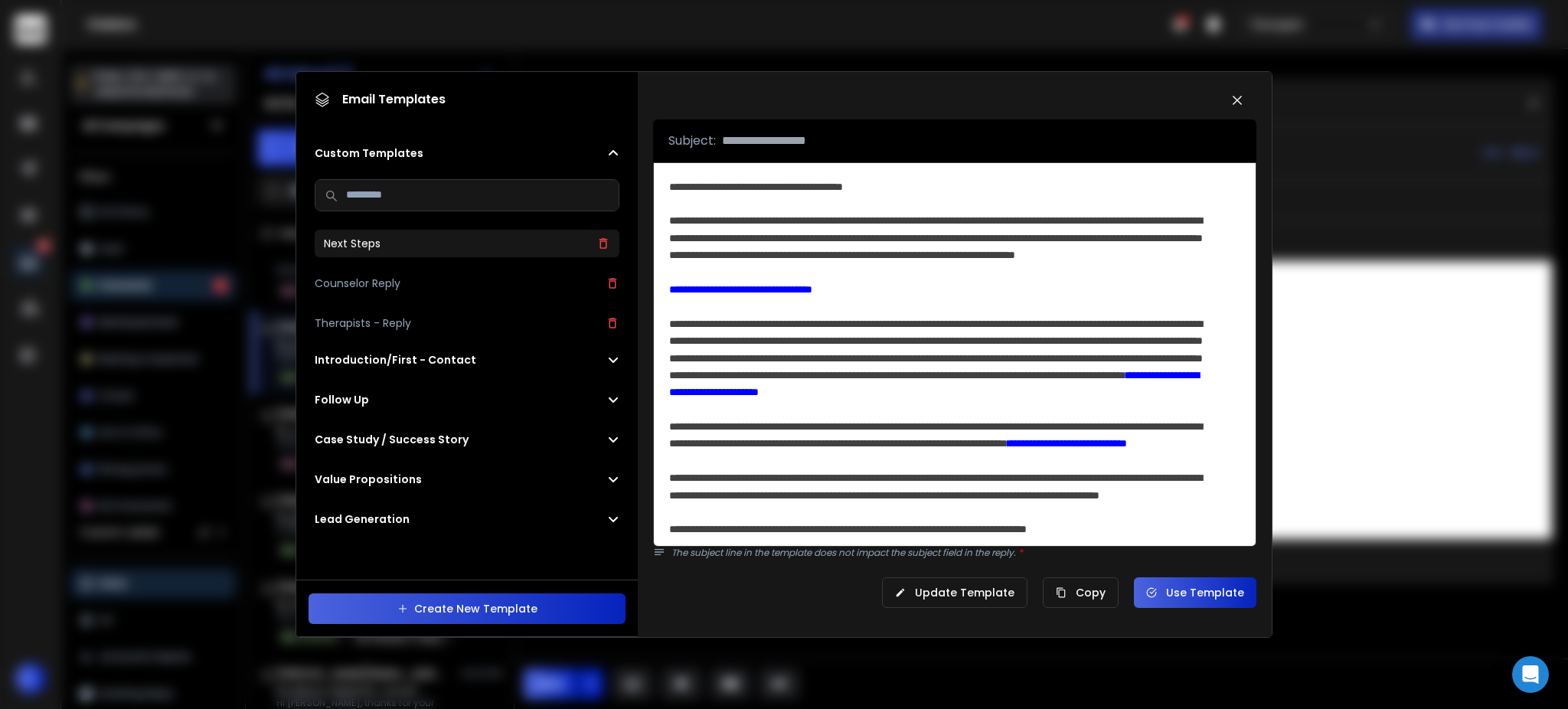
click at [463, 293] on div "Counselor Reply" at bounding box center [466, 283] width 304 height 27
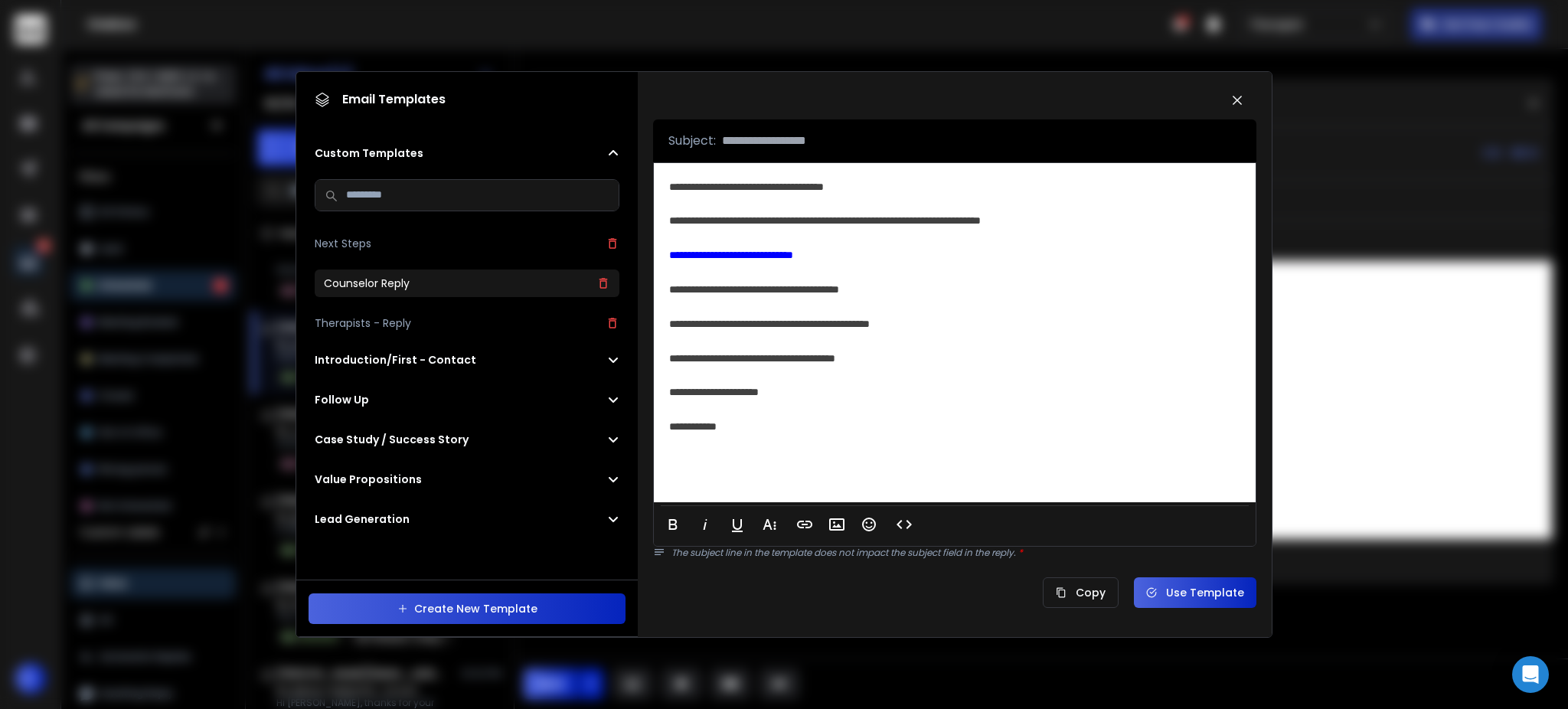
click at [1211, 598] on button "Use Template" at bounding box center [1195, 592] width 123 height 31
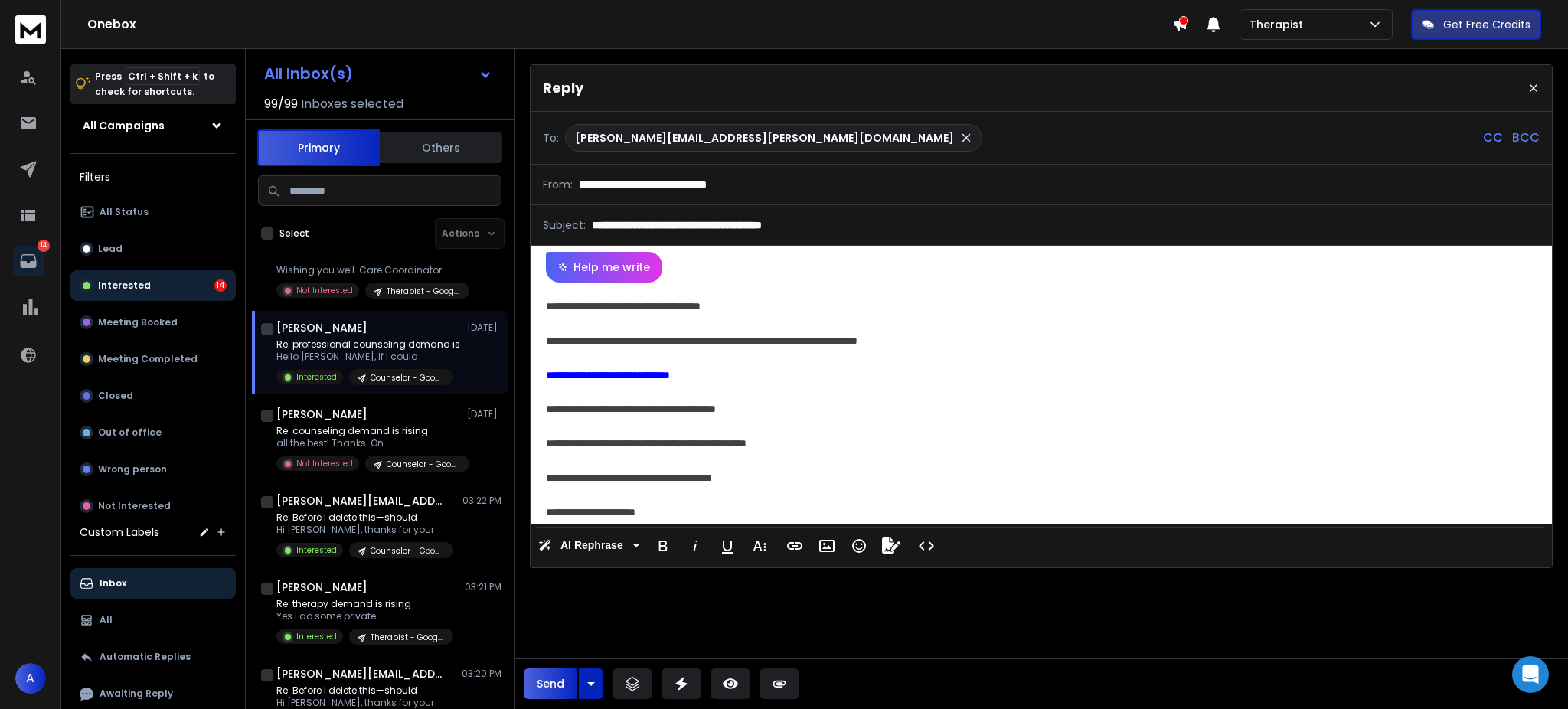
click at [562, 304] on div "**********" at bounding box center [1031, 306] width 971 height 17
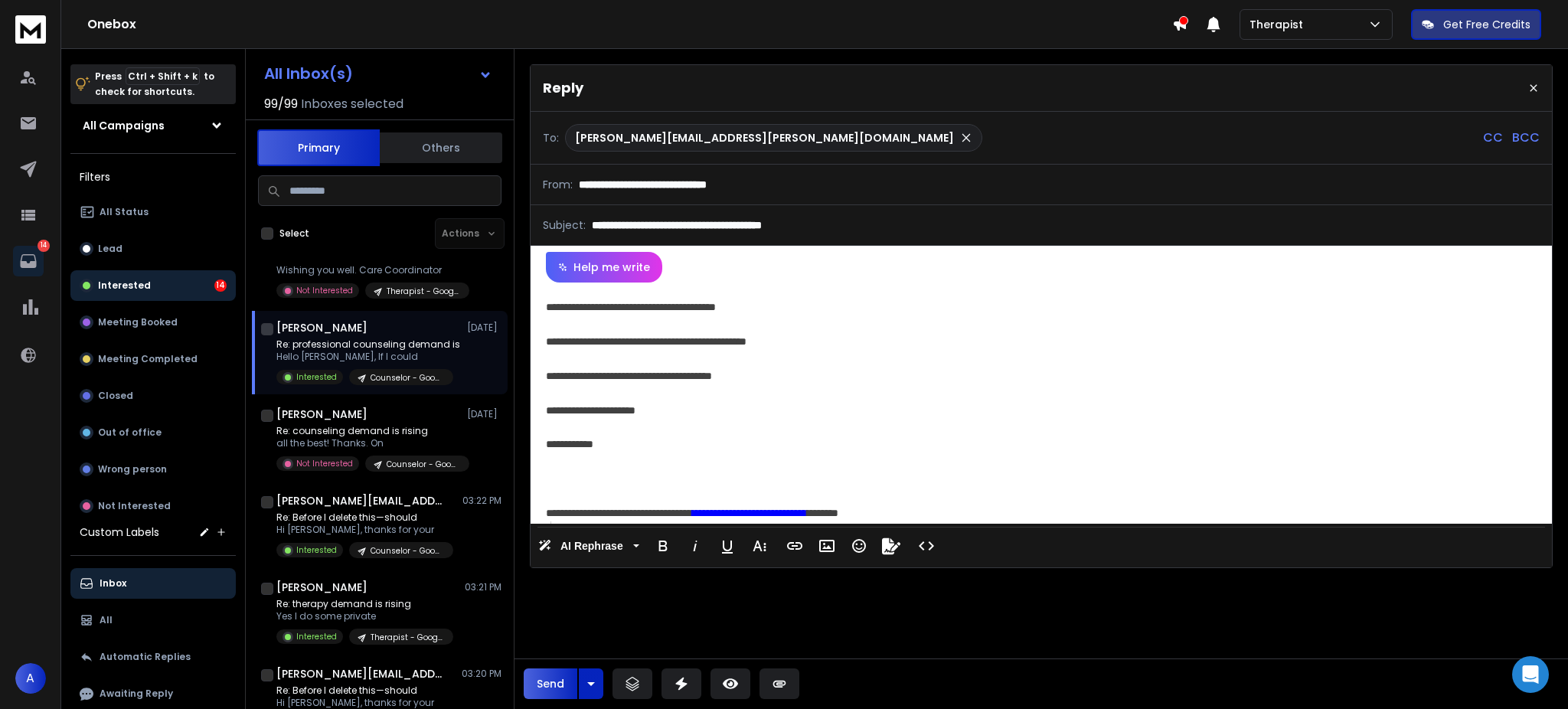
click at [625, 458] on div at bounding box center [1039, 462] width 987 height 17
click at [537, 682] on button "Send" at bounding box center [550, 683] width 54 height 31
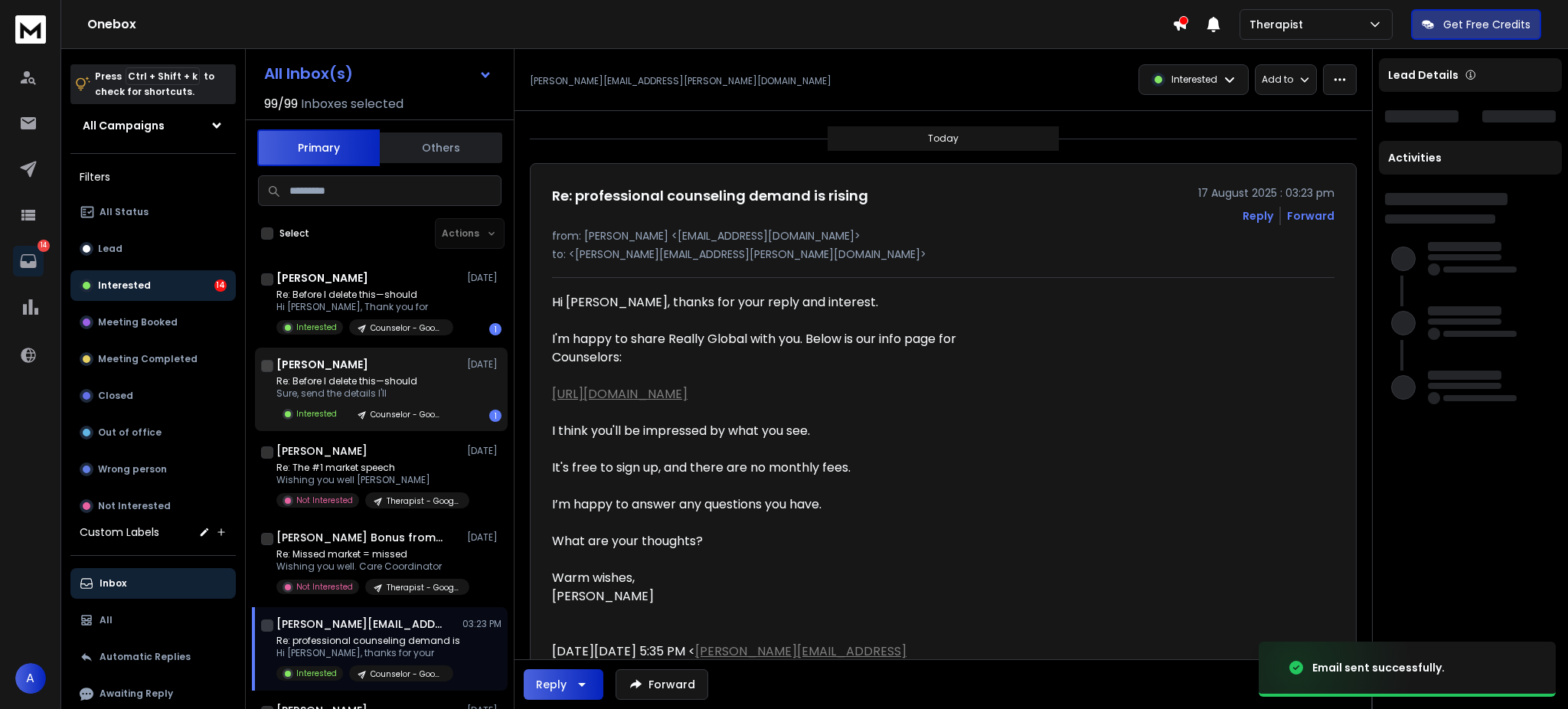
scroll to position [2245, 0]
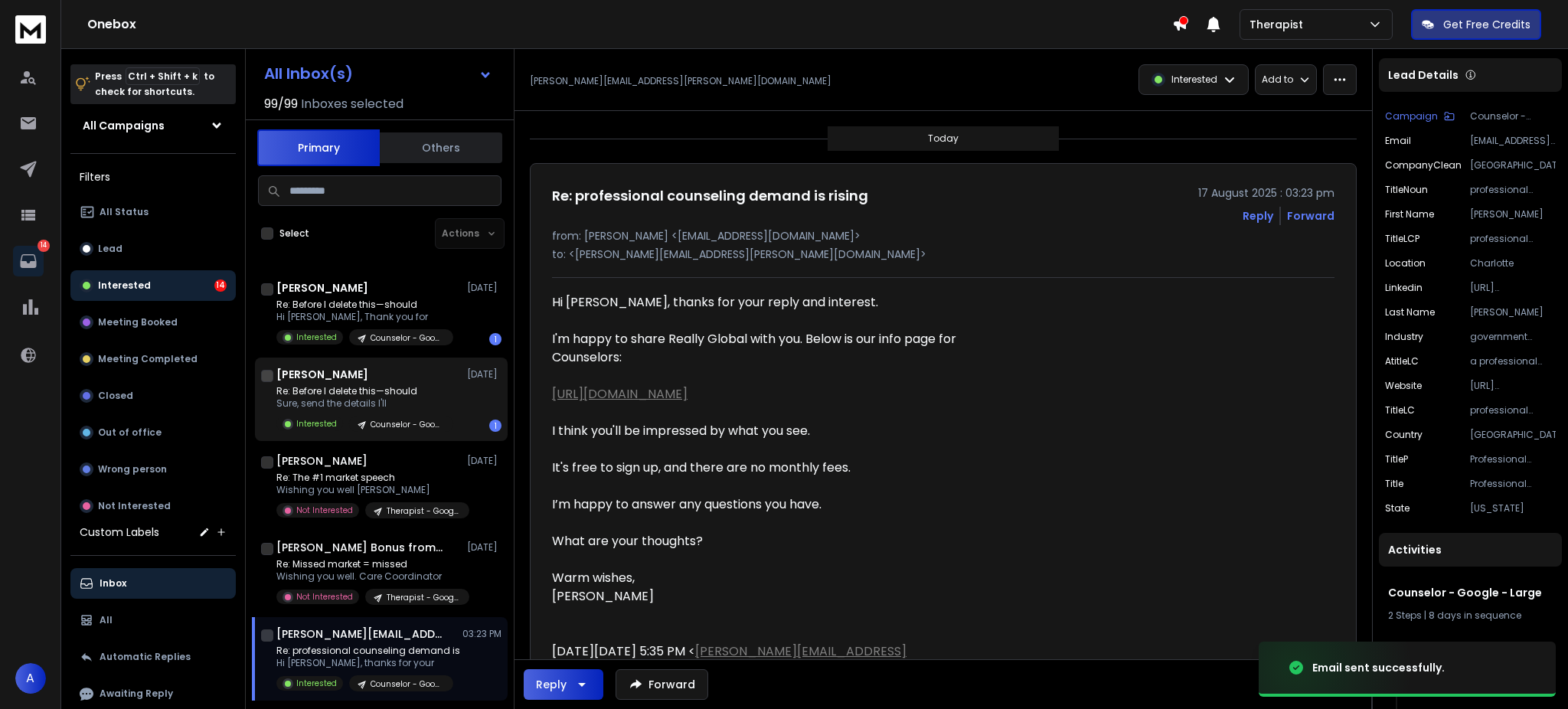
click at [396, 387] on p "Re: Before I delete this—should" at bounding box center [364, 391] width 176 height 12
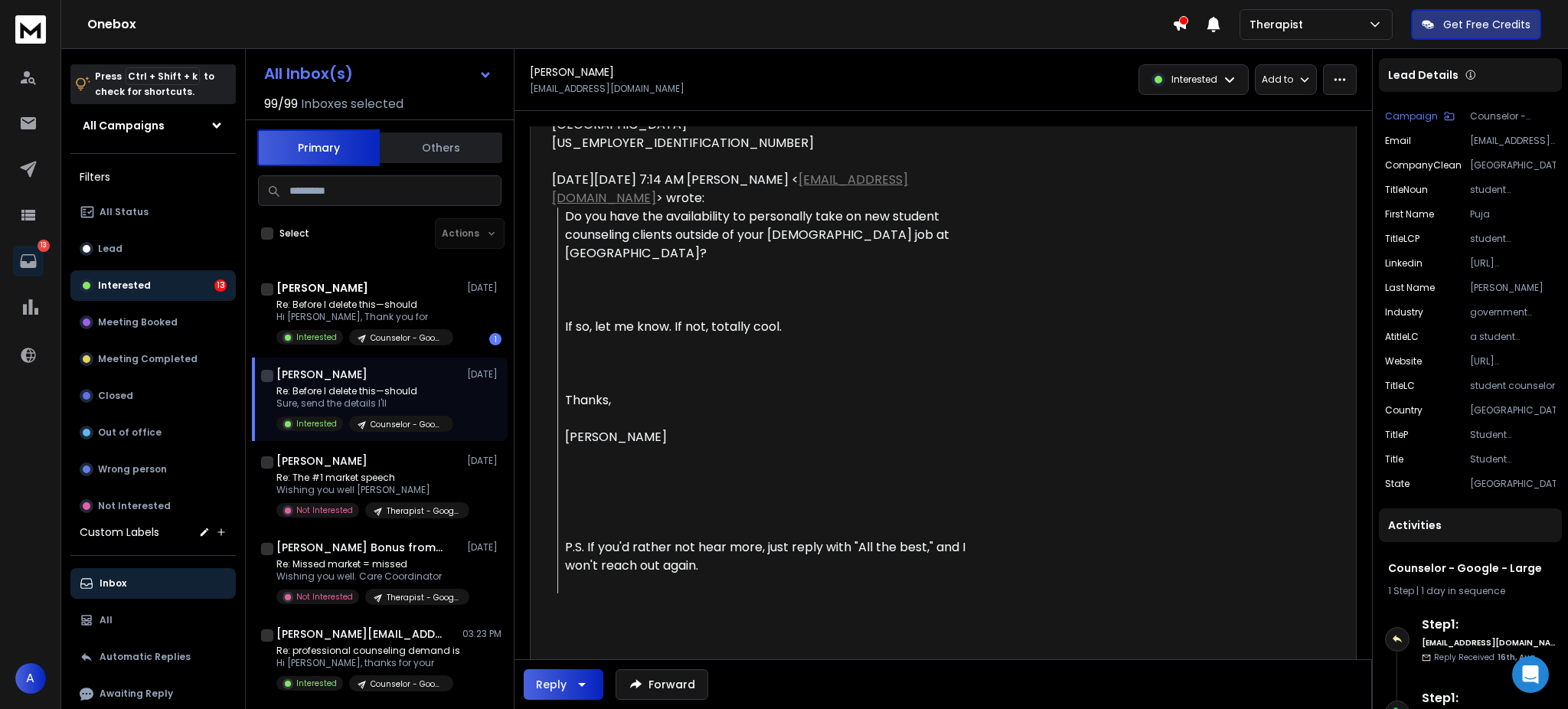
scroll to position [327, 0]
click at [544, 677] on div "Reply" at bounding box center [552, 684] width 31 height 15
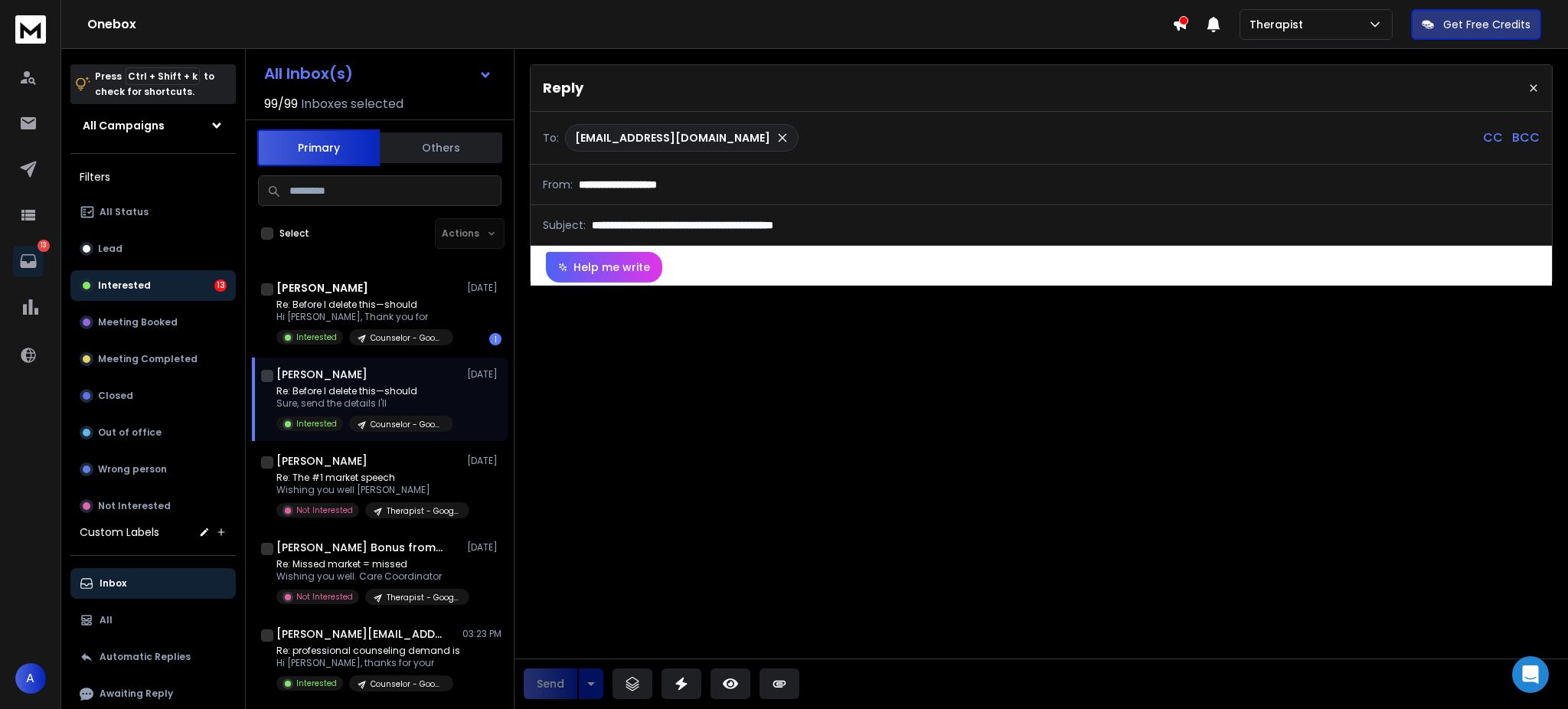
scroll to position [0, 0]
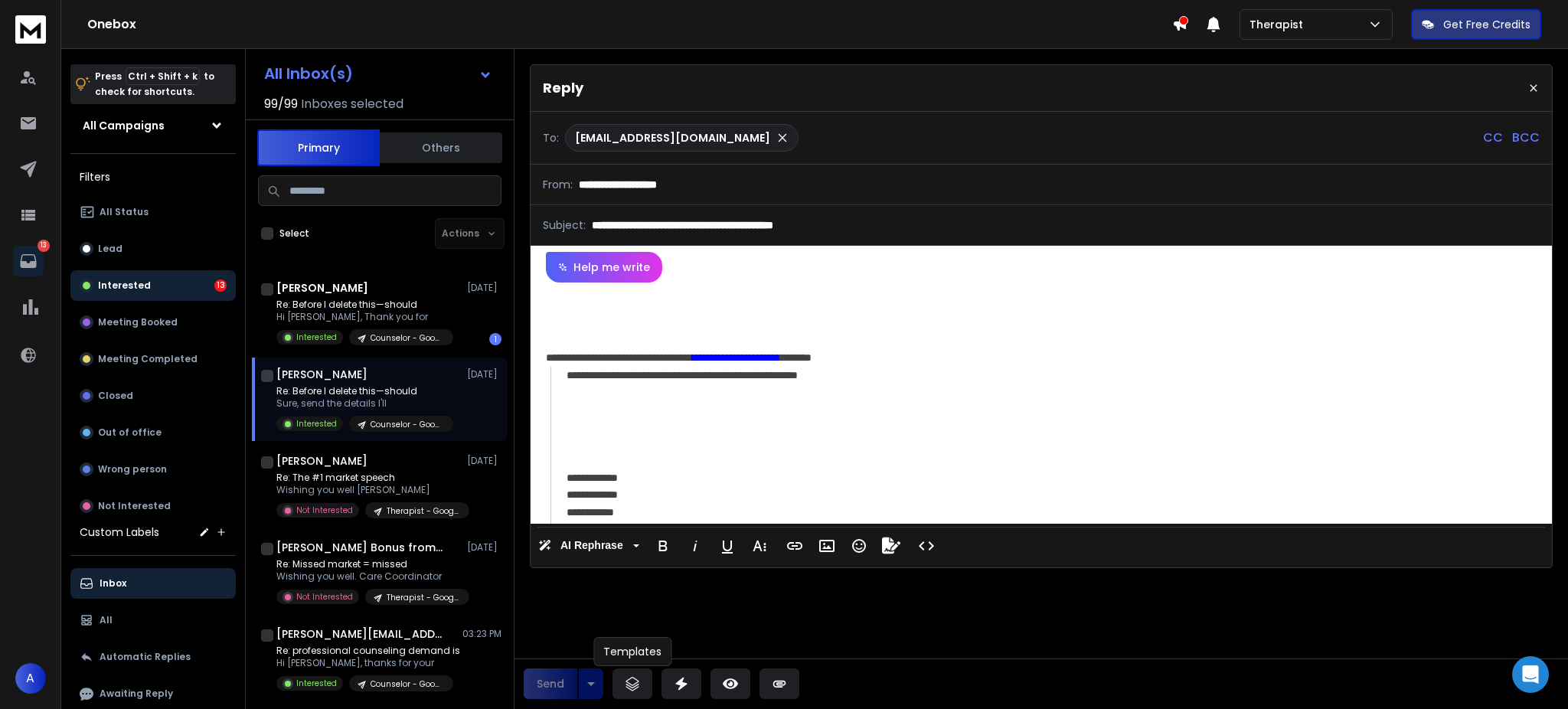
click at [628, 689] on icon at bounding box center [633, 683] width 15 height 15
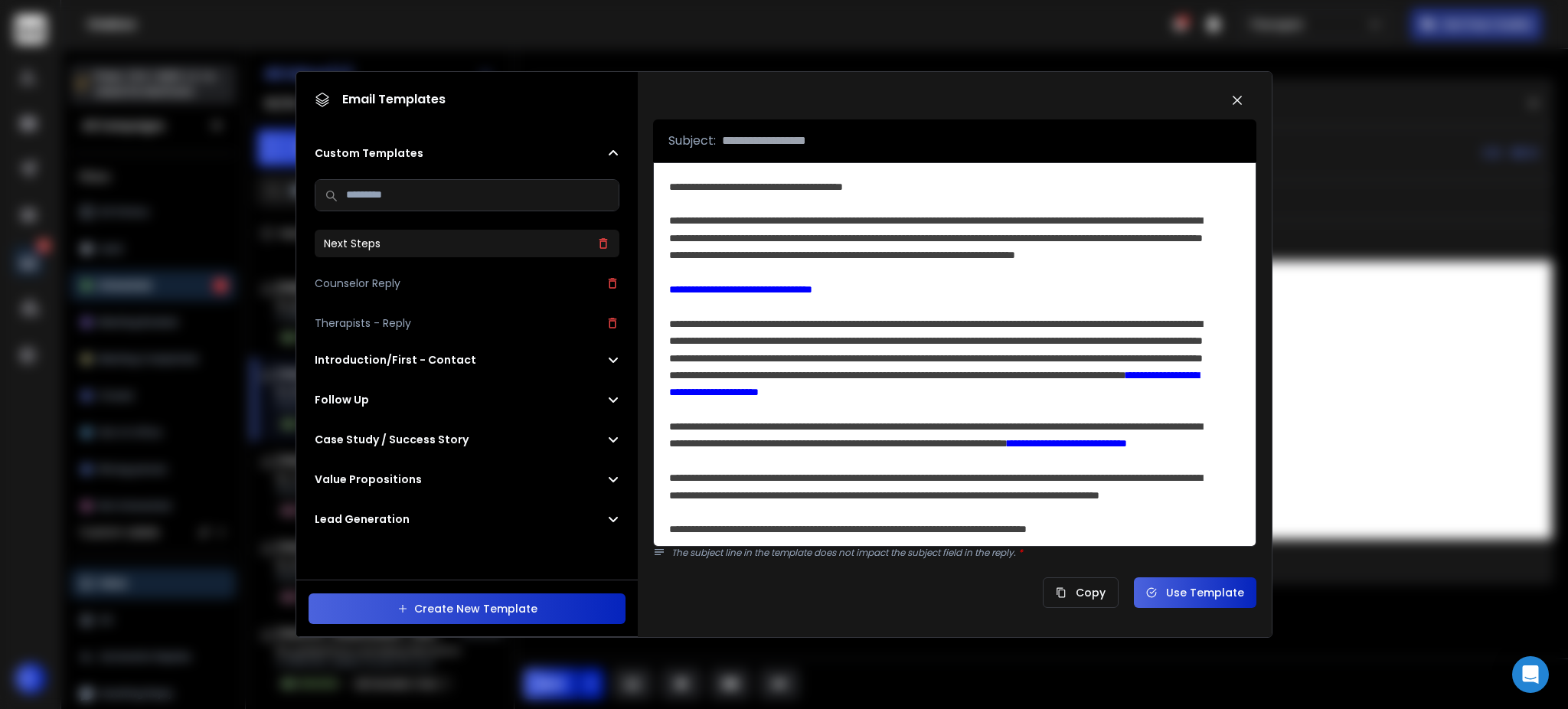
click at [457, 251] on div "Counselor Reply" at bounding box center [467, 244] width 286 height 15
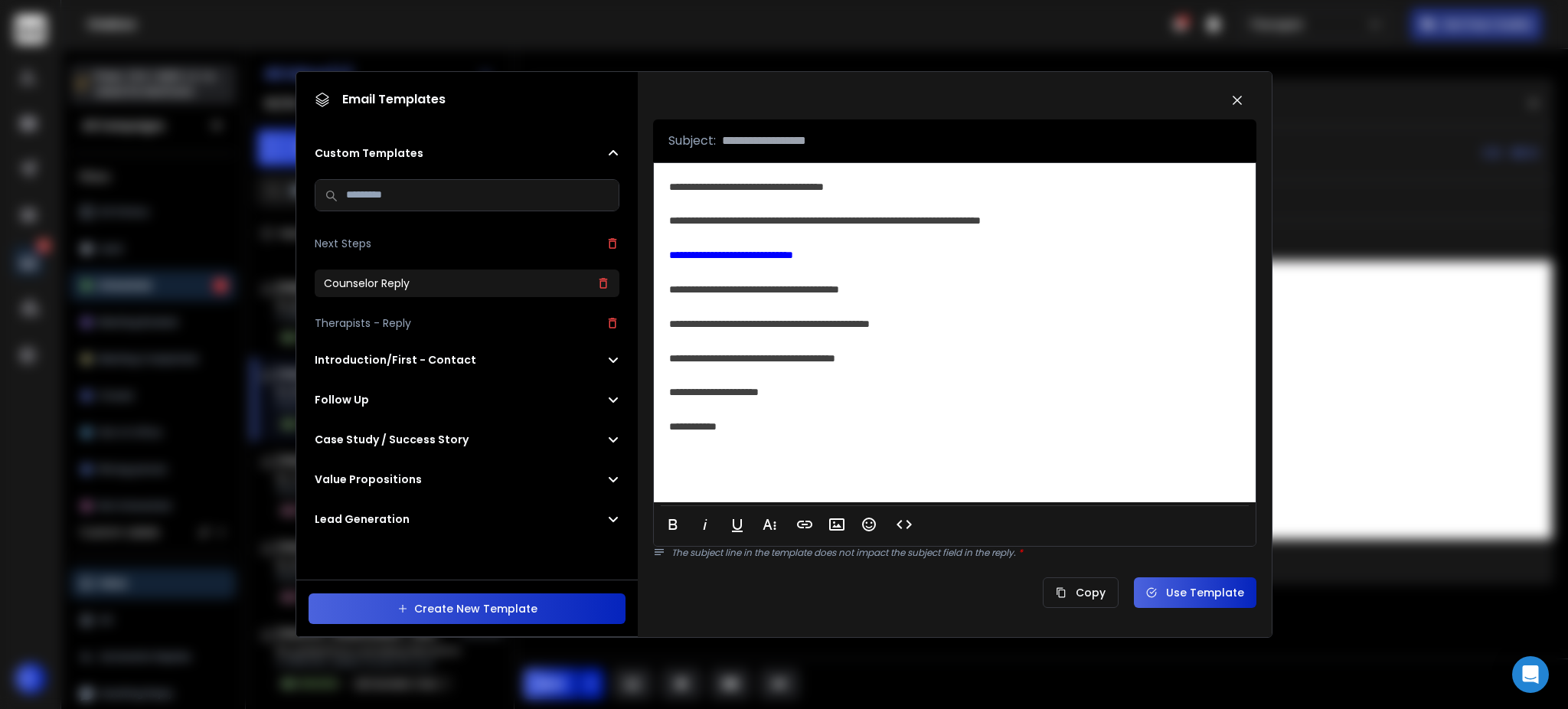
click at [1193, 597] on button "Use Template" at bounding box center [1195, 592] width 123 height 31
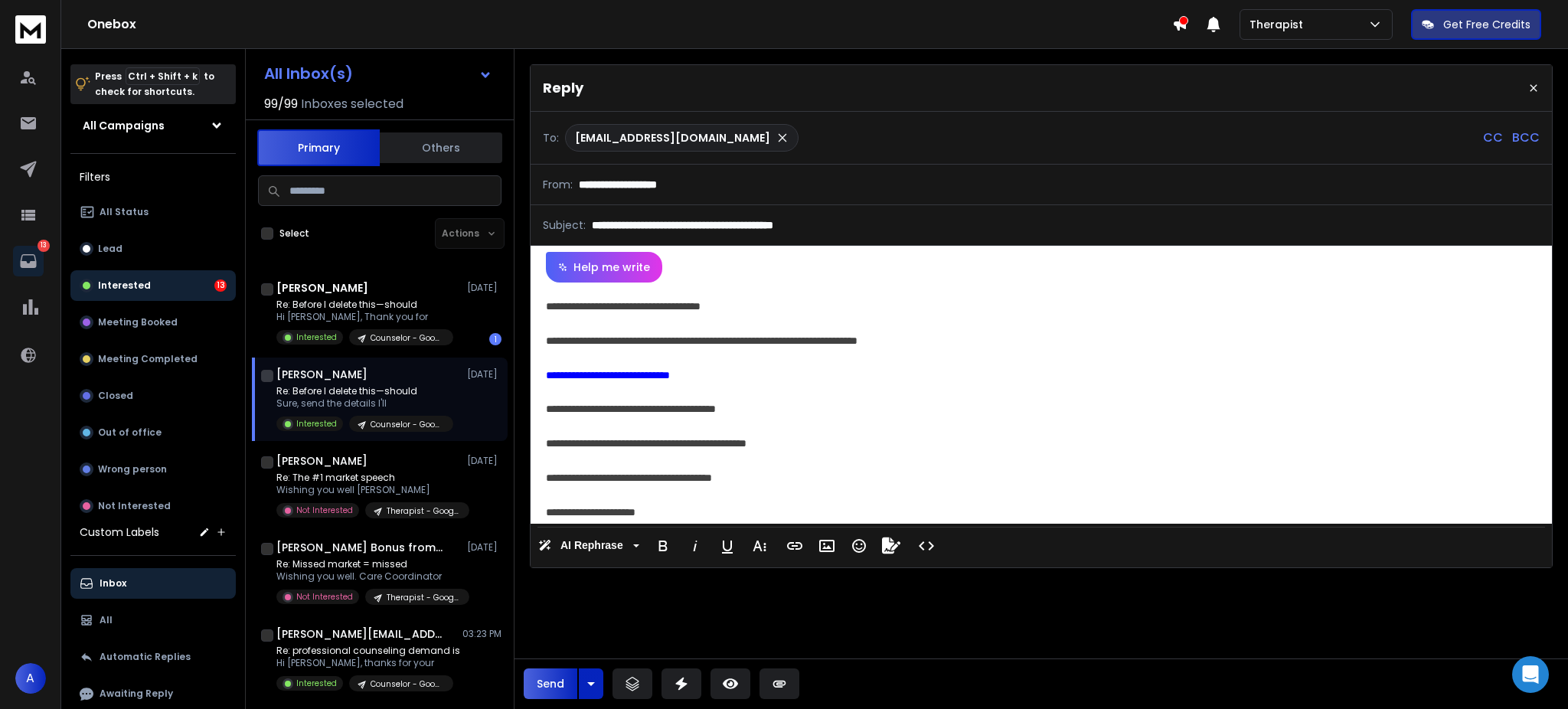
click at [556, 304] on div "**********" at bounding box center [1031, 306] width 971 height 17
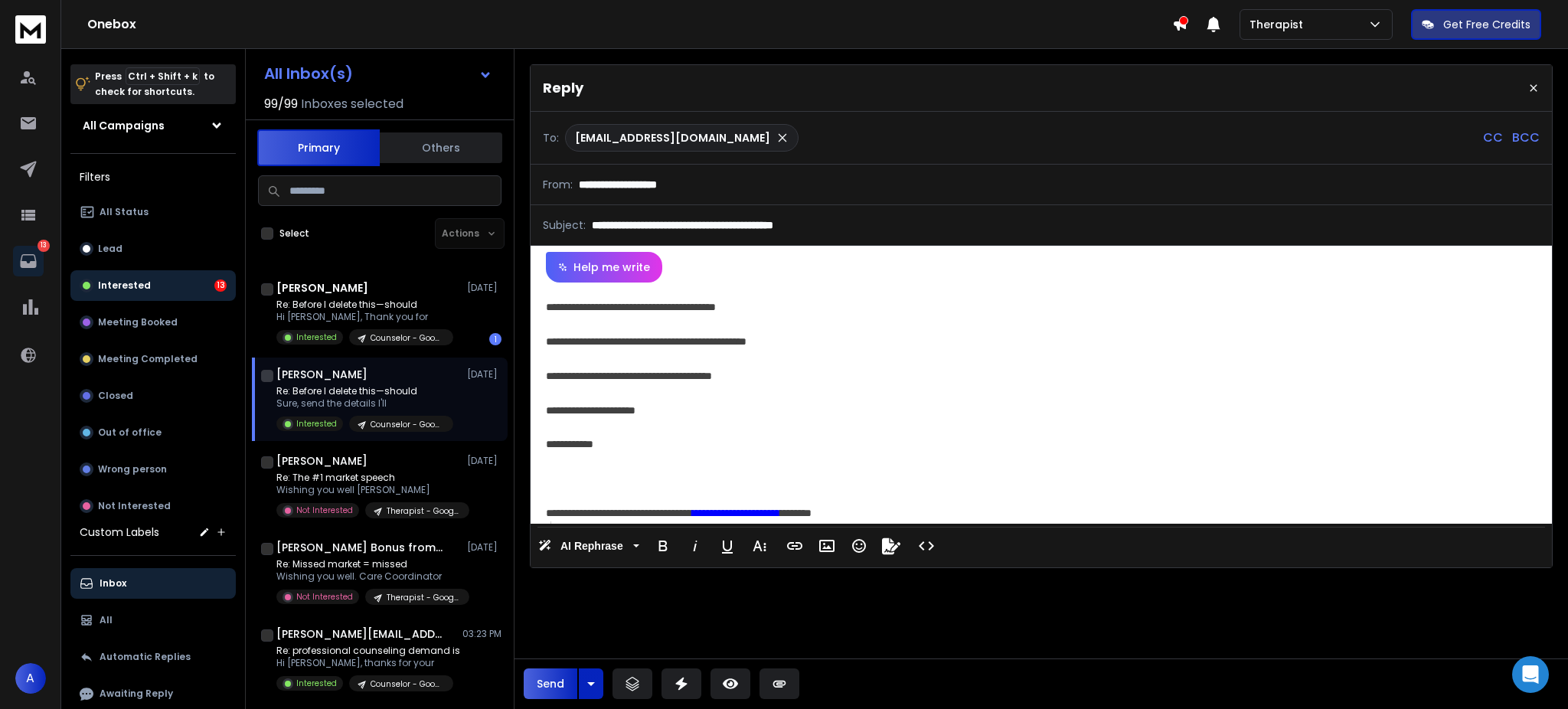
click at [598, 460] on div at bounding box center [1039, 462] width 987 height 17
click at [554, 694] on button "Send" at bounding box center [550, 683] width 54 height 31
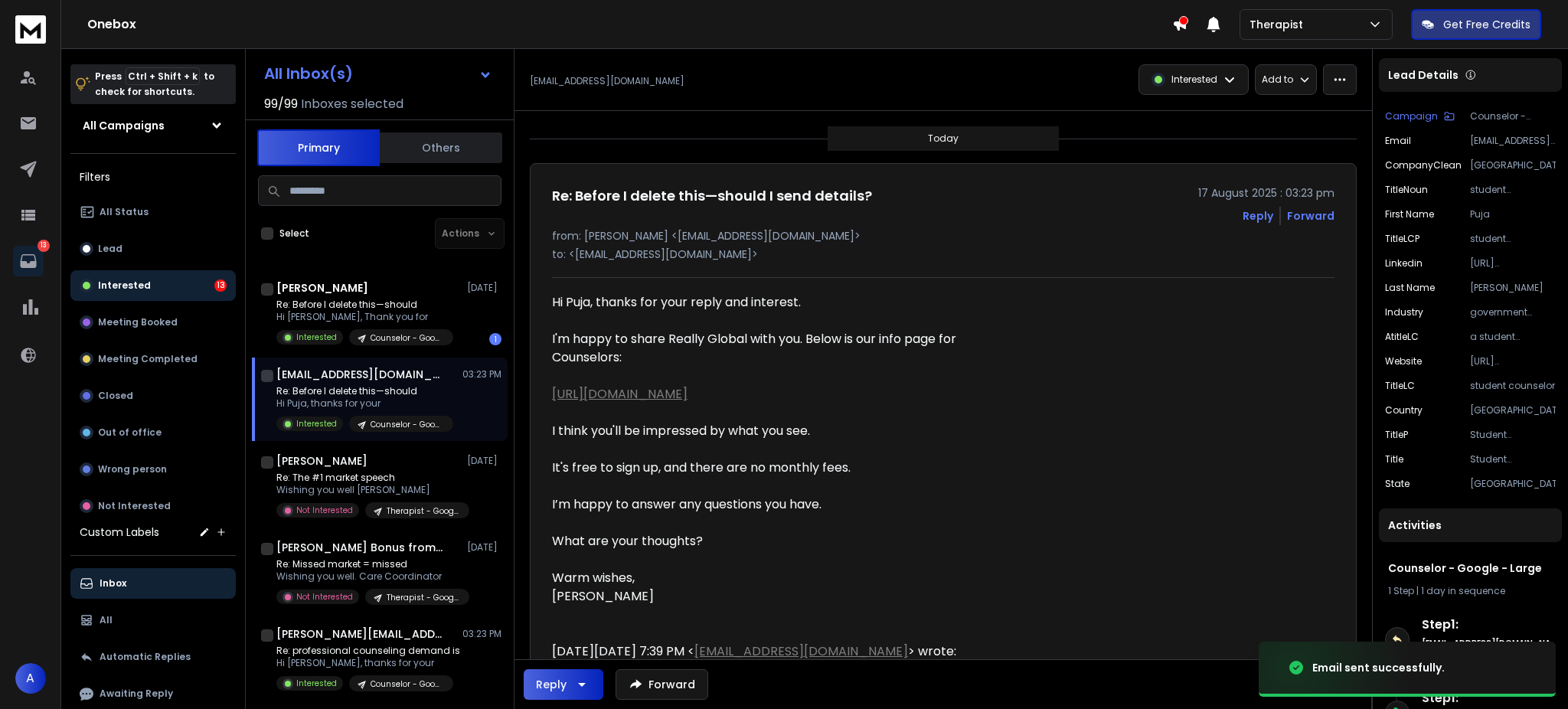
scroll to position [2143, 0]
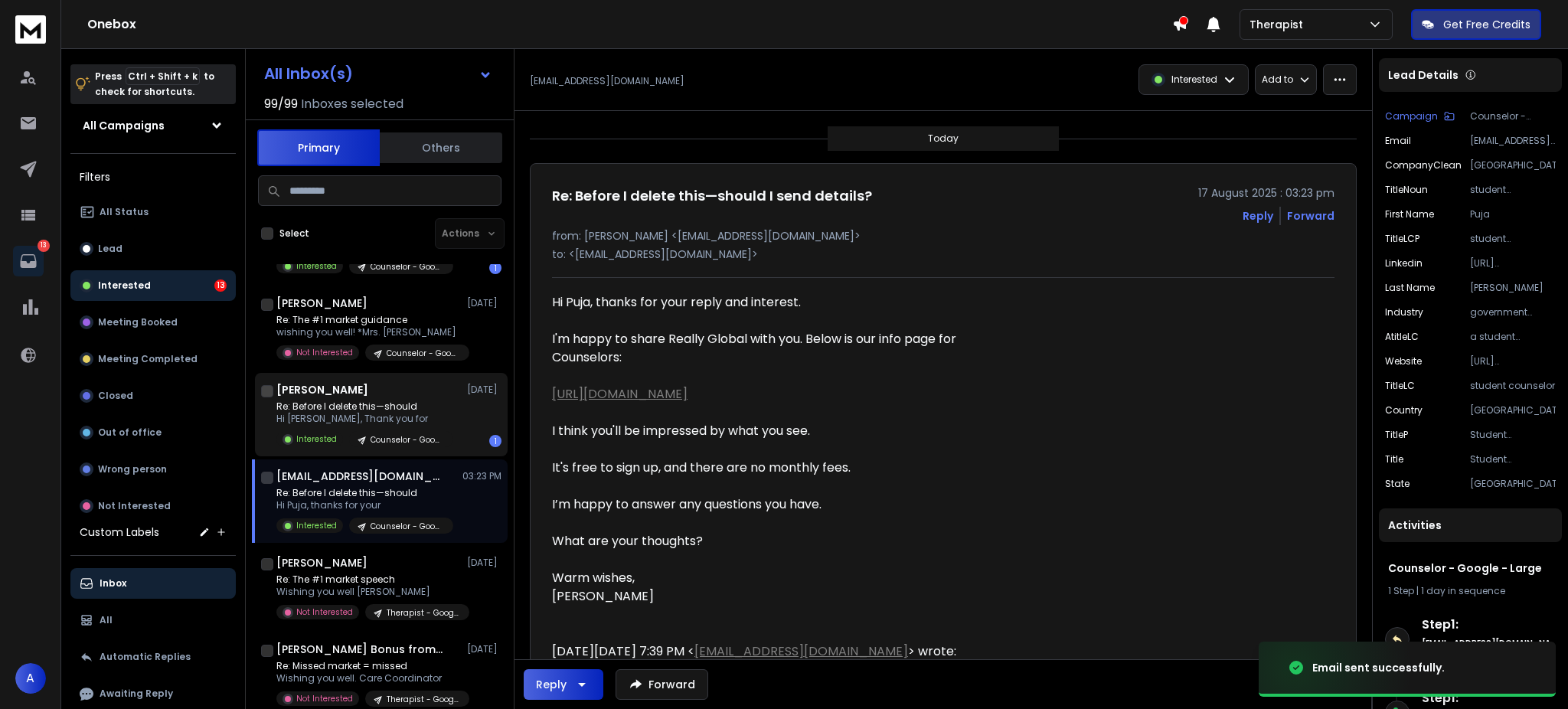
drag, startPoint x: 429, startPoint y: 393, endPoint x: 476, endPoint y: 392, distance: 47.0
click at [430, 392] on div "Reem Al Nashar 16 Aug" at bounding box center [389, 389] width 225 height 15
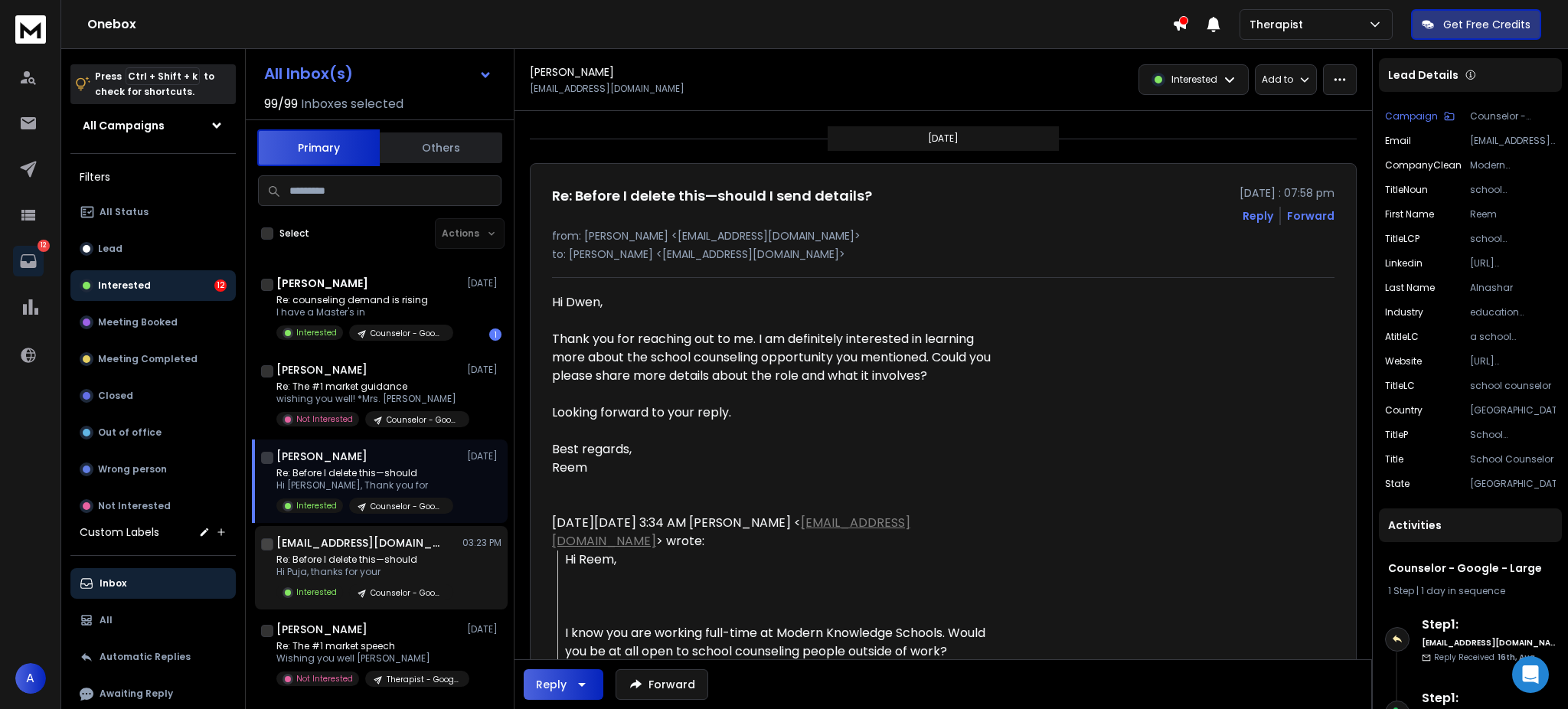
scroll to position [2040, 0]
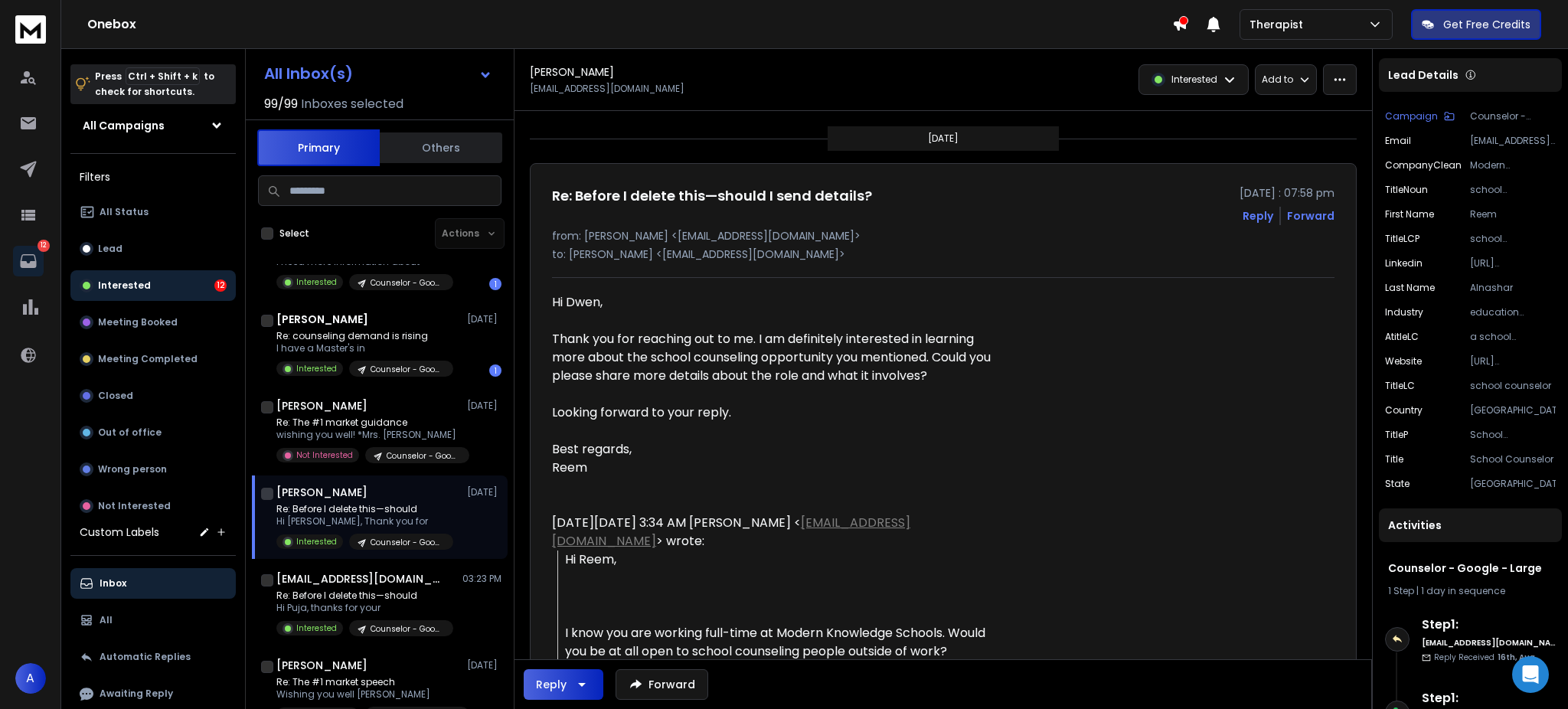
click at [554, 684] on div "Reply" at bounding box center [552, 684] width 31 height 15
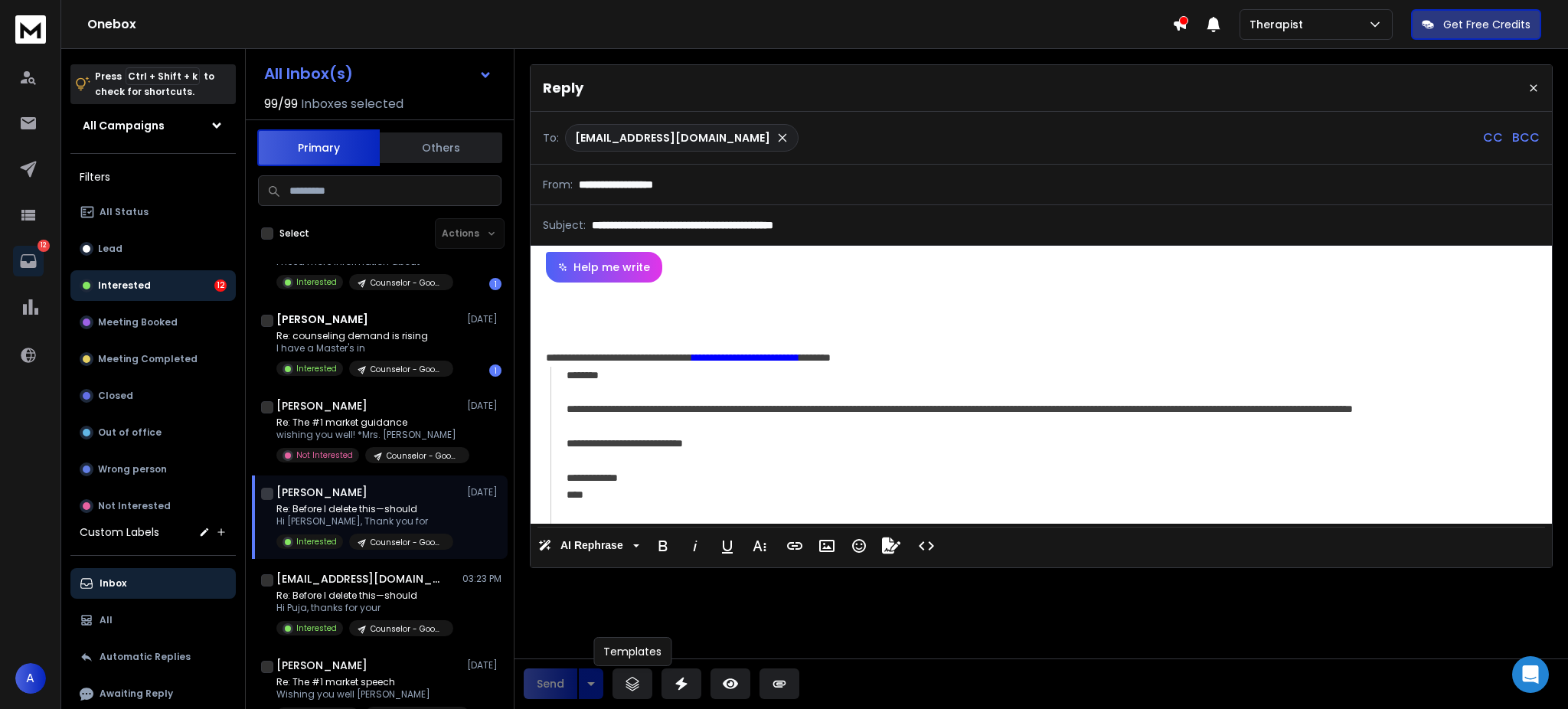
click at [627, 676] on icon at bounding box center [633, 683] width 15 height 15
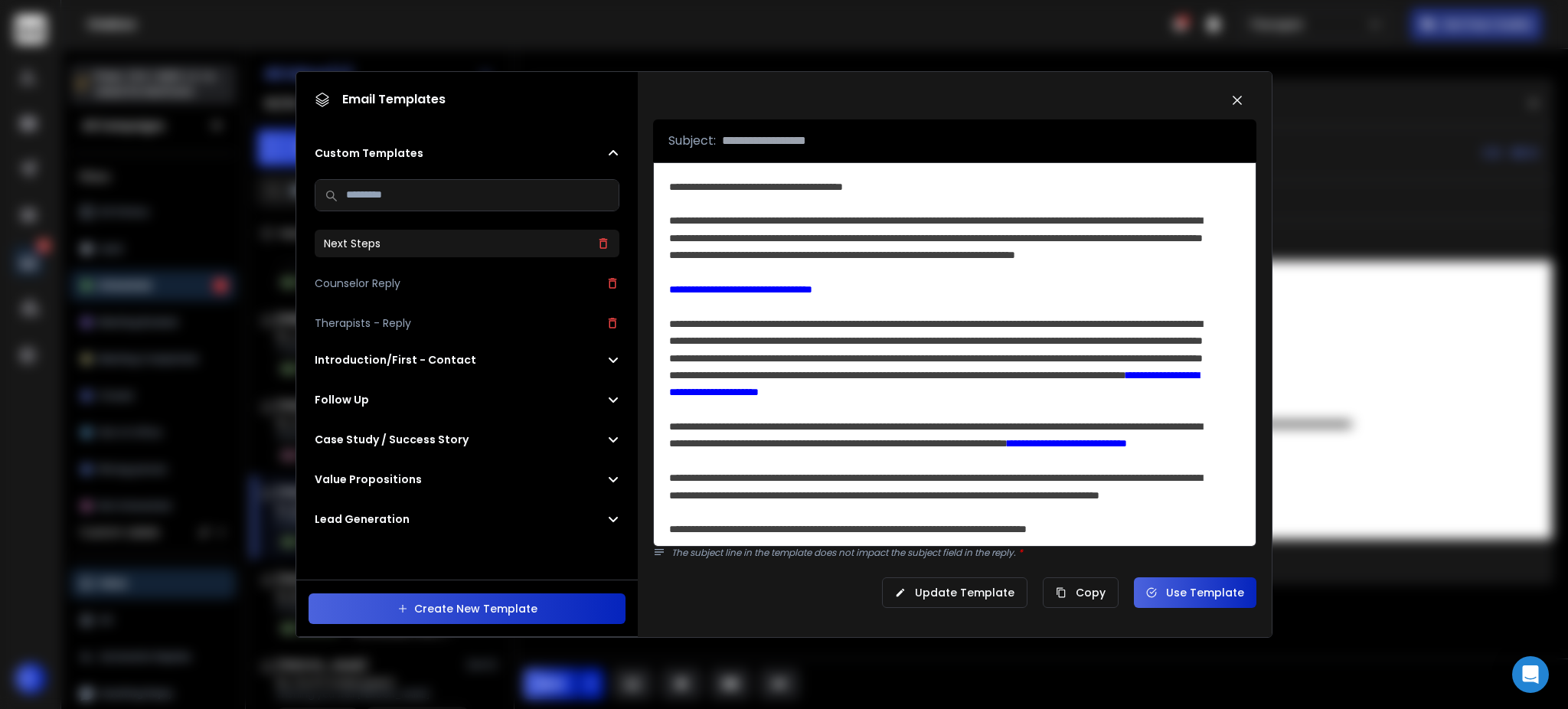
click at [484, 269] on div "Counselor Reply" at bounding box center [466, 283] width 304 height 27
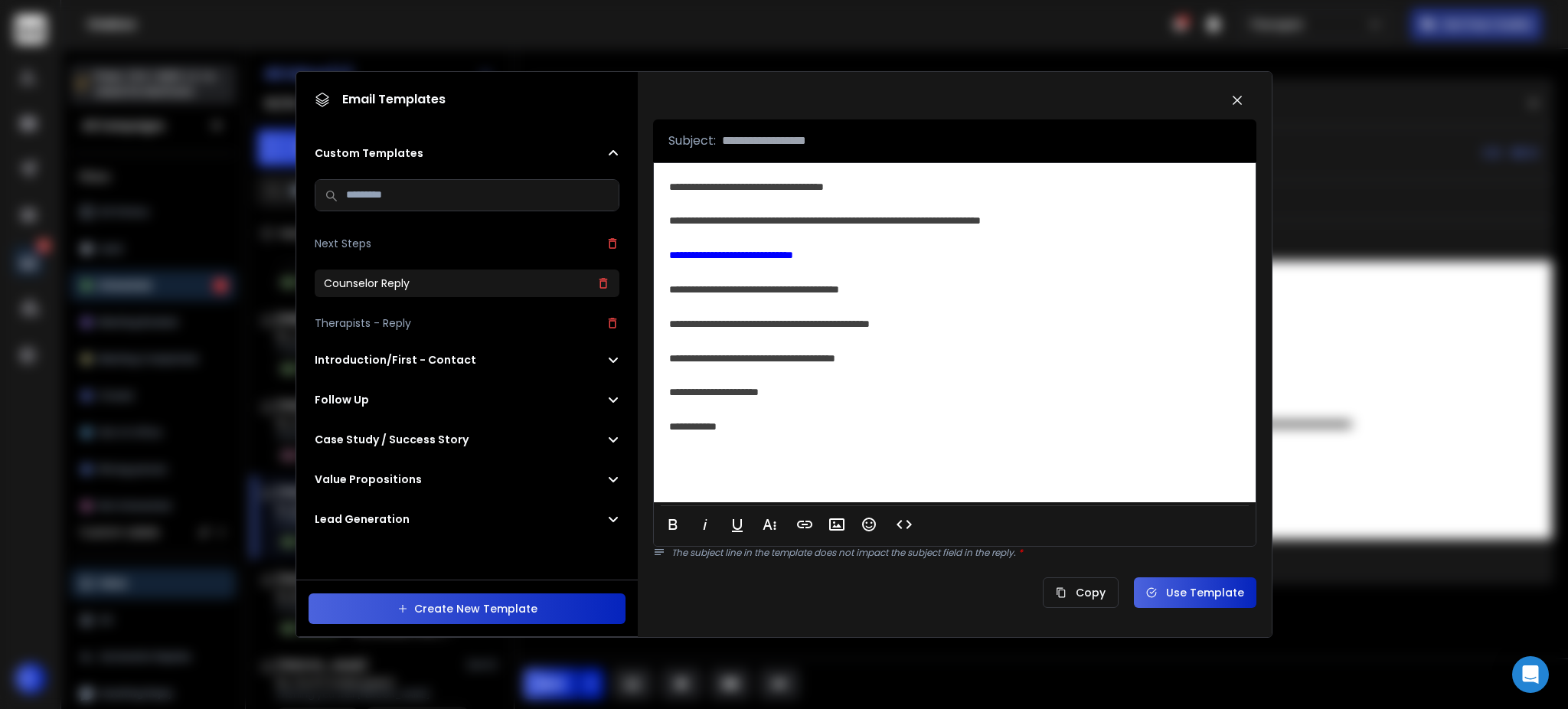
click at [1177, 591] on button "Use Template" at bounding box center [1195, 592] width 123 height 31
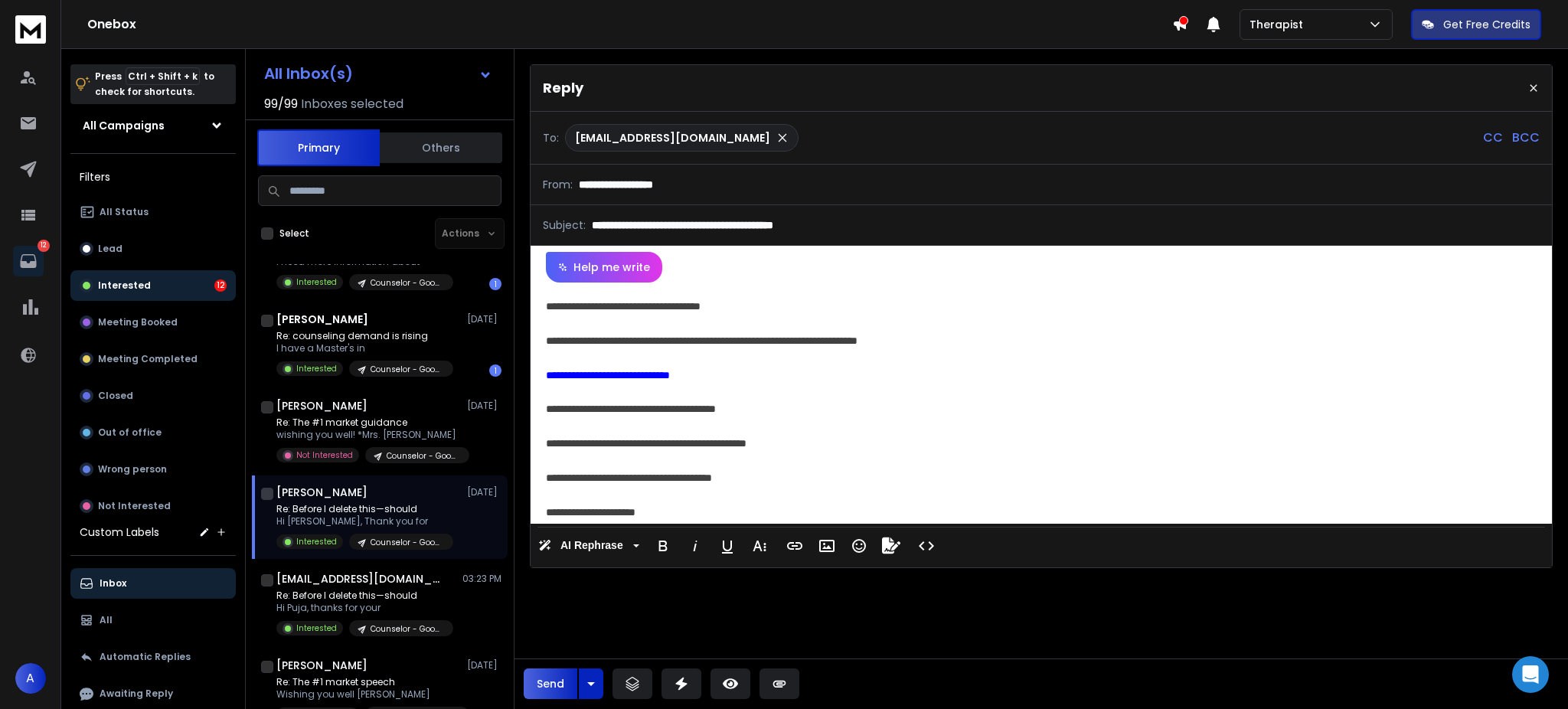
click at [559, 309] on div "**********" at bounding box center [1031, 306] width 971 height 17
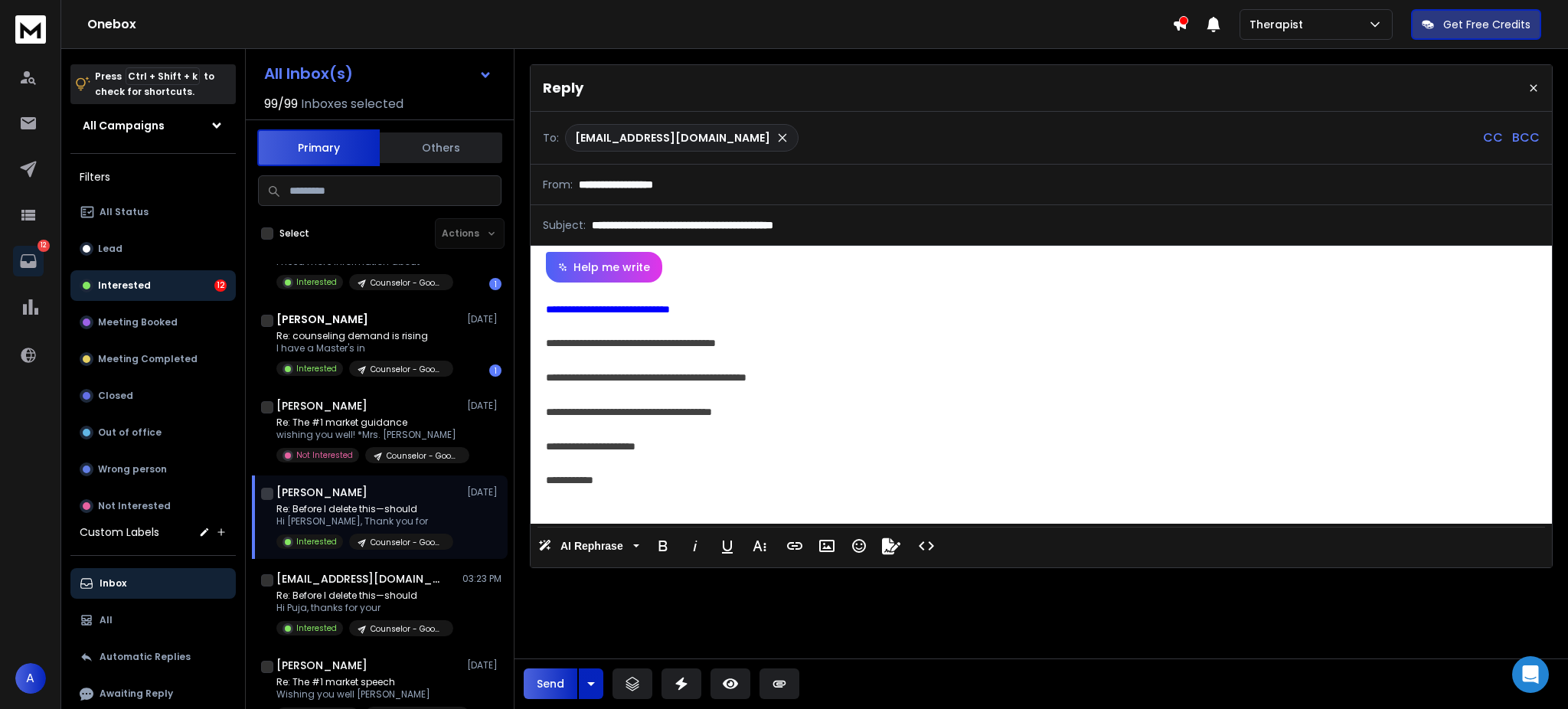
scroll to position [101, 0]
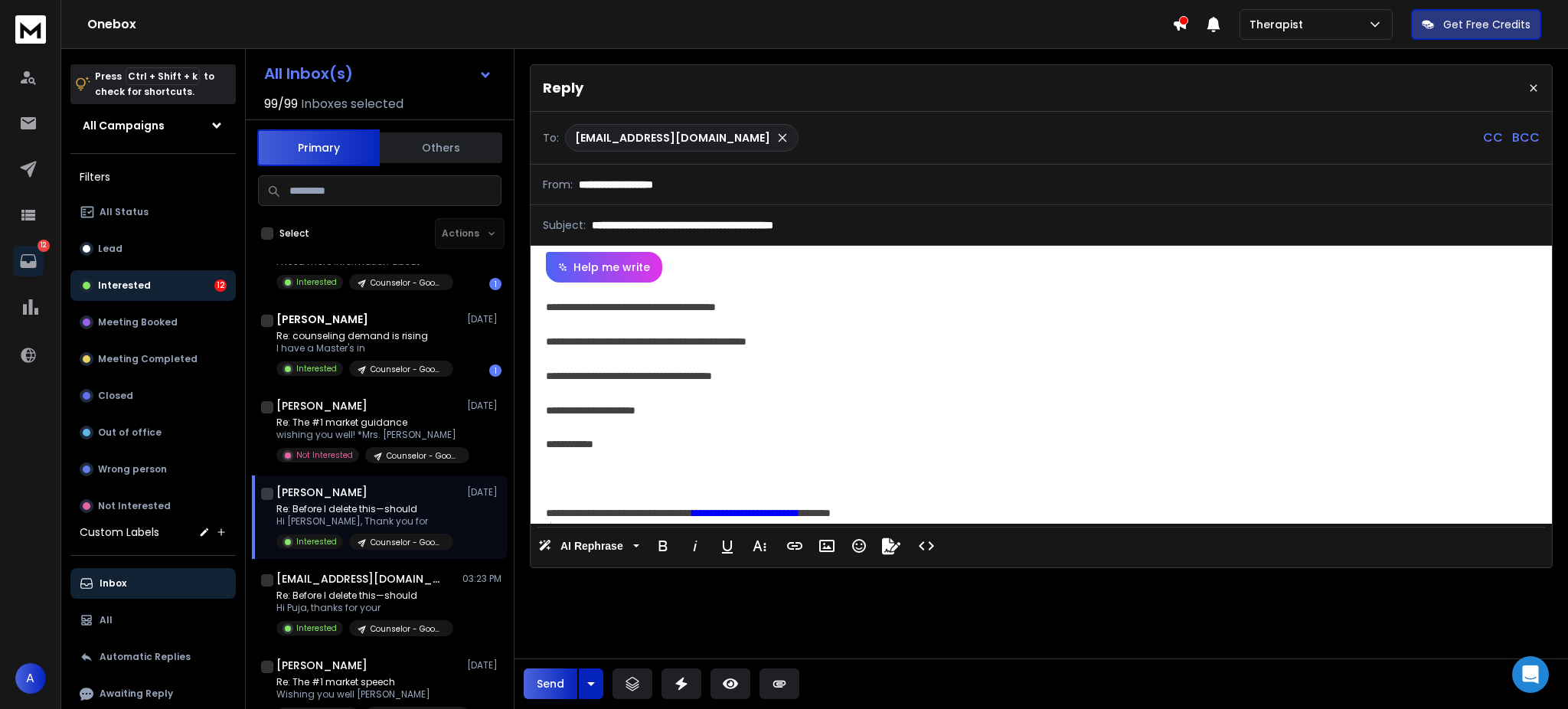
click at [569, 462] on div at bounding box center [1039, 462] width 987 height 17
click at [552, 683] on button "Send" at bounding box center [550, 683] width 54 height 31
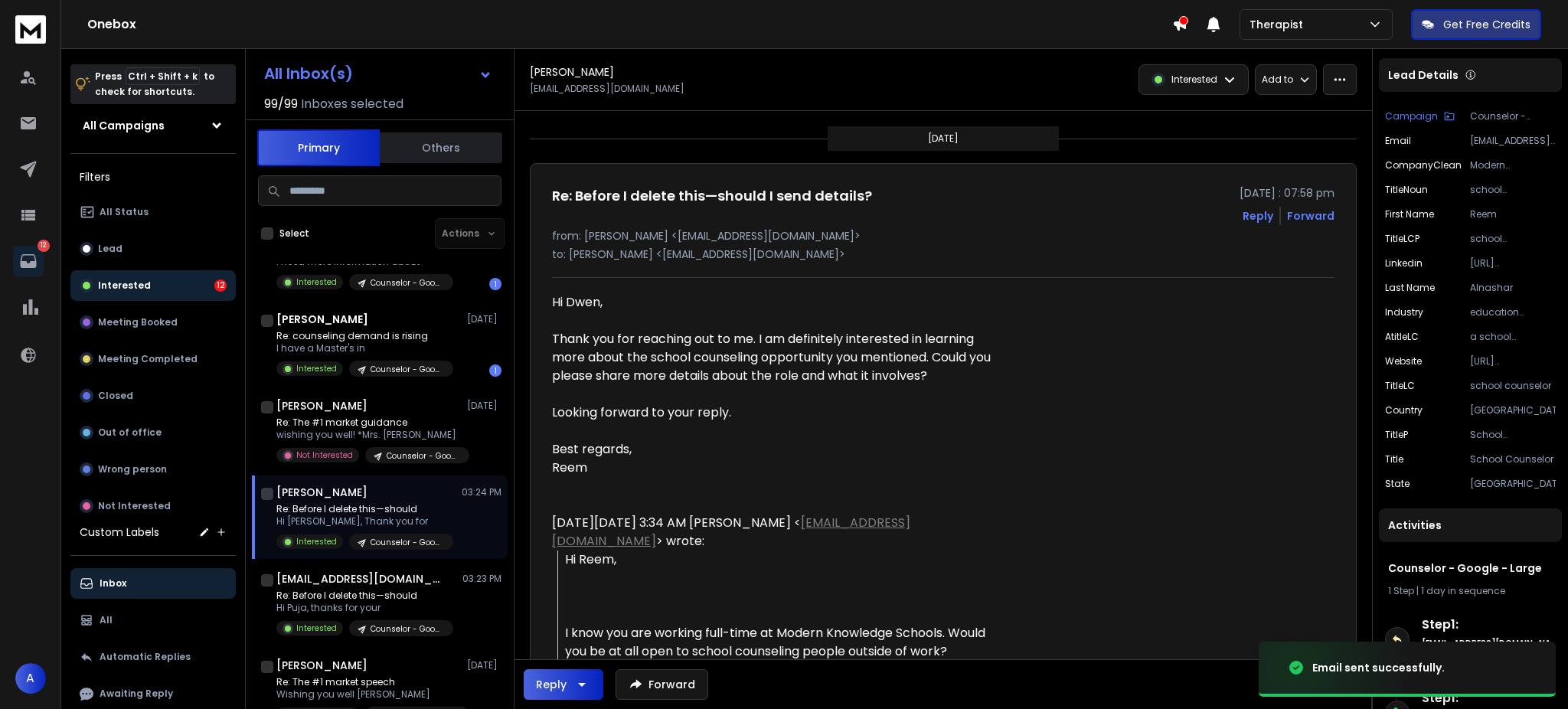
click at [146, 288] on button "Interested 12" at bounding box center [153, 285] width 165 height 31
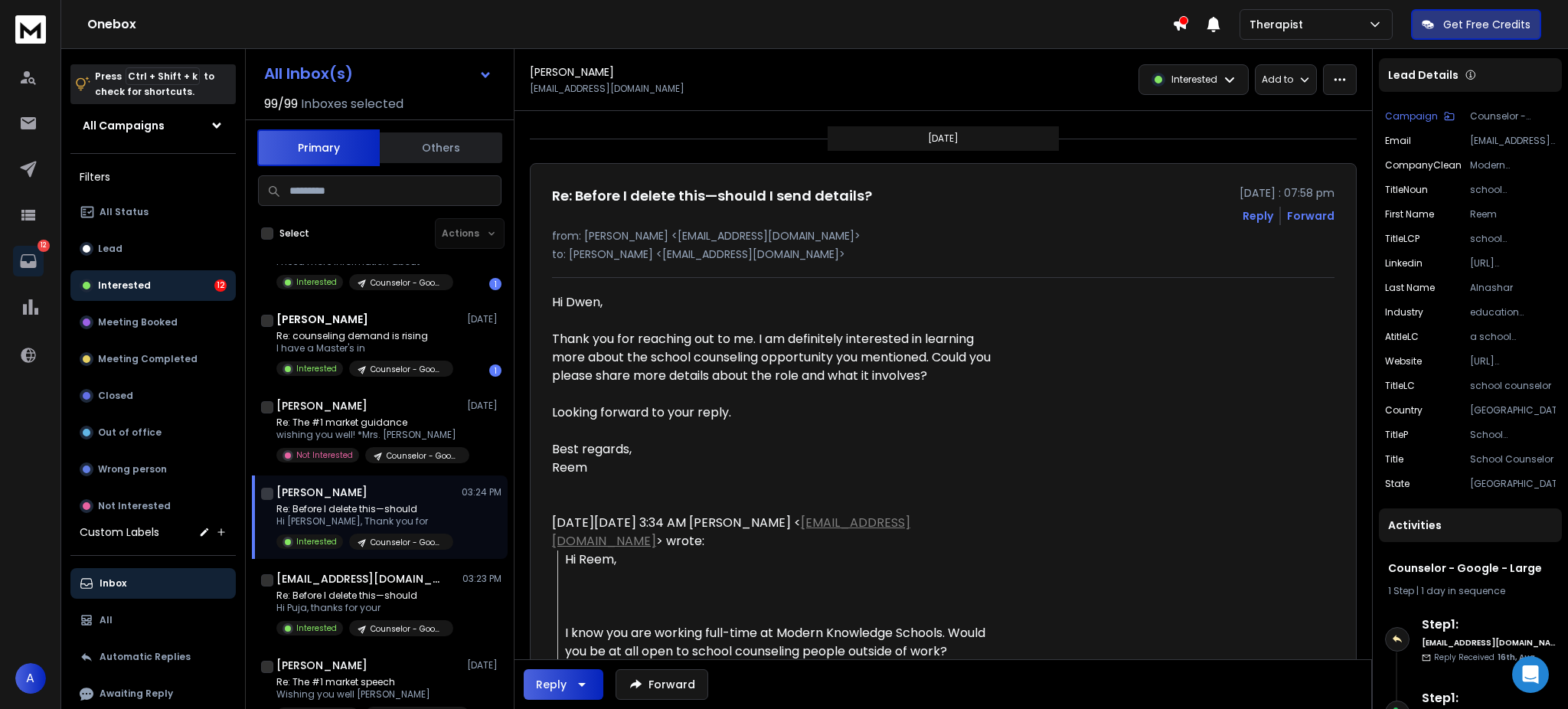
click at [146, 288] on button "Interested 12" at bounding box center [153, 285] width 165 height 31
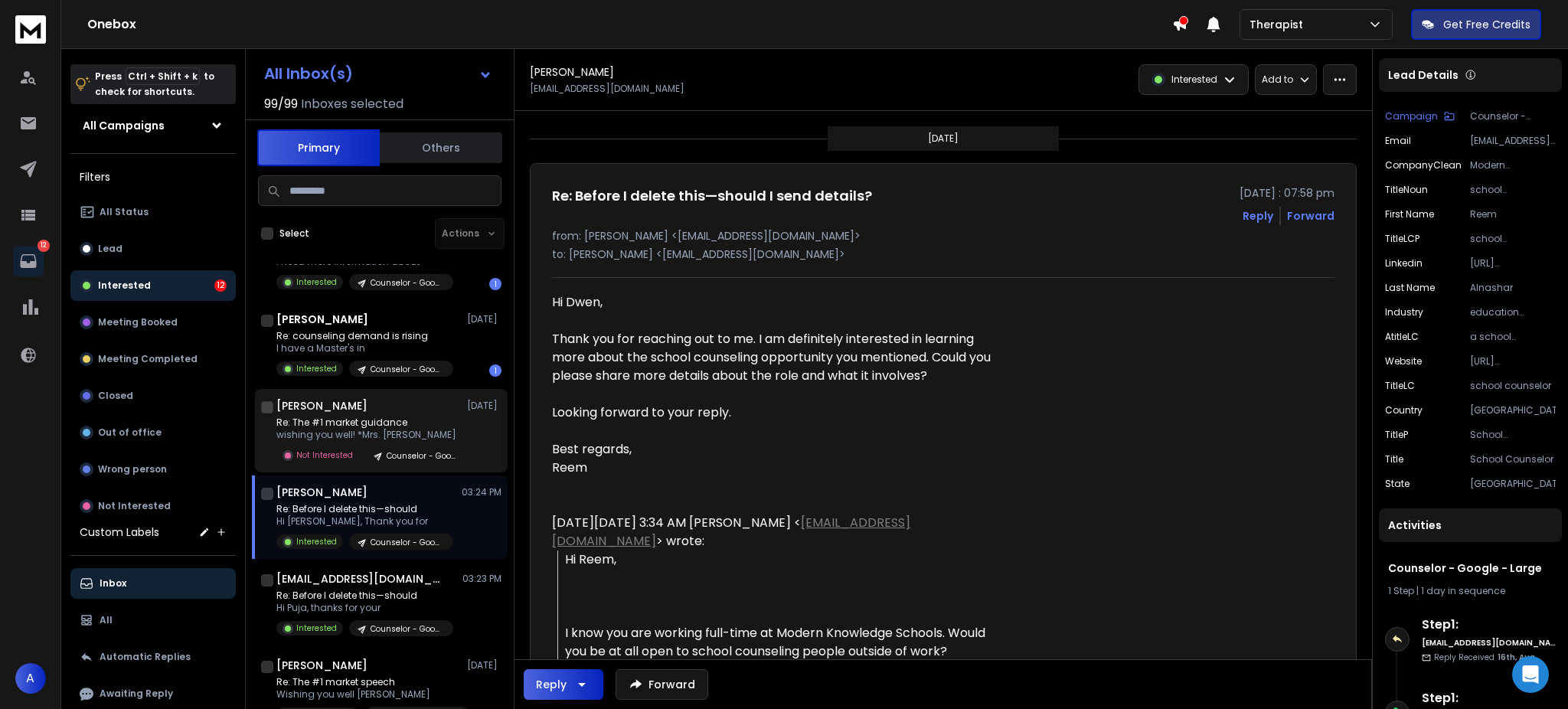
scroll to position [1939, 0]
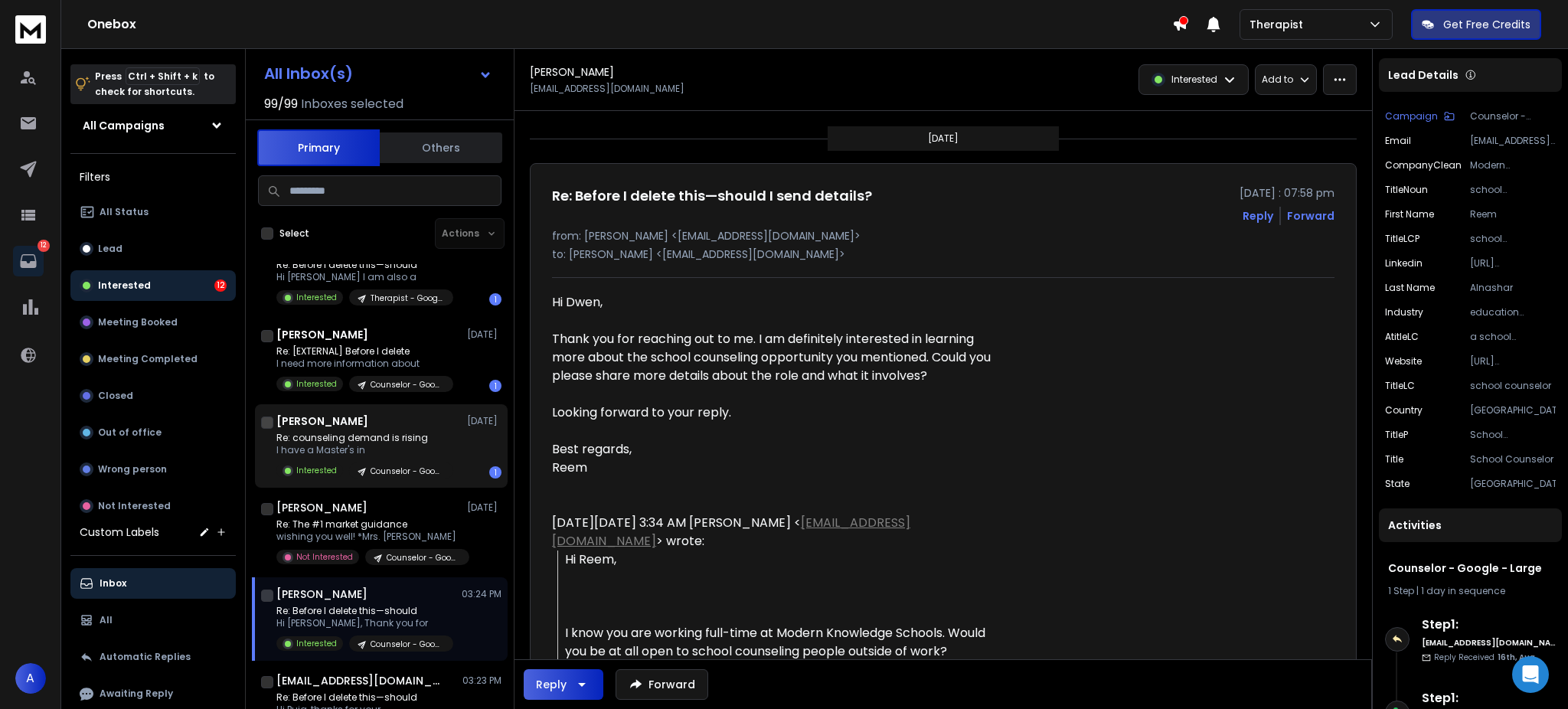
click at [391, 439] on p "Re: counseling demand is rising" at bounding box center [364, 438] width 176 height 12
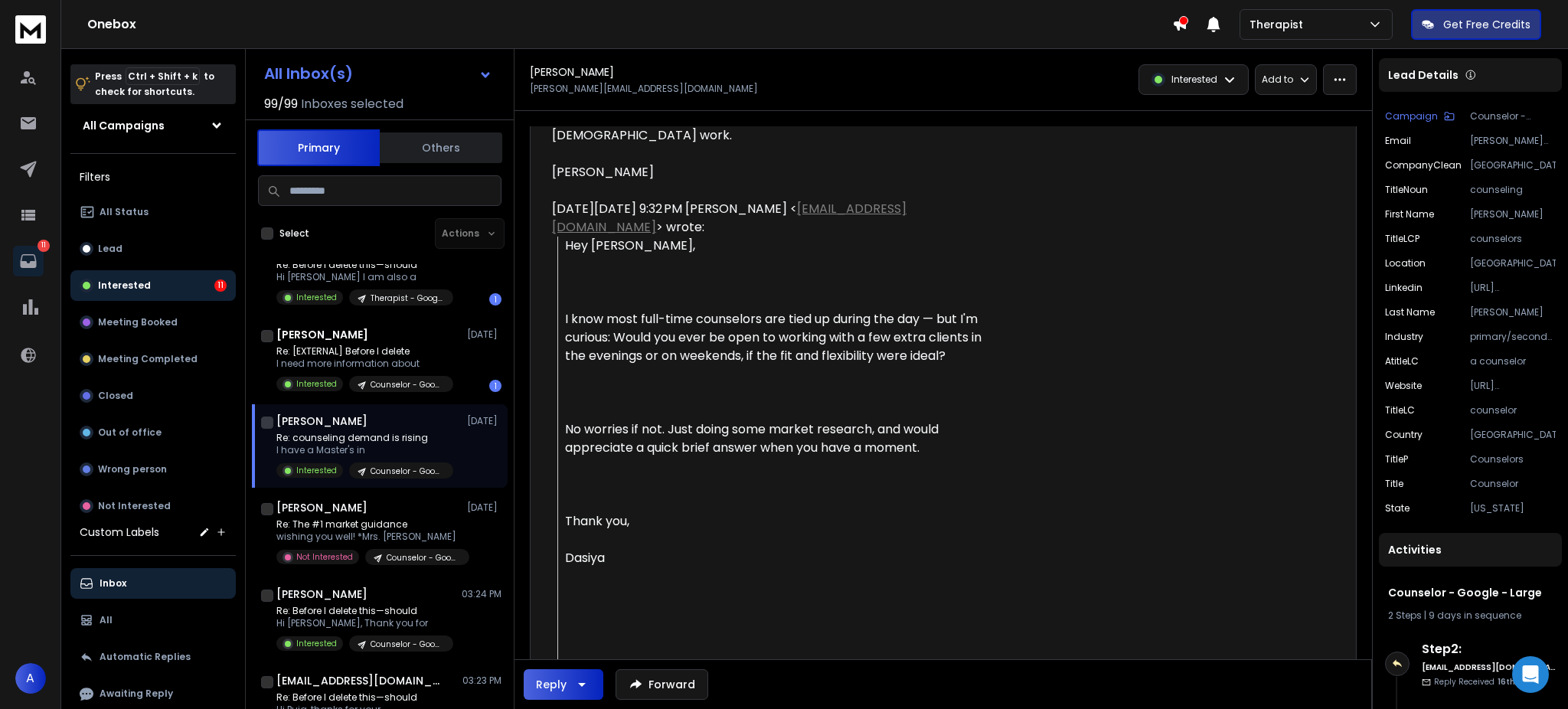
scroll to position [0, 0]
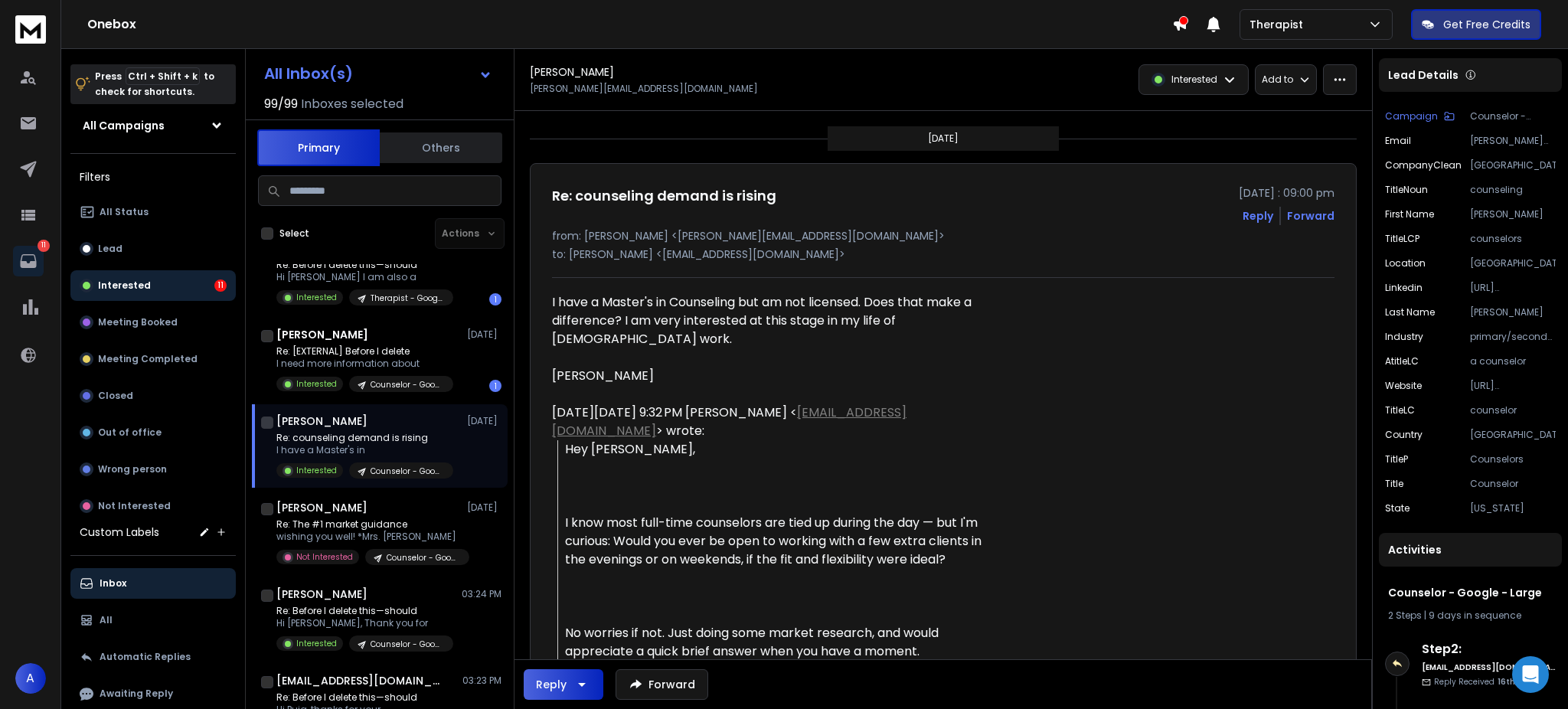
click at [561, 683] on div "Reply" at bounding box center [552, 684] width 31 height 15
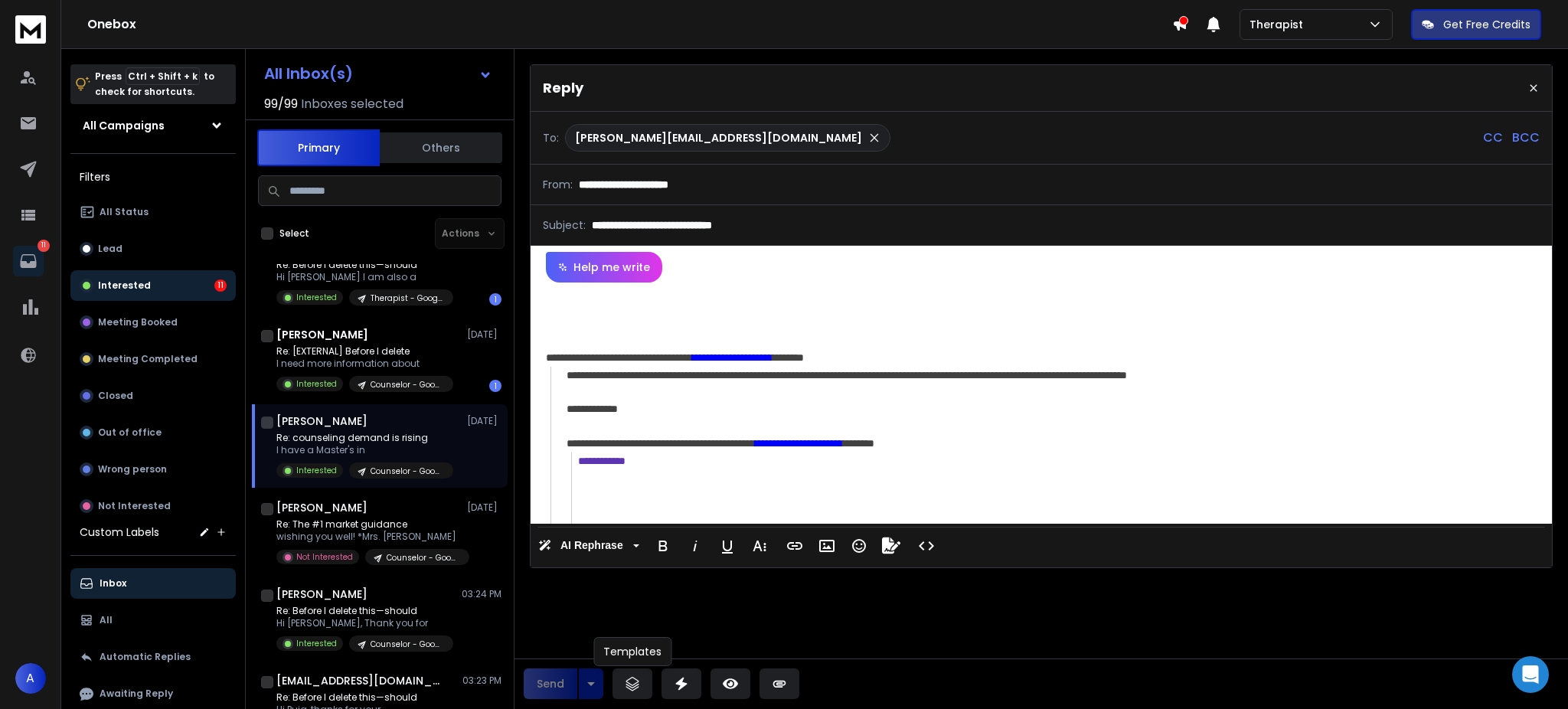
click at [631, 693] on button at bounding box center [632, 683] width 40 height 31
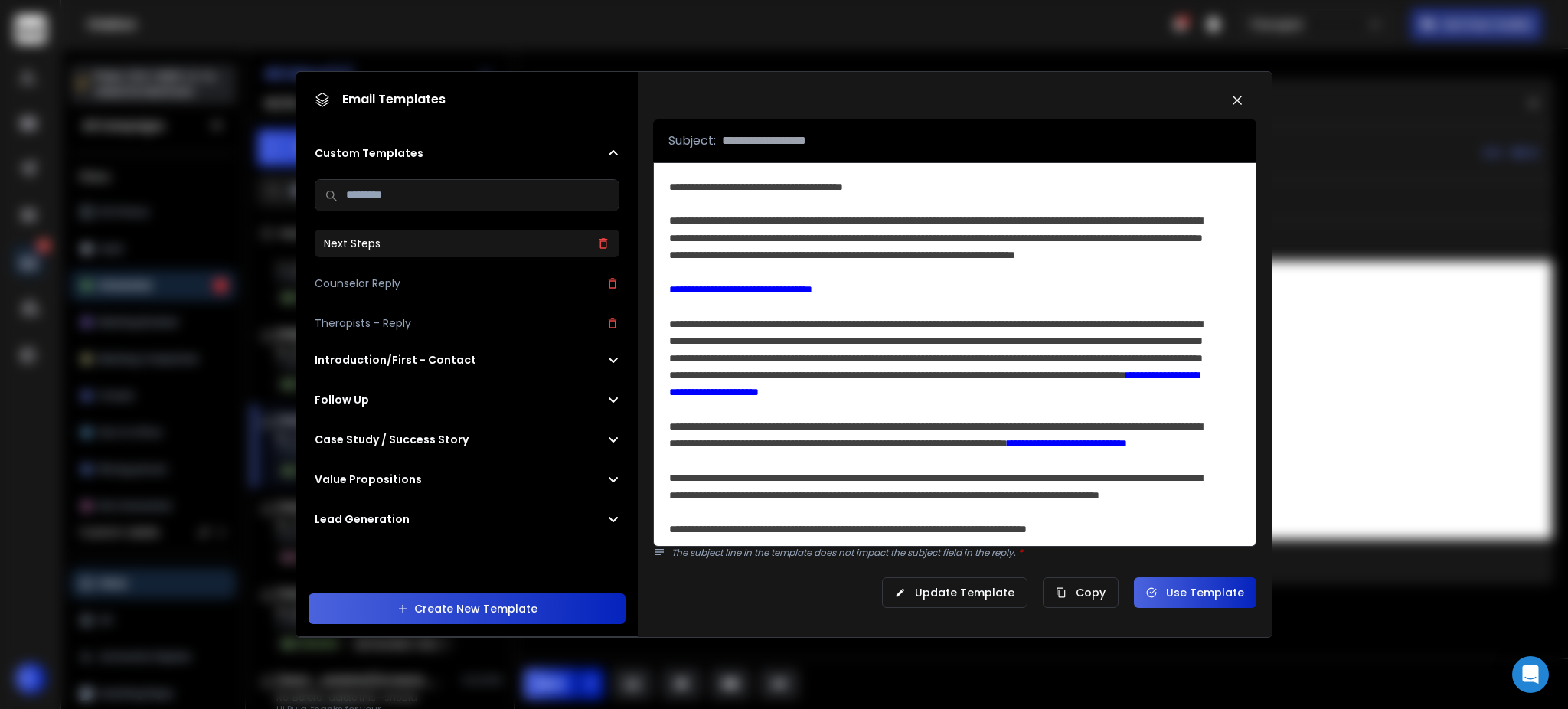
click at [495, 251] on div "Counselor Reply" at bounding box center [467, 244] width 286 height 15
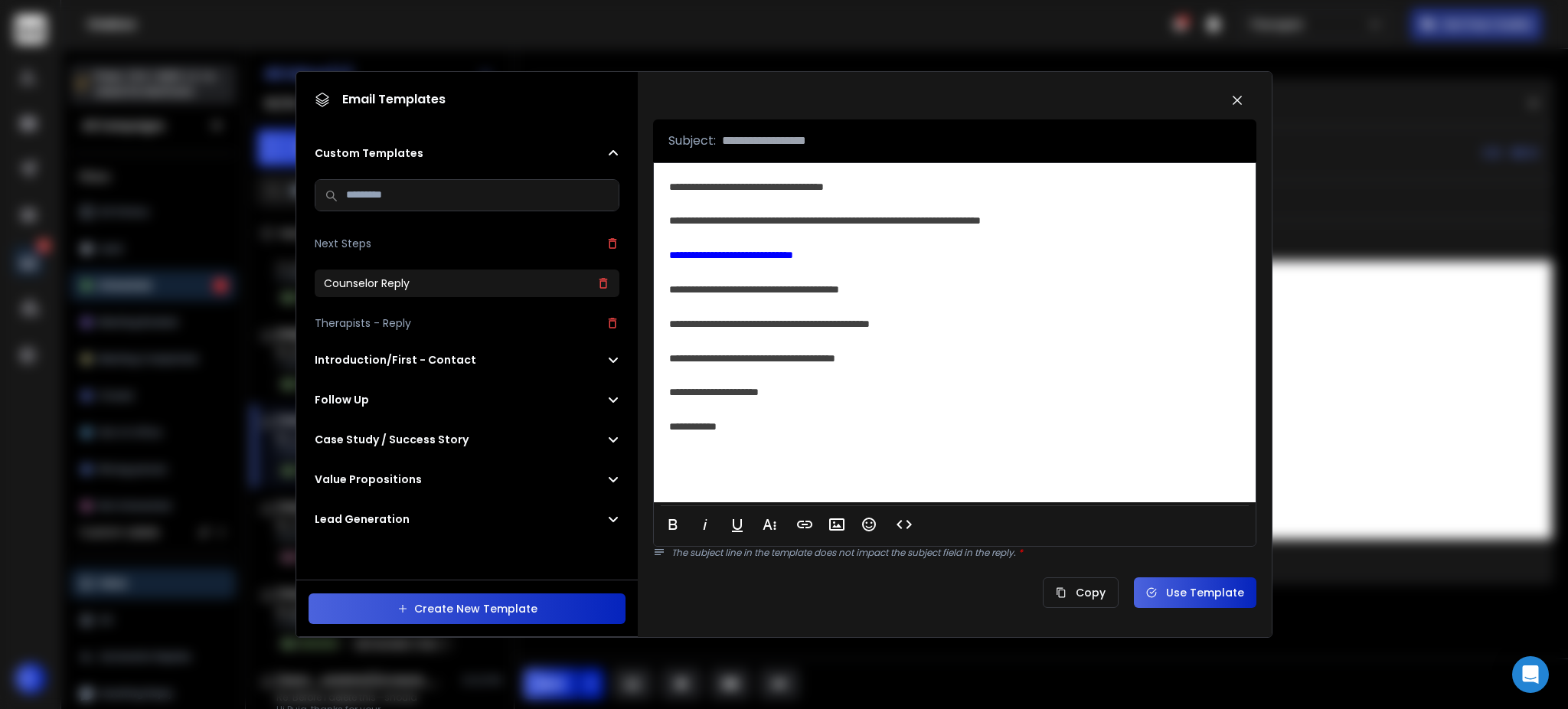
drag, startPoint x: 1160, startPoint y: 585, endPoint x: 1142, endPoint y: 587, distance: 18.1
click at [1161, 585] on button "Use Template" at bounding box center [1195, 592] width 123 height 31
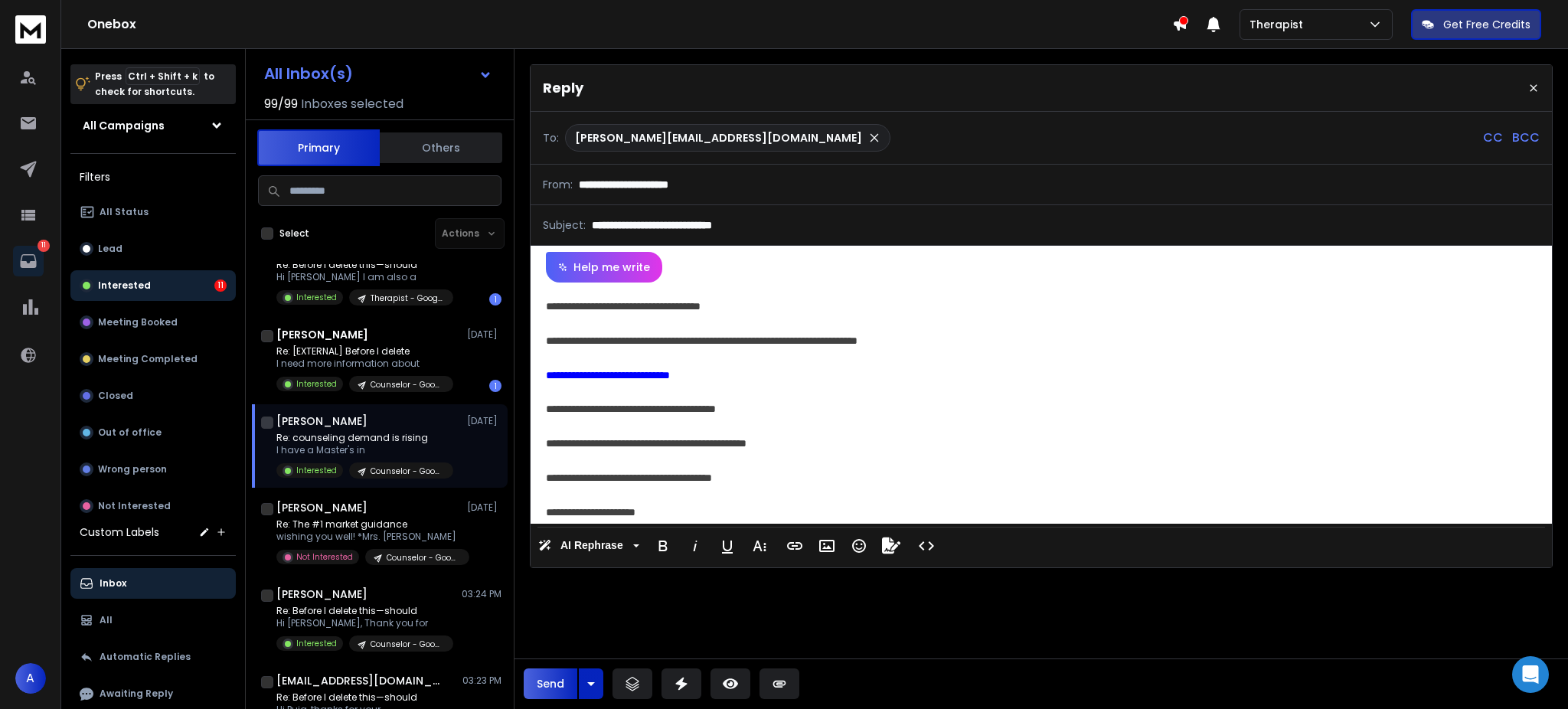
click at [561, 306] on div "**********" at bounding box center [1031, 306] width 971 height 17
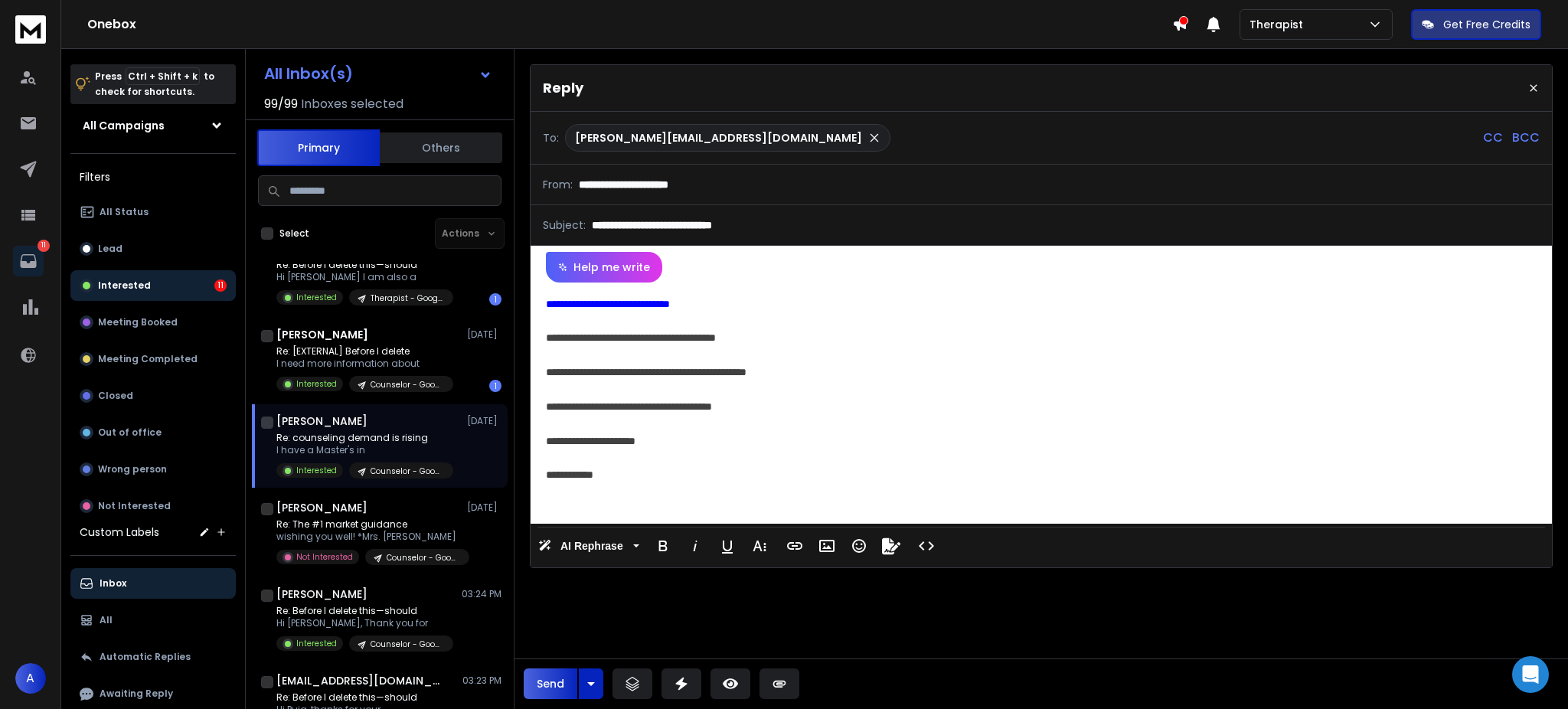
scroll to position [101, 0]
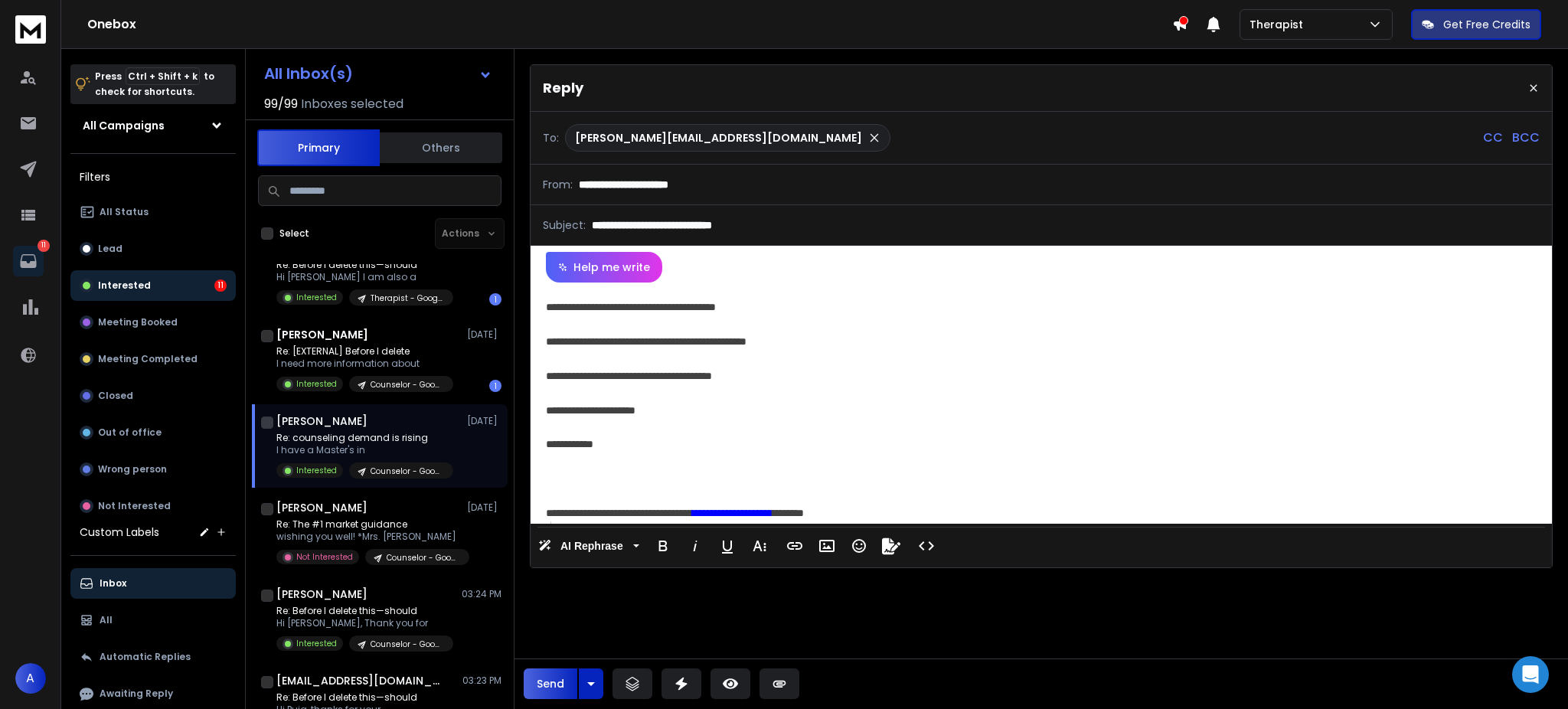
click at [591, 462] on div at bounding box center [1039, 462] width 987 height 17
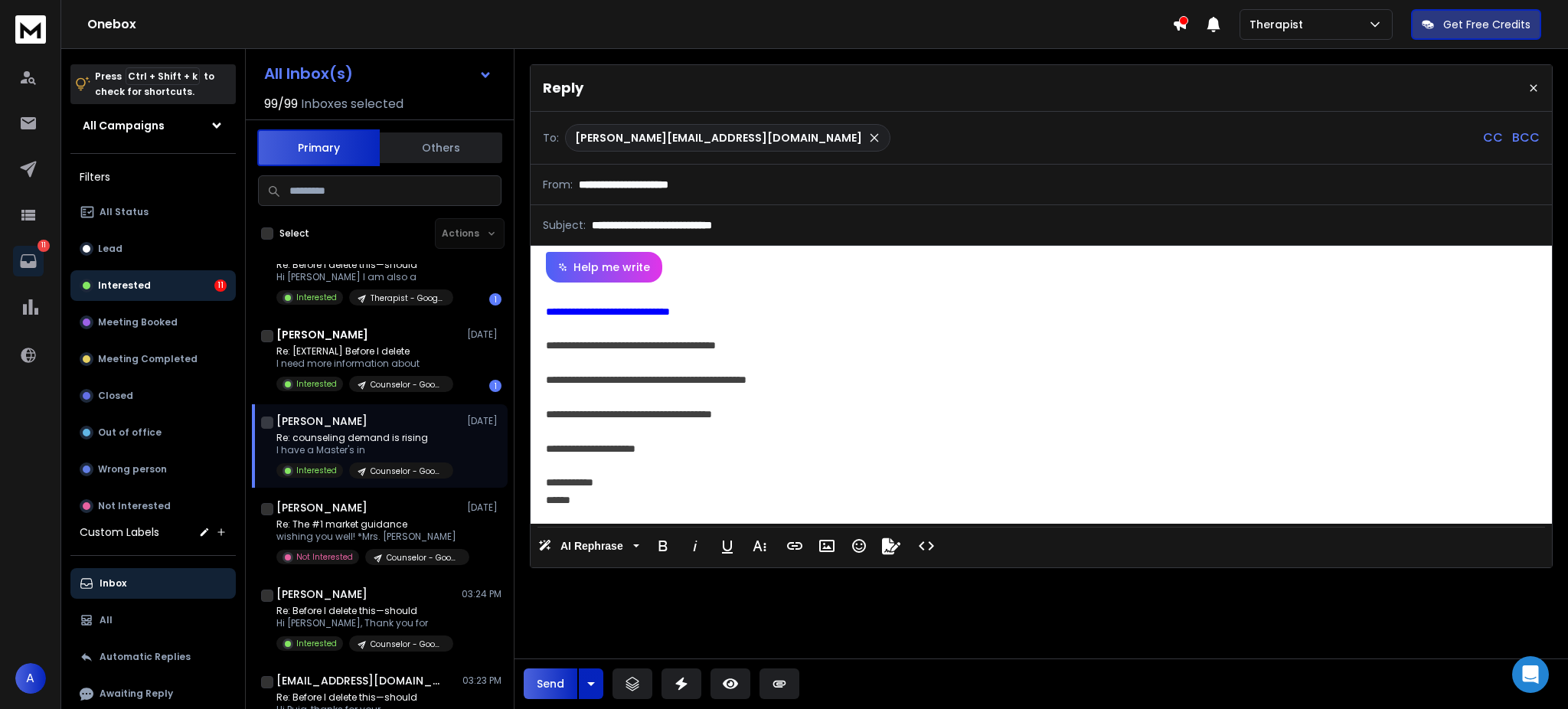
scroll to position [0, 0]
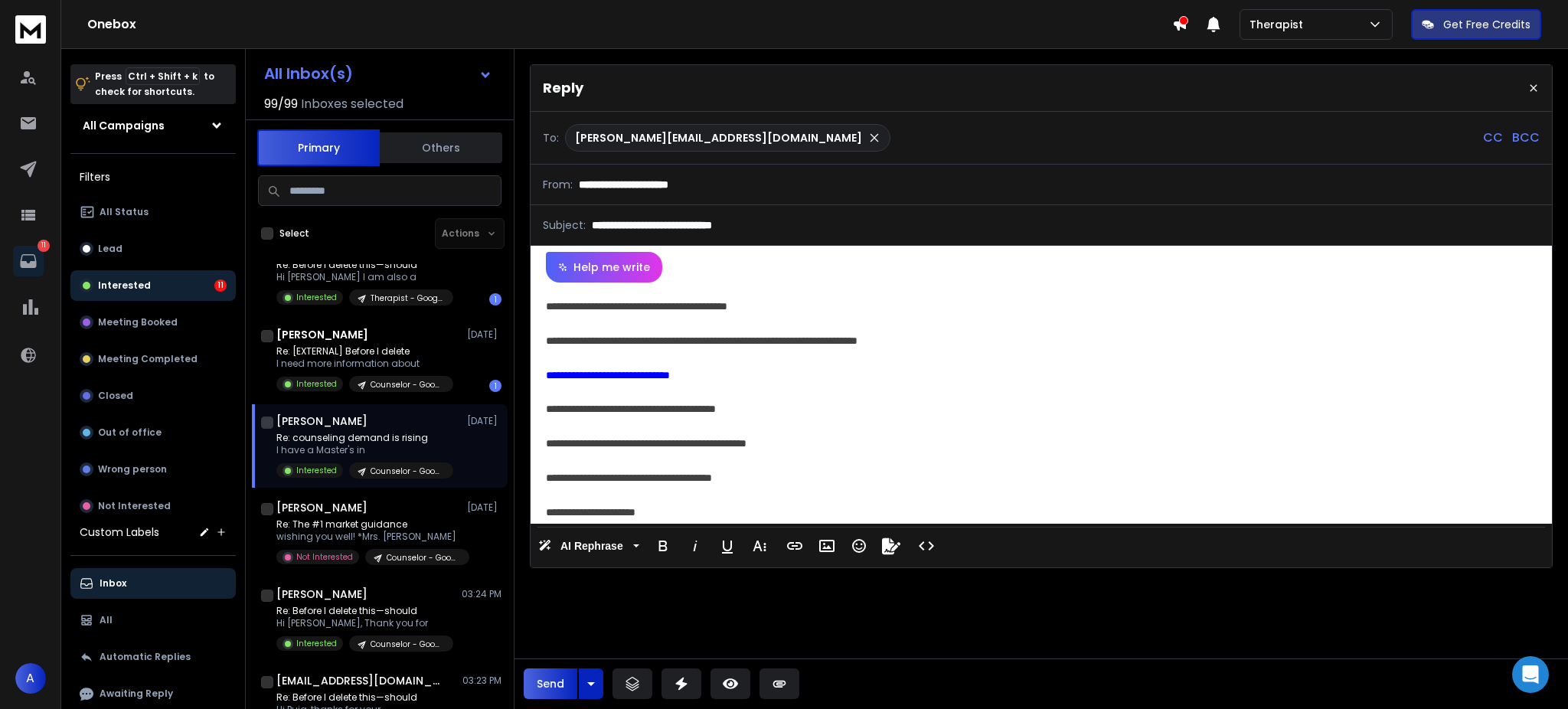
click at [790, 409] on div "**********" at bounding box center [1031, 409] width 971 height 17
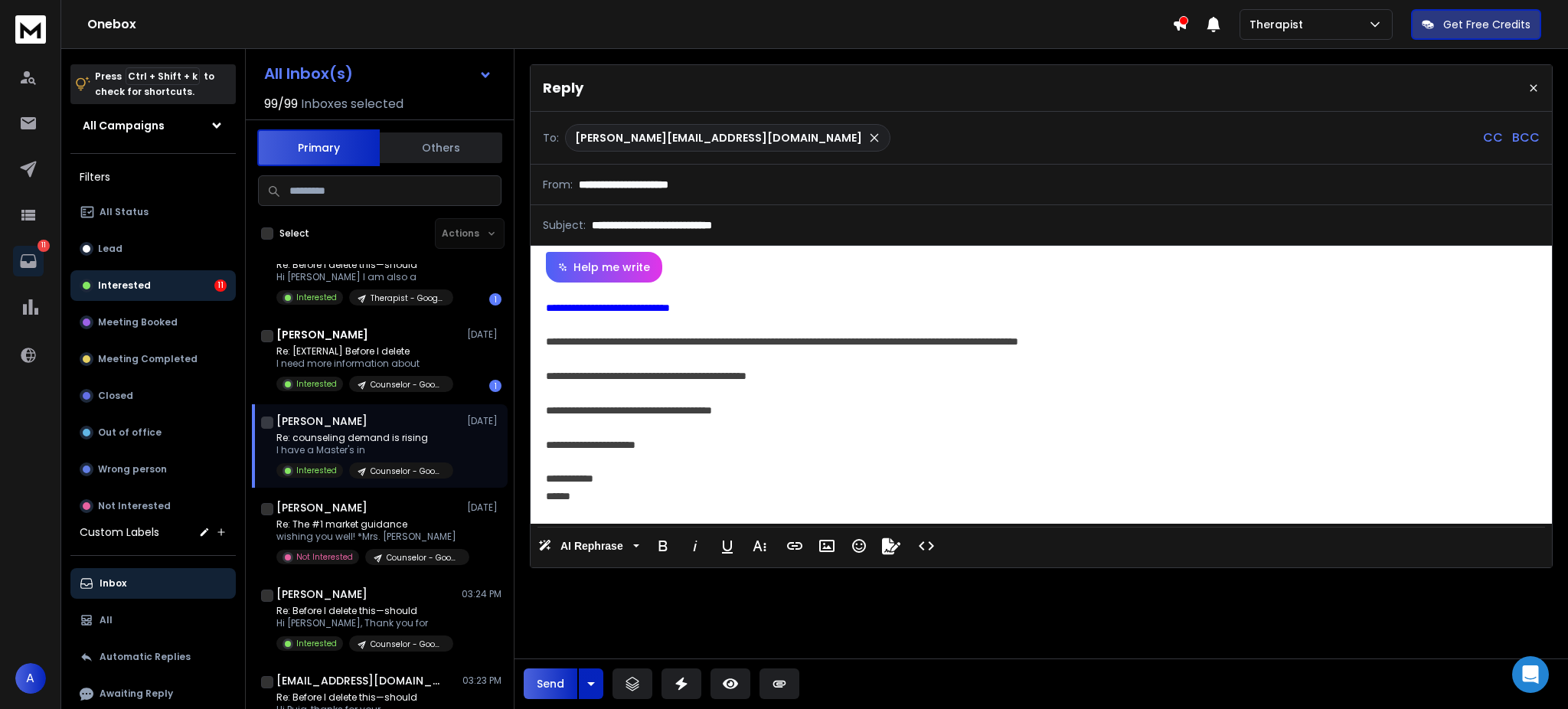
scroll to position [101, 0]
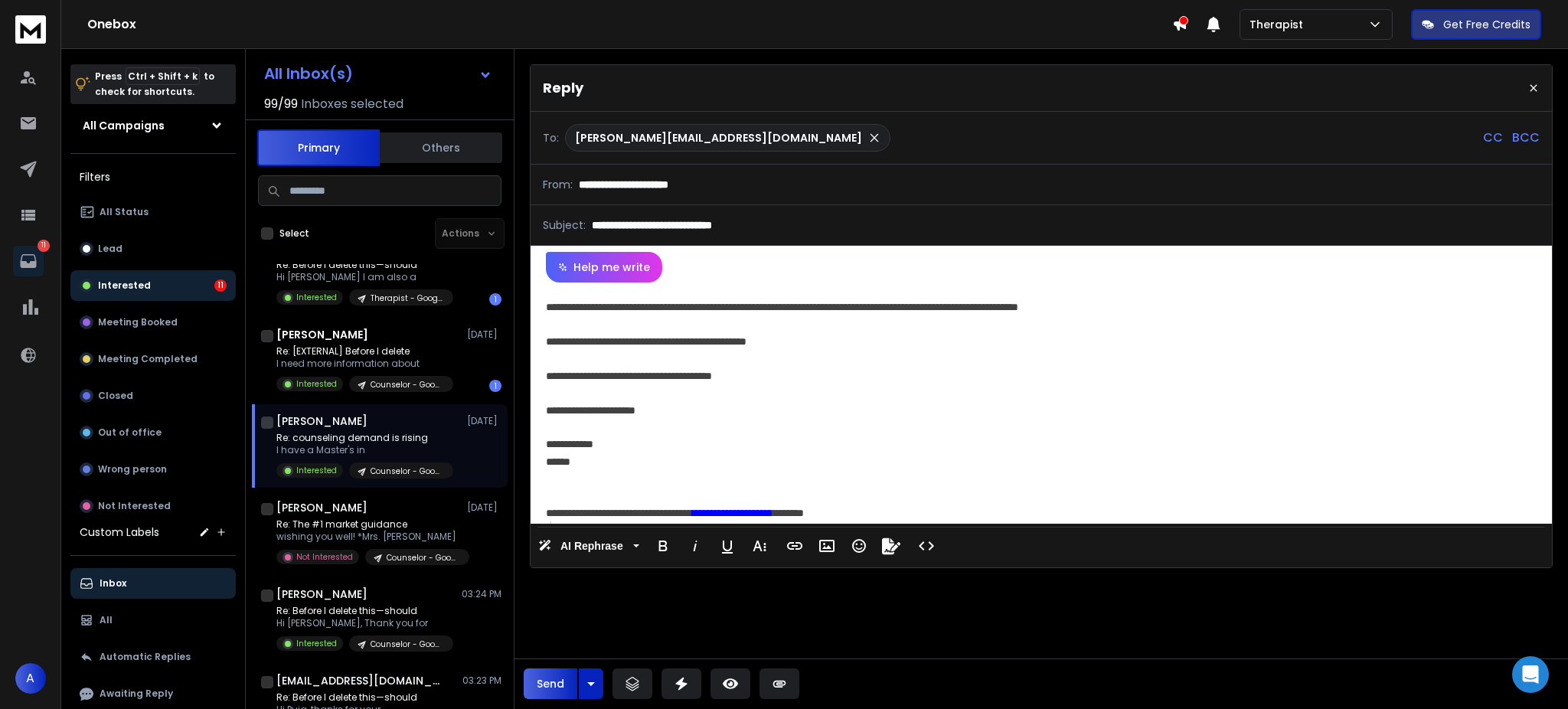
click at [547, 694] on button "Send" at bounding box center [550, 683] width 54 height 31
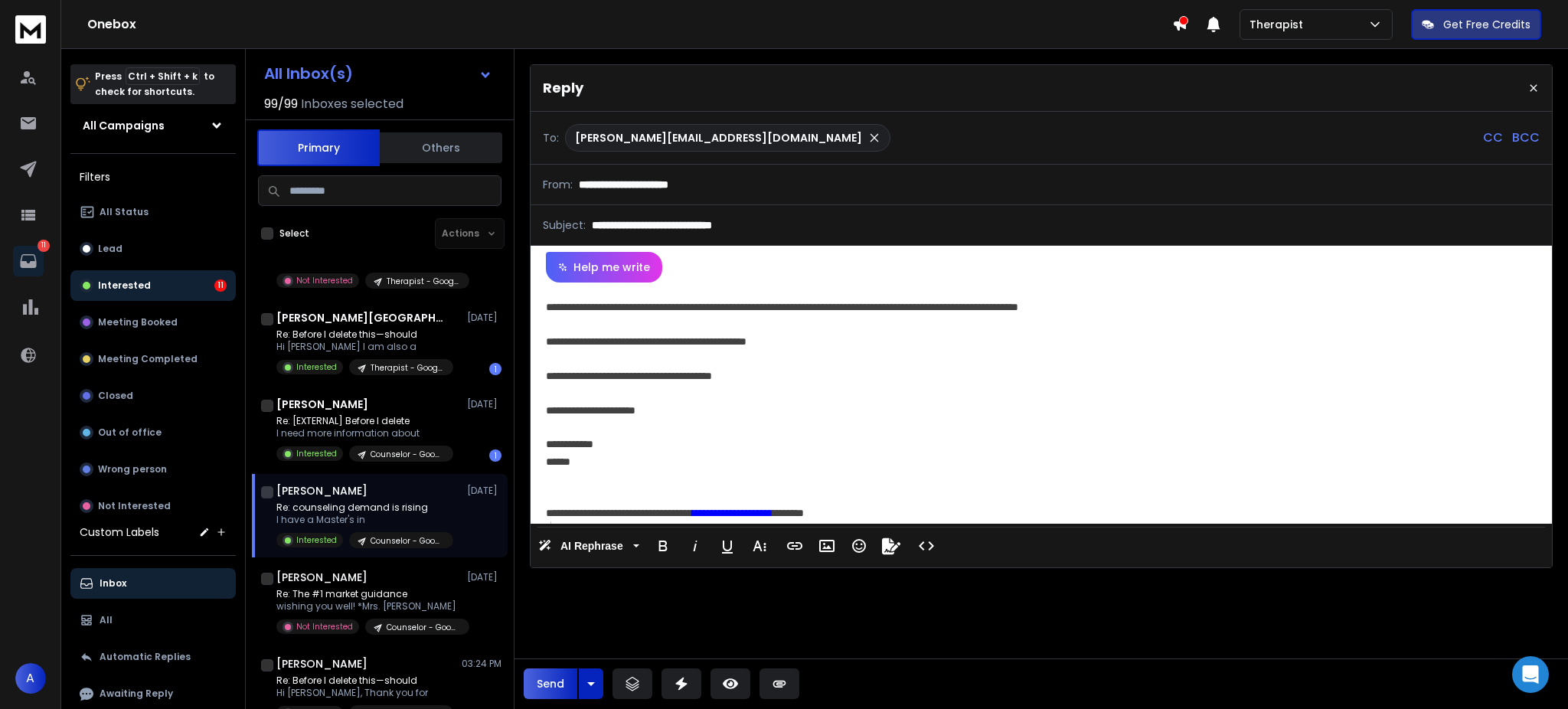
scroll to position [1836, 0]
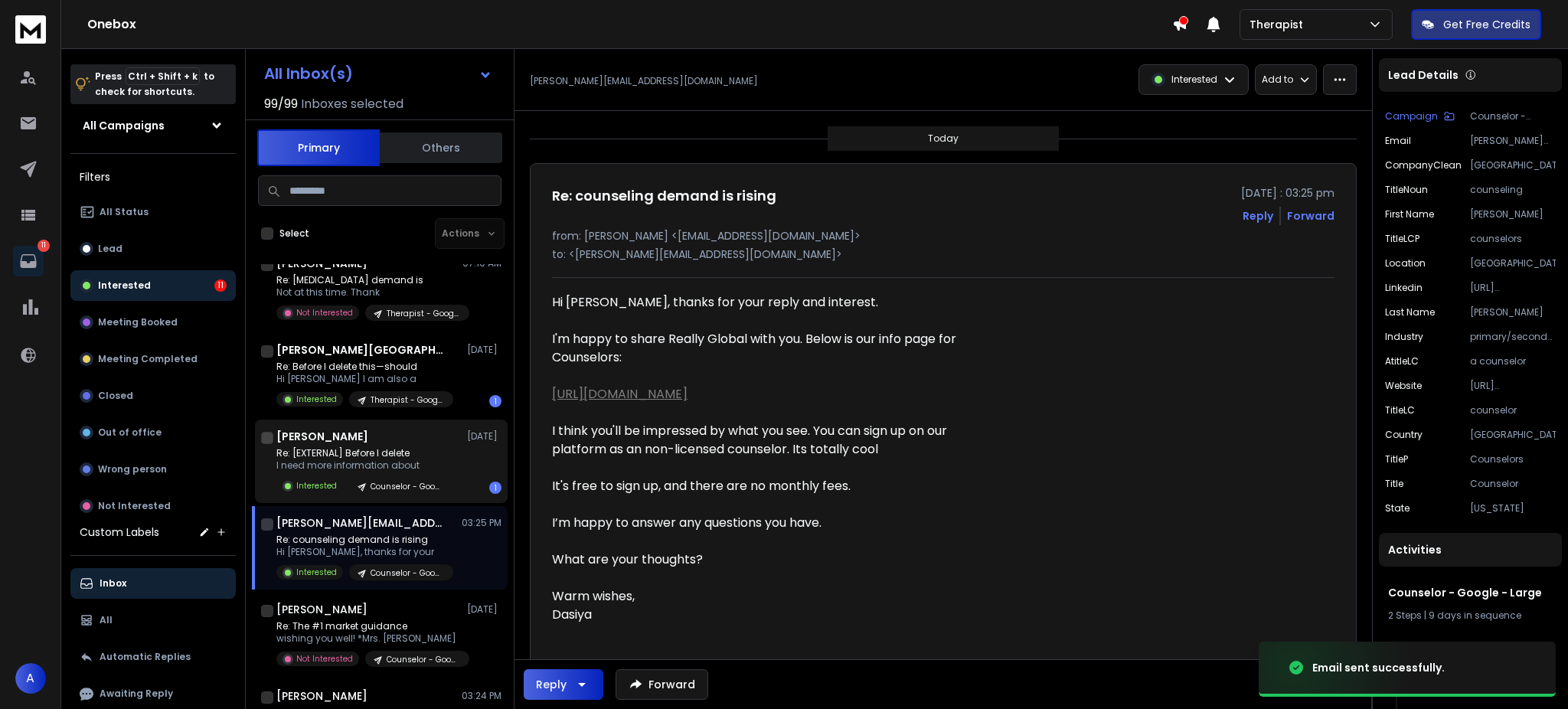
click at [417, 447] on p "Re: [EXTERNAL] Before I delete" at bounding box center [364, 452] width 176 height 12
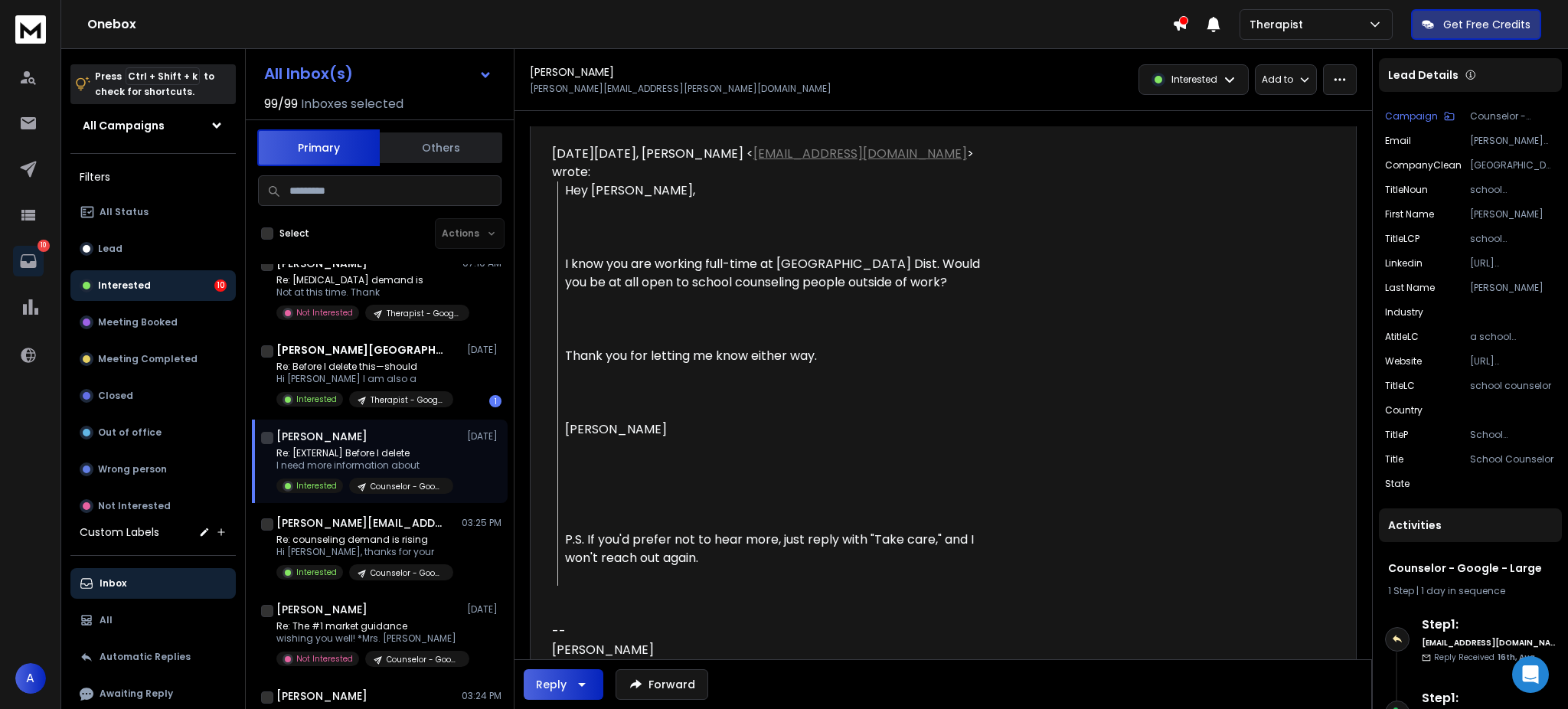
scroll to position [0, 0]
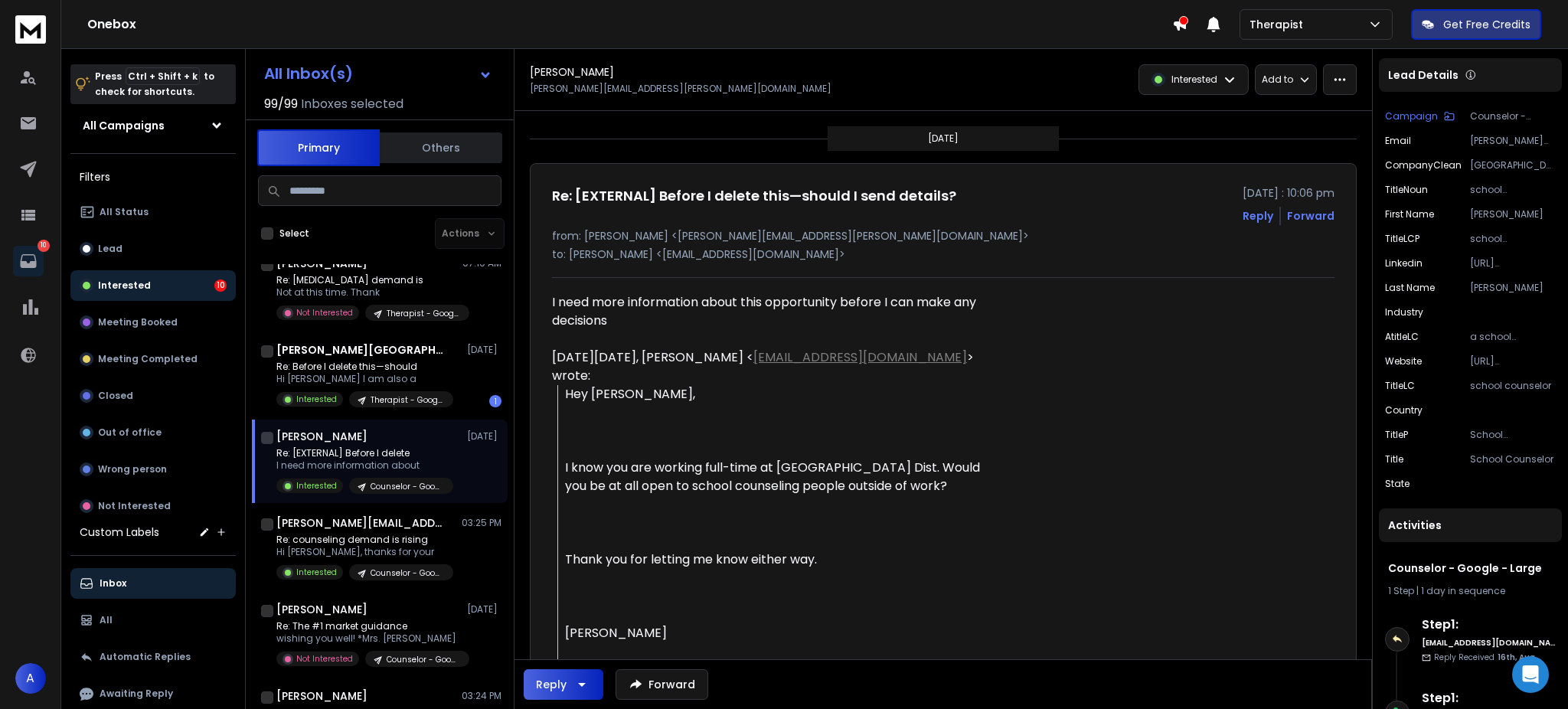
click at [532, 685] on button "Reply" at bounding box center [563, 684] width 79 height 31
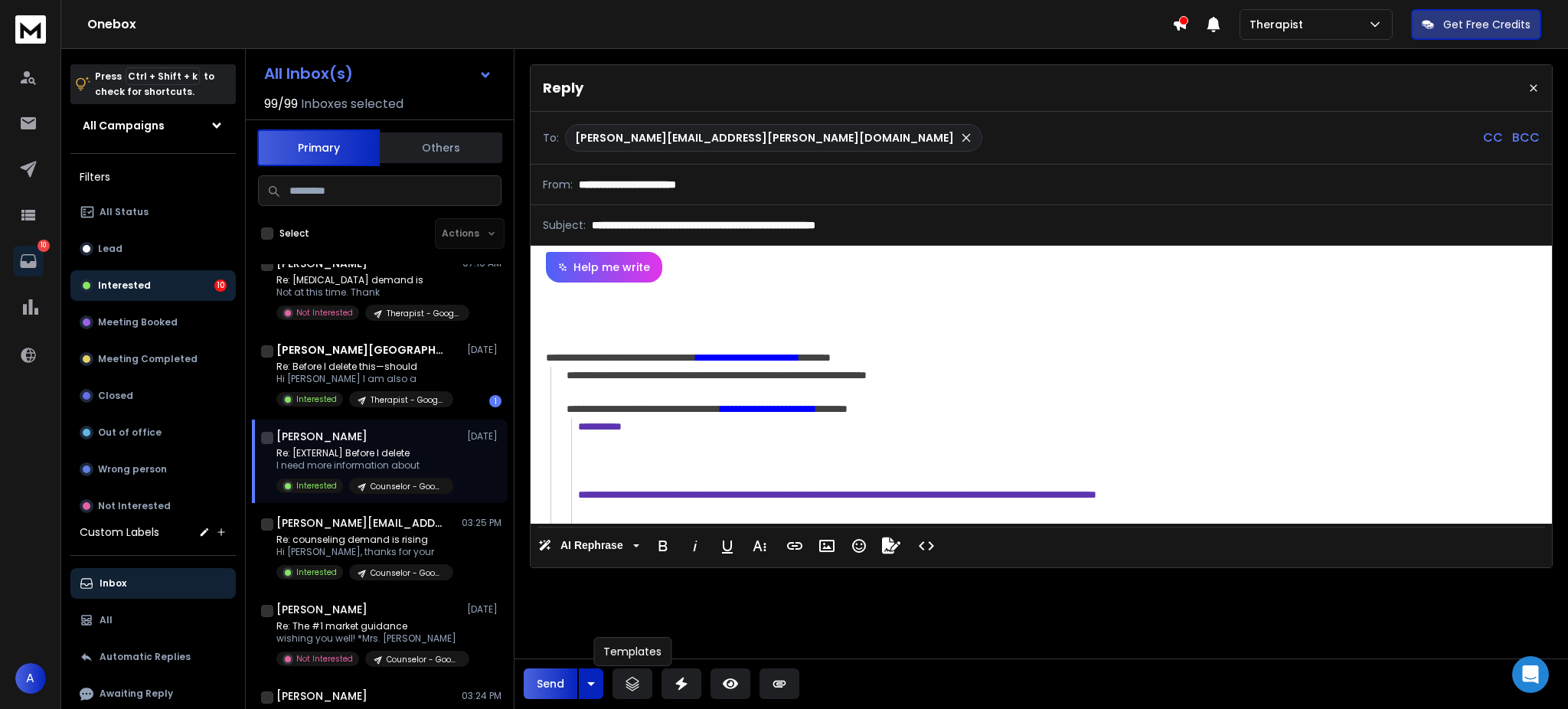
click at [621, 687] on button at bounding box center [632, 683] width 40 height 31
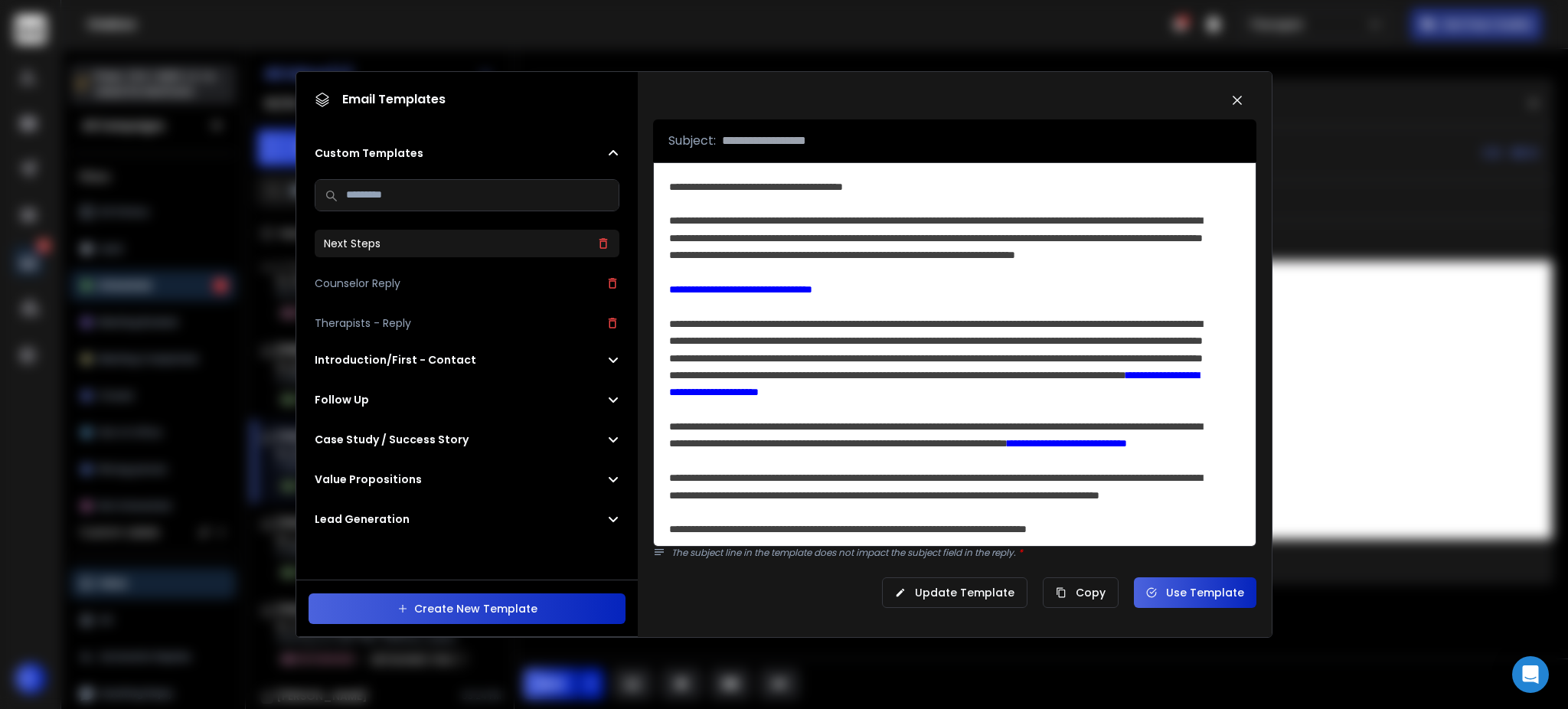
drag, startPoint x: 394, startPoint y: 280, endPoint x: 404, endPoint y: 288, distance: 12.8
click at [380, 251] on h3 "Counselor Reply" at bounding box center [352, 244] width 56 height 15
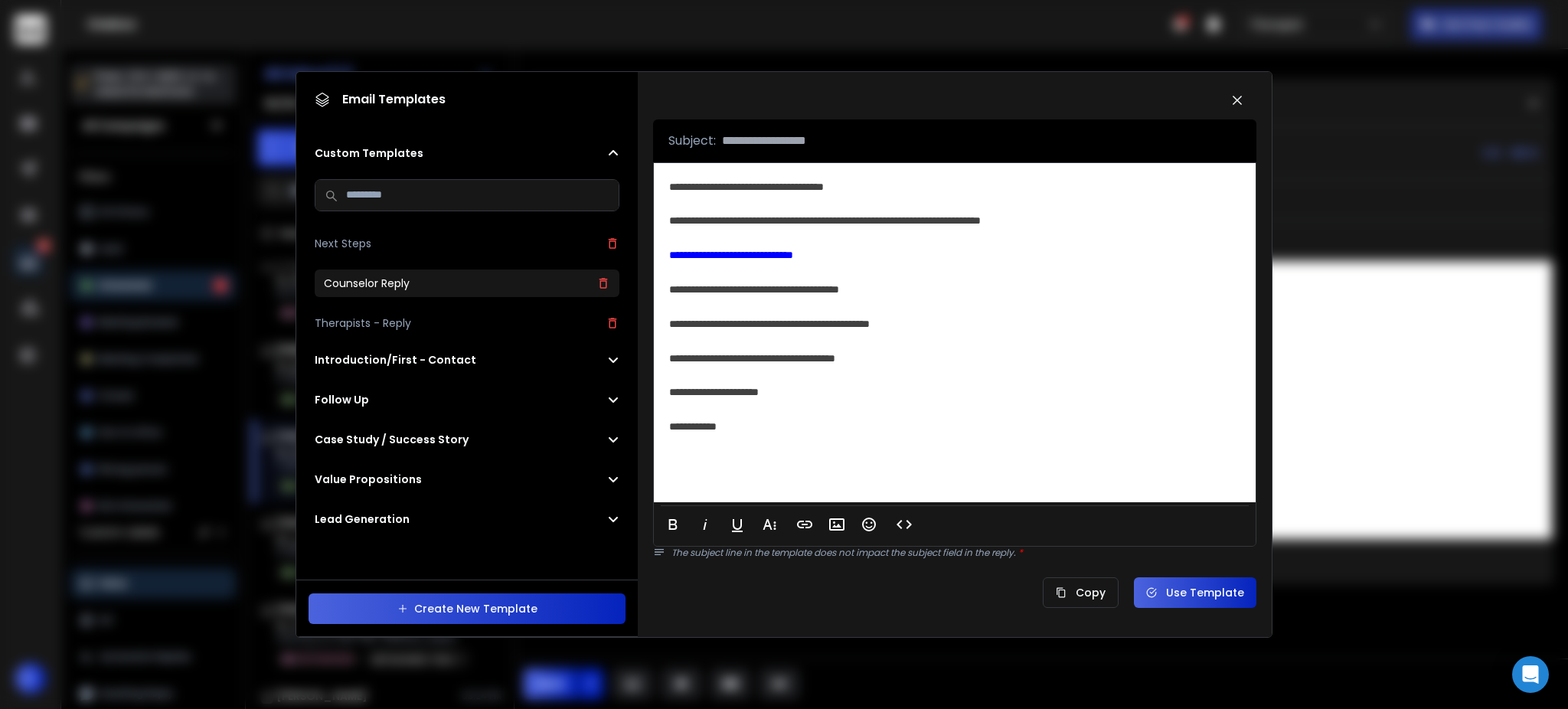
click at [1201, 591] on button "Use Template" at bounding box center [1195, 592] width 123 height 31
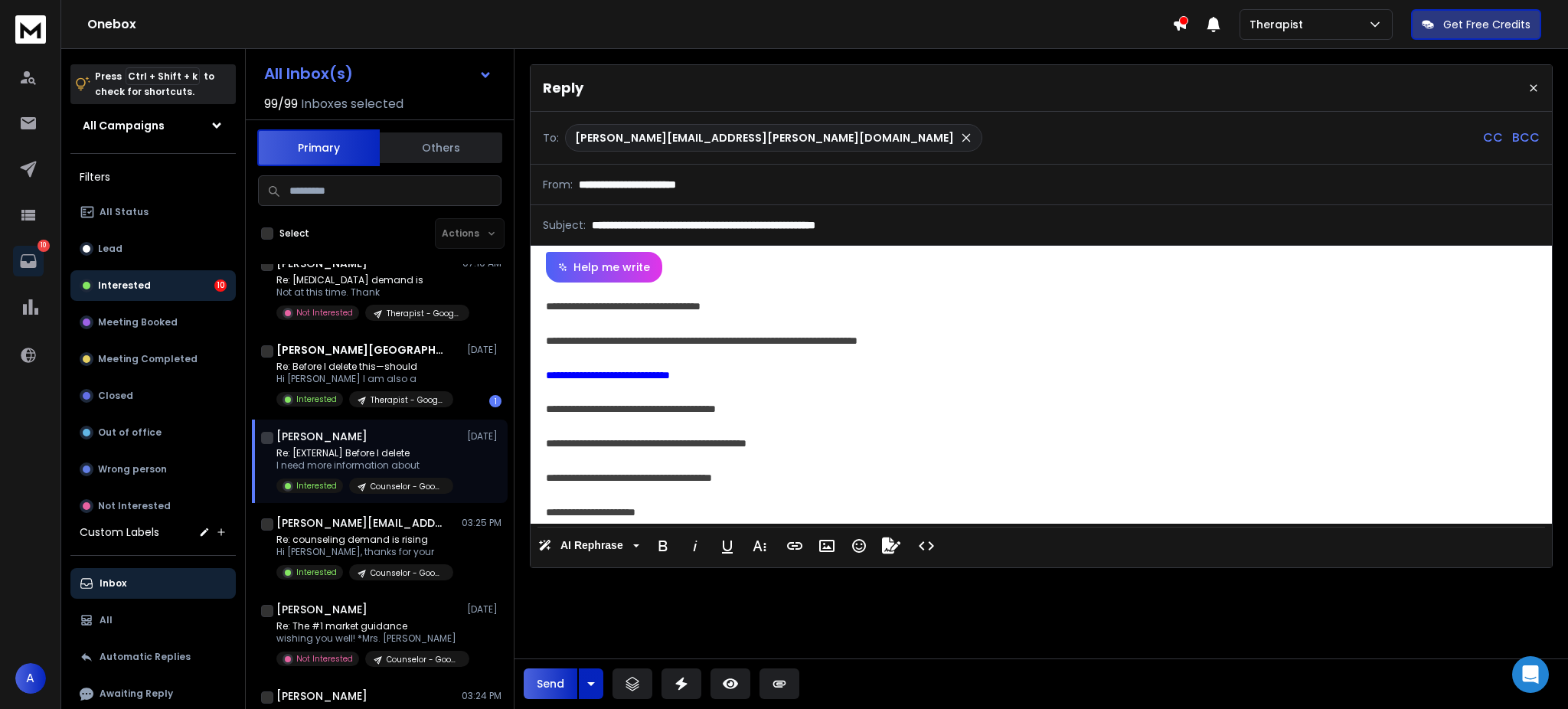
click at [556, 311] on div "**********" at bounding box center [1031, 306] width 971 height 17
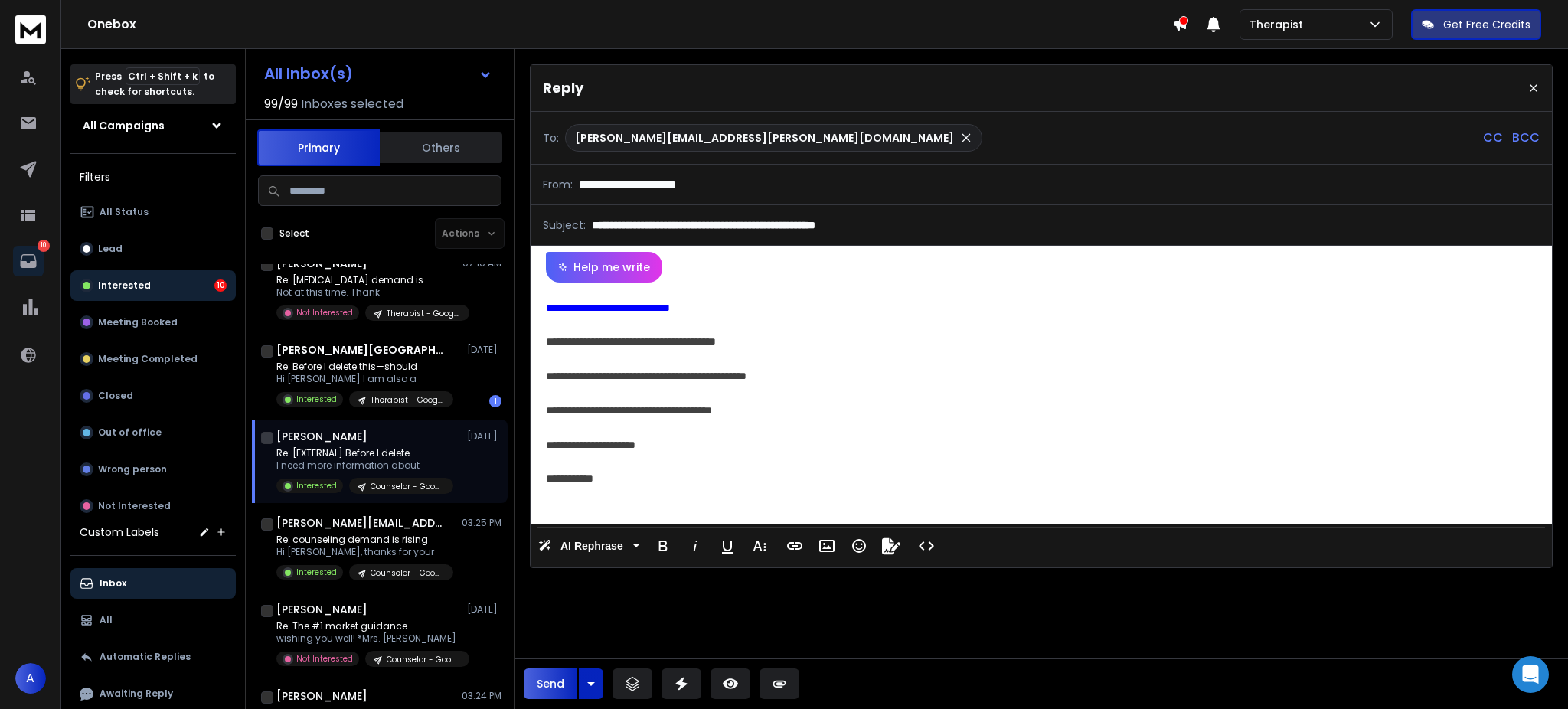
scroll to position [101, 0]
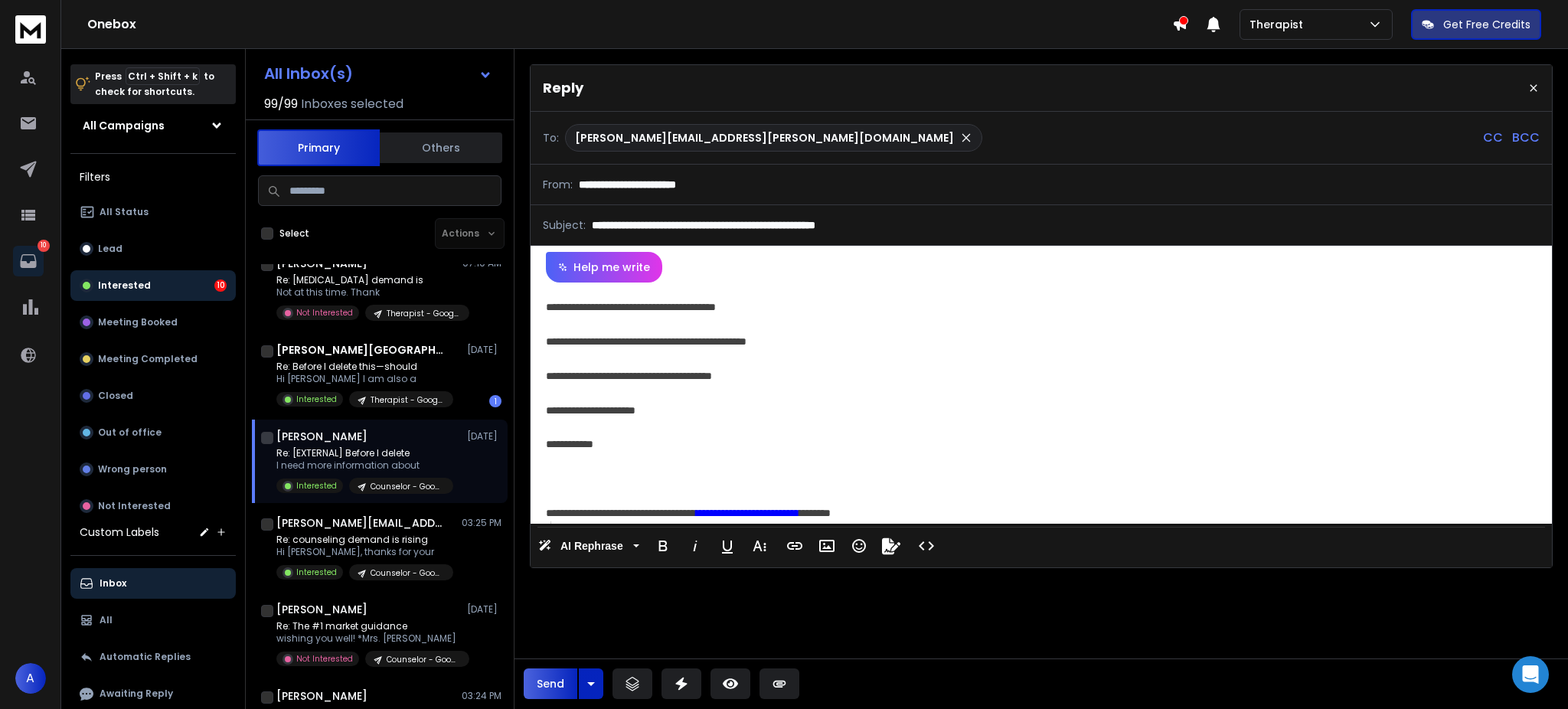
drag, startPoint x: 586, startPoint y: 446, endPoint x: 585, endPoint y: 466, distance: 20.0
click at [583, 447] on div "**********" at bounding box center [1031, 444] width 971 height 17
click at [585, 469] on div at bounding box center [1039, 462] width 987 height 17
click at [565, 689] on button "Send" at bounding box center [550, 683] width 54 height 31
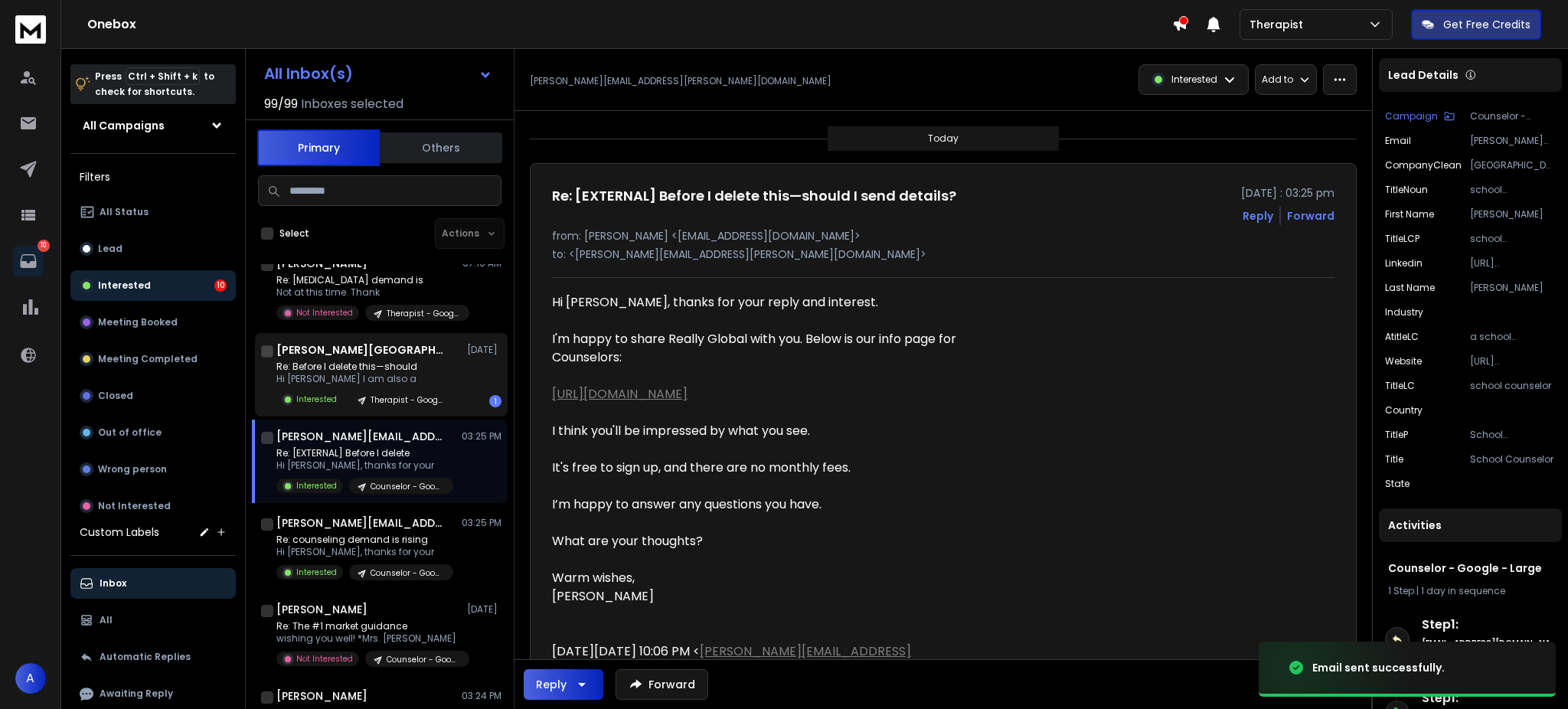
click at [347, 372] on p "Hi David I am also a" at bounding box center [364, 378] width 176 height 12
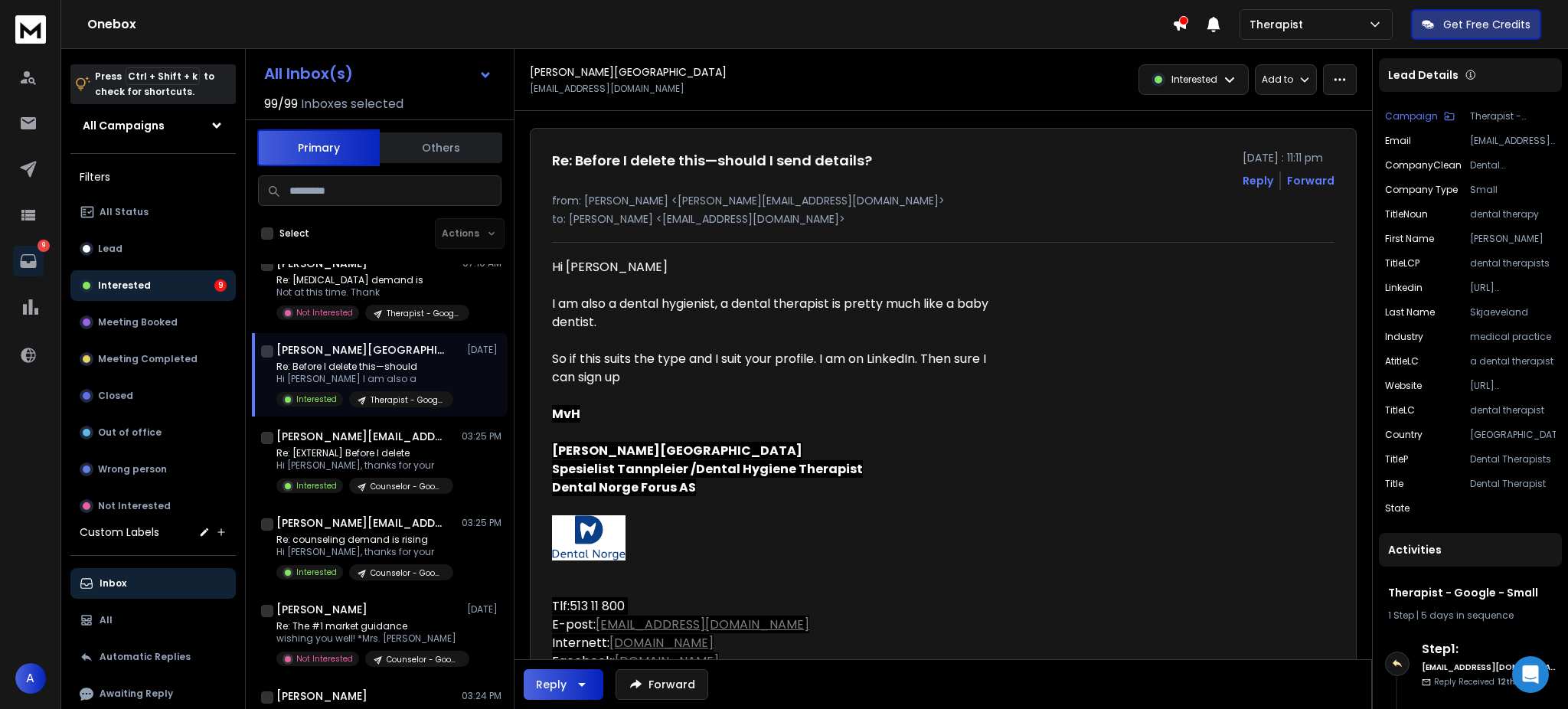
scroll to position [0, 0]
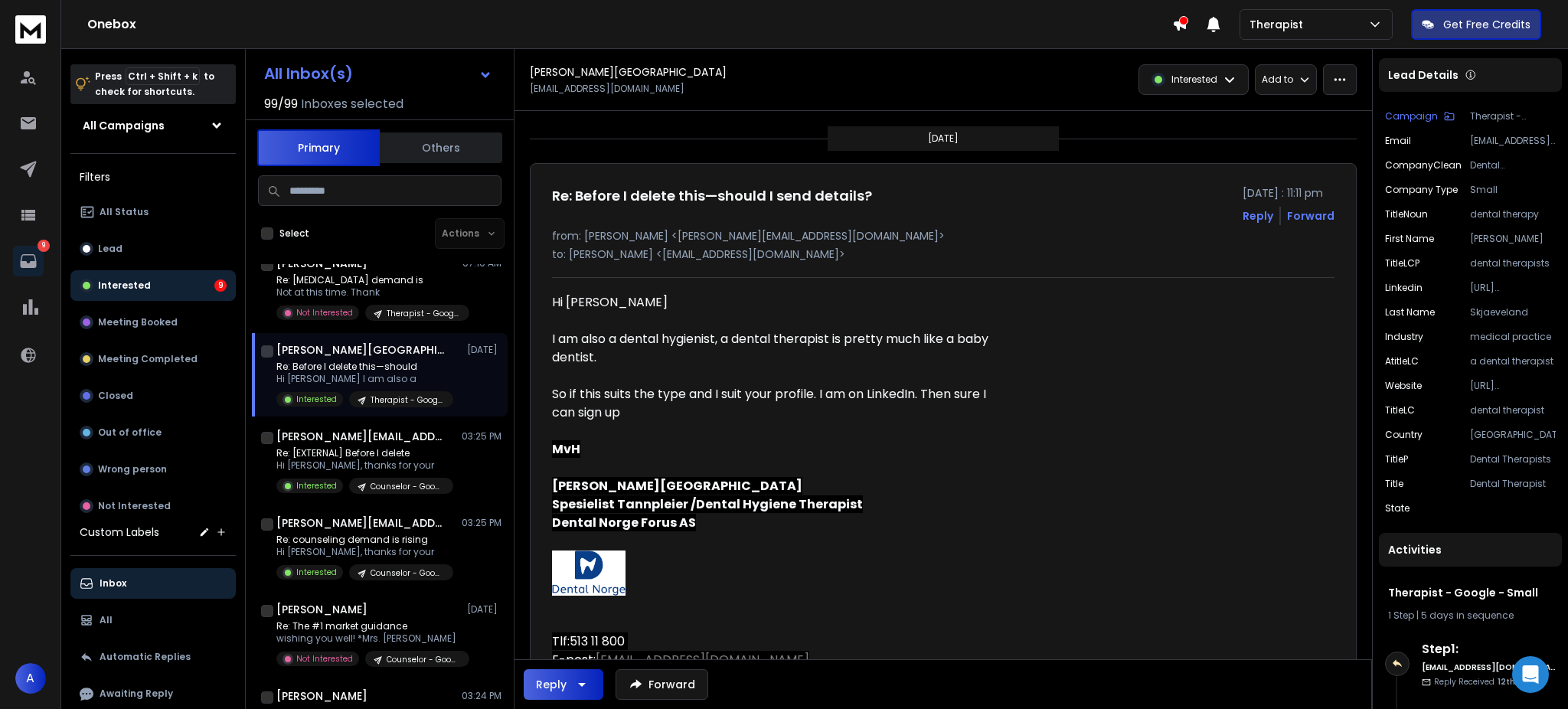
click at [552, 687] on div "Reply" at bounding box center [552, 684] width 31 height 15
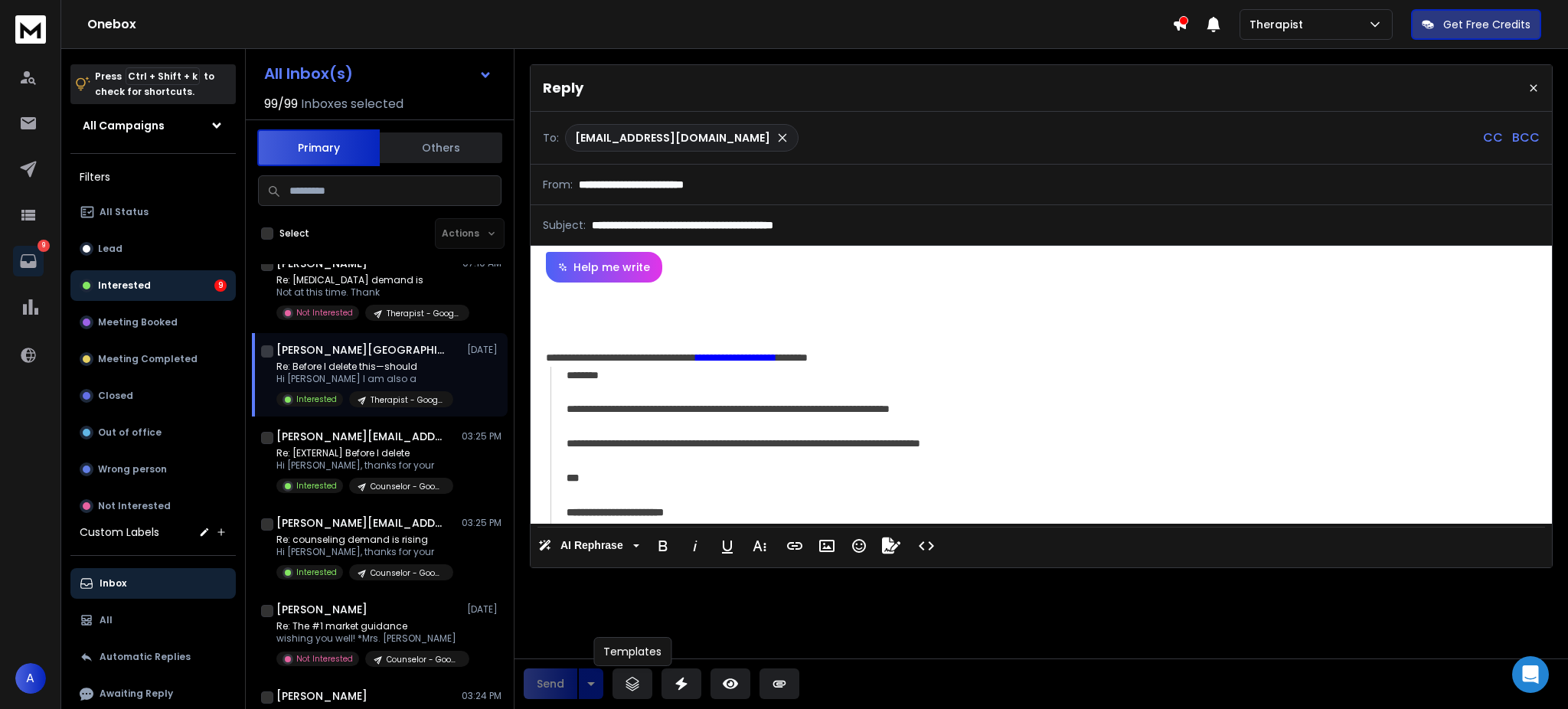
click at [622, 690] on button at bounding box center [632, 683] width 40 height 31
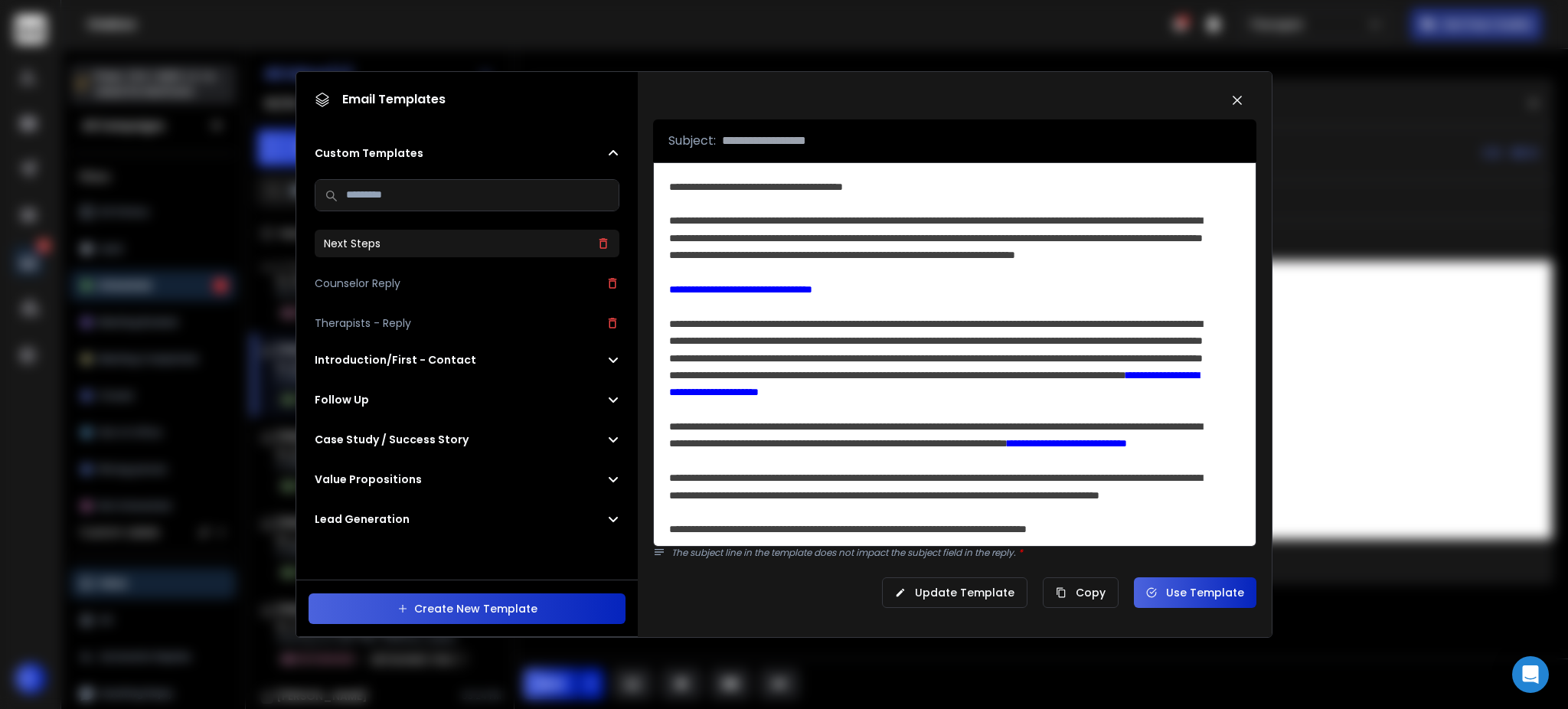
click at [1220, 582] on button "Use Template" at bounding box center [1195, 592] width 123 height 31
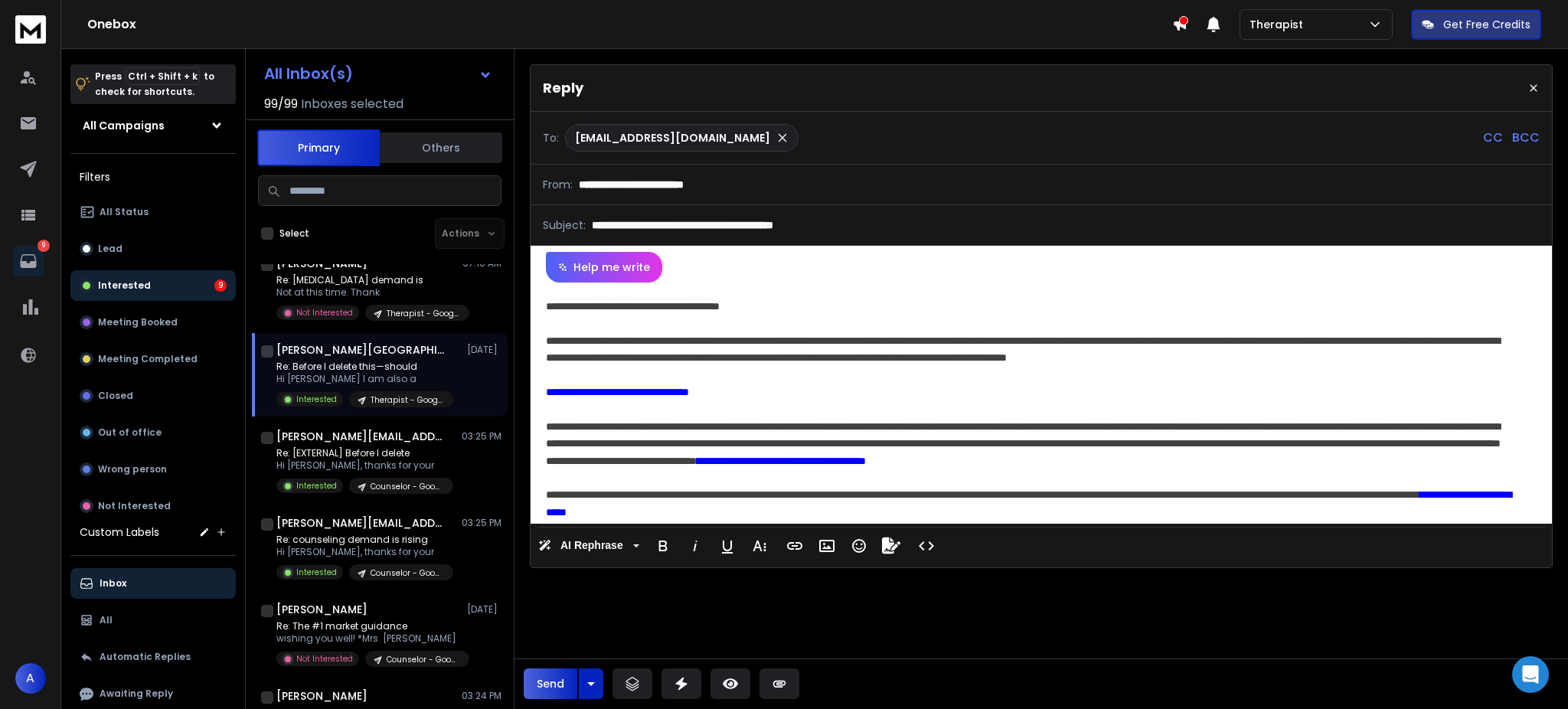
click at [549, 291] on div "**********" at bounding box center [1041, 402] width 1021 height 241
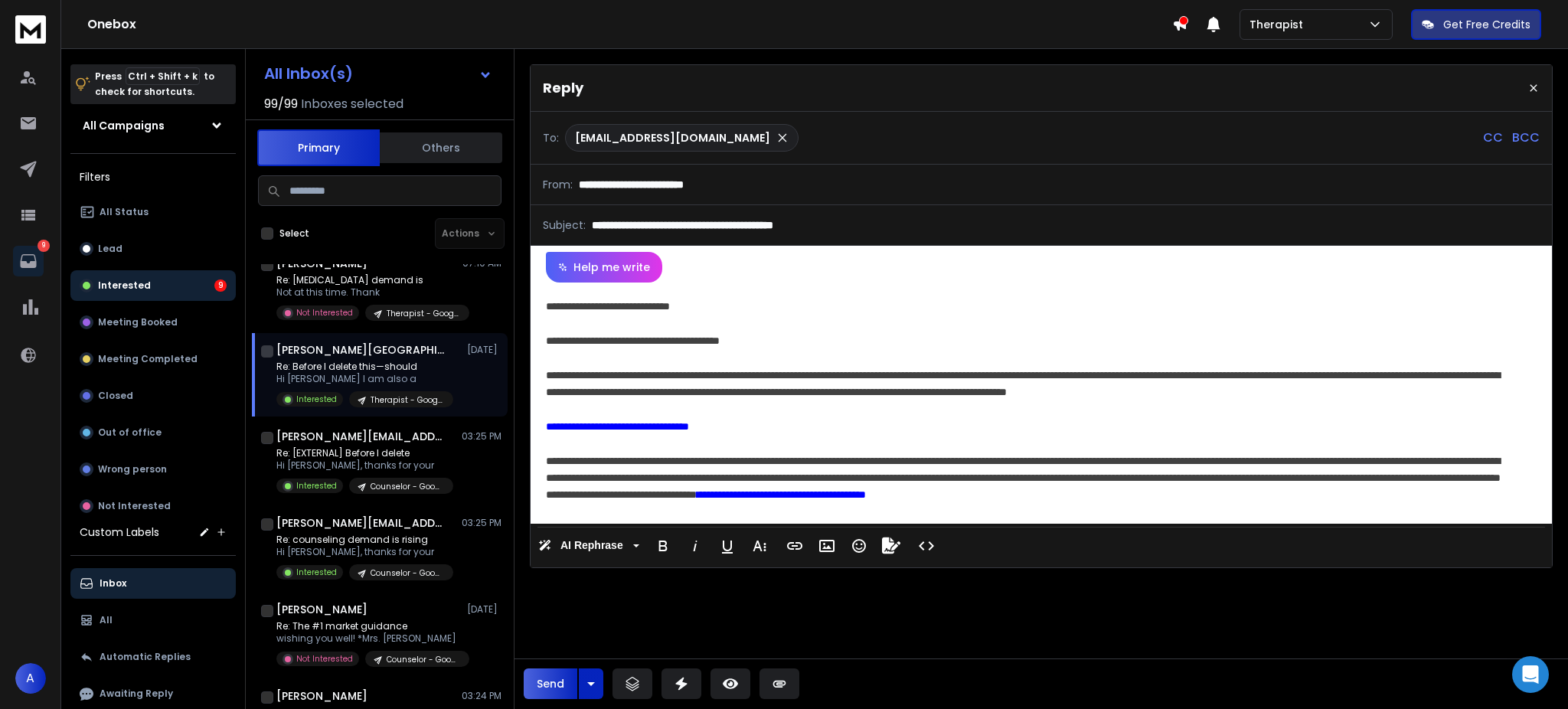
click at [548, 686] on button "Send" at bounding box center [550, 683] width 54 height 31
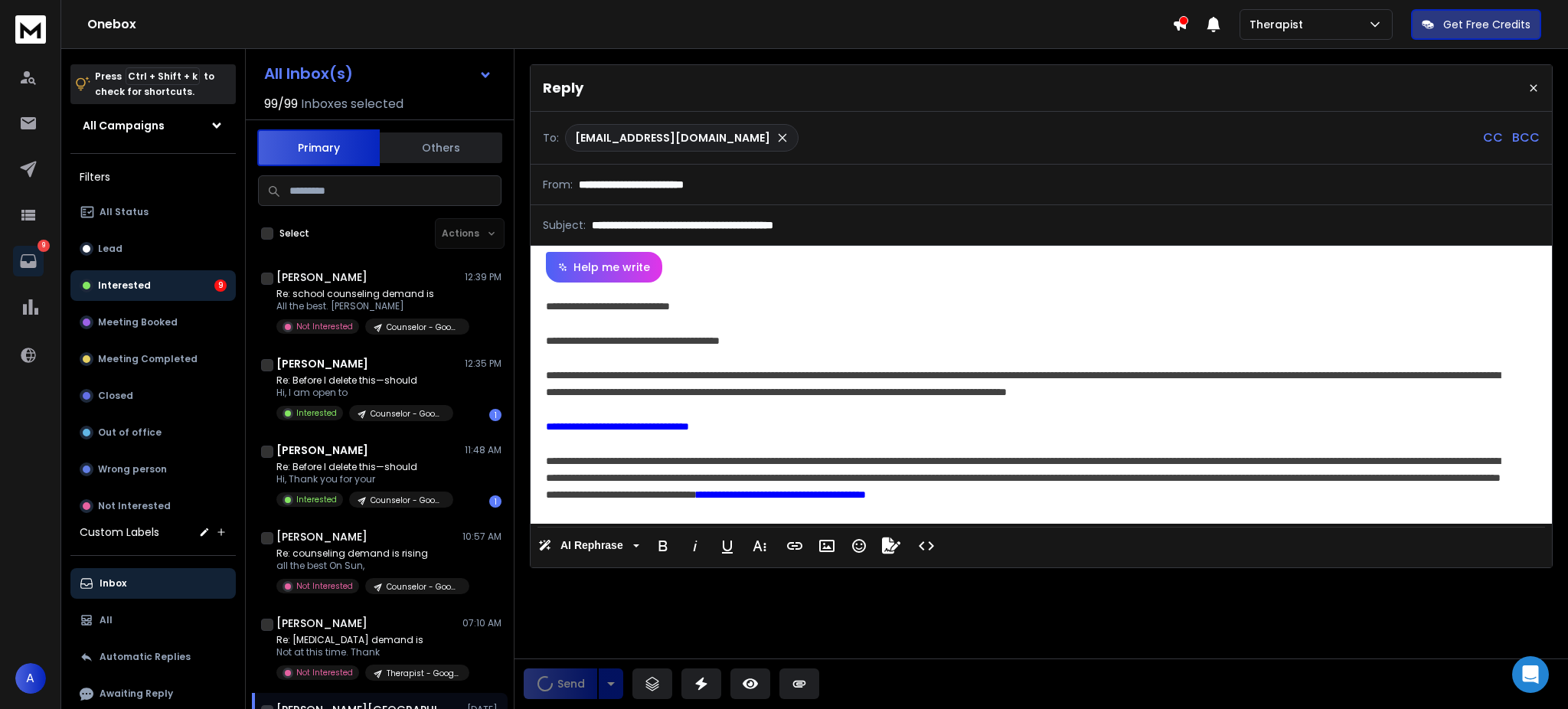
scroll to position [1428, 0]
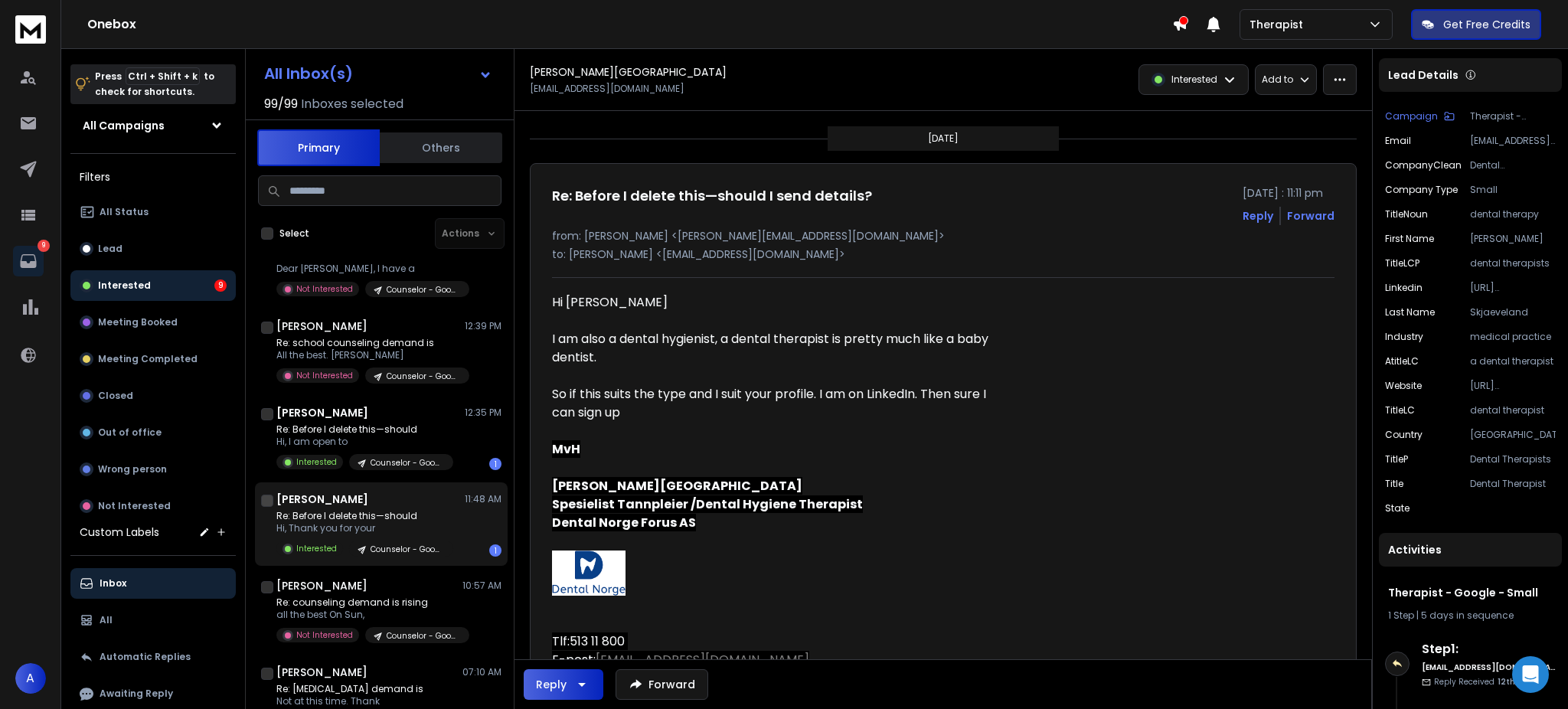
click at [356, 527] on p "Hi, Thank you for your" at bounding box center [364, 527] width 176 height 12
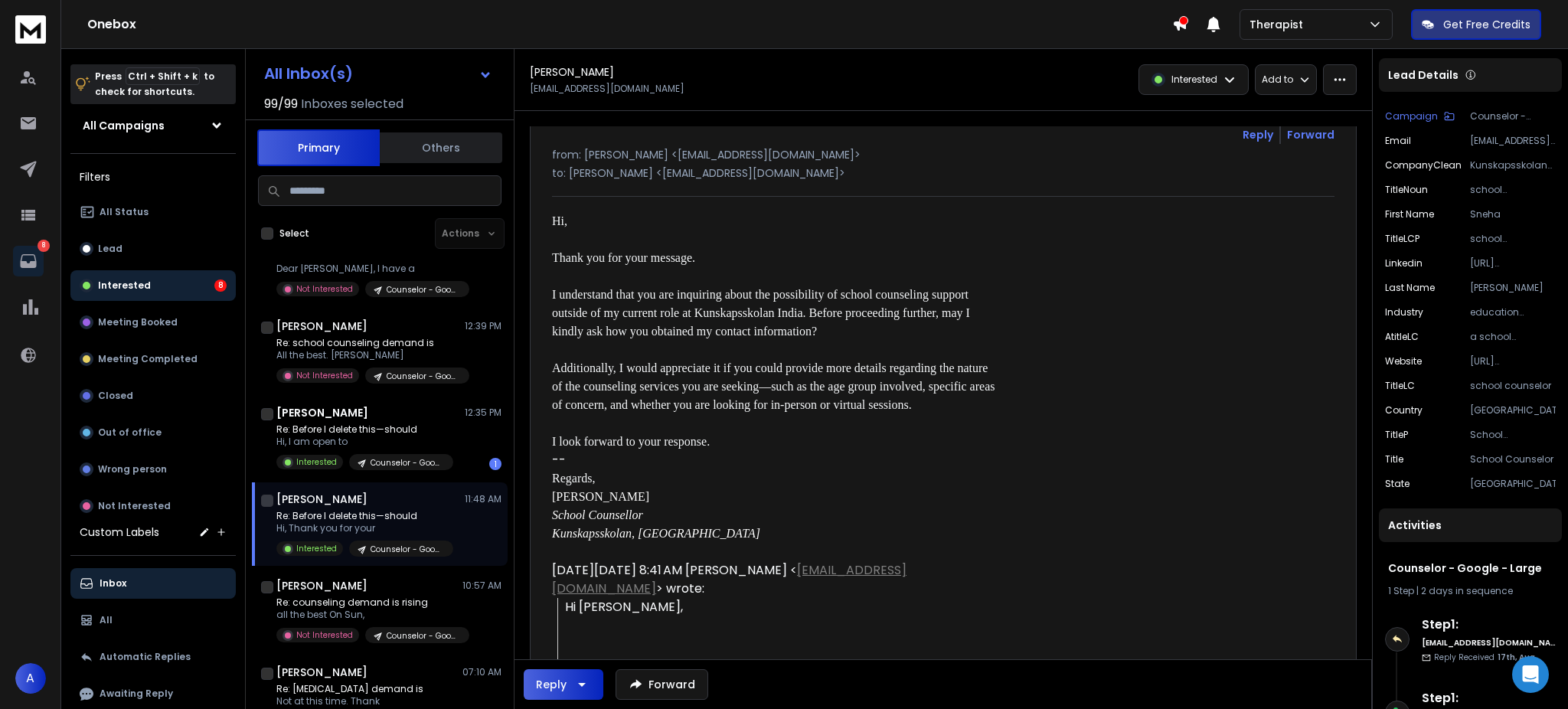
scroll to position [0, 0]
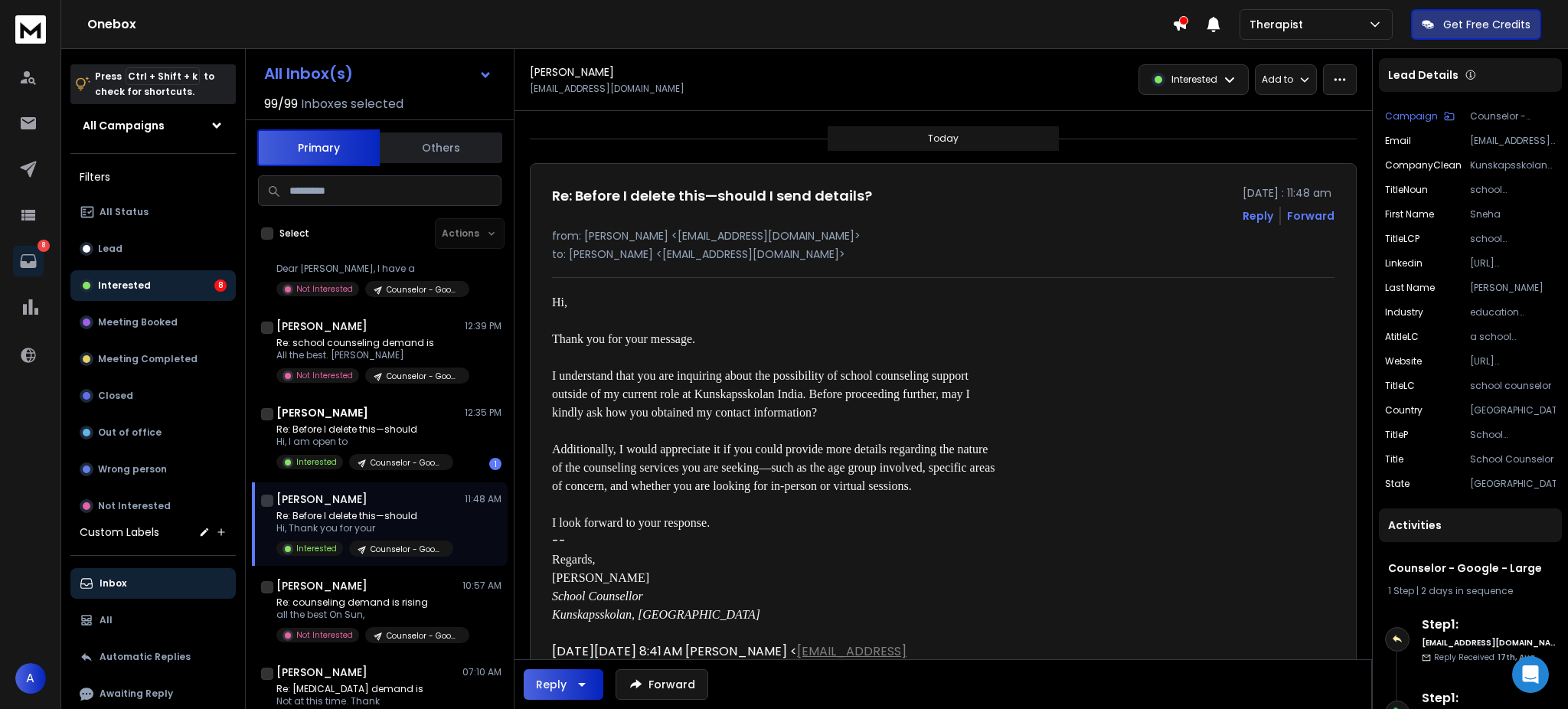
click at [545, 689] on div "Reply" at bounding box center [552, 684] width 31 height 15
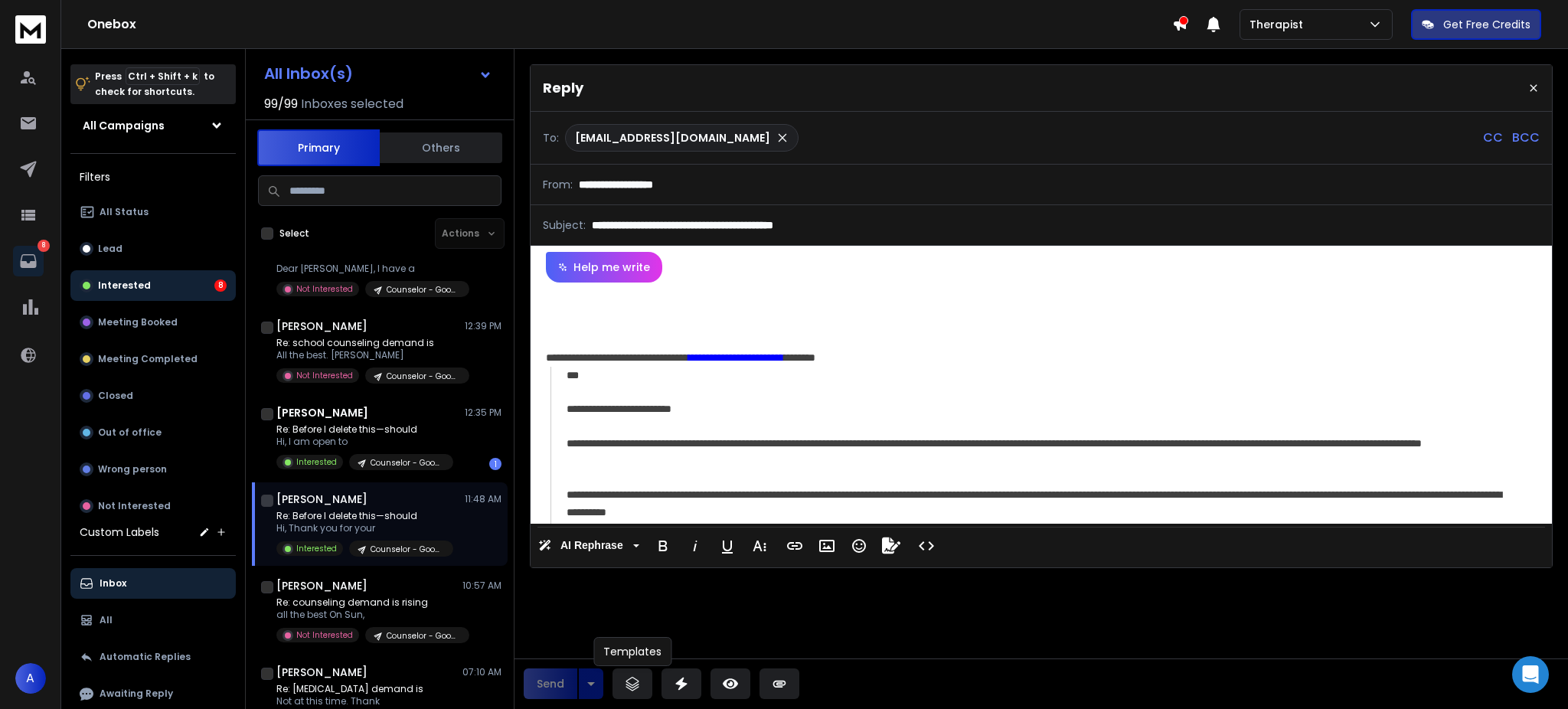
click at [626, 689] on icon at bounding box center [633, 683] width 15 height 15
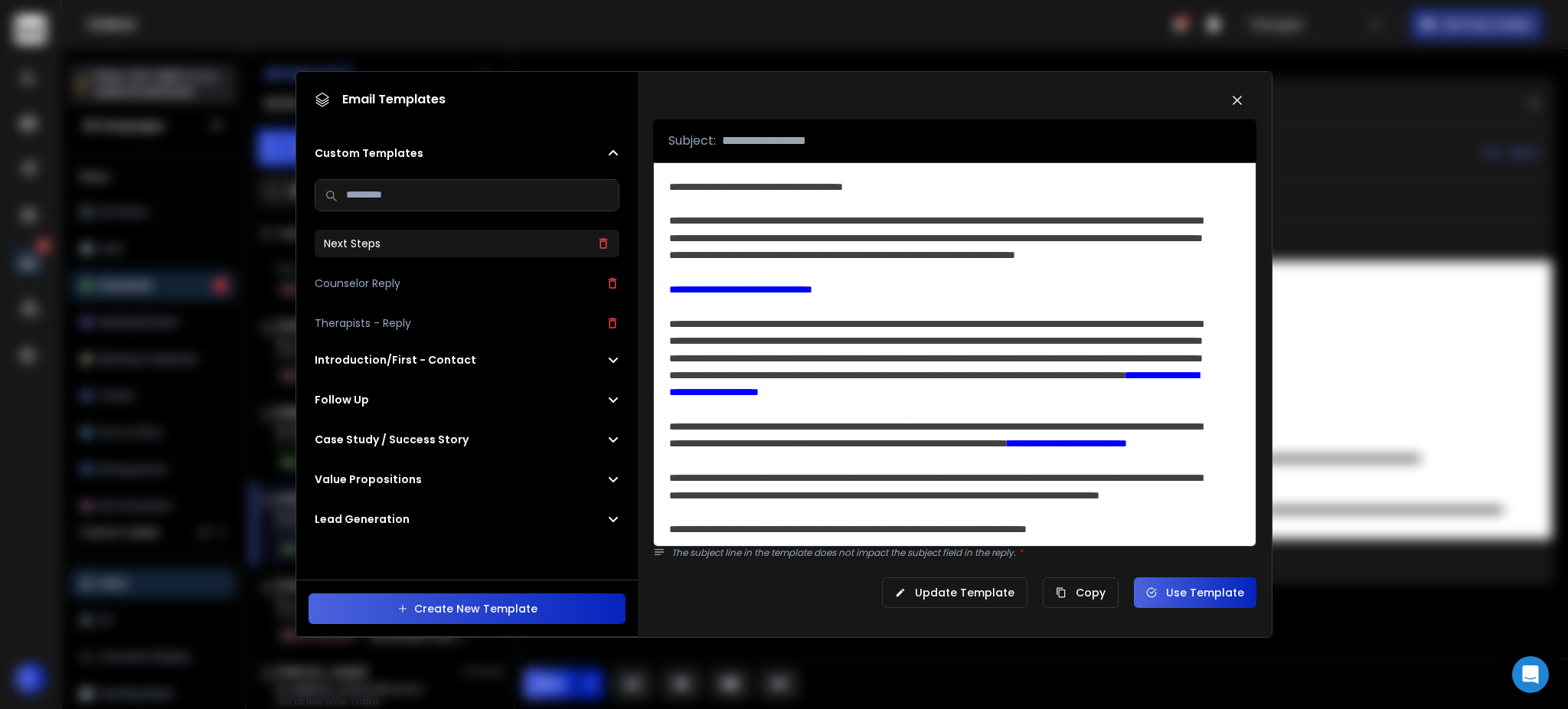
click at [380, 251] on h3 "Counselor Reply" at bounding box center [352, 244] width 56 height 15
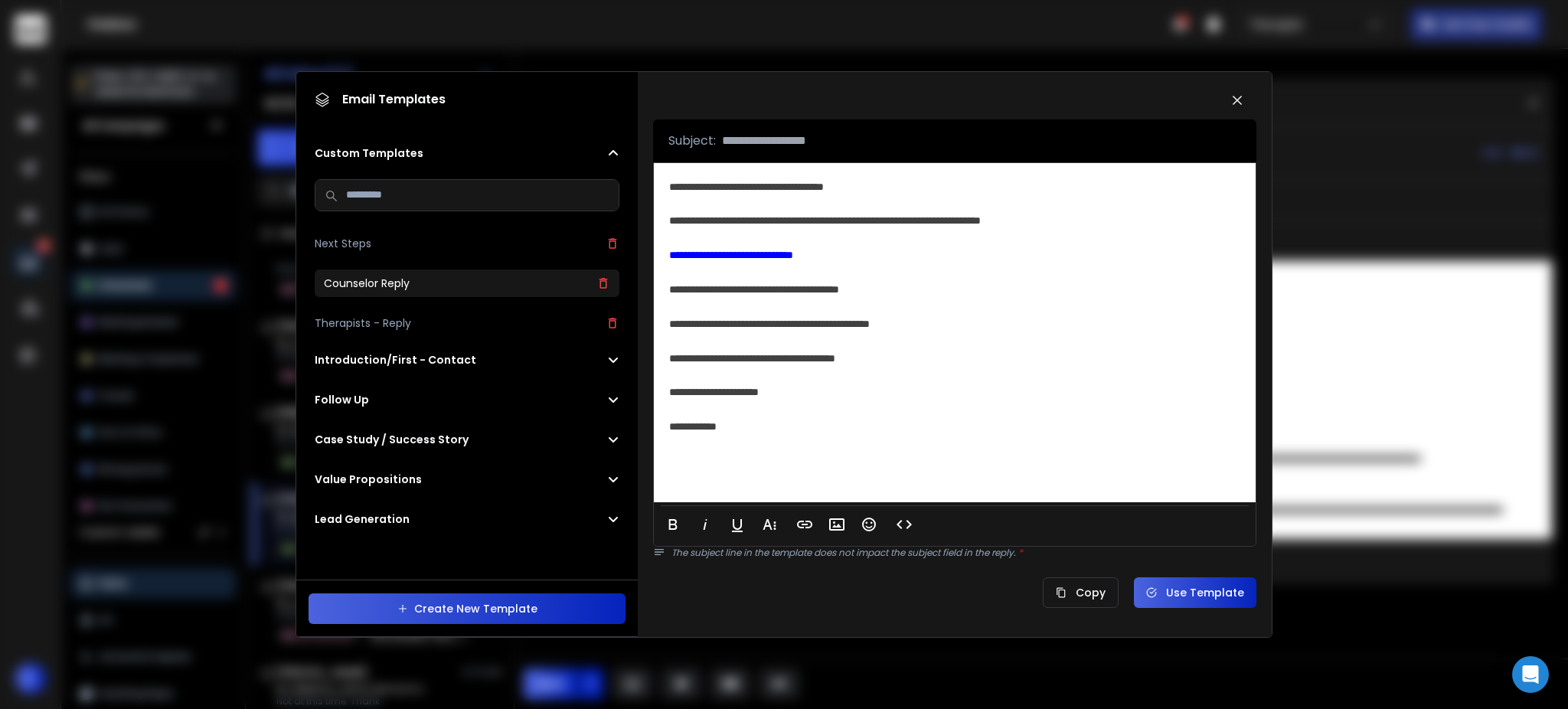
click at [1164, 585] on button "Use Template" at bounding box center [1195, 592] width 123 height 31
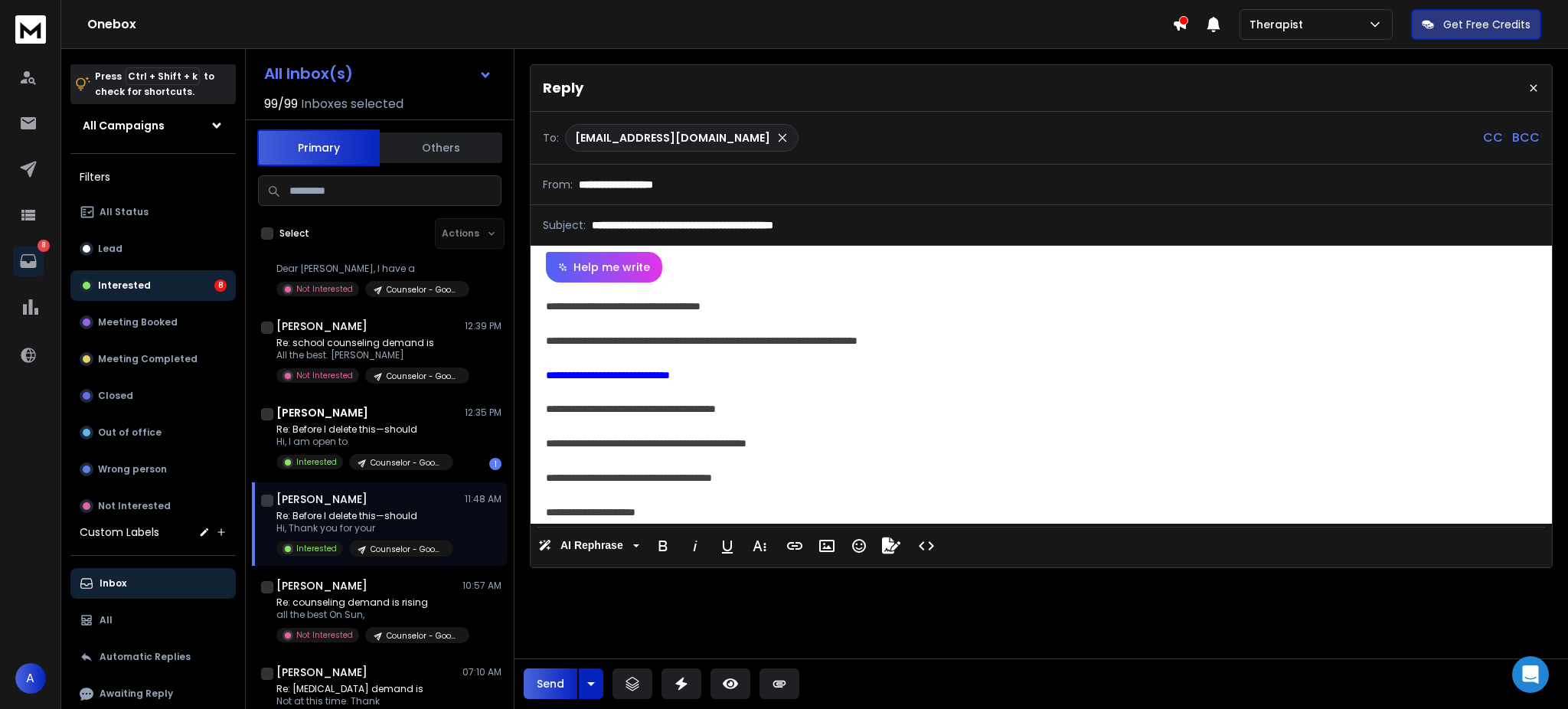
click at [557, 310] on div "**********" at bounding box center [1031, 306] width 971 height 17
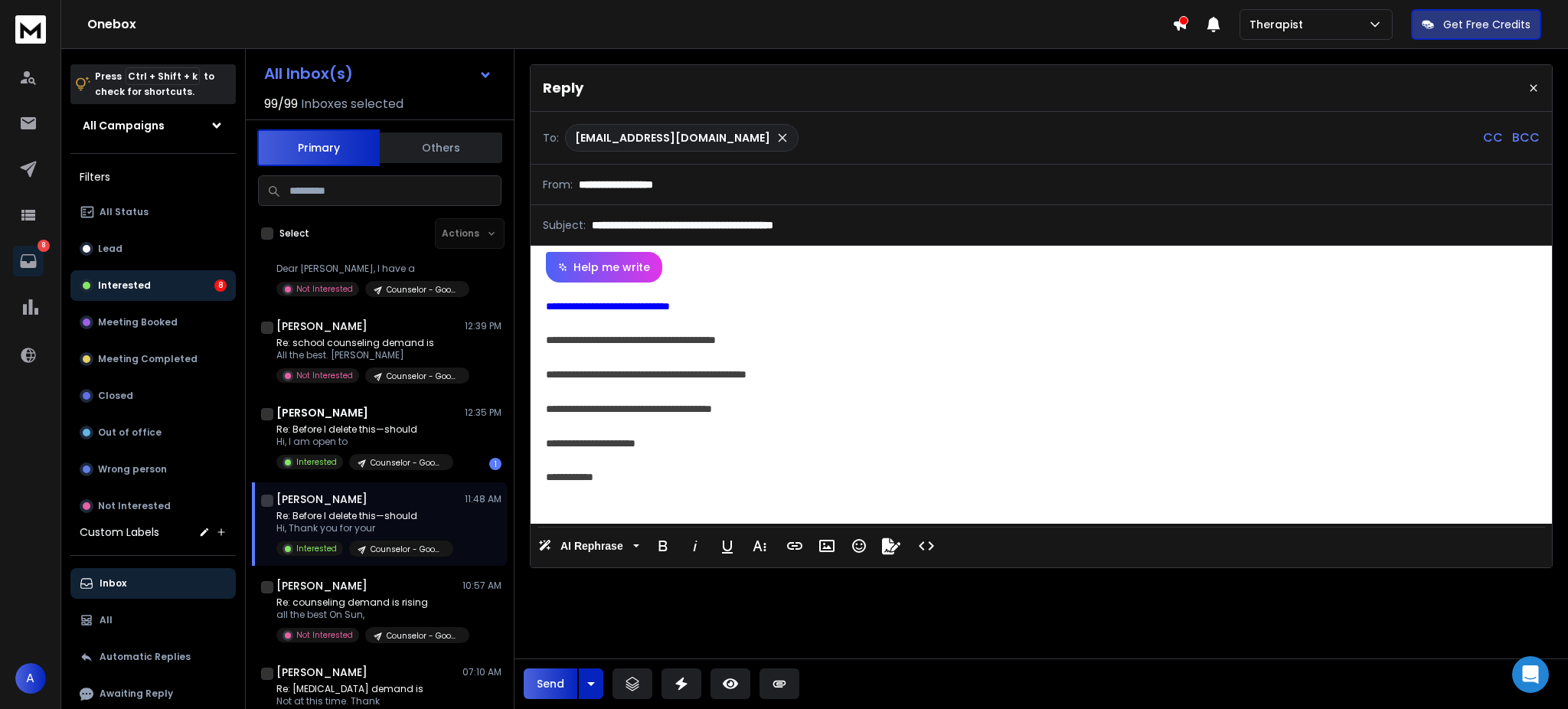
scroll to position [101, 0]
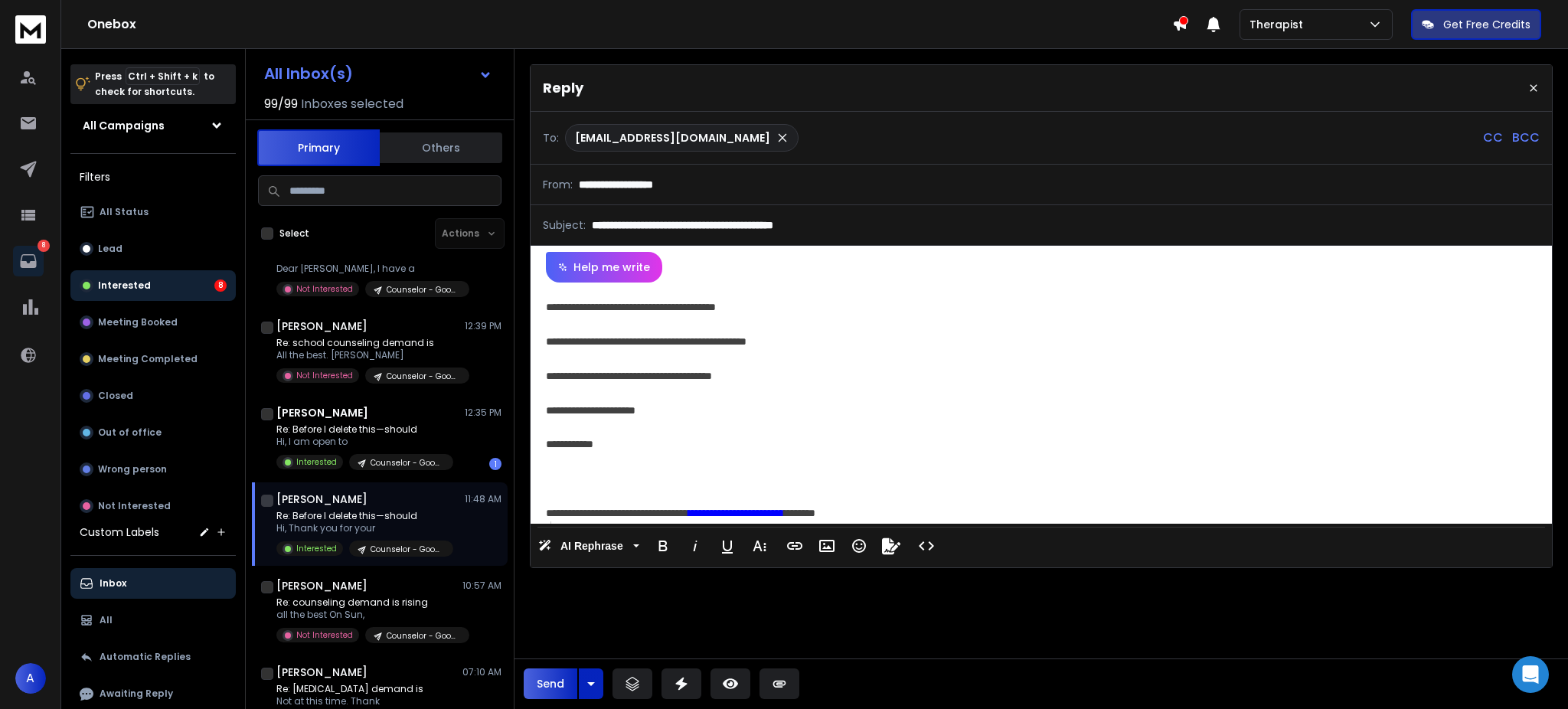
click at [557, 454] on div at bounding box center [1039, 462] width 987 height 17
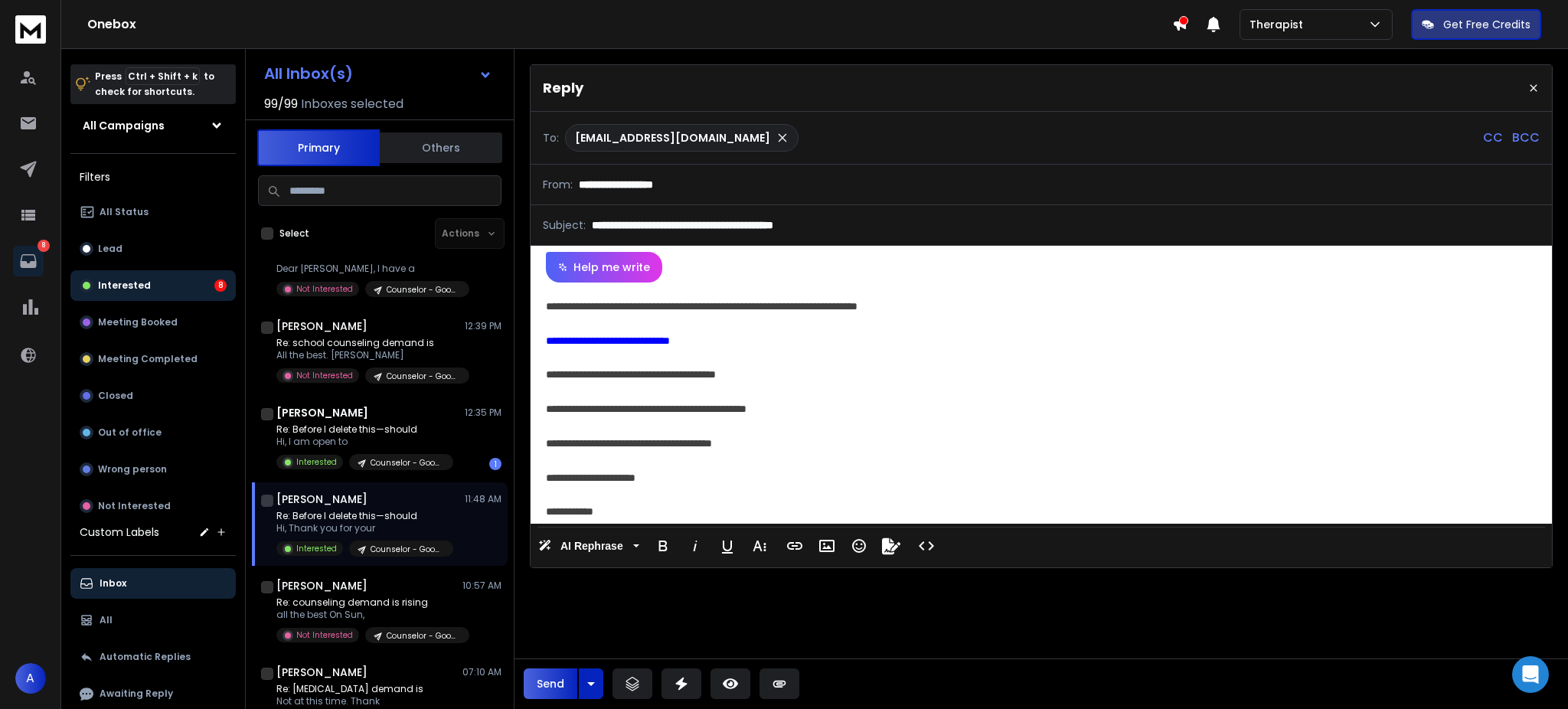
scroll to position [0, 0]
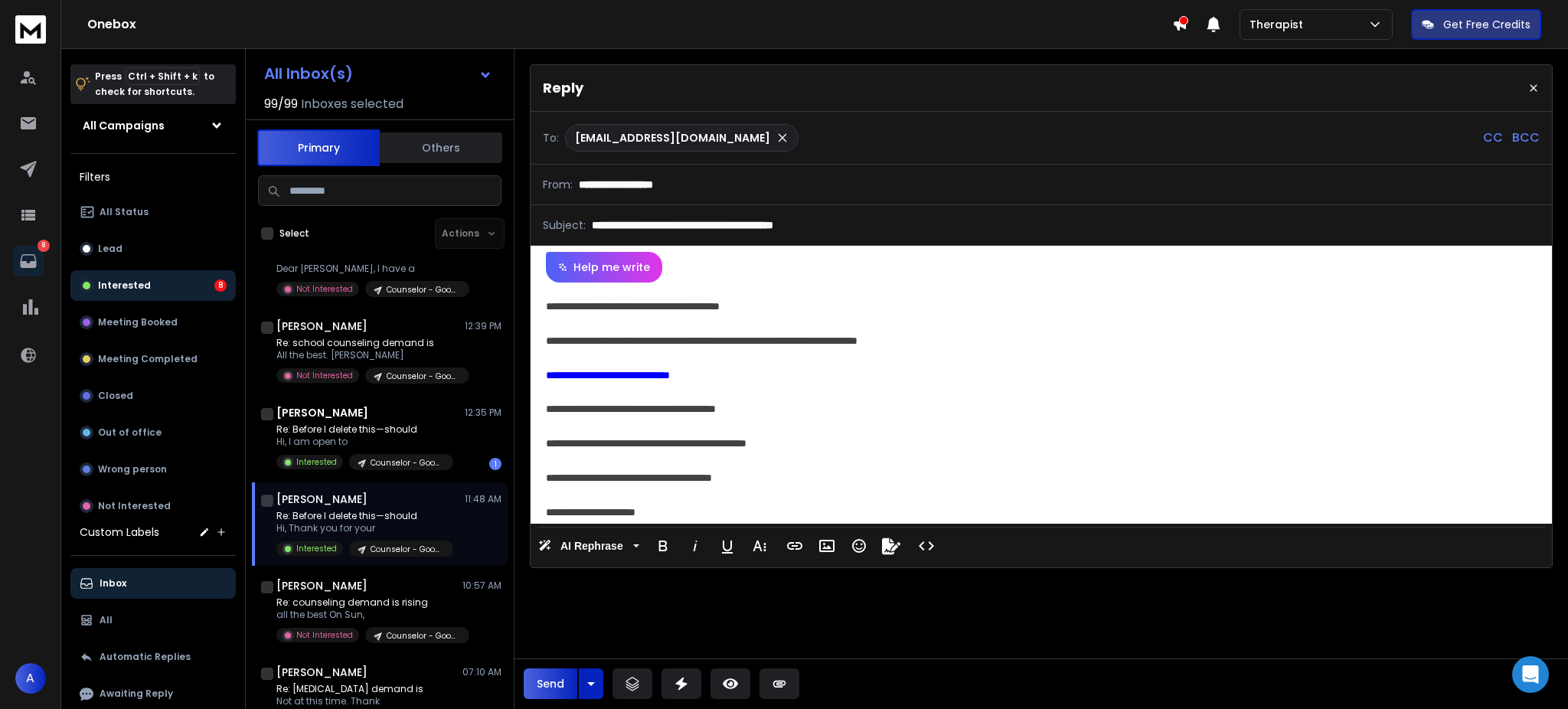
click at [811, 307] on div "**********" at bounding box center [1031, 306] width 971 height 17
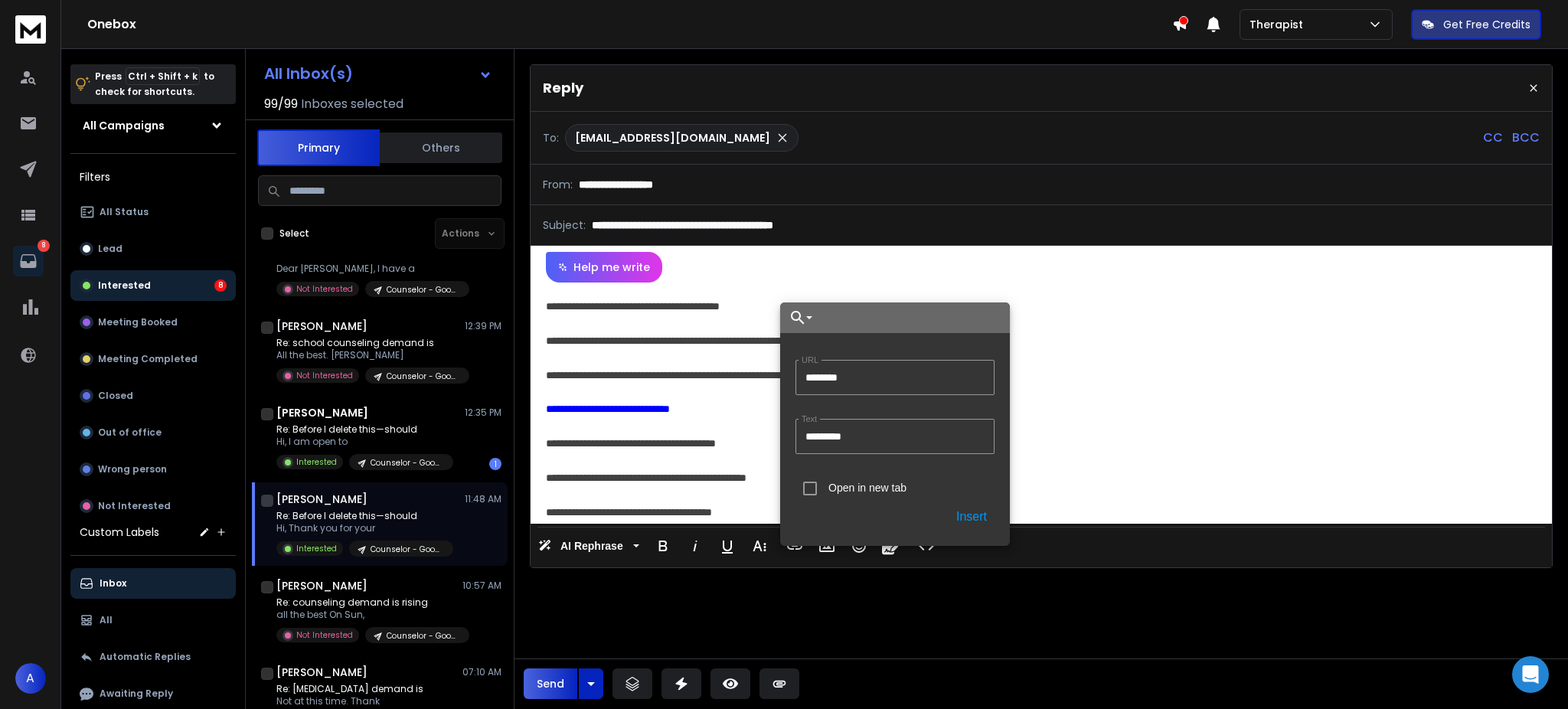
type input "*********"
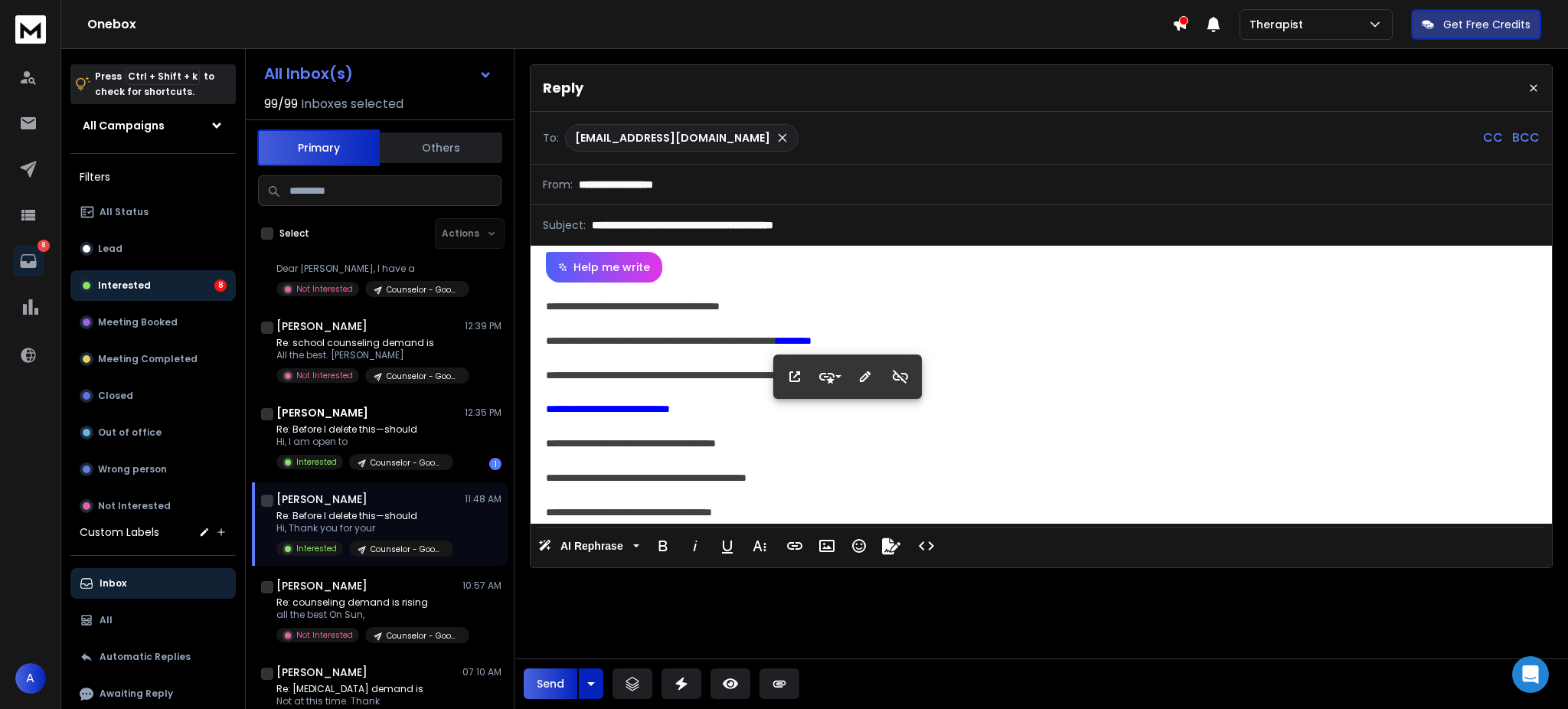
click at [1085, 358] on div at bounding box center [1039, 358] width 987 height 17
click at [895, 351] on div at bounding box center [1039, 358] width 987 height 17
click at [905, 339] on div "**********" at bounding box center [1031, 323] width 971 height 51
click at [925, 343] on div "**********" at bounding box center [1031, 323] width 971 height 51
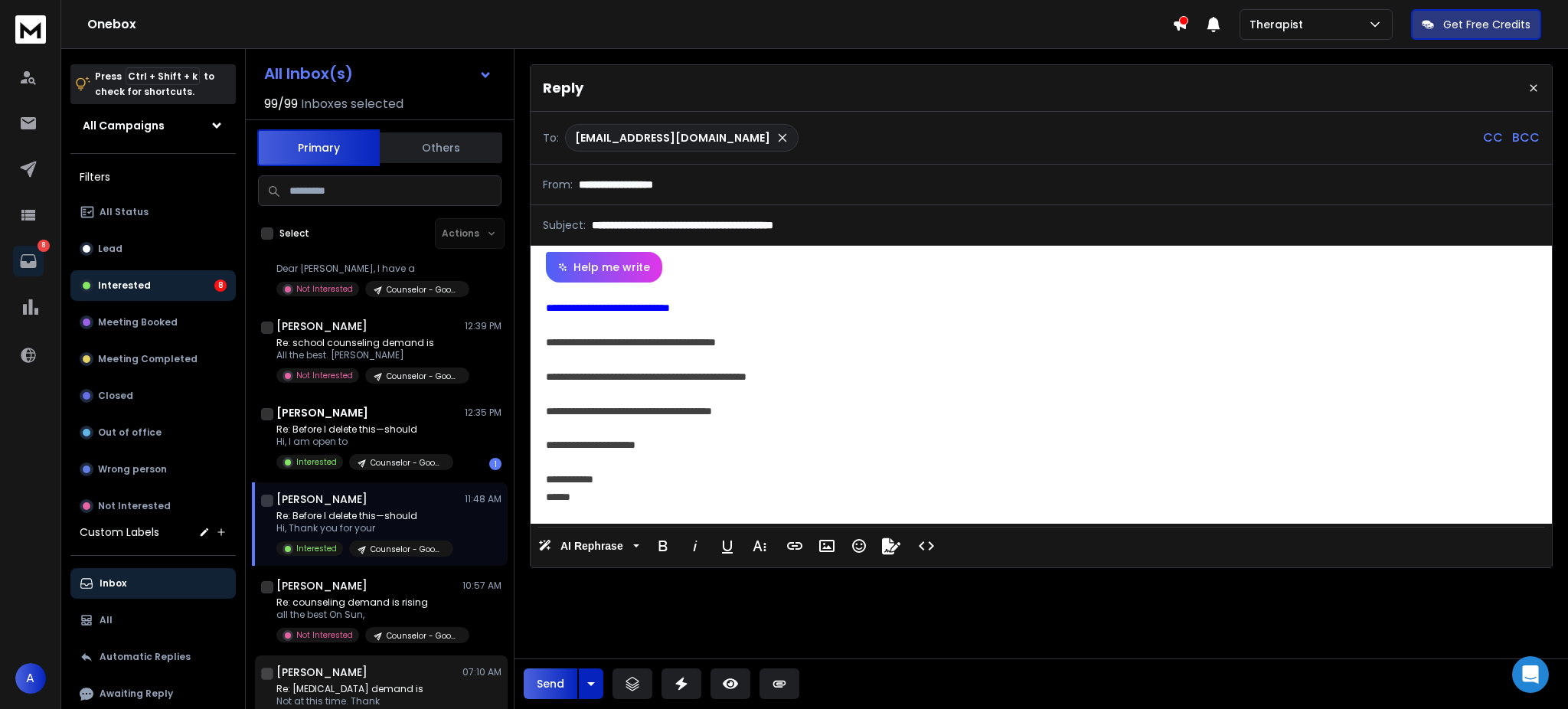
scroll to position [101, 0]
click at [547, 690] on button "Send" at bounding box center [550, 683] width 54 height 31
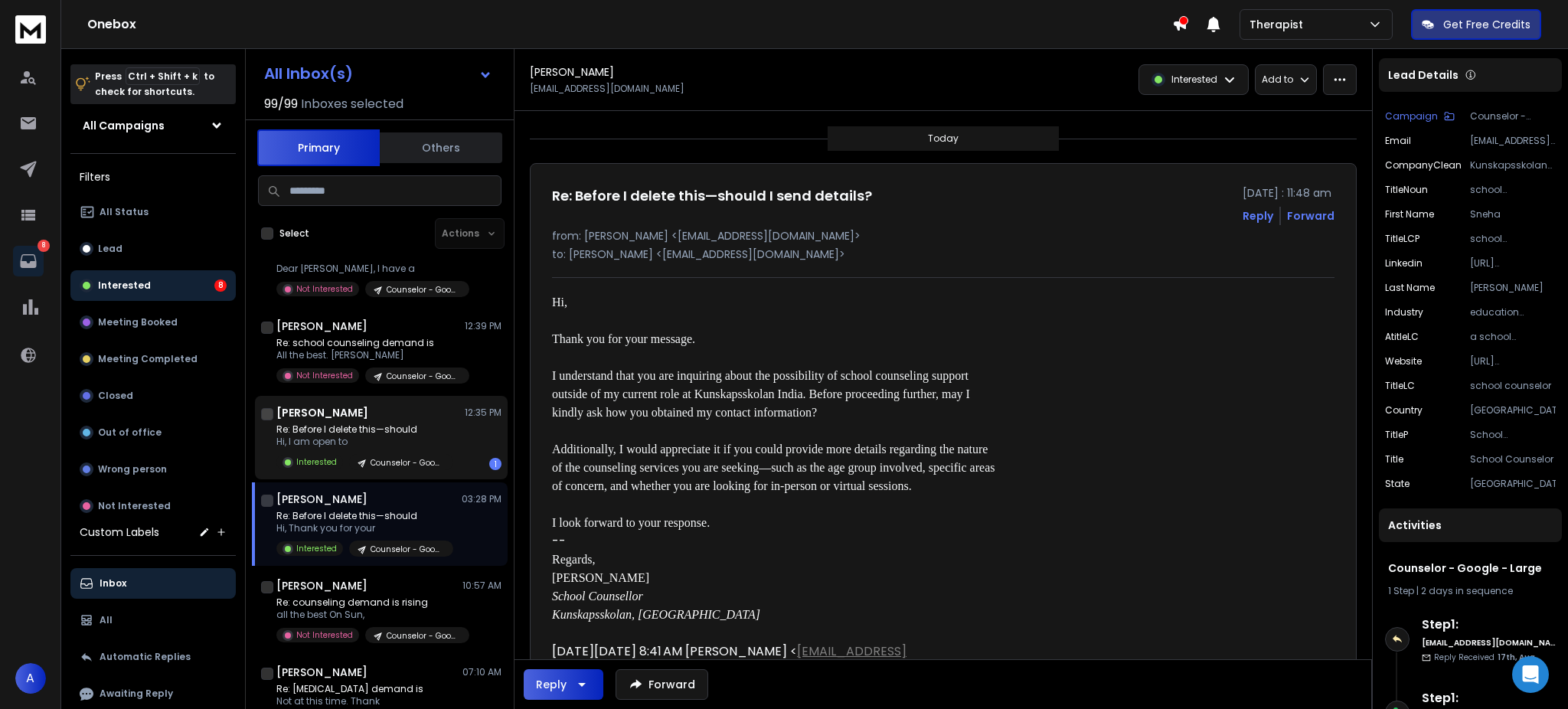
click at [347, 402] on div "Bhavya Rana 12:35 PM Re: Before I delete this—should Hi, I am open to Intereste…" at bounding box center [381, 437] width 252 height 84
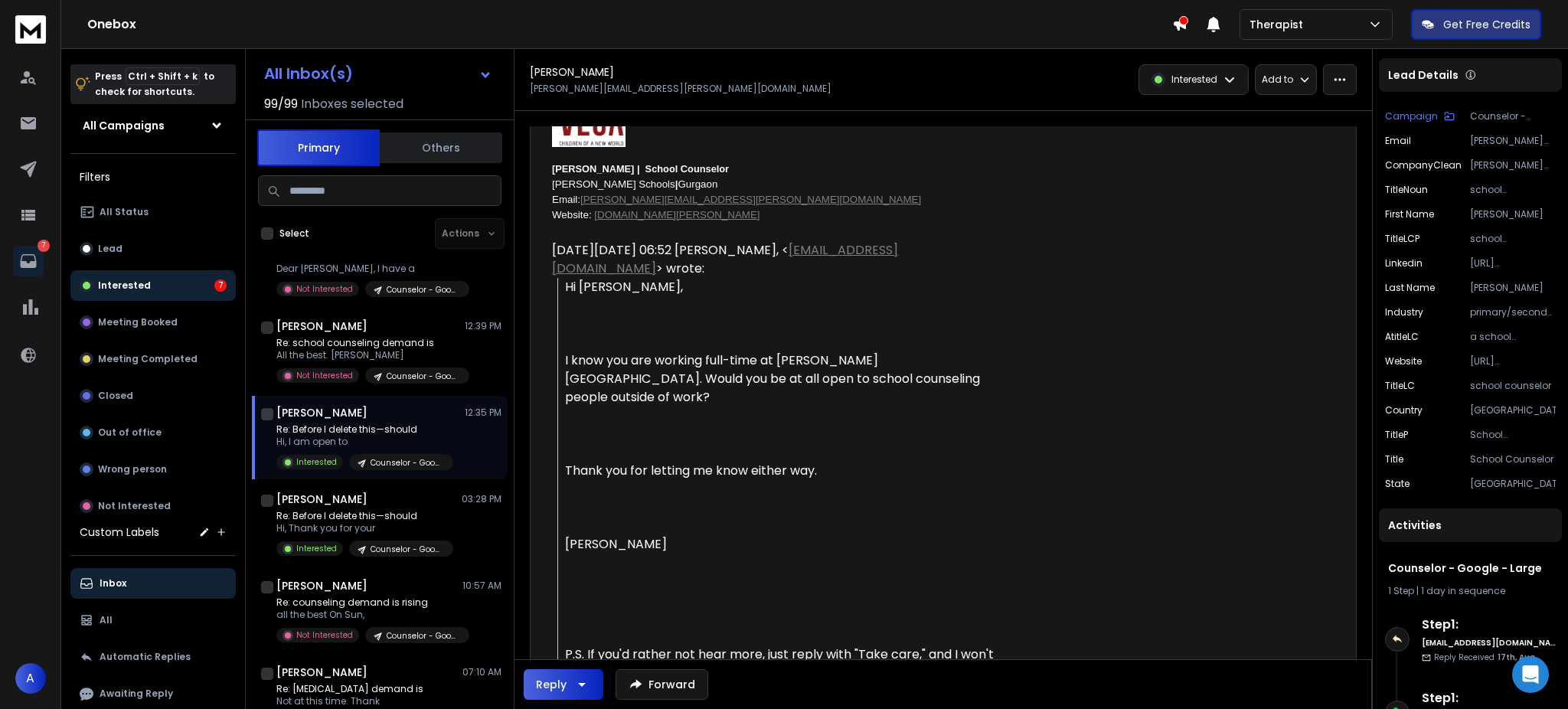
scroll to position [408, 0]
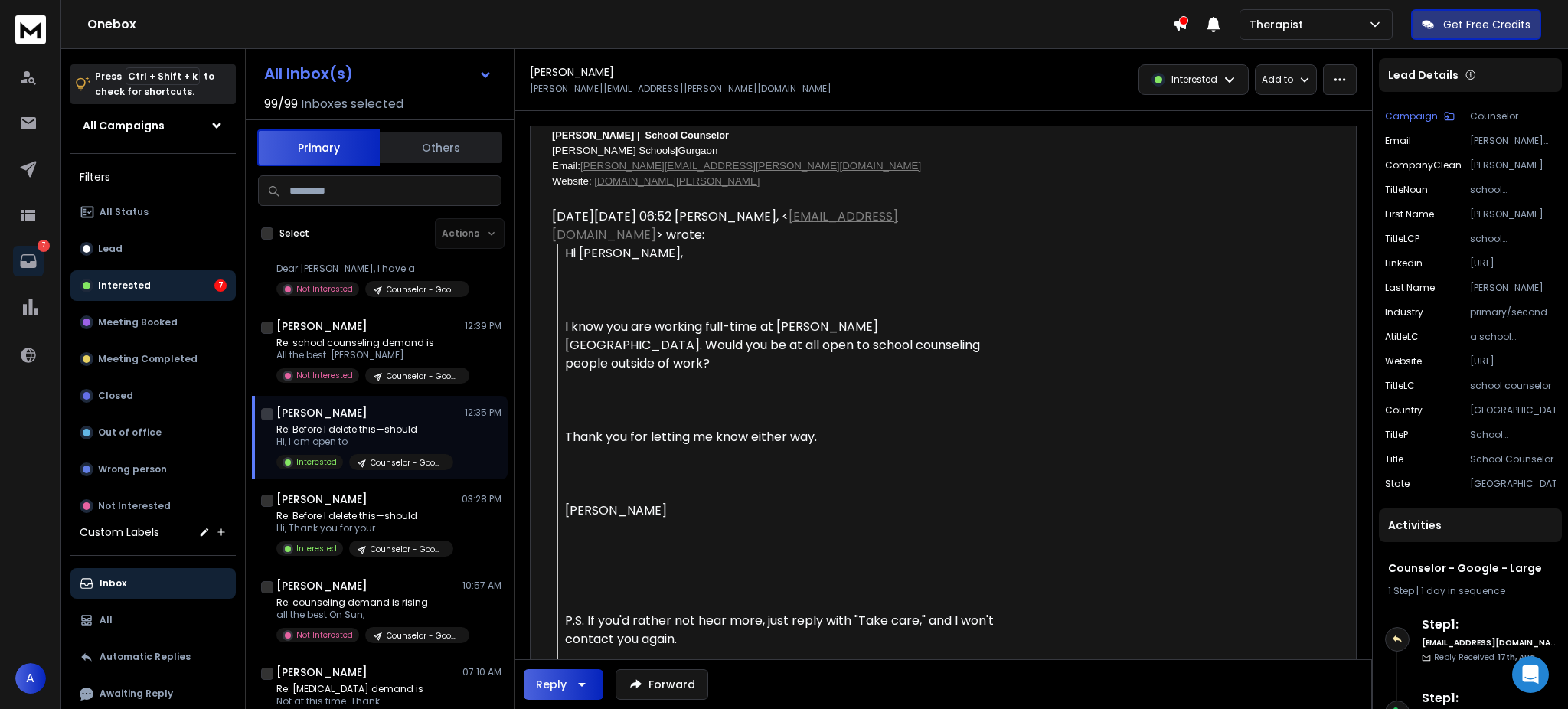
click at [562, 679] on div "Reply" at bounding box center [552, 684] width 31 height 15
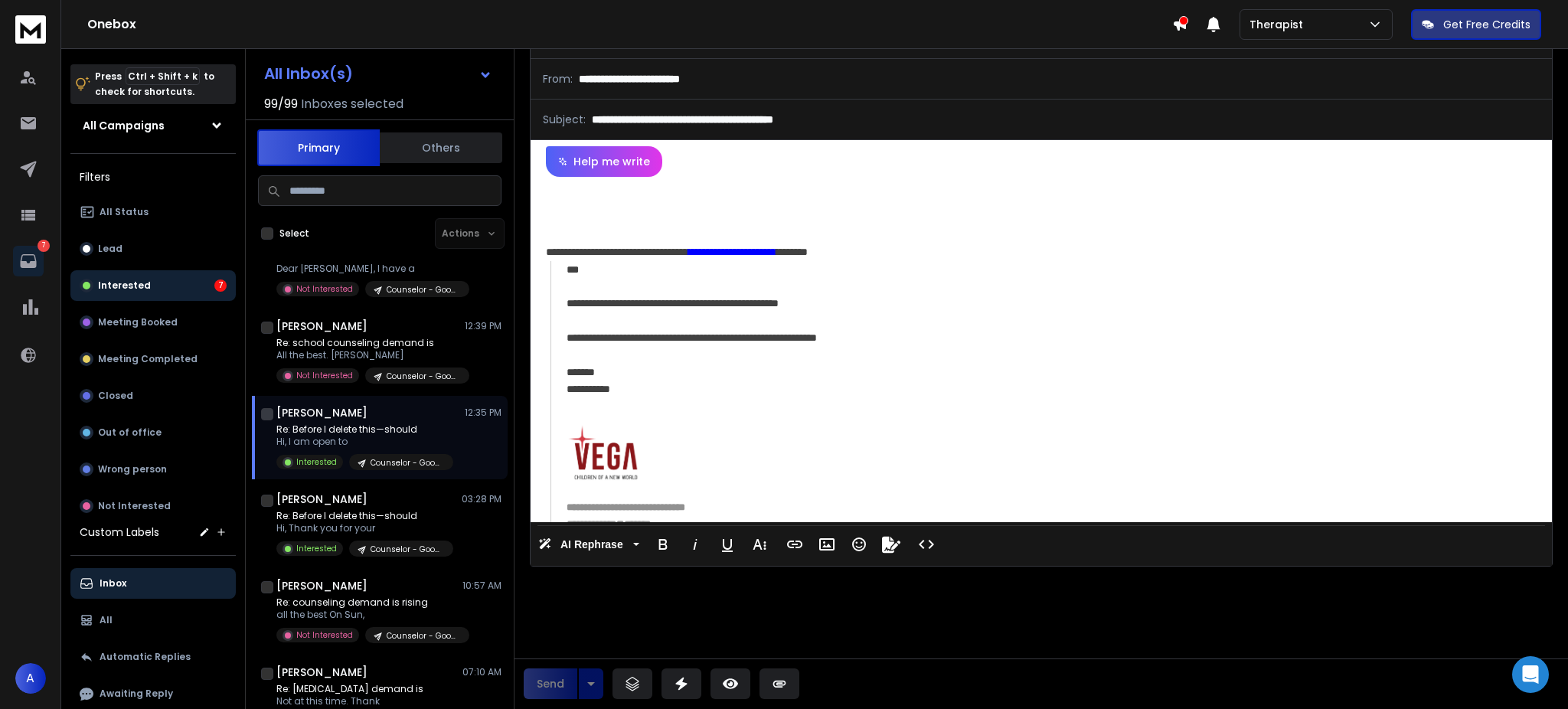
scroll to position [0, 0]
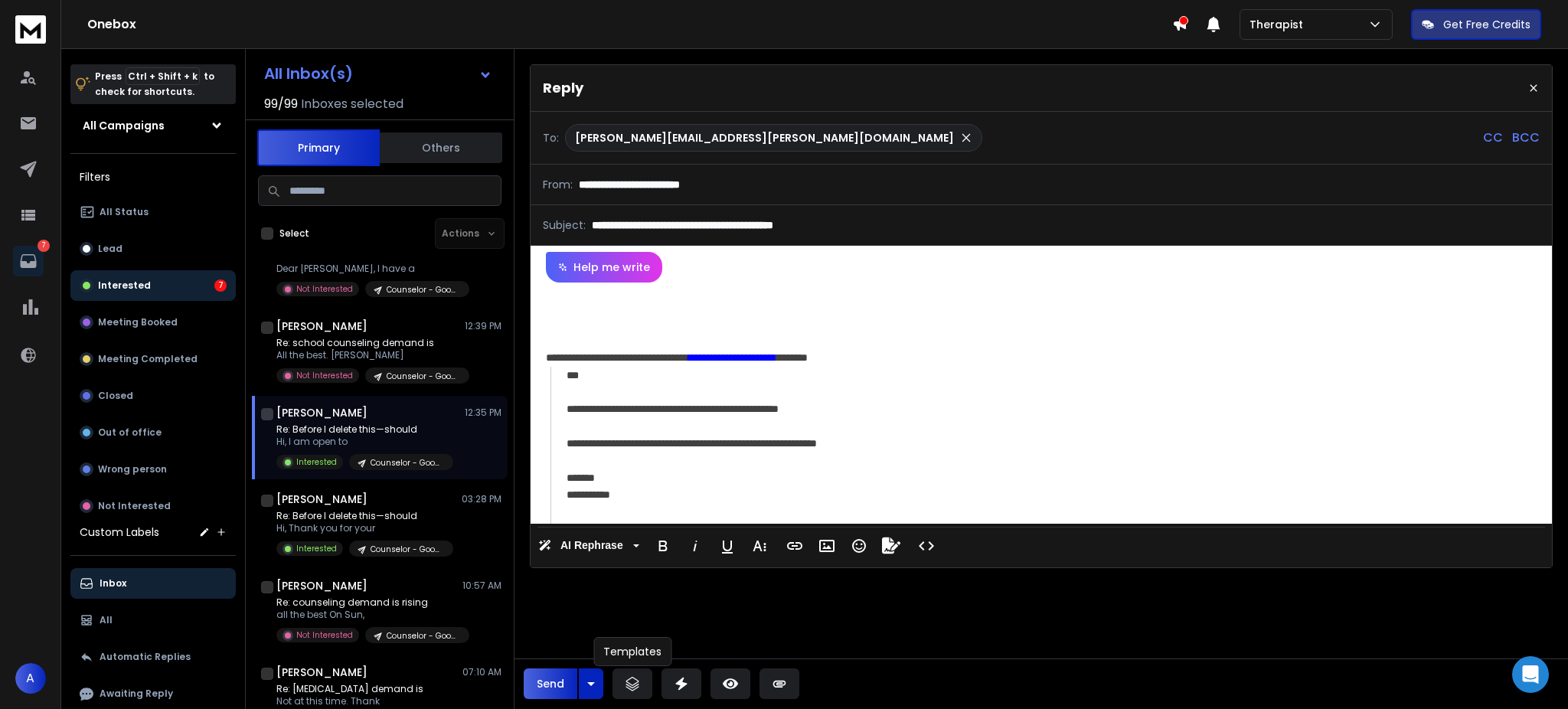
click at [629, 692] on button at bounding box center [632, 683] width 40 height 31
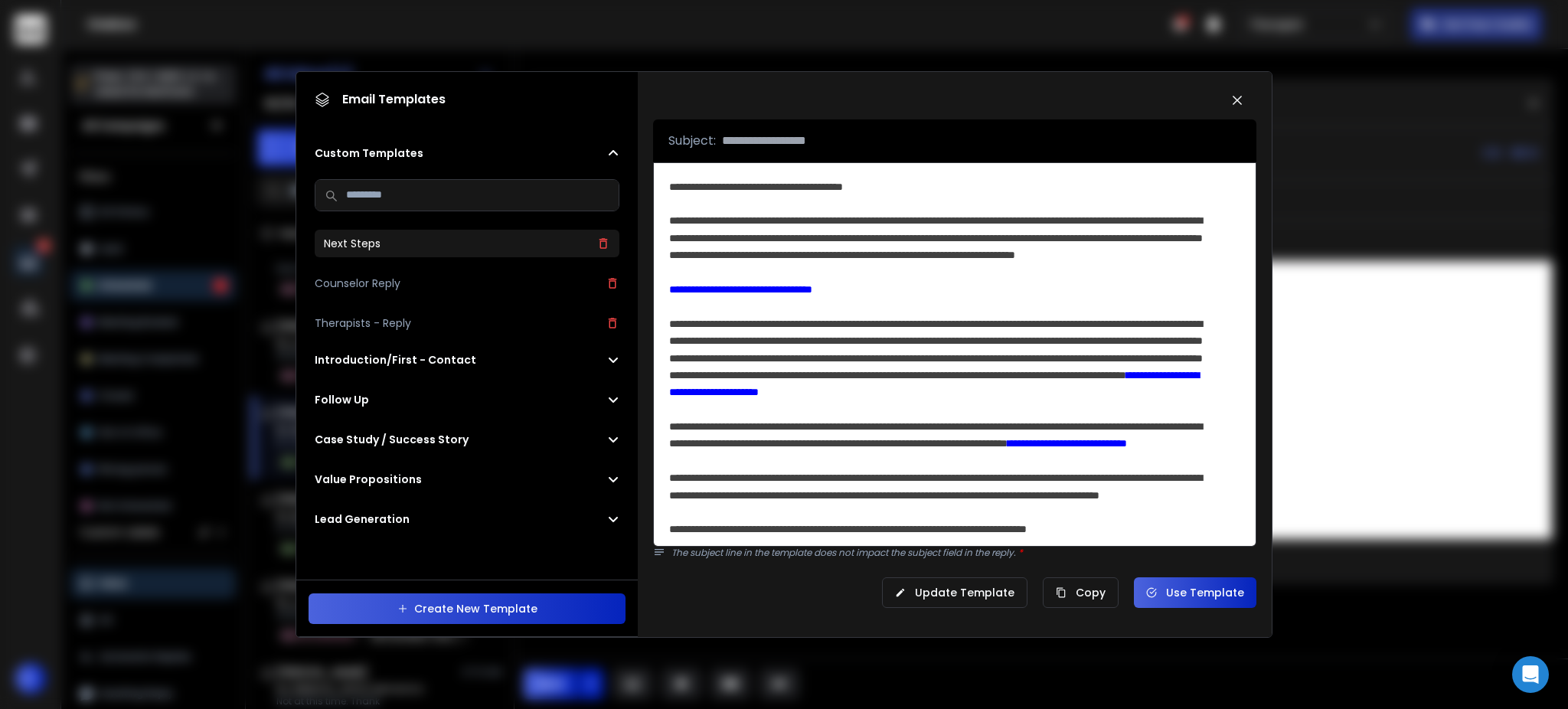
click at [529, 251] on div "Counselor Reply" at bounding box center [467, 244] width 286 height 15
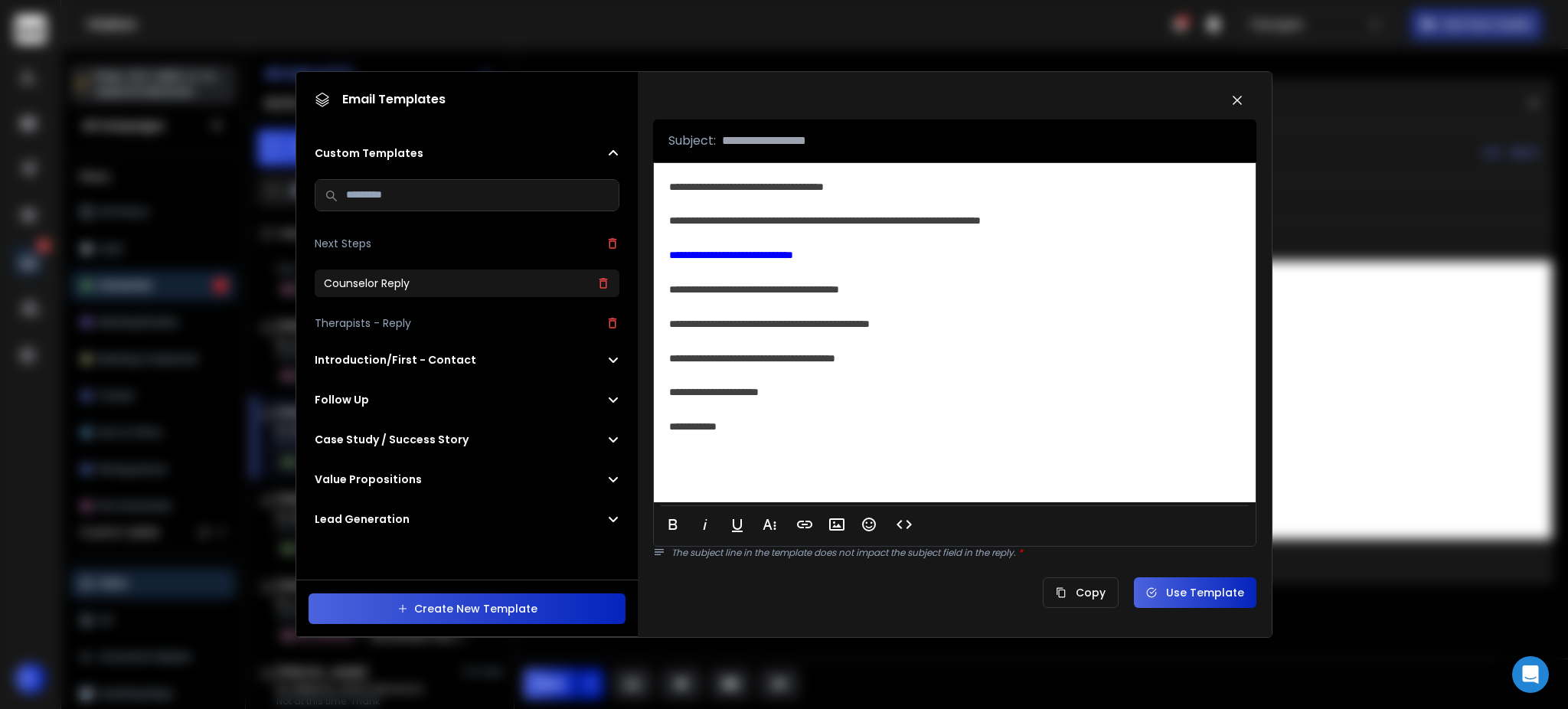
click at [1189, 581] on button "Use Template" at bounding box center [1195, 592] width 123 height 31
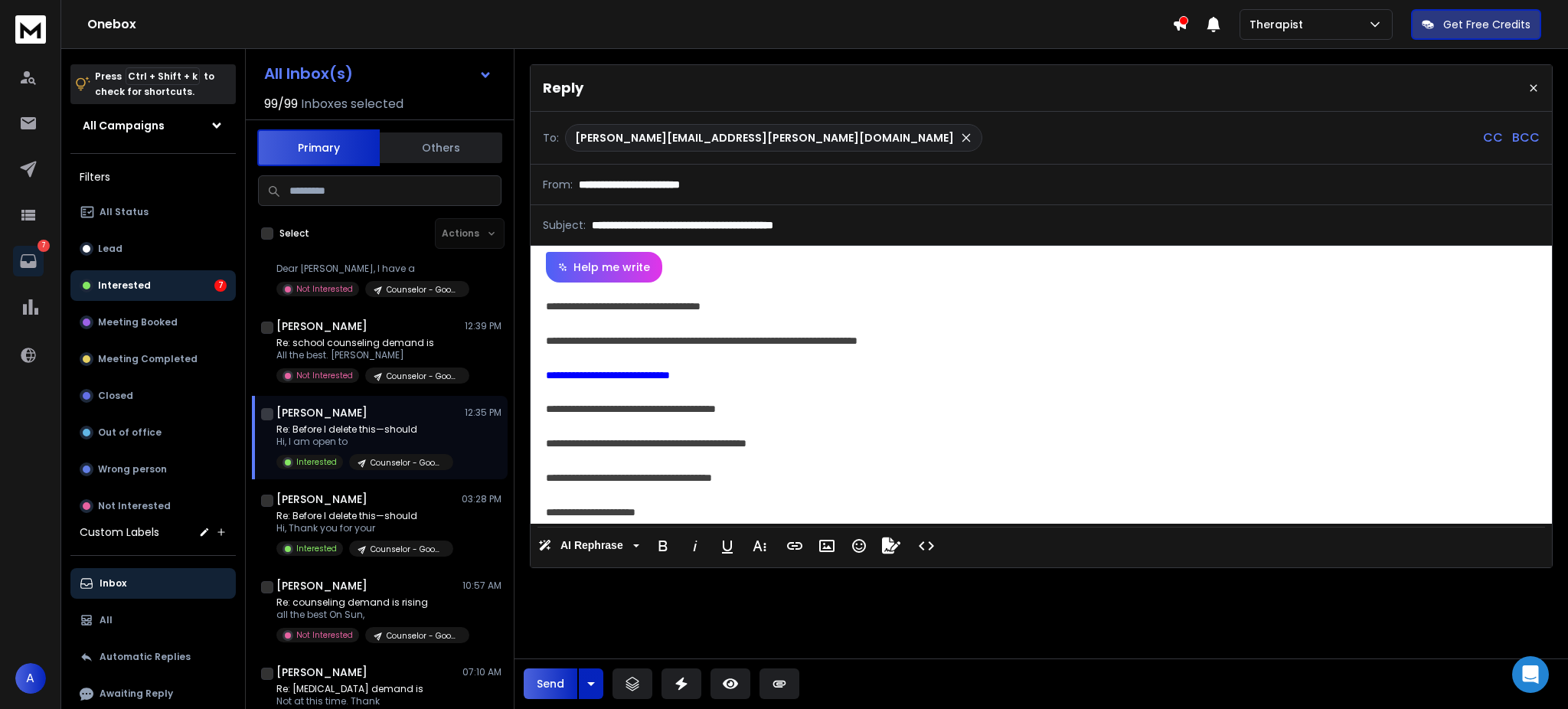
click at [558, 311] on div "**********" at bounding box center [1031, 306] width 971 height 17
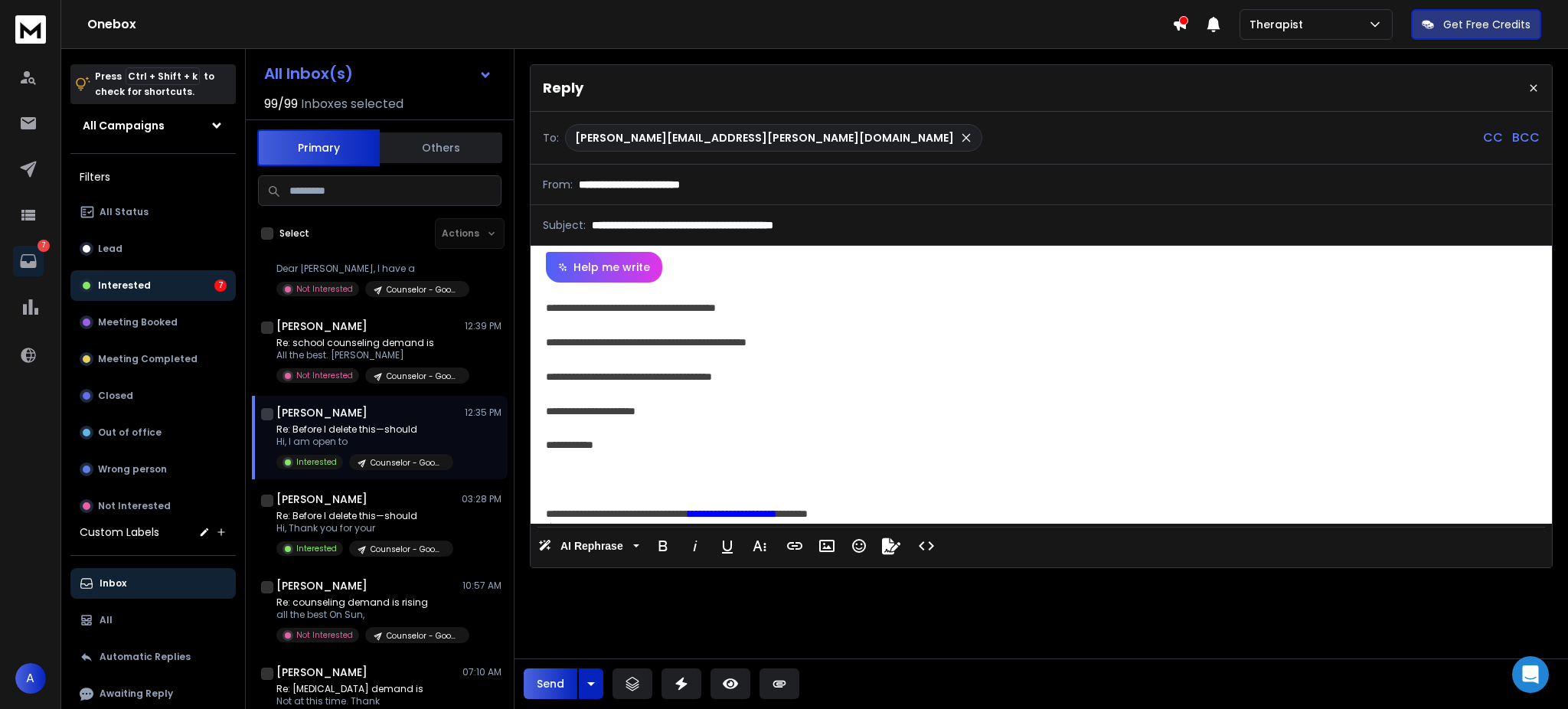
scroll to position [101, 0]
click at [569, 462] on div at bounding box center [1039, 462] width 987 height 17
click at [553, 672] on button "Send" at bounding box center [550, 683] width 54 height 31
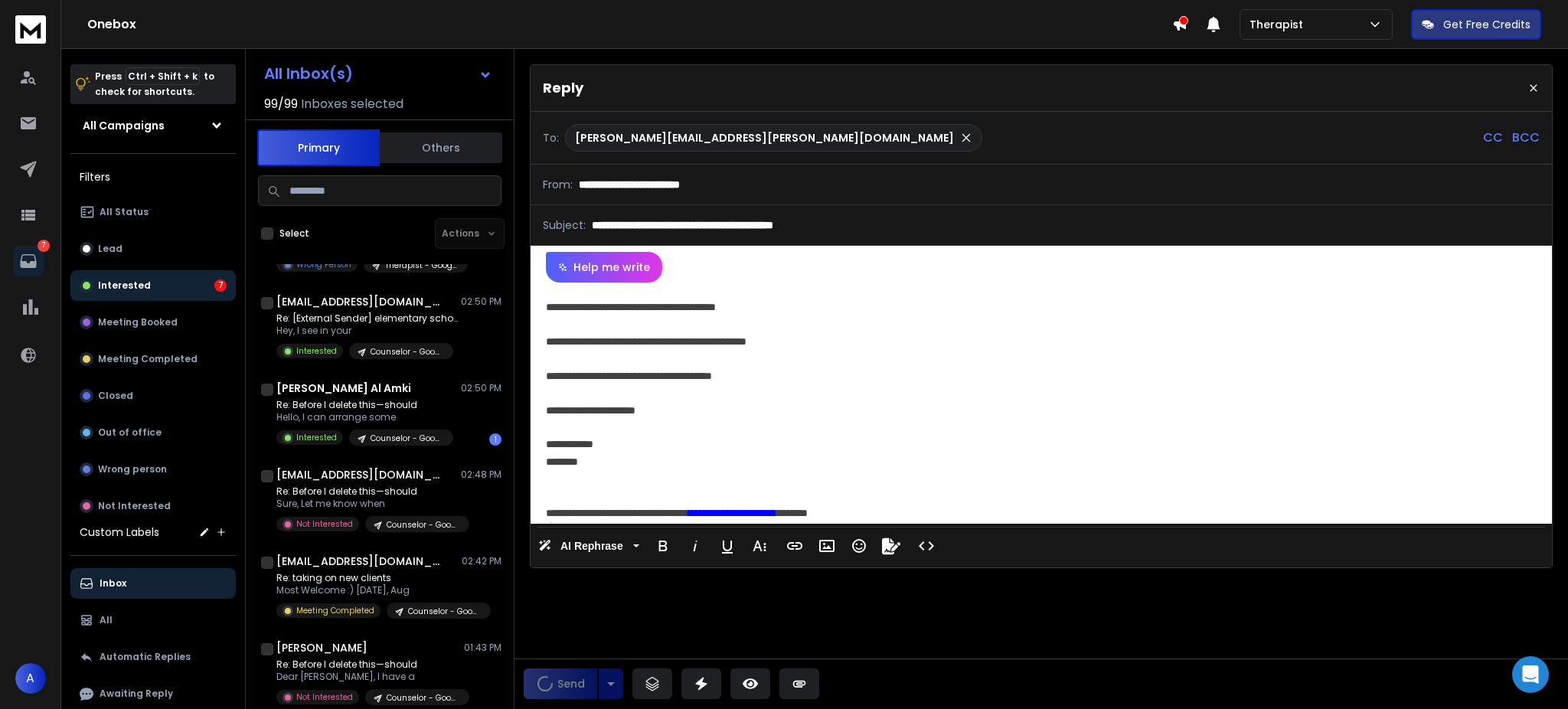
scroll to position [919, 0]
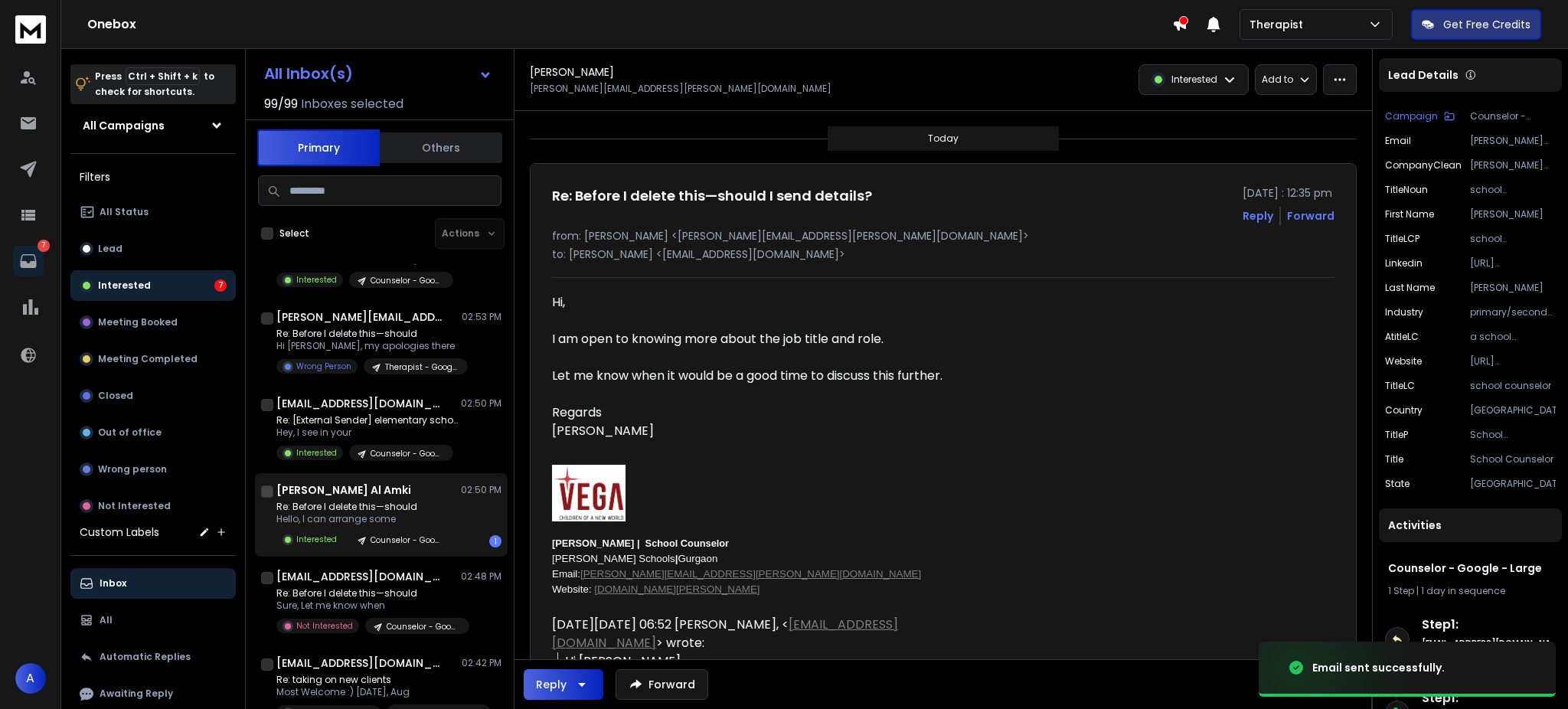
click at [372, 507] on p "Re: Before I delete this—should" at bounding box center [364, 506] width 176 height 12
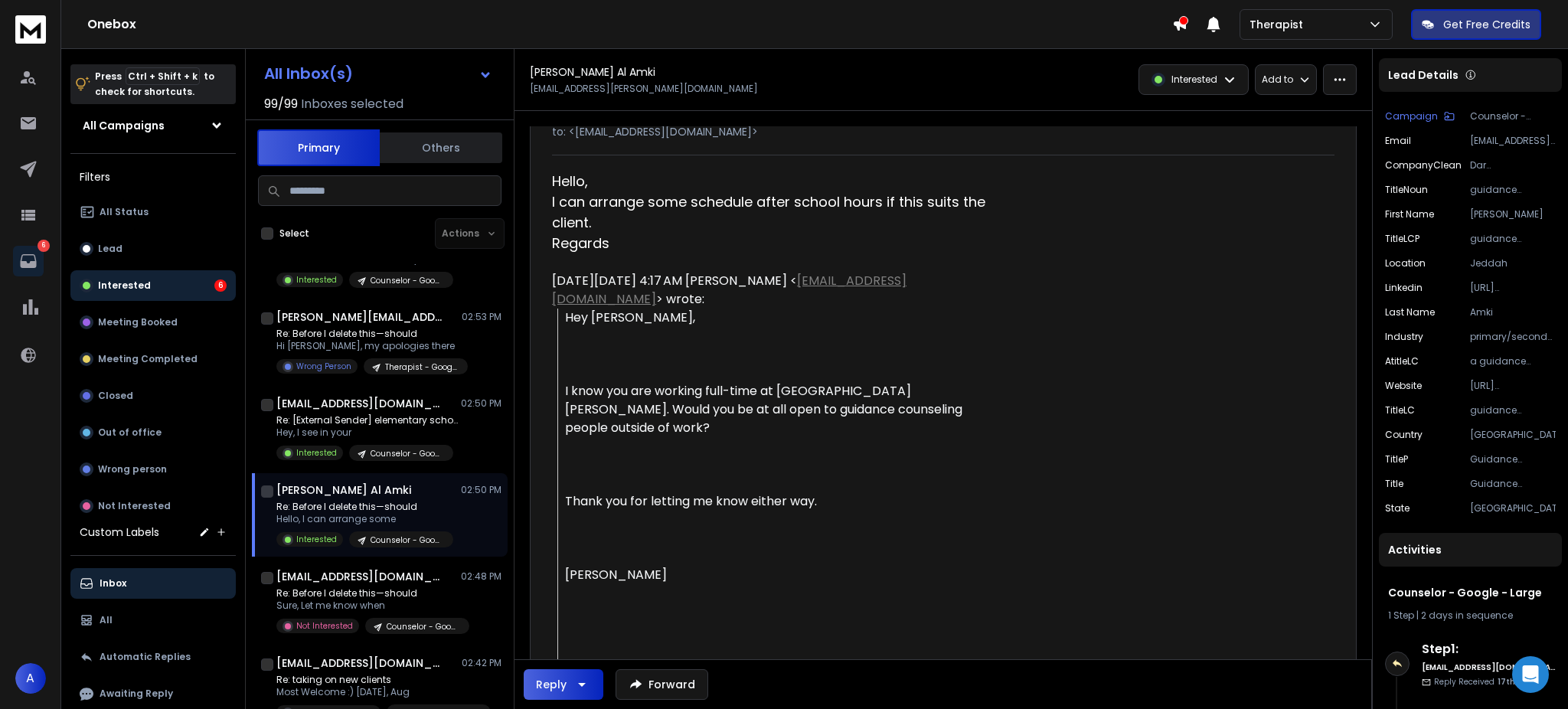
scroll to position [0, 0]
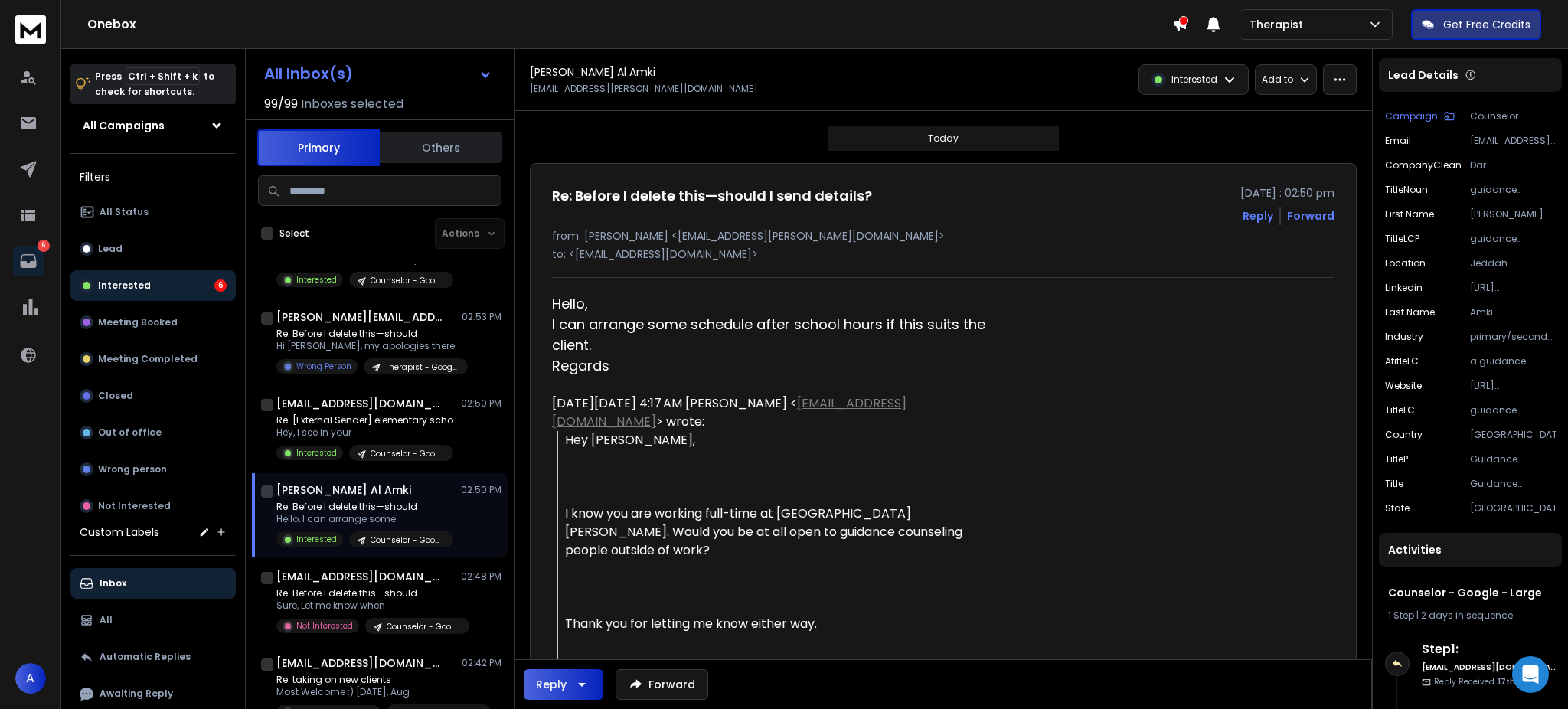
click at [545, 687] on div "Reply" at bounding box center [552, 684] width 31 height 15
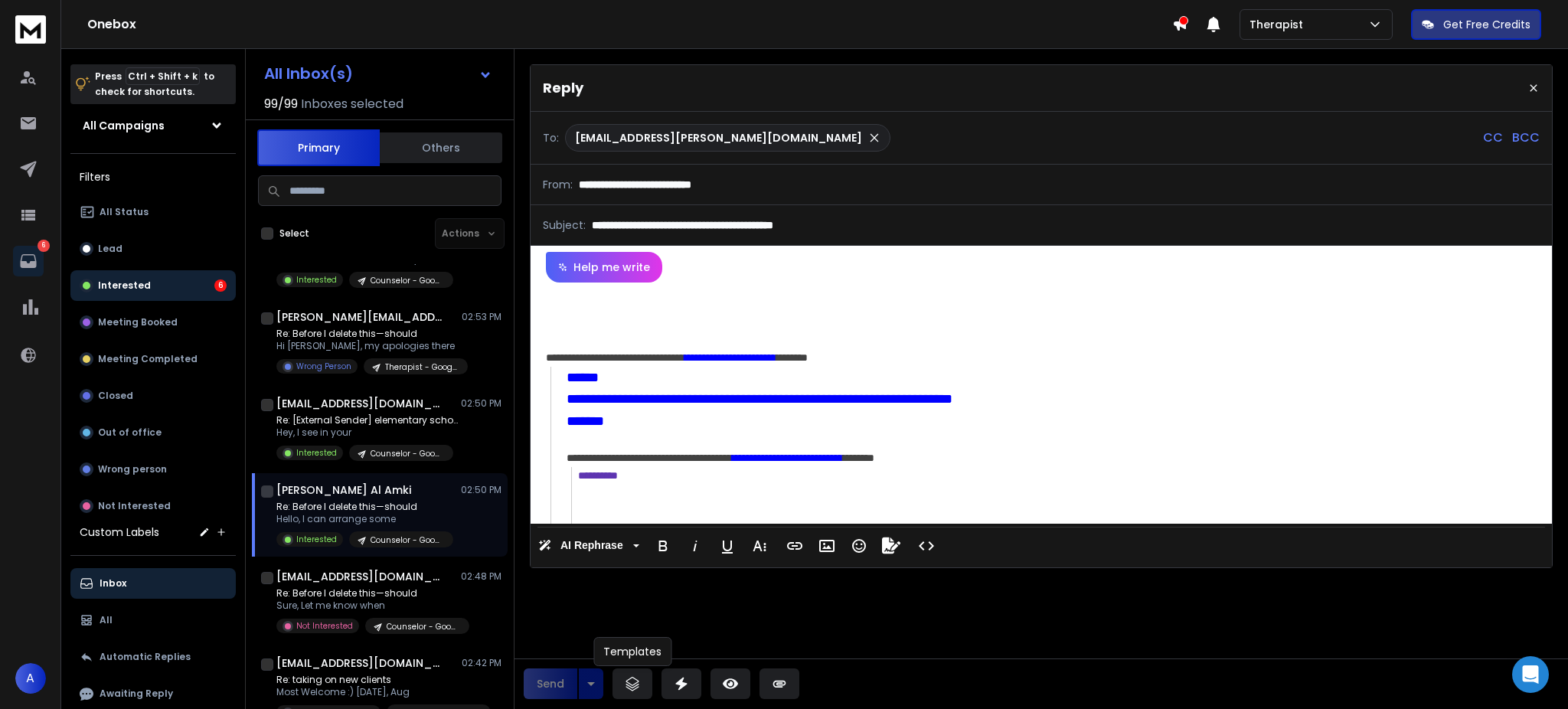
click at [621, 683] on button at bounding box center [632, 683] width 40 height 31
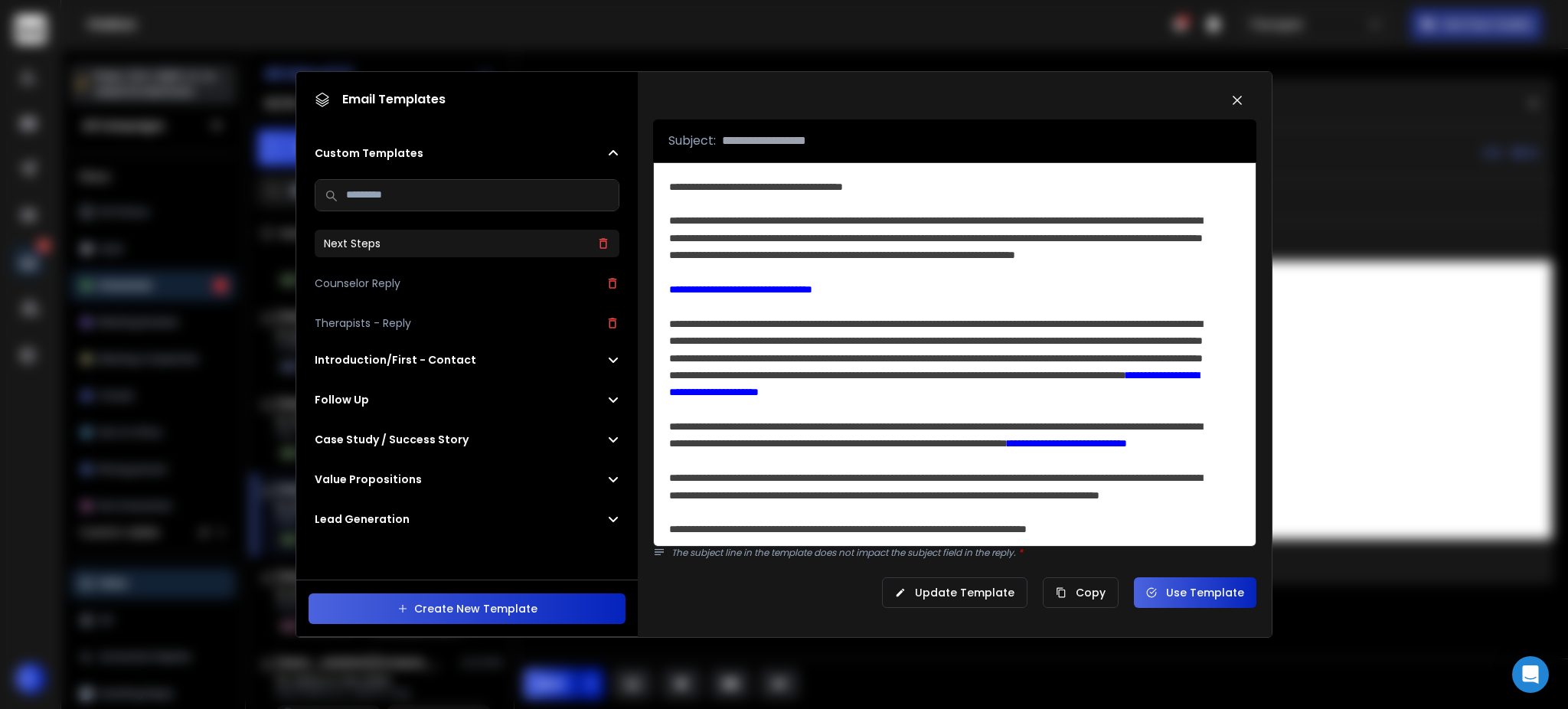
click at [431, 251] on div "Counselor Reply" at bounding box center [467, 244] width 286 height 15
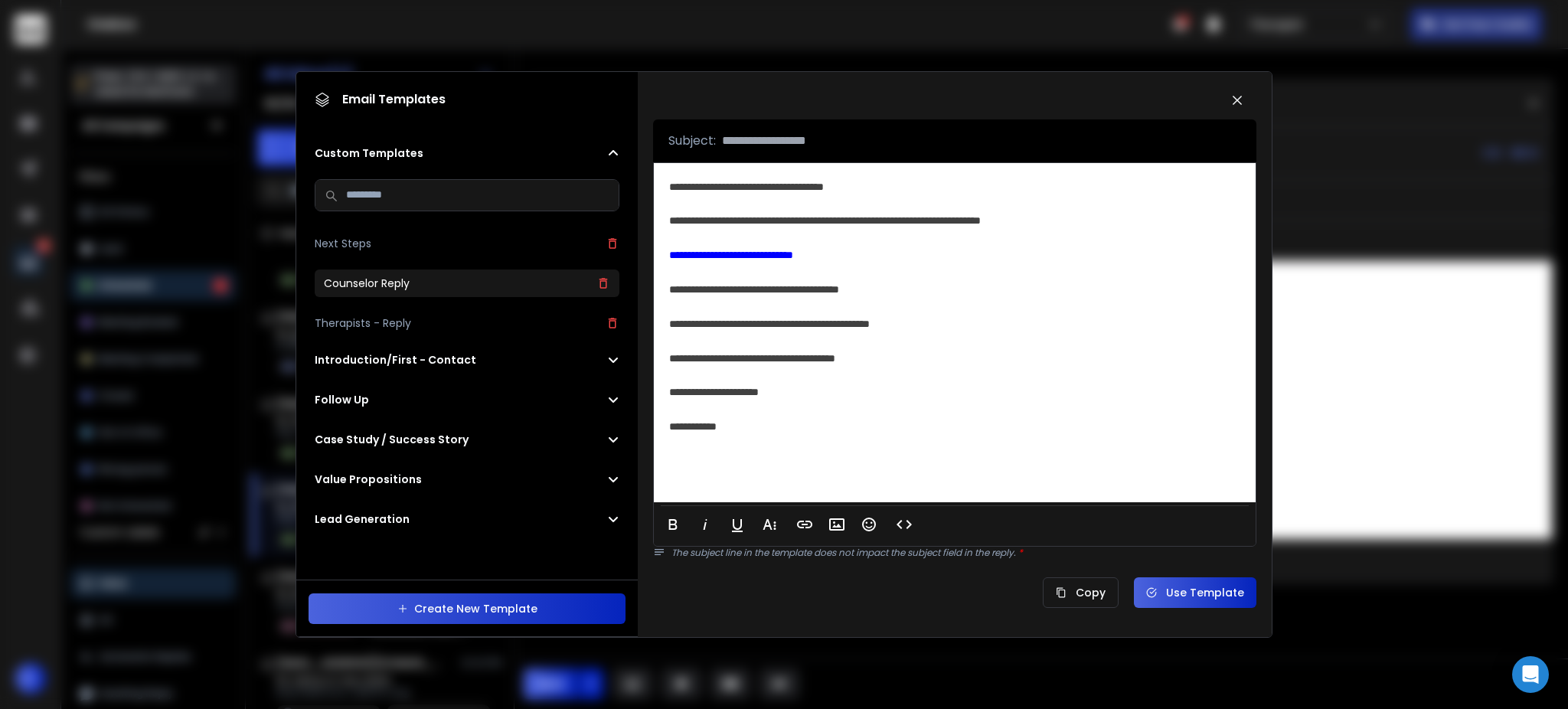
click at [1157, 595] on icon at bounding box center [1151, 592] width 11 height 11
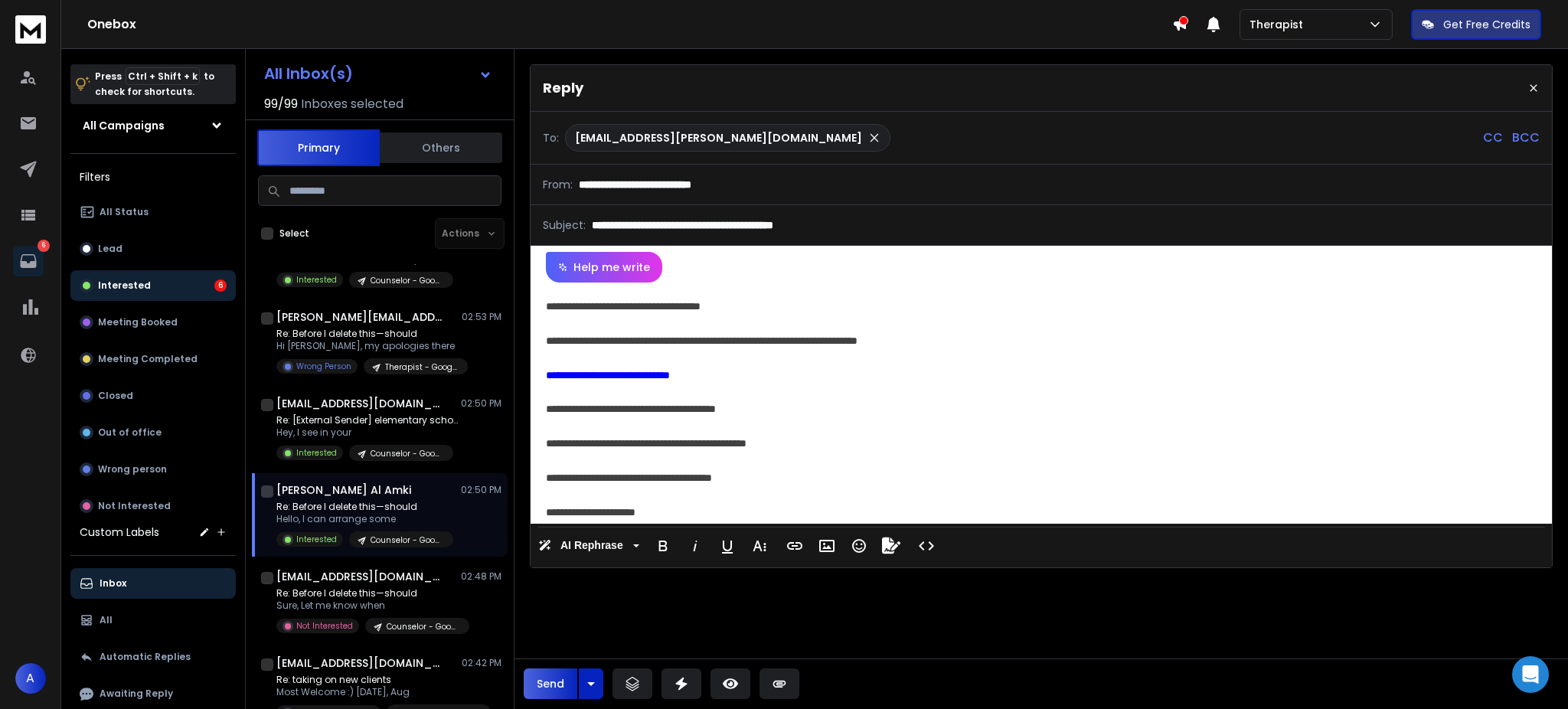
click at [553, 304] on div "**********" at bounding box center [1031, 306] width 971 height 17
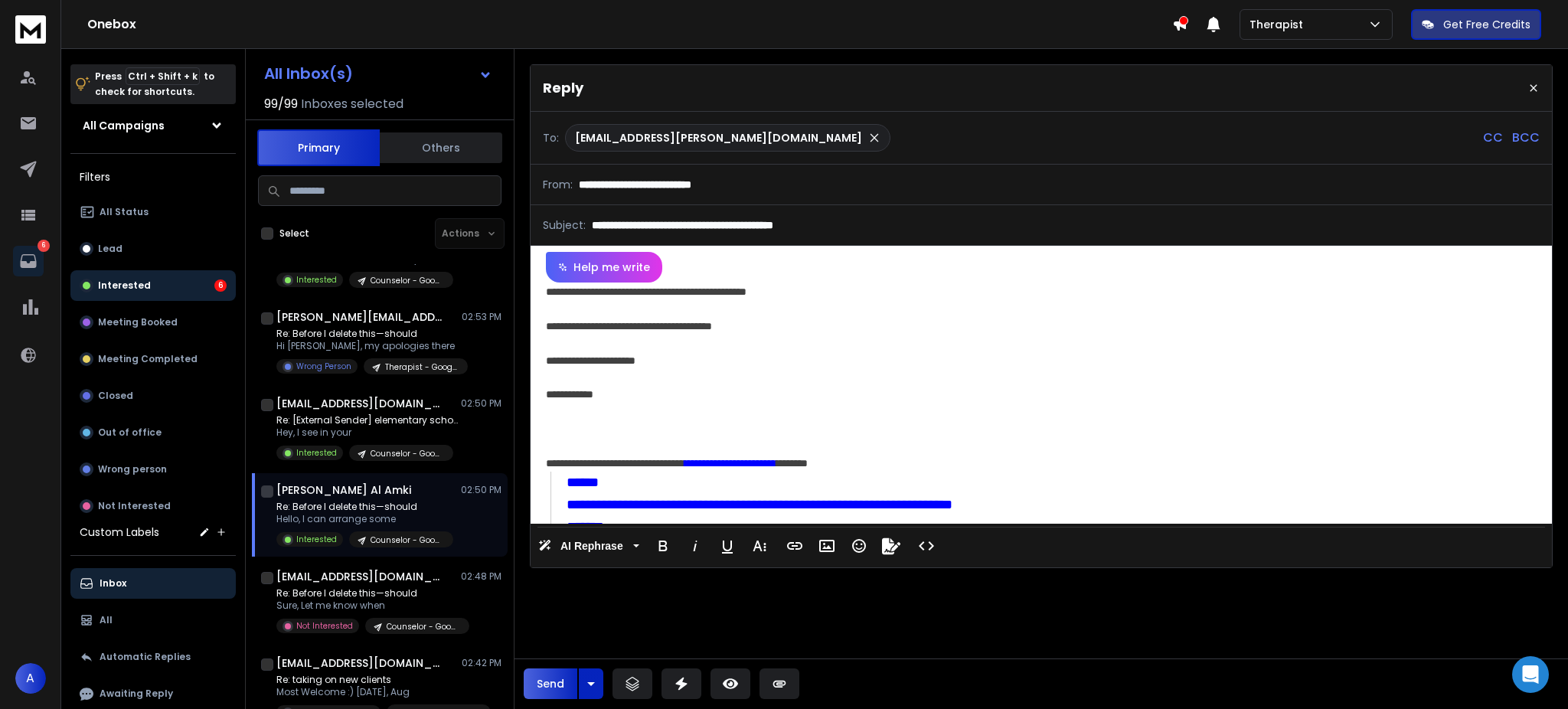
scroll to position [204, 0]
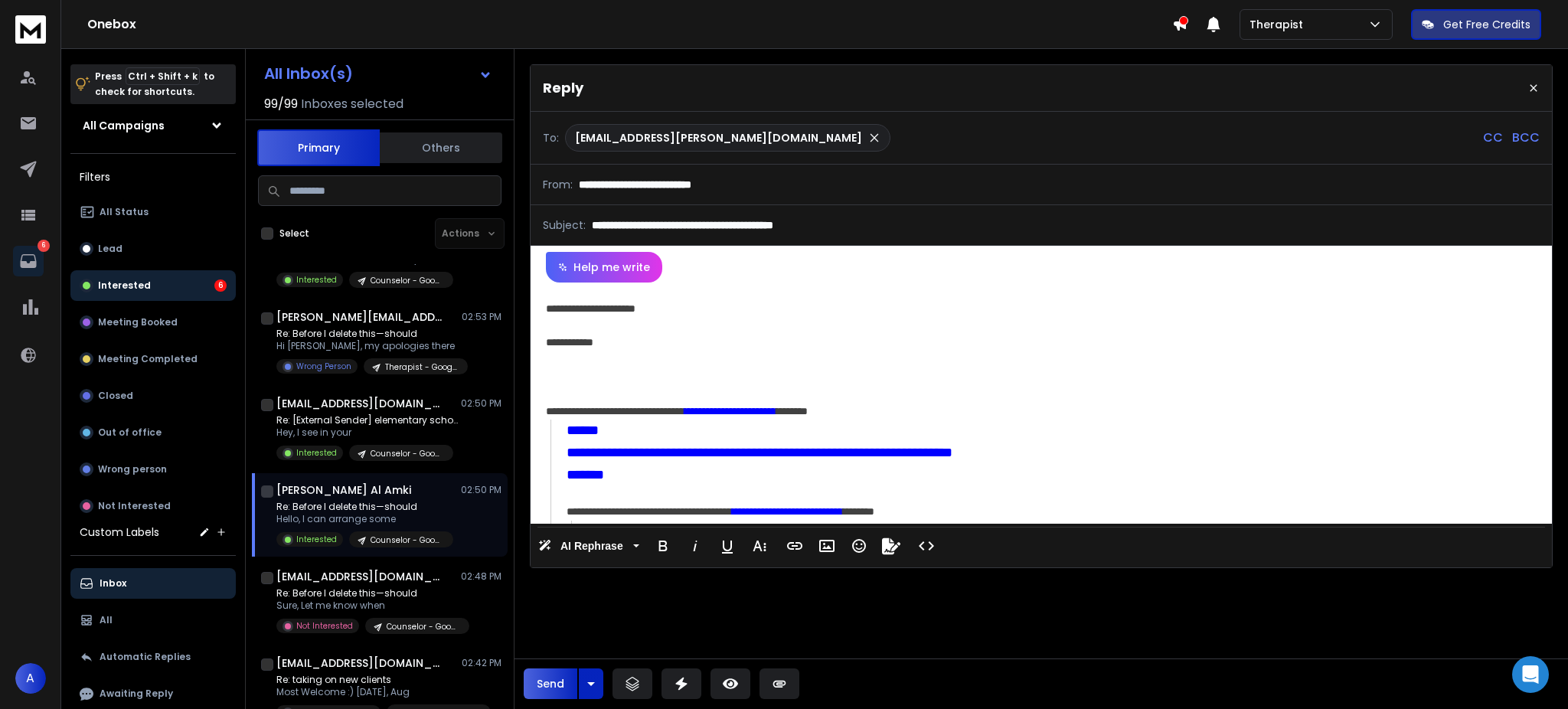
click at [581, 359] on div at bounding box center [1039, 360] width 987 height 17
drag, startPoint x: 554, startPoint y: 678, endPoint x: 557, endPoint y: 597, distance: 81.1
click at [555, 679] on button "Send" at bounding box center [550, 683] width 54 height 31
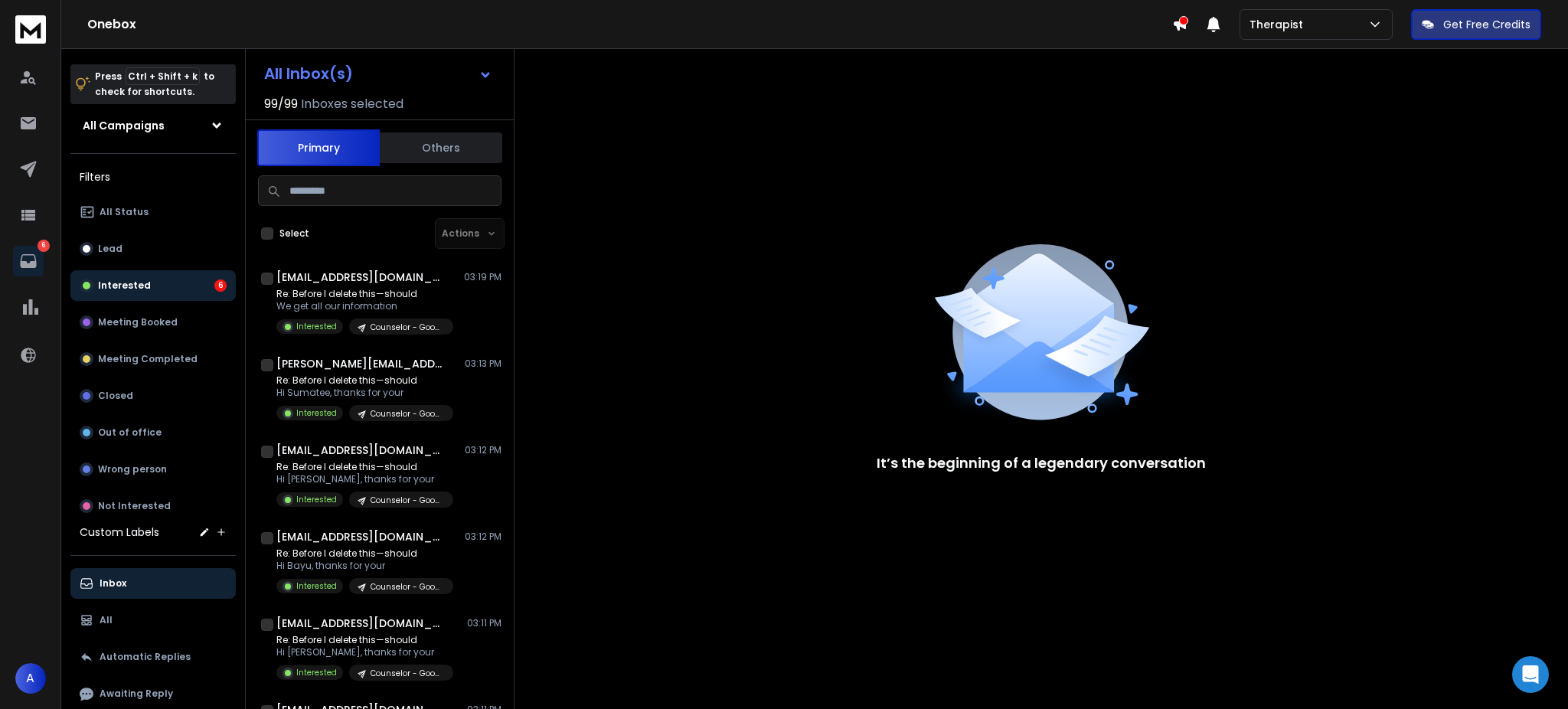
scroll to position [0, 0]
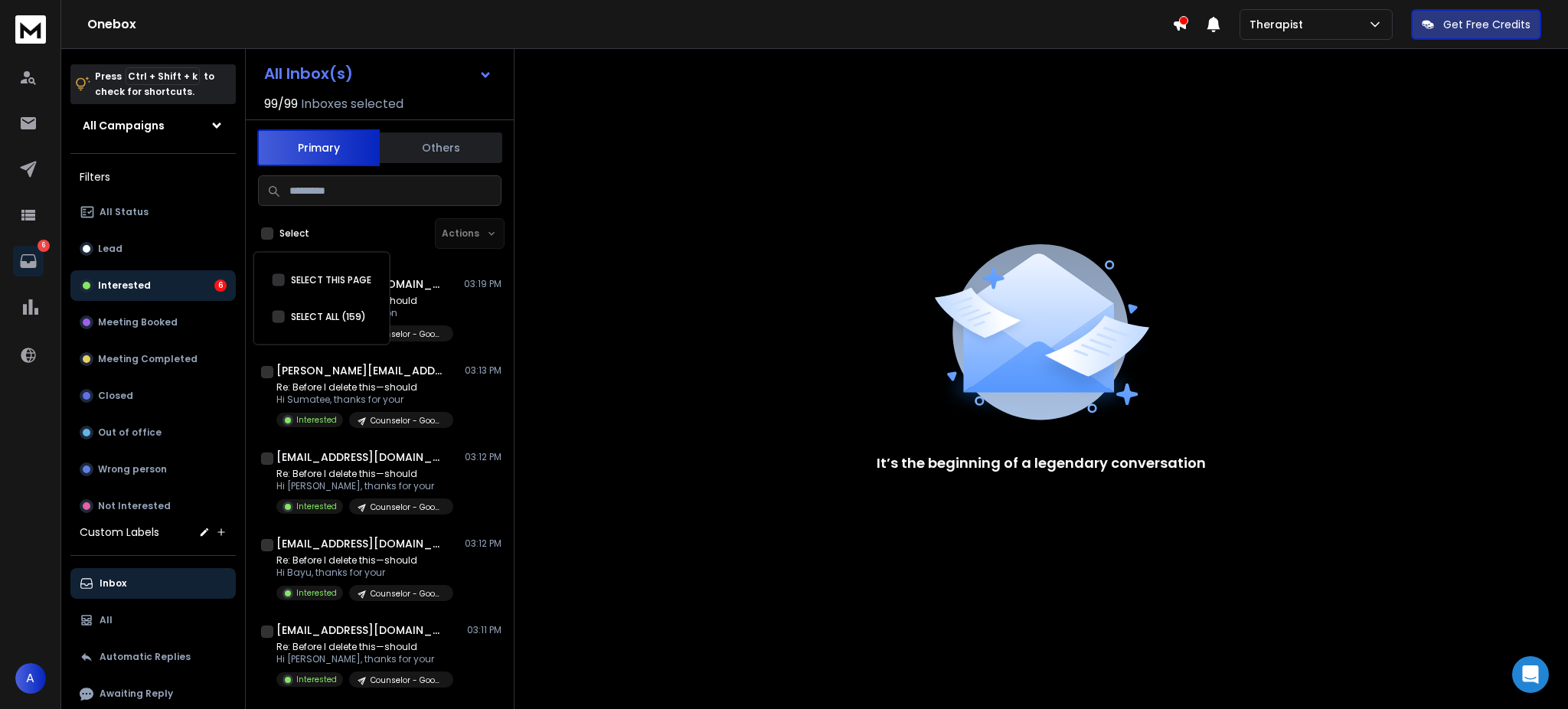
click at [281, 319] on button "SELECT THIS PAGE" at bounding box center [279, 317] width 12 height 12
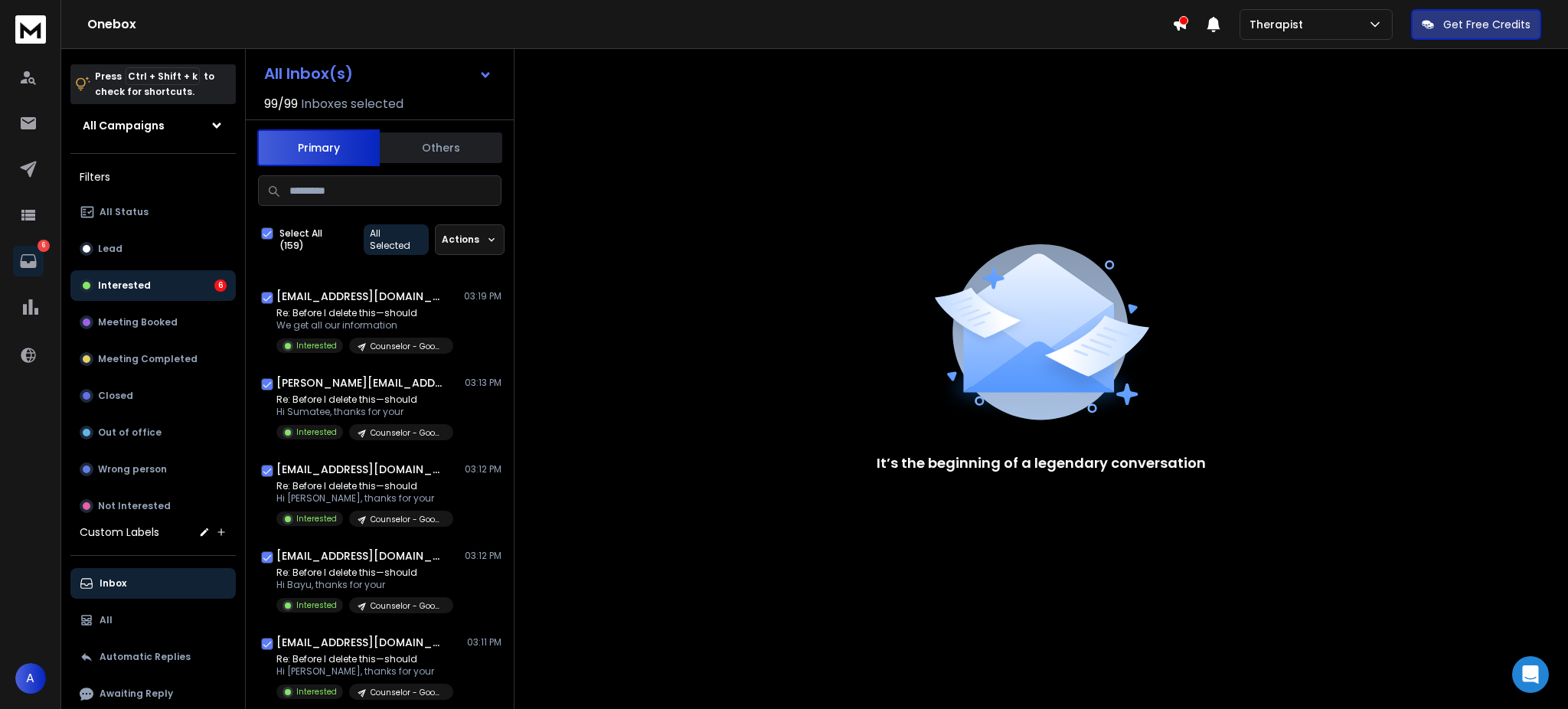
click at [369, 200] on input at bounding box center [380, 191] width 244 height 31
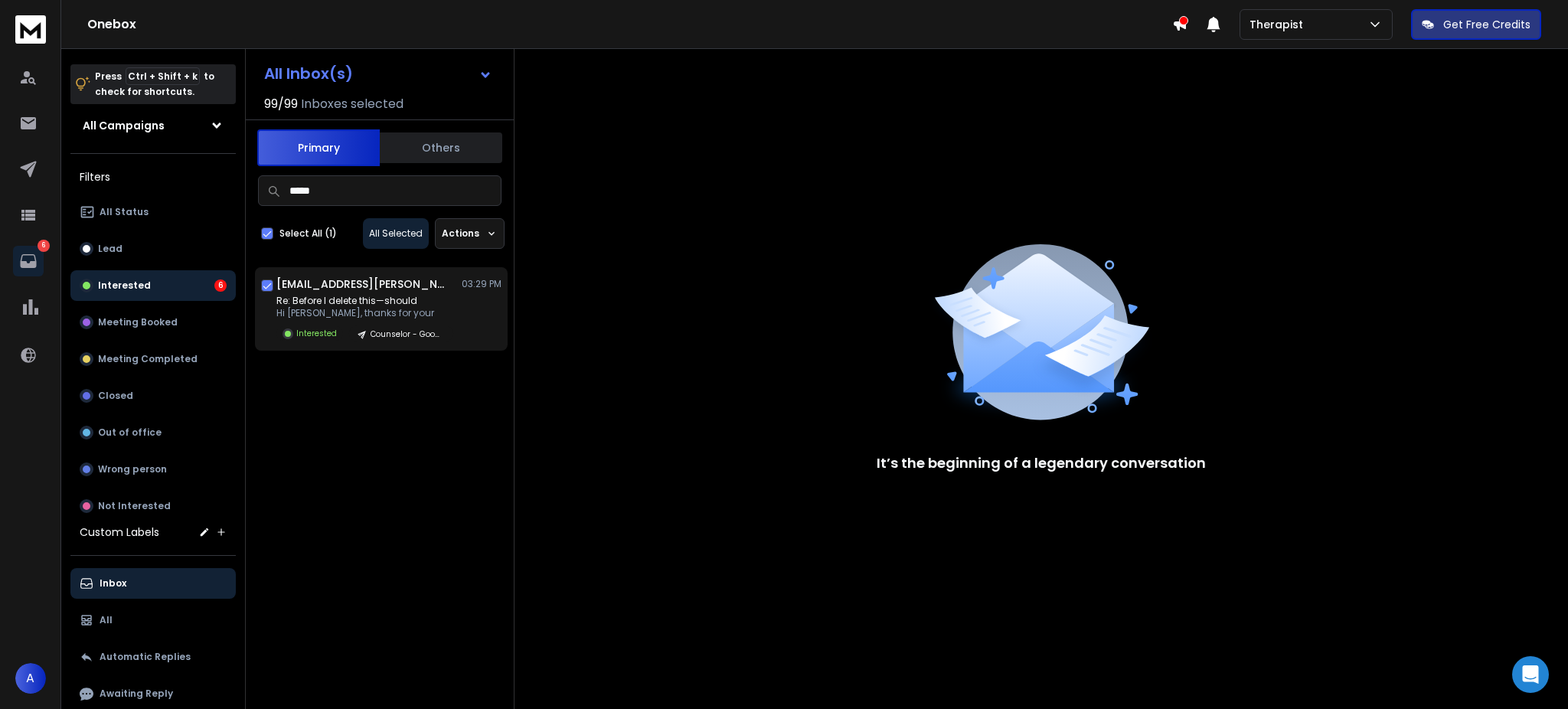
type input "*****"
click at [397, 304] on p "Re: Before I delete this—should" at bounding box center [364, 301] width 176 height 12
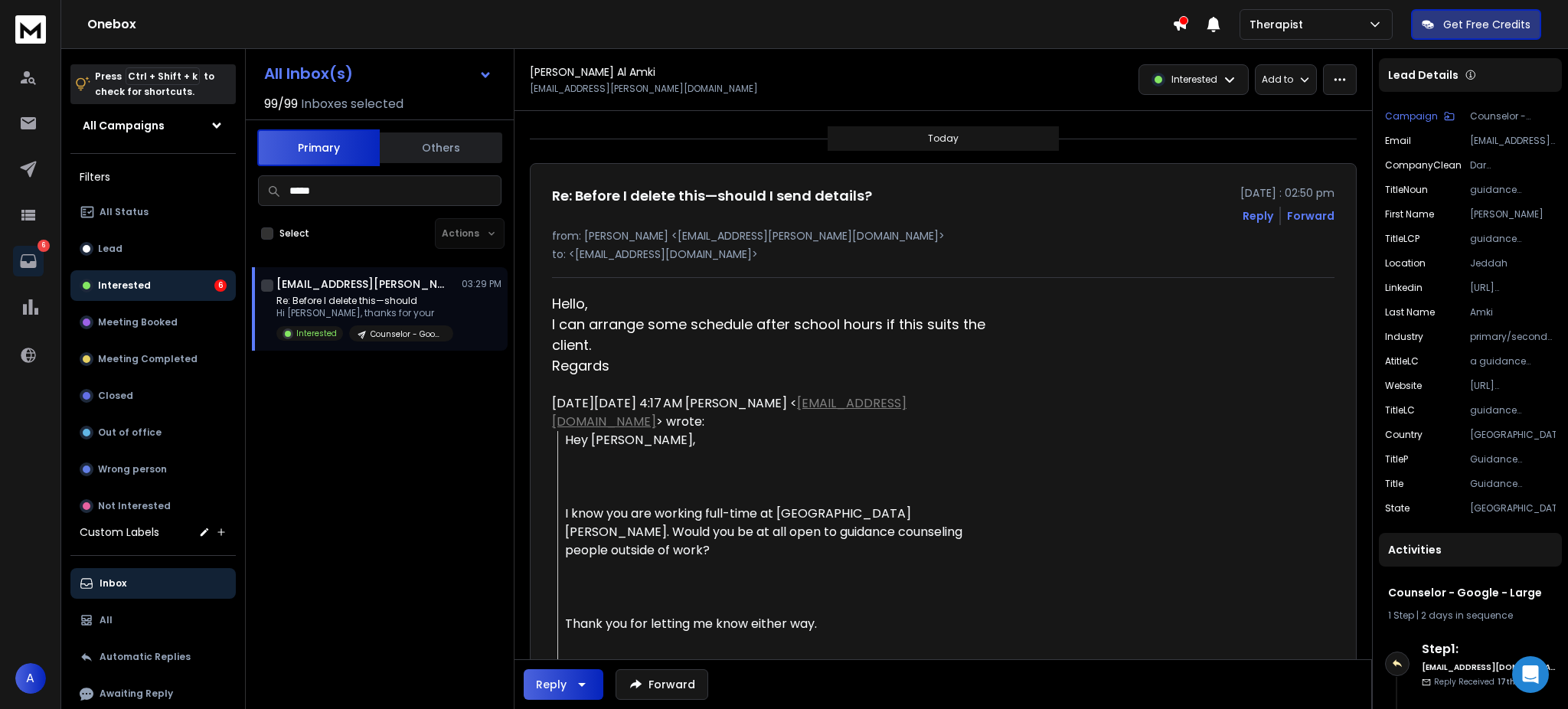
drag, startPoint x: 350, startPoint y: 177, endPoint x: 244, endPoint y: 184, distance: 106.2
click at [244, 184] on div "Press Ctrl + Shift + k to check for shortcuts. All Campaigns All Campaigns Filt…" at bounding box center [814, 403] width 1507 height 709
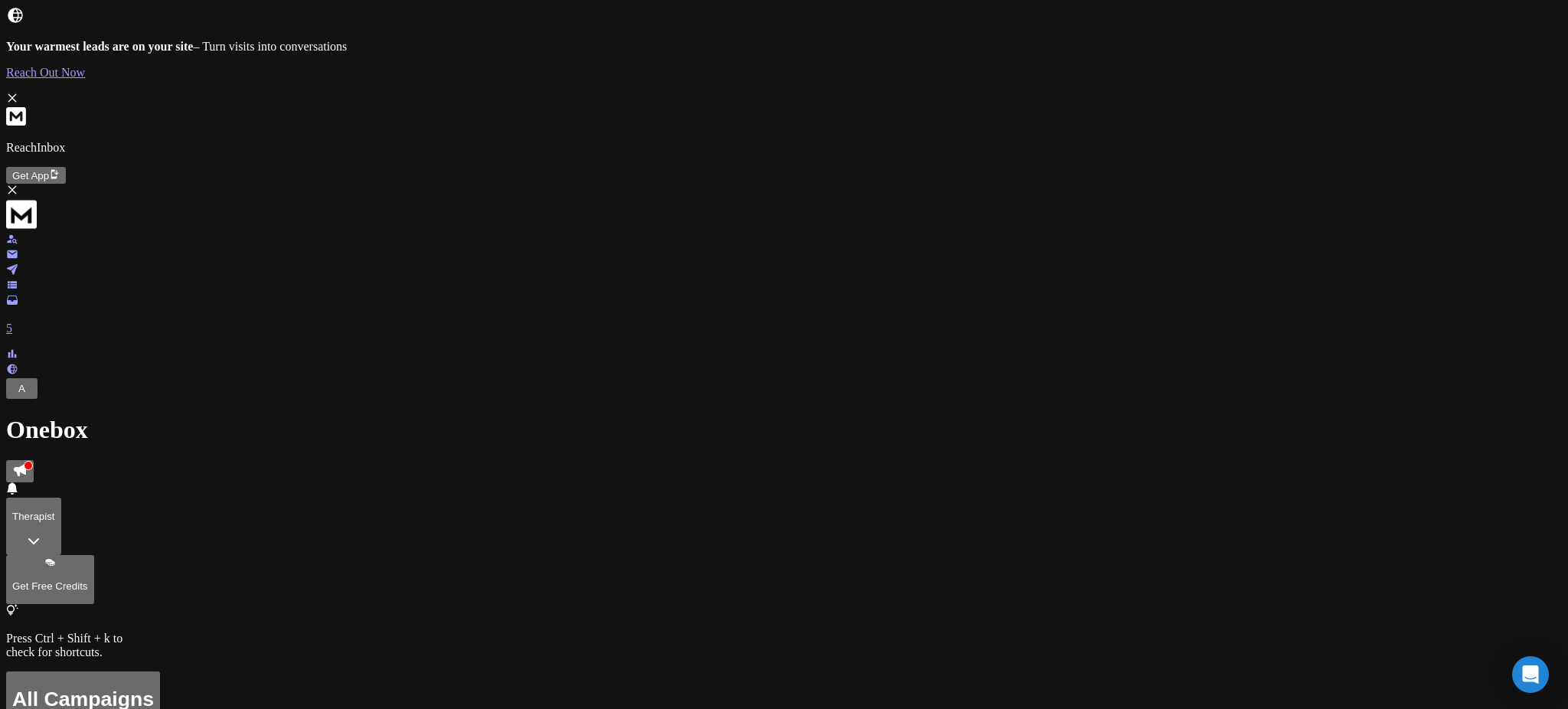
scroll to position [0, 0]
drag, startPoint x: 638, startPoint y: 690, endPoint x: 634, endPoint y: 643, distance: 47.2
drag, startPoint x: 1153, startPoint y: 597, endPoint x: 1062, endPoint y: 523, distance: 117.3
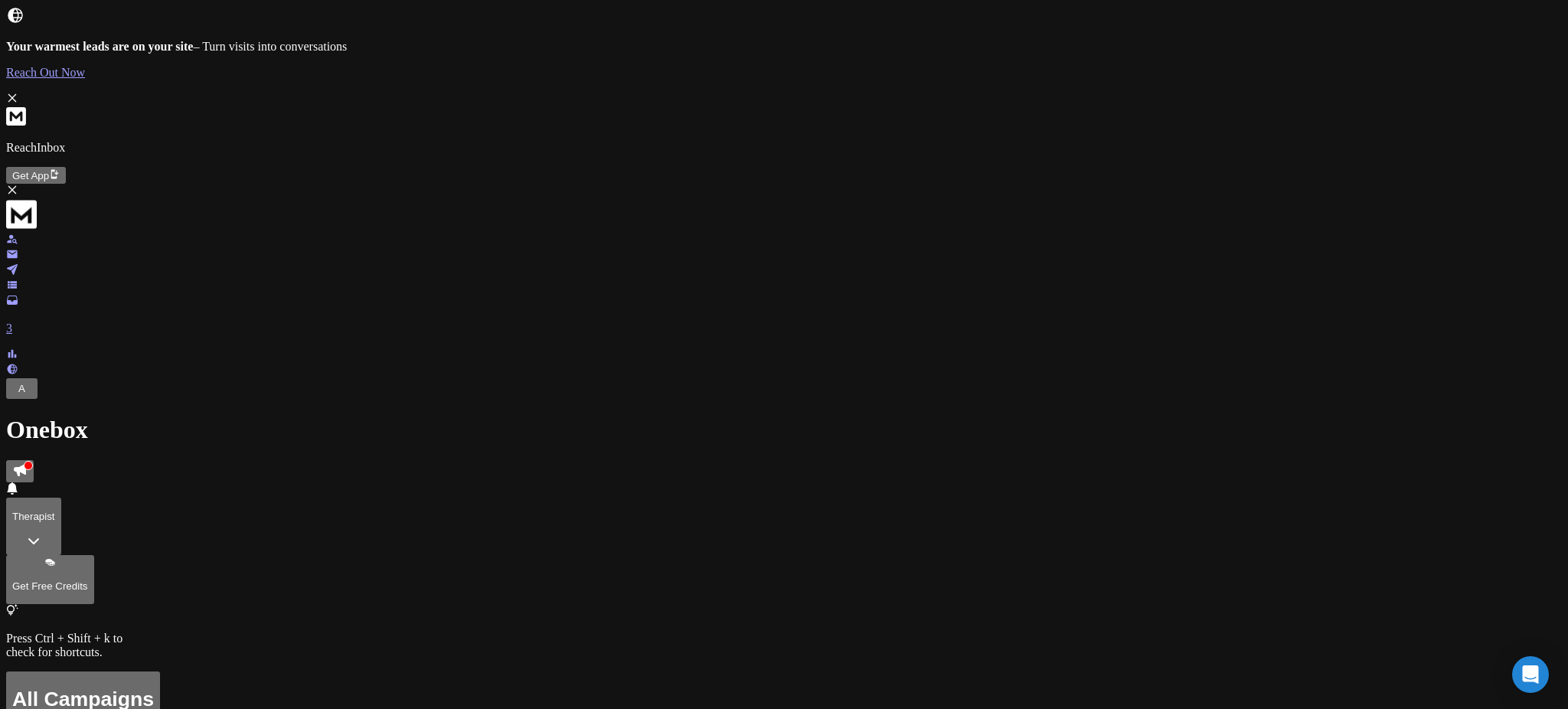
scroll to position [101, 0]
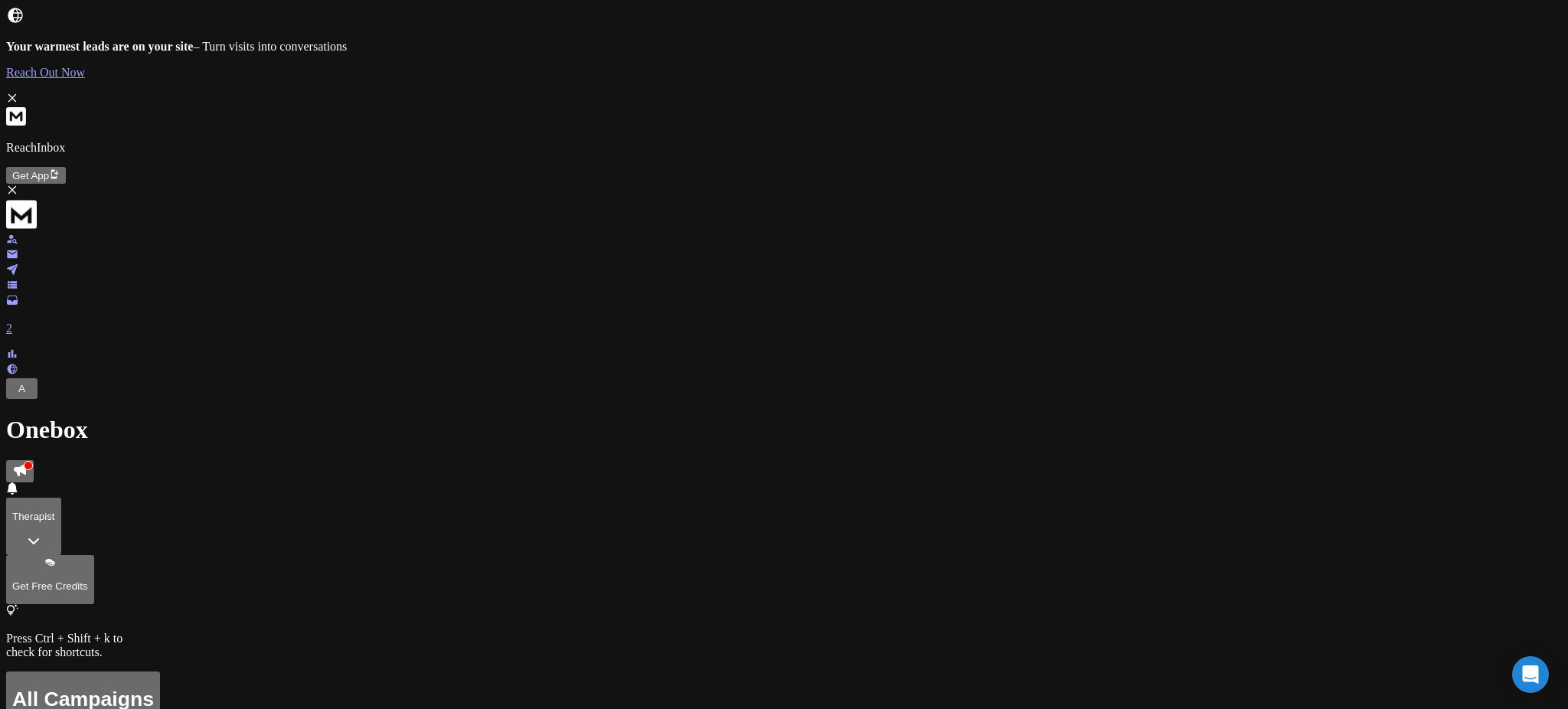
scroll to position [109, 0]
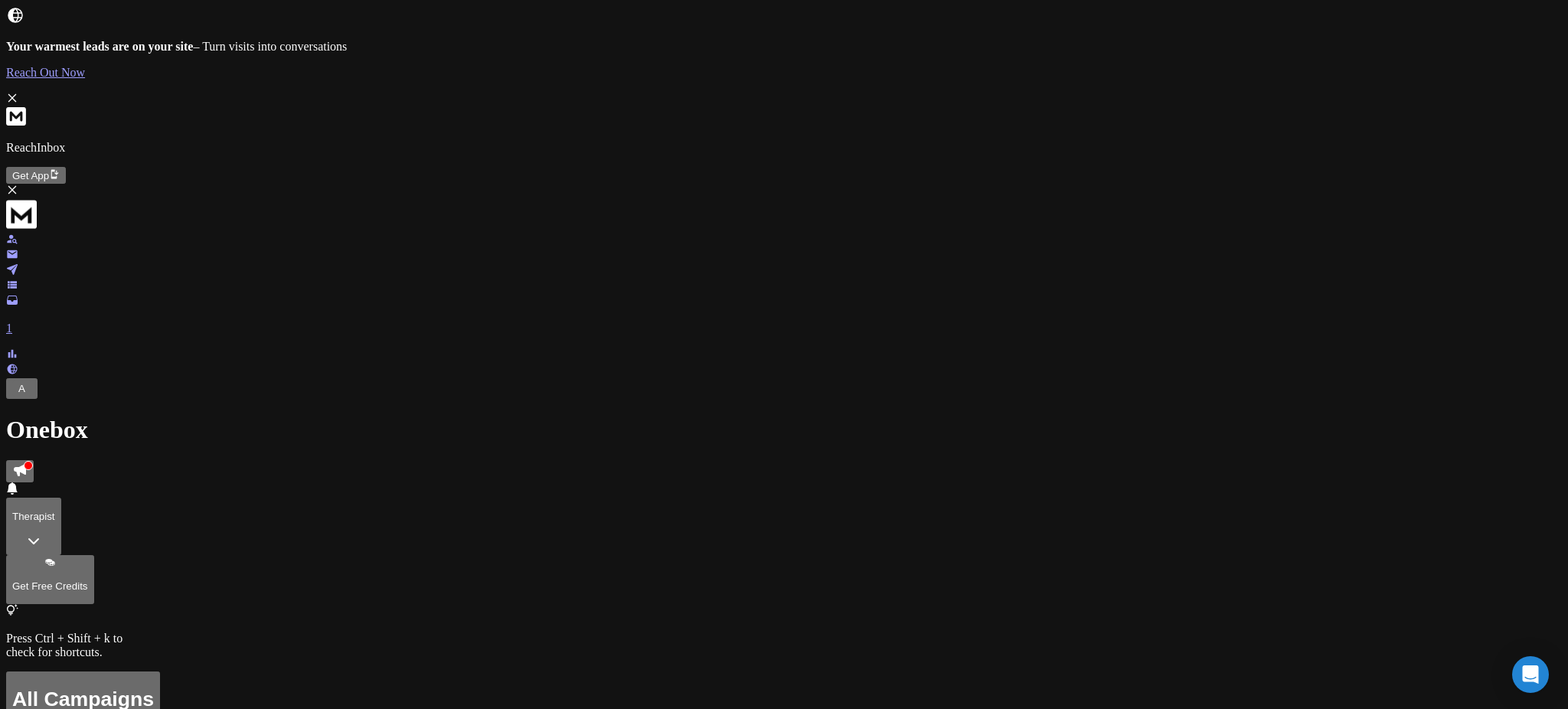
drag, startPoint x: 1180, startPoint y: 592, endPoint x: 1083, endPoint y: 545, distance: 107.8
drag, startPoint x: 557, startPoint y: 309, endPoint x: 641, endPoint y: 328, distance: 86.1
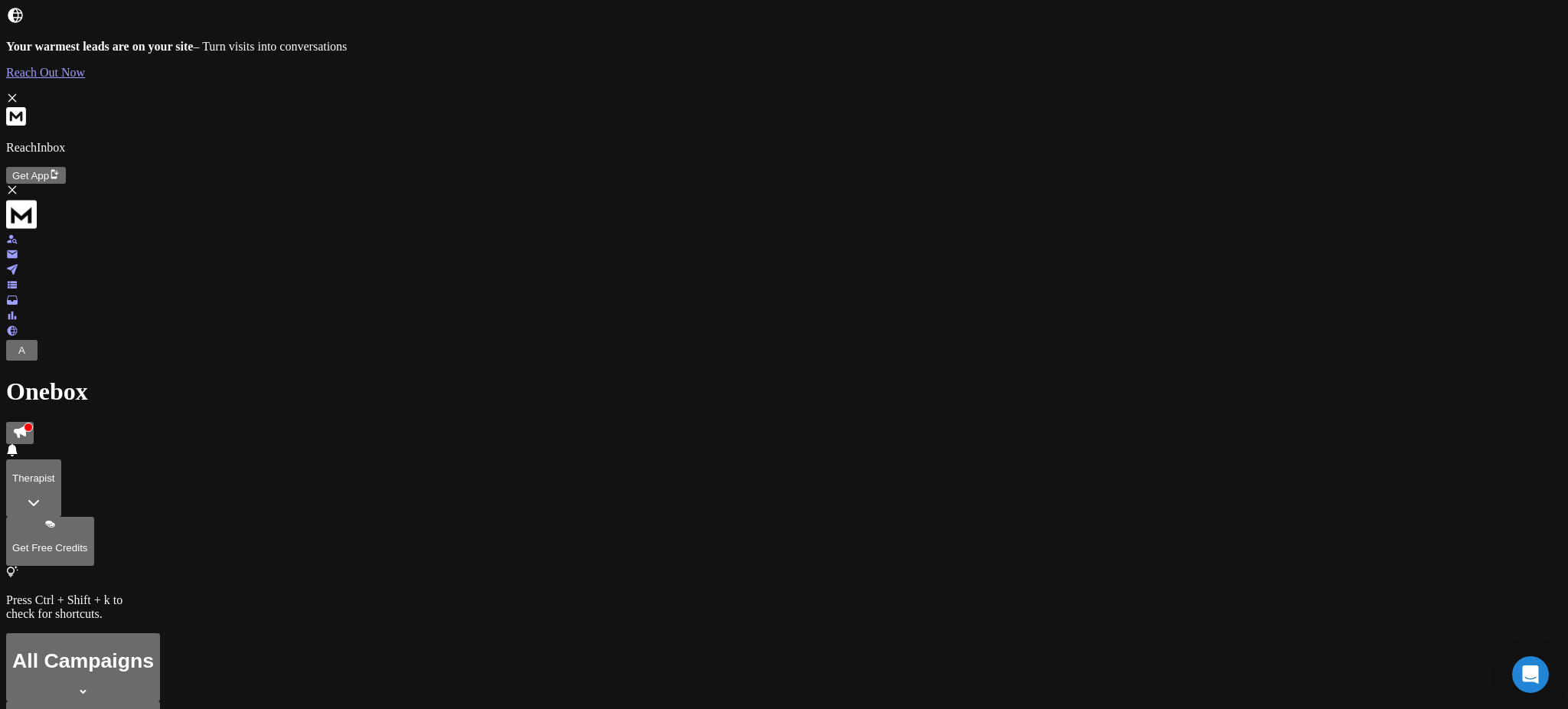
paste input "**********"
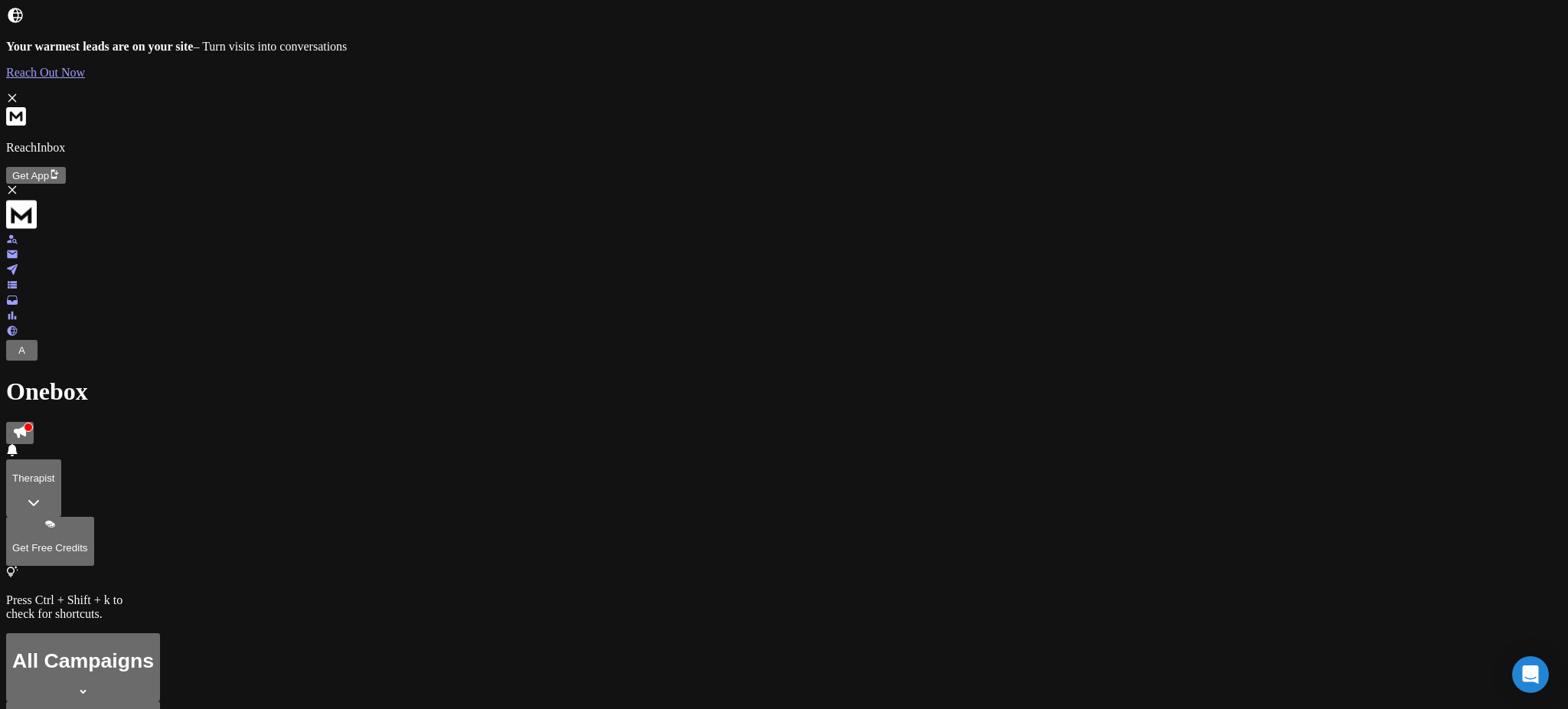
type input "**********"
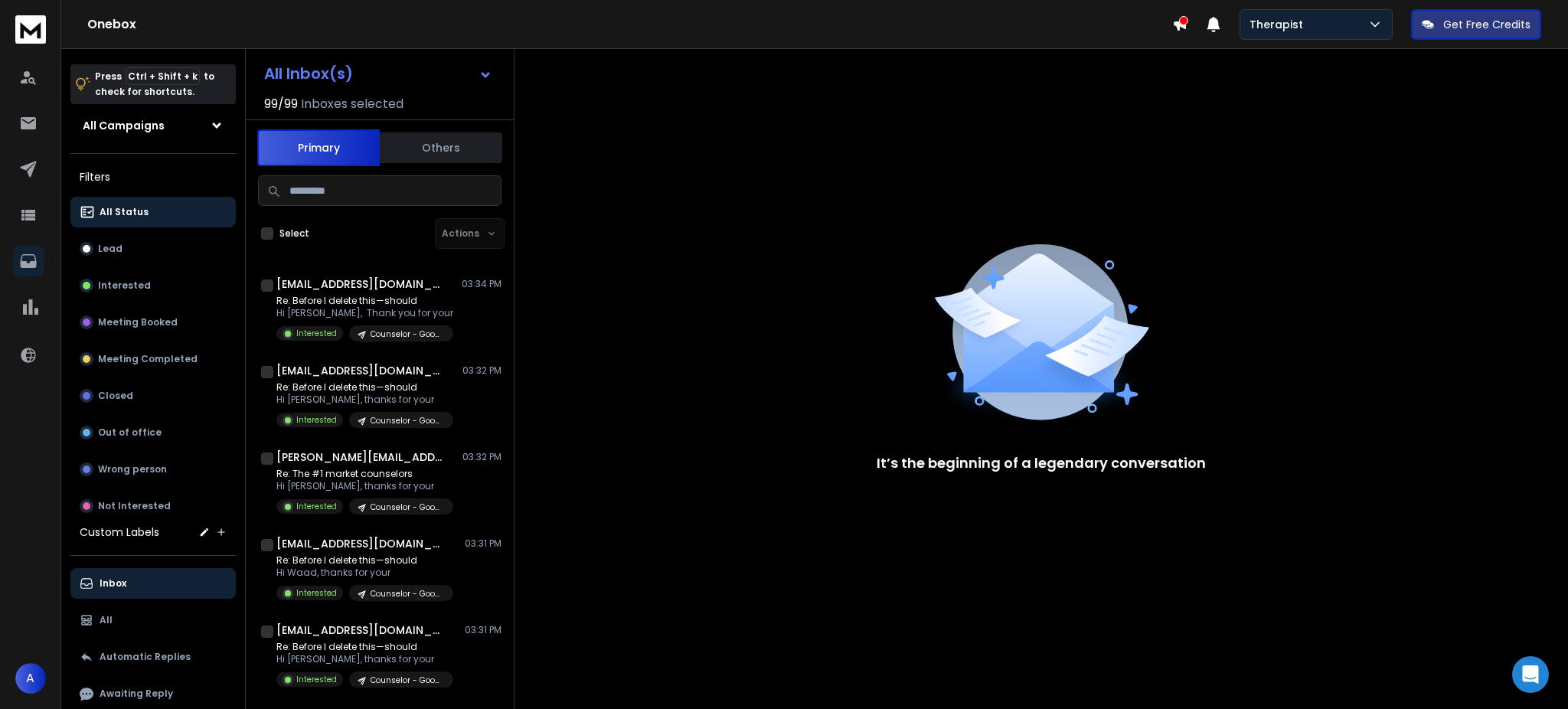
drag, startPoint x: 1291, startPoint y: 19, endPoint x: 1282, endPoint y: 27, distance: 12.0
click at [1287, 24] on p "Therapist" at bounding box center [1280, 25] width 60 height 15
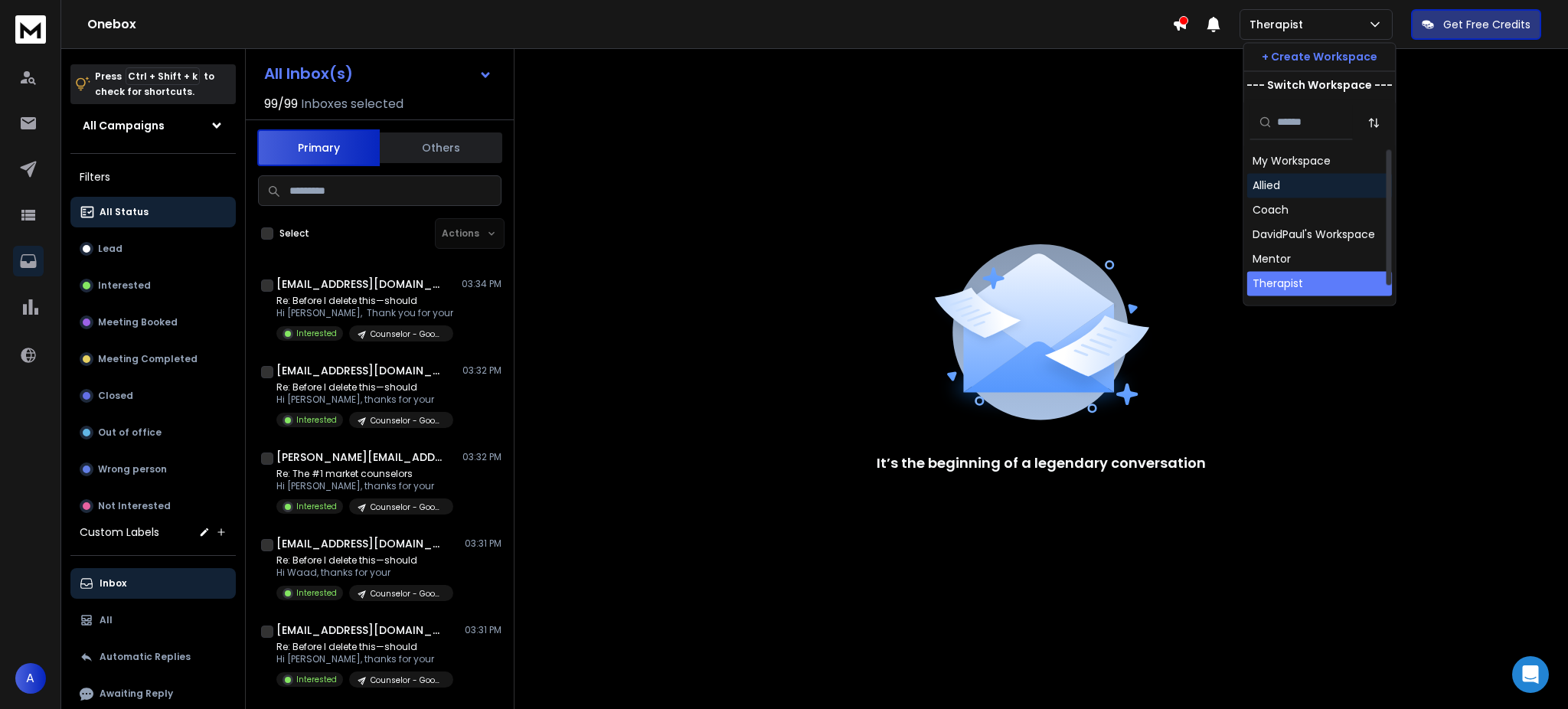
click at [1291, 187] on div "Allied" at bounding box center [1319, 185] width 146 height 25
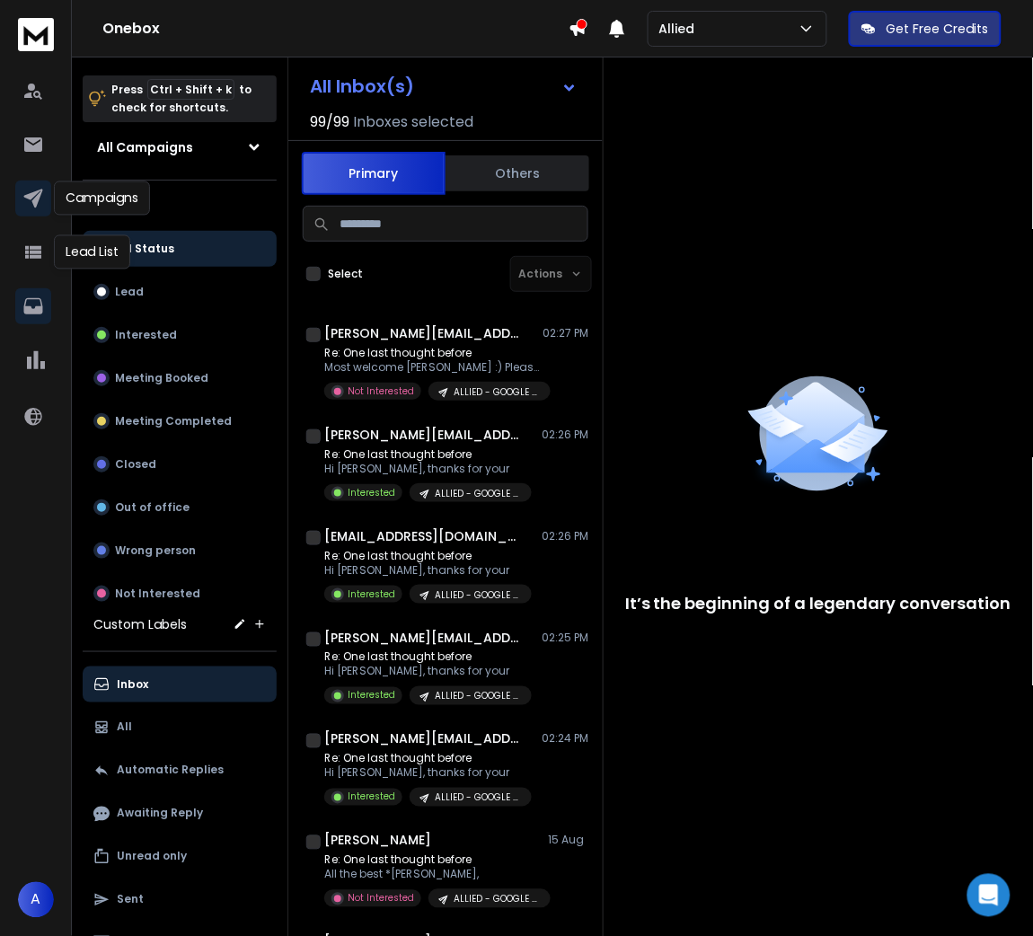
click at [35, 204] on icon at bounding box center [32, 198] width 19 height 19
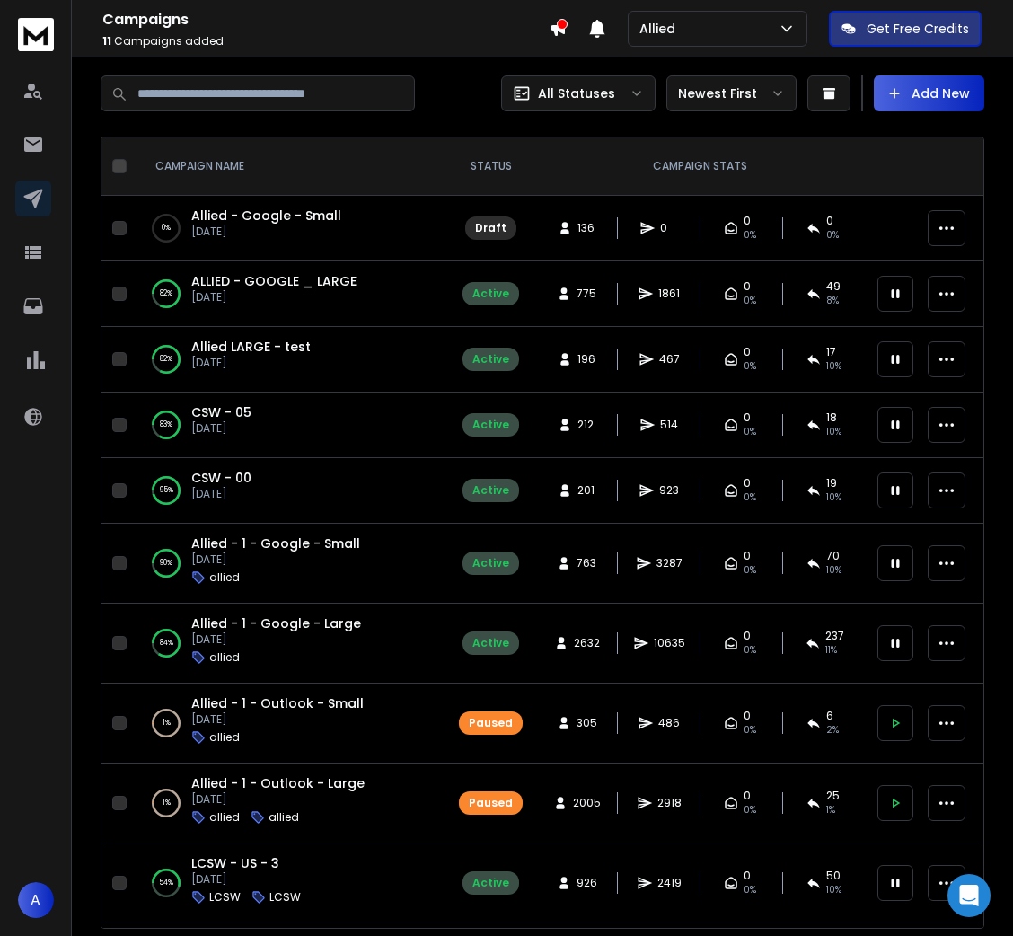
click at [268, 277] on span "ALLIED - GOOGLE _ LARGE" at bounding box center [273, 281] width 165 height 18
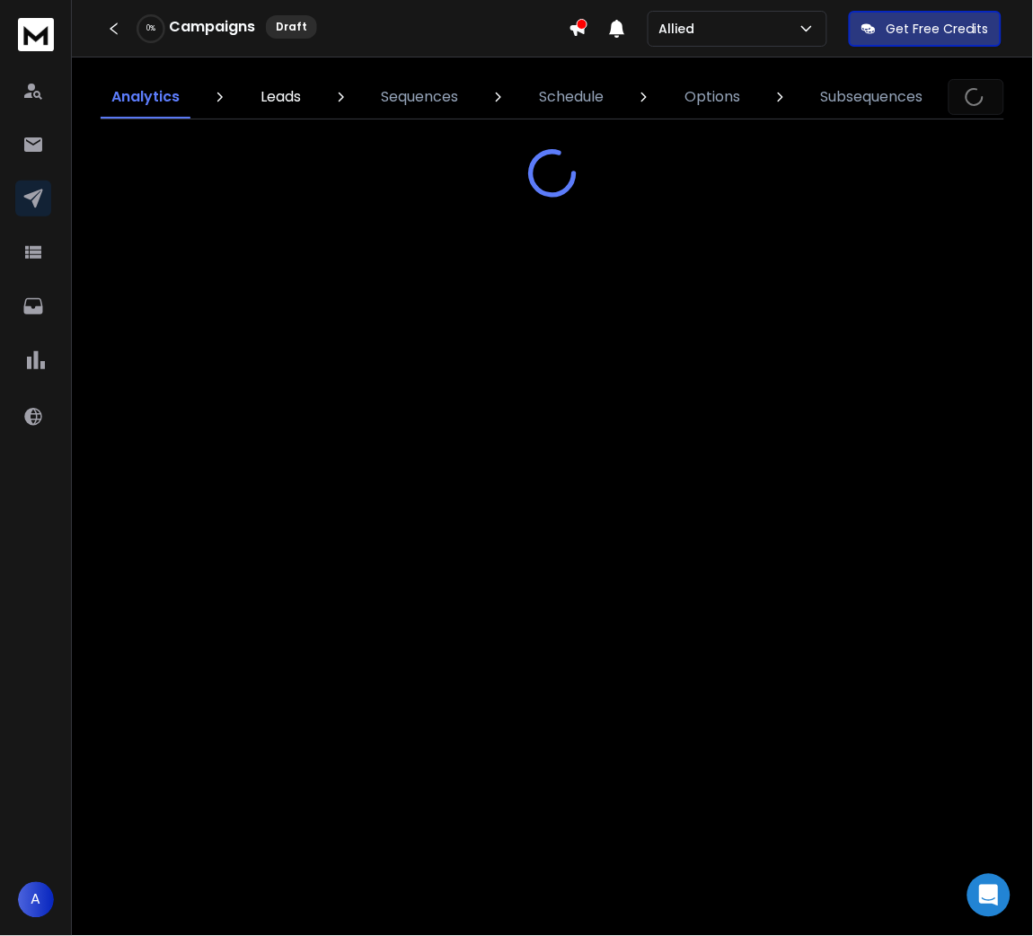
click at [290, 97] on p "Leads" at bounding box center [280, 97] width 40 height 22
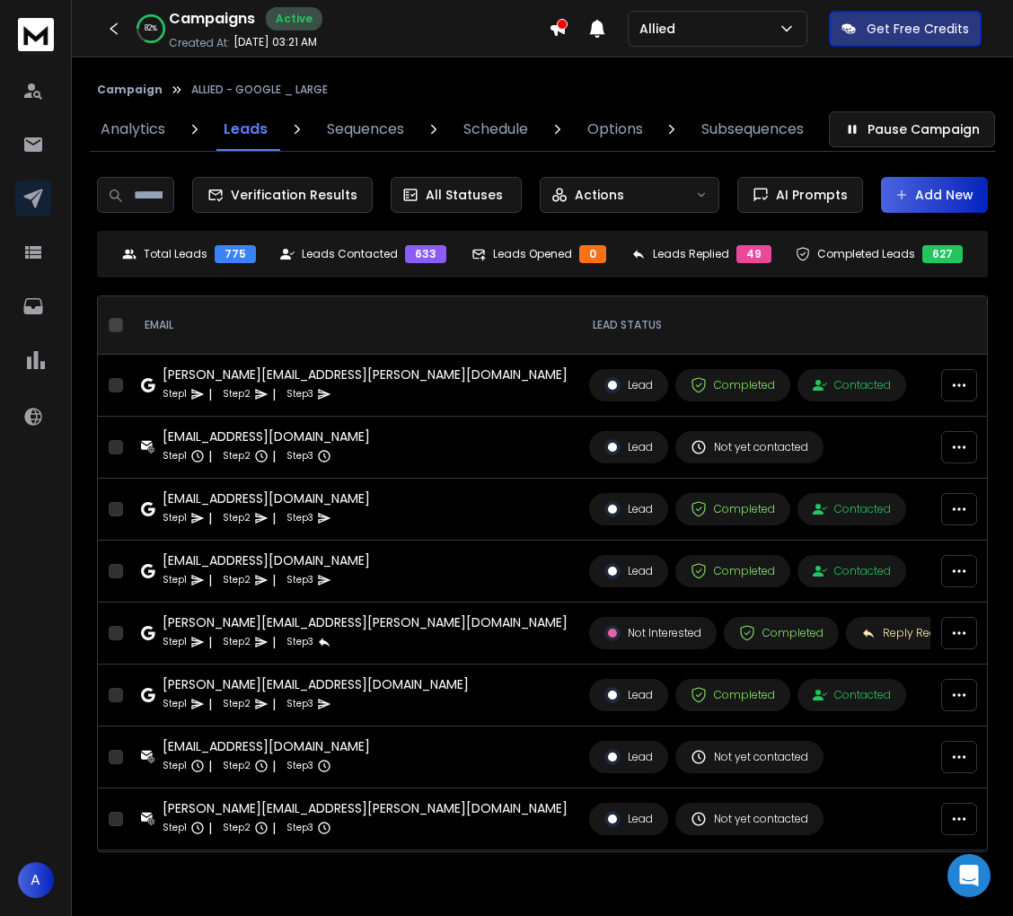
click at [937, 190] on button "Add New" at bounding box center [934, 195] width 107 height 36
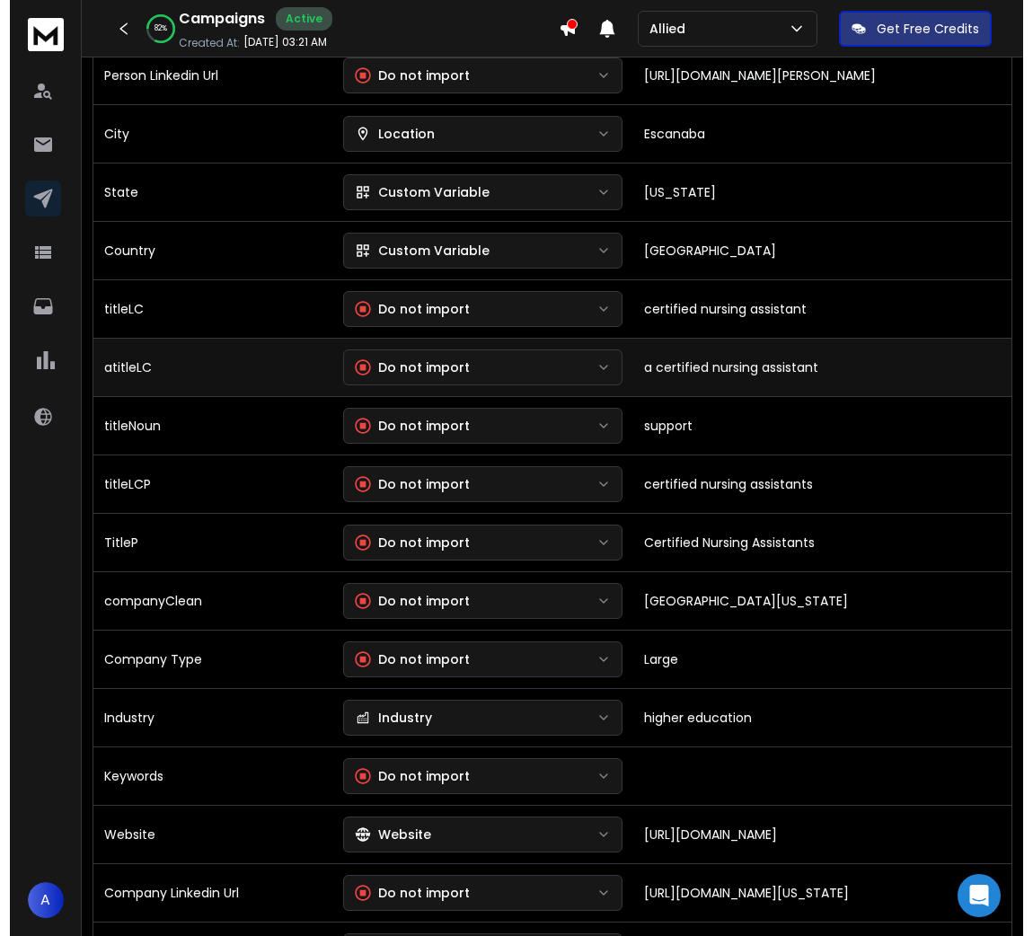
scroll to position [556, 0]
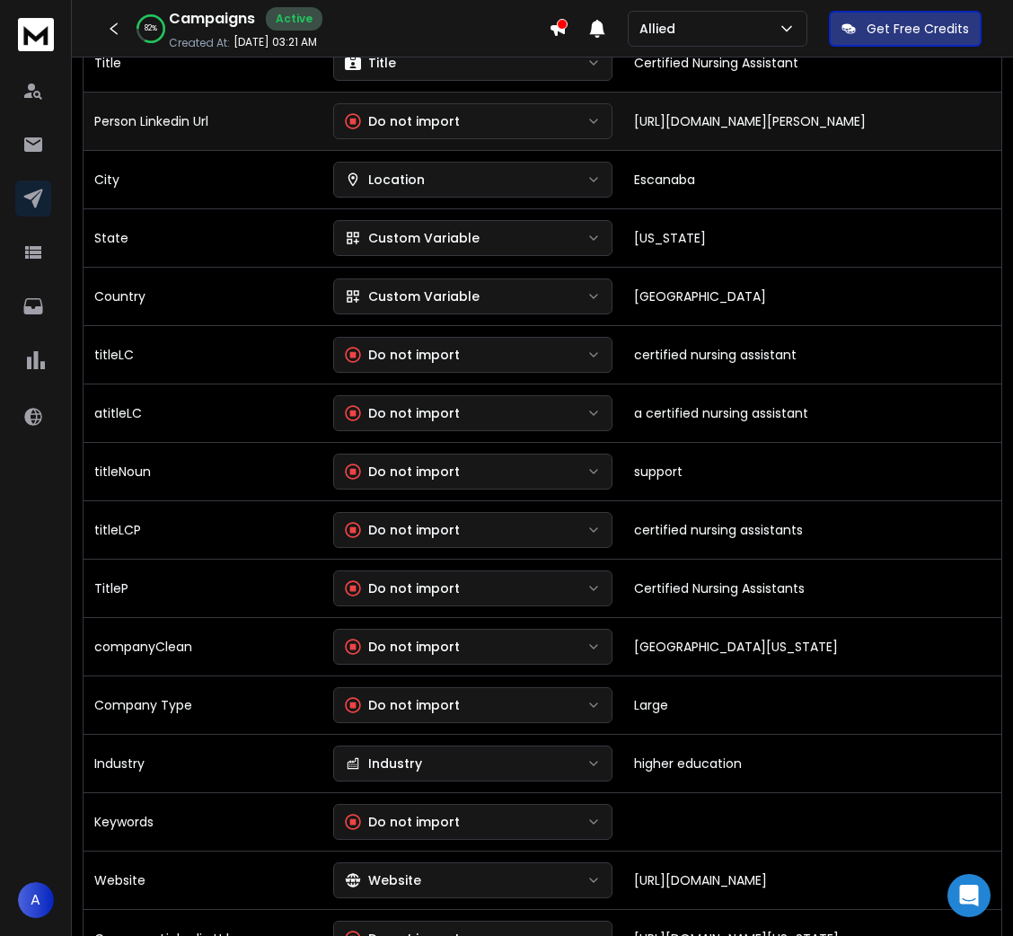
click at [462, 122] on button "Do not import" at bounding box center [472, 121] width 279 height 36
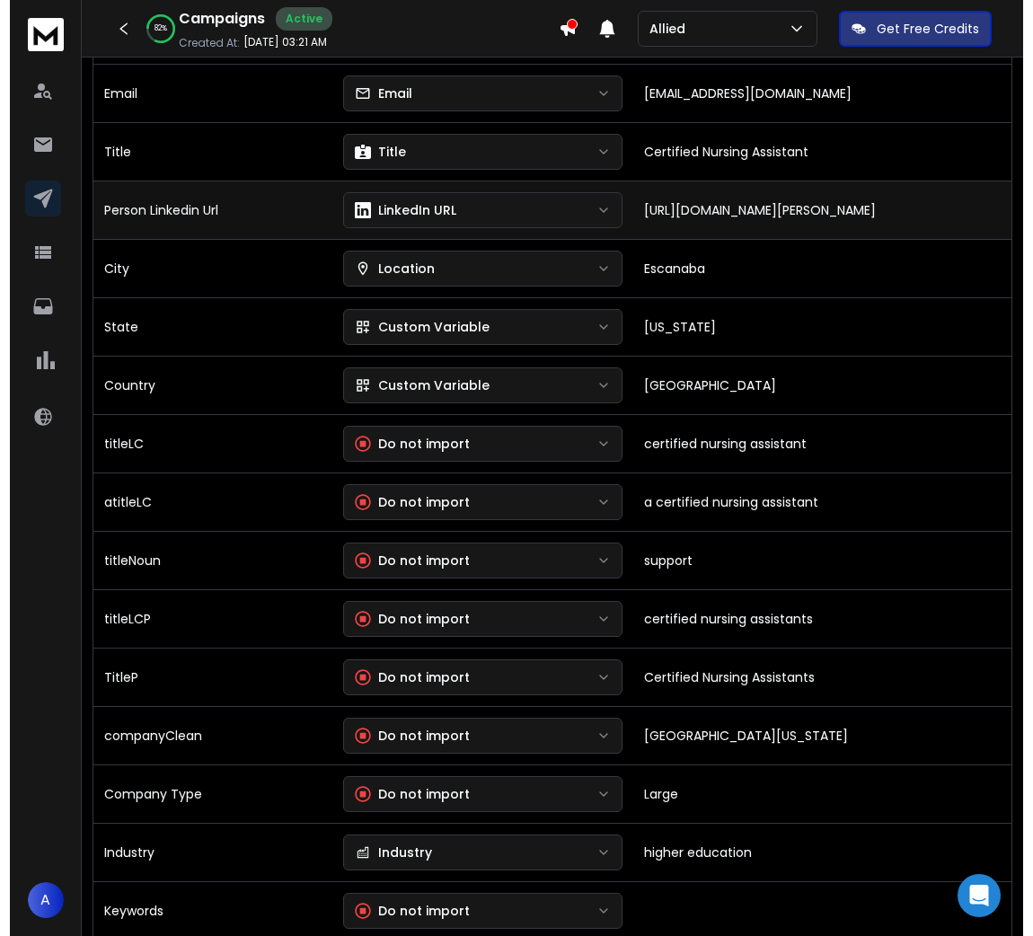
scroll to position [421, 0]
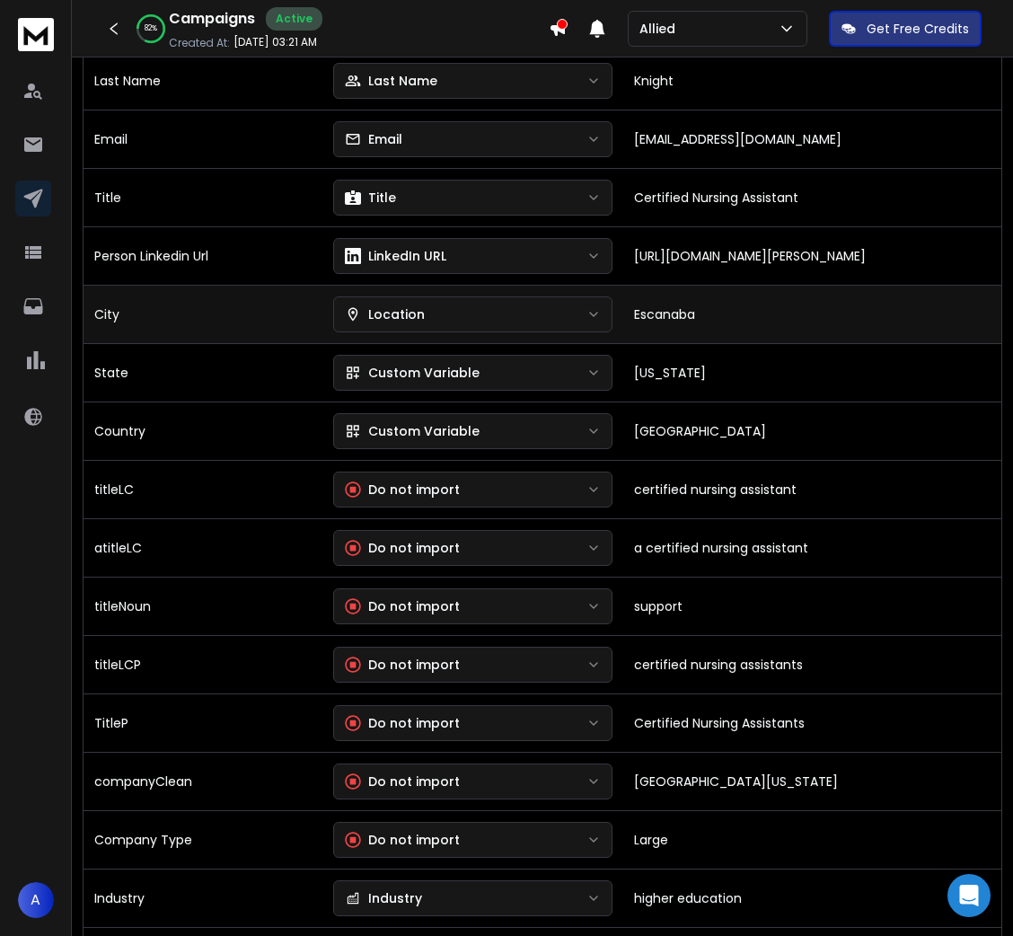
click at [476, 299] on button "Location" at bounding box center [472, 314] width 279 height 36
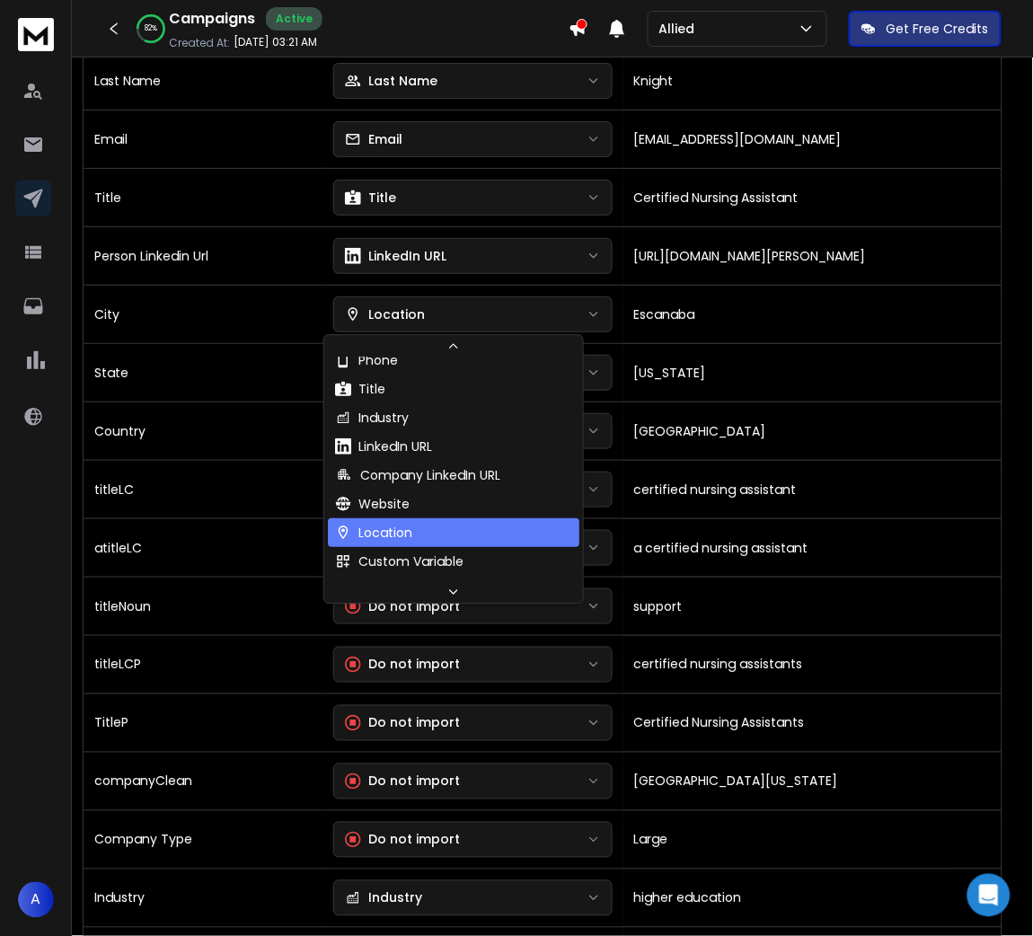
scroll to position [163, 0]
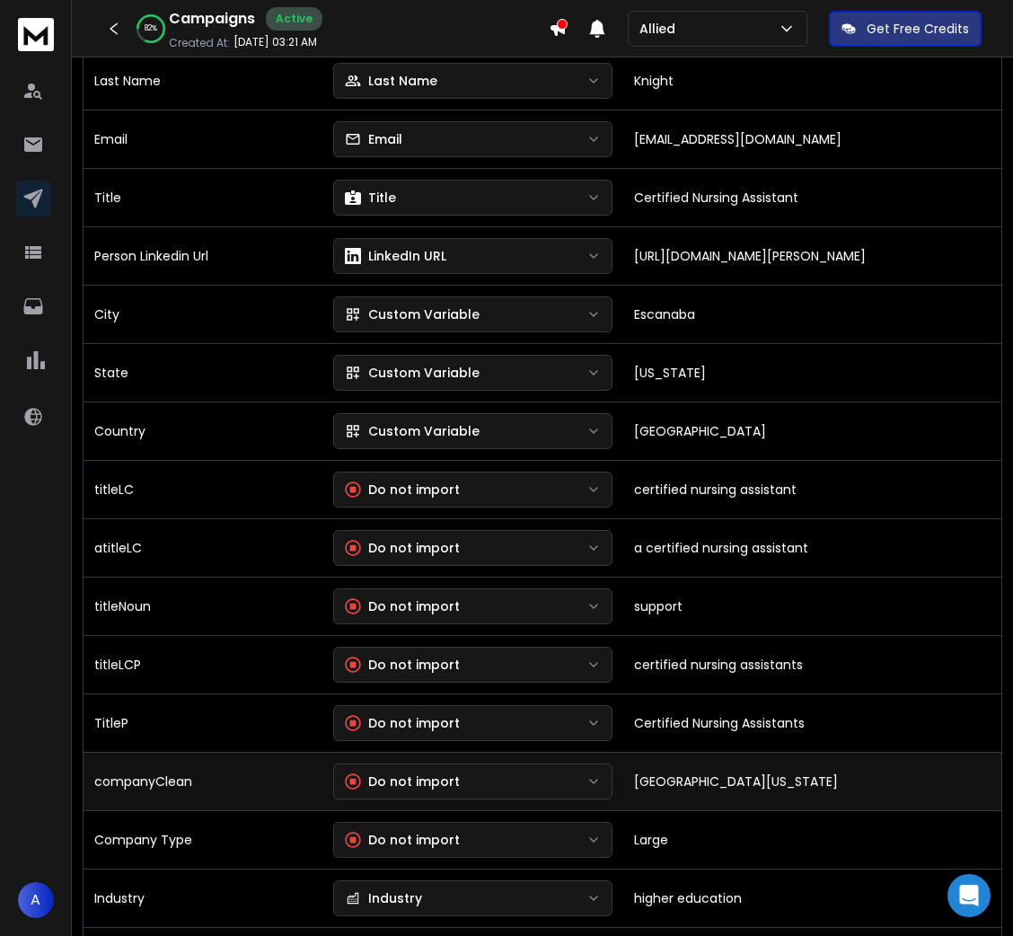
click at [460, 780] on button "Do not import" at bounding box center [472, 781] width 279 height 36
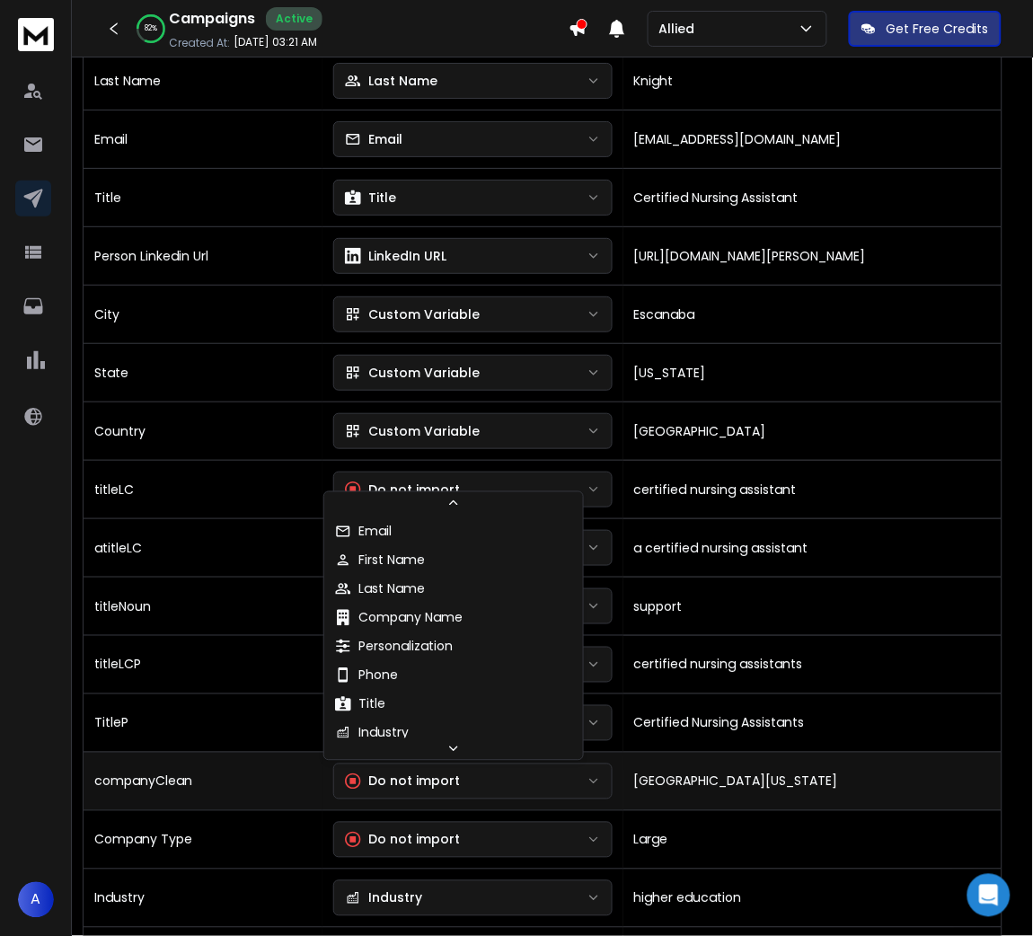
scroll to position [181, 0]
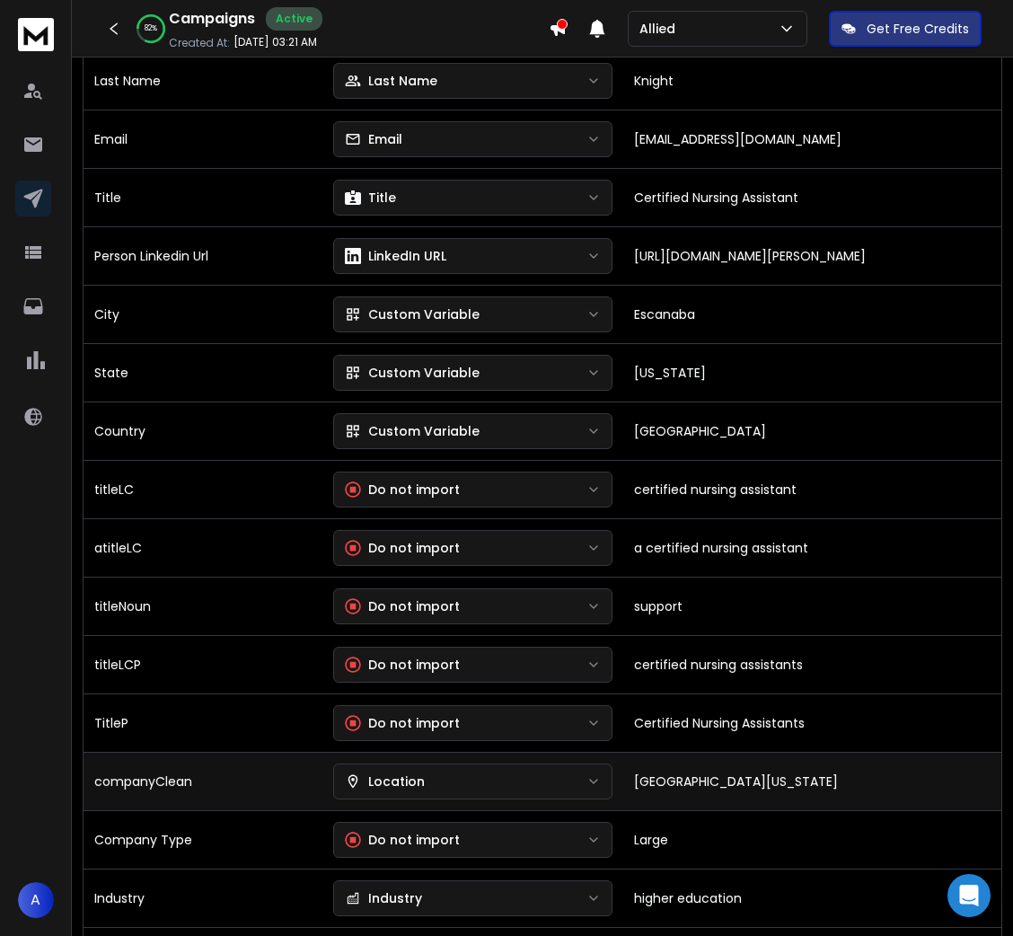
click at [433, 792] on button "Location" at bounding box center [472, 781] width 279 height 36
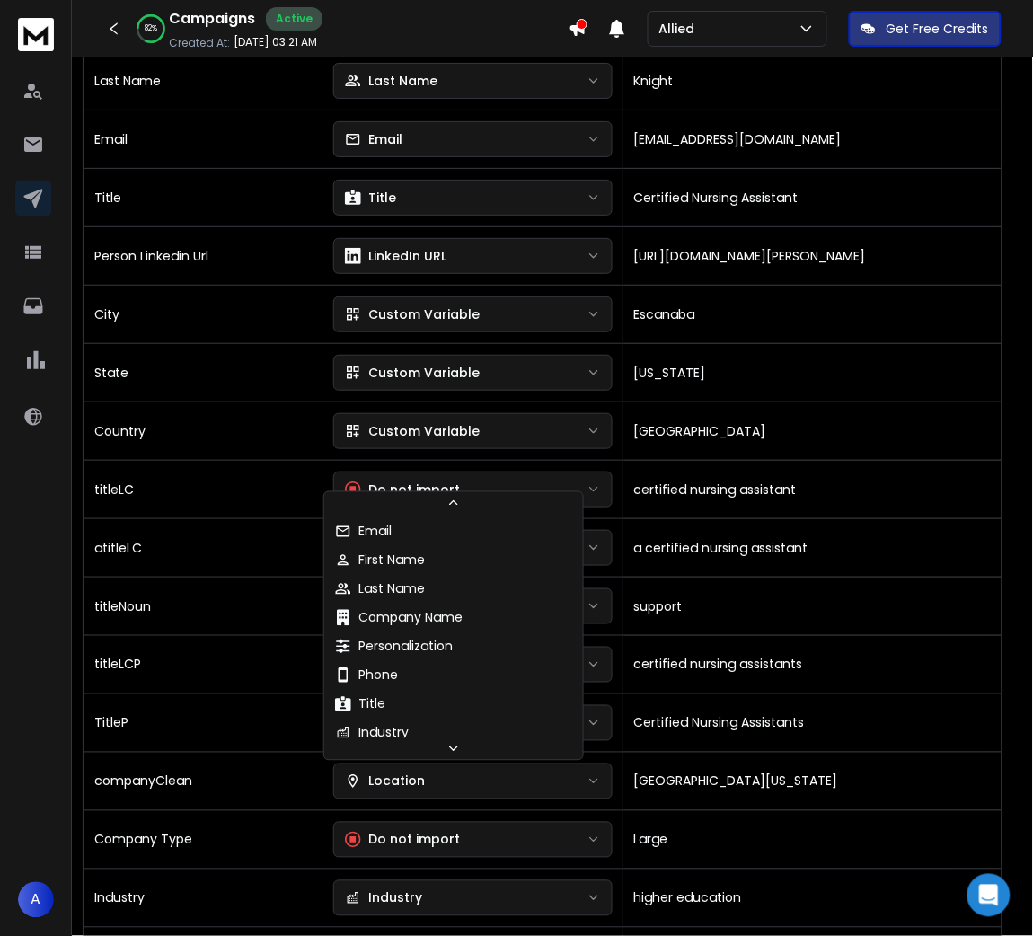
scroll to position [124, 0]
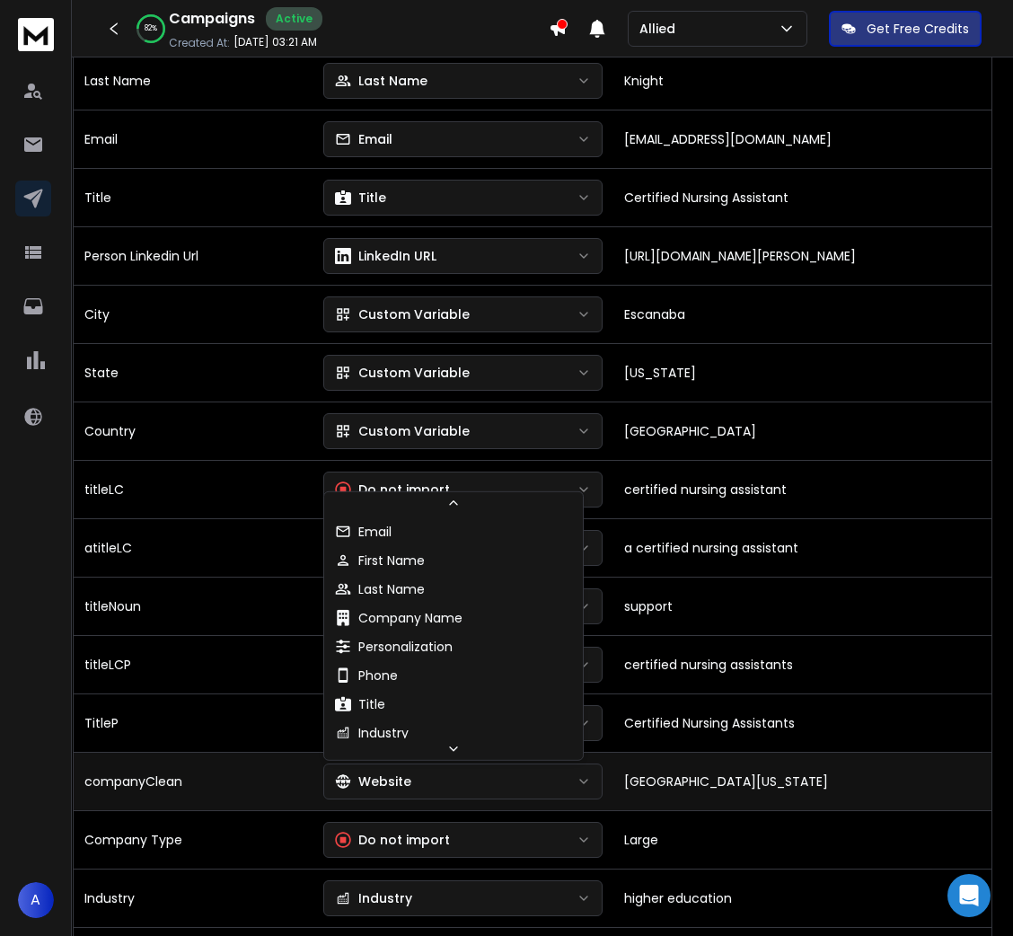
click at [451, 796] on button "Website" at bounding box center [462, 781] width 279 height 36
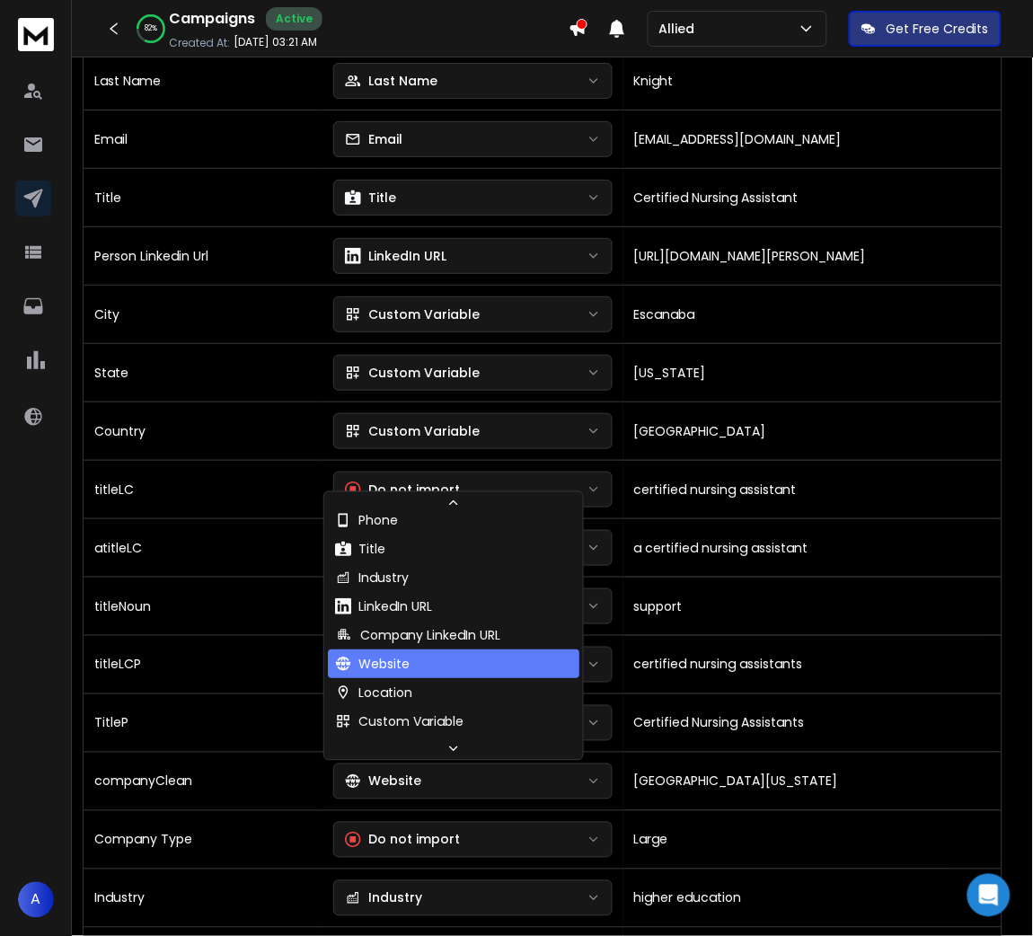
scroll to position [163, 0]
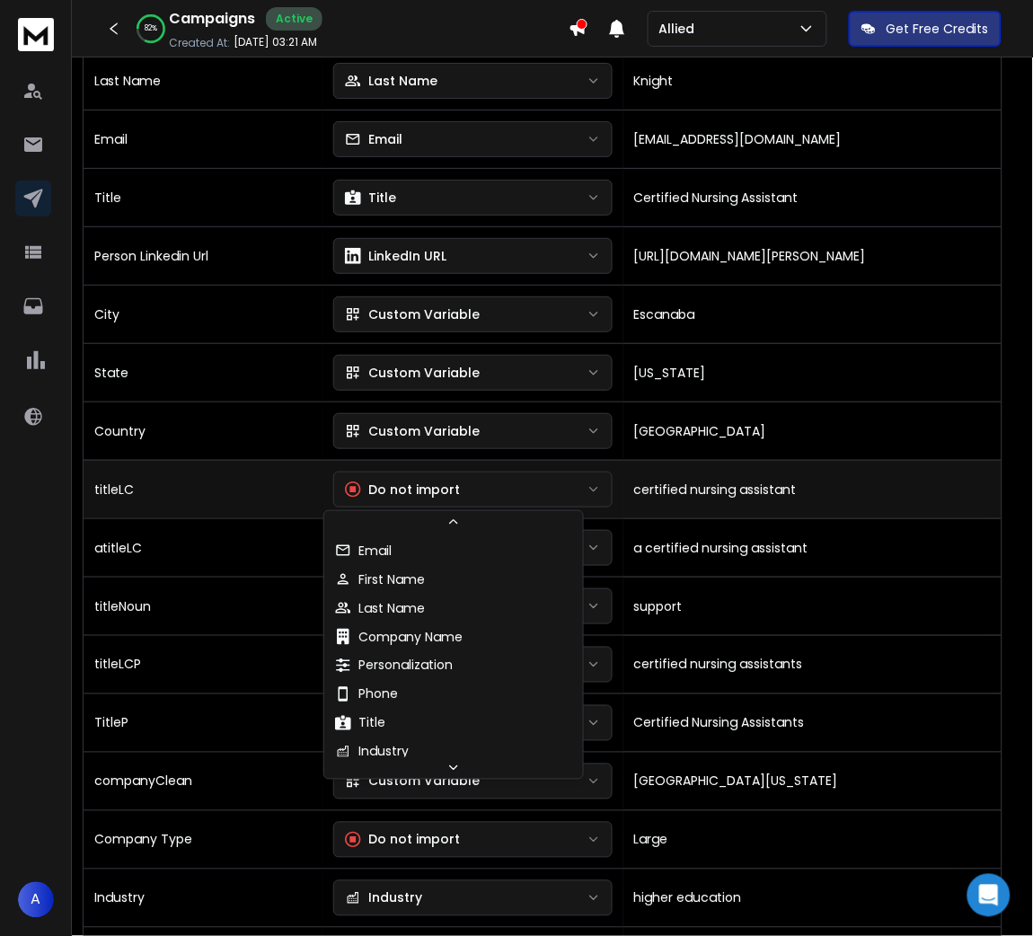
click at [479, 480] on button "Do not import" at bounding box center [472, 489] width 279 height 36
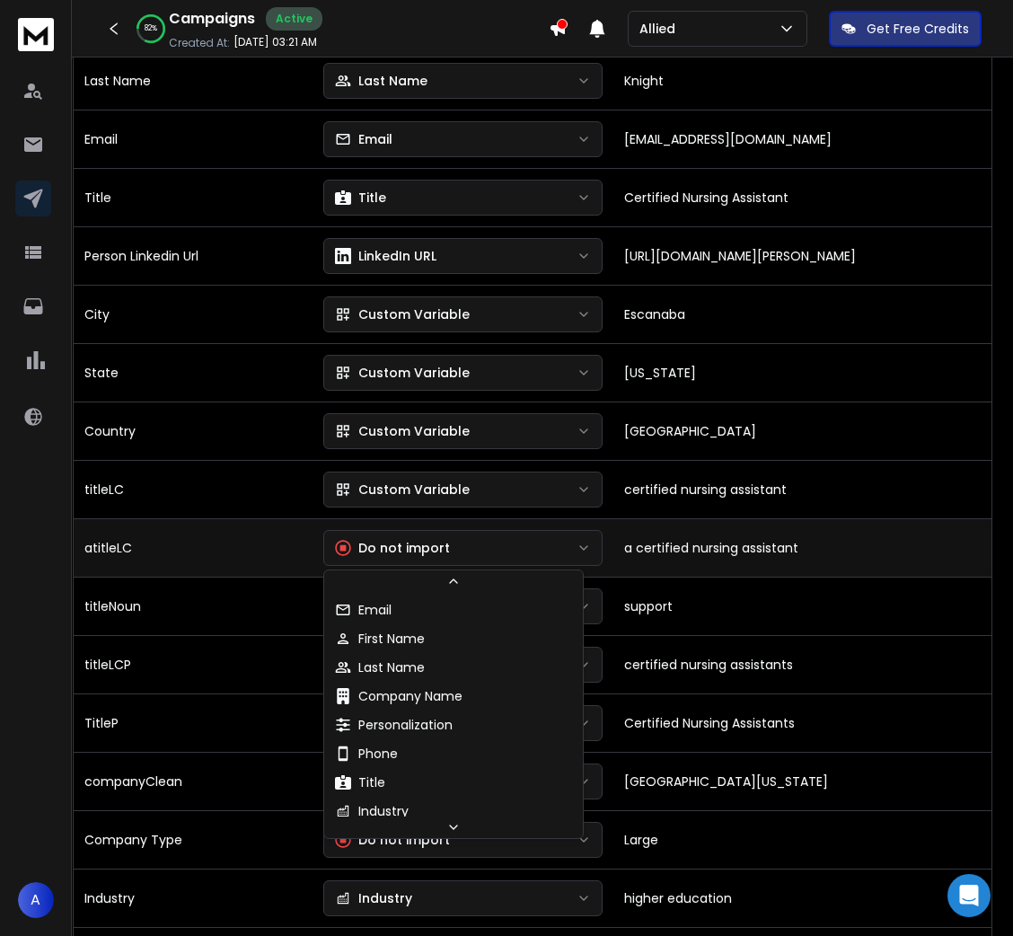
click at [483, 533] on button "Do not import" at bounding box center [462, 548] width 279 height 36
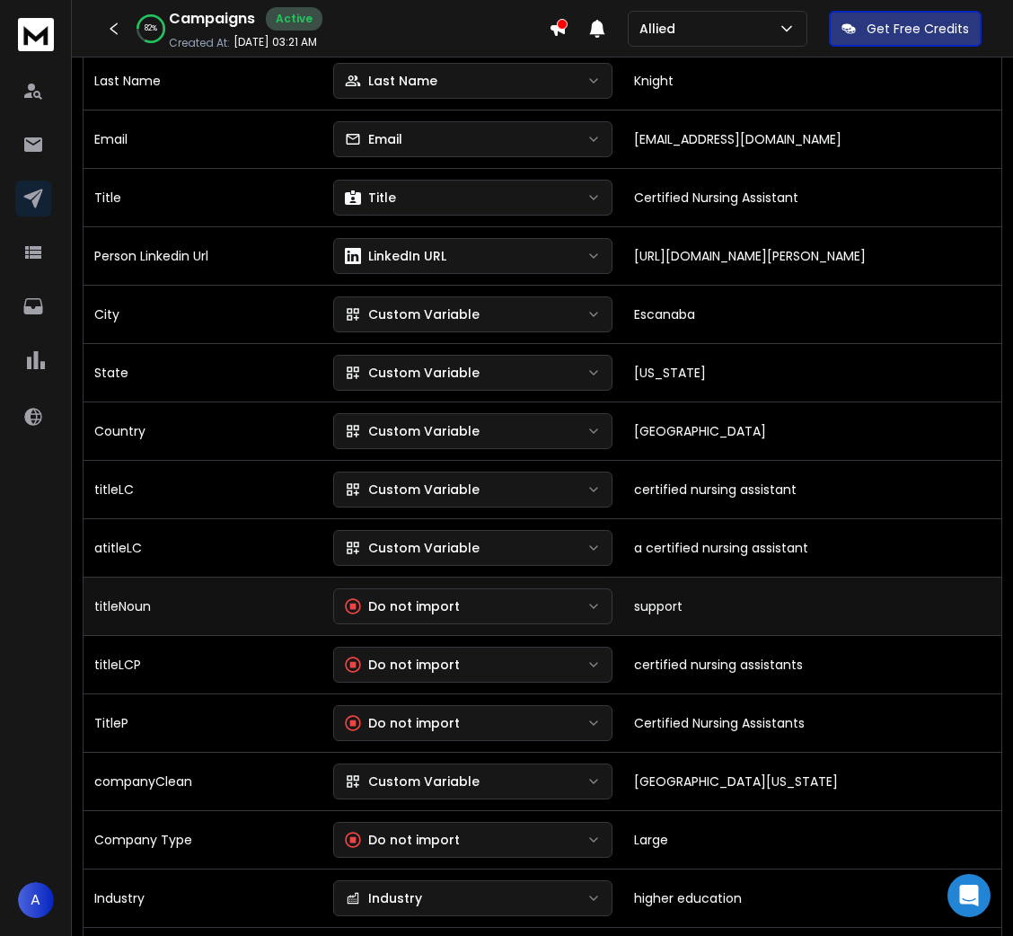
click at [428, 613] on div "Do not import" at bounding box center [402, 606] width 115 height 18
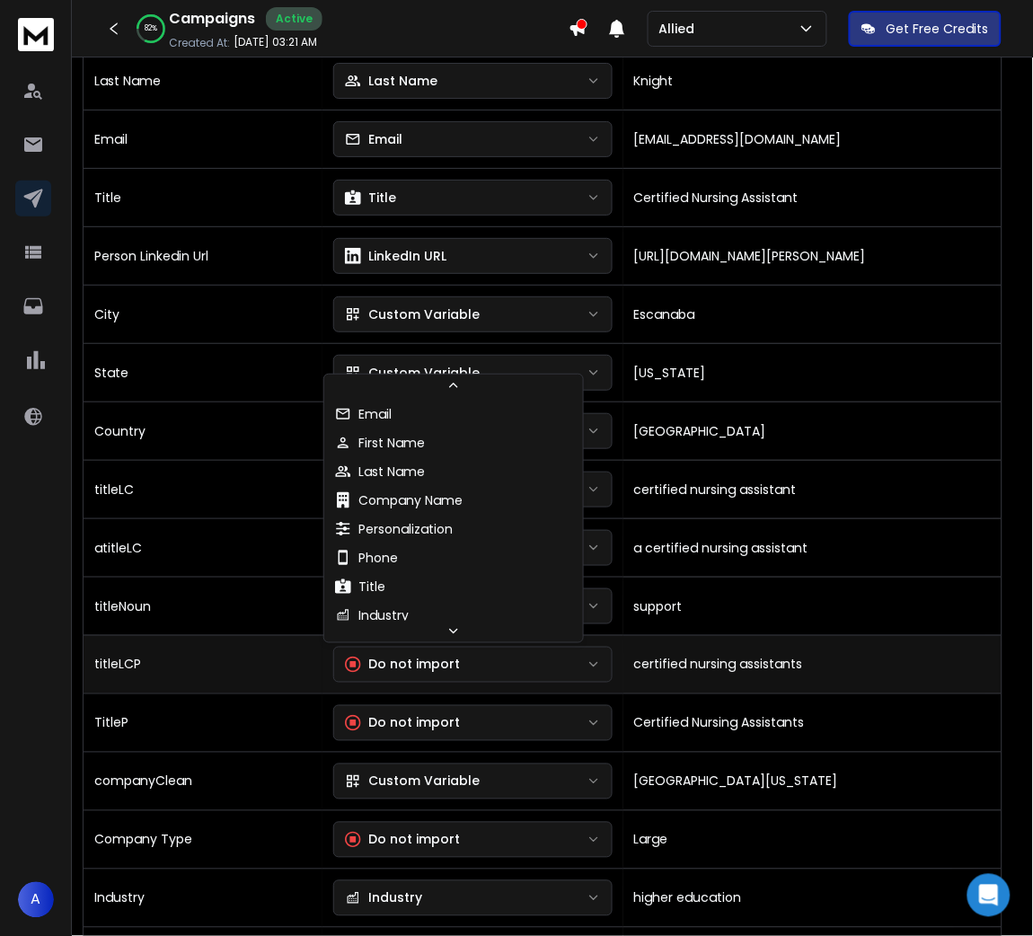
click at [417, 674] on button "Do not import" at bounding box center [472, 665] width 279 height 36
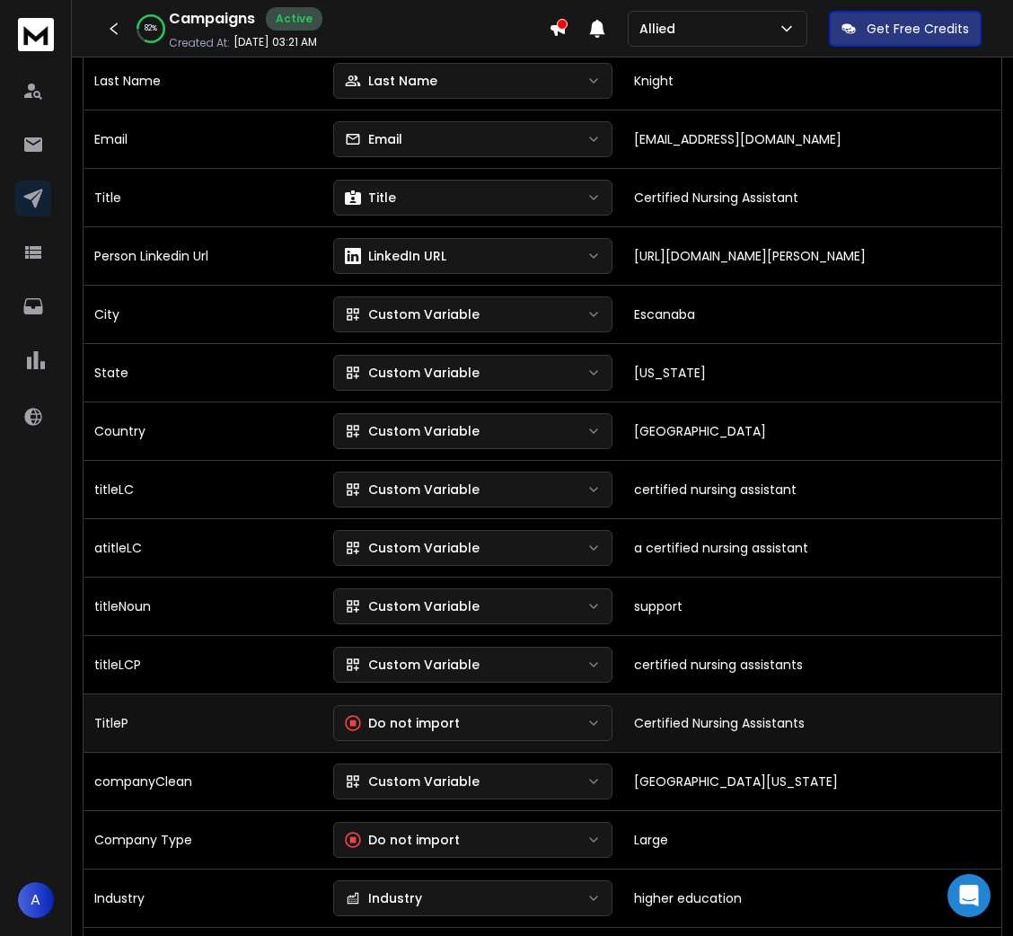
click at [448, 727] on button "Do not import" at bounding box center [472, 723] width 279 height 36
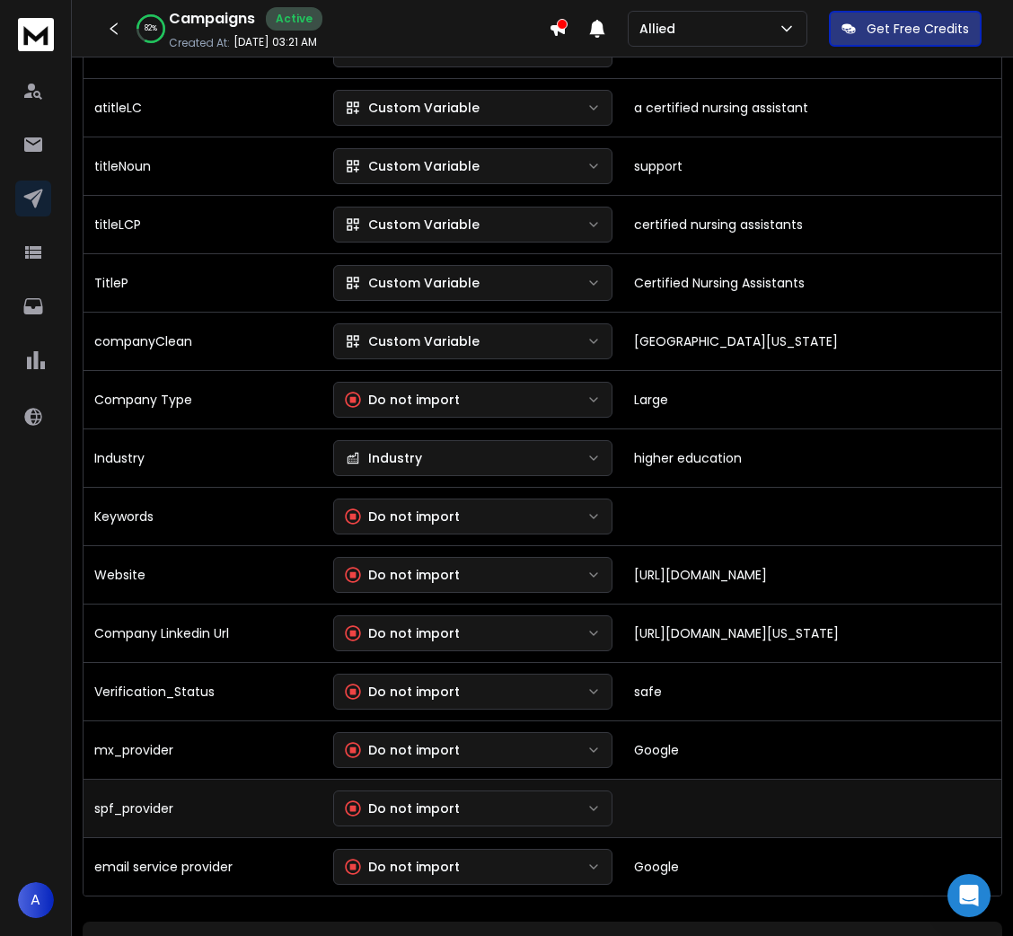
scroll to position [1095, 0]
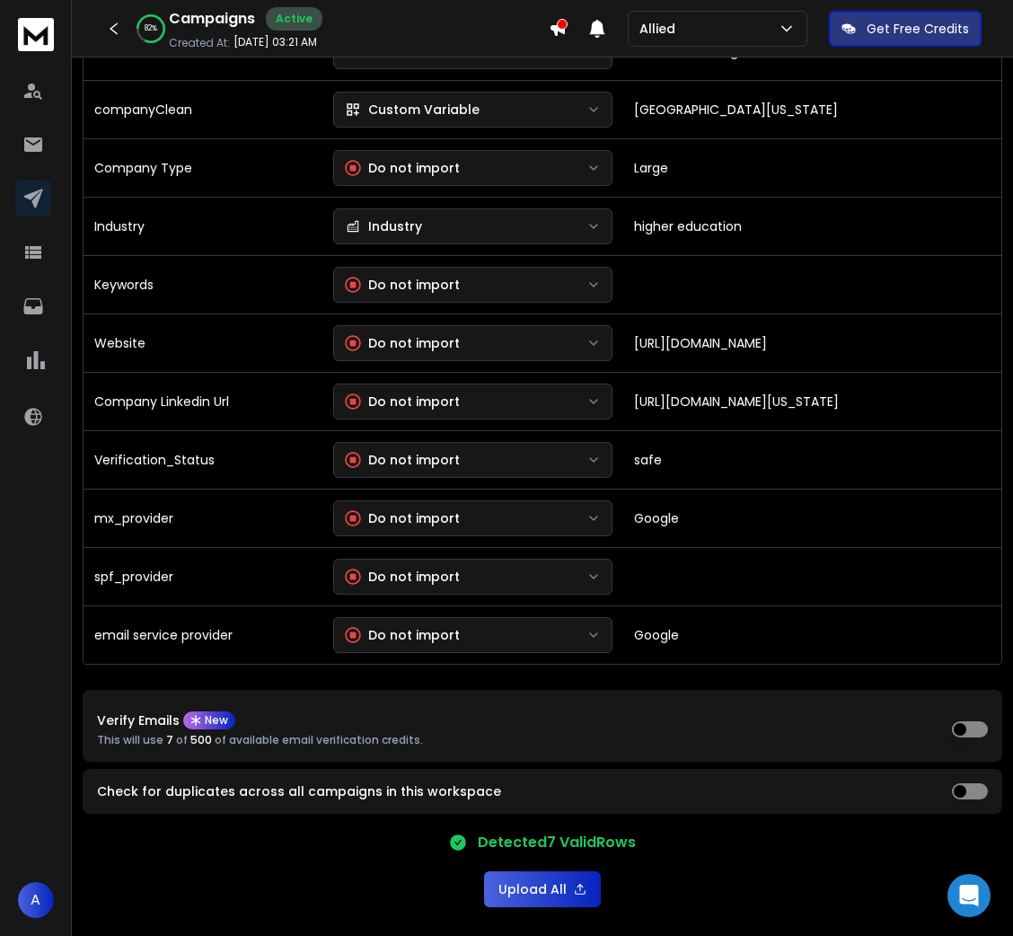
click at [542, 831] on button "Upload All" at bounding box center [542, 889] width 117 height 36
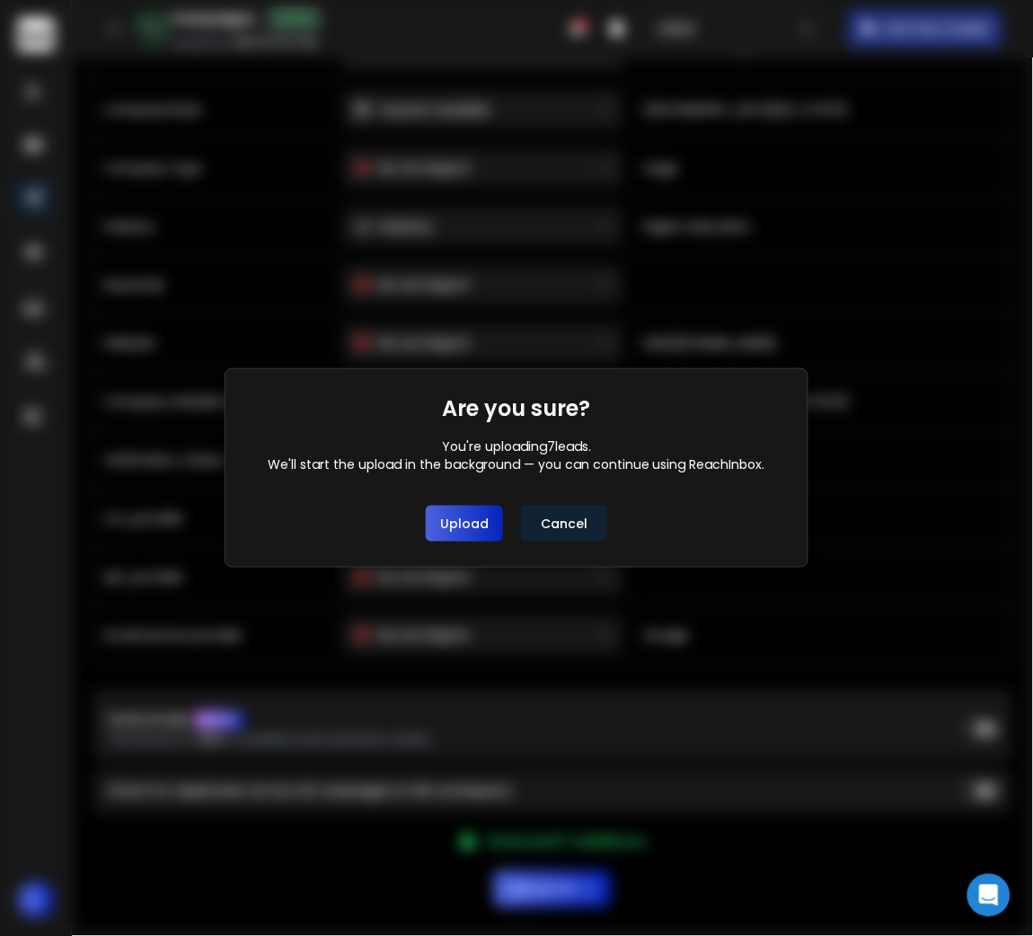
click at [467, 526] on button "Upload" at bounding box center [464, 524] width 77 height 36
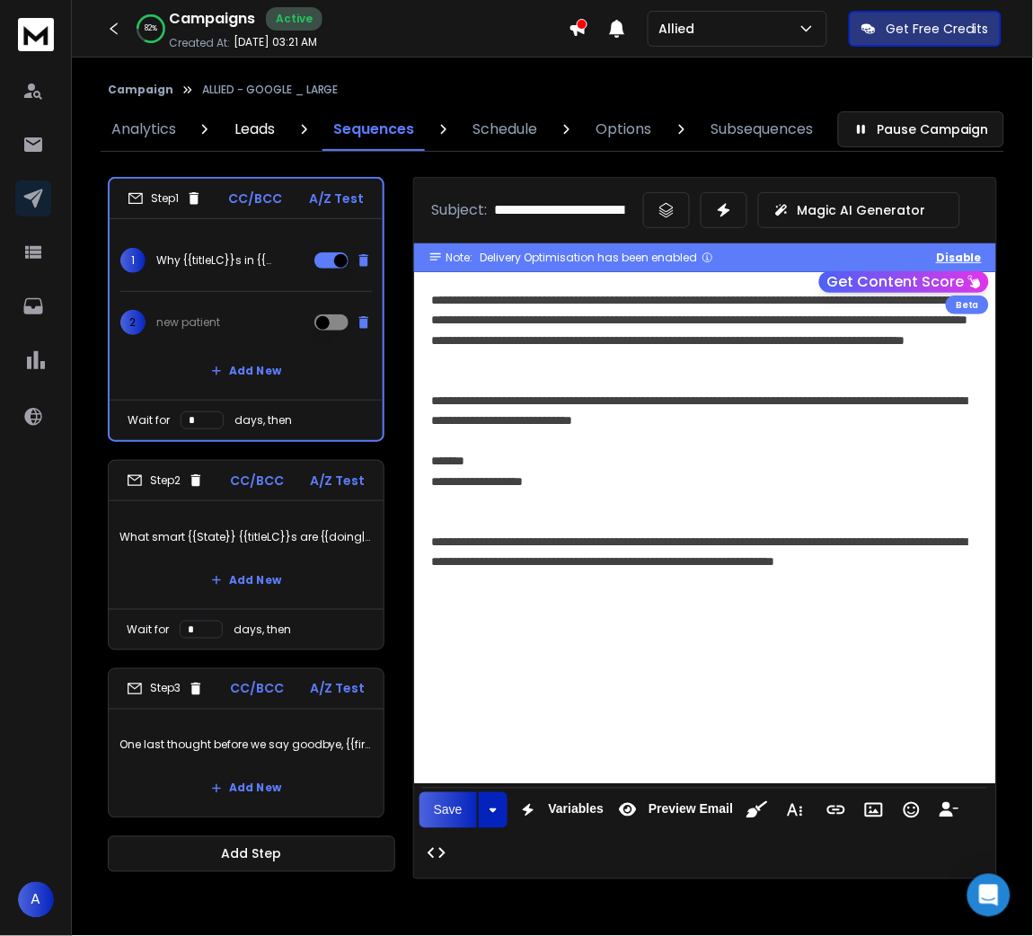
click at [236, 123] on p "Leads" at bounding box center [254, 130] width 40 height 22
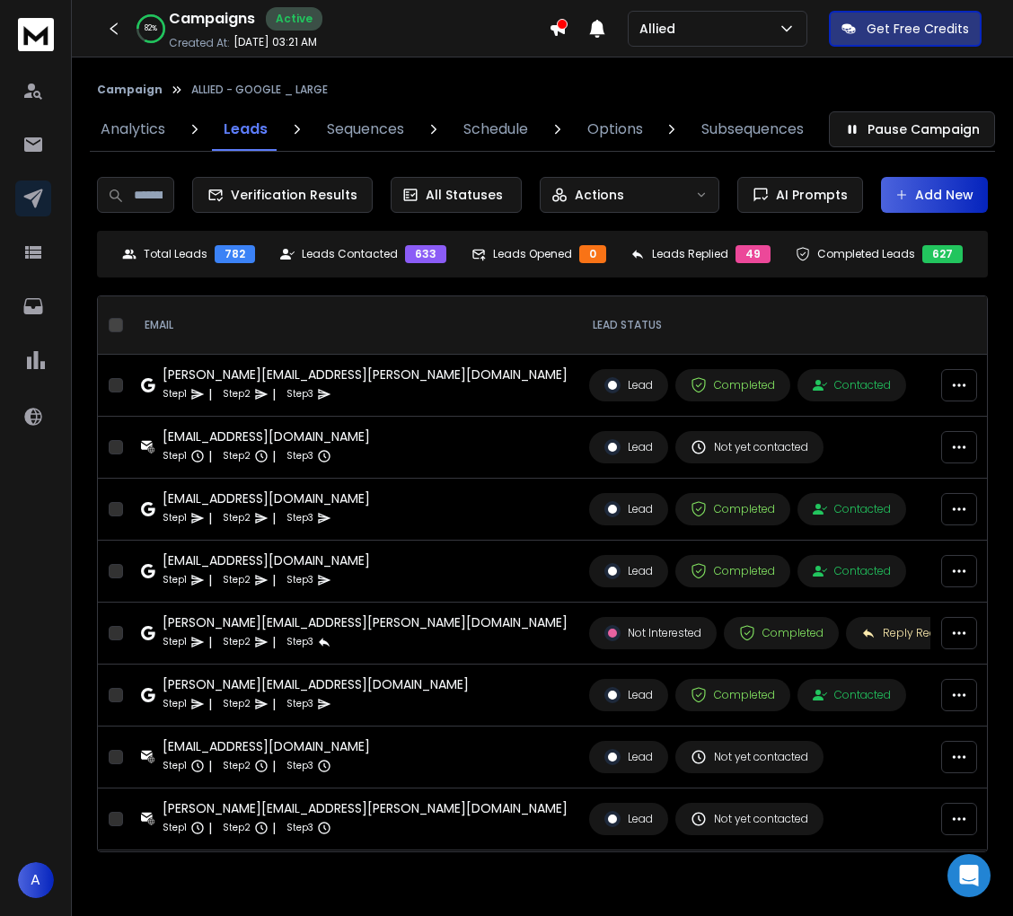
click at [934, 213] on div "Verification Results All Statuses Actions AI Prompts Add New Total Leads 782 Le…" at bounding box center [543, 505] width 892 height 657
click at [919, 203] on button "Add New" at bounding box center [934, 195] width 107 height 36
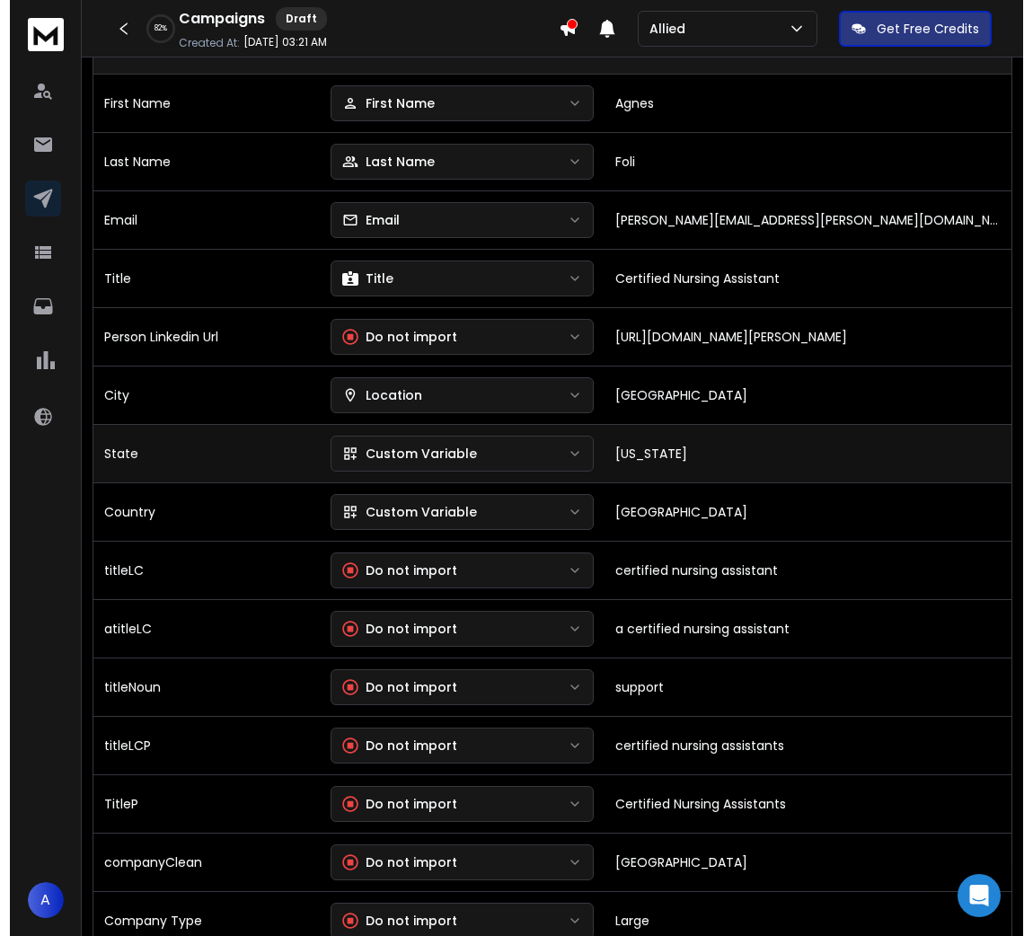
scroll to position [403, 0]
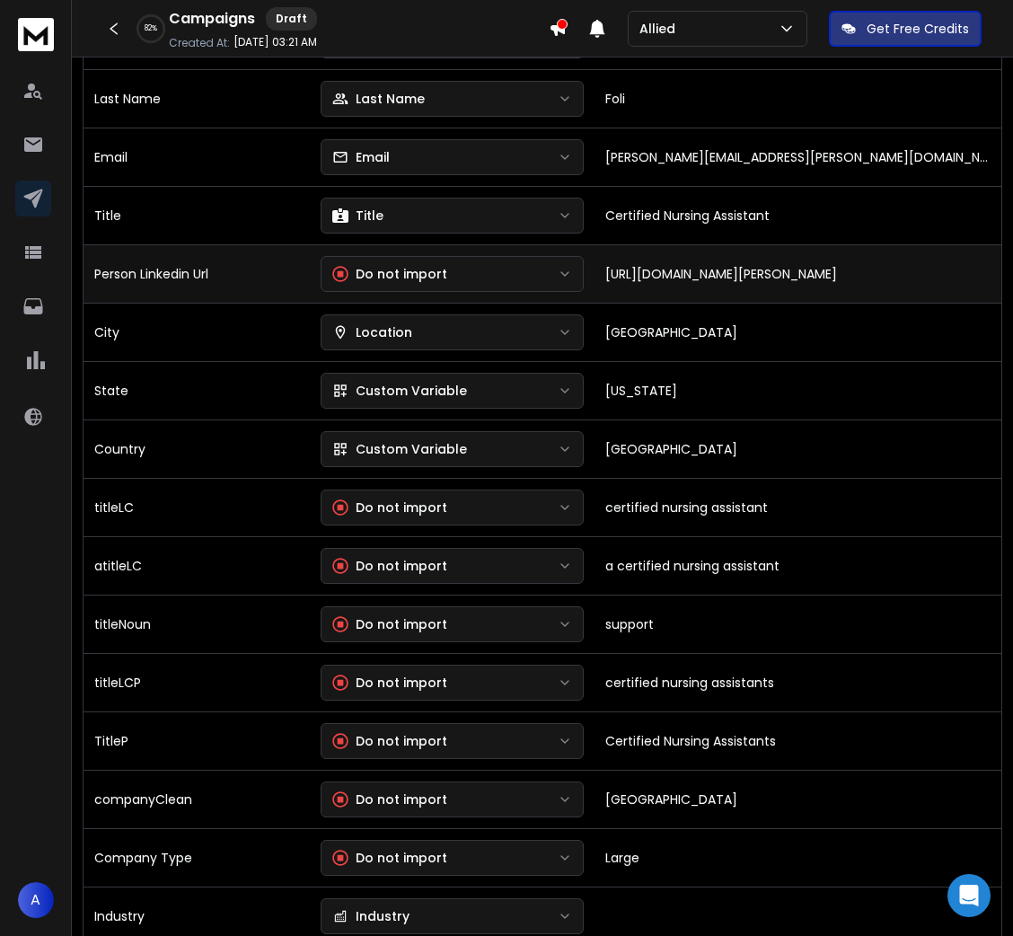
click at [412, 273] on div "Do not import" at bounding box center [389, 274] width 115 height 18
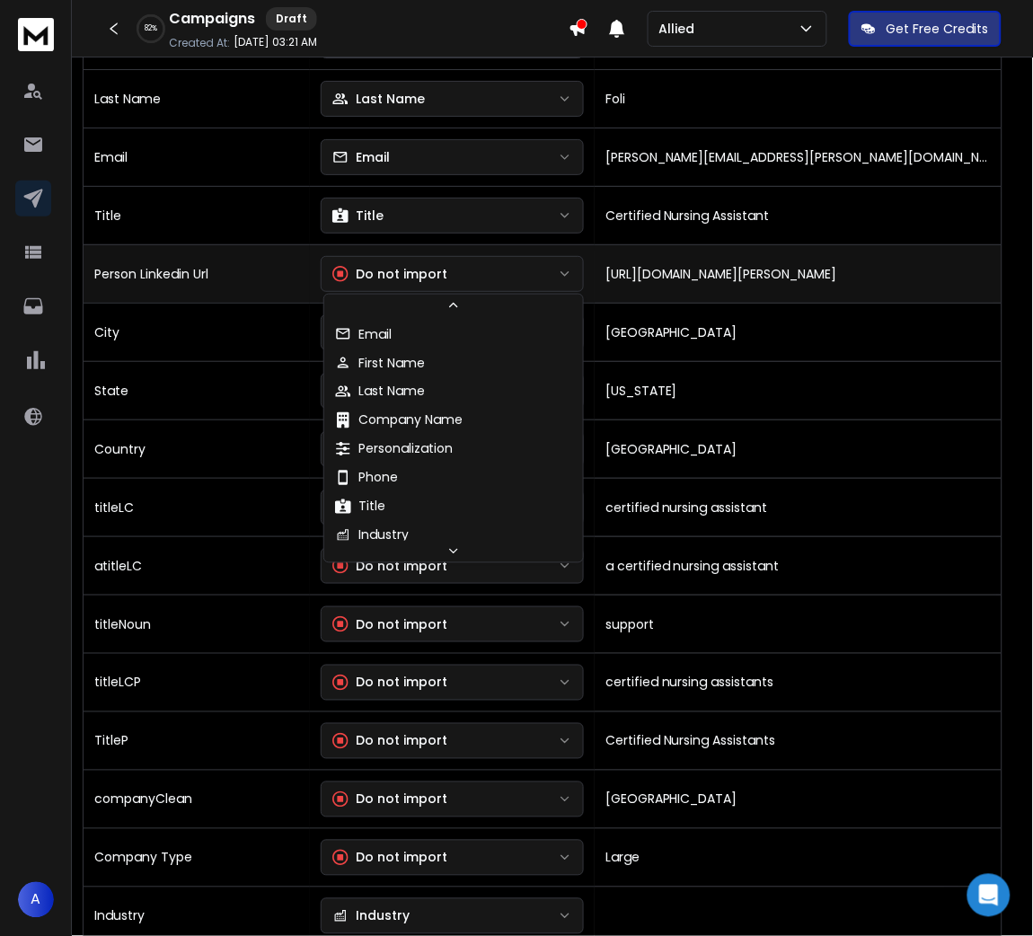
scroll to position [181, 0]
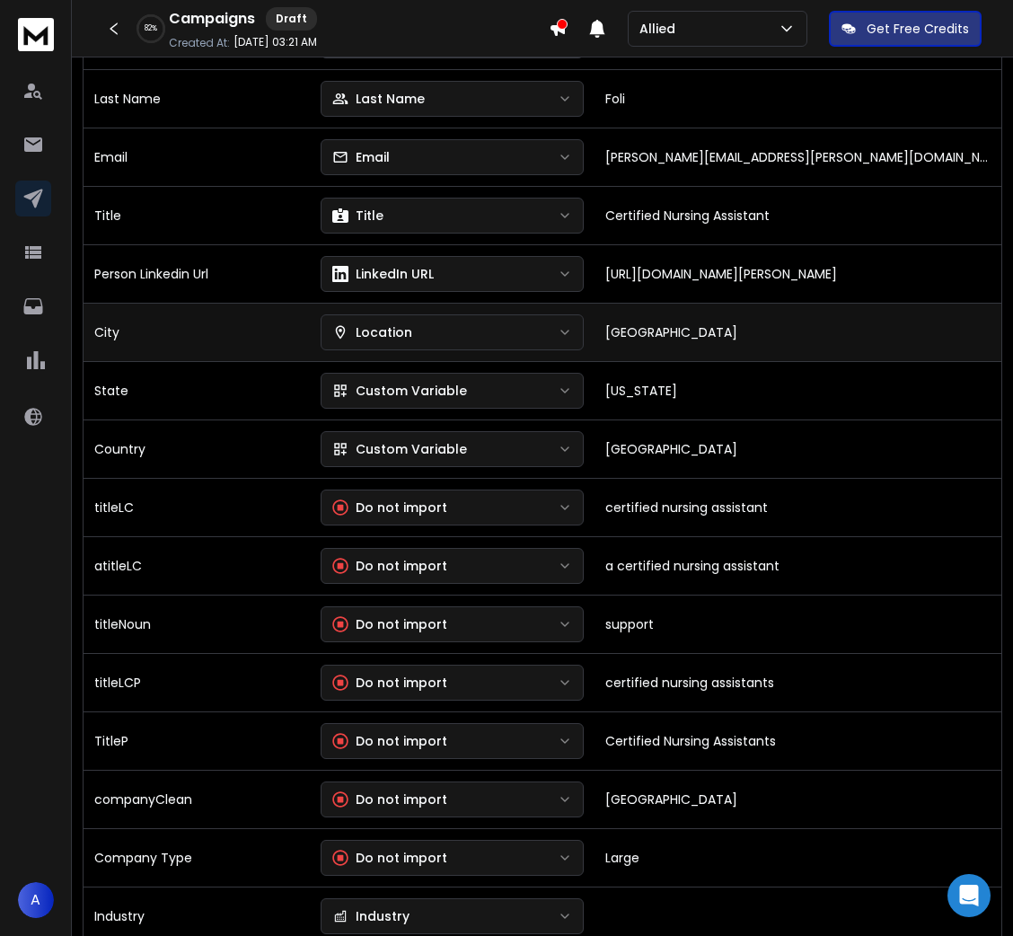
click at [411, 332] on div "Location" at bounding box center [372, 332] width 80 height 18
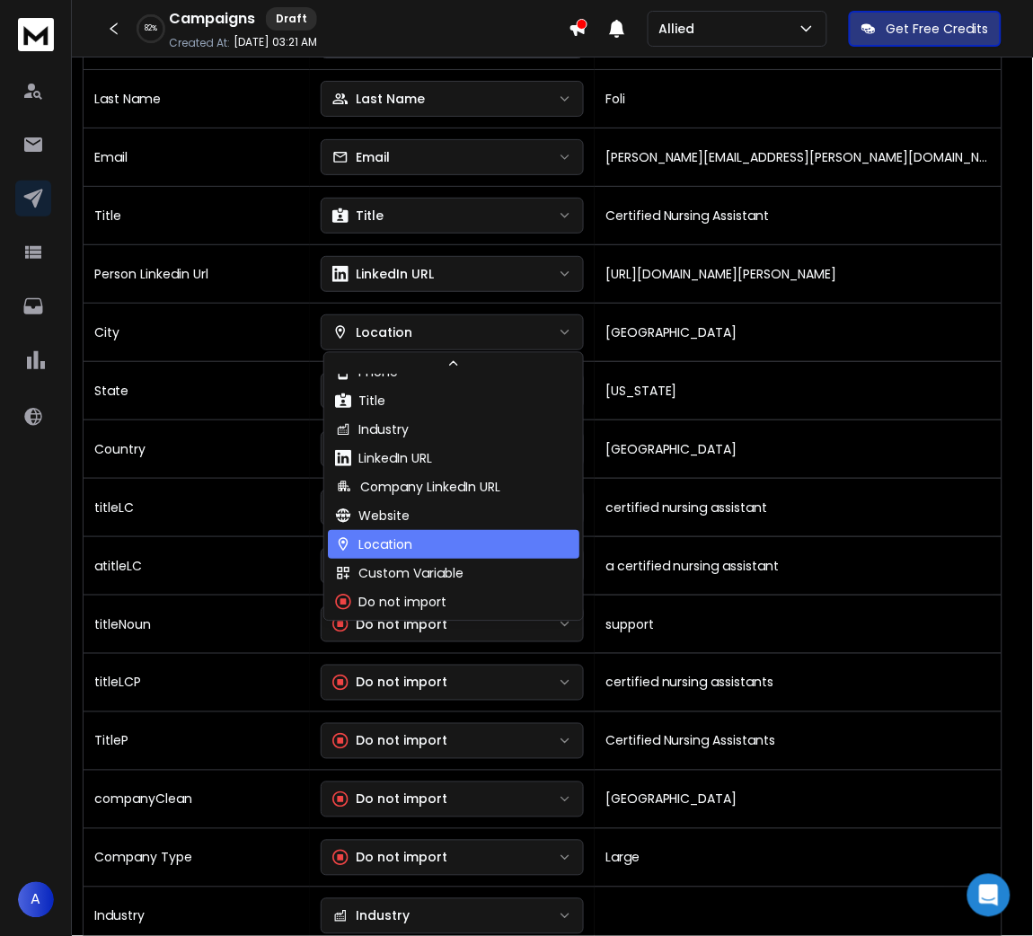
scroll to position [163, 0]
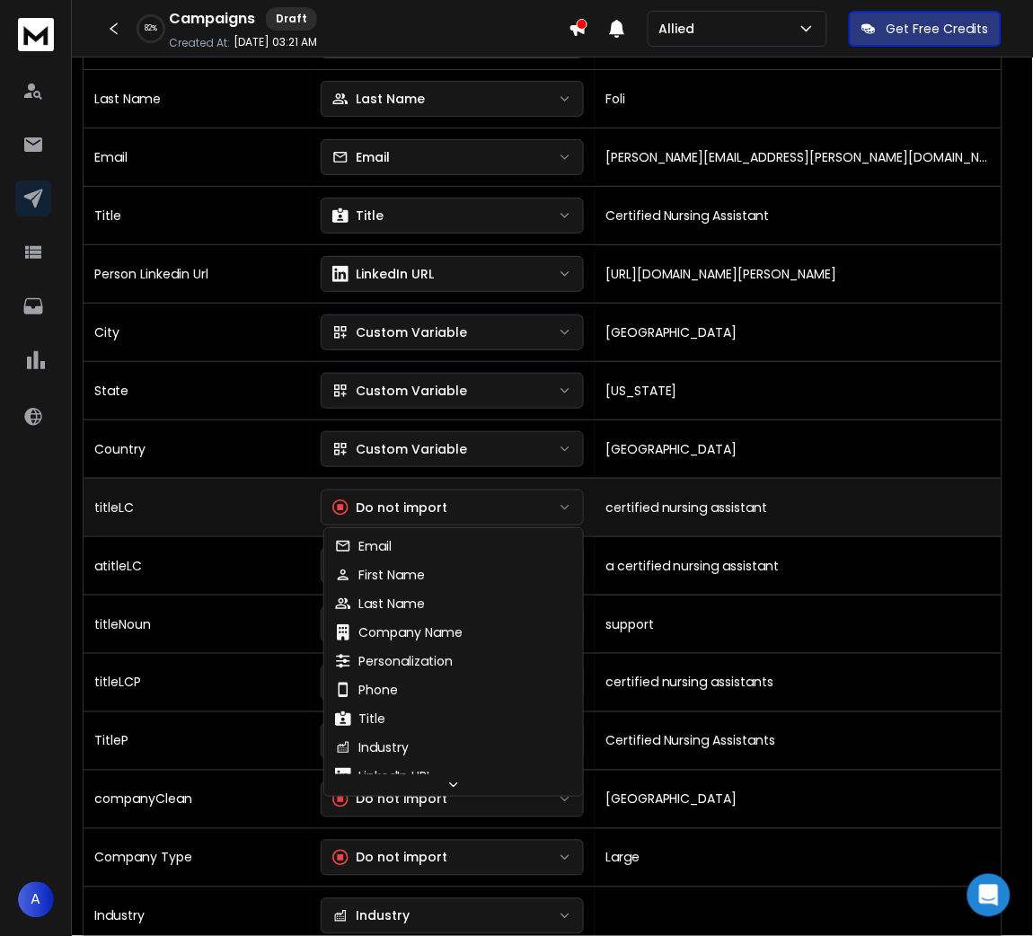
click at [427, 501] on div "Do not import" at bounding box center [389, 507] width 115 height 18
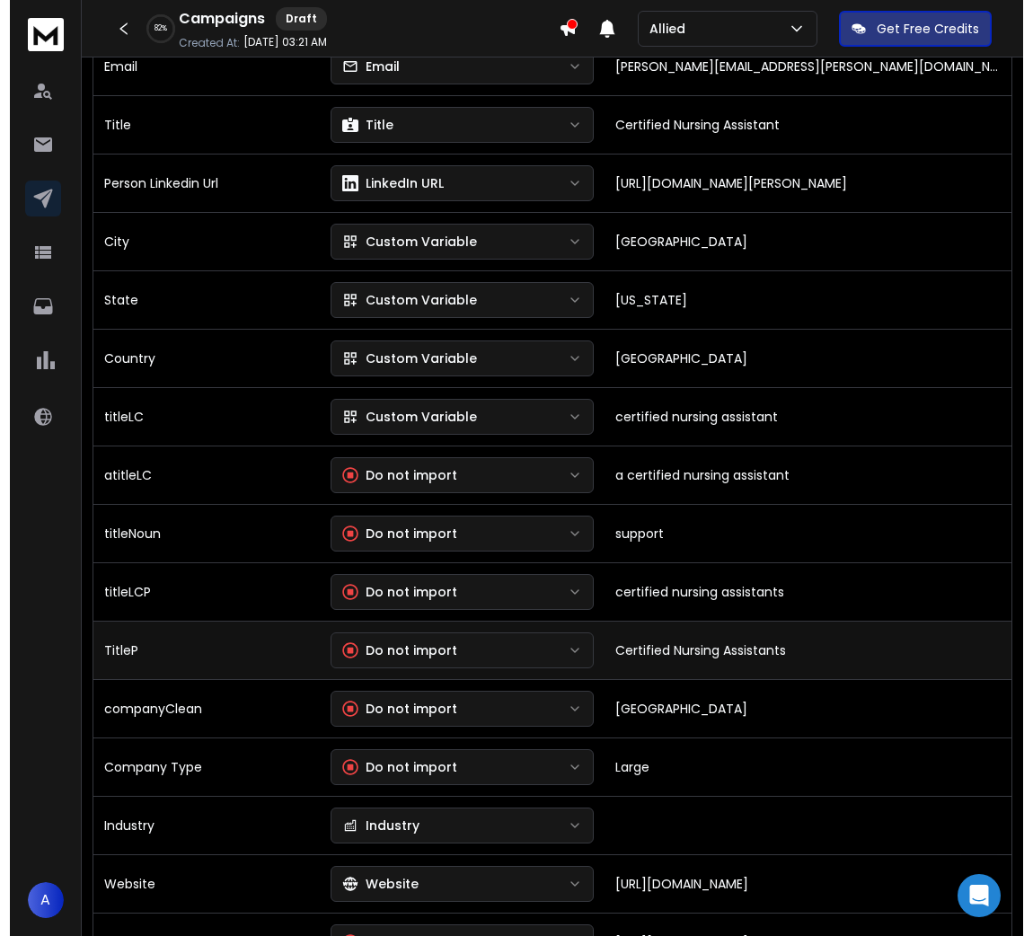
scroll to position [539, 0]
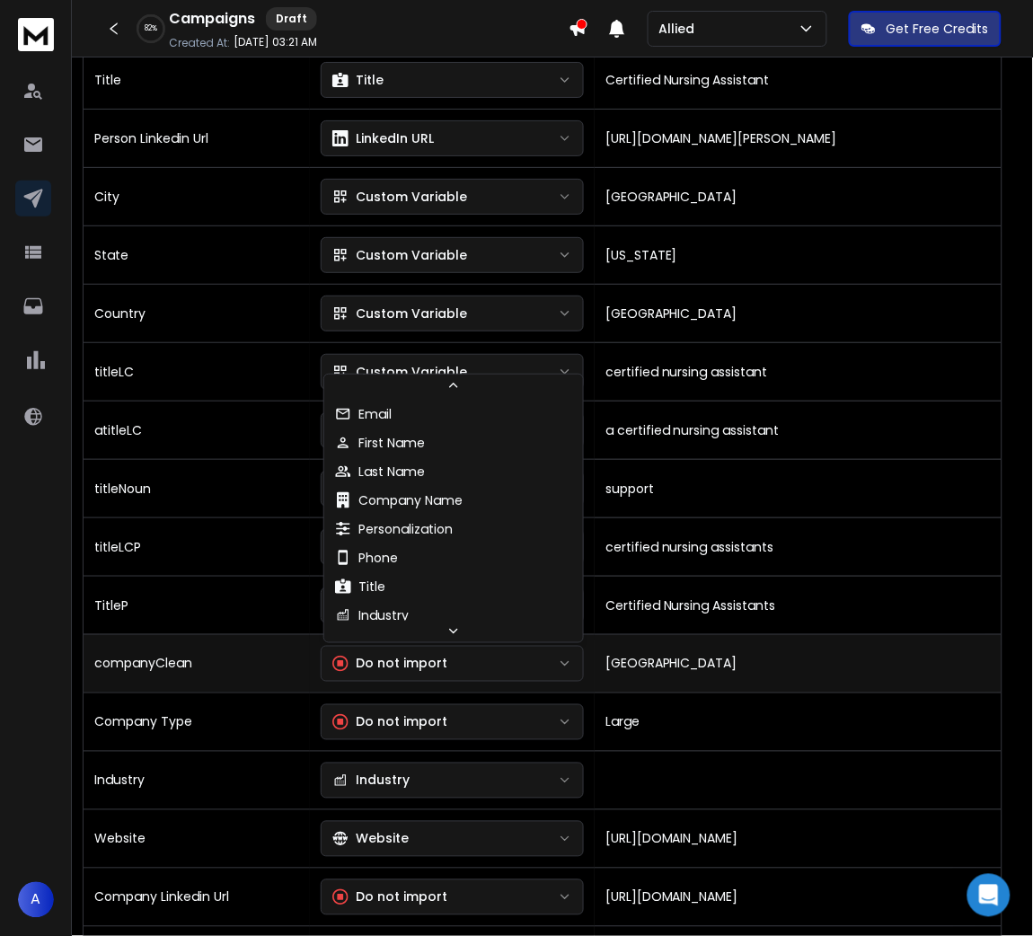
click at [392, 651] on button "Do not import" at bounding box center [452, 664] width 263 height 36
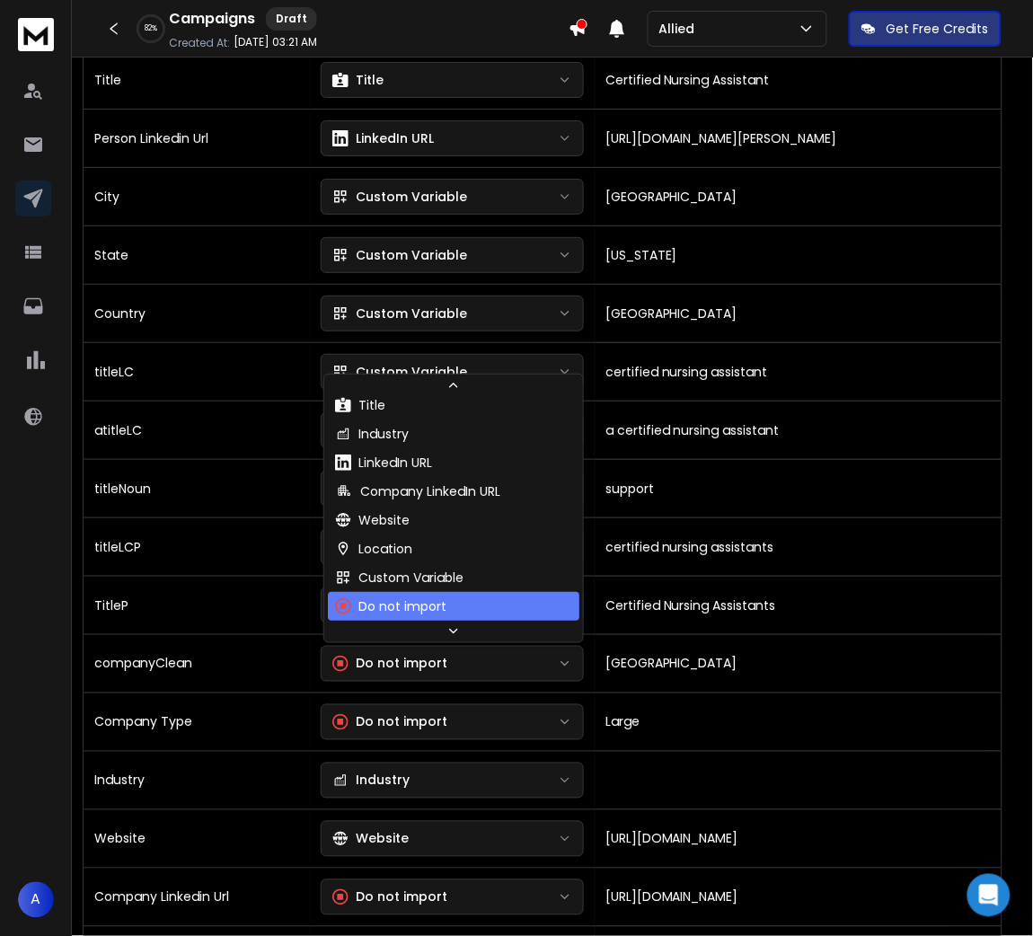
scroll to position [163, 0]
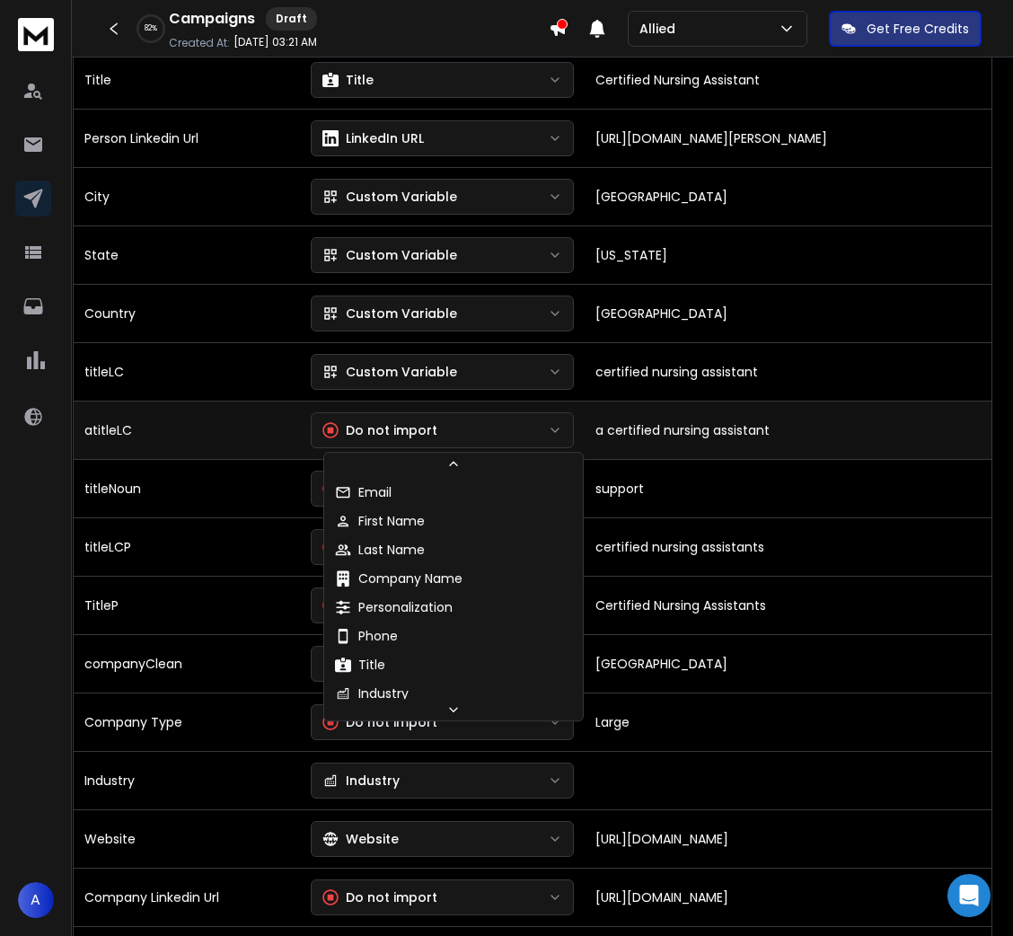
click at [462, 440] on button "Do not import" at bounding box center [442, 430] width 263 height 36
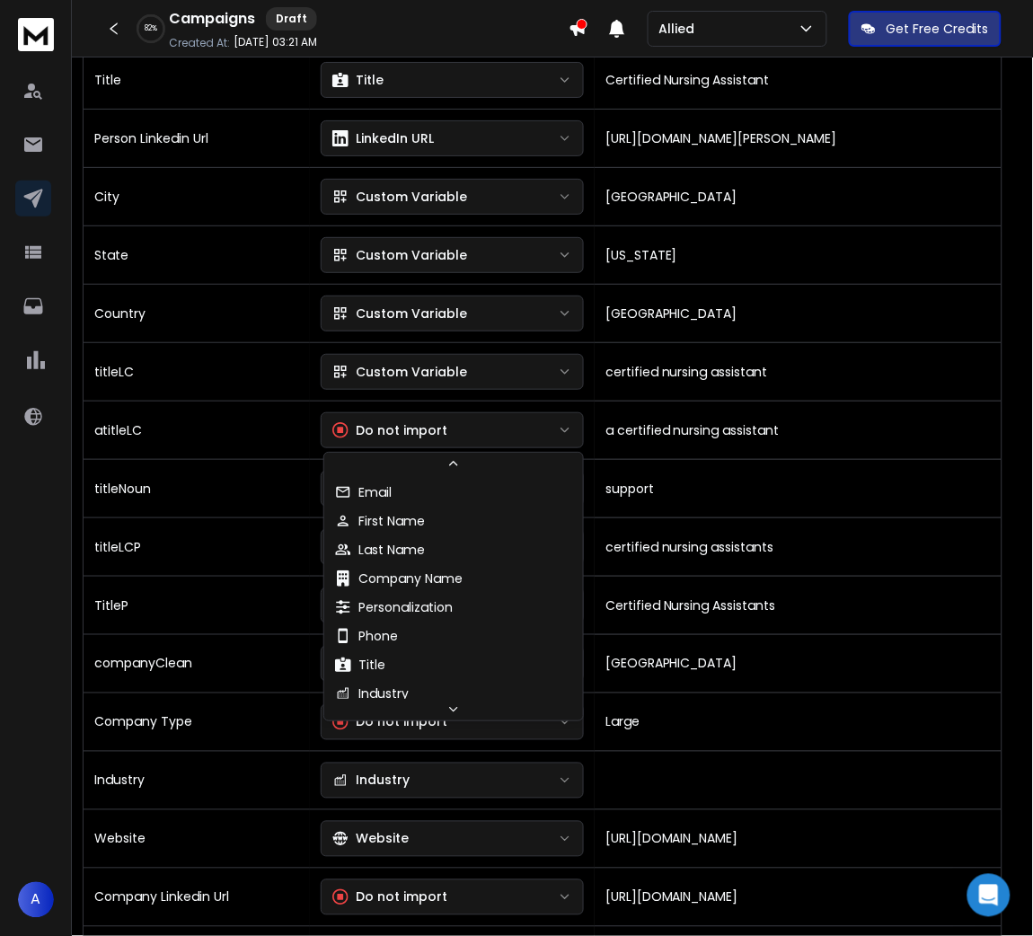
scroll to position [181, 0]
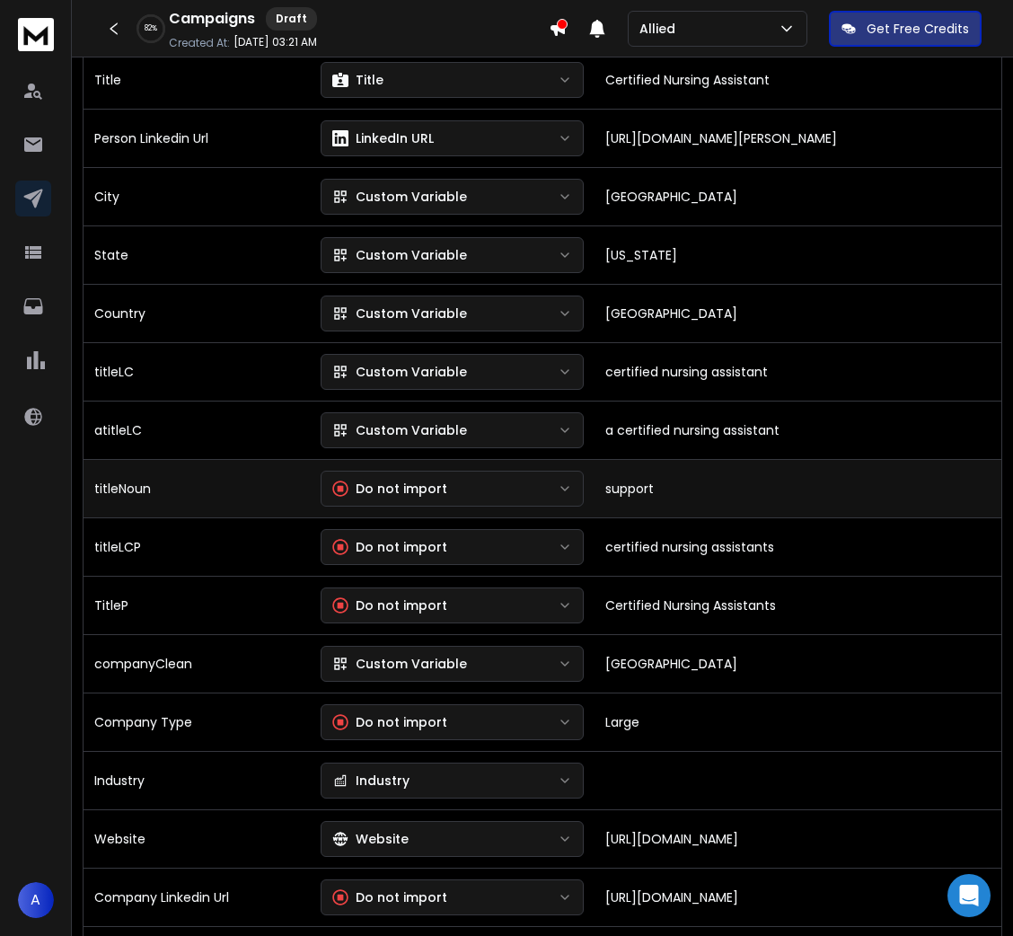
click at [484, 501] on button "Do not import" at bounding box center [452, 489] width 263 height 36
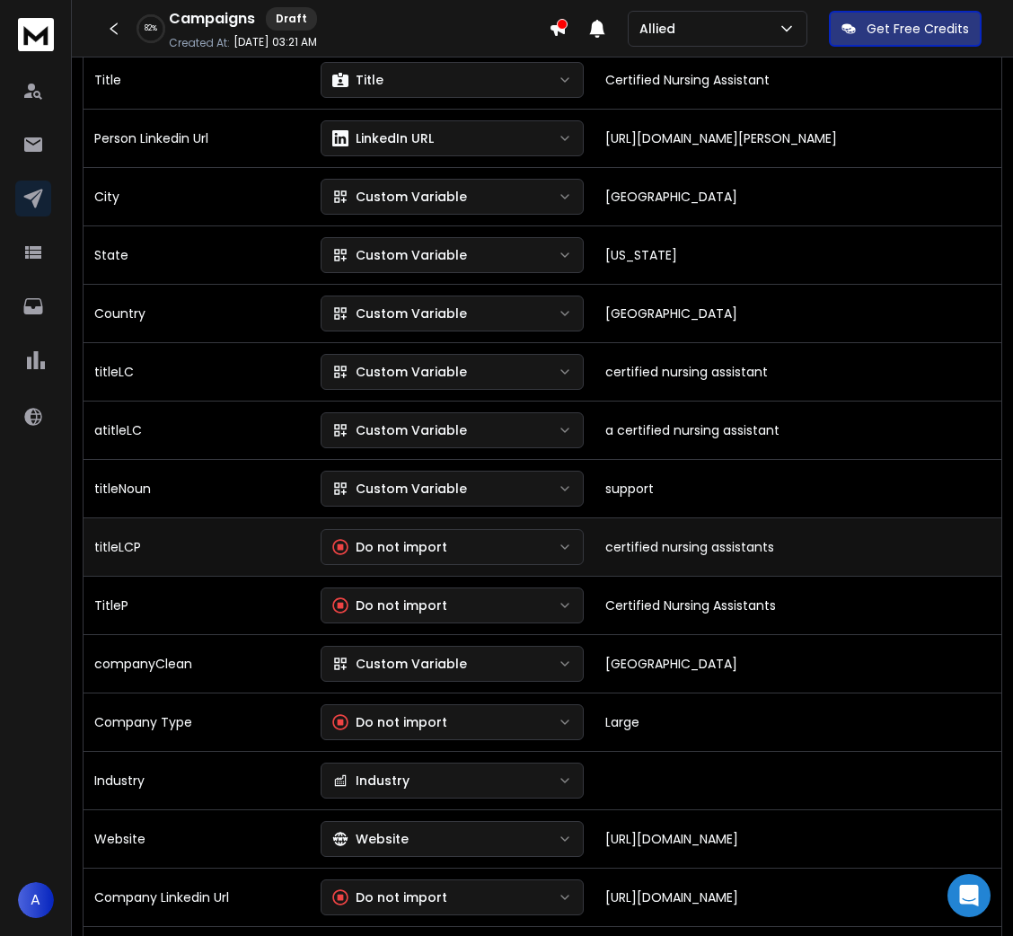
click at [481, 553] on button "Do not import" at bounding box center [452, 547] width 263 height 36
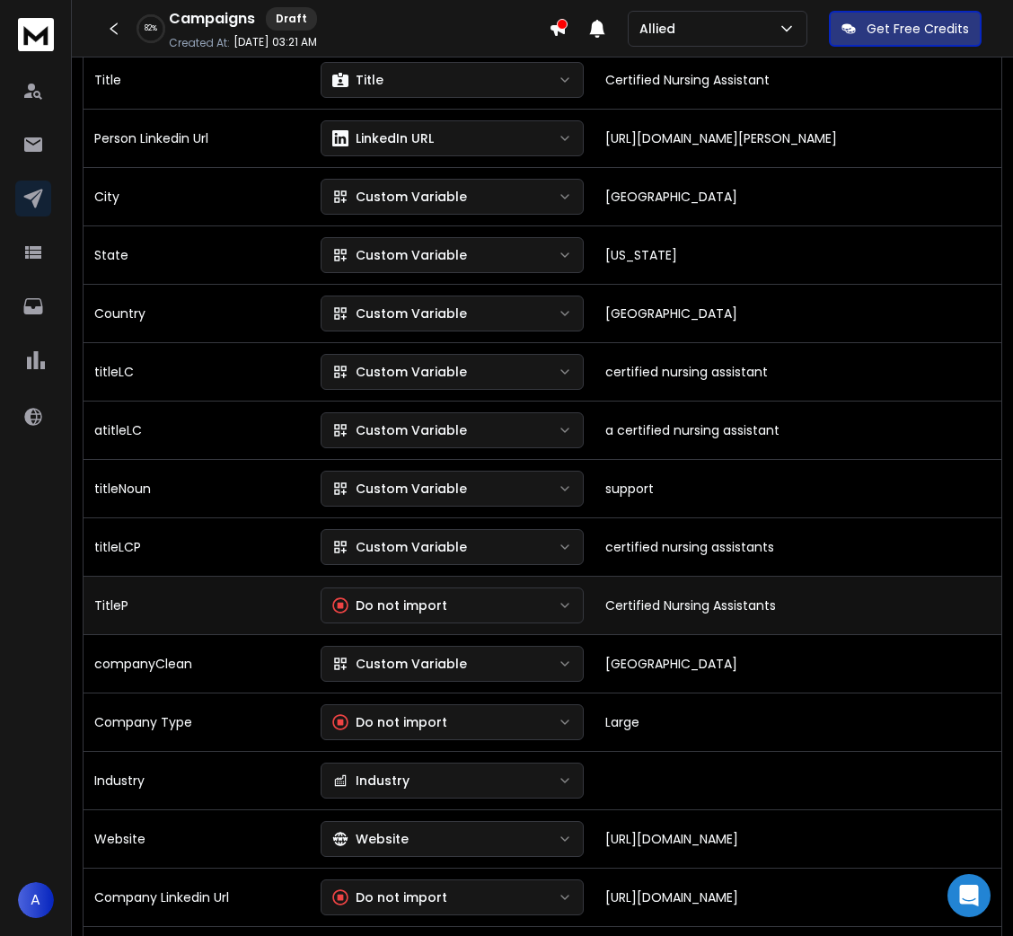
click at [486, 612] on button "Do not import" at bounding box center [452, 605] width 263 height 36
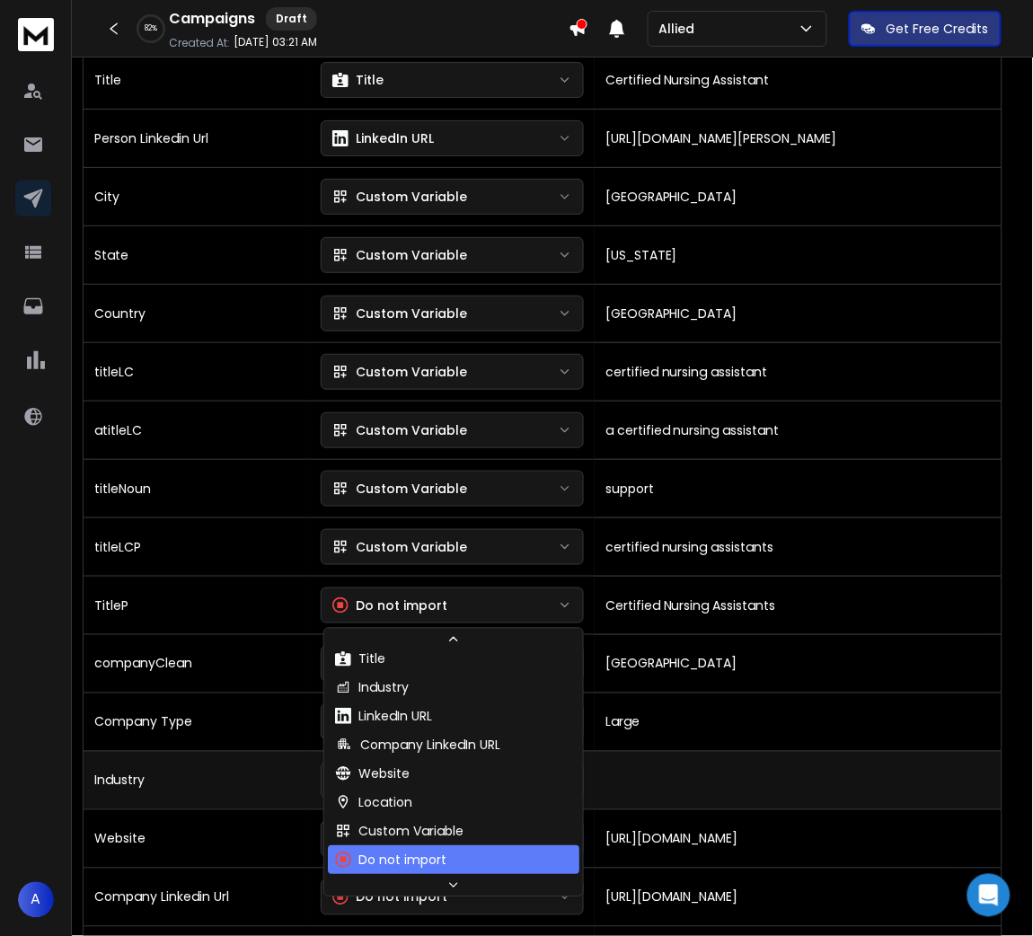
drag, startPoint x: 454, startPoint y: 827, endPoint x: 467, endPoint y: 753, distance: 75.7
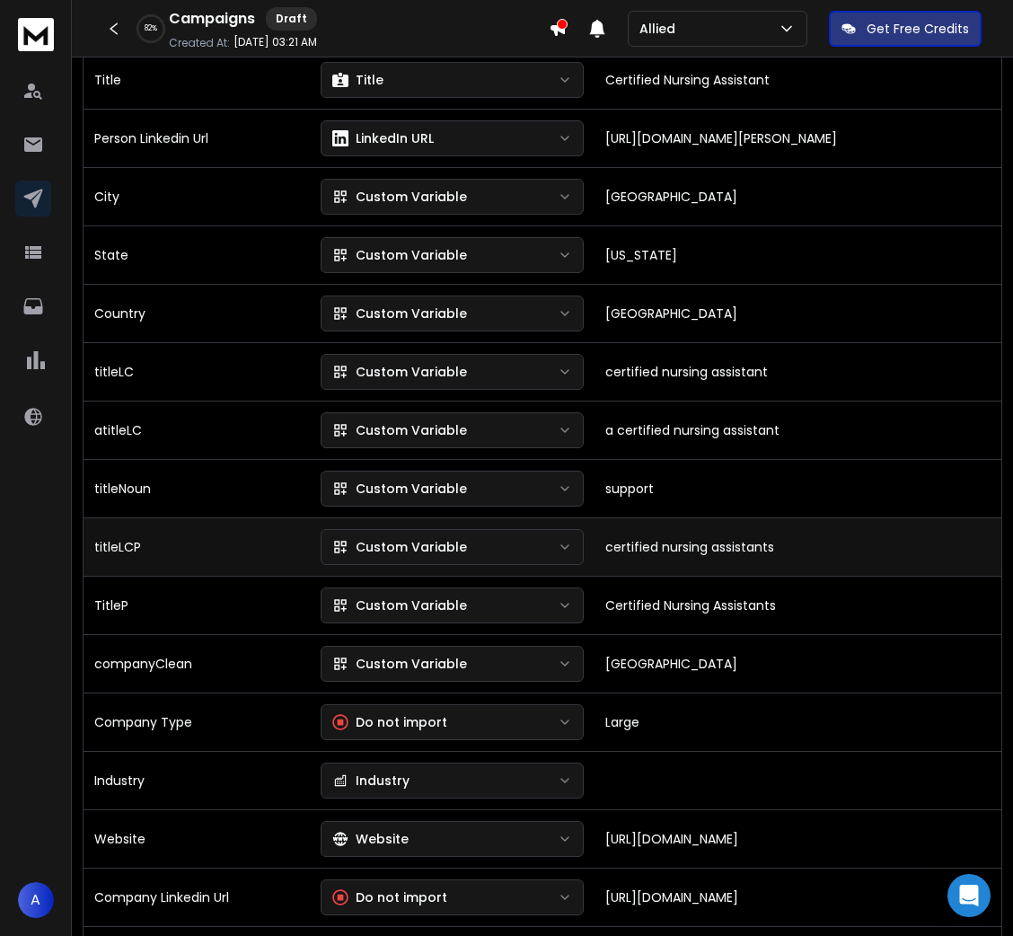
scroll to position [1035, 0]
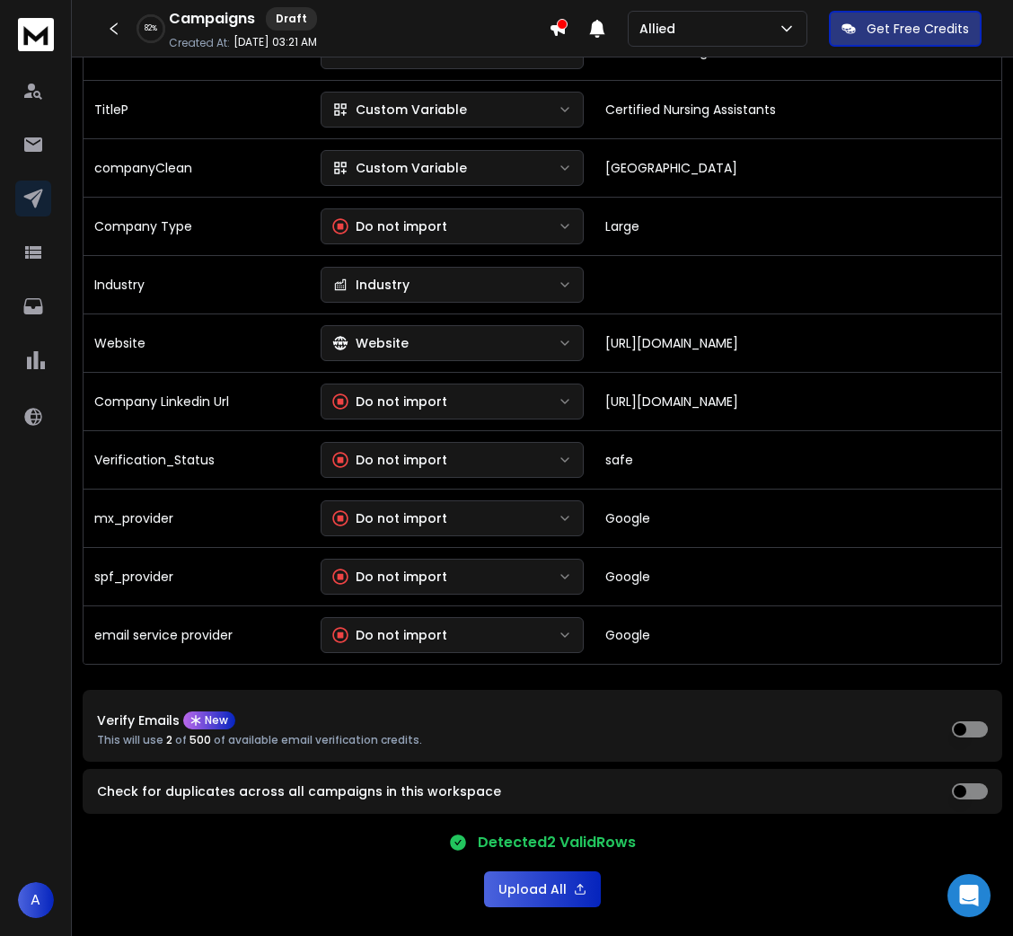
click at [515, 831] on button "Upload All" at bounding box center [542, 889] width 117 height 36
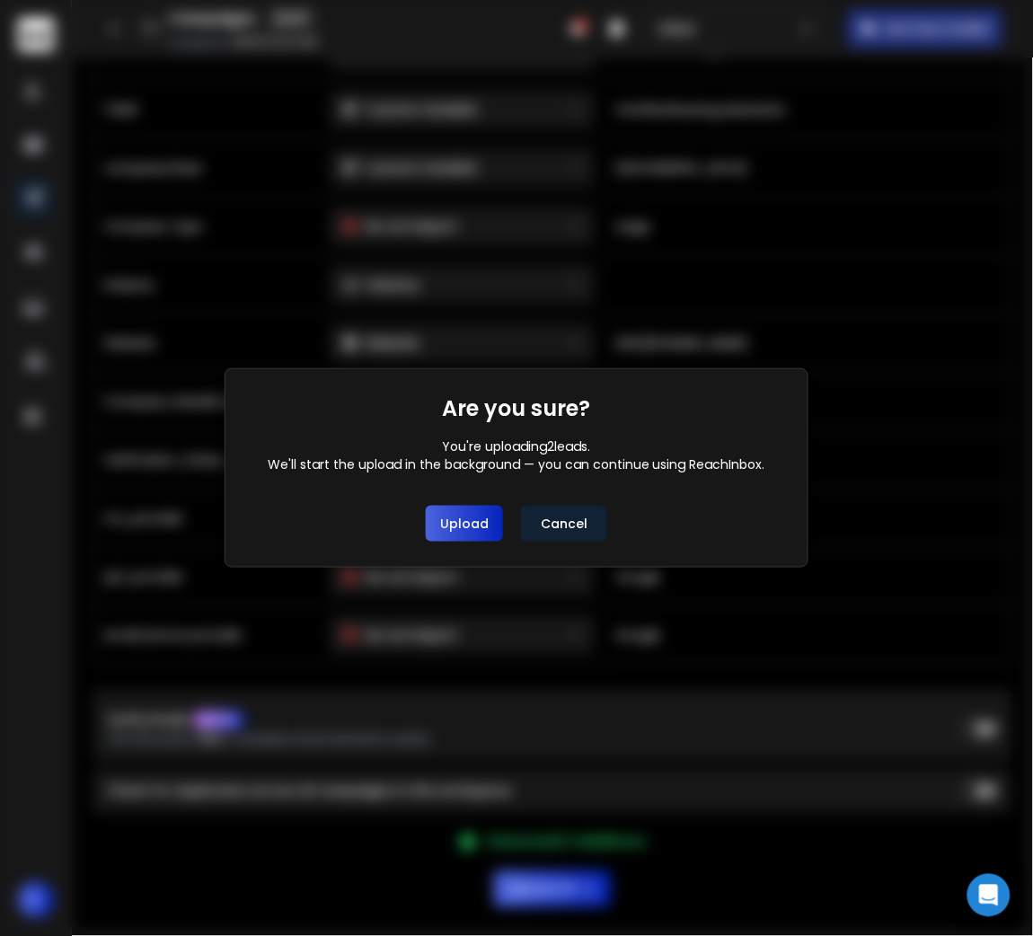
click at [478, 519] on button "Upload" at bounding box center [464, 524] width 77 height 36
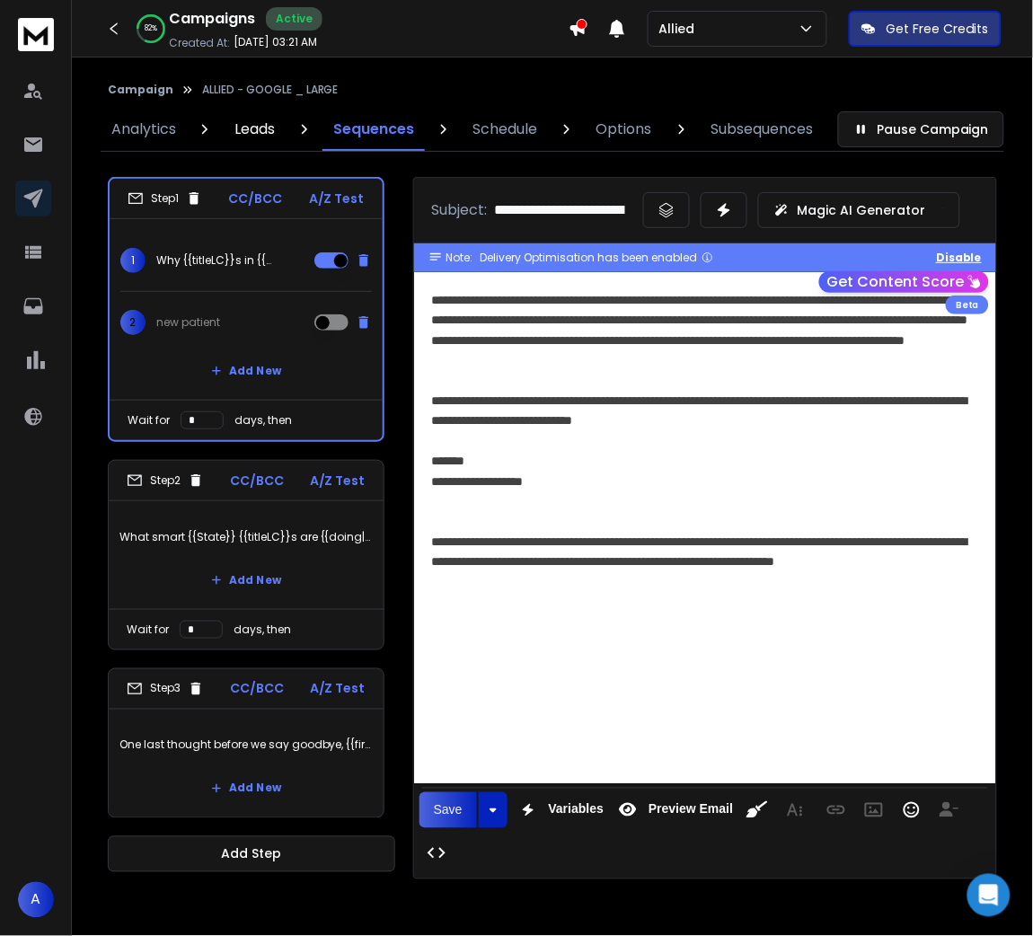
click at [235, 140] on link "Leads" at bounding box center [255, 129] width 62 height 43
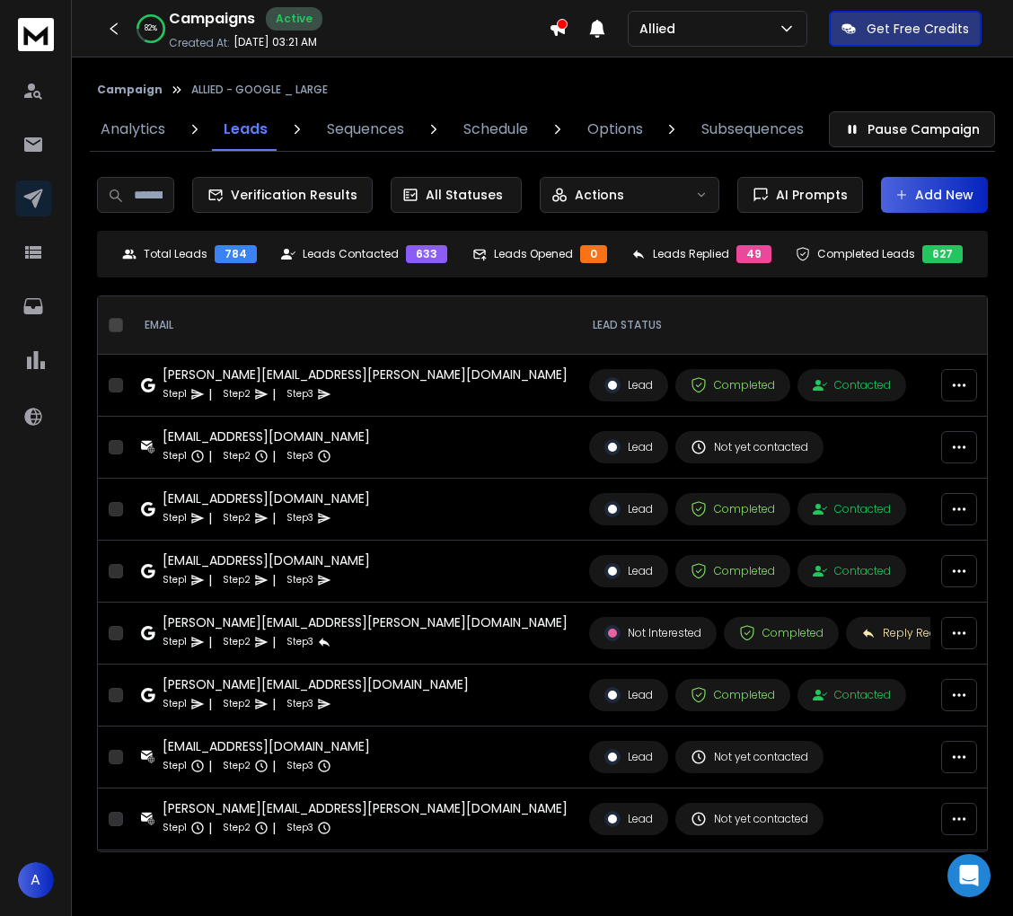
drag, startPoint x: 923, startPoint y: 202, endPoint x: 982, endPoint y: 191, distance: 59.4
click at [923, 202] on button "Add New" at bounding box center [934, 195] width 107 height 36
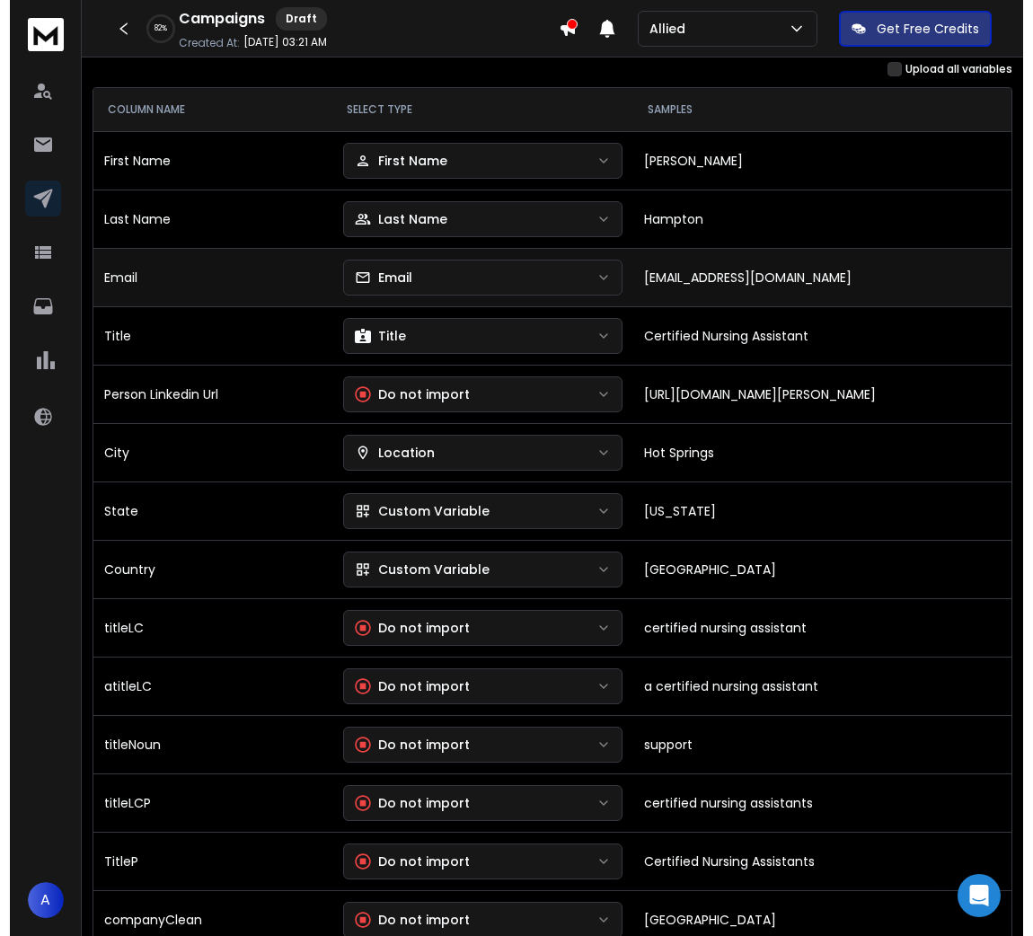
scroll to position [269, 0]
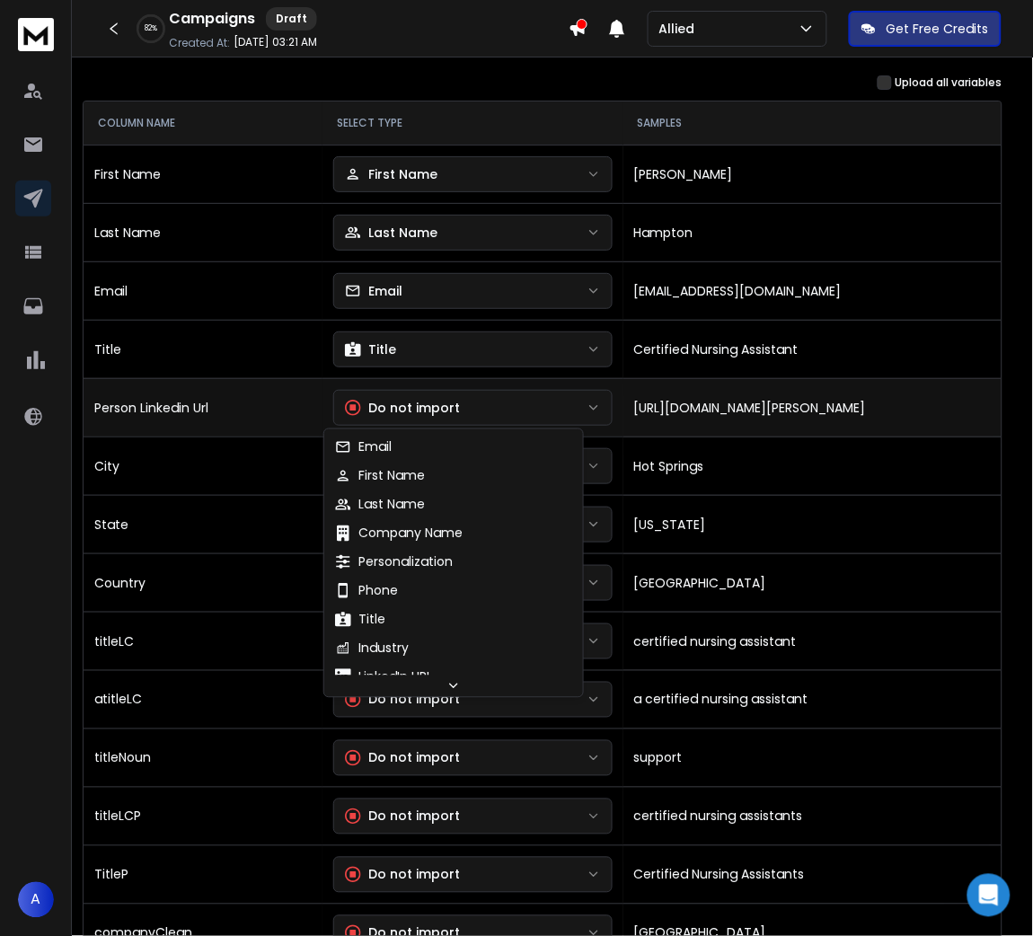
click at [455, 401] on button "Do not import" at bounding box center [472, 408] width 279 height 36
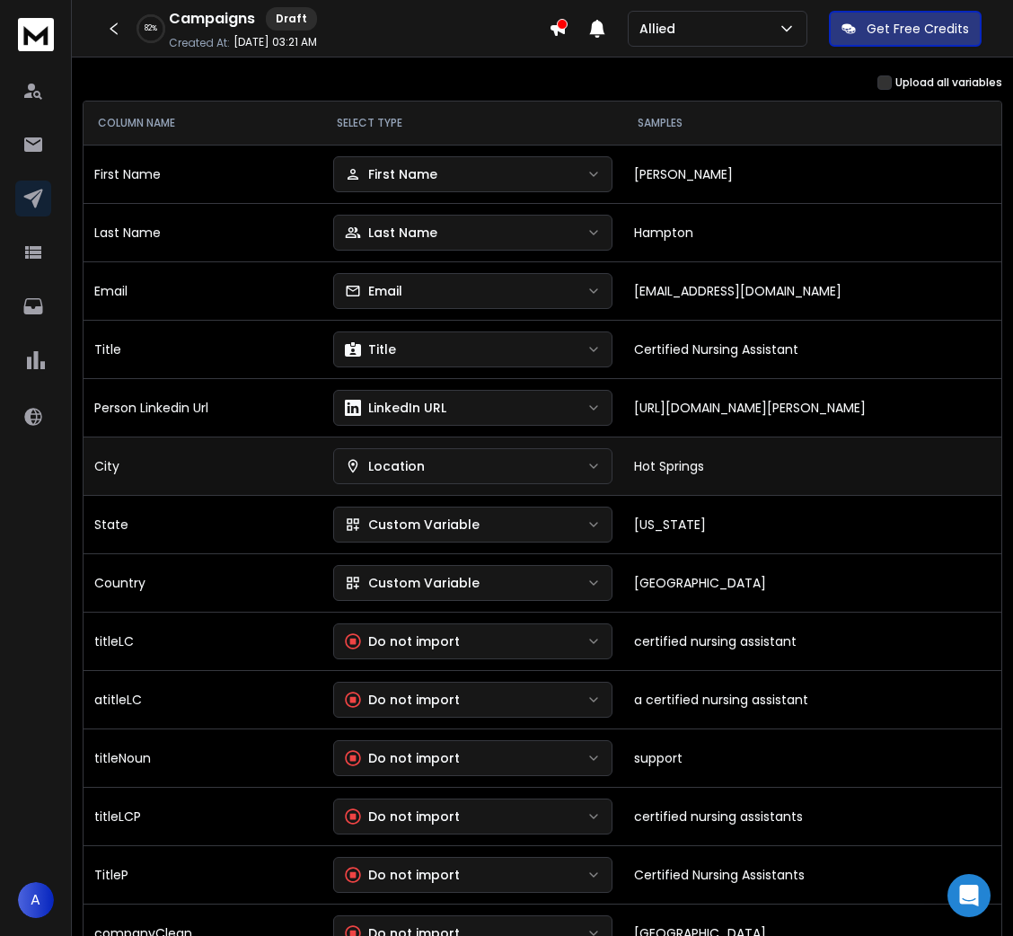
click at [439, 458] on button "Location" at bounding box center [472, 466] width 279 height 36
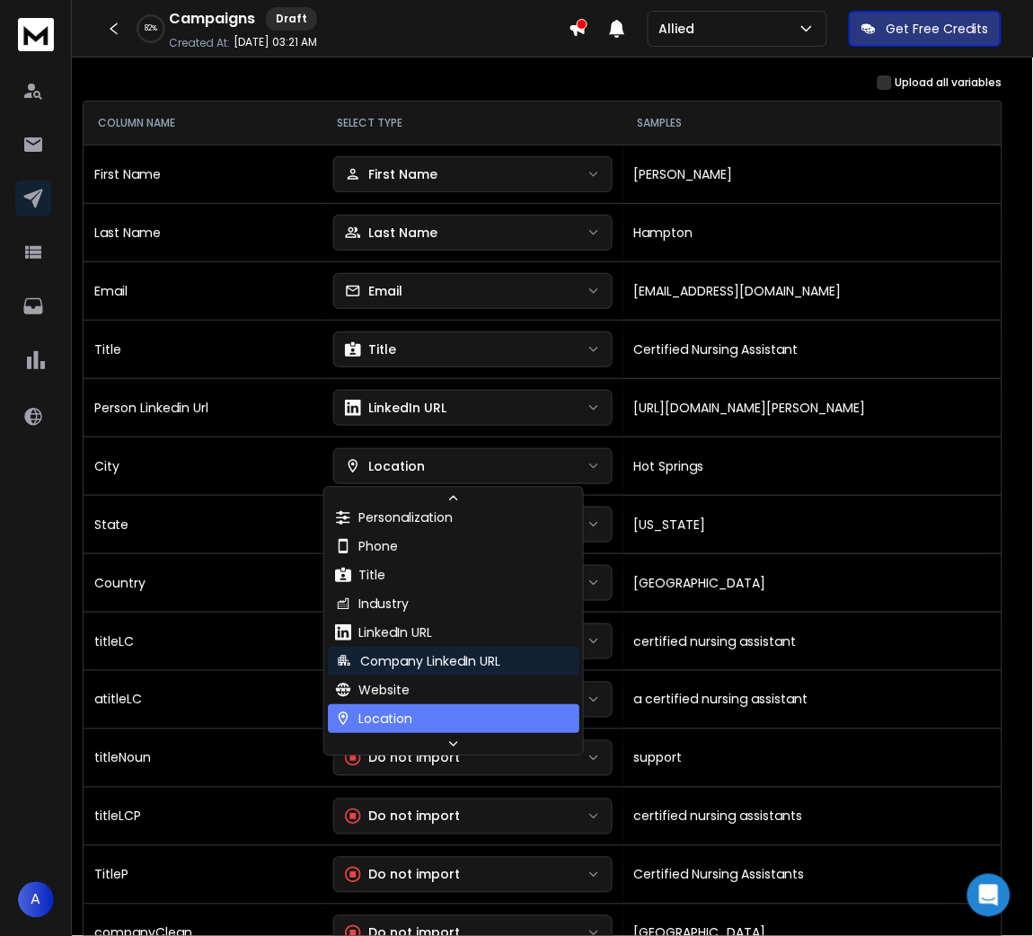
scroll to position [163, 0]
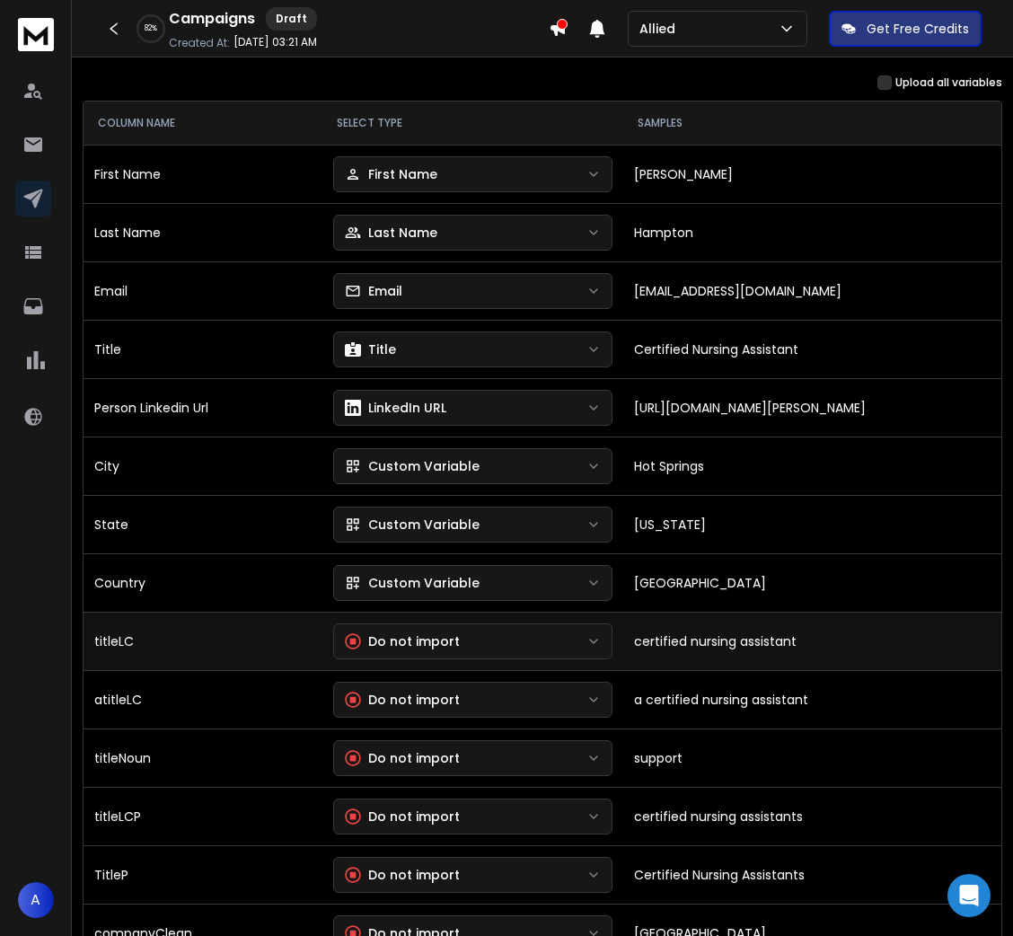
click at [461, 648] on button "Do not import" at bounding box center [472, 641] width 279 height 36
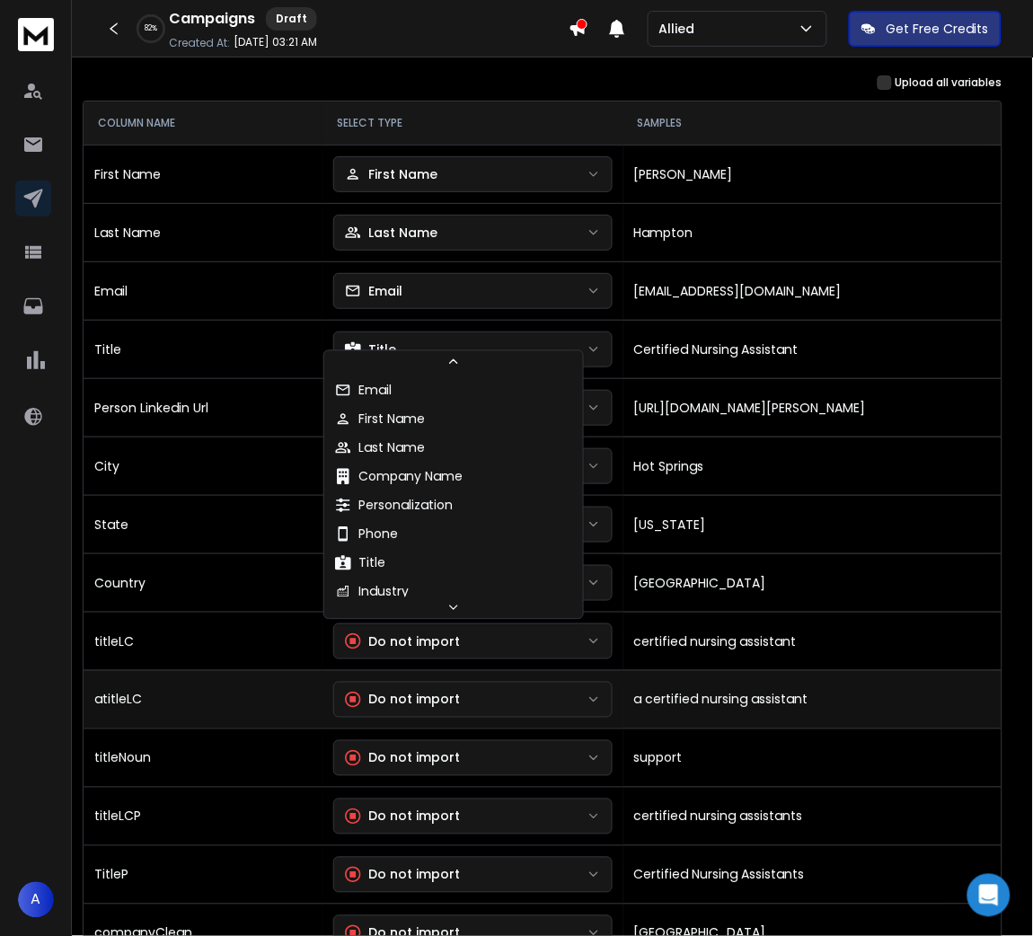
scroll to position [181, 0]
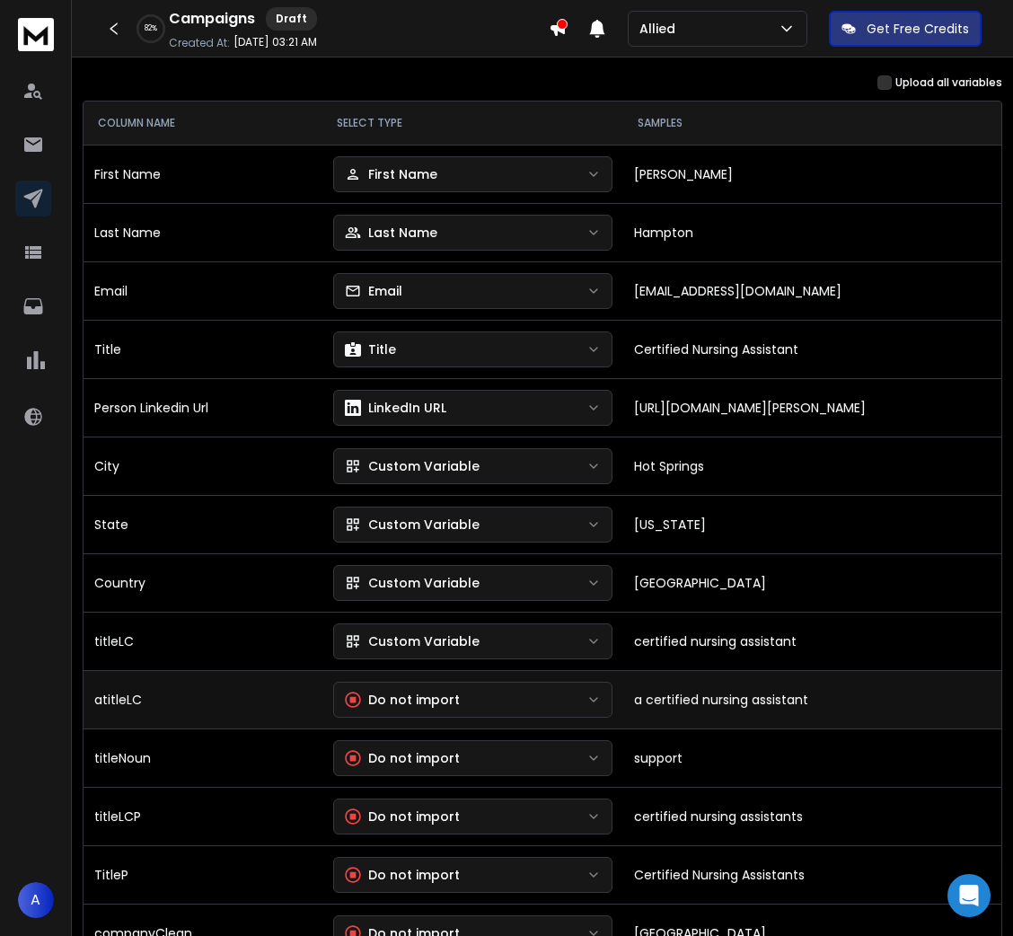
click at [464, 713] on button "Do not import" at bounding box center [472, 700] width 279 height 36
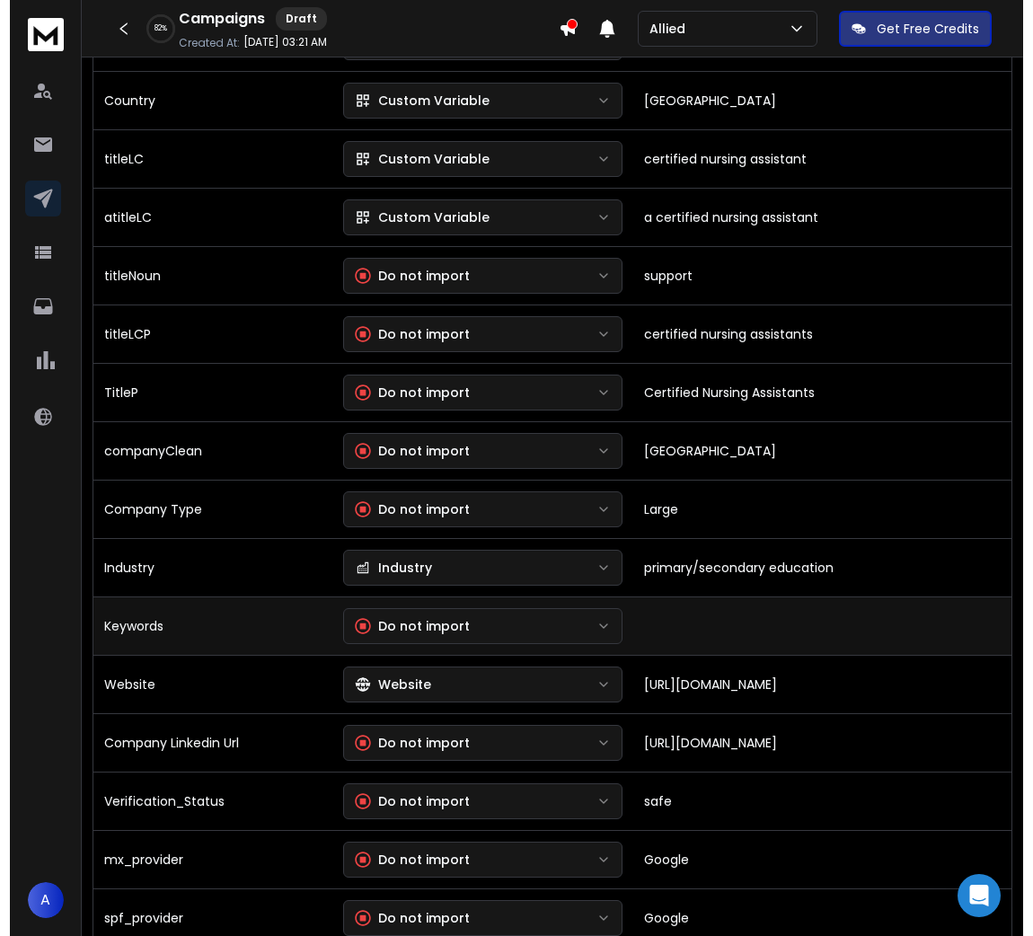
scroll to position [807, 0]
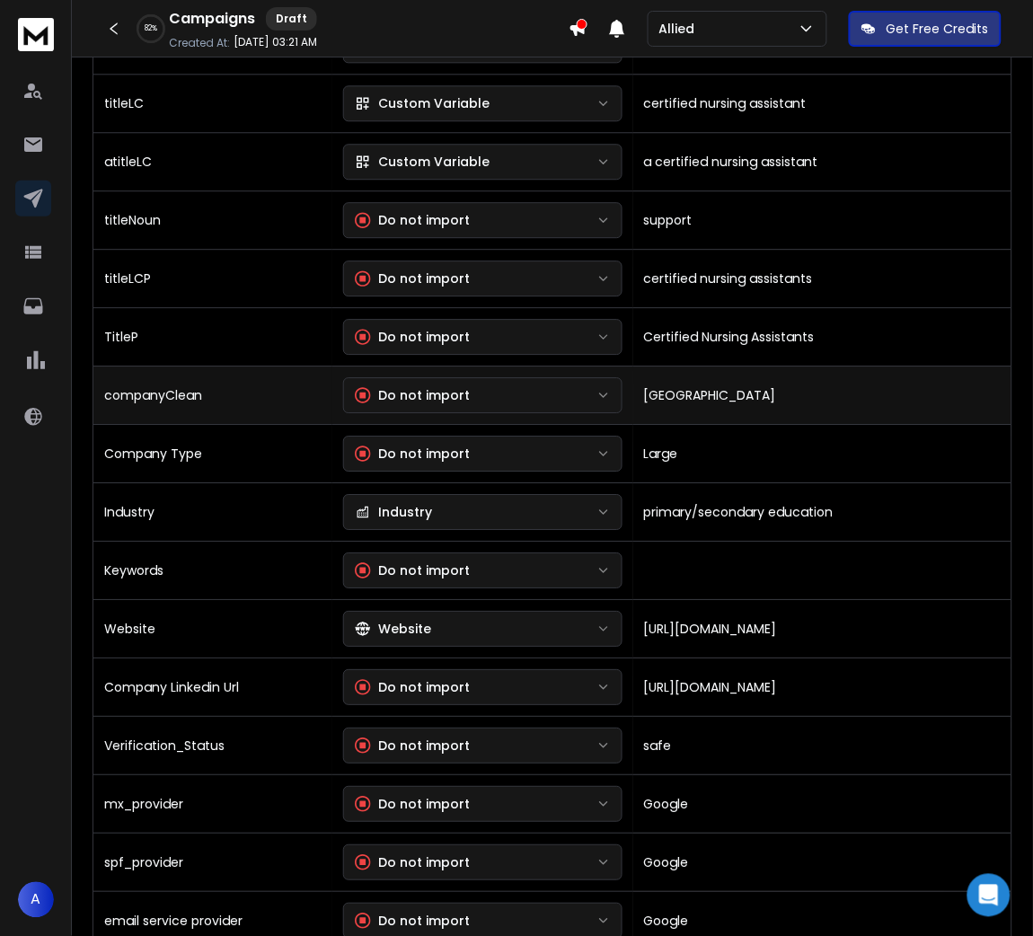
click at [495, 399] on button "Do not import" at bounding box center [482, 395] width 279 height 36
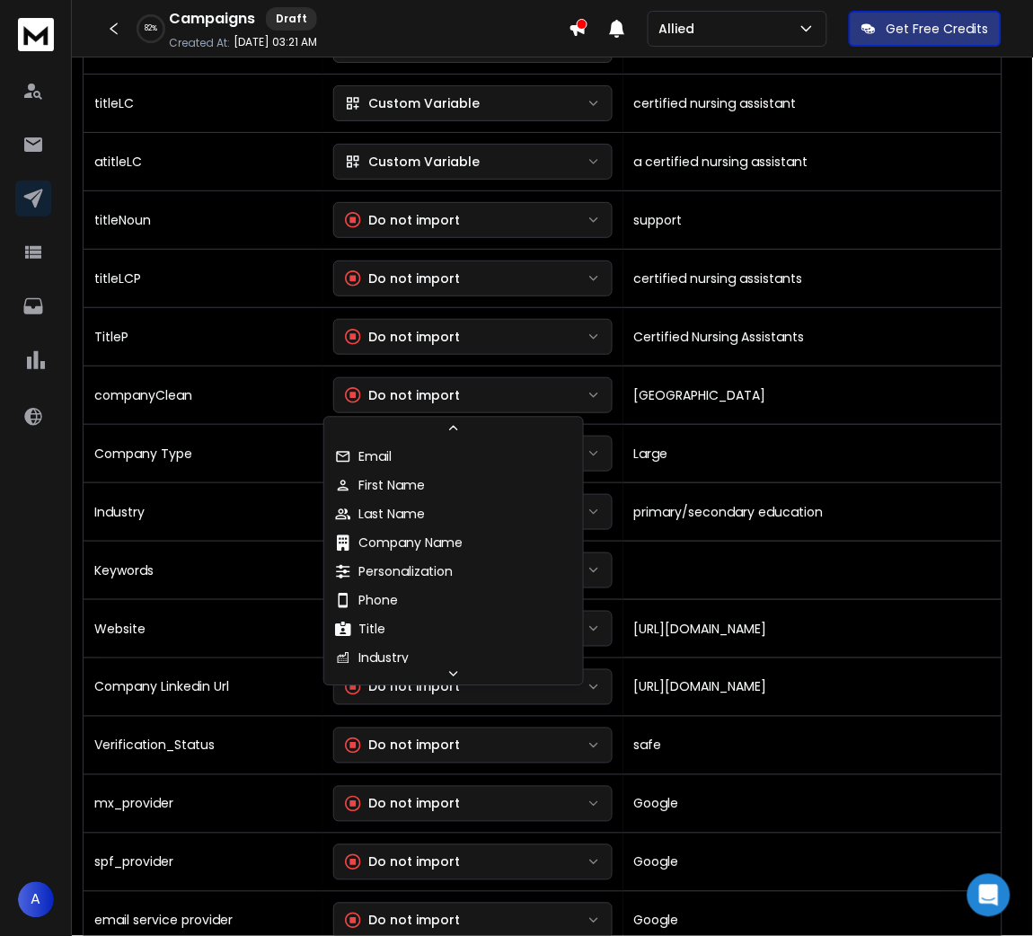
scroll to position [181, 0]
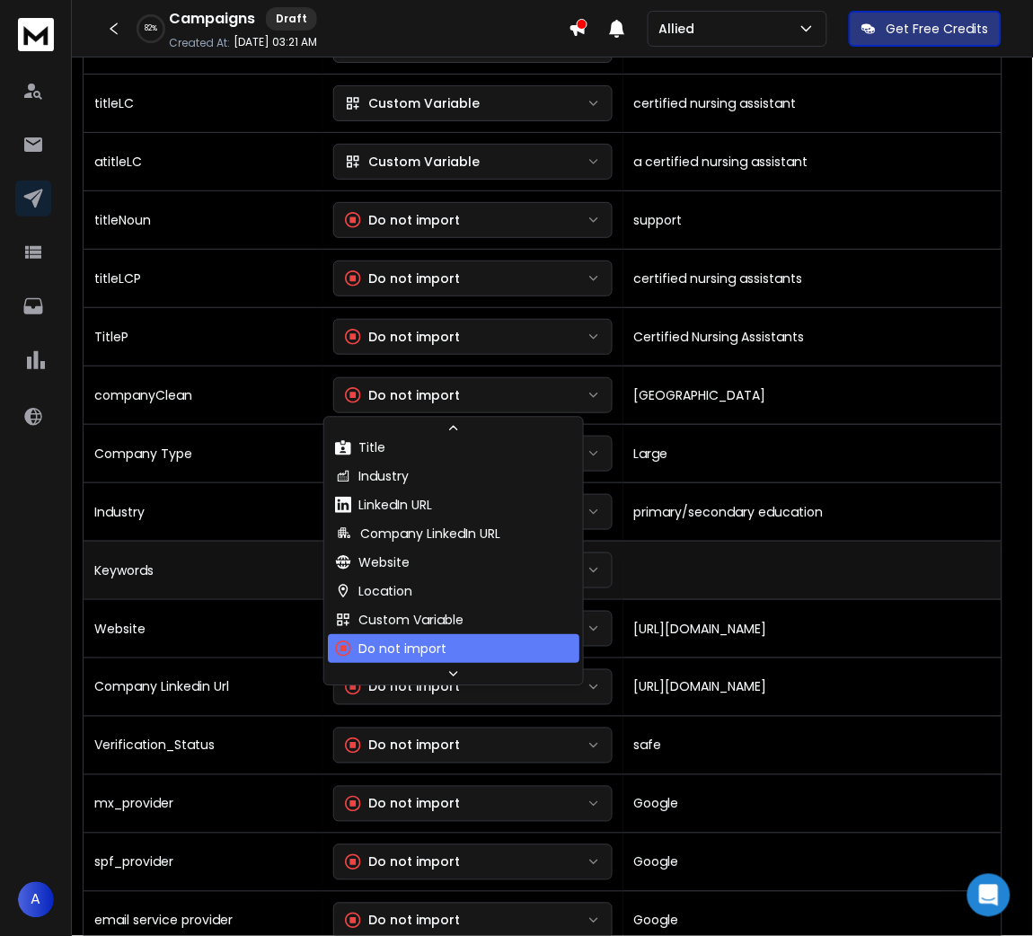
drag, startPoint x: 459, startPoint y: 612, endPoint x: 457, endPoint y: 563, distance: 48.5
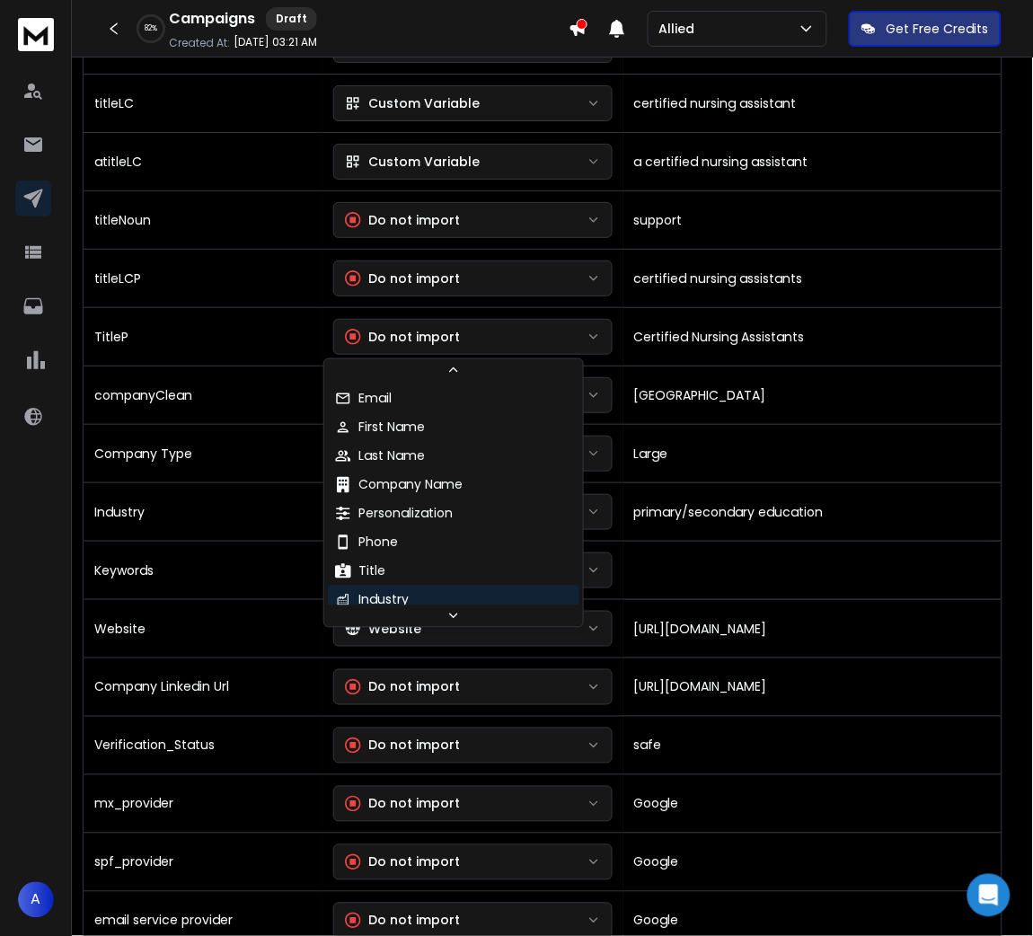
scroll to position [153, 0]
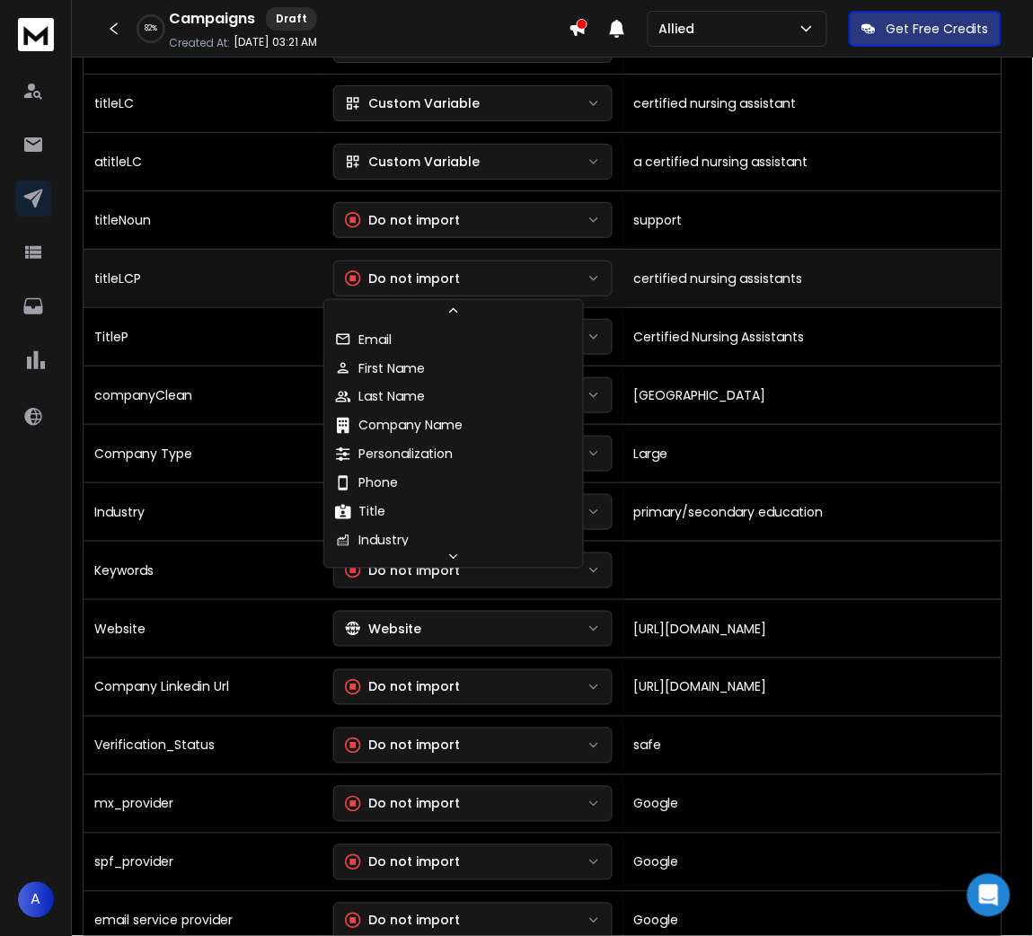
click at [487, 278] on button "Do not import" at bounding box center [472, 278] width 279 height 36
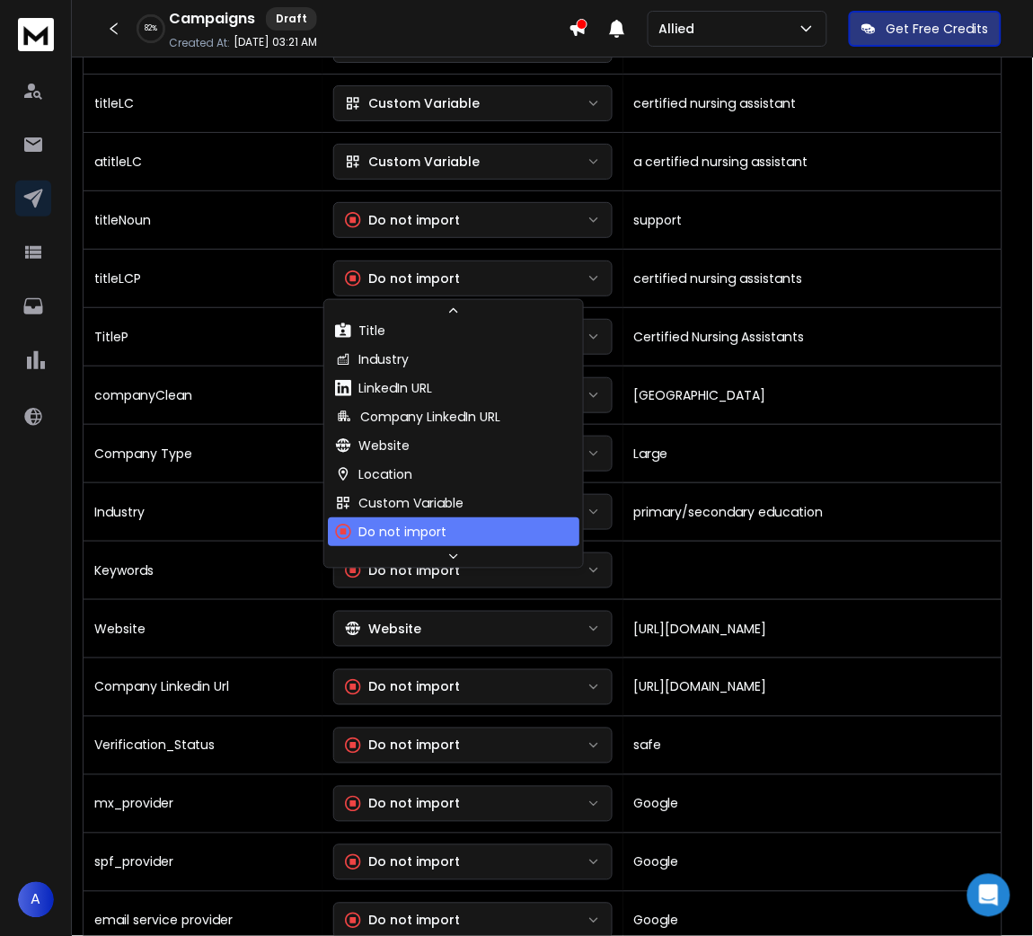
scroll to position [163, 0]
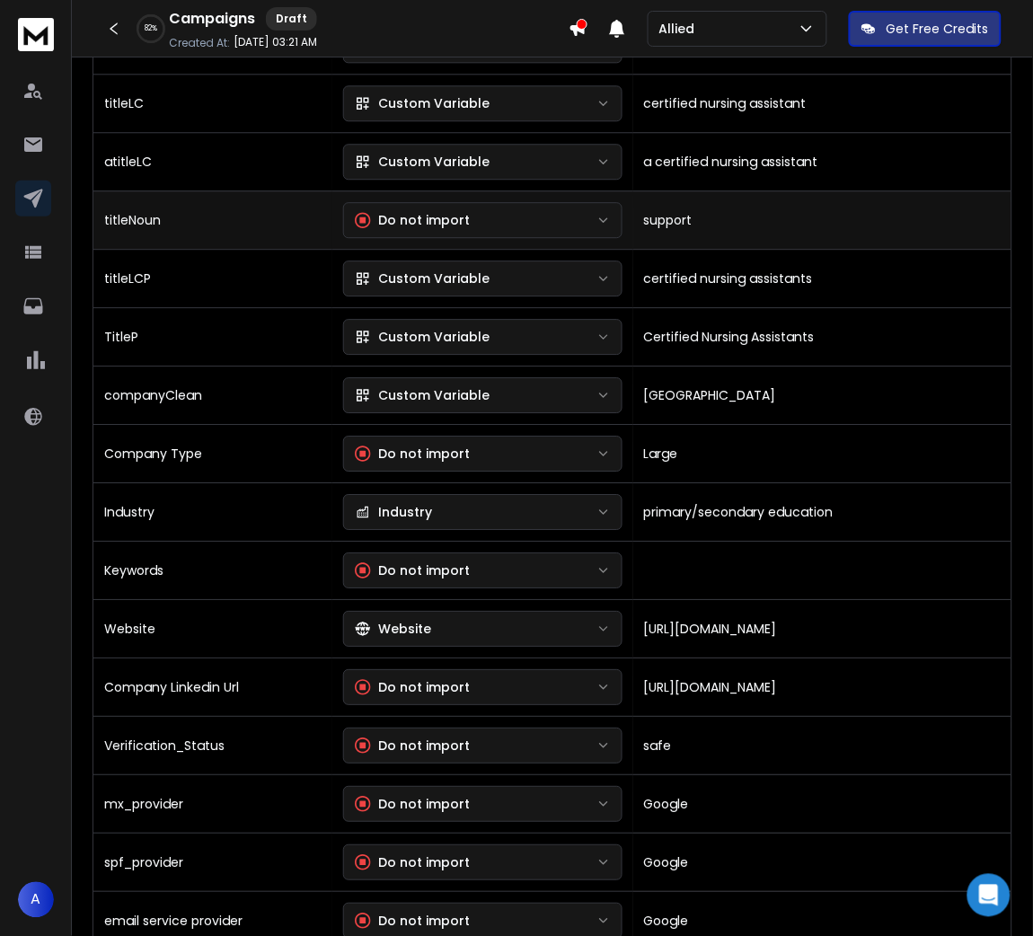
click at [454, 202] on button "Do not import" at bounding box center [482, 220] width 279 height 36
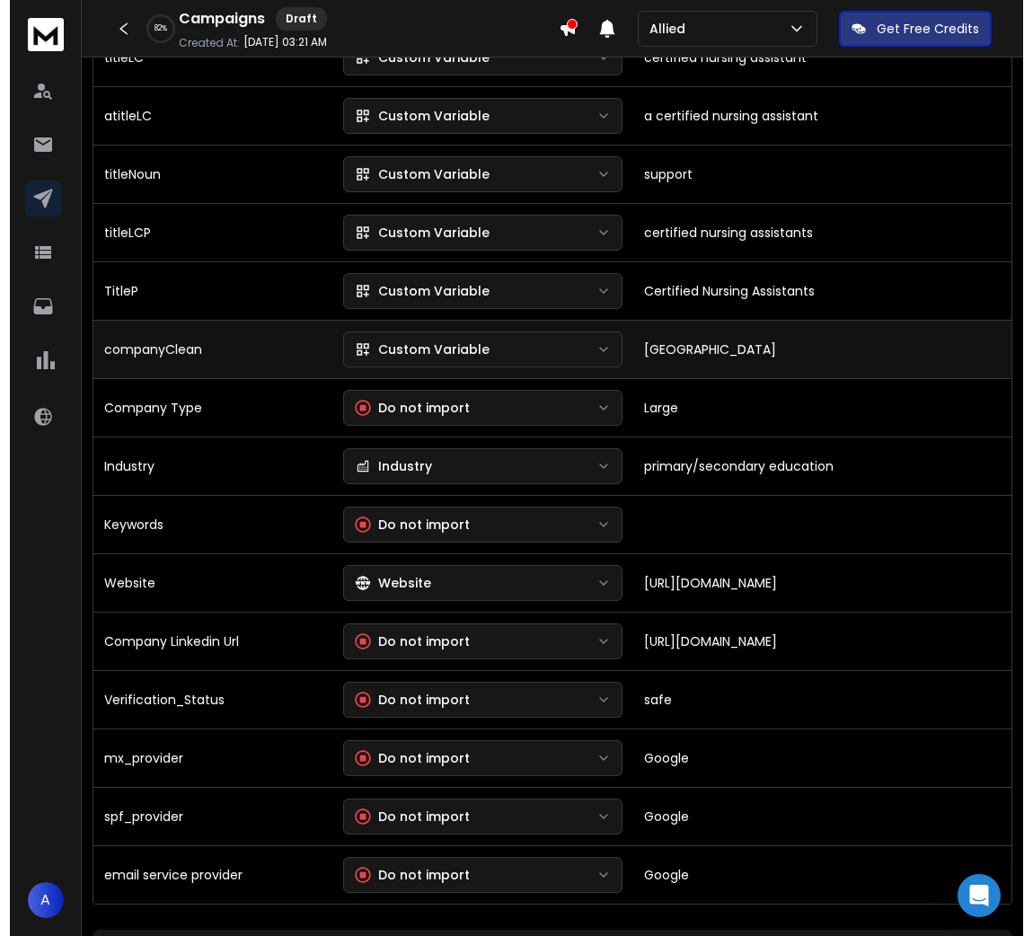
scroll to position [1095, 0]
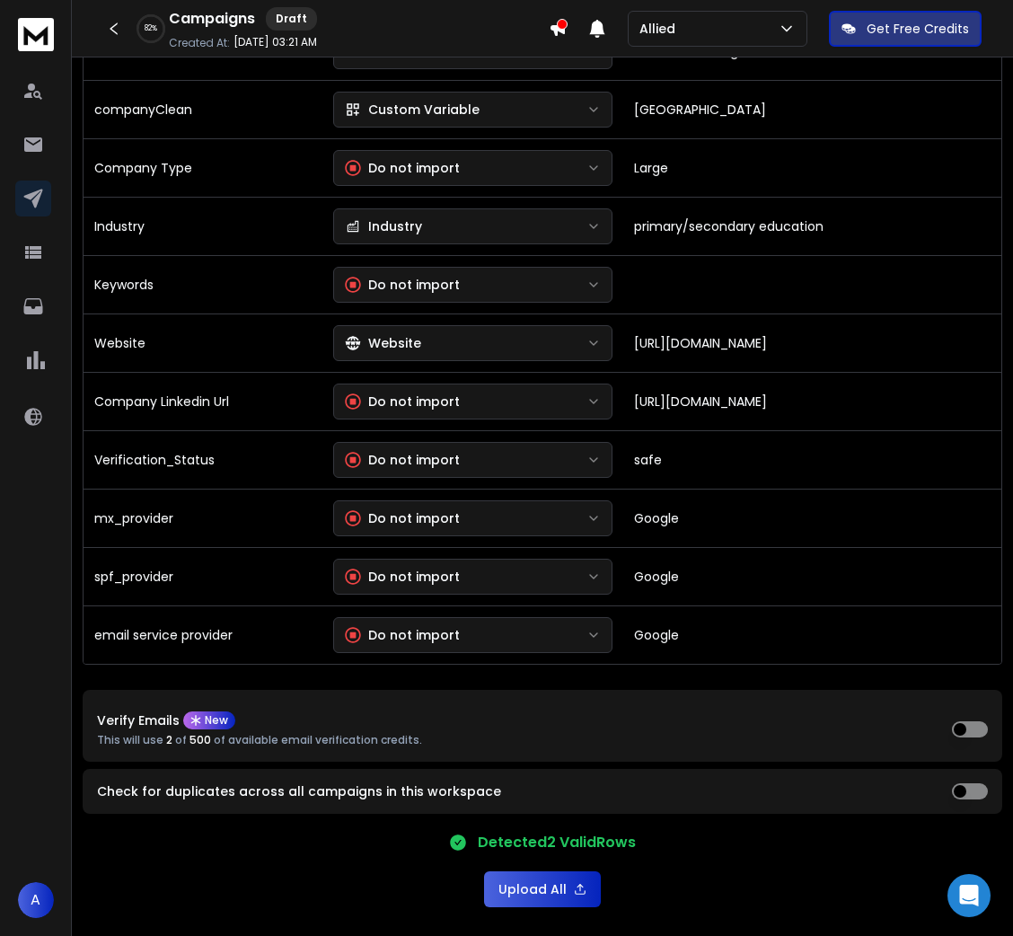
click at [511, 831] on button "Upload All" at bounding box center [542, 889] width 117 height 36
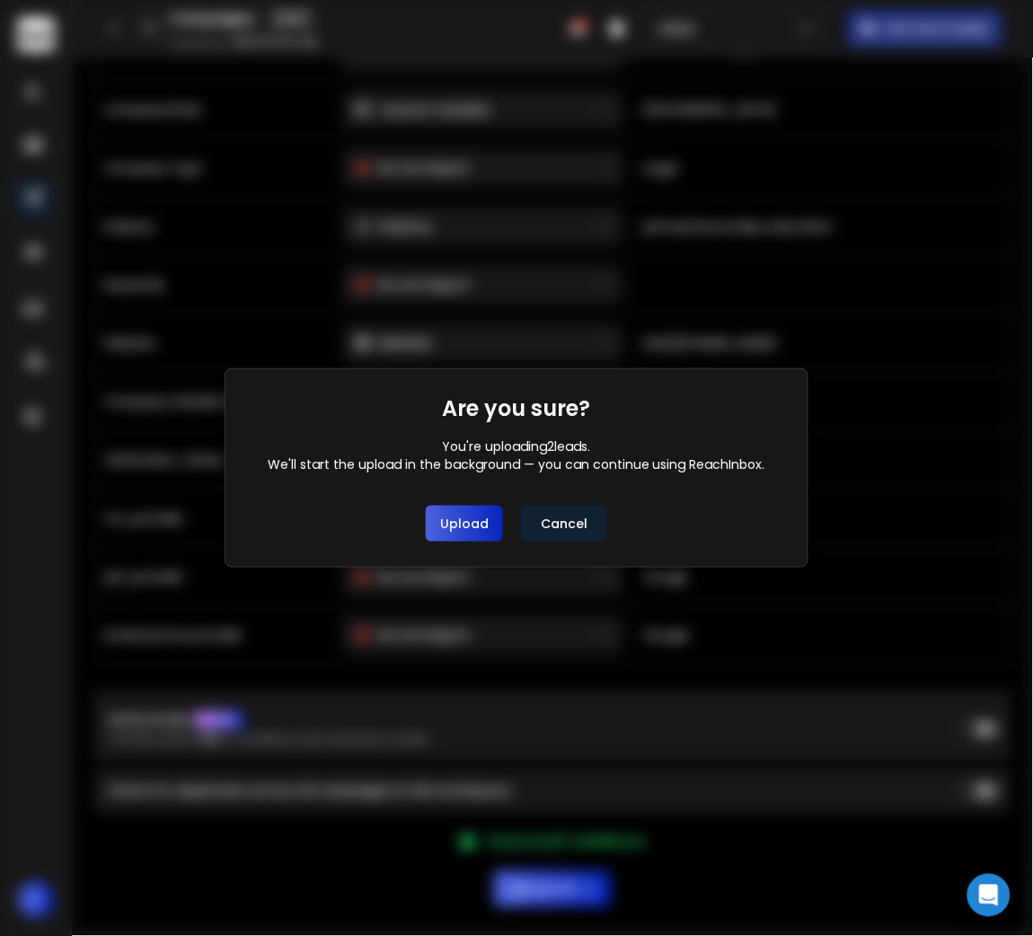
click at [480, 524] on button "Upload" at bounding box center [464, 524] width 77 height 36
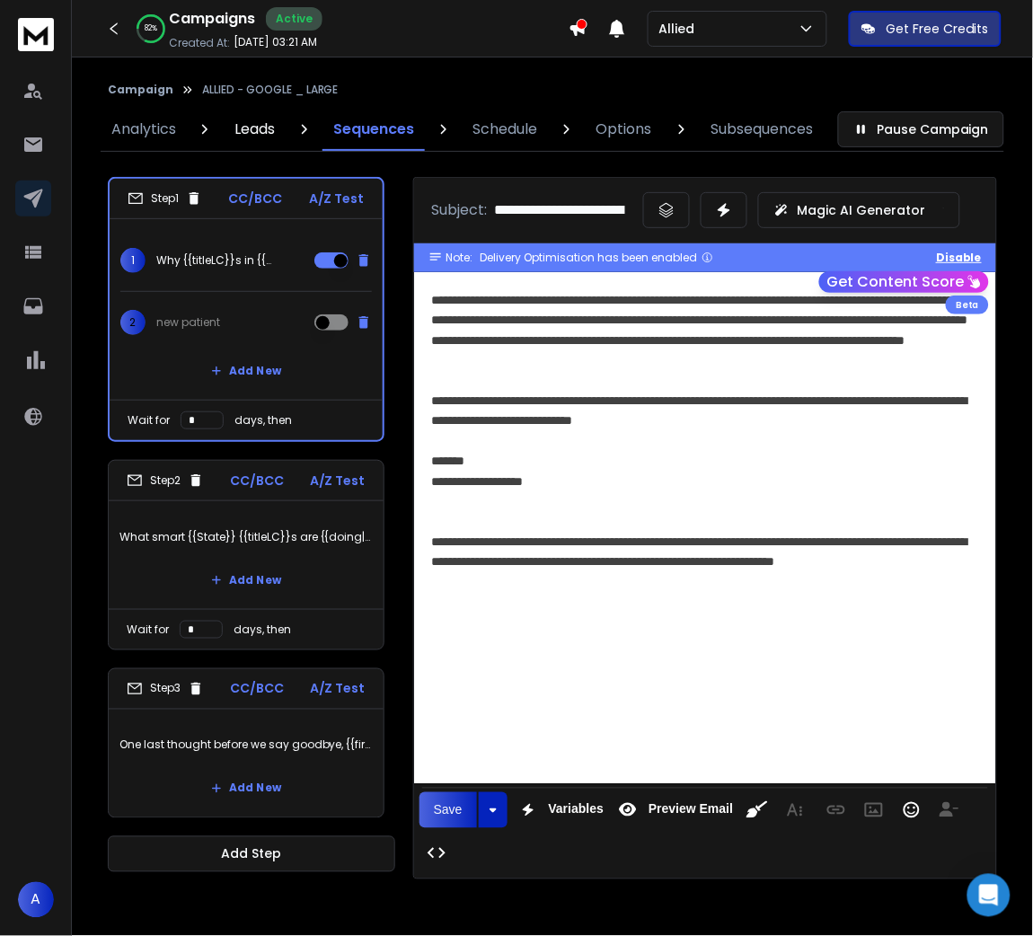
click at [243, 122] on p "Leads" at bounding box center [254, 130] width 40 height 22
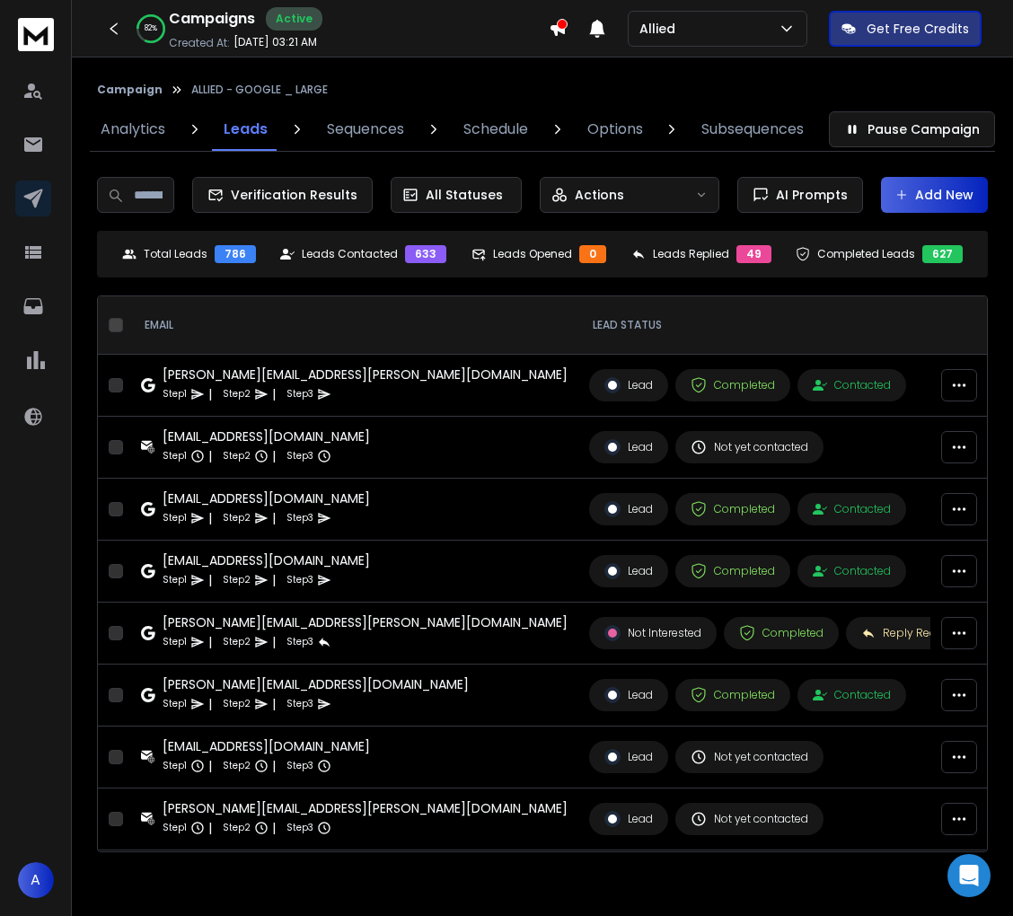
click at [908, 190] on button "Add New" at bounding box center [934, 195] width 107 height 36
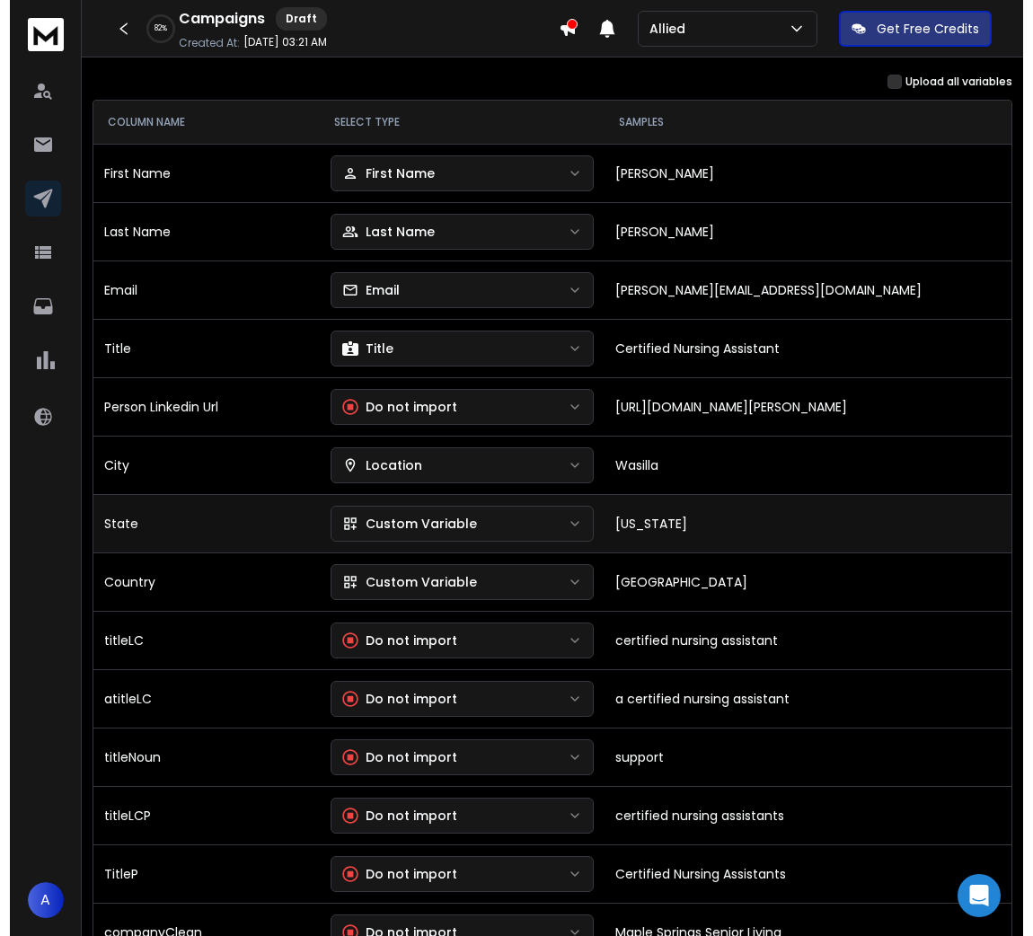
scroll to position [403, 0]
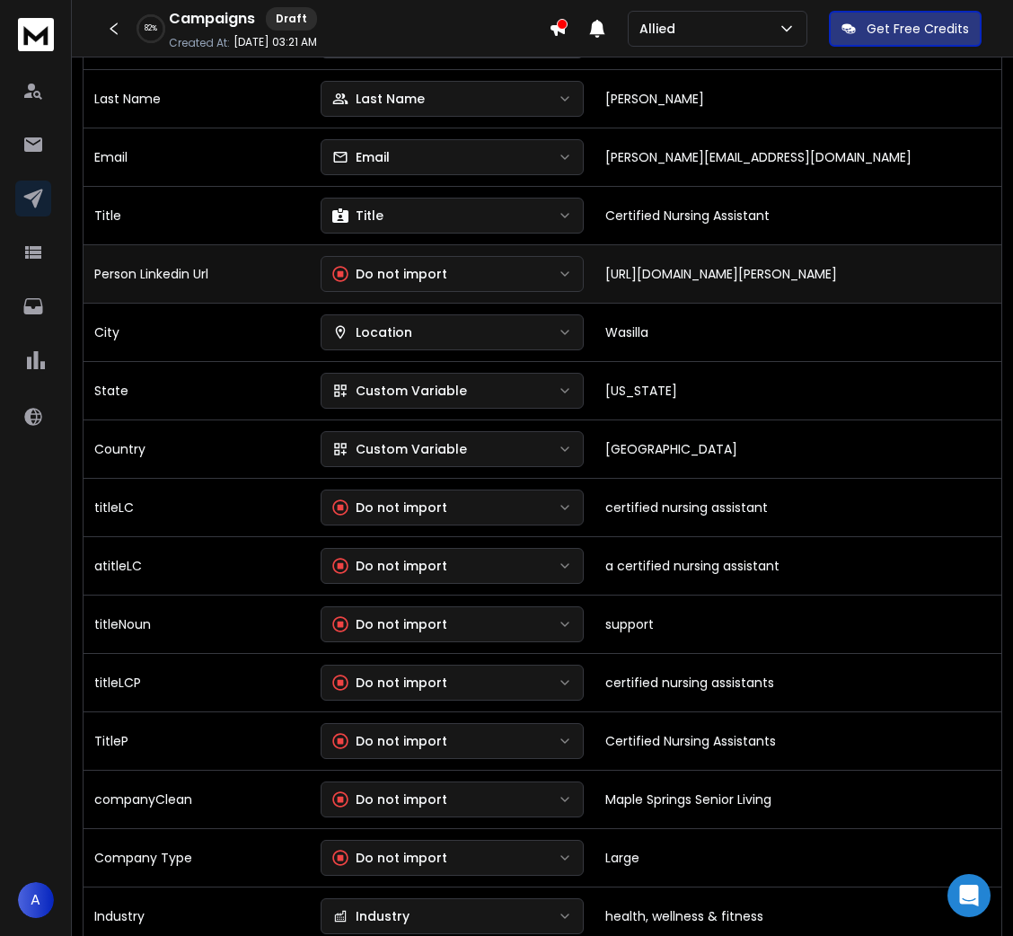
click at [405, 275] on div "Do not import" at bounding box center [389, 274] width 115 height 18
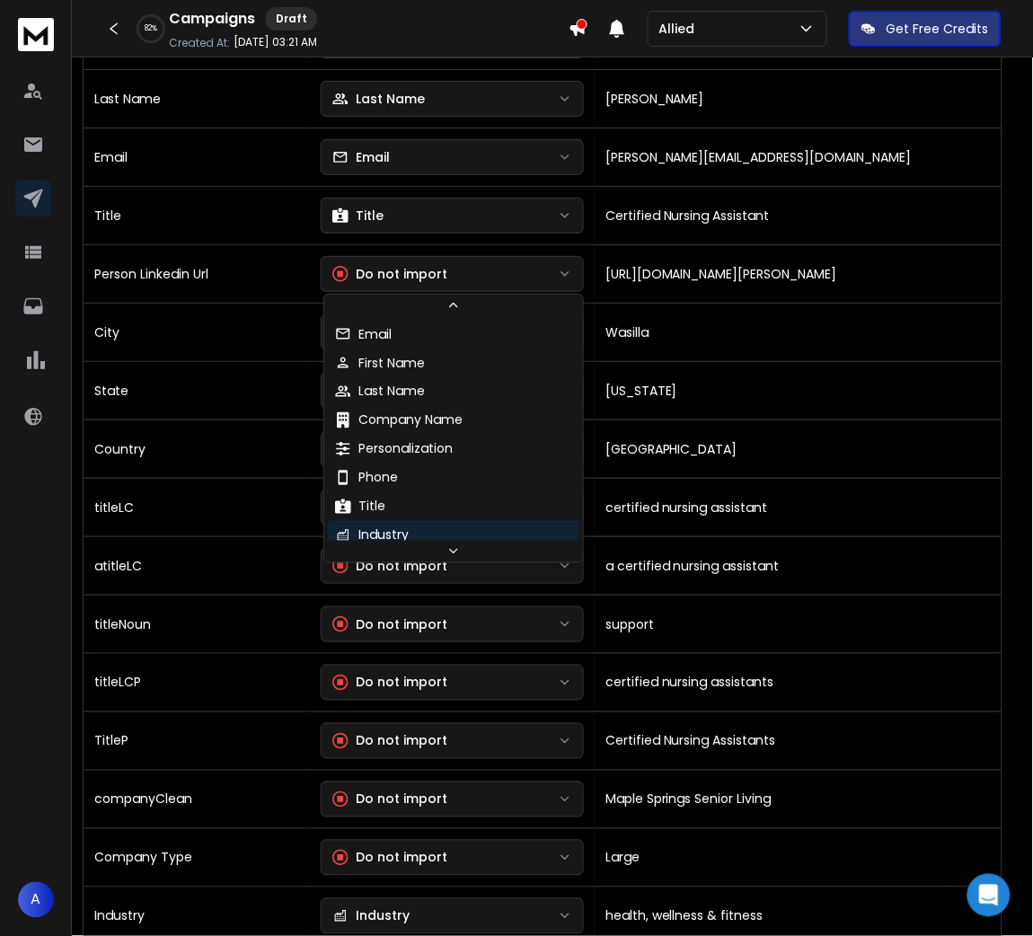
scroll to position [181, 0]
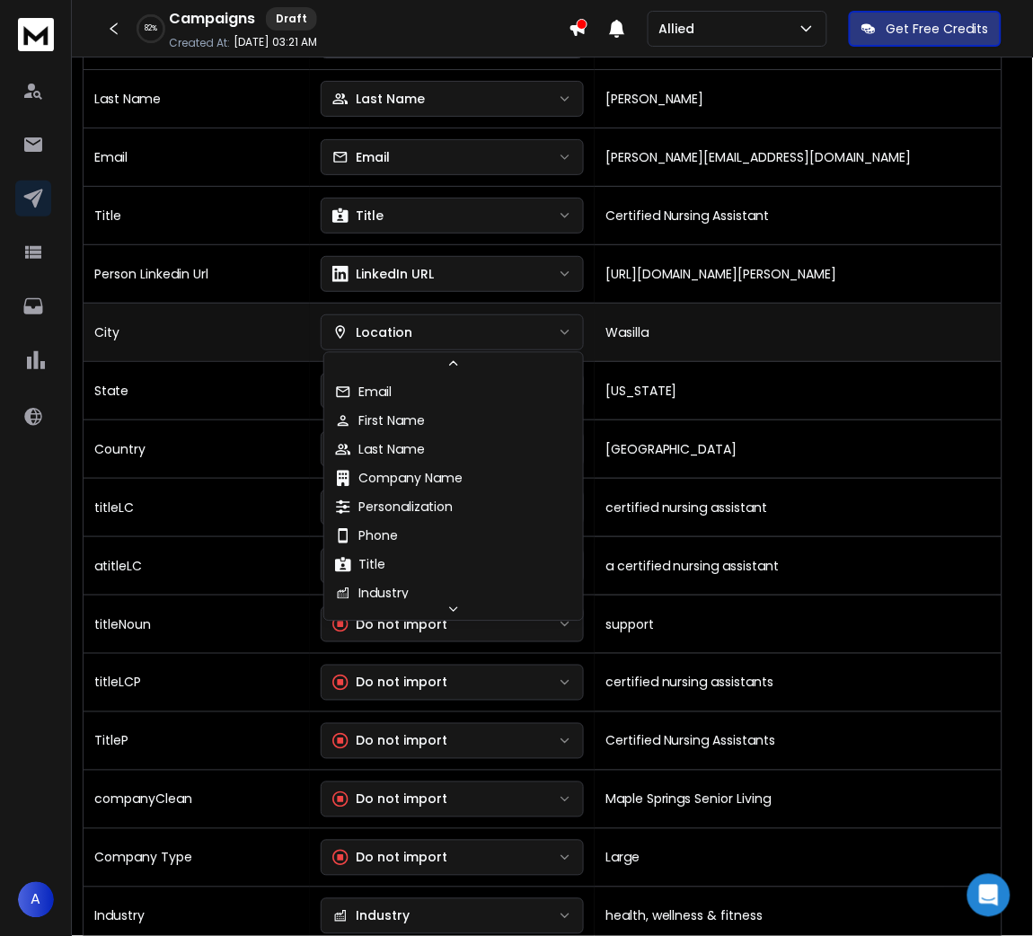
click at [419, 325] on button "Location" at bounding box center [452, 332] width 263 height 36
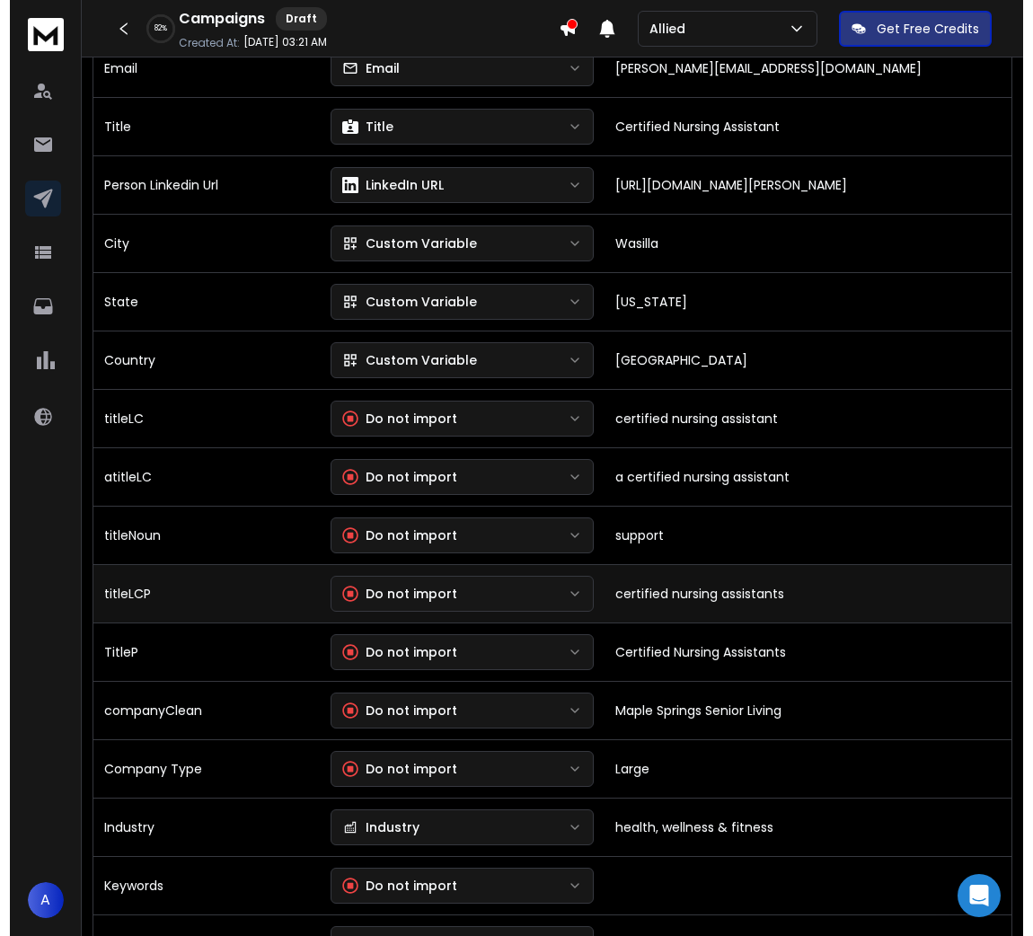
scroll to position [539, 0]
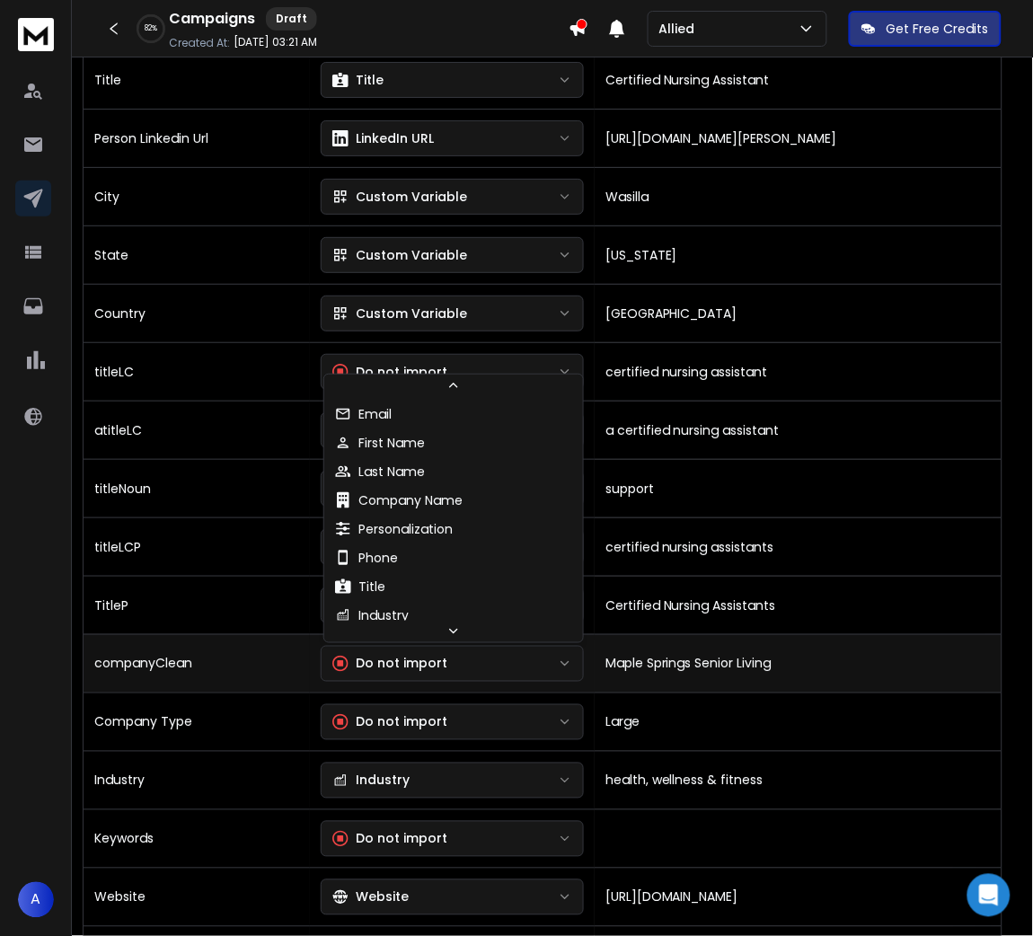
click at [416, 671] on button "Do not import" at bounding box center [452, 664] width 263 height 36
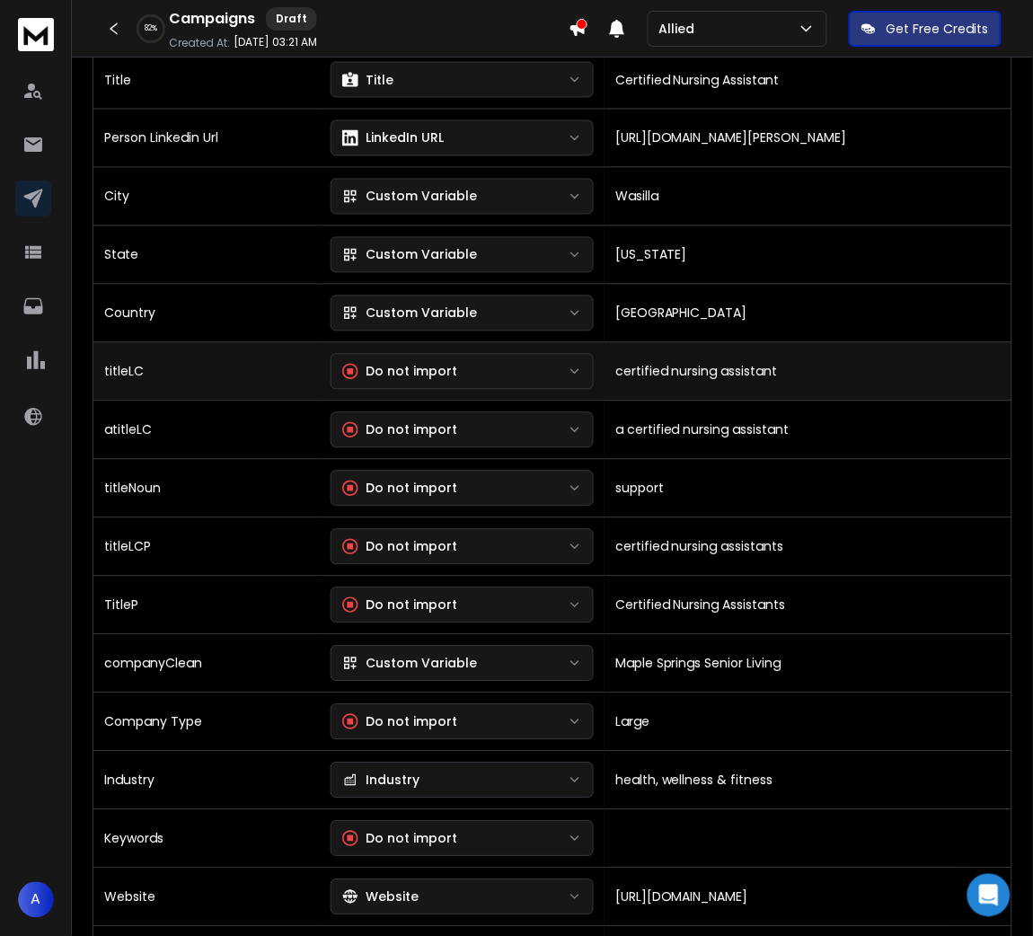
click at [440, 374] on div "Do not import" at bounding box center [399, 372] width 115 height 18
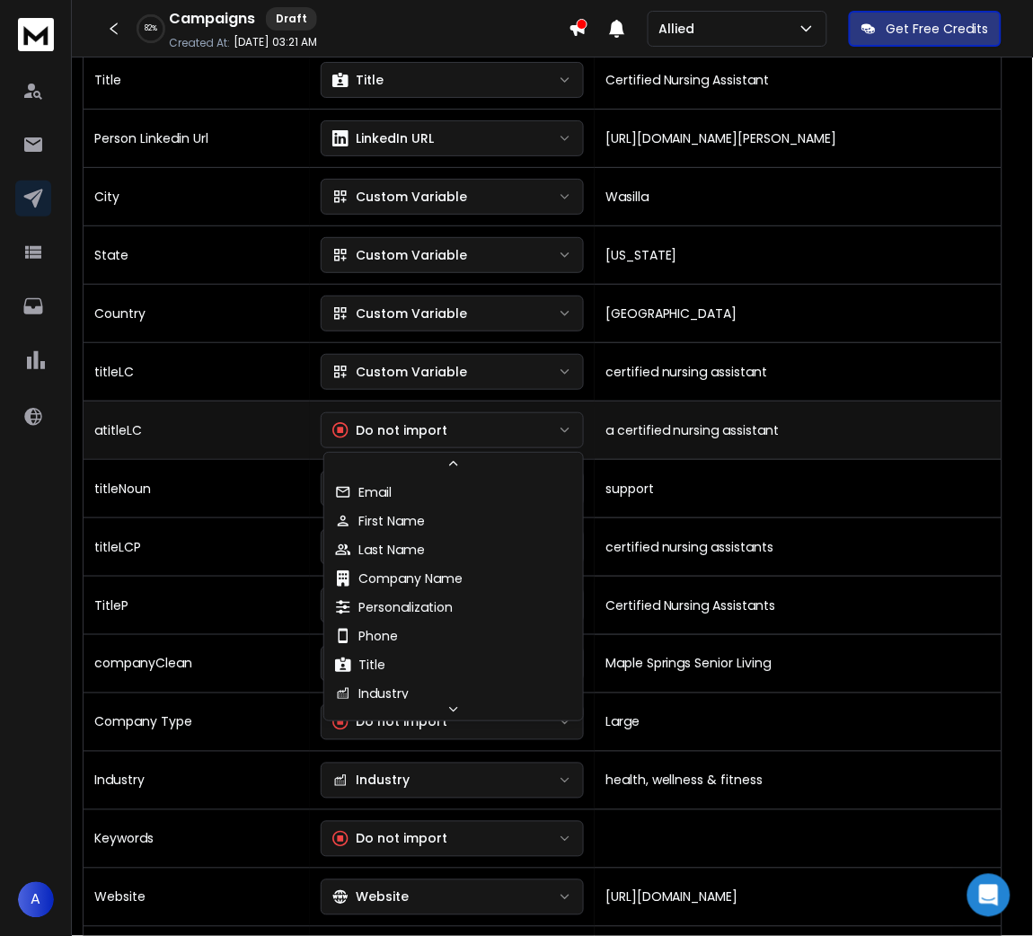
click at [432, 418] on button "Do not import" at bounding box center [452, 430] width 263 height 36
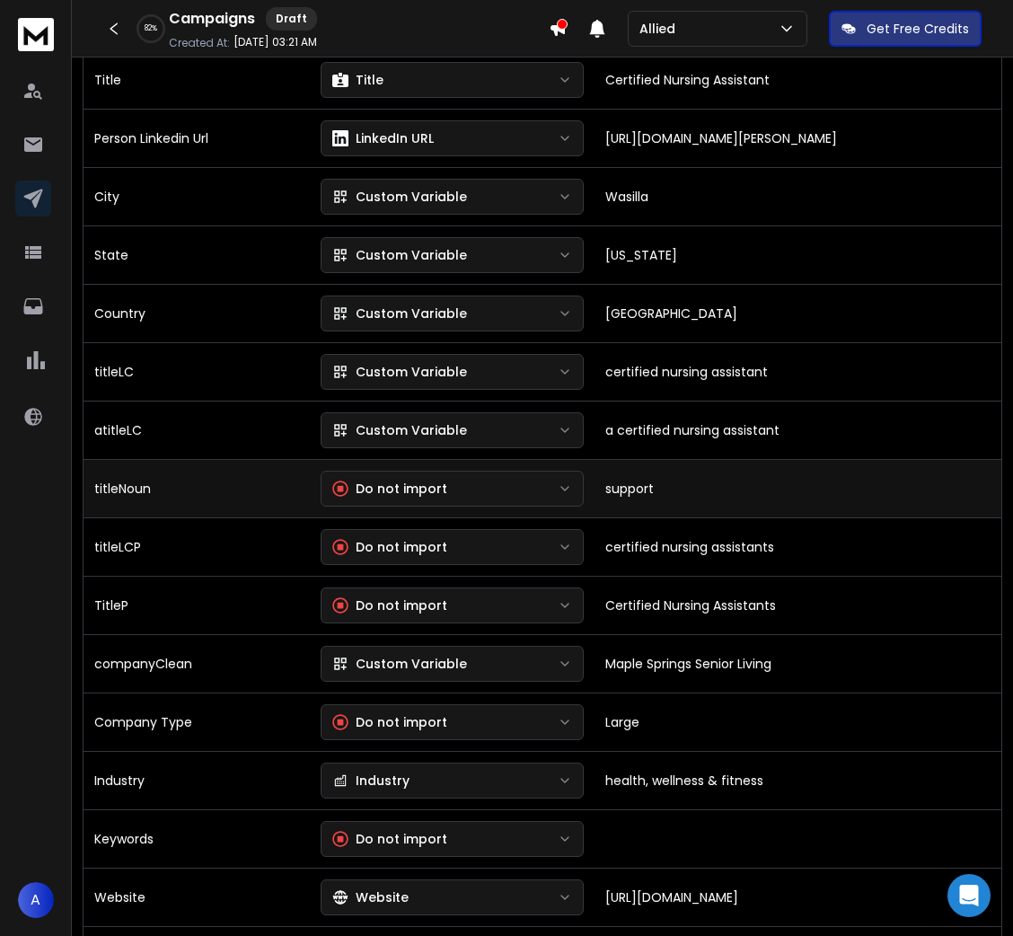
click at [430, 490] on div "Do not import" at bounding box center [389, 489] width 115 height 18
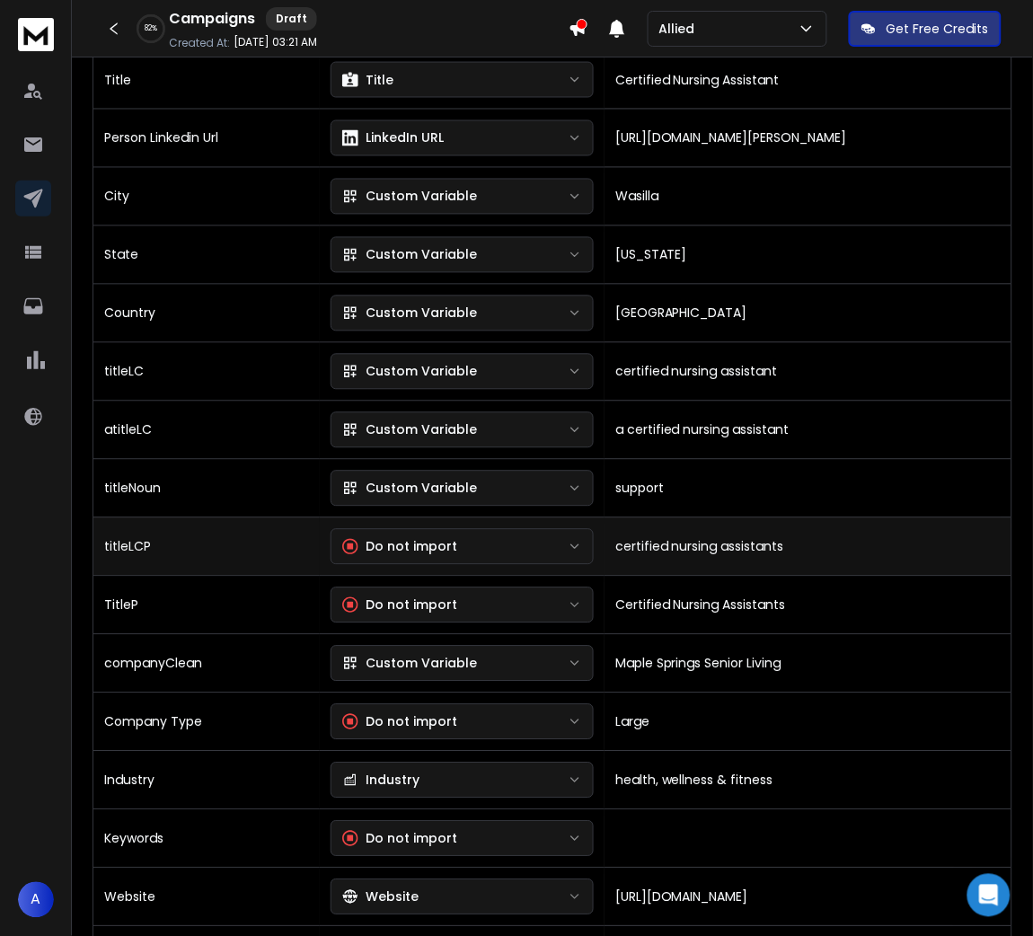
click at [434, 552] on div "Do not import" at bounding box center [399, 547] width 115 height 18
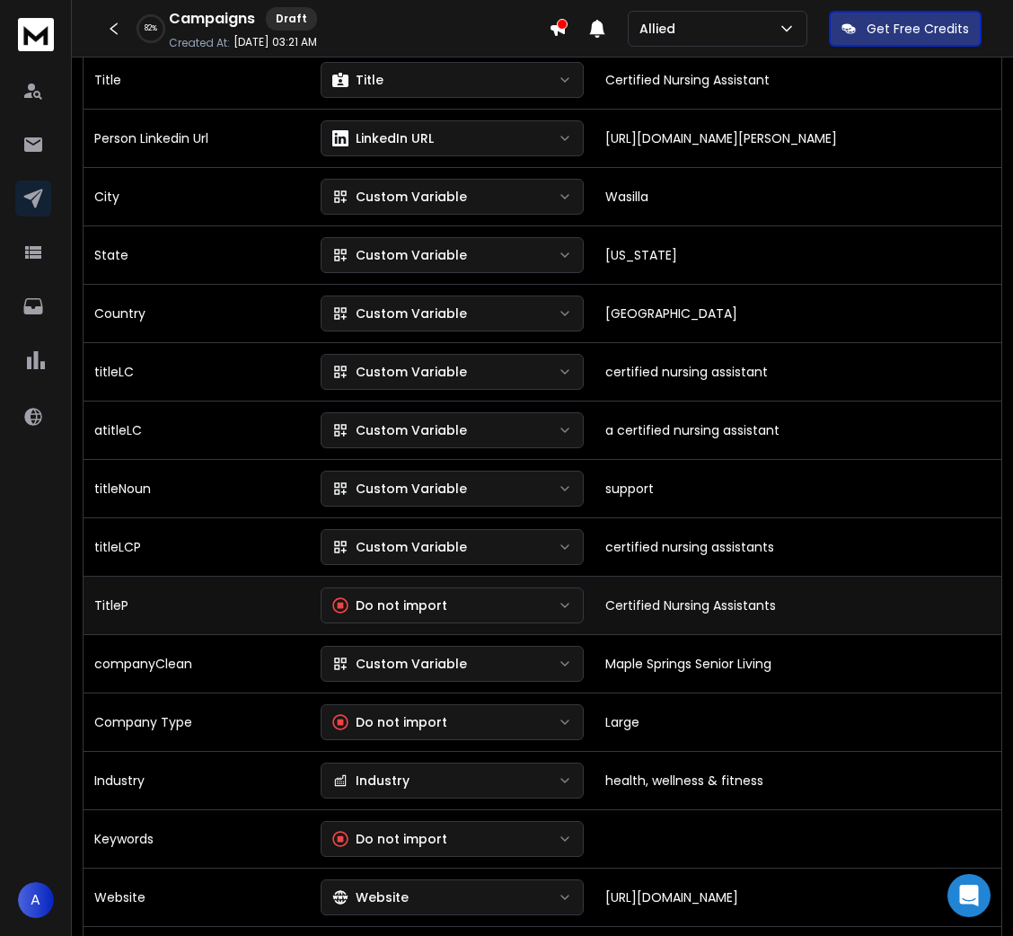
click at [408, 608] on div "Do not import" at bounding box center [389, 605] width 115 height 18
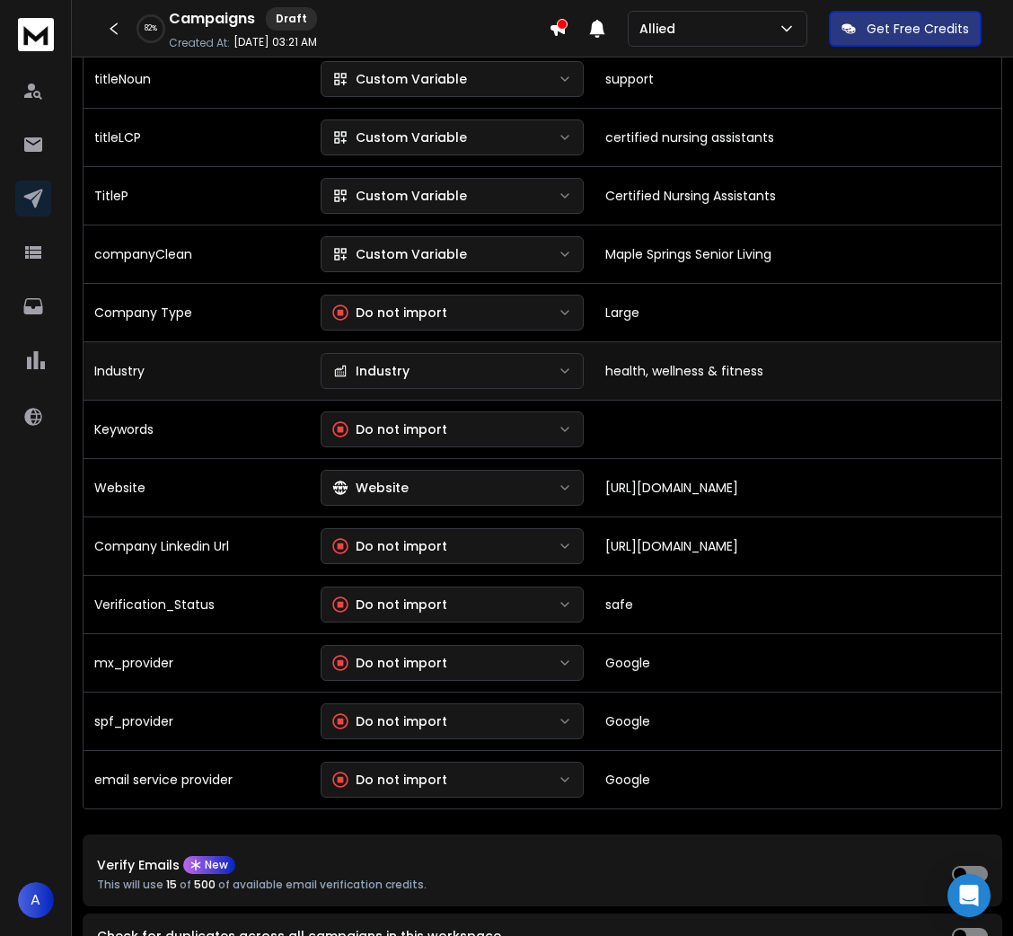
scroll to position [1095, 0]
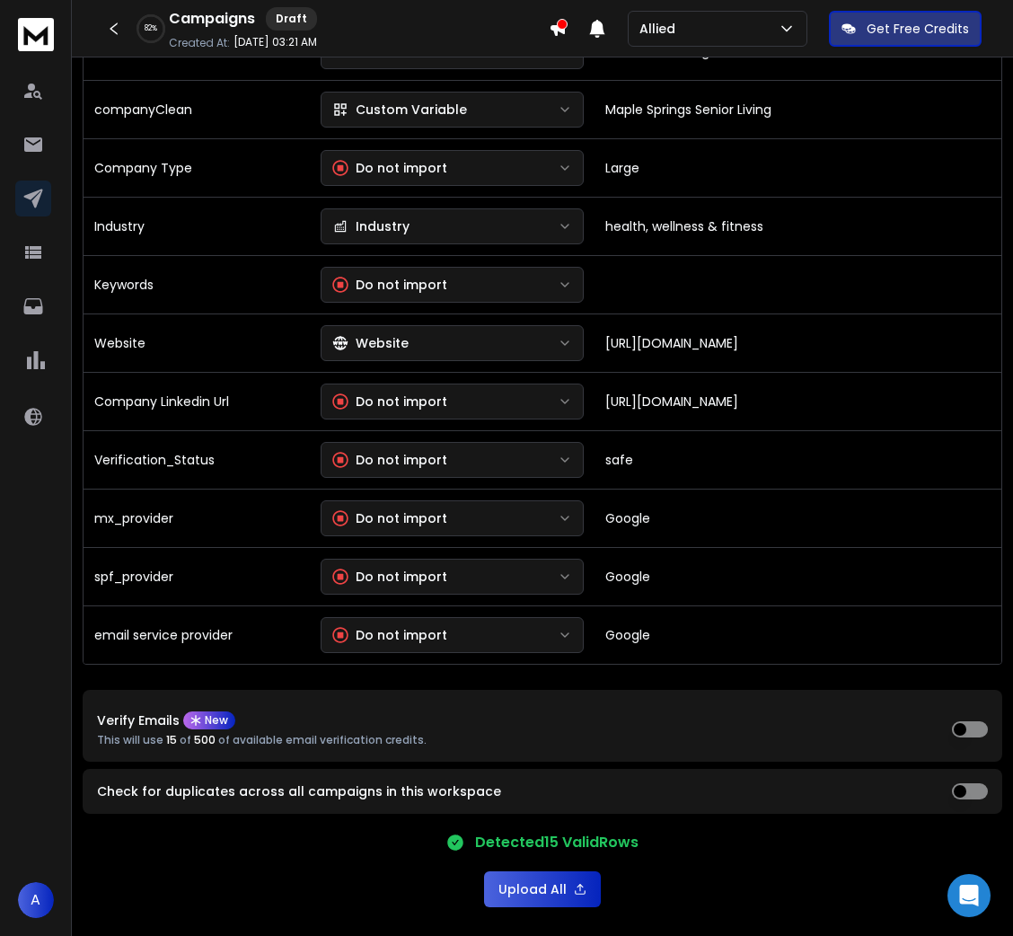
click at [521, 831] on button "Upload All" at bounding box center [542, 889] width 117 height 36
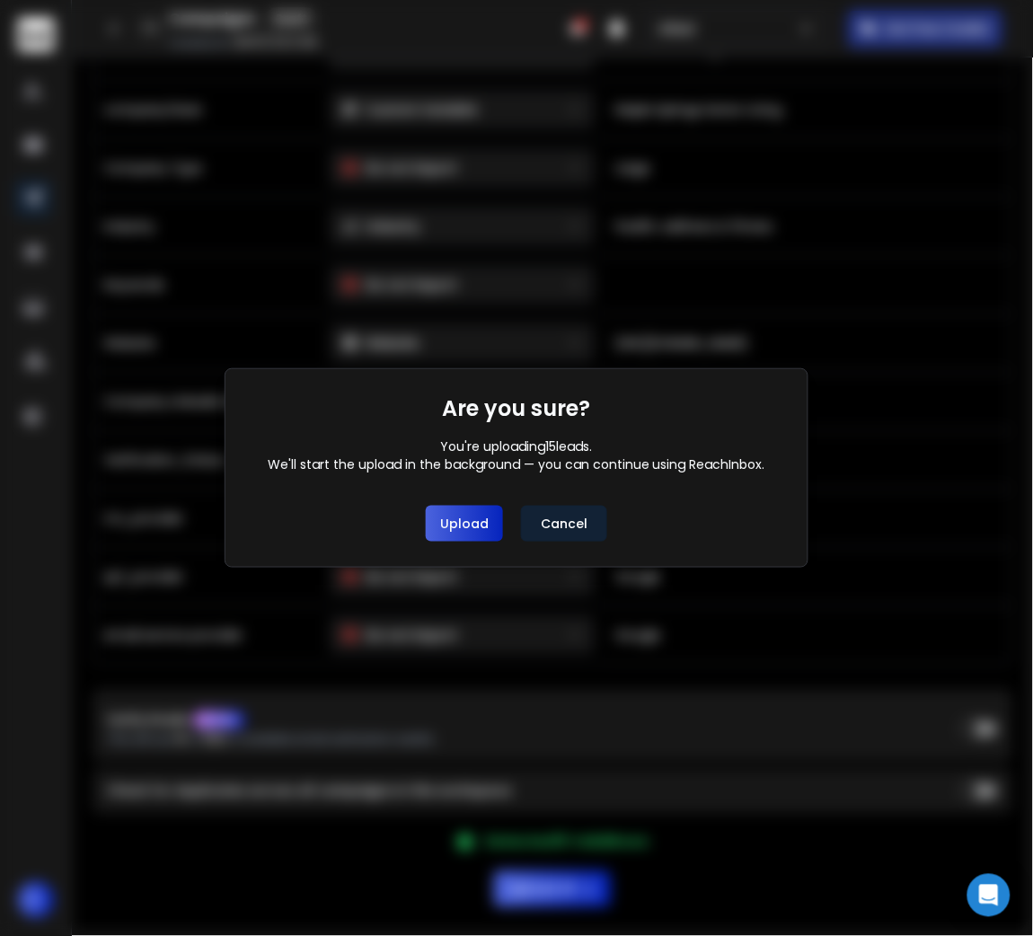
click at [451, 527] on button "Upload" at bounding box center [464, 524] width 77 height 36
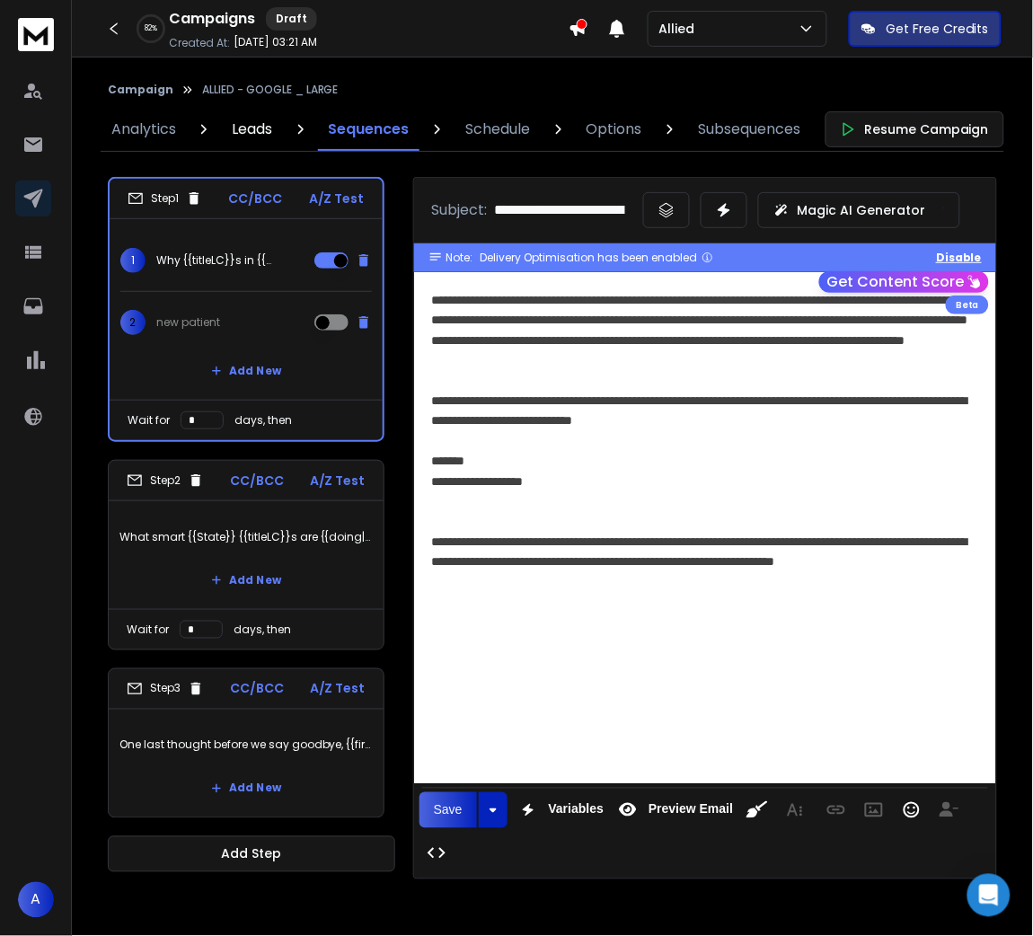
click at [238, 128] on p "Leads" at bounding box center [252, 130] width 40 height 22
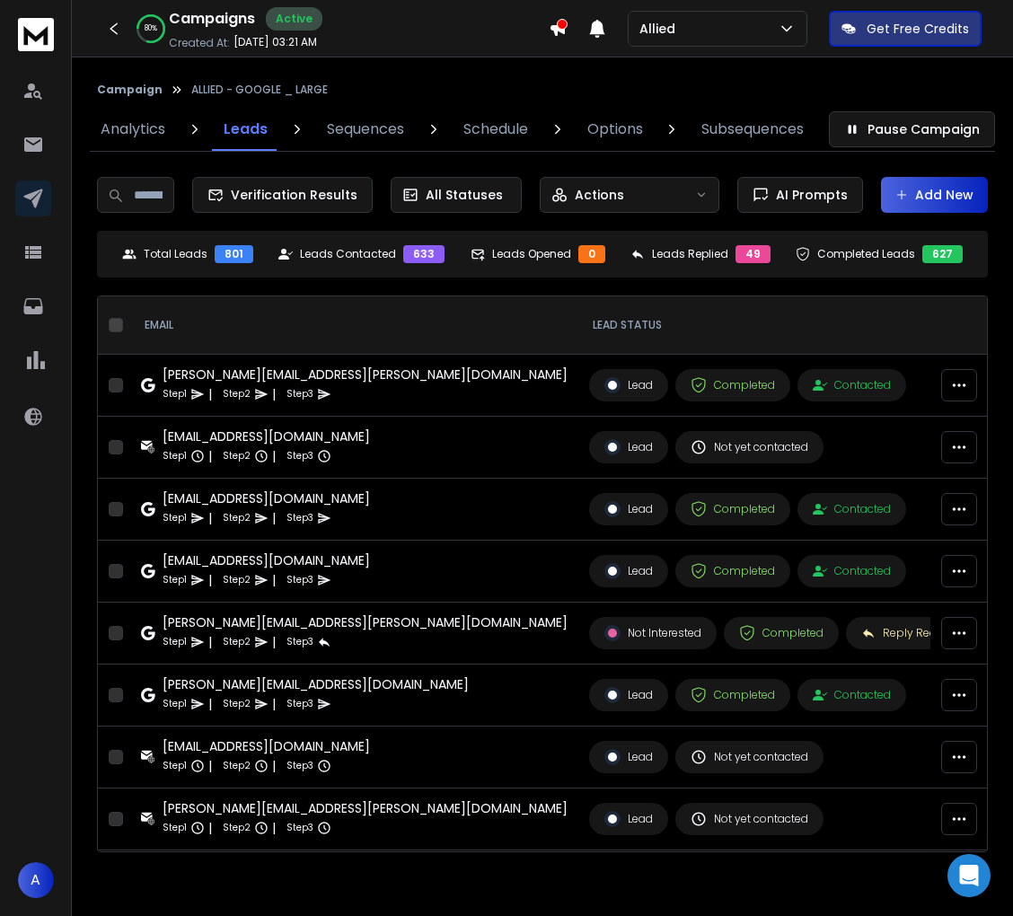
click at [931, 181] on button "Add New" at bounding box center [934, 195] width 107 height 36
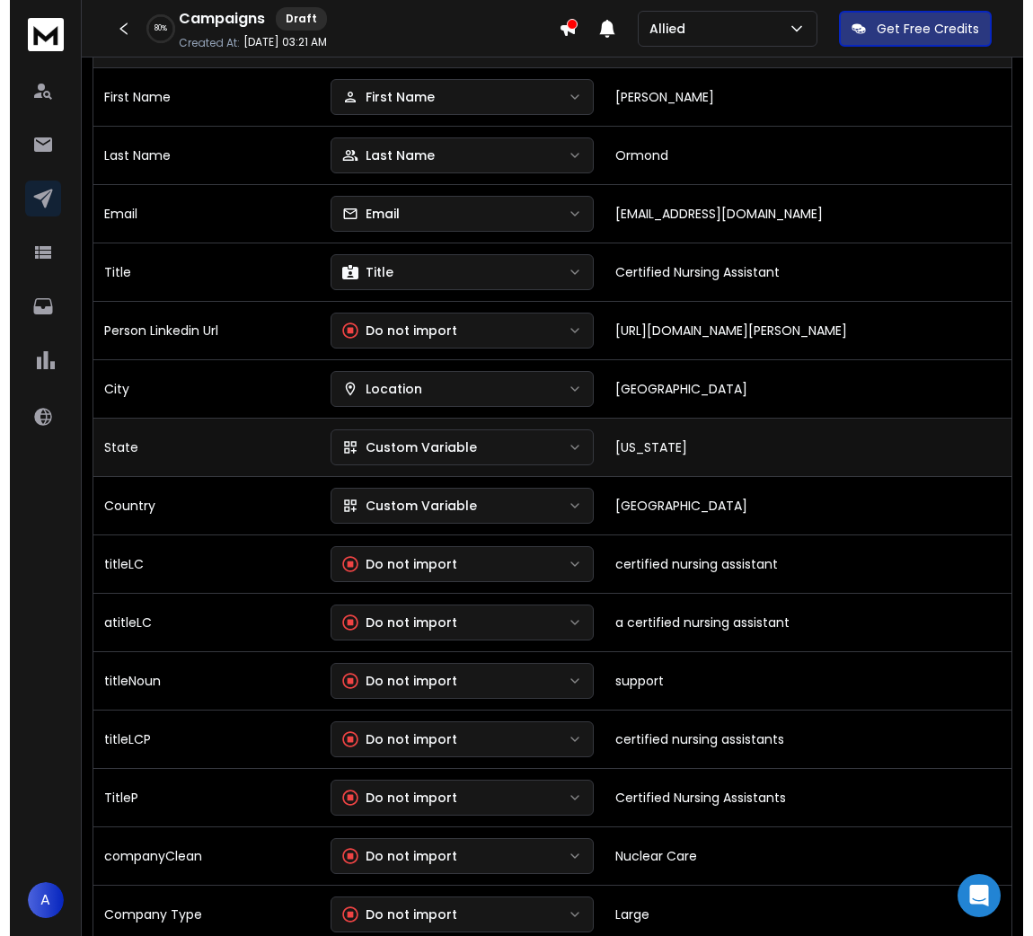
scroll to position [403, 0]
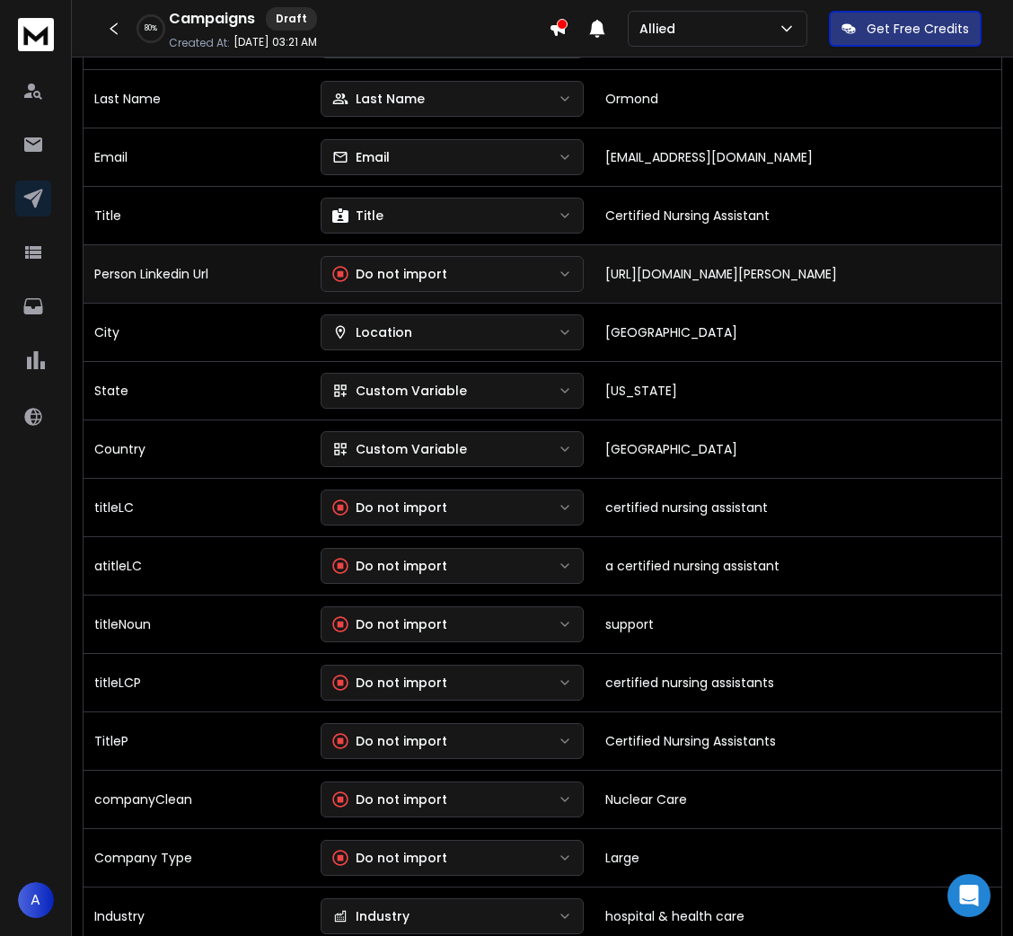
click at [524, 261] on button "Do not import" at bounding box center [452, 274] width 263 height 36
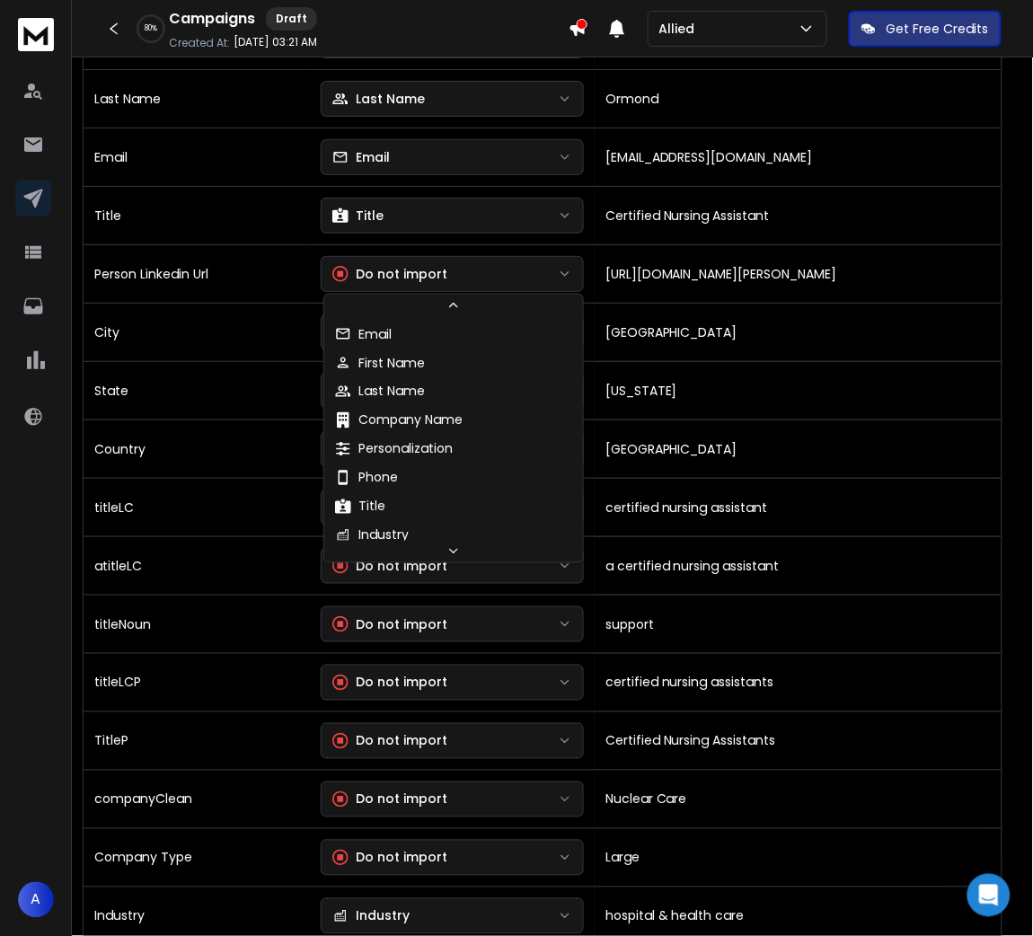
scroll to position [181, 0]
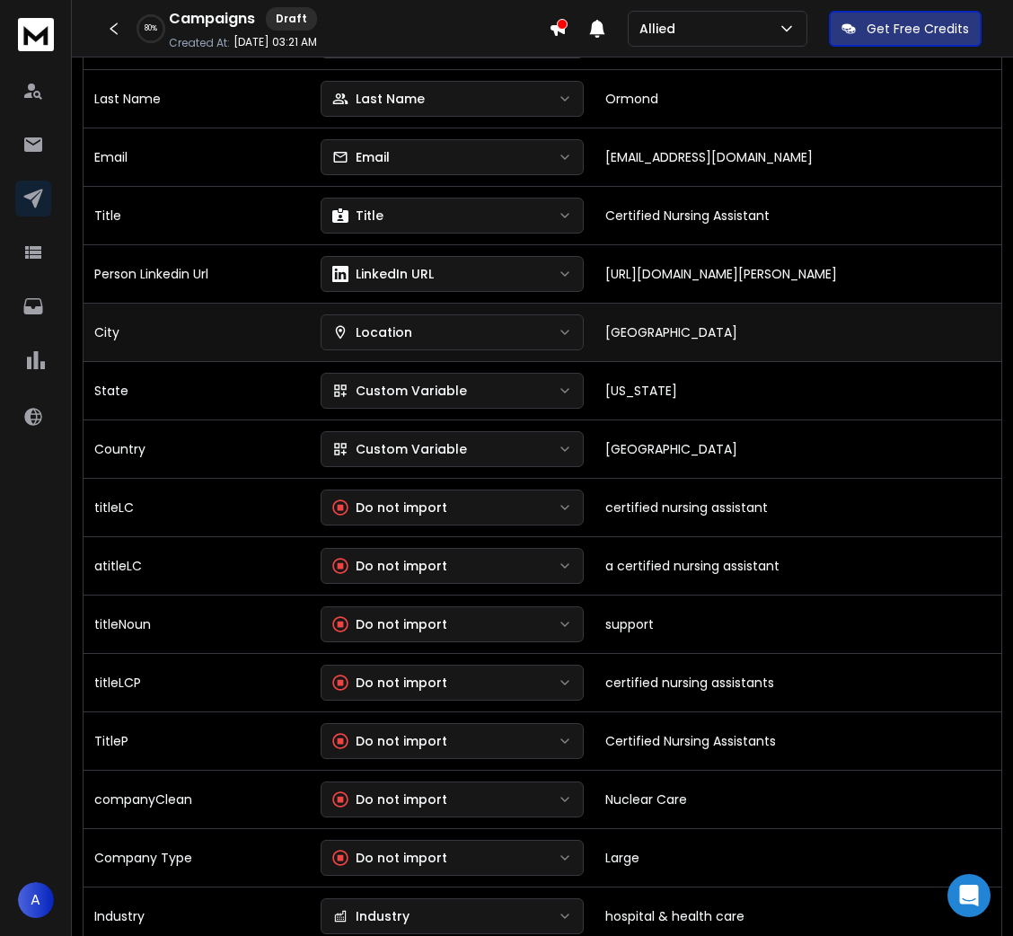
click at [484, 350] on td "Location" at bounding box center [452, 332] width 285 height 58
click at [484, 334] on button "Location" at bounding box center [452, 332] width 263 height 36
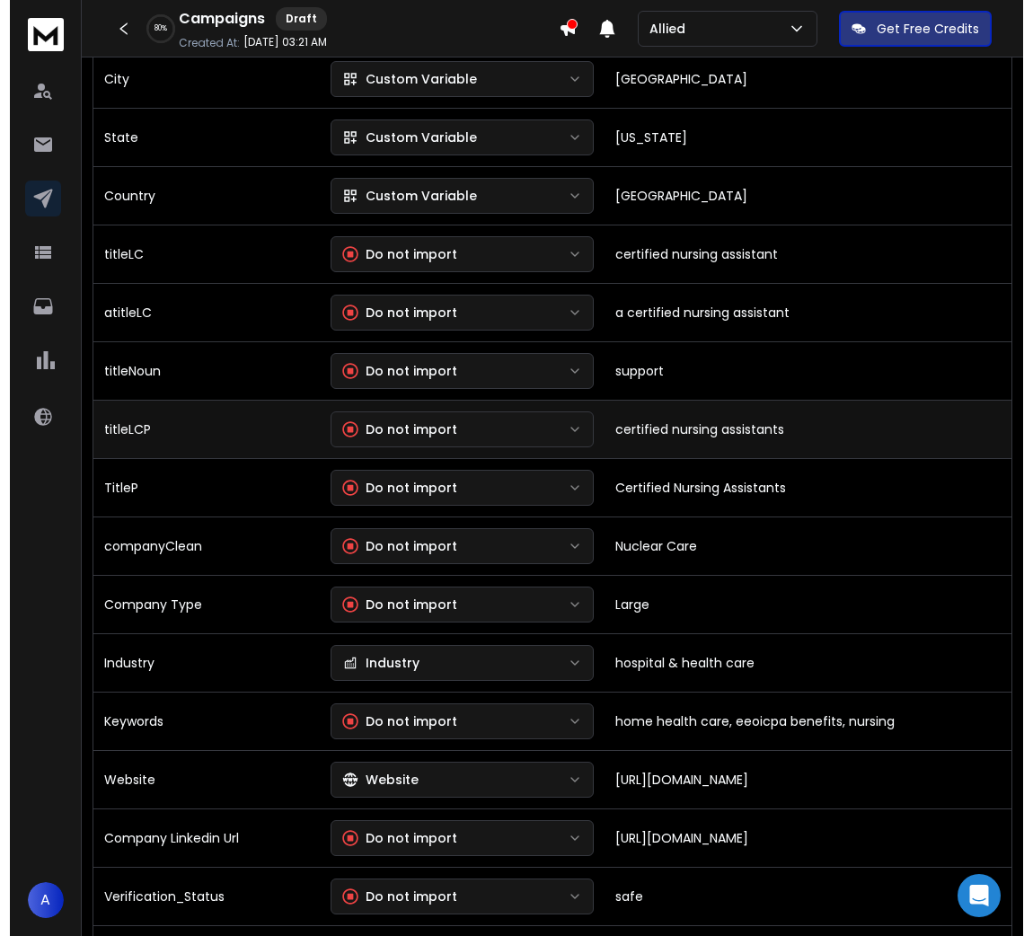
scroll to position [673, 0]
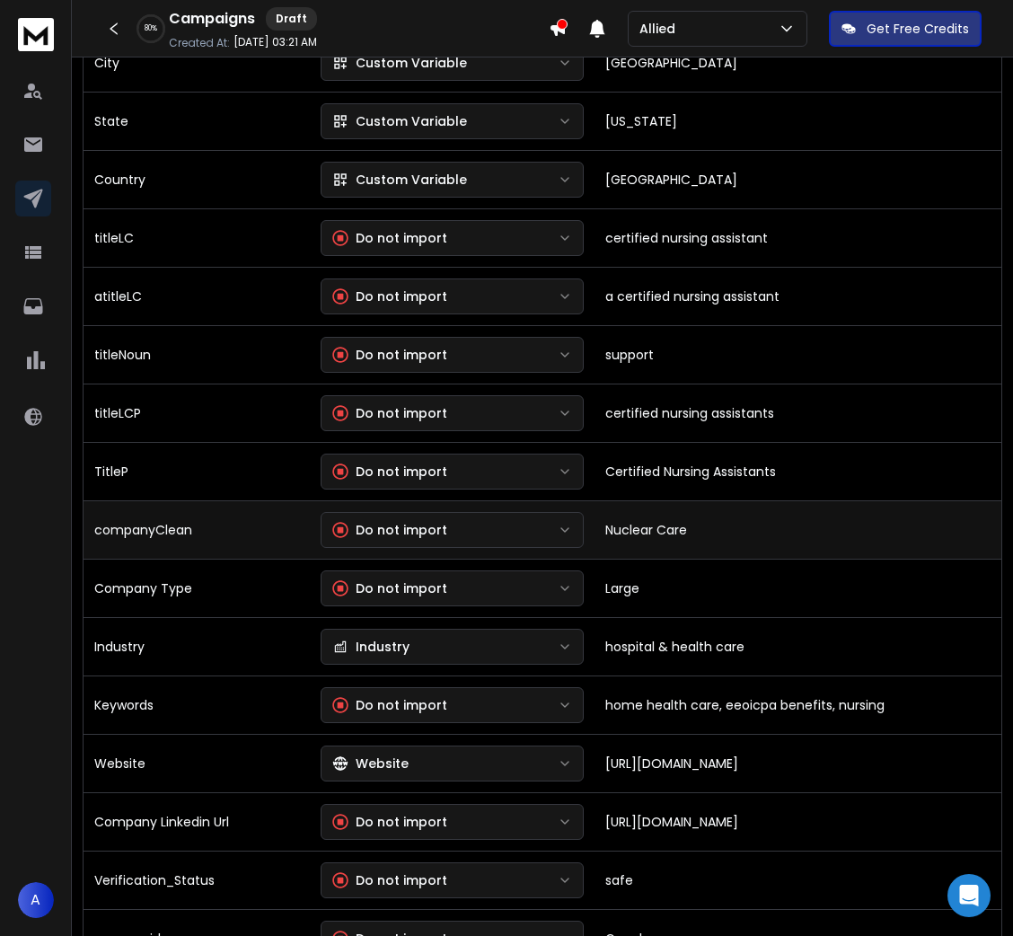
click at [483, 521] on button "Do not import" at bounding box center [452, 530] width 263 height 36
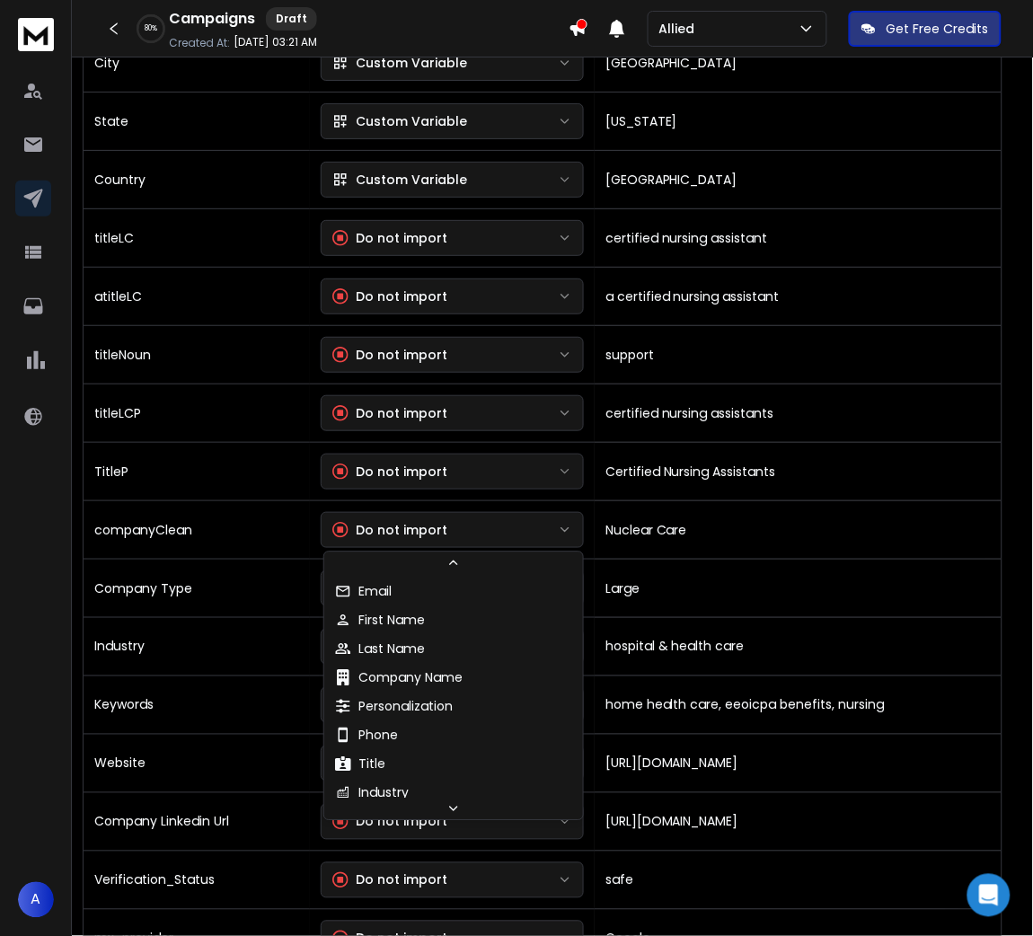
scroll to position [181, 0]
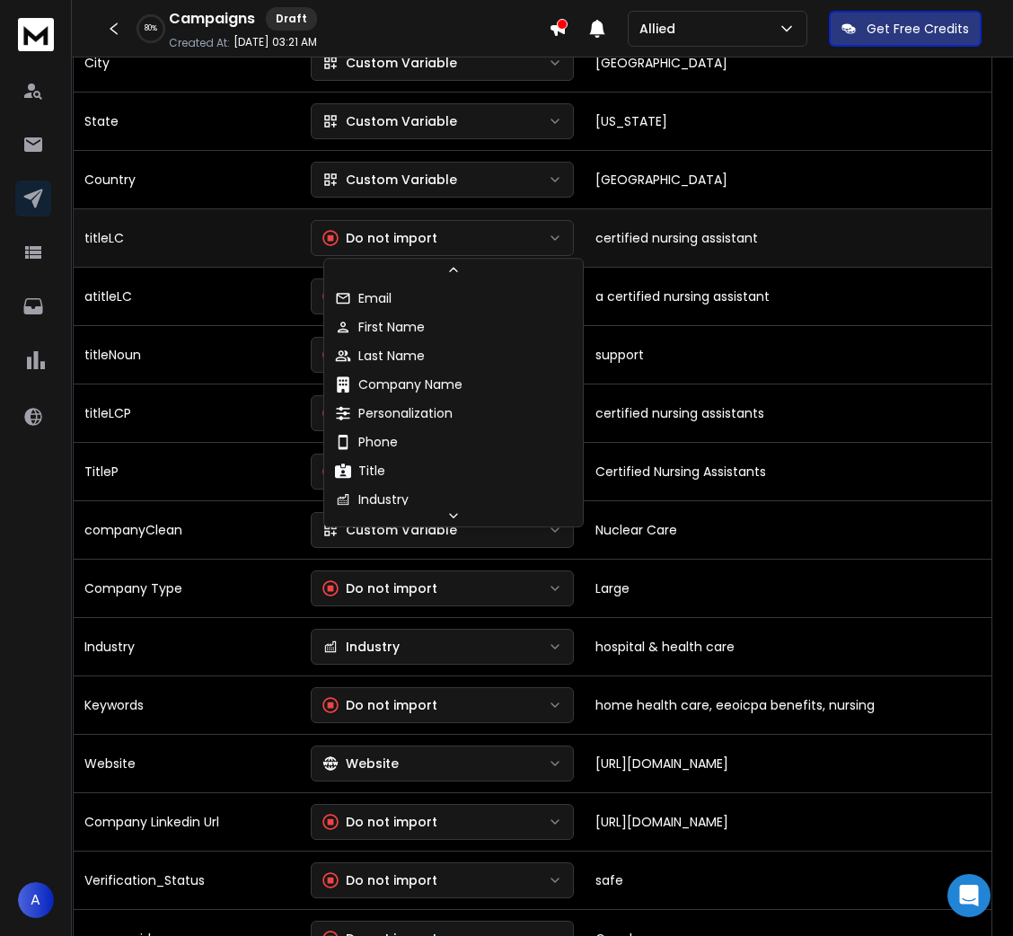
click at [535, 221] on button "Do not import" at bounding box center [442, 238] width 263 height 36
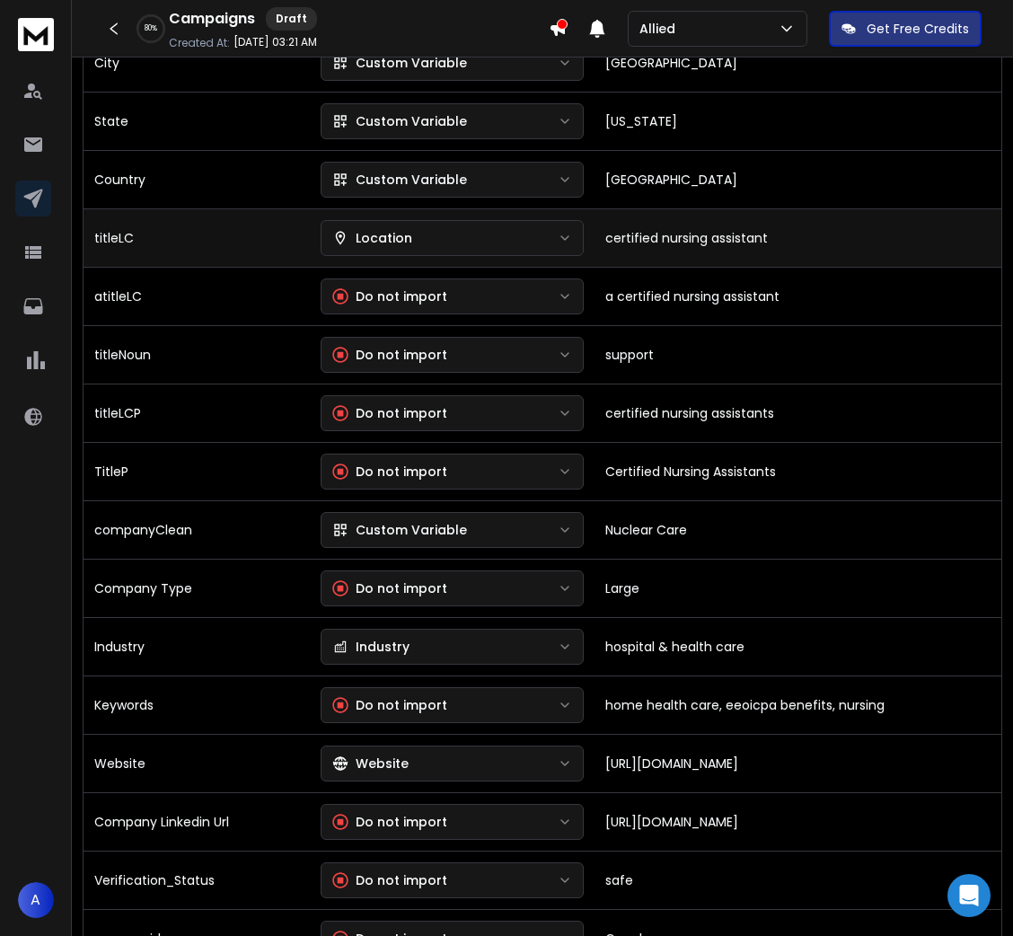
click at [482, 242] on button "Location" at bounding box center [452, 238] width 263 height 36
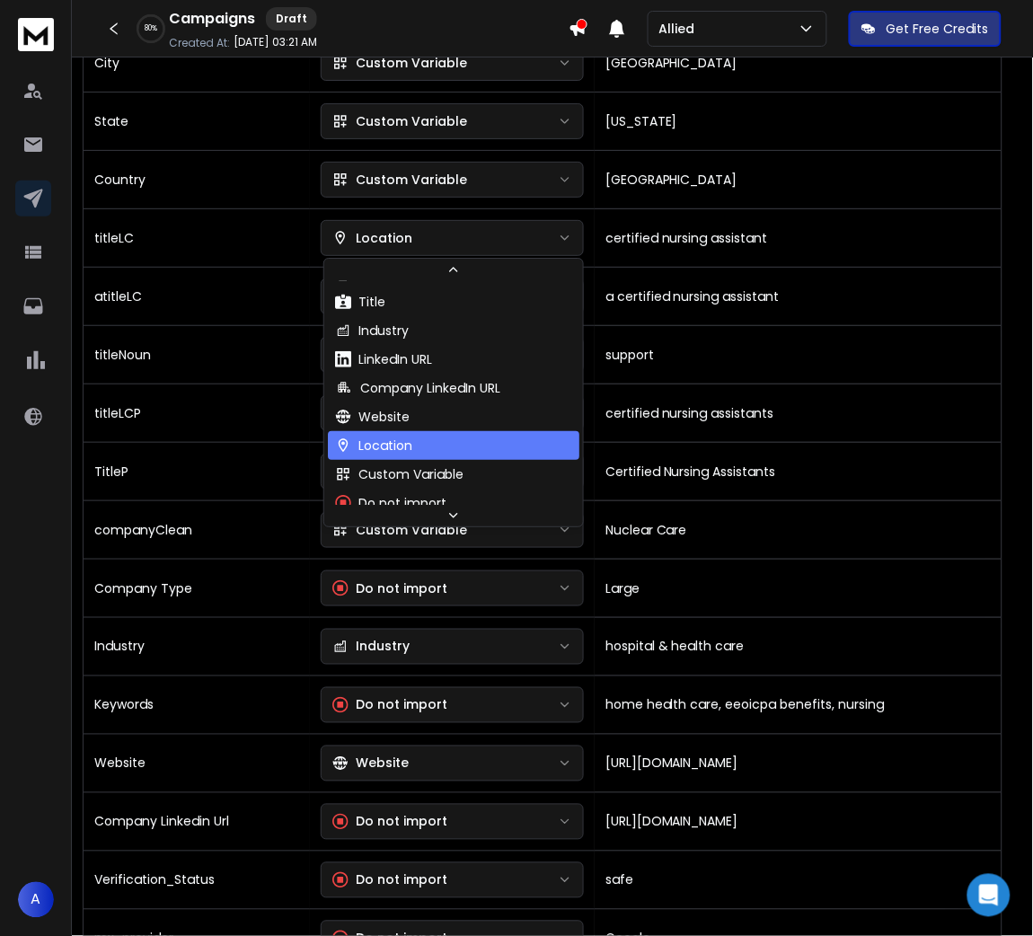
scroll to position [163, 0]
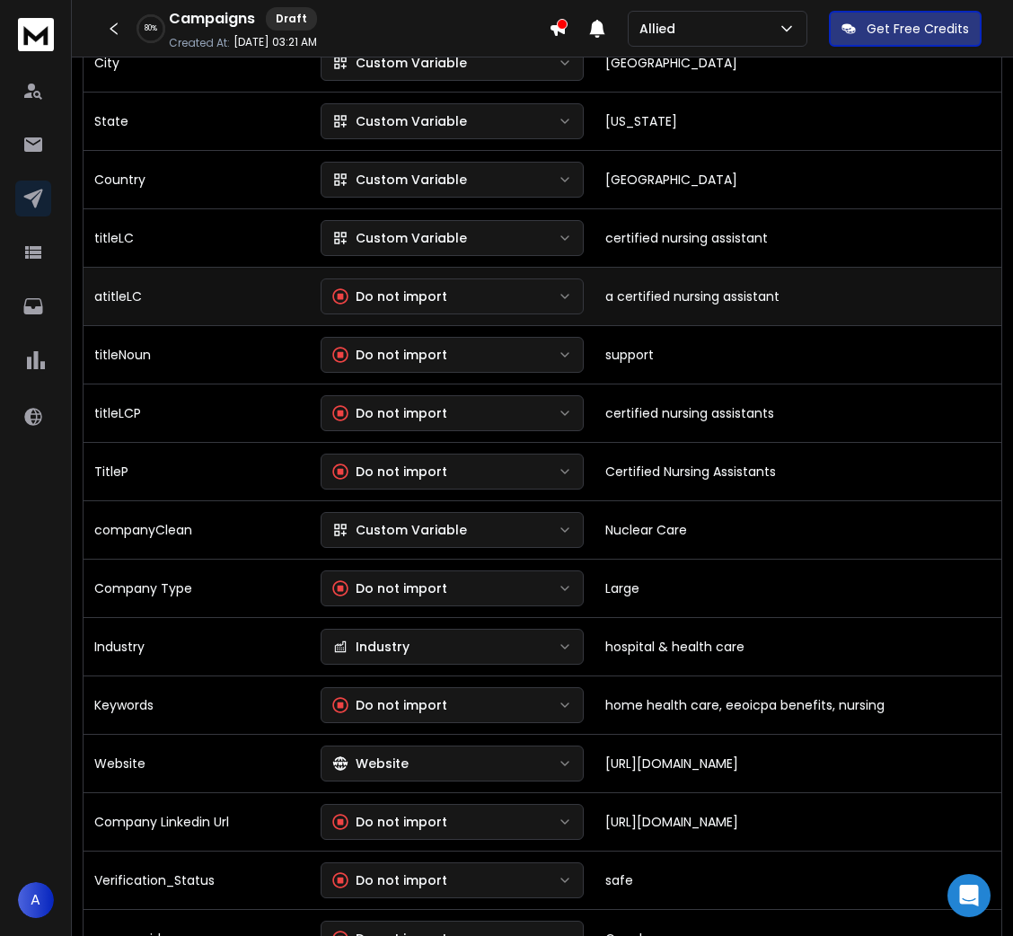
click at [491, 295] on button "Do not import" at bounding box center [452, 296] width 263 height 36
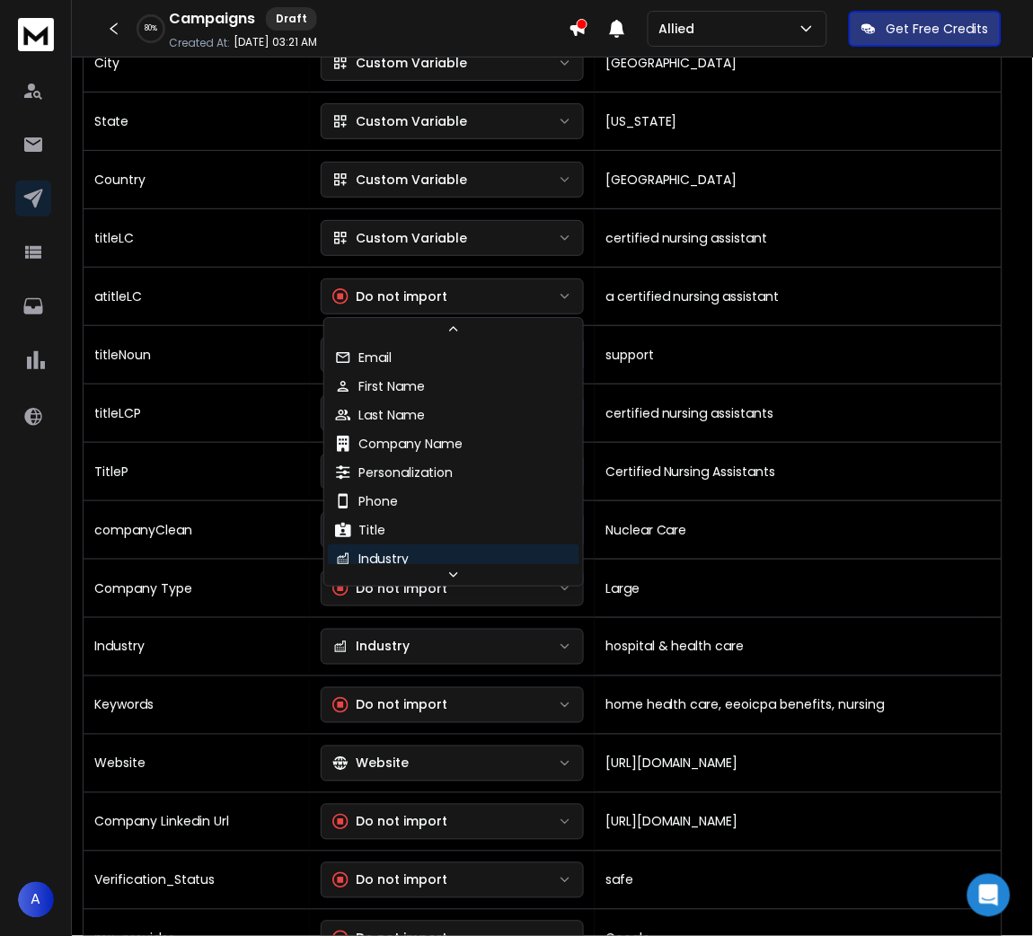
scroll to position [181, 0]
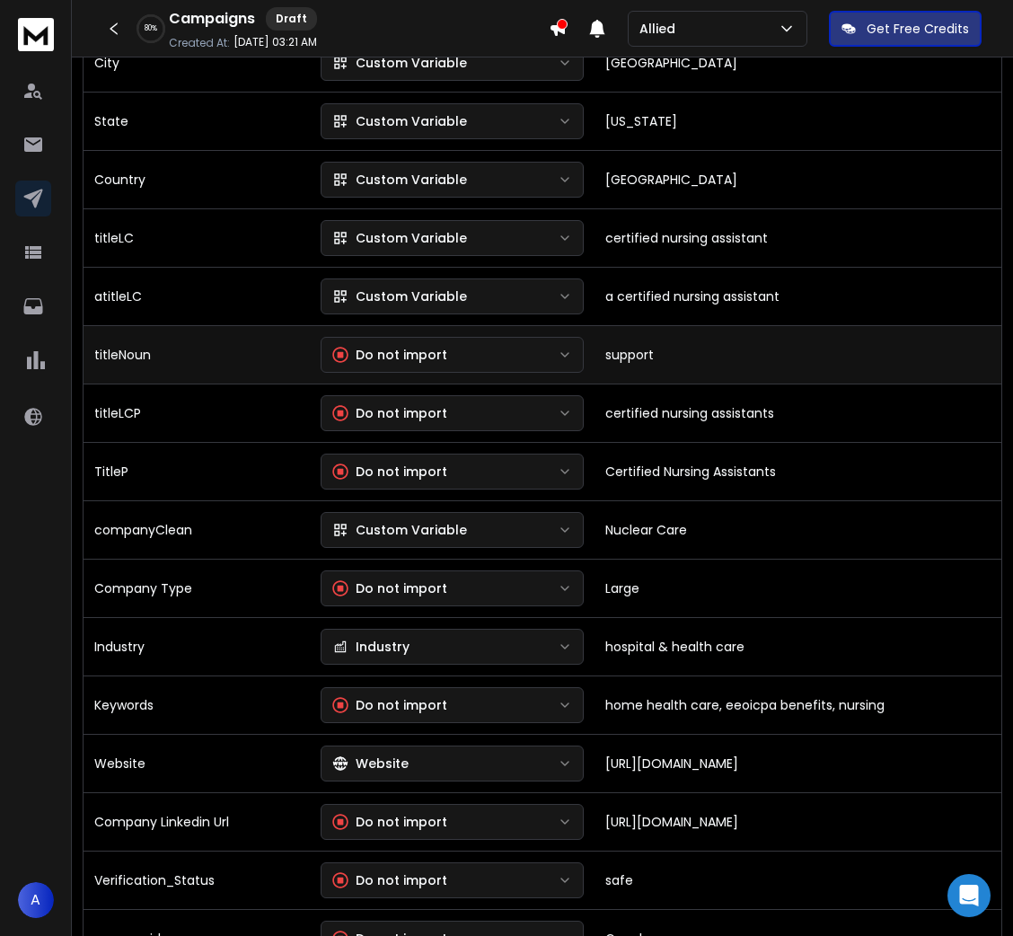
click at [492, 360] on button "Do not import" at bounding box center [452, 355] width 263 height 36
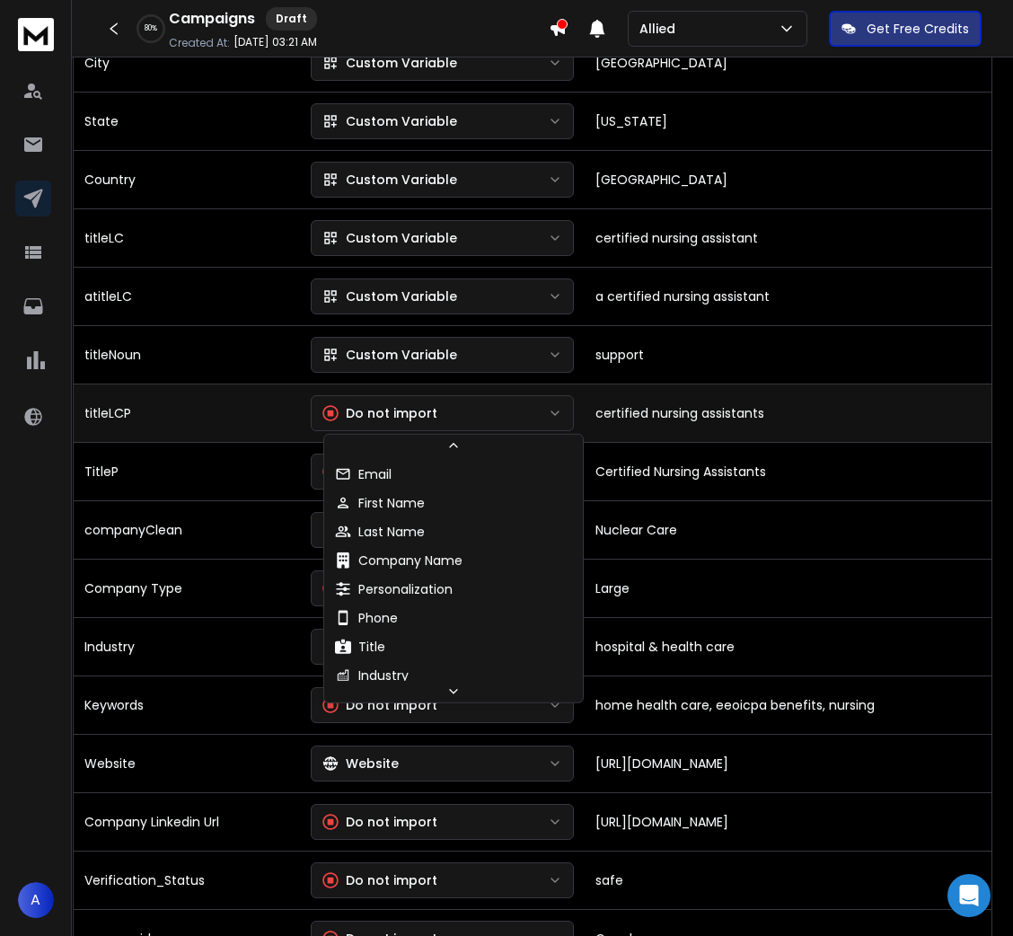
click at [513, 412] on button "Do not import" at bounding box center [442, 413] width 263 height 36
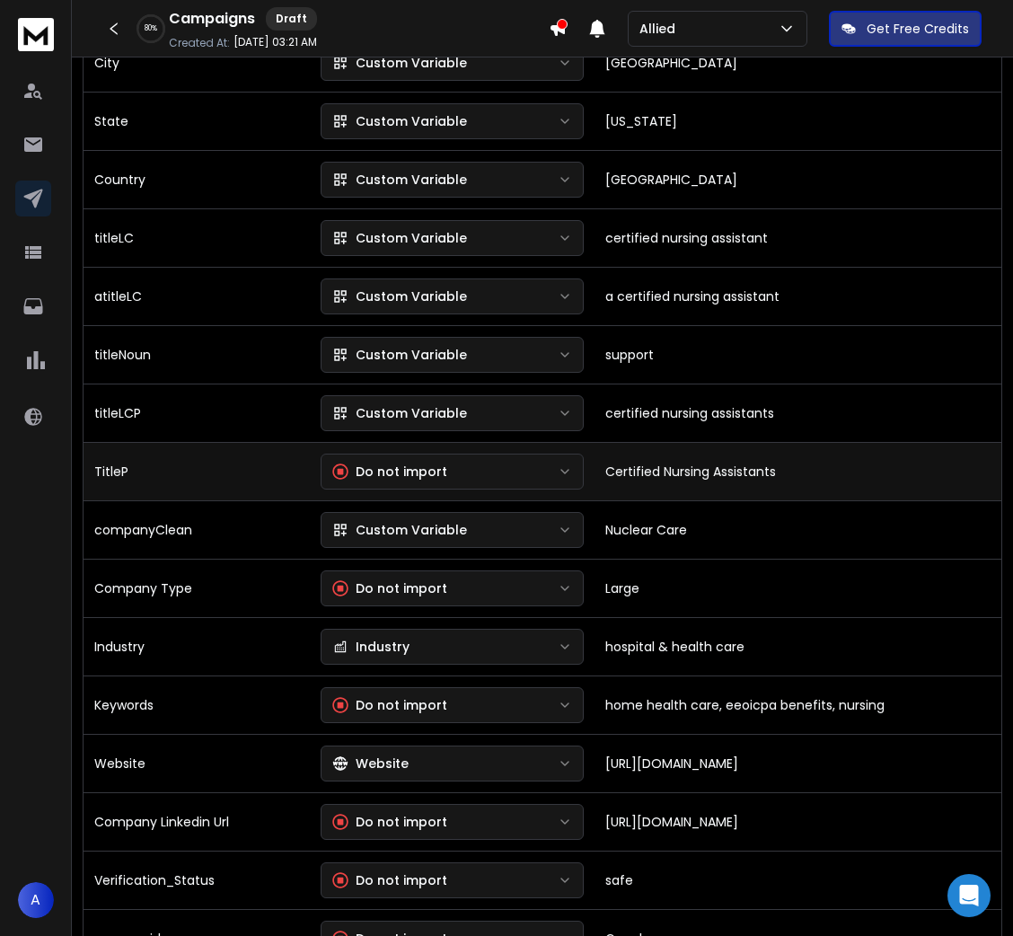
click at [516, 467] on button "Do not import" at bounding box center [452, 472] width 263 height 36
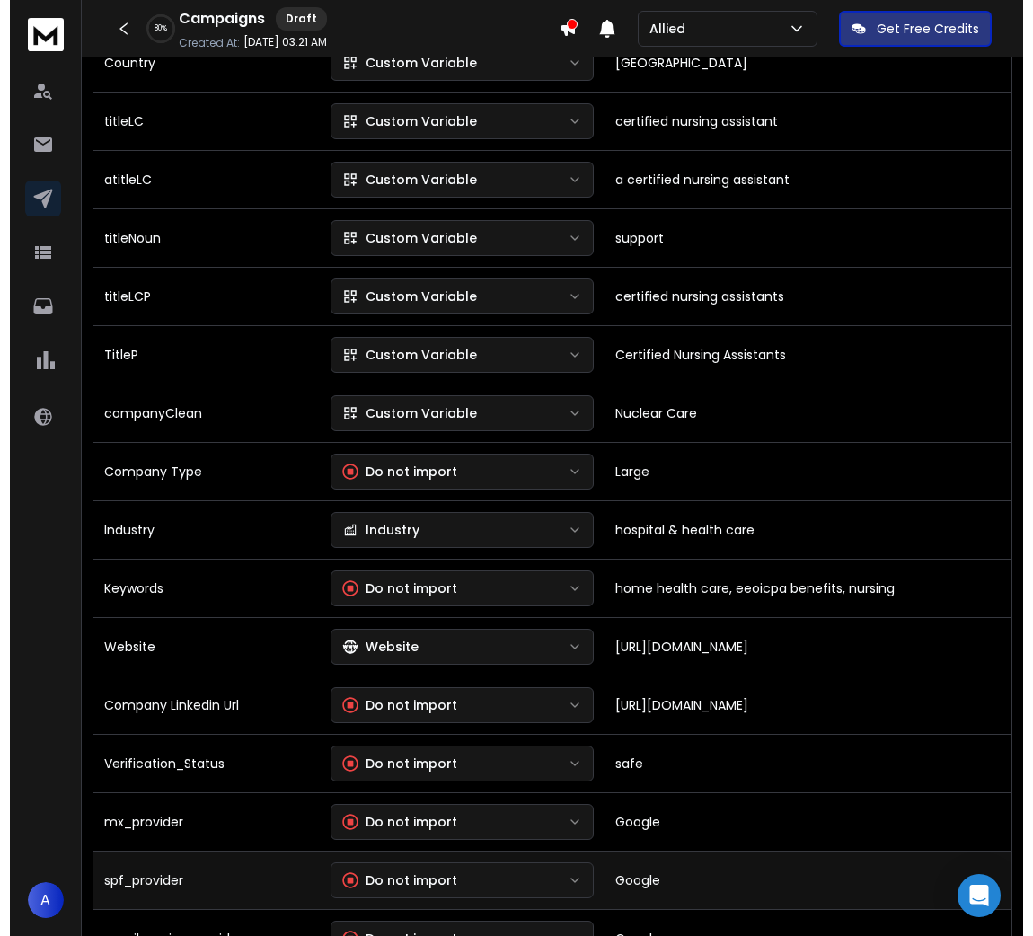
scroll to position [1095, 0]
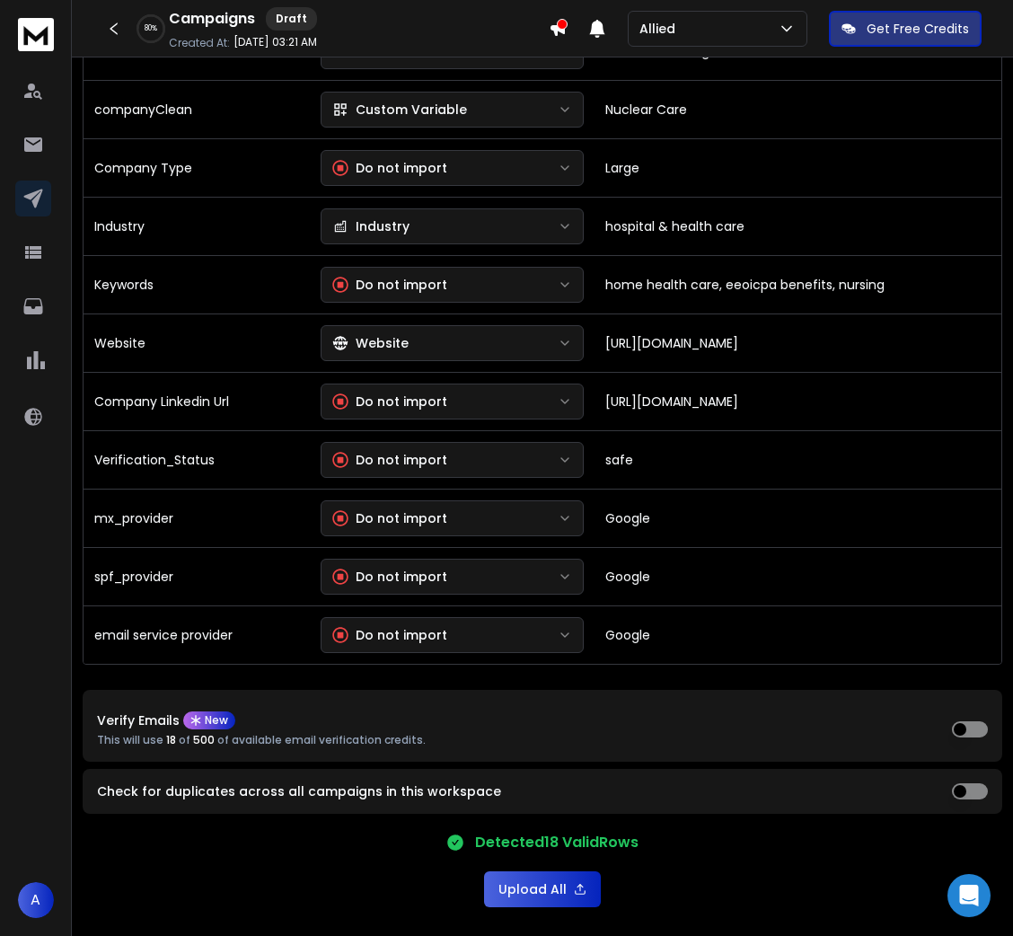
click at [561, 831] on button "Upload All" at bounding box center [542, 889] width 117 height 36
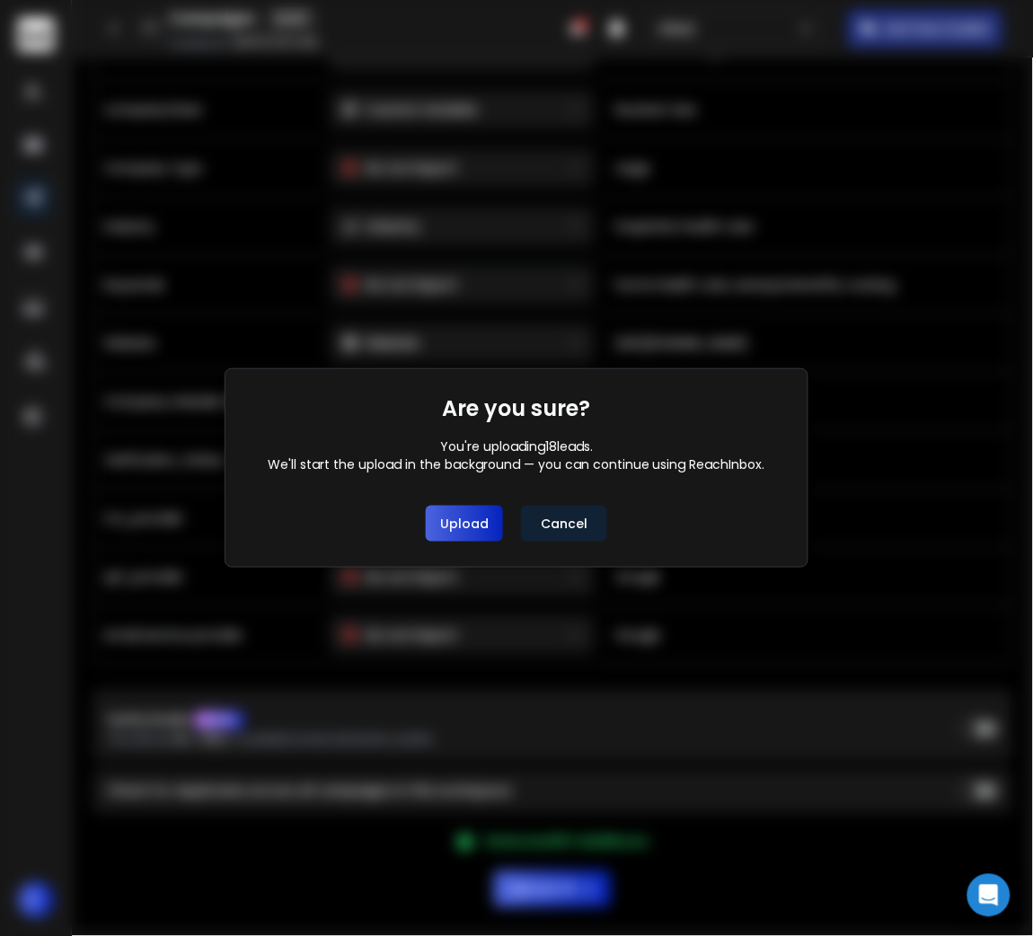
click at [470, 544] on div "Are you sure? You're uploading 18 lead s . We'll start the upload in the backgr…" at bounding box center [517, 467] width 584 height 199
click at [452, 533] on button "Upload" at bounding box center [464, 524] width 77 height 36
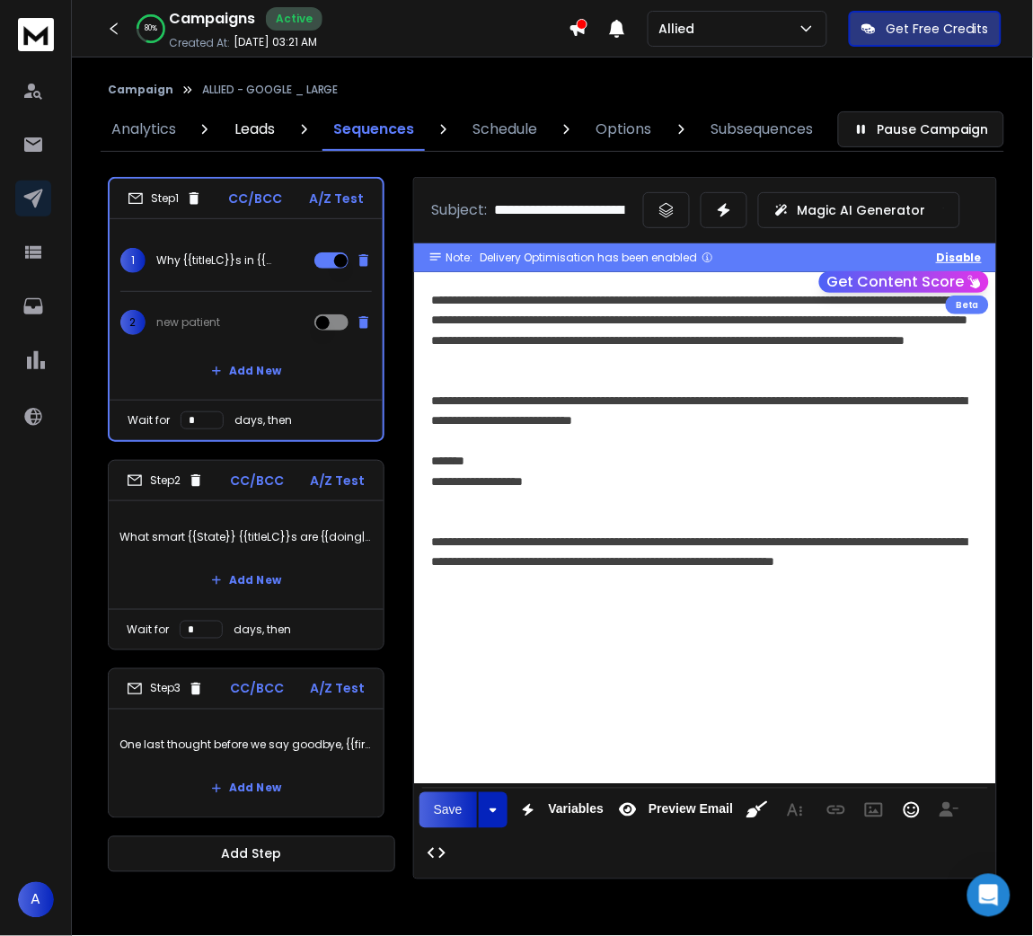
click at [238, 117] on link "Leads" at bounding box center [255, 129] width 62 height 43
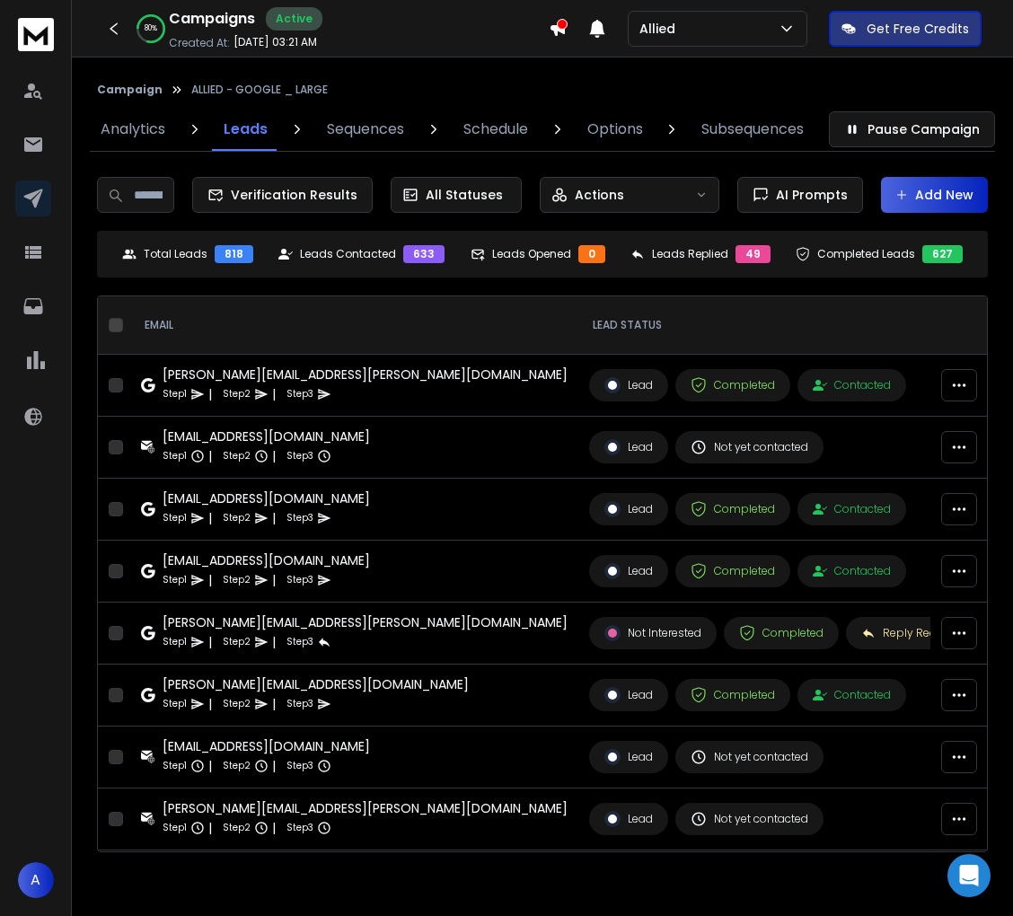
click at [955, 198] on button "Add New" at bounding box center [934, 195] width 107 height 36
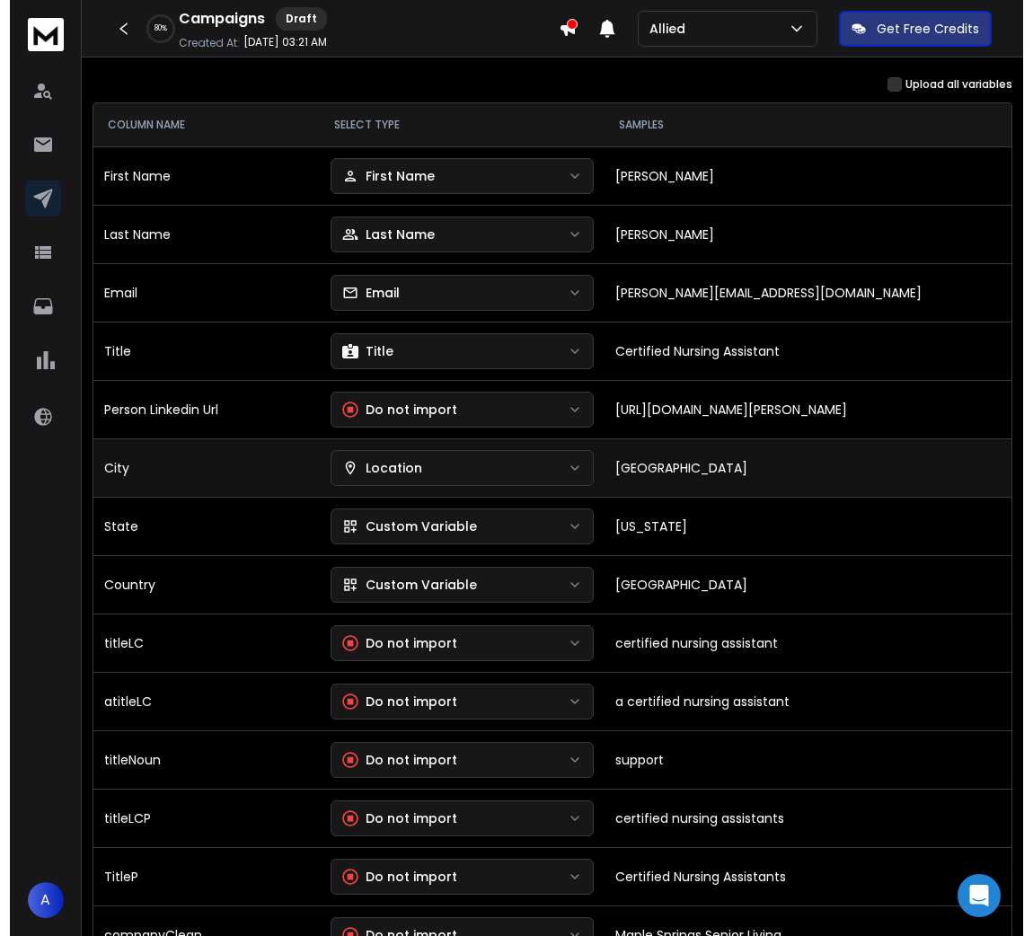
scroll to position [269, 0]
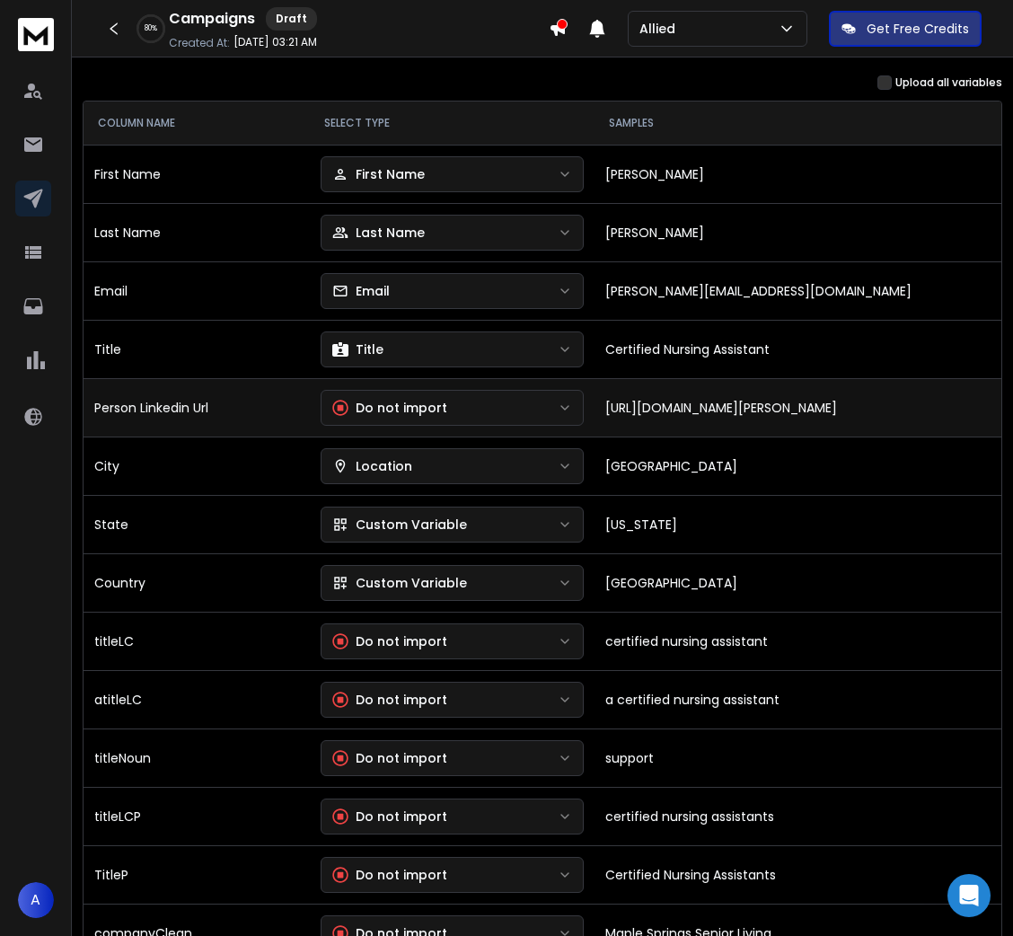
click at [466, 406] on button "Do not import" at bounding box center [452, 408] width 263 height 36
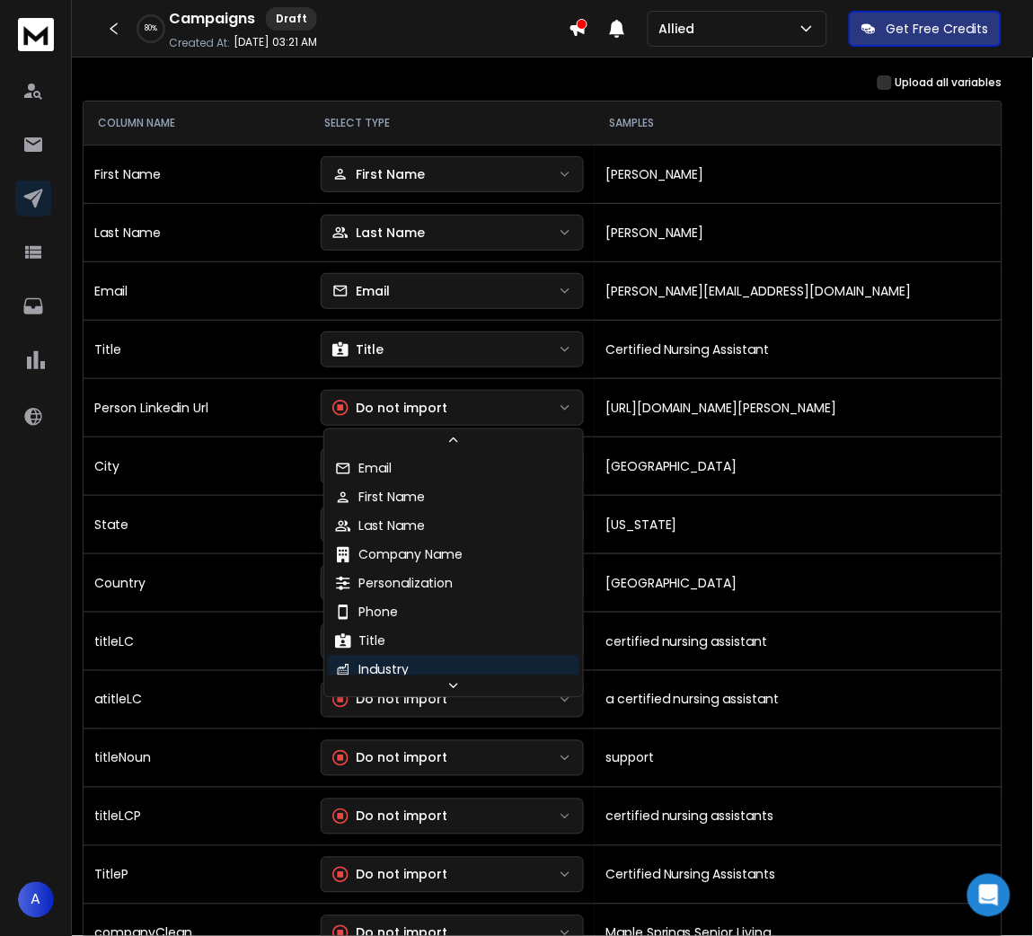
scroll to position [181, 0]
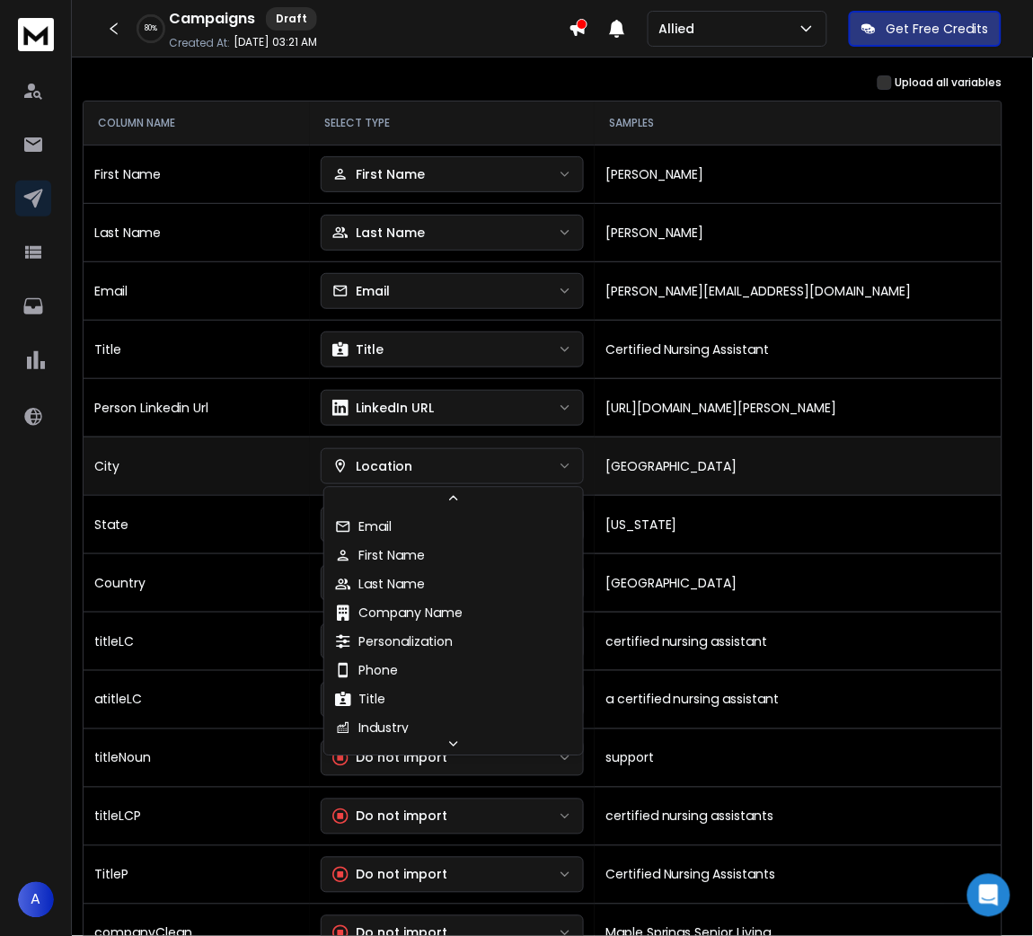
click at [457, 473] on button "Location" at bounding box center [452, 466] width 263 height 36
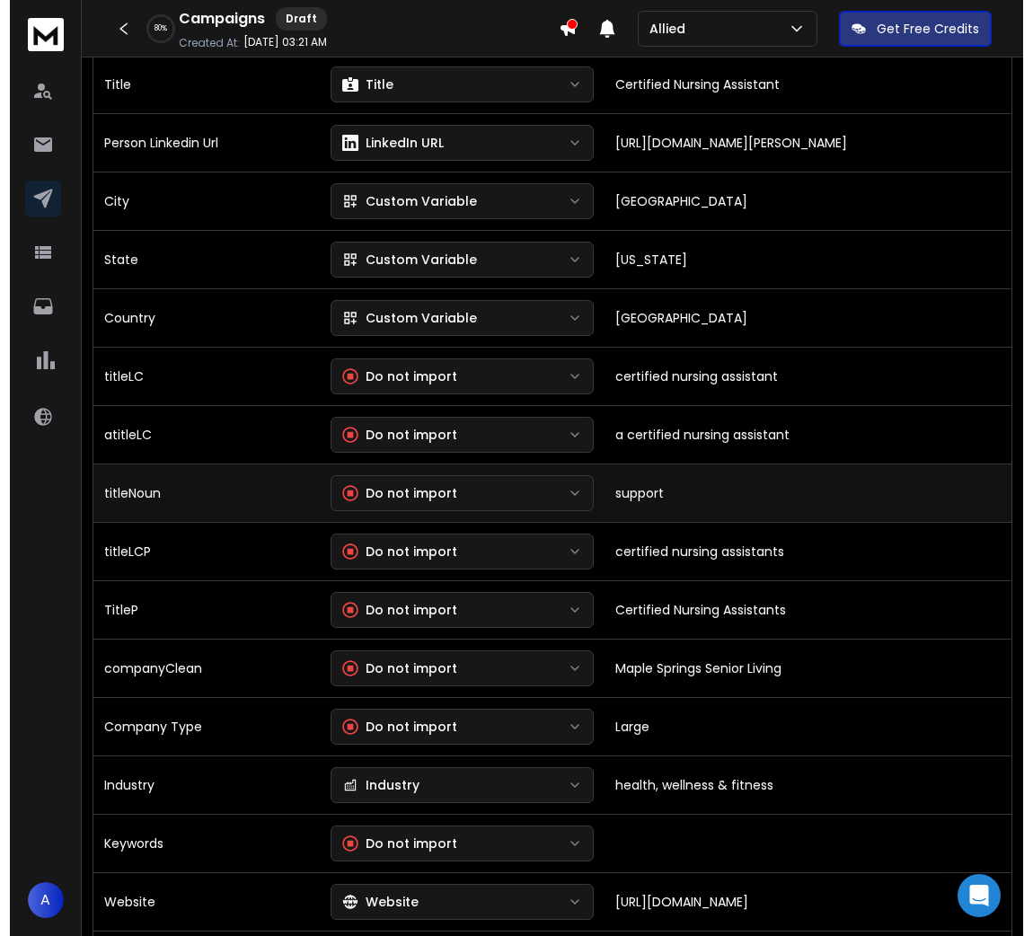
scroll to position [539, 0]
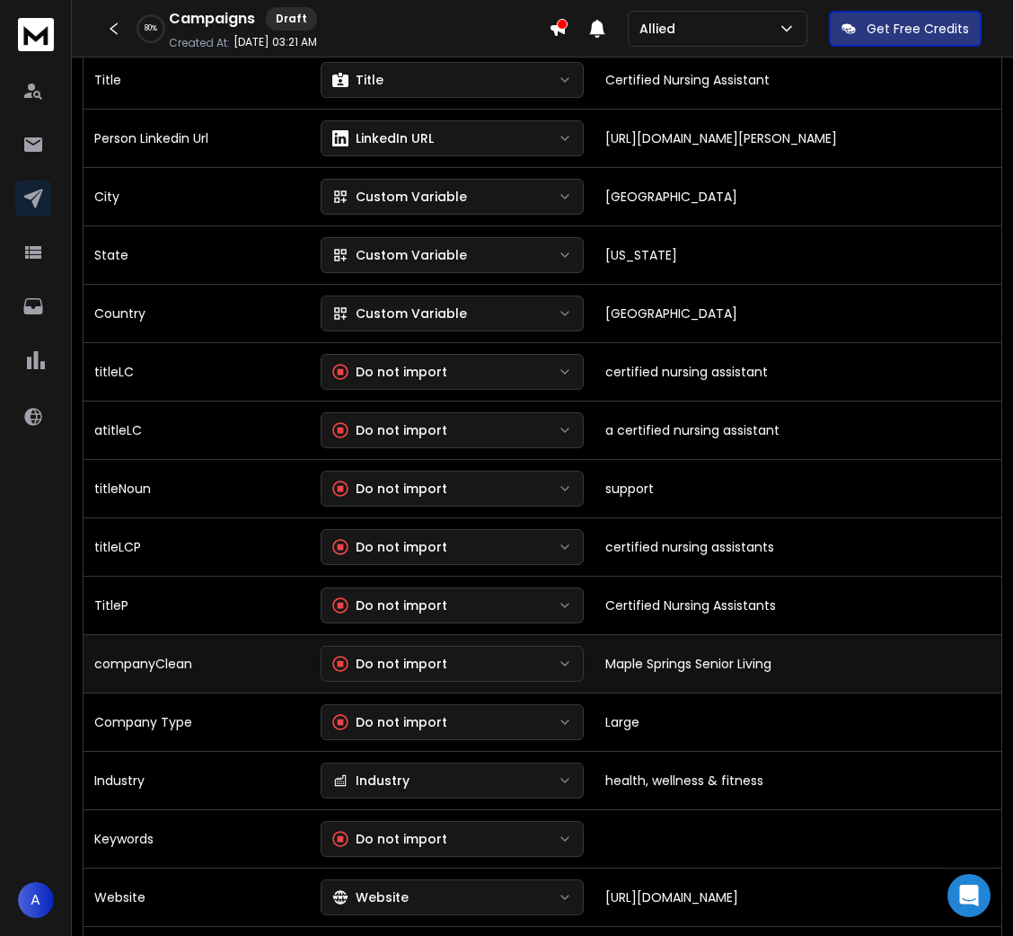
click at [416, 660] on div "Do not import" at bounding box center [389, 664] width 115 height 18
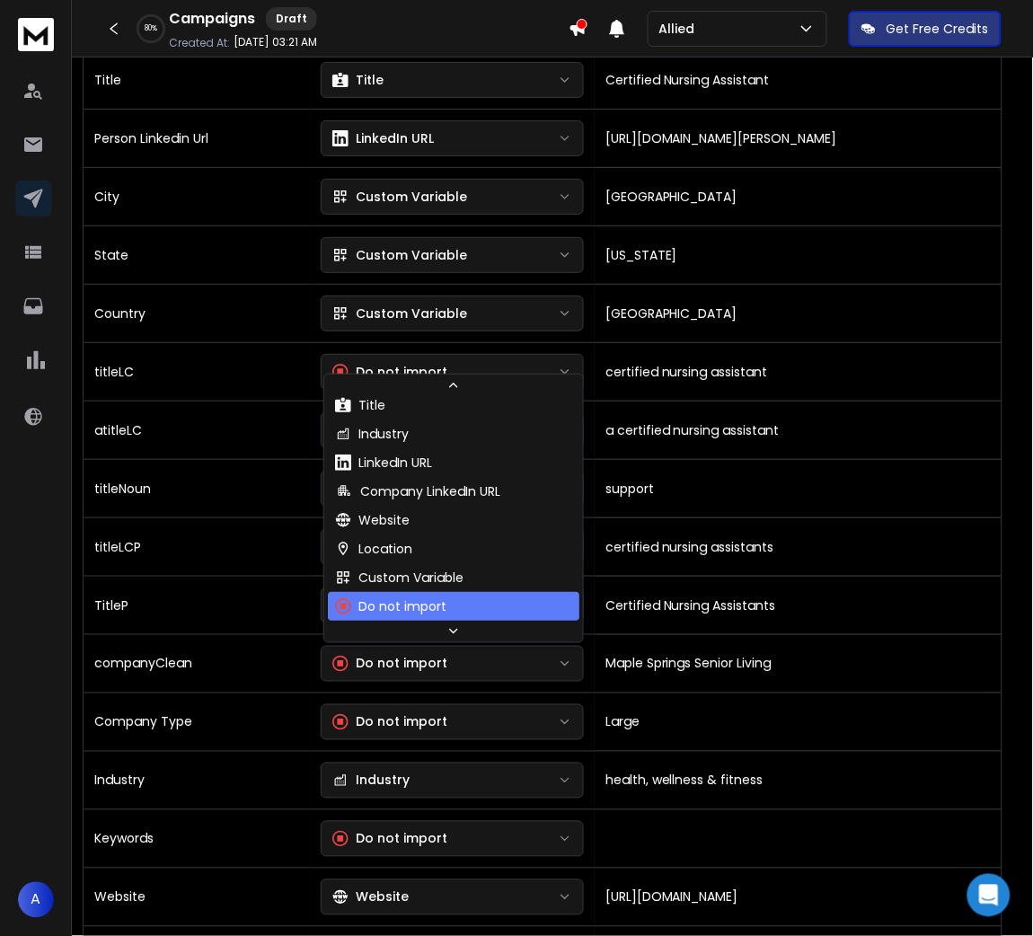
scroll to position [163, 0]
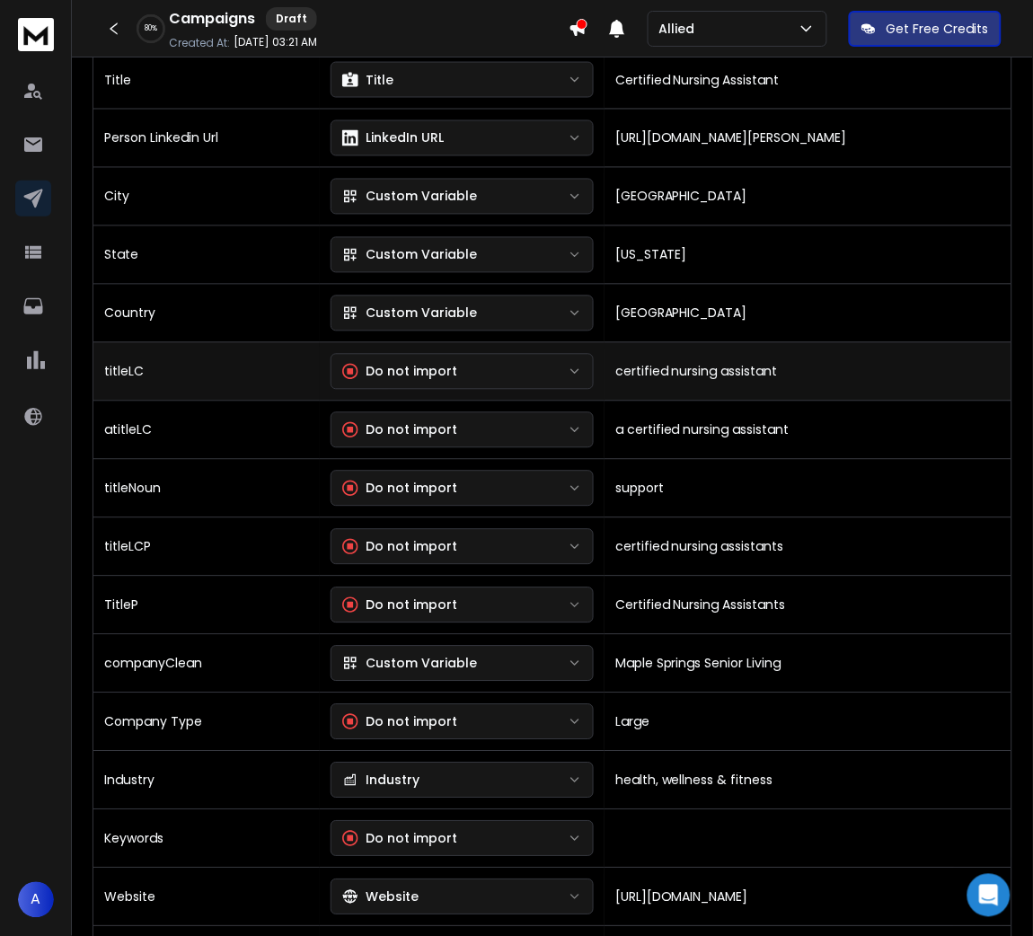
click at [511, 375] on button "Do not import" at bounding box center [461, 372] width 263 height 36
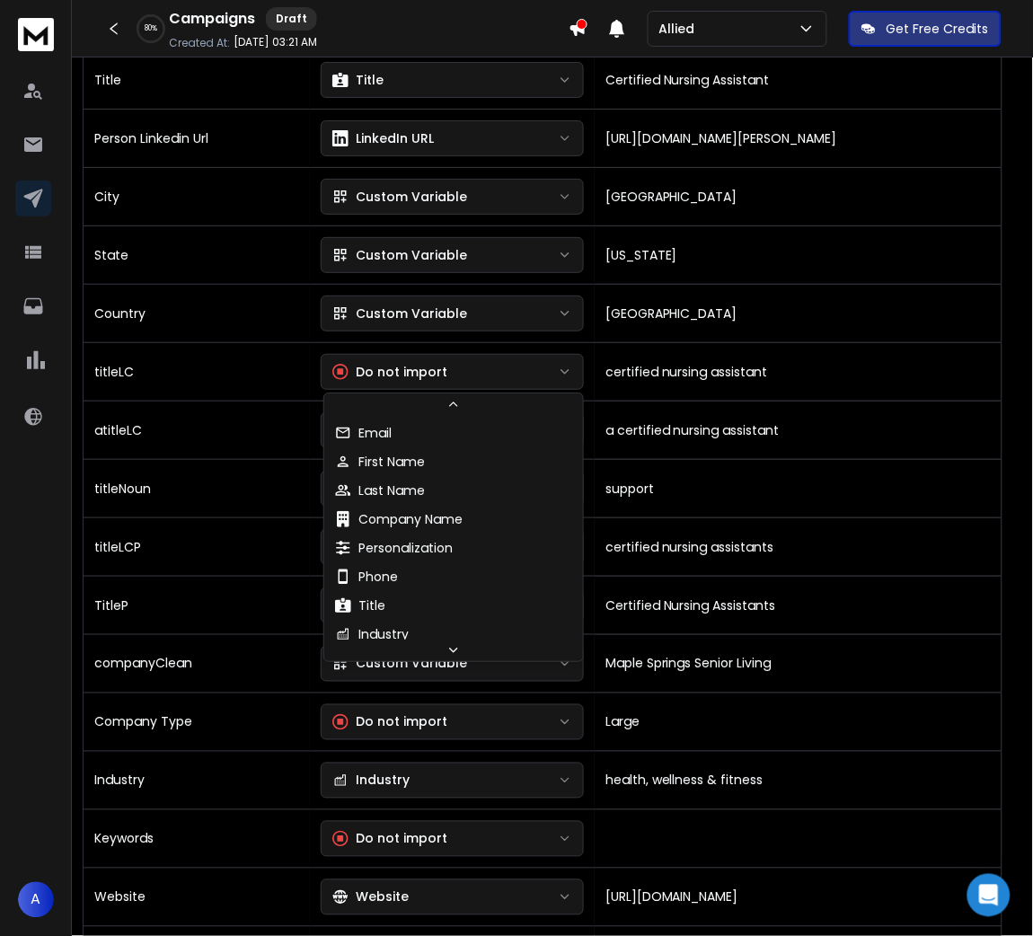
scroll to position [181, 0]
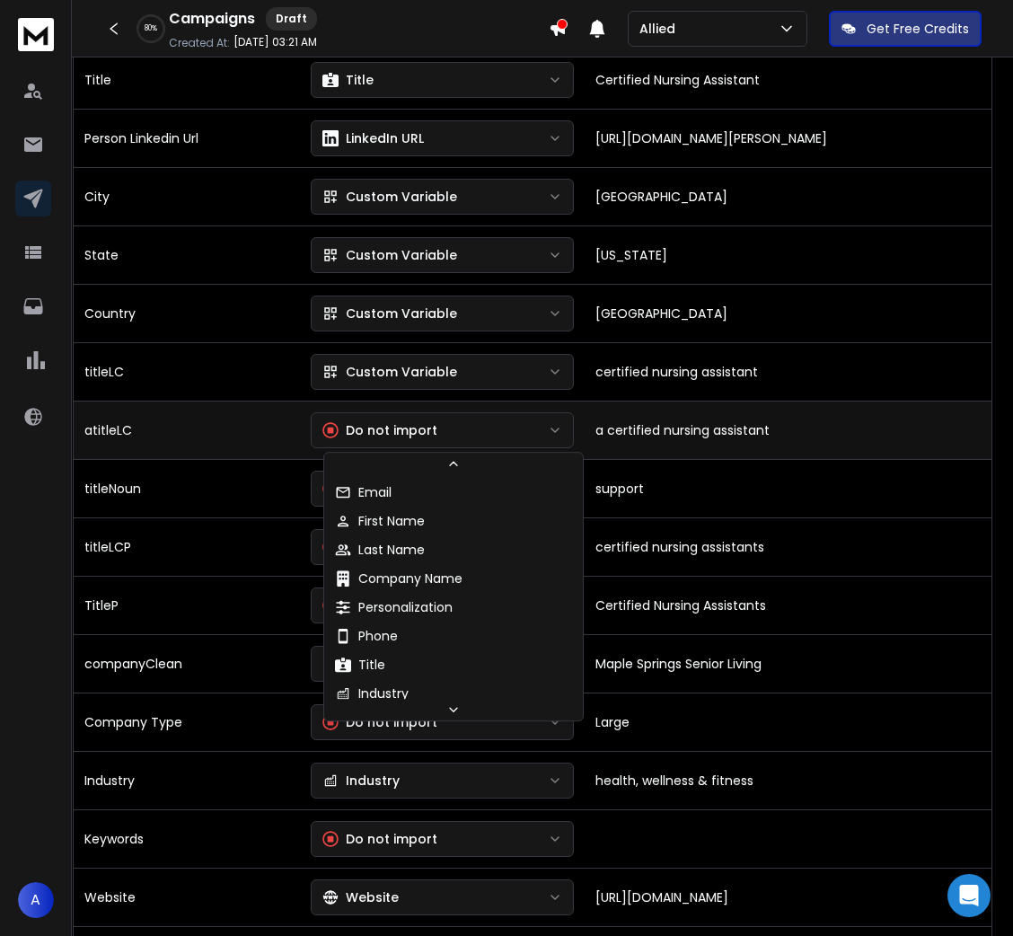
click at [545, 425] on button "Do not import" at bounding box center [442, 430] width 263 height 36
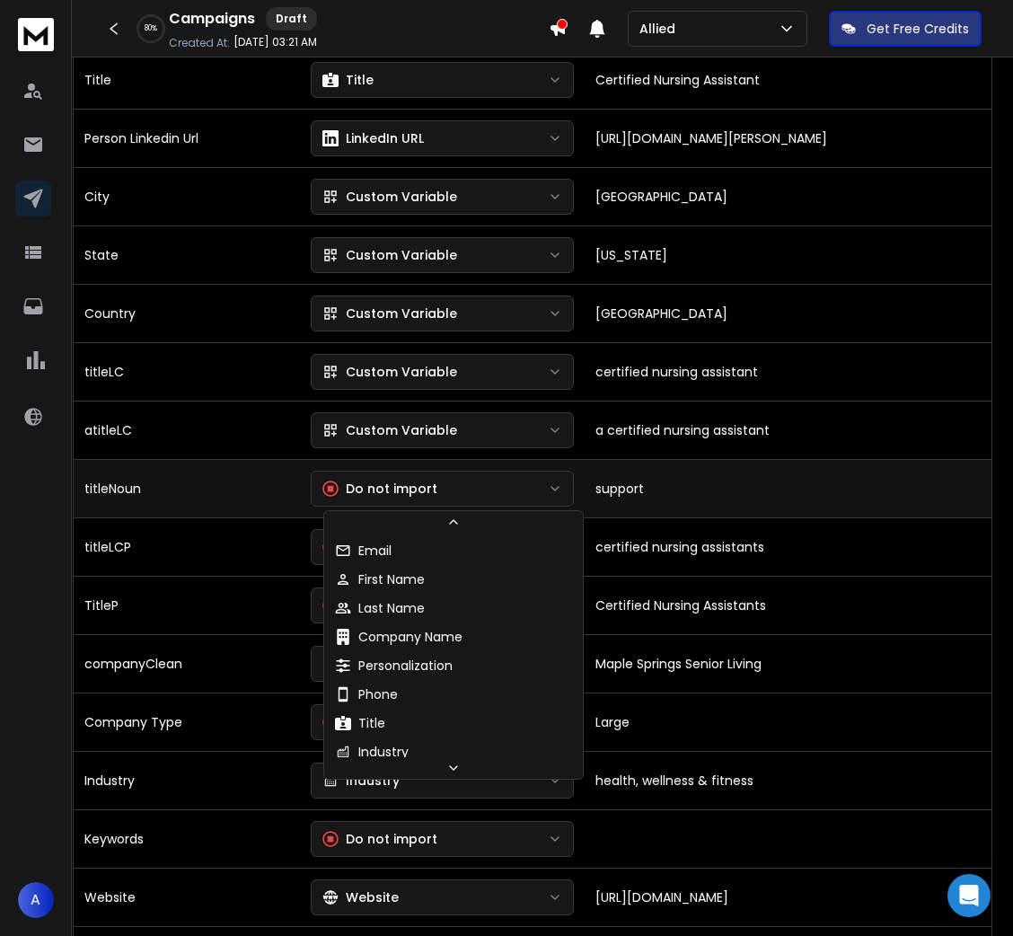
click at [467, 495] on button "Do not import" at bounding box center [442, 489] width 263 height 36
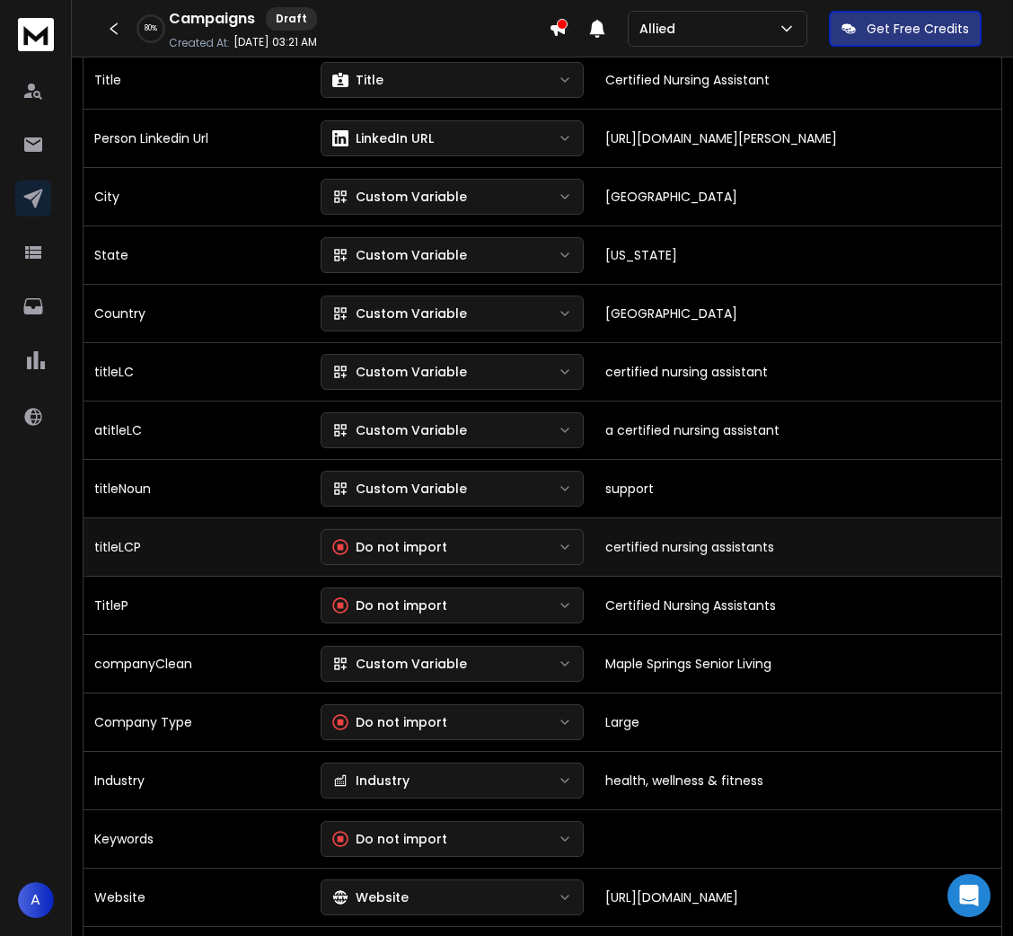
click at [441, 559] on button "Do not import" at bounding box center [452, 547] width 263 height 36
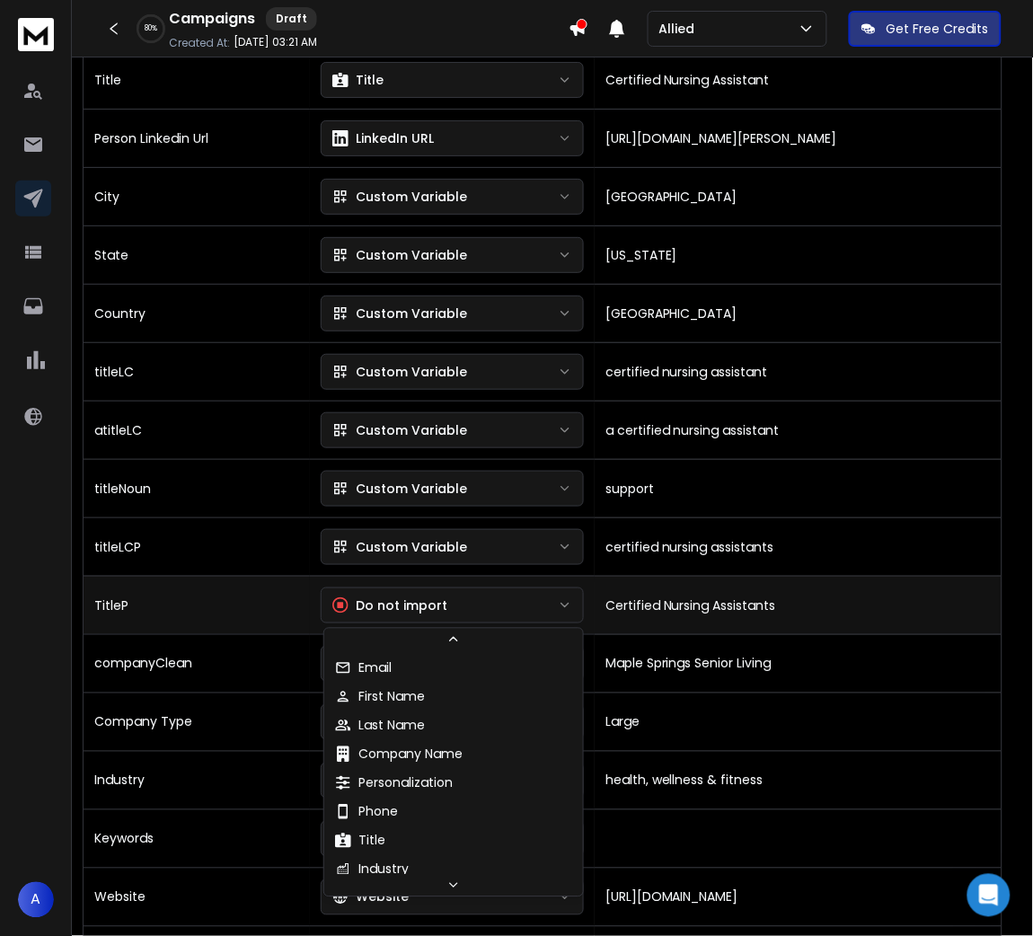
click at [446, 612] on button "Do not import" at bounding box center [452, 605] width 263 height 36
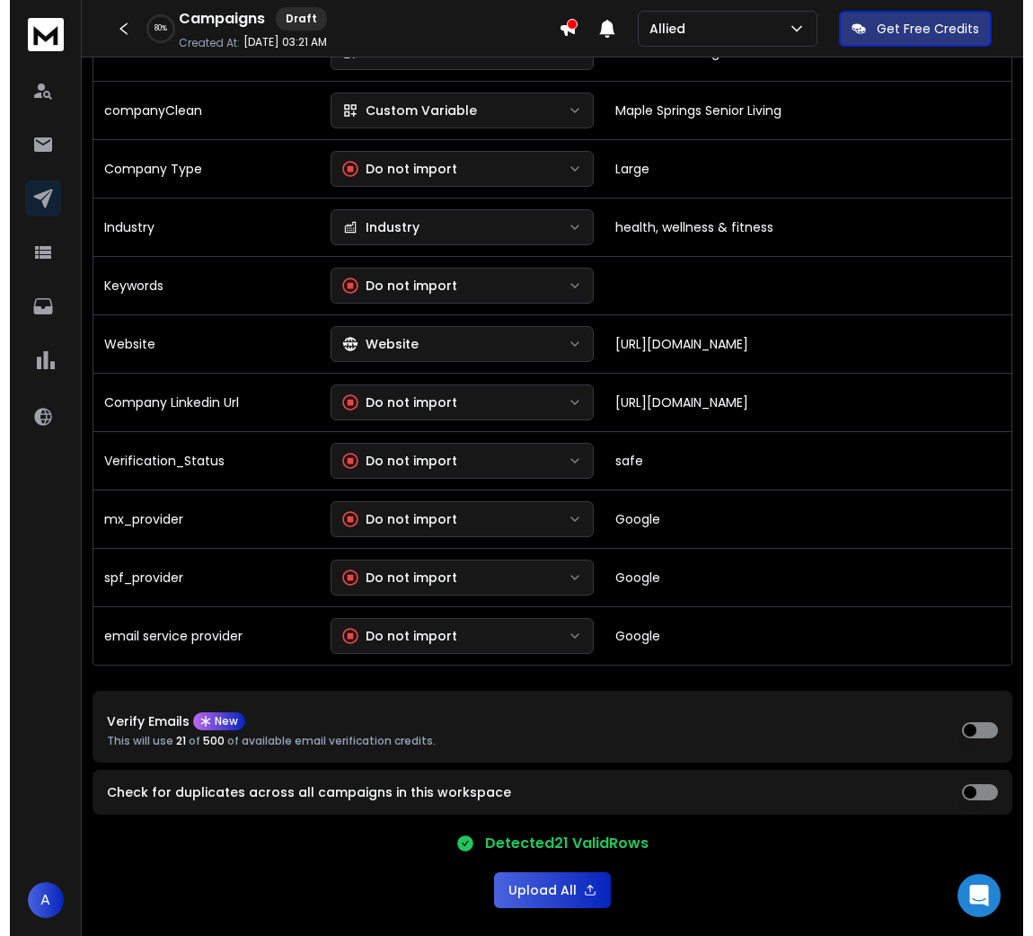
scroll to position [1095, 0]
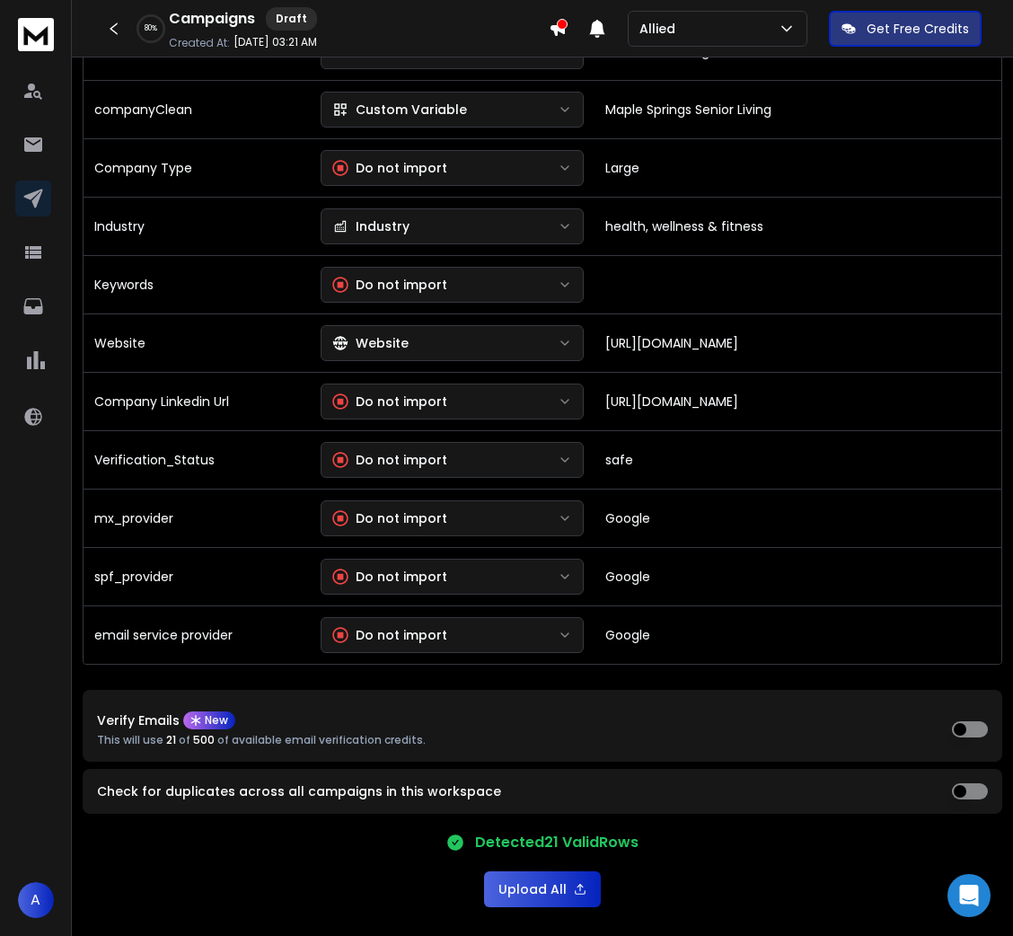
click at [559, 831] on button "Upload All" at bounding box center [542, 889] width 117 height 36
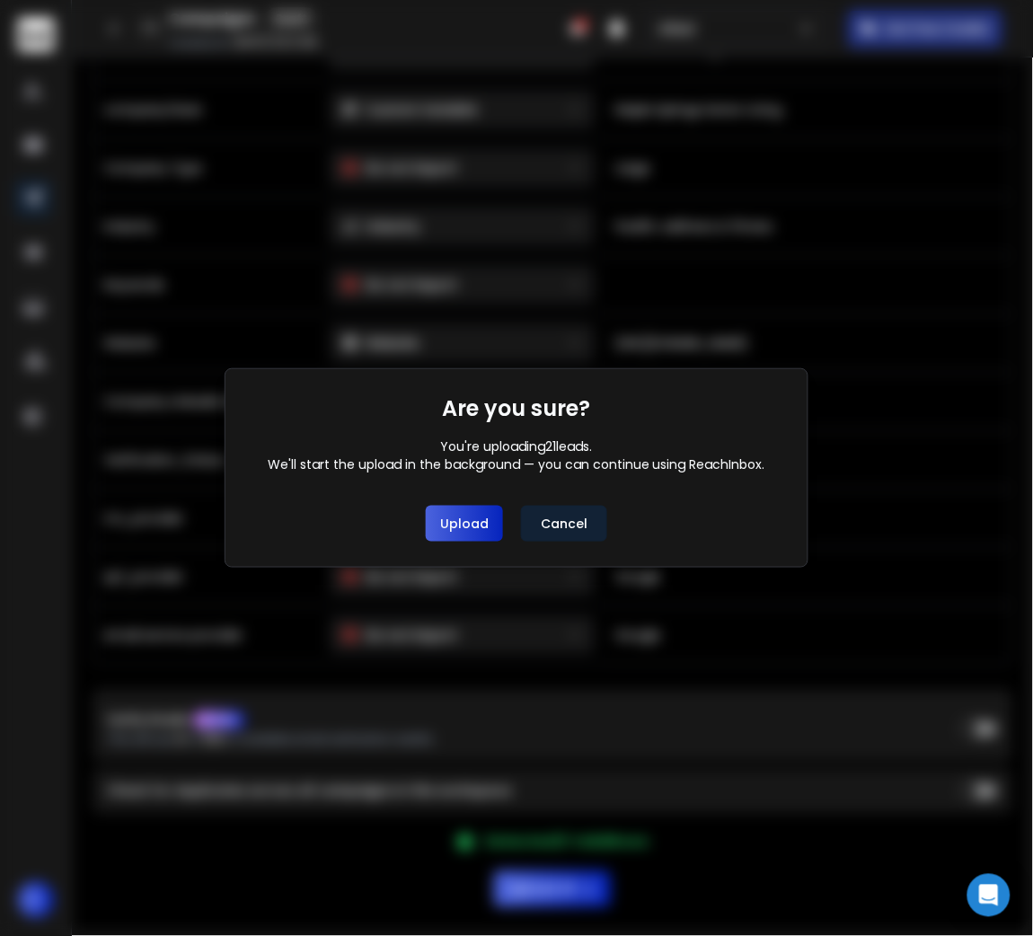
click at [478, 527] on button "Upload" at bounding box center [464, 524] width 77 height 36
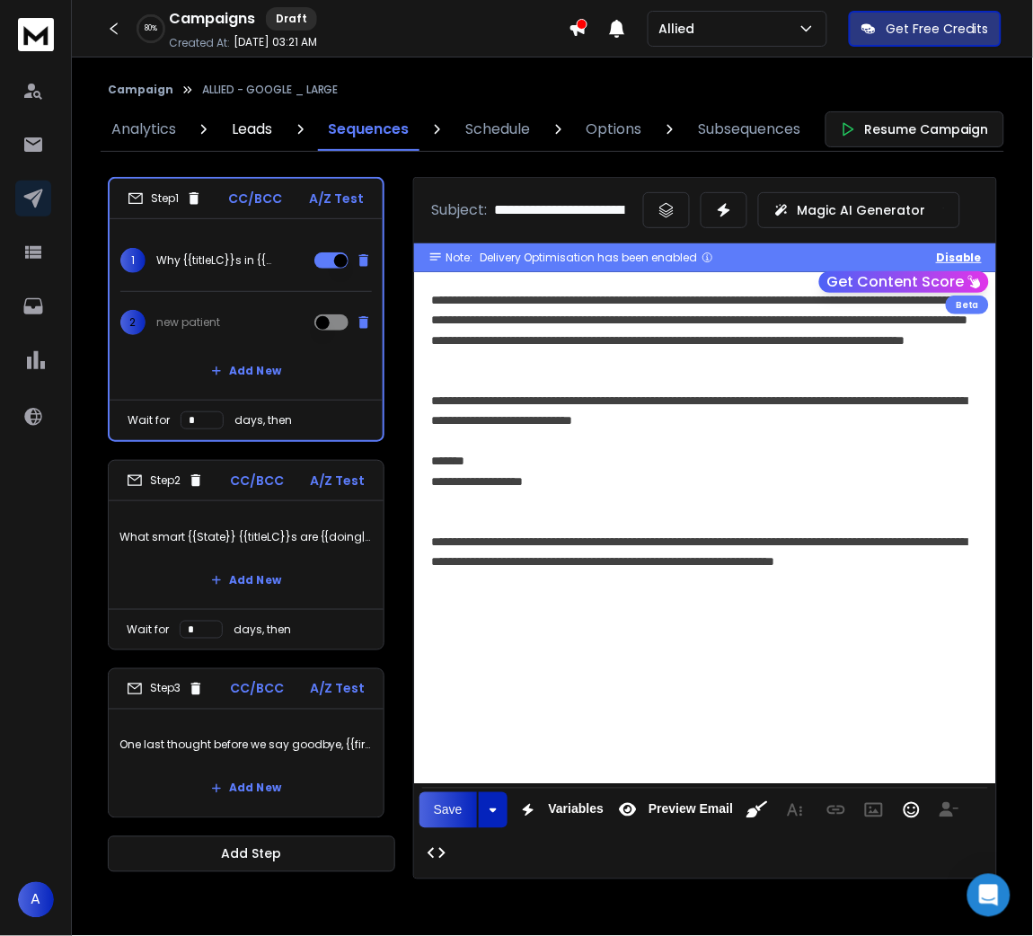
click at [258, 116] on link "Leads" at bounding box center [252, 129] width 62 height 43
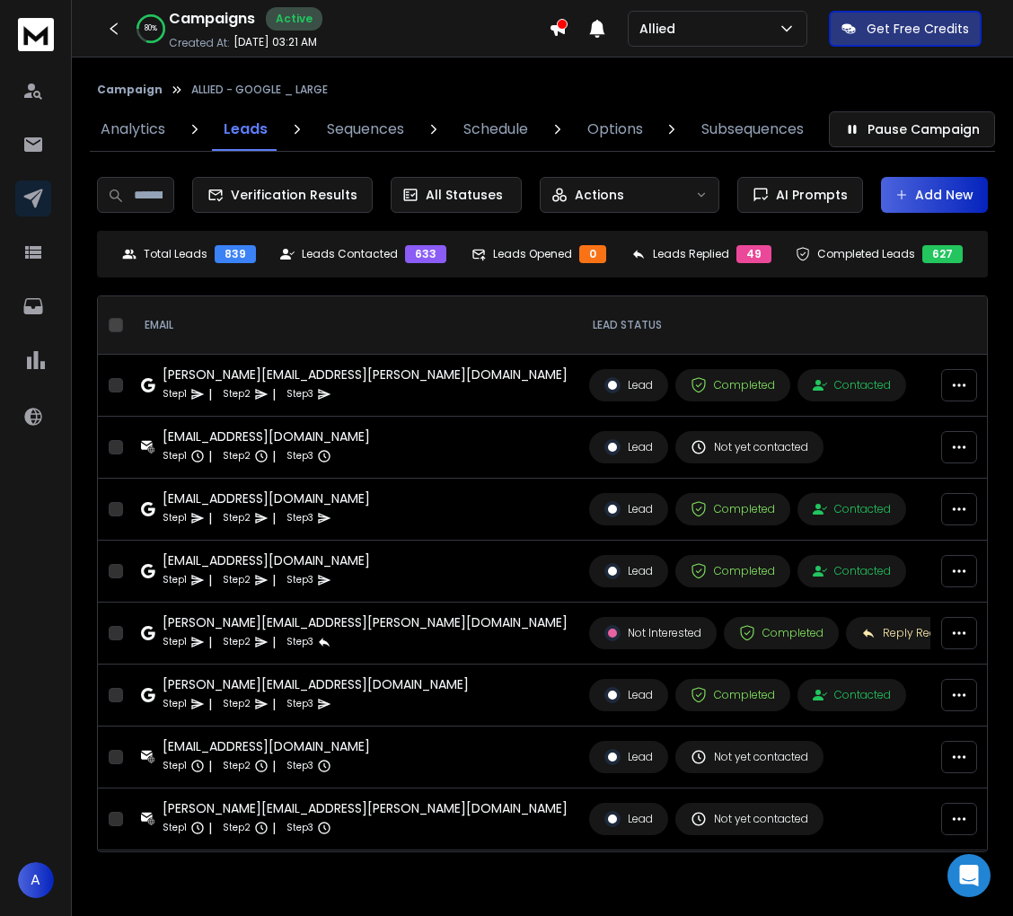
click at [926, 196] on button "Add New" at bounding box center [934, 195] width 107 height 36
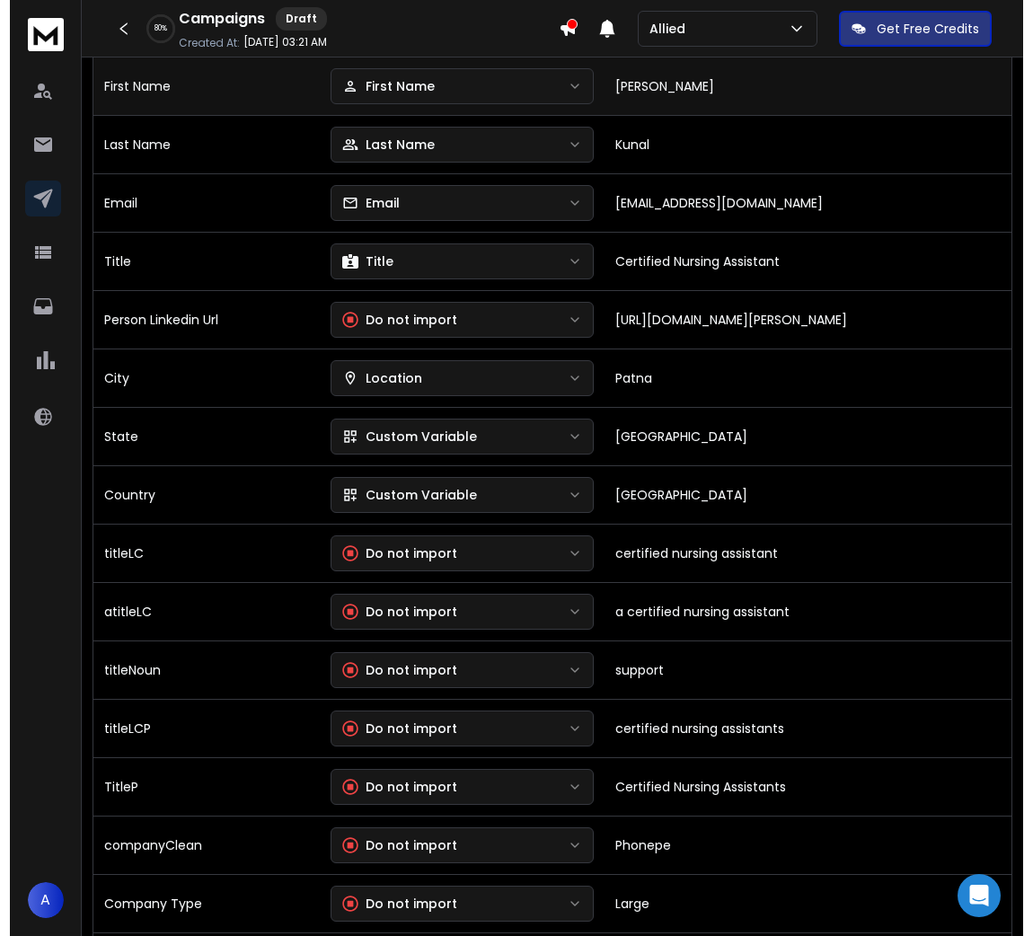
scroll to position [403, 0]
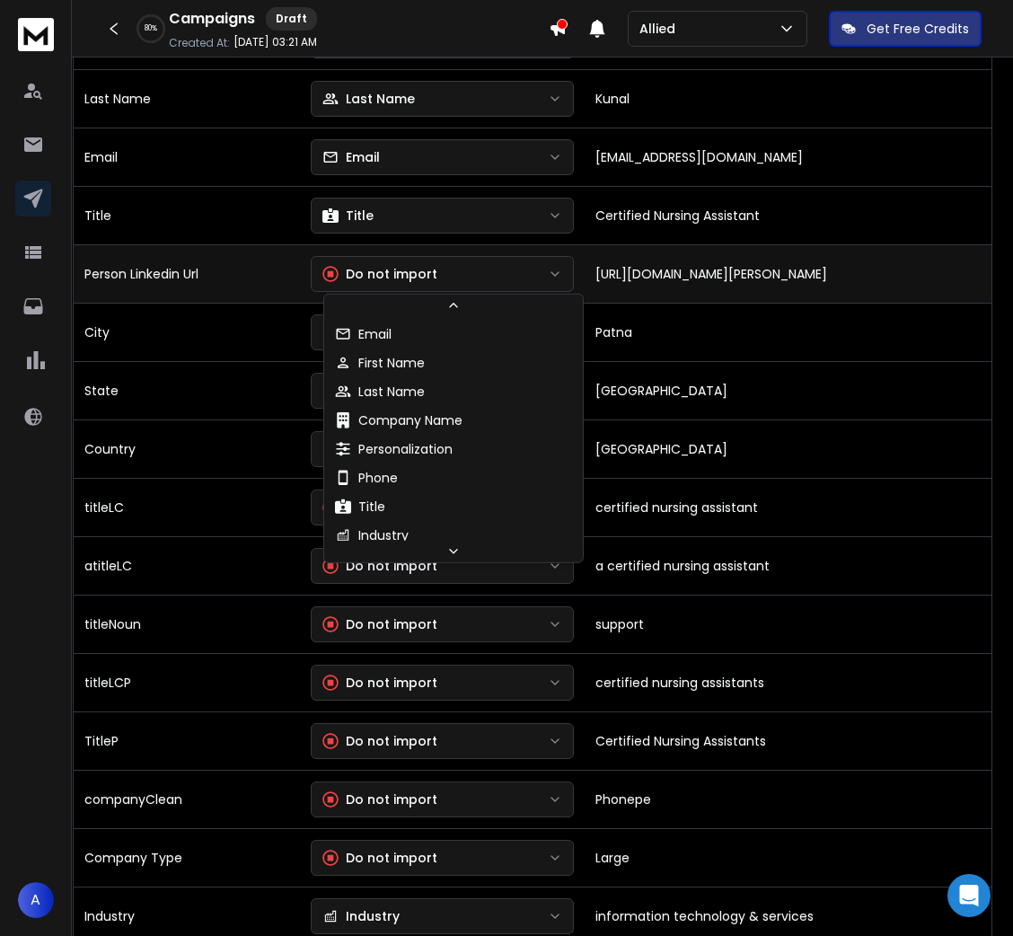
click at [443, 260] on button "Do not import" at bounding box center [442, 274] width 263 height 36
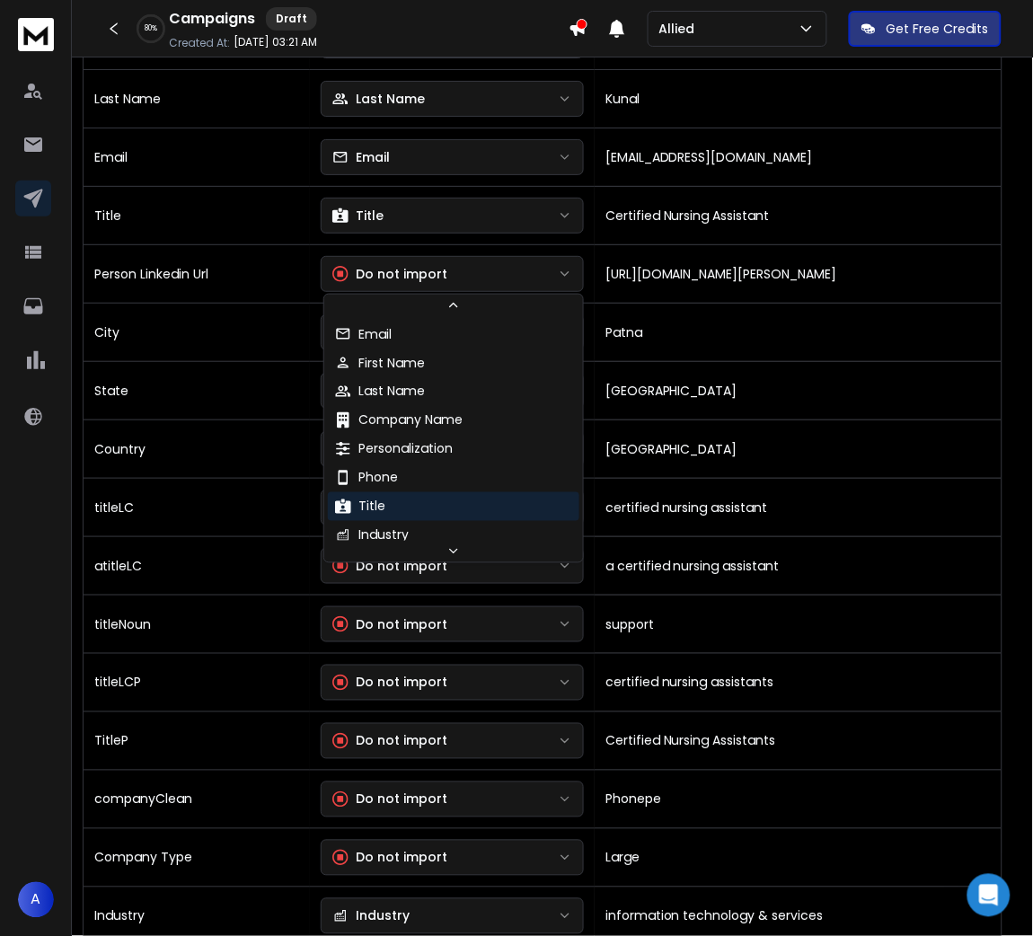
scroll to position [181, 0]
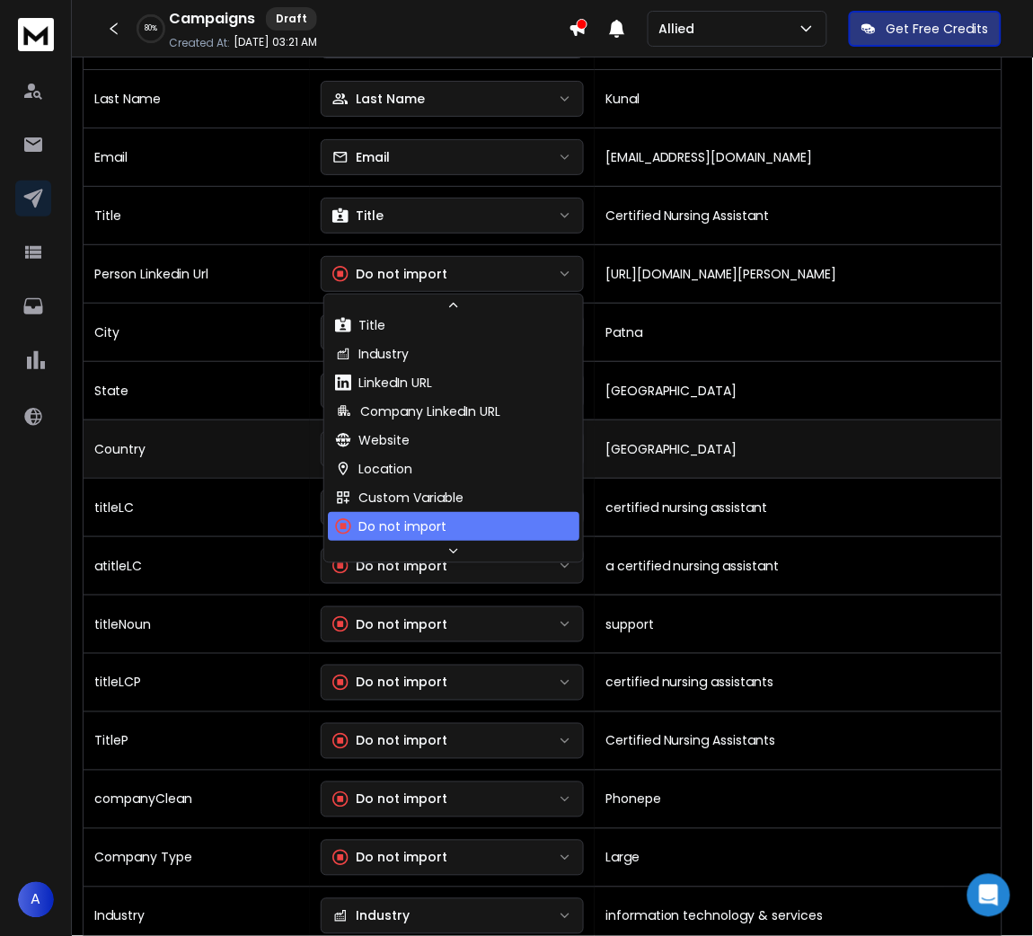
drag, startPoint x: 467, startPoint y: 481, endPoint x: 464, endPoint y: 468, distance: 13.7
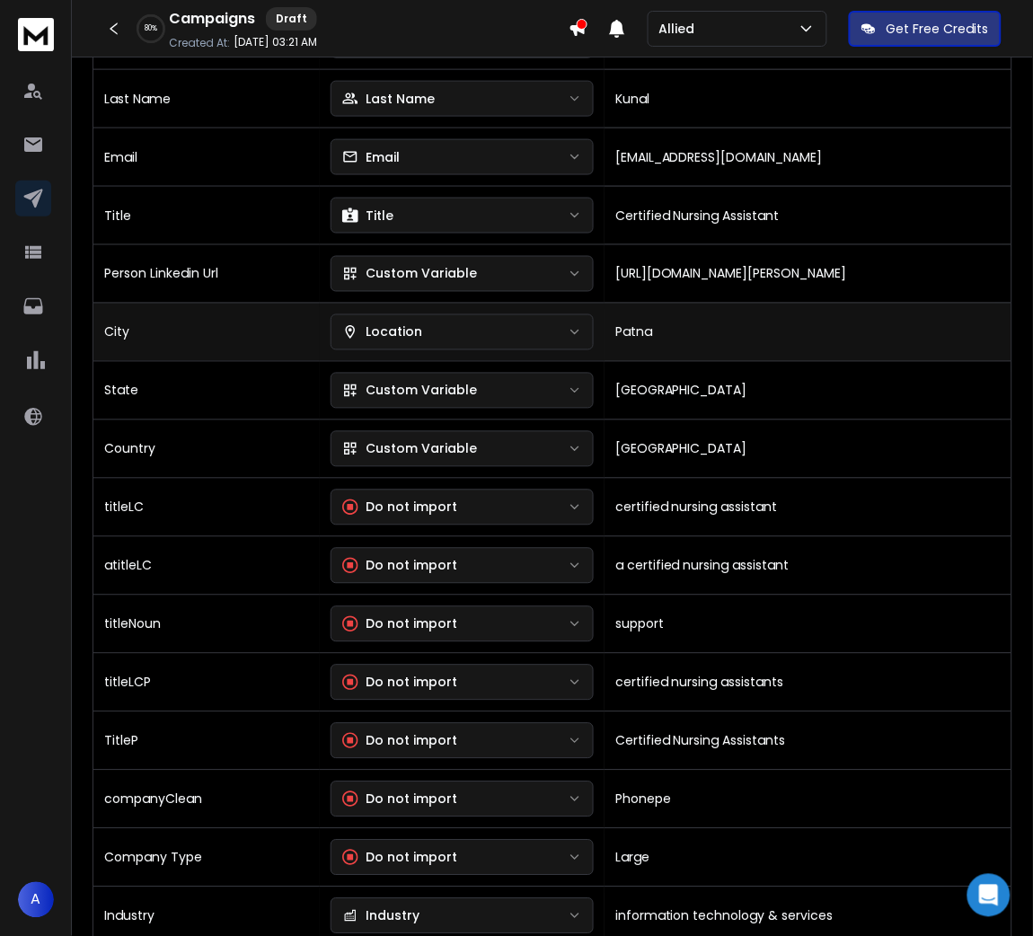
click at [456, 316] on button "Location" at bounding box center [461, 332] width 263 height 36
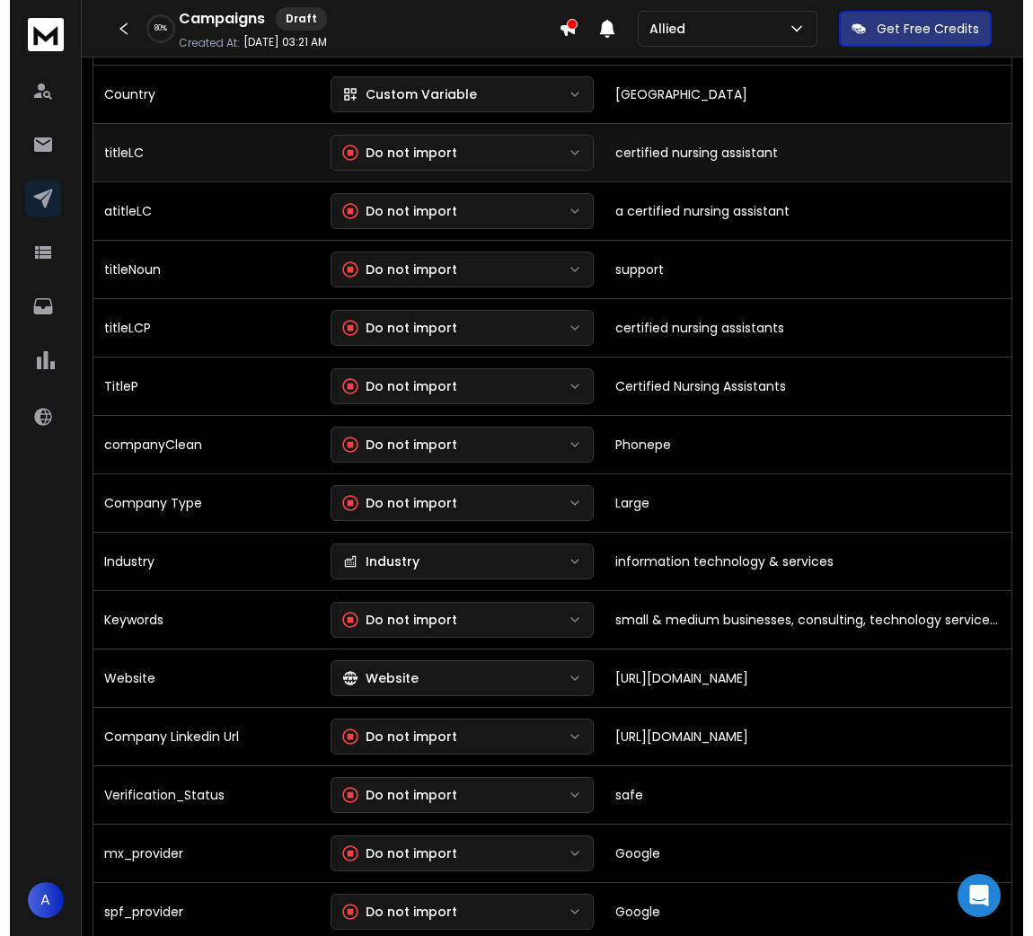
scroll to position [673, 0]
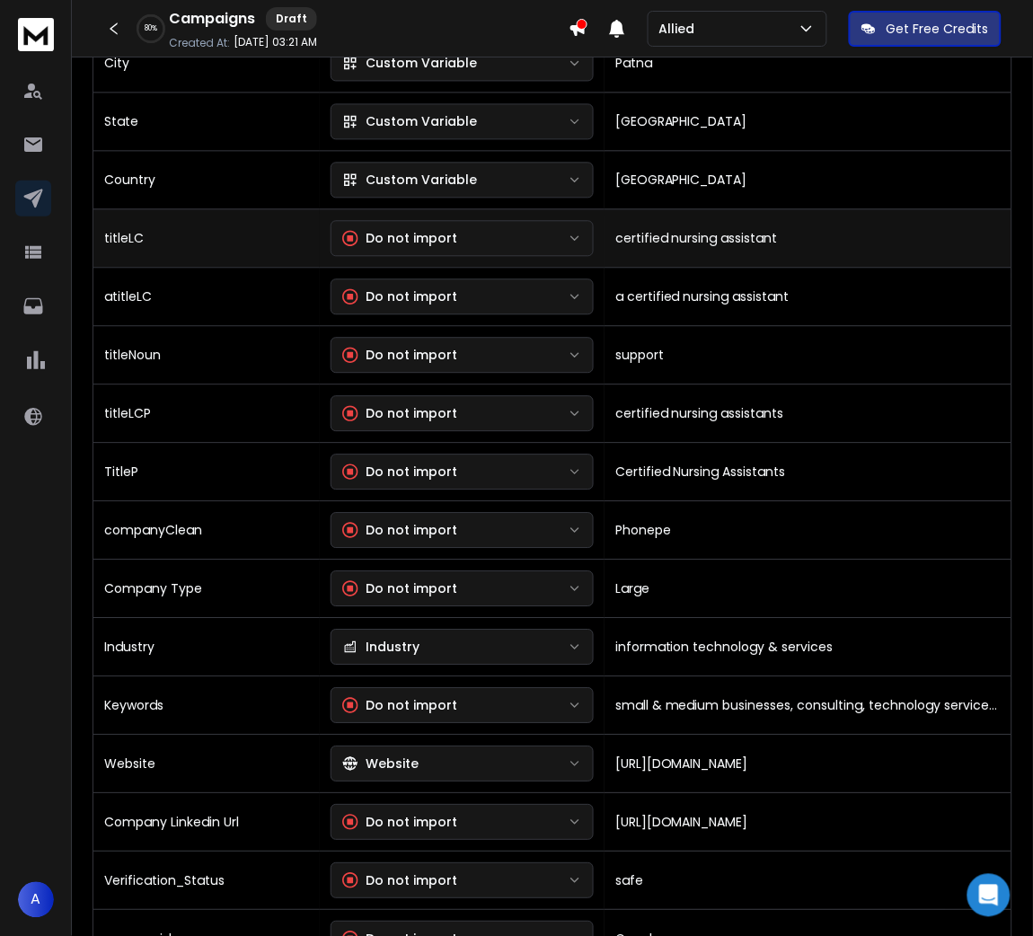
click at [465, 239] on button "Do not import" at bounding box center [461, 238] width 263 height 36
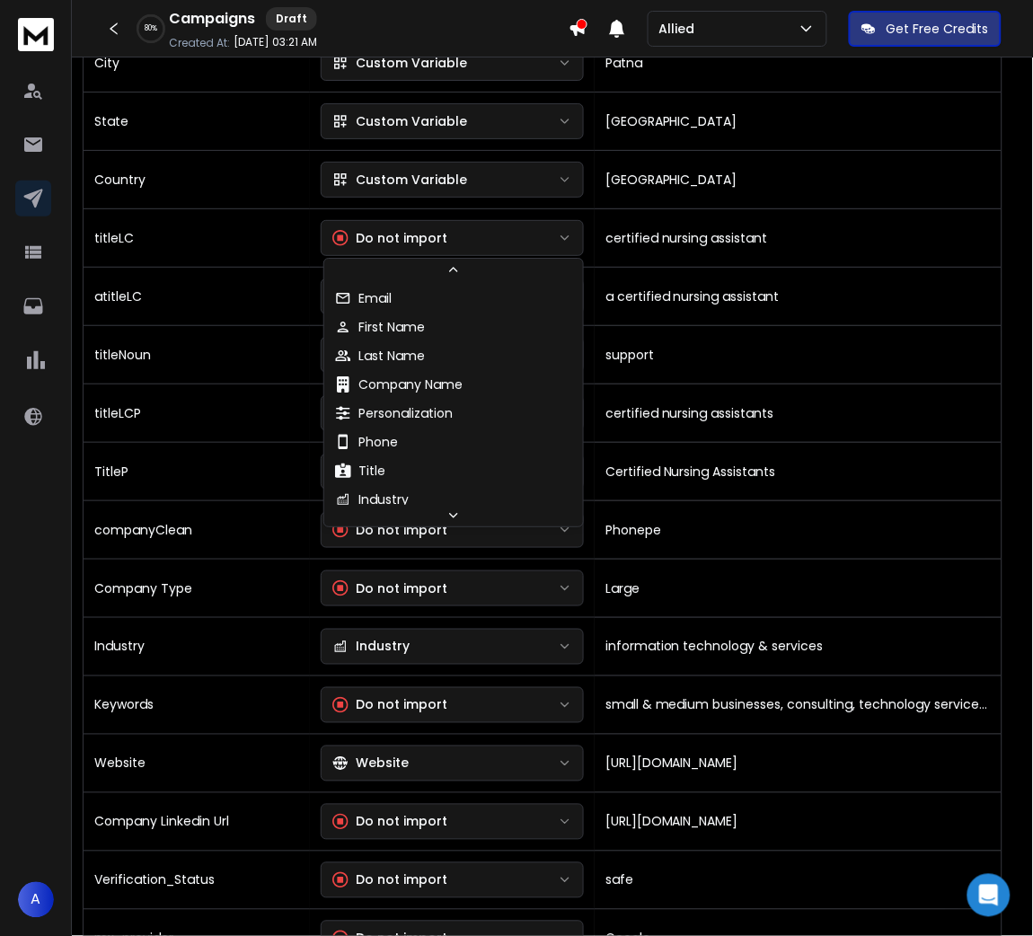
scroll to position [181, 0]
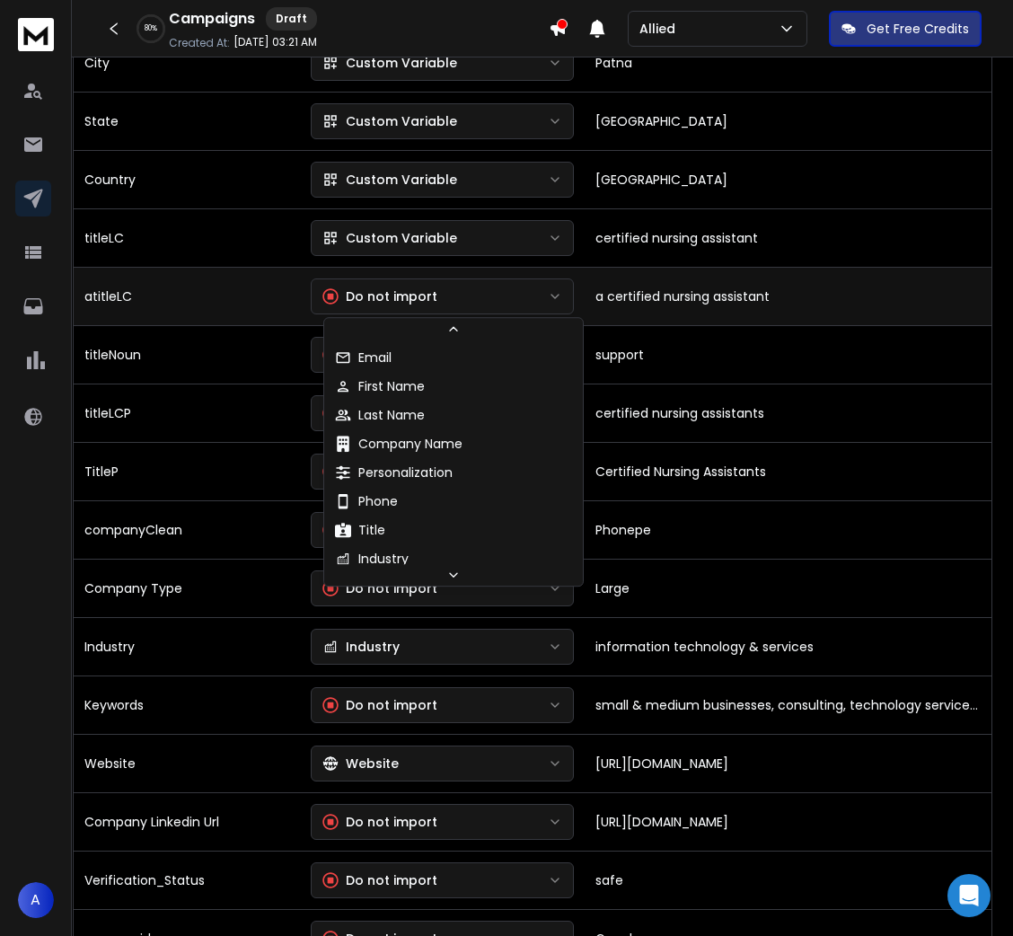
click at [473, 299] on button "Do not import" at bounding box center [442, 296] width 263 height 36
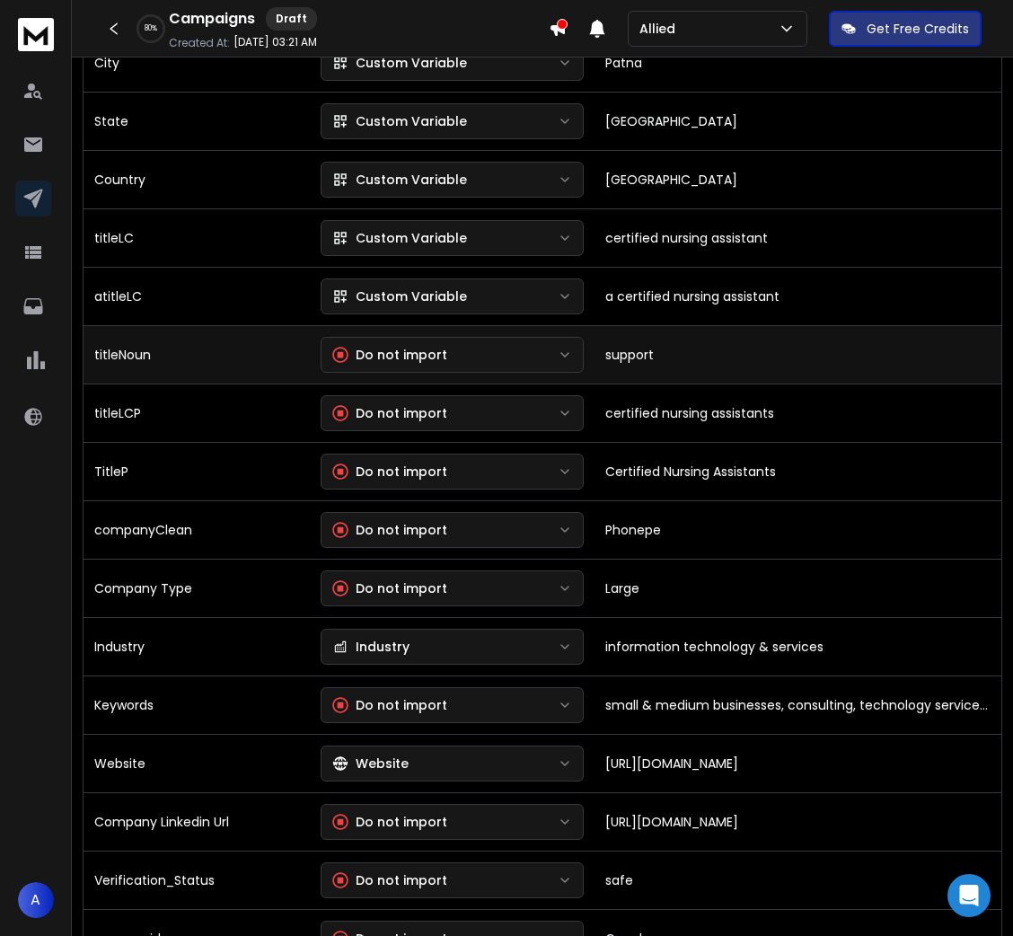
click at [479, 350] on button "Location" at bounding box center [452, 355] width 263 height 36
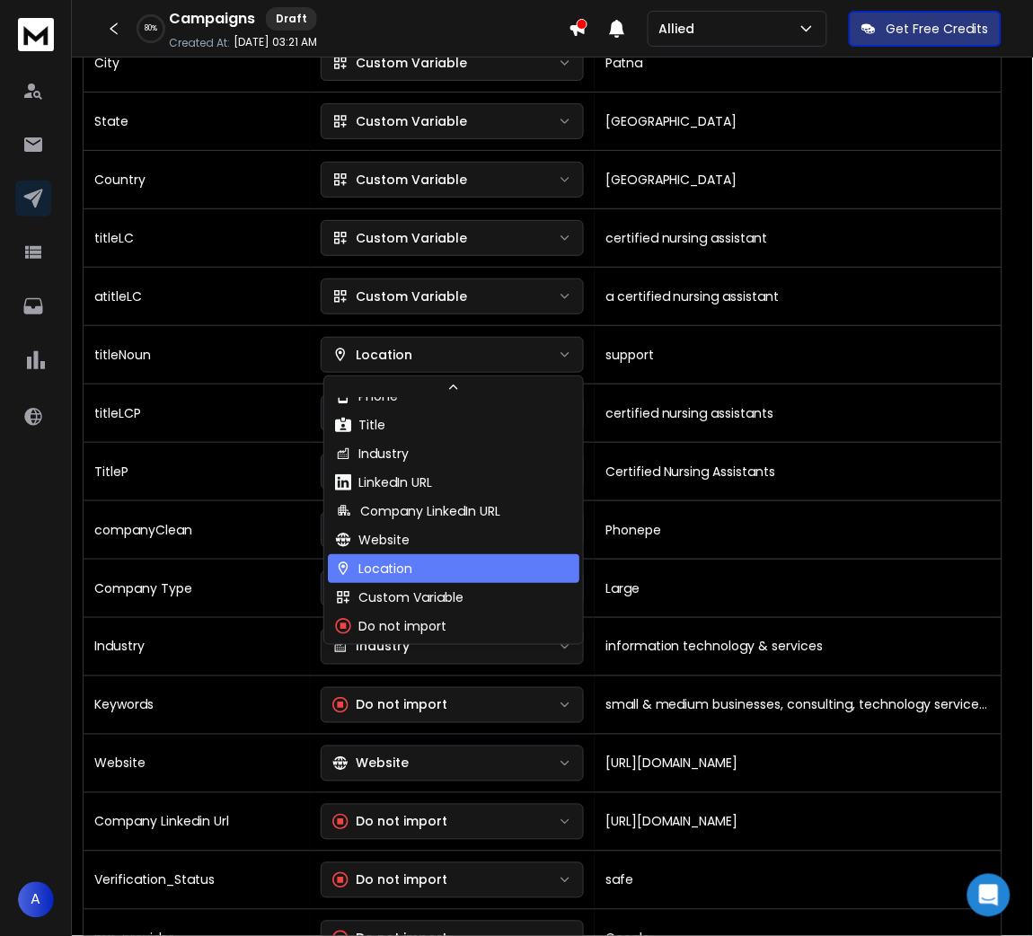
scroll to position [163, 0]
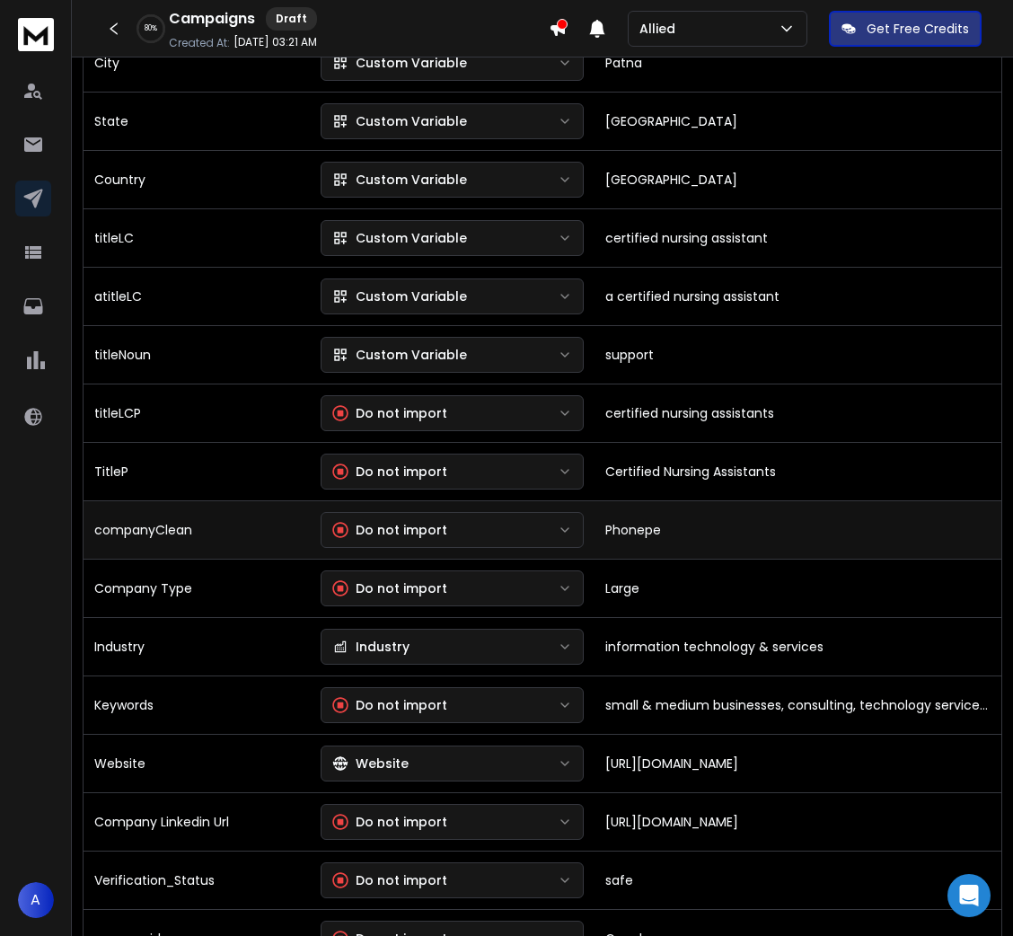
click at [421, 548] on td "Do not import" at bounding box center [452, 529] width 285 height 58
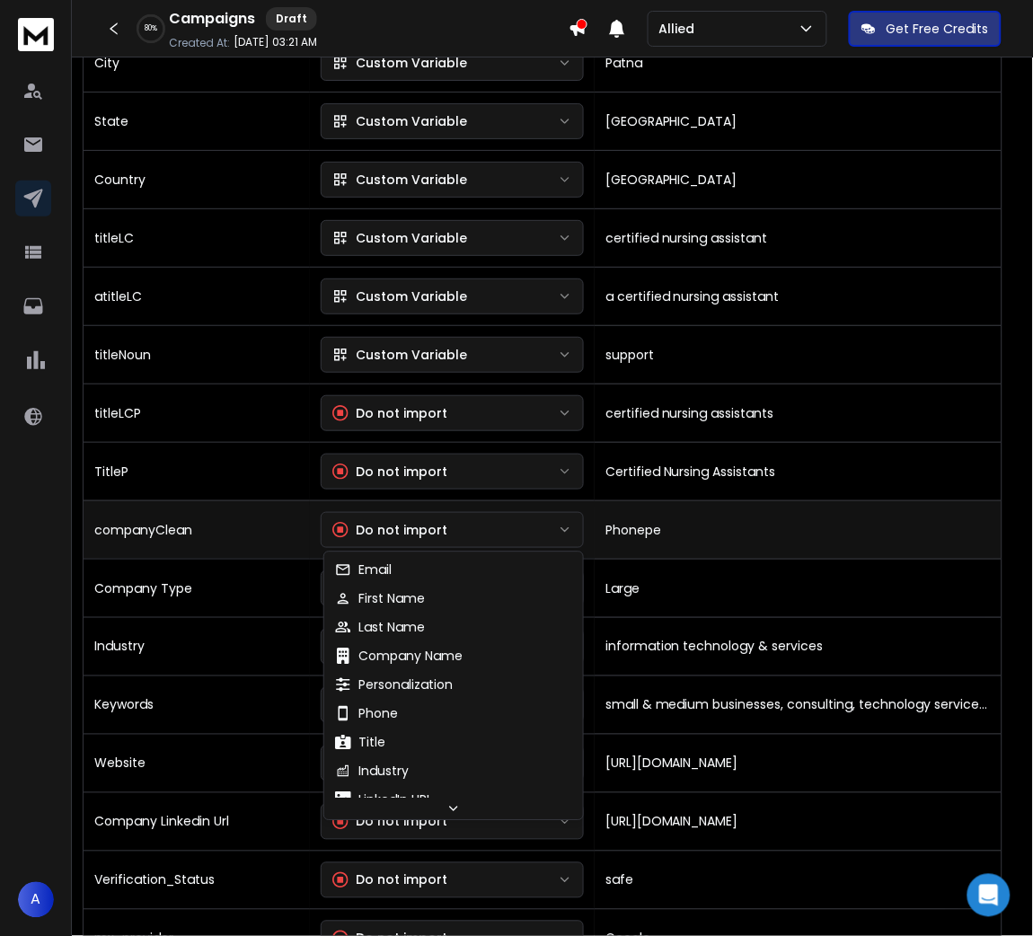
click at [418, 533] on div "Do not import" at bounding box center [389, 530] width 115 height 18
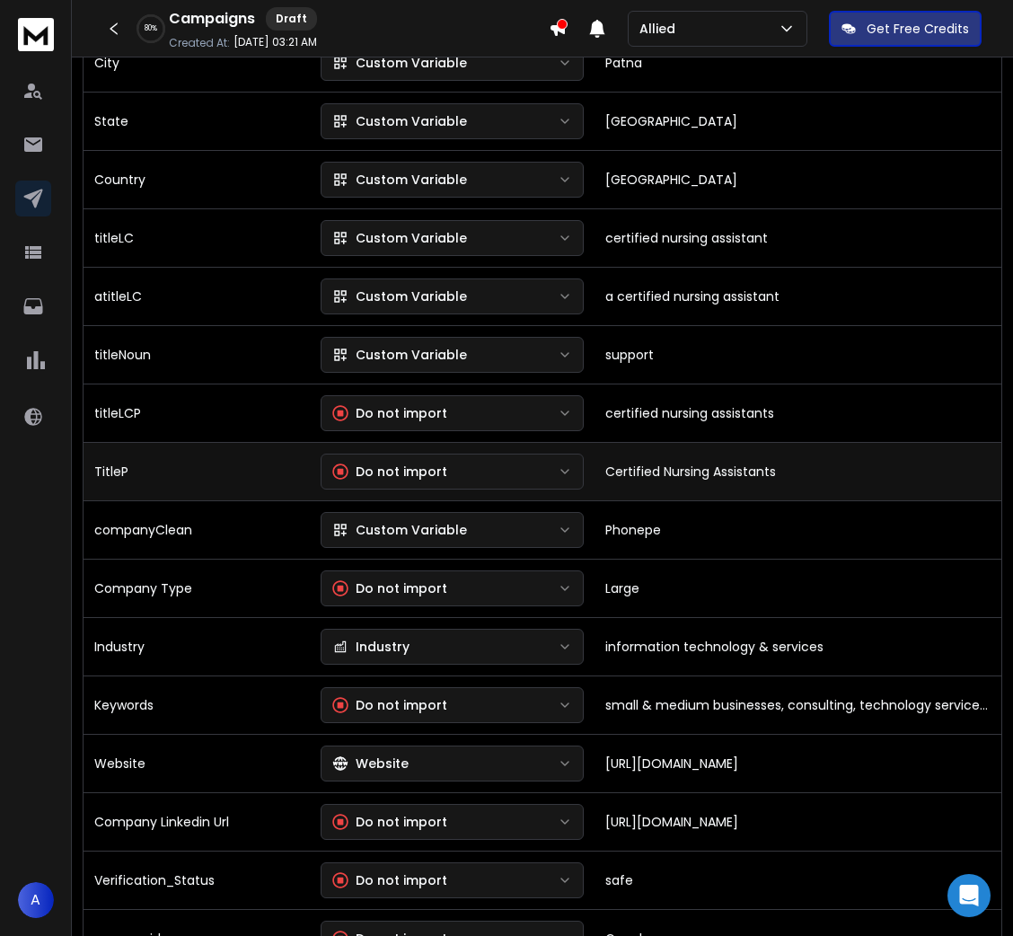
click at [430, 492] on td "Do not import" at bounding box center [452, 471] width 285 height 58
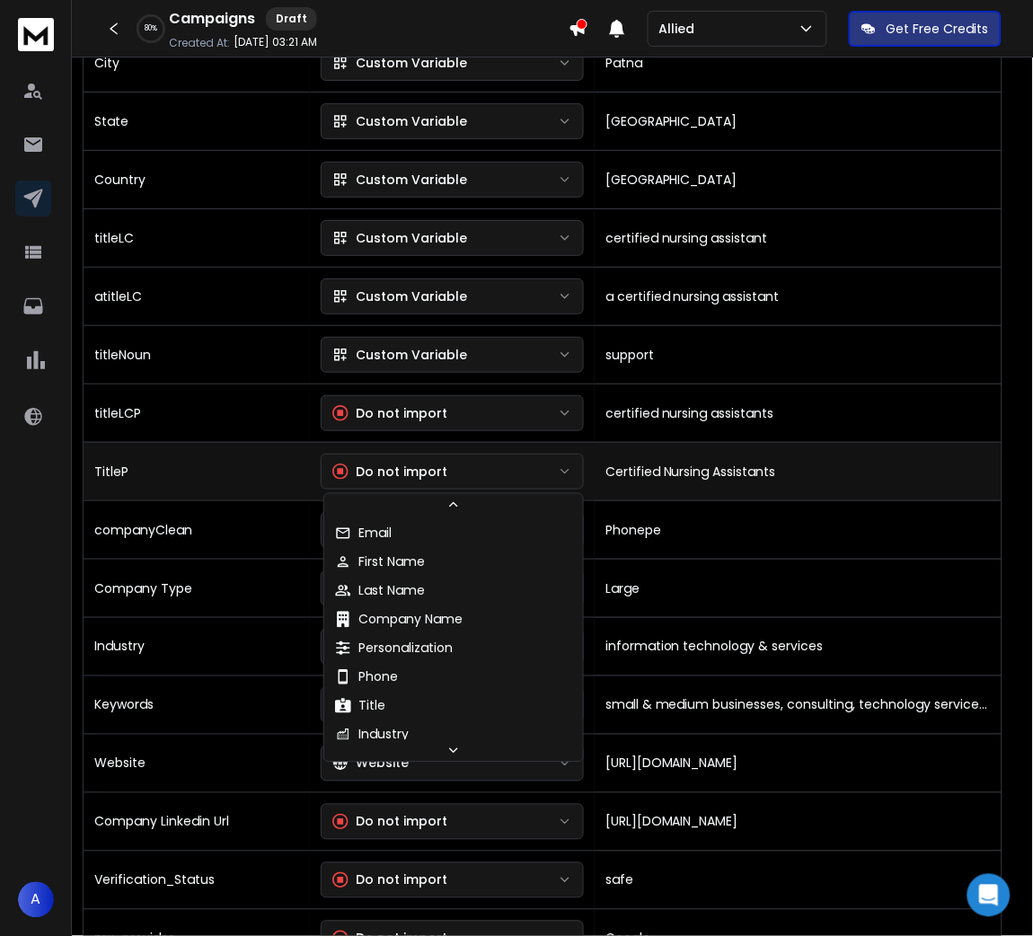
click at [430, 476] on div "Do not import" at bounding box center [389, 471] width 115 height 18
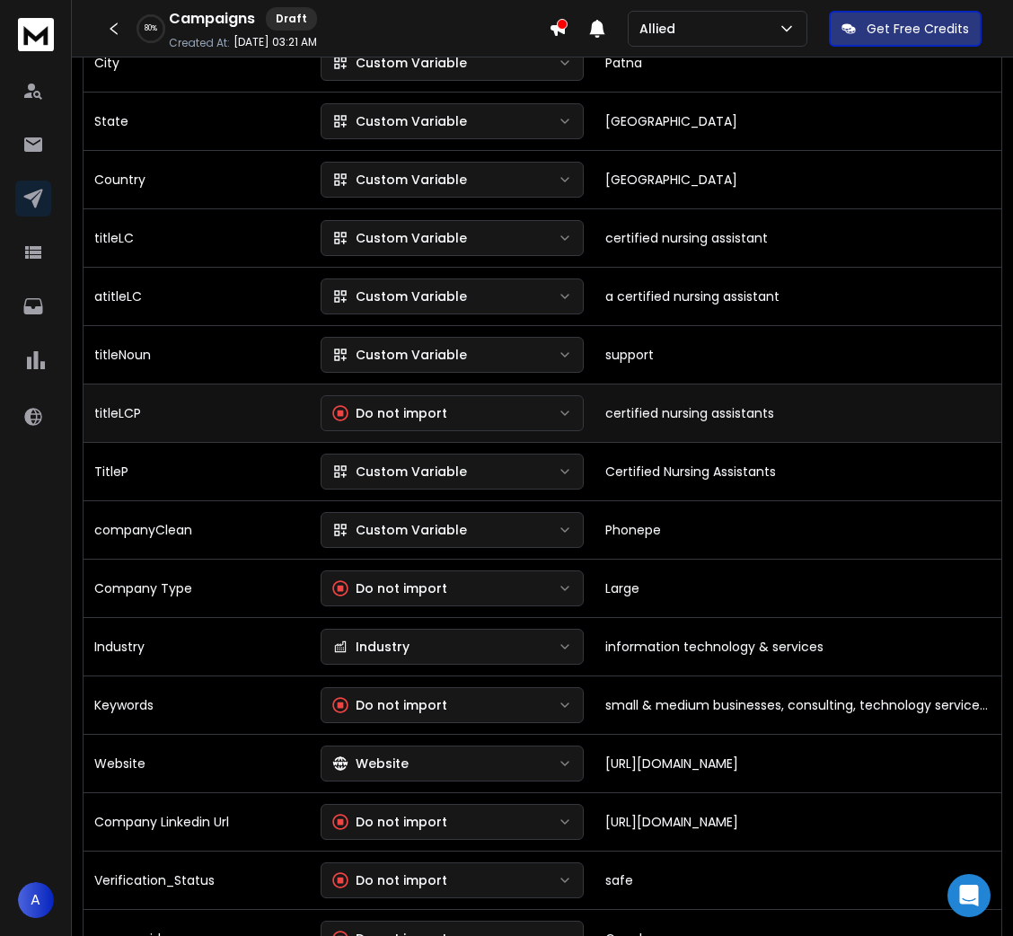
click at [392, 408] on div "Do not import" at bounding box center [389, 413] width 115 height 18
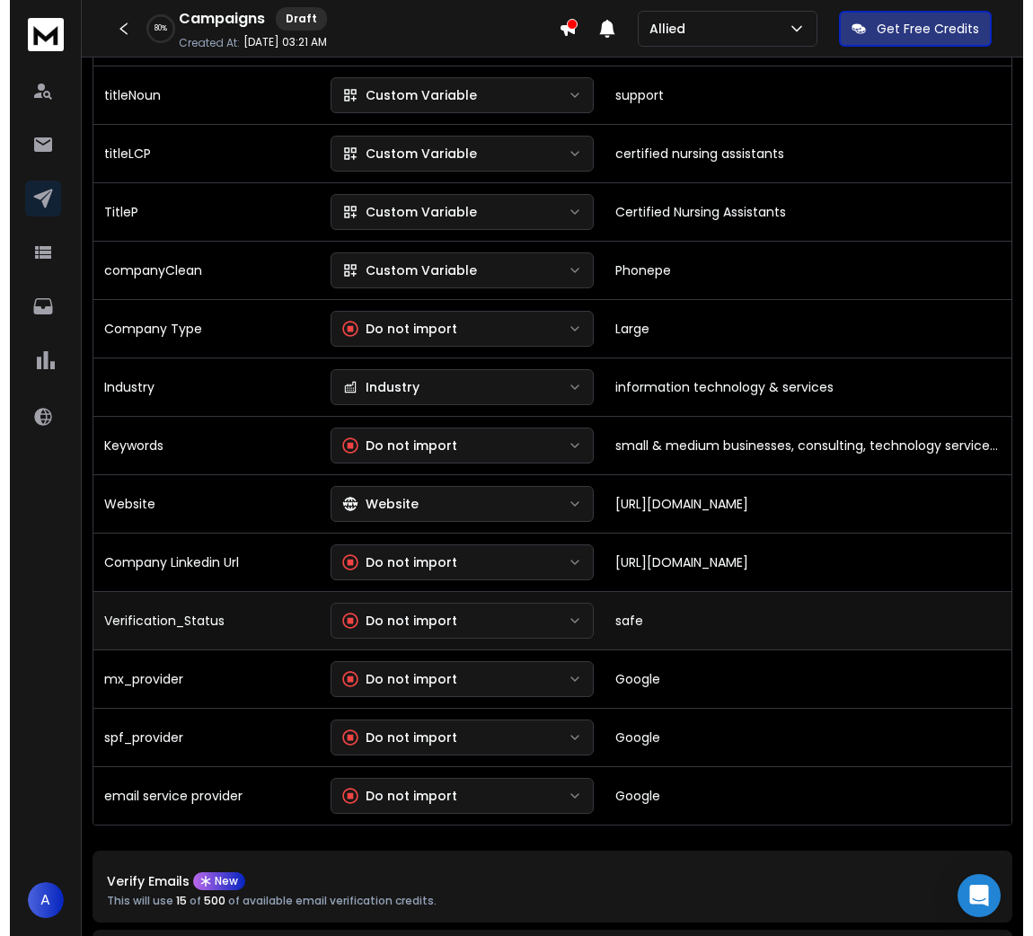
scroll to position [1095, 0]
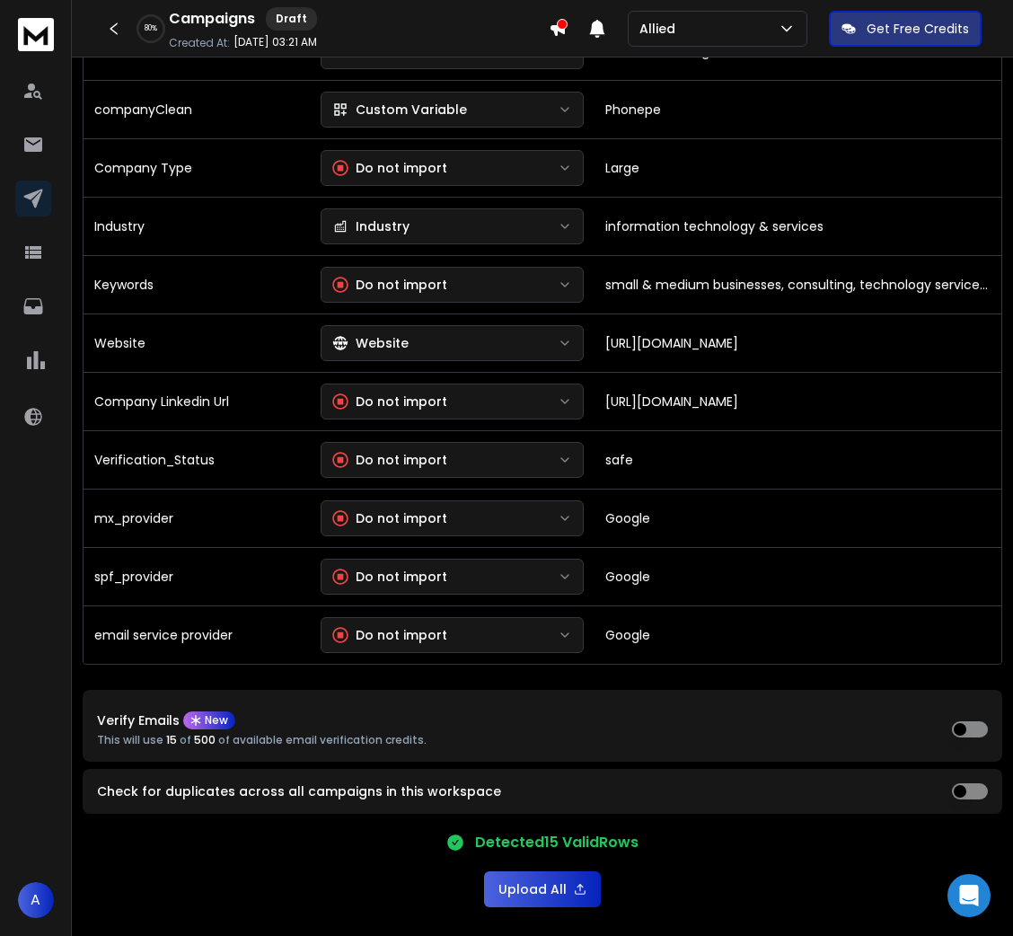
click at [532, 831] on button "Upload All" at bounding box center [542, 889] width 117 height 36
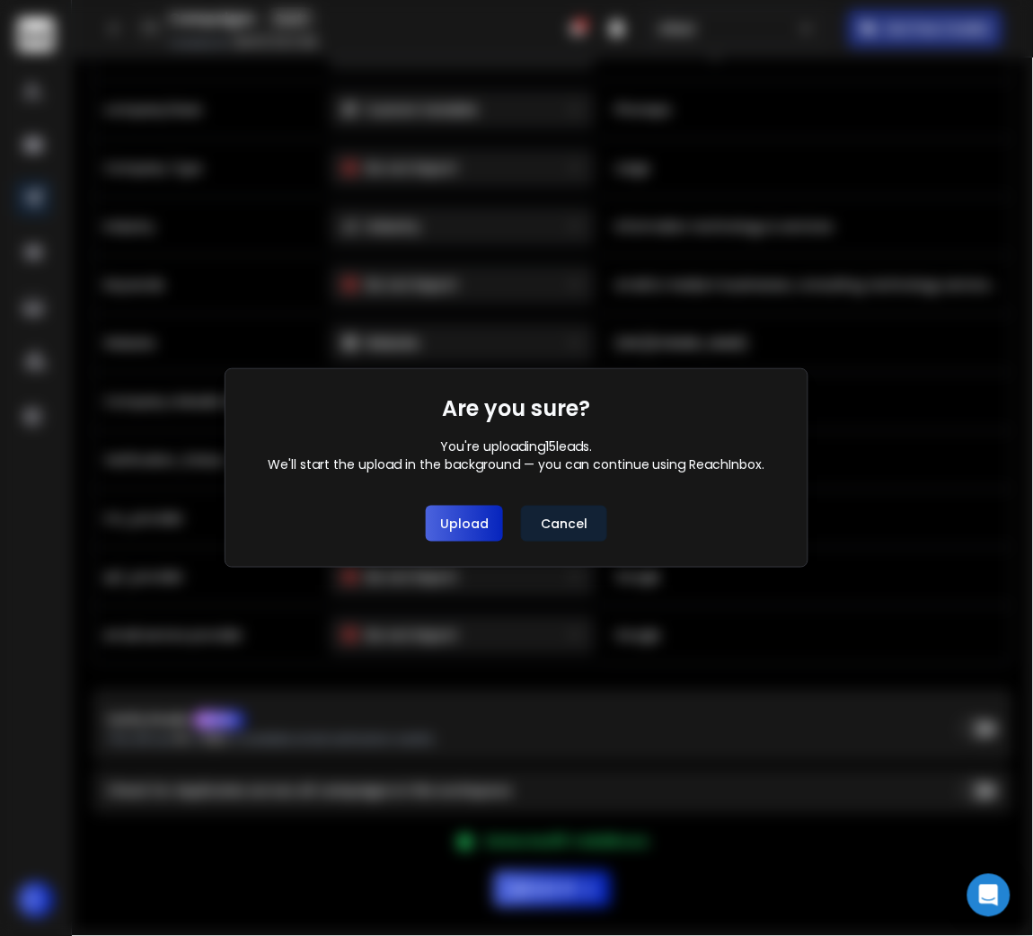
click at [478, 517] on button "Upload" at bounding box center [464, 524] width 77 height 36
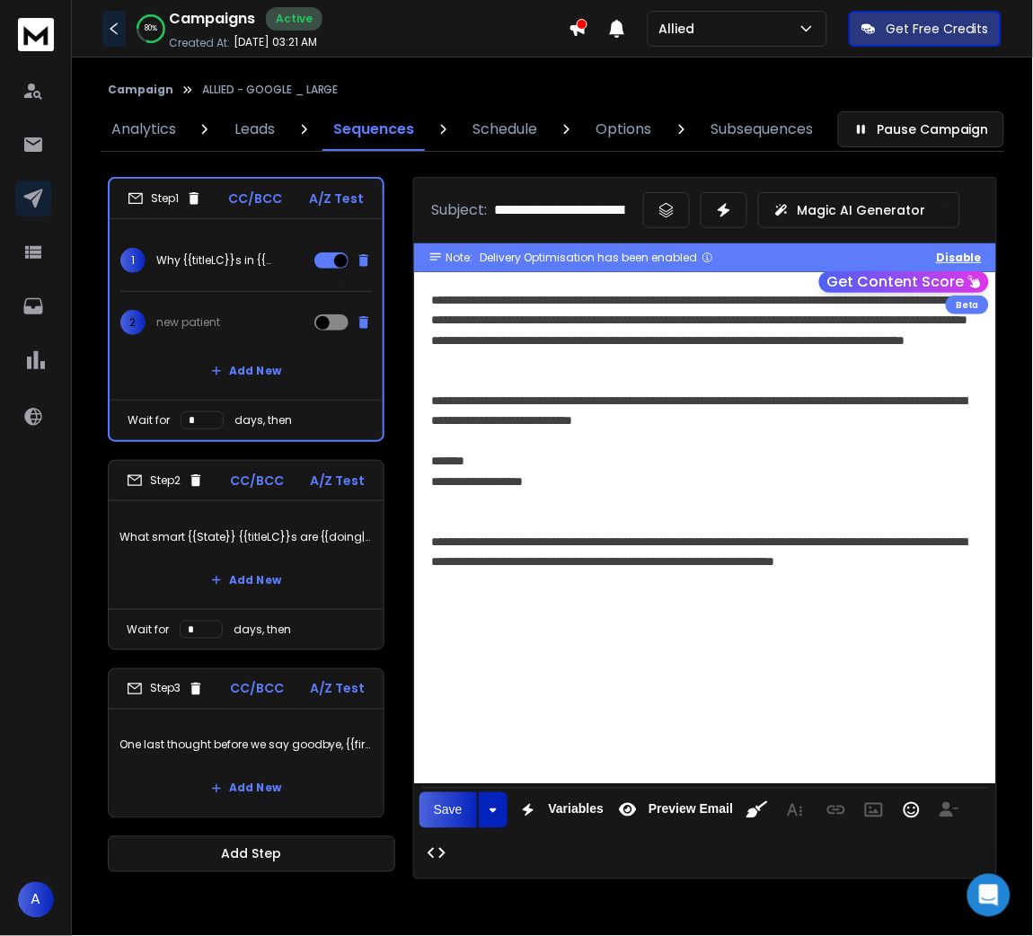
click at [106, 36] on button at bounding box center [113, 29] width 23 height 36
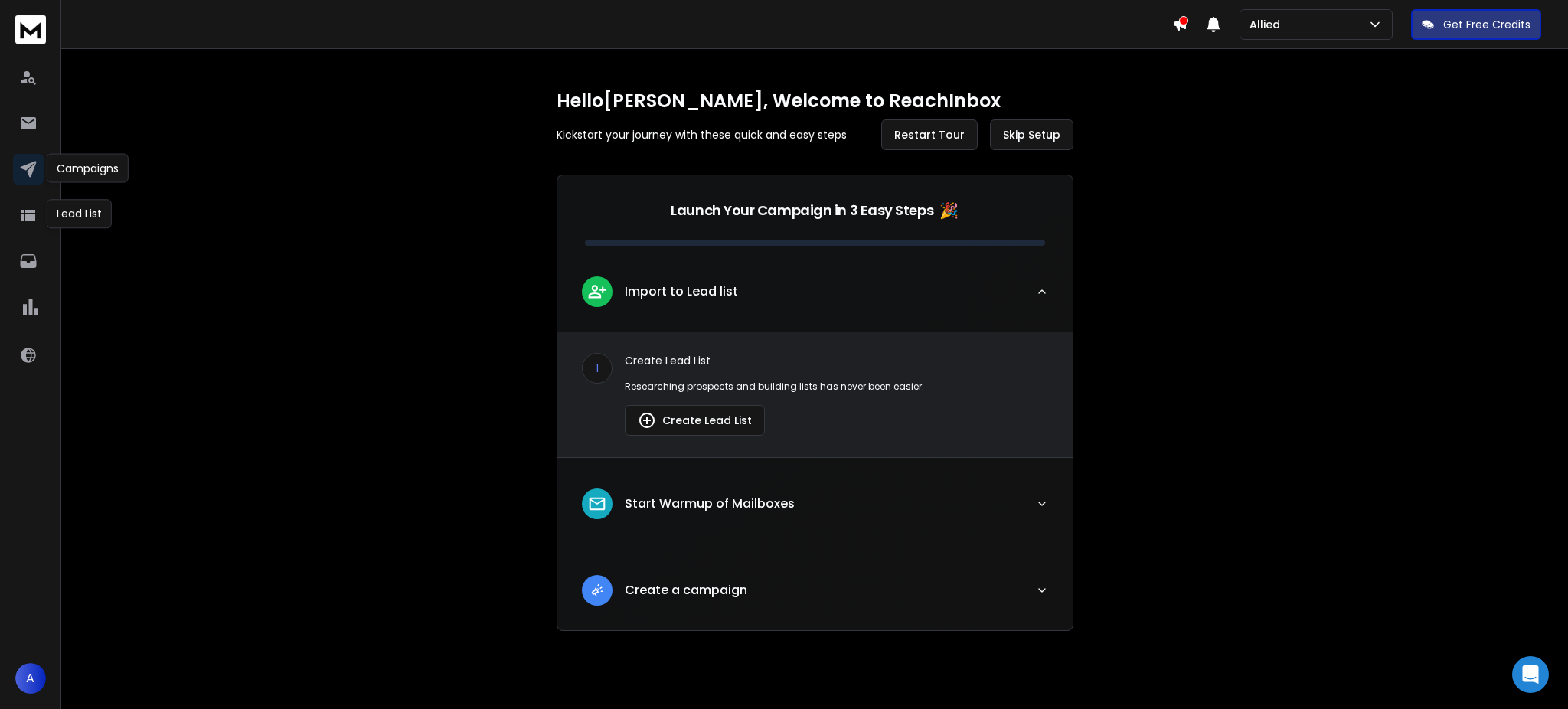
click at [18, 166] on link at bounding box center [28, 170] width 31 height 31
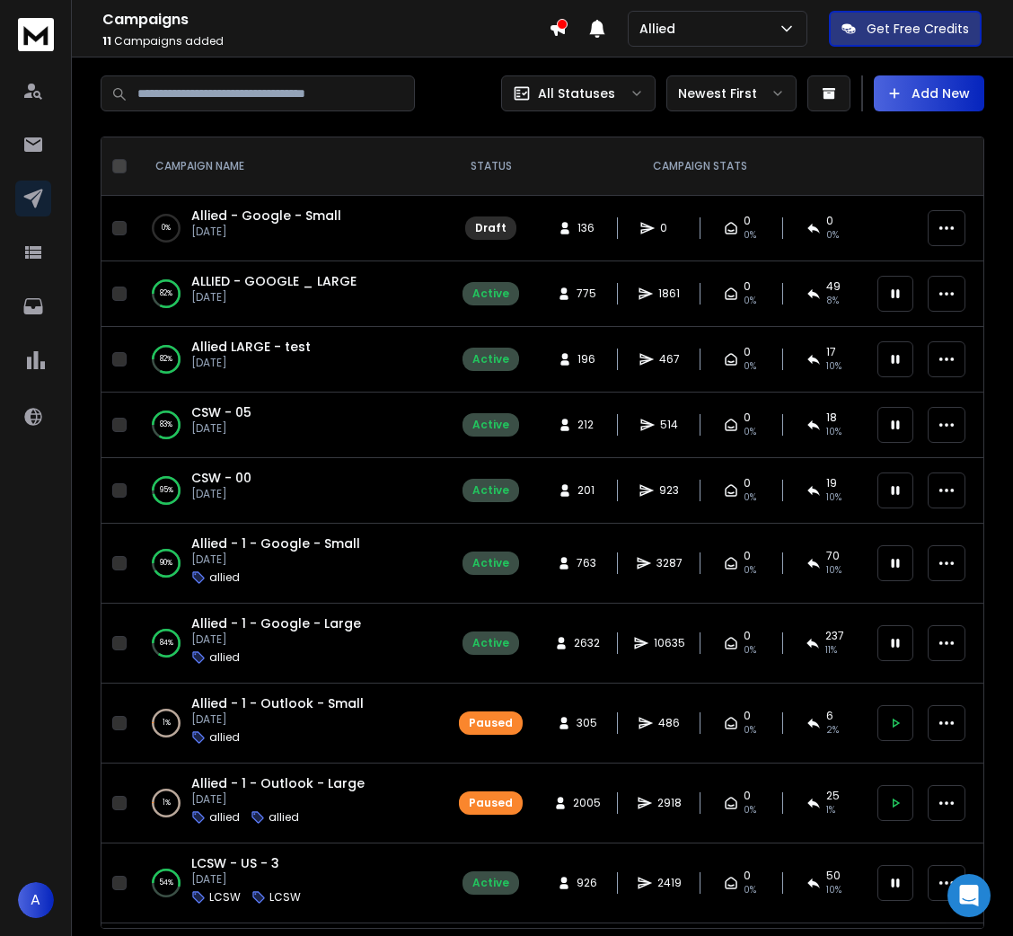
click at [301, 228] on p "[DATE]" at bounding box center [266, 232] width 150 height 14
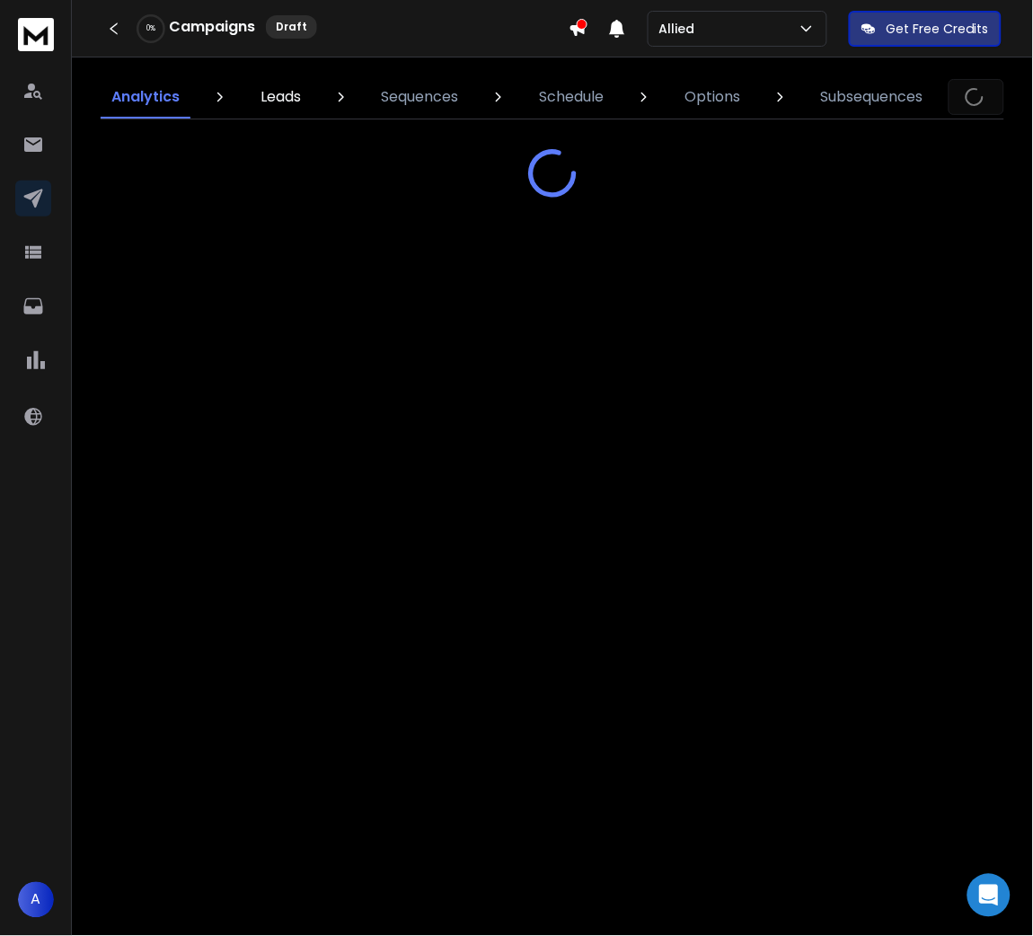
click at [286, 100] on p "Leads" at bounding box center [280, 97] width 40 height 22
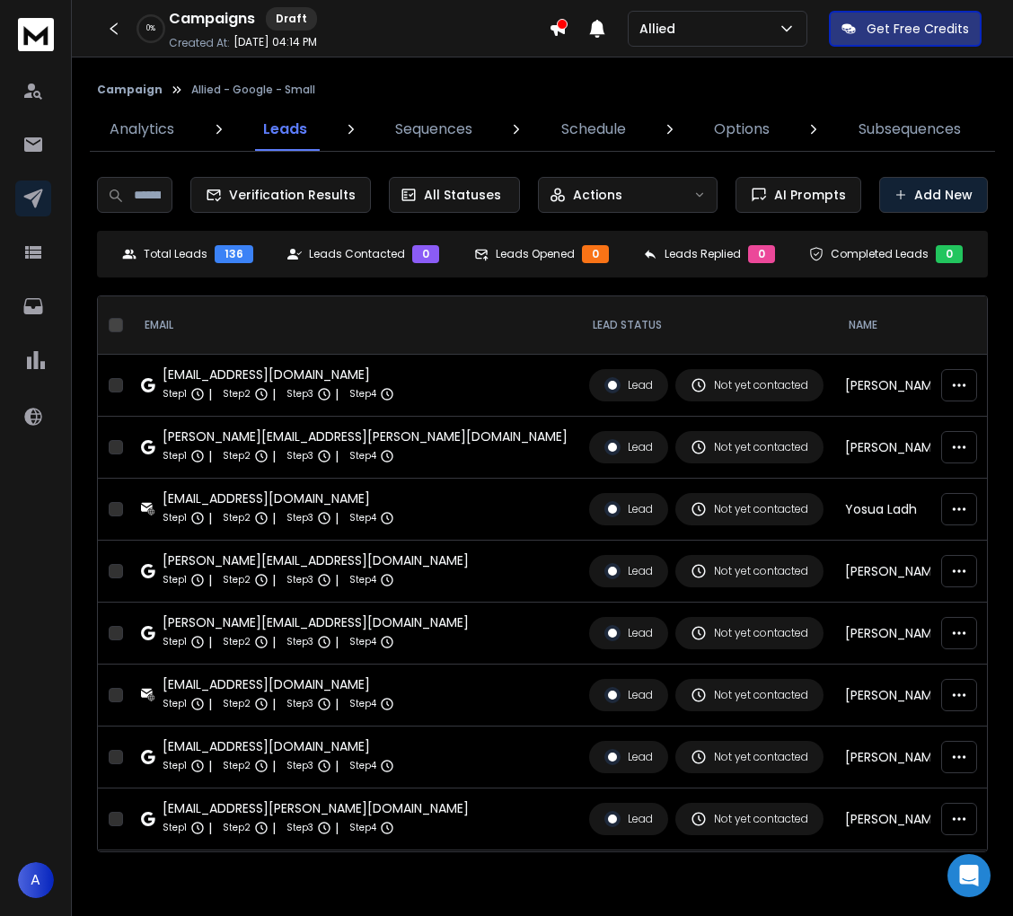
drag, startPoint x: 963, startPoint y: 202, endPoint x: 928, endPoint y: 209, distance: 35.8
click at [963, 202] on button "Add New" at bounding box center [933, 195] width 109 height 36
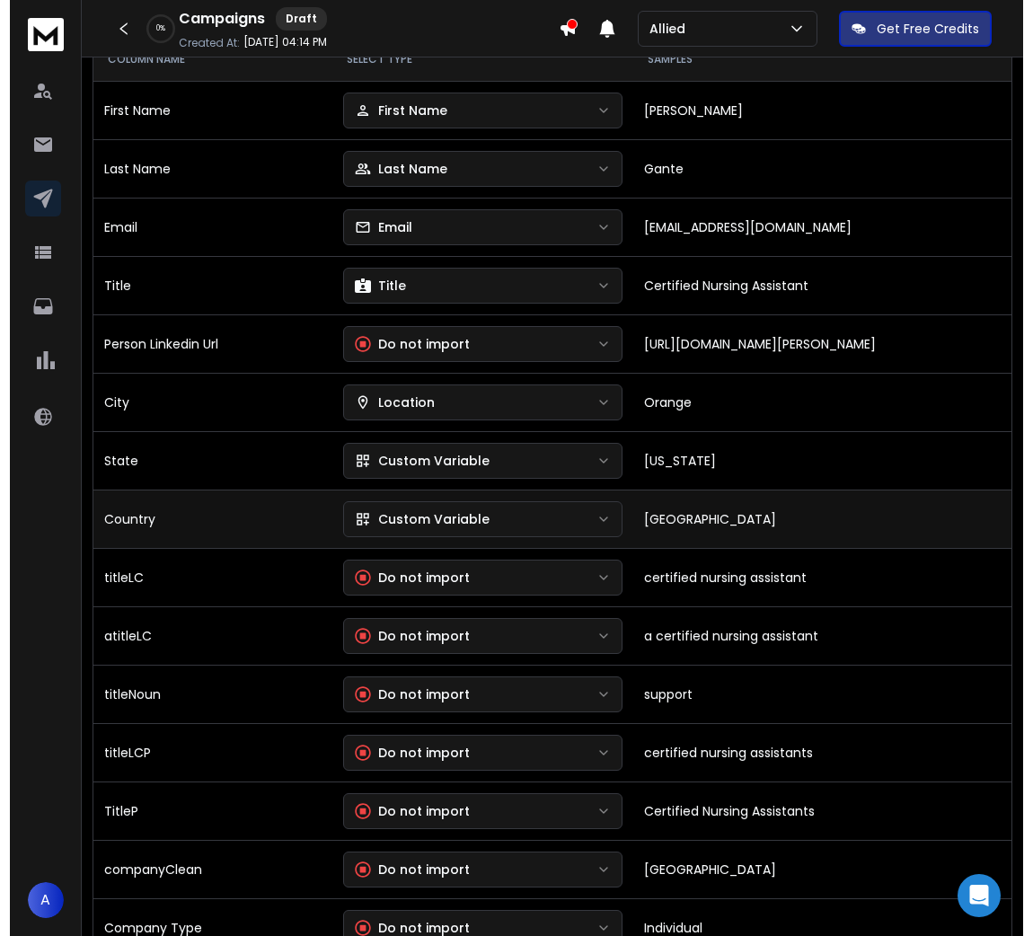
scroll to position [403, 0]
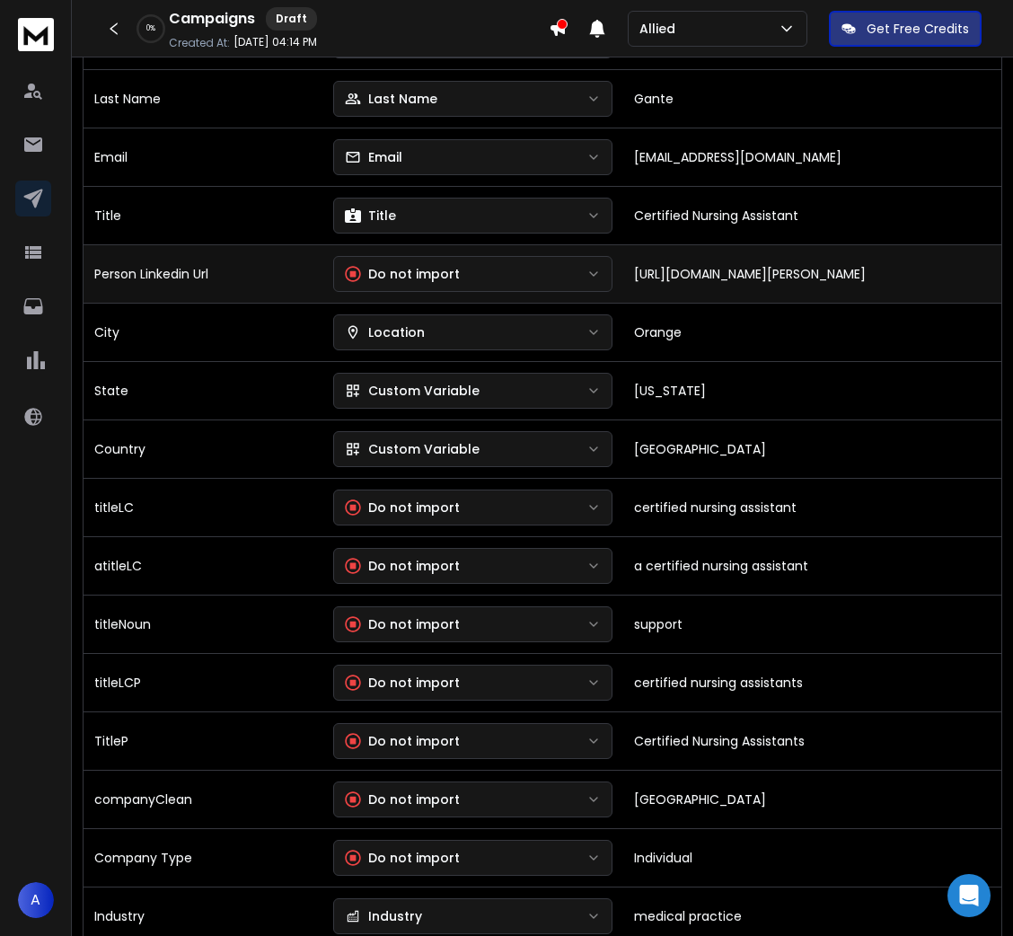
click at [472, 269] on button "Do not import" at bounding box center [472, 274] width 279 height 36
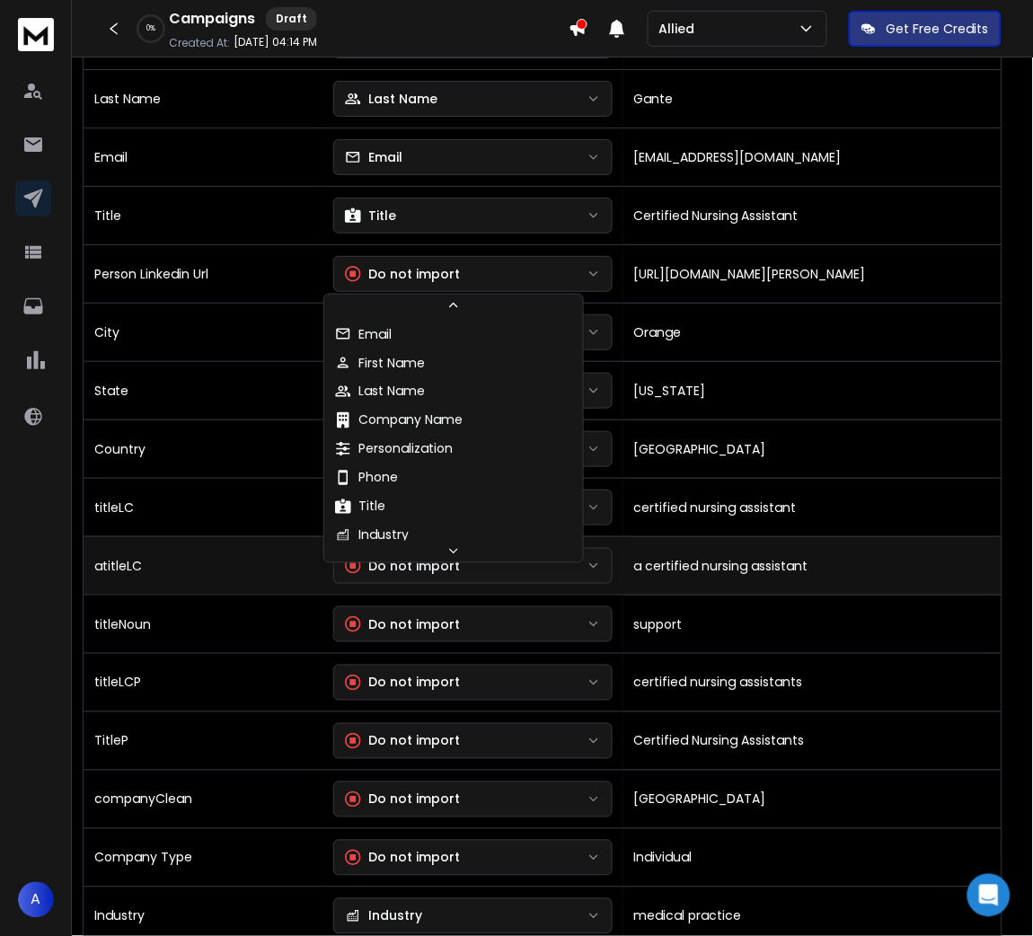
scroll to position [181, 0]
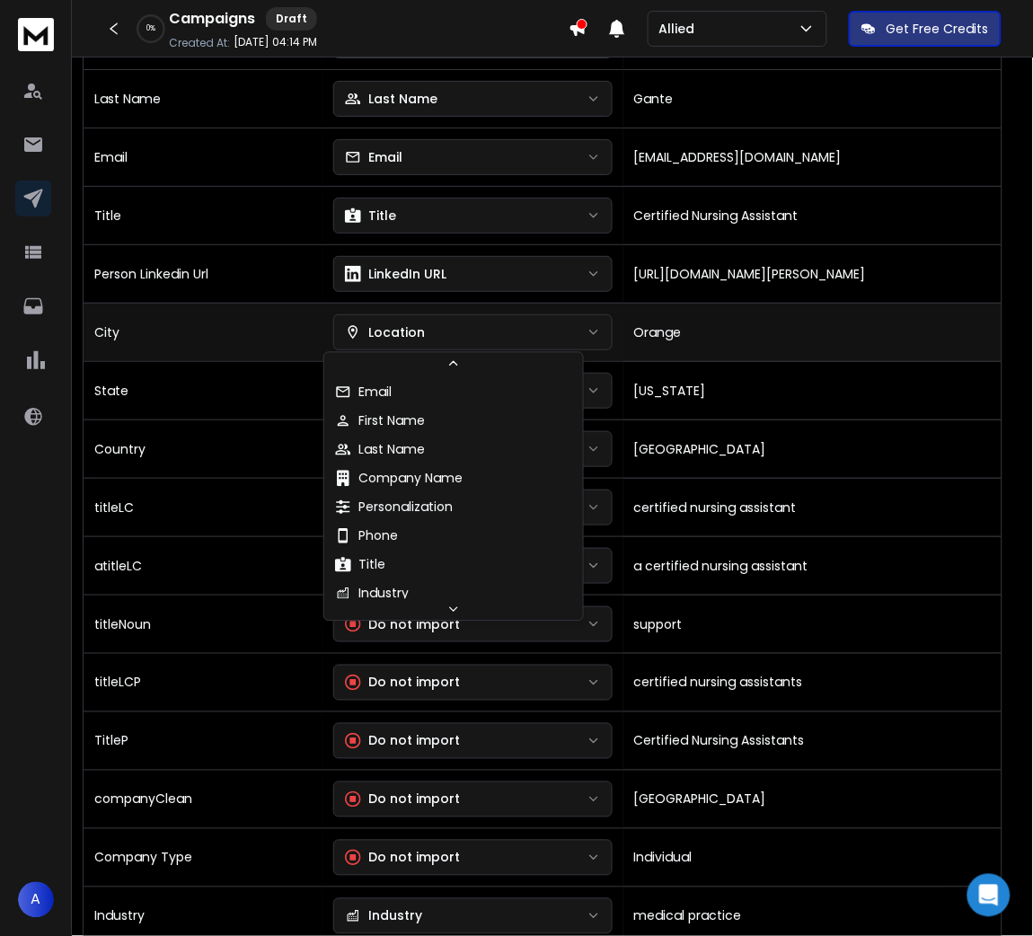
click at [438, 347] on button "Location" at bounding box center [472, 332] width 279 height 36
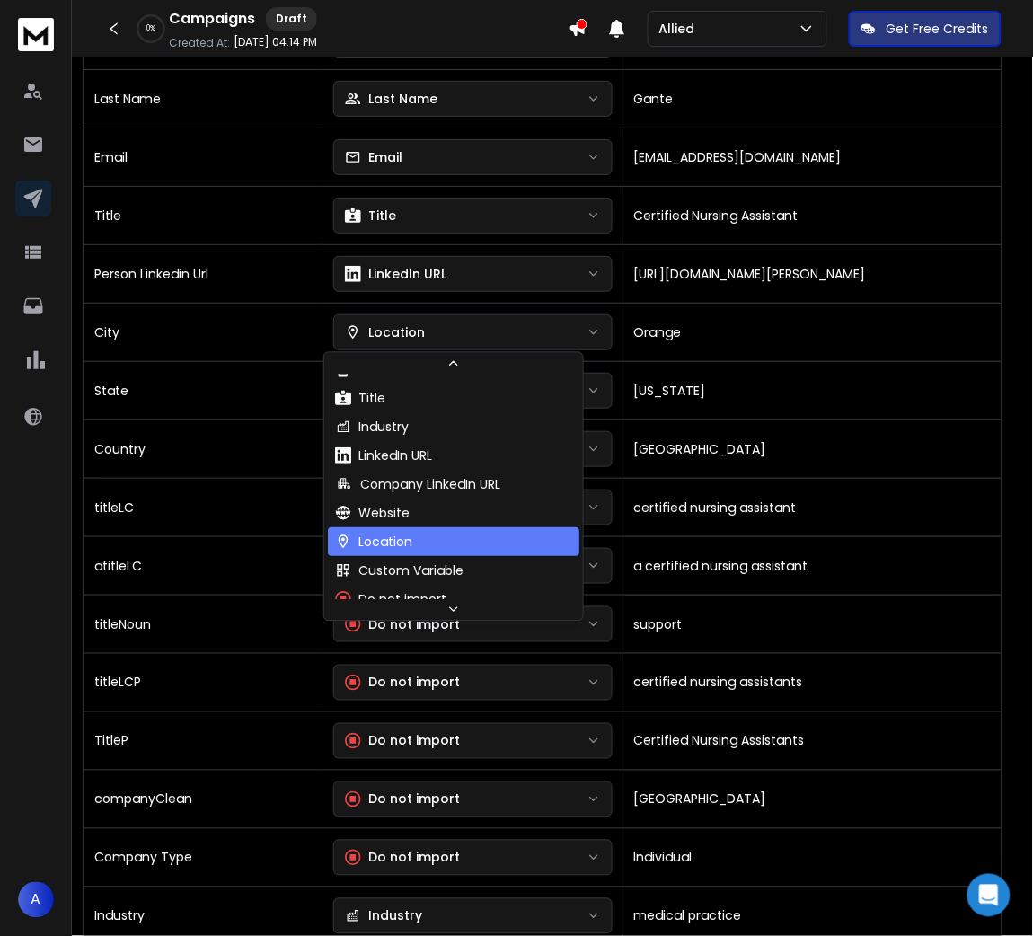
scroll to position [163, 0]
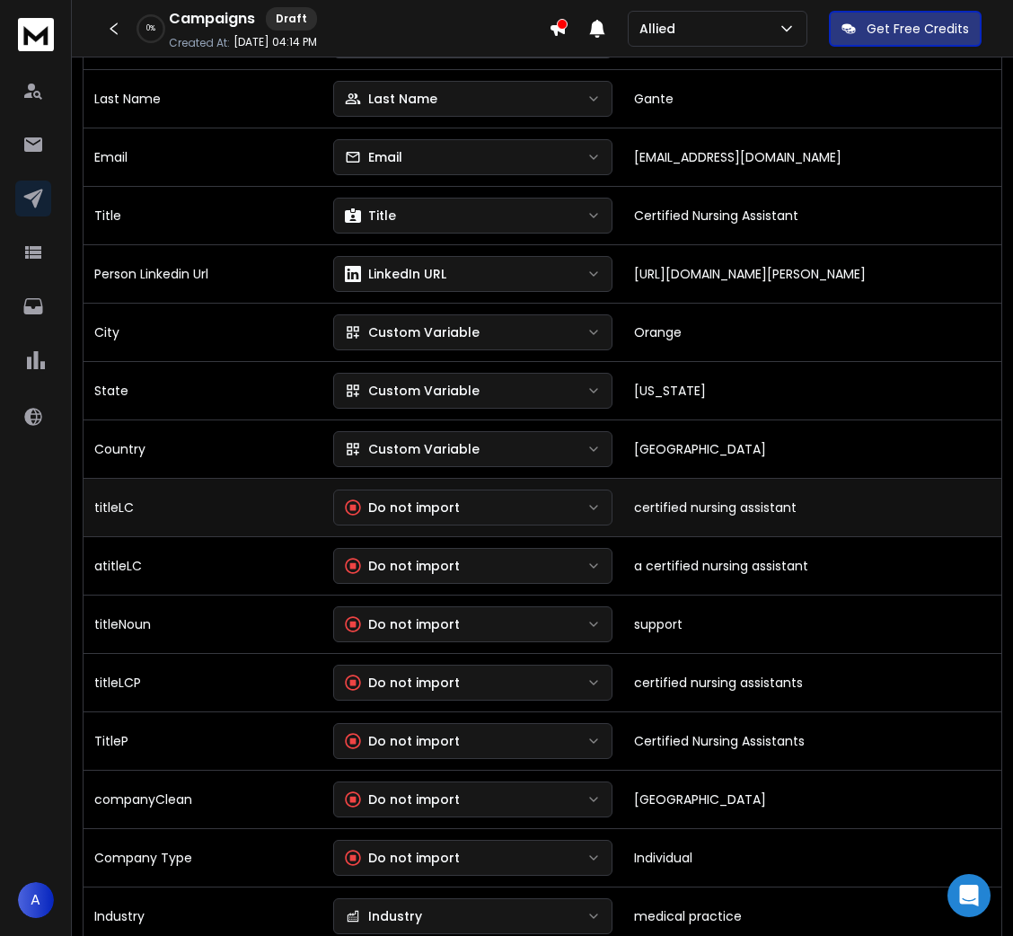
click at [455, 508] on button "Do not import" at bounding box center [472, 507] width 279 height 36
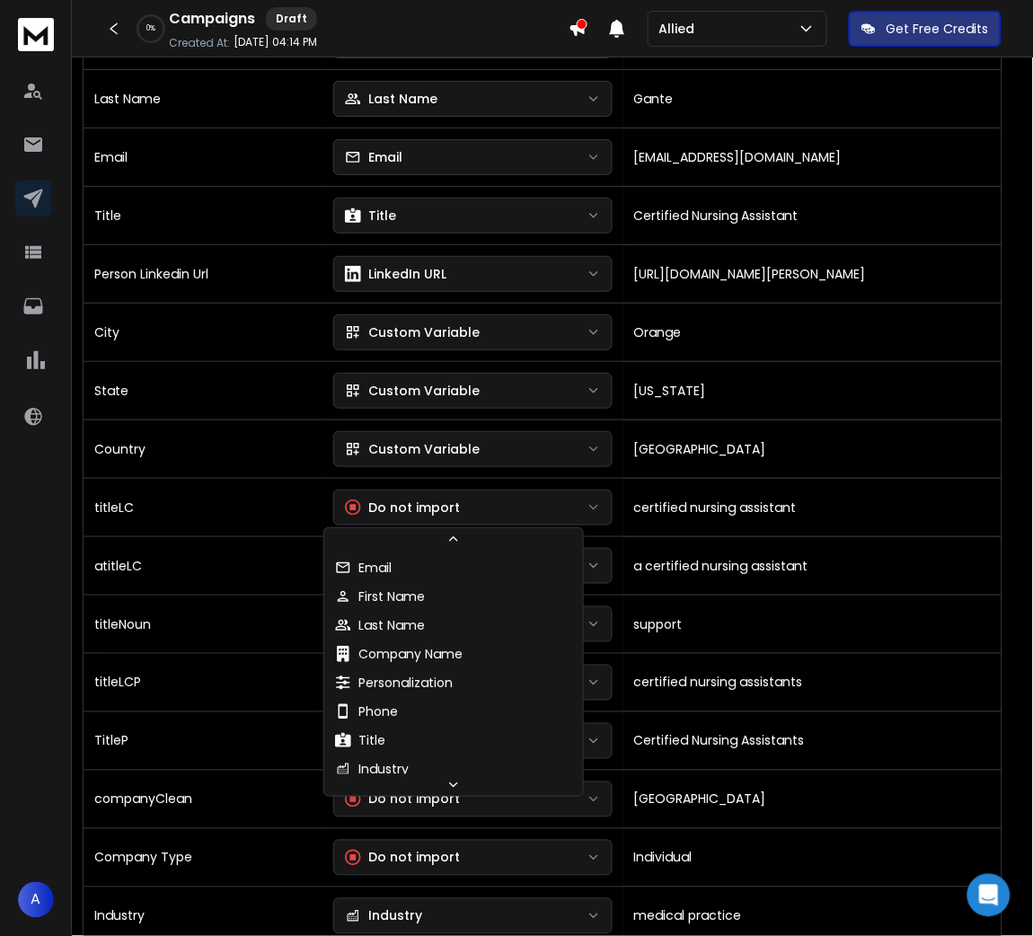
scroll to position [181, 0]
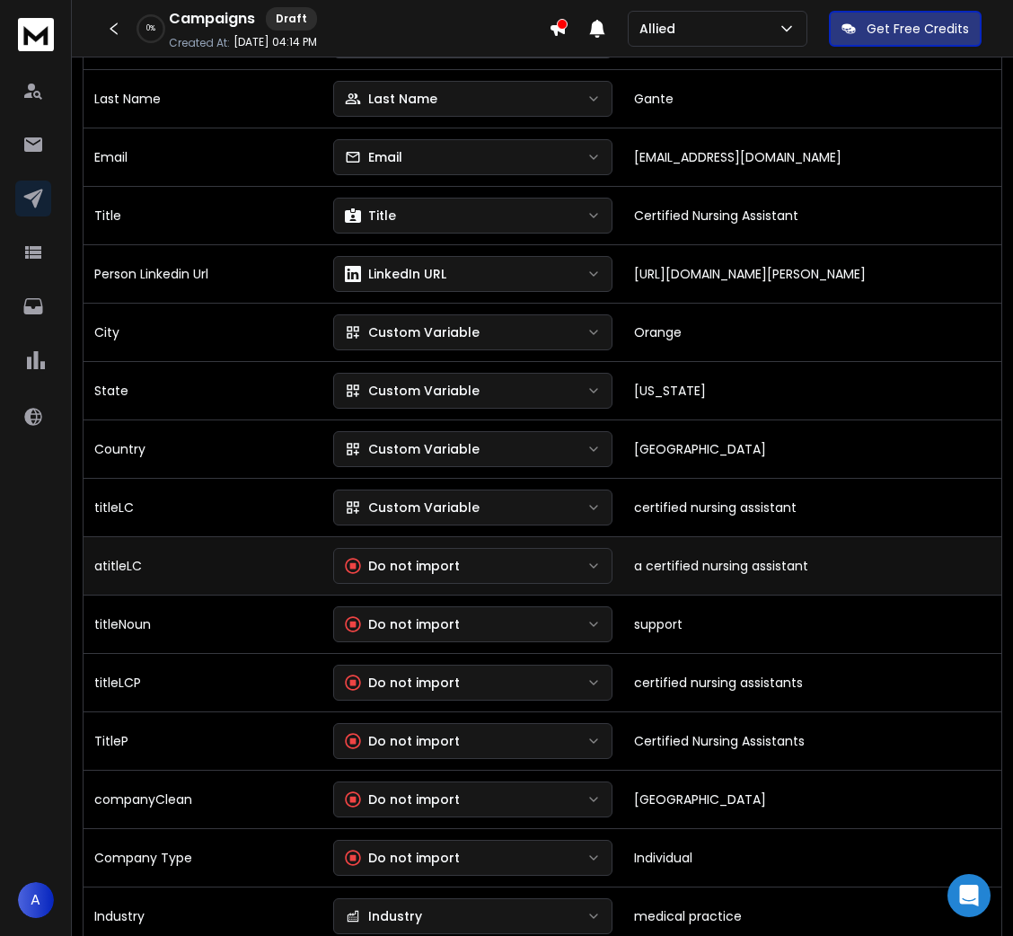
click at [454, 559] on button "Do not import" at bounding box center [472, 566] width 279 height 36
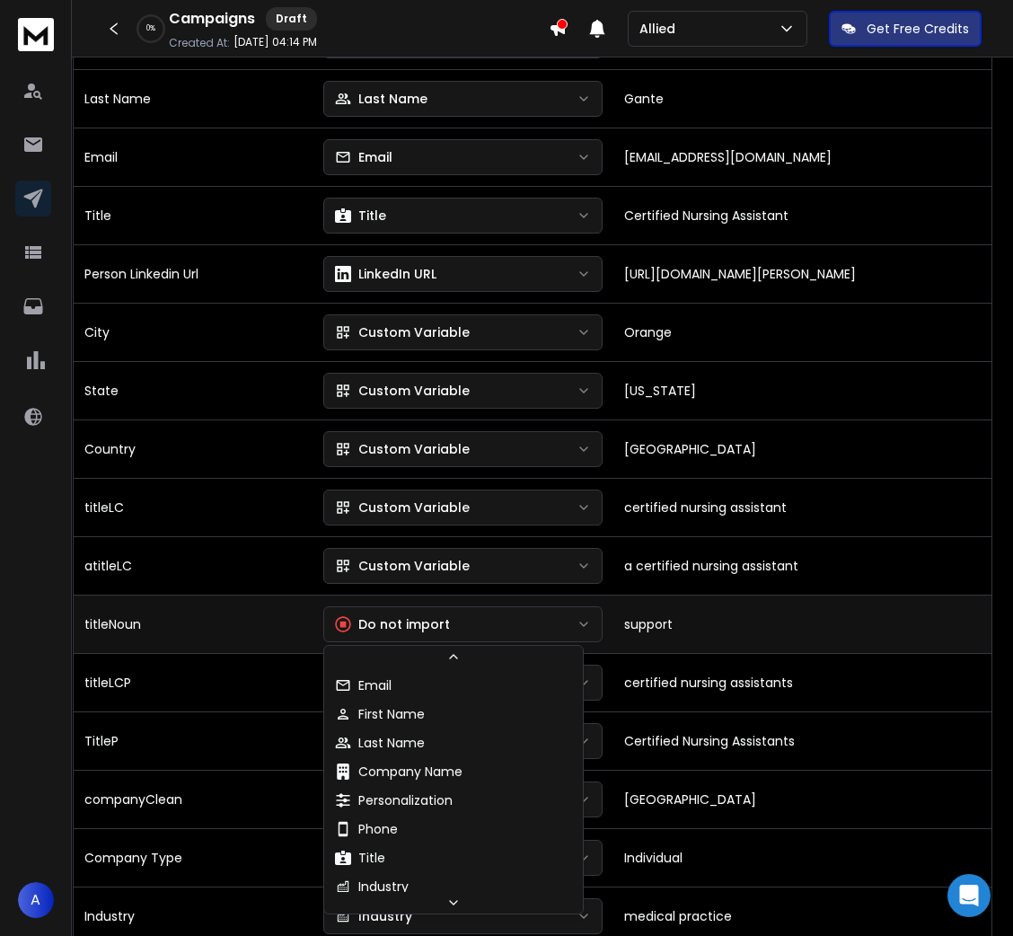
click at [454, 625] on button "Do not import" at bounding box center [462, 624] width 279 height 36
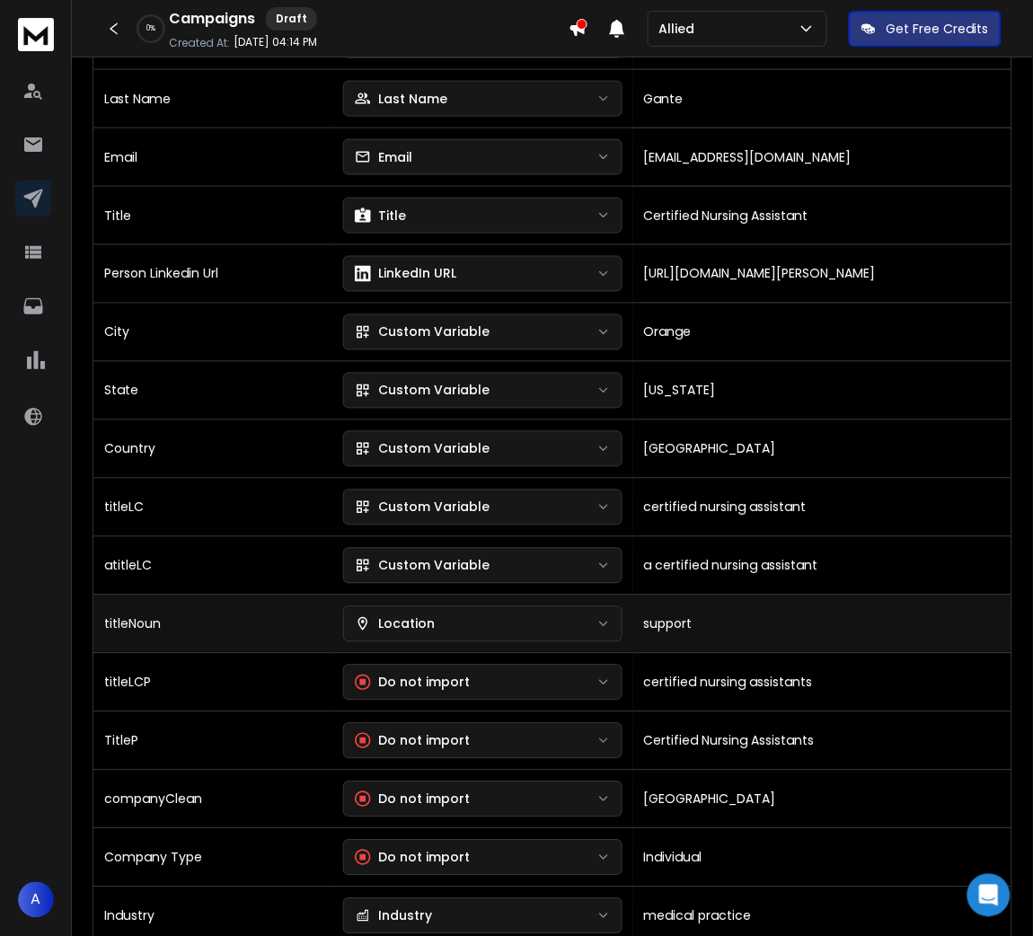
click at [430, 621] on button "Location" at bounding box center [482, 624] width 279 height 36
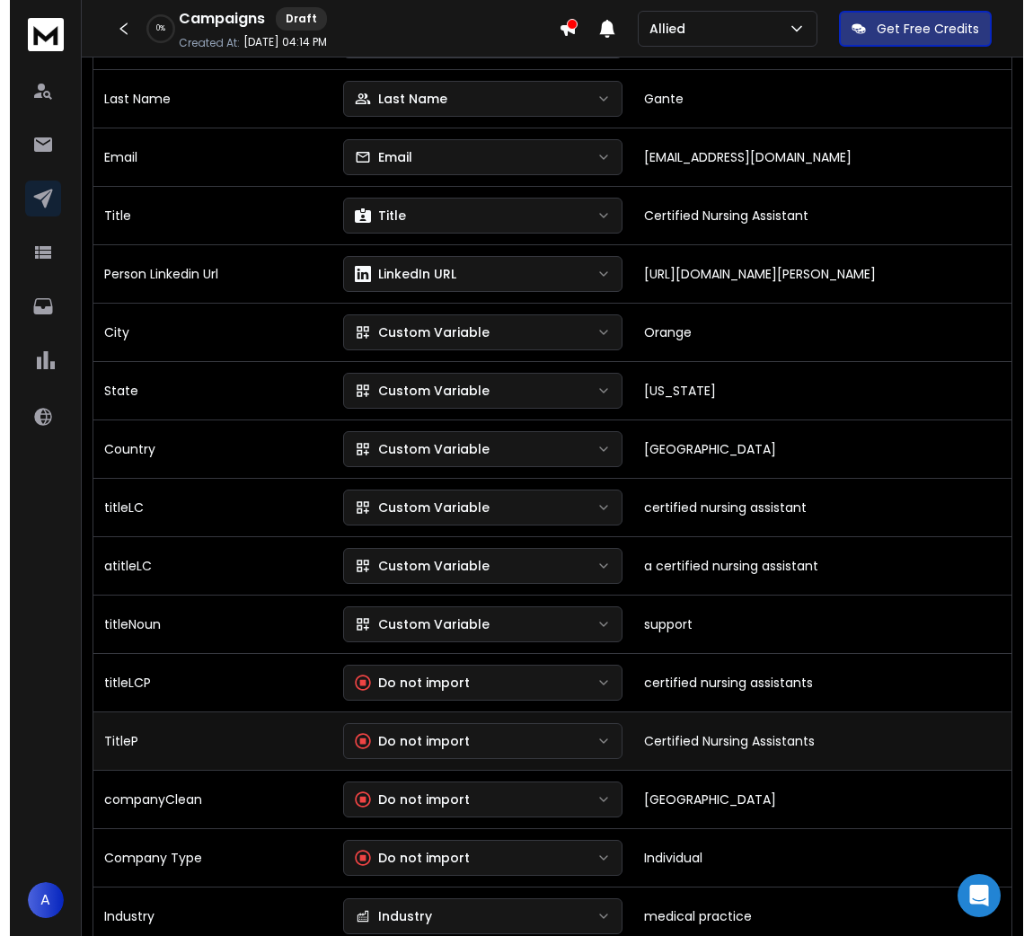
scroll to position [539, 0]
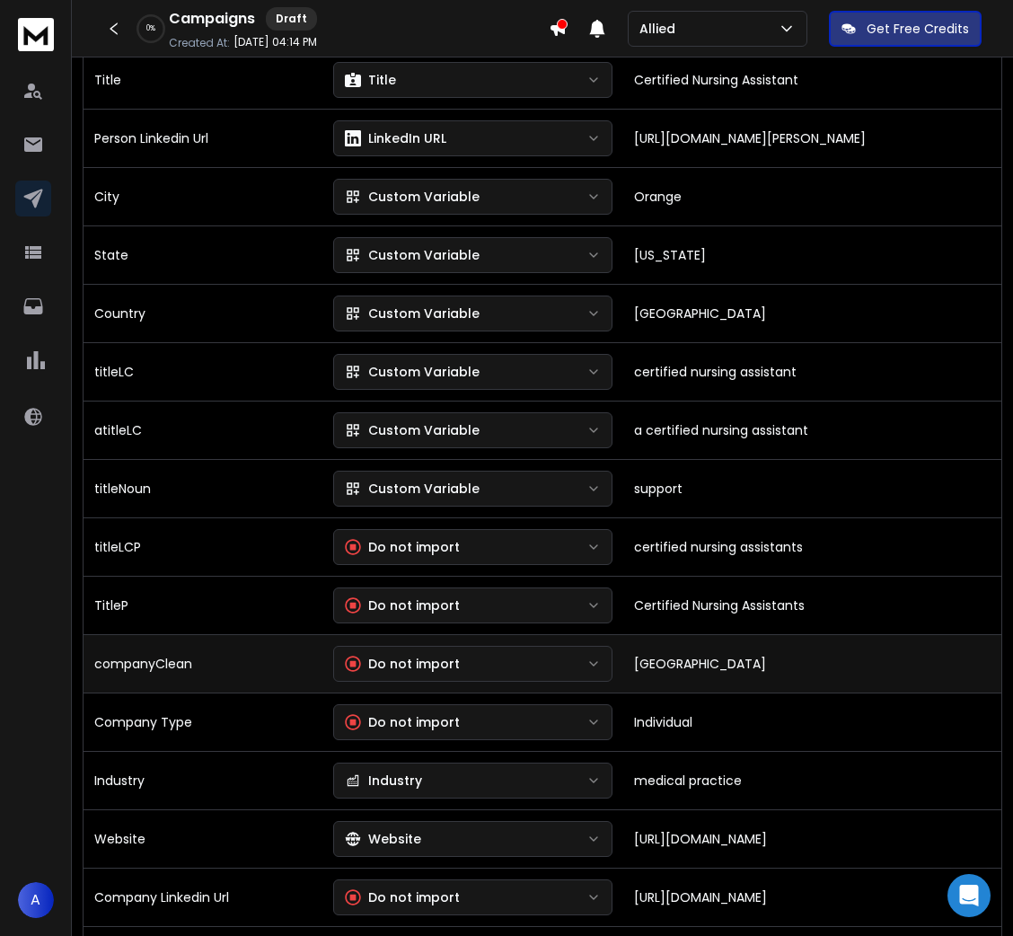
click at [454, 666] on button "Do not import" at bounding box center [472, 664] width 279 height 36
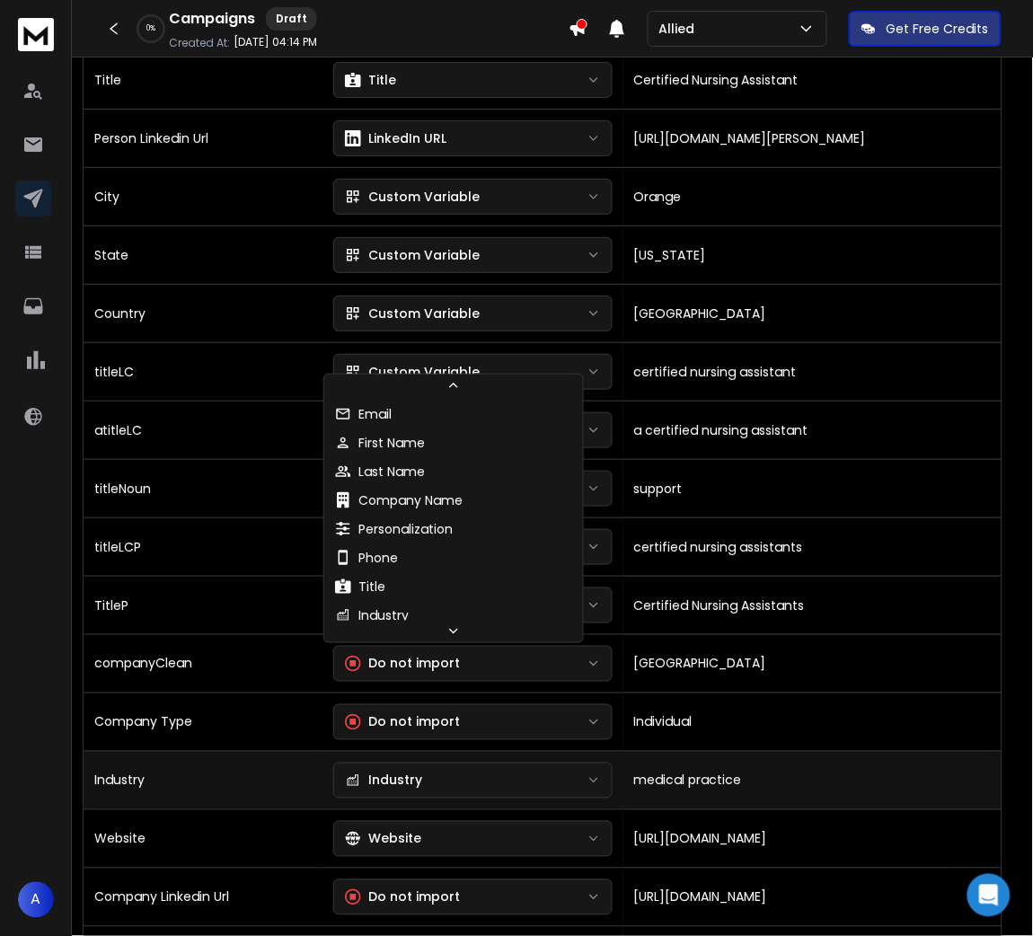
scroll to position [181, 0]
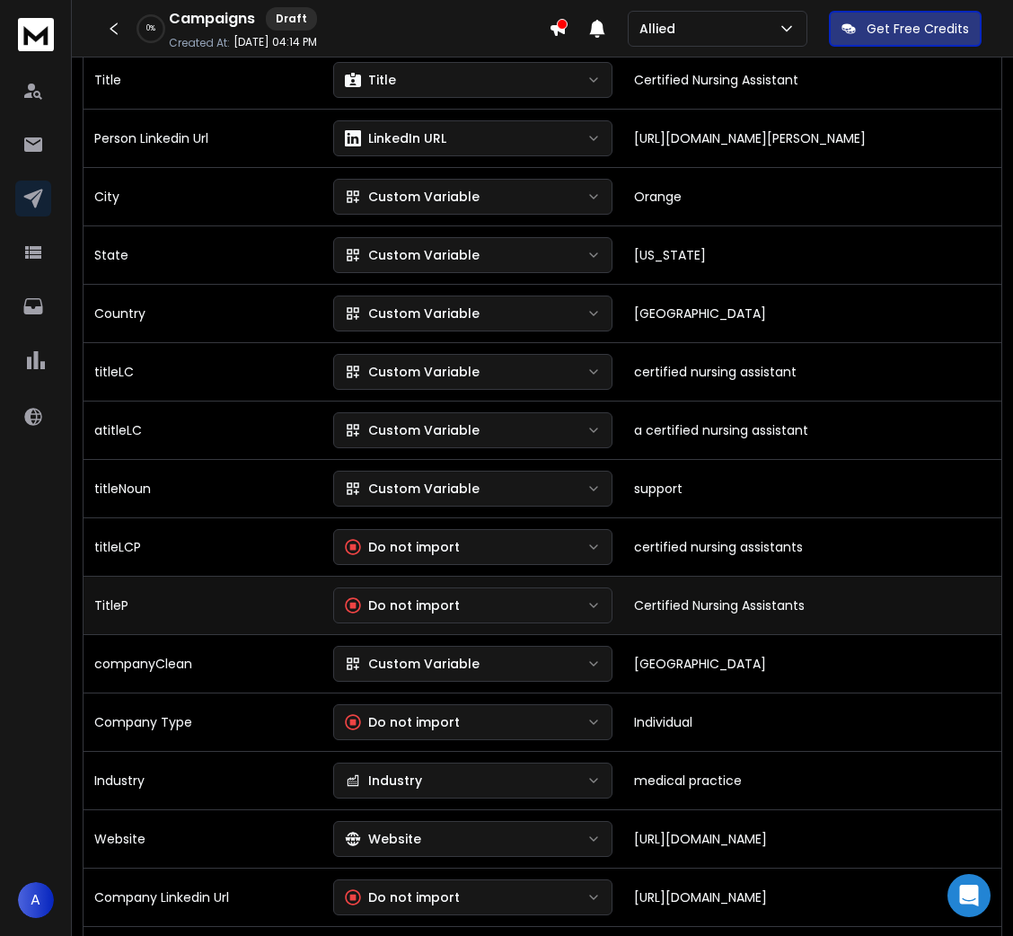
click at [477, 625] on td "Do not import" at bounding box center [472, 605] width 301 height 58
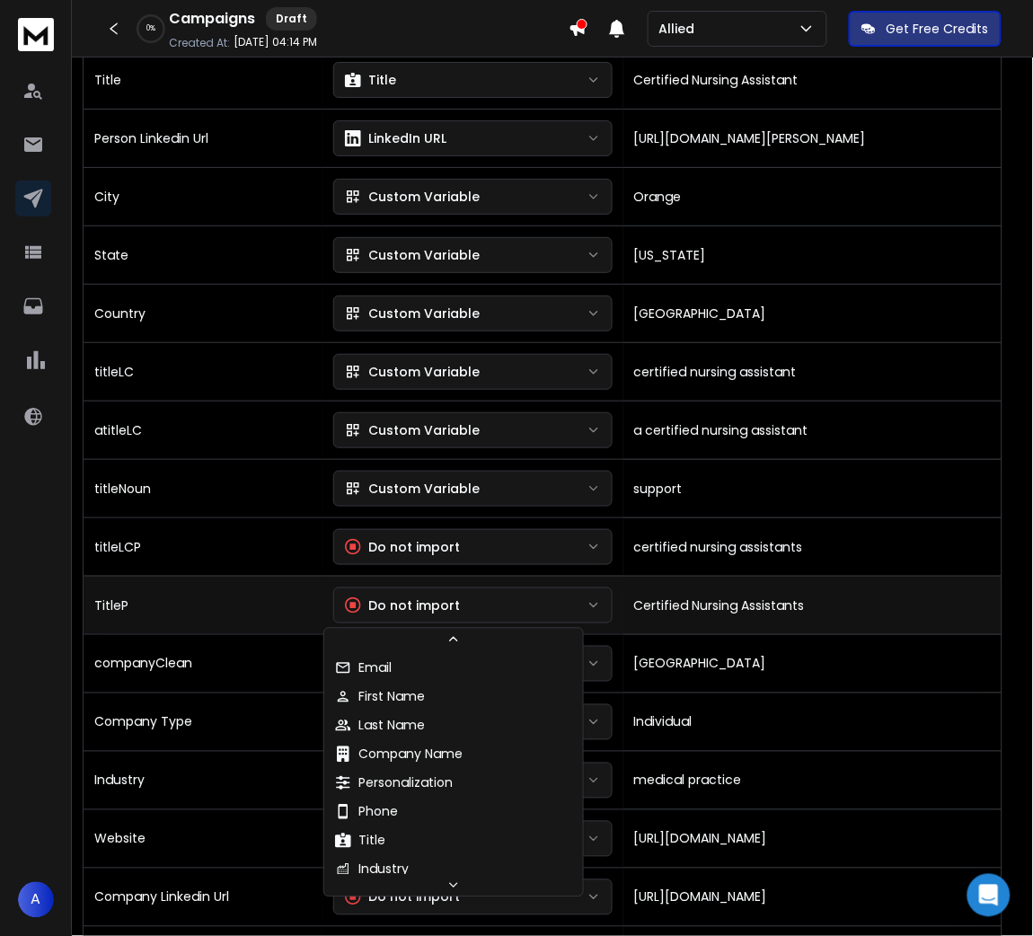
click at [475, 619] on button "Do not import" at bounding box center [472, 605] width 279 height 36
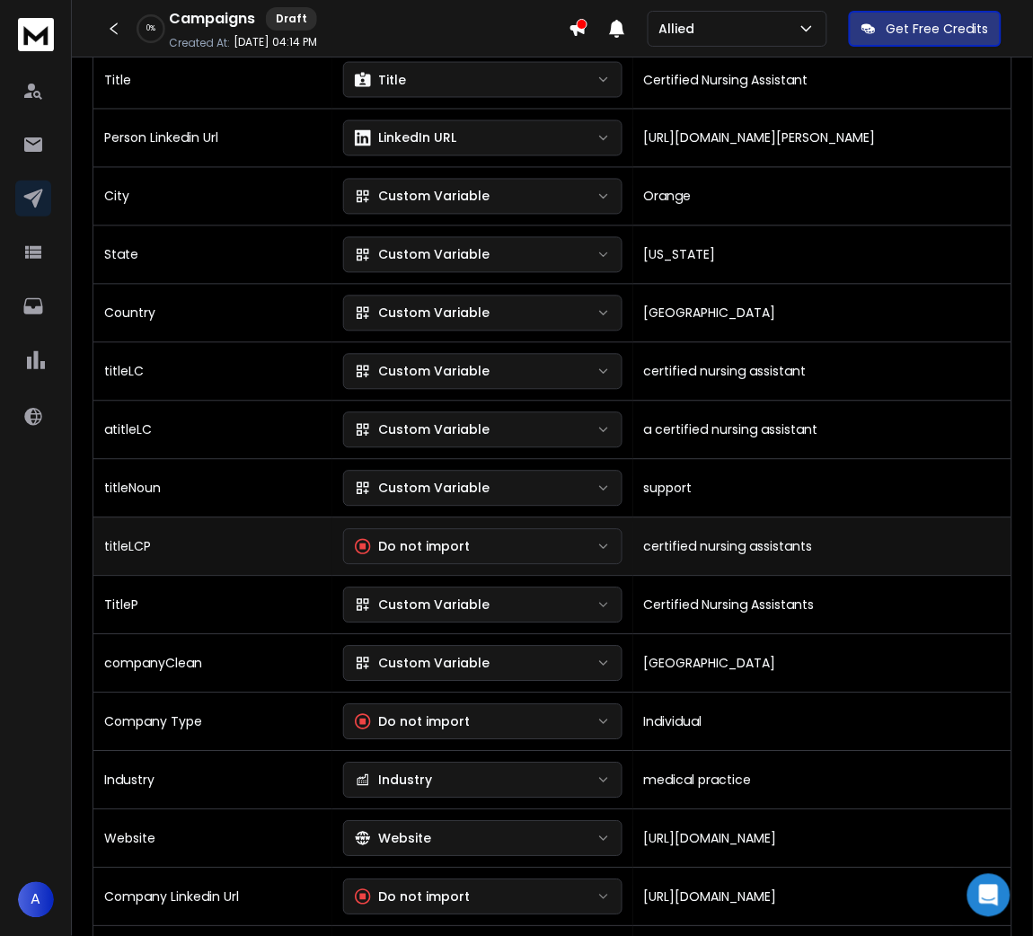
click at [432, 551] on div "Do not import" at bounding box center [412, 547] width 115 height 18
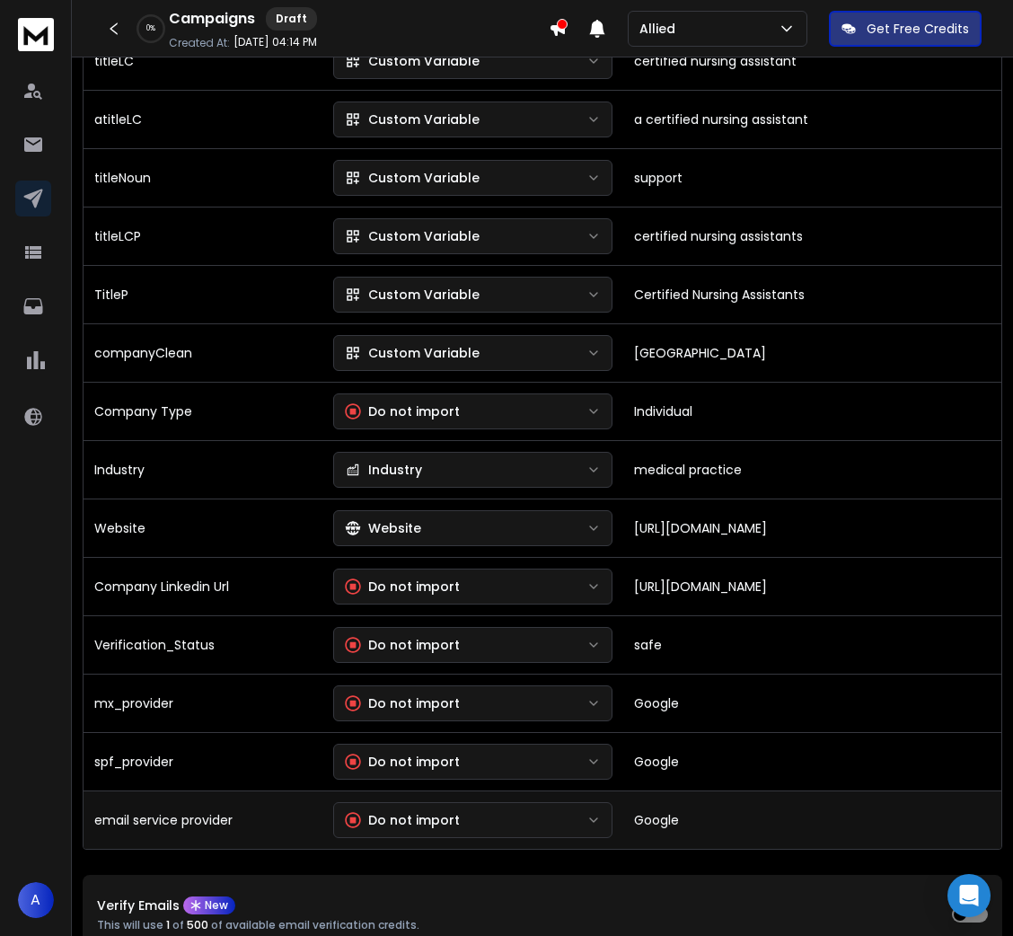
scroll to position [1035, 0]
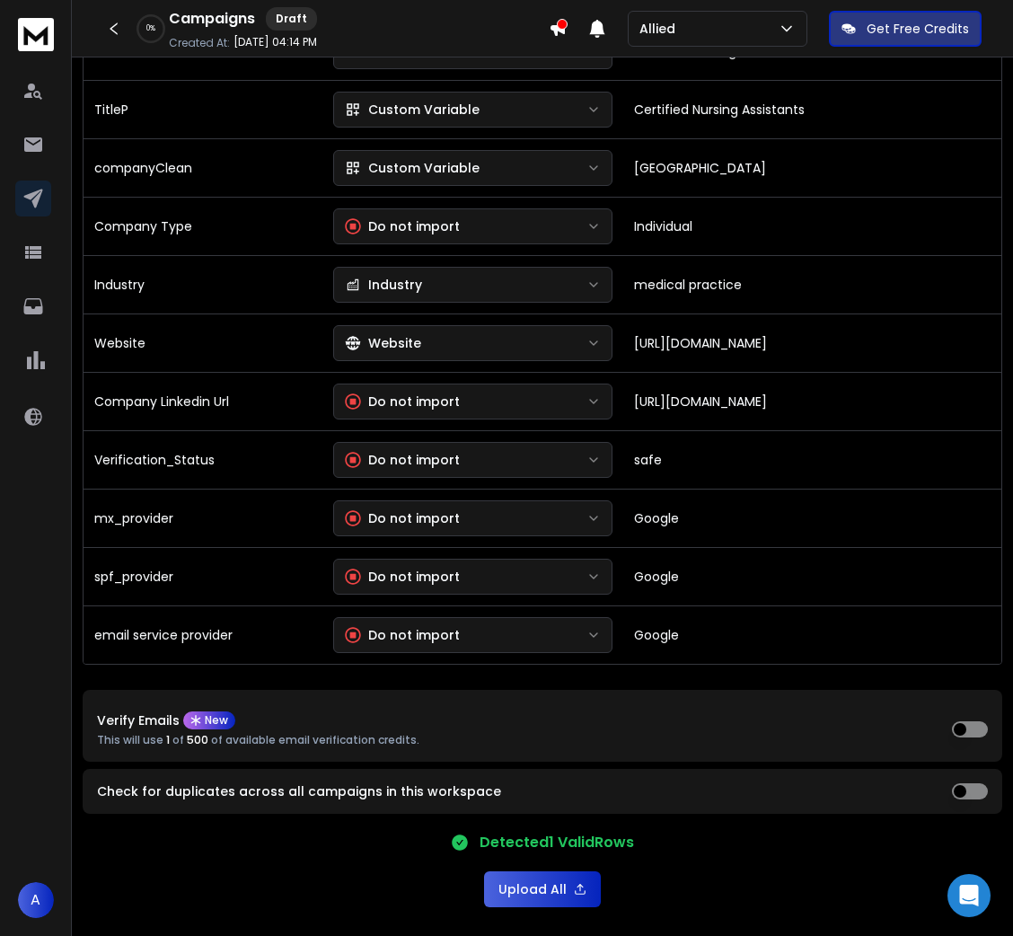
click at [522, 831] on button "Upload All" at bounding box center [542, 889] width 117 height 36
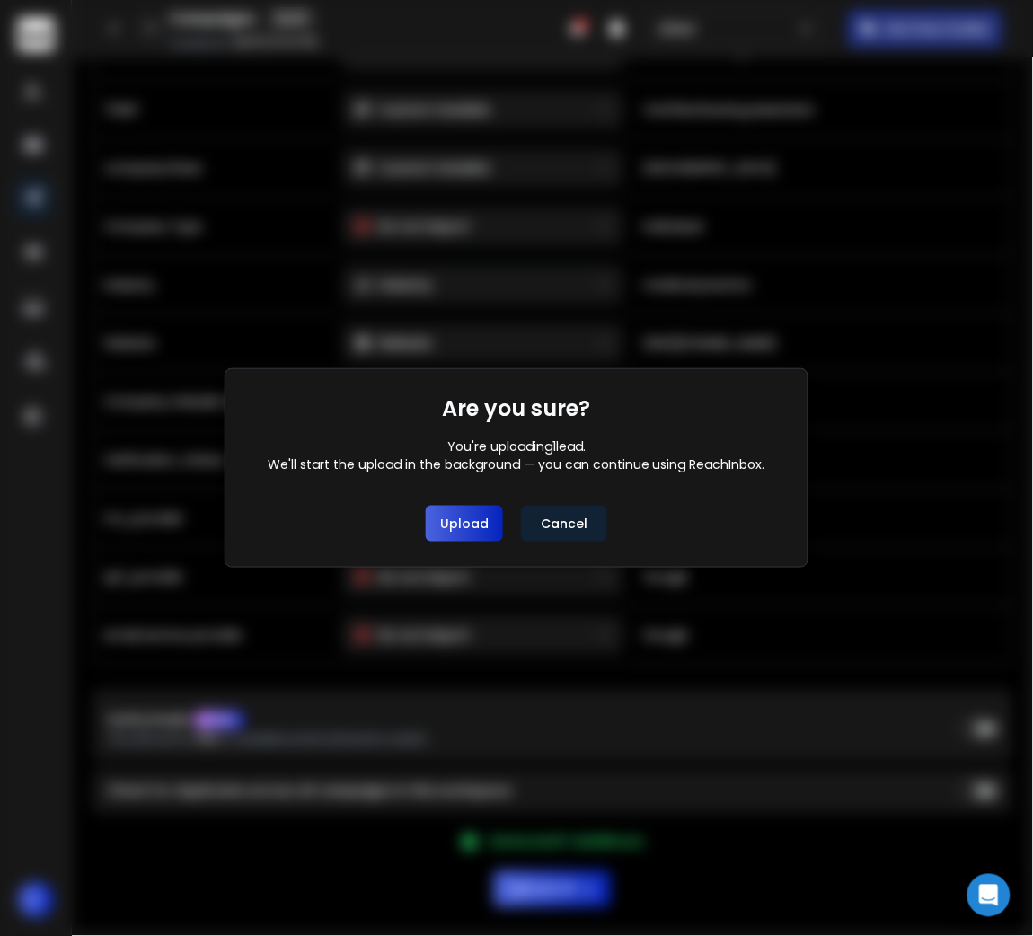
click at [450, 530] on button "Upload" at bounding box center [464, 524] width 77 height 36
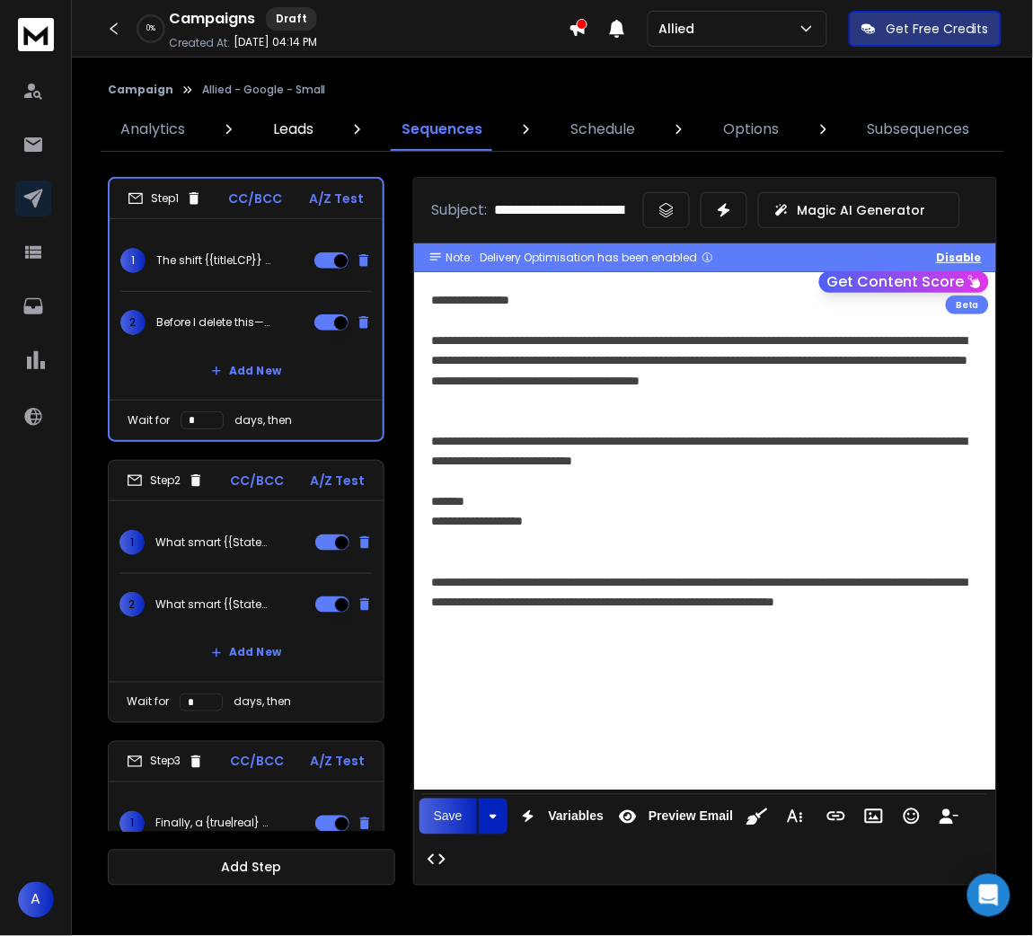
click at [308, 111] on link "Leads" at bounding box center [293, 129] width 62 height 43
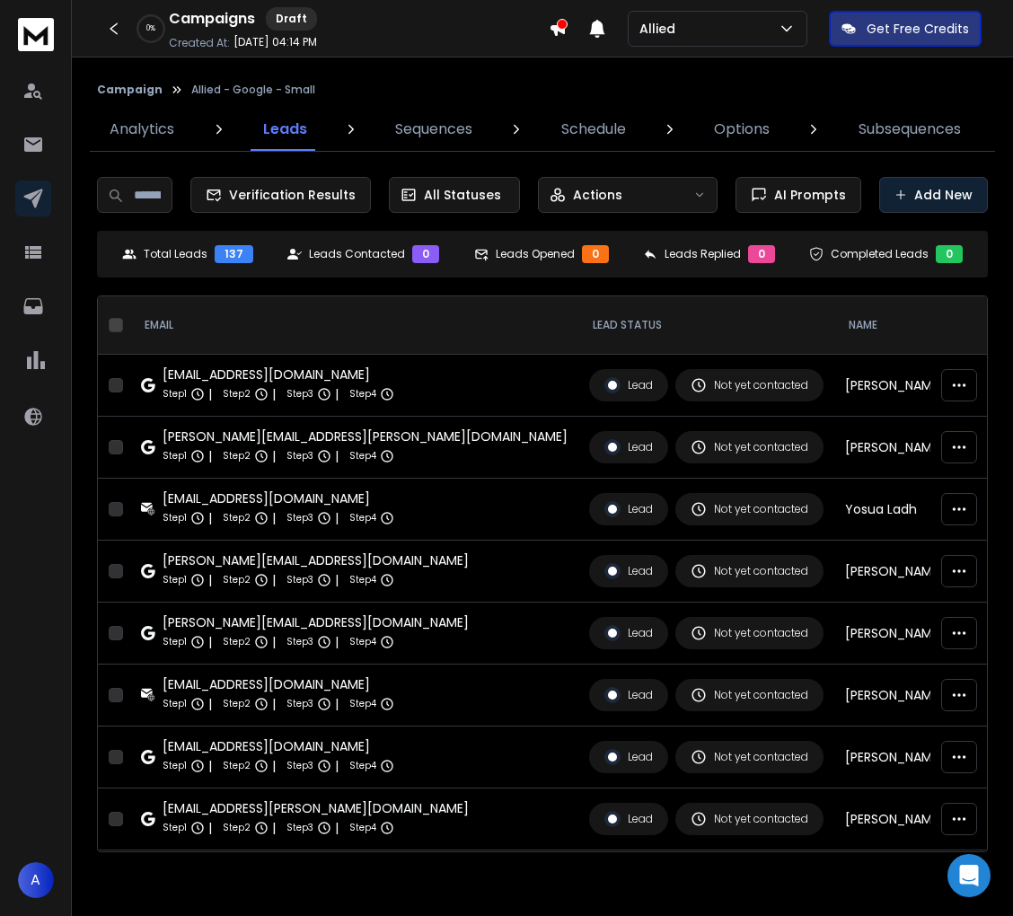
click at [942, 182] on button "Add New" at bounding box center [933, 195] width 109 height 36
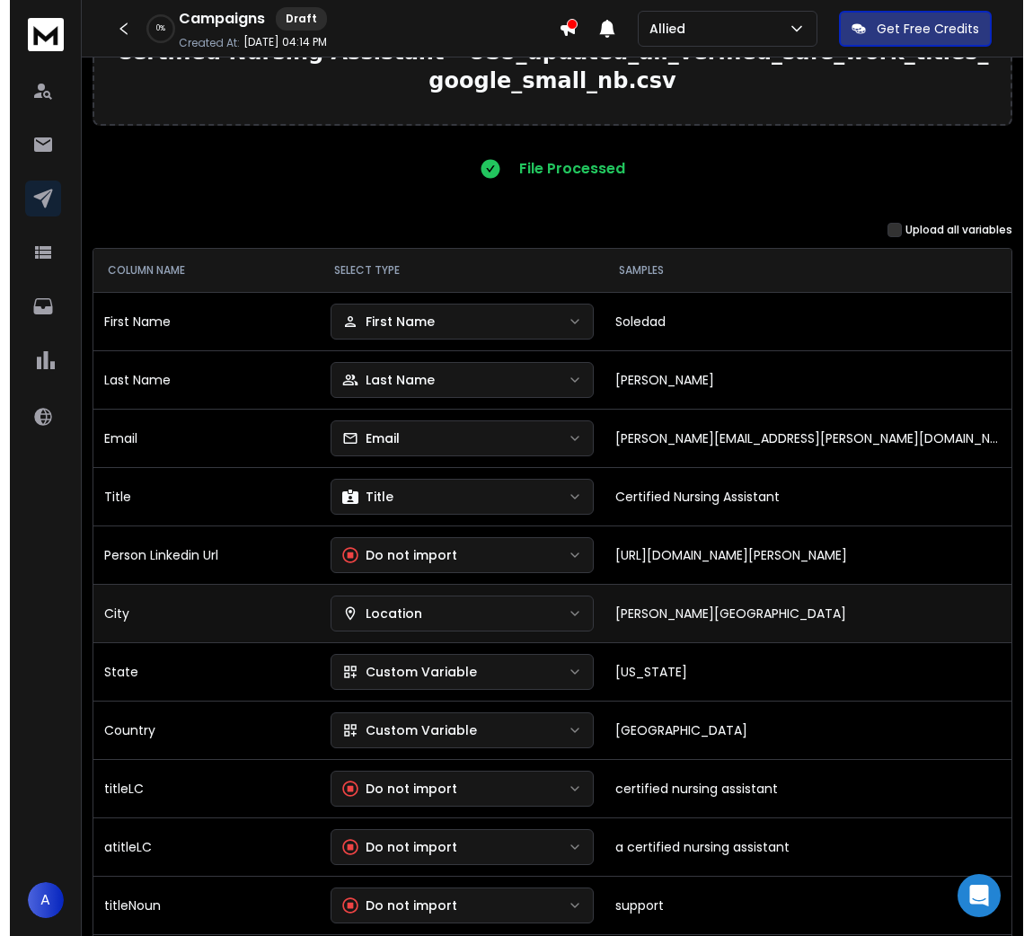
scroll to position [403, 0]
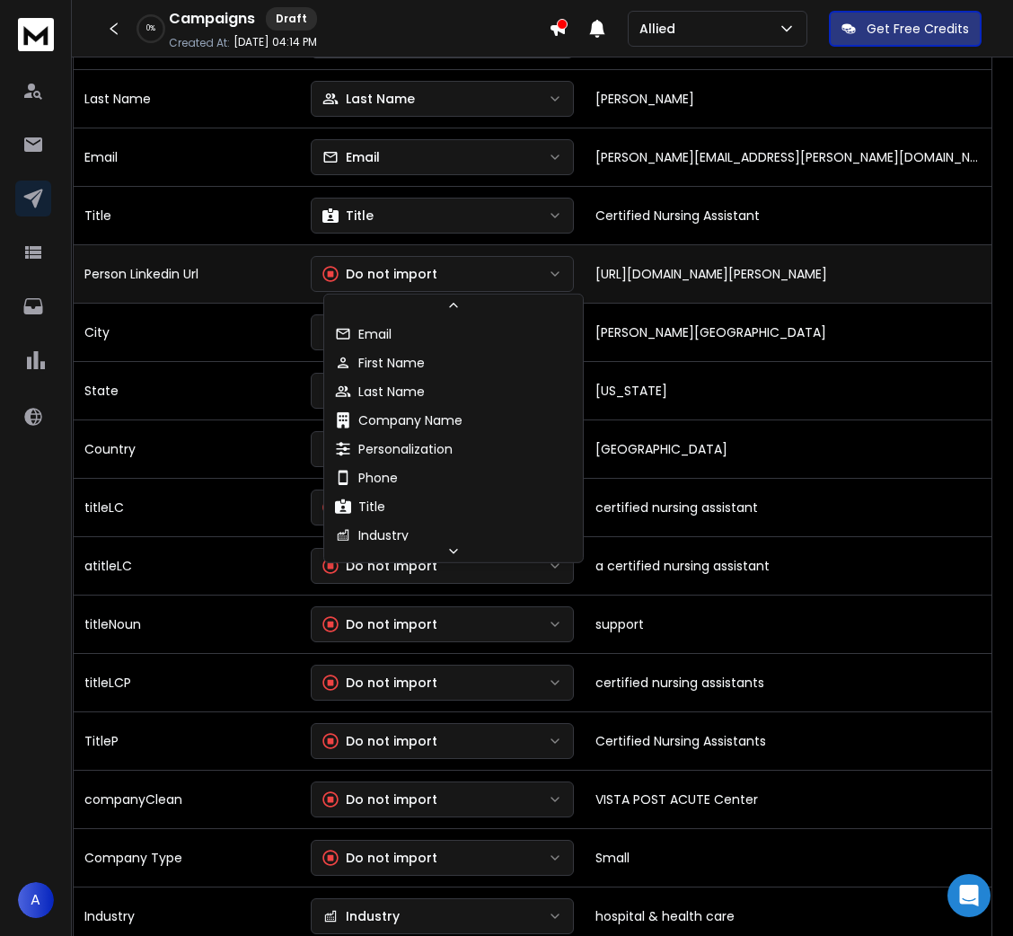
click at [467, 279] on button "Do not import" at bounding box center [442, 274] width 263 height 36
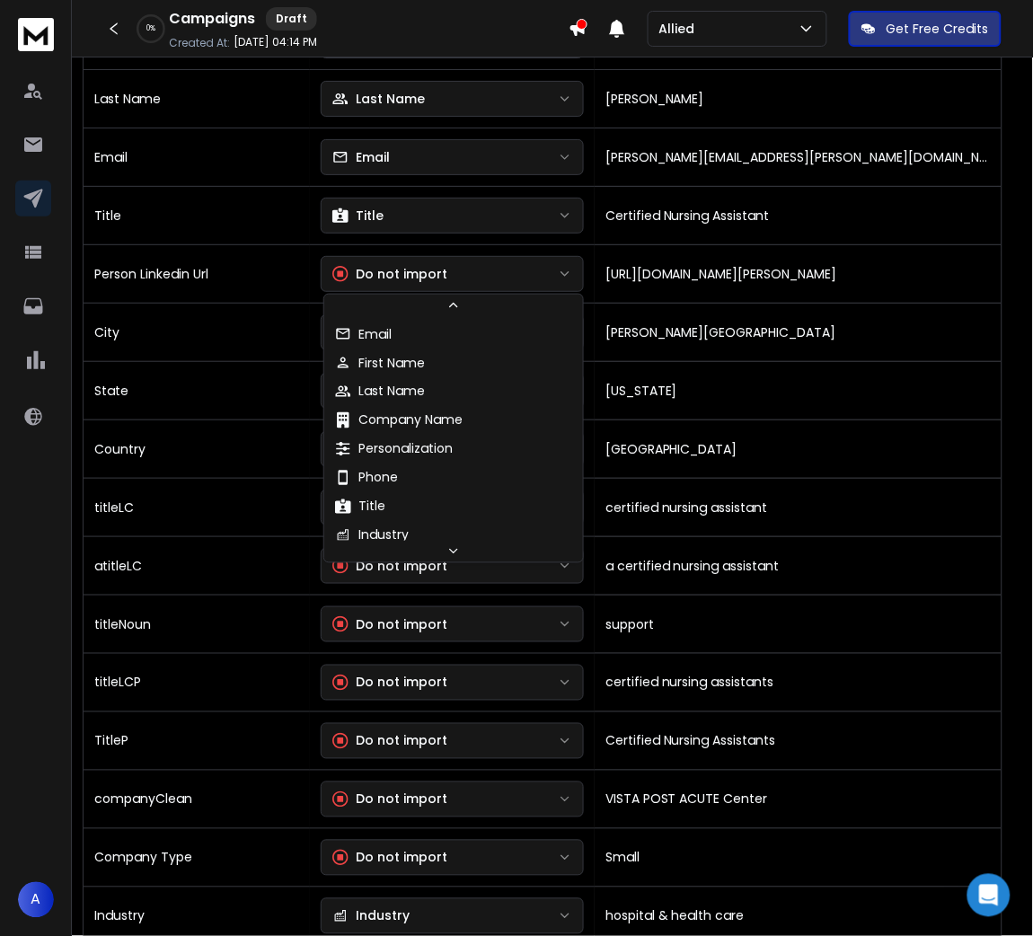
scroll to position [181, 0]
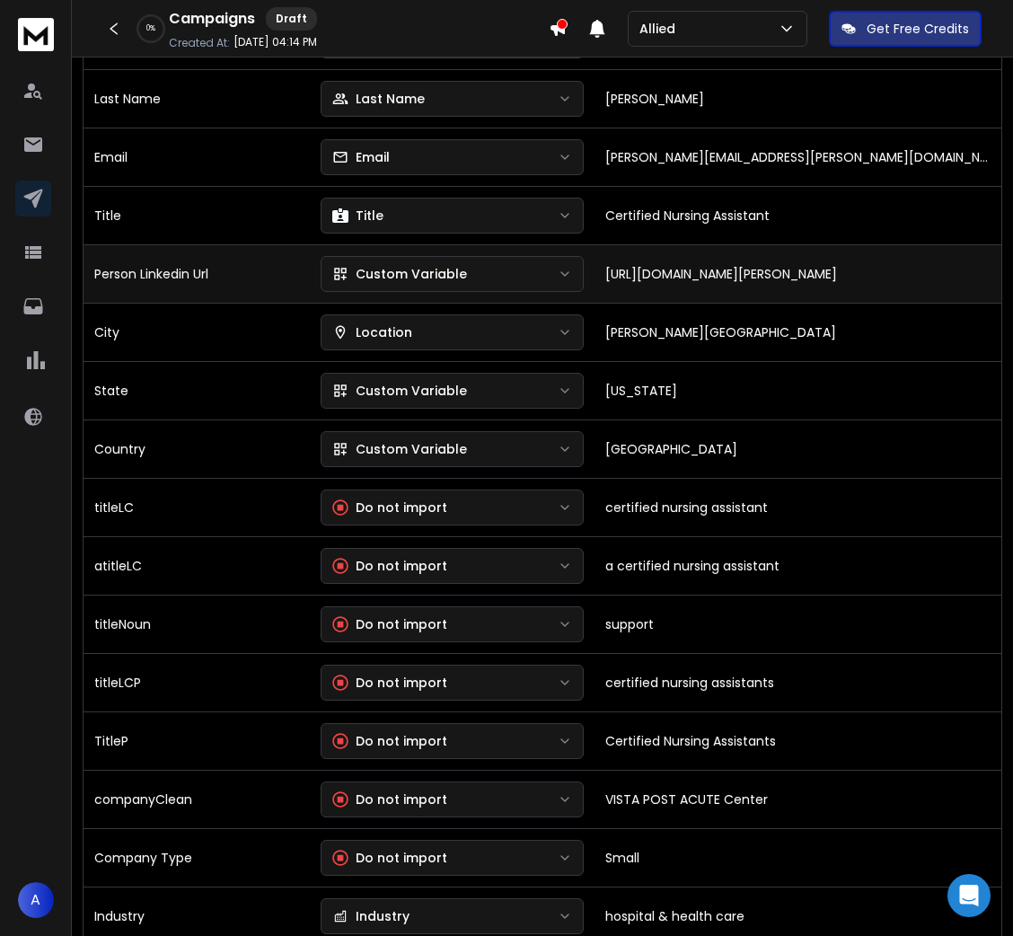
click at [448, 250] on td "Custom Variable" at bounding box center [452, 273] width 285 height 58
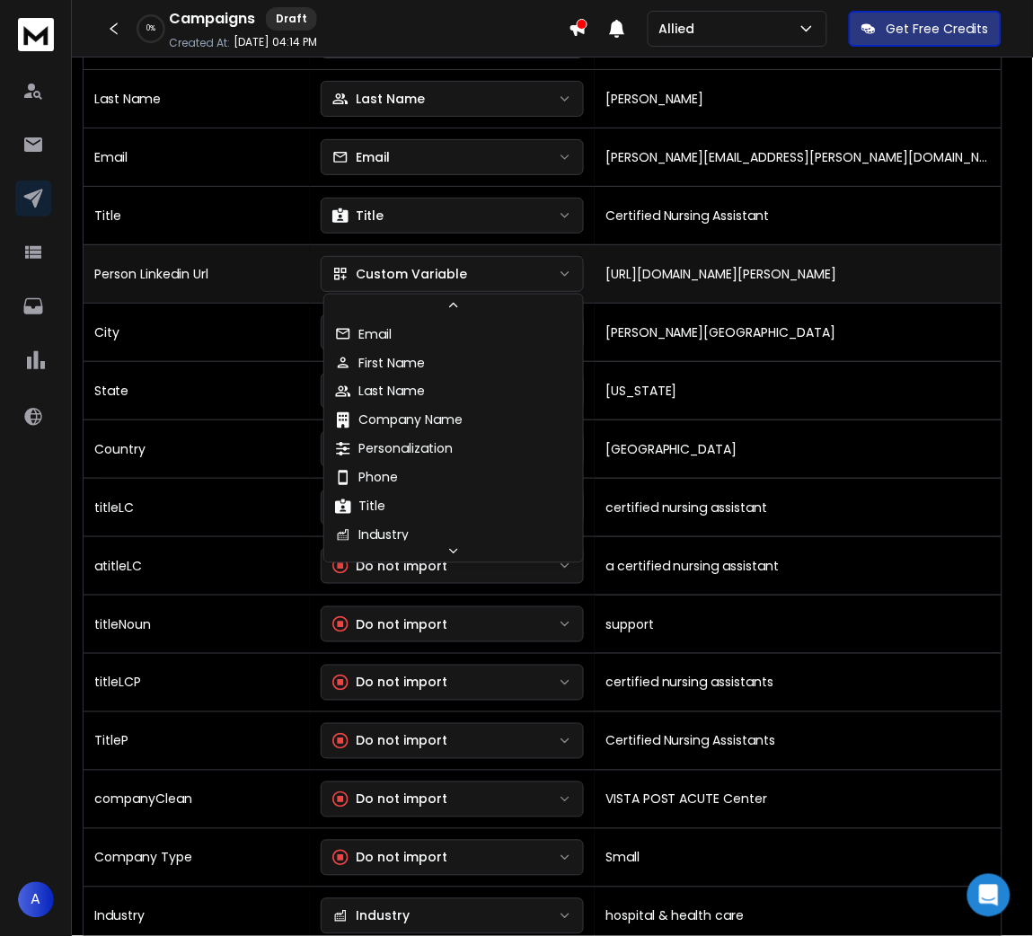
click at [459, 277] on div "Custom Variable" at bounding box center [399, 274] width 135 height 18
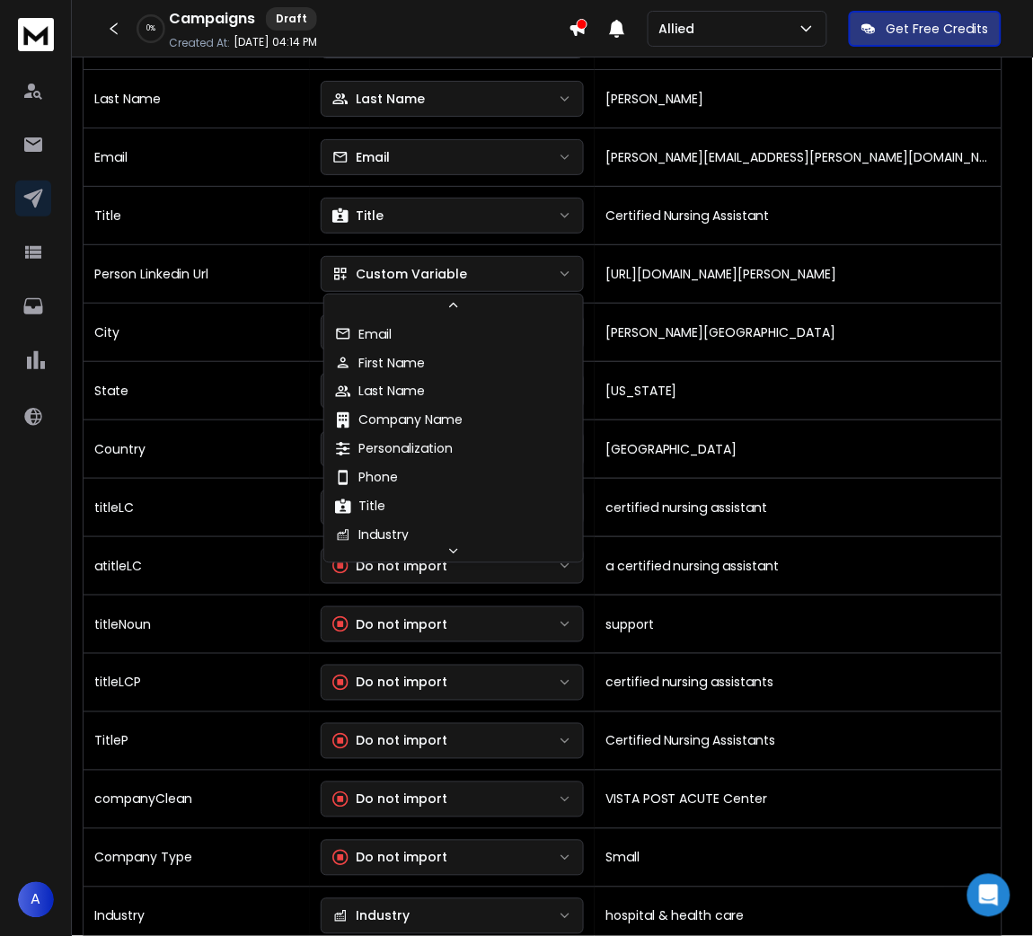
scroll to position [153, 0]
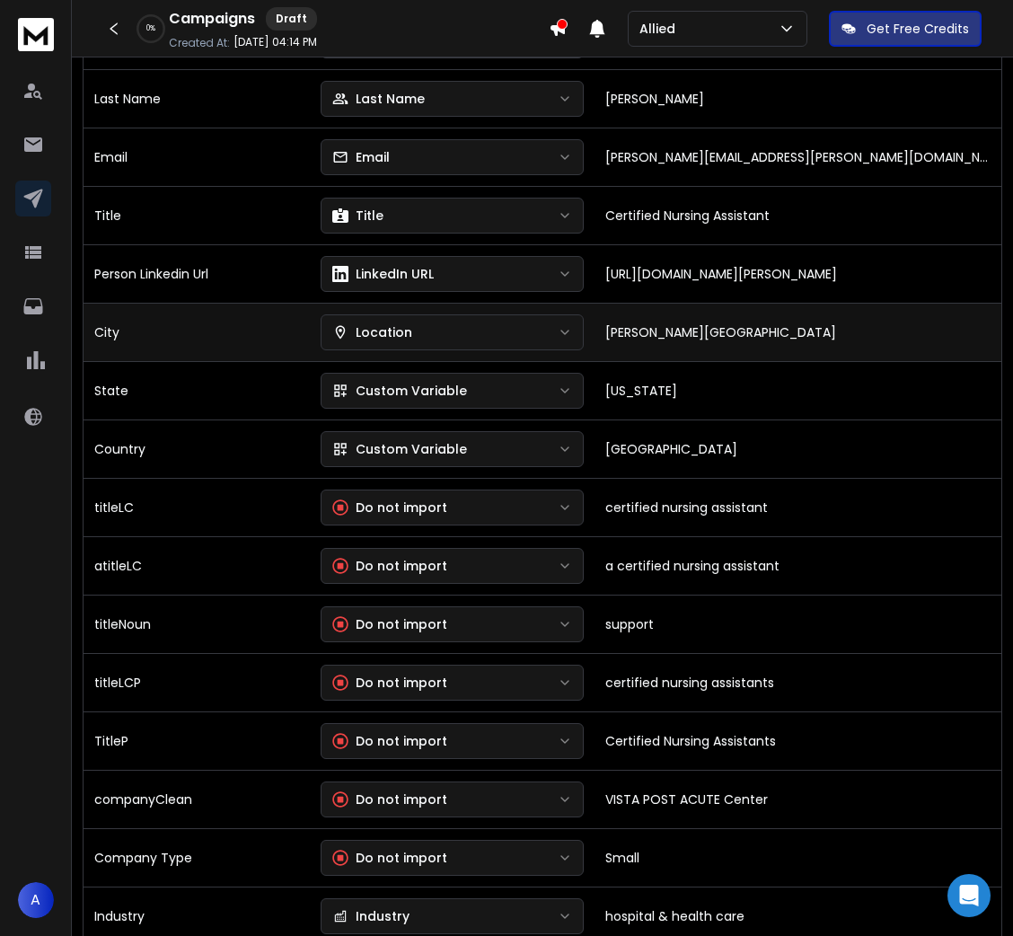
click at [457, 336] on button "Location" at bounding box center [452, 332] width 263 height 36
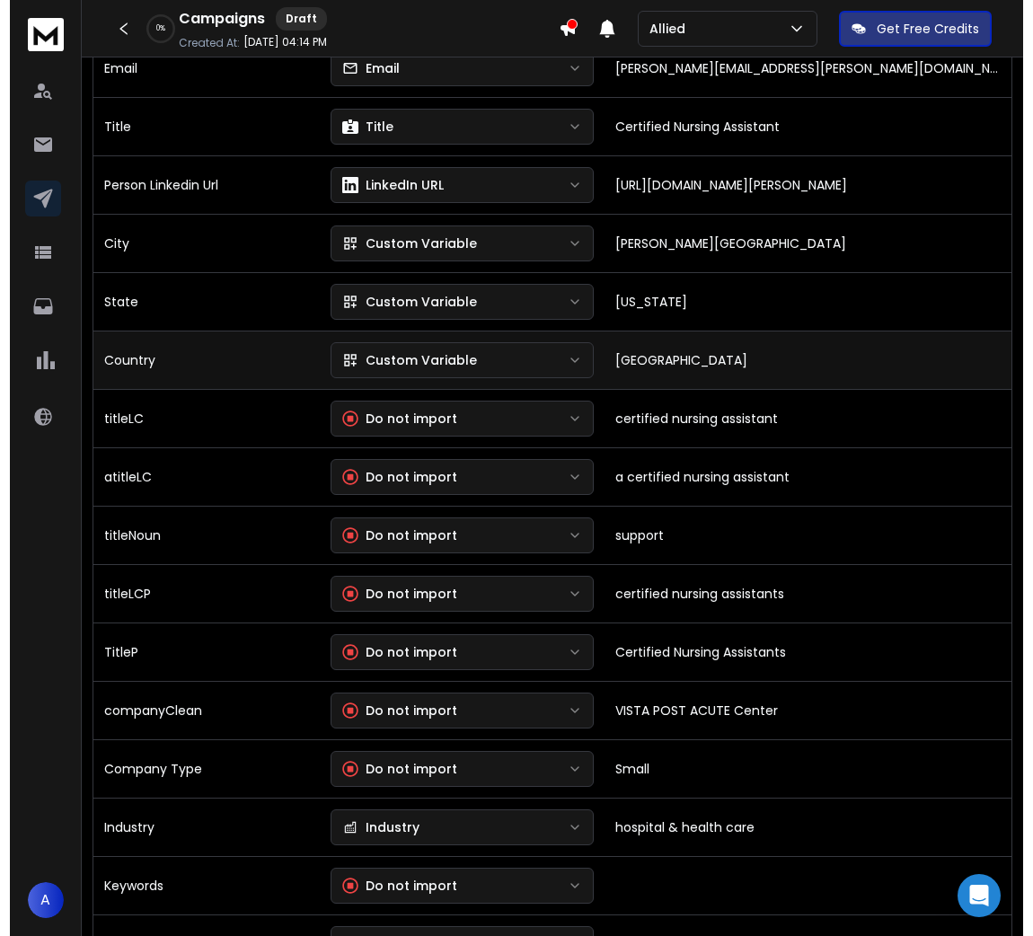
scroll to position [539, 0]
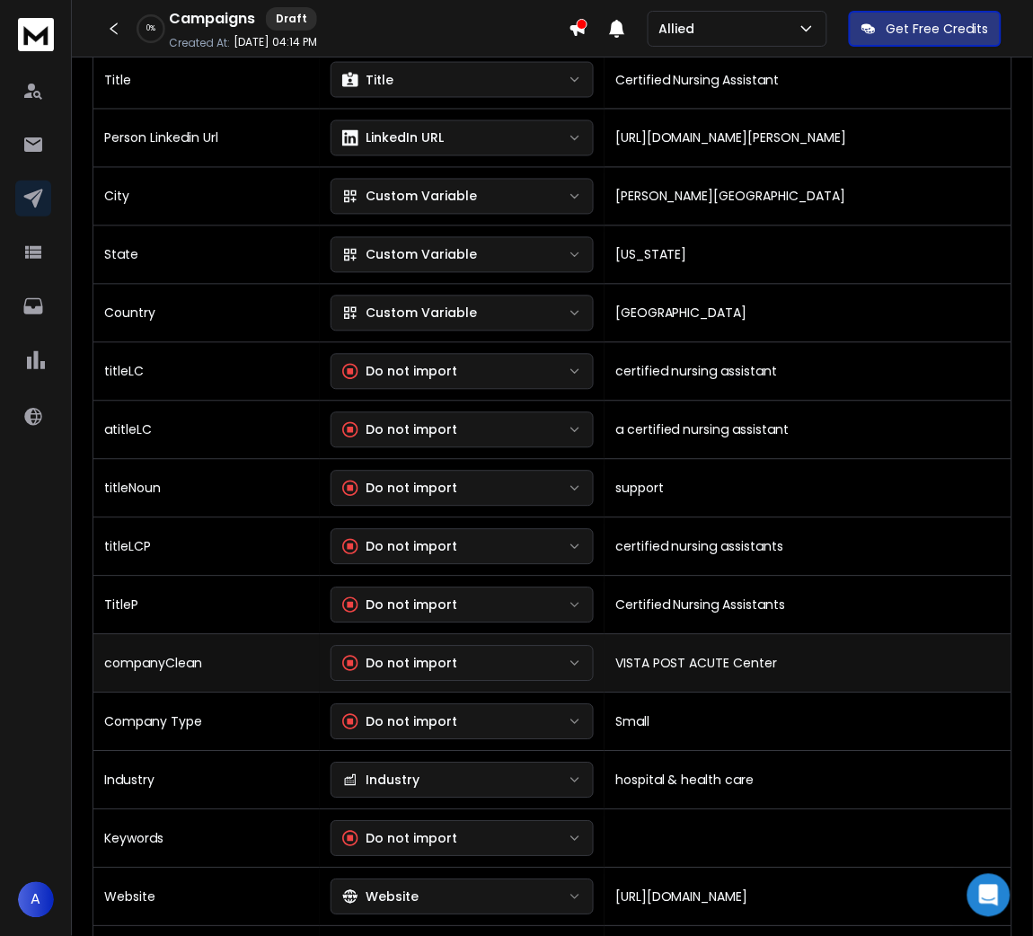
click at [435, 654] on button "Do not import" at bounding box center [461, 664] width 263 height 36
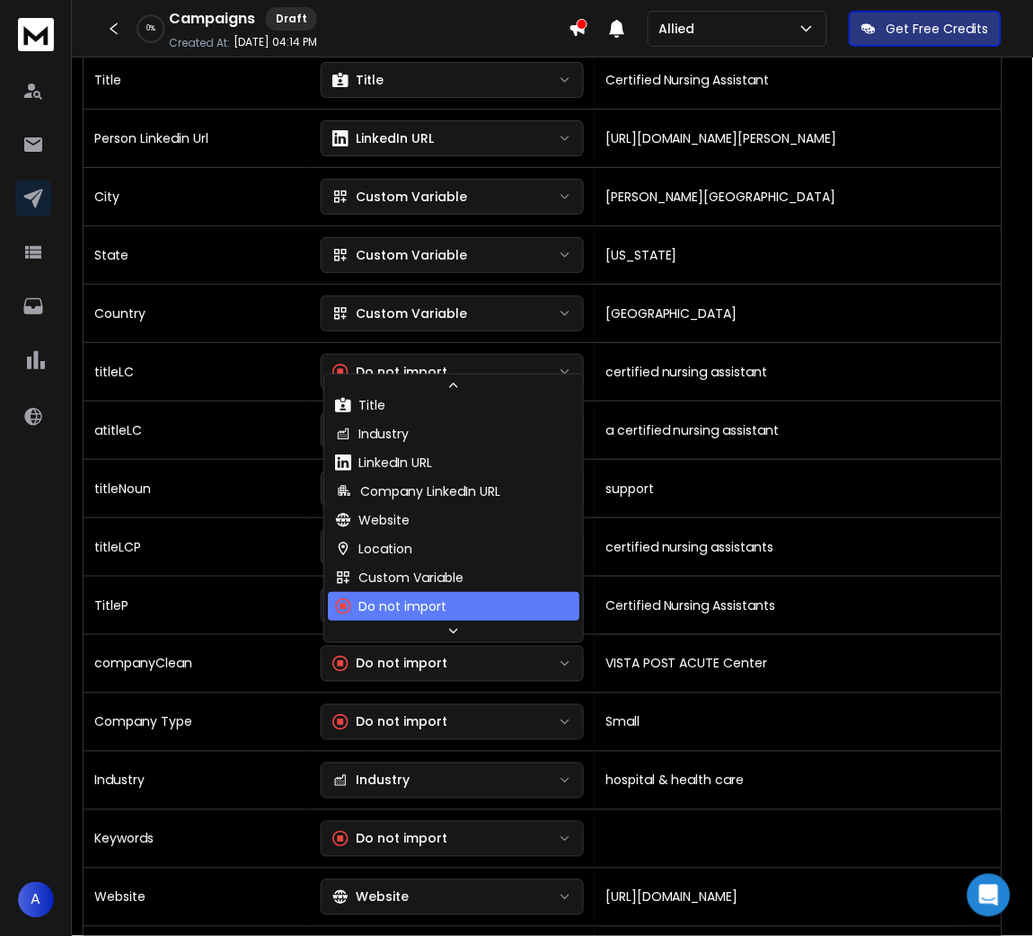
scroll to position [163, 0]
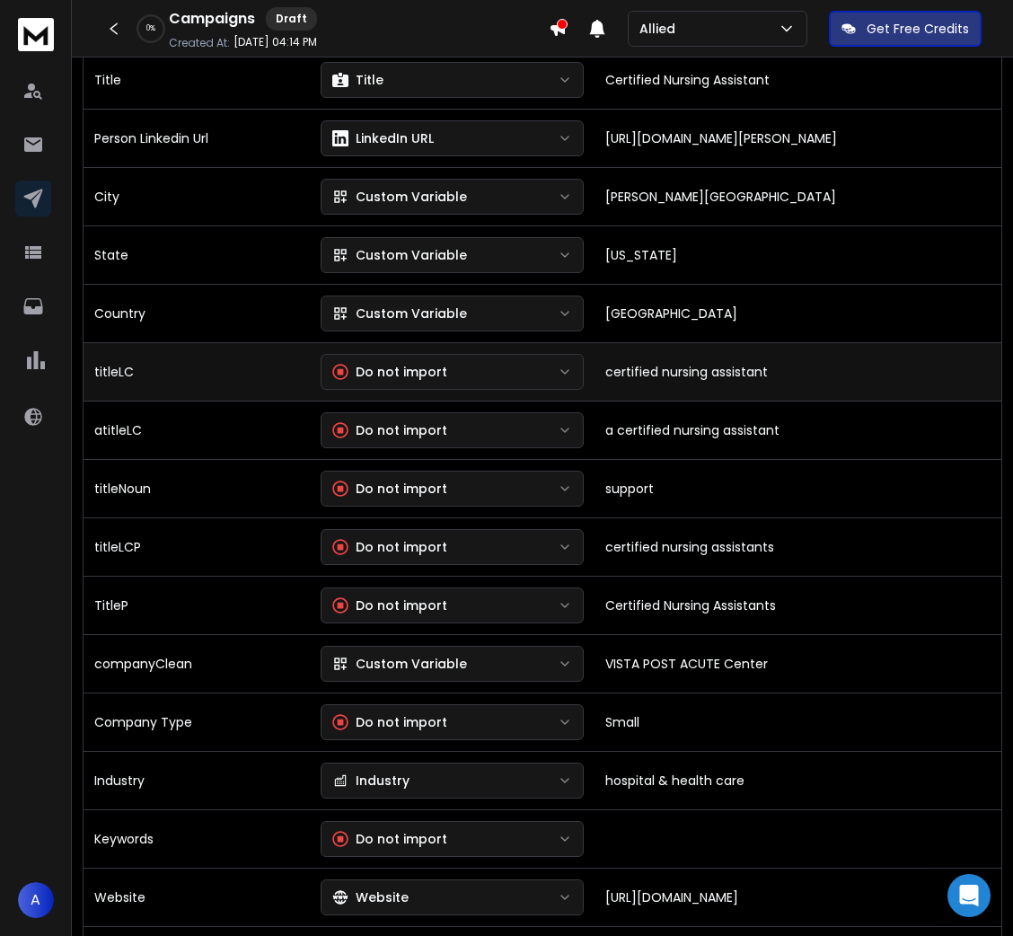
click at [421, 380] on div "Do not import" at bounding box center [389, 372] width 115 height 18
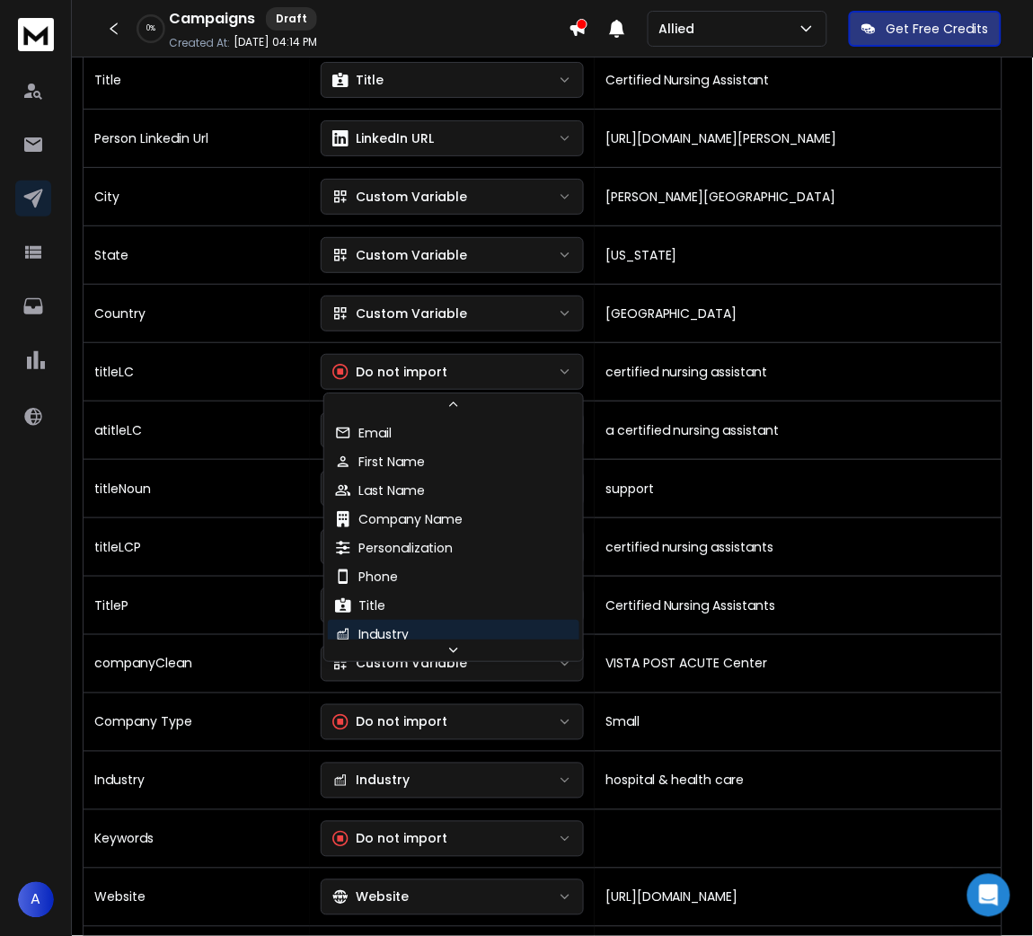
scroll to position [181, 0]
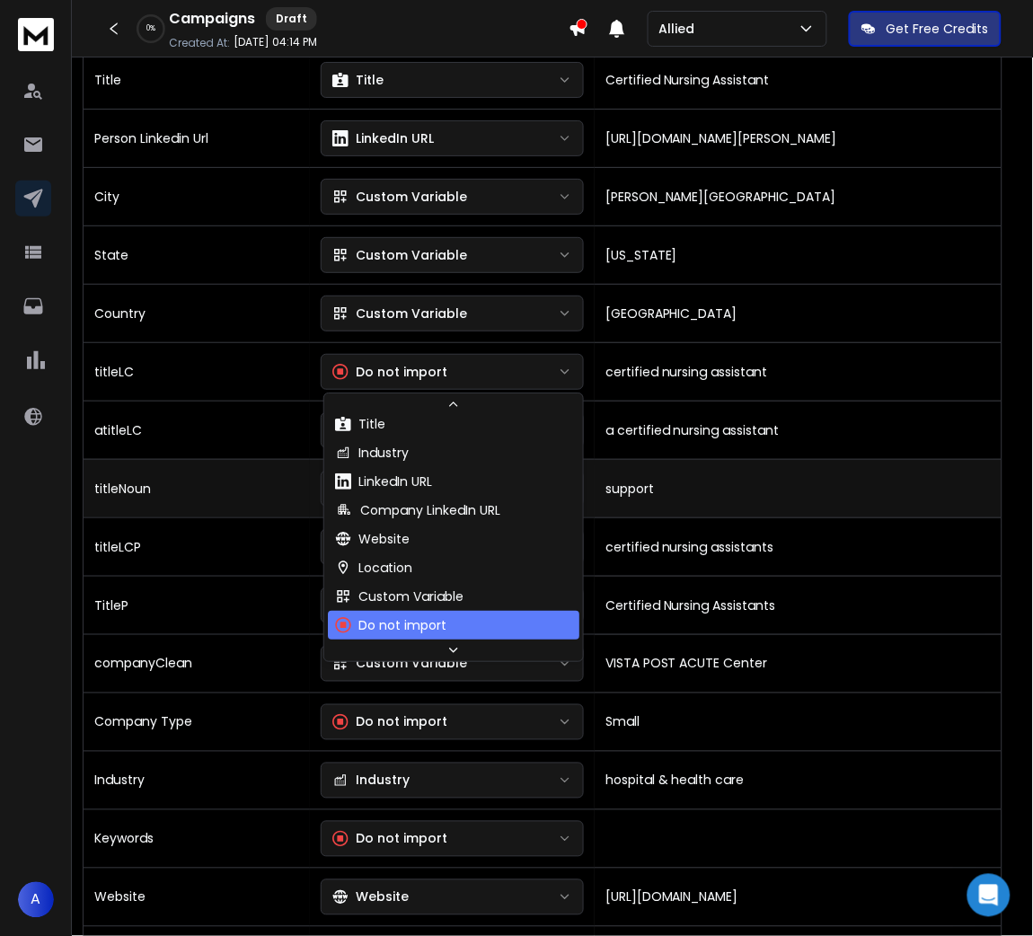
drag, startPoint x: 411, startPoint y: 589, endPoint x: 401, endPoint y: 498, distance: 91.3
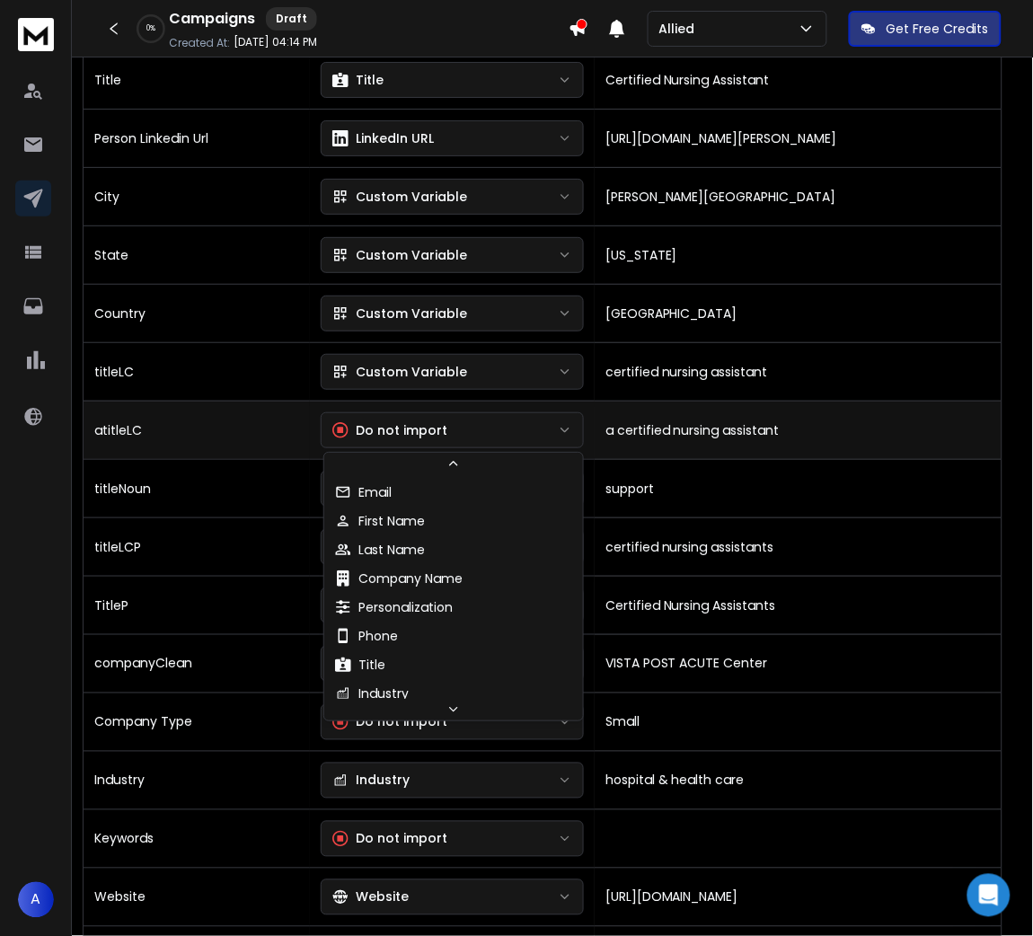
click at [373, 441] on button "Do not import" at bounding box center [452, 430] width 263 height 36
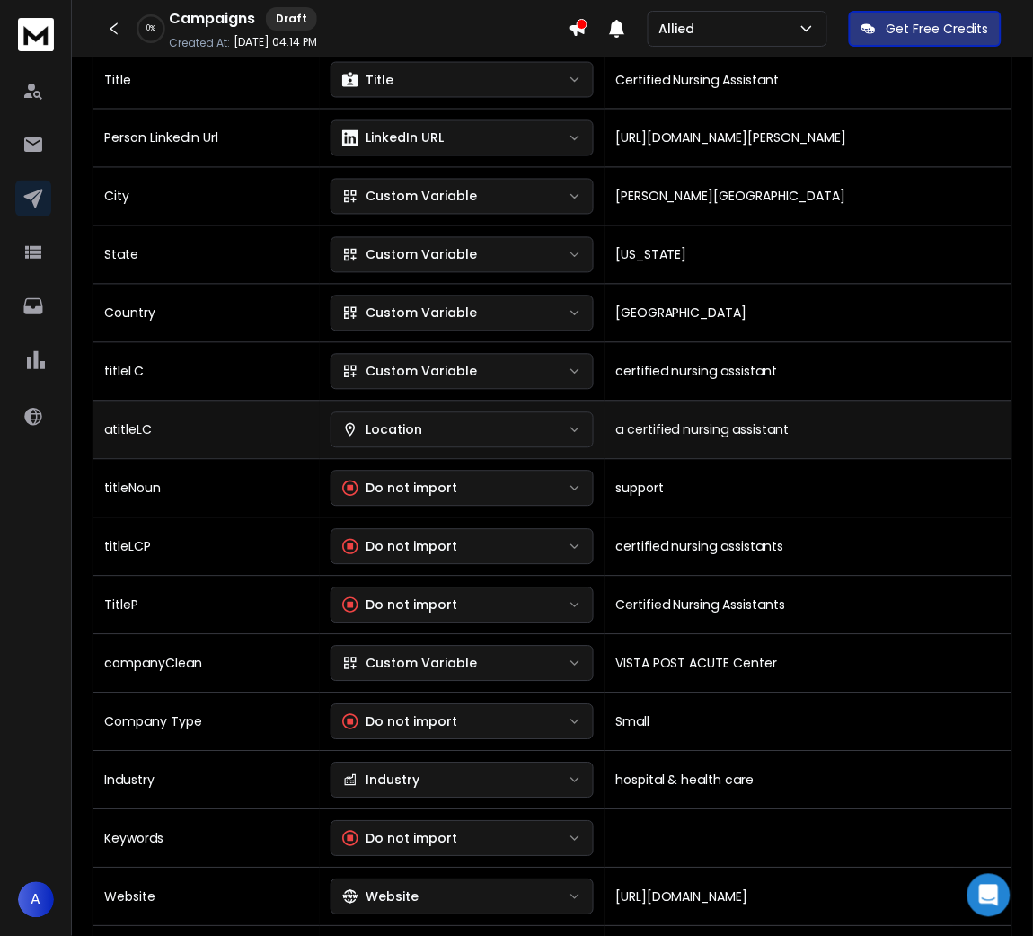
click at [366, 434] on div "Location" at bounding box center [382, 430] width 80 height 18
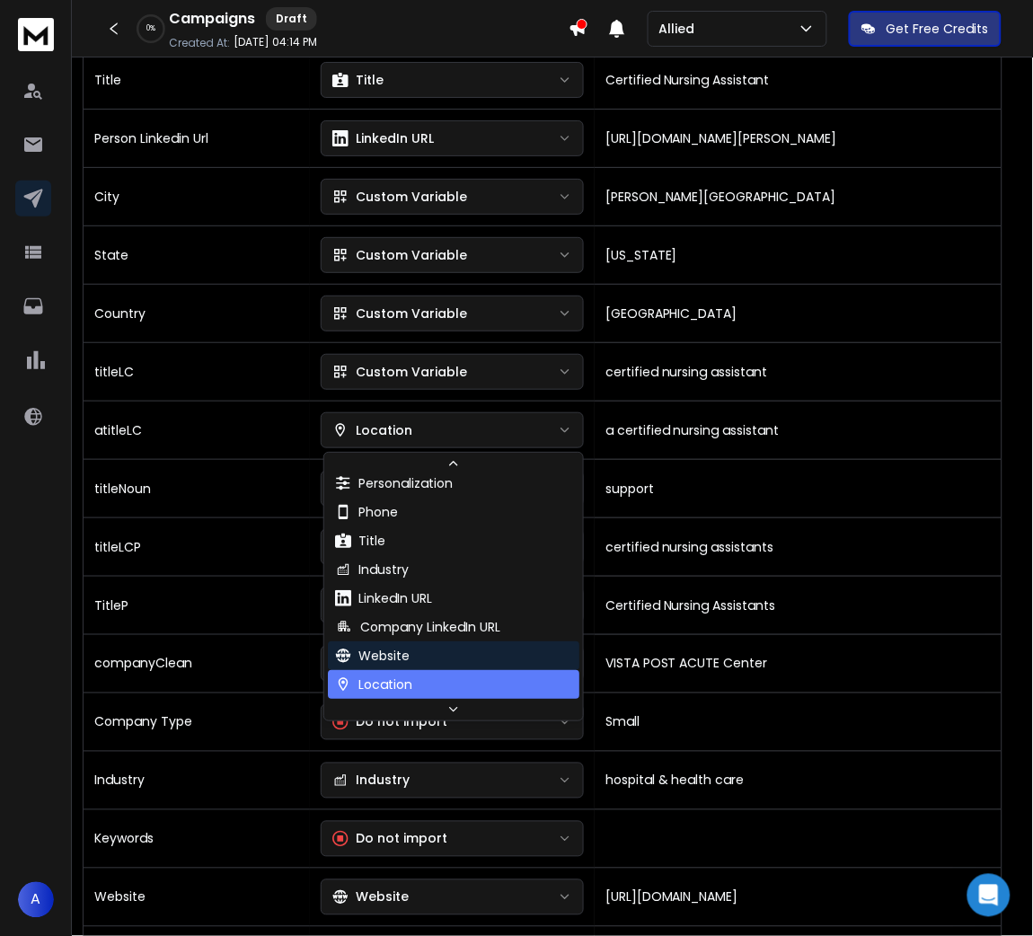
scroll to position [163, 0]
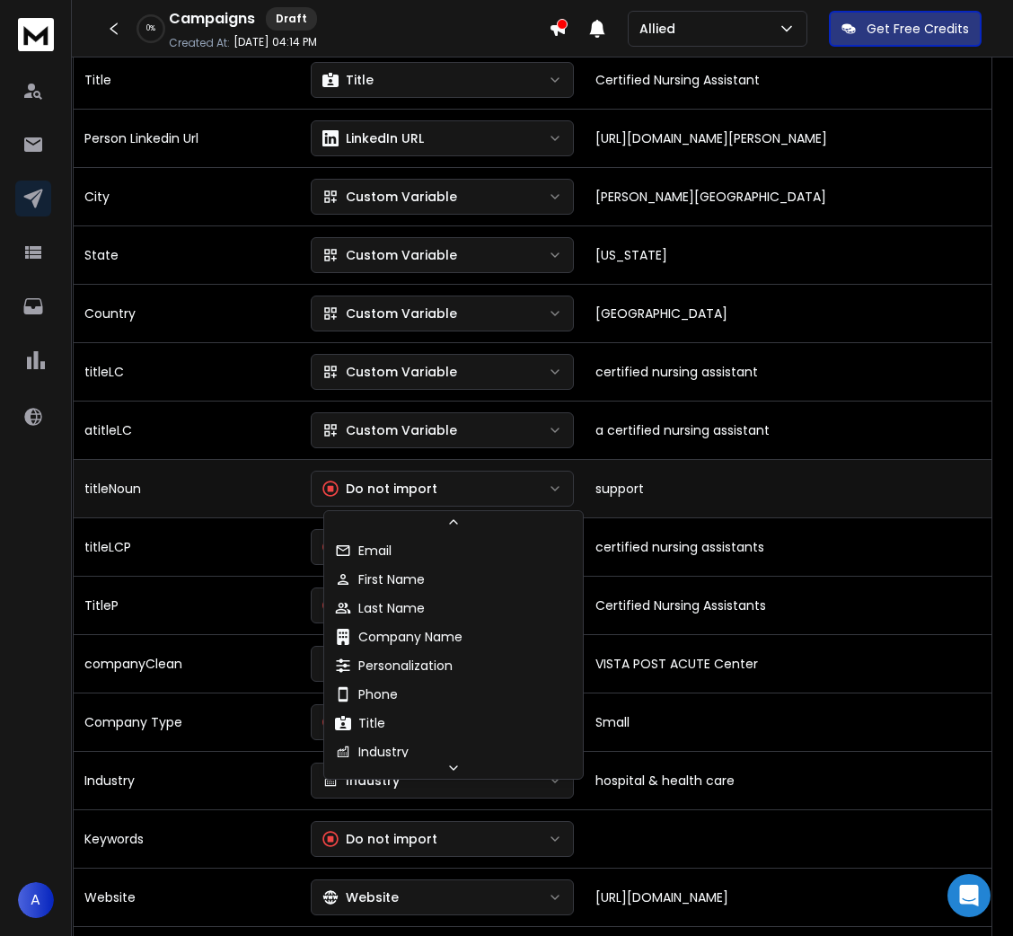
click at [362, 495] on div "Do not import" at bounding box center [379, 489] width 115 height 18
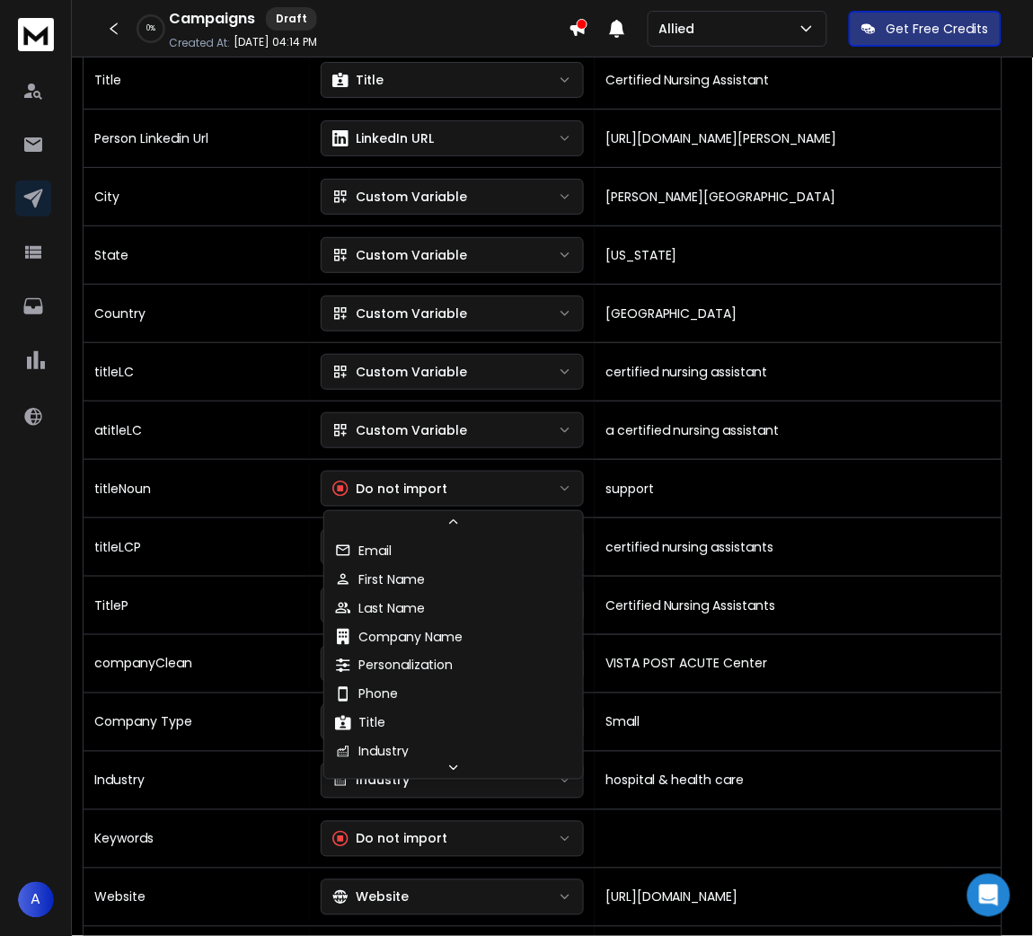
scroll to position [181, 0]
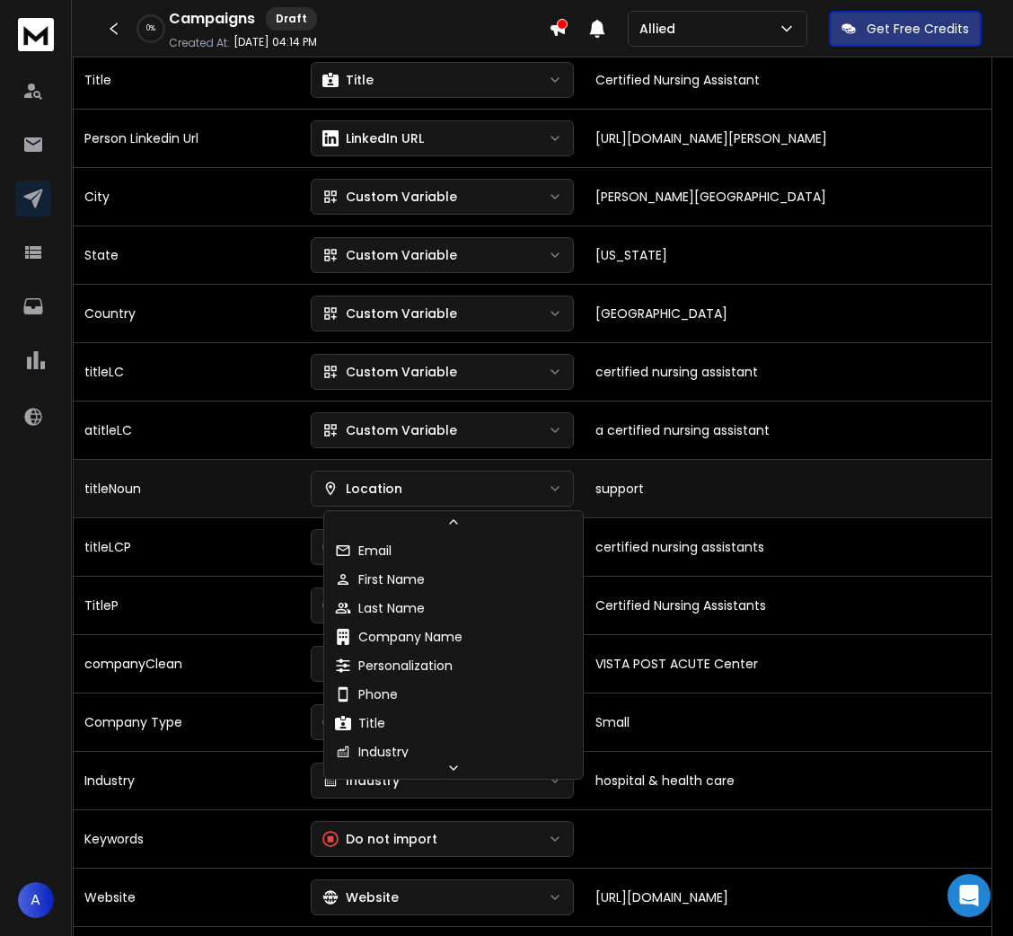
click at [401, 485] on div "Location" at bounding box center [362, 489] width 80 height 18
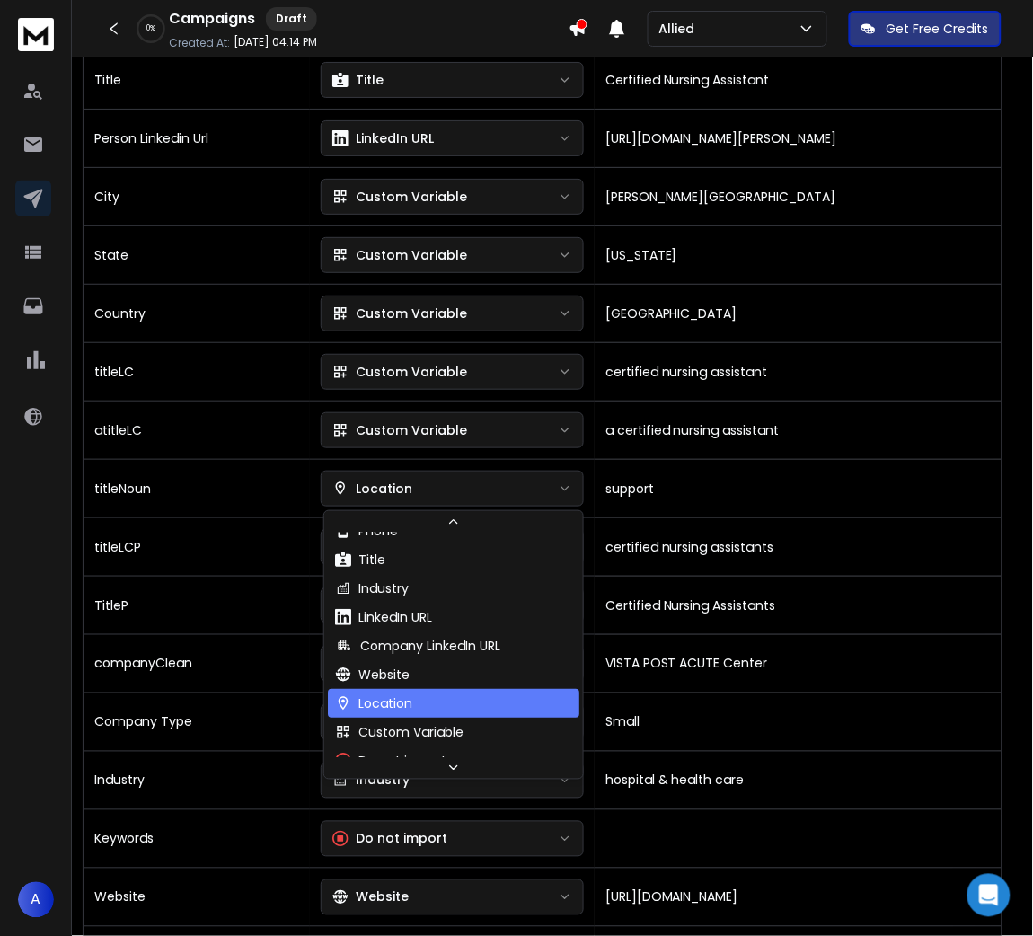
scroll to position [163, 0]
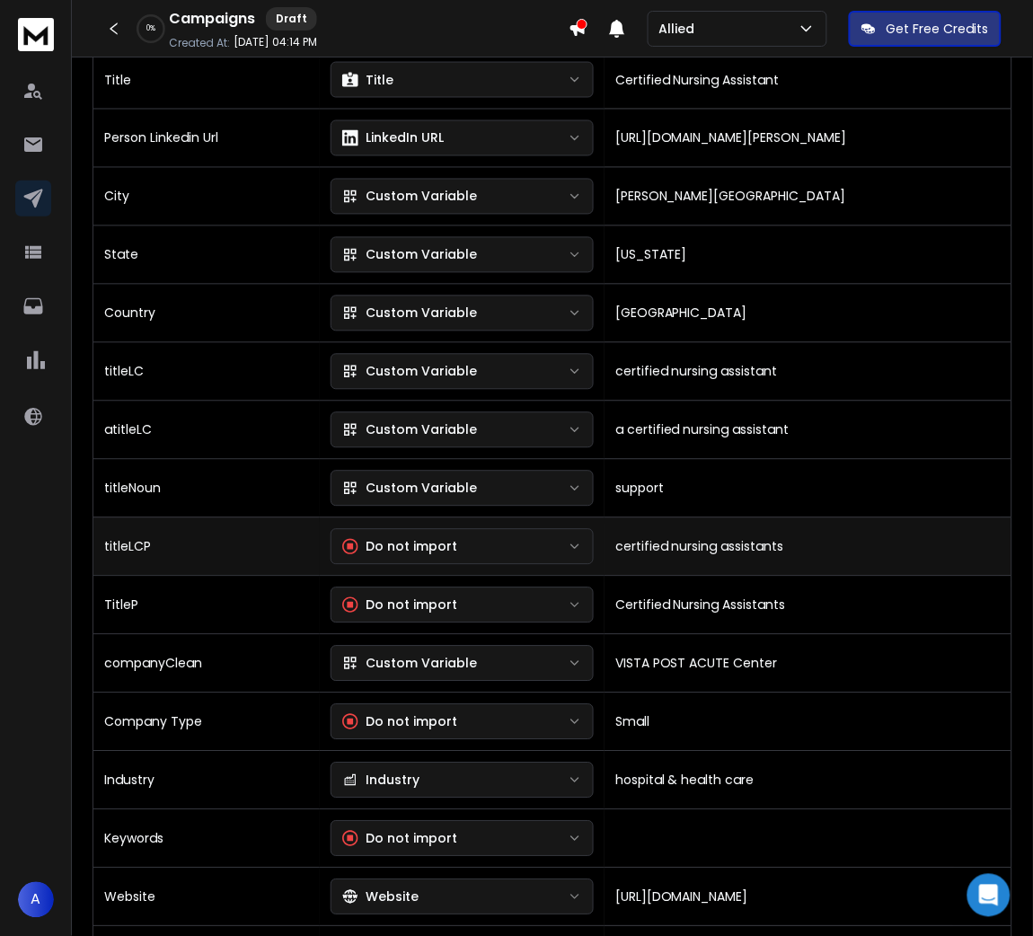
click at [436, 548] on div "Do not import" at bounding box center [399, 547] width 115 height 18
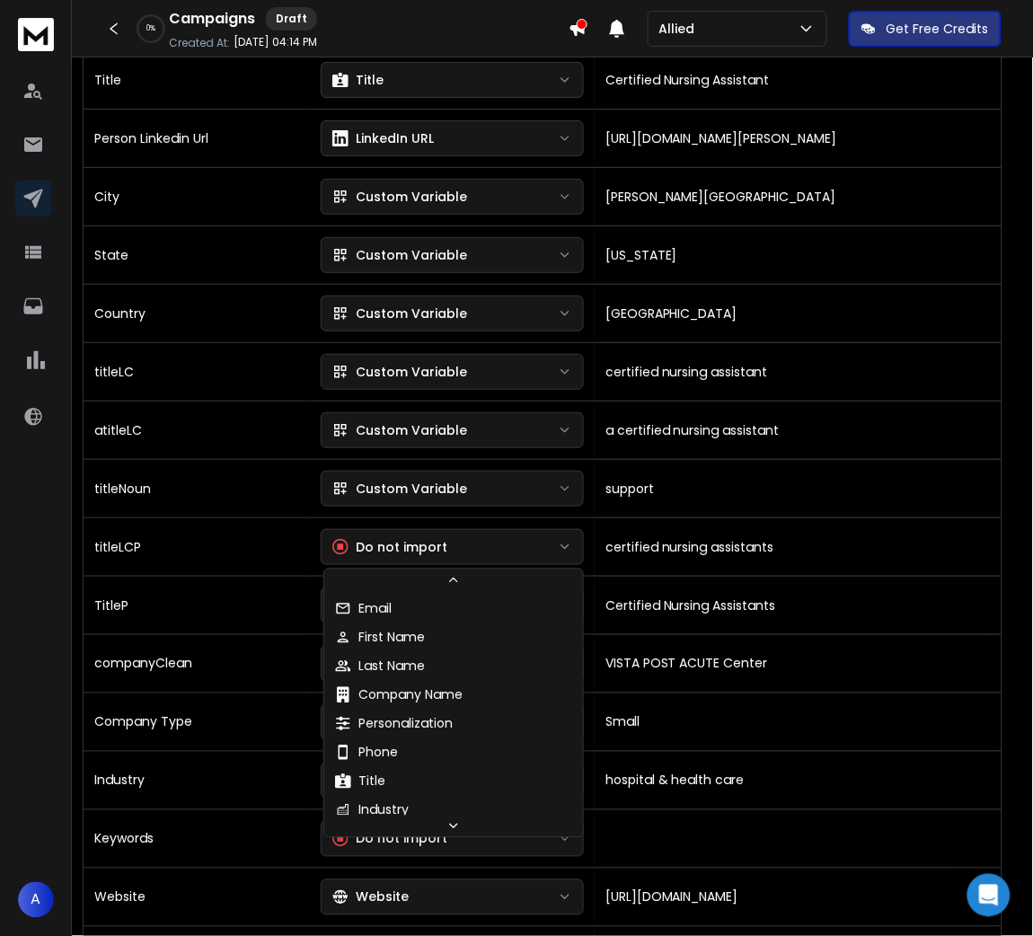
scroll to position [181, 0]
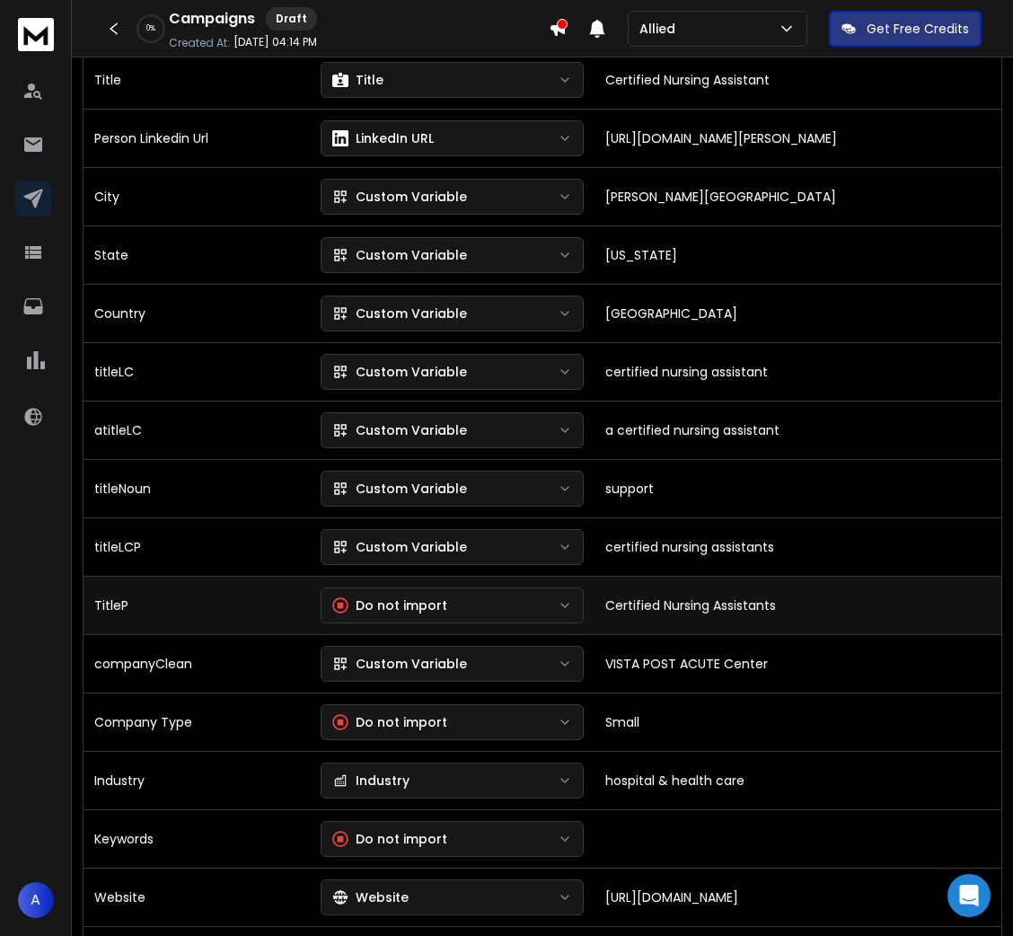
click at [422, 603] on div "Do not import" at bounding box center [389, 605] width 115 height 18
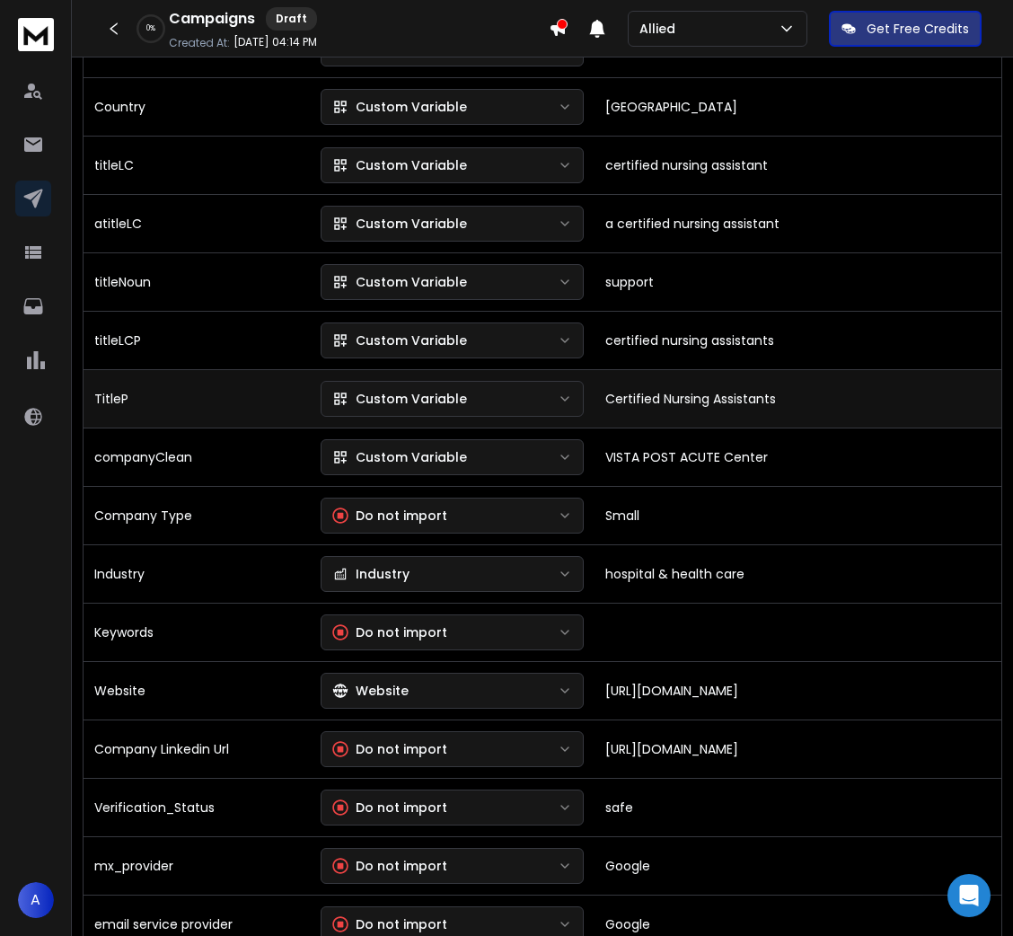
scroll to position [1035, 0]
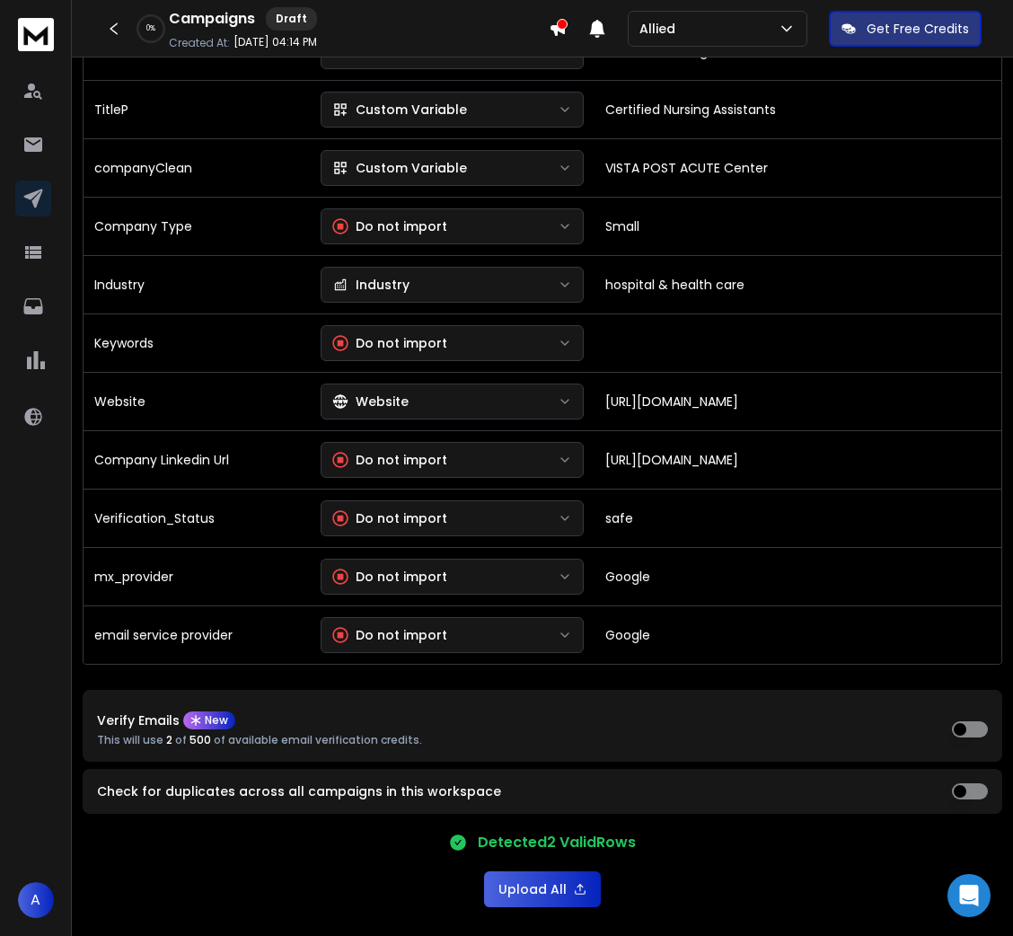
drag, startPoint x: 595, startPoint y: 894, endPoint x: 583, endPoint y: 894, distance: 11.7
click at [583, 831] on button "Upload All" at bounding box center [542, 889] width 117 height 36
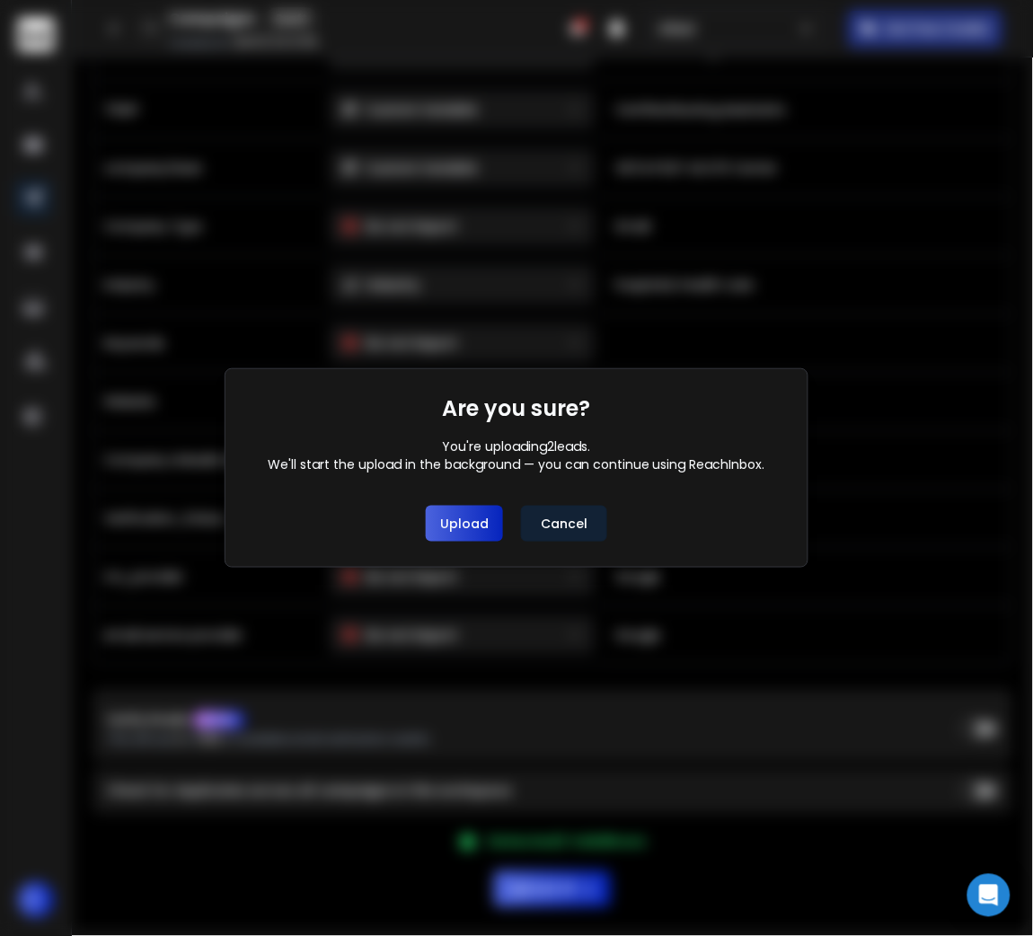
click at [467, 526] on button "Upload" at bounding box center [464, 524] width 77 height 36
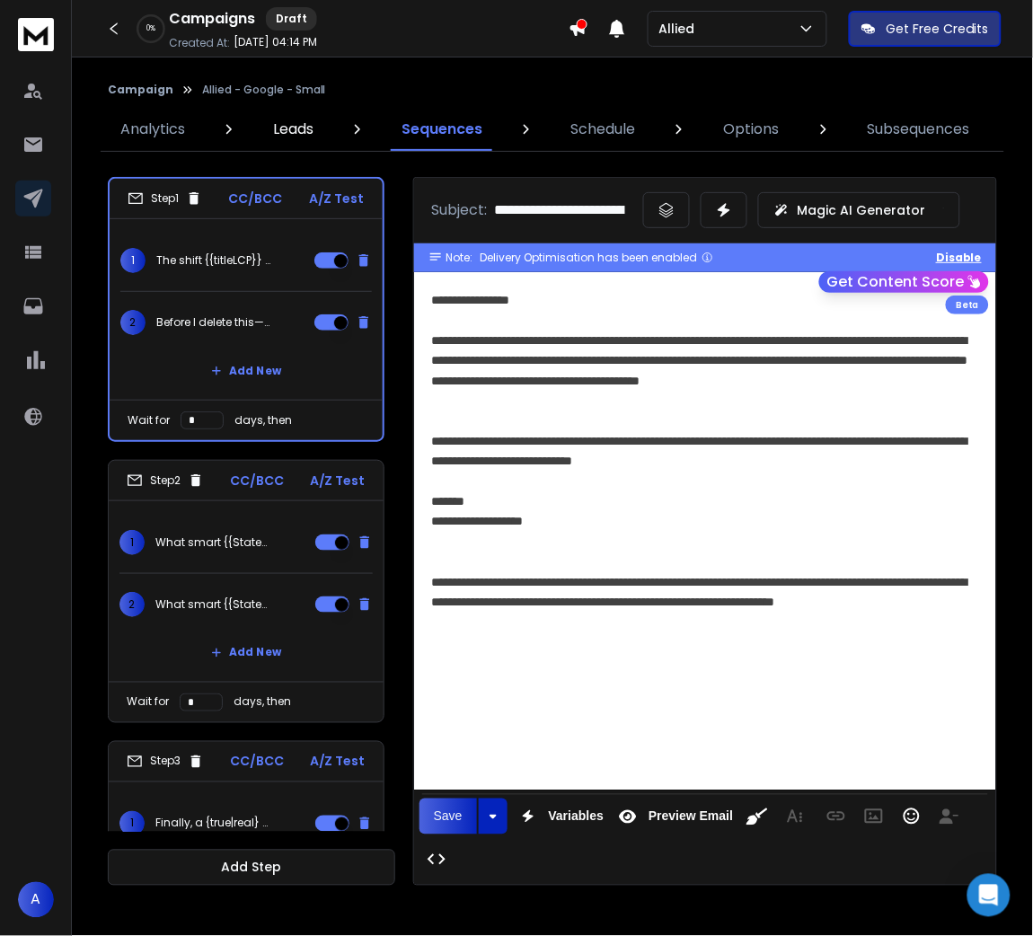
click at [267, 137] on link "Leads" at bounding box center [293, 129] width 62 height 43
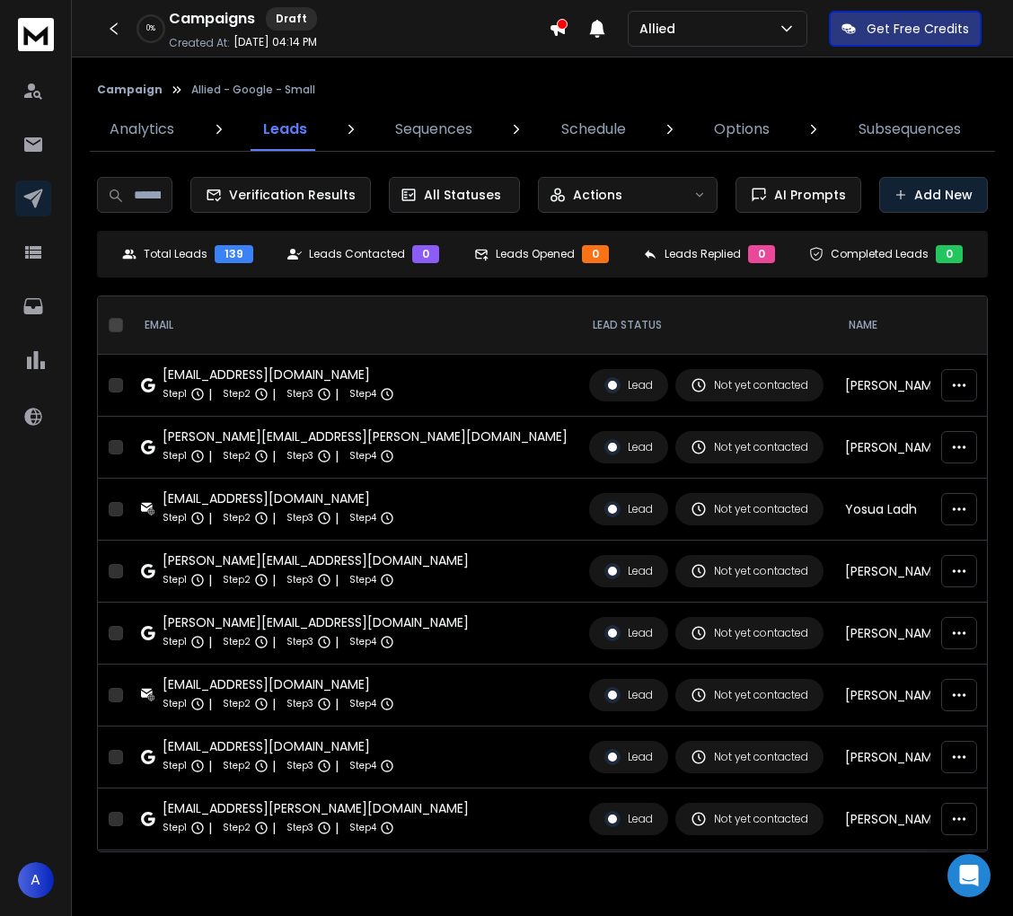
click at [913, 202] on button "Add New" at bounding box center [933, 195] width 109 height 36
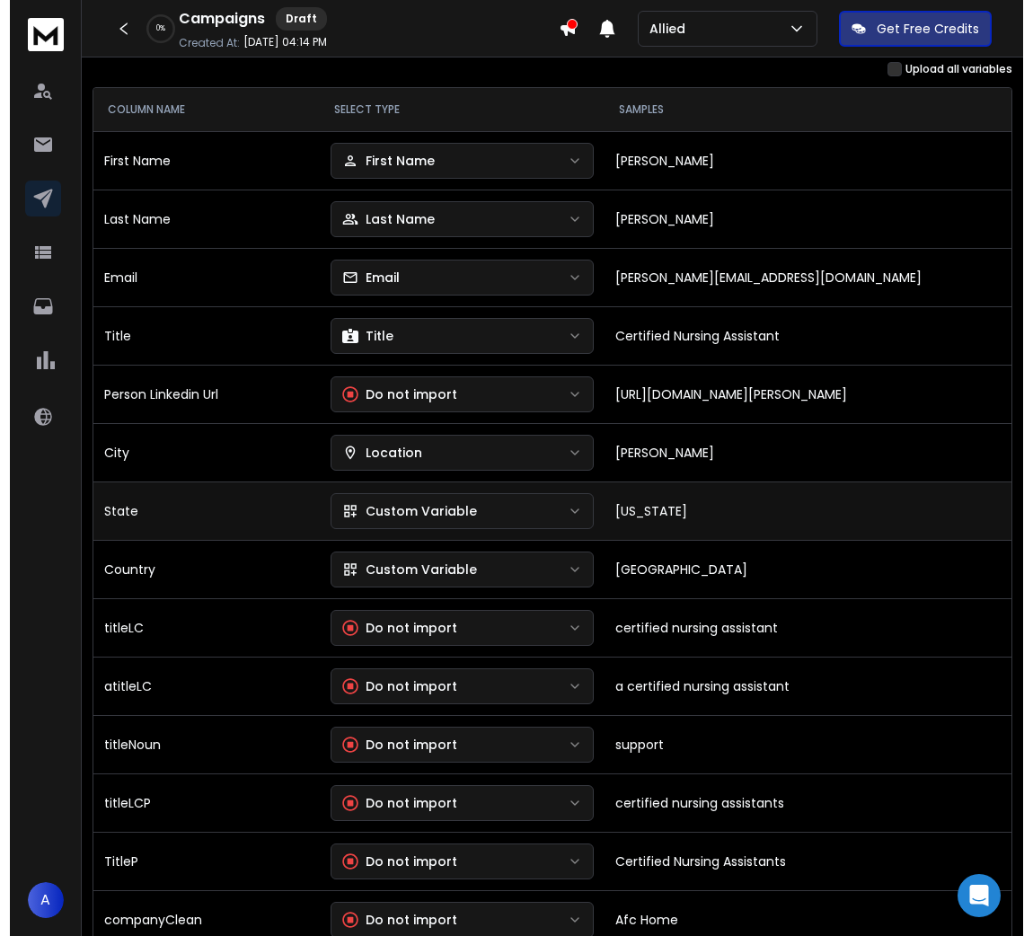
scroll to position [403, 0]
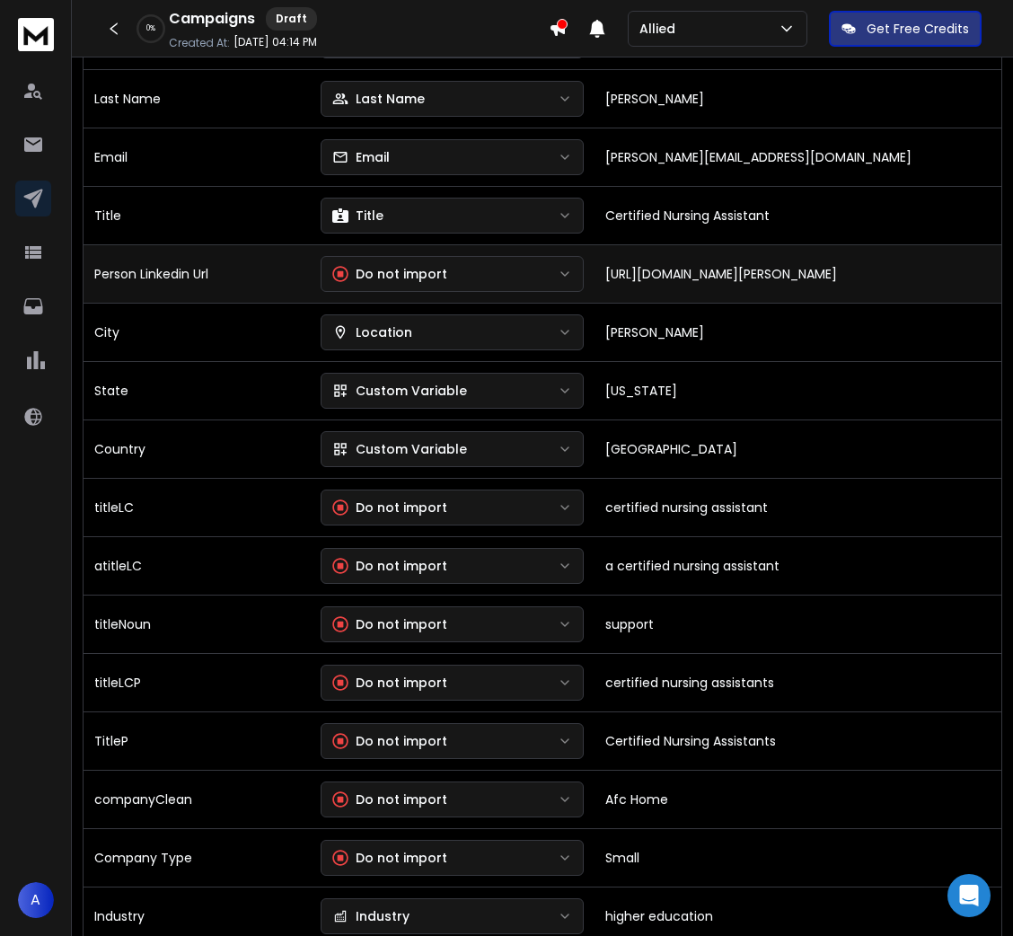
click at [385, 268] on div "Do not import" at bounding box center [389, 274] width 115 height 18
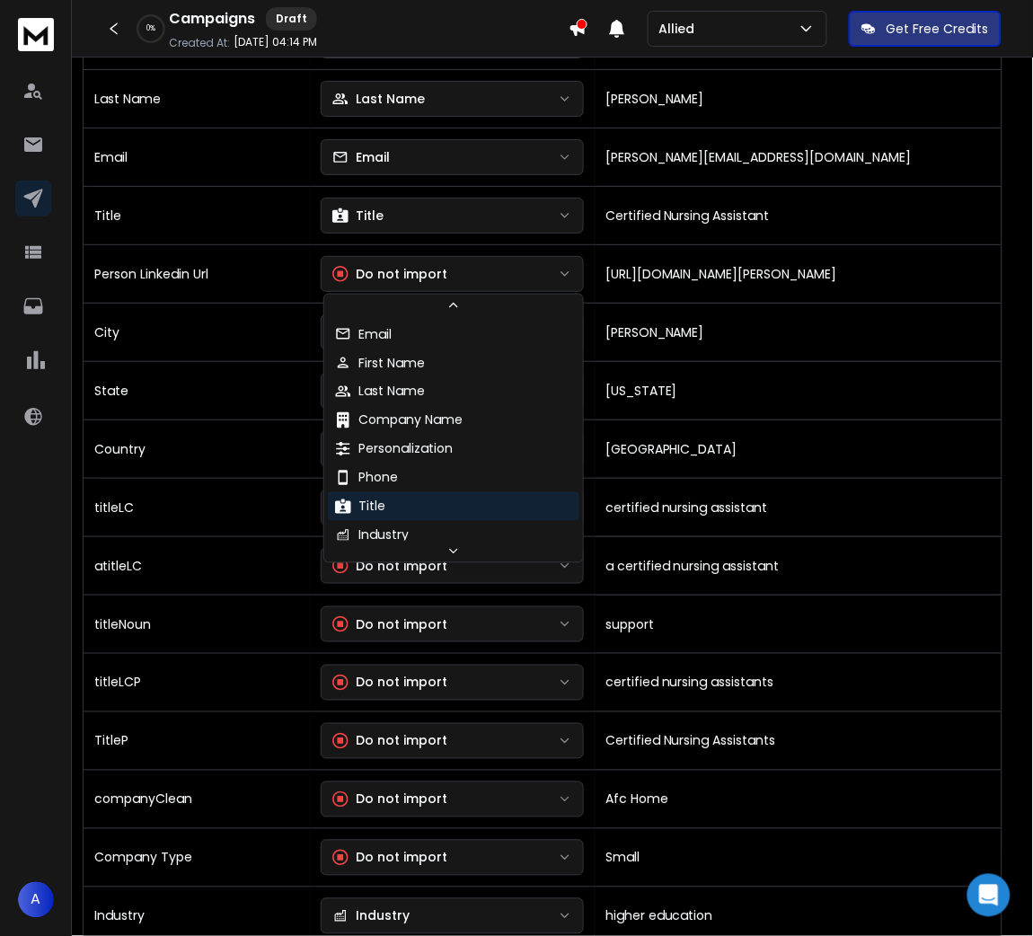
scroll to position [181, 0]
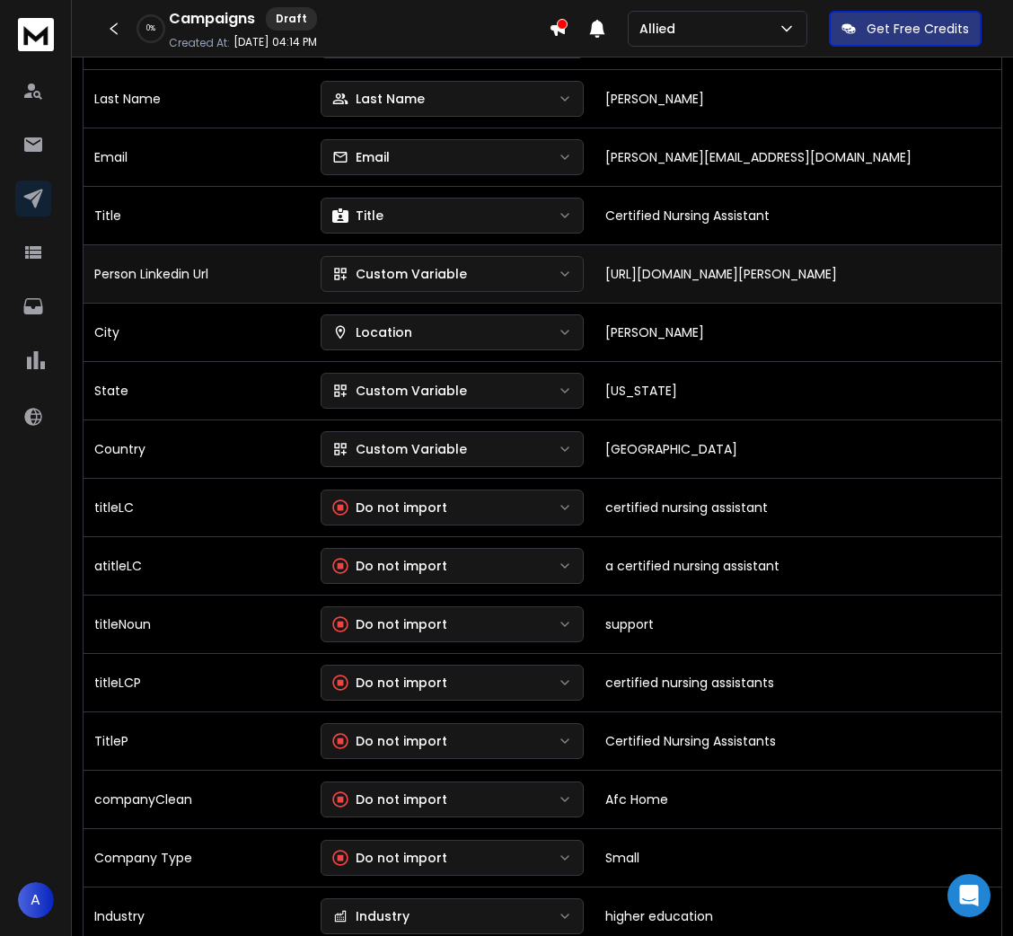
click at [411, 277] on div "Custom Variable" at bounding box center [399, 274] width 135 height 18
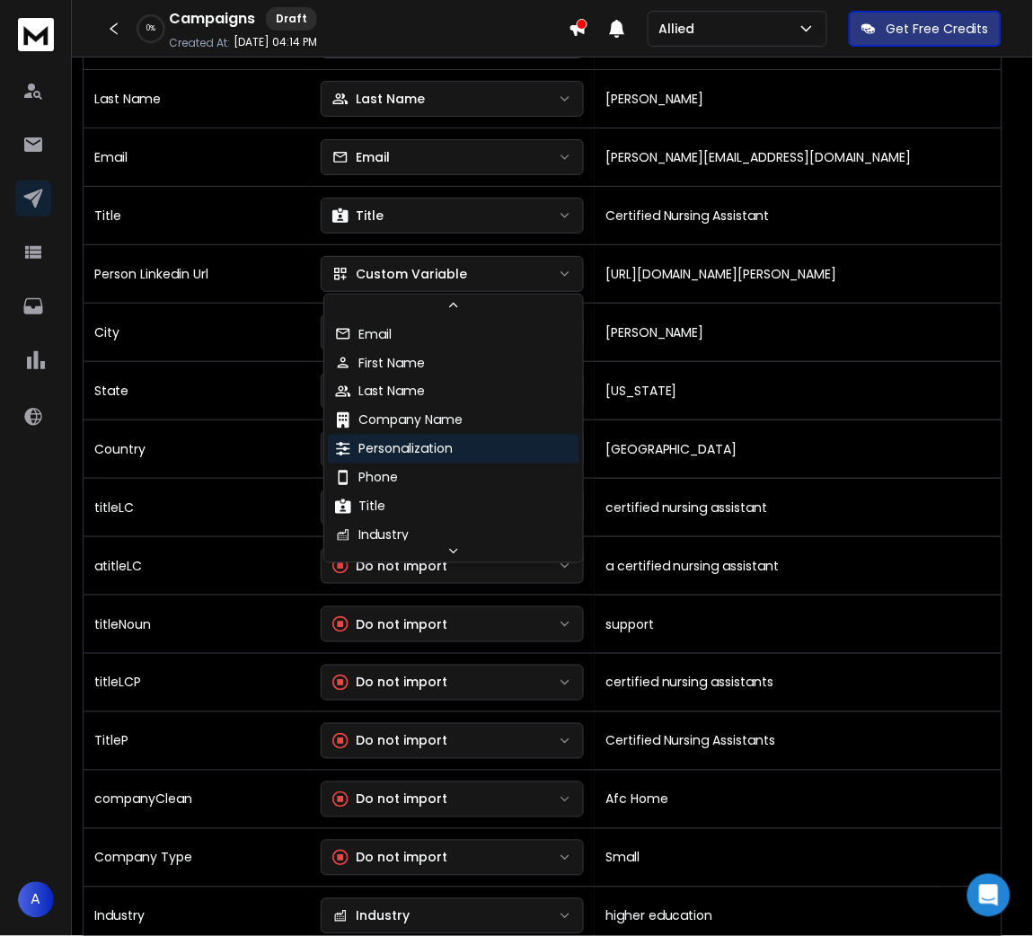
scroll to position [124, 0]
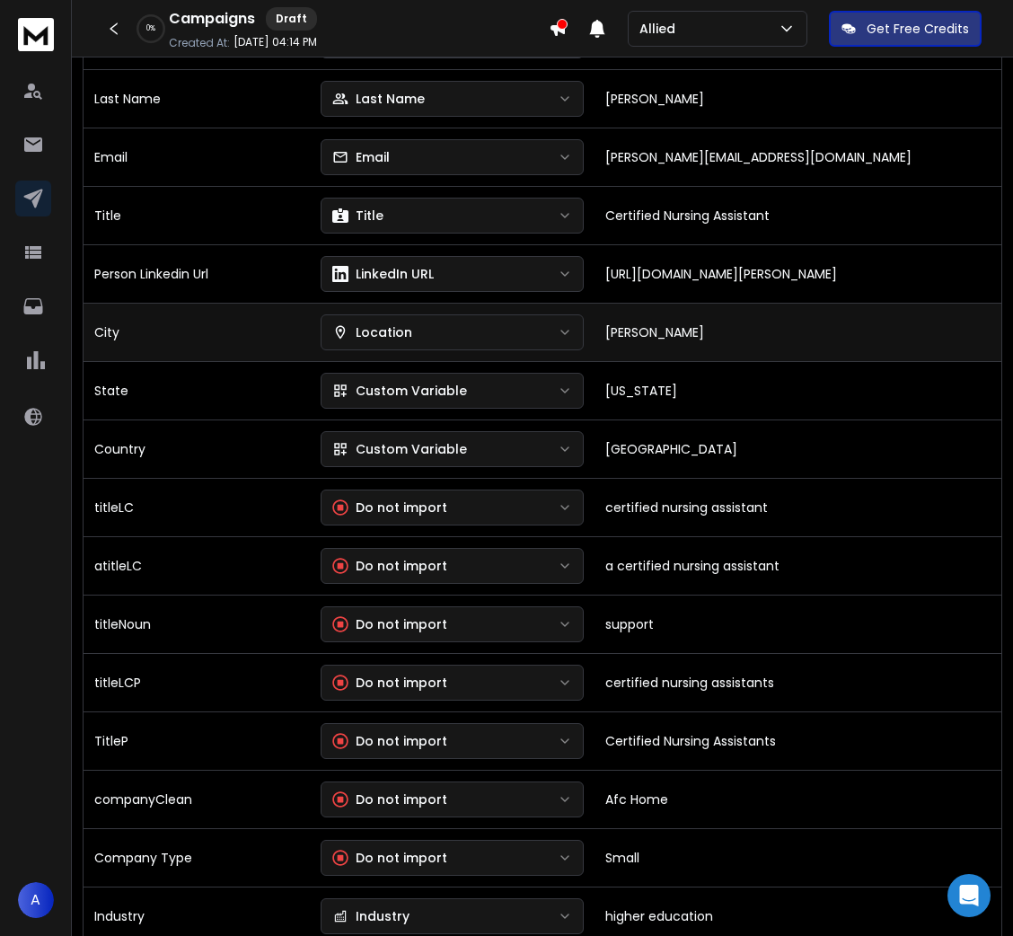
click at [387, 337] on div "Location" at bounding box center [372, 332] width 80 height 18
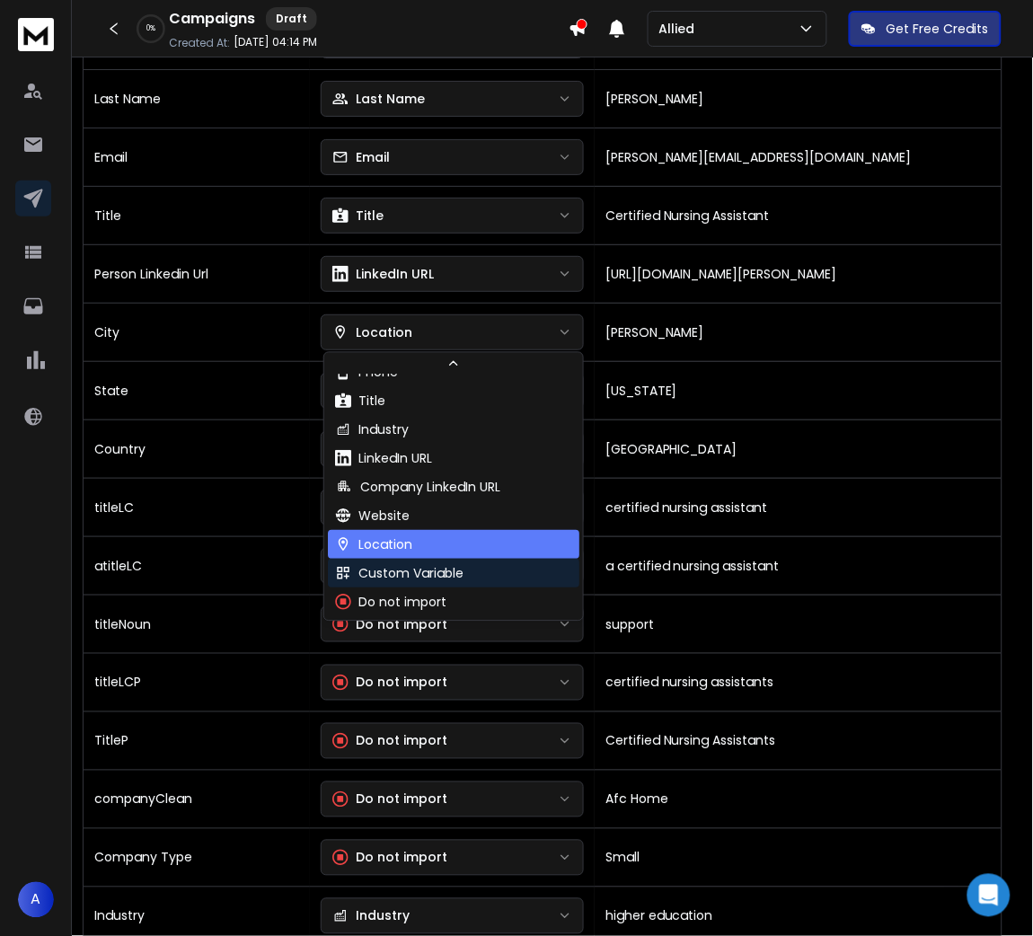
scroll to position [163, 0]
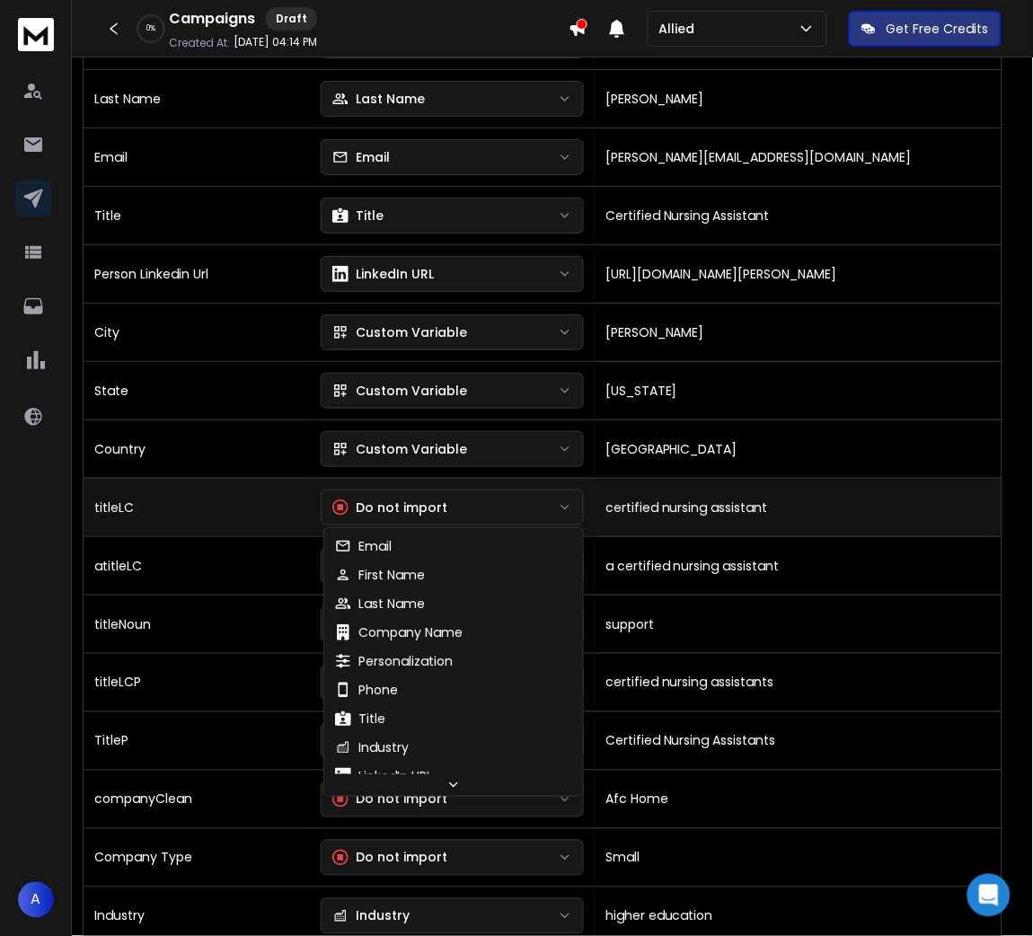
click at [409, 506] on div "Do not import" at bounding box center [389, 507] width 115 height 18
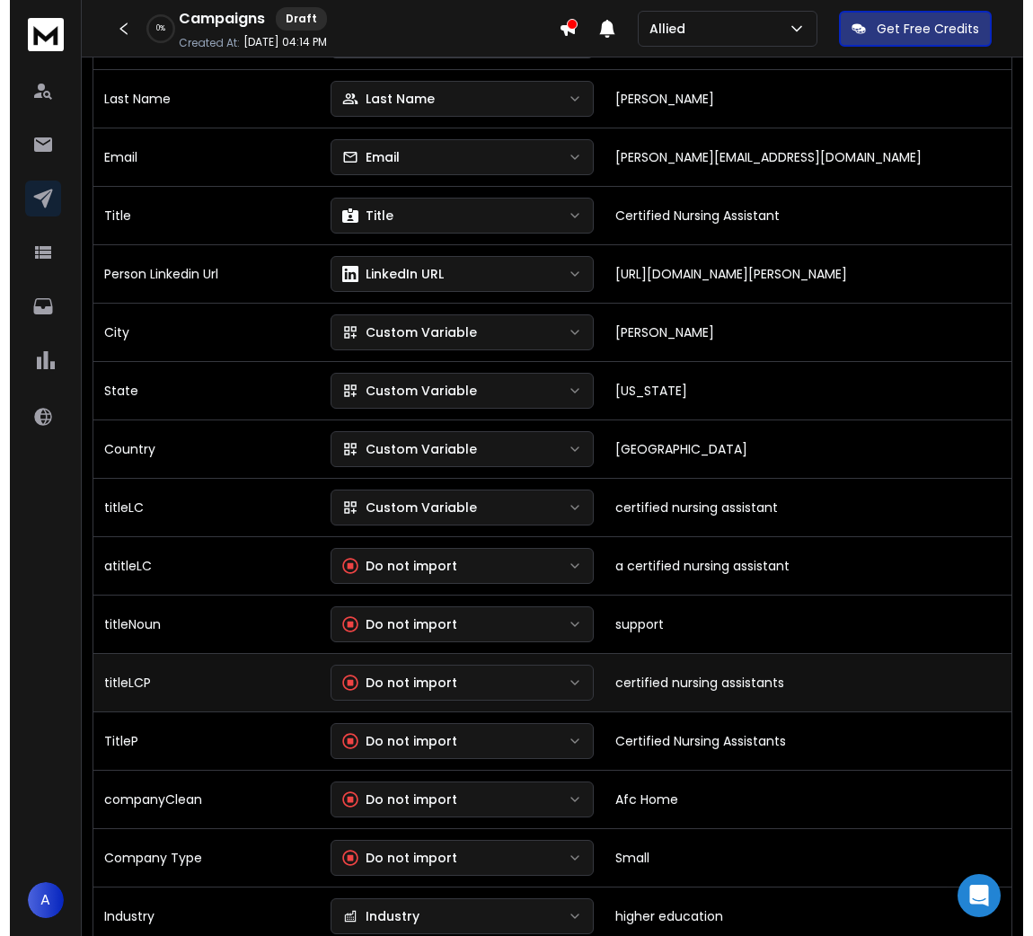
scroll to position [539, 0]
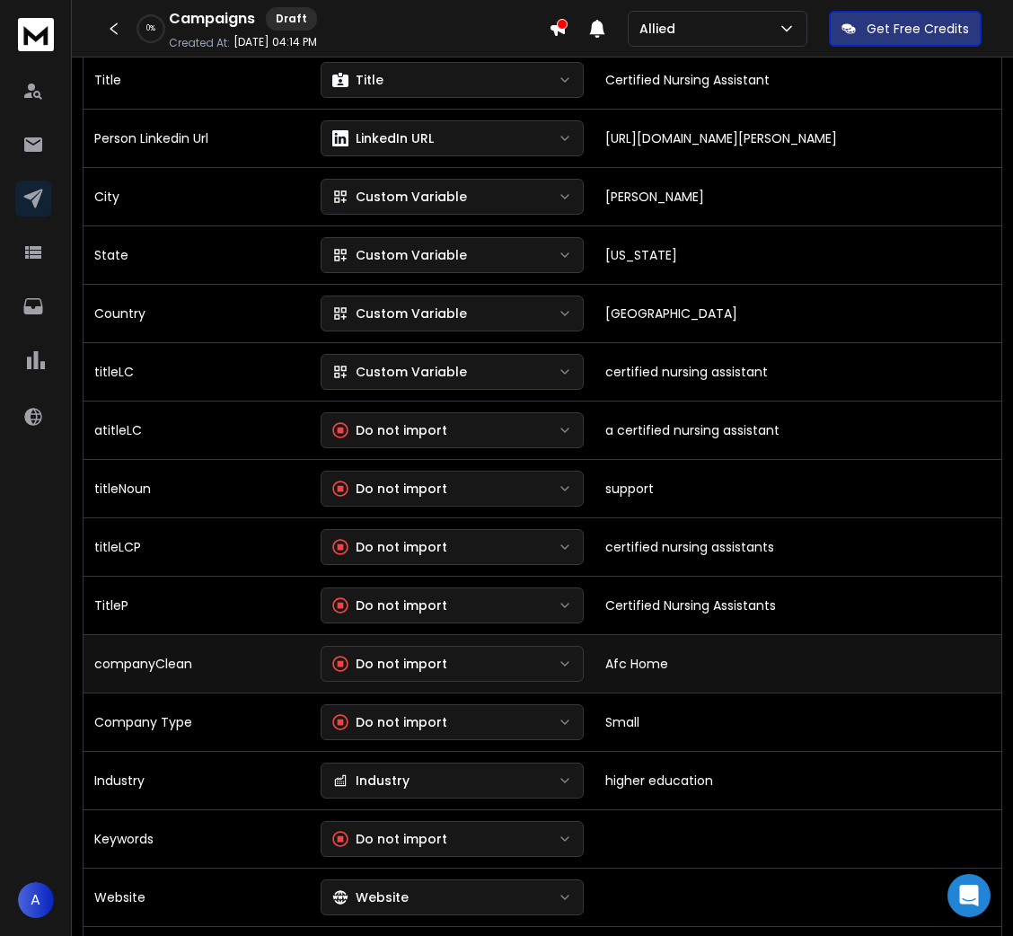
click at [367, 671] on div "Do not import" at bounding box center [389, 664] width 115 height 18
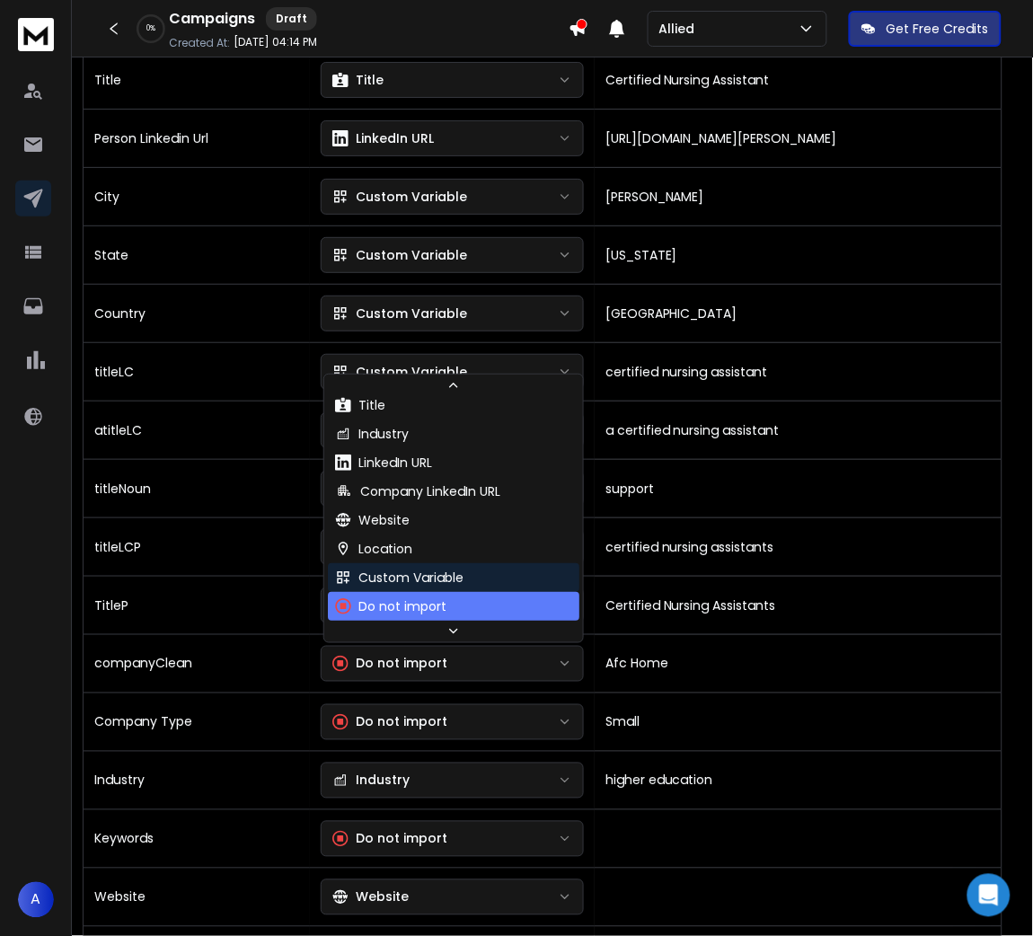
scroll to position [163, 0]
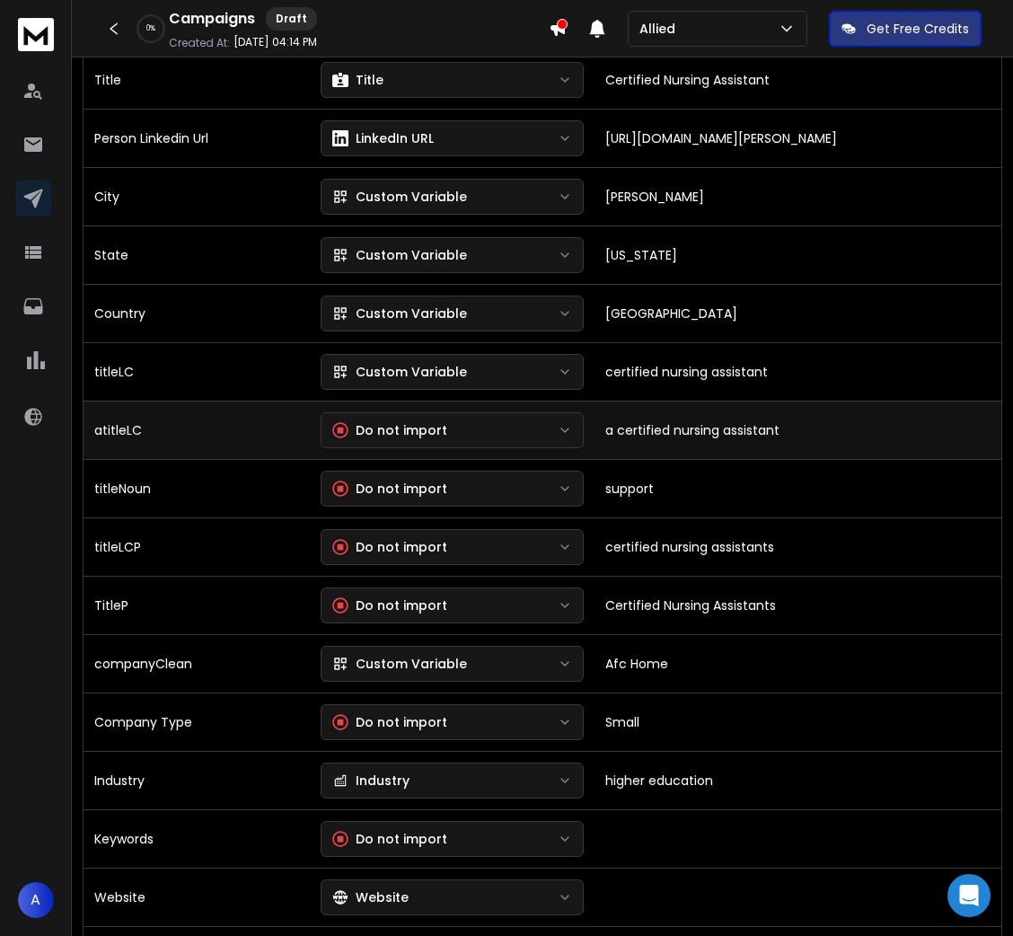
click at [422, 436] on div "Do not import" at bounding box center [389, 430] width 115 height 18
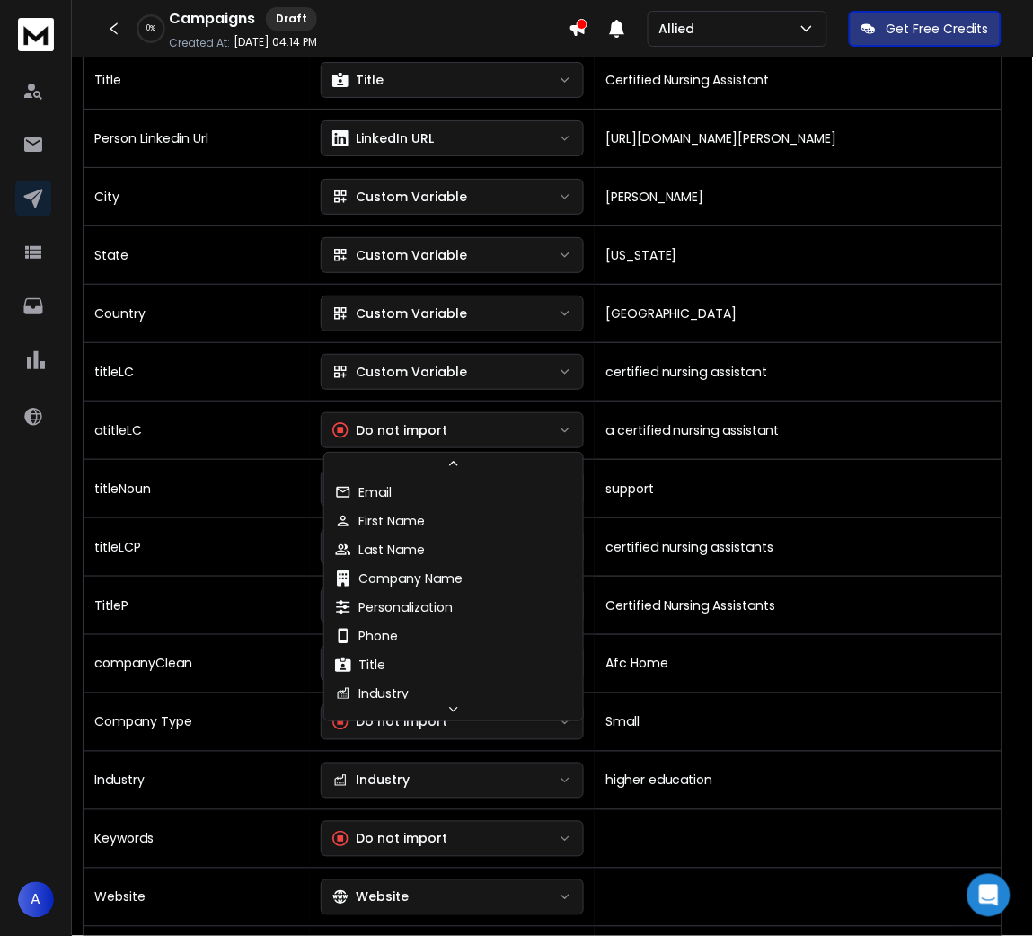
scroll to position [181, 0]
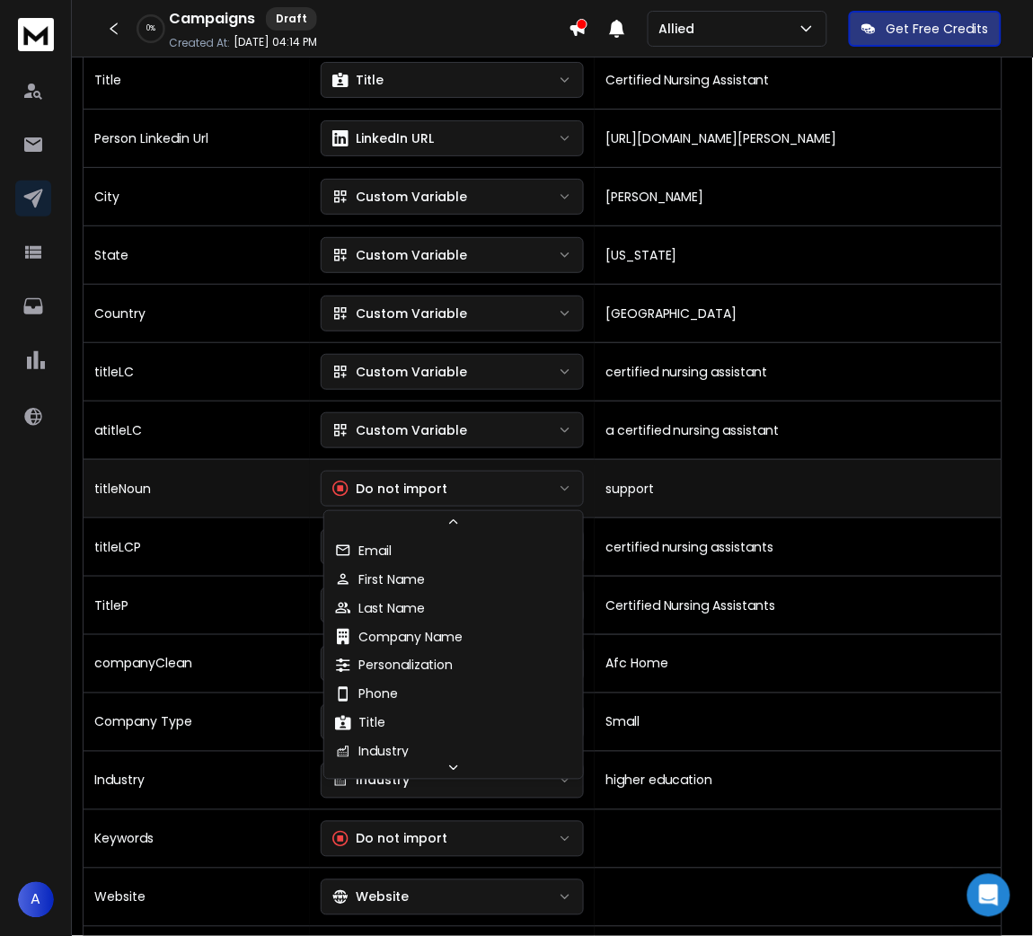
click at [402, 492] on div "Do not import" at bounding box center [389, 489] width 115 height 18
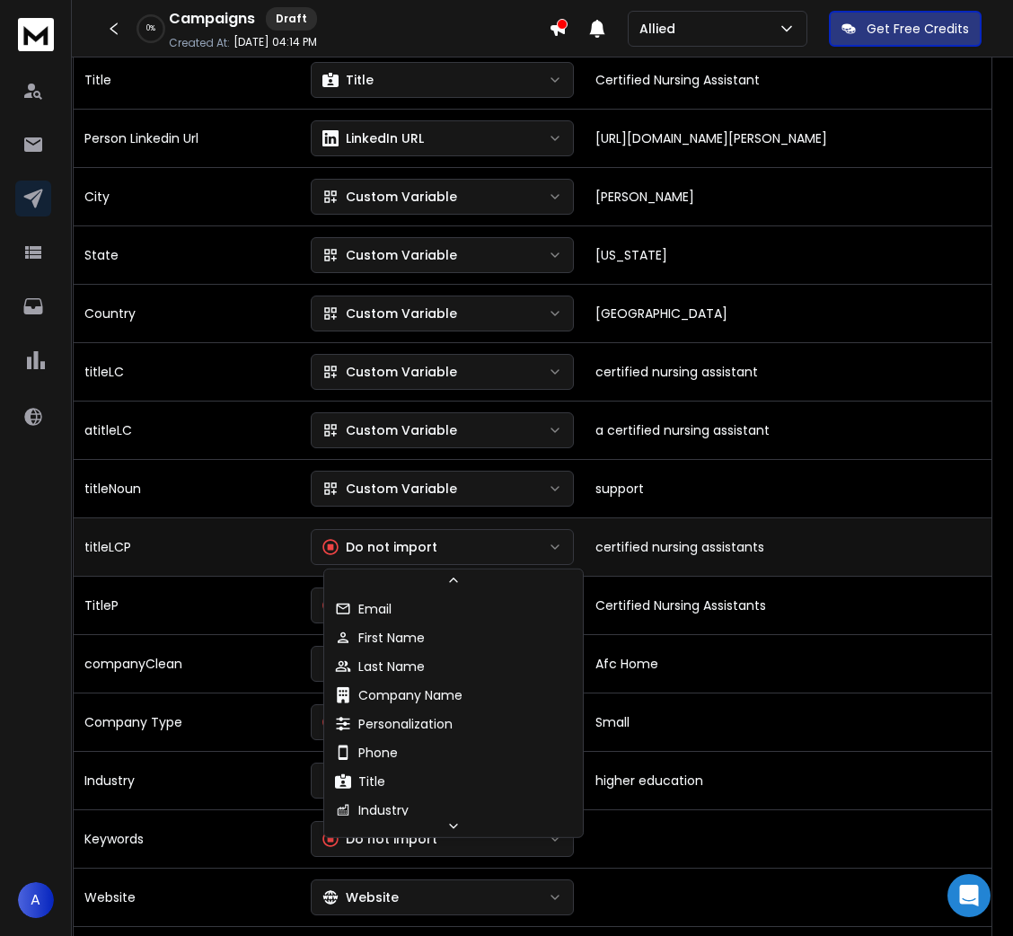
click at [417, 553] on div "Do not import" at bounding box center [379, 547] width 115 height 18
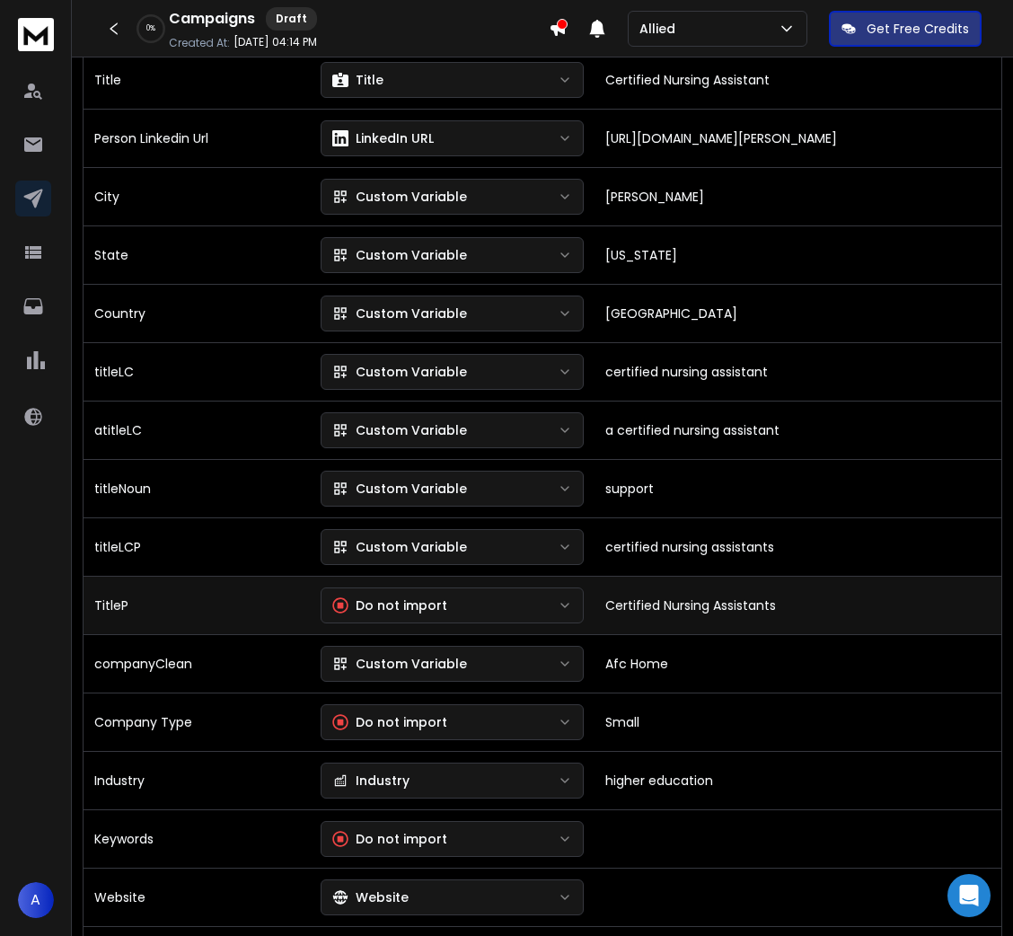
click at [424, 593] on button "Do not import" at bounding box center [452, 605] width 263 height 36
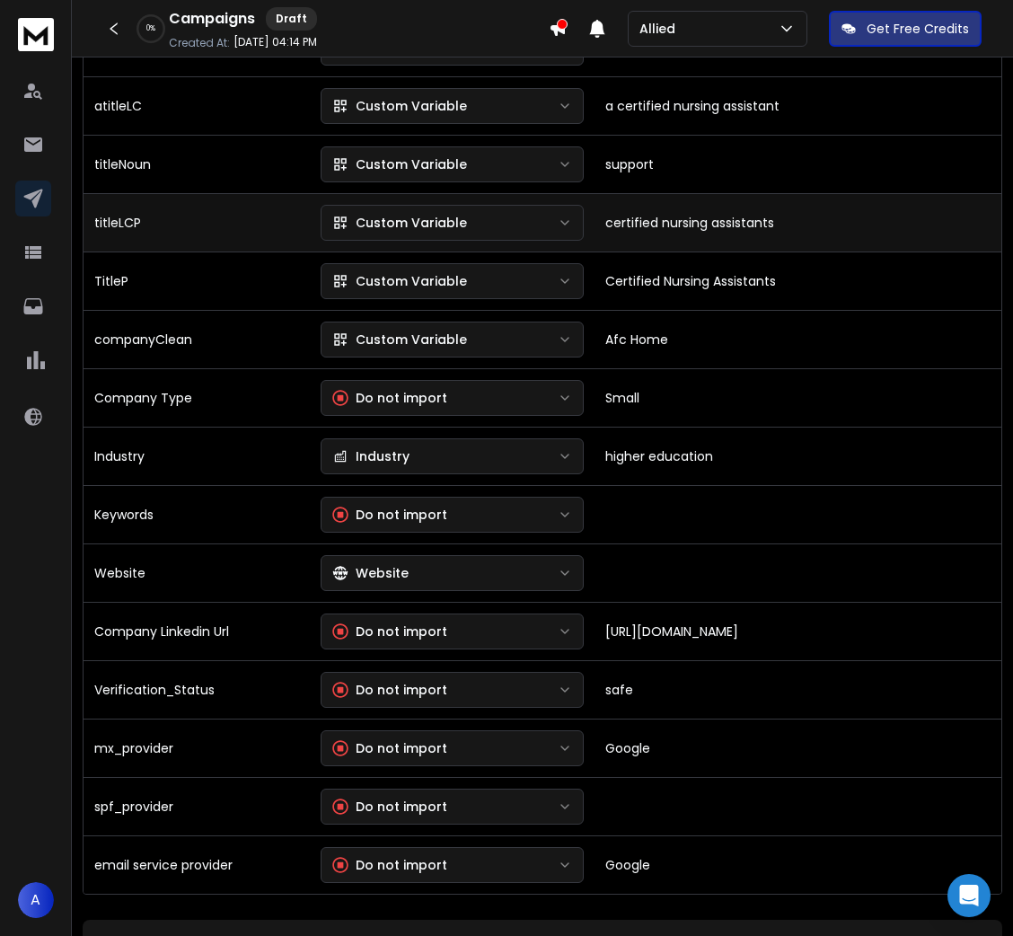
scroll to position [1095, 0]
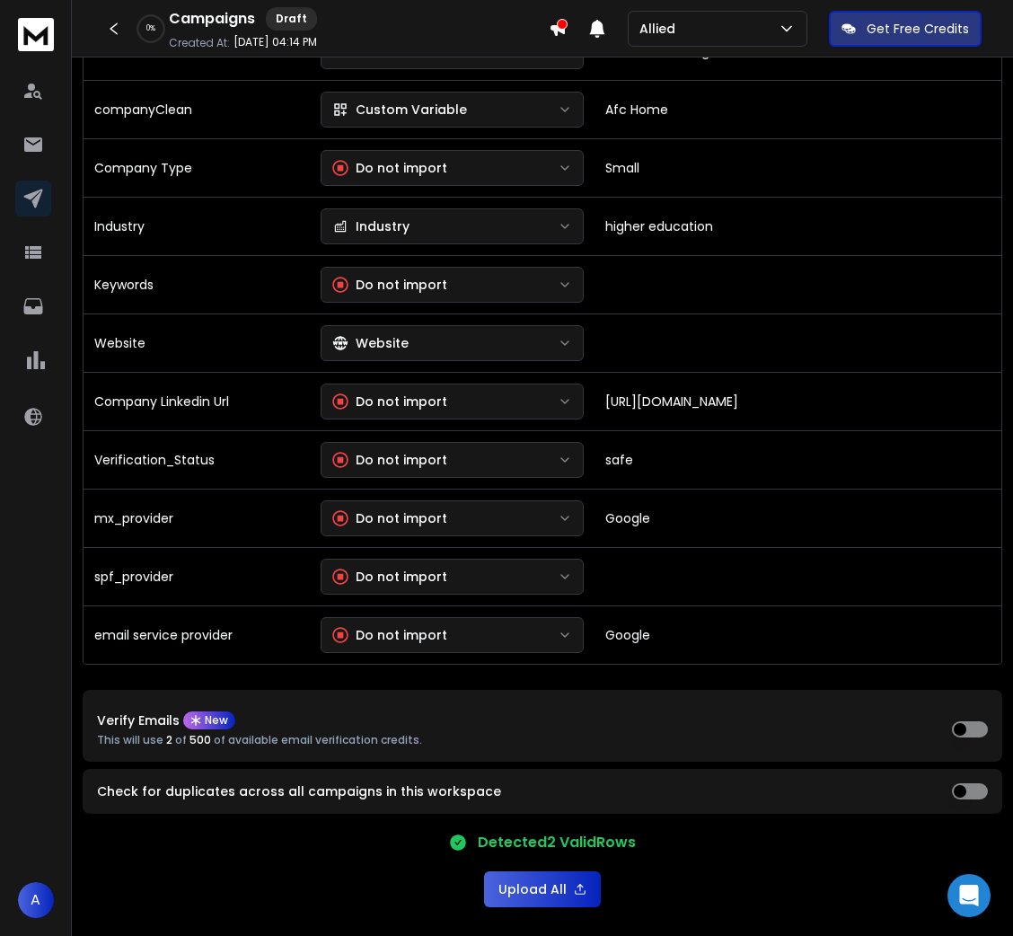
click at [561, 831] on button "Upload All" at bounding box center [542, 889] width 117 height 36
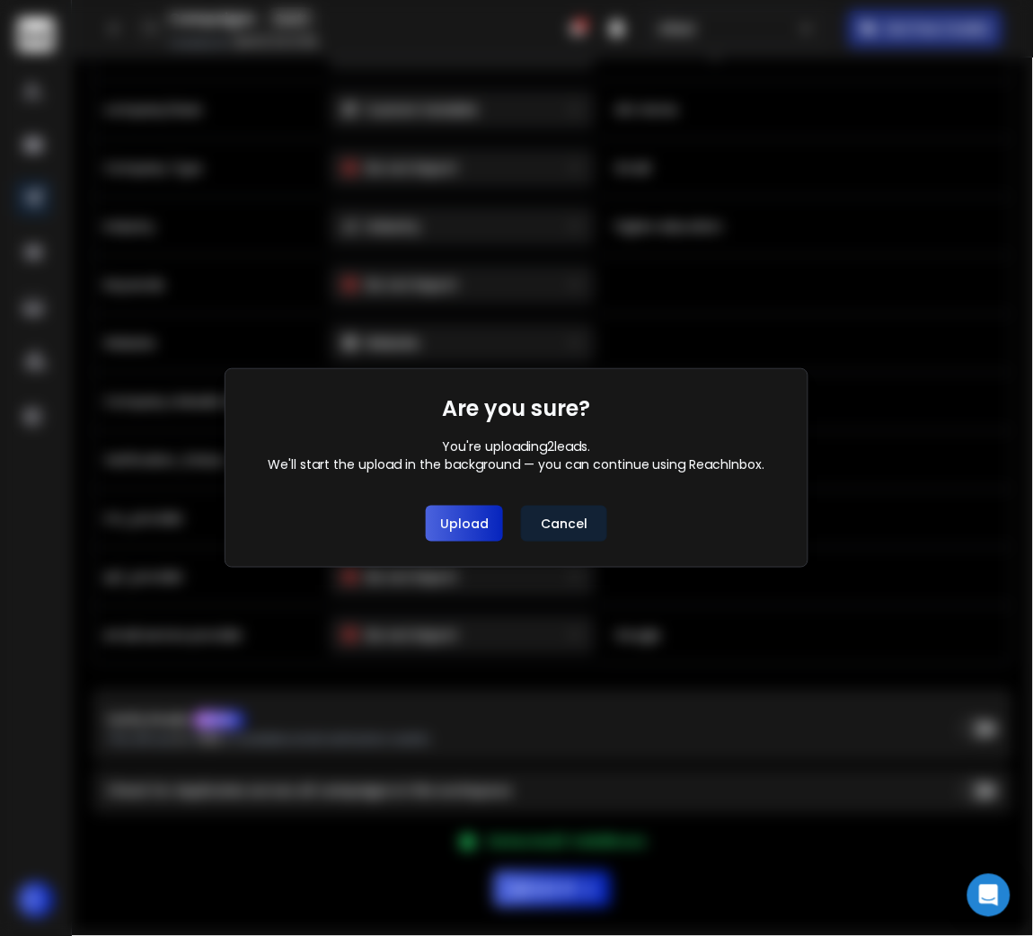
click at [439, 527] on button "Upload" at bounding box center [464, 524] width 77 height 36
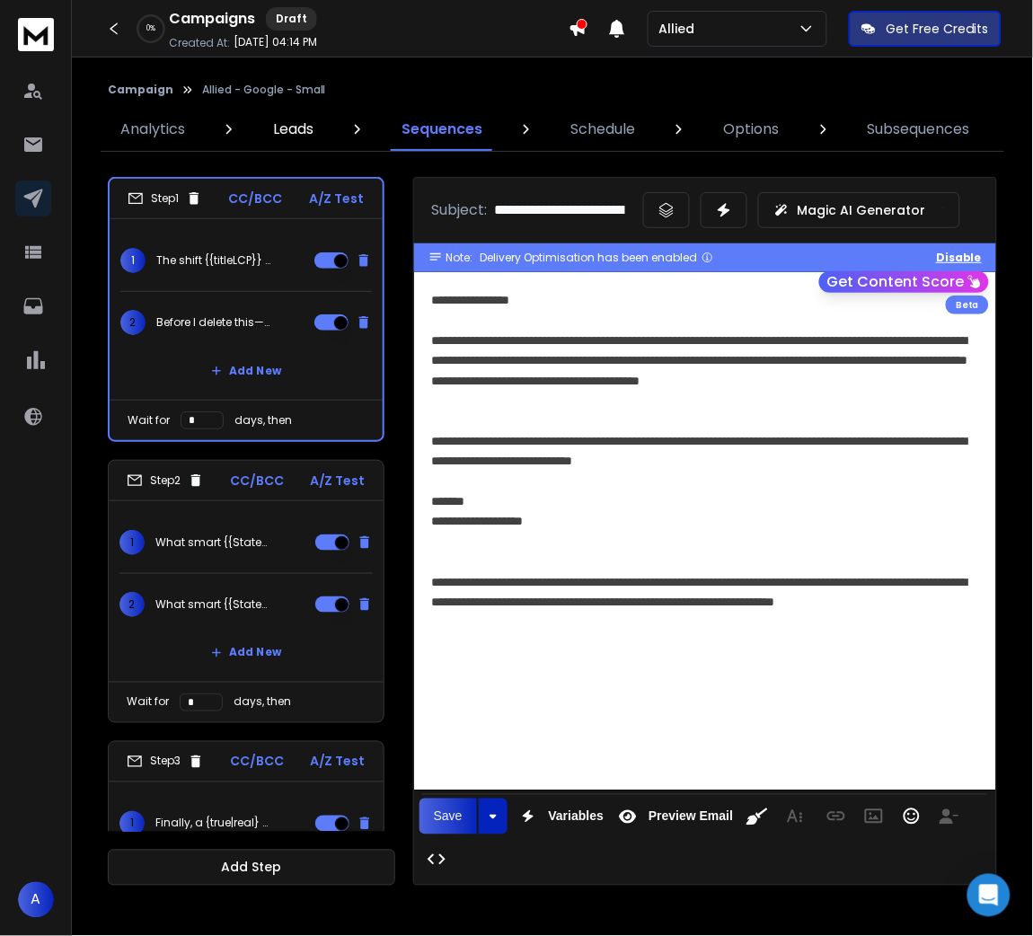
click at [301, 132] on p "Leads" at bounding box center [293, 130] width 40 height 22
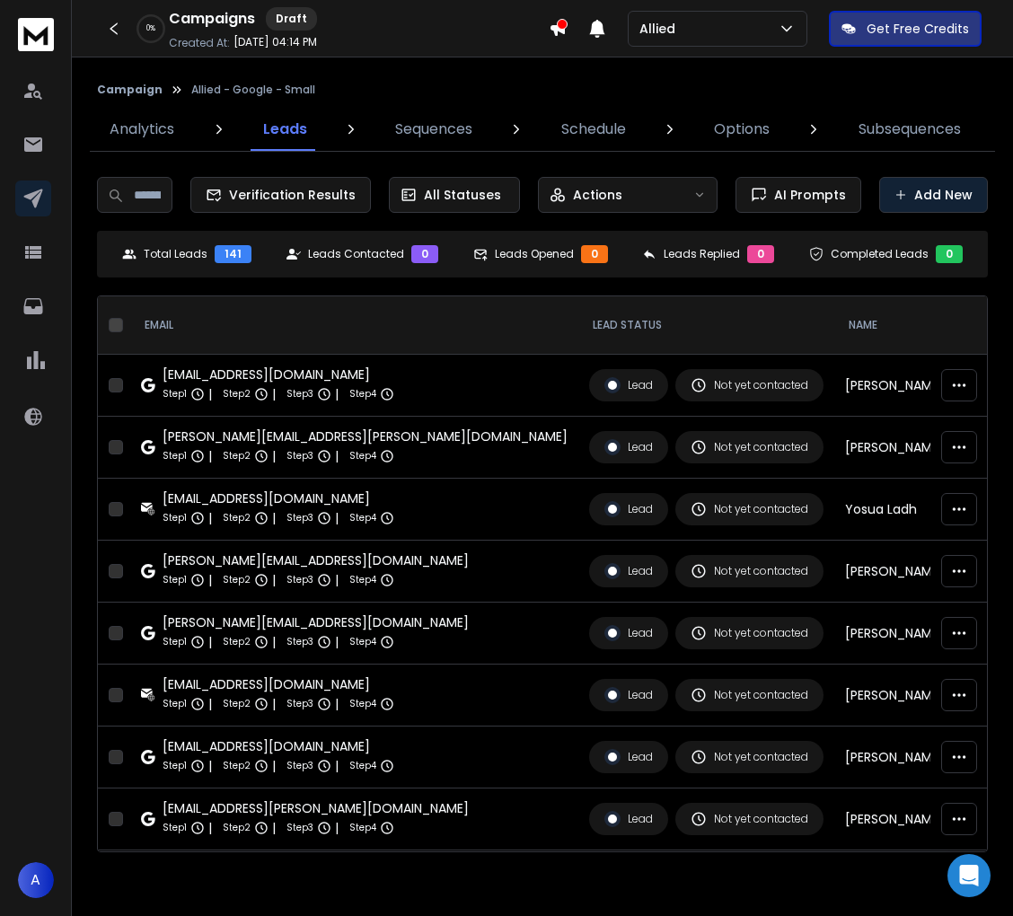
drag, startPoint x: 908, startPoint y: 196, endPoint x: 902, endPoint y: 207, distance: 13.3
click at [907, 196] on icon at bounding box center [900, 195] width 13 height 13
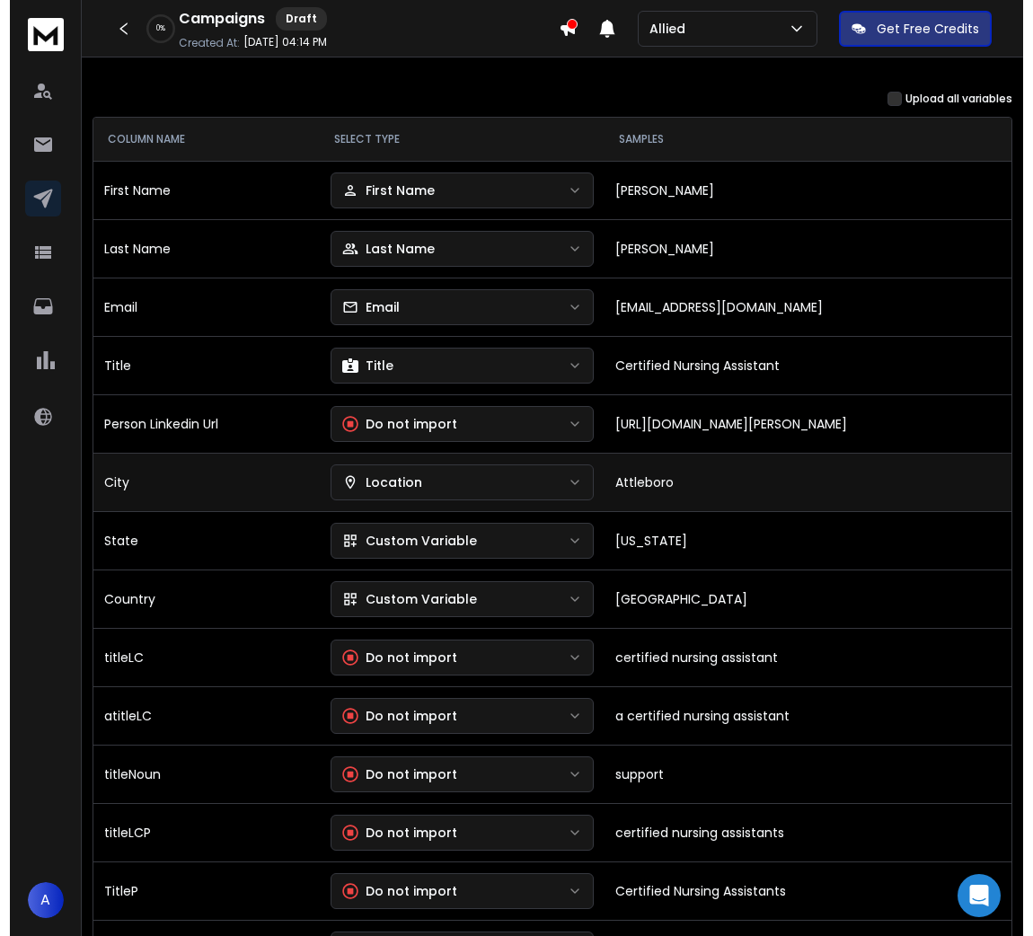
scroll to position [269, 0]
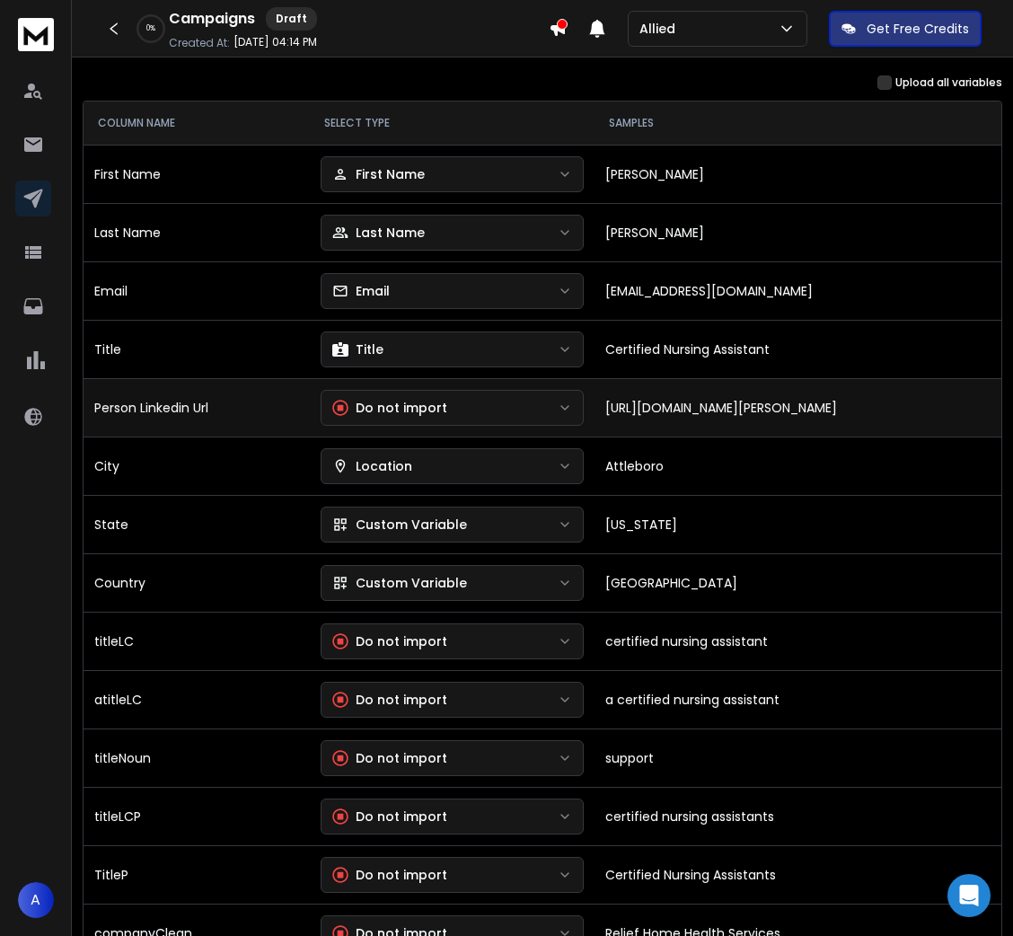
click at [359, 419] on button "Do not import" at bounding box center [452, 408] width 263 height 36
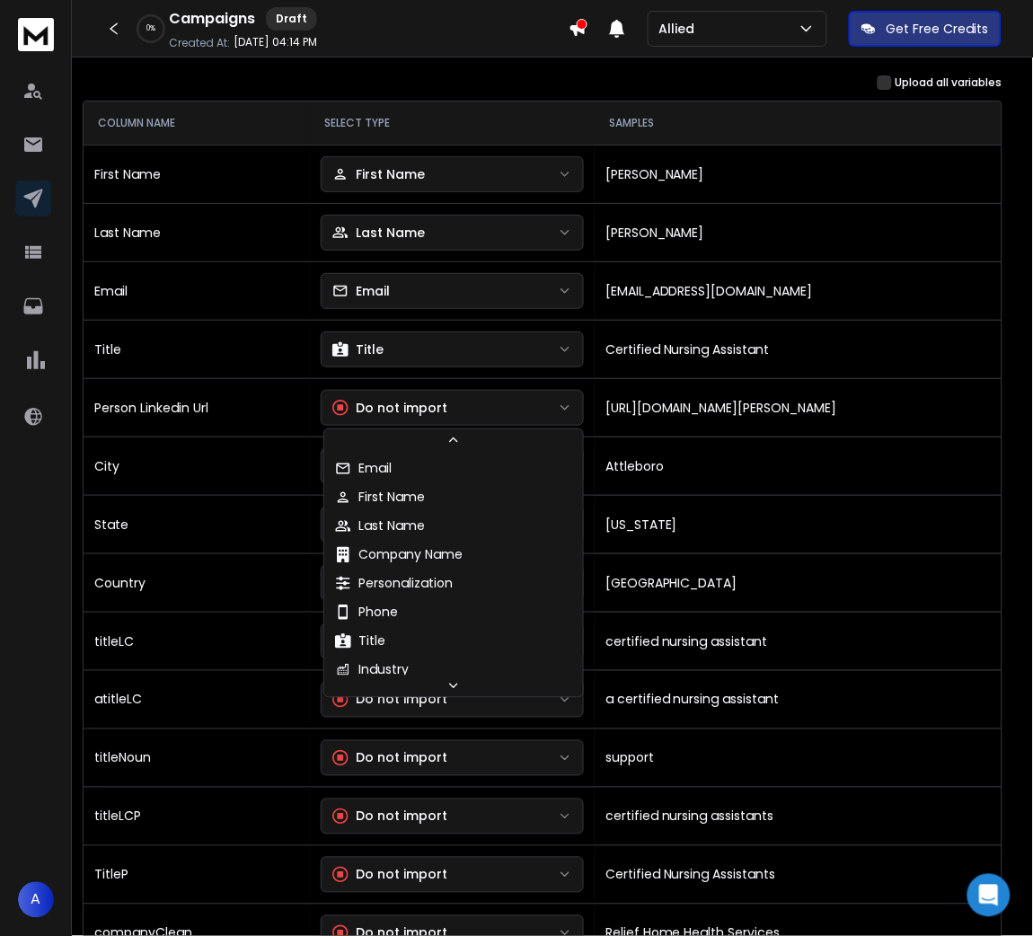
scroll to position [181, 0]
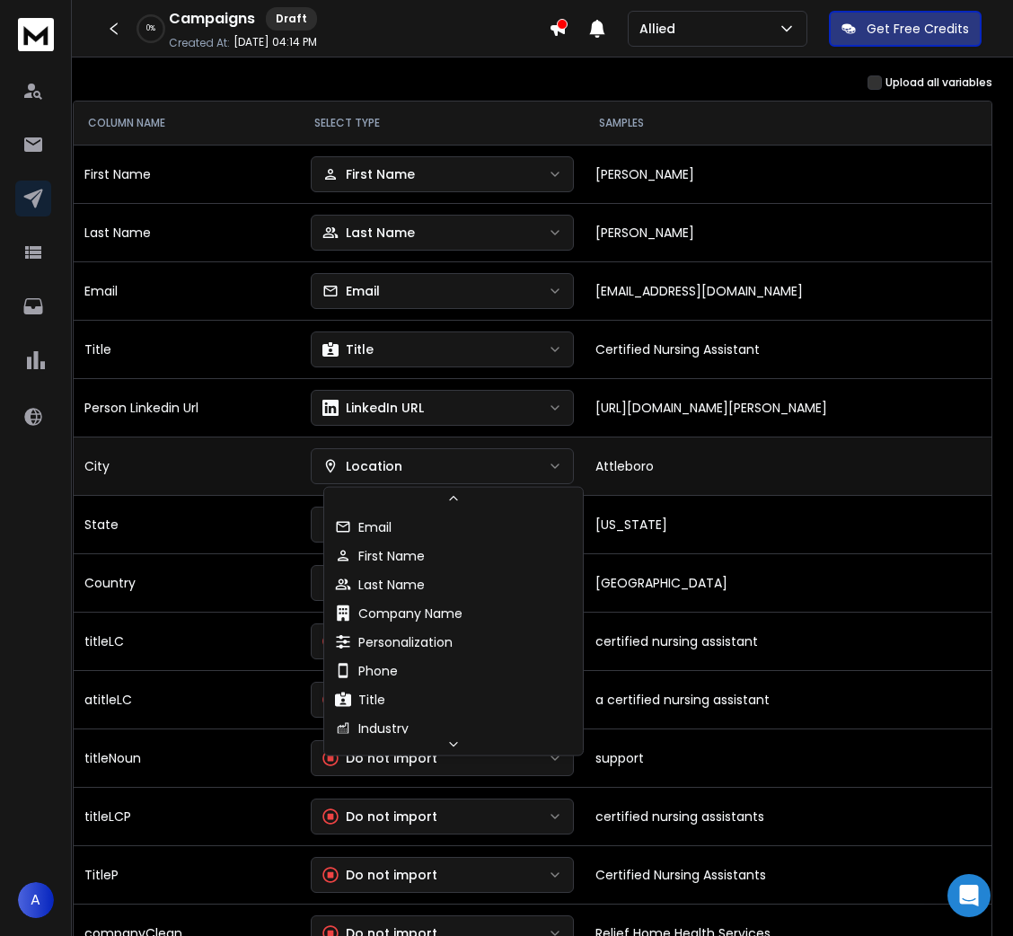
click at [368, 467] on div "Location" at bounding box center [362, 466] width 80 height 18
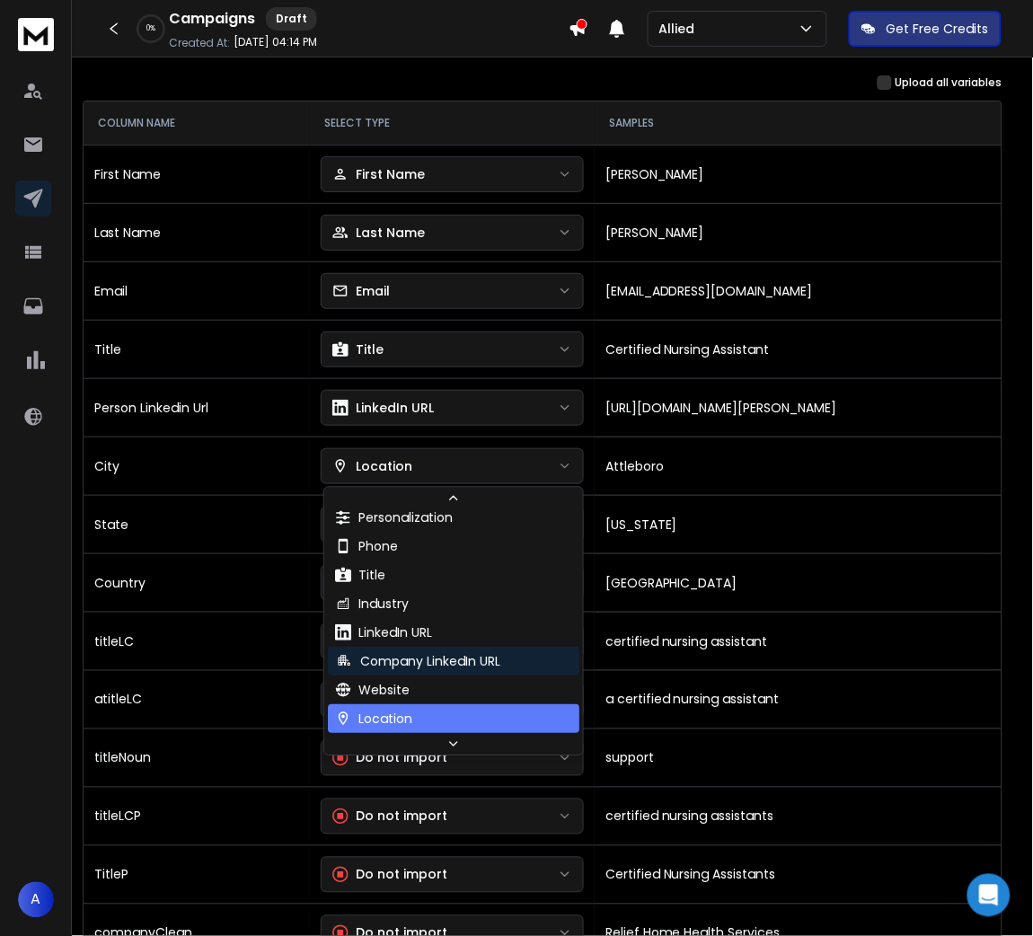
scroll to position [163, 0]
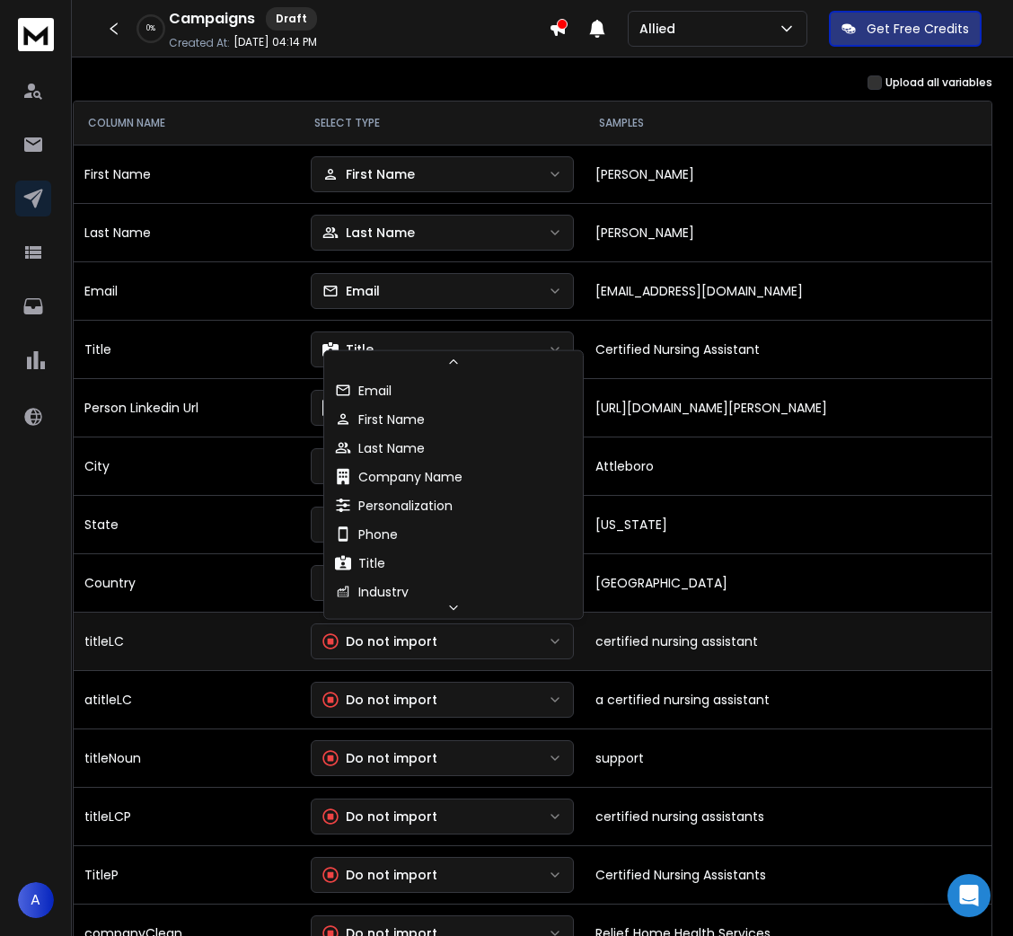
click at [373, 635] on div "Do not import" at bounding box center [379, 641] width 115 height 18
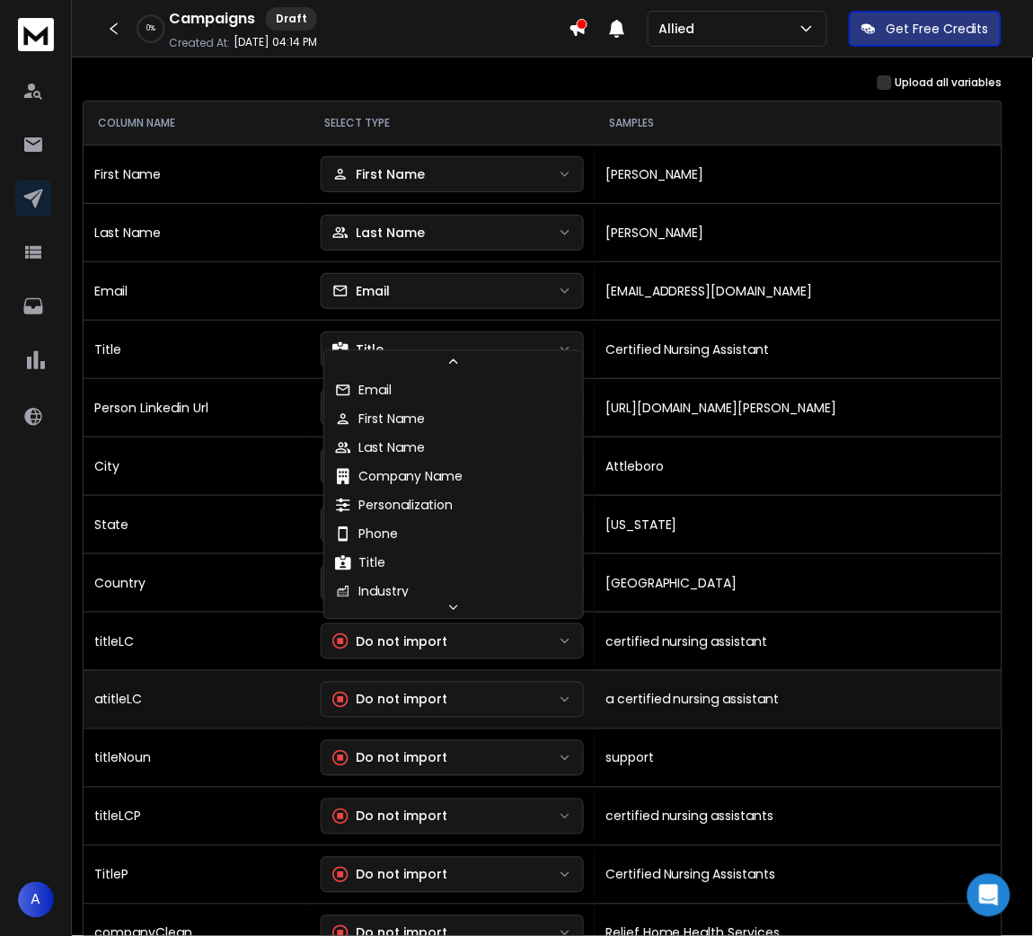
scroll to position [181, 0]
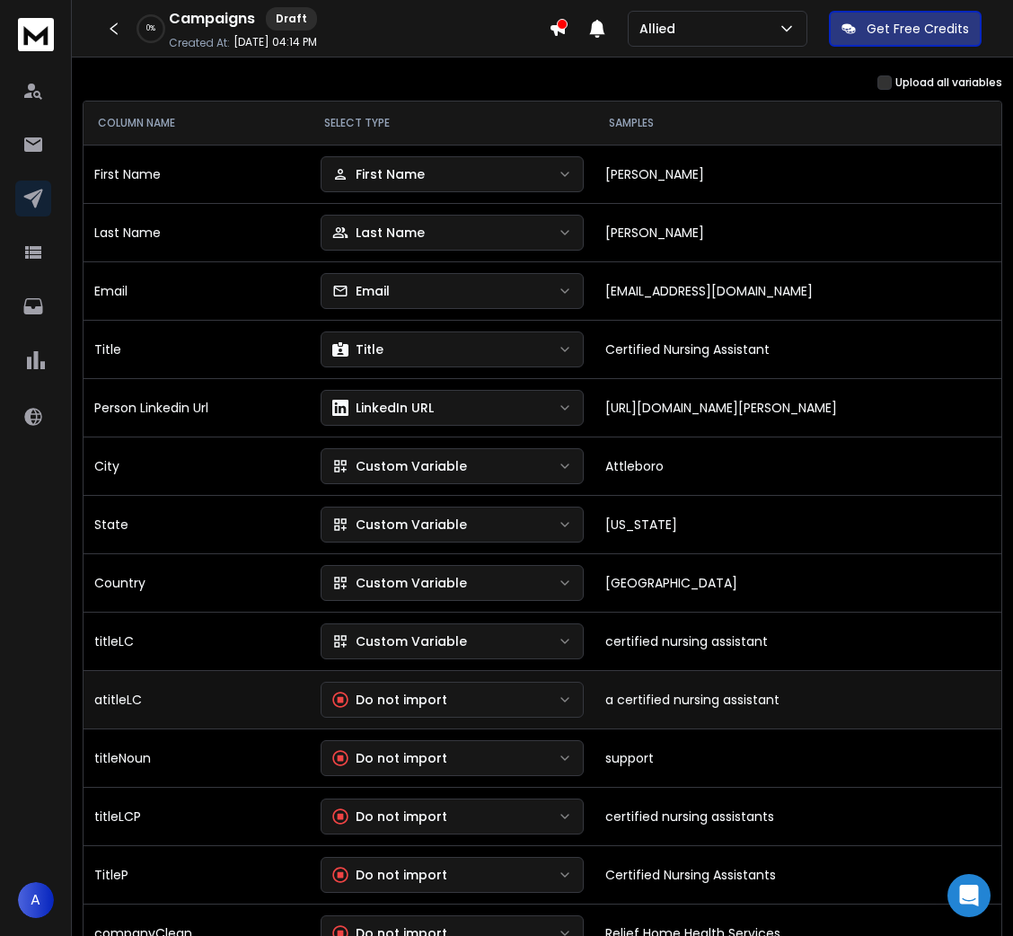
click at [380, 708] on div "Do not import" at bounding box center [389, 700] width 115 height 18
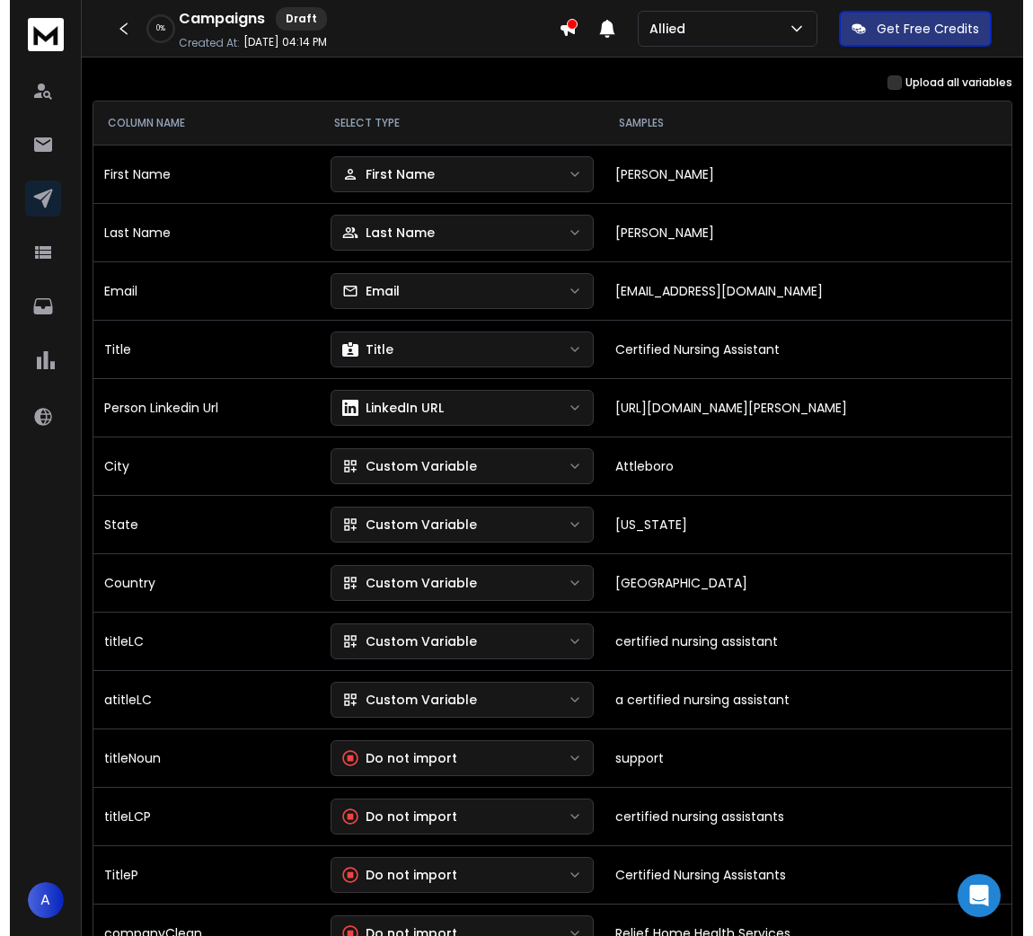
scroll to position [403, 0]
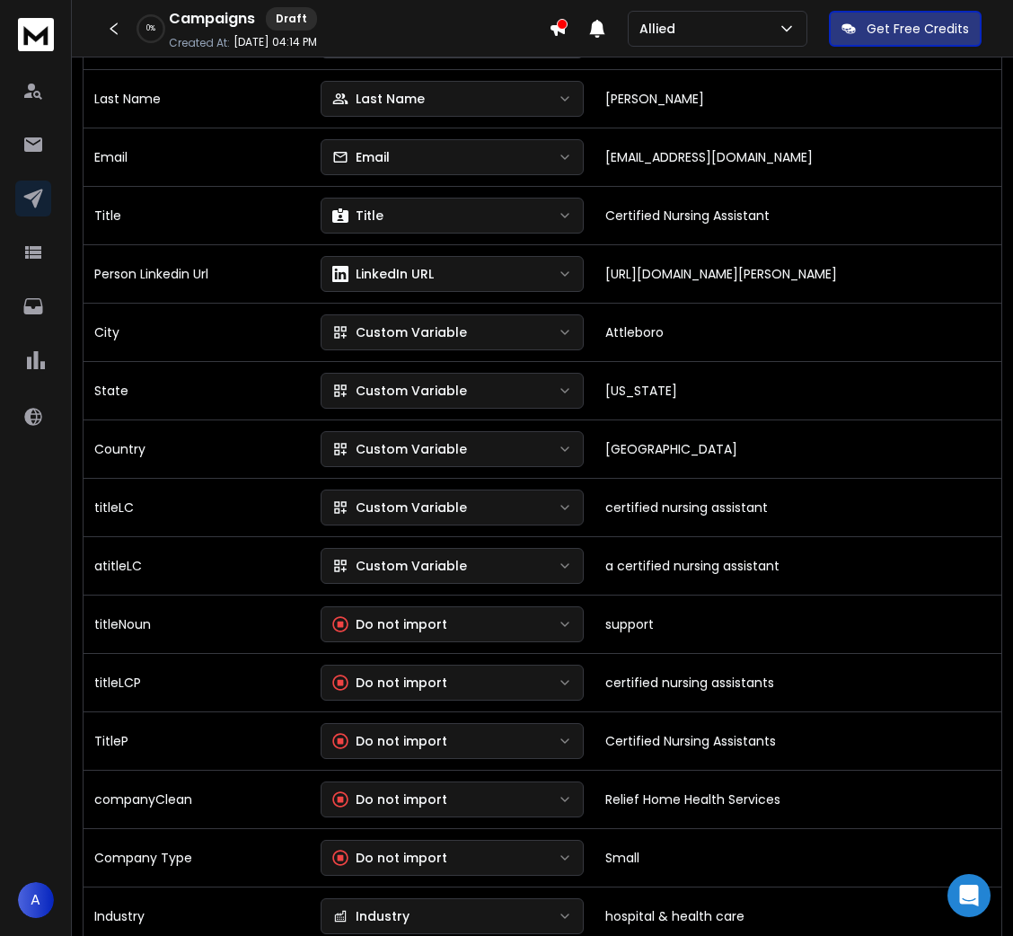
click at [382, 619] on div "Do not import" at bounding box center [389, 624] width 115 height 18
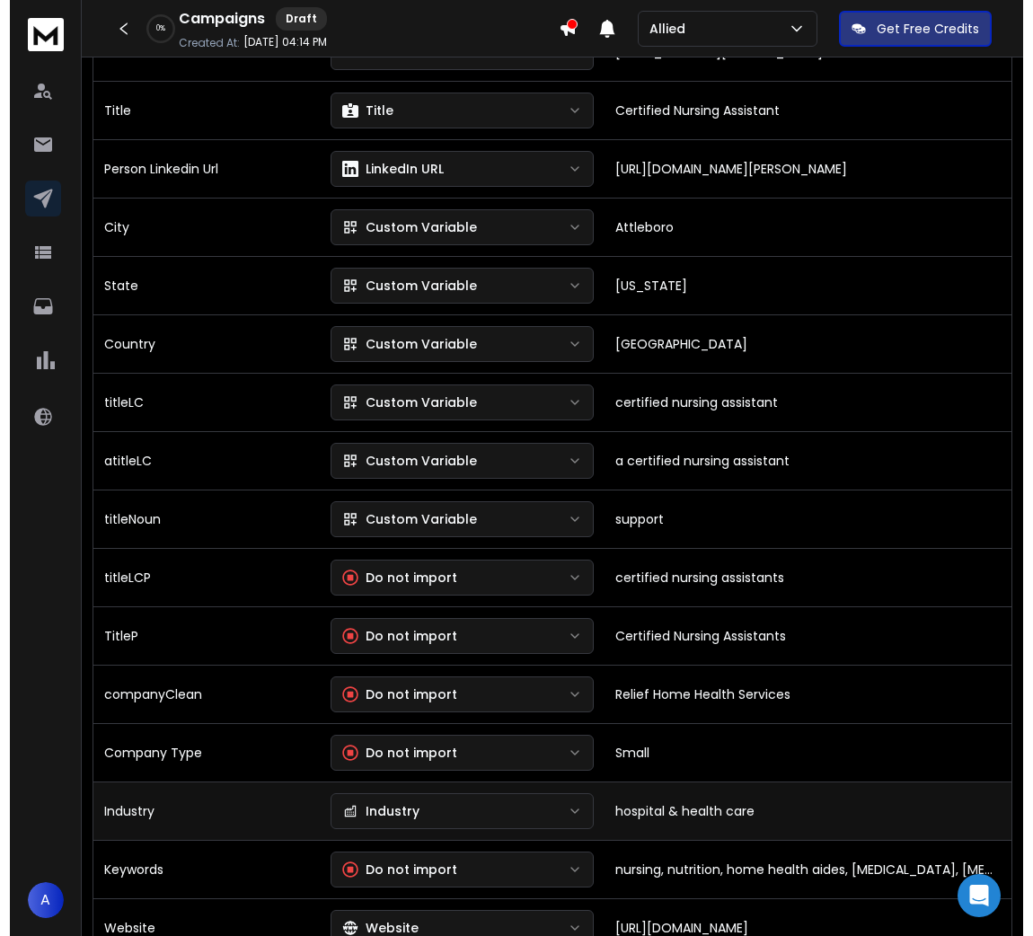
scroll to position [673, 0]
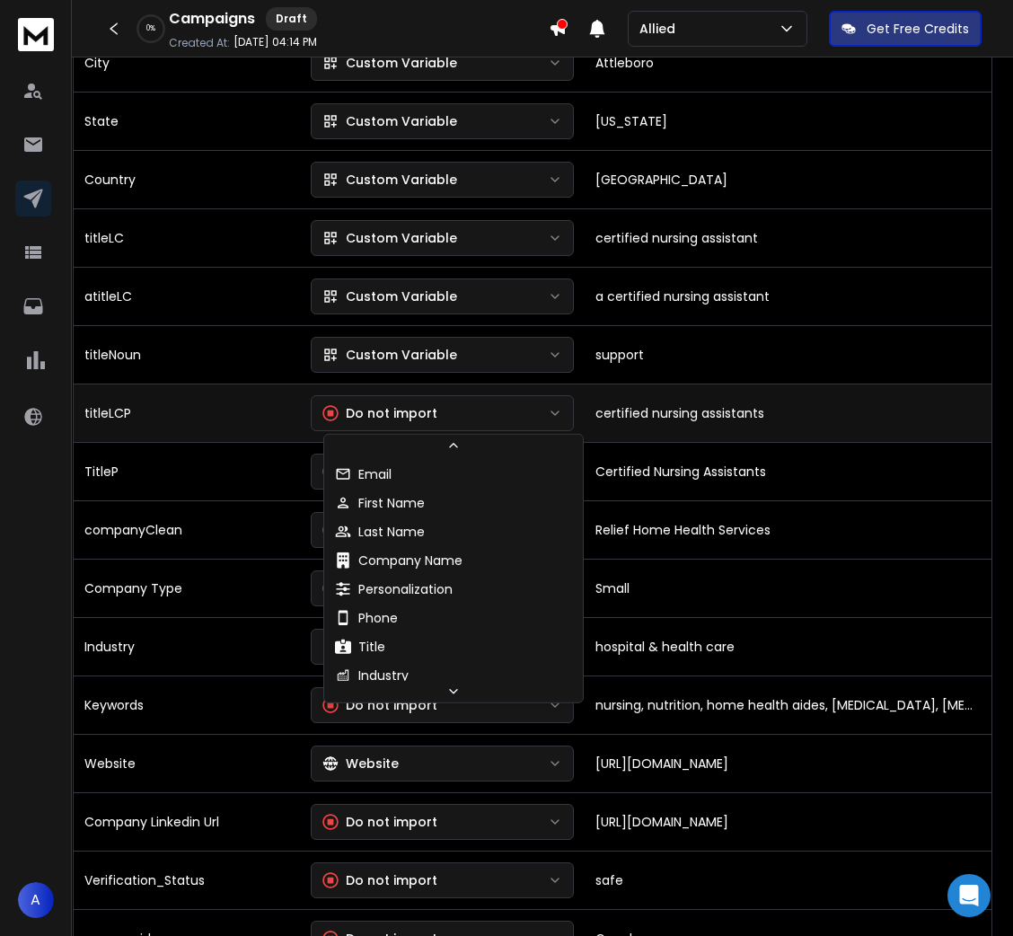
click at [360, 412] on div "Do not import" at bounding box center [379, 413] width 115 height 18
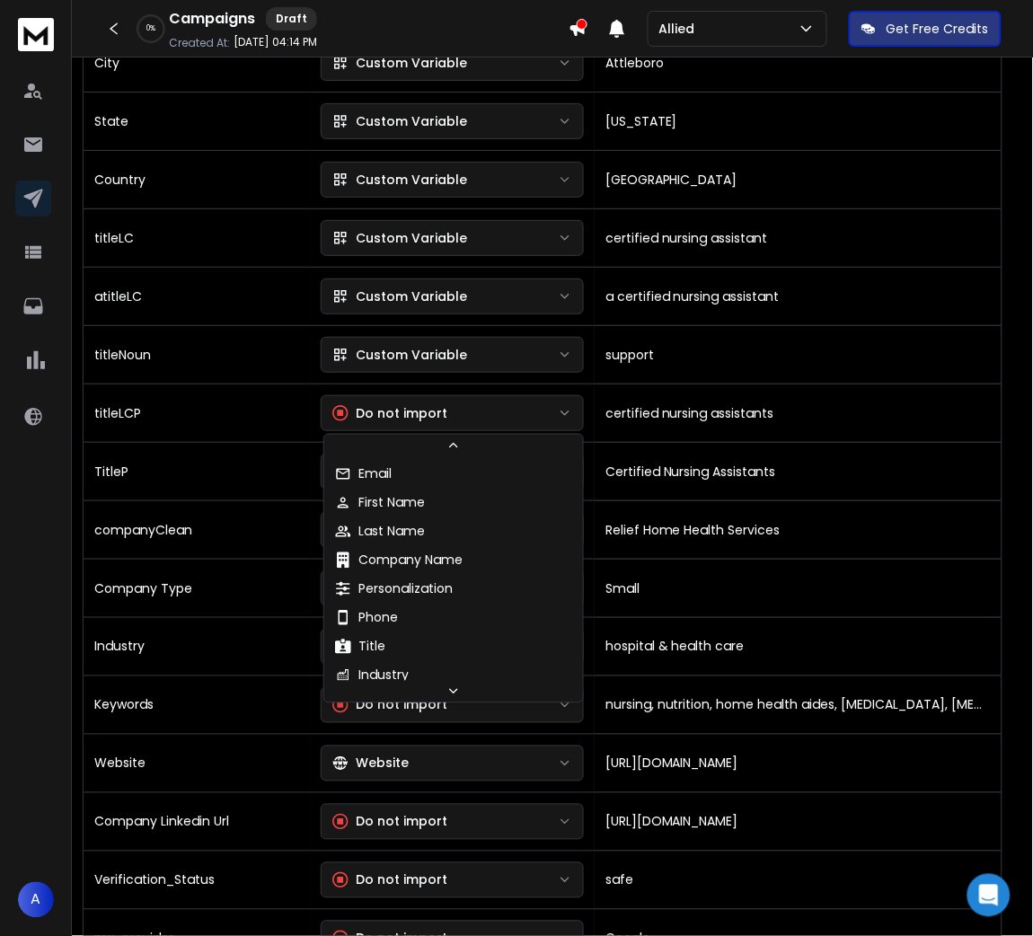
scroll to position [181, 0]
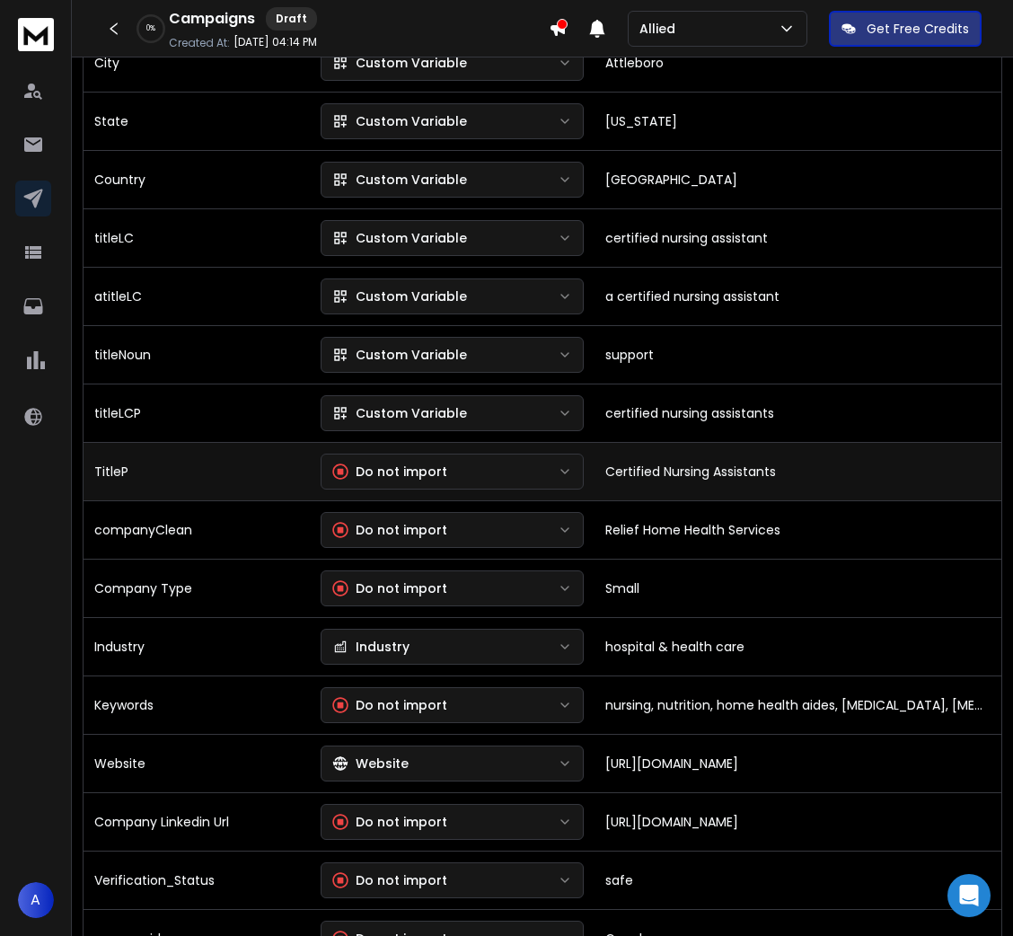
click at [380, 471] on div "Do not import" at bounding box center [389, 471] width 115 height 18
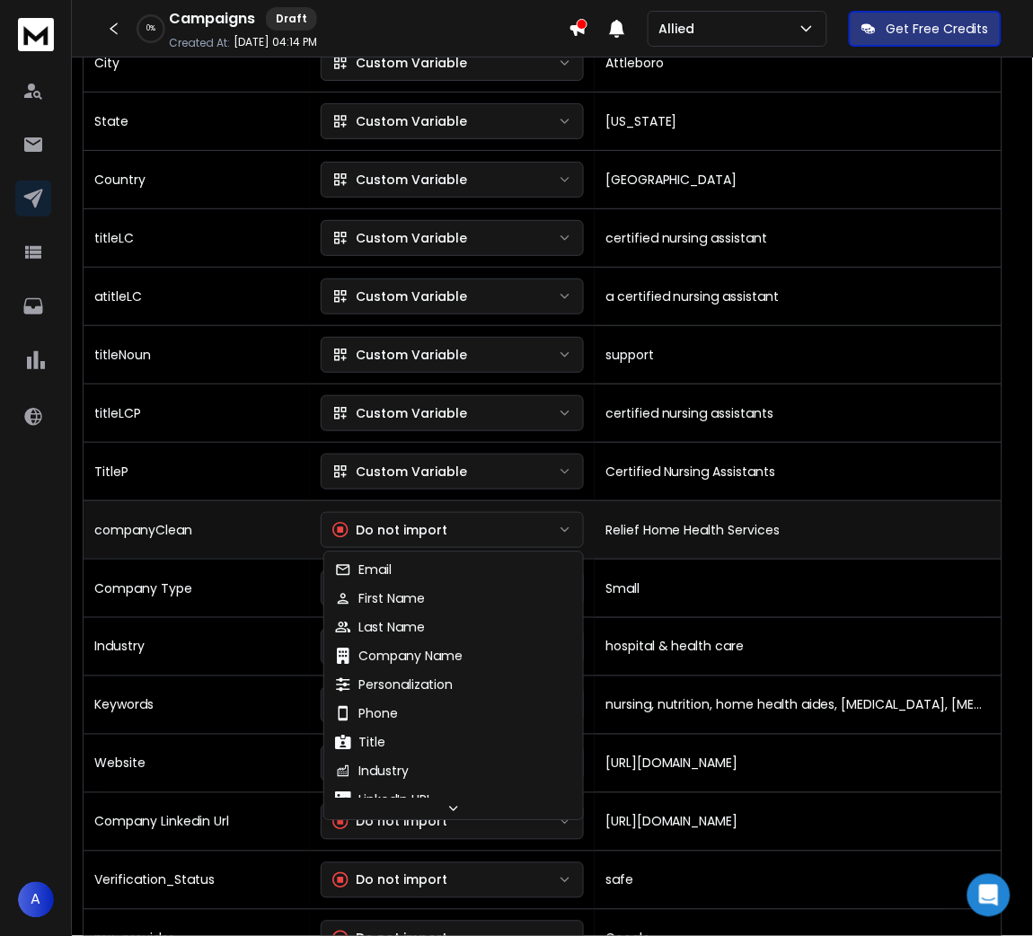
click at [378, 515] on button "Do not import" at bounding box center [452, 530] width 263 height 36
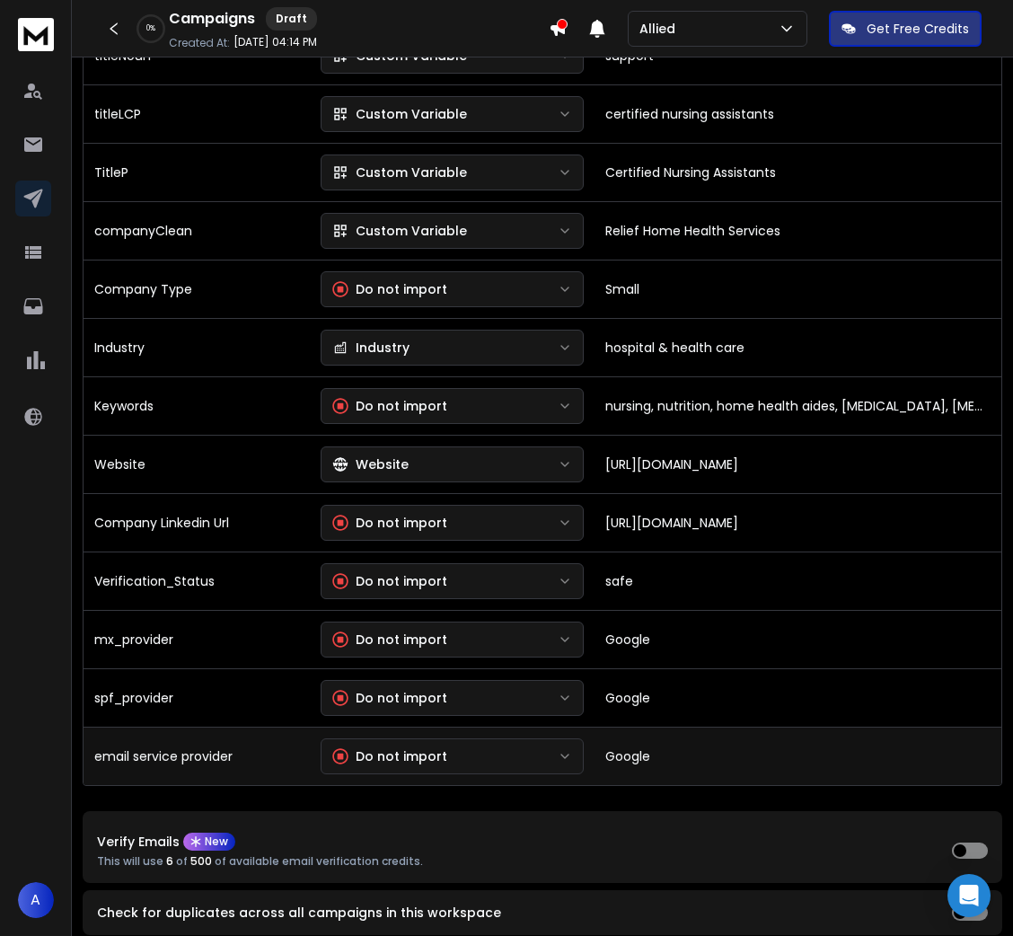
scroll to position [1095, 0]
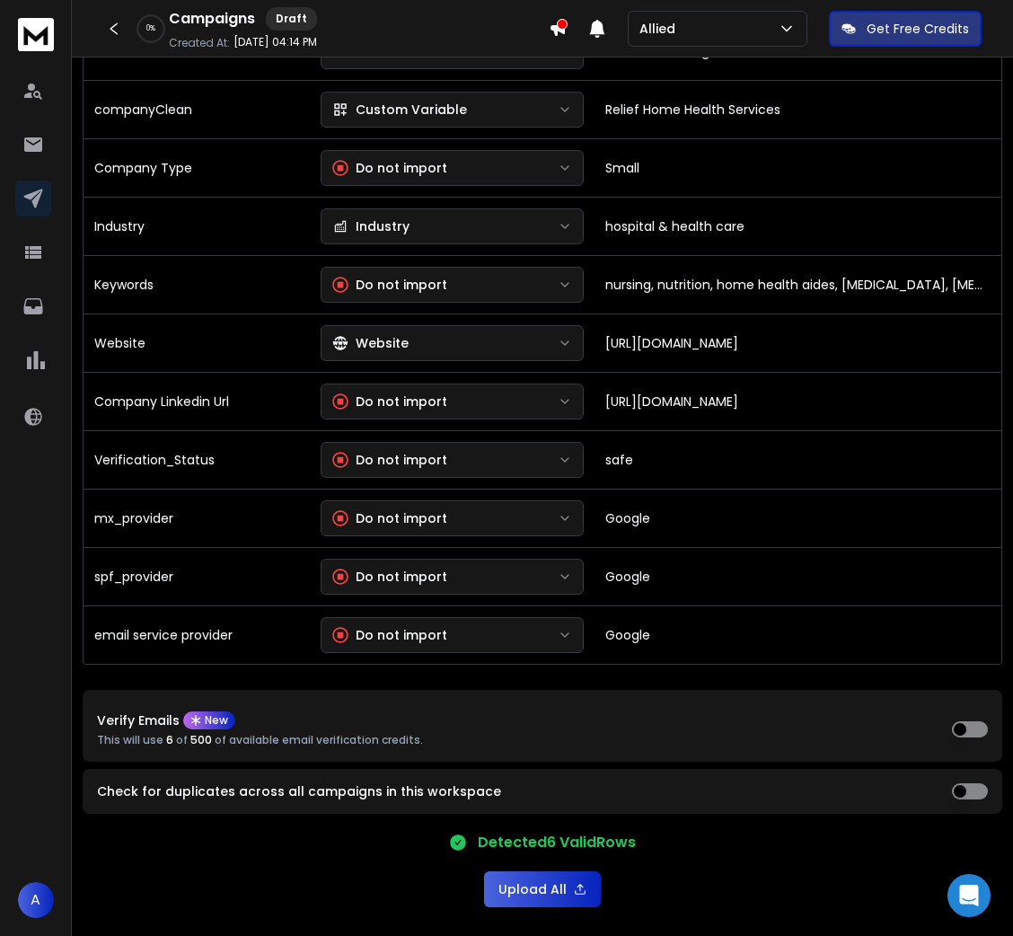
click at [520, 831] on button "Upload All" at bounding box center [542, 889] width 117 height 36
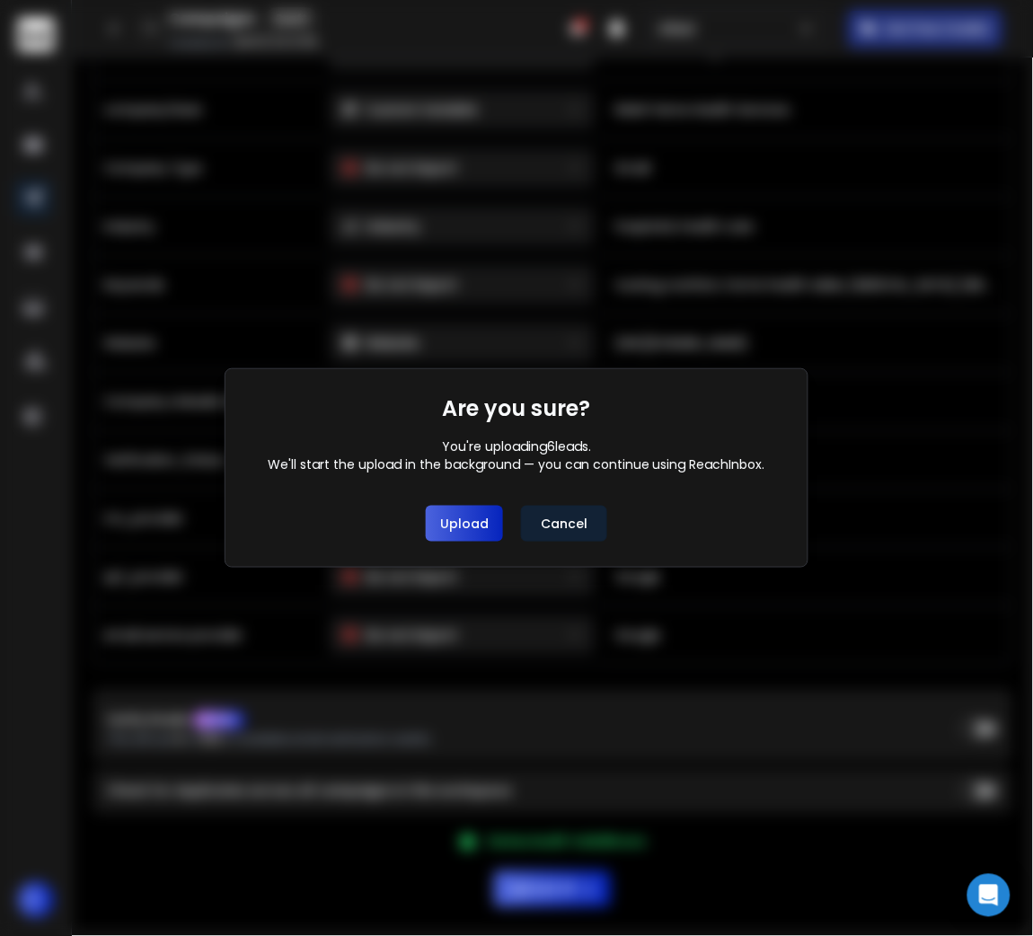
click at [435, 524] on button "Upload" at bounding box center [464, 524] width 77 height 36
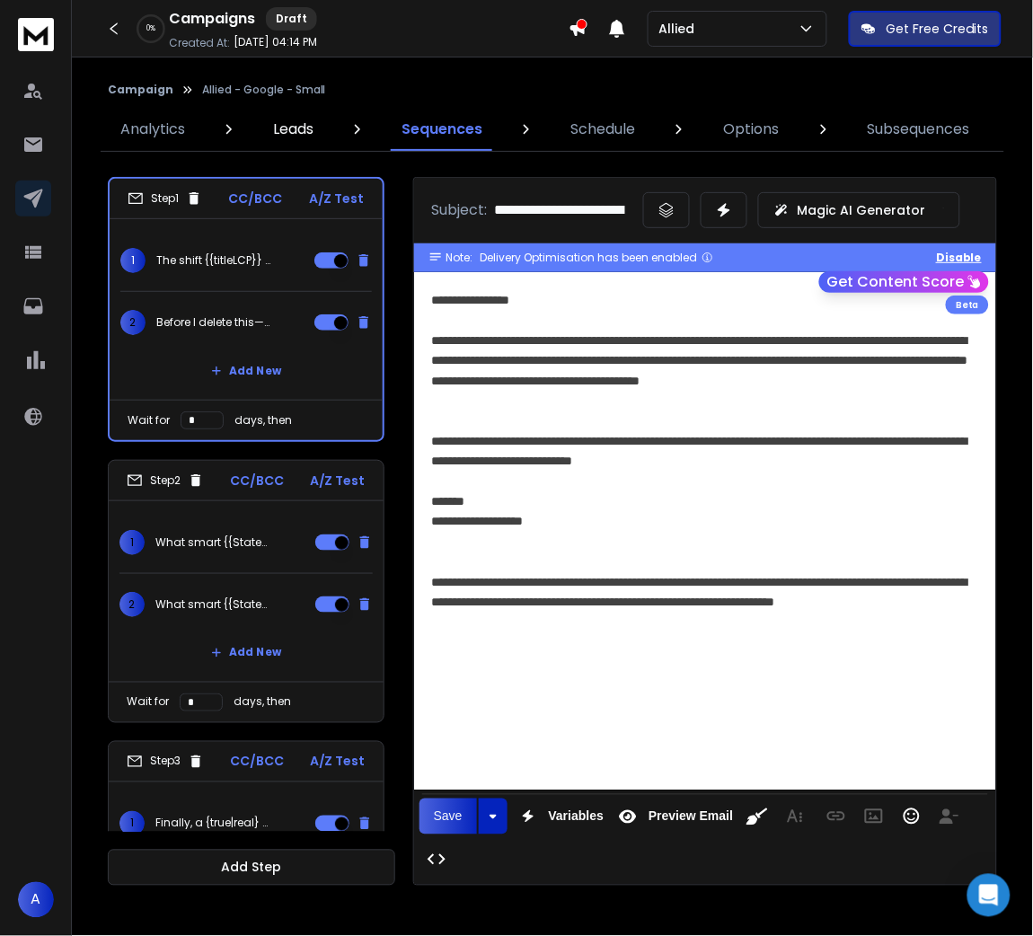
click at [295, 126] on p "Leads" at bounding box center [293, 130] width 40 height 22
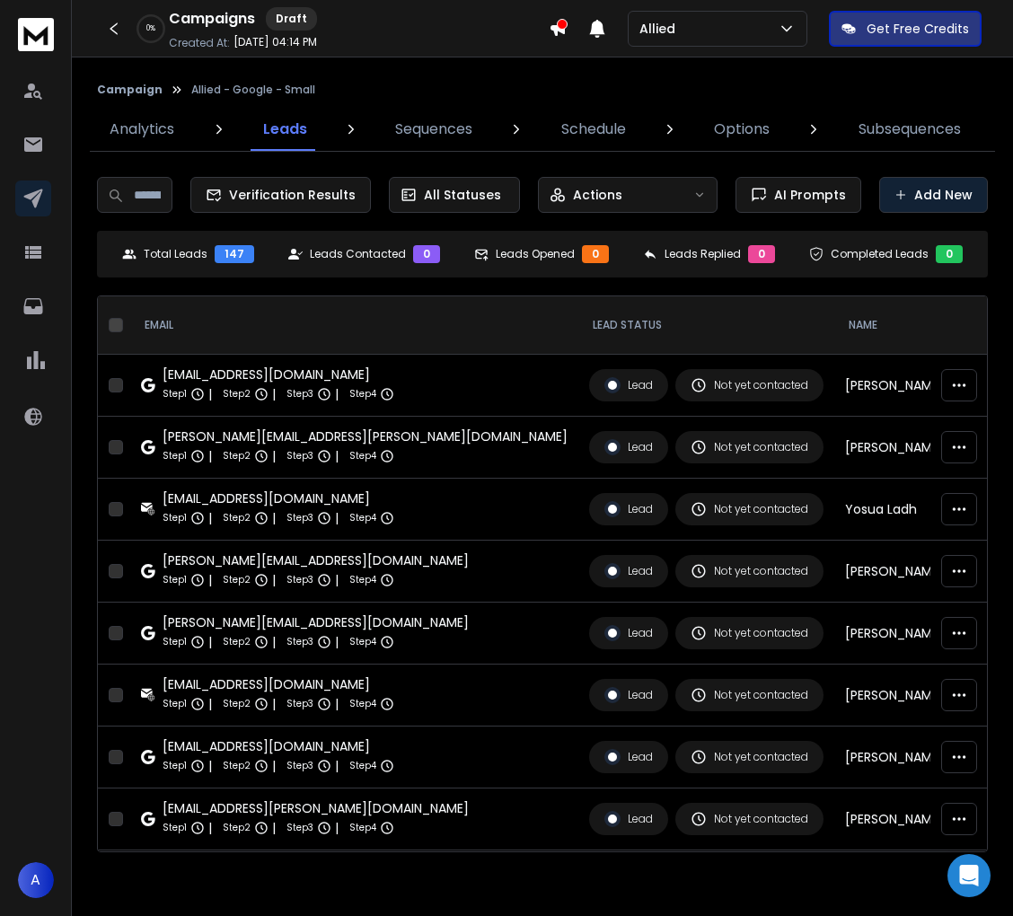
click at [951, 187] on button "Add New" at bounding box center [933, 195] width 109 height 36
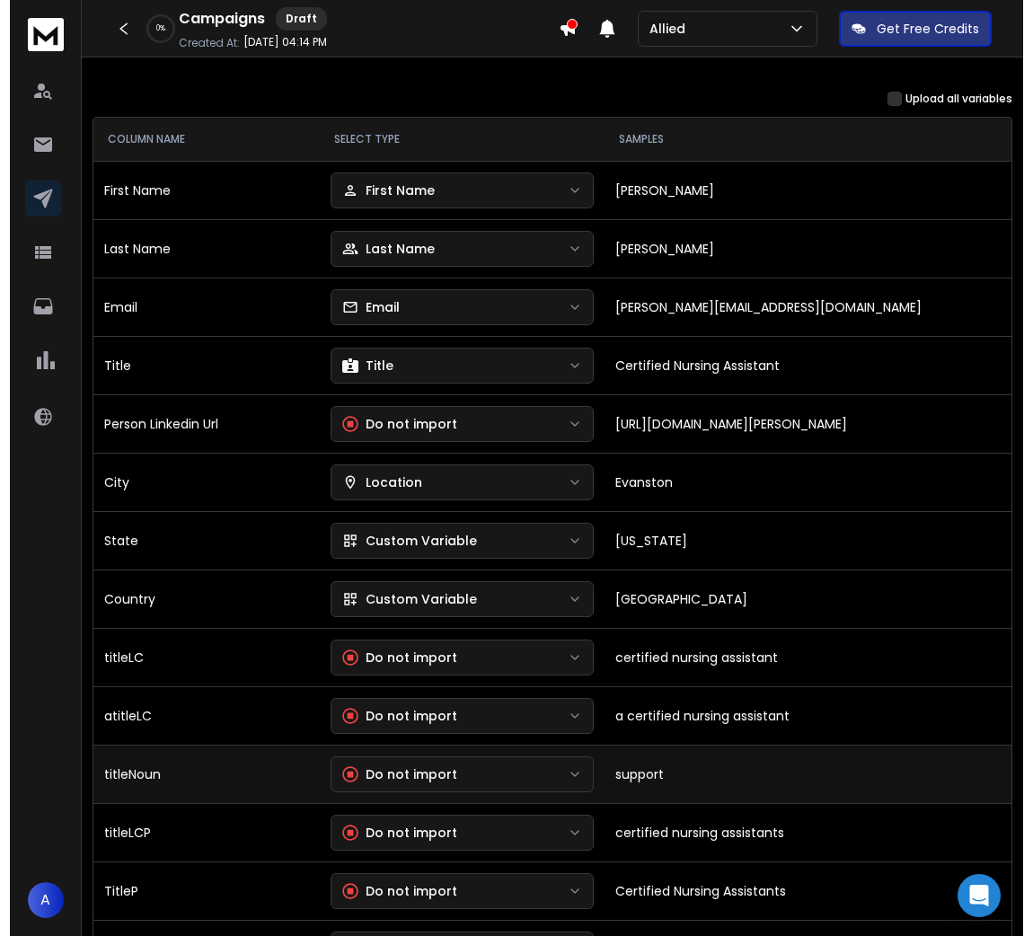
scroll to position [539, 0]
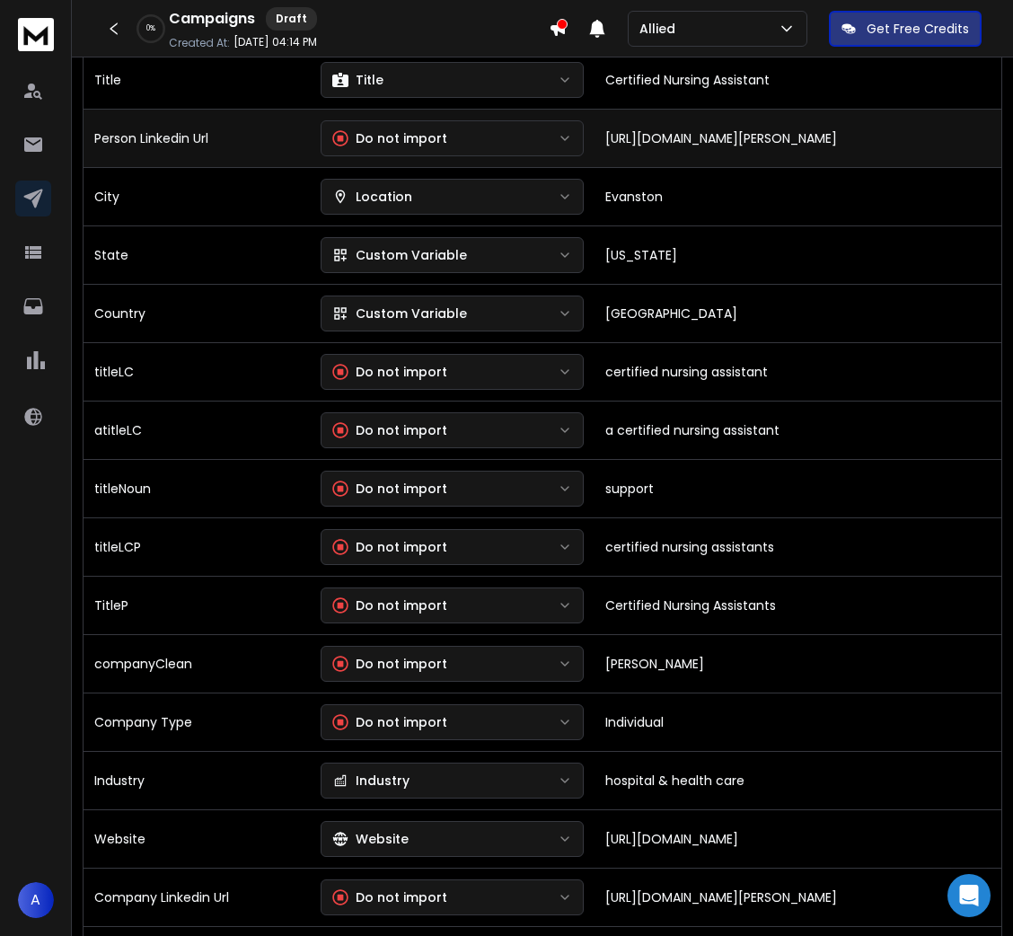
click at [439, 145] on div "Do not import" at bounding box center [389, 138] width 115 height 18
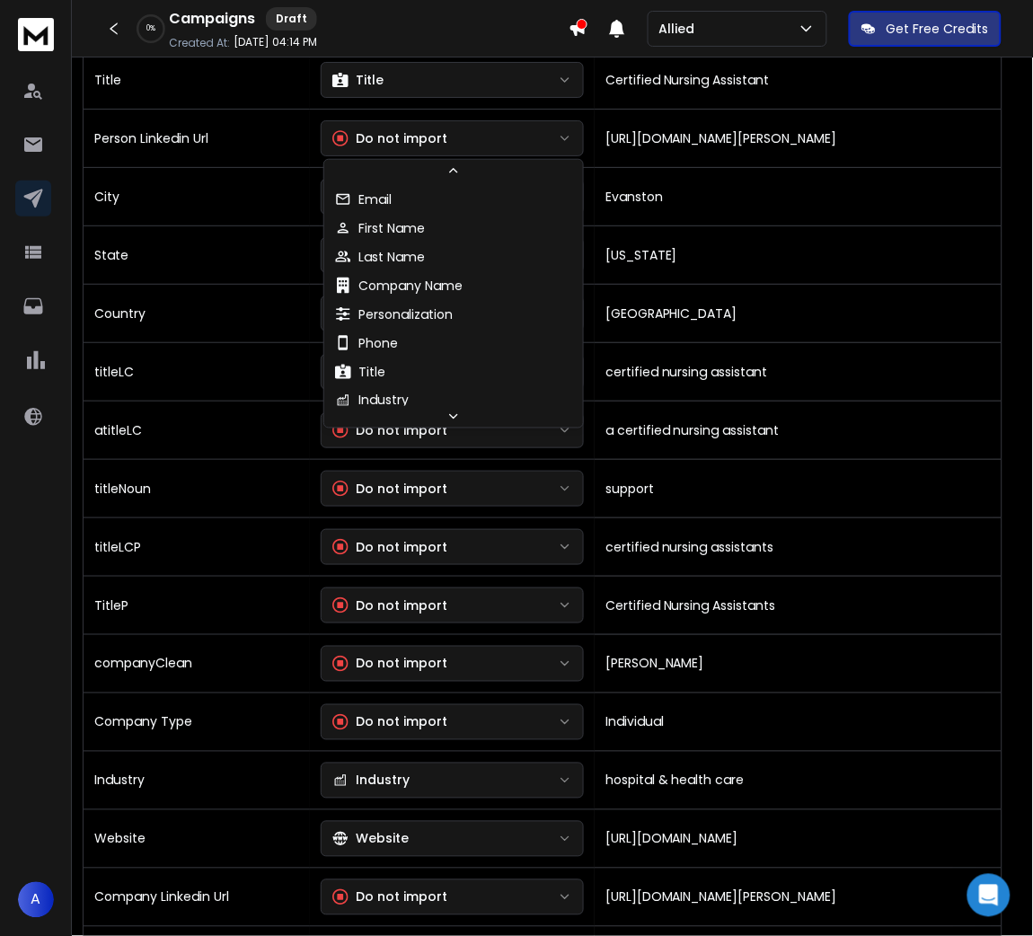
scroll to position [181, 0]
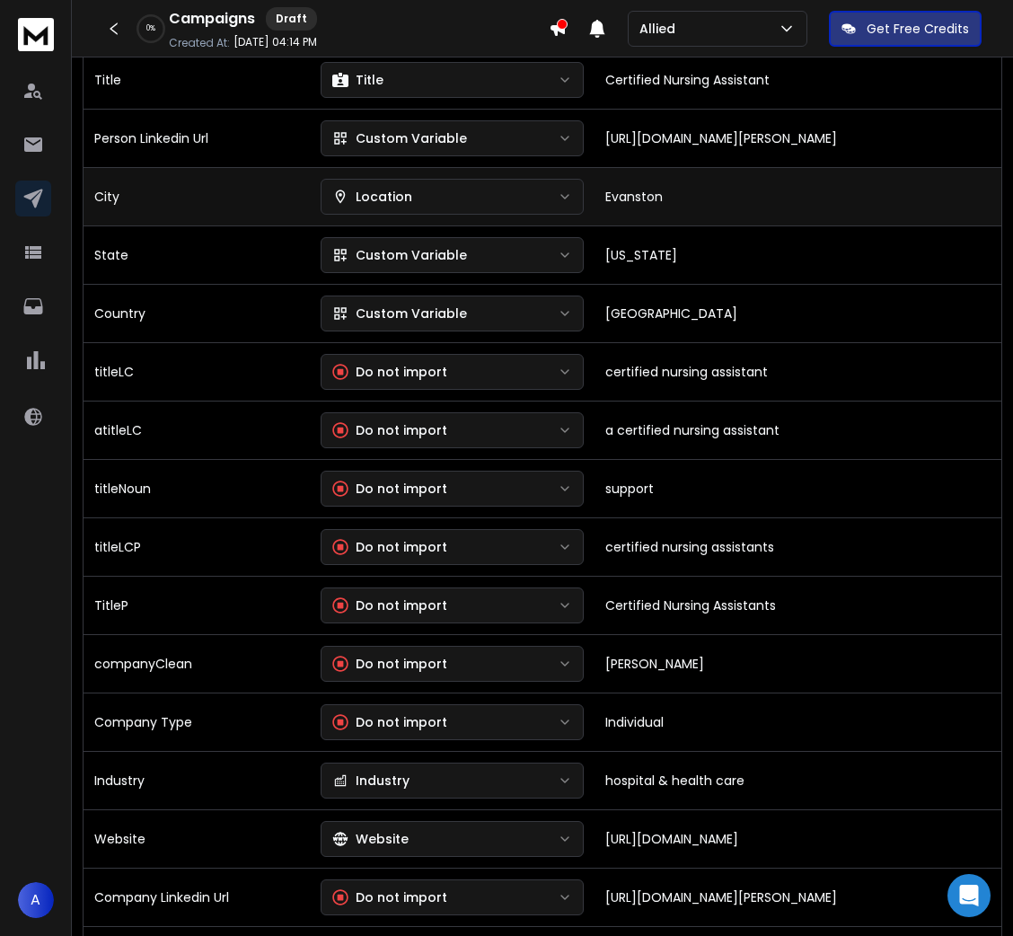
click at [435, 187] on button "Location" at bounding box center [452, 197] width 263 height 36
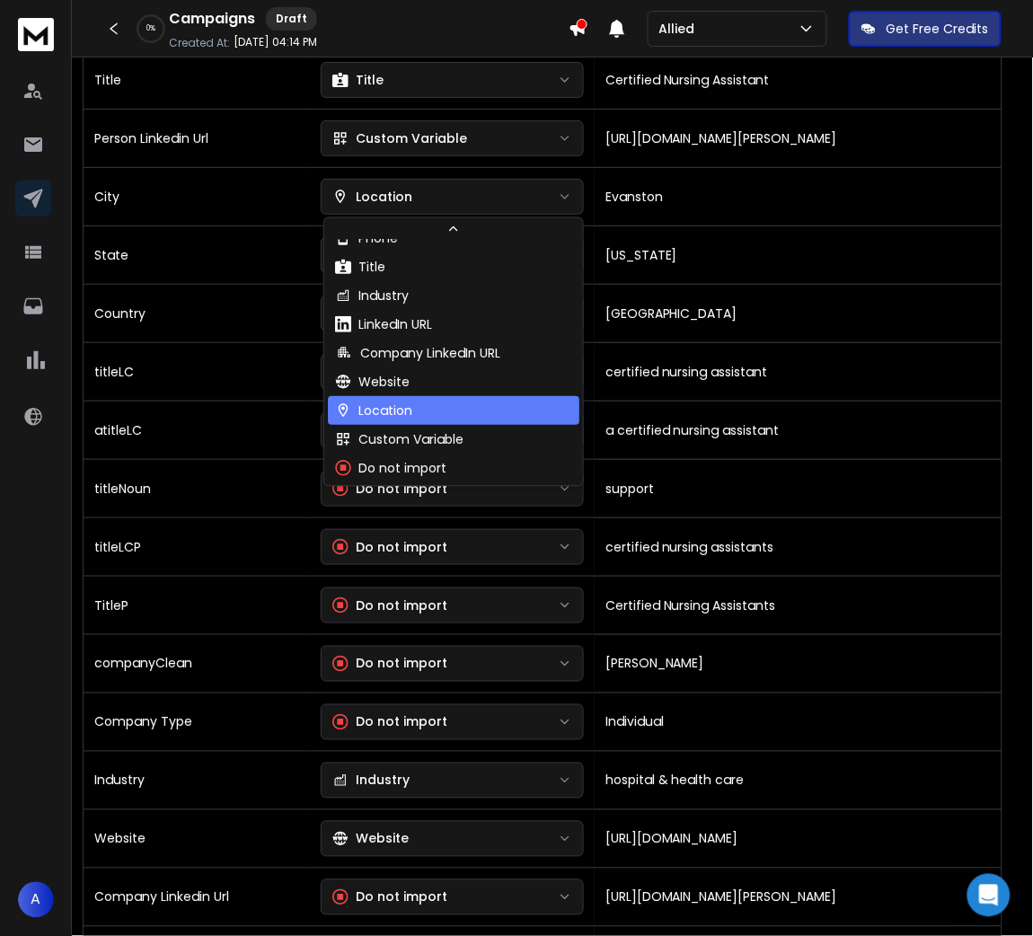
scroll to position [163, 0]
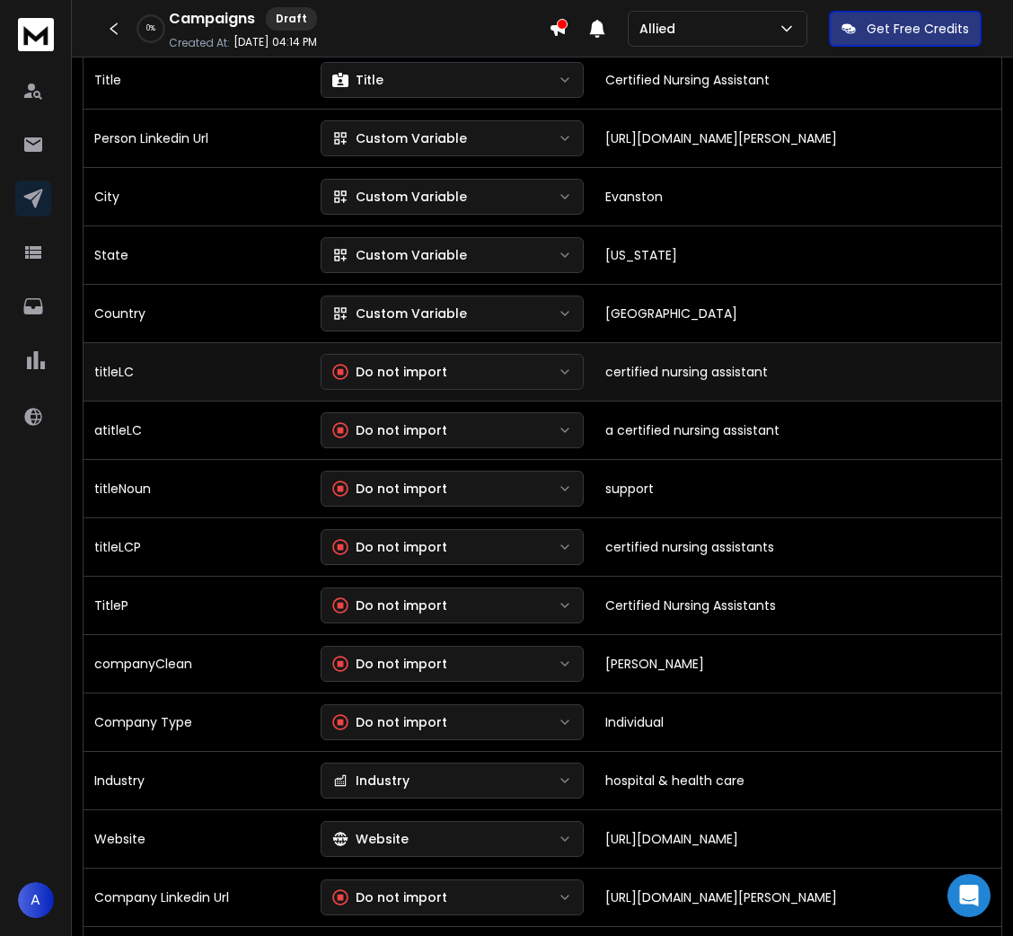
click at [396, 374] on div "Do not import" at bounding box center [389, 372] width 115 height 18
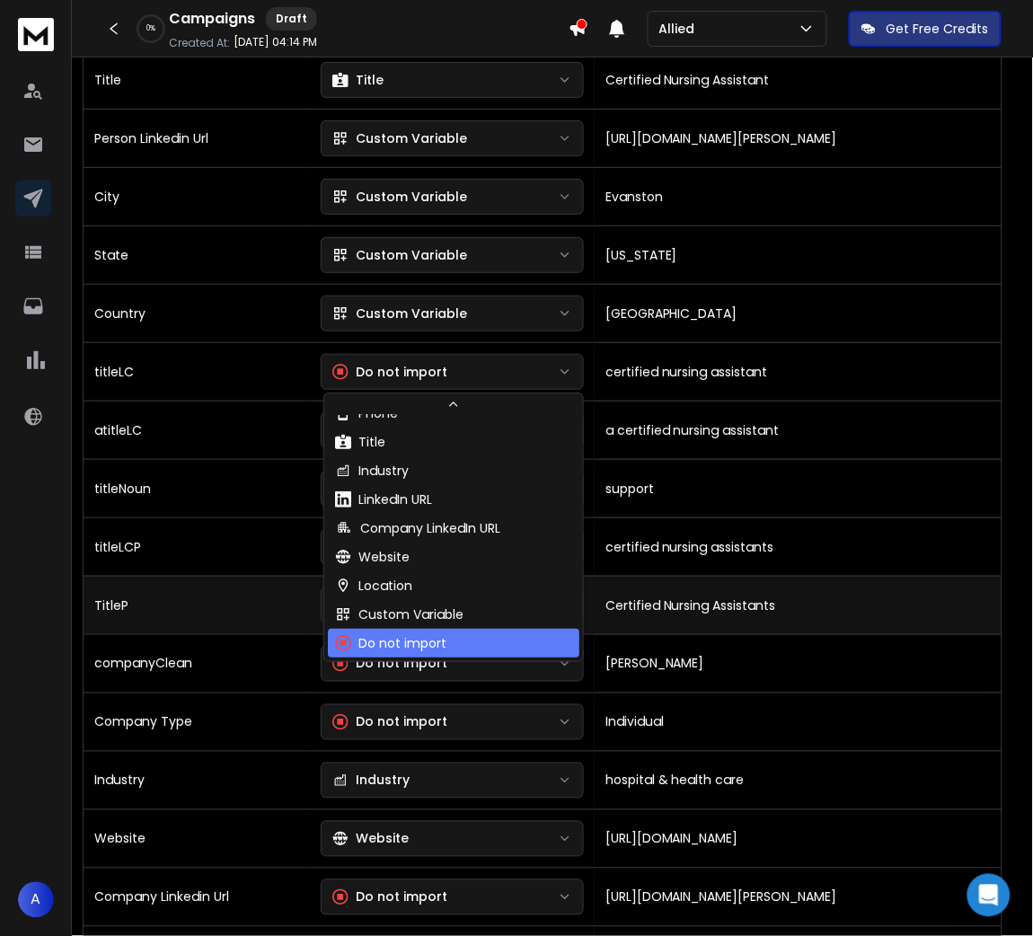
drag, startPoint x: 419, startPoint y: 617, endPoint x: 427, endPoint y: 585, distance: 33.3
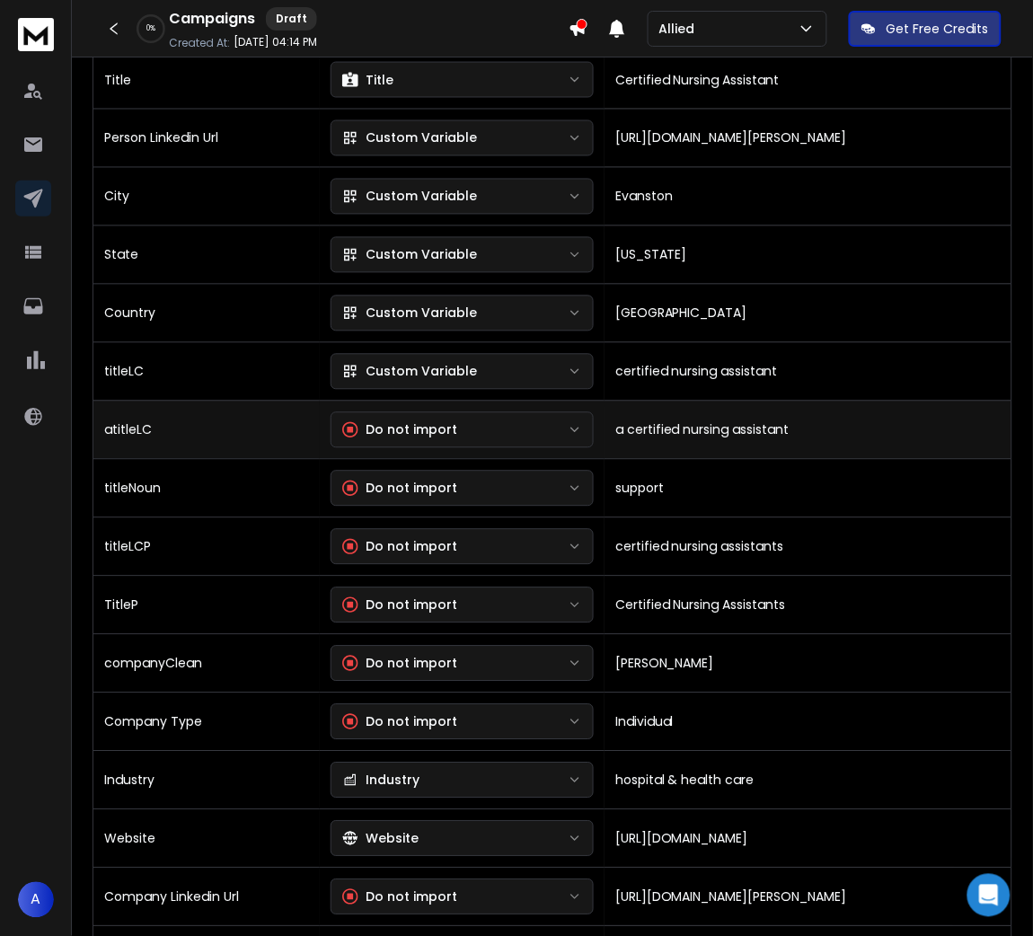
click at [398, 423] on div "Do not import" at bounding box center [399, 430] width 115 height 18
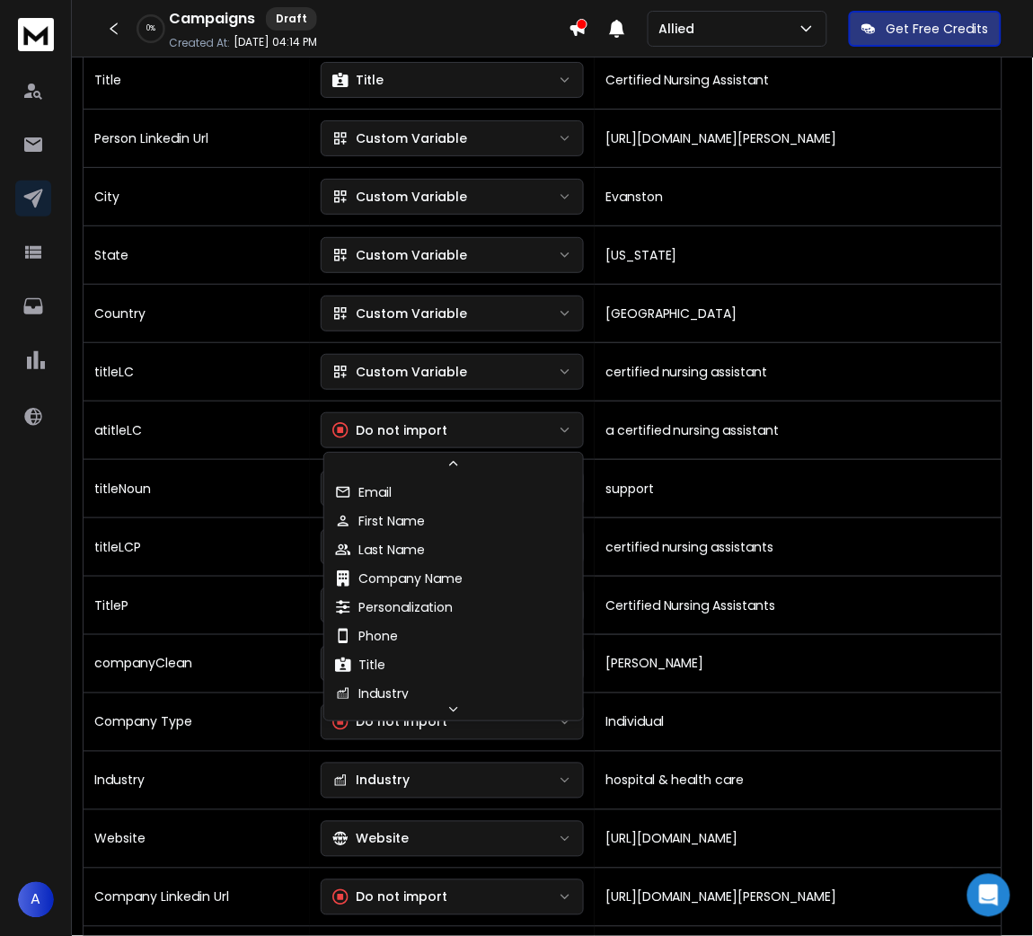
scroll to position [181, 0]
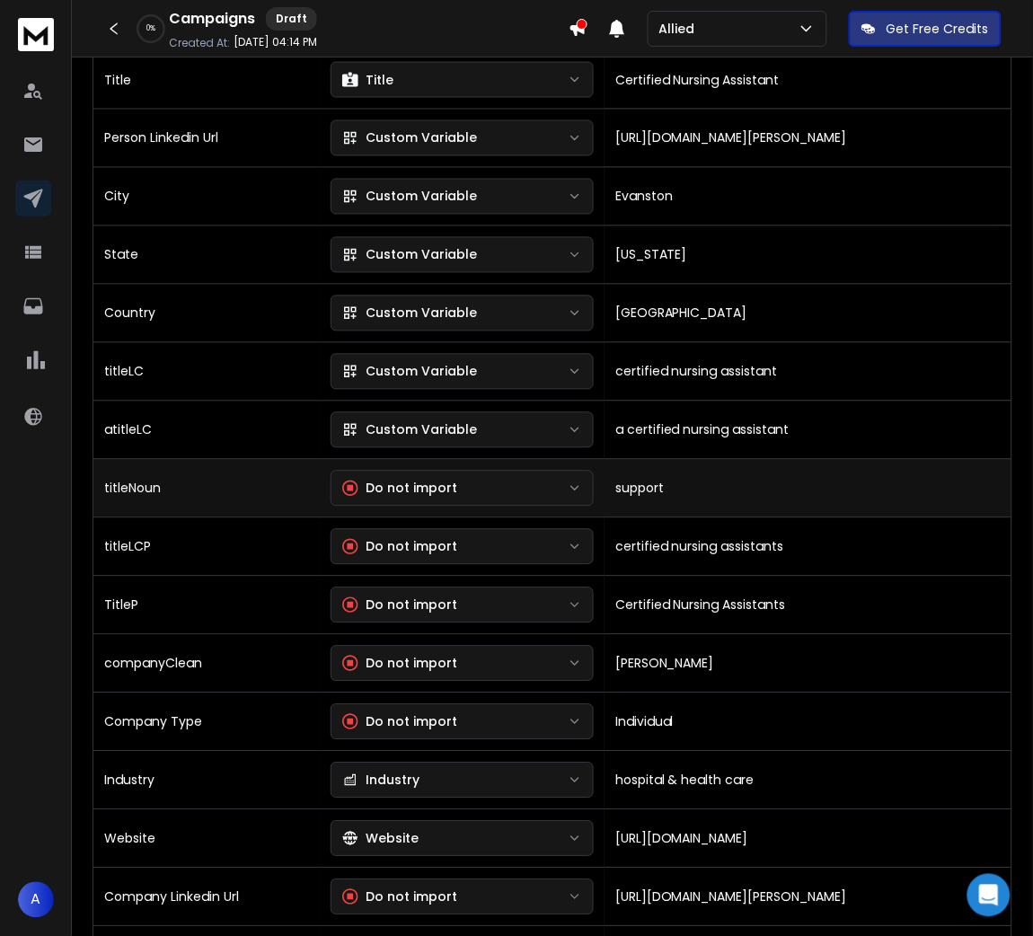
click at [419, 490] on div "Do not import" at bounding box center [399, 489] width 115 height 18
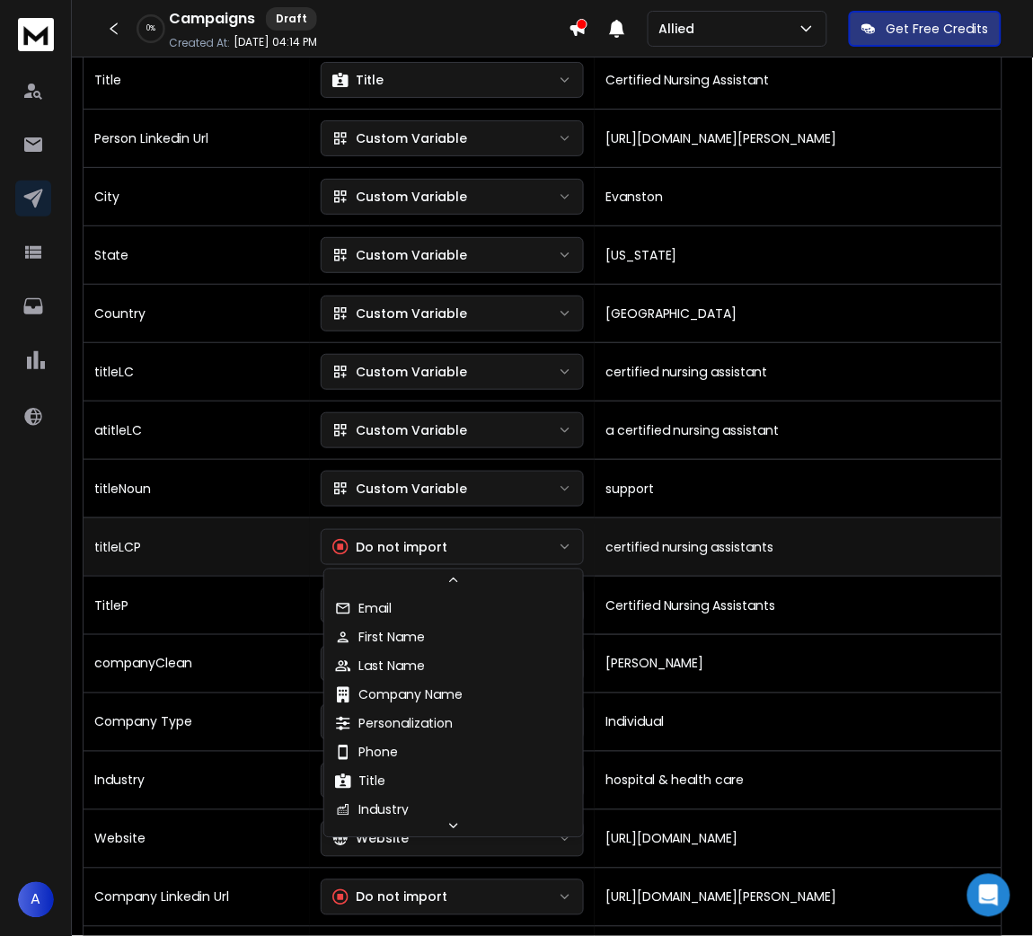
click at [416, 552] on div "Do not import" at bounding box center [389, 547] width 115 height 18
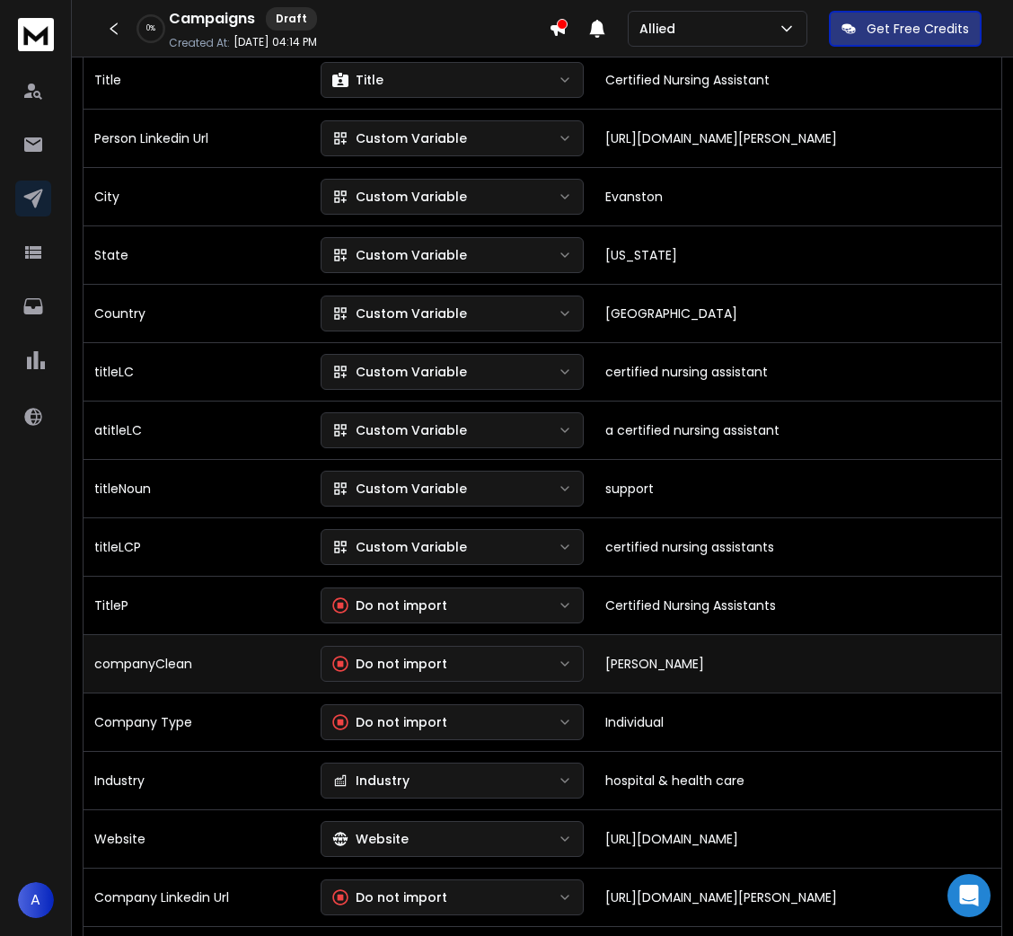
click at [392, 659] on div "Do not import" at bounding box center [389, 664] width 115 height 18
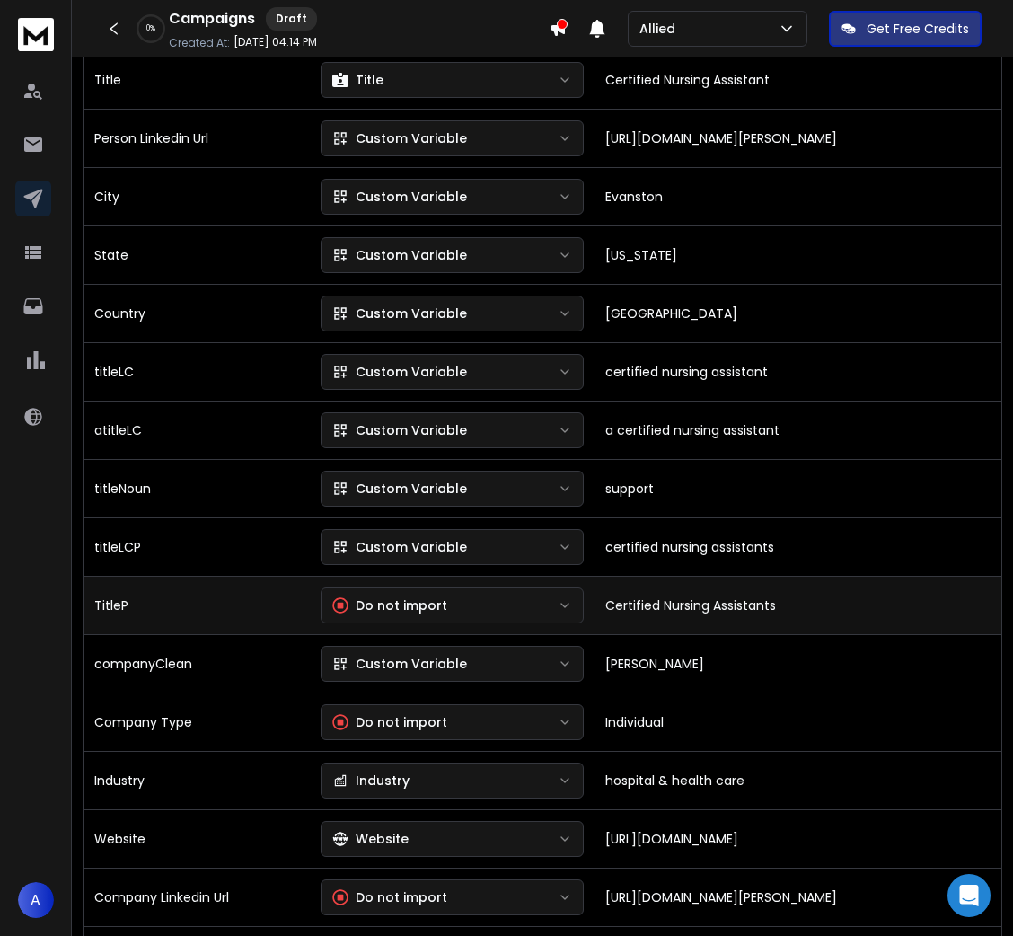
click at [403, 612] on div "Do not import" at bounding box center [389, 605] width 115 height 18
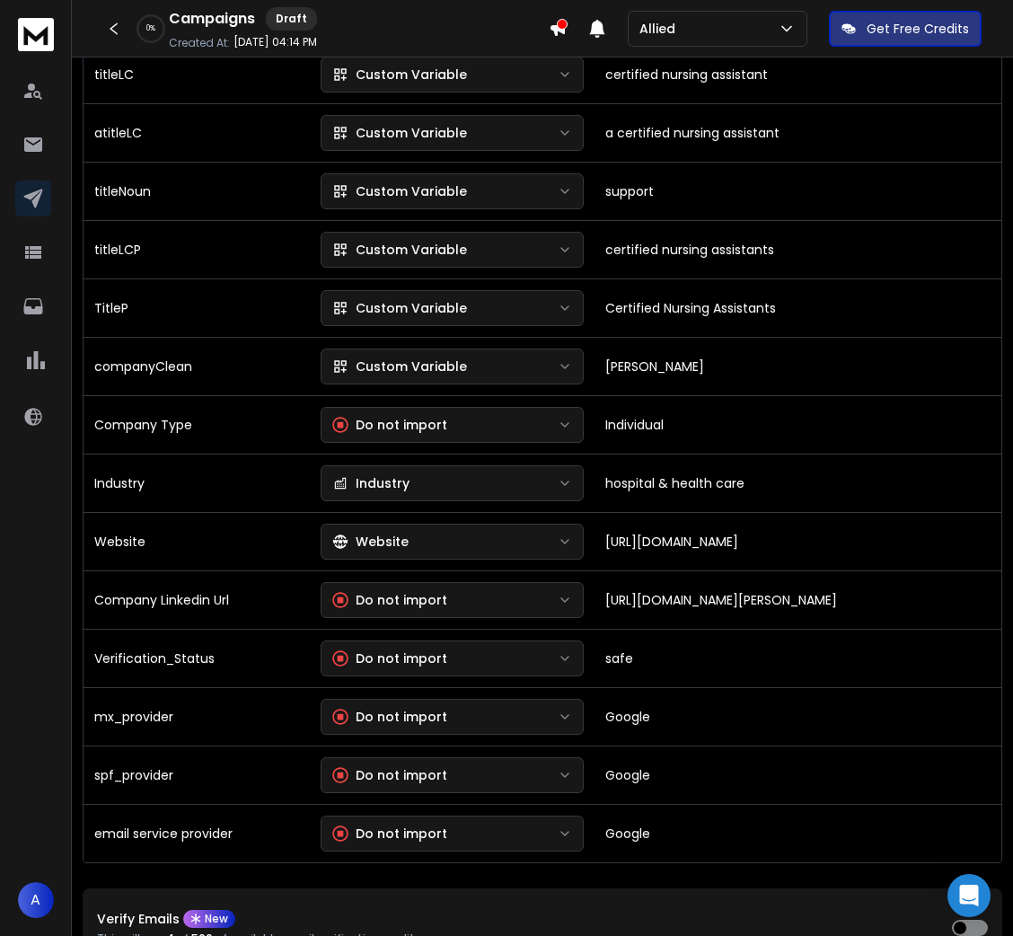
scroll to position [1035, 0]
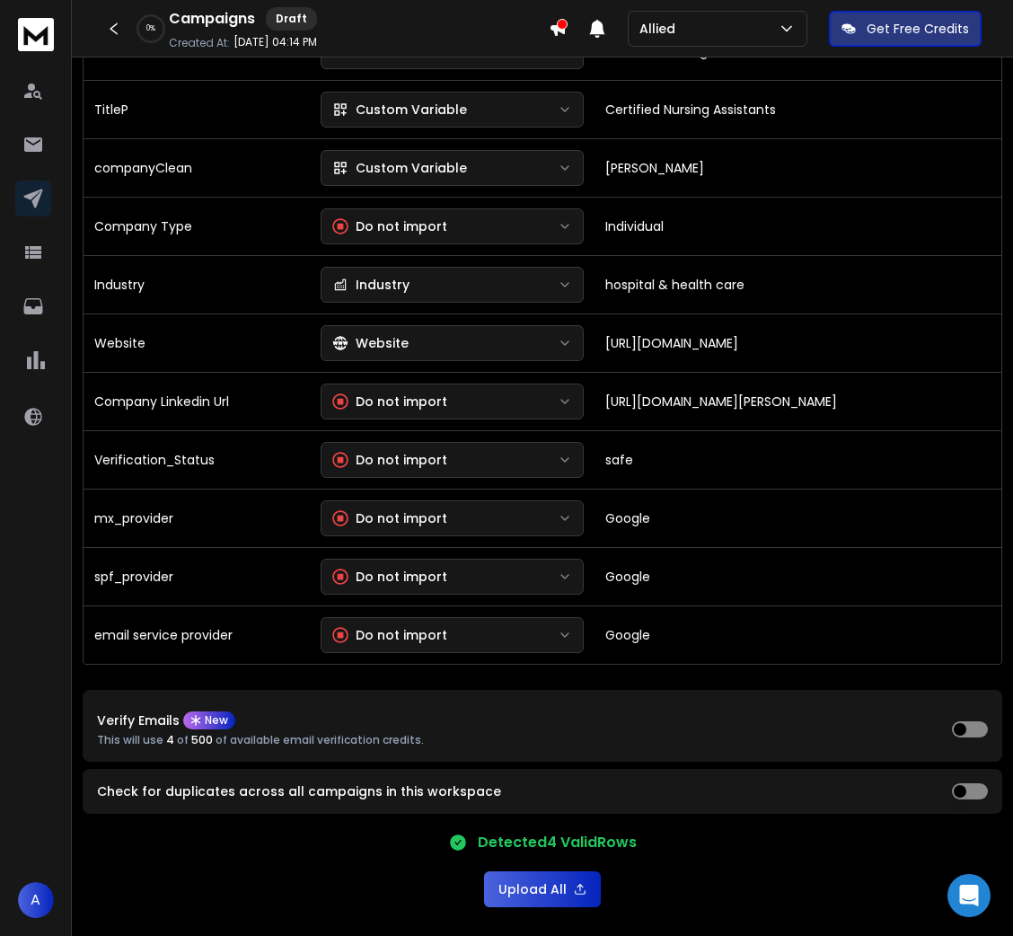
click at [548, 831] on button "Upload All" at bounding box center [542, 889] width 117 height 36
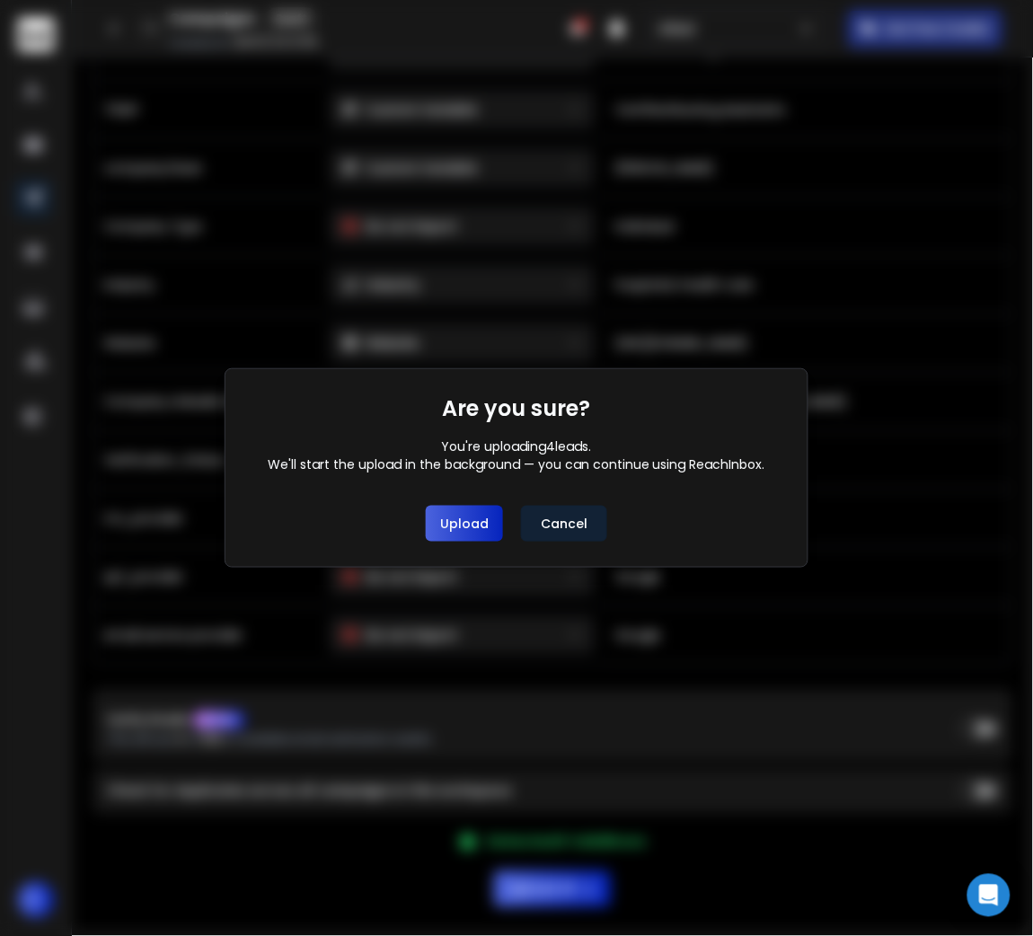
click at [459, 510] on button "Upload" at bounding box center [464, 524] width 77 height 36
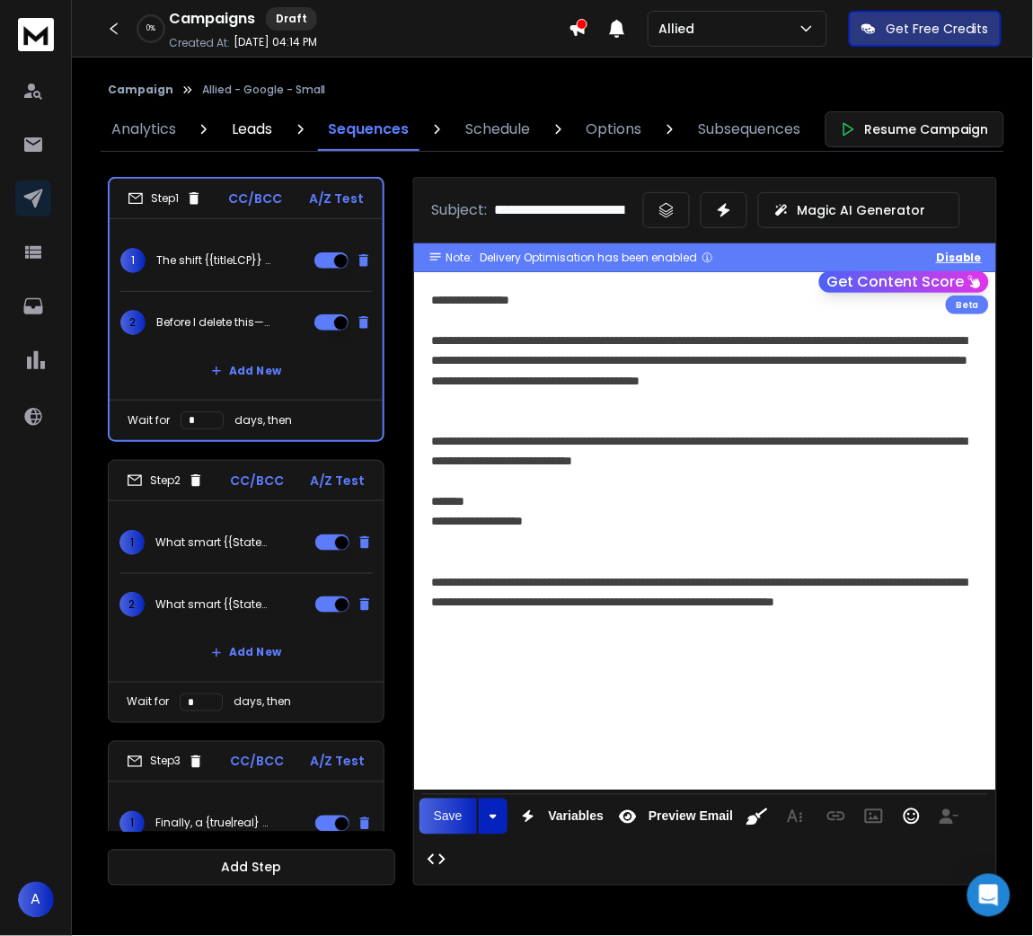
click at [251, 115] on link "Leads" at bounding box center [252, 129] width 62 height 43
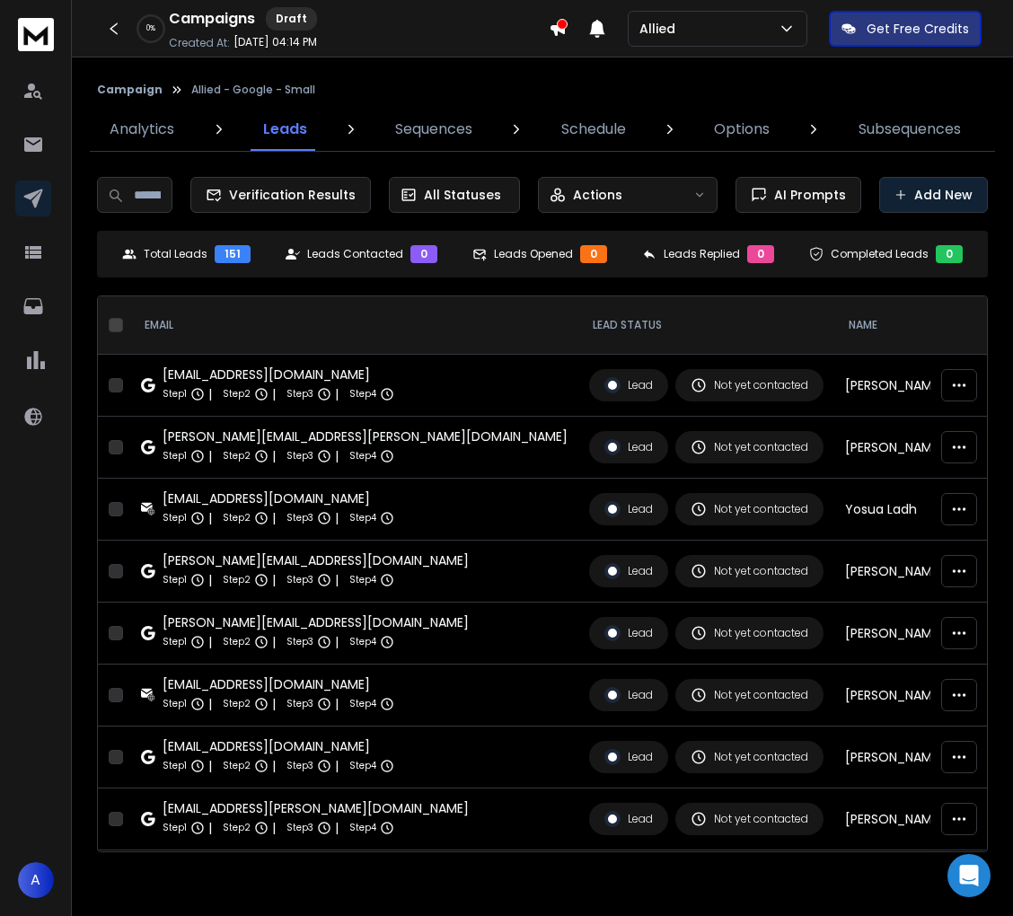
click at [962, 203] on button "Add New" at bounding box center [933, 195] width 109 height 36
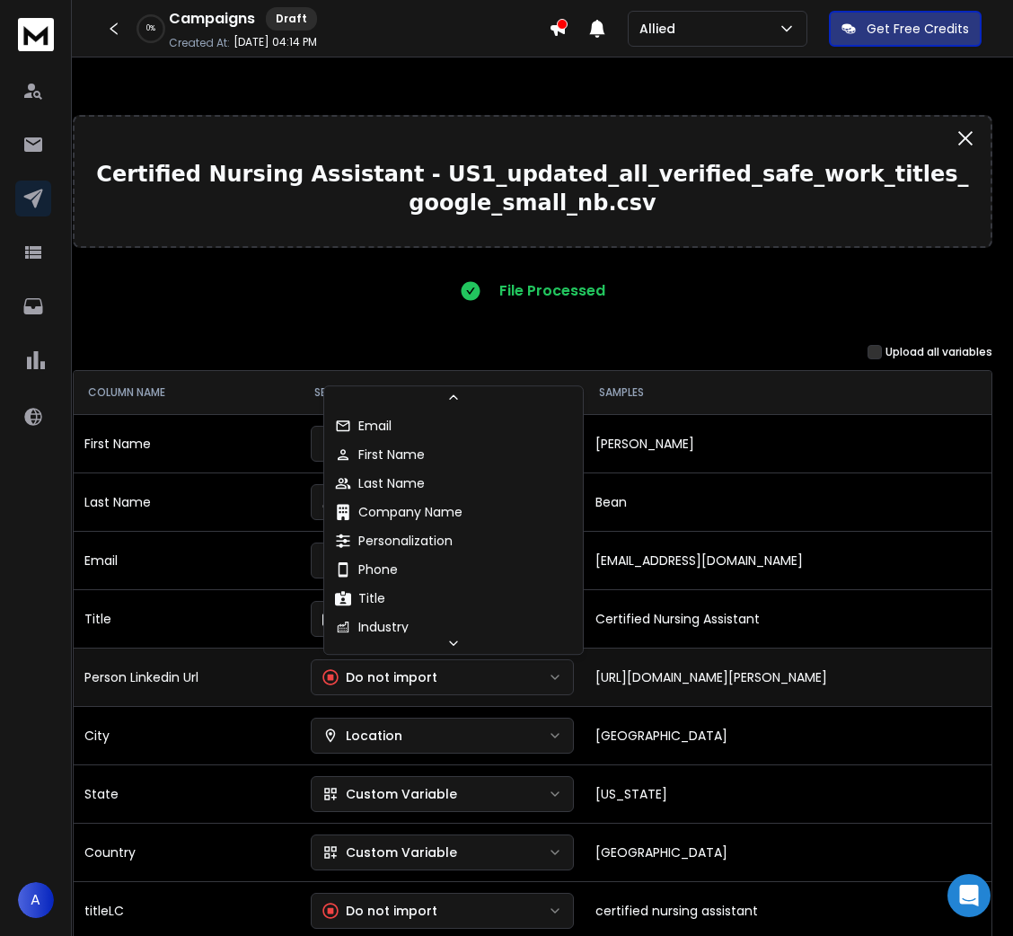
click at [430, 678] on div "Do not import" at bounding box center [379, 677] width 115 height 18
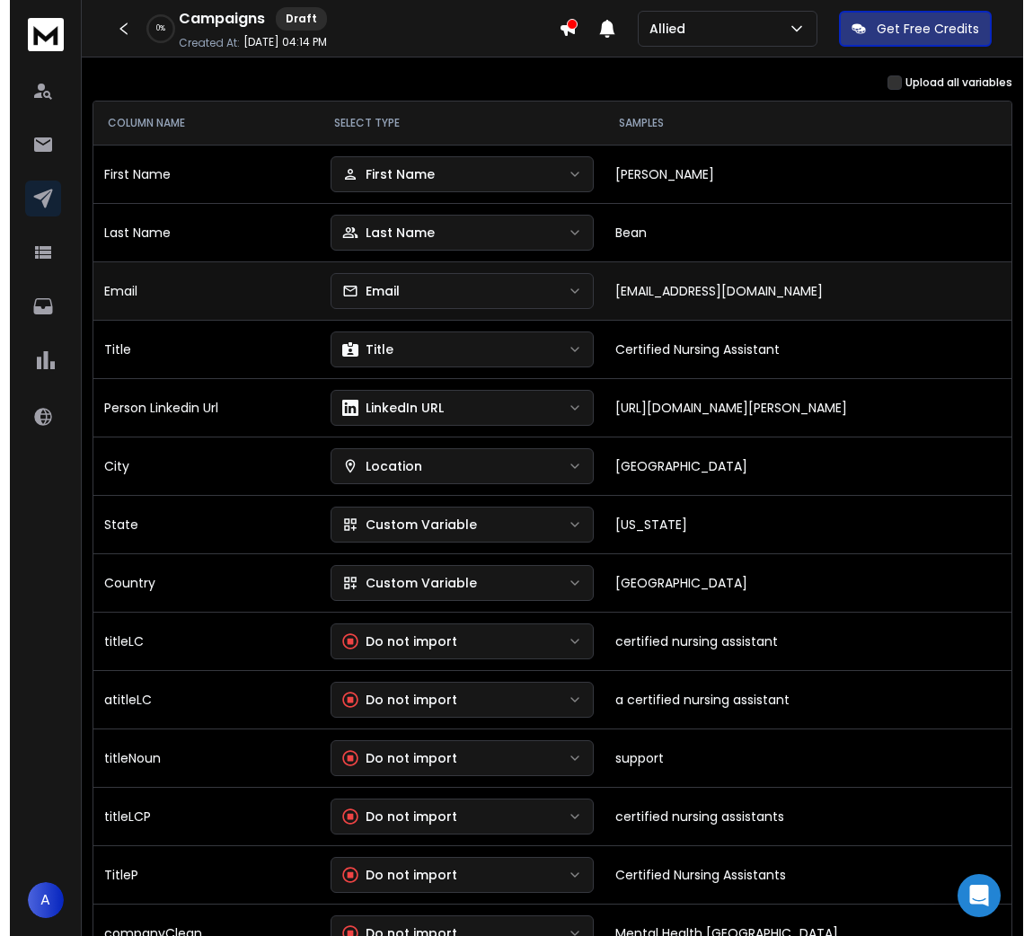
scroll to position [403, 0]
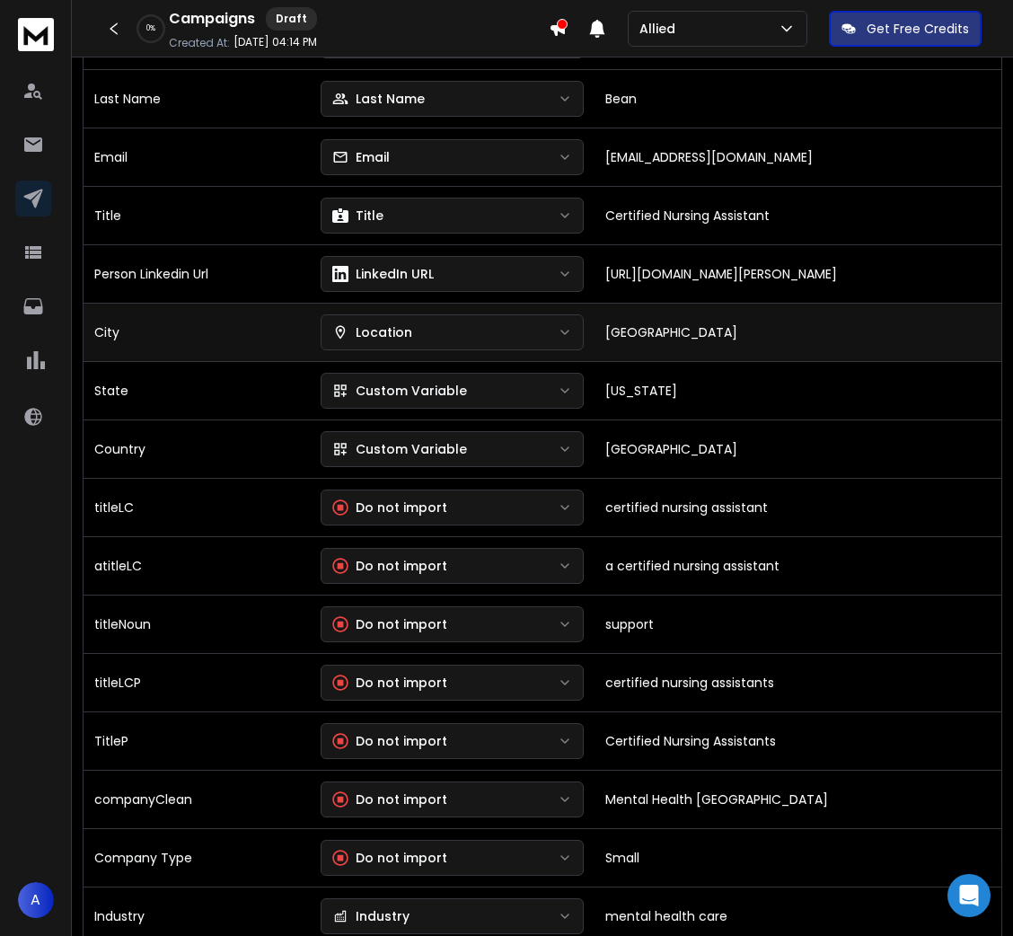
click at [499, 332] on button "Location" at bounding box center [452, 332] width 263 height 36
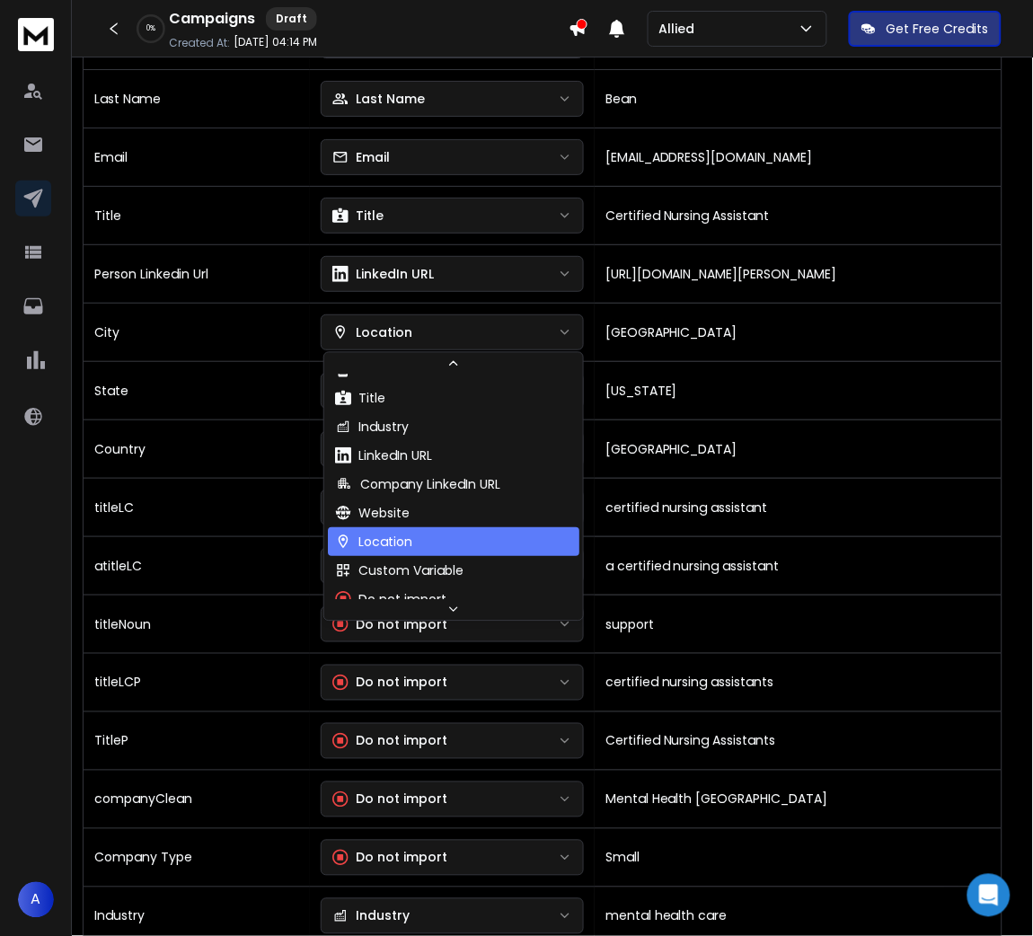
scroll to position [163, 0]
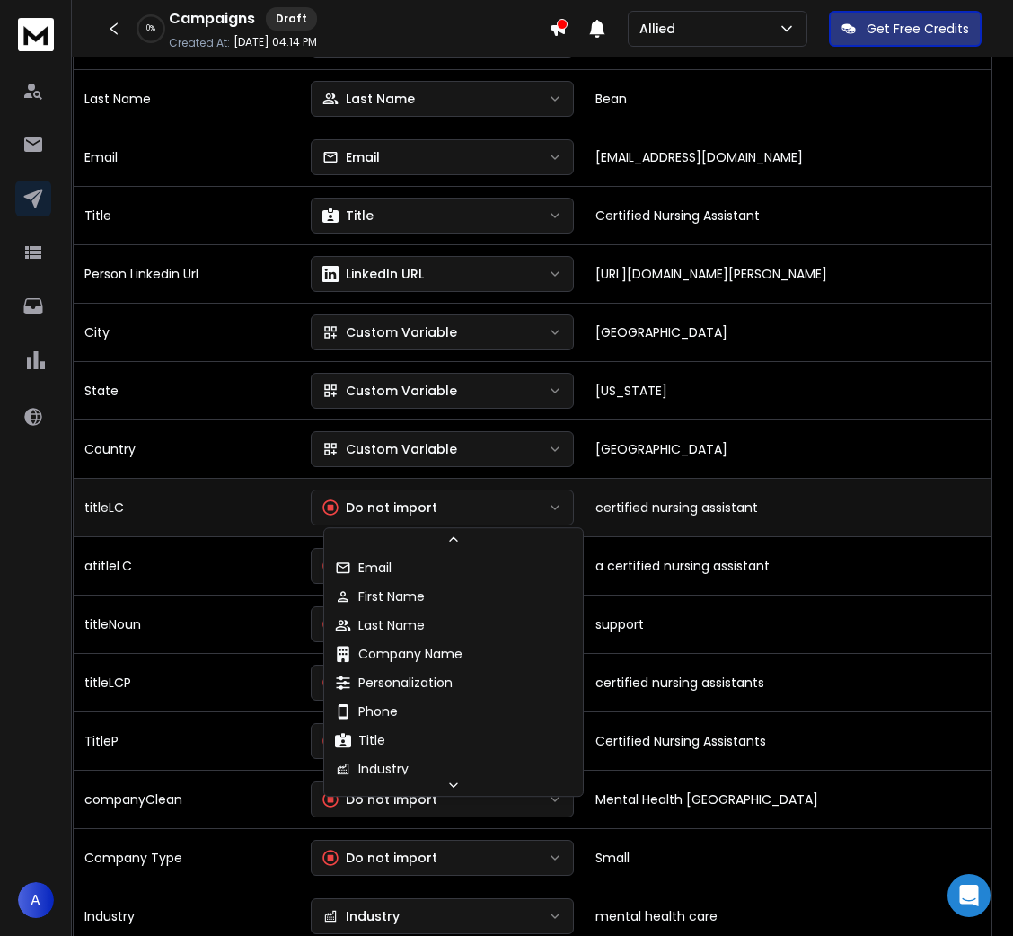
click at [413, 511] on div "Do not import" at bounding box center [379, 507] width 115 height 18
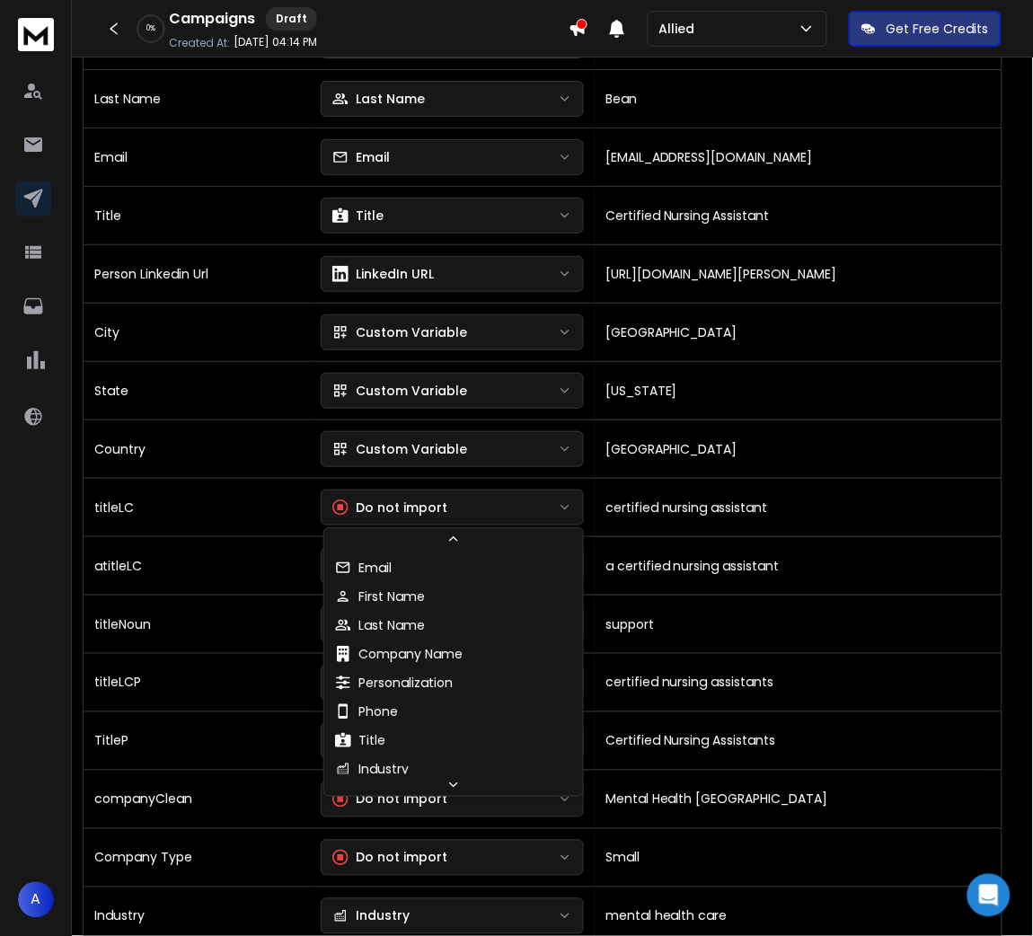
scroll to position [181, 0]
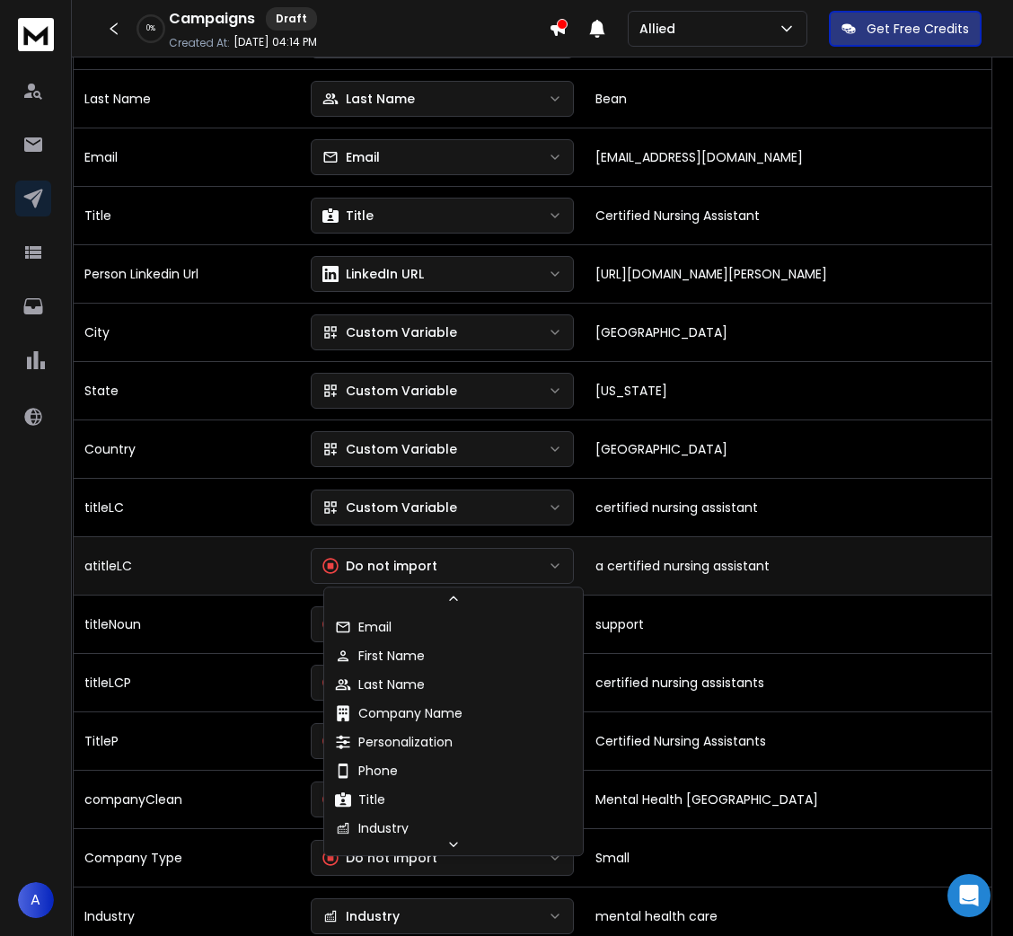
click at [374, 569] on div "Do not import" at bounding box center [379, 566] width 115 height 18
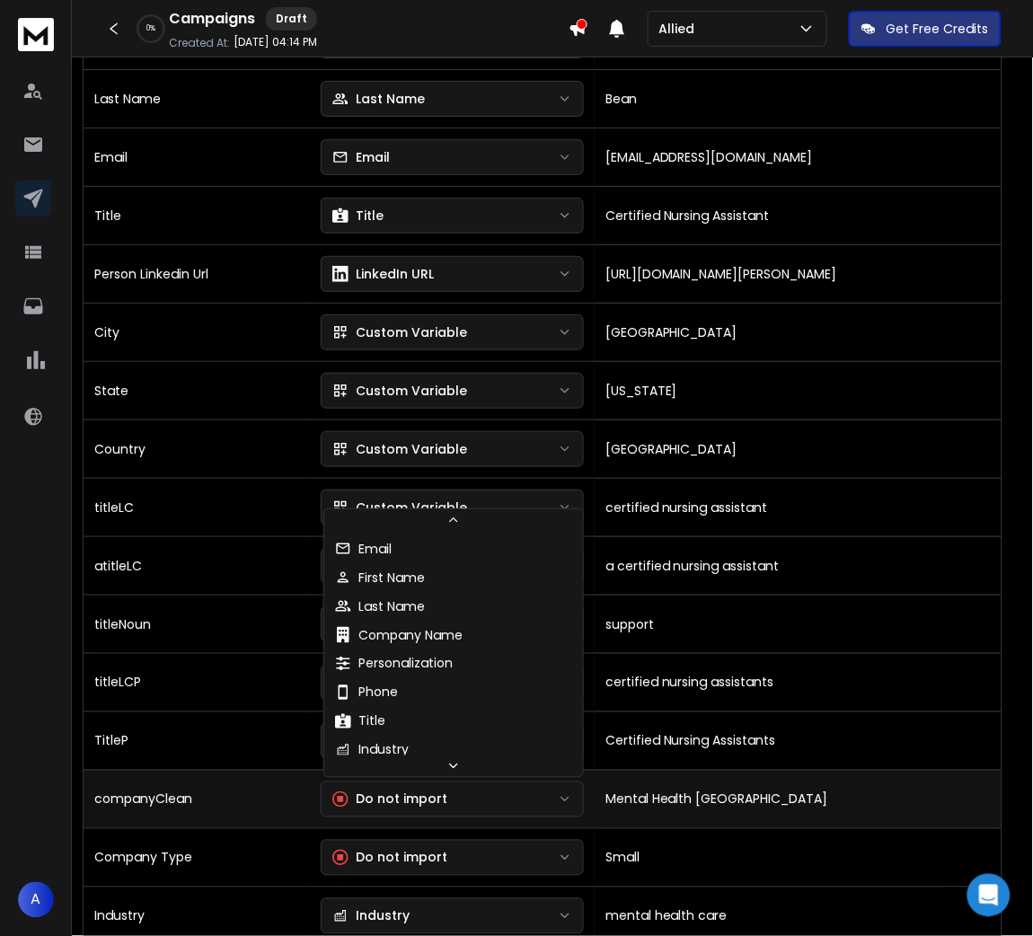
click at [391, 790] on div "Do not import" at bounding box center [389, 799] width 115 height 18
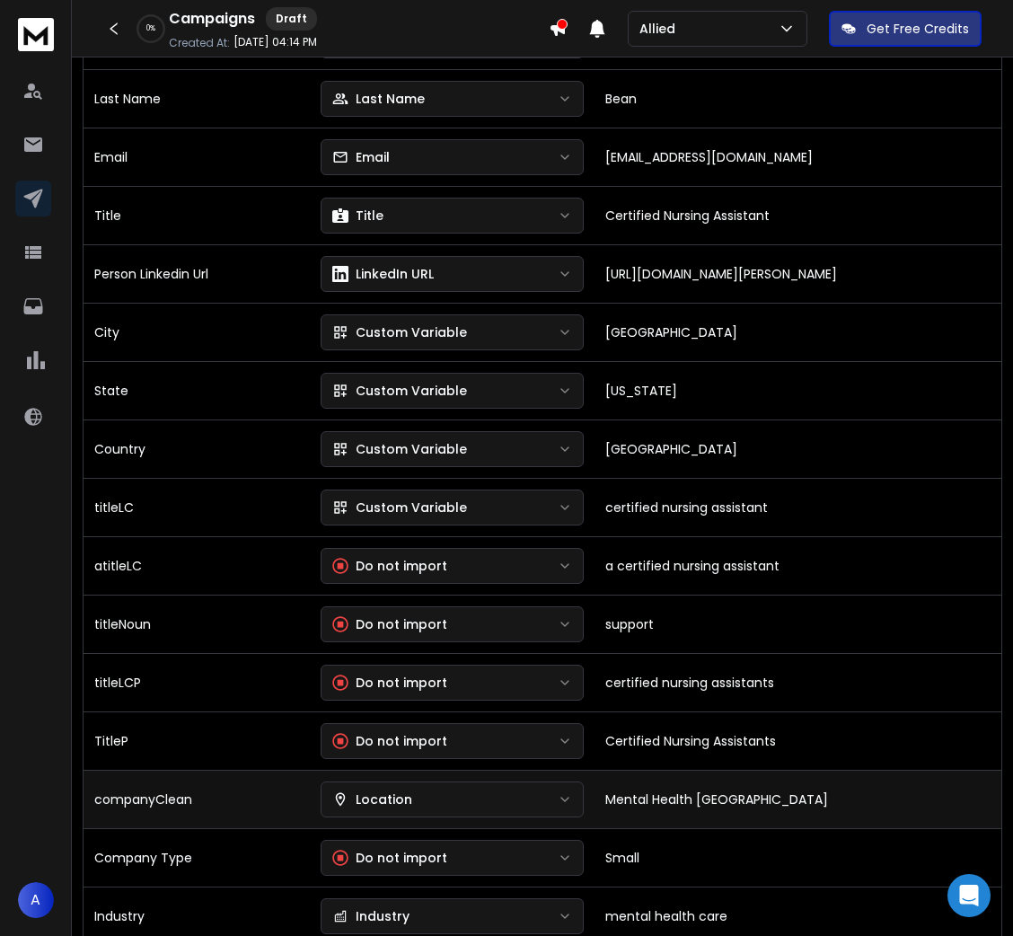
click at [382, 801] on div "Location" at bounding box center [372, 799] width 80 height 18
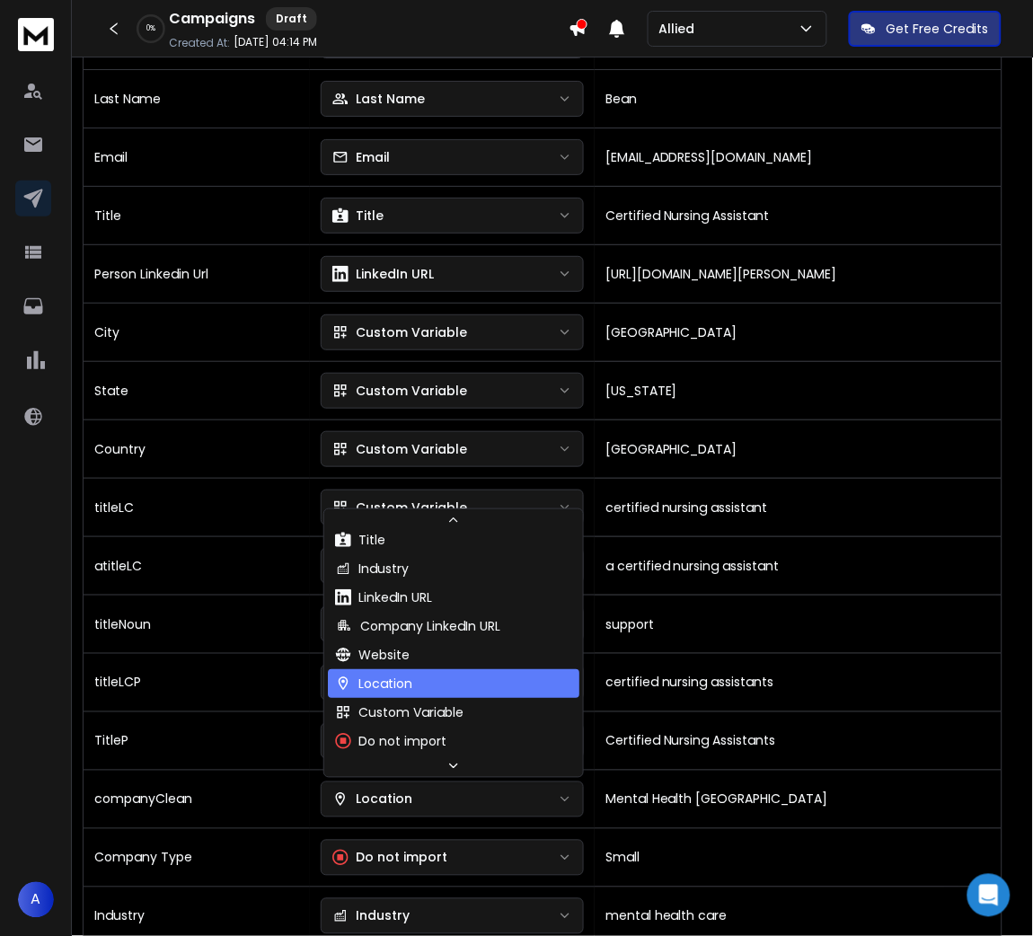
scroll to position [163, 0]
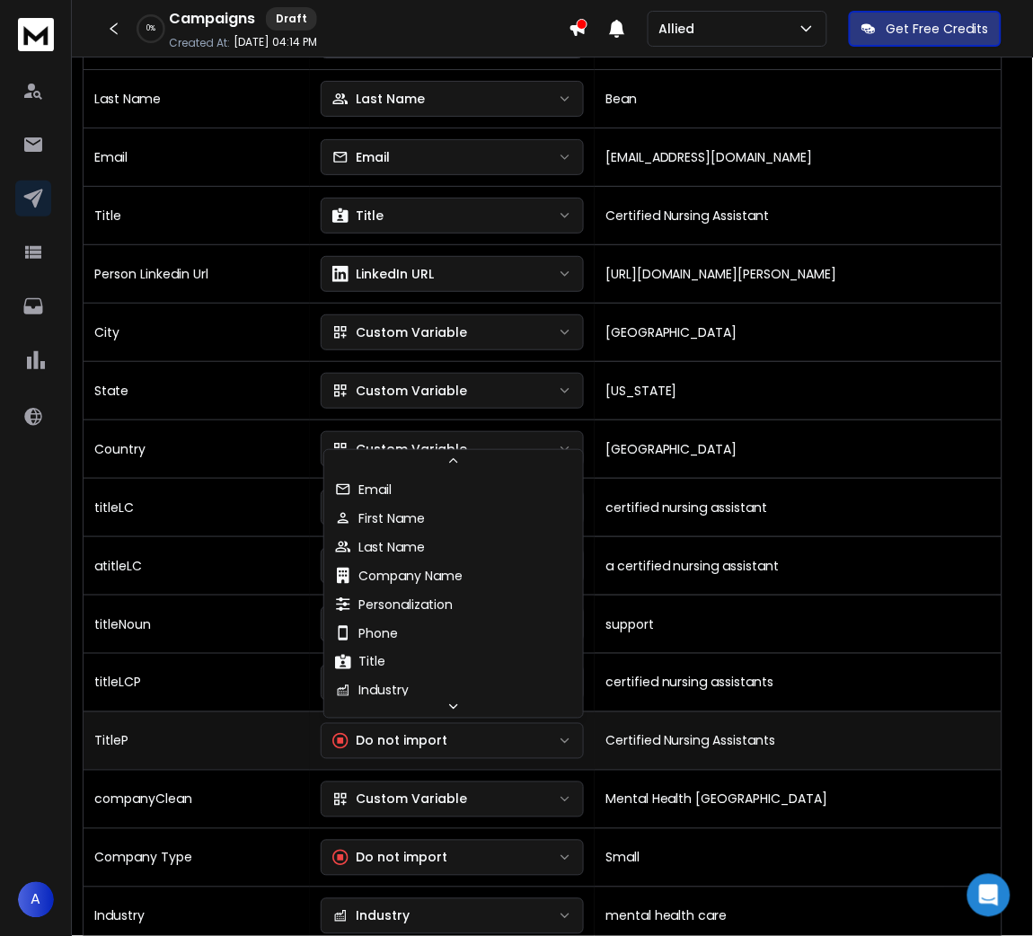
click at [391, 741] on div "Do not import" at bounding box center [389, 741] width 115 height 18
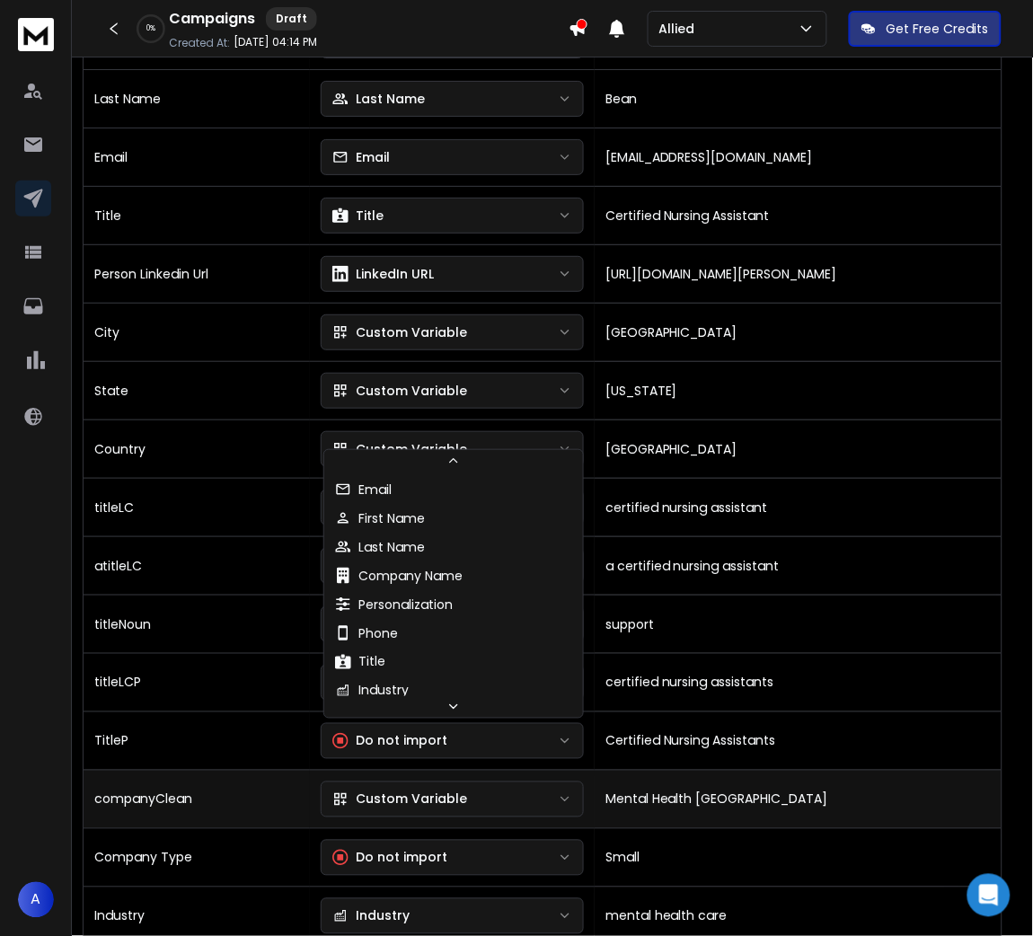
scroll to position [181, 0]
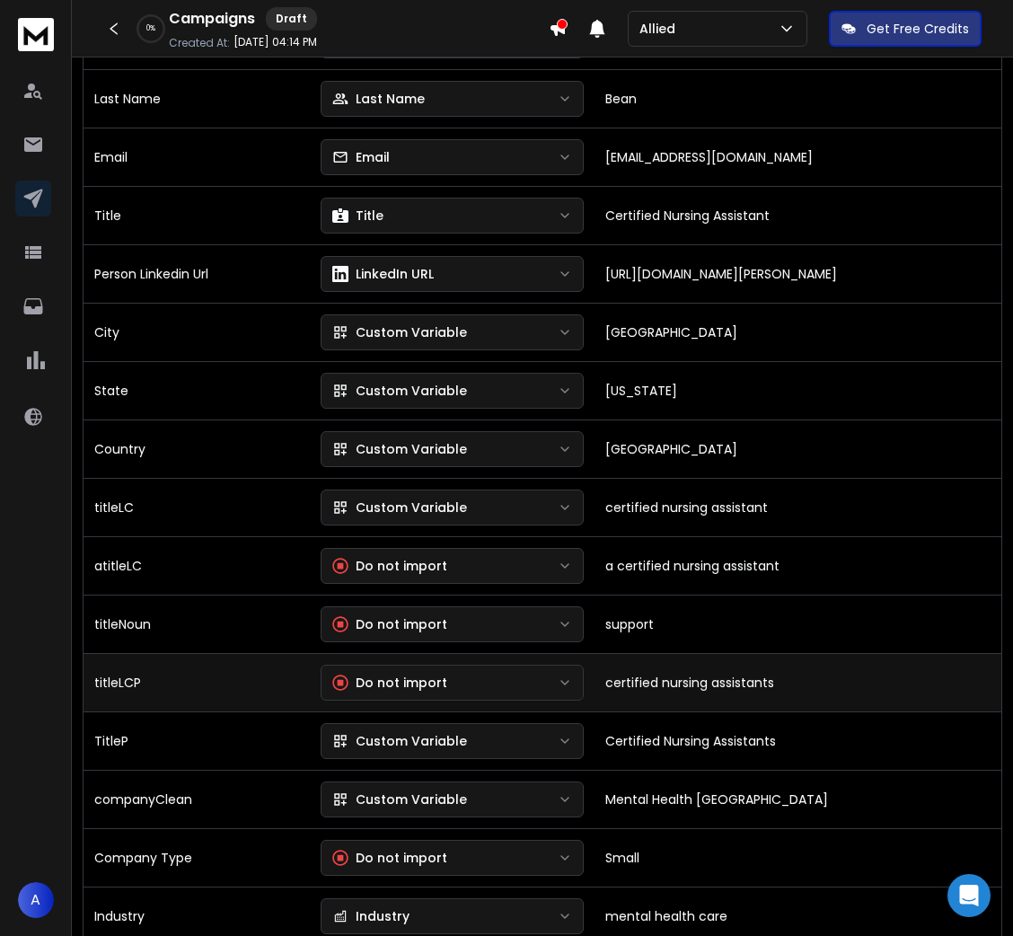
click at [384, 683] on div "Do not import" at bounding box center [389, 683] width 115 height 18
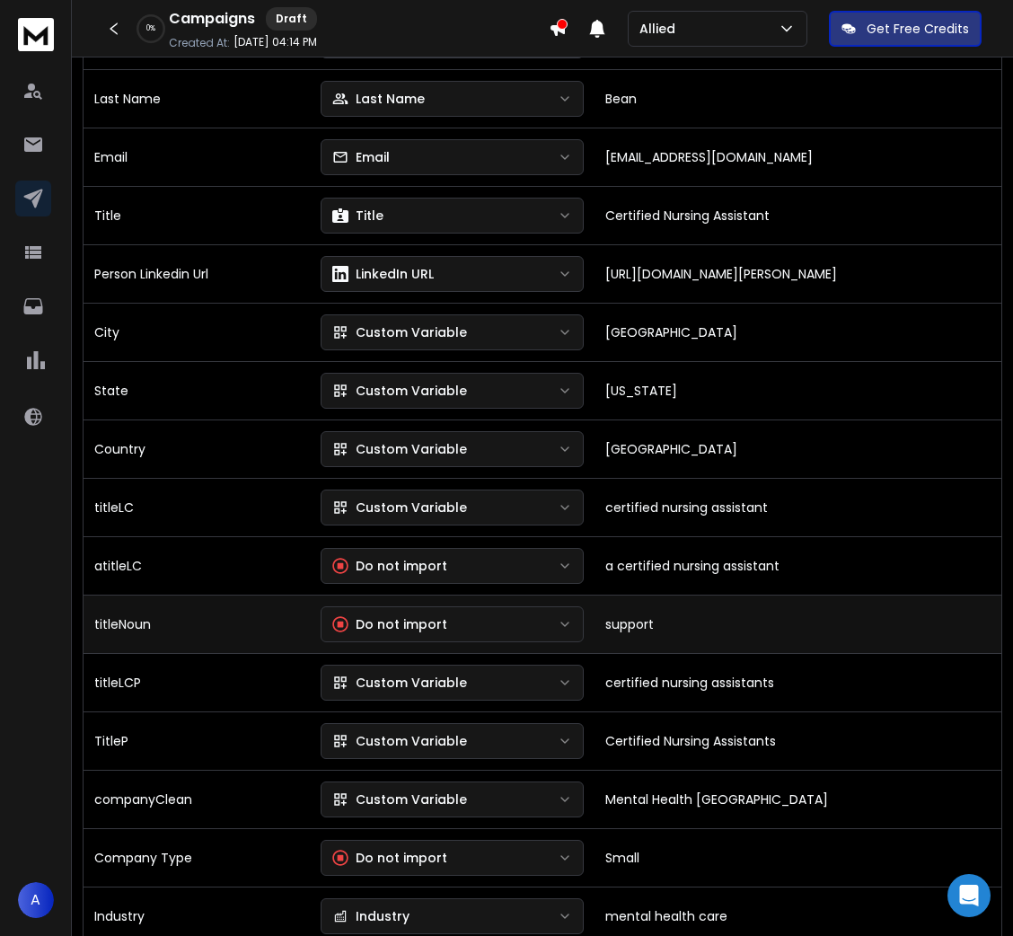
click at [414, 632] on button "Do not import" at bounding box center [452, 624] width 263 height 36
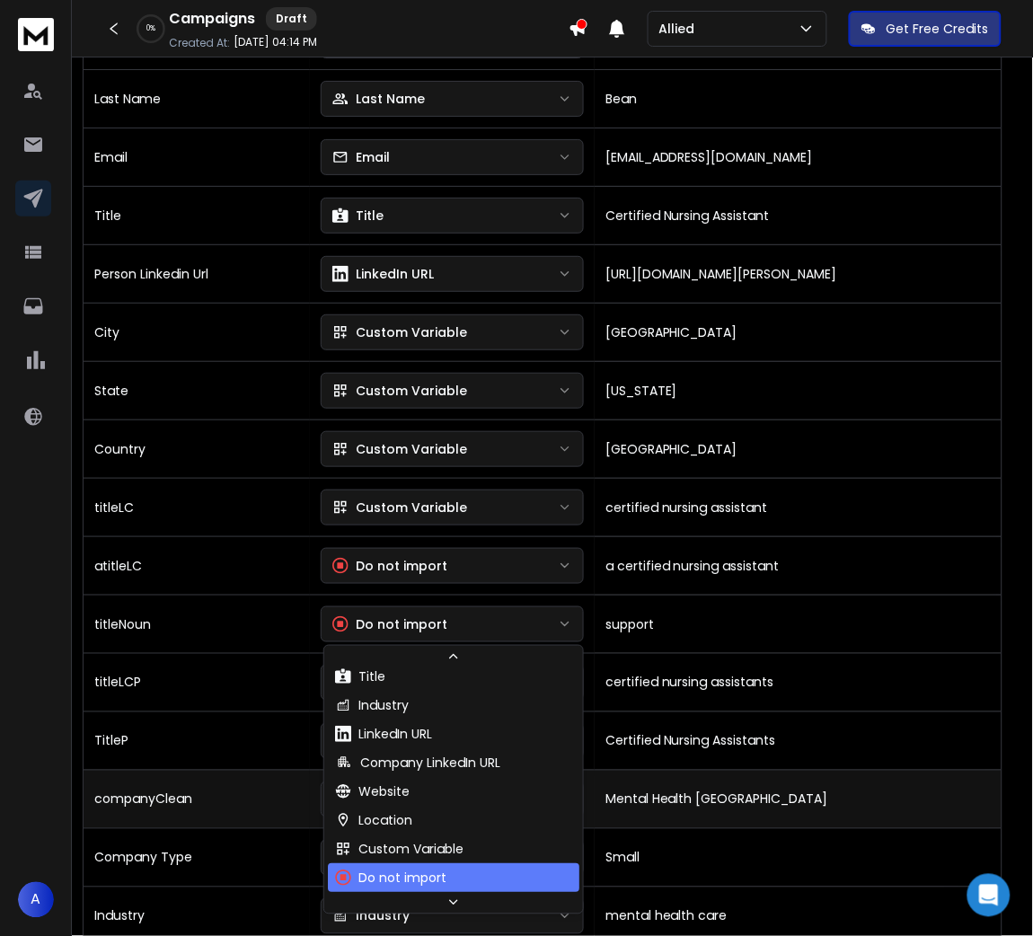
drag, startPoint x: 418, startPoint y: 839, endPoint x: 418, endPoint y: 801, distance: 37.7
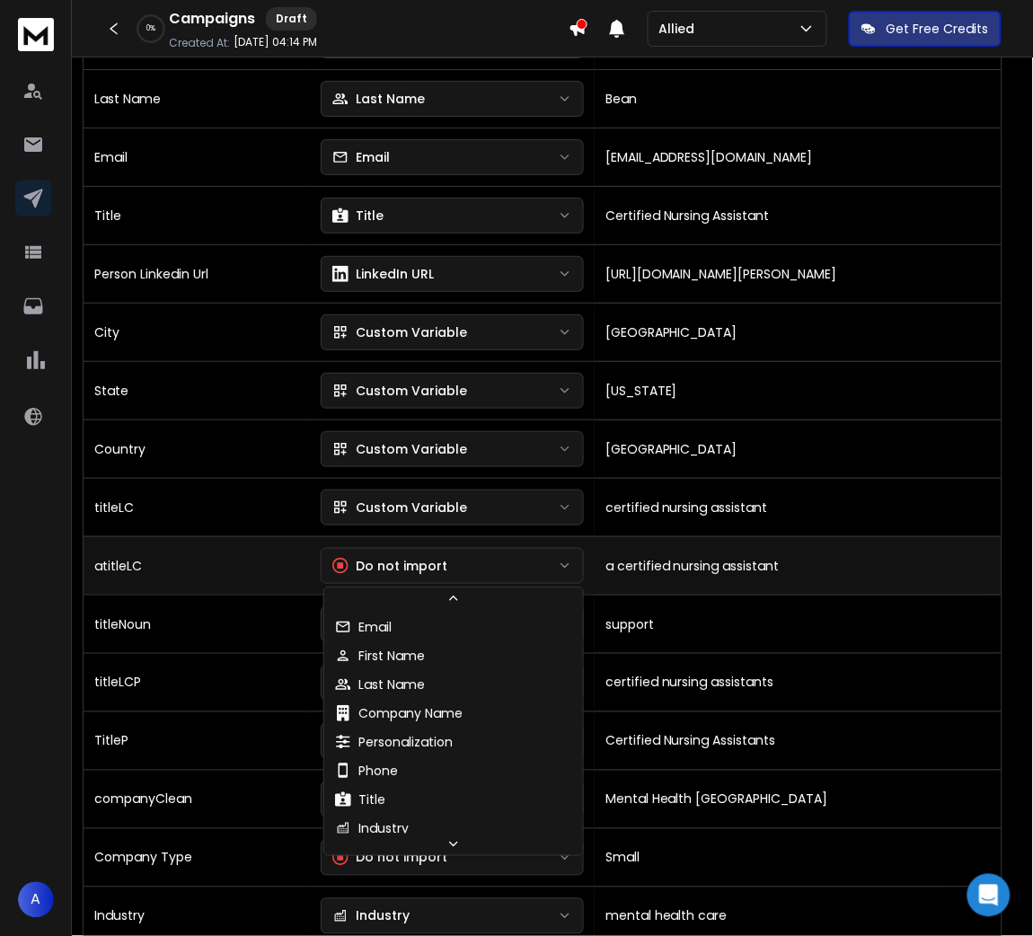
click at [424, 569] on div "Do not import" at bounding box center [389, 566] width 115 height 18
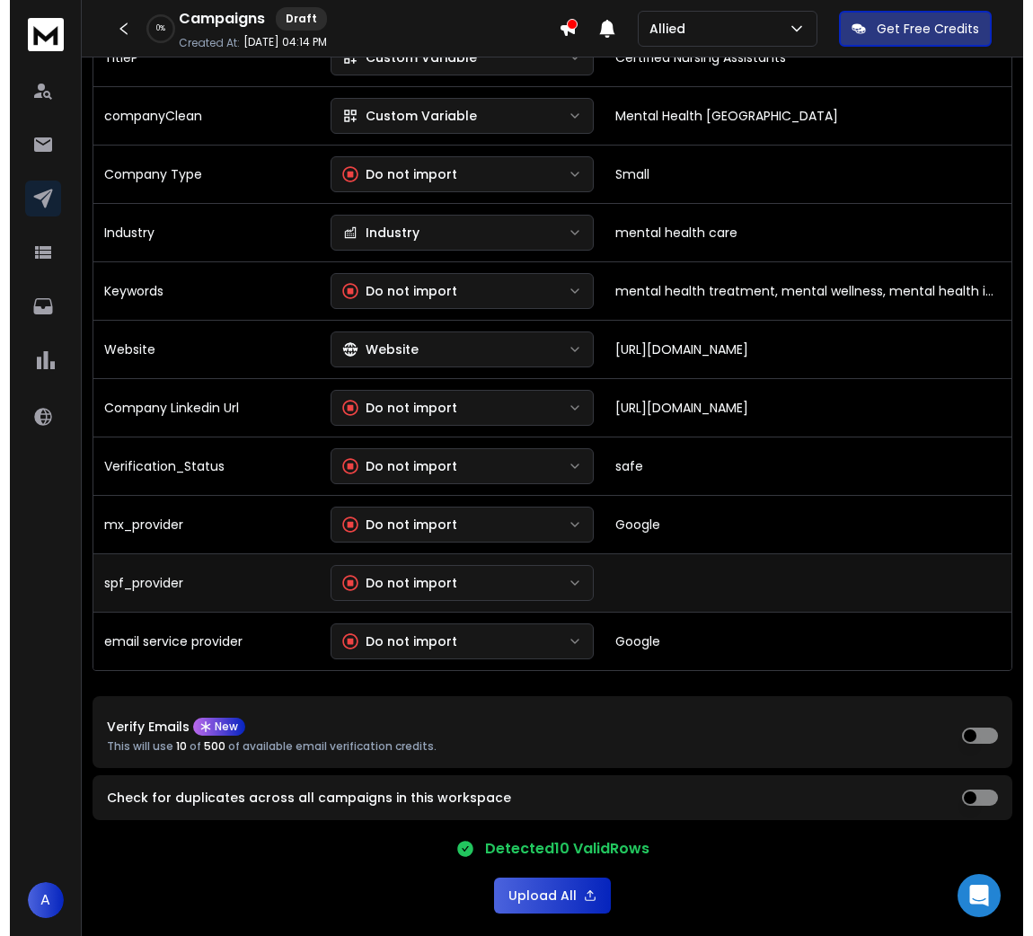
scroll to position [1095, 0]
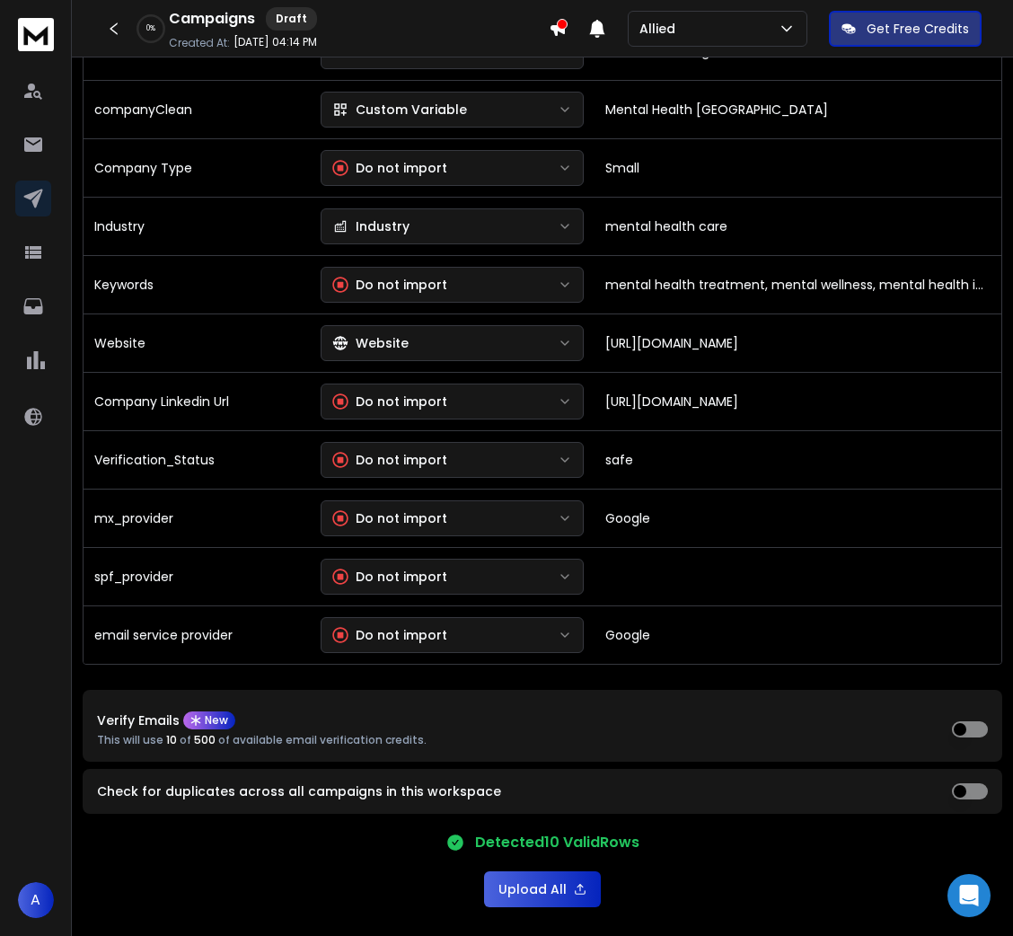
click at [503, 831] on button "Upload All" at bounding box center [542, 889] width 117 height 36
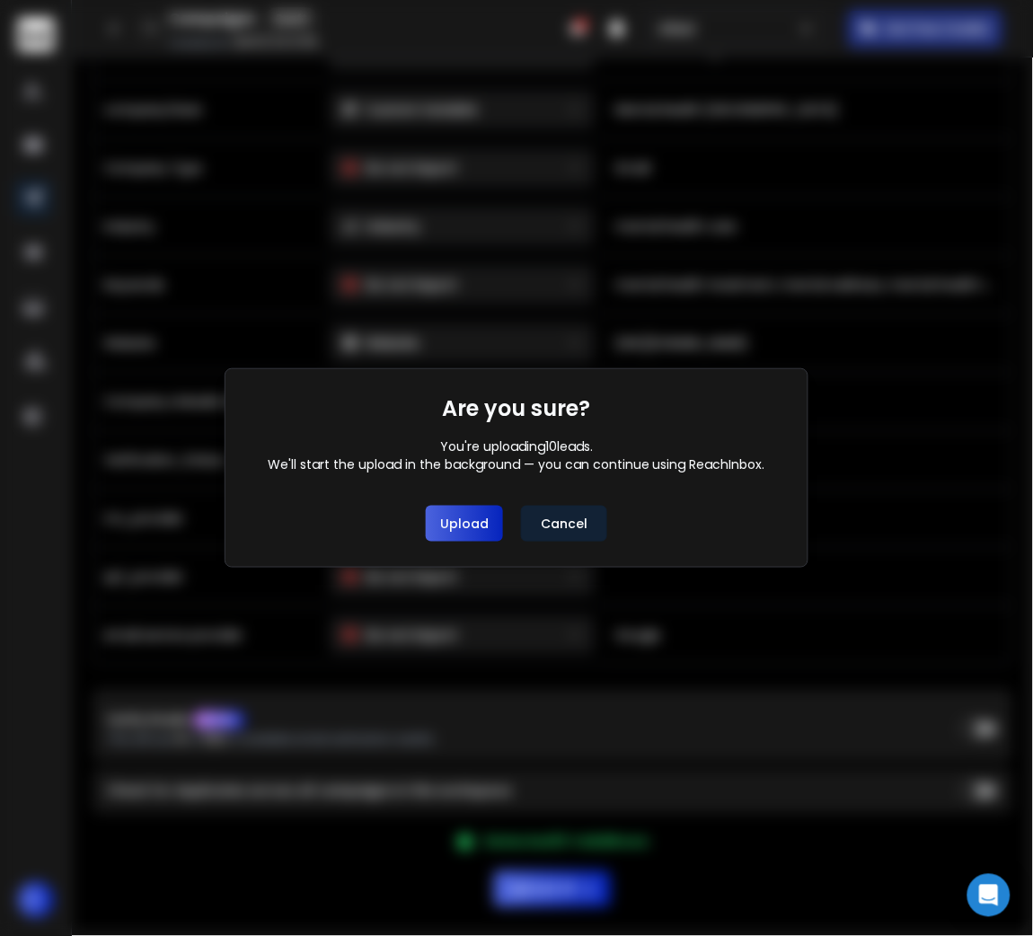
click at [432, 531] on button "Upload" at bounding box center [464, 524] width 77 height 36
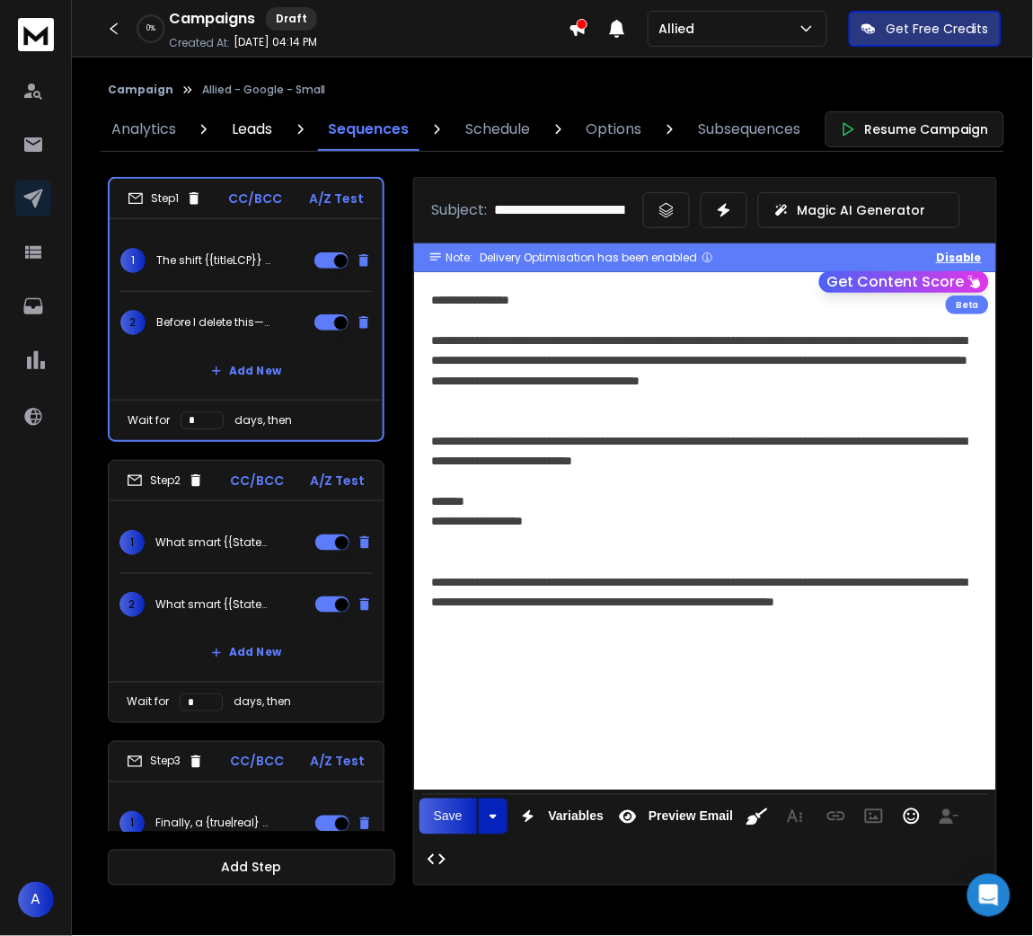
click at [258, 133] on p "Leads" at bounding box center [252, 130] width 40 height 22
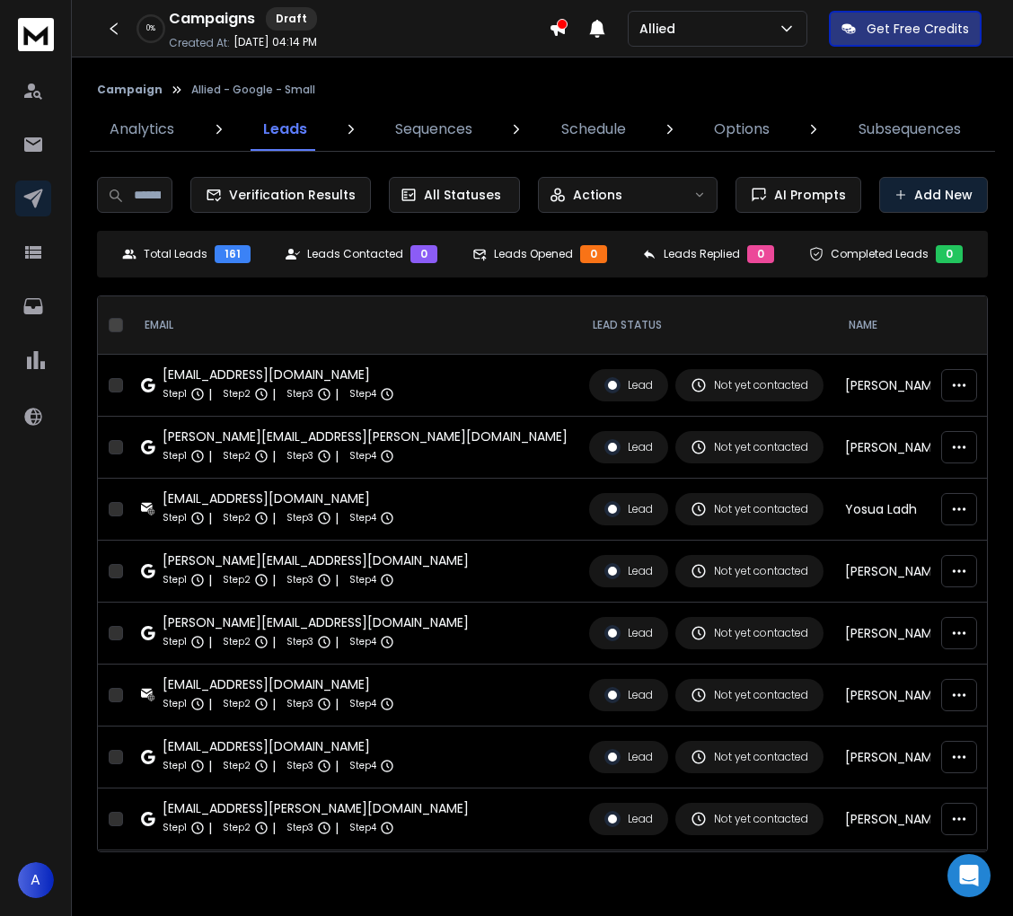
click at [936, 191] on button "Add New" at bounding box center [933, 195] width 109 height 36
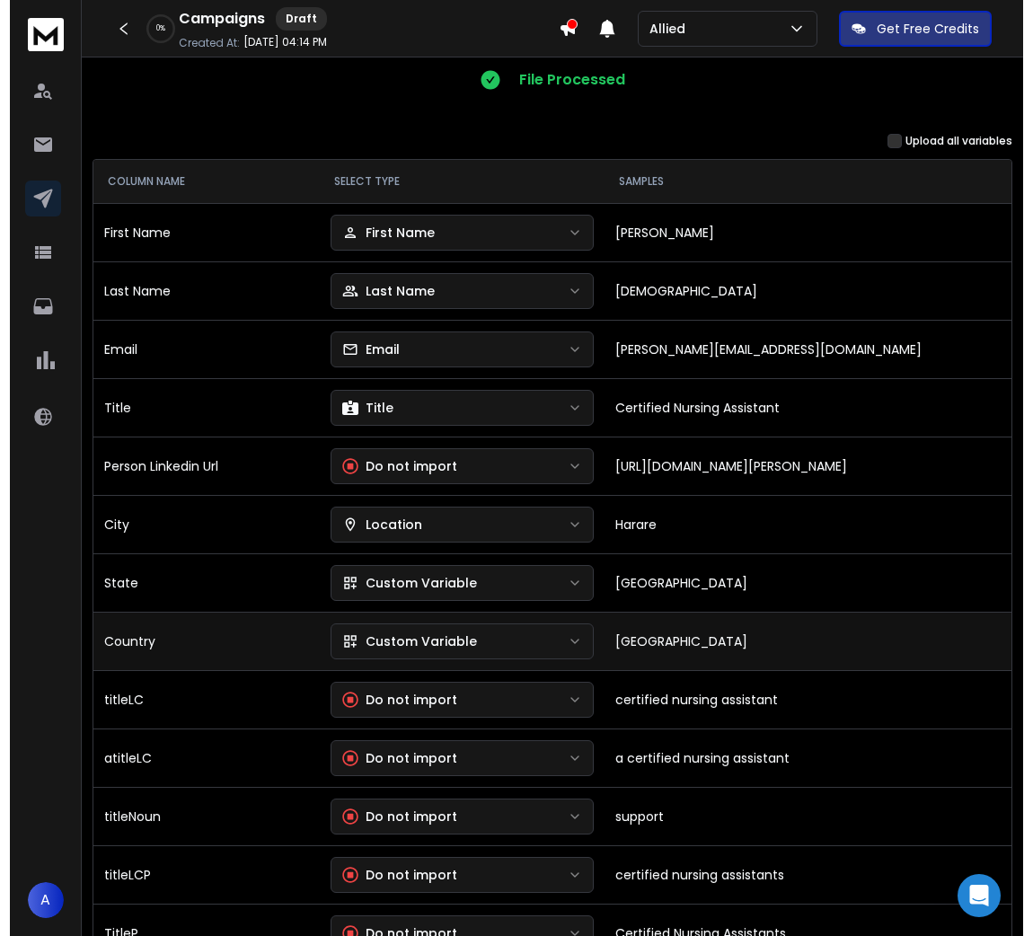
scroll to position [269, 0]
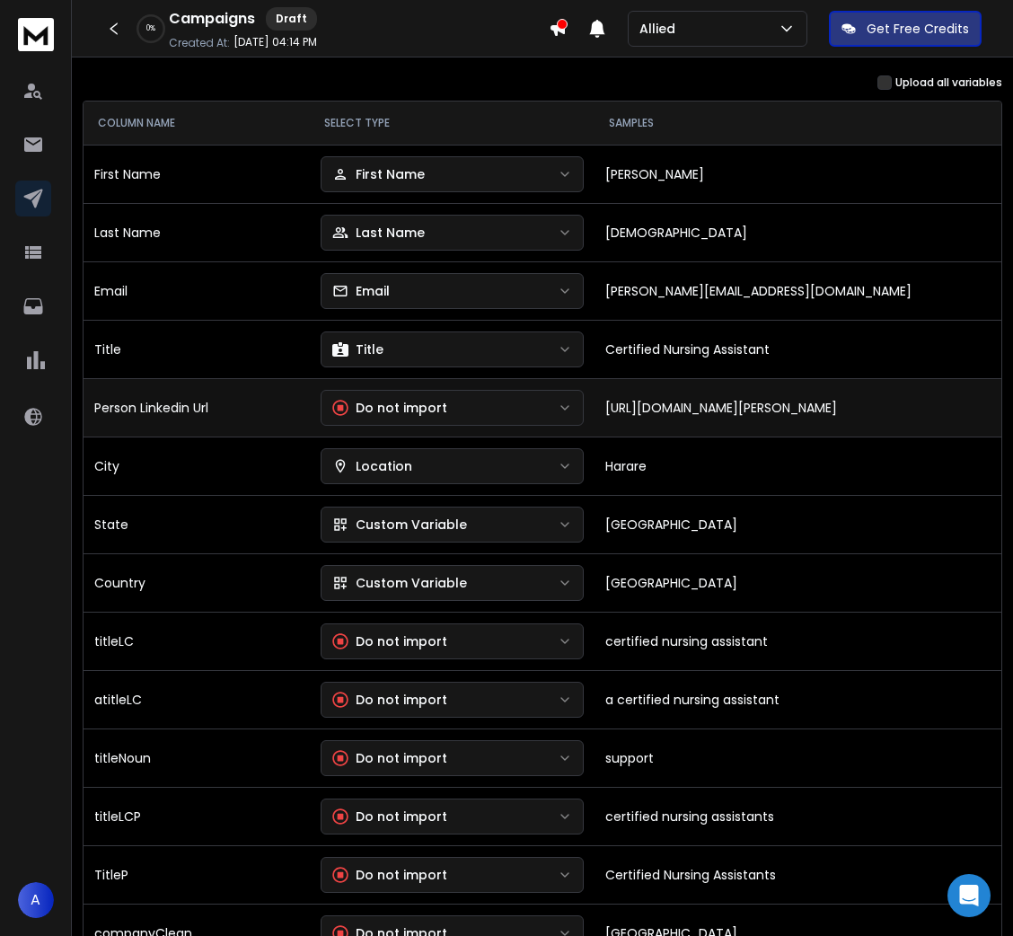
click at [381, 412] on div "Do not import" at bounding box center [389, 408] width 115 height 18
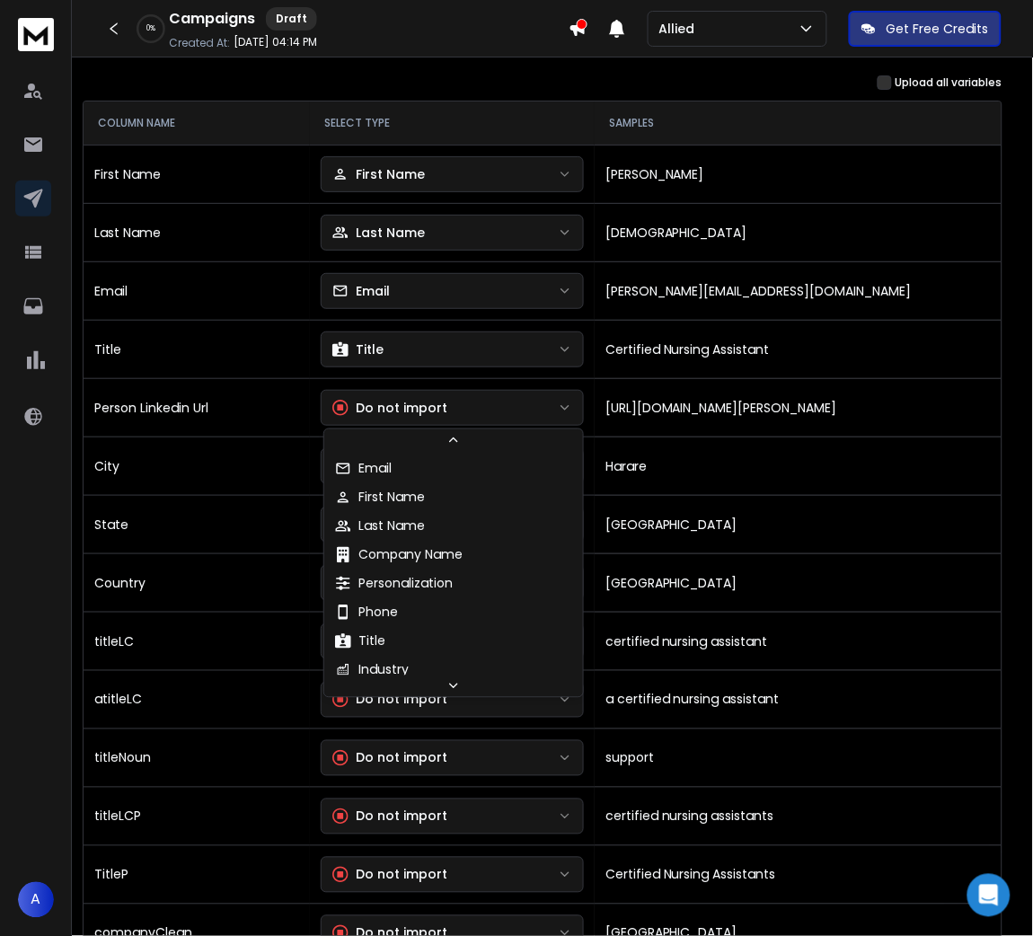
scroll to position [181, 0]
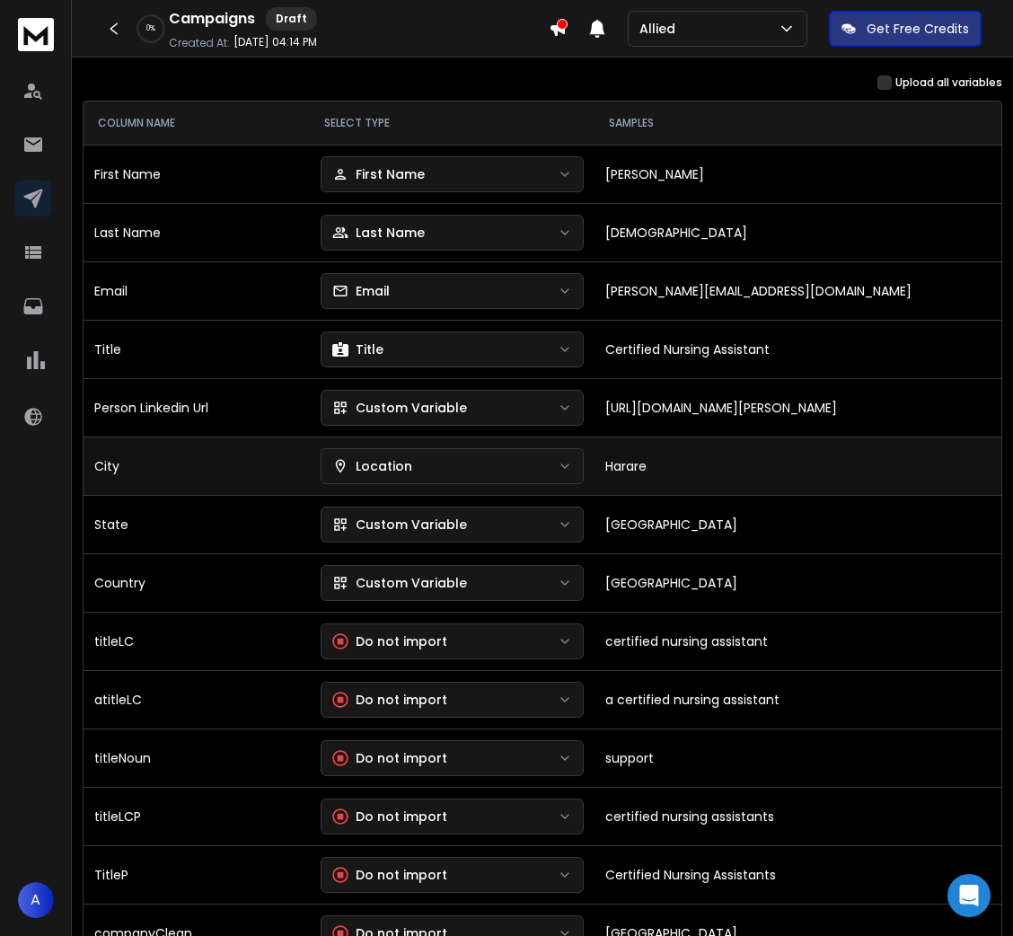
click at [367, 466] on div "Location" at bounding box center [372, 466] width 80 height 18
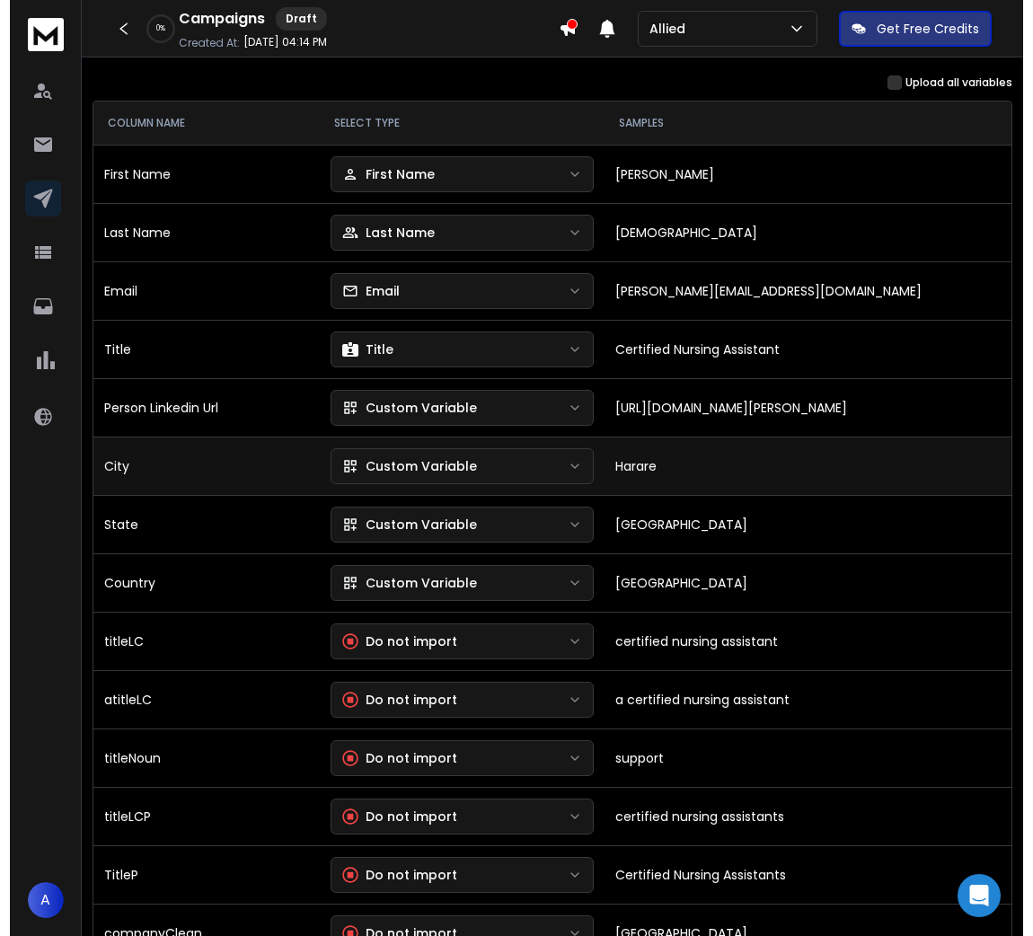
scroll to position [539, 0]
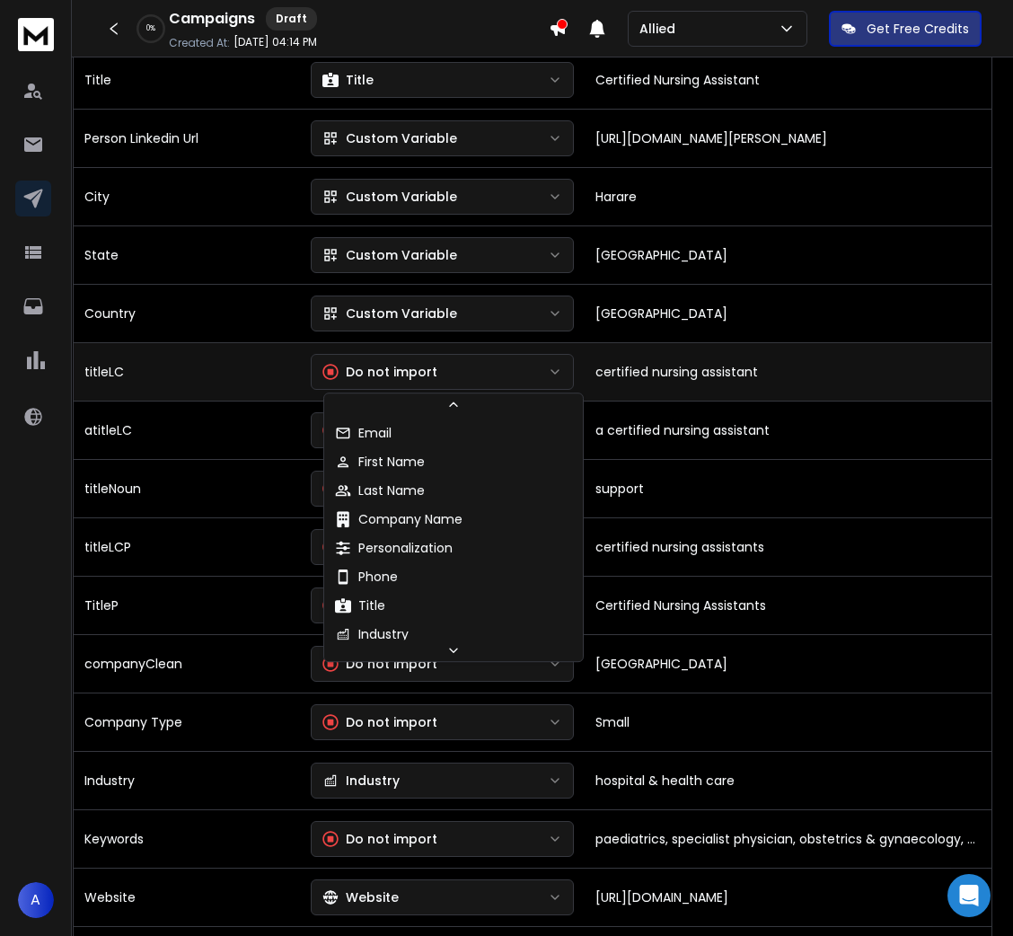
click at [379, 358] on button "Do not import" at bounding box center [442, 372] width 263 height 36
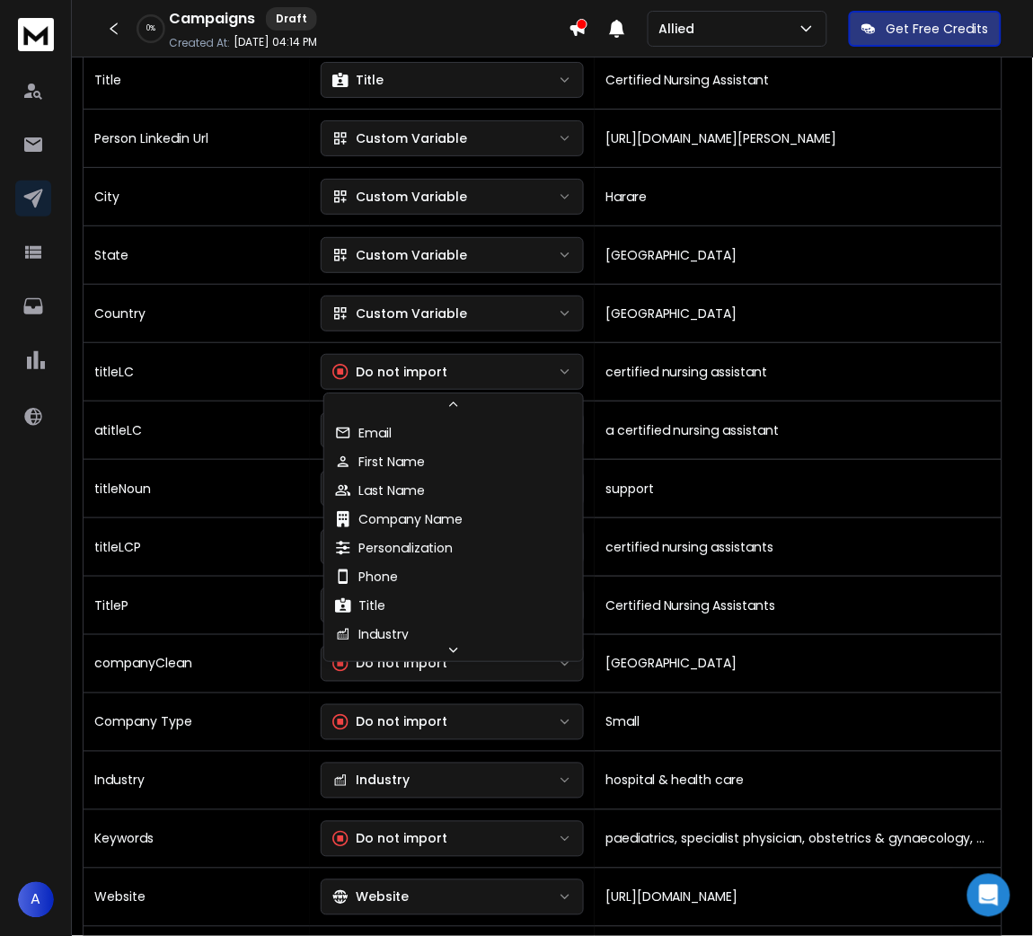
scroll to position [181, 0]
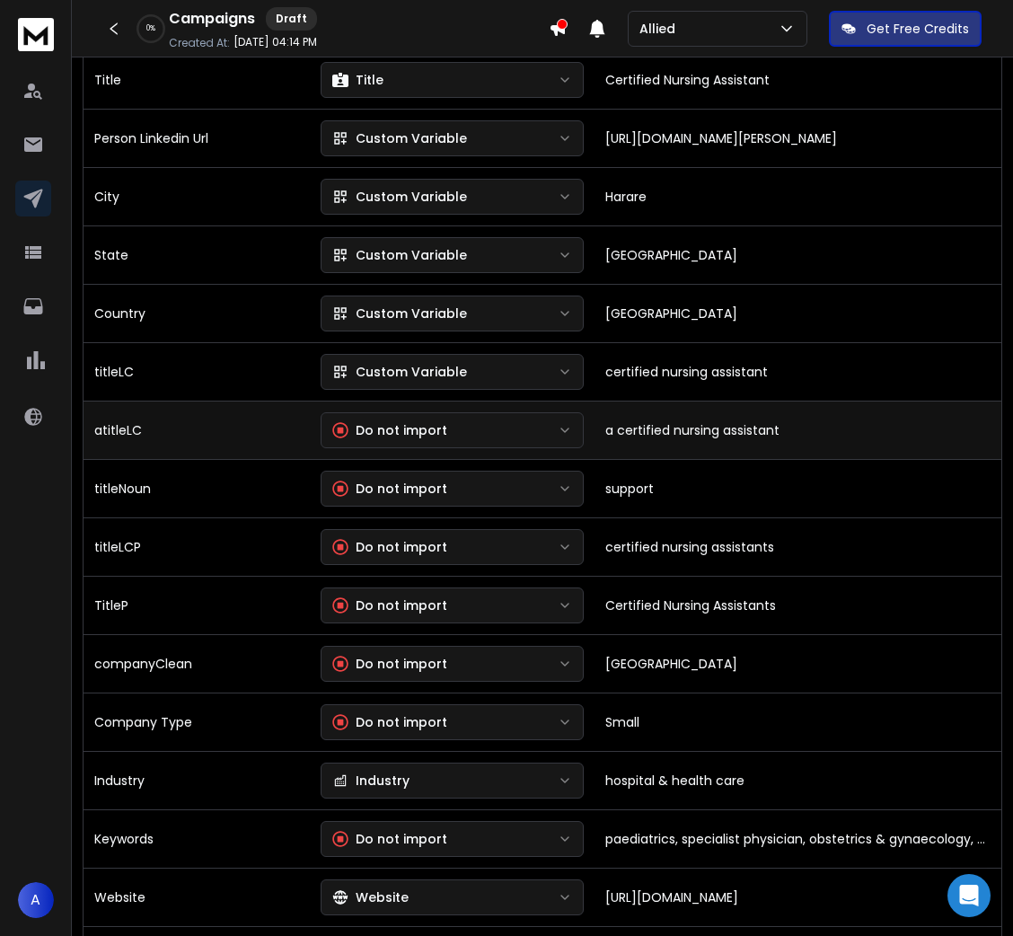
click at [336, 433] on icon "button" at bounding box center [339, 429] width 15 height 15
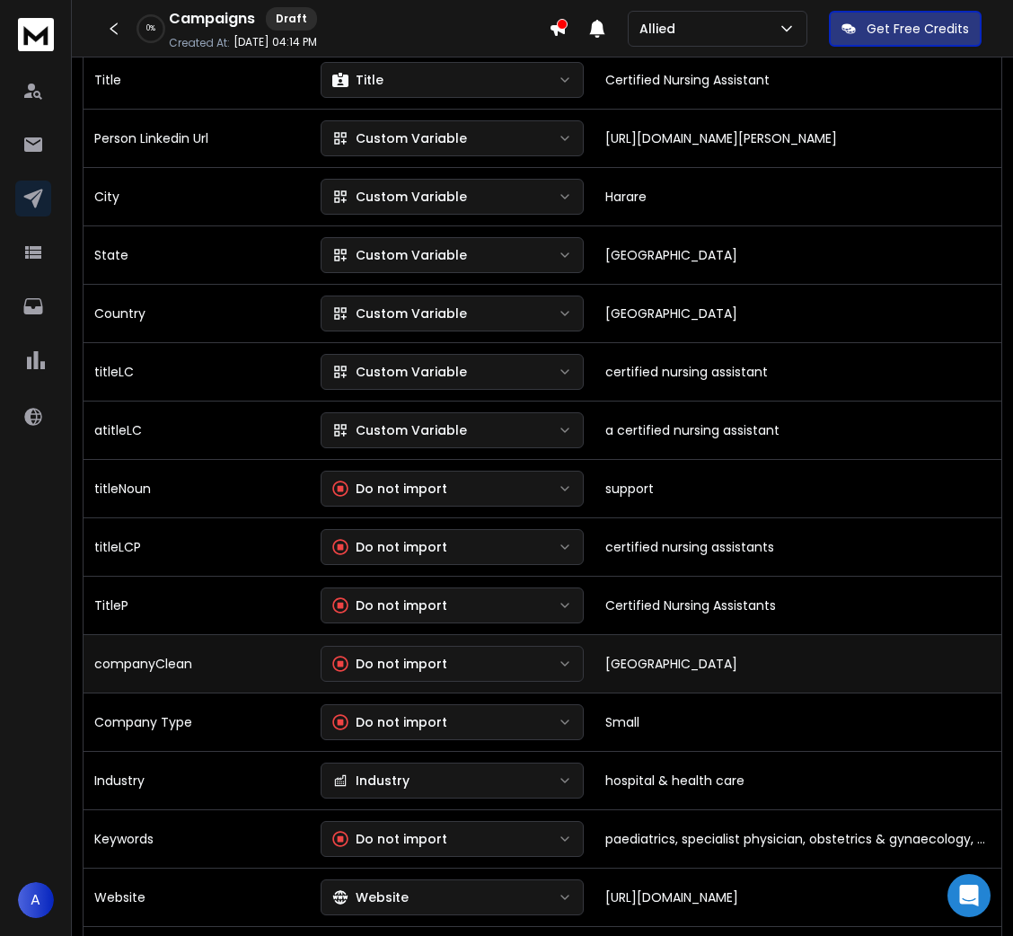
click at [371, 665] on div "Do not import" at bounding box center [389, 664] width 115 height 18
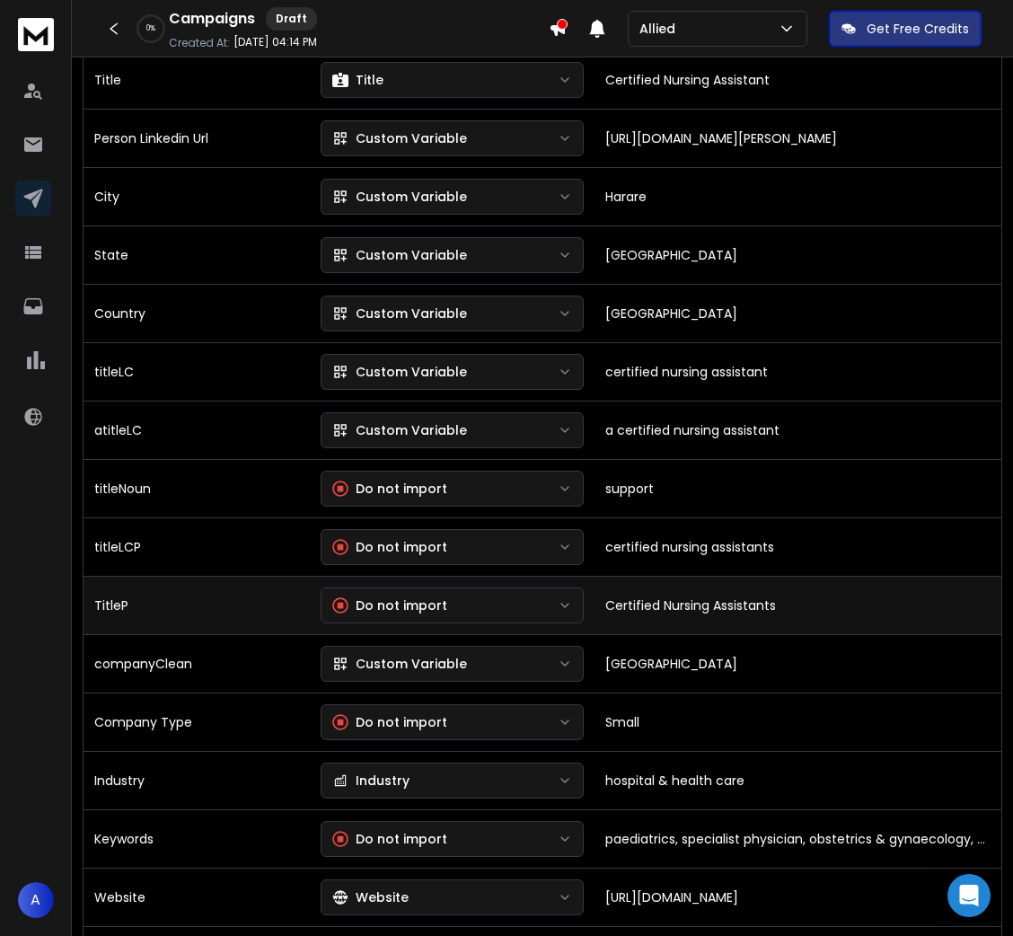
click at [427, 613] on div "Do not import" at bounding box center [389, 605] width 115 height 18
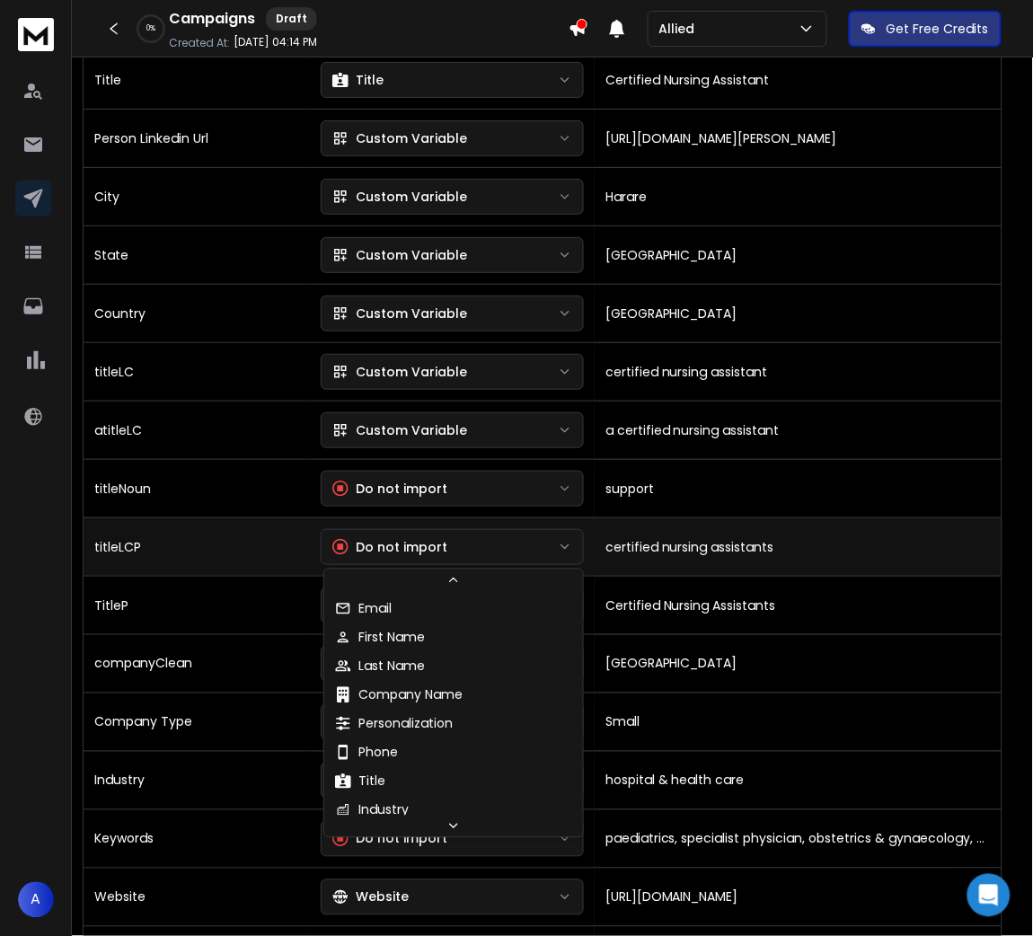
click at [436, 550] on div "Do not import" at bounding box center [389, 547] width 115 height 18
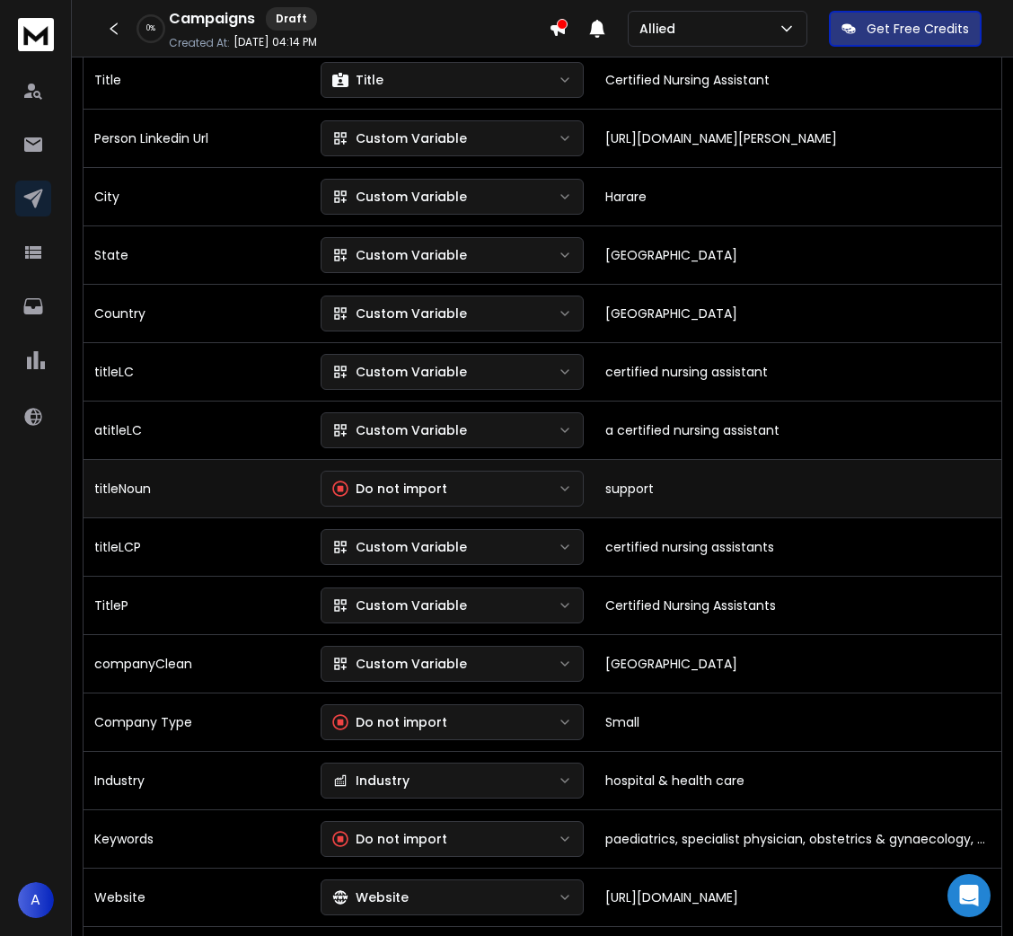
click at [398, 498] on button "Do not import" at bounding box center [452, 489] width 263 height 36
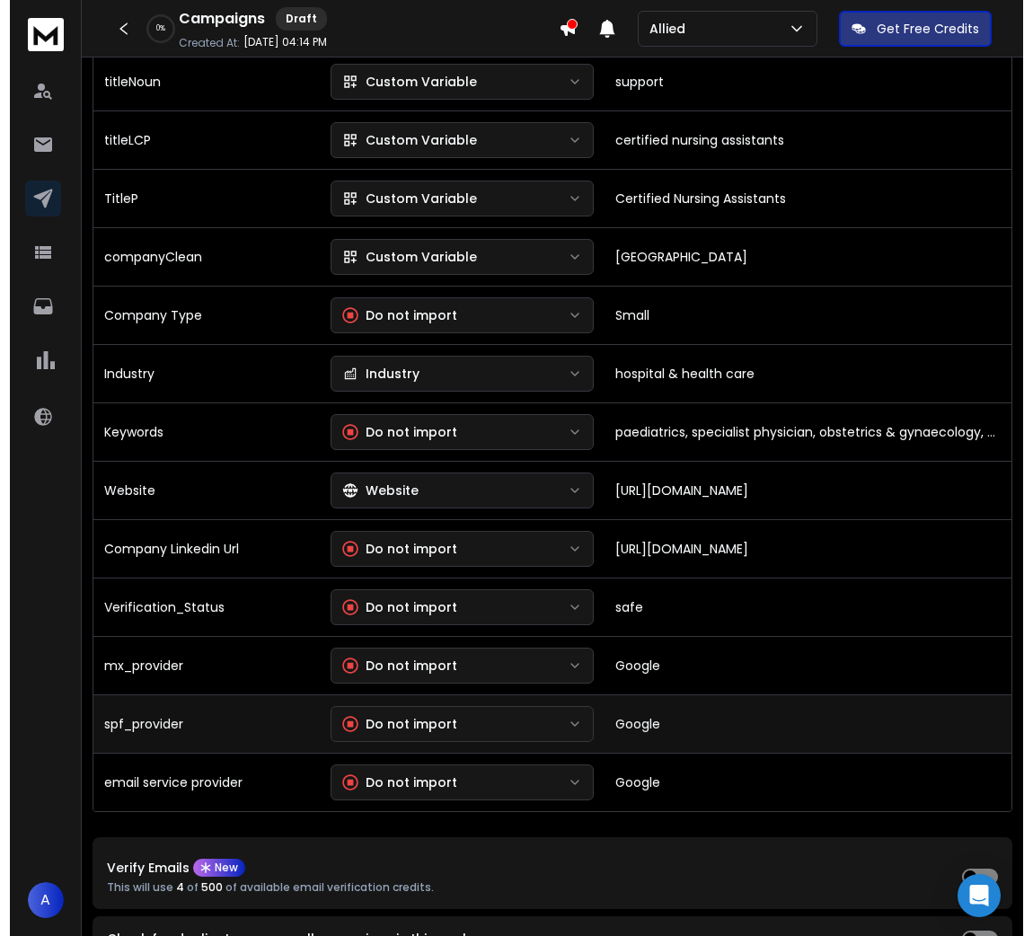
scroll to position [1095, 0]
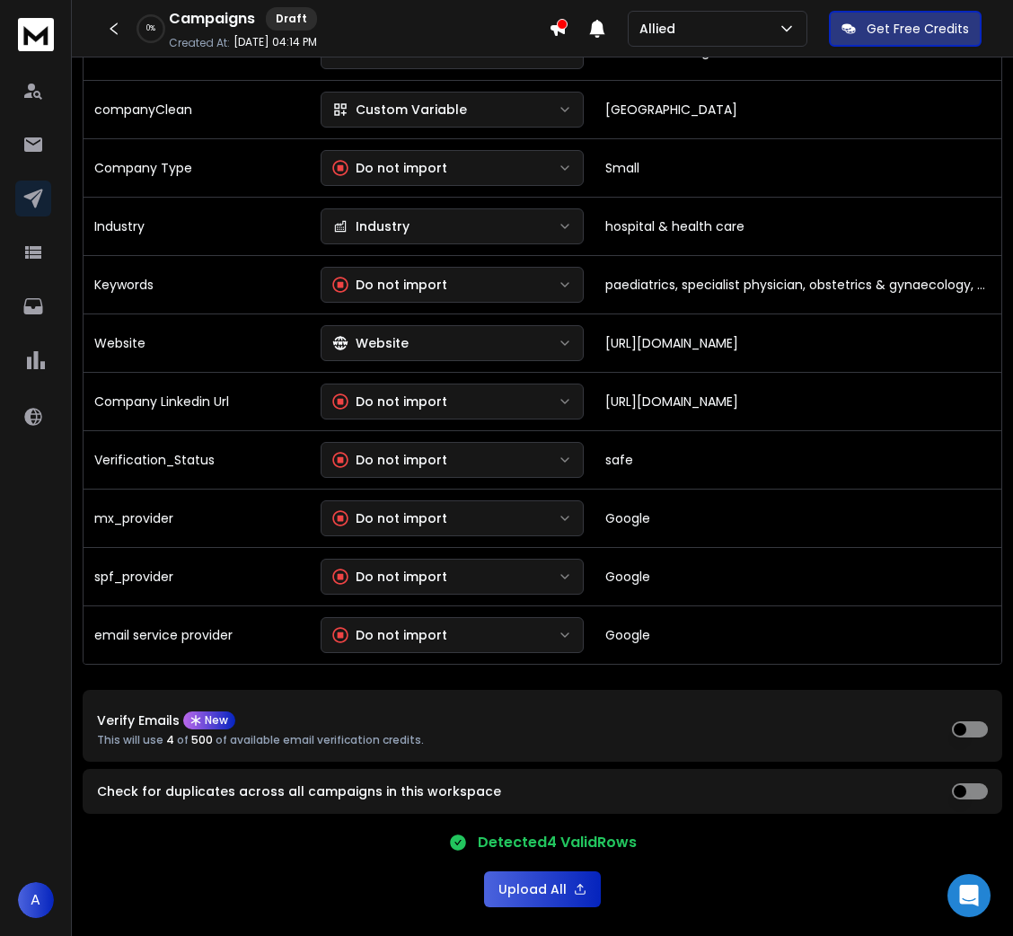
click at [559, 831] on button "Upload All" at bounding box center [542, 889] width 117 height 36
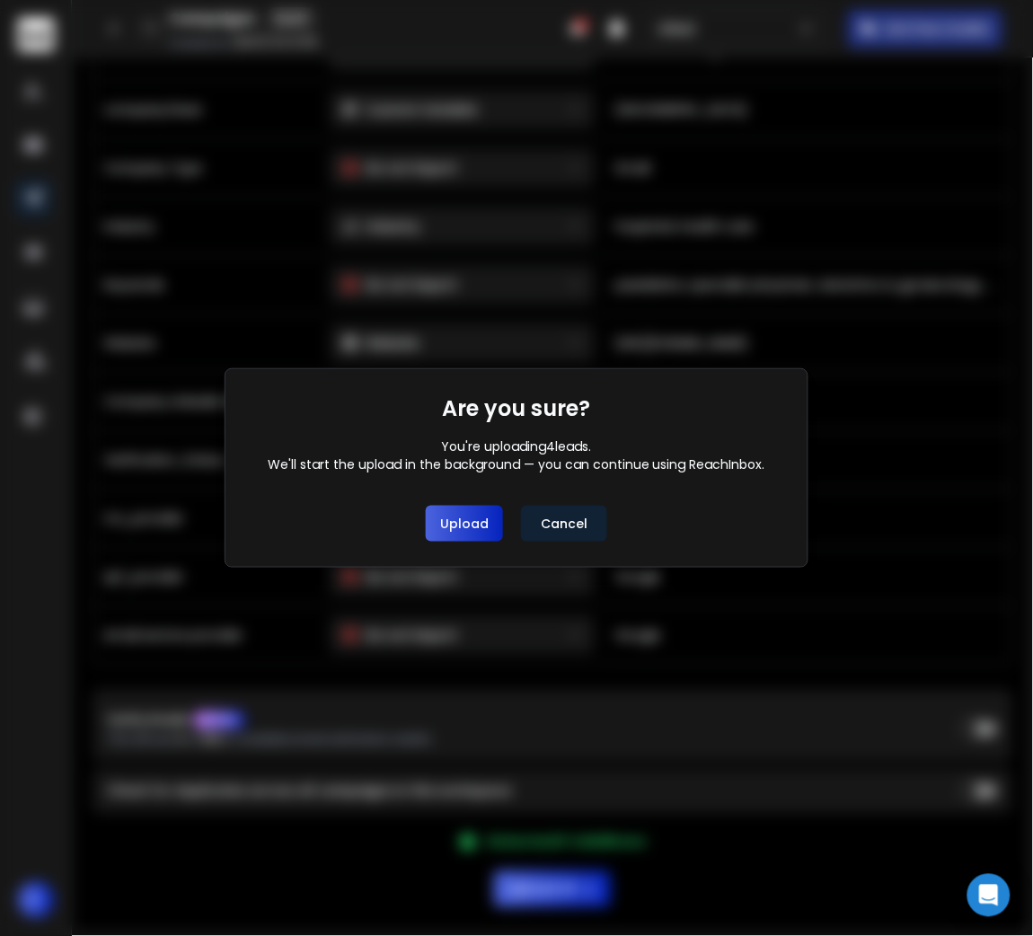
click at [445, 515] on button "Upload" at bounding box center [464, 524] width 77 height 36
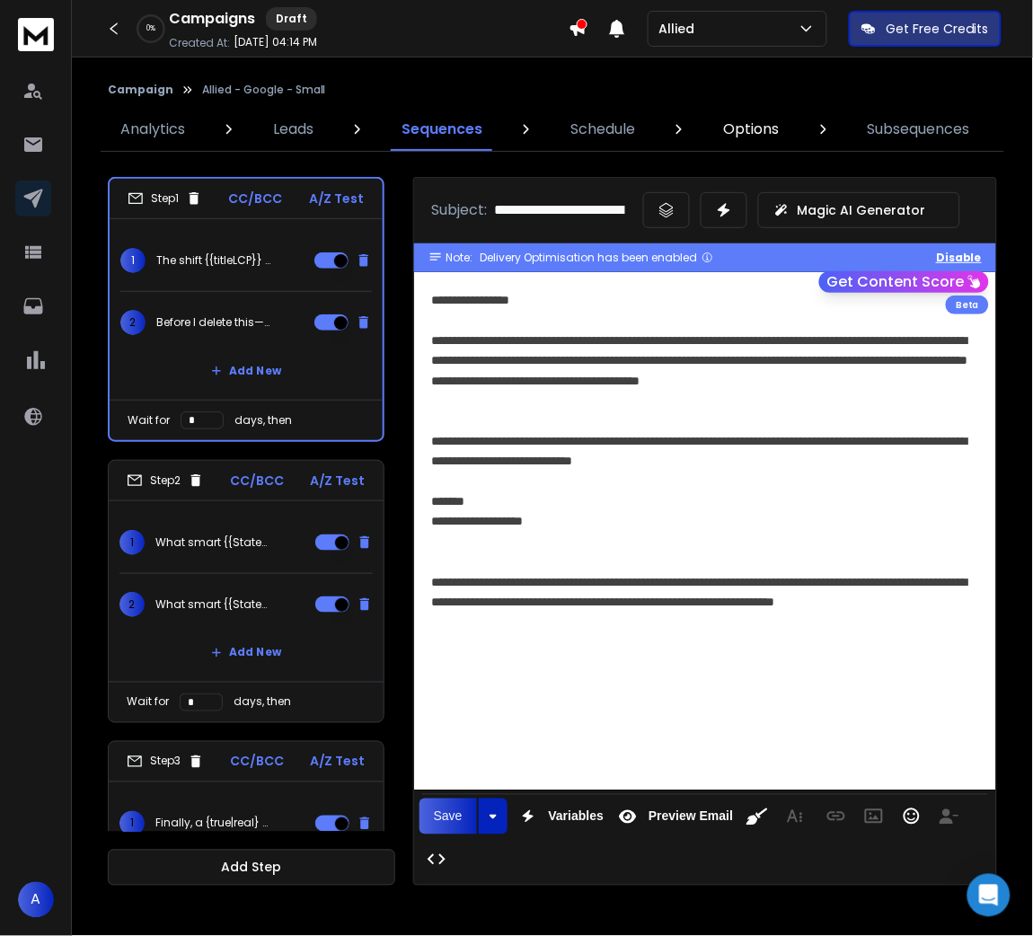
click at [725, 131] on p "Options" at bounding box center [752, 130] width 56 height 22
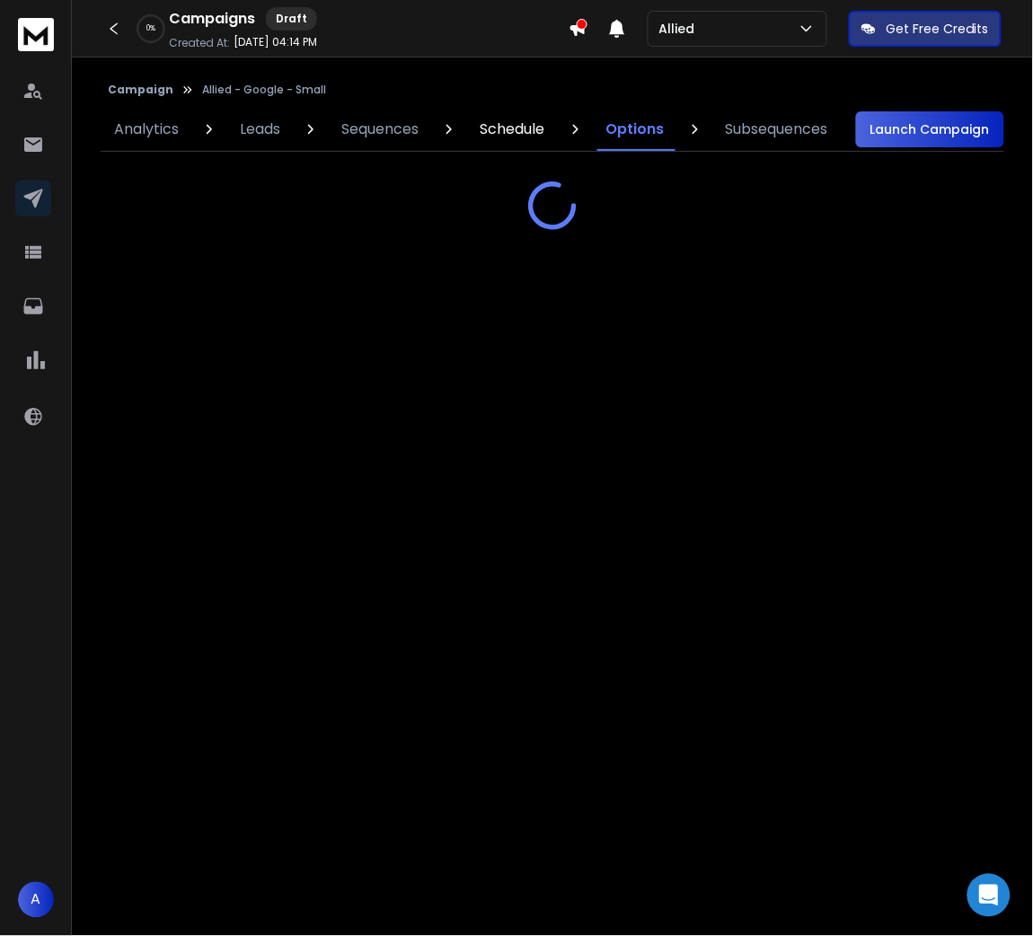
select select "*"
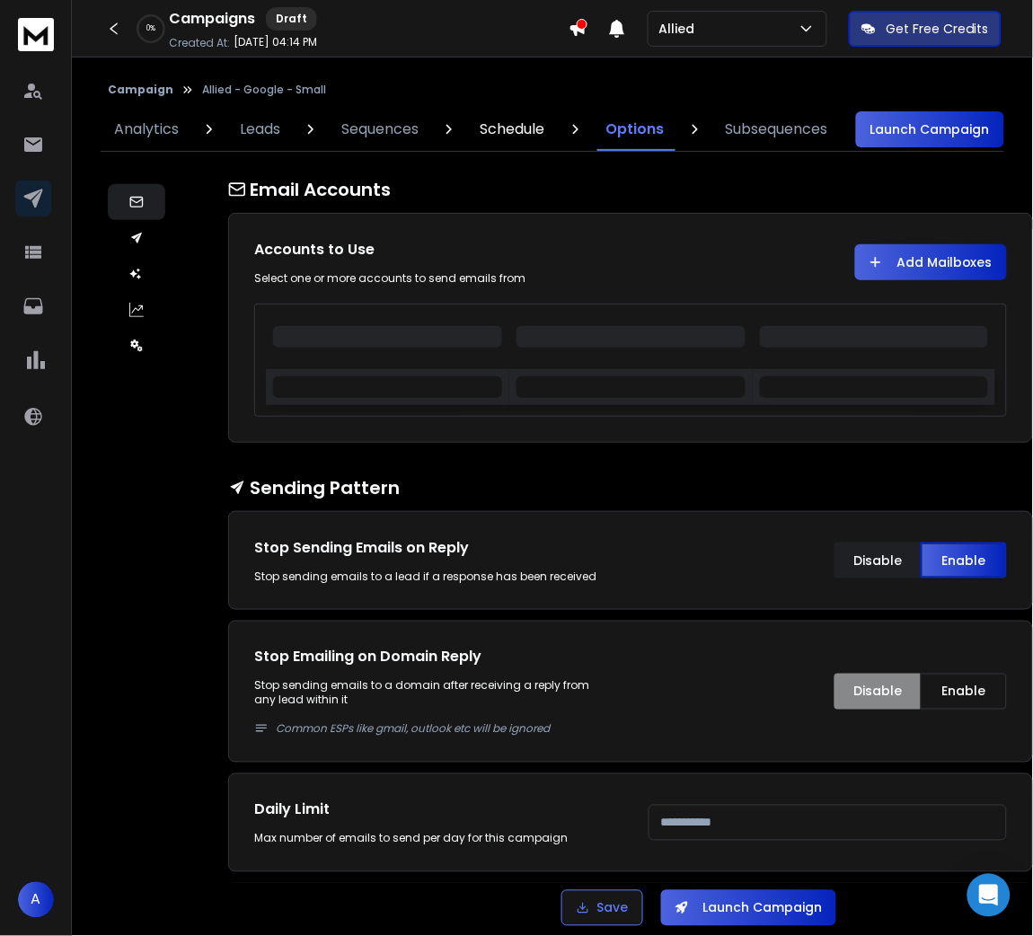
click at [493, 142] on link "Schedule" at bounding box center [513, 129] width 86 height 43
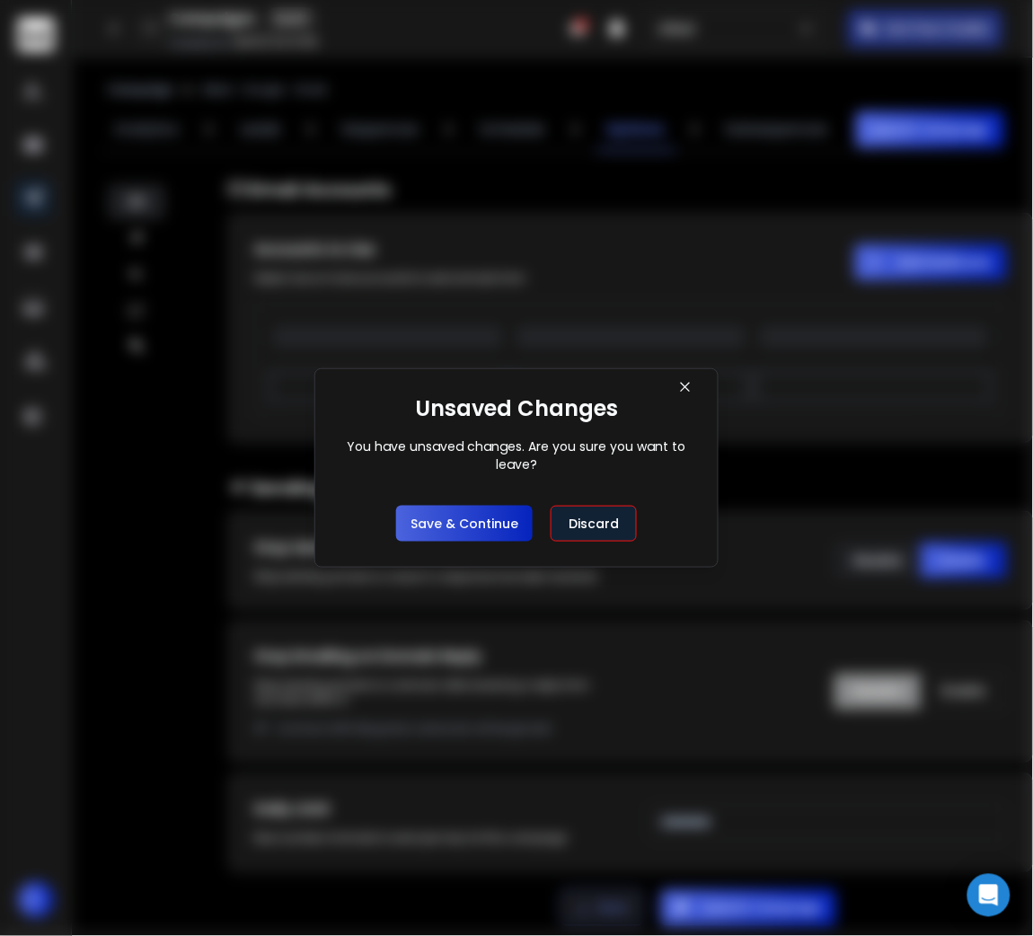
click at [438, 522] on button "Save & Continue" at bounding box center [464, 524] width 137 height 36
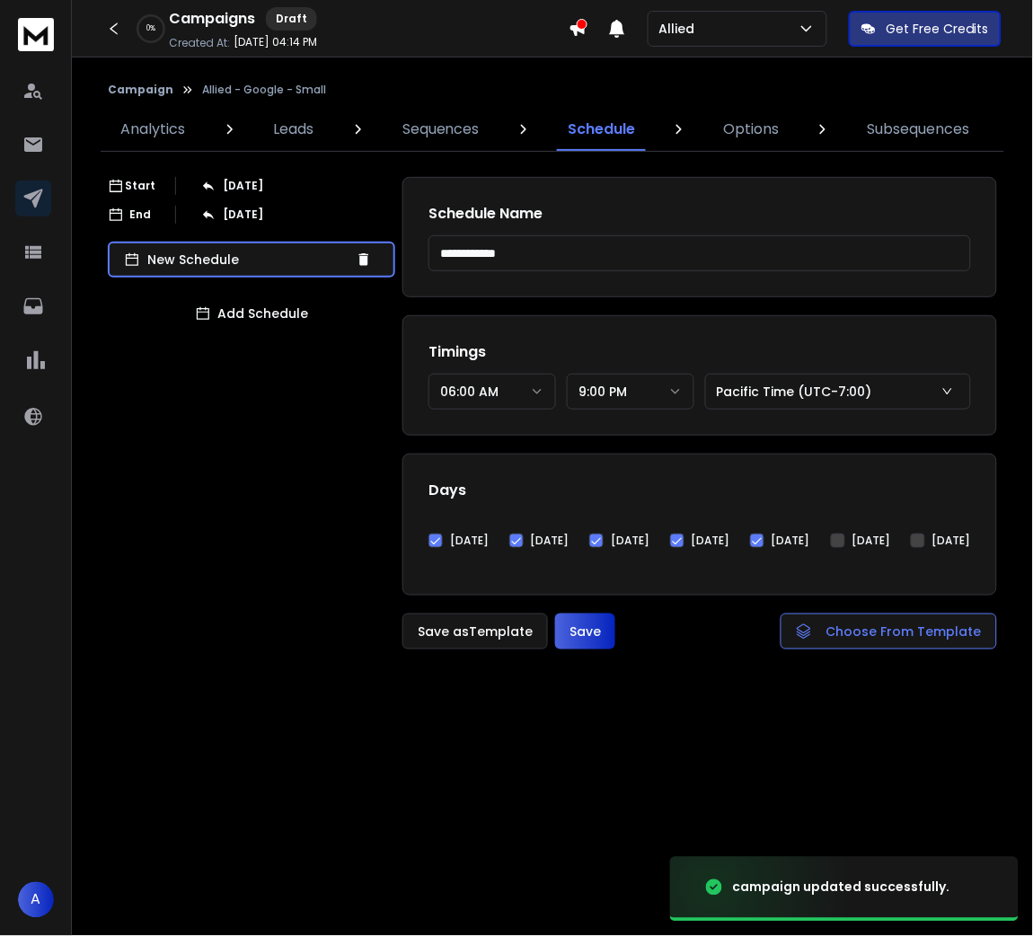
click at [584, 630] on button "Save" at bounding box center [585, 631] width 60 height 36
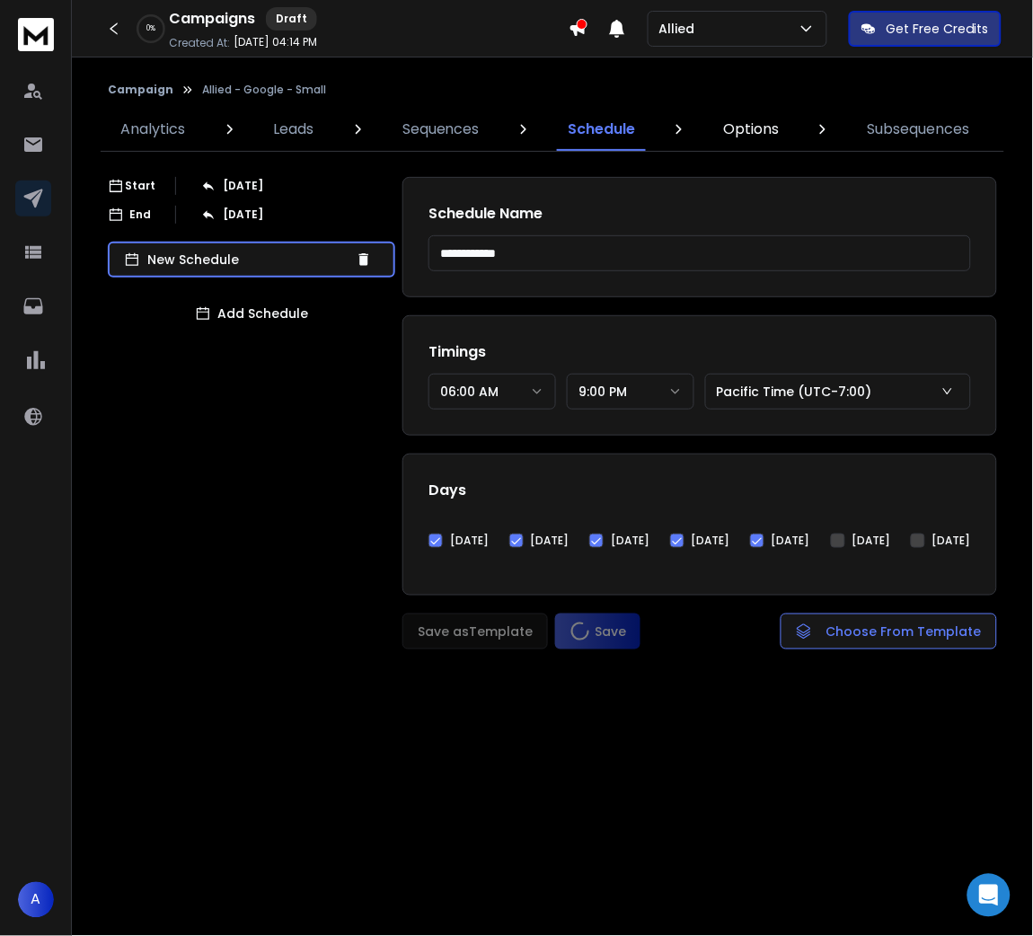
click at [713, 129] on link "Options" at bounding box center [750, 129] width 77 height 43
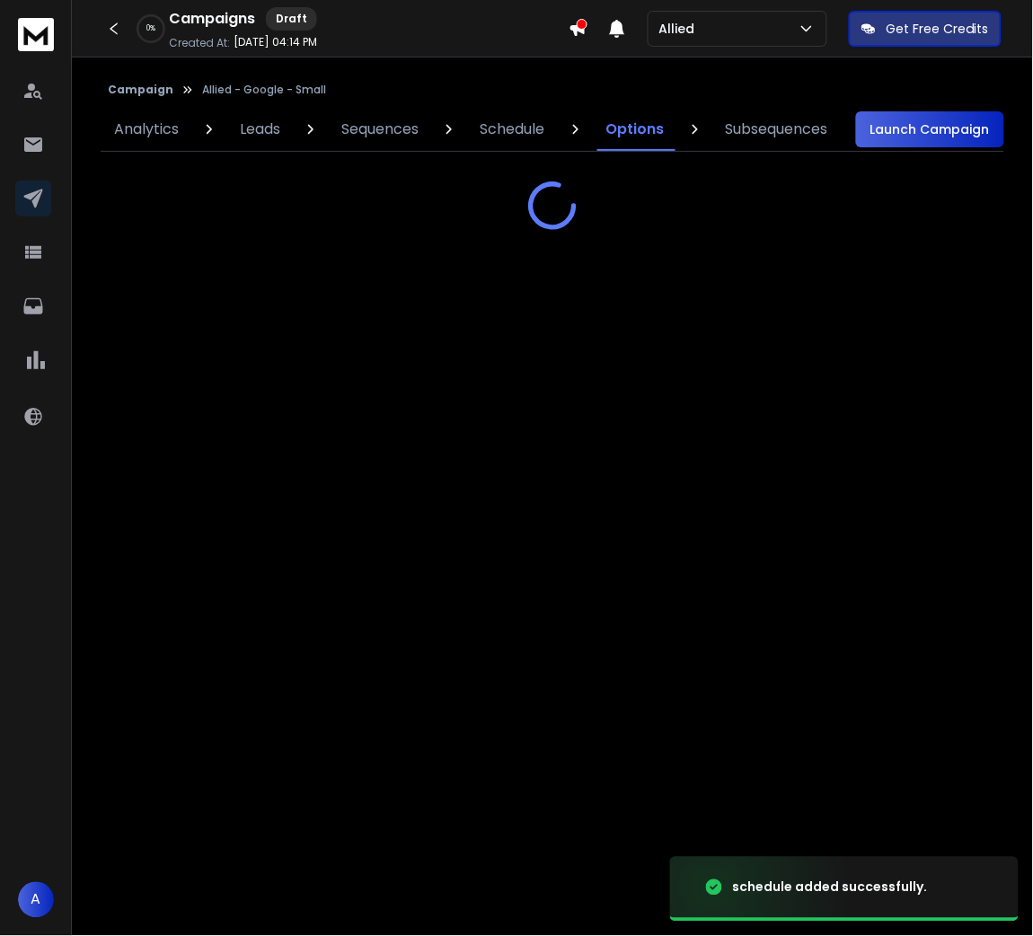
select select "*"
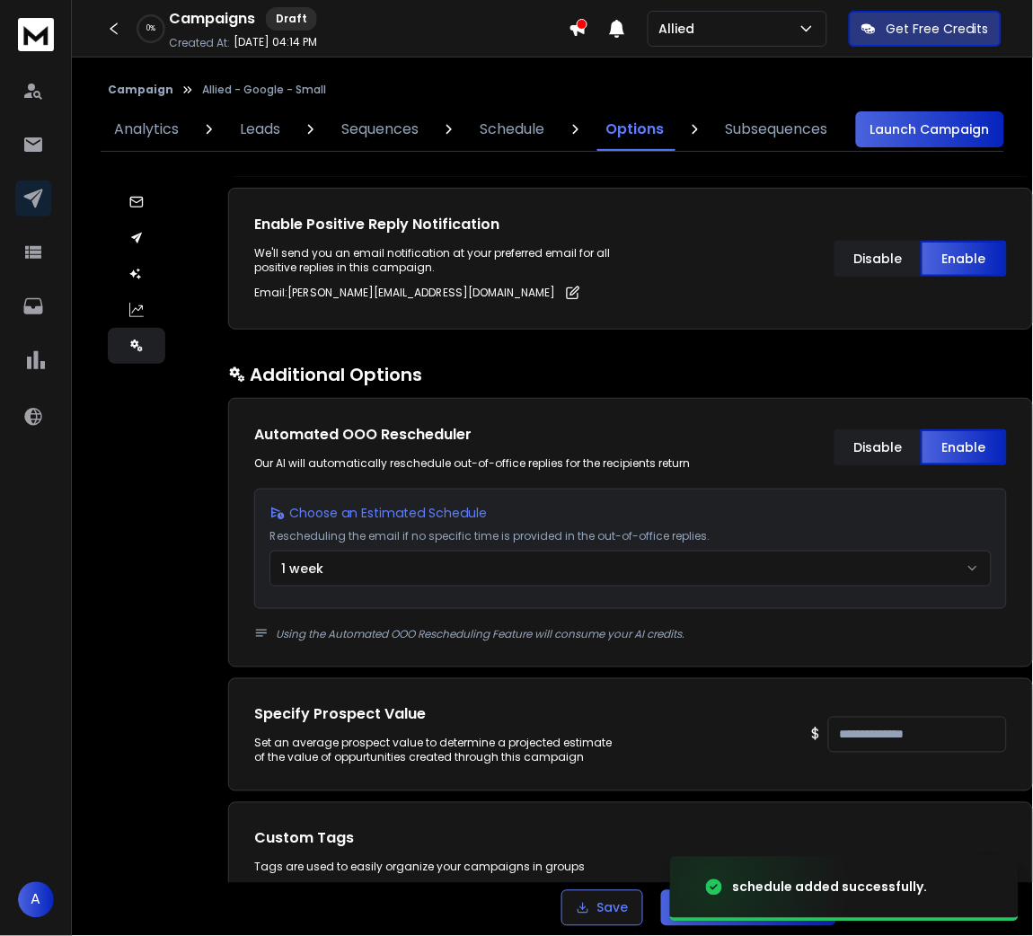
scroll to position [3525, 0]
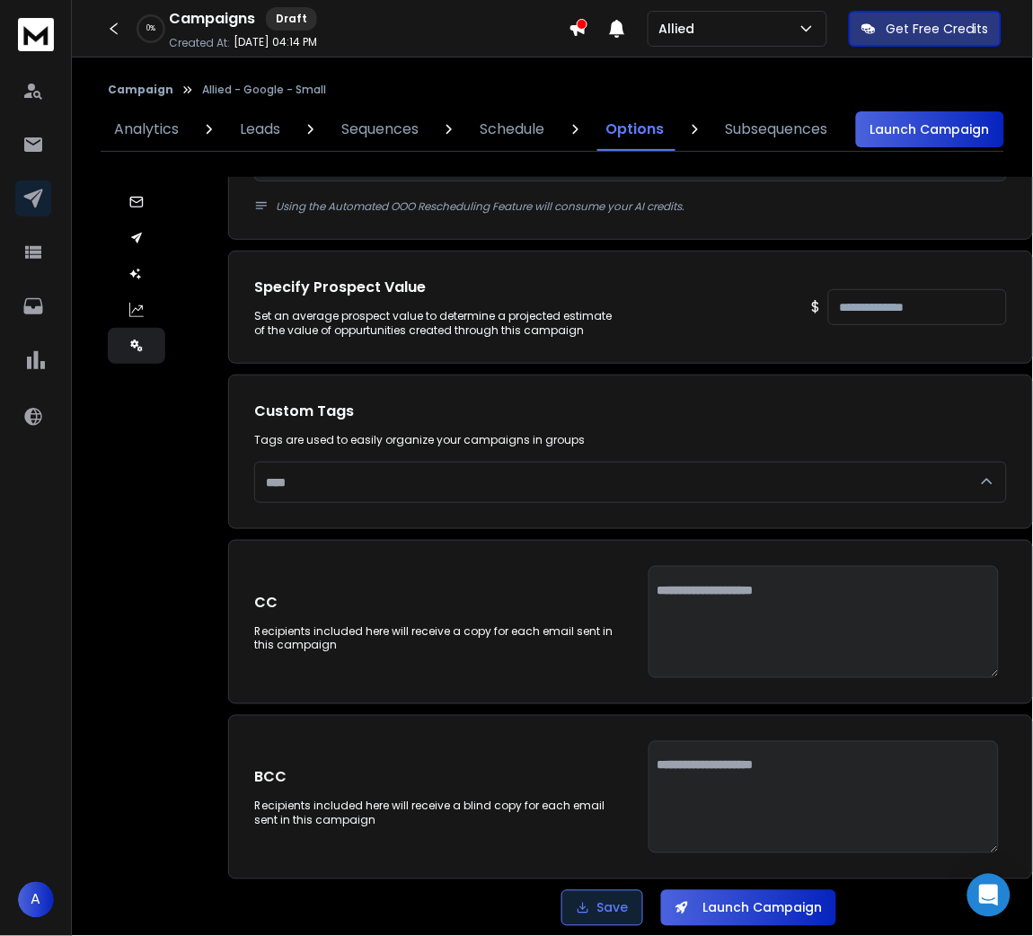
click at [586, 831] on icon "submit" at bounding box center [583, 912] width 10 height 4
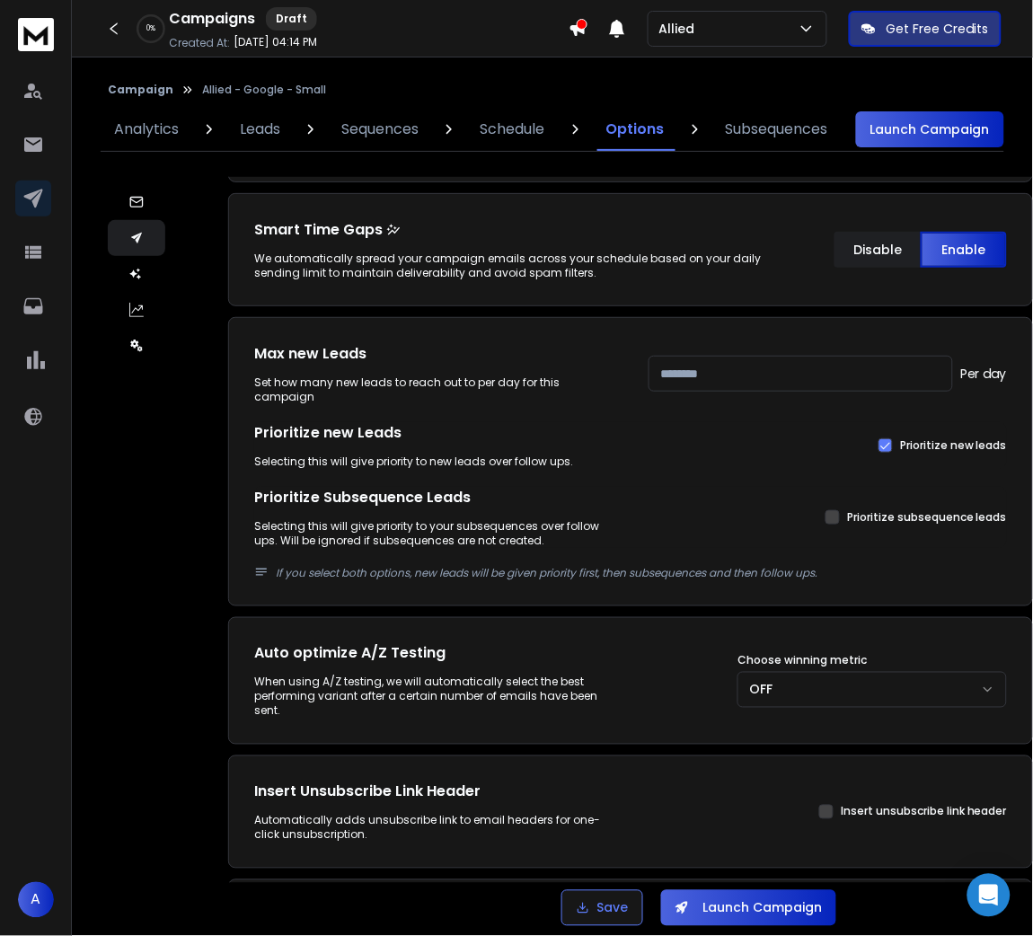
scroll to position [965, 0]
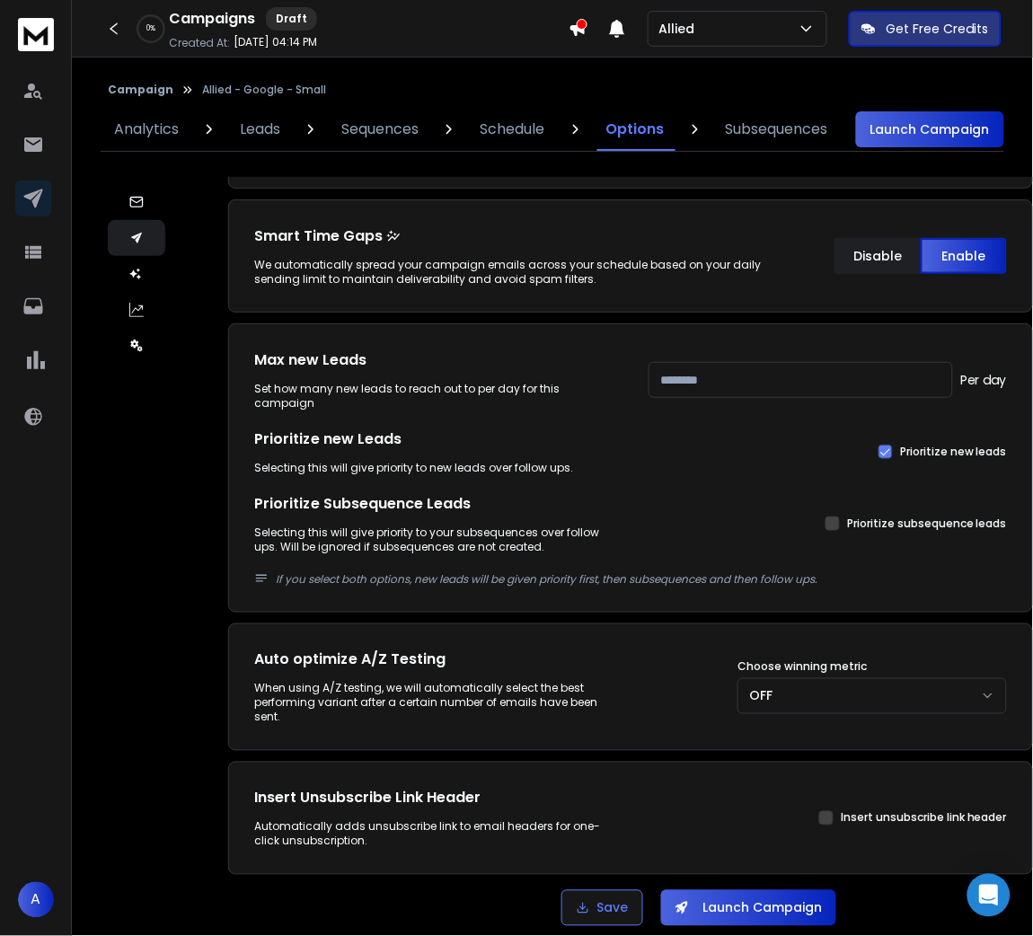
click at [745, 831] on button "Launch Campaign" at bounding box center [748, 908] width 175 height 36
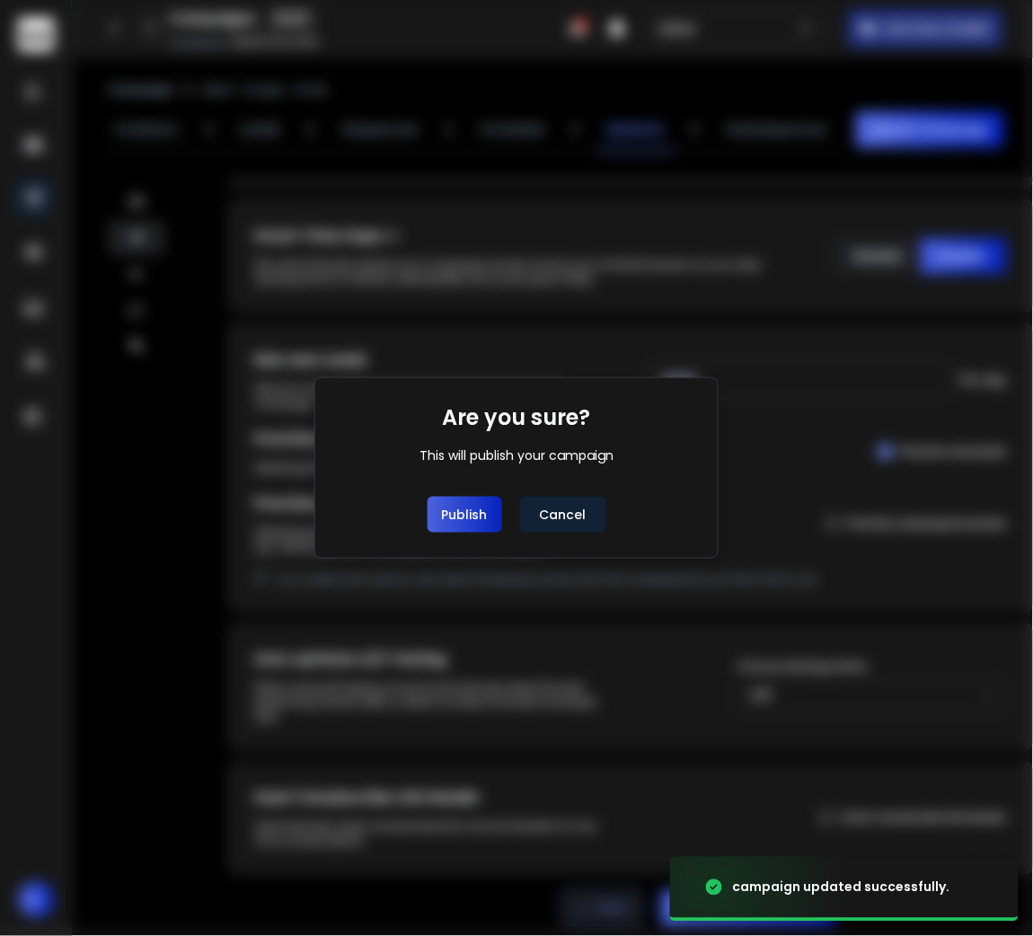
click at [472, 522] on button "Publish" at bounding box center [464, 515] width 75 height 36
